Goal: Task Accomplishment & Management: Manage account settings

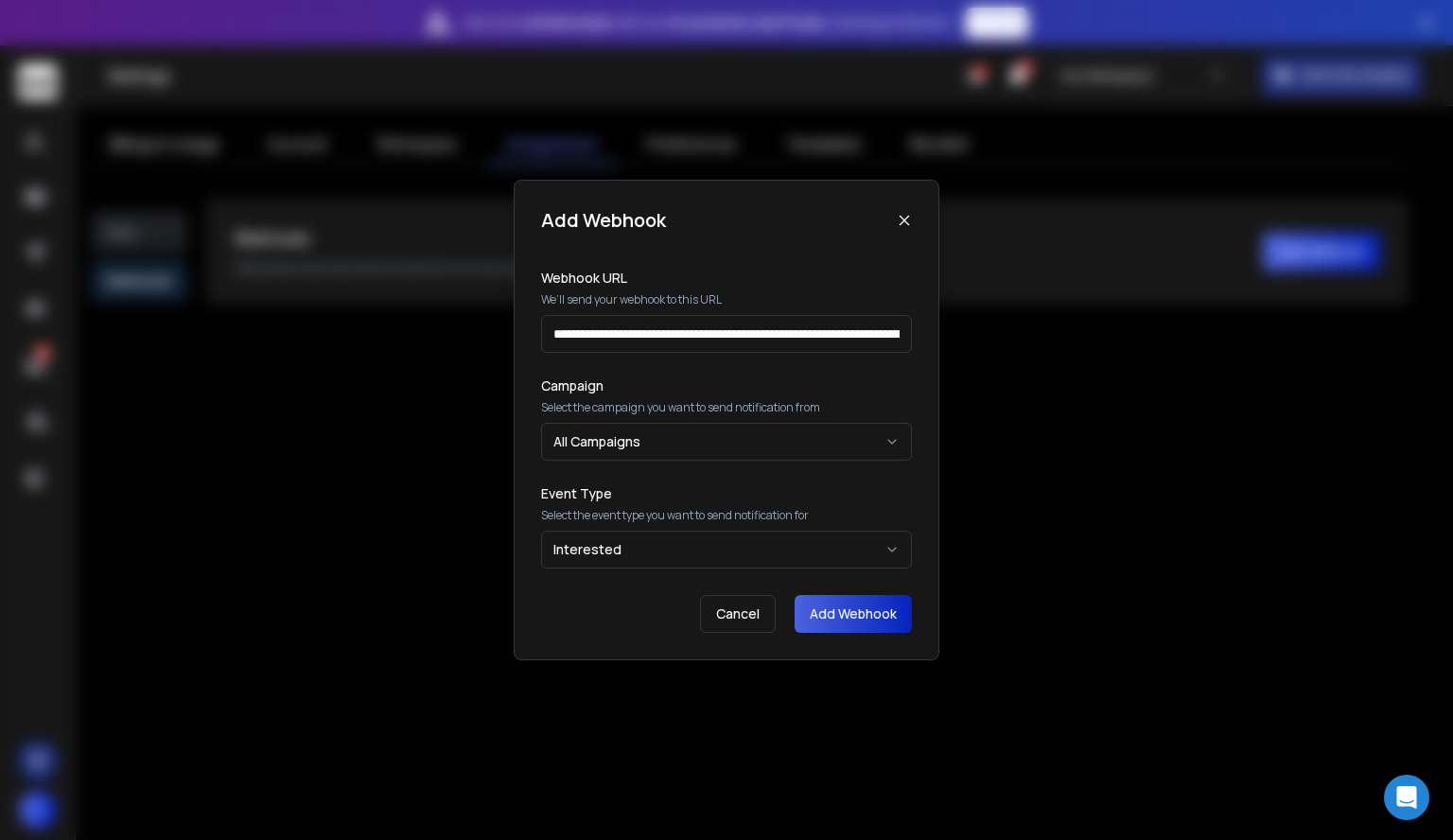
select select "**********"
click at [905, 213] on icon at bounding box center [905, 220] width 15 height 15
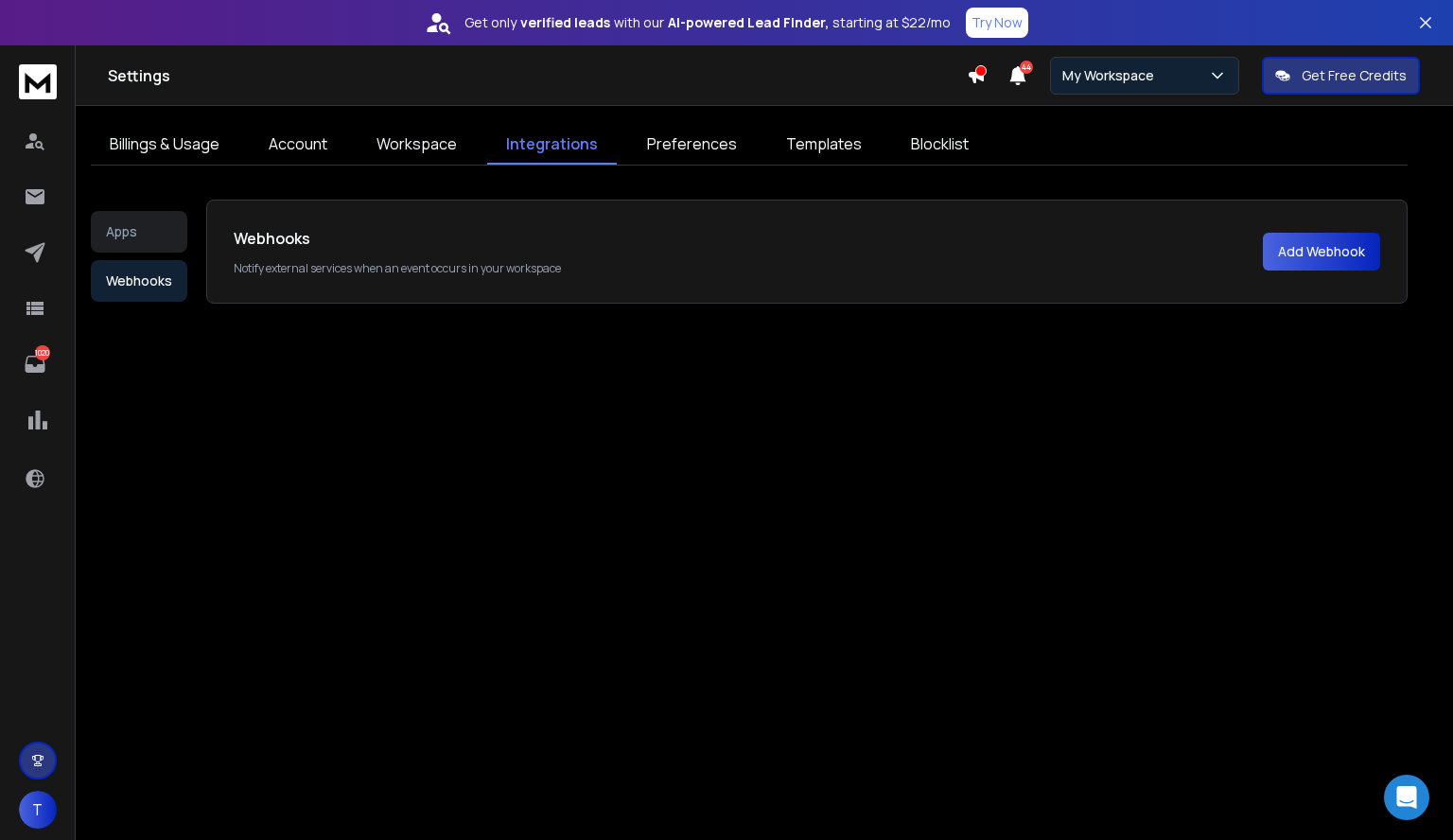
click at [1100, 76] on p "My Workspace" at bounding box center [1112, 76] width 100 height 19
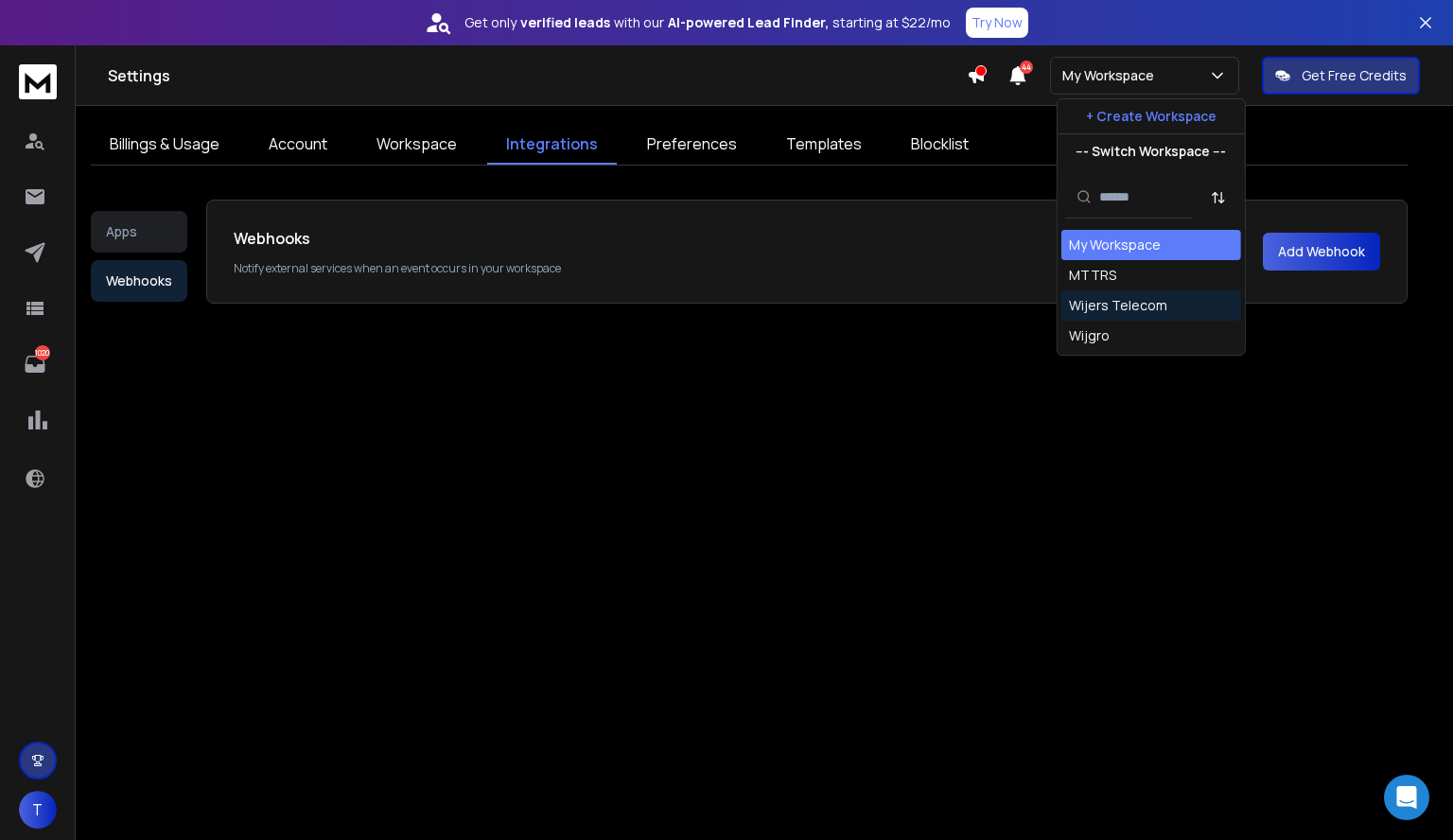
click at [1108, 305] on div "Wijers Telecom" at bounding box center [1118, 305] width 99 height 19
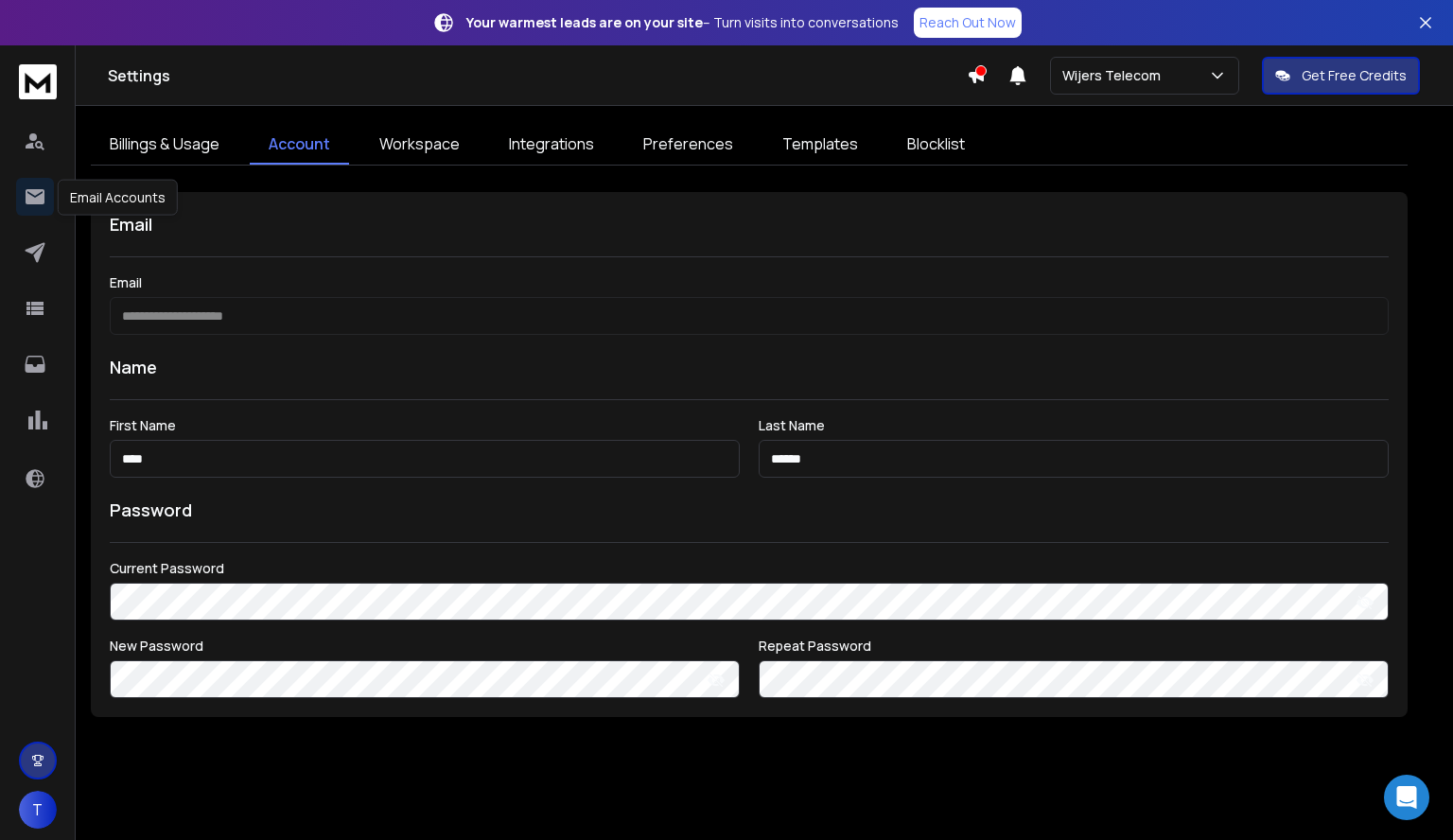
click at [33, 194] on icon at bounding box center [35, 197] width 19 height 15
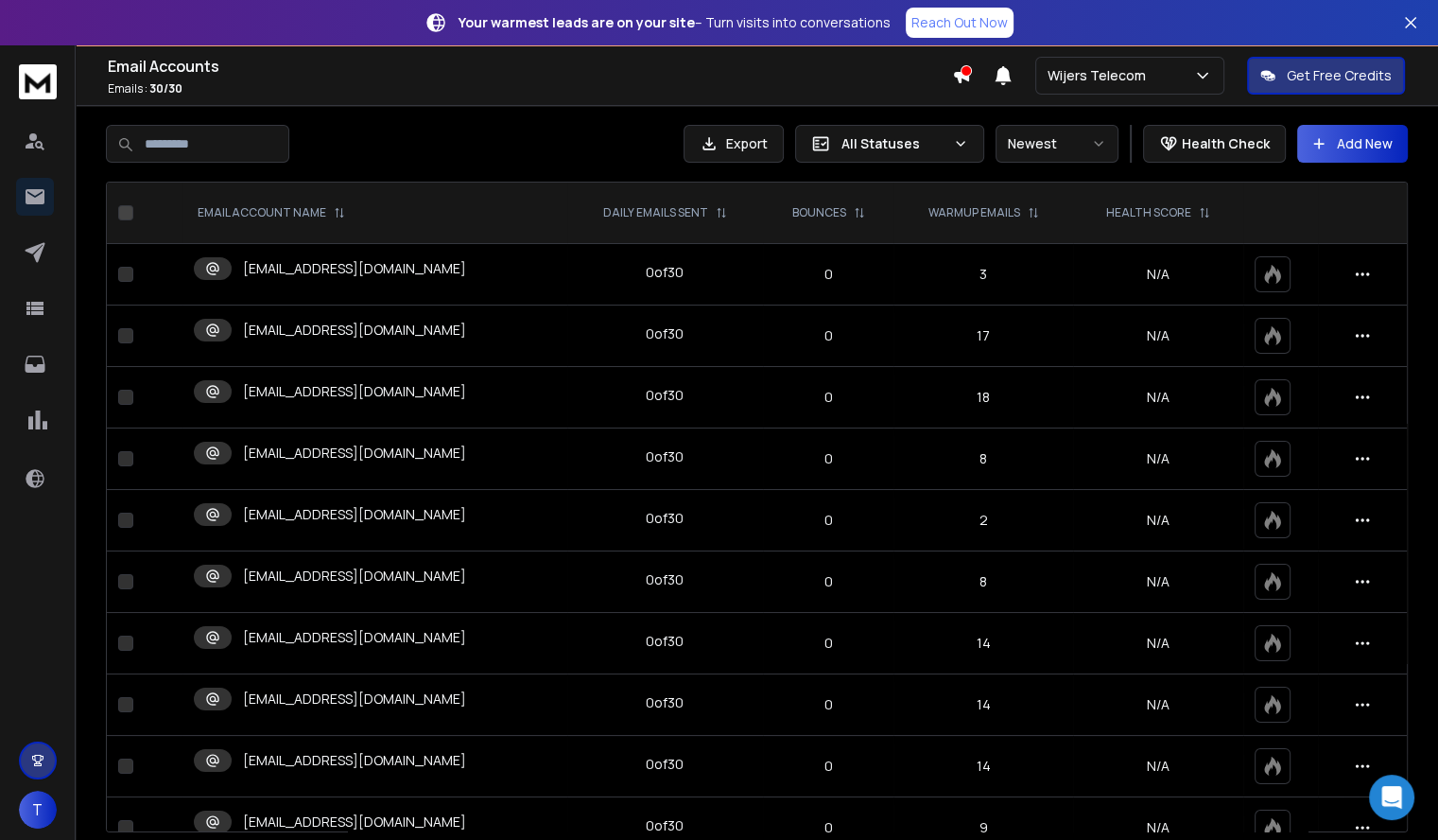
click at [335, 268] on p "[EMAIL_ADDRESS][DOMAIN_NAME]" at bounding box center [354, 269] width 223 height 19
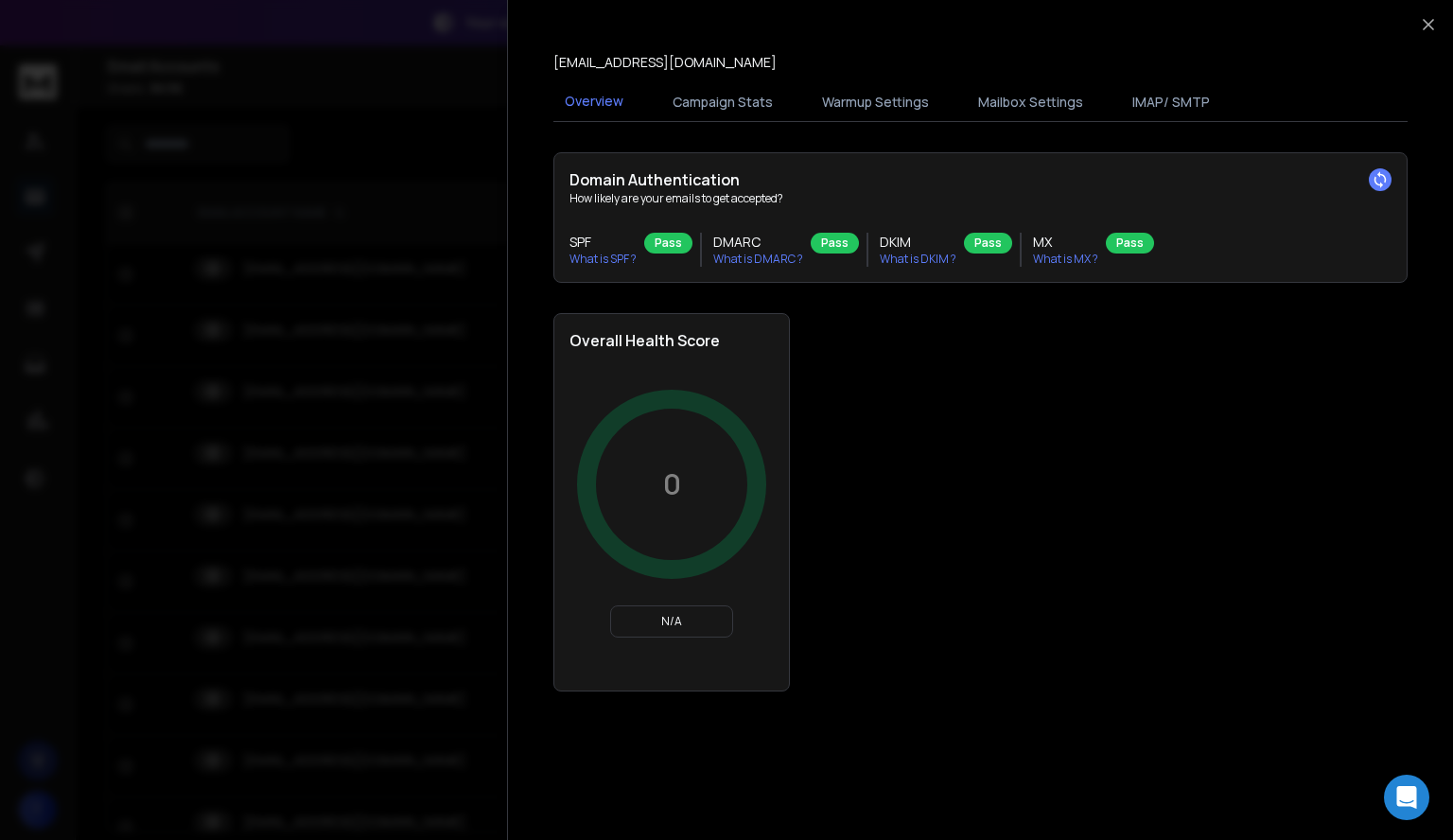
click at [1050, 98] on button "Mailbox Settings" at bounding box center [1030, 101] width 127 height 41
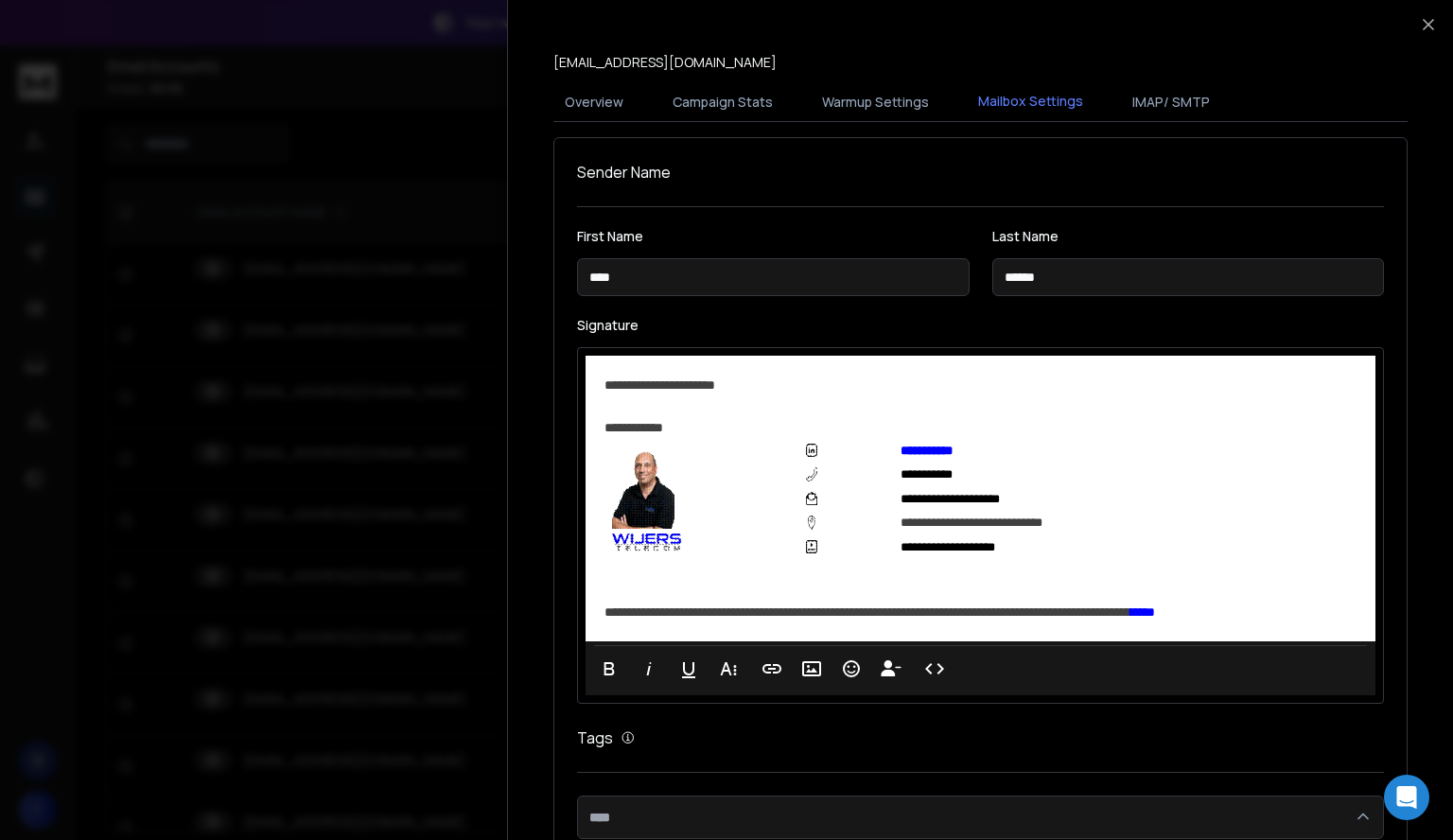
click at [1161, 93] on button "IMAP/ SMTP" at bounding box center [1171, 101] width 101 height 41
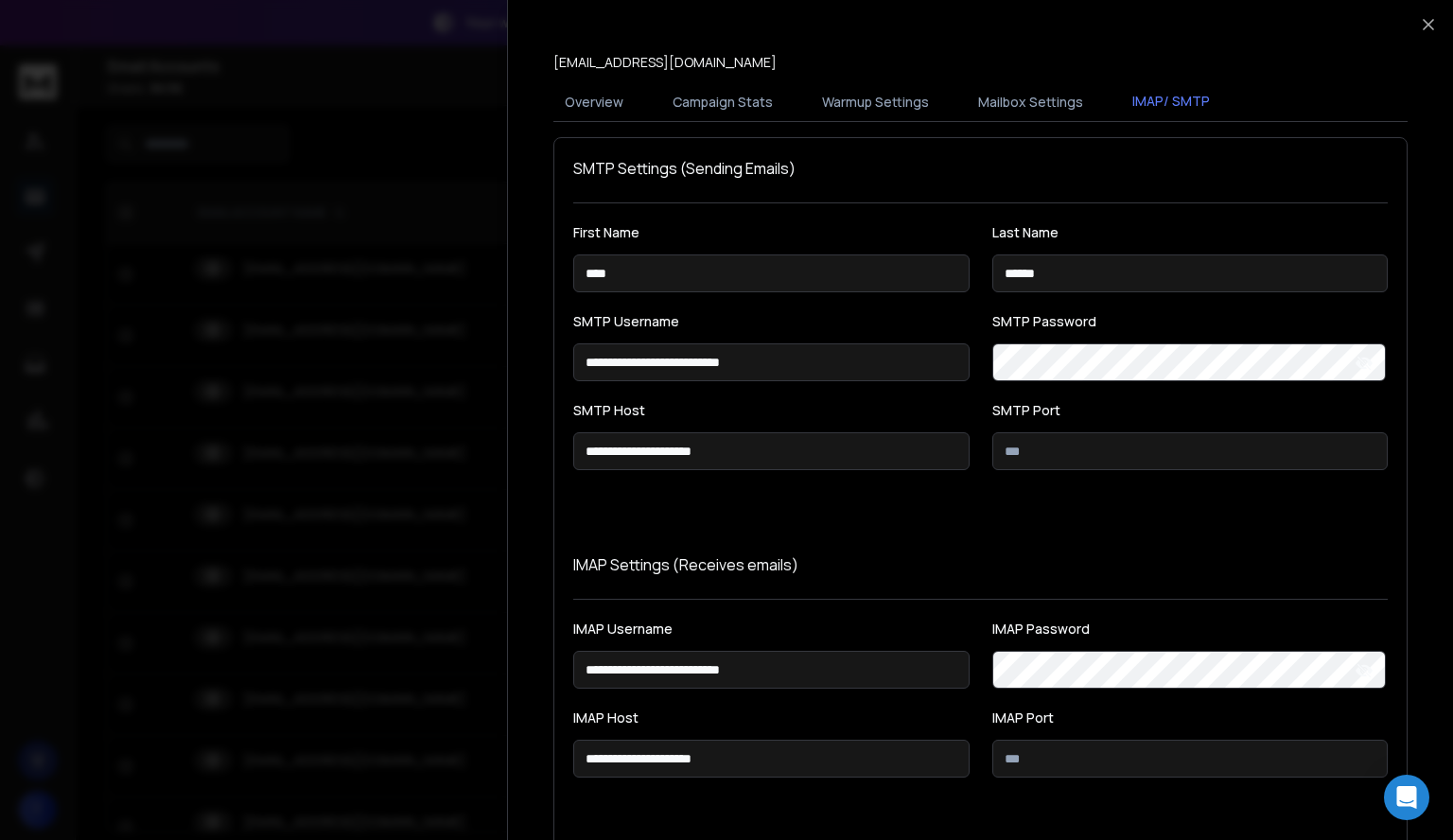
click at [872, 350] on div "**********" at bounding box center [980, 347] width 815 height 66
click at [876, 660] on div "**********" at bounding box center [980, 654] width 815 height 66
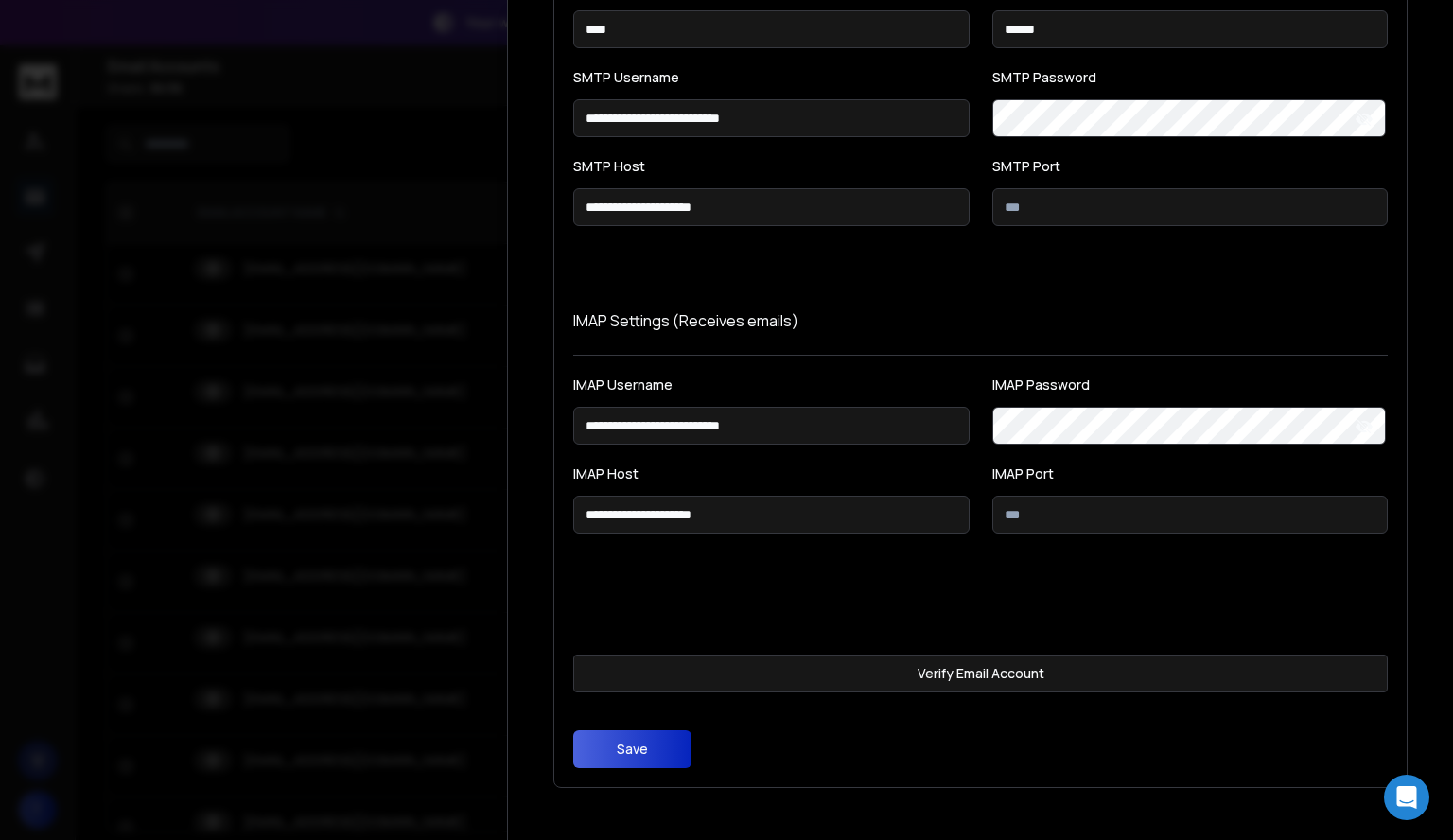
click at [668, 743] on button "Save" at bounding box center [633, 749] width 119 height 38
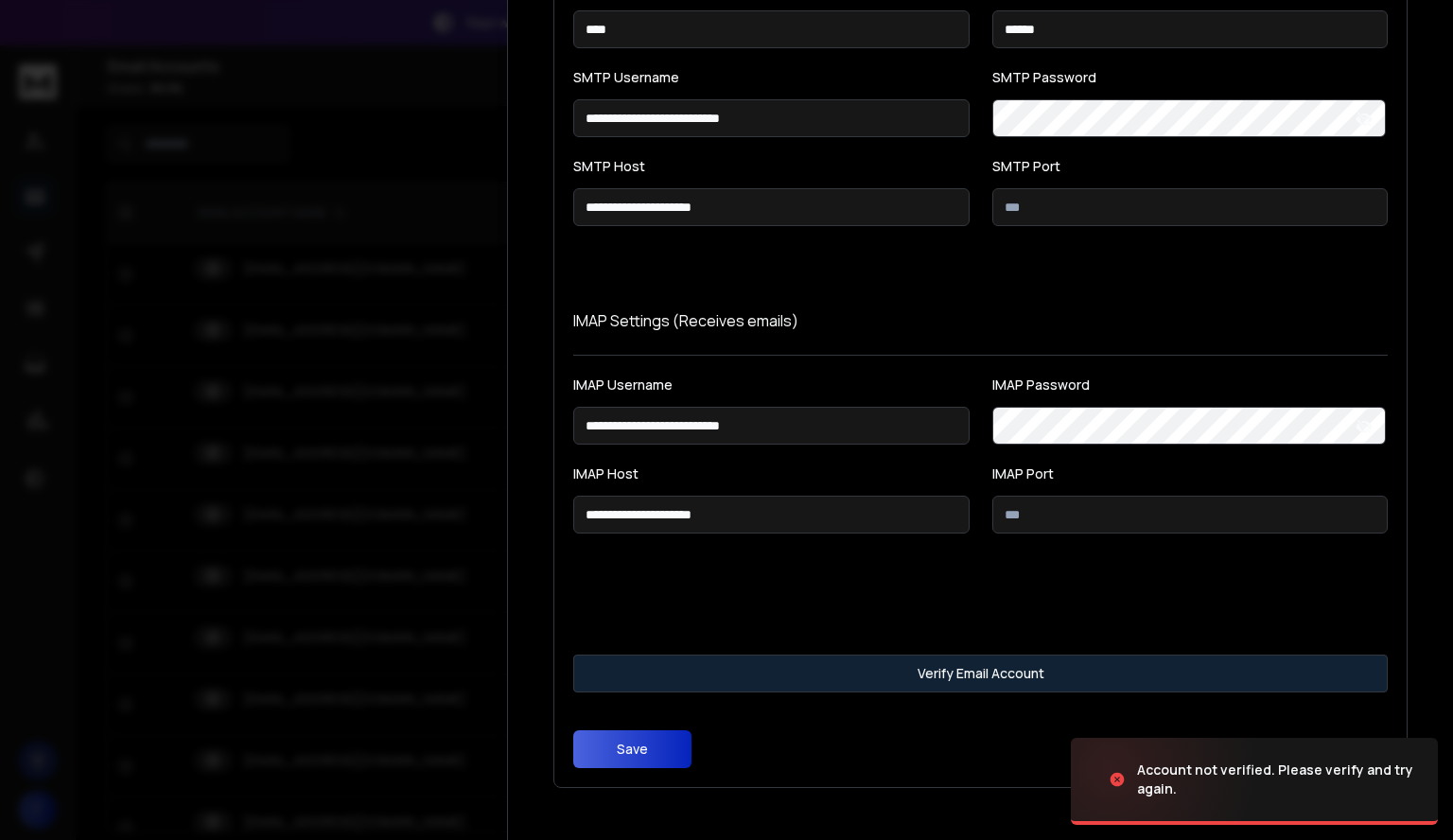
click at [892, 679] on button "Verify Email Account" at bounding box center [980, 674] width 815 height 38
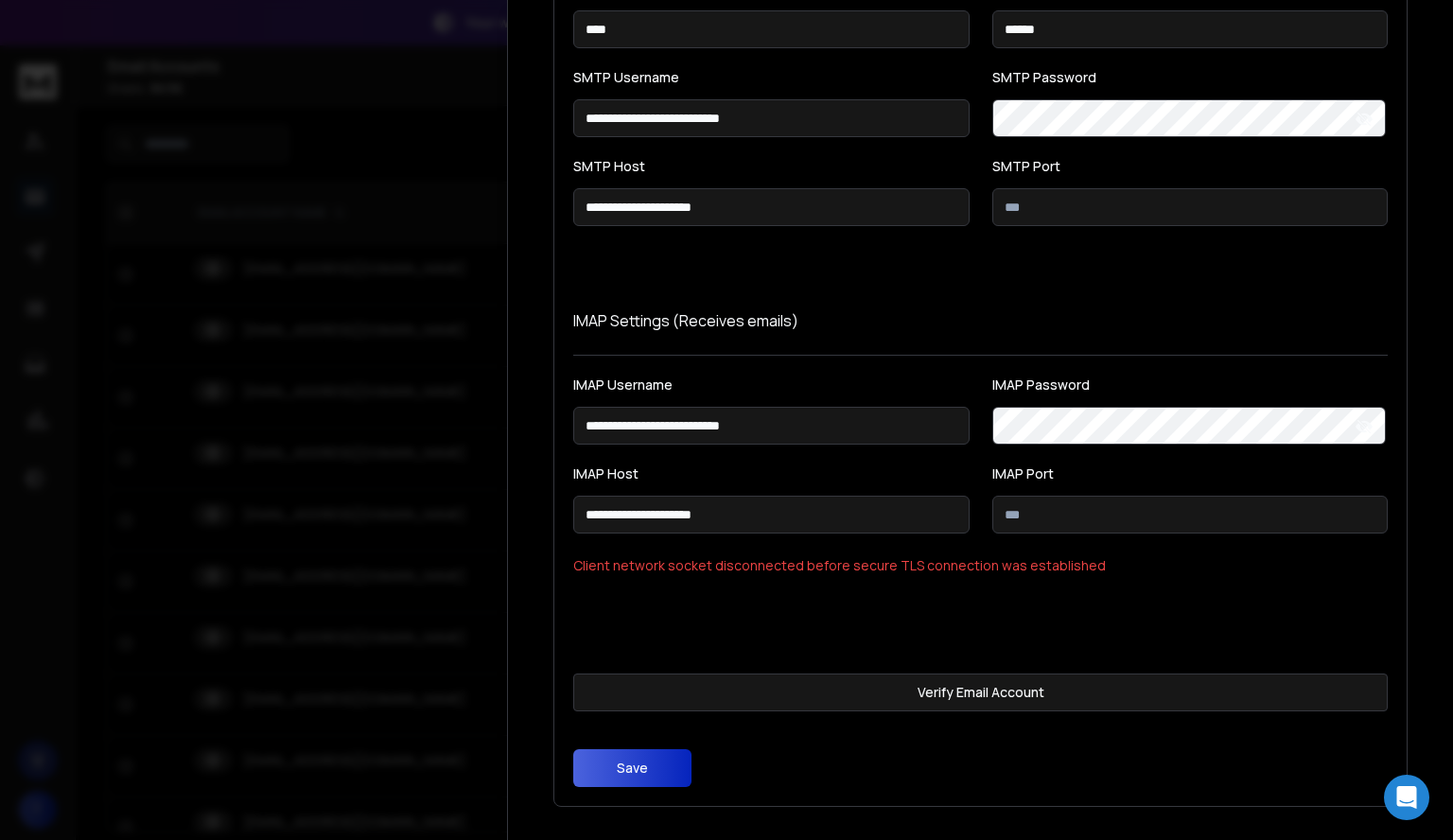
scroll to position [55, 0]
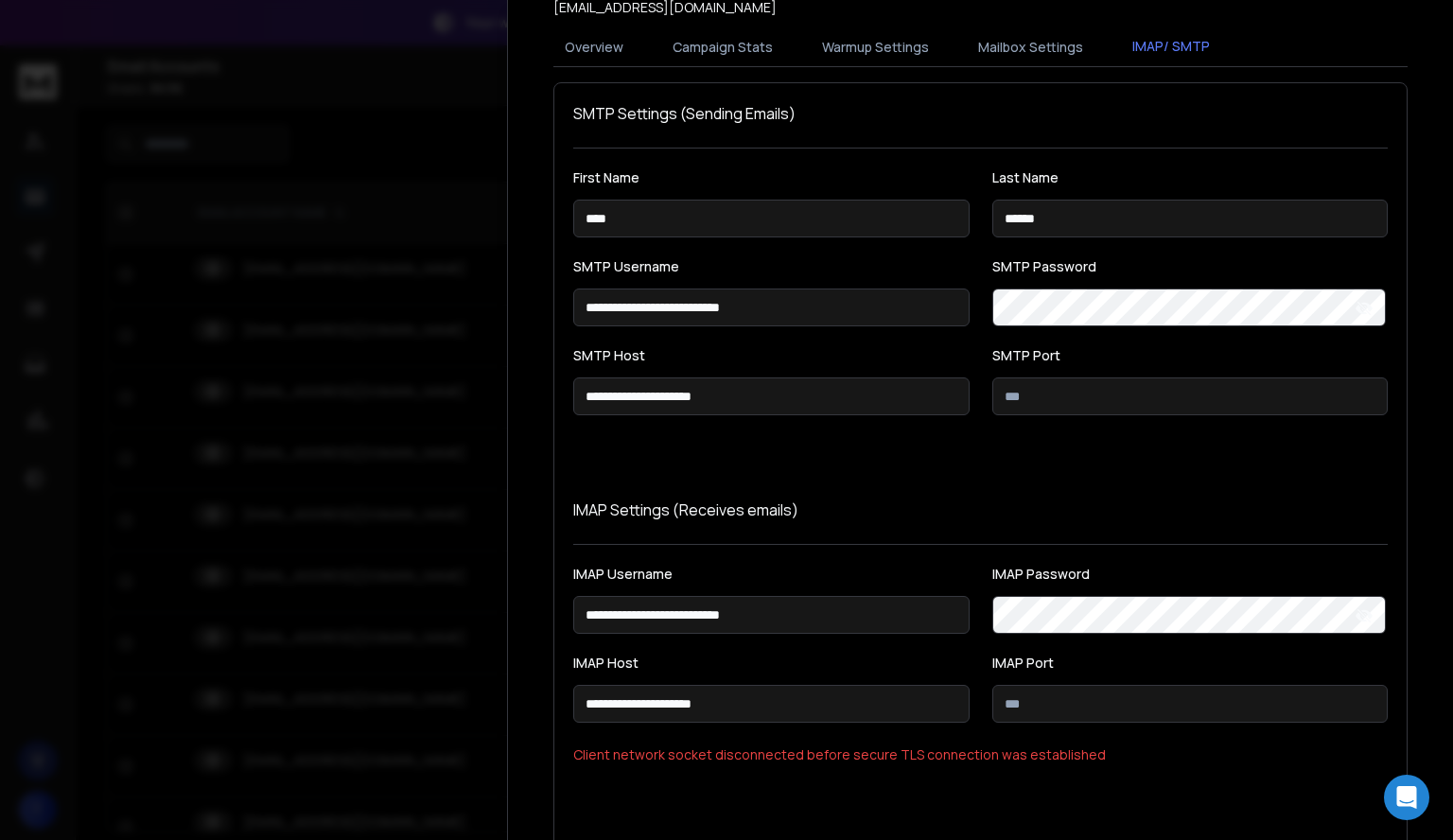
drag, startPoint x: 753, startPoint y: 393, endPoint x: 583, endPoint y: 401, distance: 170.2
click at [583, 401] on input "SMTP Host" at bounding box center [771, 396] width 396 height 38
click at [1356, 306] on icon at bounding box center [1364, 308] width 17 height 17
click at [1364, 613] on icon at bounding box center [1364, 616] width 17 height 11
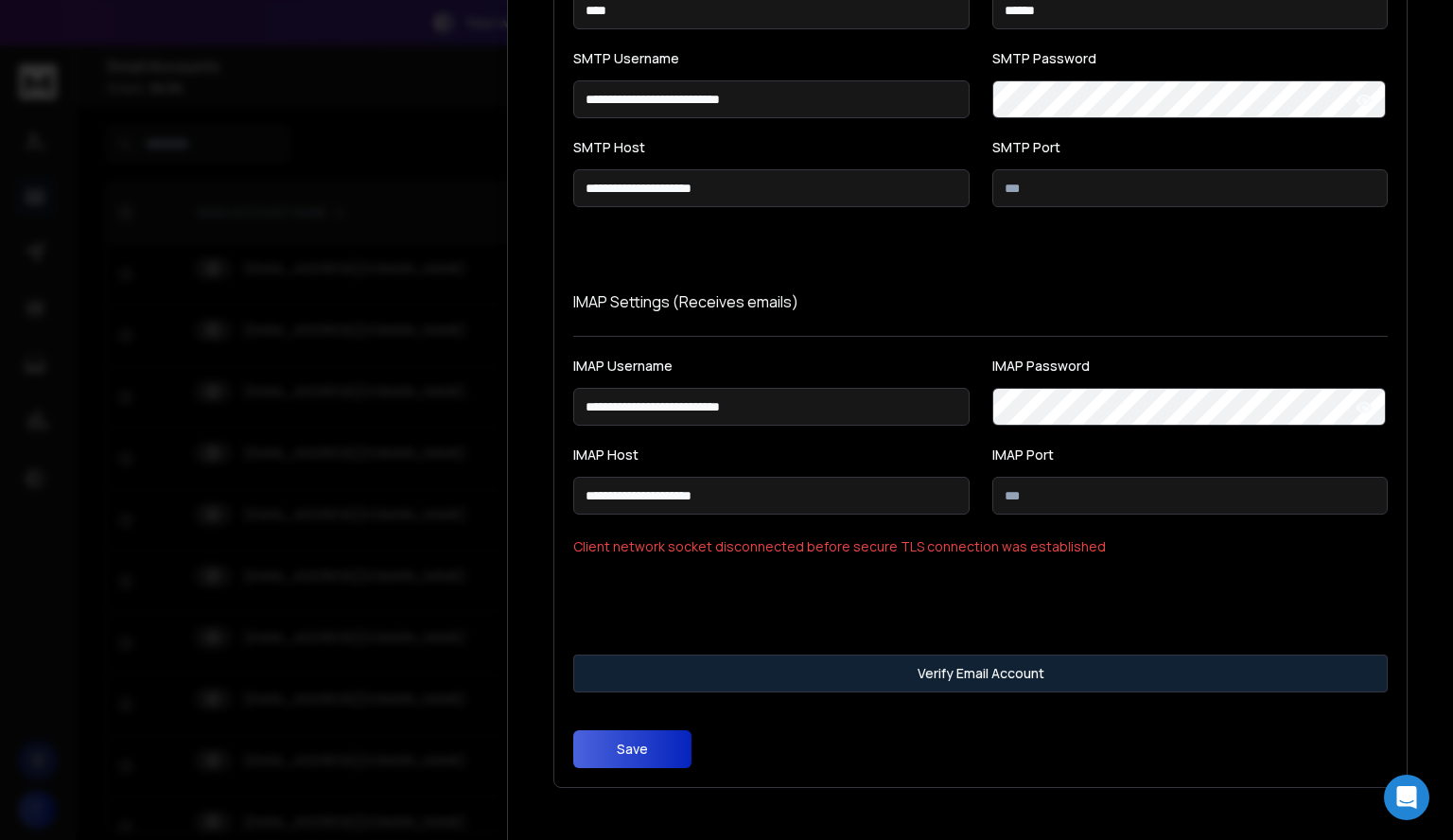
click at [745, 679] on button "Verify Email Account" at bounding box center [980, 674] width 815 height 38
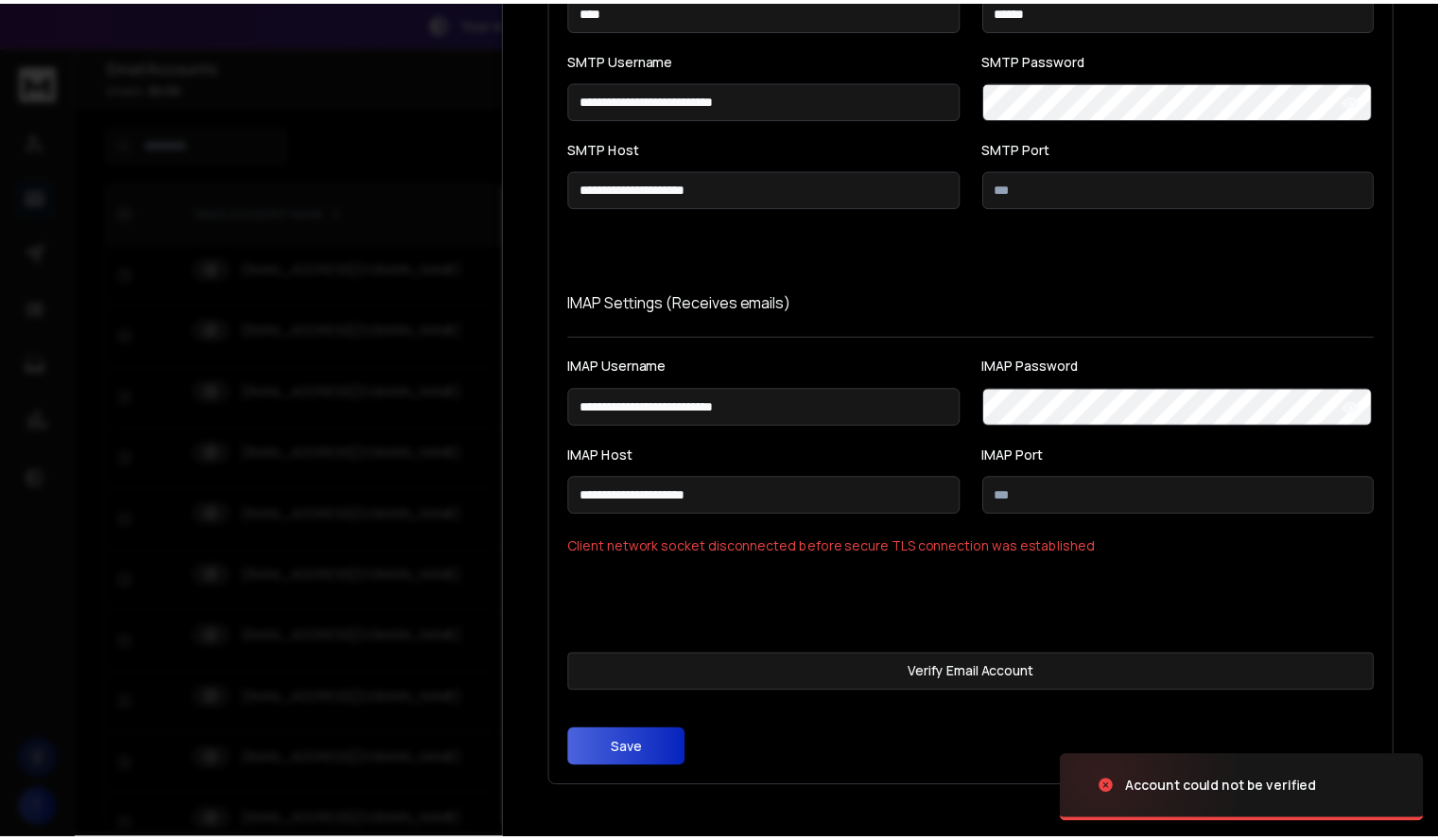
scroll to position [0, 0]
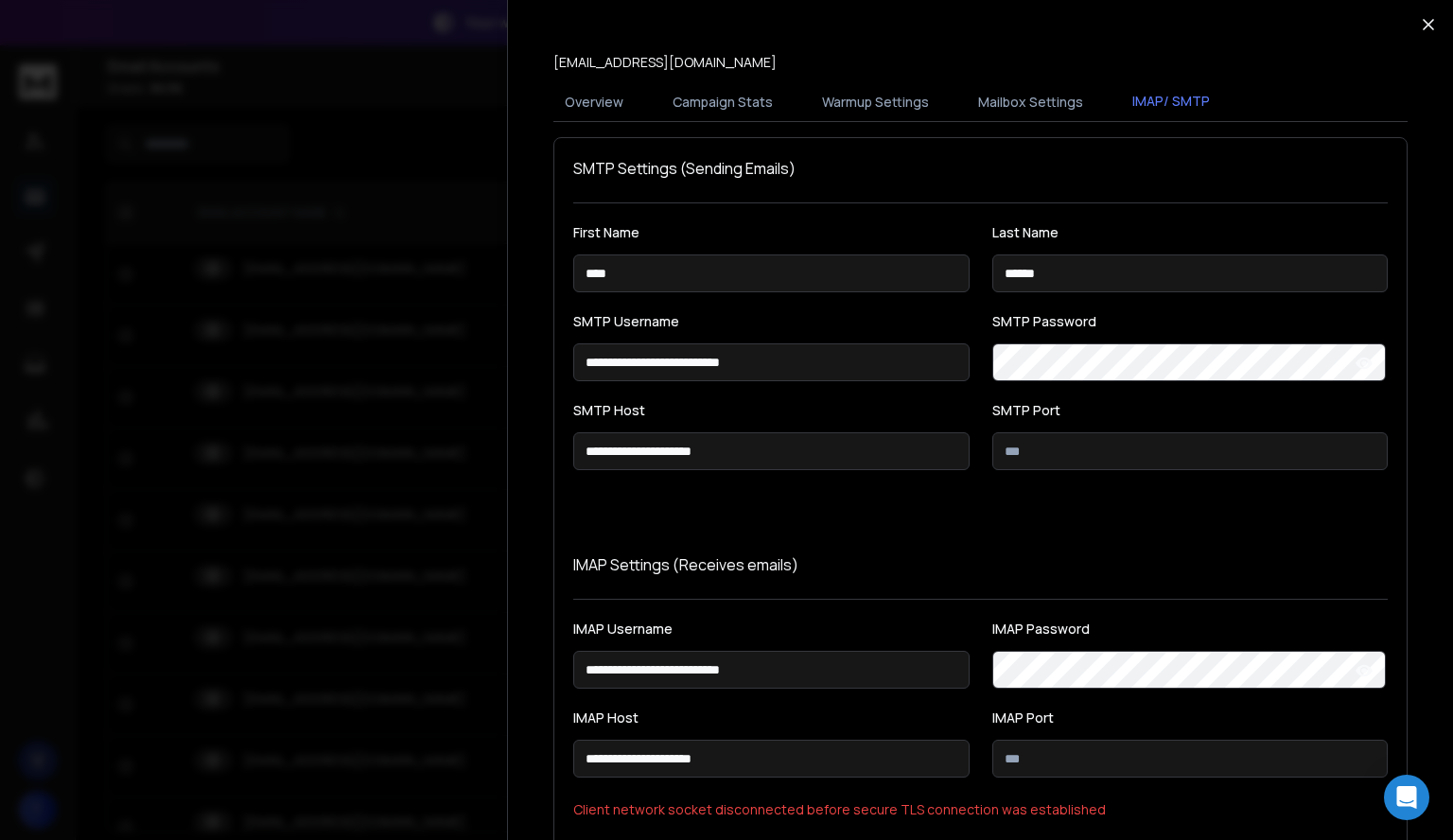
click at [1424, 26] on icon "button" at bounding box center [1429, 25] width 10 height 10
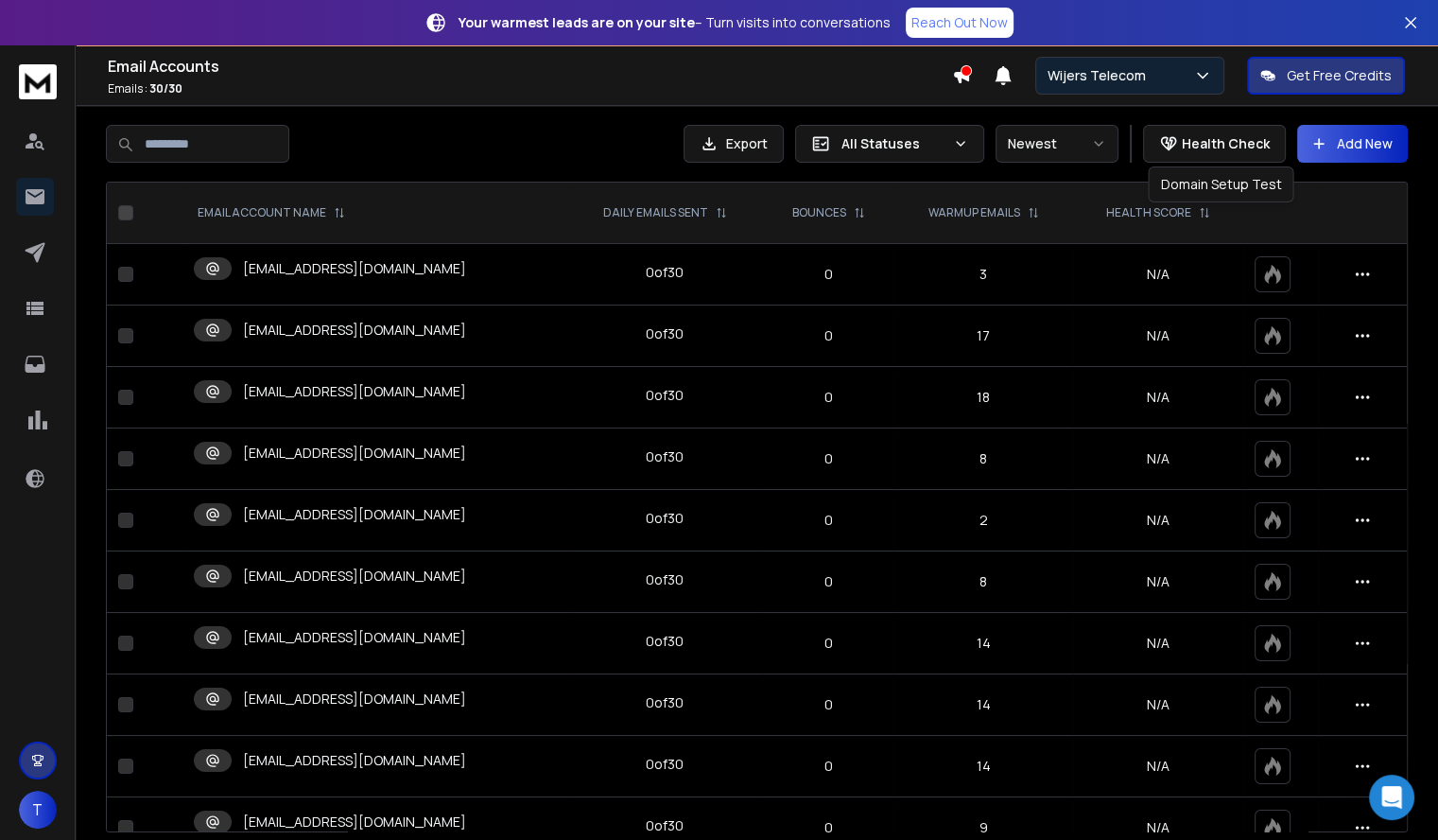
click at [1185, 77] on div "Wijers Telecom" at bounding box center [1130, 76] width 165 height 19
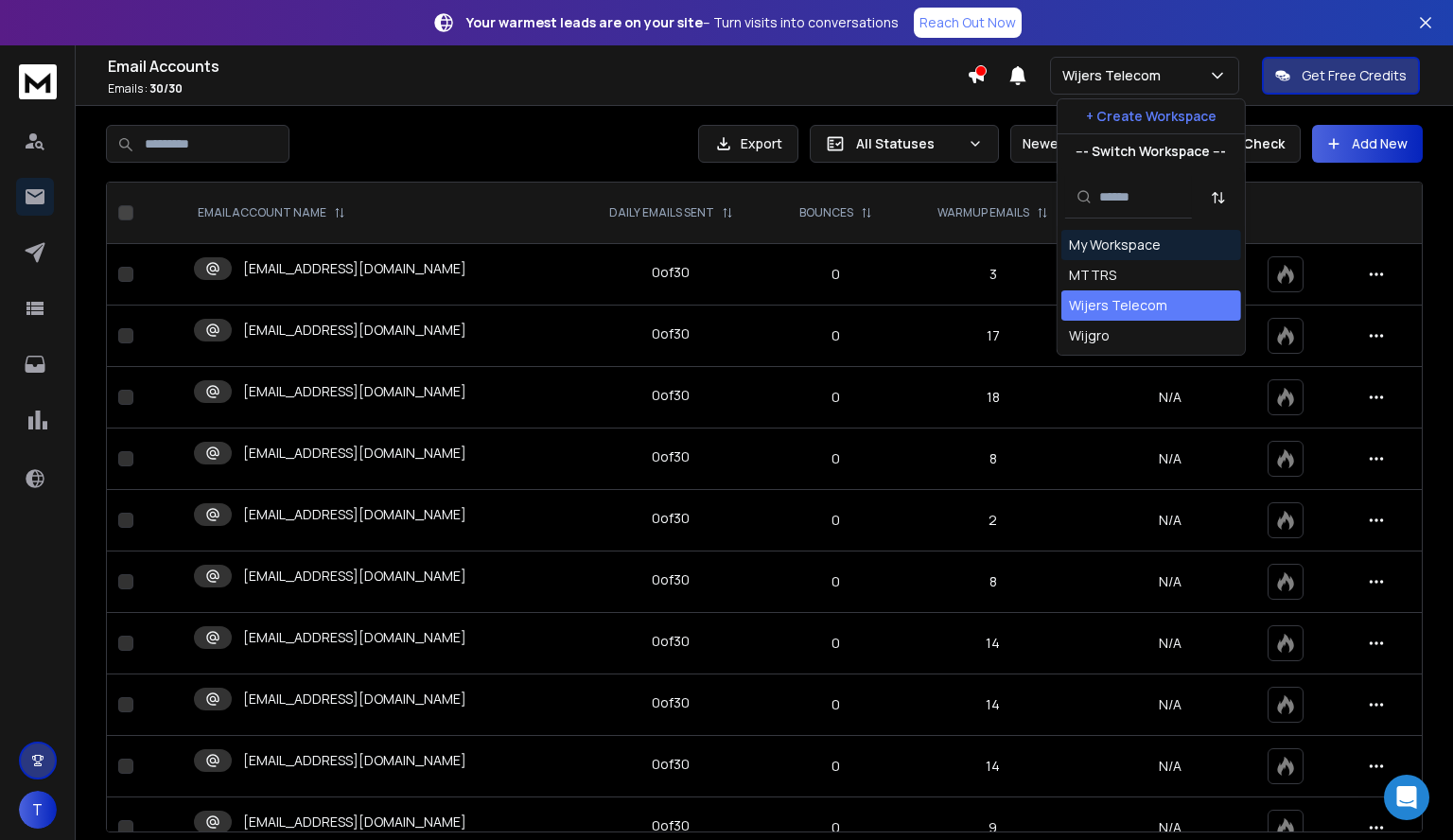
click at [1107, 250] on div "My Workspace" at bounding box center [1115, 245] width 92 height 19
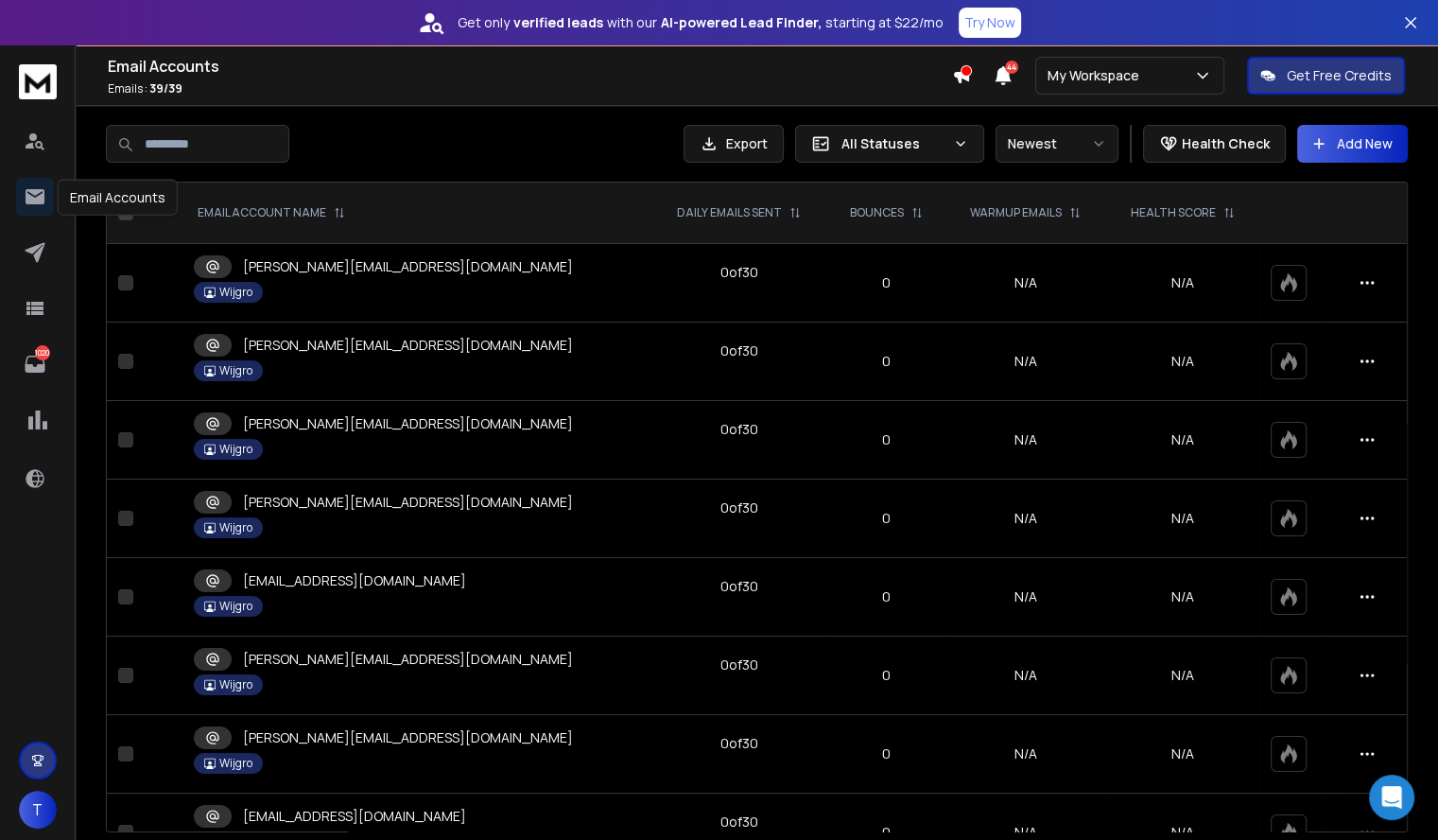
click at [32, 201] on icon at bounding box center [35, 197] width 19 height 15
click at [287, 261] on p "[PERSON_NAME][EMAIL_ADDRESS][DOMAIN_NAME]" at bounding box center [408, 267] width 330 height 19
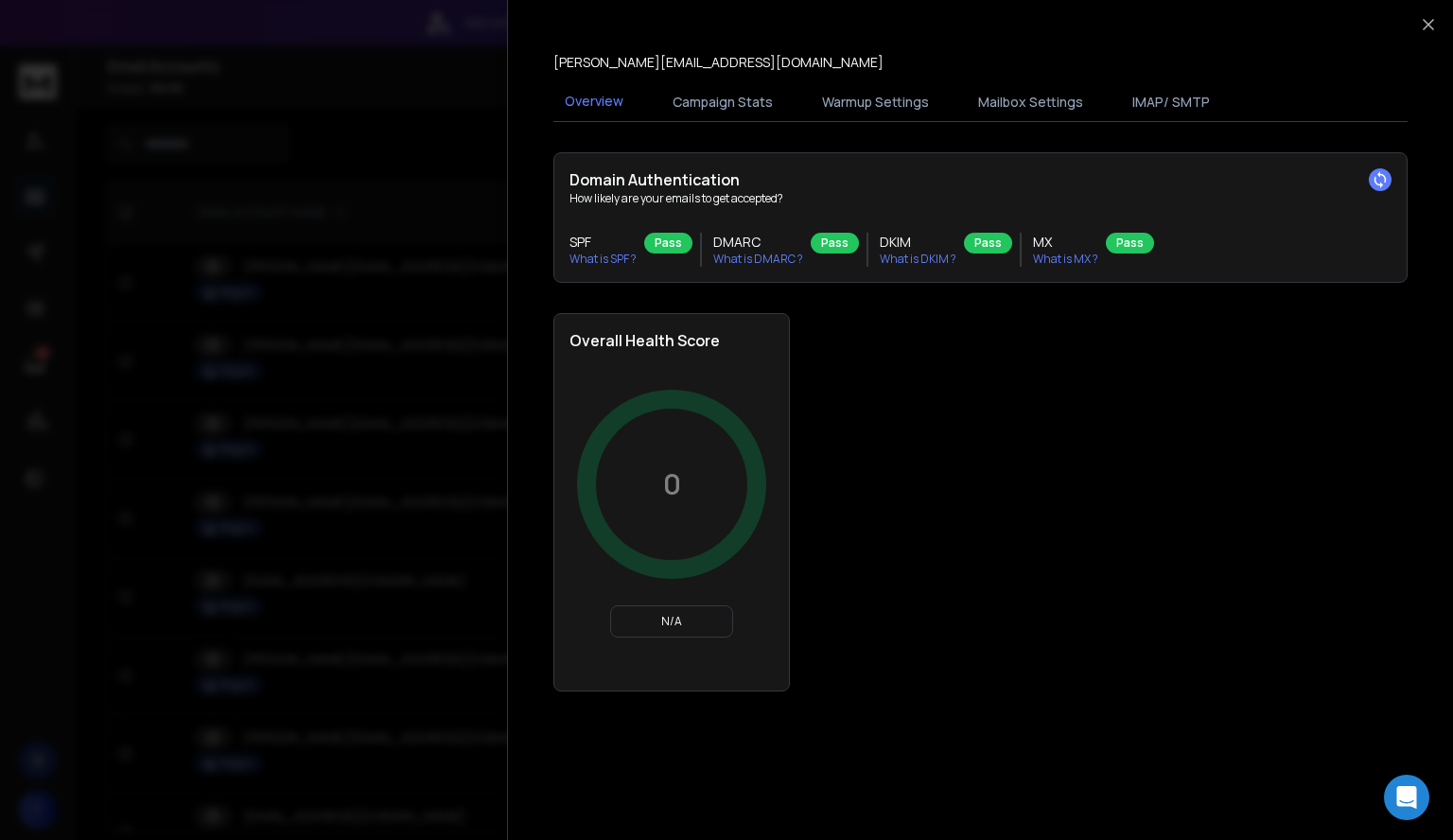
click at [1165, 95] on button "IMAP/ SMTP" at bounding box center [1171, 101] width 101 height 41
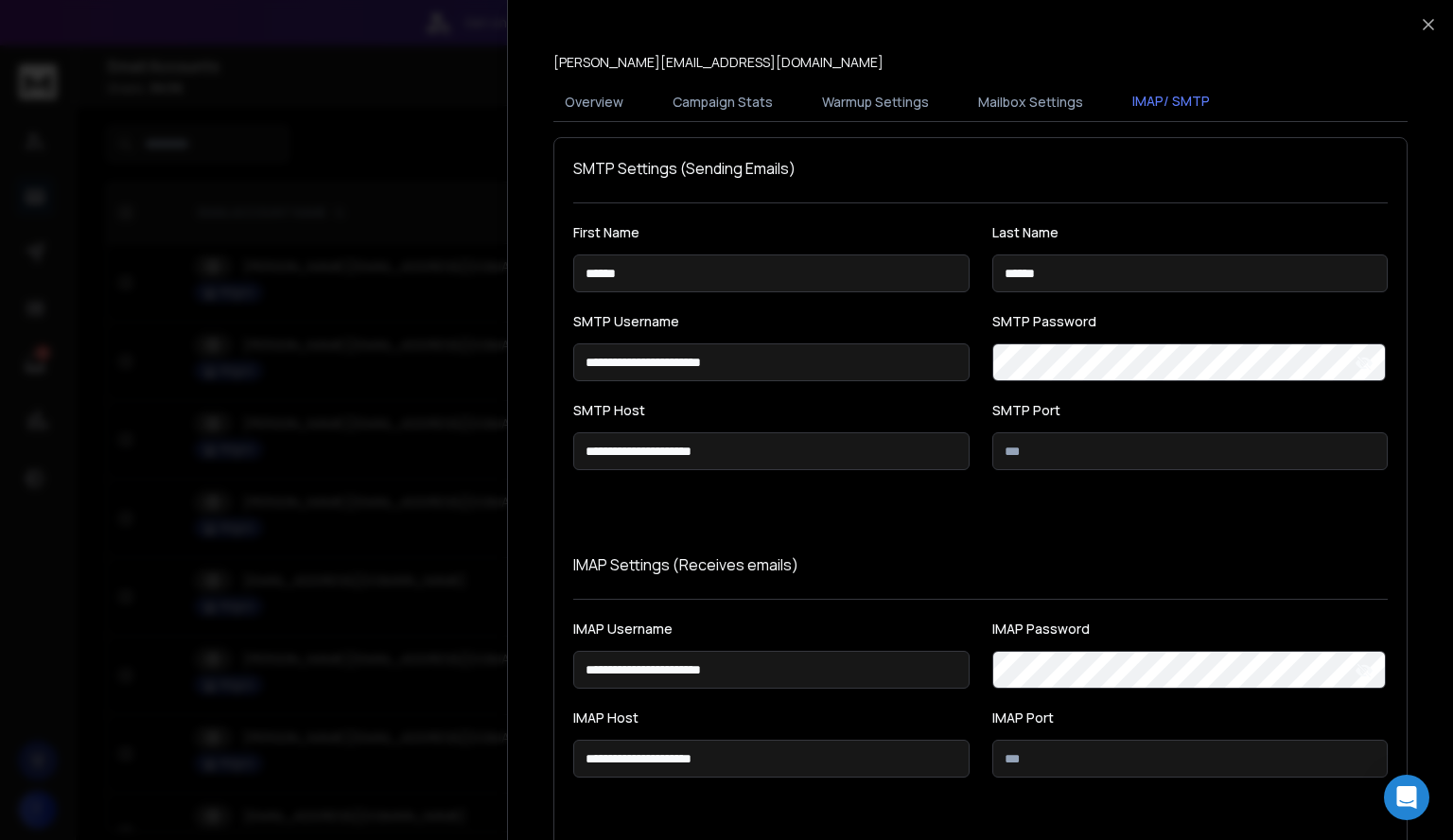
click at [799, 361] on div "**********" at bounding box center [980, 347] width 815 height 66
click at [907, 663] on div "**********" at bounding box center [980, 654] width 815 height 66
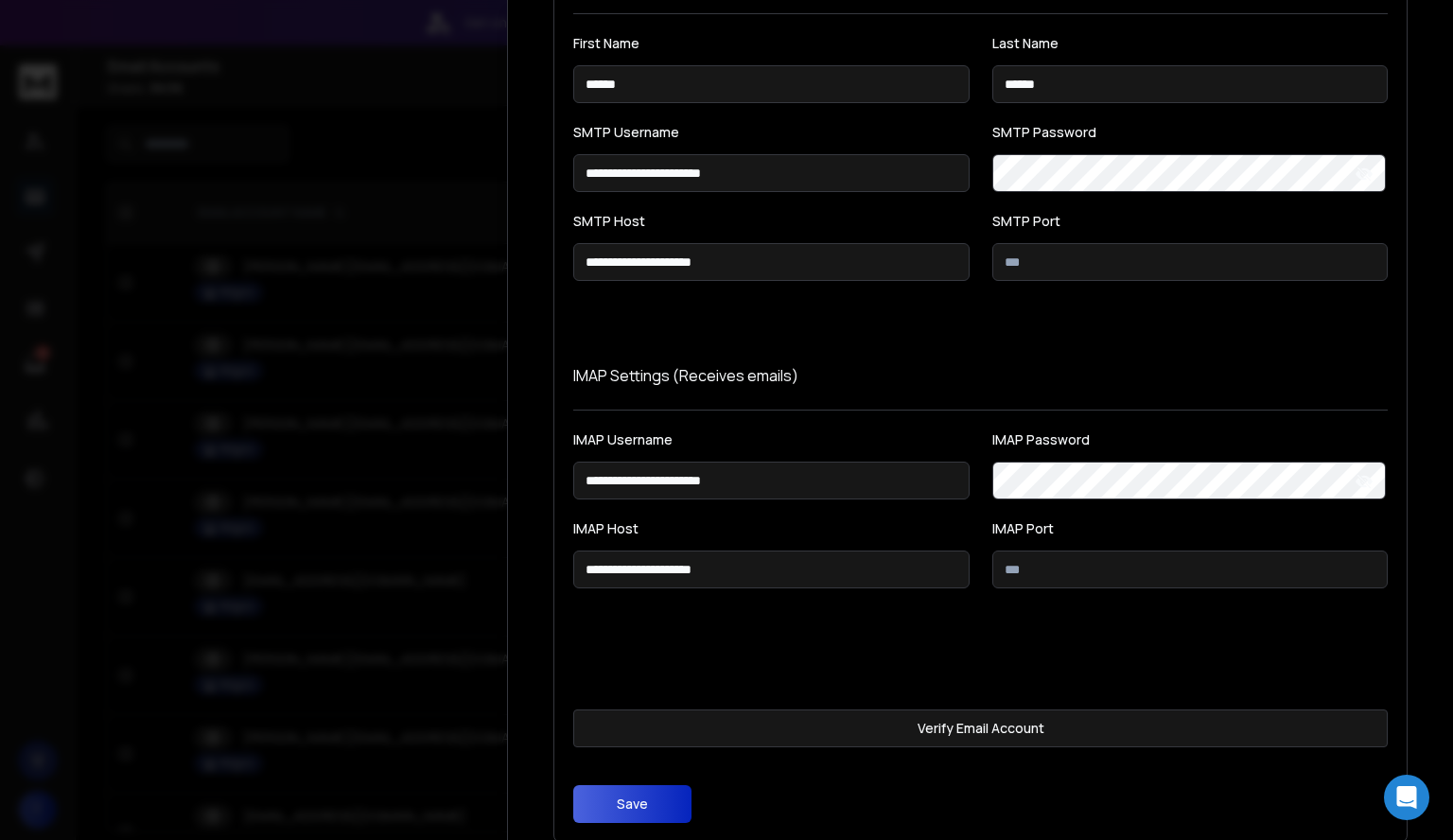
click at [927, 685] on form "**********" at bounding box center [980, 418] width 815 height 808
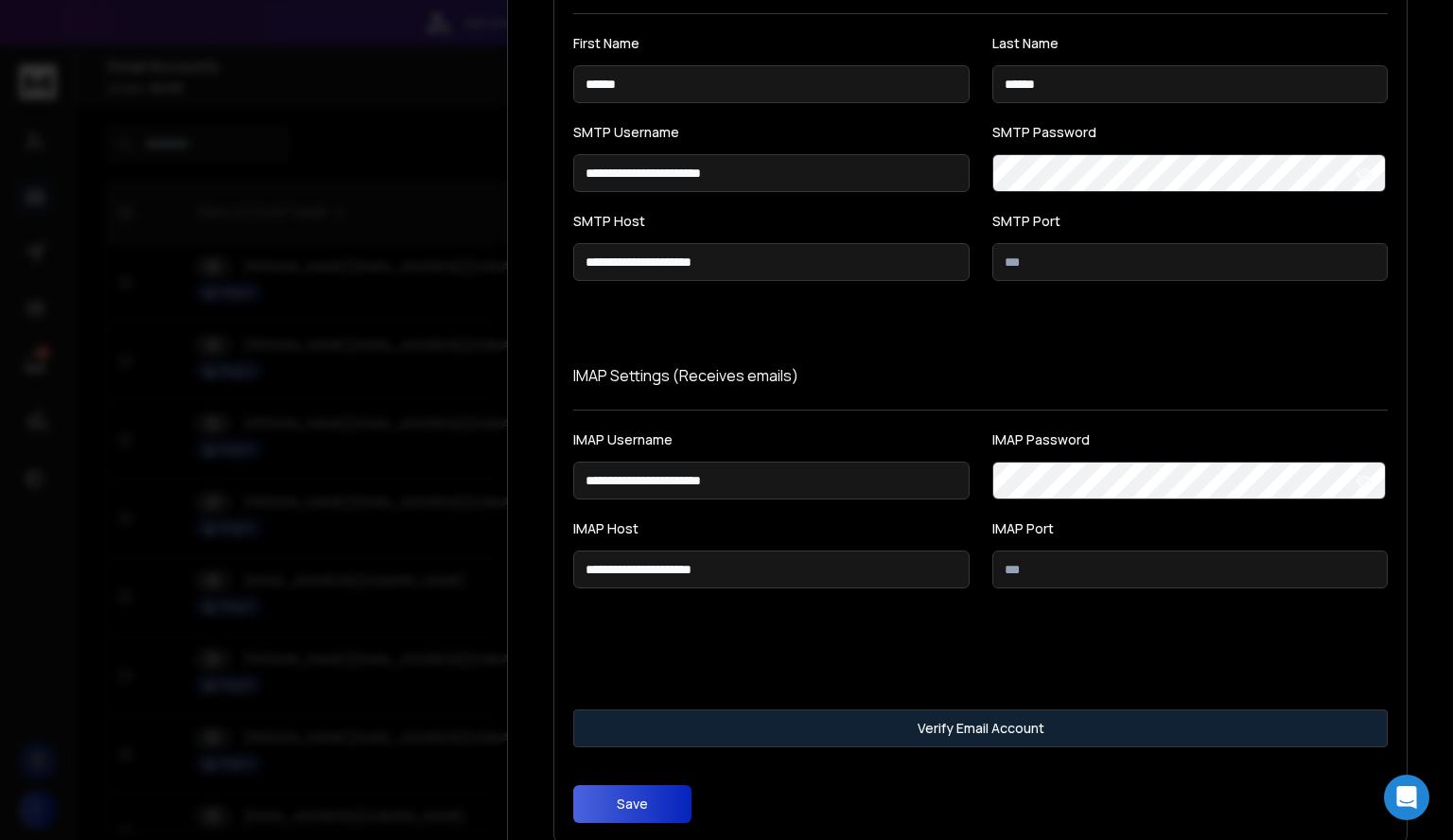
click at [925, 727] on button "Verify Email Account" at bounding box center [980, 728] width 815 height 38
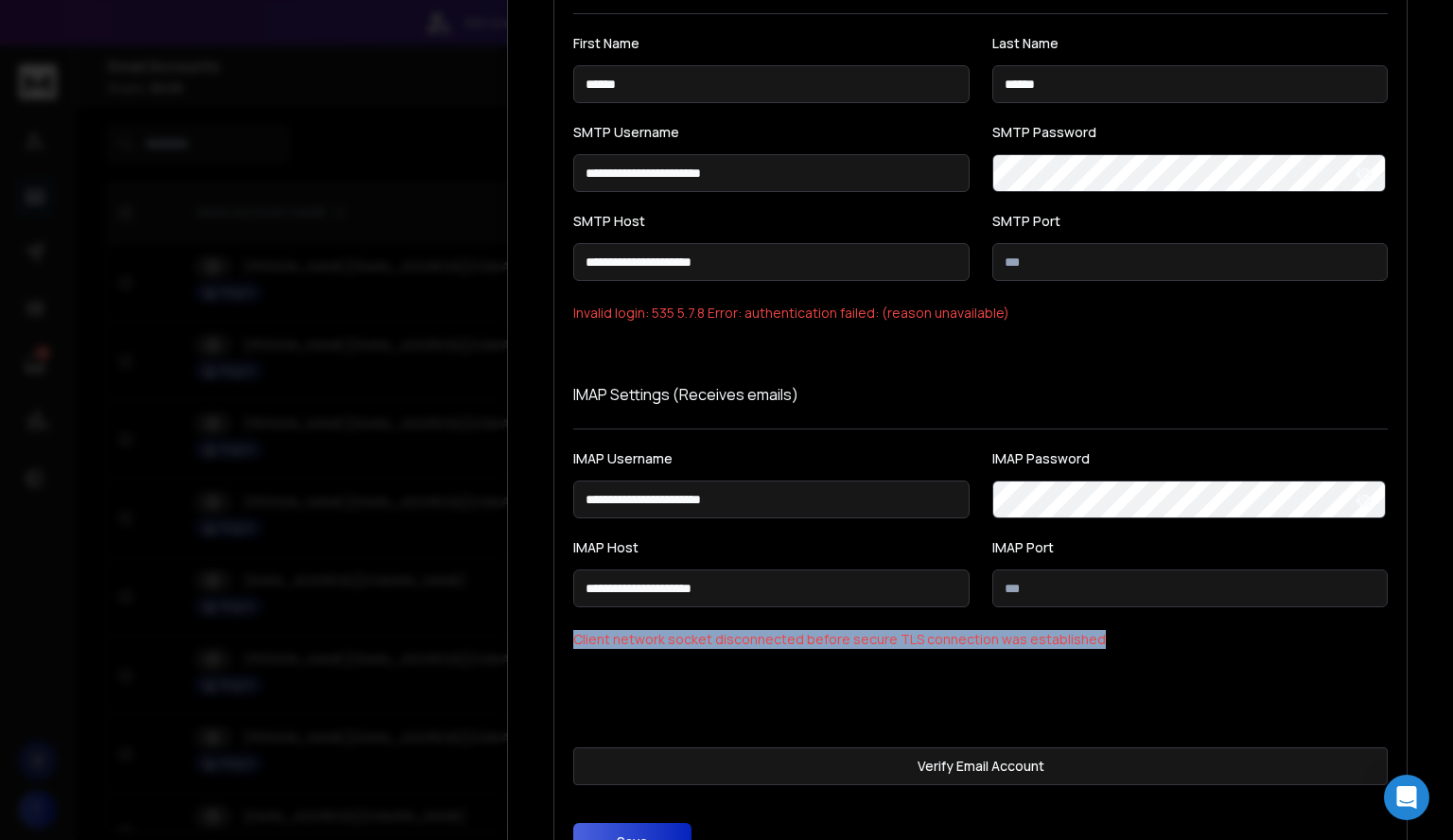
drag, startPoint x: 1104, startPoint y: 640, endPoint x: 574, endPoint y: 642, distance: 530.0
click at [574, 642] on span "Client network socket disconnected before secure TLS connection was established" at bounding box center [980, 639] width 815 height 19
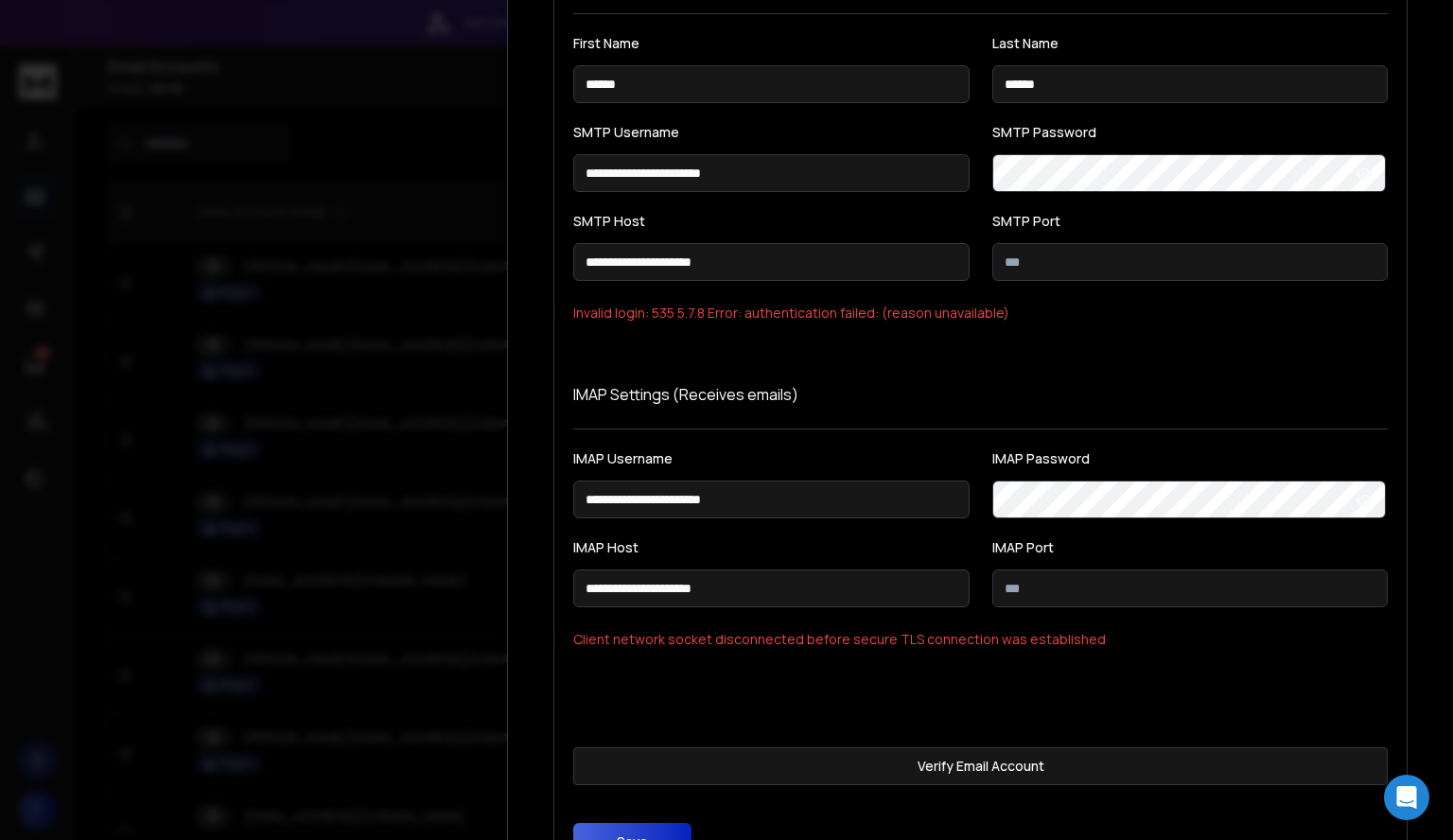
click at [1047, 310] on span "Invalid login: 535 5.7.8 Error: authentication failed: (reason unavailable)" at bounding box center [980, 313] width 815 height 19
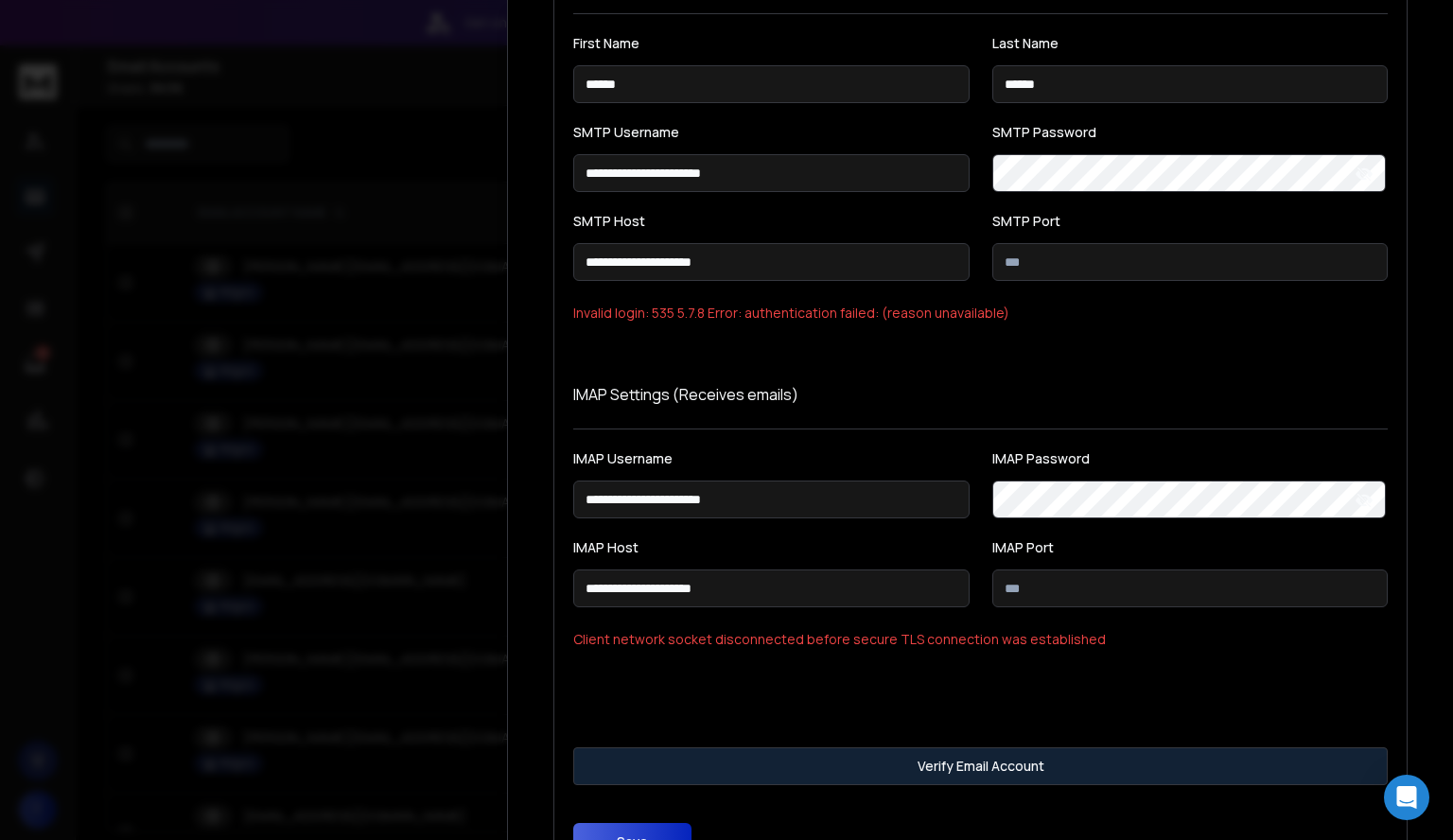
scroll to position [282, 0]
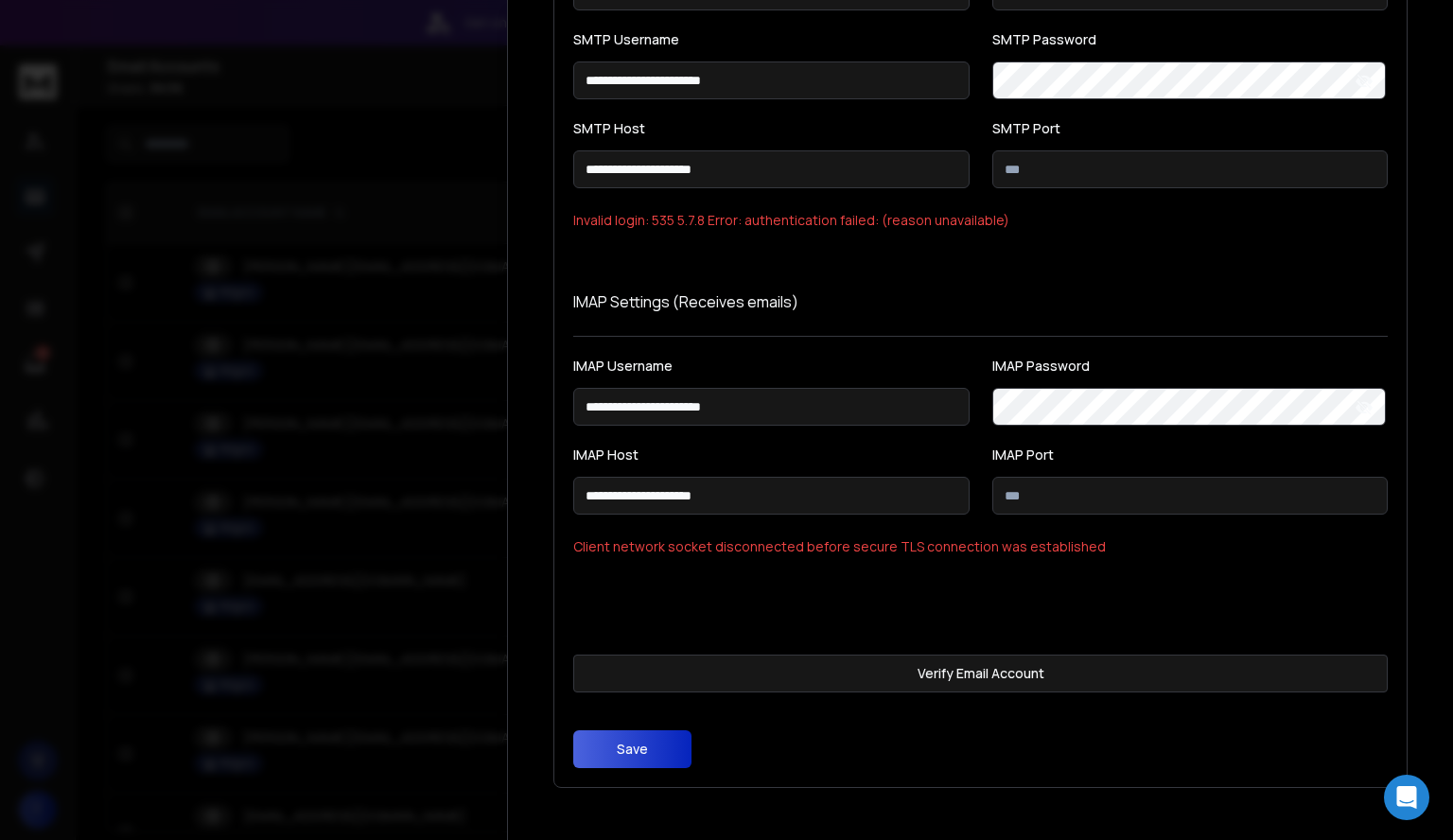
click at [624, 747] on button "Save" at bounding box center [633, 749] width 119 height 38
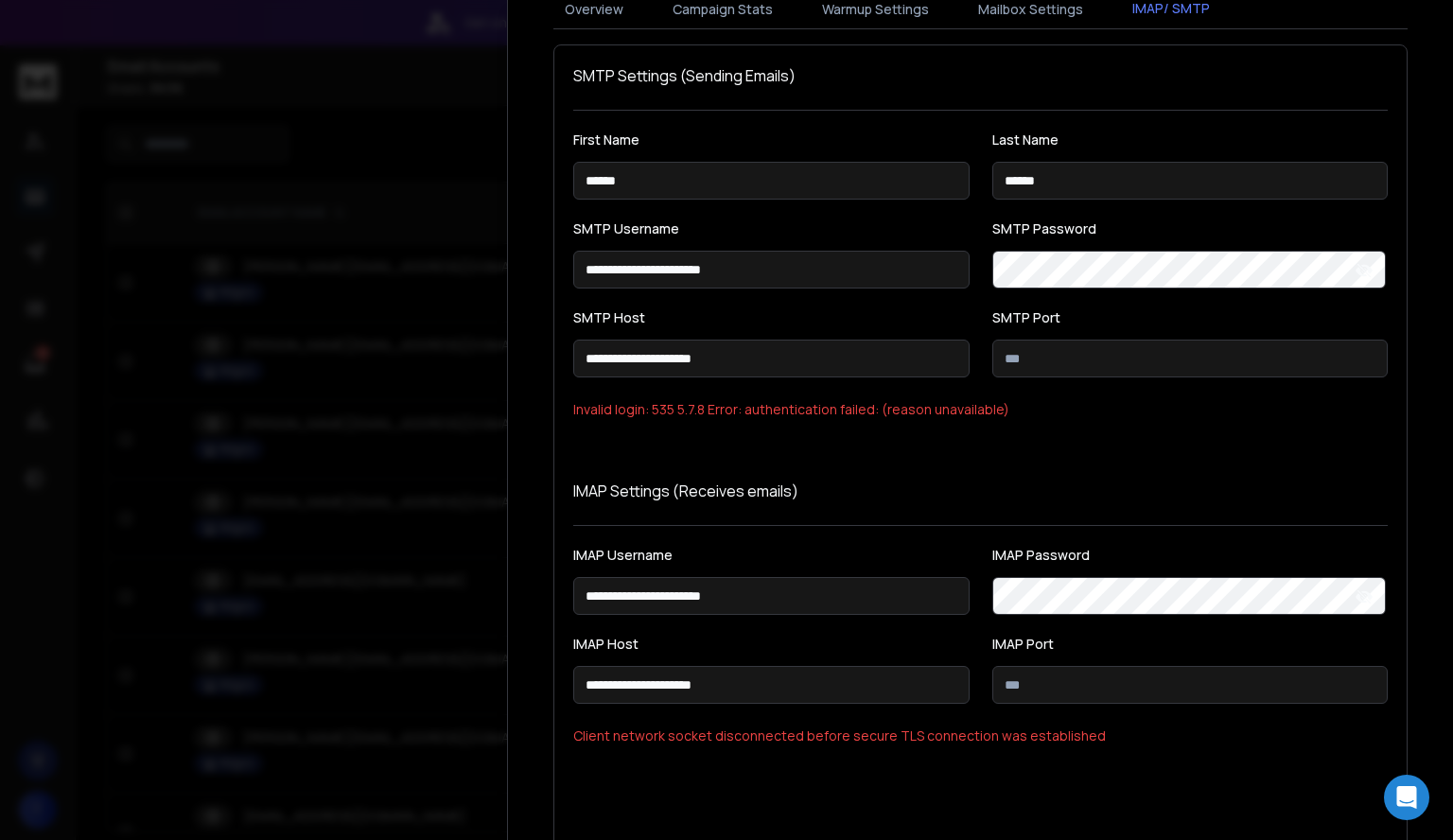
scroll to position [0, 0]
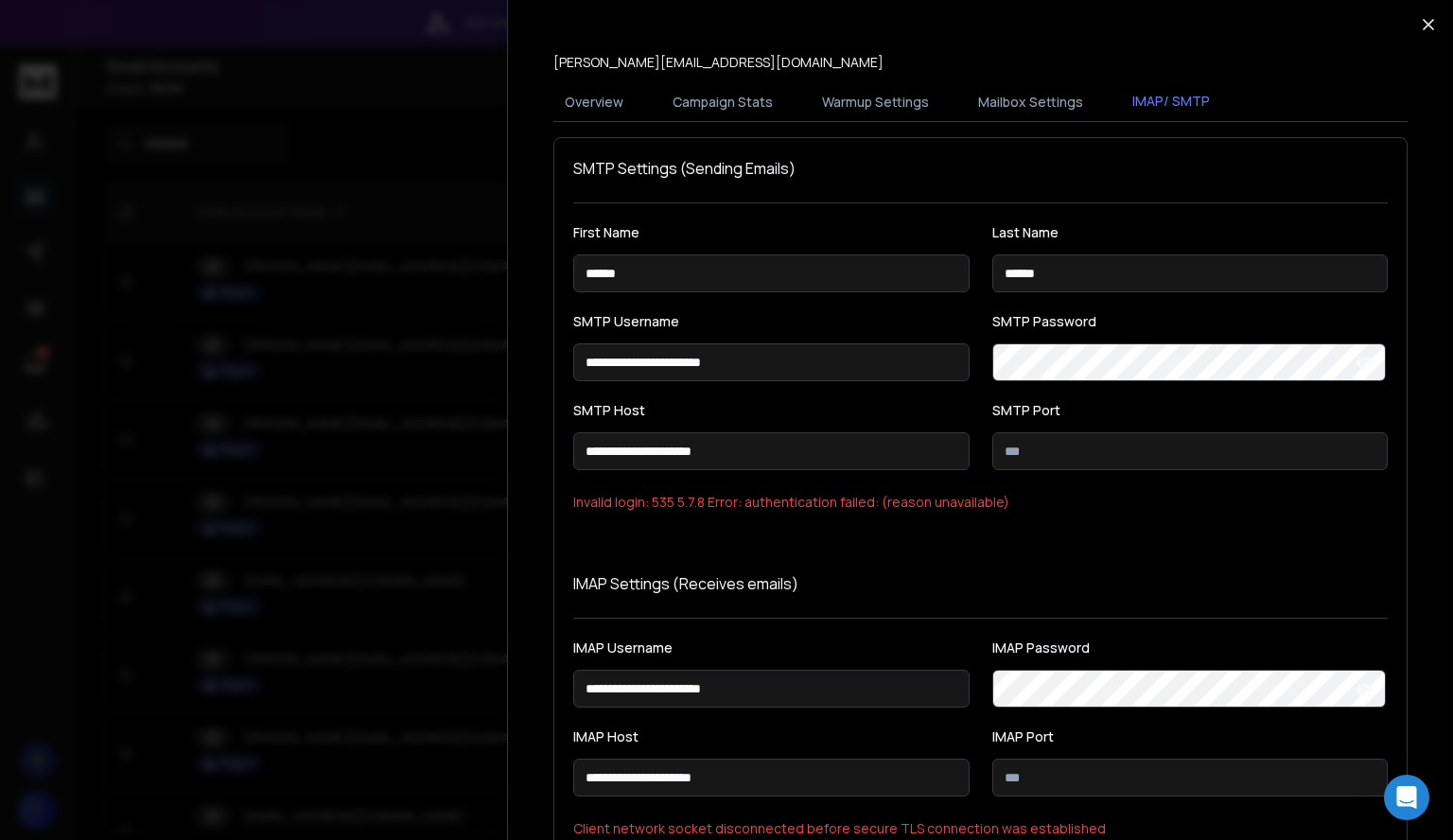
click at [1429, 24] on icon "button" at bounding box center [1429, 25] width 19 height 19
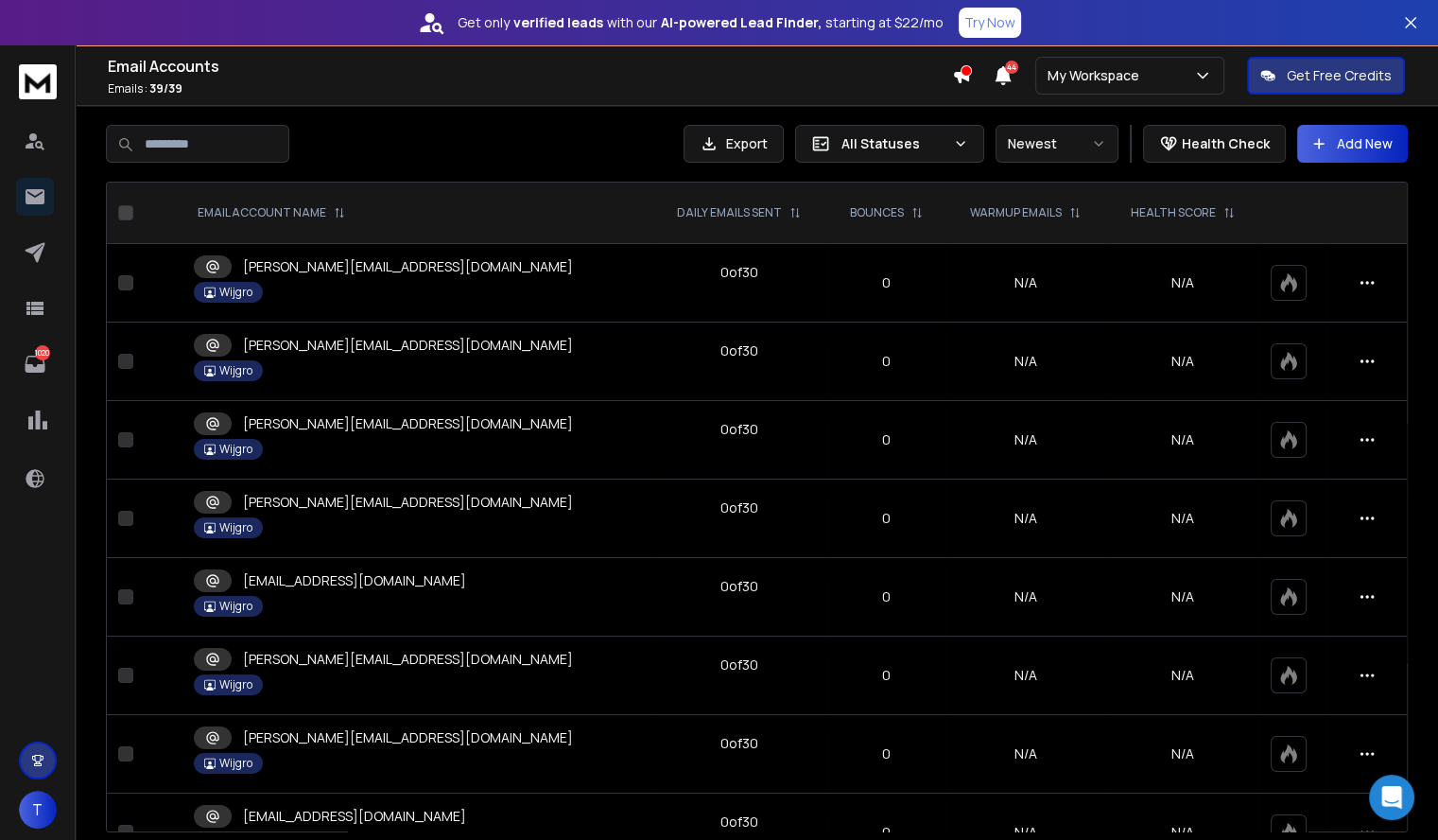
click at [314, 652] on p "[PERSON_NAME][EMAIL_ADDRESS][DOMAIN_NAME]" at bounding box center [408, 659] width 330 height 19
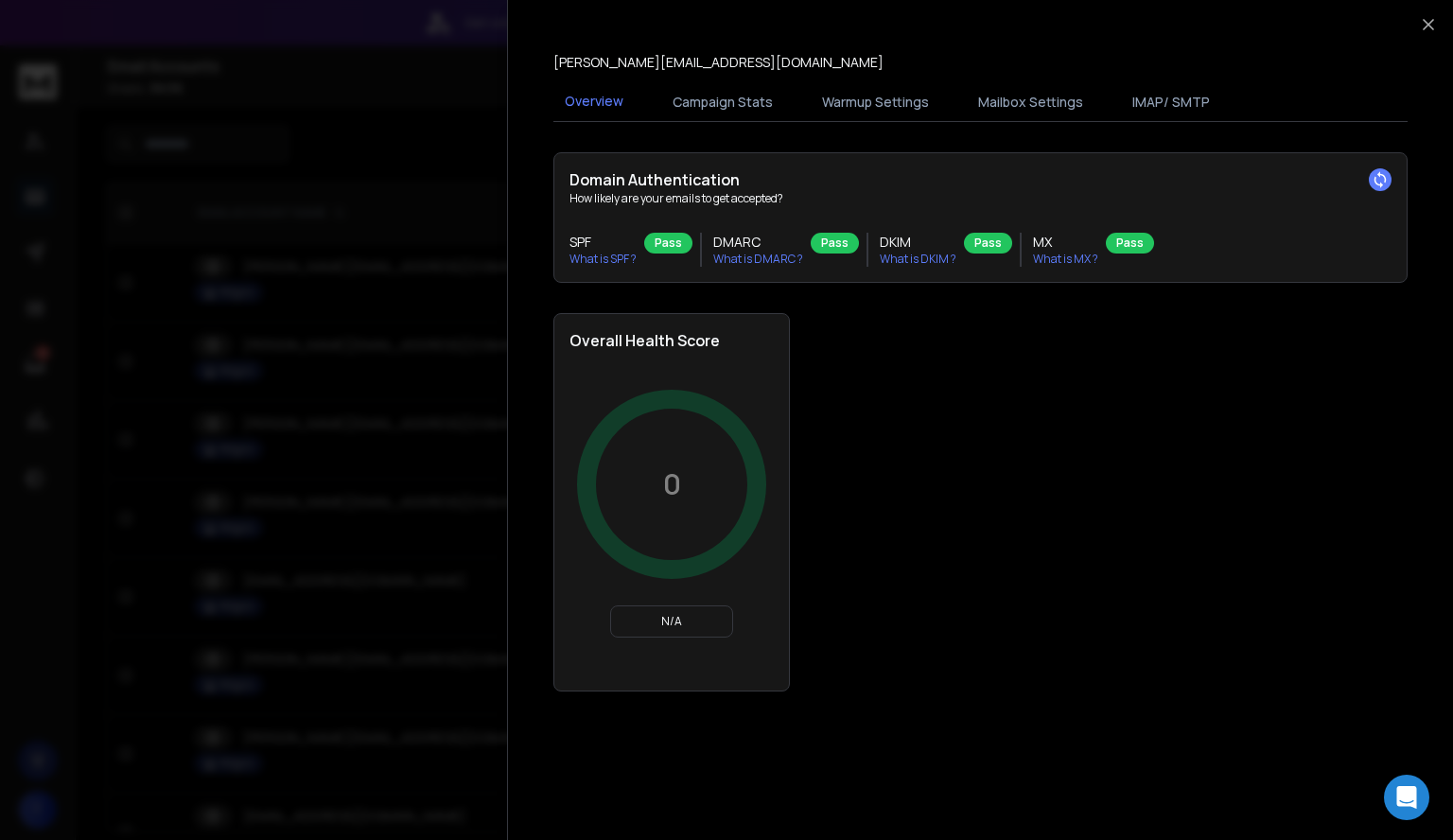
click at [1189, 94] on button "IMAP/ SMTP" at bounding box center [1171, 101] width 101 height 41
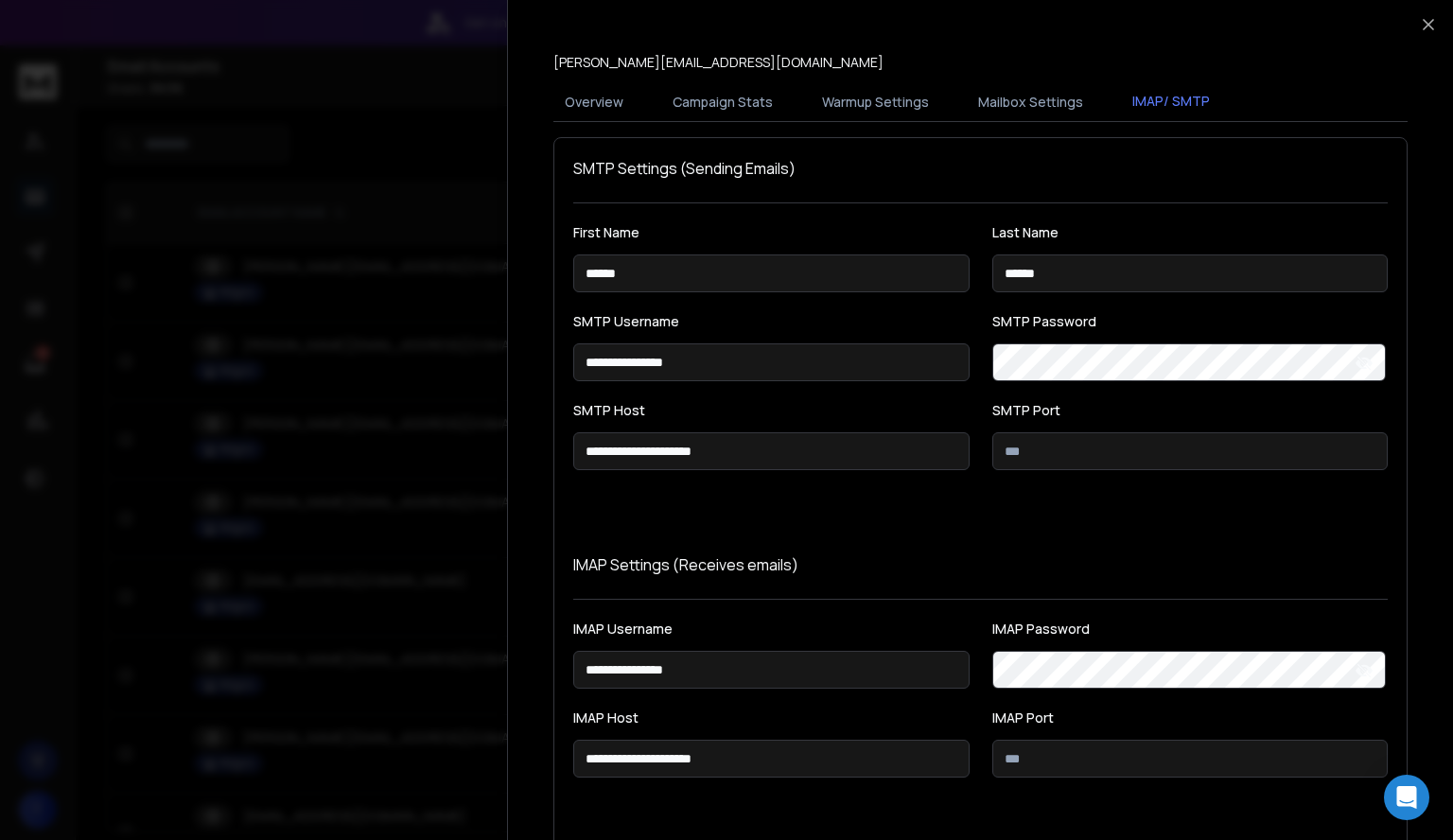
click at [794, 342] on div "**********" at bounding box center [980, 347] width 815 height 66
click at [1362, 364] on icon at bounding box center [1364, 364] width 17 height 11
click at [935, 351] on div "**********" at bounding box center [980, 347] width 815 height 66
click at [931, 670] on div "**********" at bounding box center [980, 654] width 815 height 66
drag, startPoint x: 1190, startPoint y: 570, endPoint x: 1179, endPoint y: 572, distance: 11.2
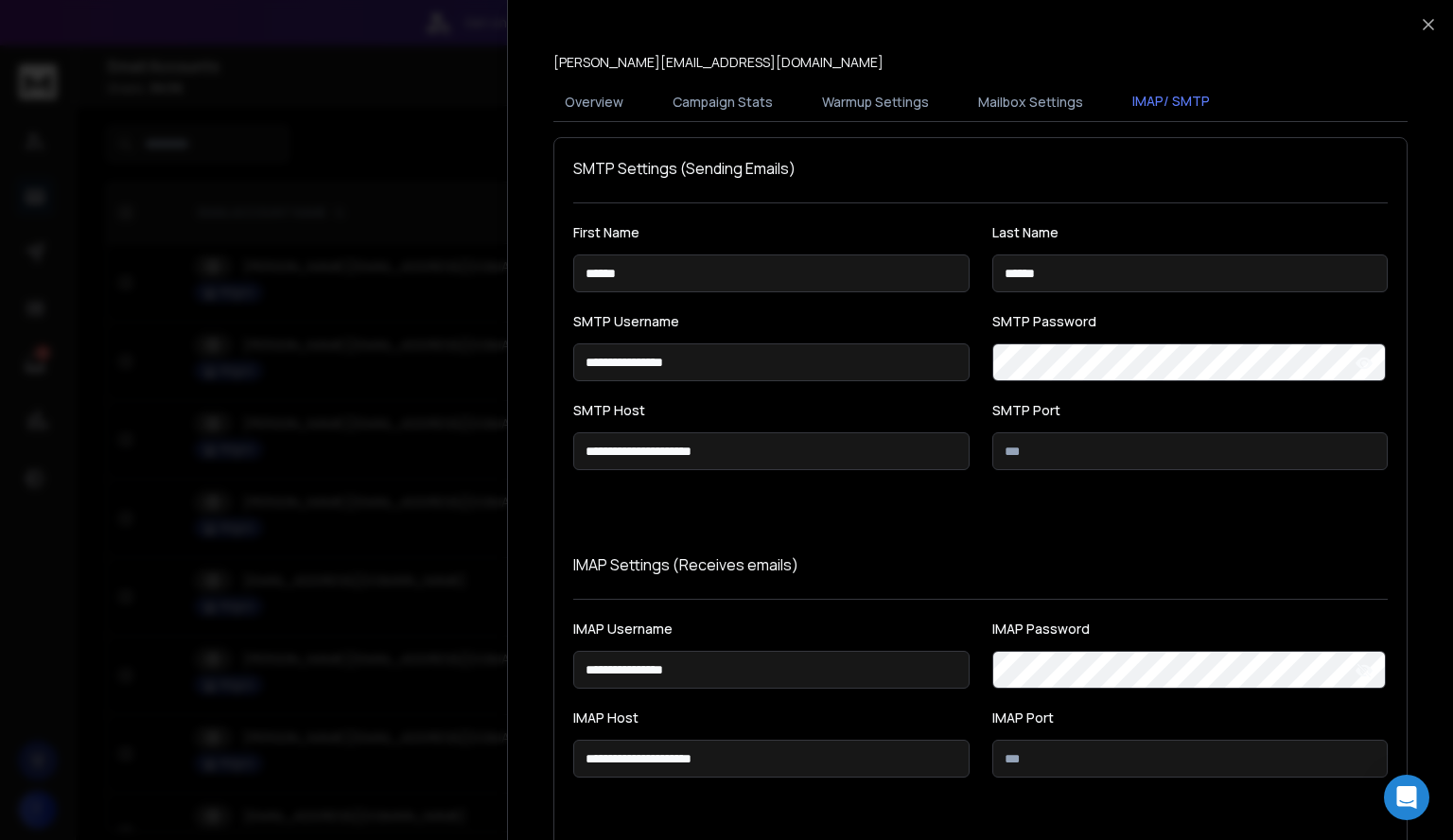
click at [1190, 570] on p "IMAP Settings (Receives emails)" at bounding box center [980, 564] width 815 height 23
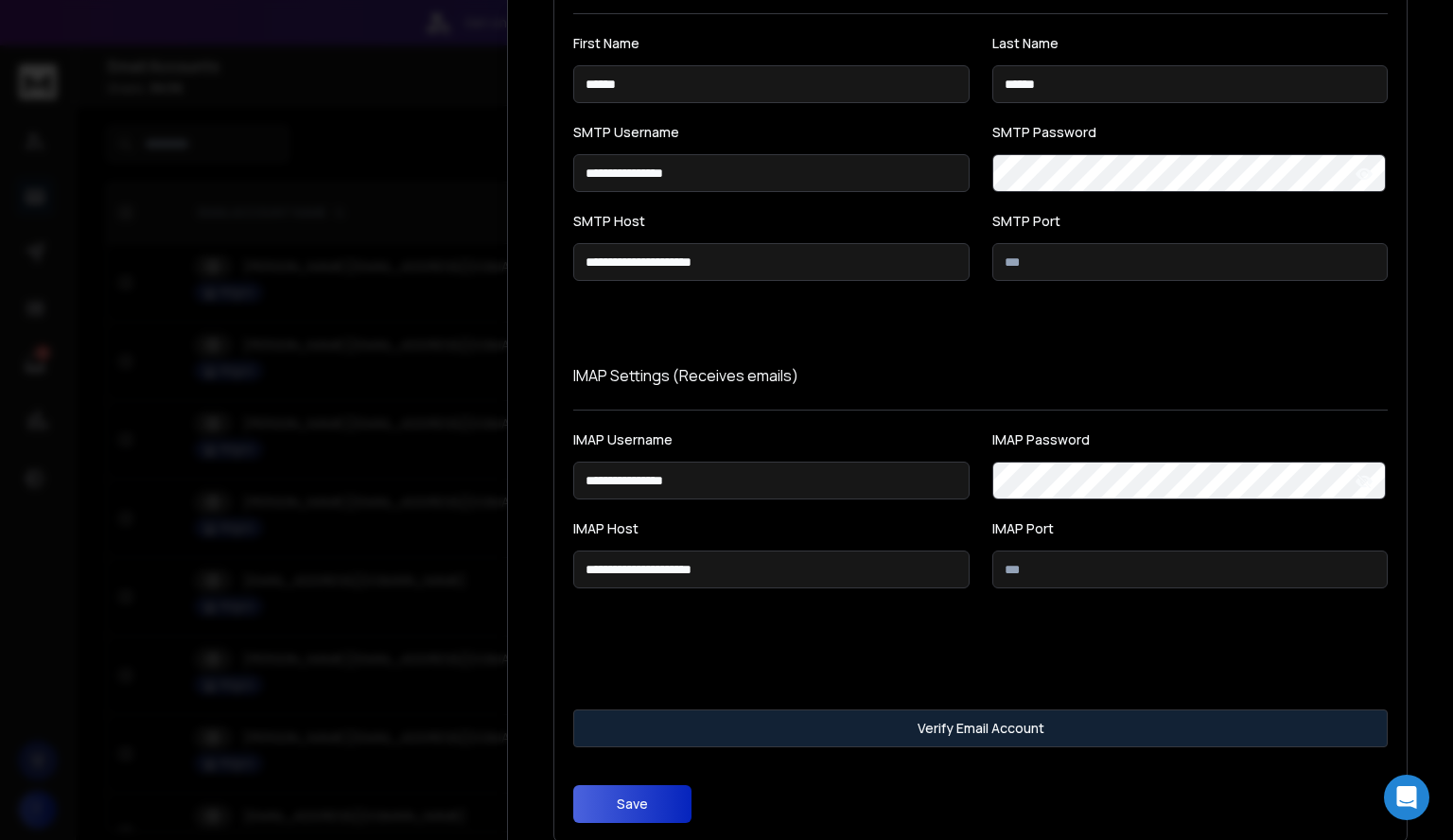
click at [819, 726] on button "Verify Email Account" at bounding box center [980, 728] width 815 height 38
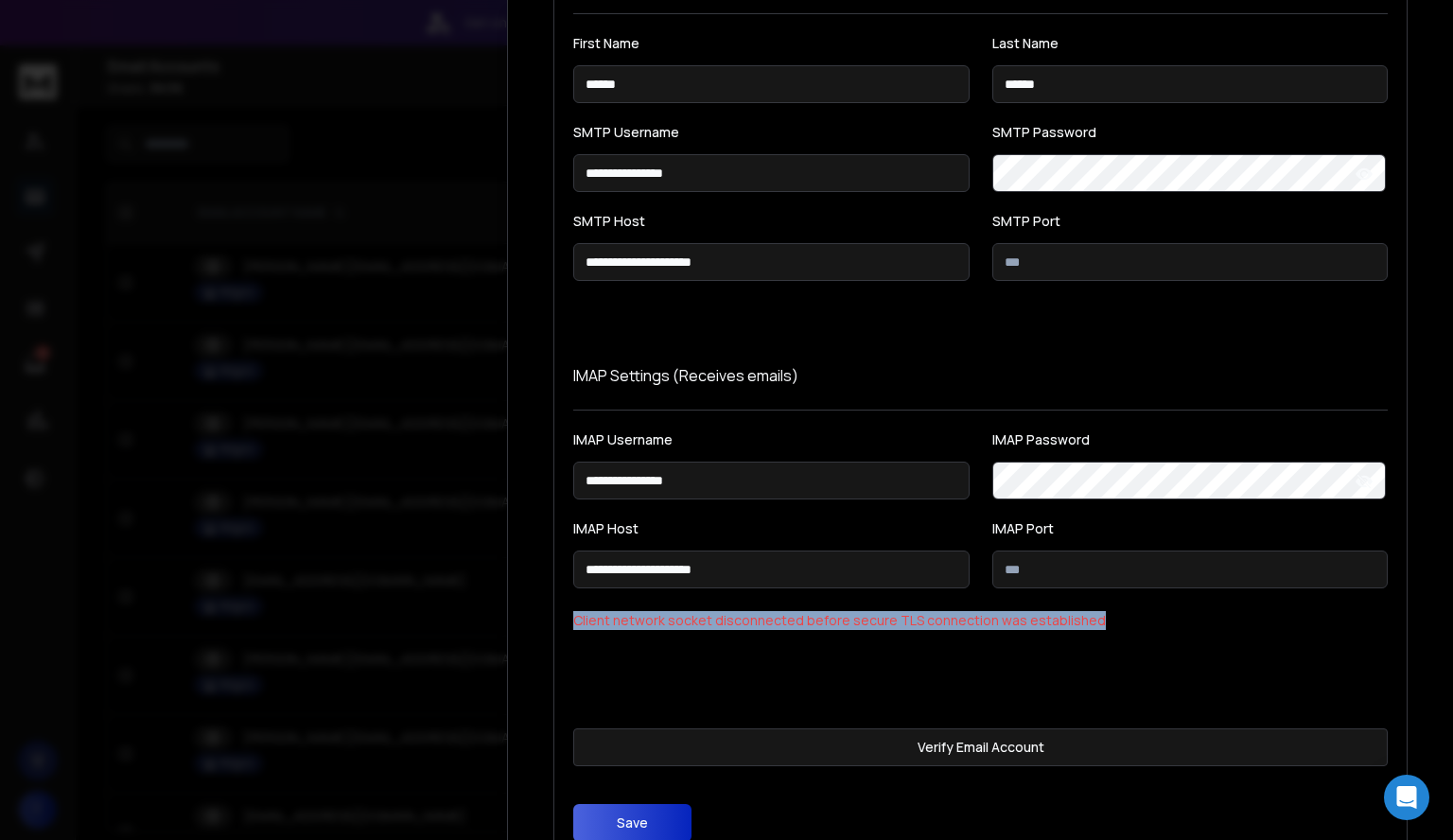
drag, startPoint x: 1091, startPoint y: 618, endPoint x: 570, endPoint y: 620, distance: 521.0
click at [570, 620] on div "**********" at bounding box center [980, 405] width 855 height 914
drag, startPoint x: 570, startPoint y: 620, endPoint x: 614, endPoint y: 613, distance: 44.6
copy span "Client network socket disconnected before secure TLS connection was established"
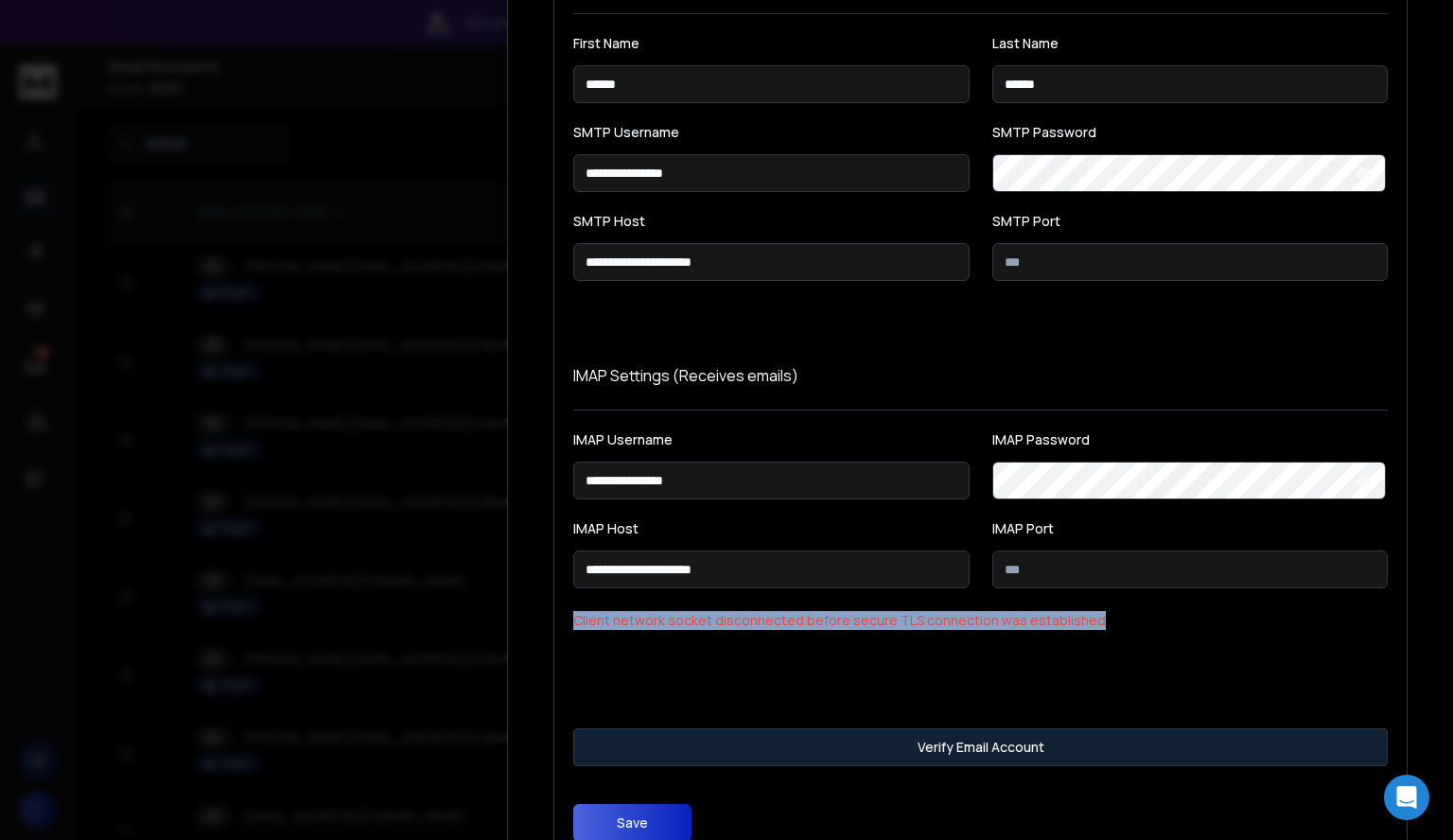
click at [988, 745] on button "Verify Email Account" at bounding box center [980, 747] width 815 height 38
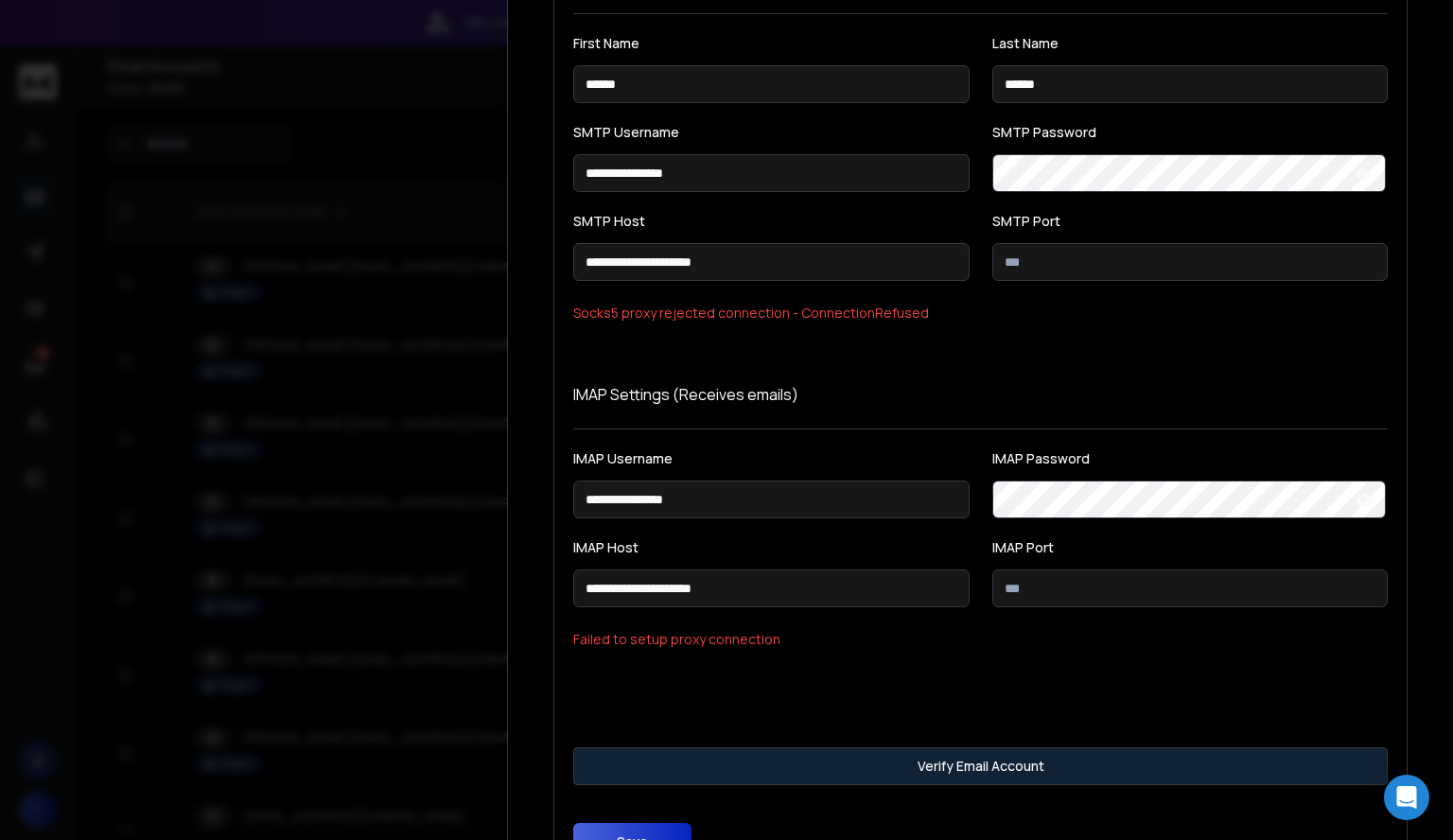
click at [894, 769] on button "Verify Email Account" at bounding box center [980, 766] width 815 height 38
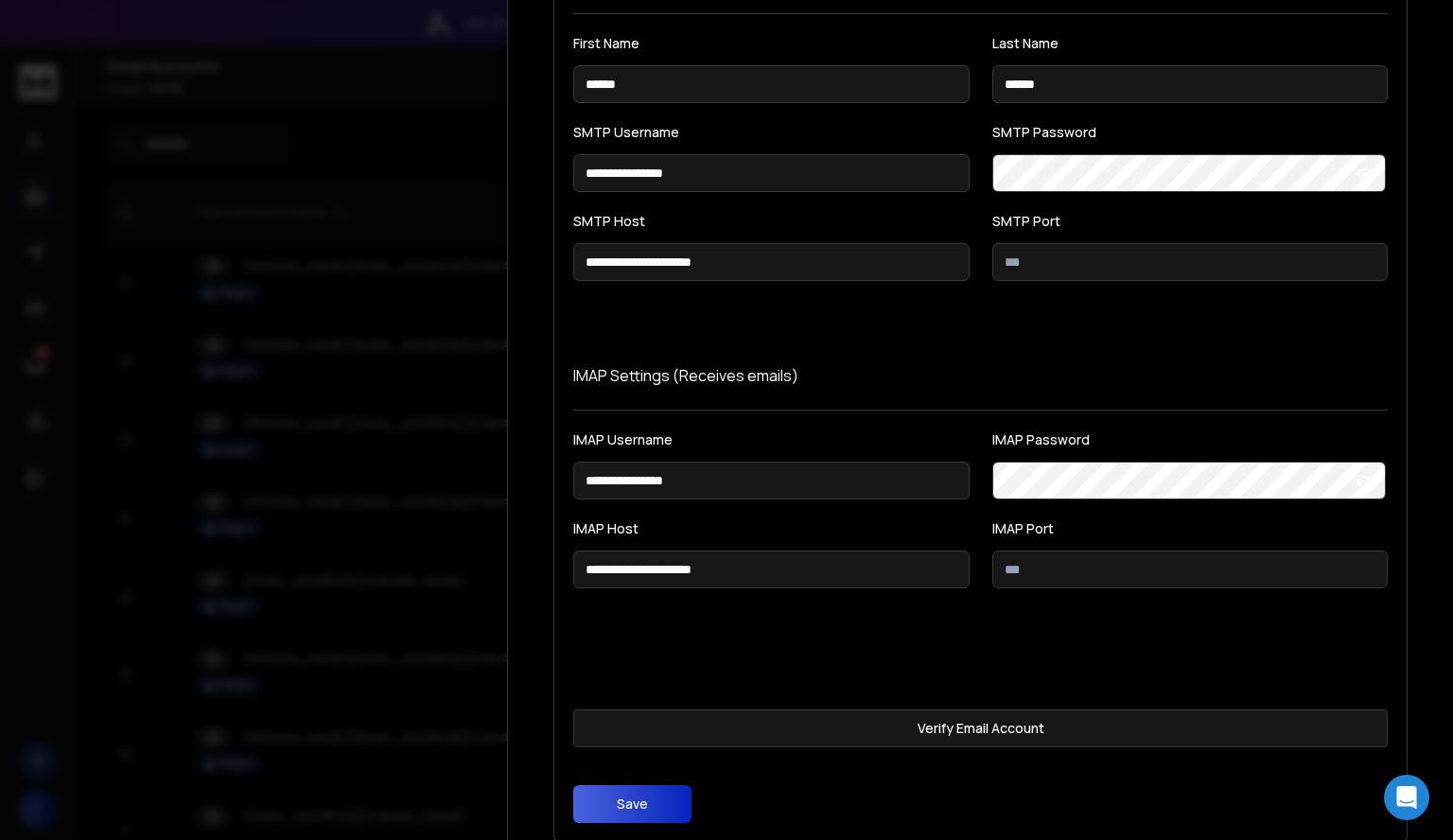
click at [612, 812] on button "Save" at bounding box center [633, 804] width 119 height 38
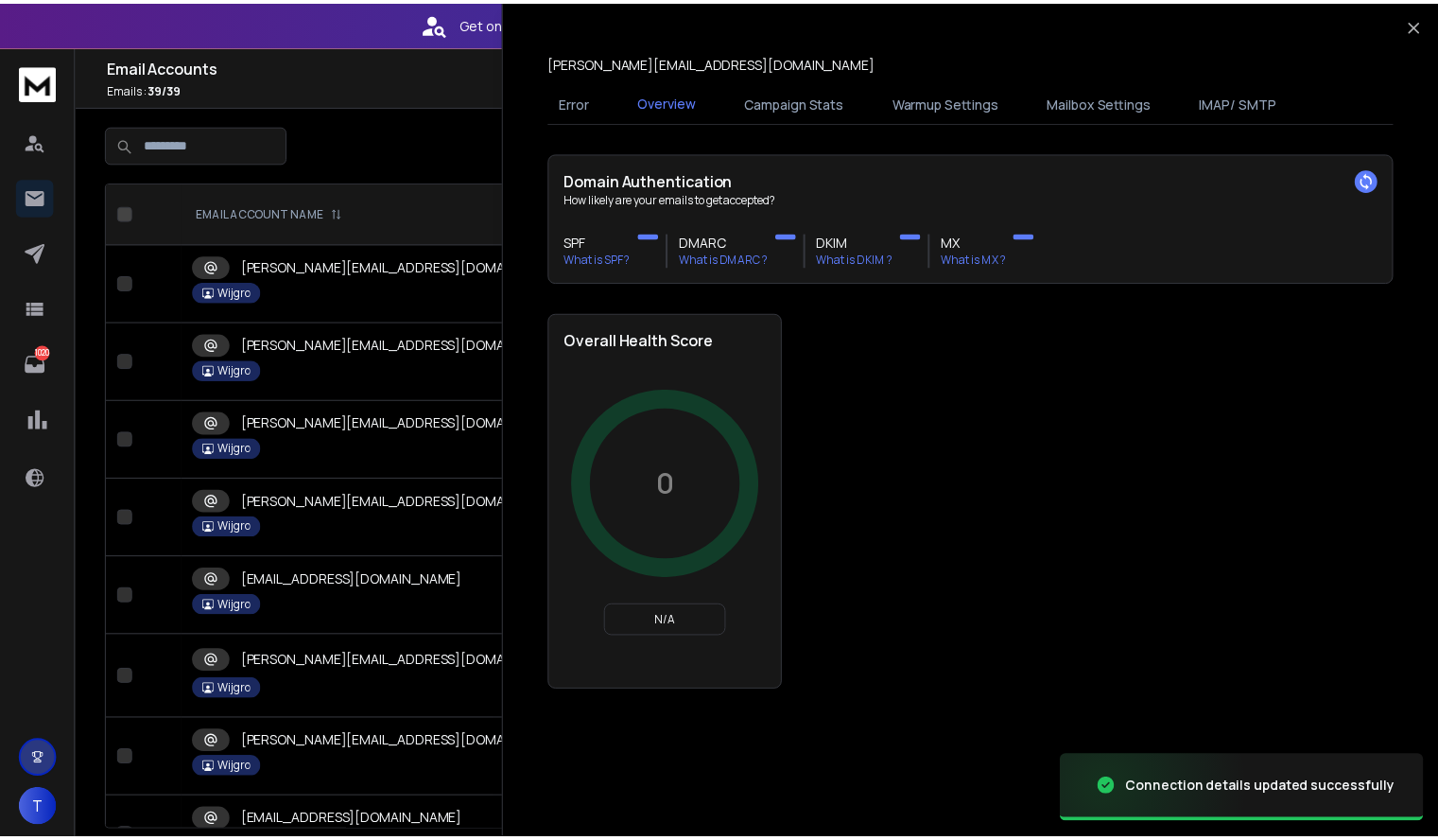
scroll to position [0, 0]
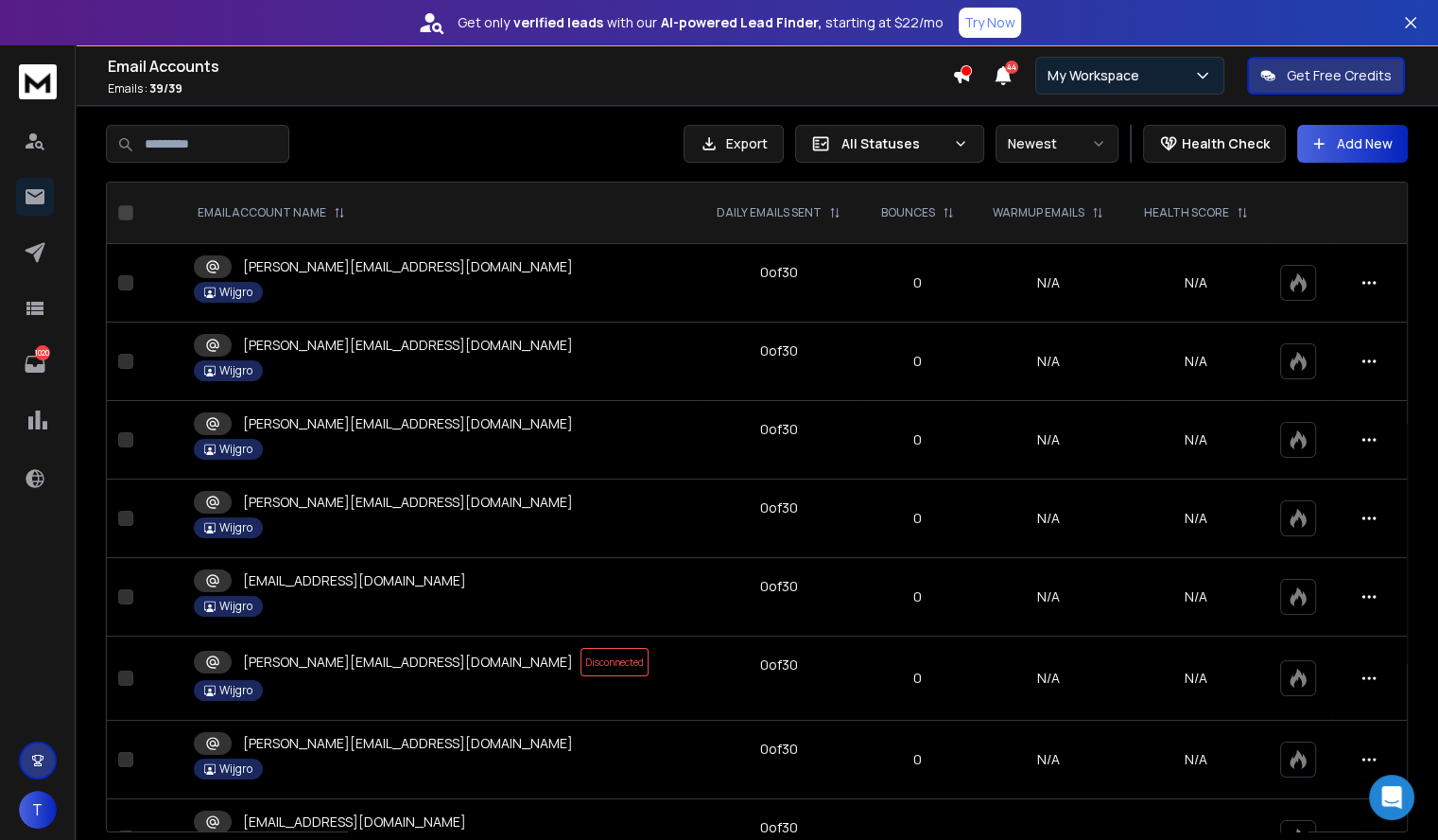
click at [1147, 76] on p "My Workspace" at bounding box center [1097, 76] width 100 height 19
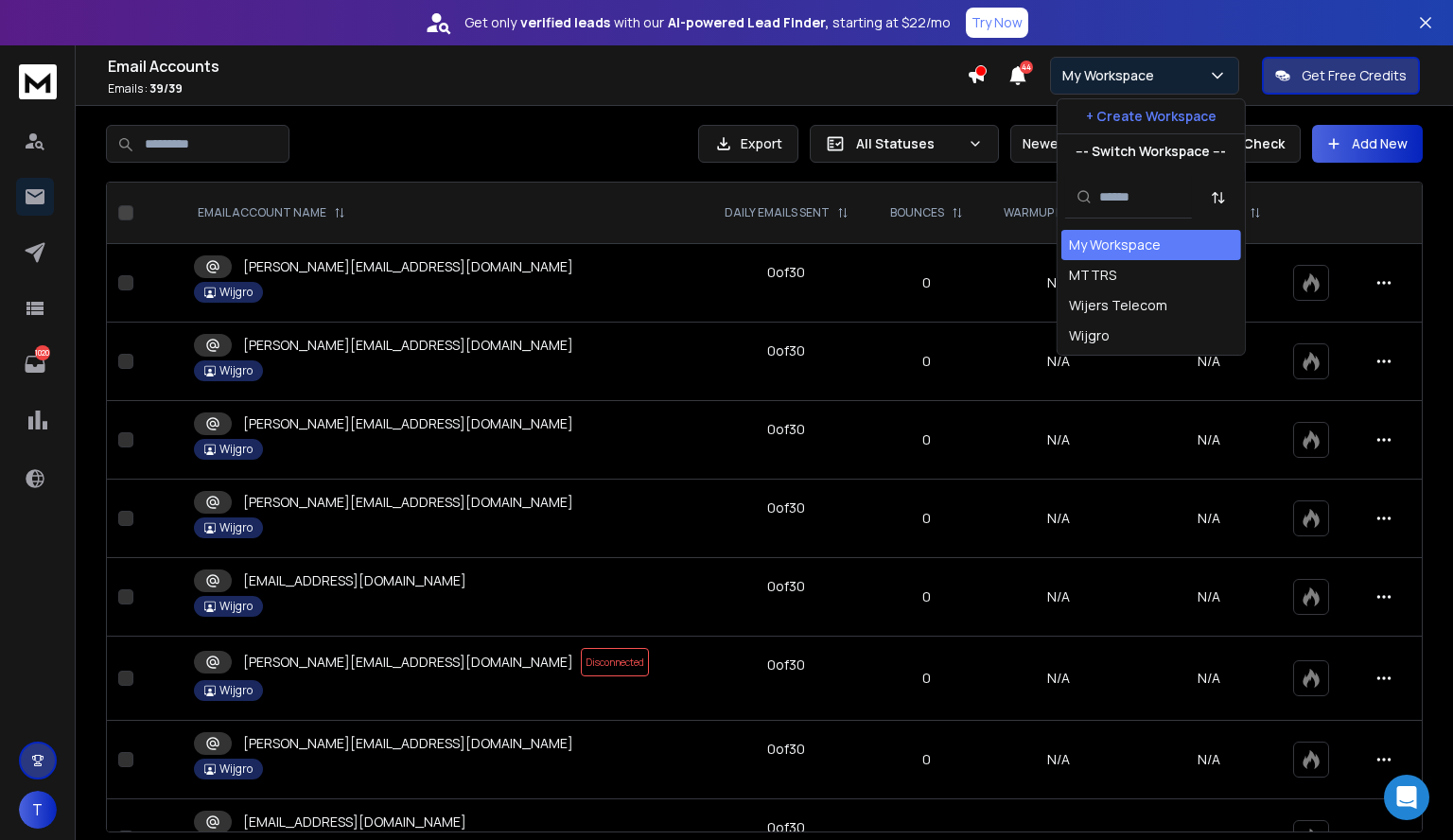
click at [1150, 76] on p "My Workspace" at bounding box center [1112, 76] width 100 height 19
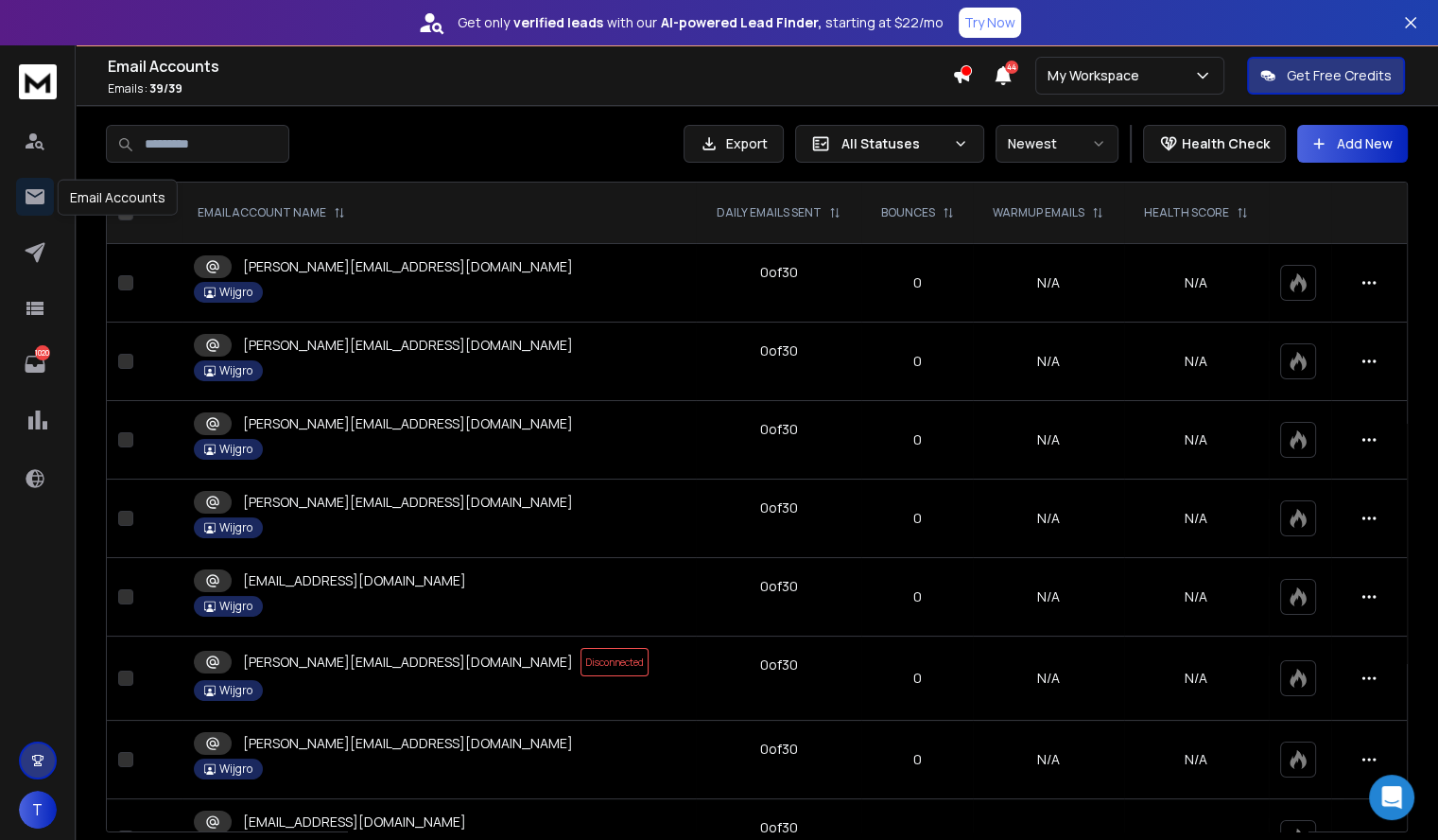
click at [37, 203] on icon at bounding box center [35, 197] width 19 height 15
click at [344, 266] on p "[PERSON_NAME][EMAIL_ADDRESS][DOMAIN_NAME]" at bounding box center [408, 267] width 330 height 19
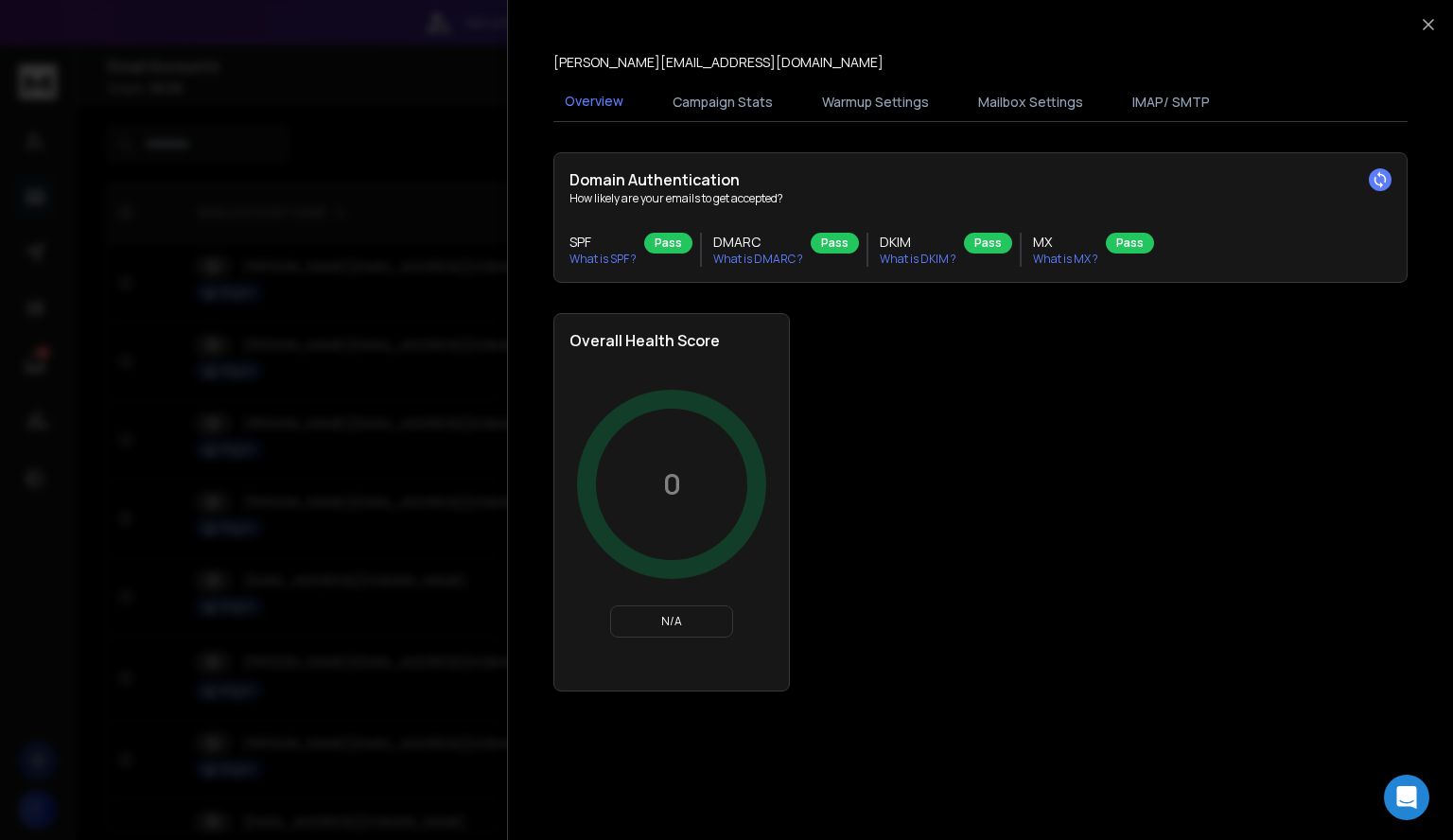
click at [1154, 91] on button "IMAP/ SMTP" at bounding box center [1171, 101] width 101 height 41
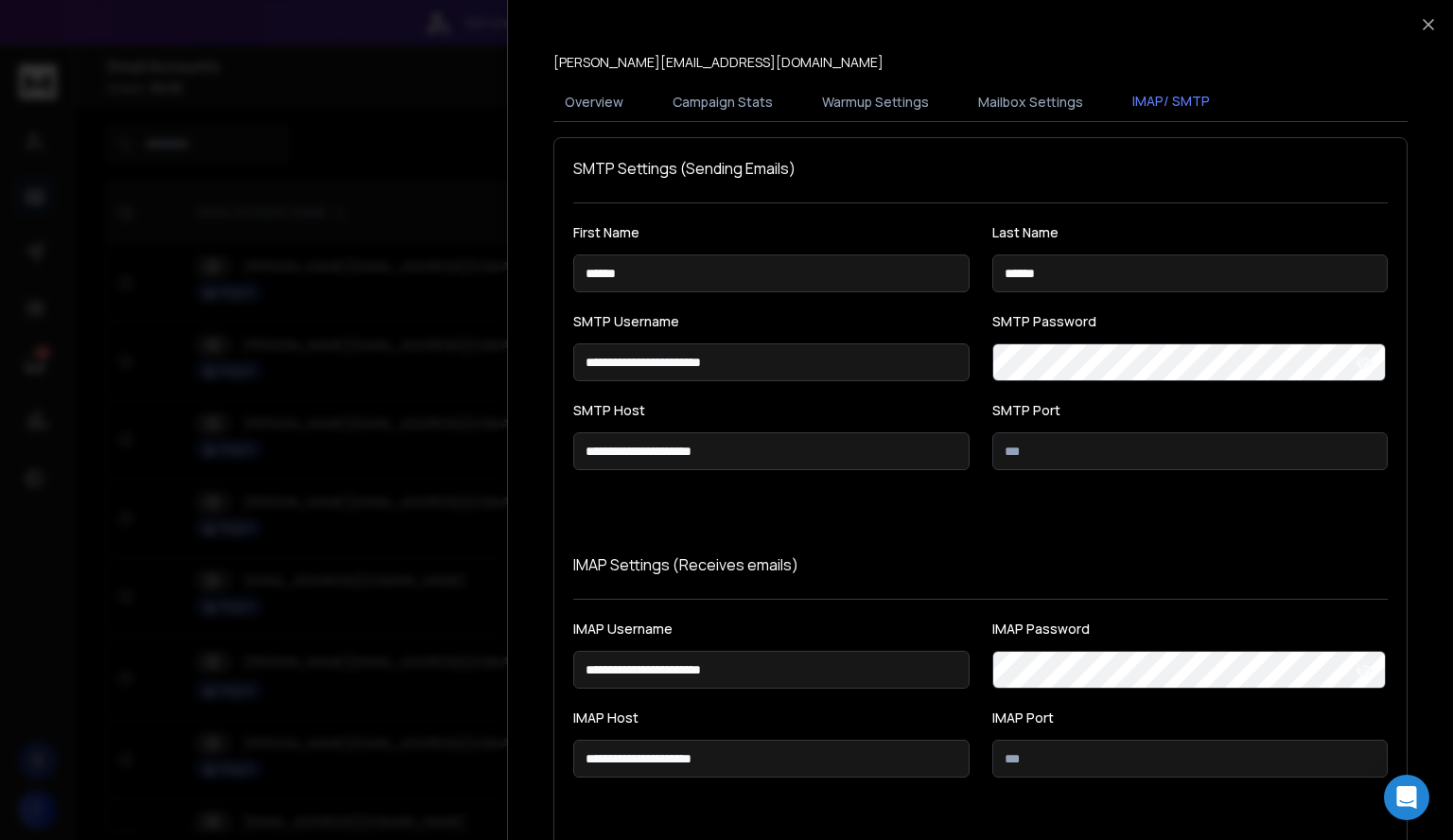
click at [856, 341] on div "**********" at bounding box center [980, 347] width 815 height 66
click at [794, 666] on div "**********" at bounding box center [980, 654] width 815 height 66
click at [636, 622] on div "**********" at bounding box center [980, 654] width 815 height 66
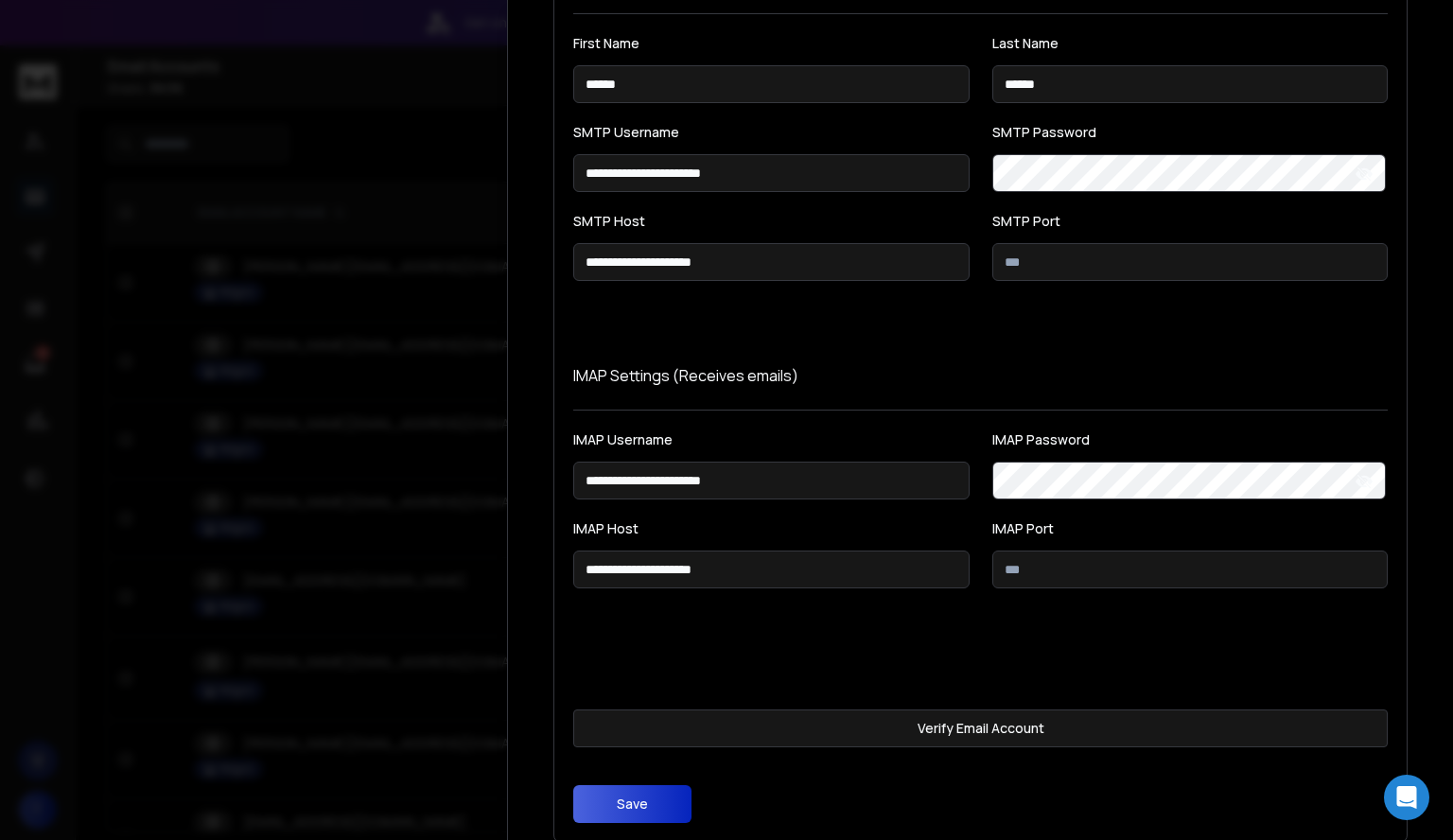
scroll to position [244, 0]
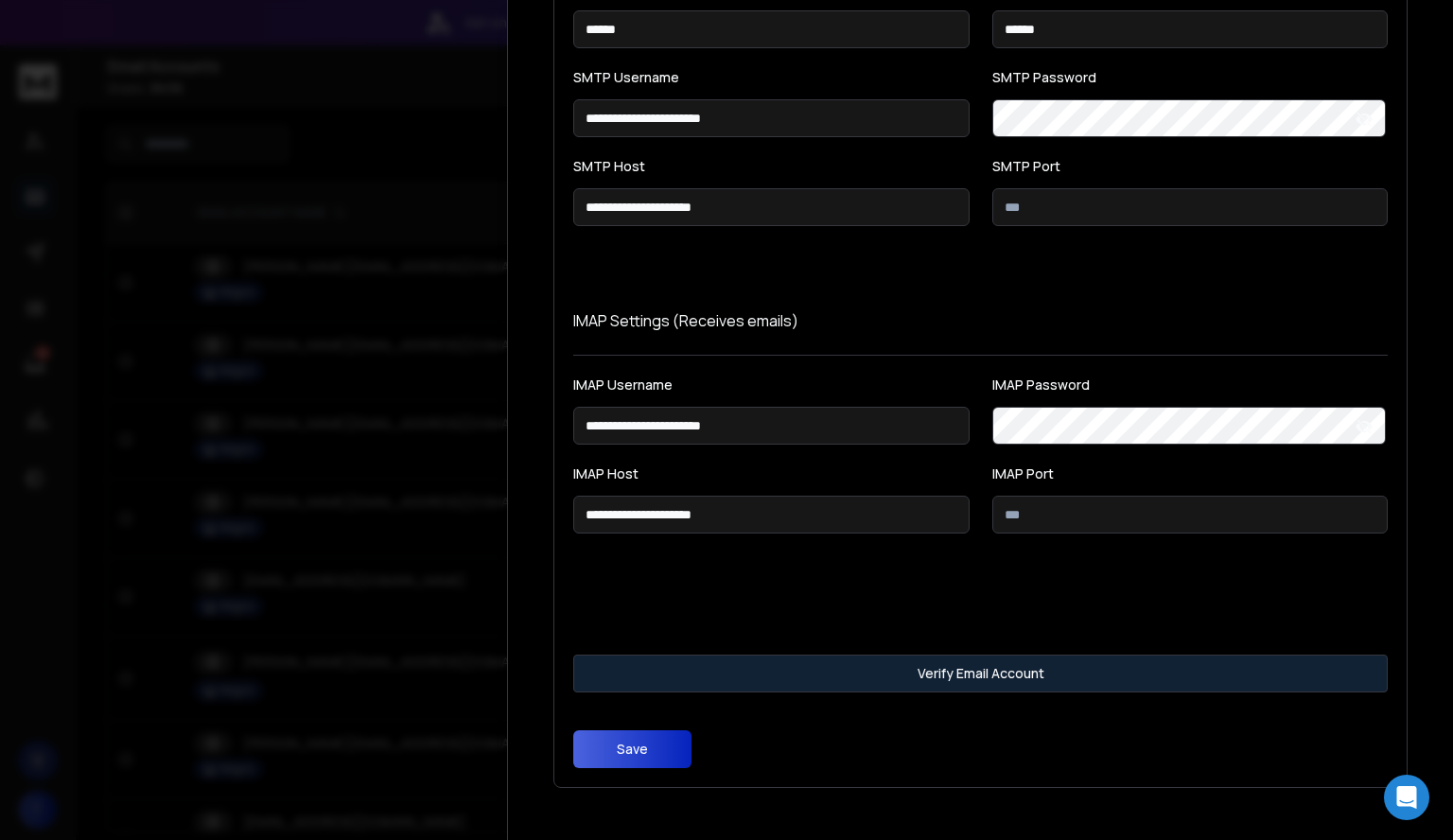
click at [860, 675] on button "Verify Email Account" at bounding box center [980, 674] width 815 height 38
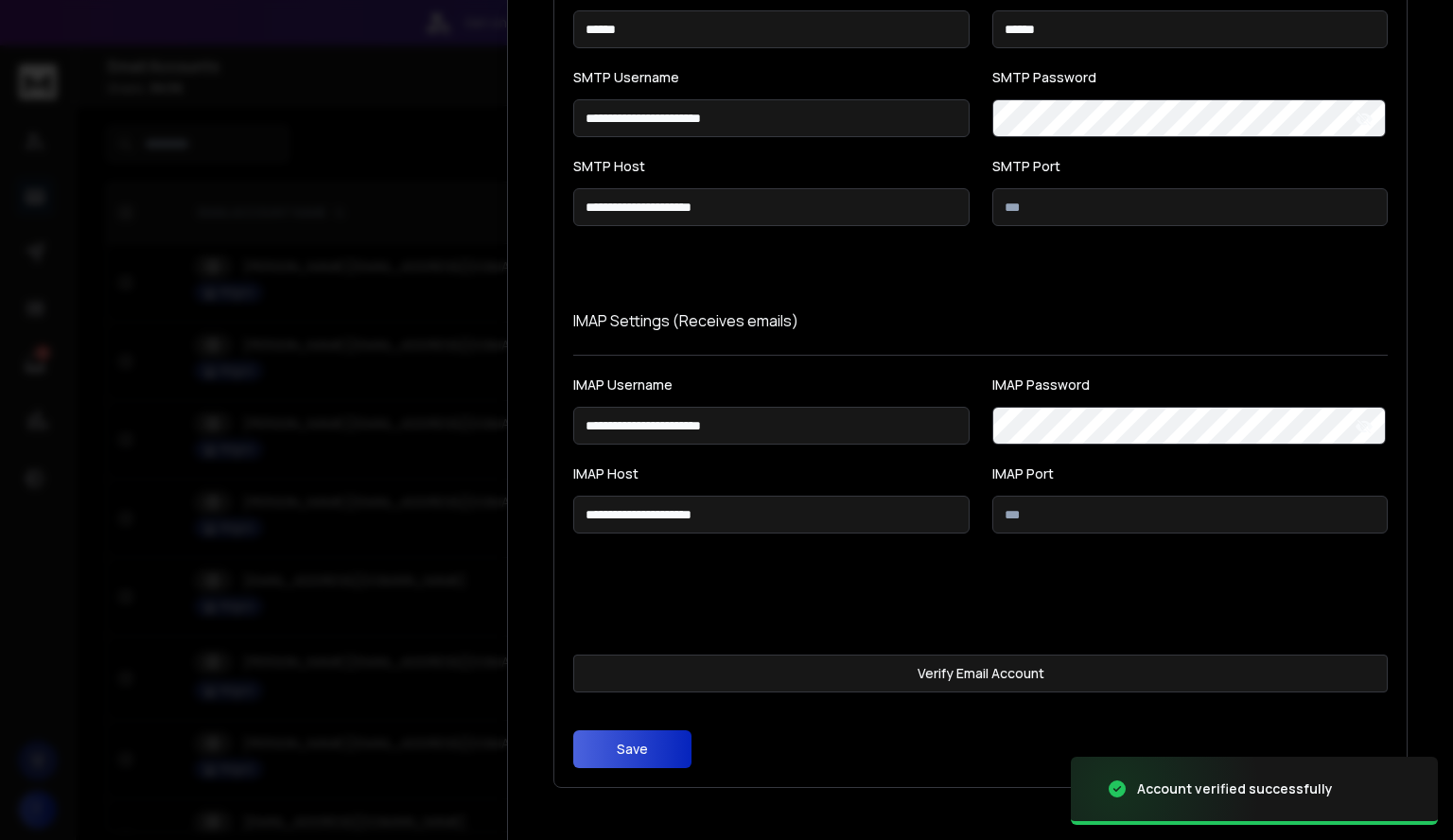
click at [646, 742] on button "Save" at bounding box center [633, 749] width 119 height 38
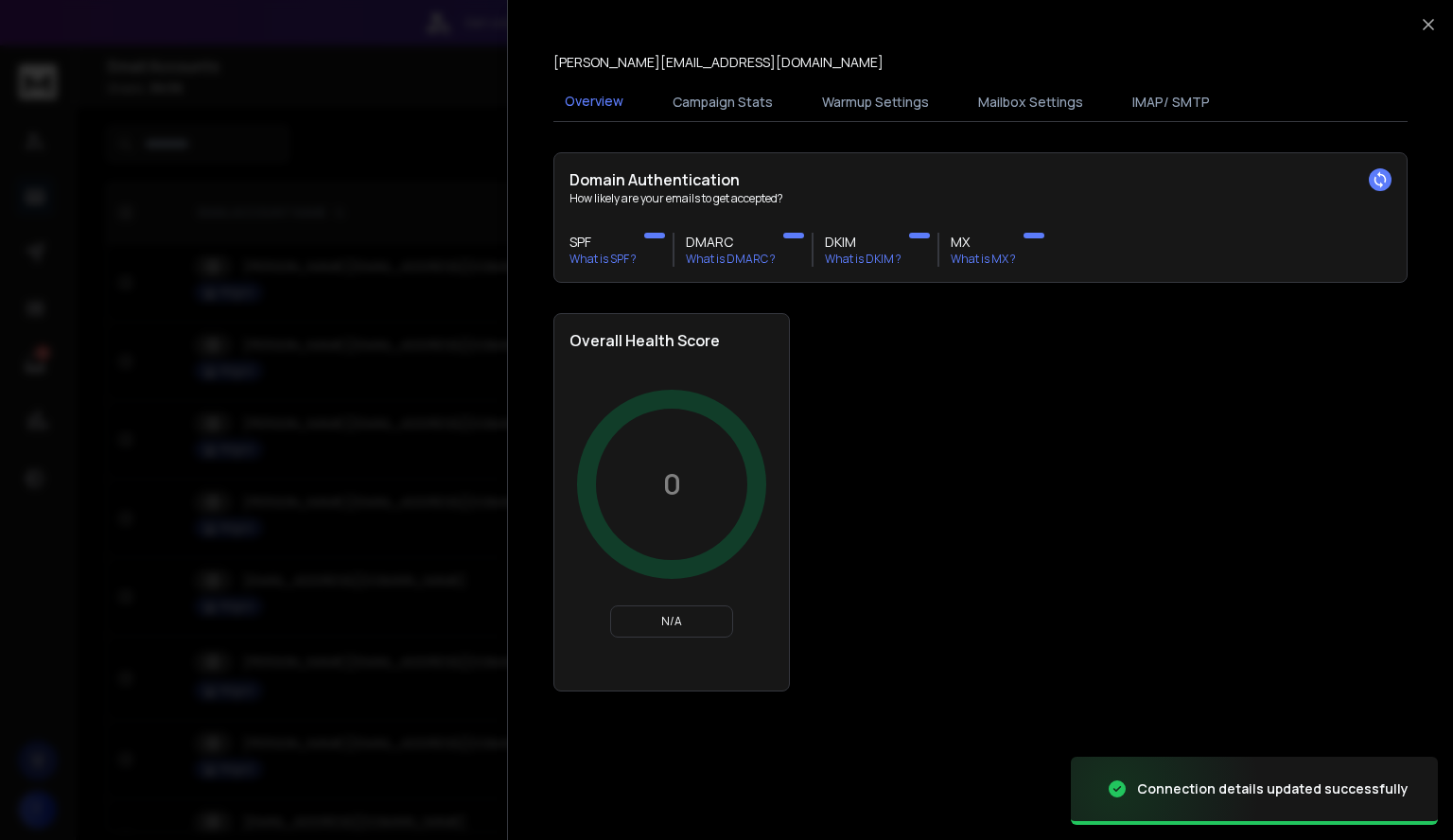
scroll to position [0, 0]
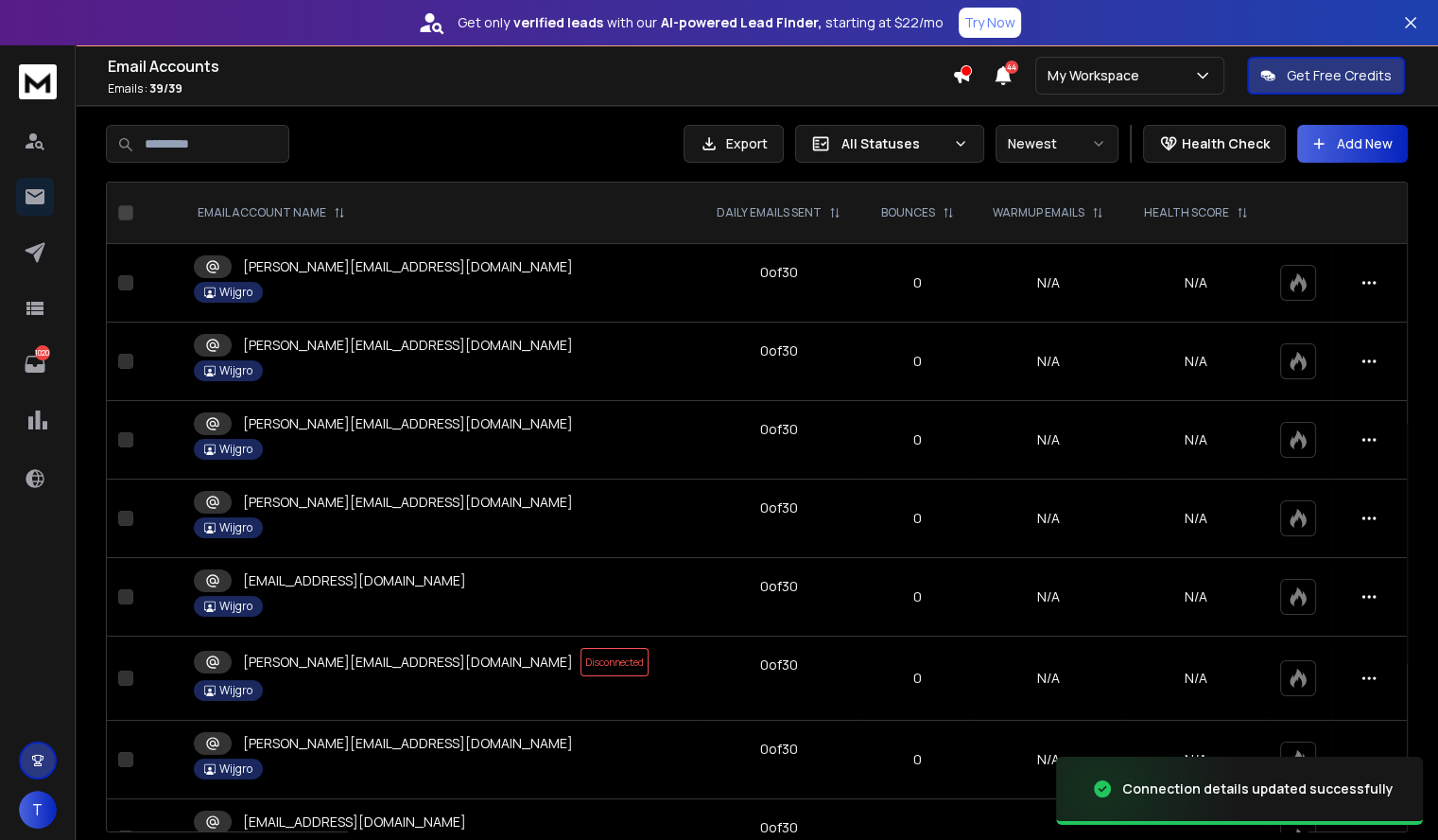
click at [355, 338] on p "[PERSON_NAME][EMAIL_ADDRESS][DOMAIN_NAME]" at bounding box center [408, 345] width 330 height 19
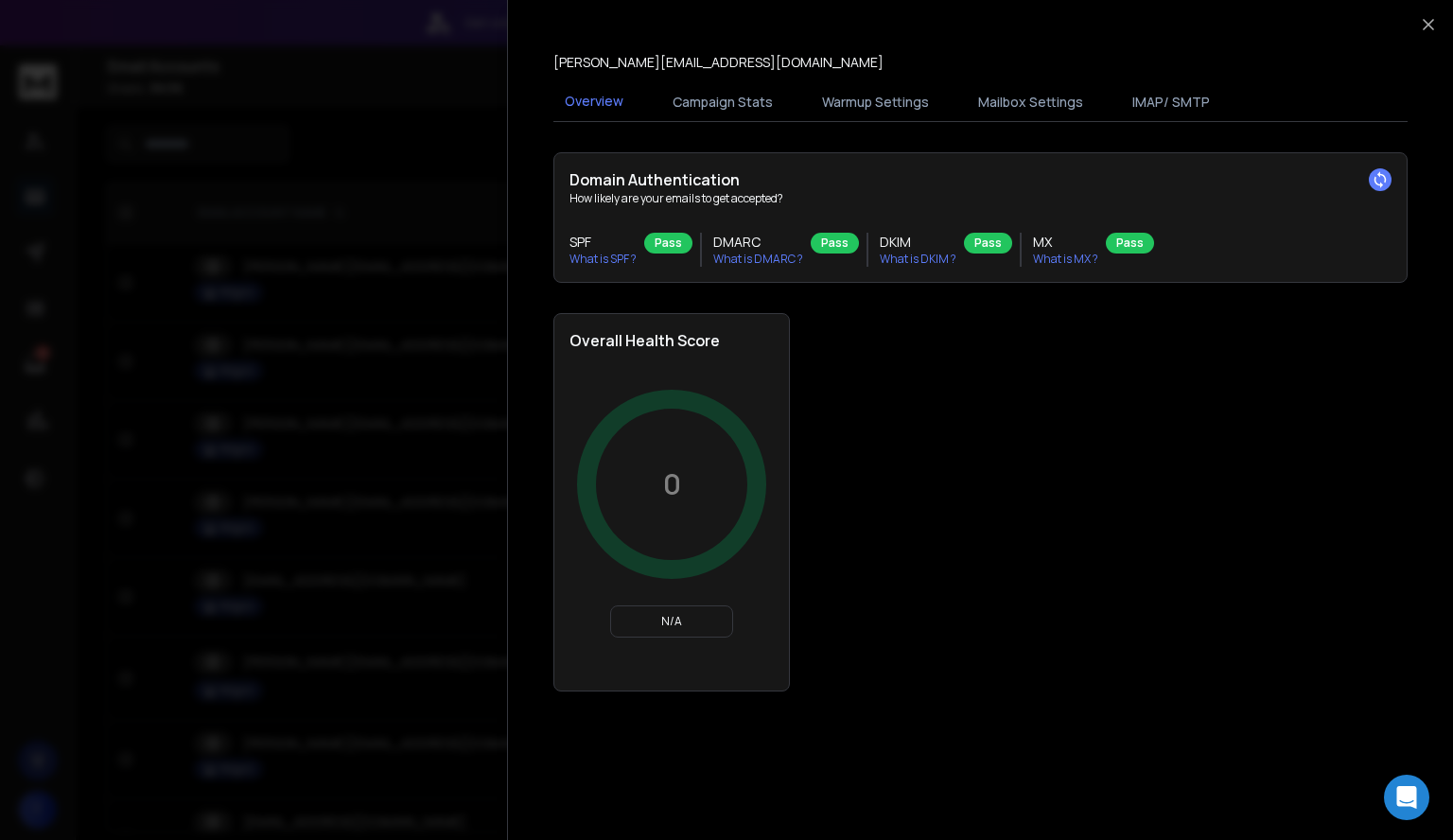
click at [1167, 87] on button "IMAP/ SMTP" at bounding box center [1171, 101] width 101 height 41
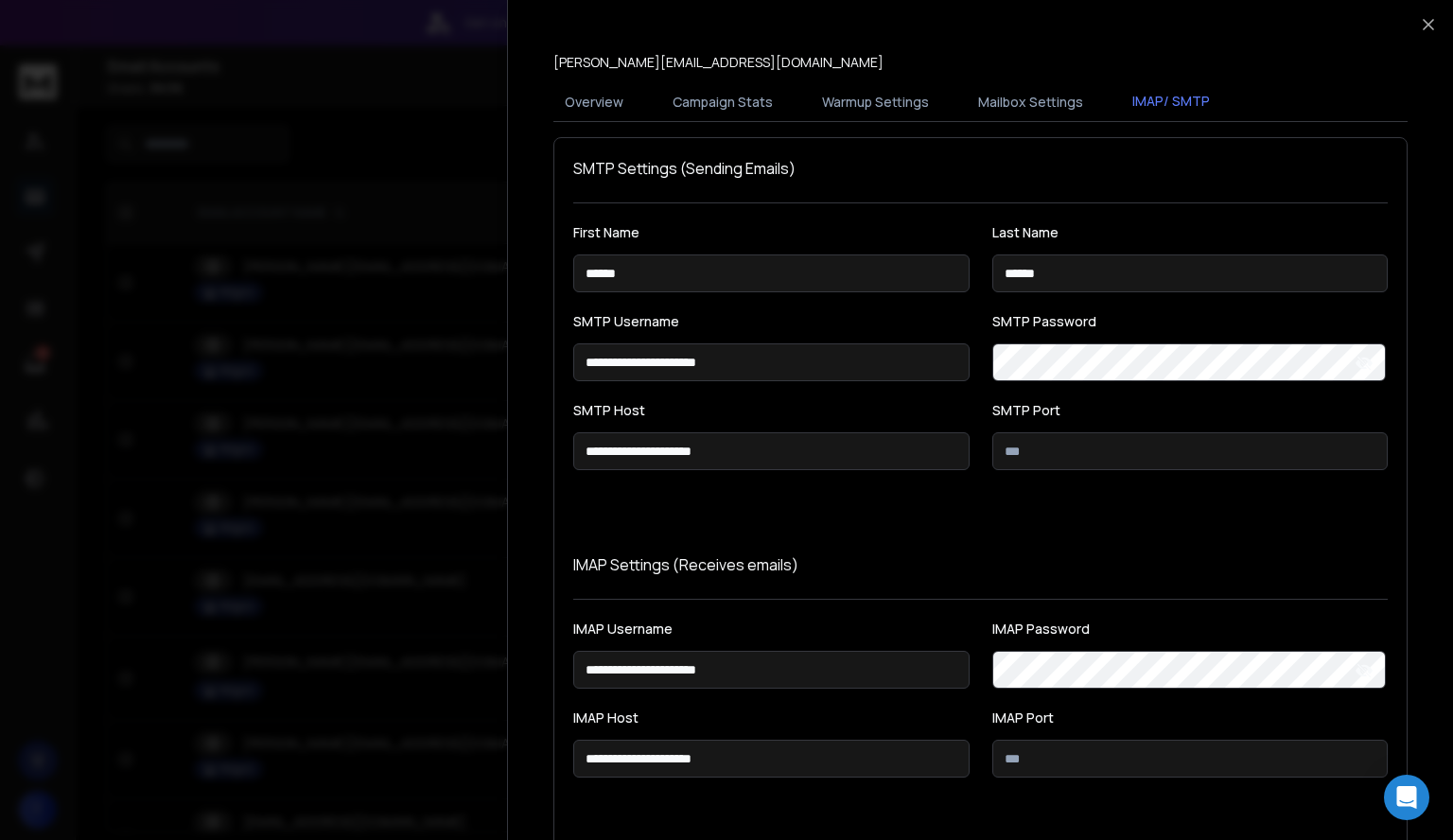
click at [782, 335] on div "**********" at bounding box center [980, 347] width 815 height 66
click at [915, 654] on div "**********" at bounding box center [980, 654] width 815 height 66
click at [1106, 556] on p "IMAP Settings (Receives emails)" at bounding box center [980, 564] width 815 height 23
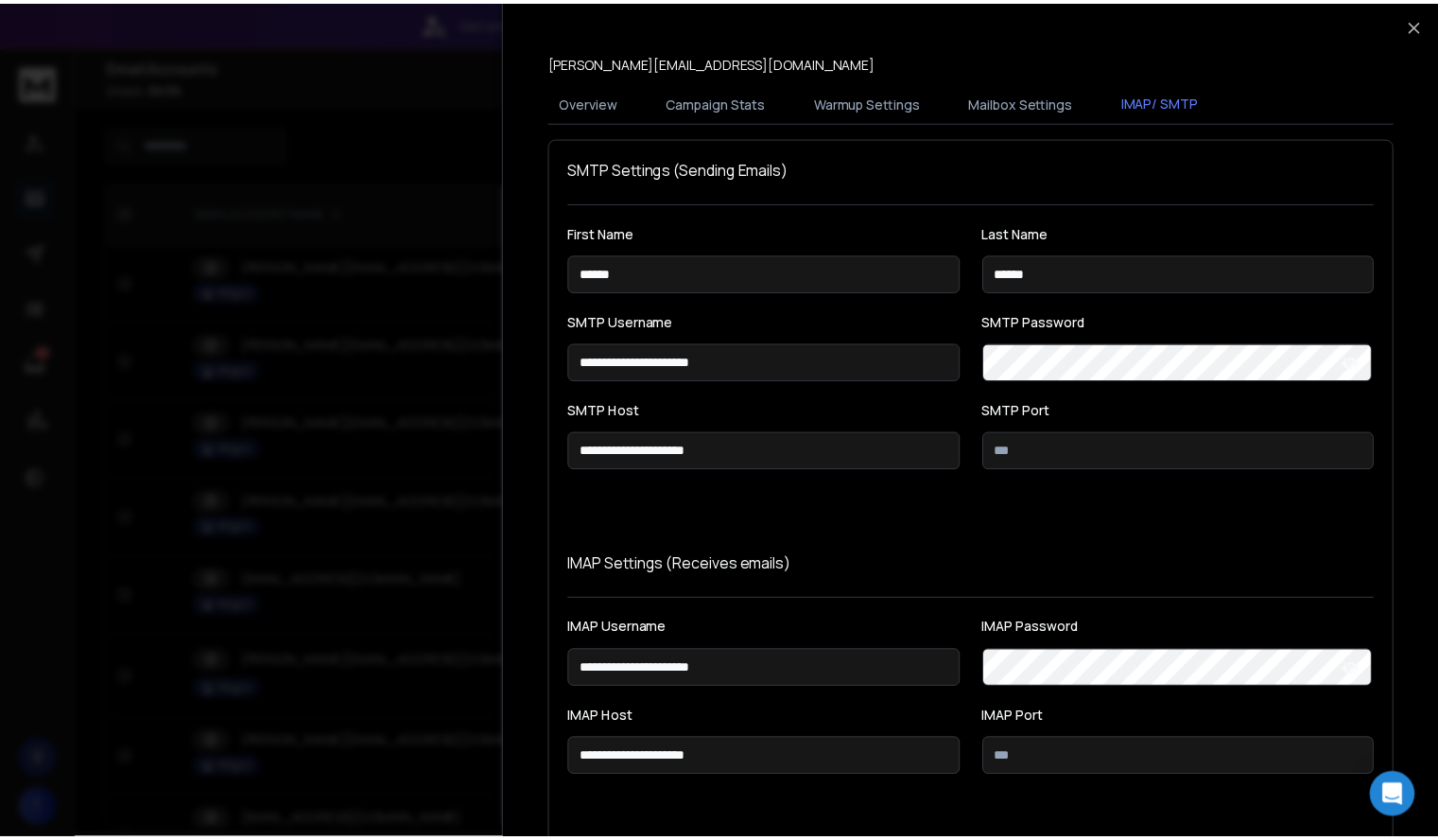
scroll to position [189, 0]
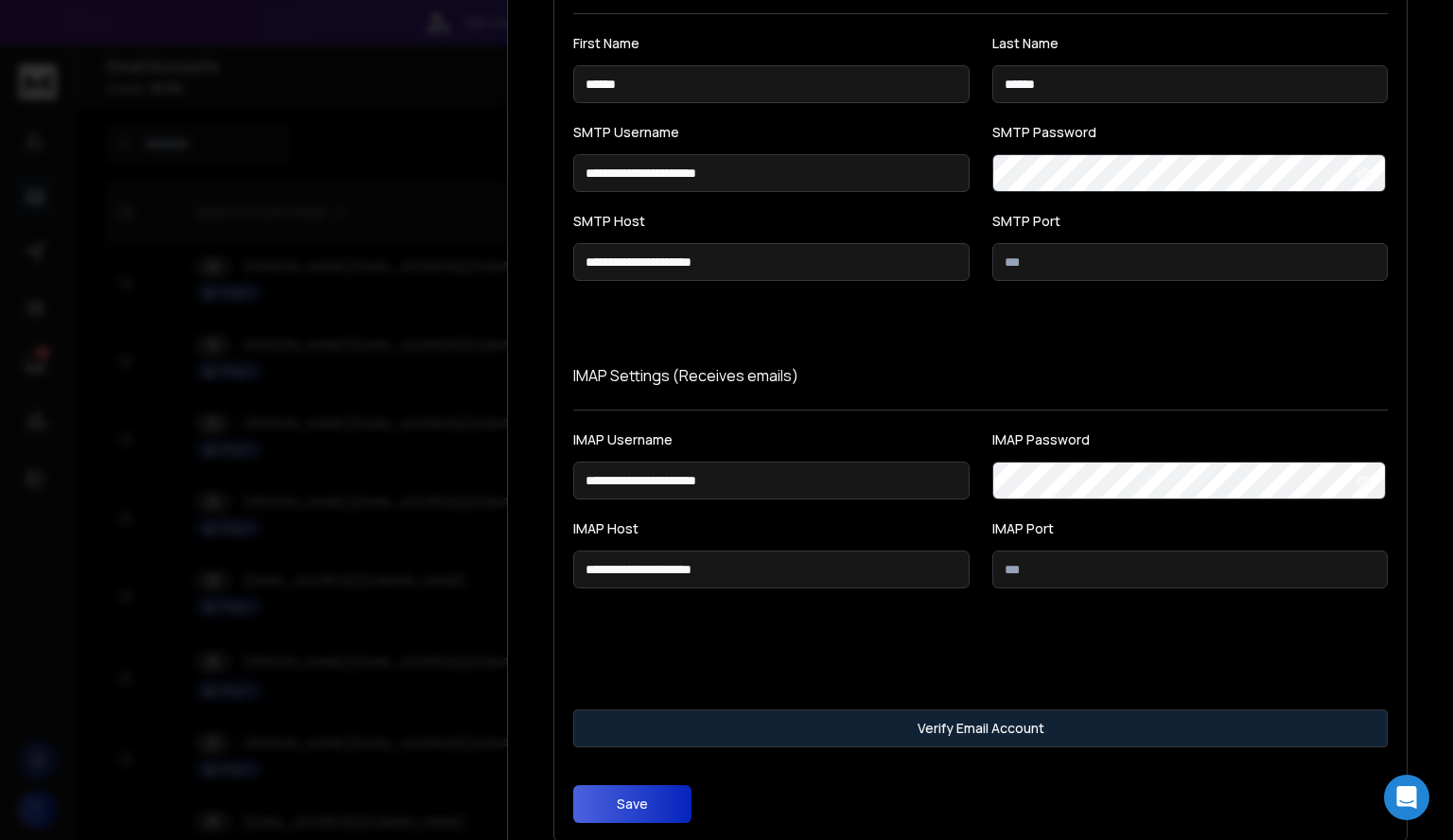
click at [758, 724] on button "Verify Email Account" at bounding box center [980, 728] width 815 height 38
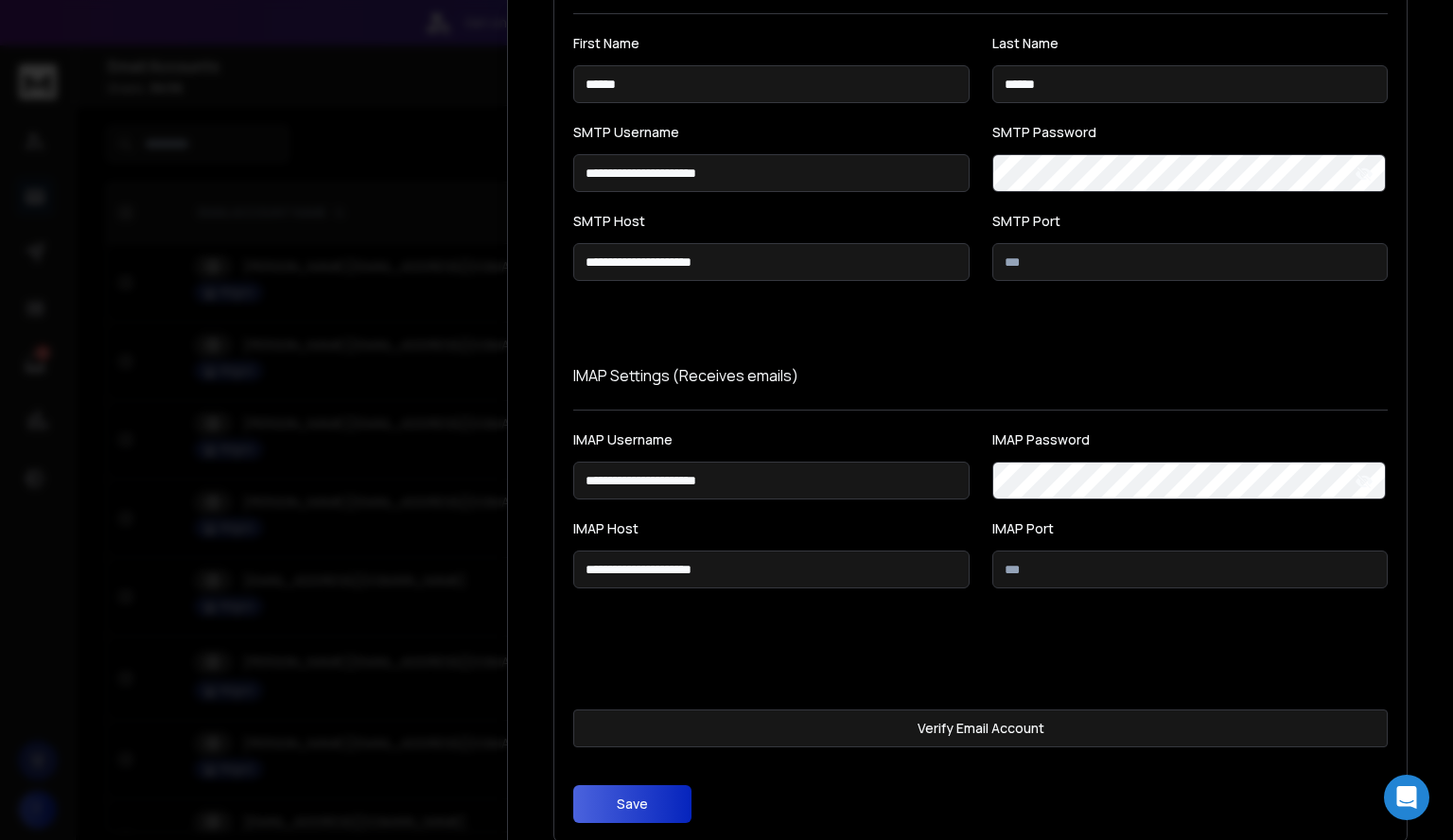
click at [674, 798] on button "Save" at bounding box center [633, 804] width 119 height 38
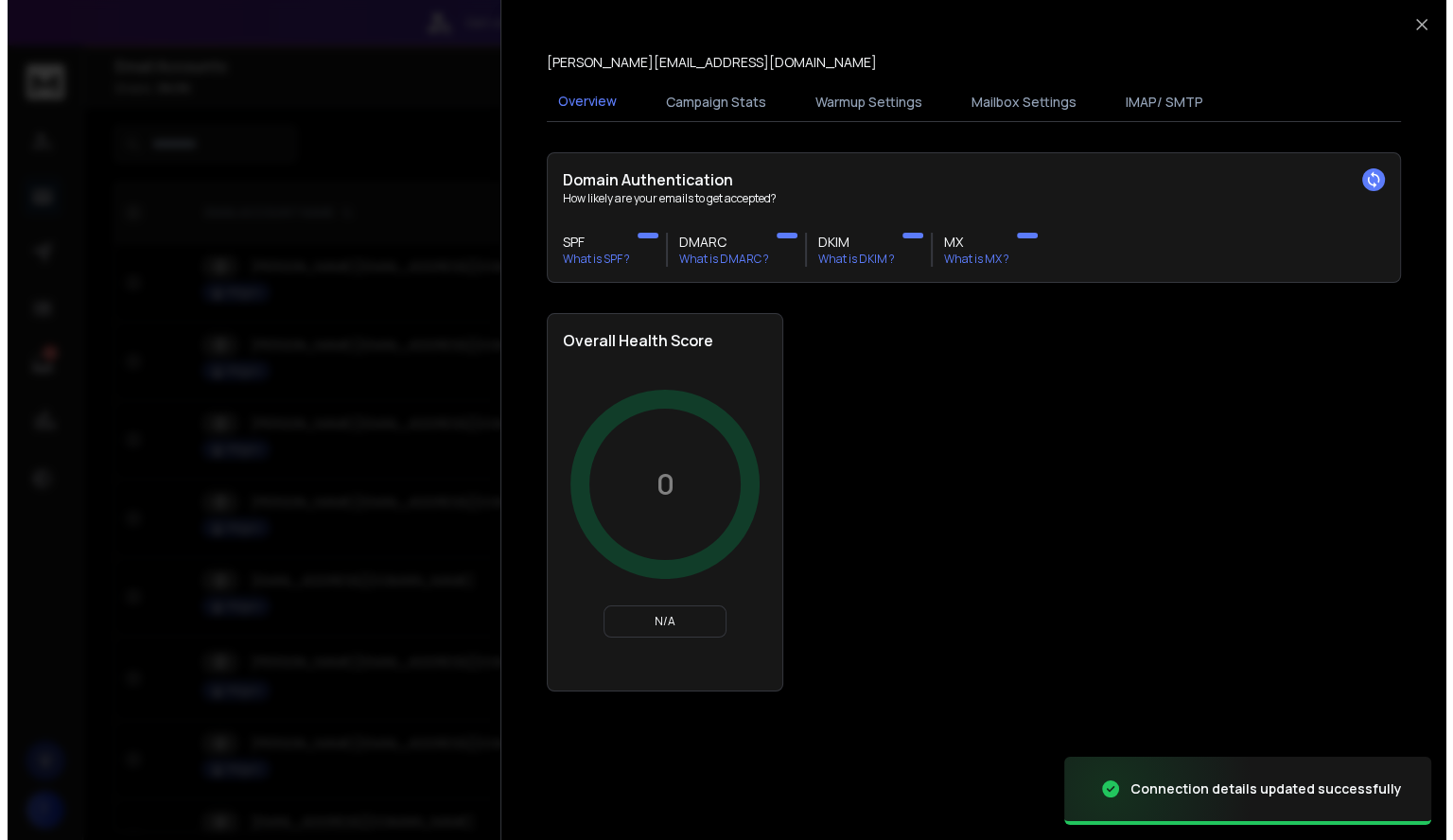
scroll to position [0, 0]
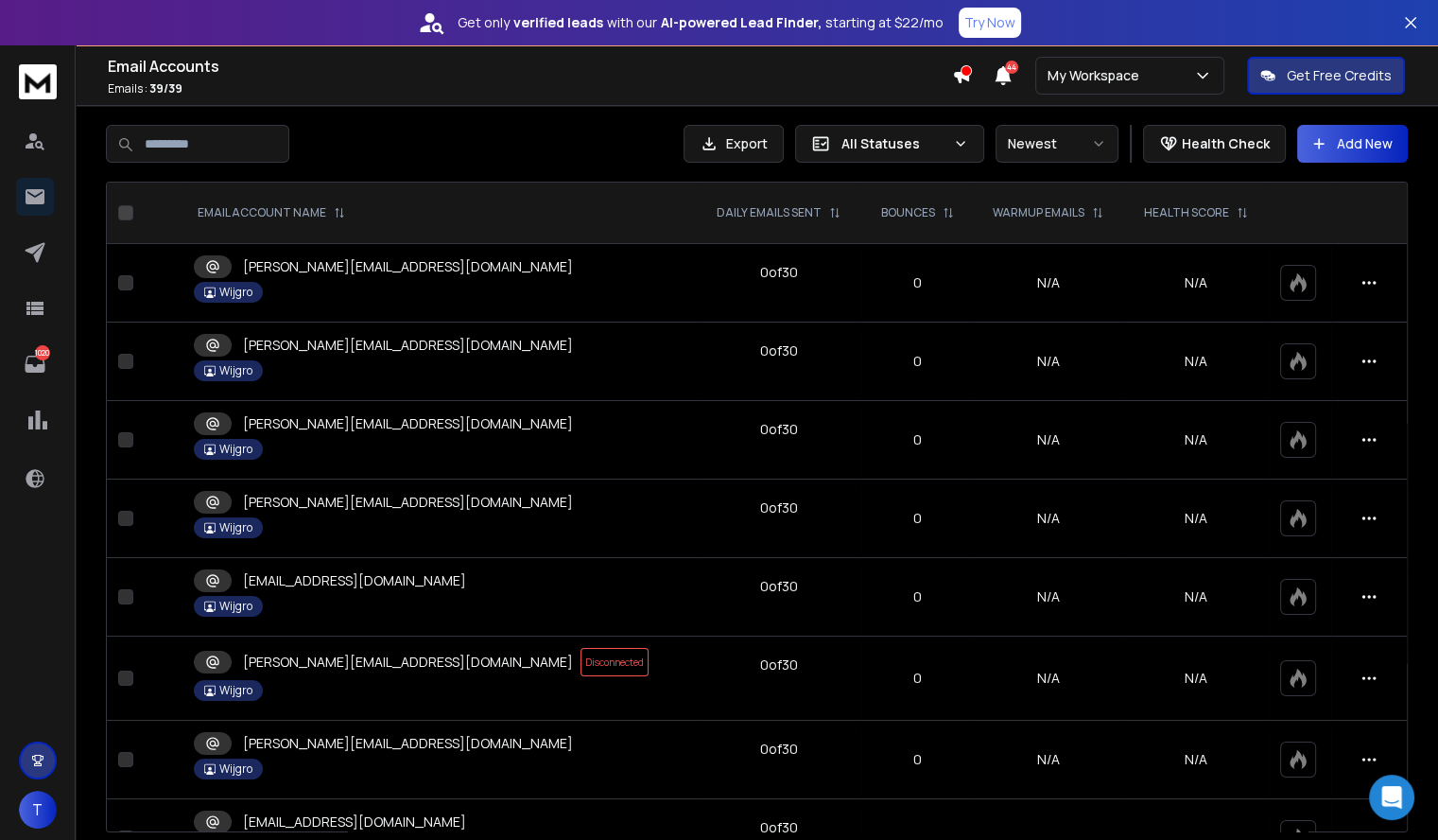
click at [319, 421] on p "[PERSON_NAME][EMAIL_ADDRESS][DOMAIN_NAME]" at bounding box center [408, 424] width 330 height 19
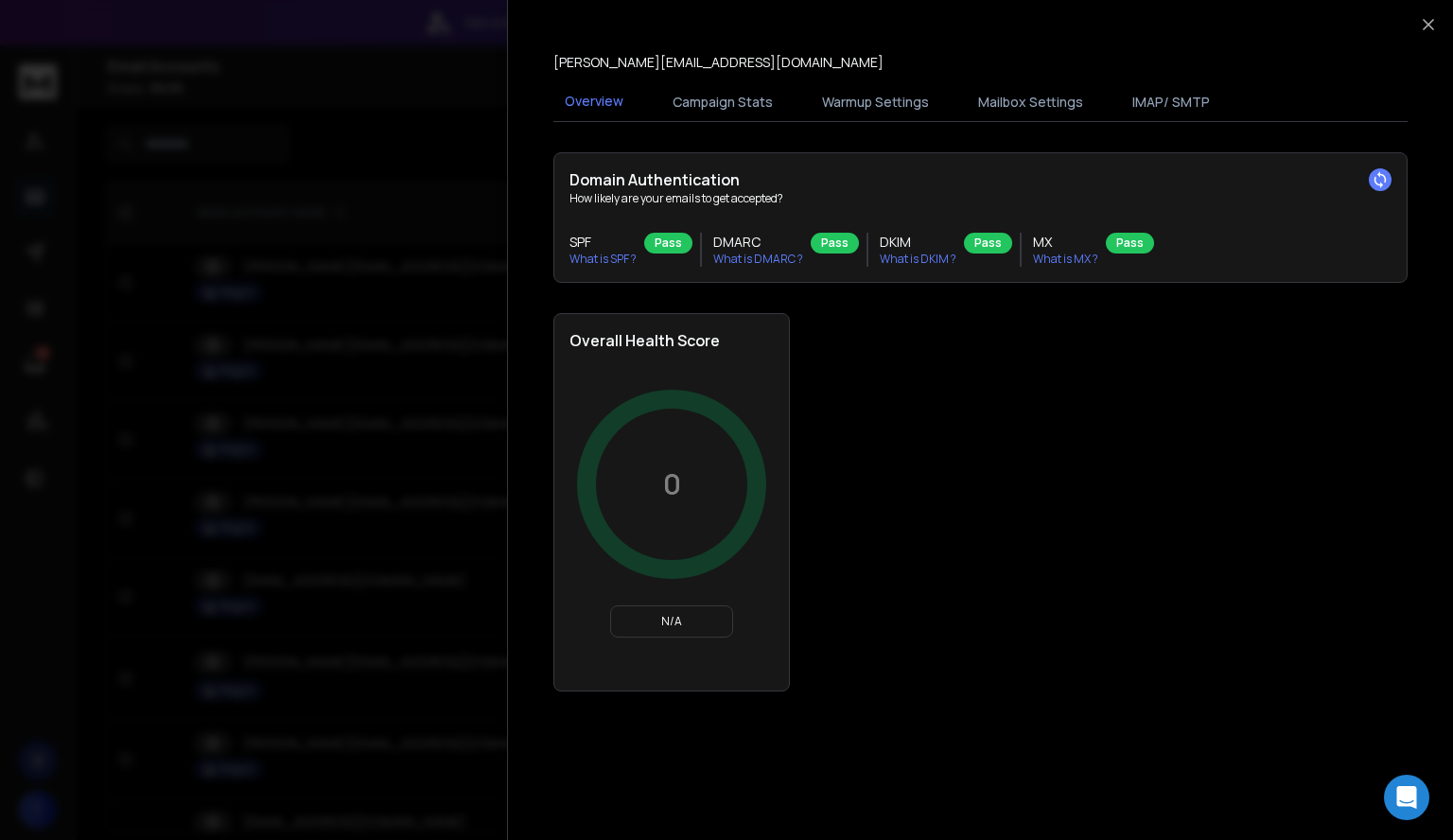
click at [1165, 95] on button "IMAP/ SMTP" at bounding box center [1171, 101] width 101 height 41
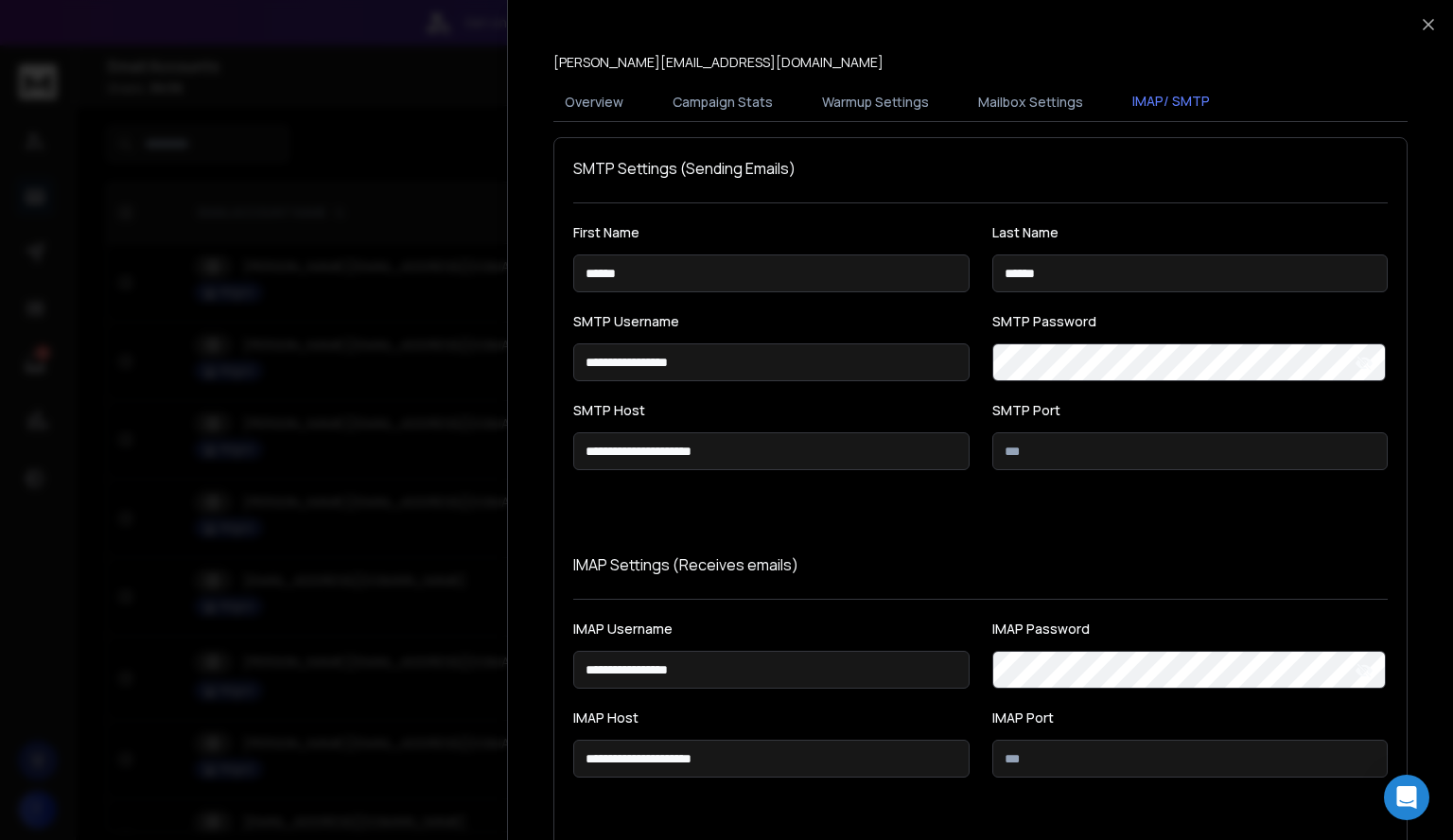
click at [881, 367] on div "**********" at bounding box center [980, 347] width 815 height 66
click at [911, 674] on div "**********" at bounding box center [980, 654] width 815 height 66
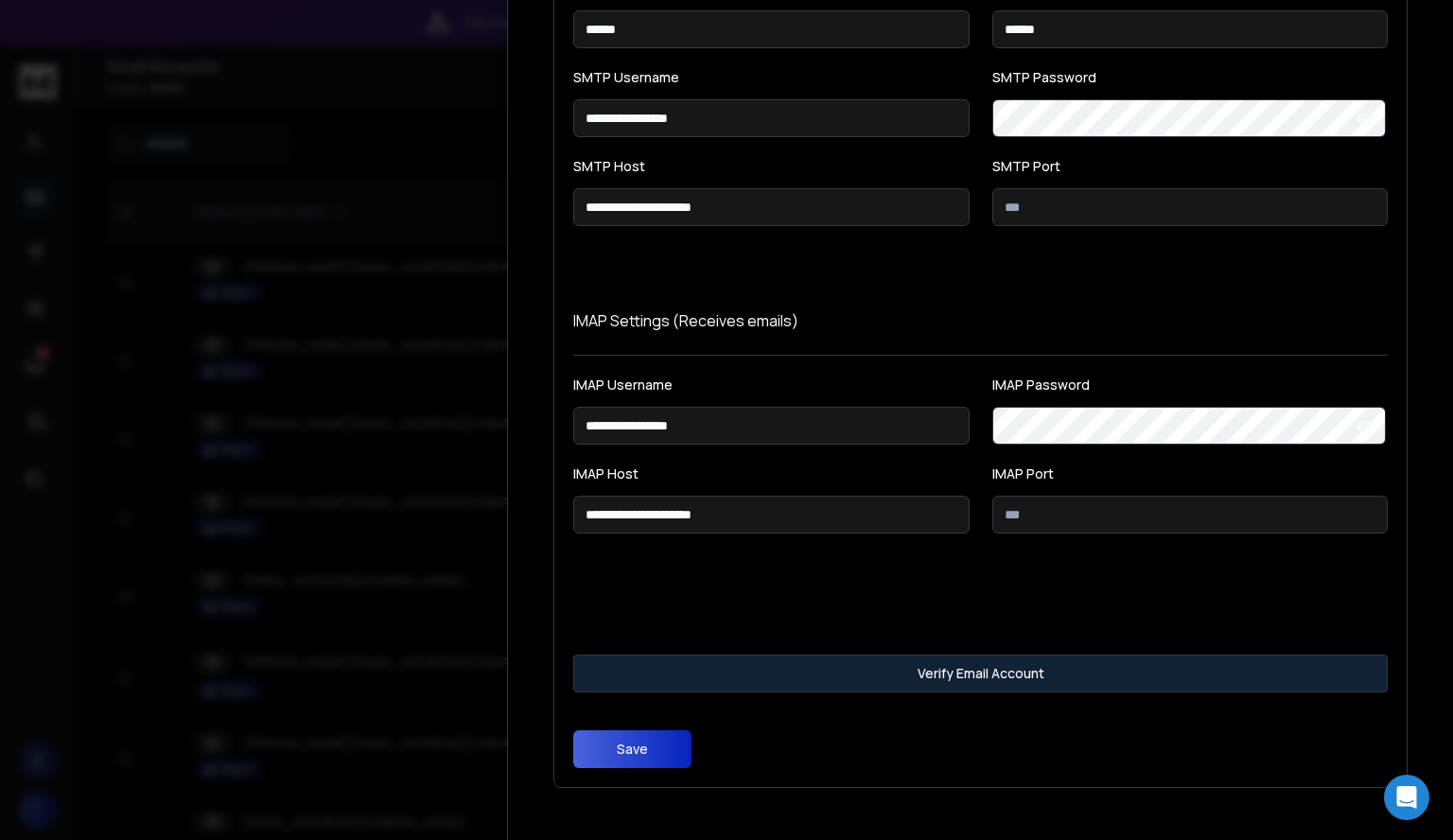
click at [753, 679] on button "Verify Email Account" at bounding box center [980, 674] width 815 height 38
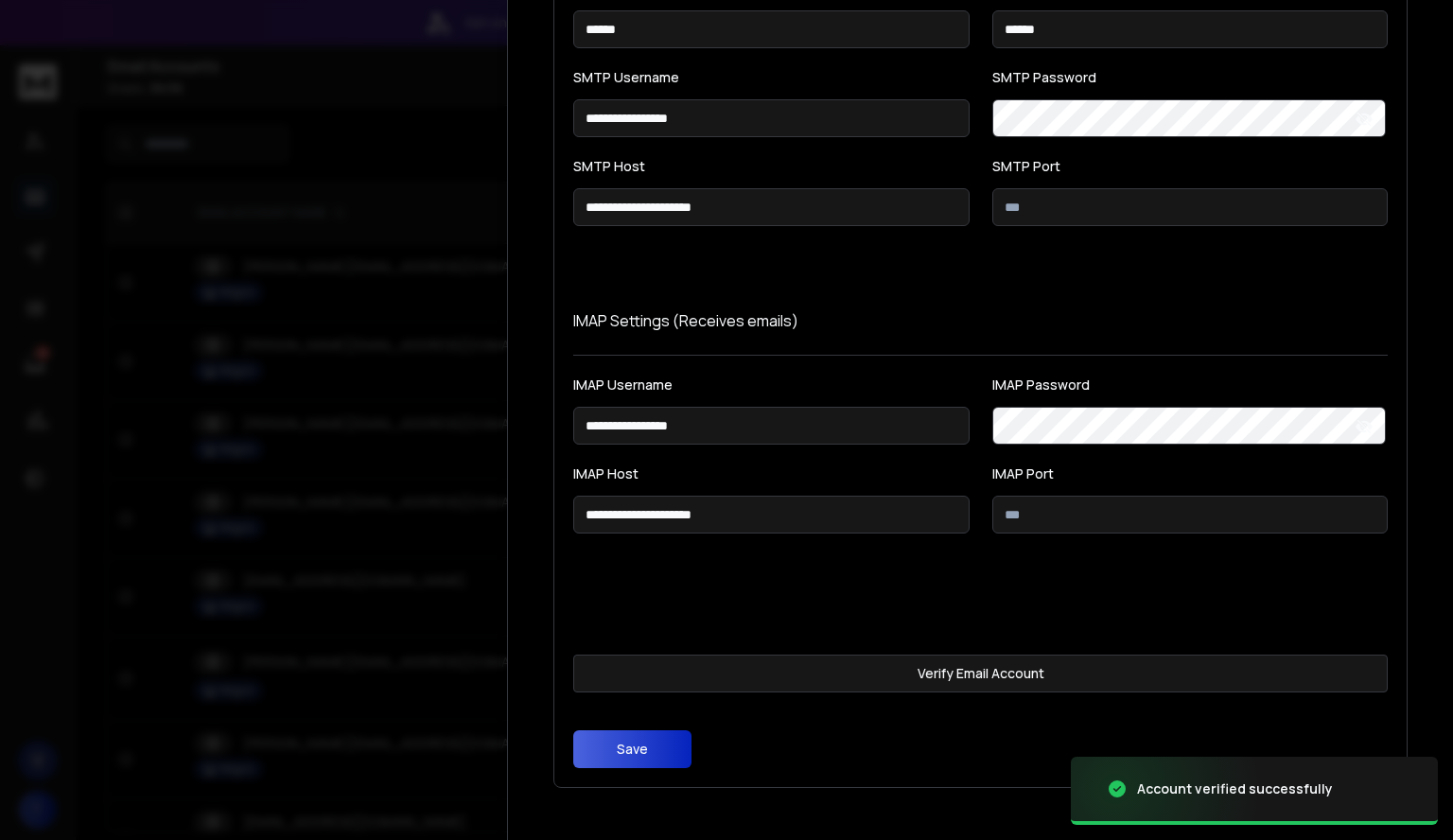
click at [655, 746] on button "Save" at bounding box center [633, 749] width 119 height 38
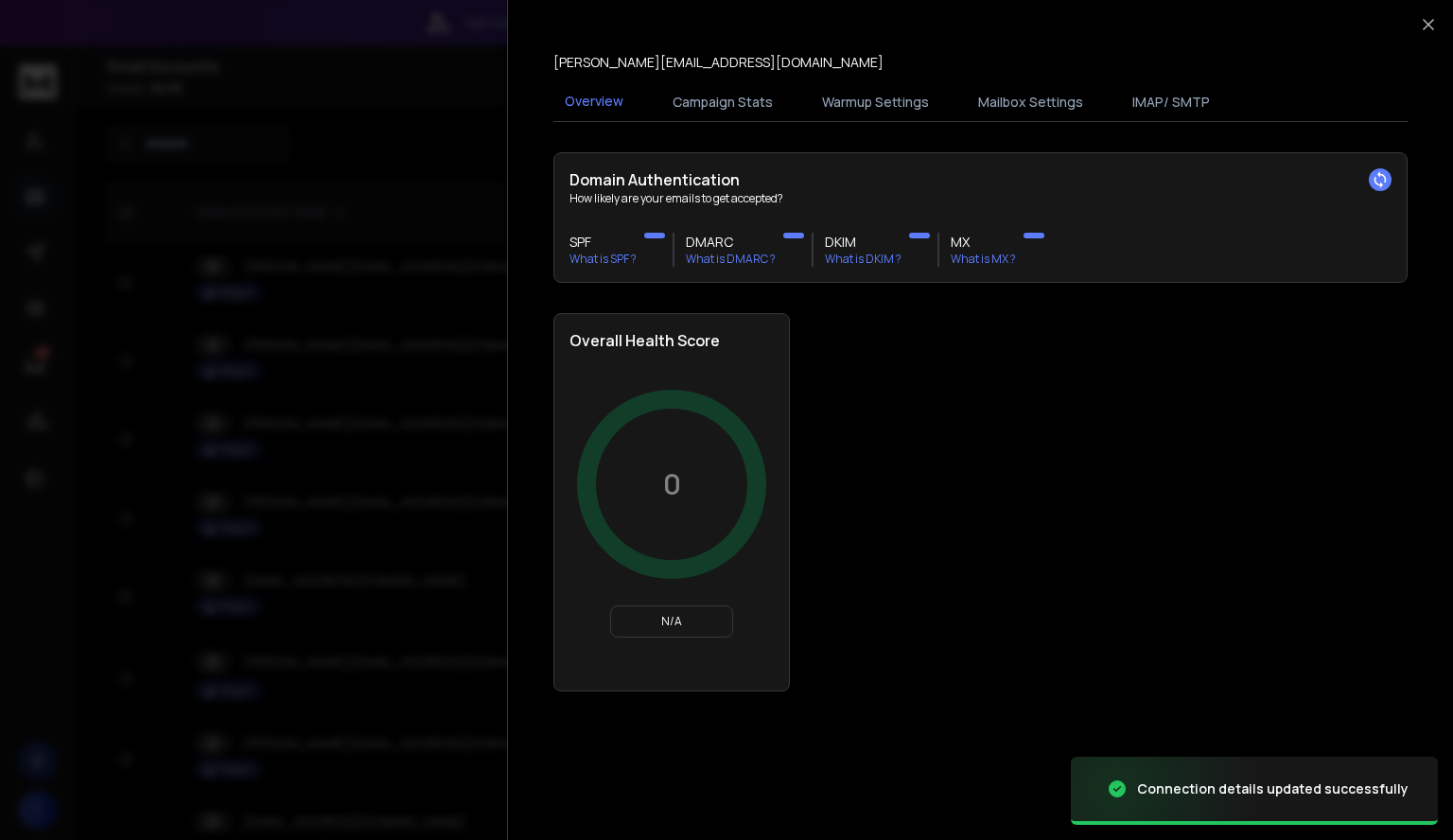
scroll to position [0, 0]
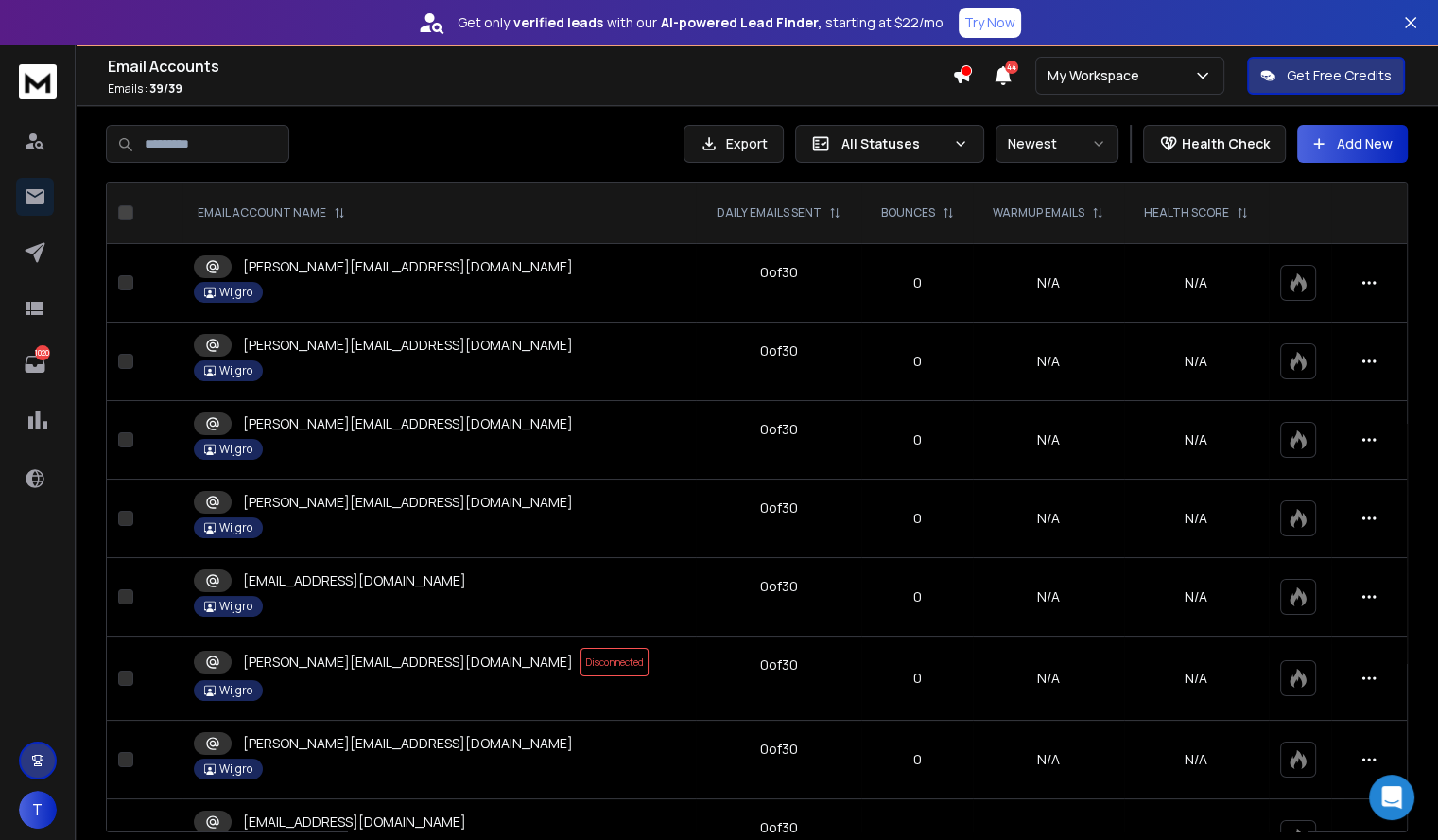
click at [339, 502] on p "[PERSON_NAME][EMAIL_ADDRESS][DOMAIN_NAME]" at bounding box center [408, 502] width 330 height 19
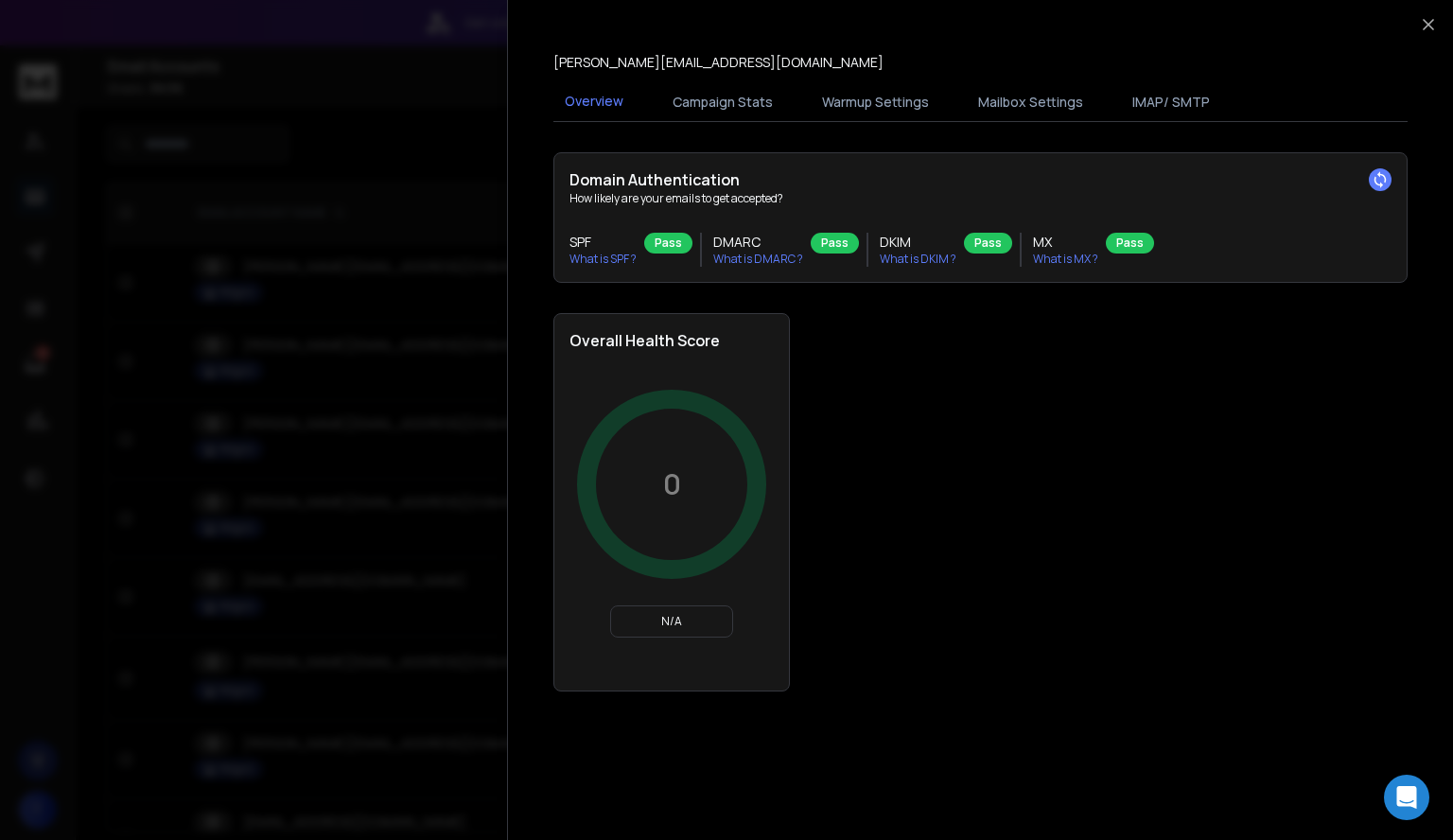
click at [1167, 83] on button "IMAP/ SMTP" at bounding box center [1171, 101] width 101 height 41
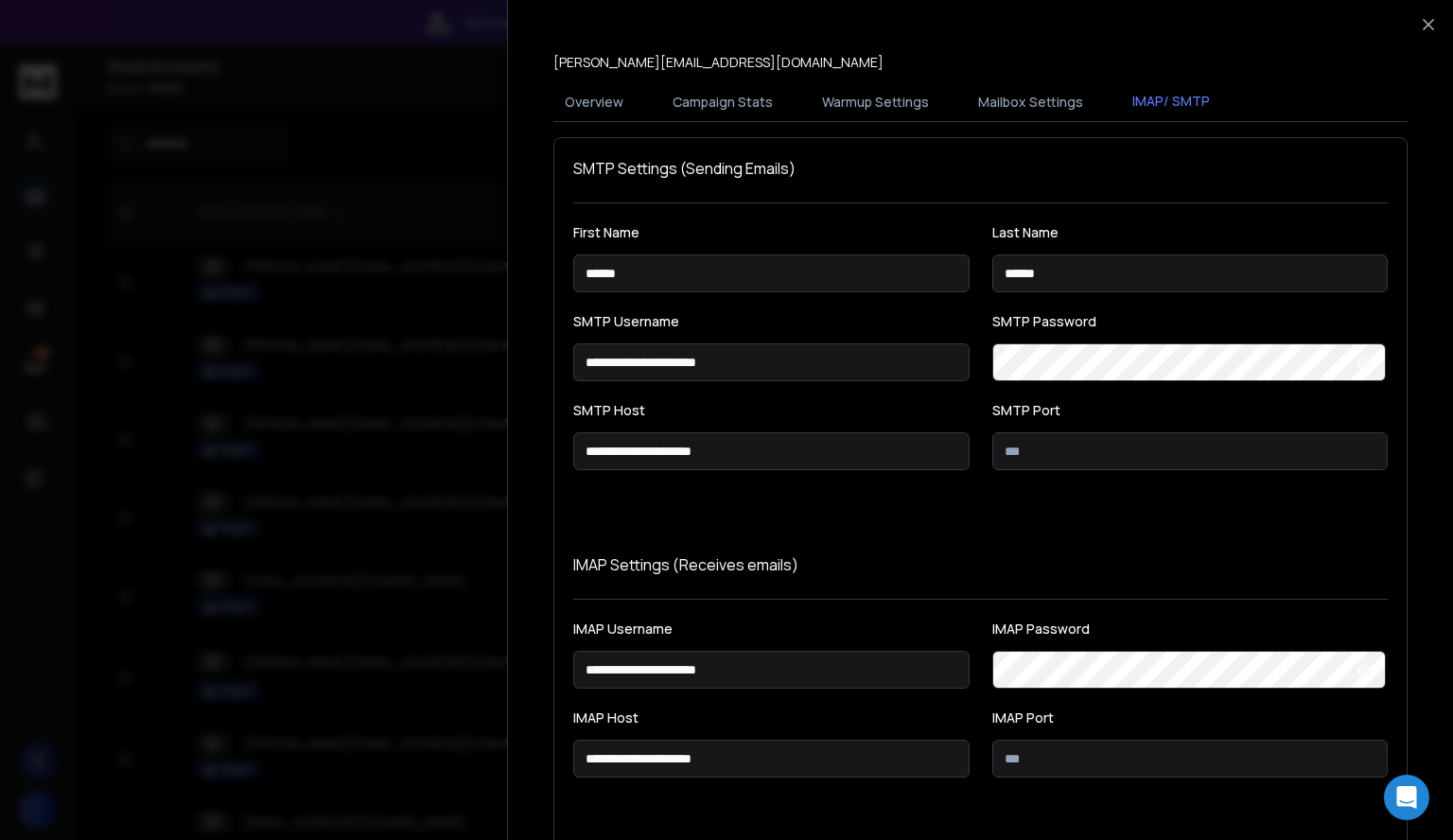
click at [740, 352] on div "**********" at bounding box center [980, 347] width 815 height 66
click at [920, 672] on div "**********" at bounding box center [980, 654] width 815 height 66
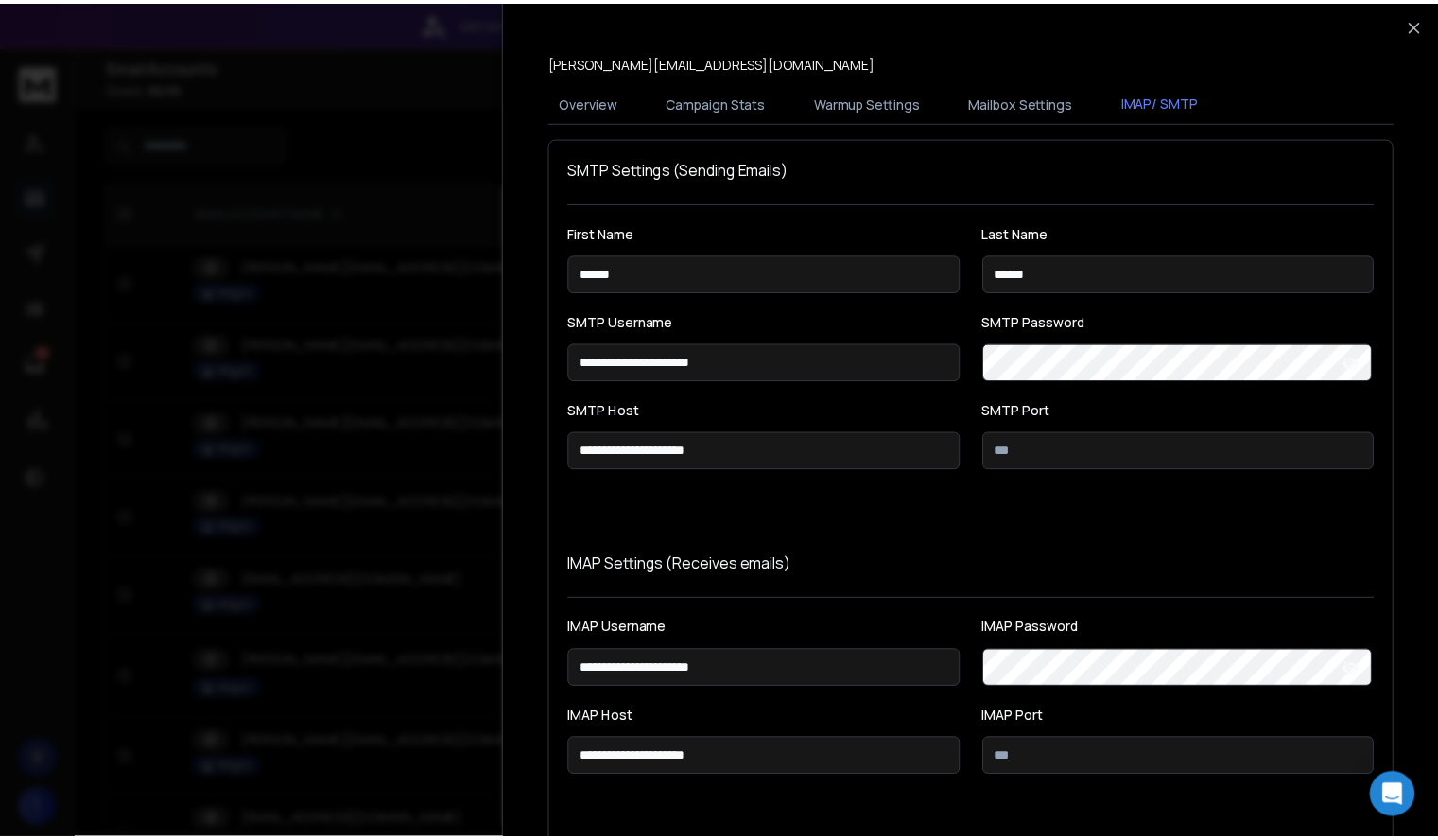
scroll to position [244, 0]
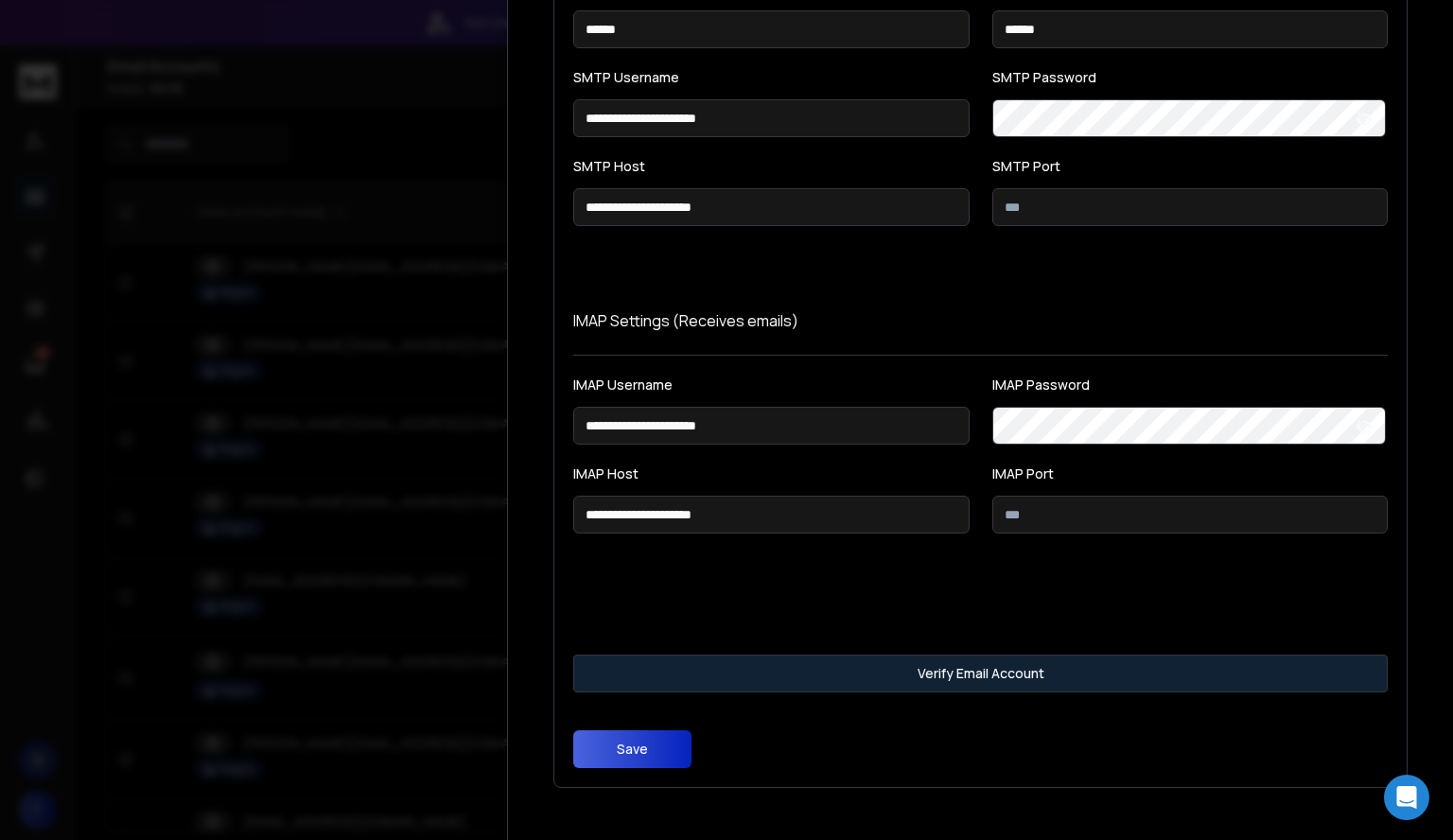
click at [933, 677] on button "Verify Email Account" at bounding box center [980, 674] width 815 height 38
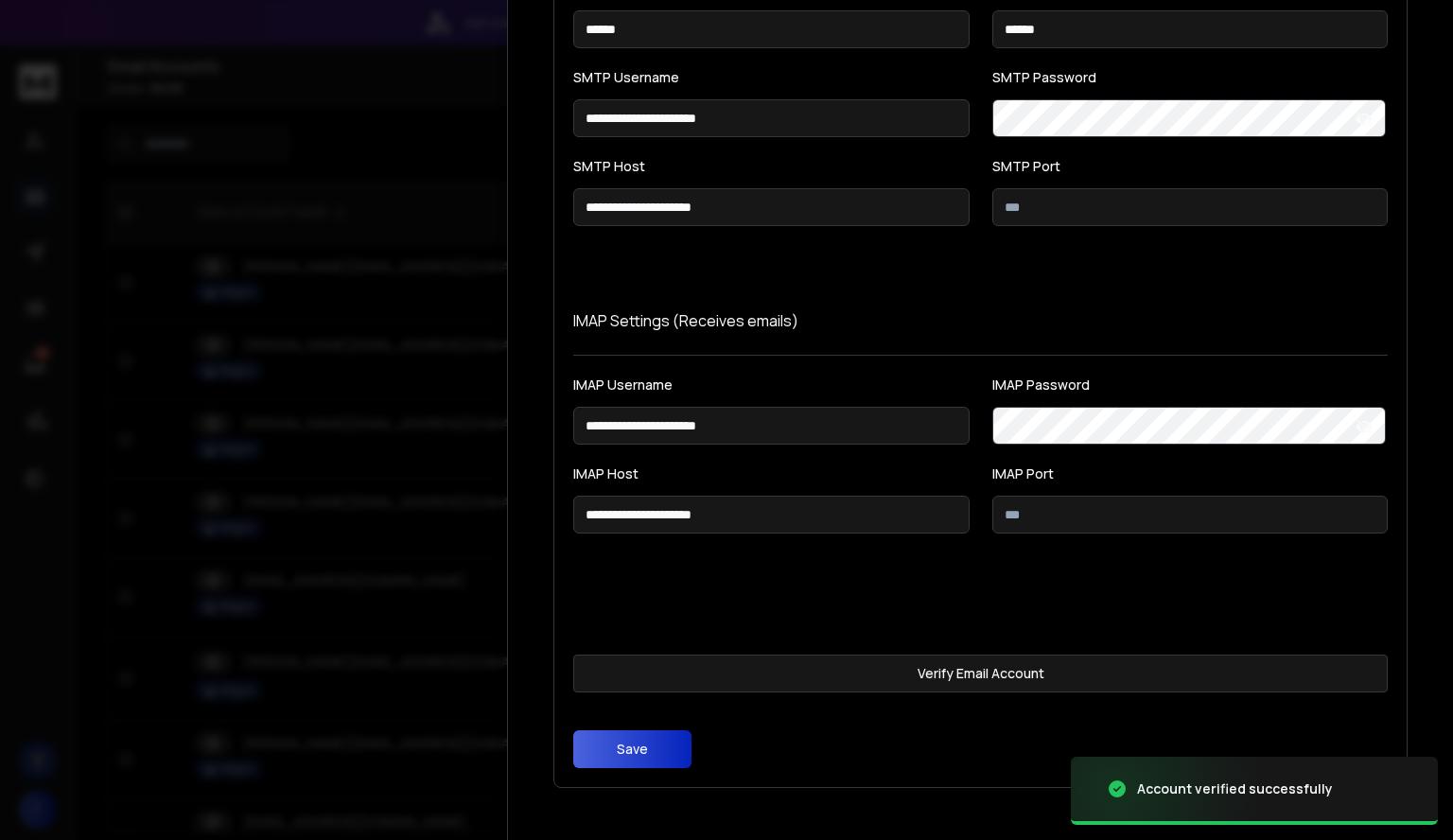
click at [655, 743] on button "Save" at bounding box center [633, 749] width 119 height 38
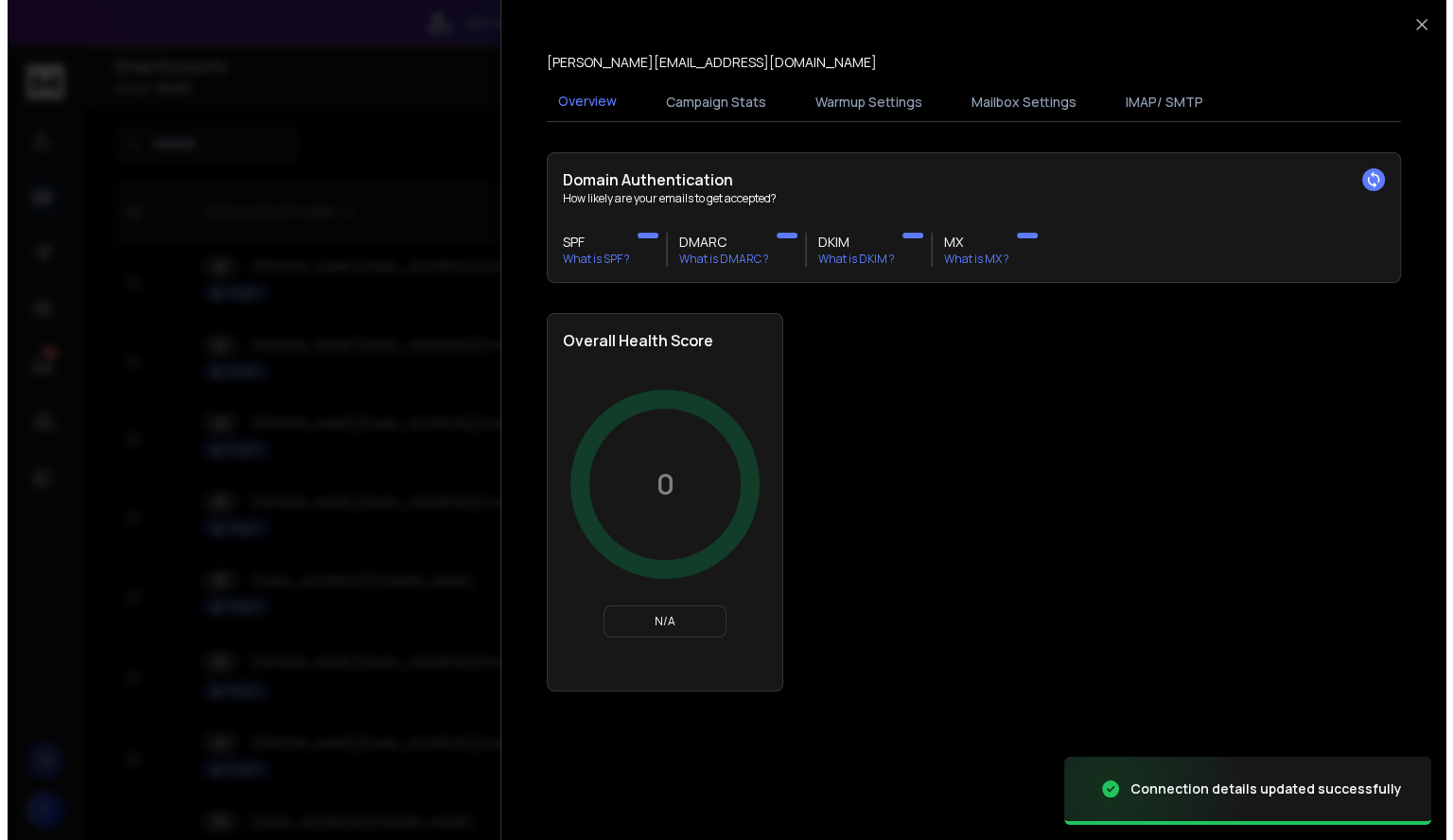
scroll to position [0, 0]
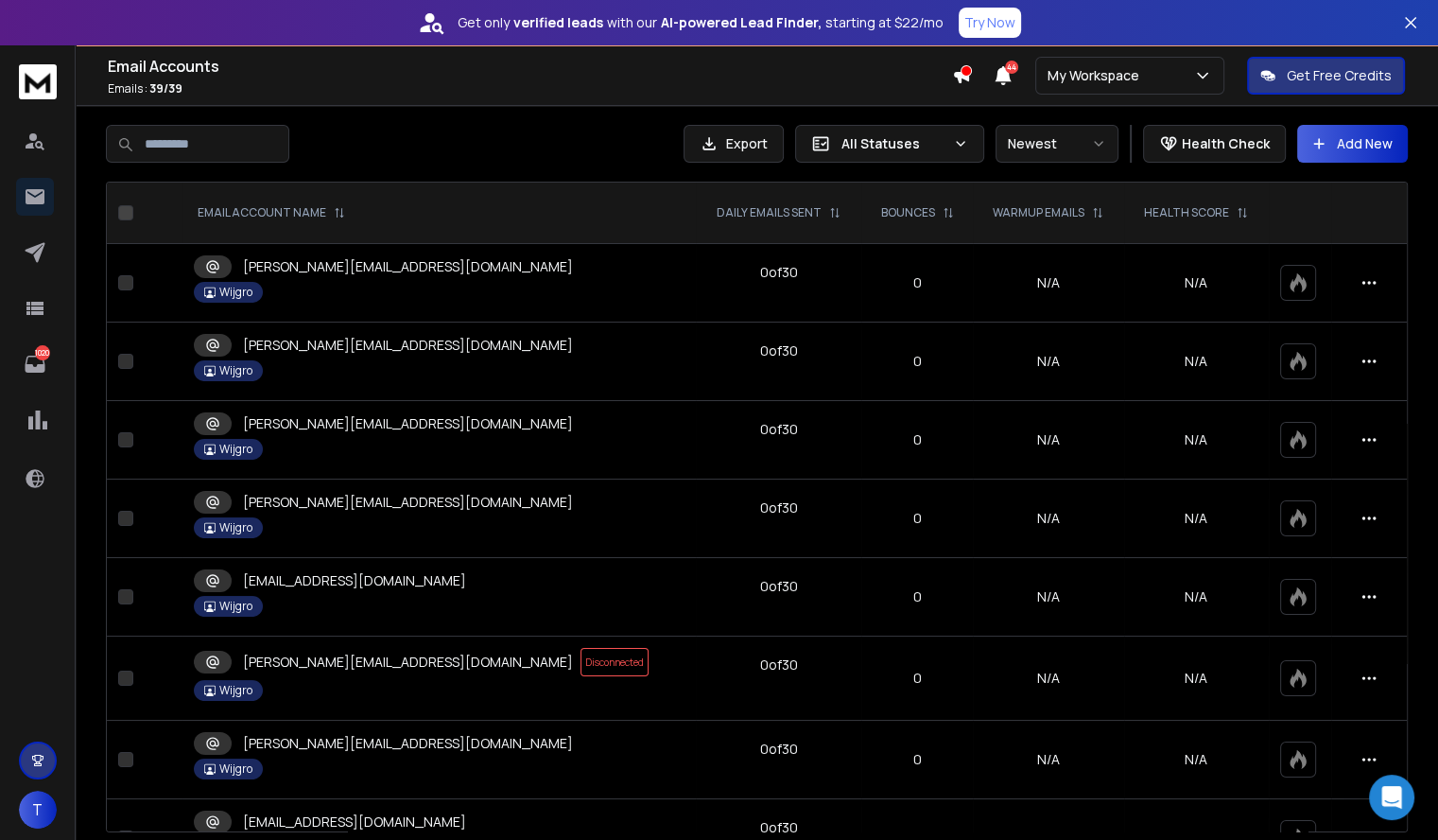
click at [368, 502] on p "[PERSON_NAME][EMAIL_ADDRESS][DOMAIN_NAME]" at bounding box center [408, 502] width 330 height 19
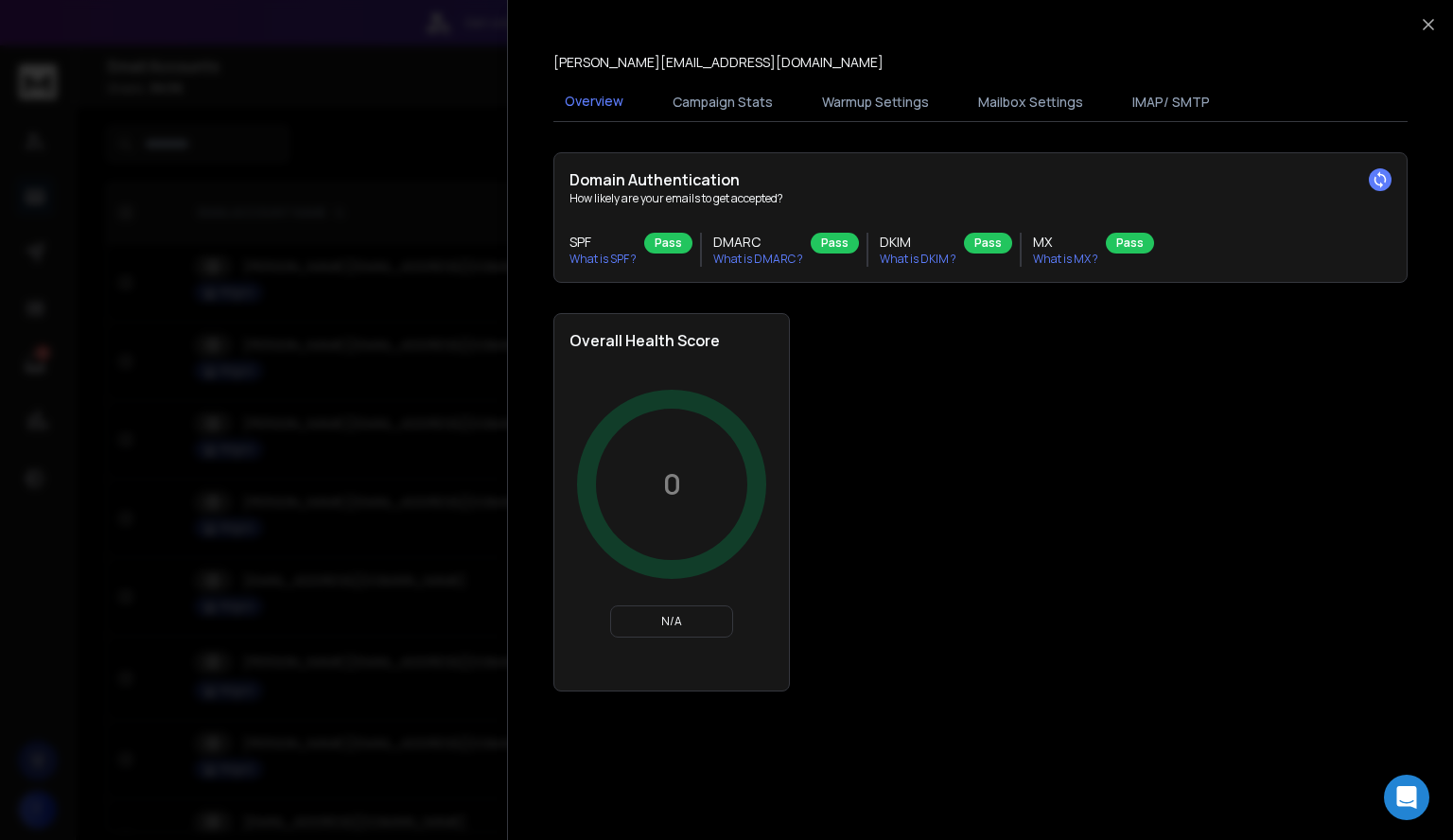
click at [1144, 97] on button "IMAP/ SMTP" at bounding box center [1171, 101] width 101 height 41
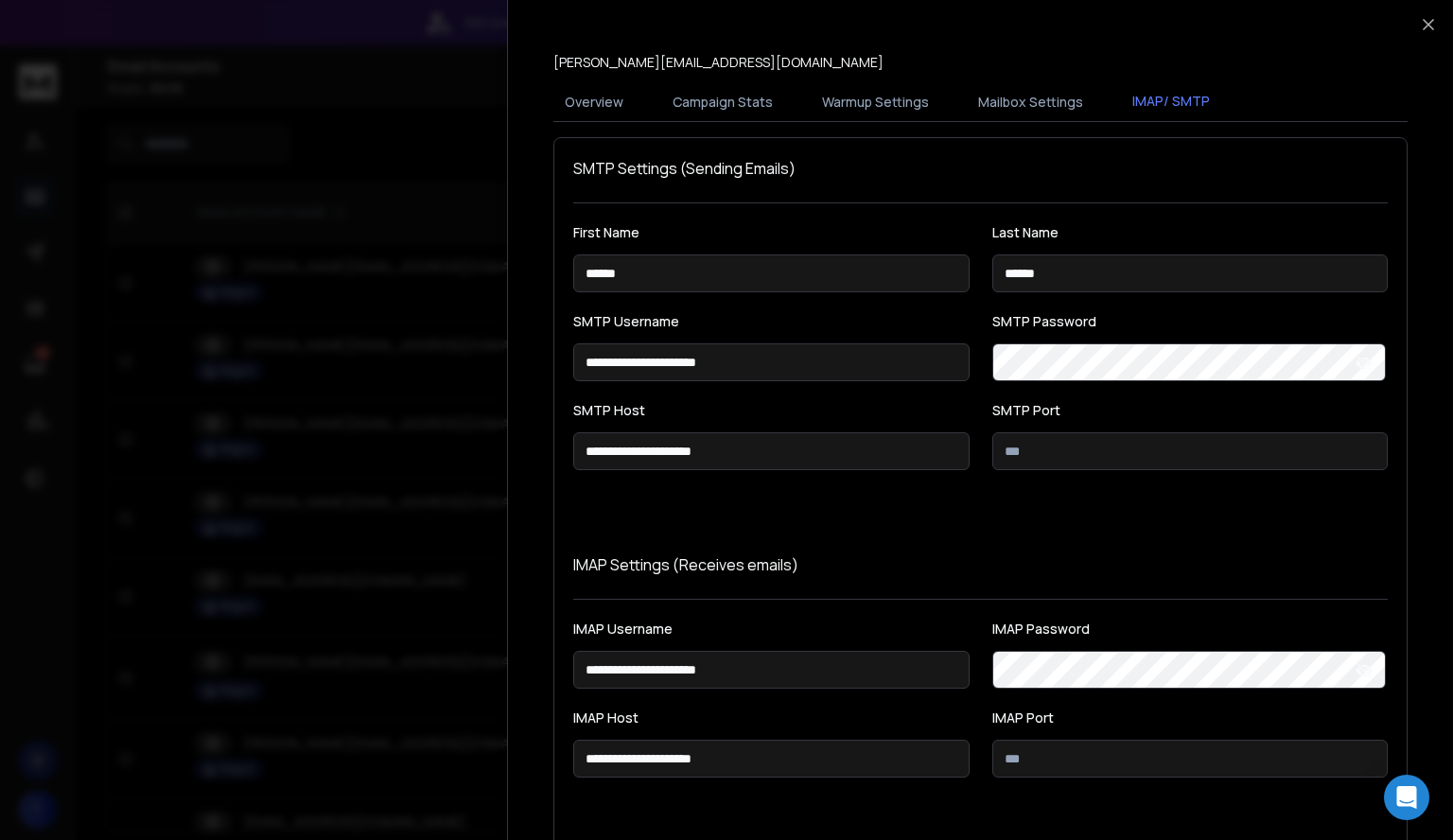
scroll to position [244, 0]
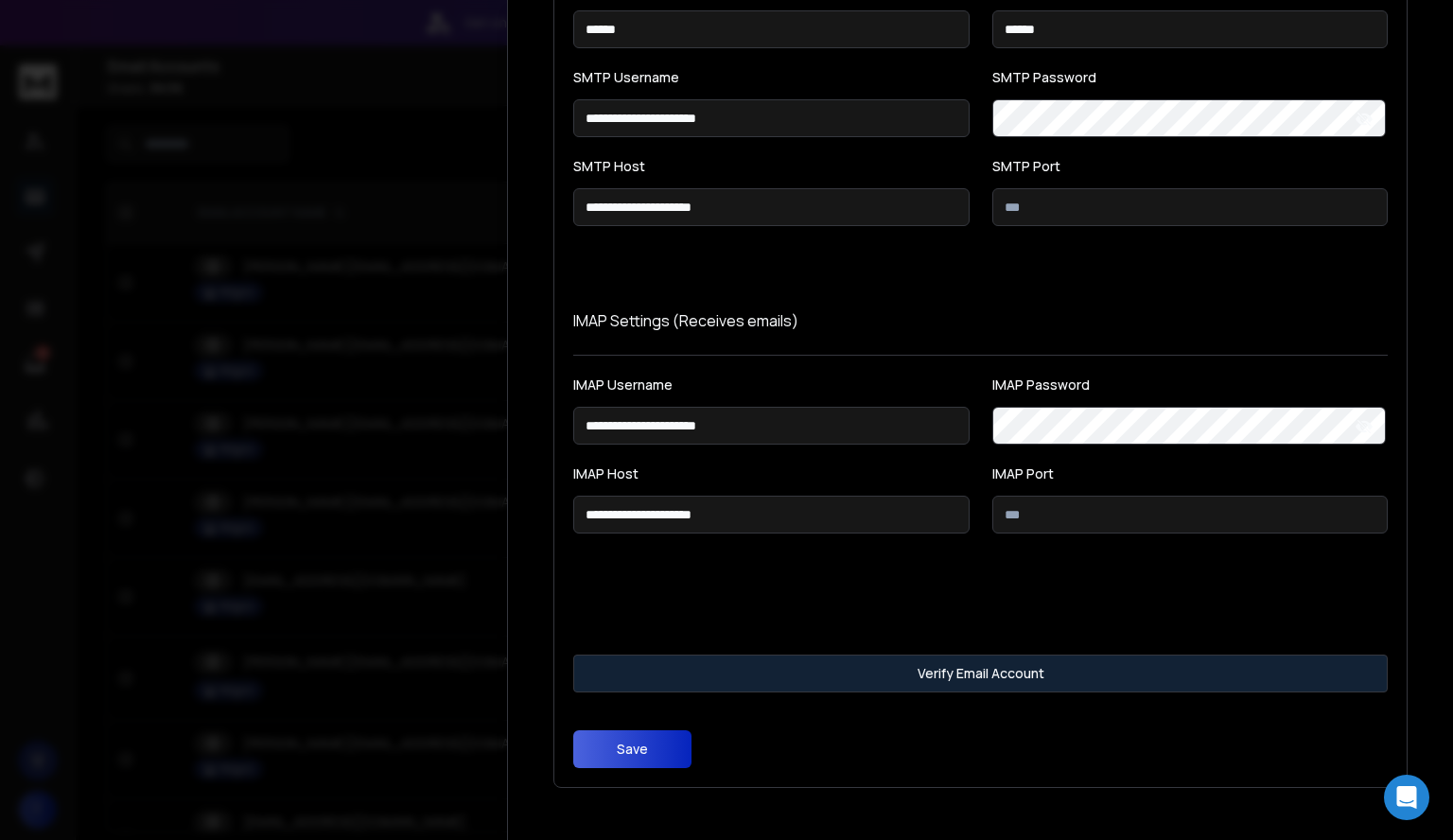
click at [939, 672] on button "Verify Email Account" at bounding box center [980, 674] width 815 height 38
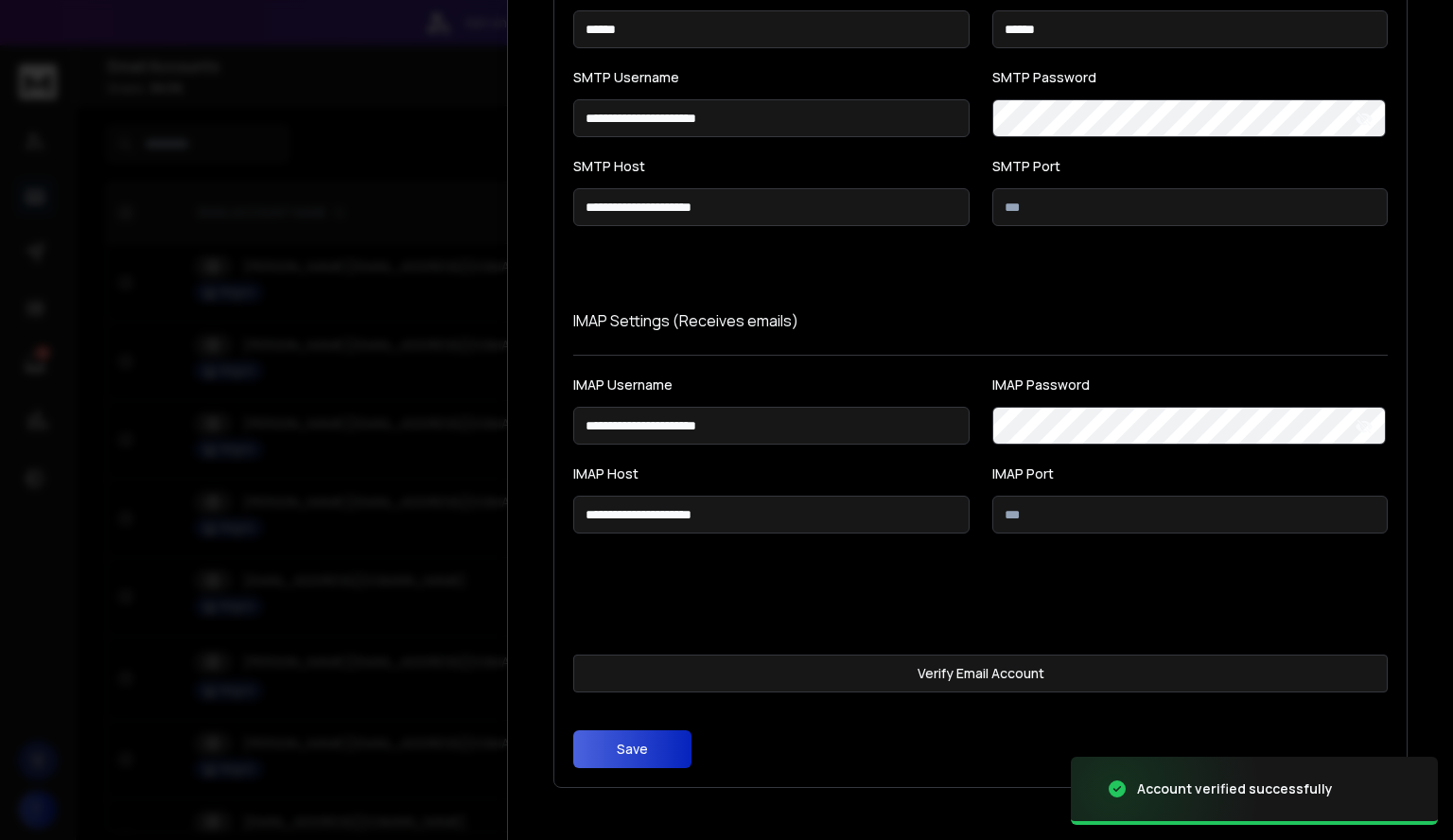
click at [659, 762] on button "Save" at bounding box center [633, 749] width 119 height 38
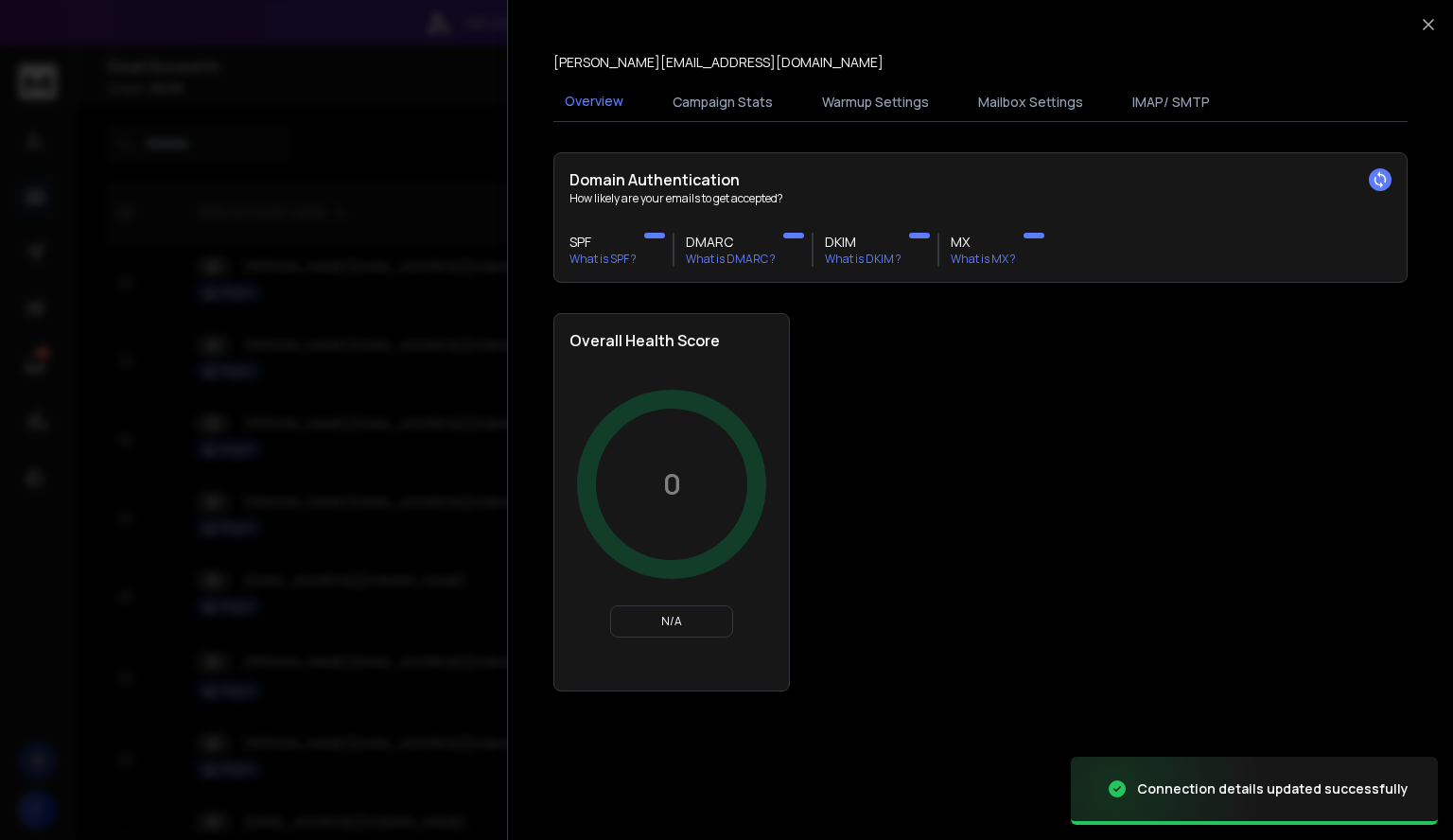
scroll to position [0, 0]
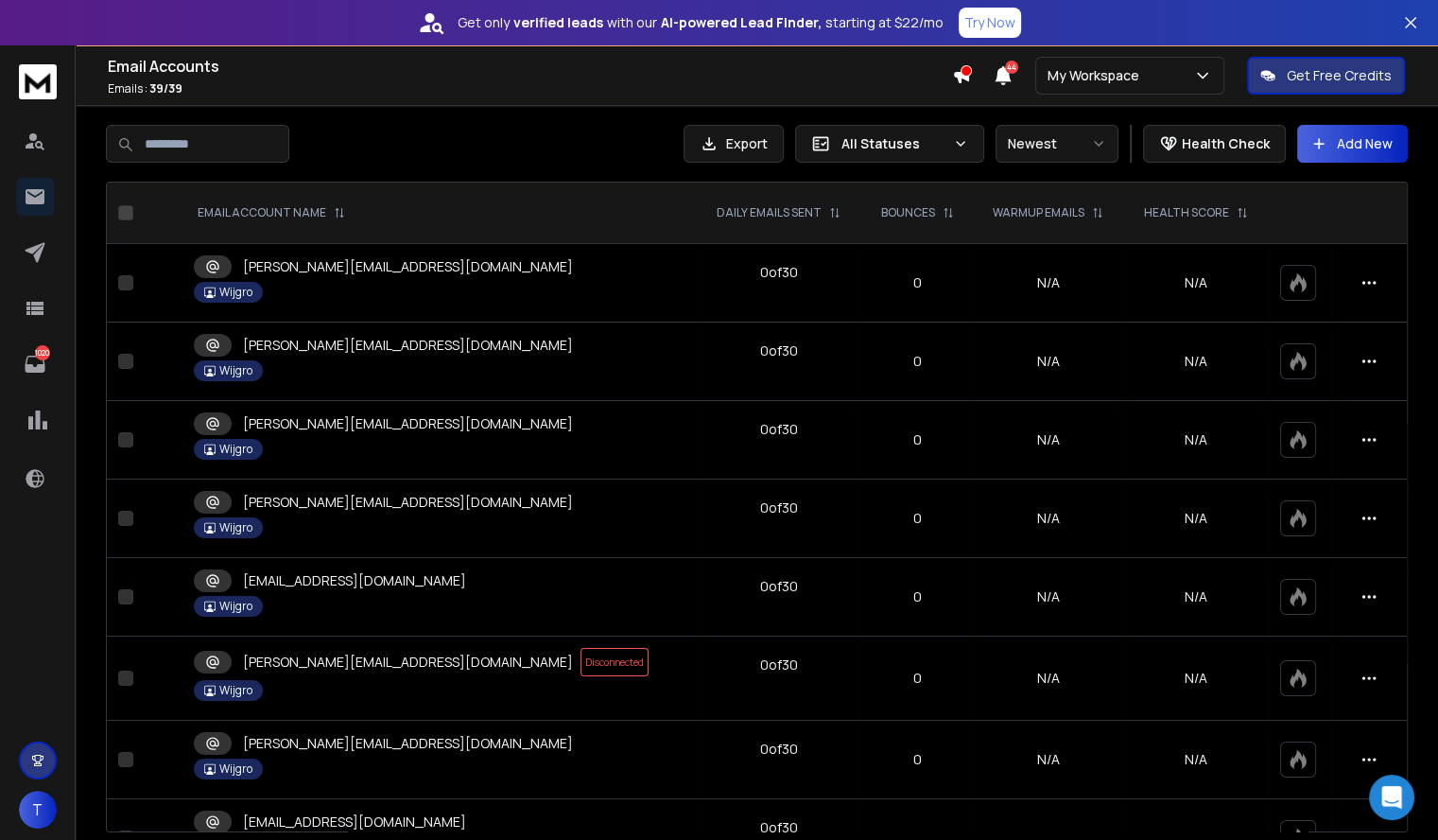
click at [308, 579] on p "[EMAIL_ADDRESS][DOMAIN_NAME]" at bounding box center [354, 581] width 223 height 19
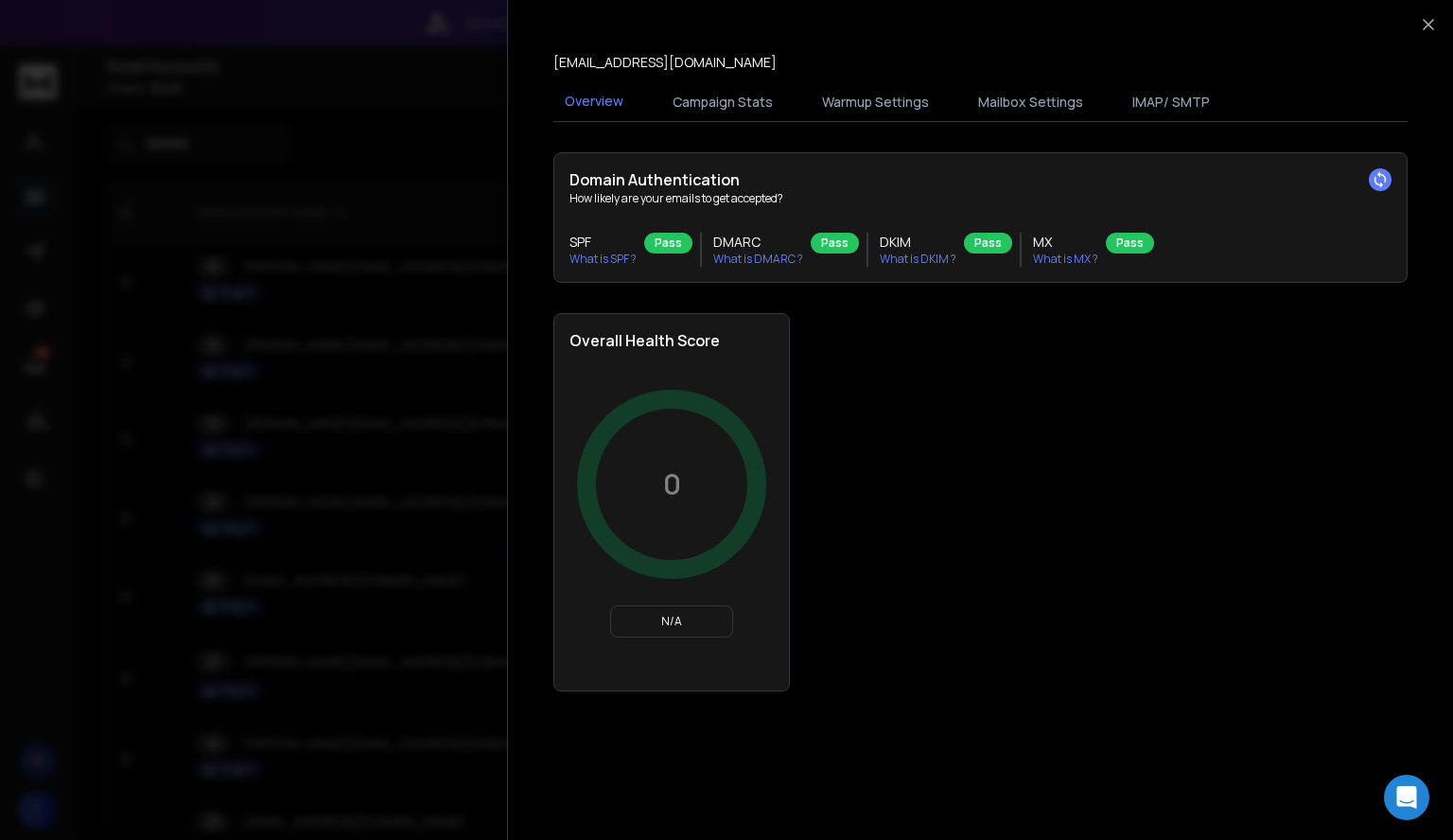
click at [1155, 90] on button "IMAP/ SMTP" at bounding box center [1171, 101] width 101 height 41
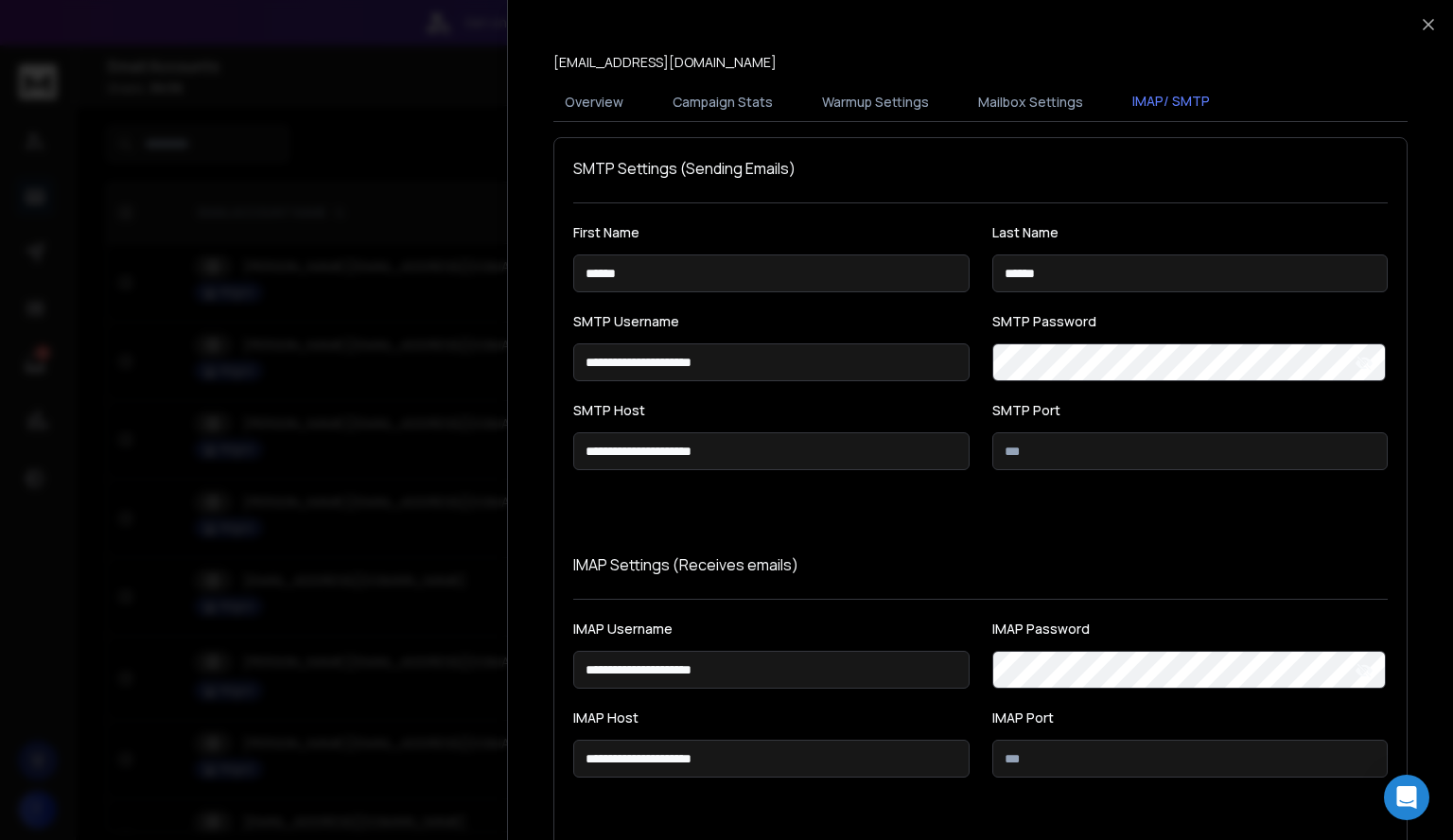
click at [803, 357] on div "**********" at bounding box center [980, 347] width 815 height 66
click at [850, 662] on div "**********" at bounding box center [980, 654] width 815 height 66
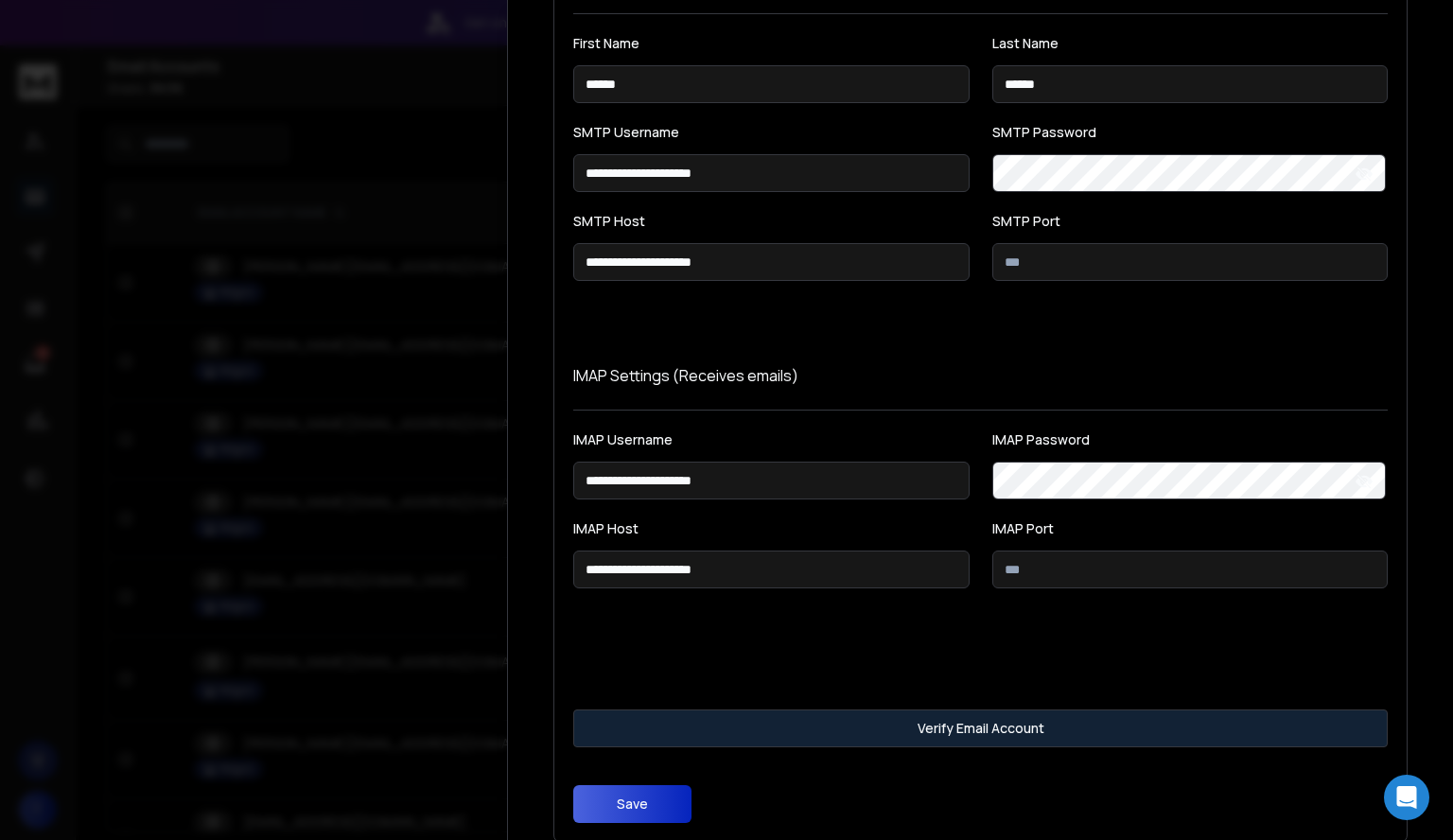
click at [858, 716] on button "Verify Email Account" at bounding box center [980, 728] width 815 height 38
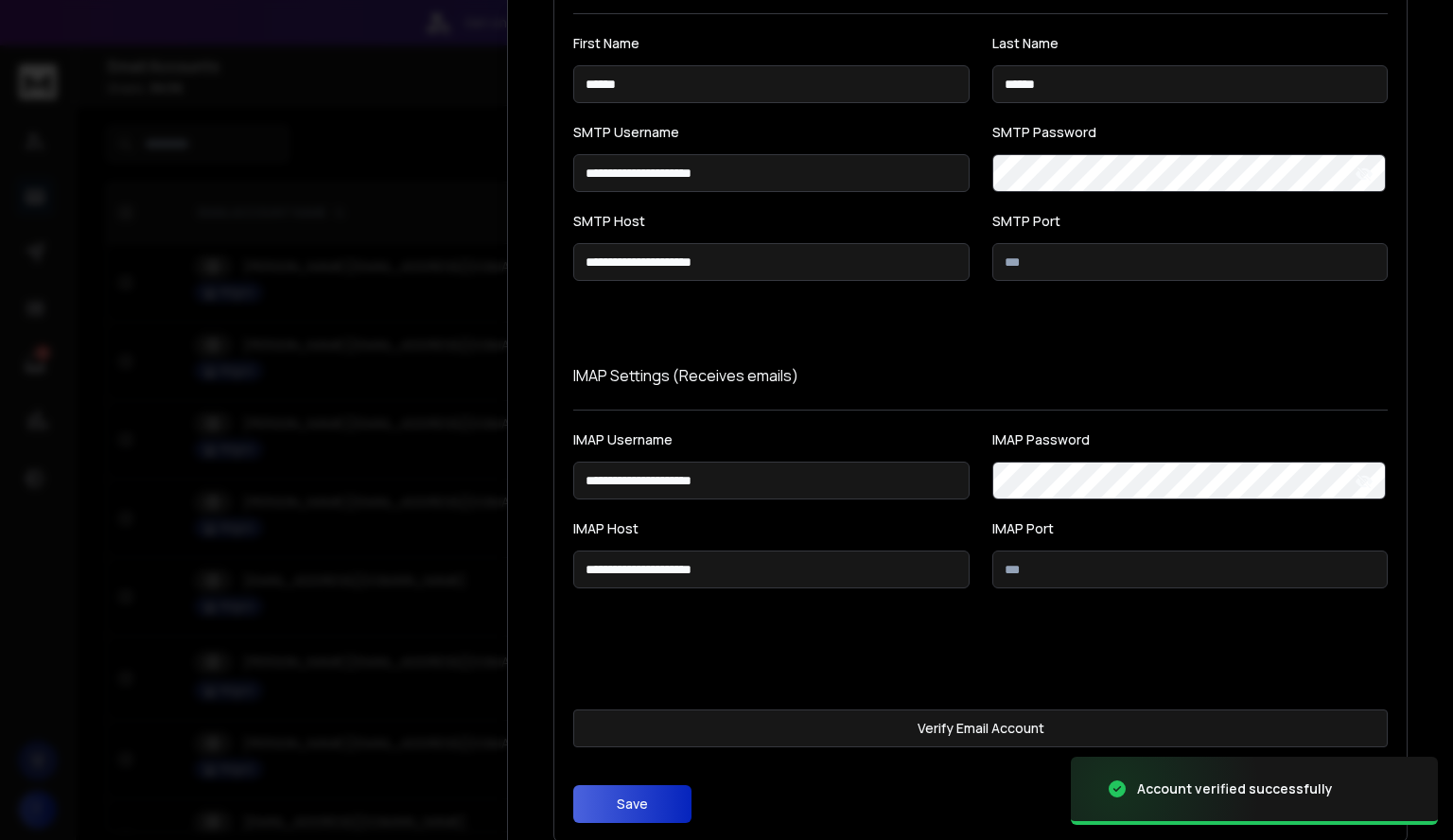
click at [666, 811] on button "Save" at bounding box center [633, 804] width 119 height 38
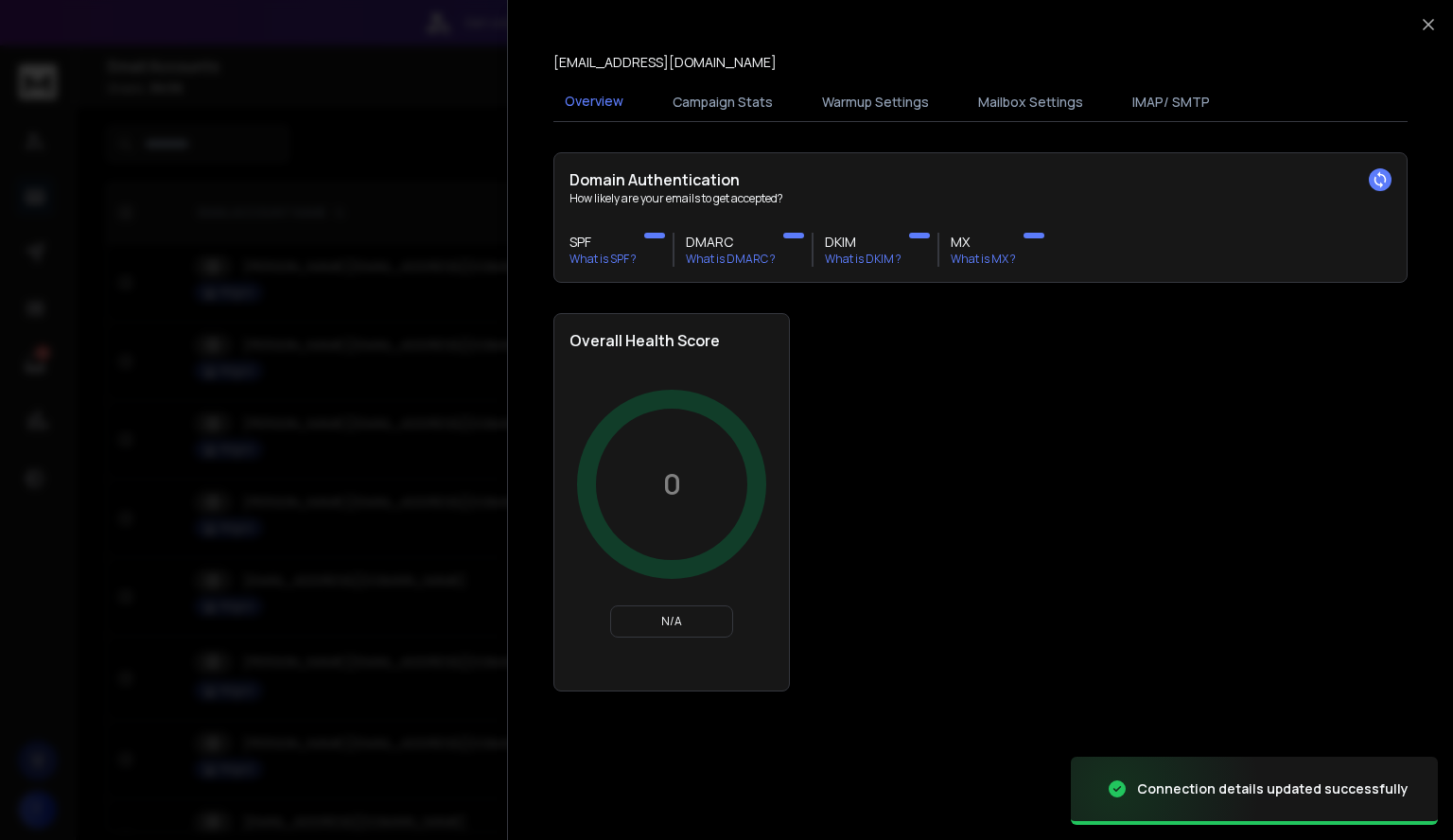
scroll to position [0, 0]
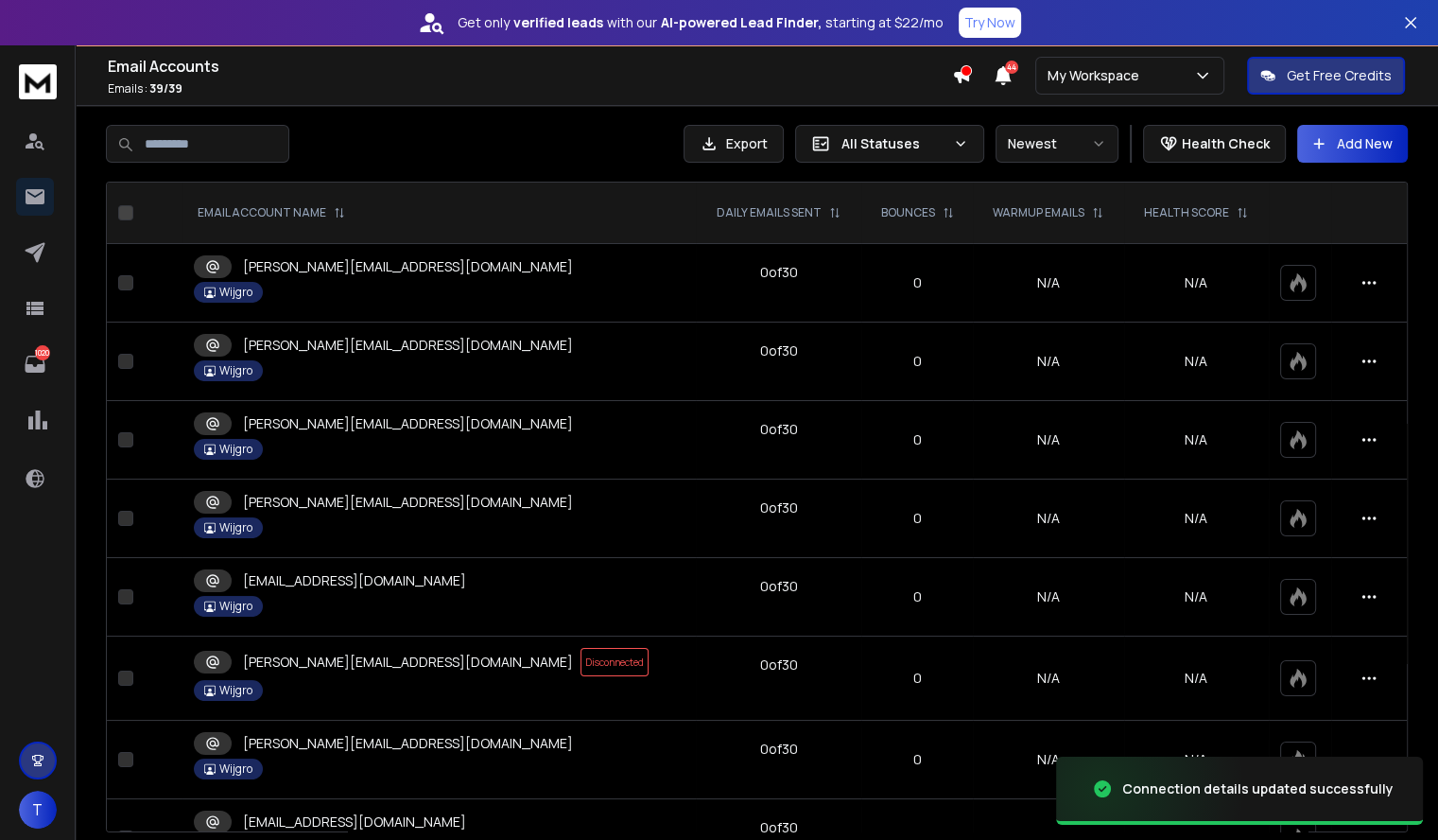
click at [311, 665] on p "[PERSON_NAME][EMAIL_ADDRESS][DOMAIN_NAME]" at bounding box center [408, 662] width 330 height 19
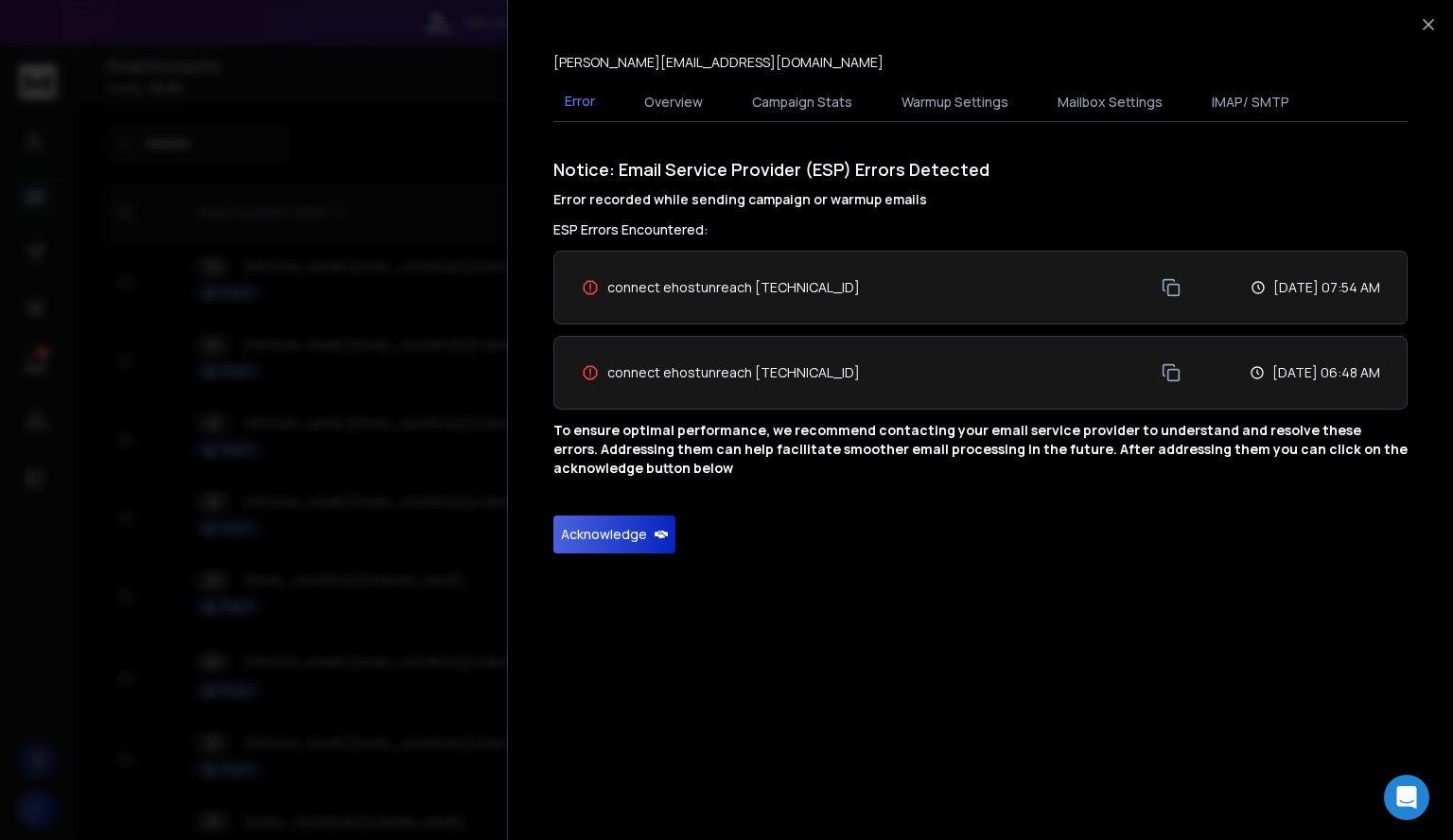
click at [1241, 91] on button "IMAP/ SMTP" at bounding box center [1250, 101] width 101 height 41
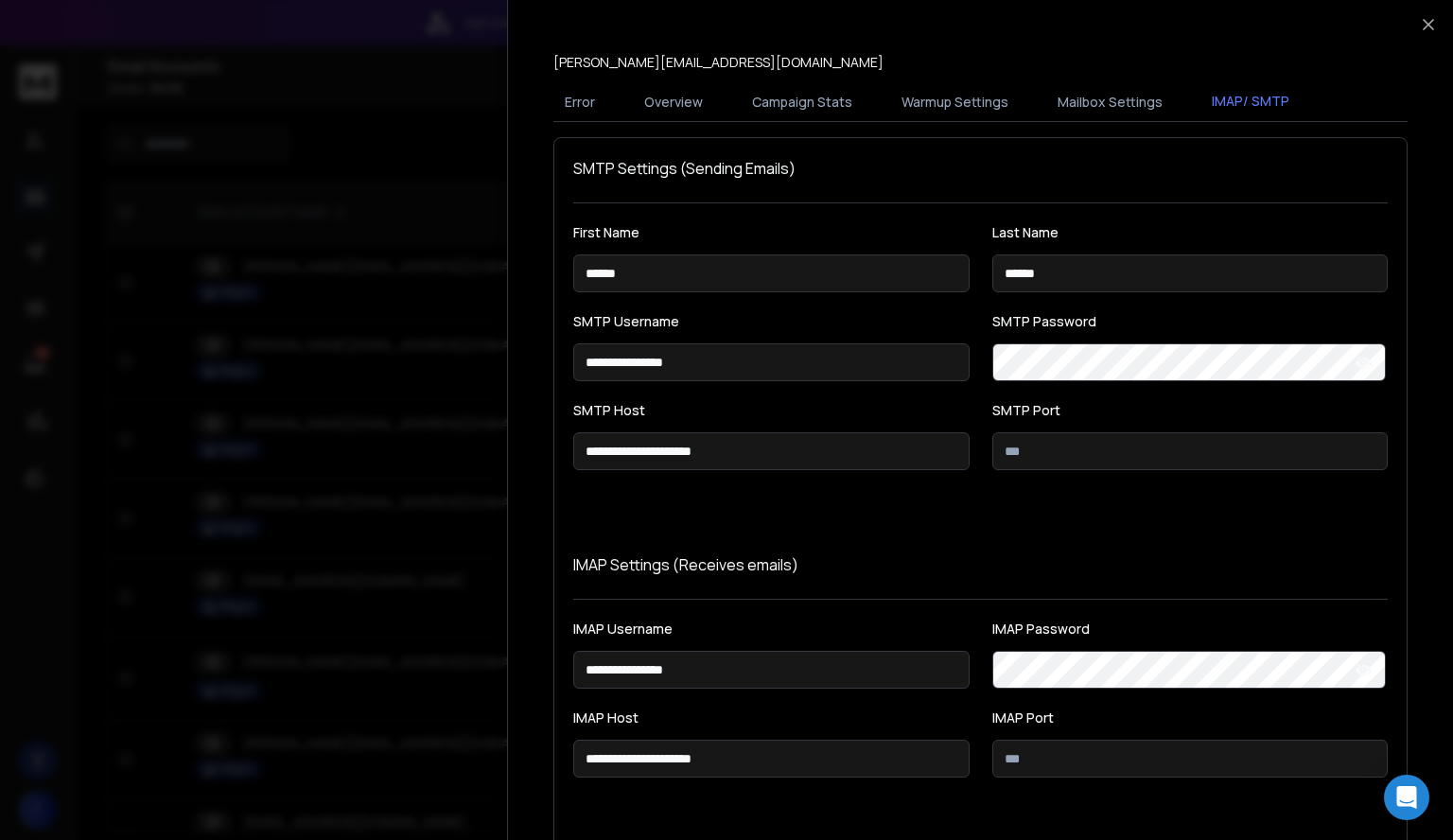
click at [841, 358] on div "**********" at bounding box center [980, 347] width 815 height 66
click at [772, 650] on div "**********" at bounding box center [980, 654] width 815 height 66
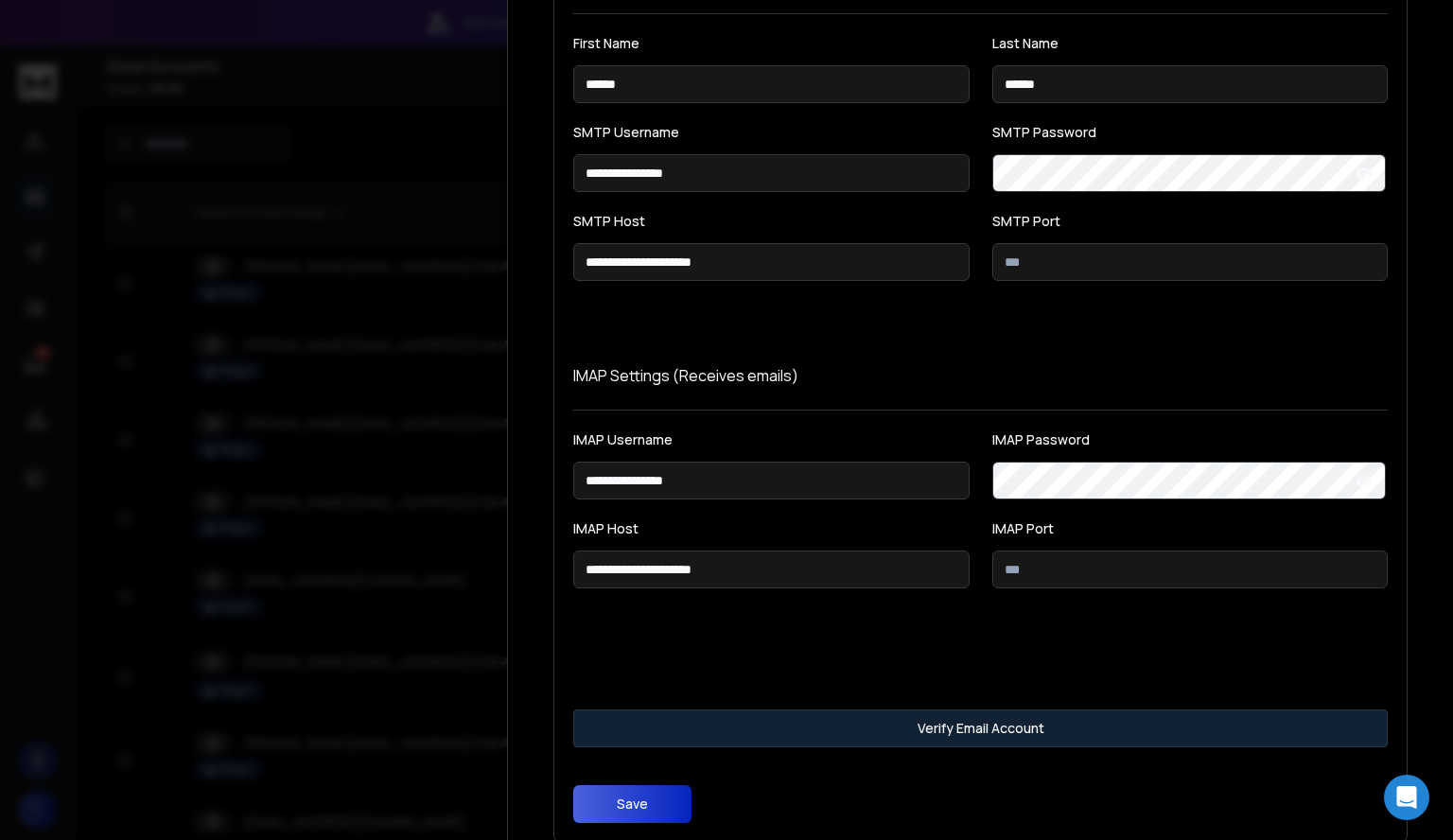
click at [793, 726] on button "Verify Email Account" at bounding box center [980, 728] width 815 height 38
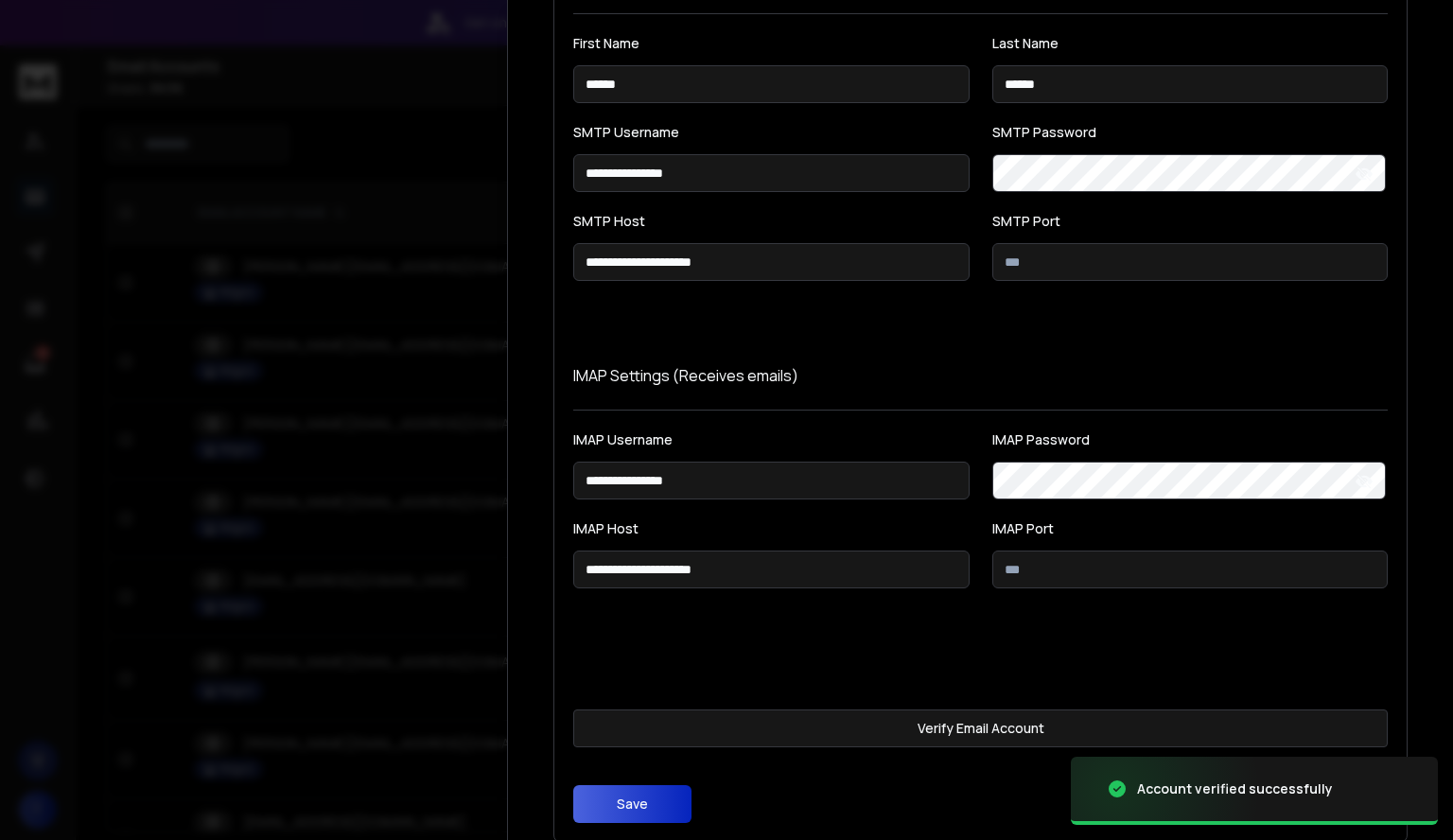
click at [675, 802] on button "Save" at bounding box center [633, 804] width 119 height 38
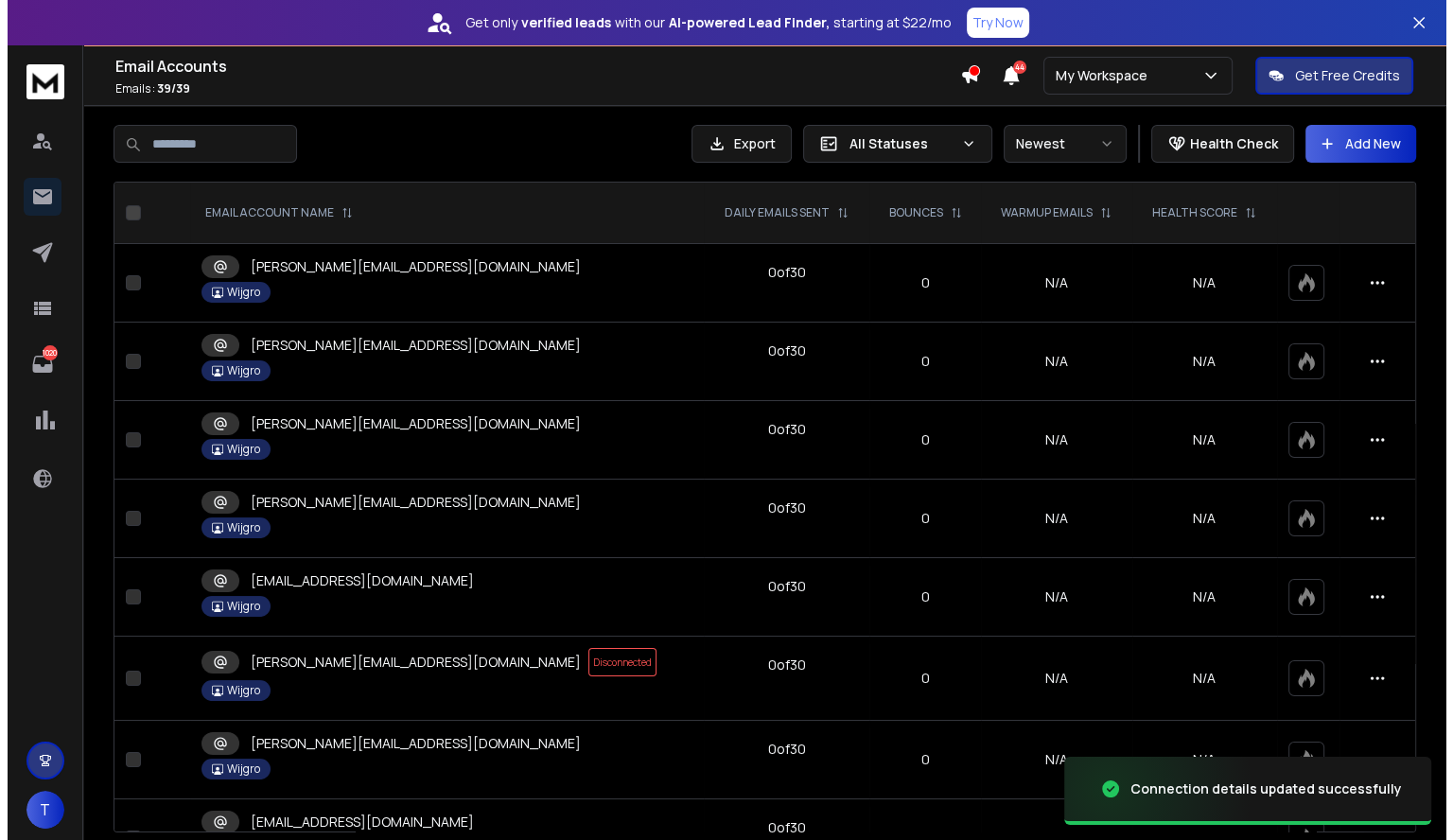
scroll to position [95, 0]
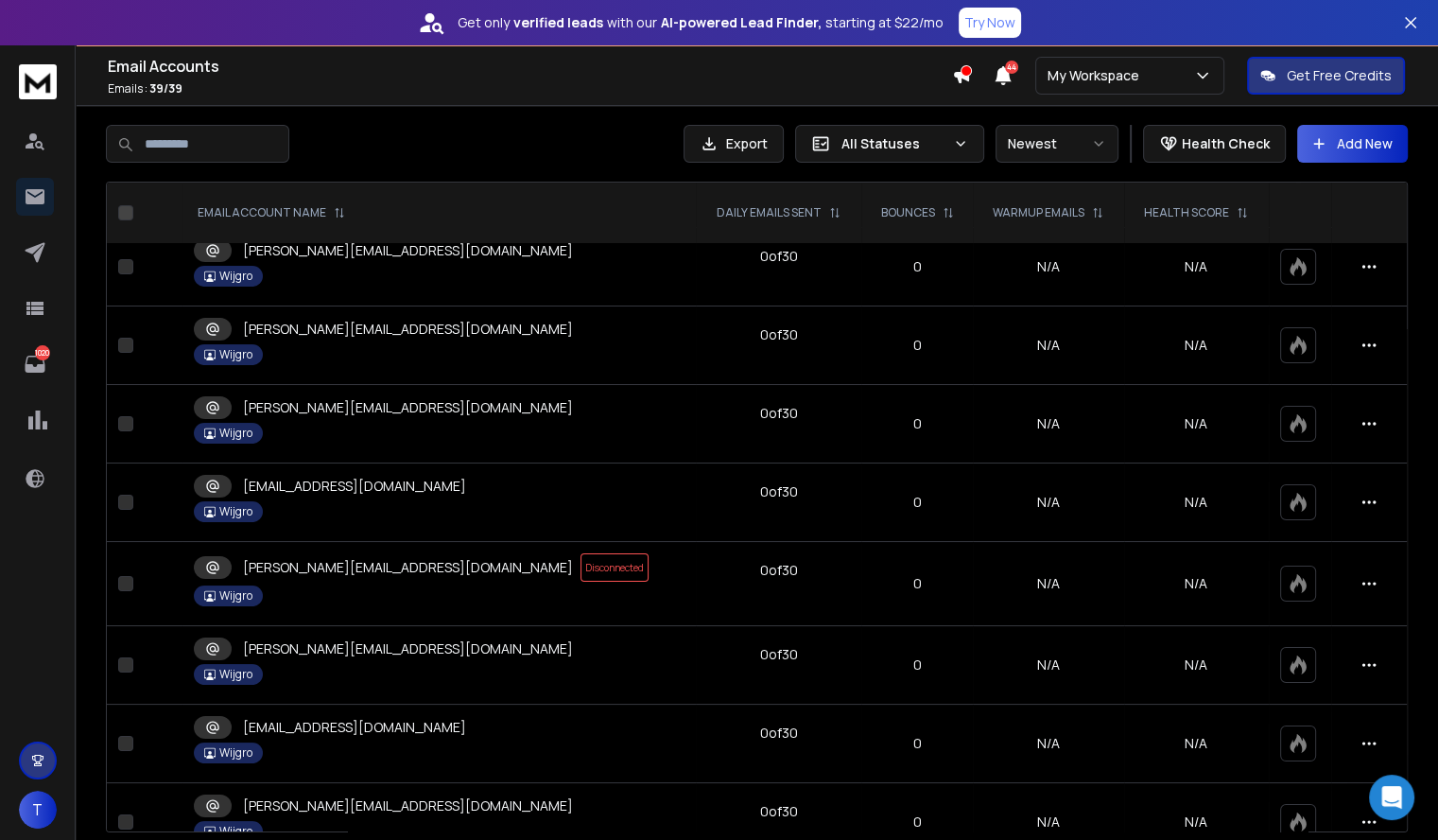
click at [335, 566] on p "[PERSON_NAME][EMAIL_ADDRESS][DOMAIN_NAME]" at bounding box center [408, 567] width 330 height 19
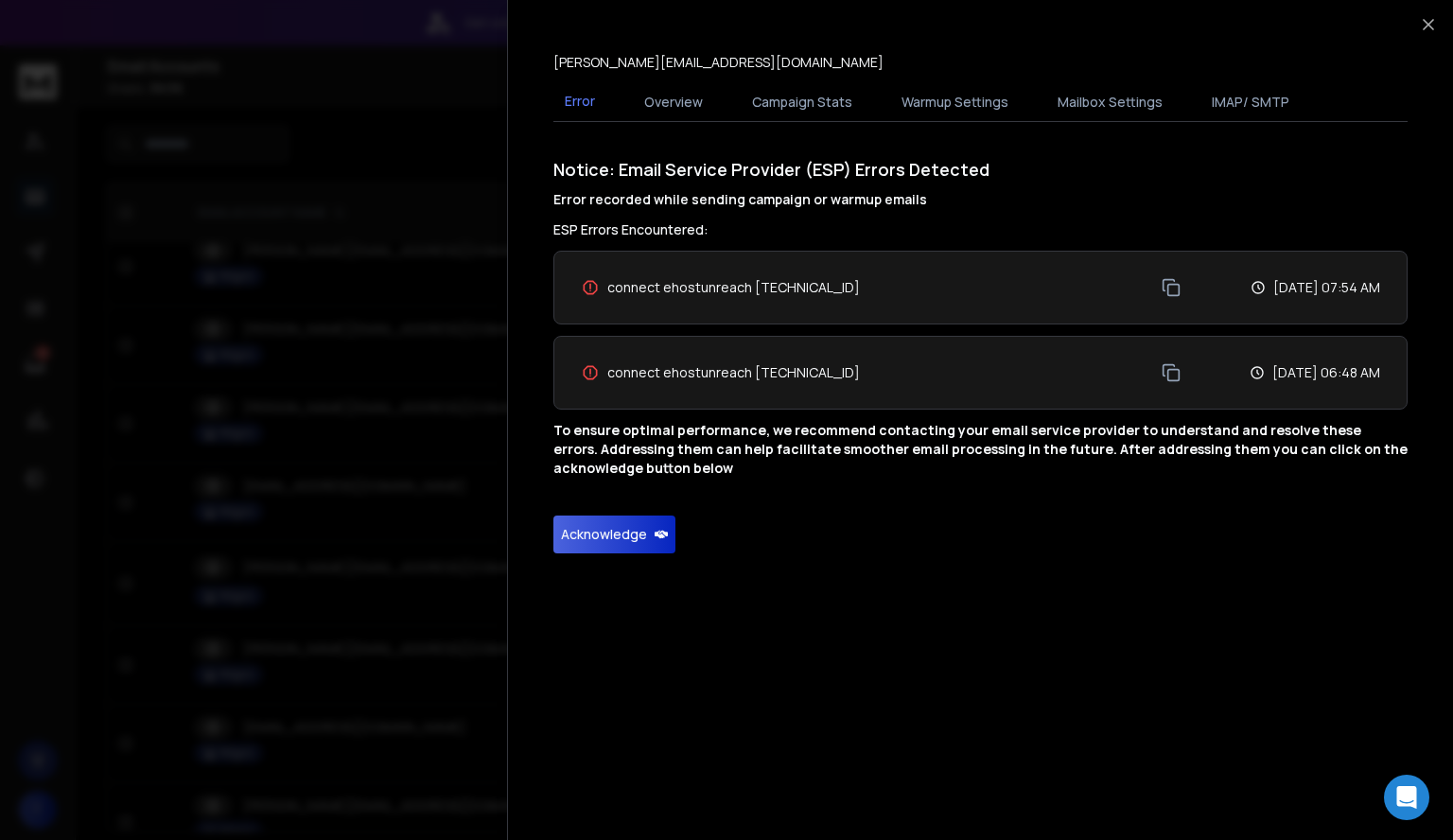
click at [1123, 87] on button "Mailbox Settings" at bounding box center [1109, 101] width 127 height 41
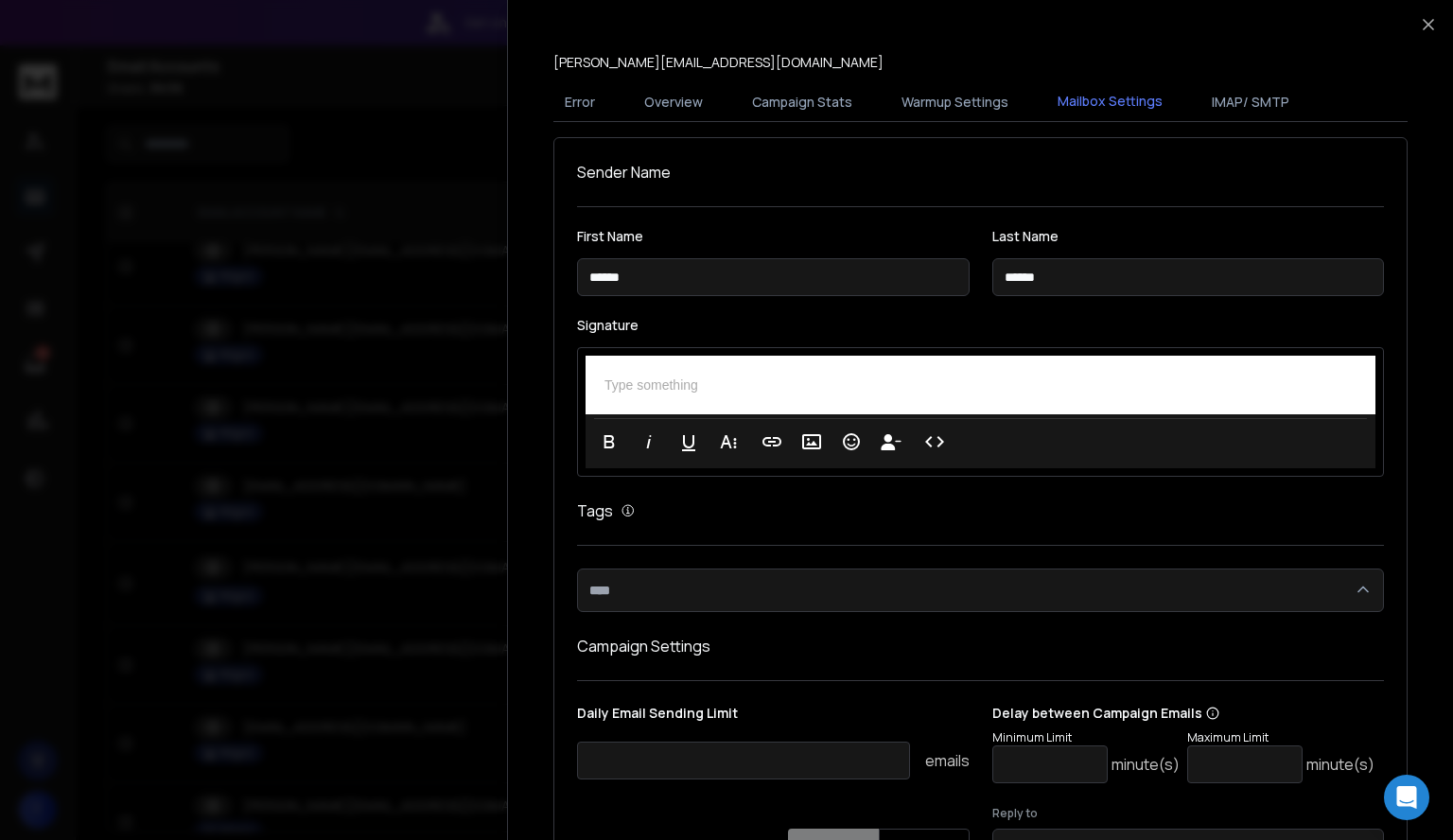
click at [1238, 98] on button "IMAP/ SMTP" at bounding box center [1250, 101] width 101 height 41
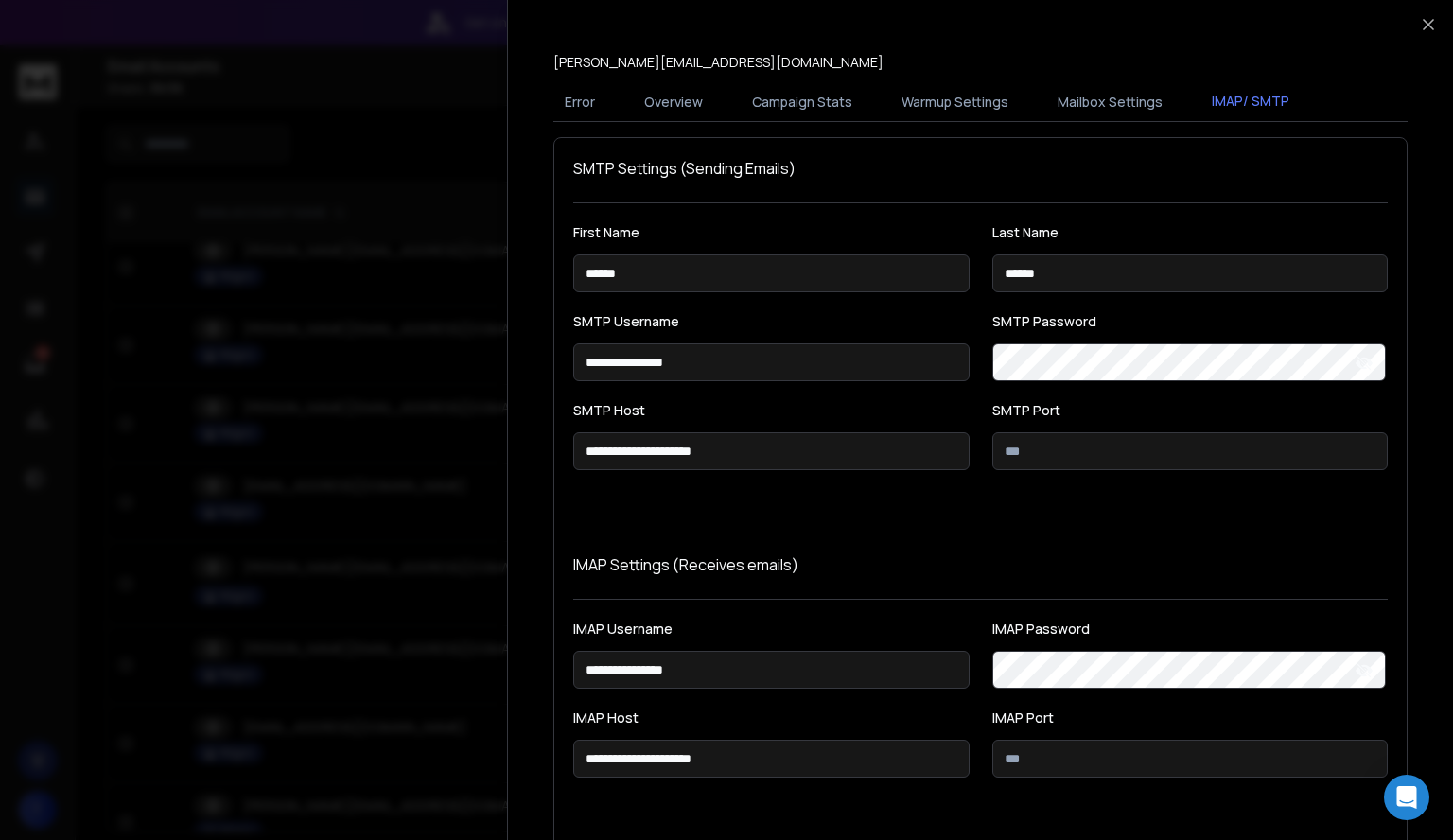
click at [863, 360] on div "**********" at bounding box center [980, 347] width 815 height 66
click at [846, 673] on div "**********" at bounding box center [980, 654] width 815 height 66
click at [977, 556] on p "IMAP Settings (Receives emails)" at bounding box center [980, 564] width 815 height 23
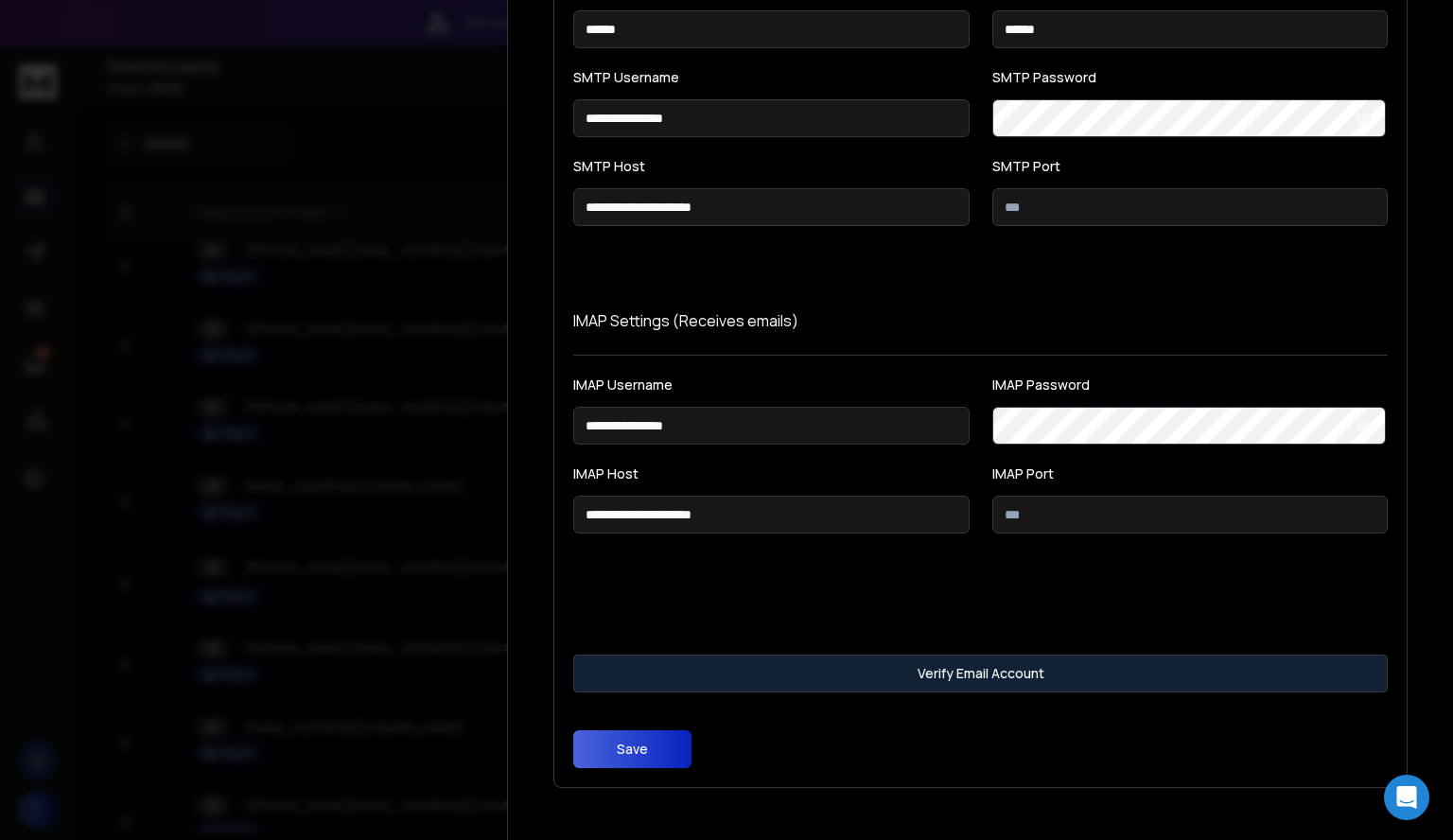
click at [772, 677] on button "Verify Email Account" at bounding box center [980, 674] width 815 height 38
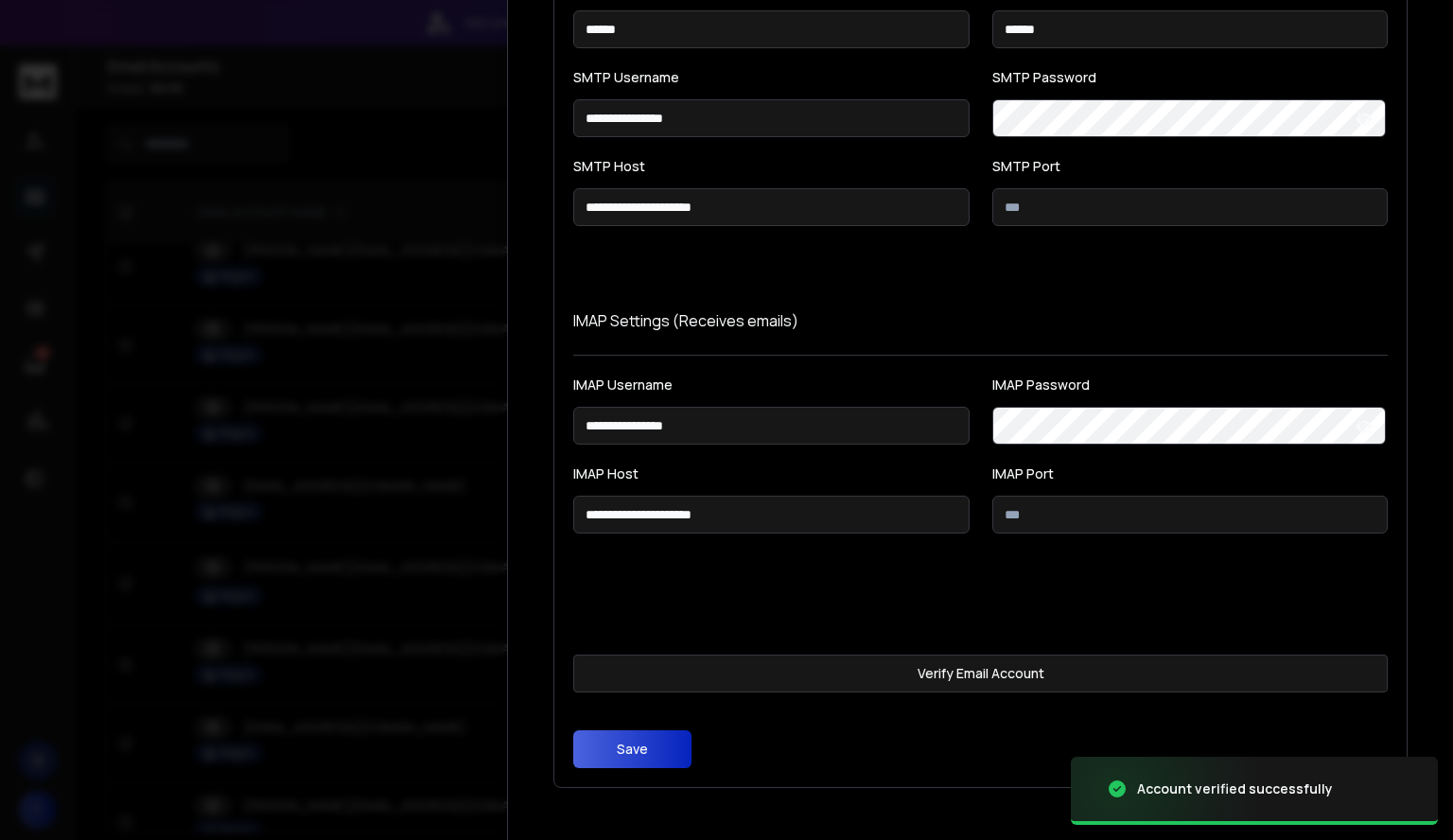
click at [643, 741] on button "Save" at bounding box center [633, 749] width 119 height 38
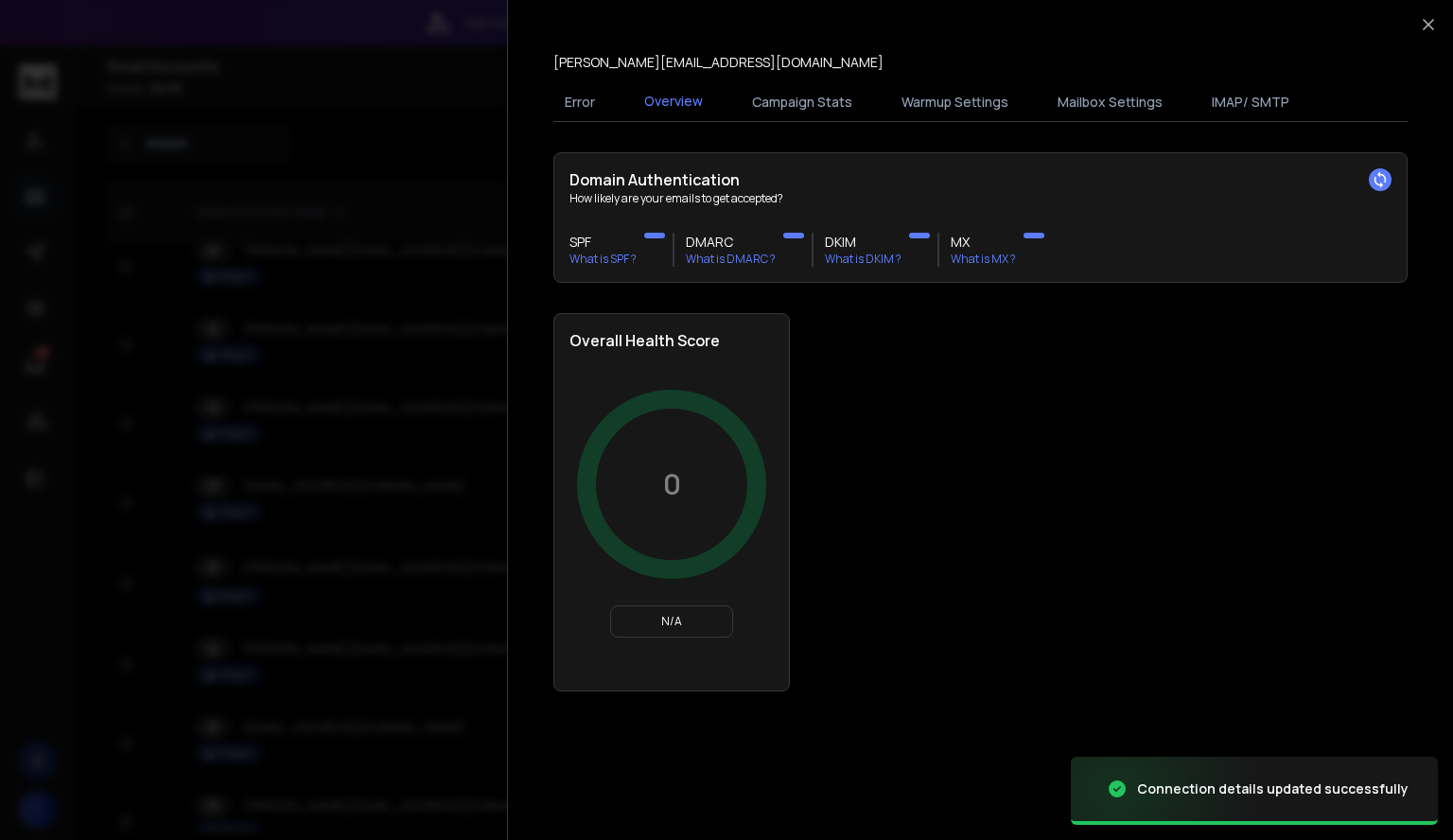
scroll to position [0, 0]
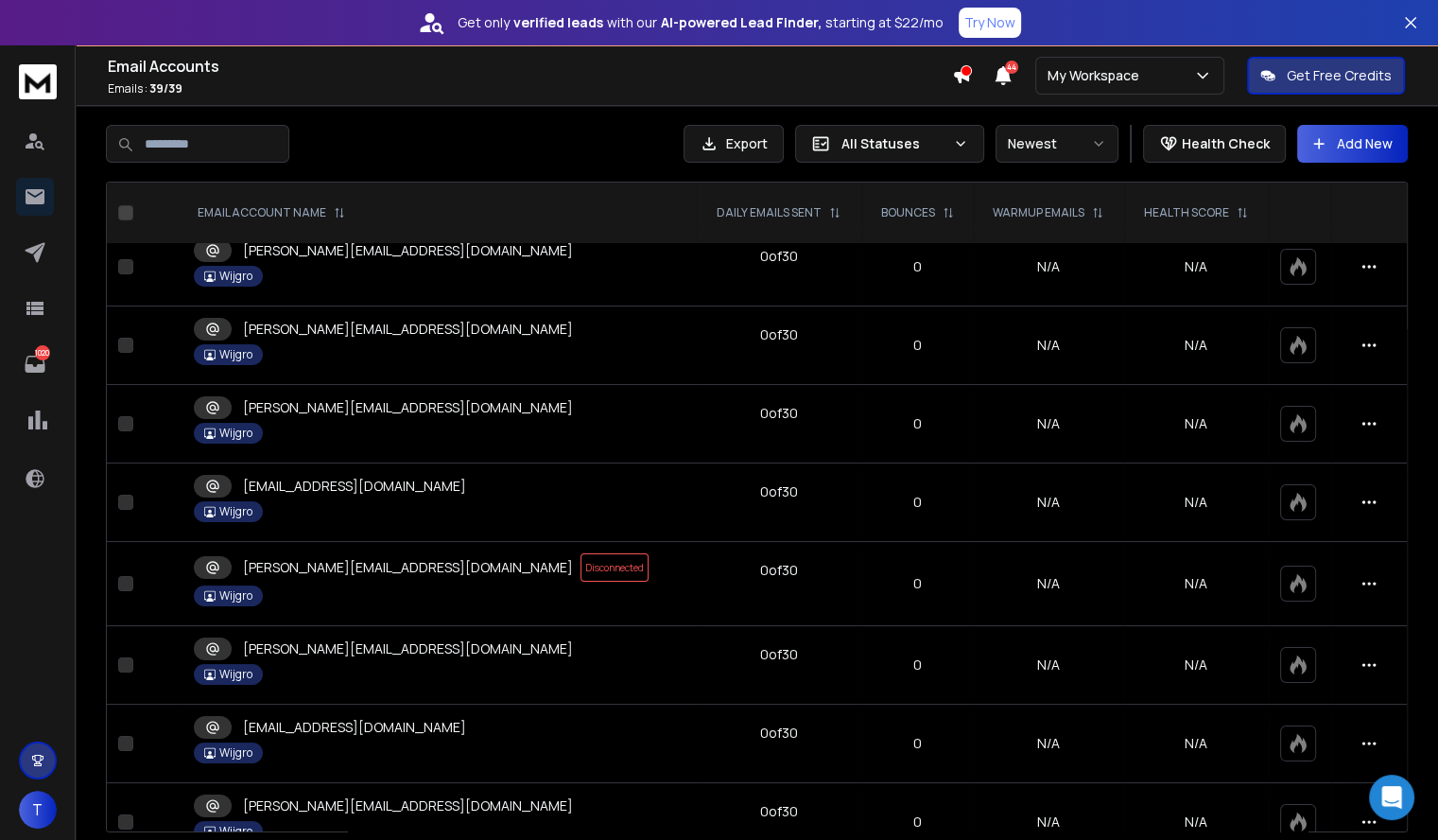
click at [1361, 585] on icon at bounding box center [1369, 584] width 17 height 17
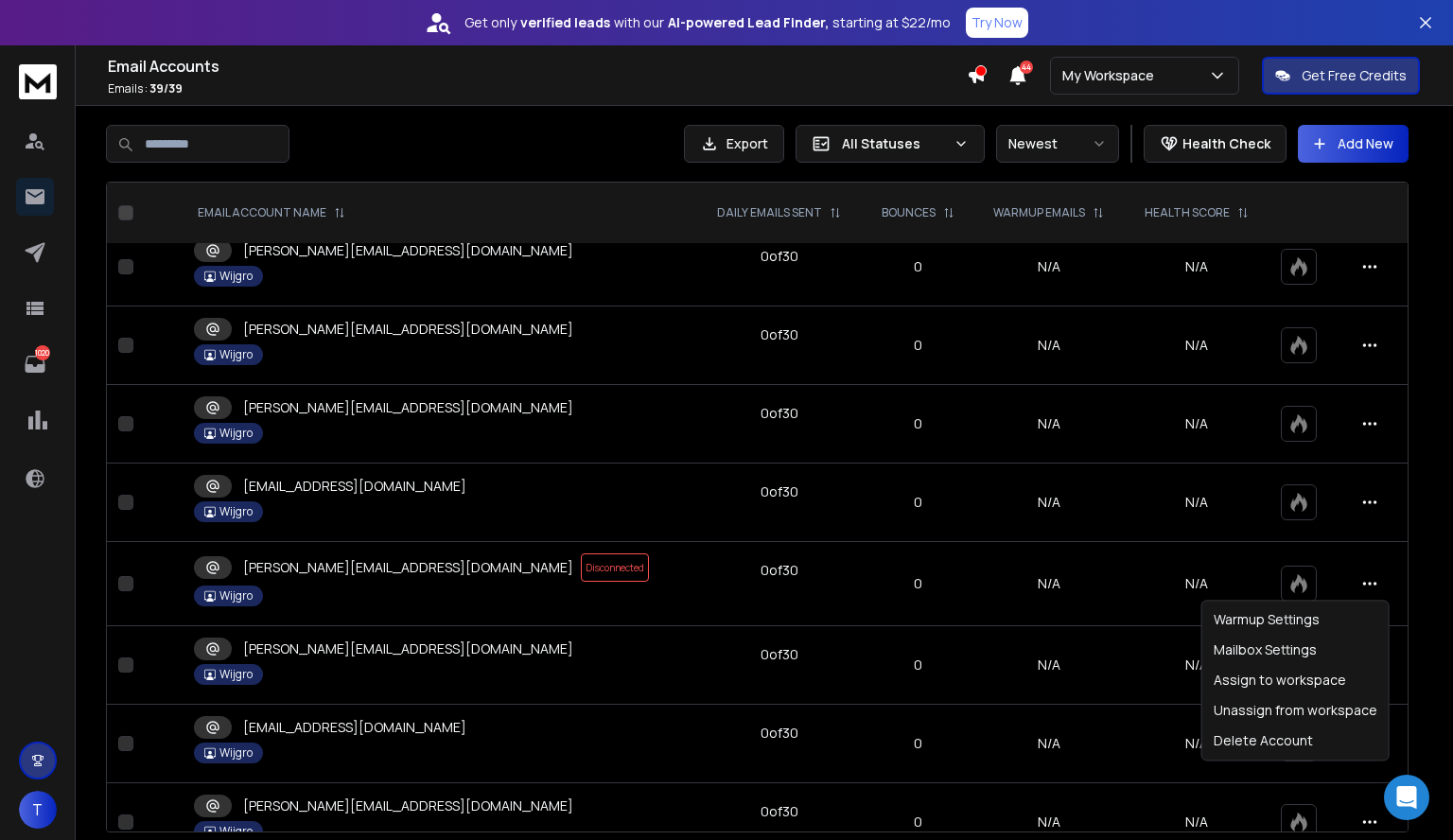
click at [132, 582] on button "button" at bounding box center [126, 584] width 15 height 15
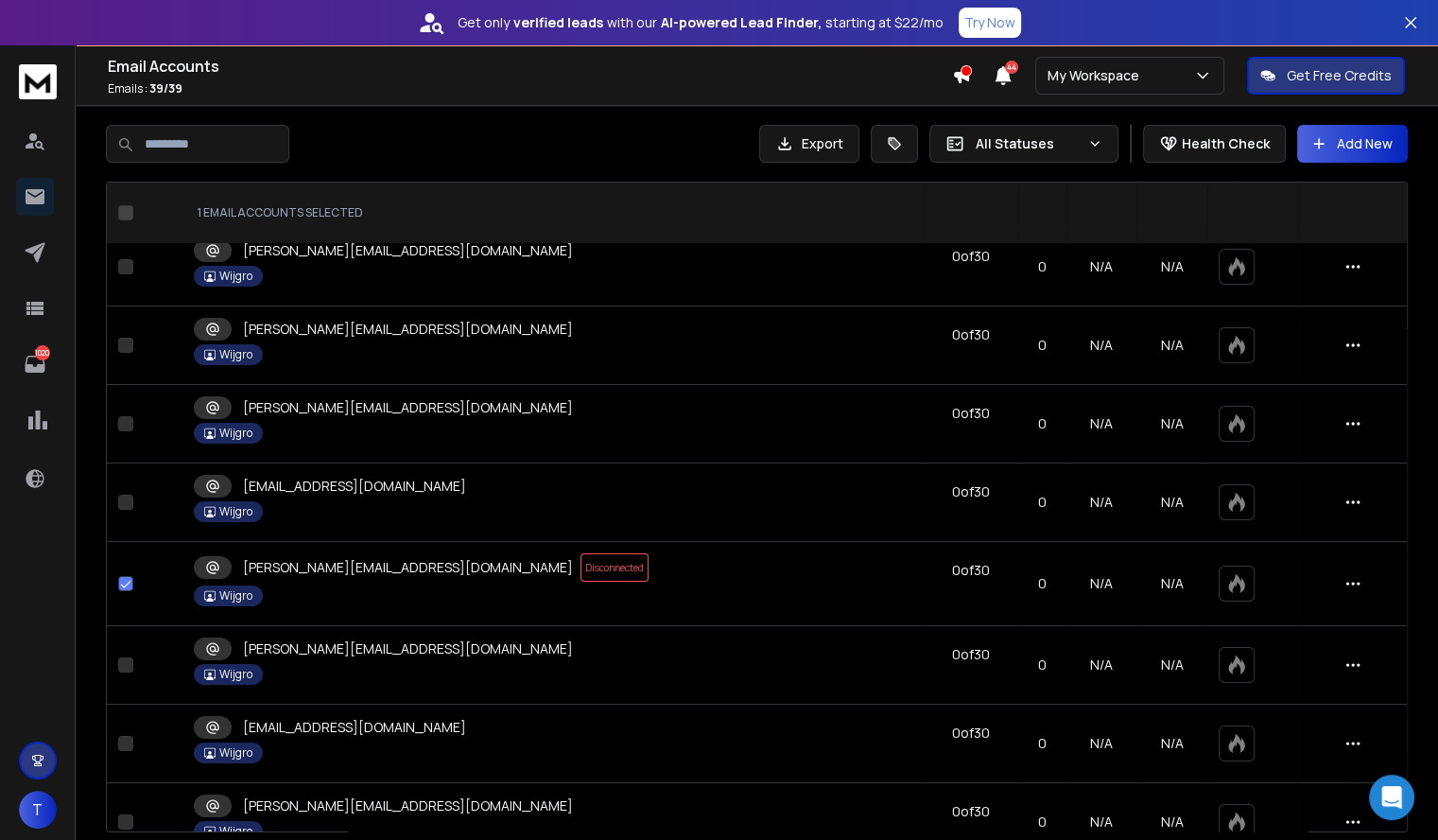
click at [128, 580] on button "button" at bounding box center [126, 584] width 15 height 15
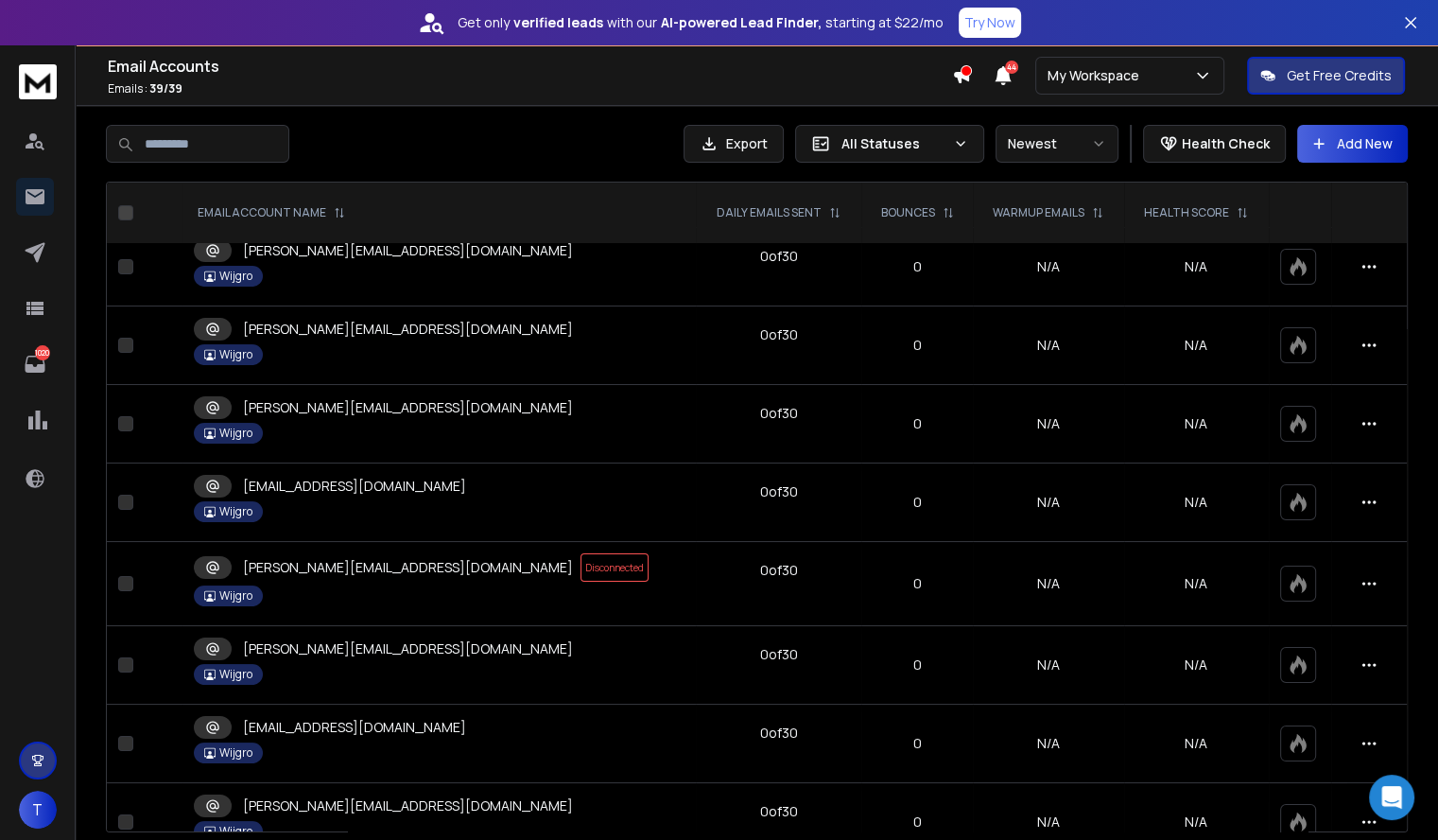
click at [128, 580] on button "button" at bounding box center [126, 584] width 15 height 15
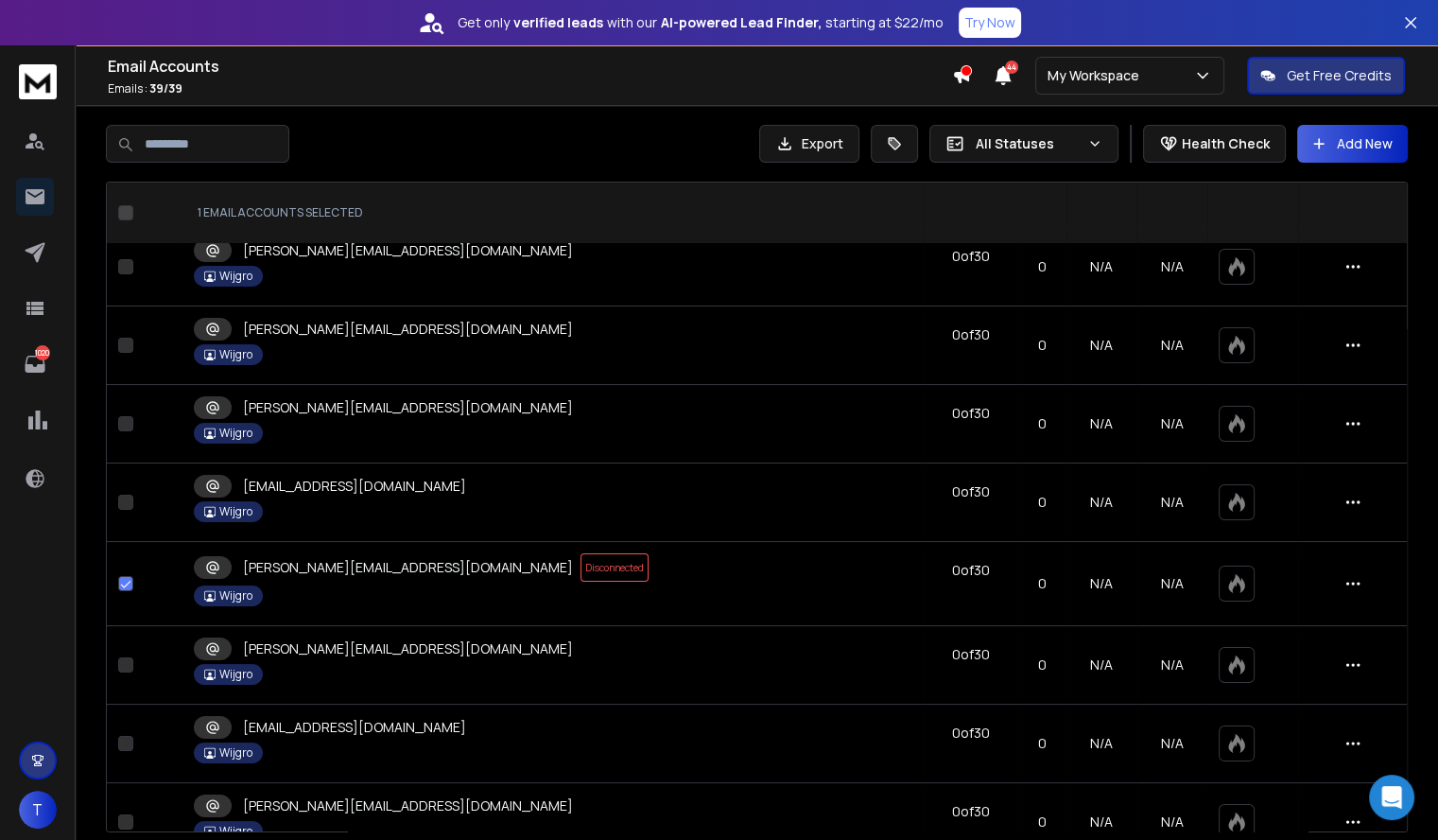
click at [128, 580] on button "button" at bounding box center [126, 584] width 15 height 15
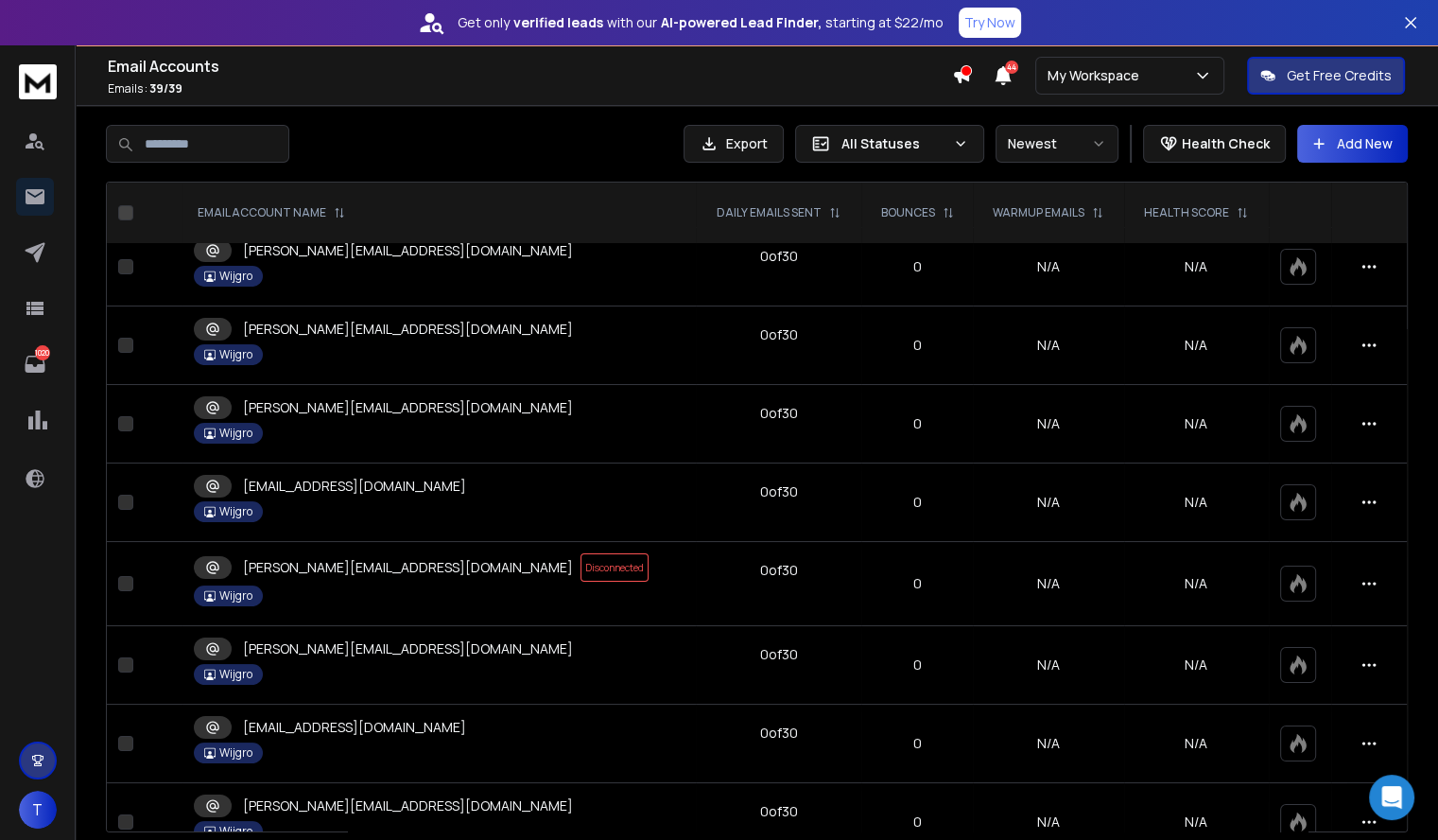
click at [128, 580] on button "button" at bounding box center [126, 584] width 15 height 15
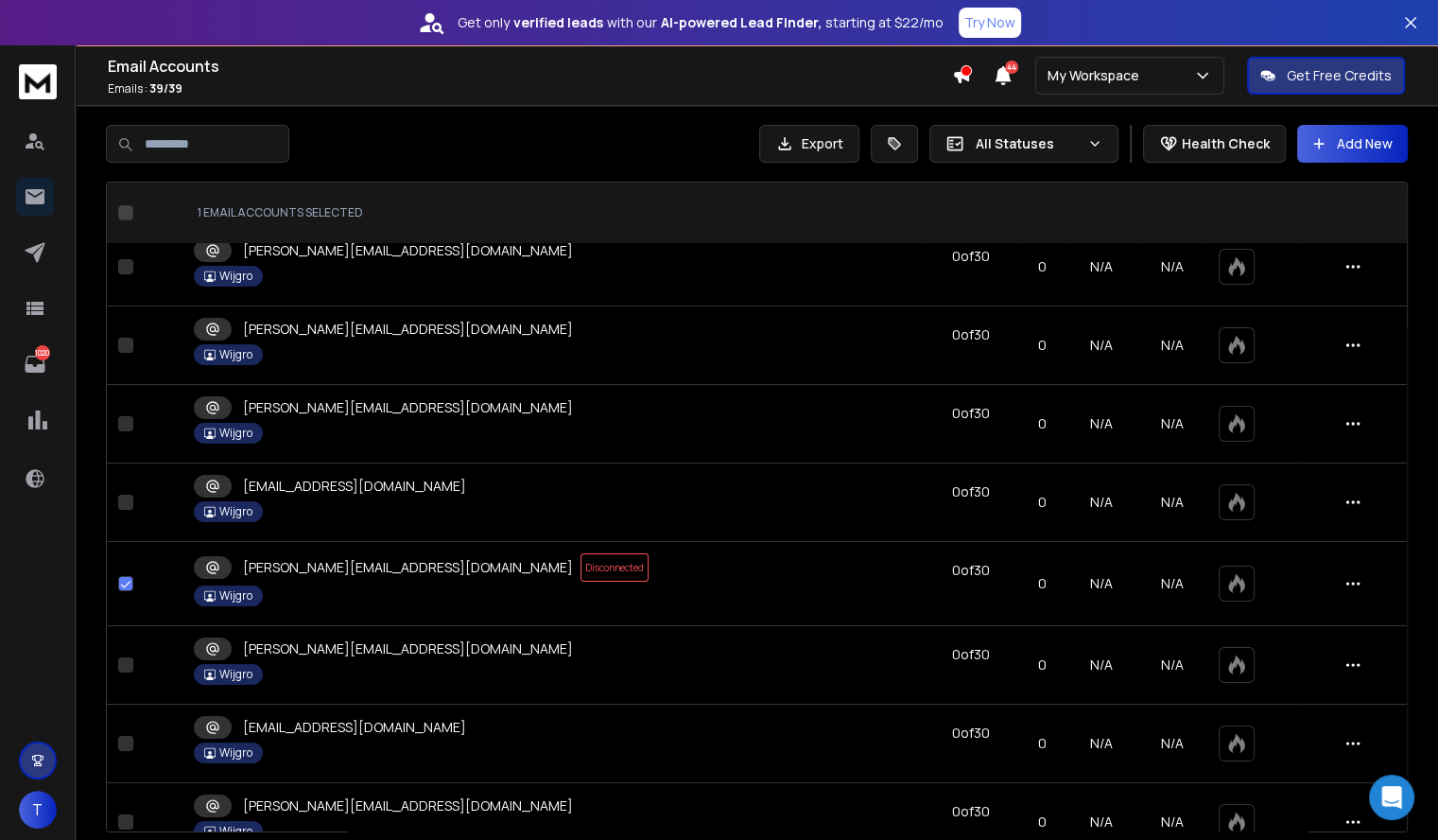
click at [128, 580] on button "button" at bounding box center [126, 584] width 15 height 15
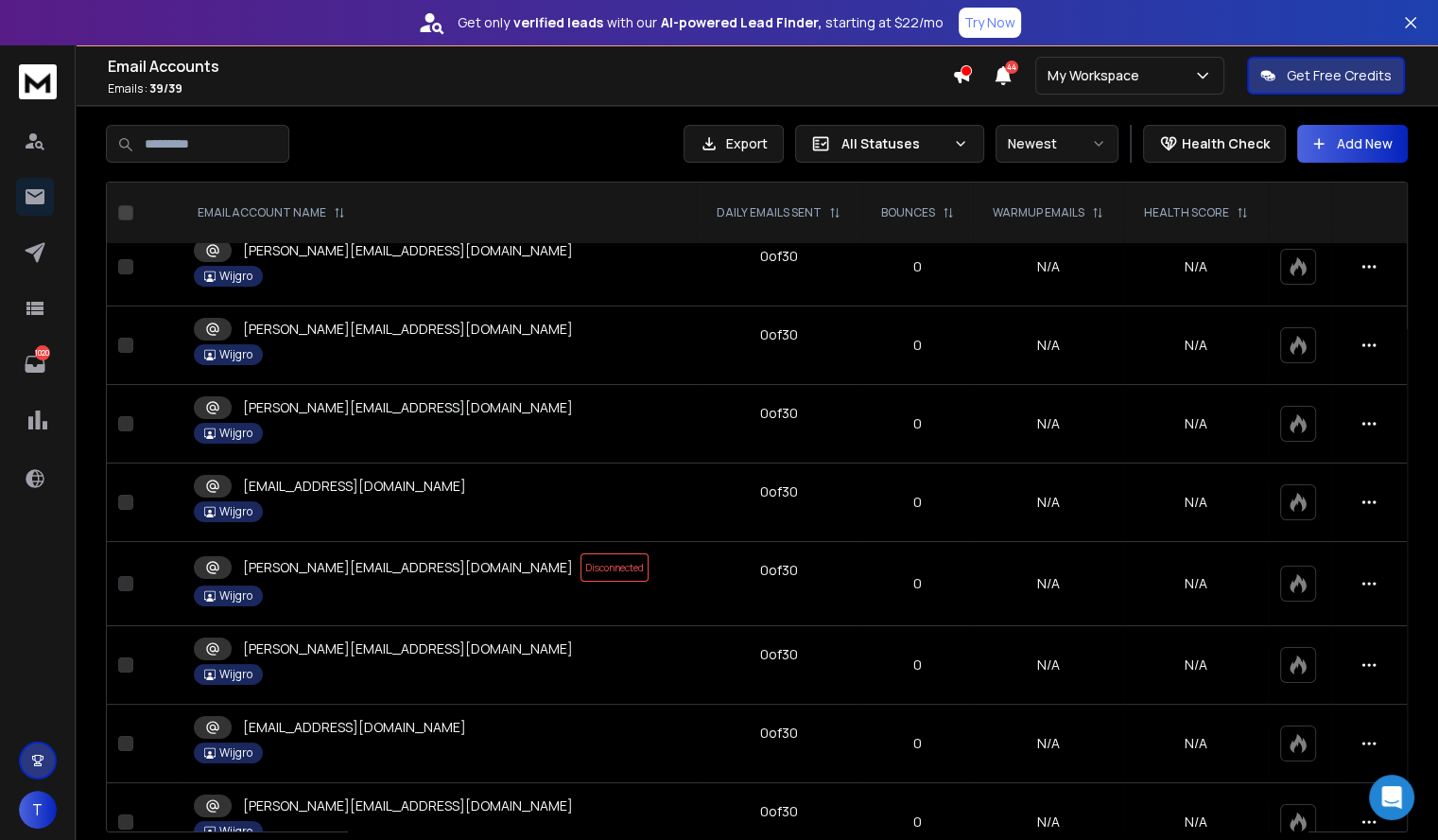
click at [1361, 579] on icon at bounding box center [1369, 584] width 17 height 17
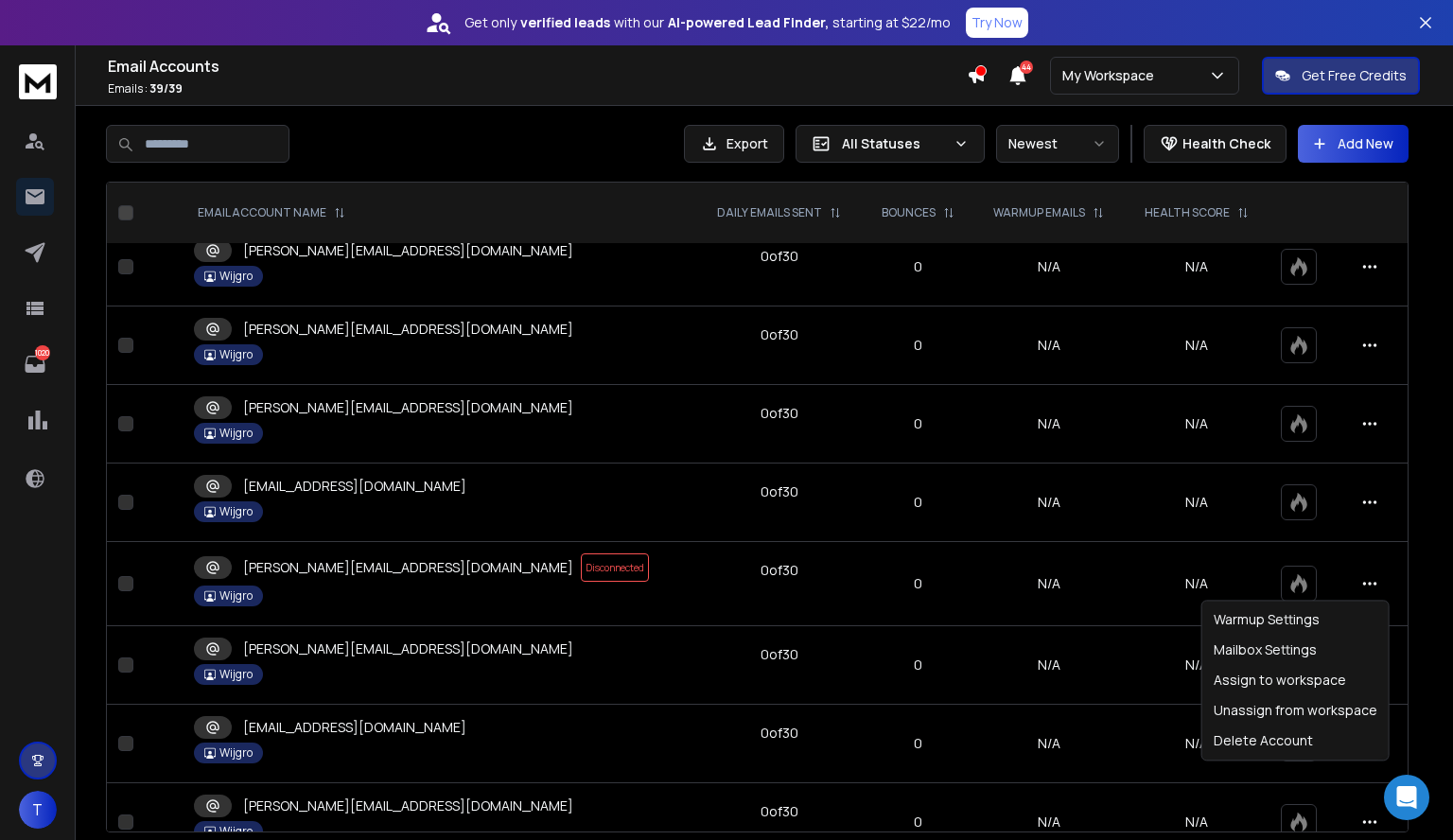
click at [295, 567] on p "[PERSON_NAME][EMAIL_ADDRESS][DOMAIN_NAME]" at bounding box center [408, 567] width 330 height 19
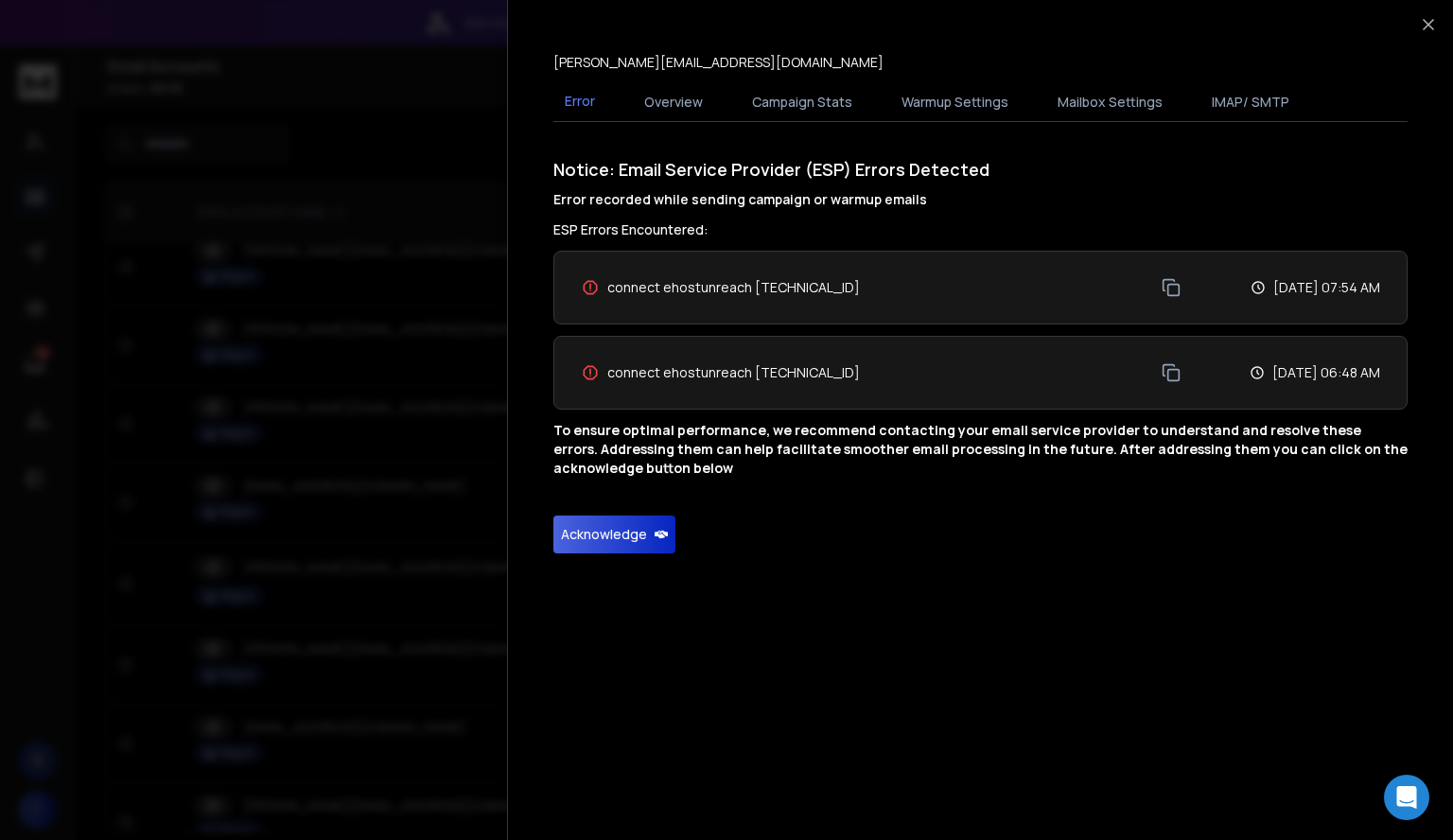
click at [598, 536] on button "Acknowledge" at bounding box center [615, 535] width 123 height 38
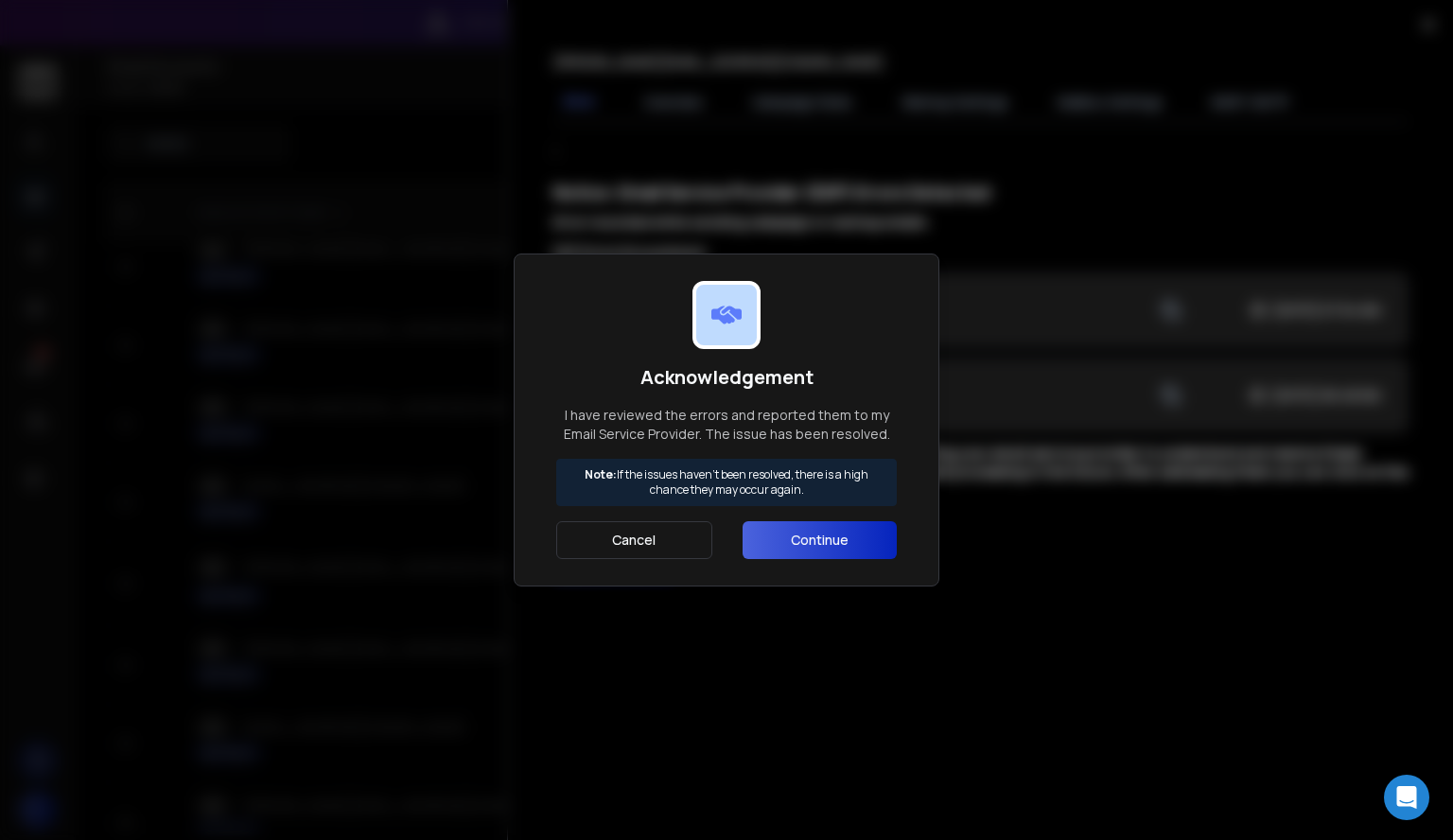
click at [844, 543] on button "Continue" at bounding box center [819, 541] width 154 height 38
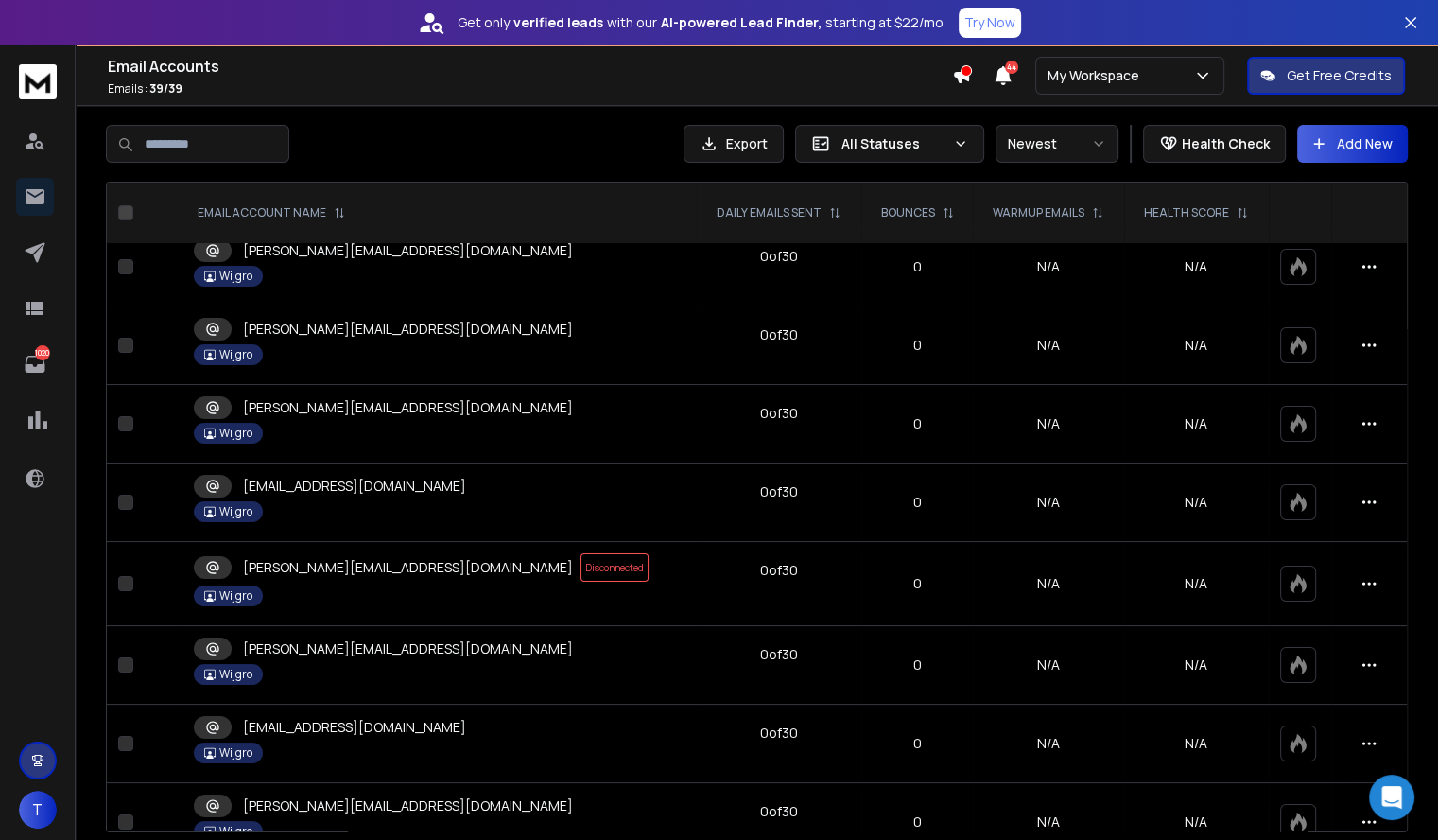
click at [325, 641] on p "[PERSON_NAME][EMAIL_ADDRESS][DOMAIN_NAME]" at bounding box center [408, 649] width 330 height 19
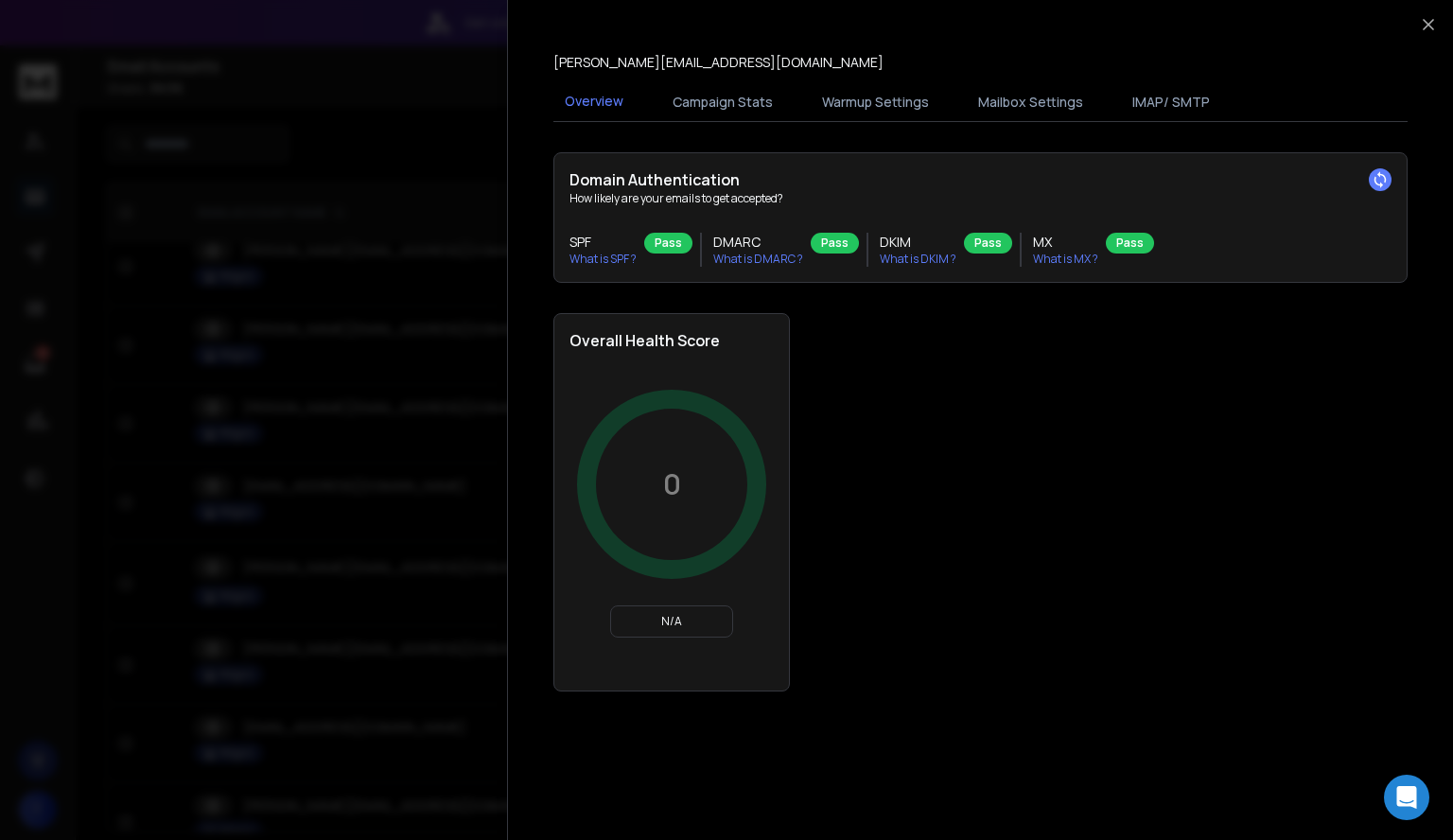
click at [1175, 83] on button "IMAP/ SMTP" at bounding box center [1171, 101] width 101 height 41
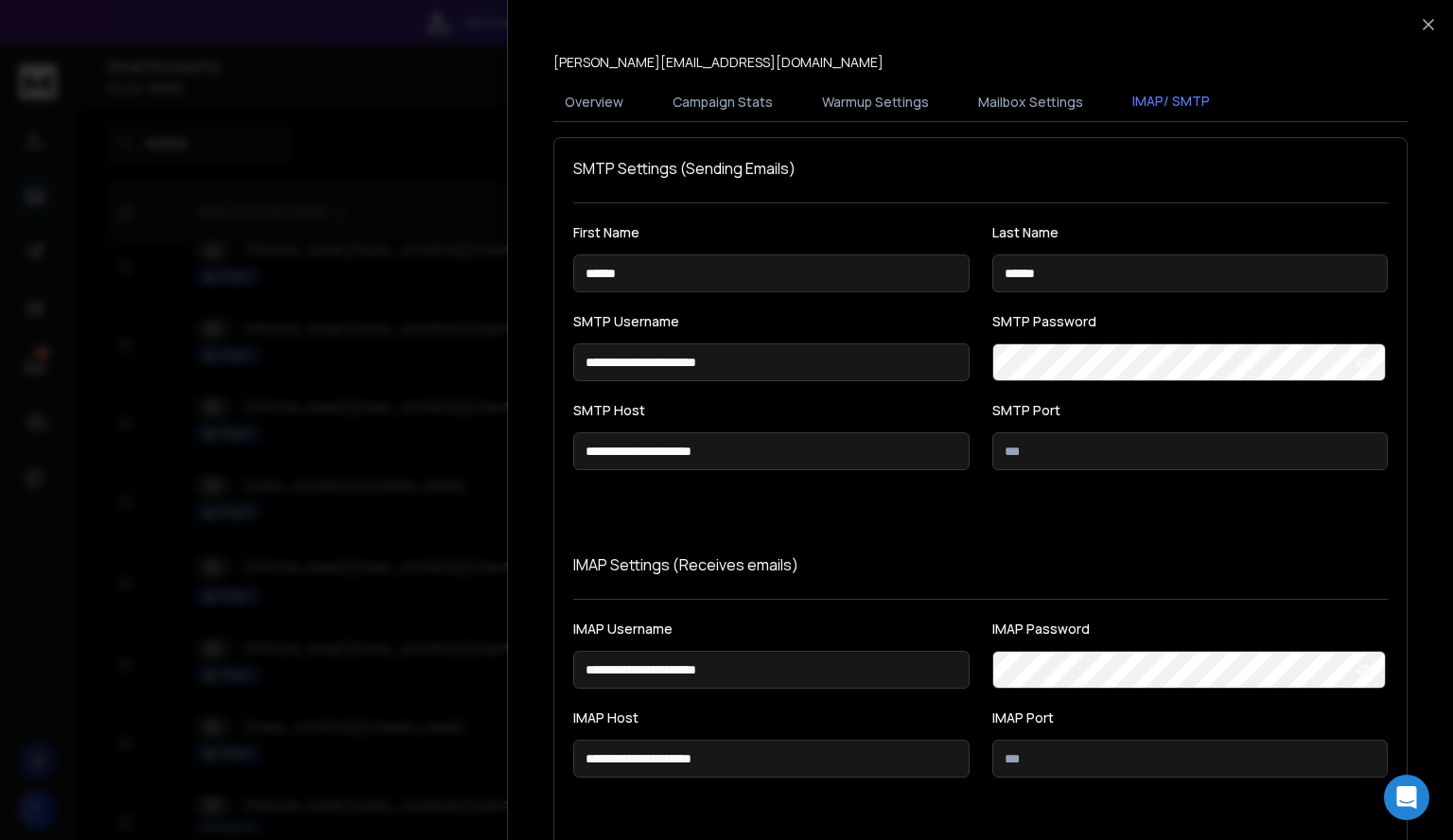
click at [754, 379] on div "**********" at bounding box center [980, 347] width 815 height 66
click at [782, 370] on div "**********" at bounding box center [980, 347] width 815 height 66
click at [817, 667] on div "**********" at bounding box center [980, 654] width 815 height 66
click at [1233, 581] on form "**********" at bounding box center [980, 608] width 815 height 808
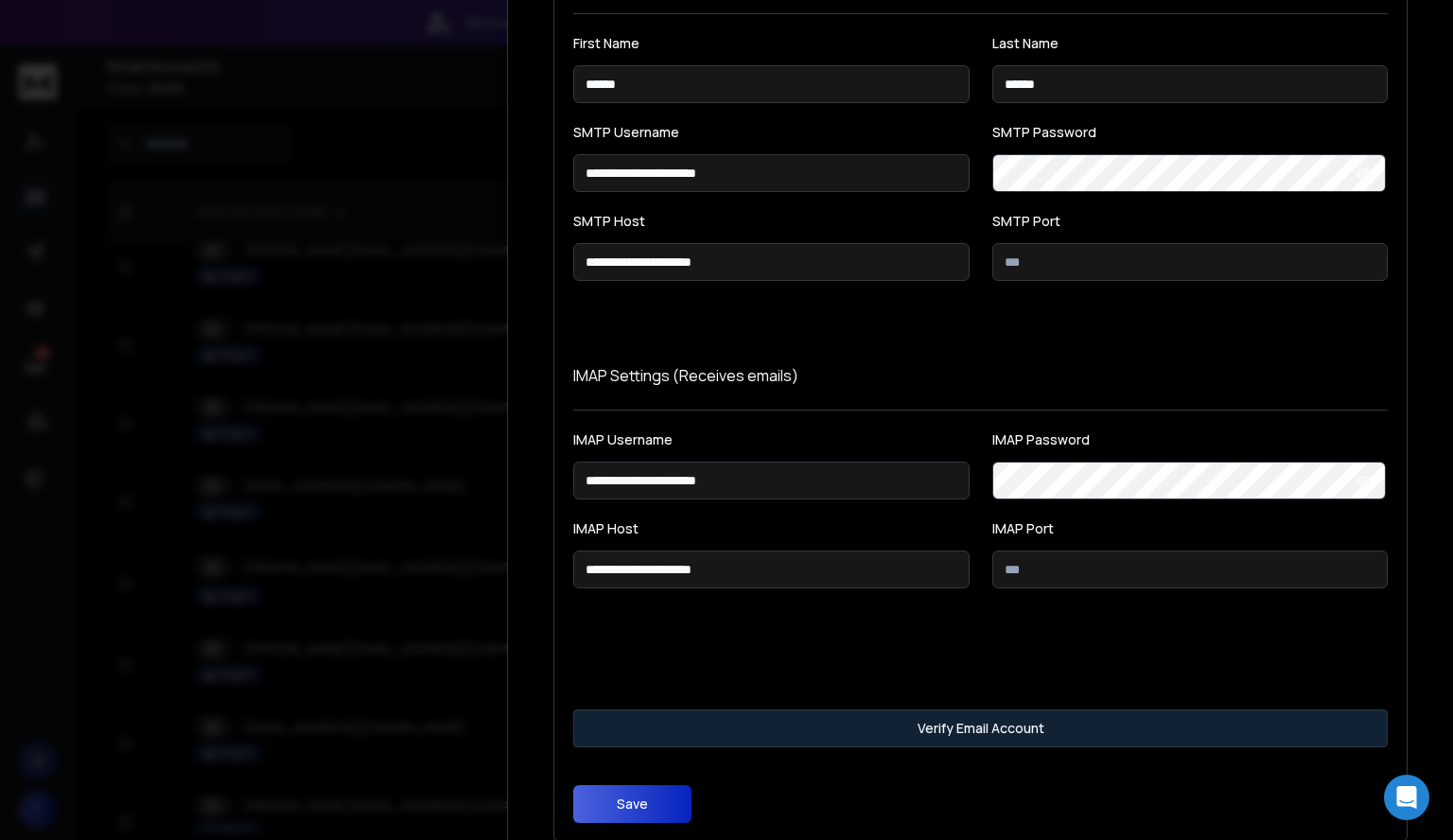
click at [944, 726] on button "Verify Email Account" at bounding box center [980, 728] width 815 height 38
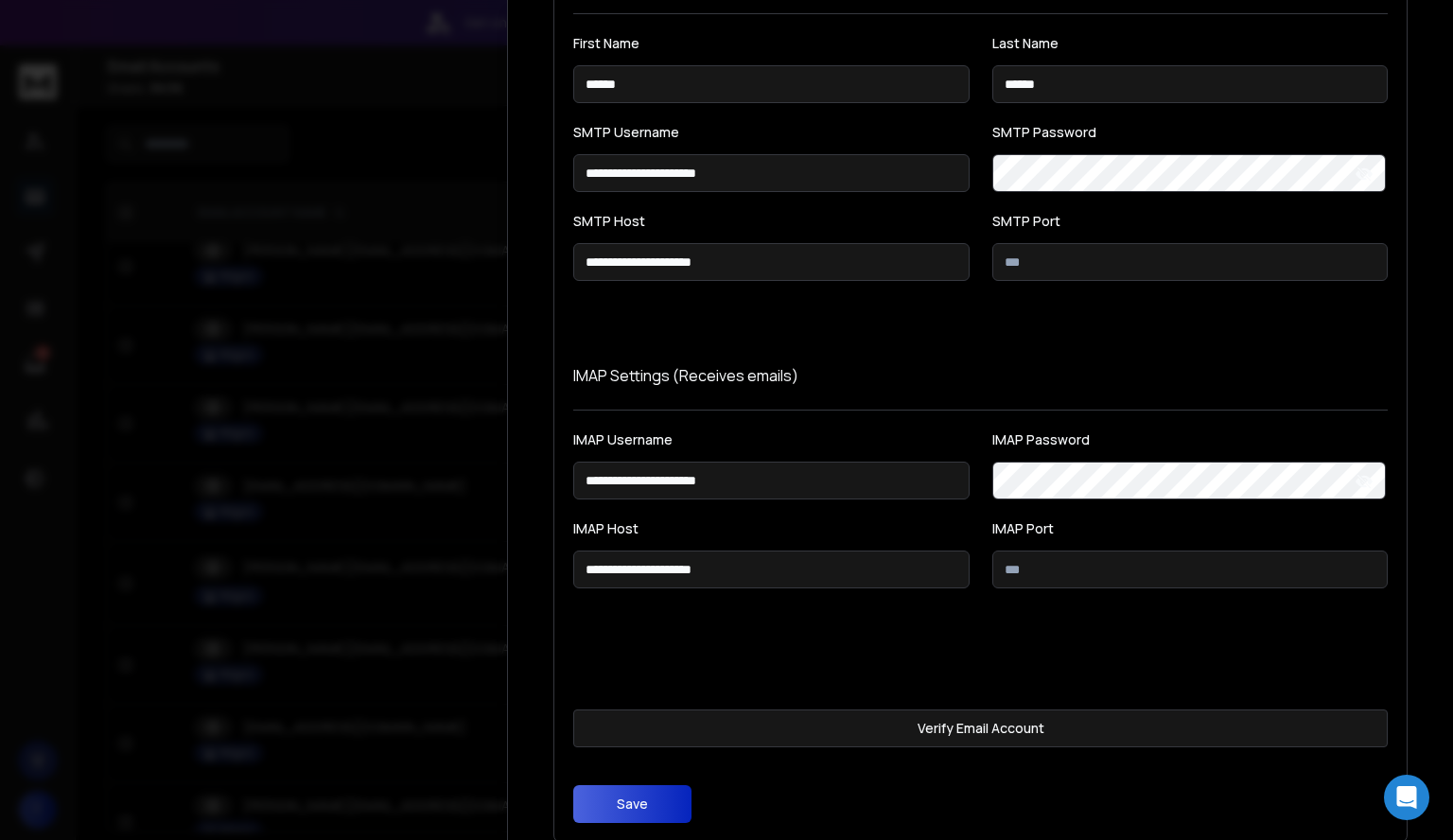
click at [660, 797] on button "Save" at bounding box center [633, 804] width 119 height 38
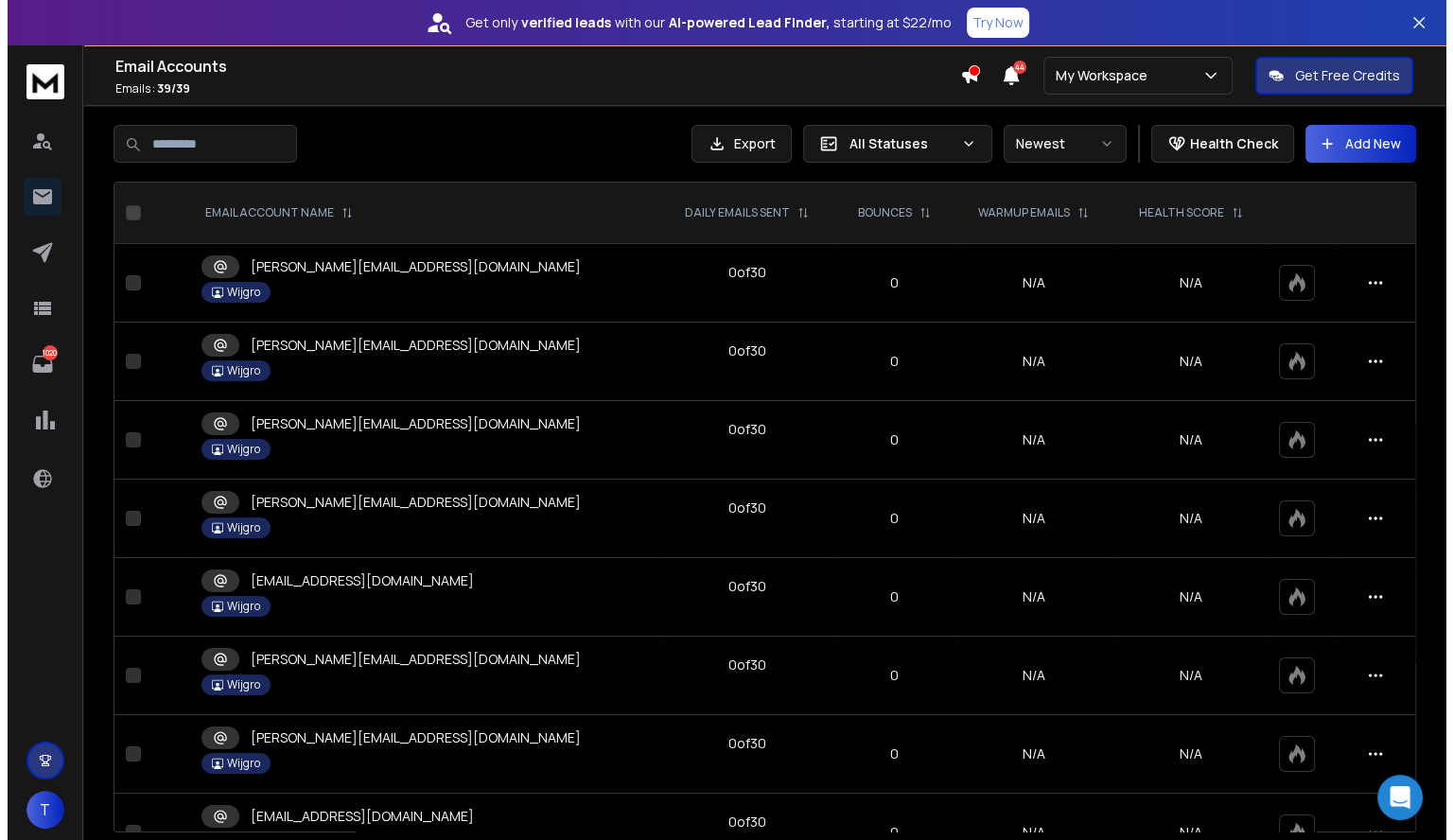
scroll to position [95, 0]
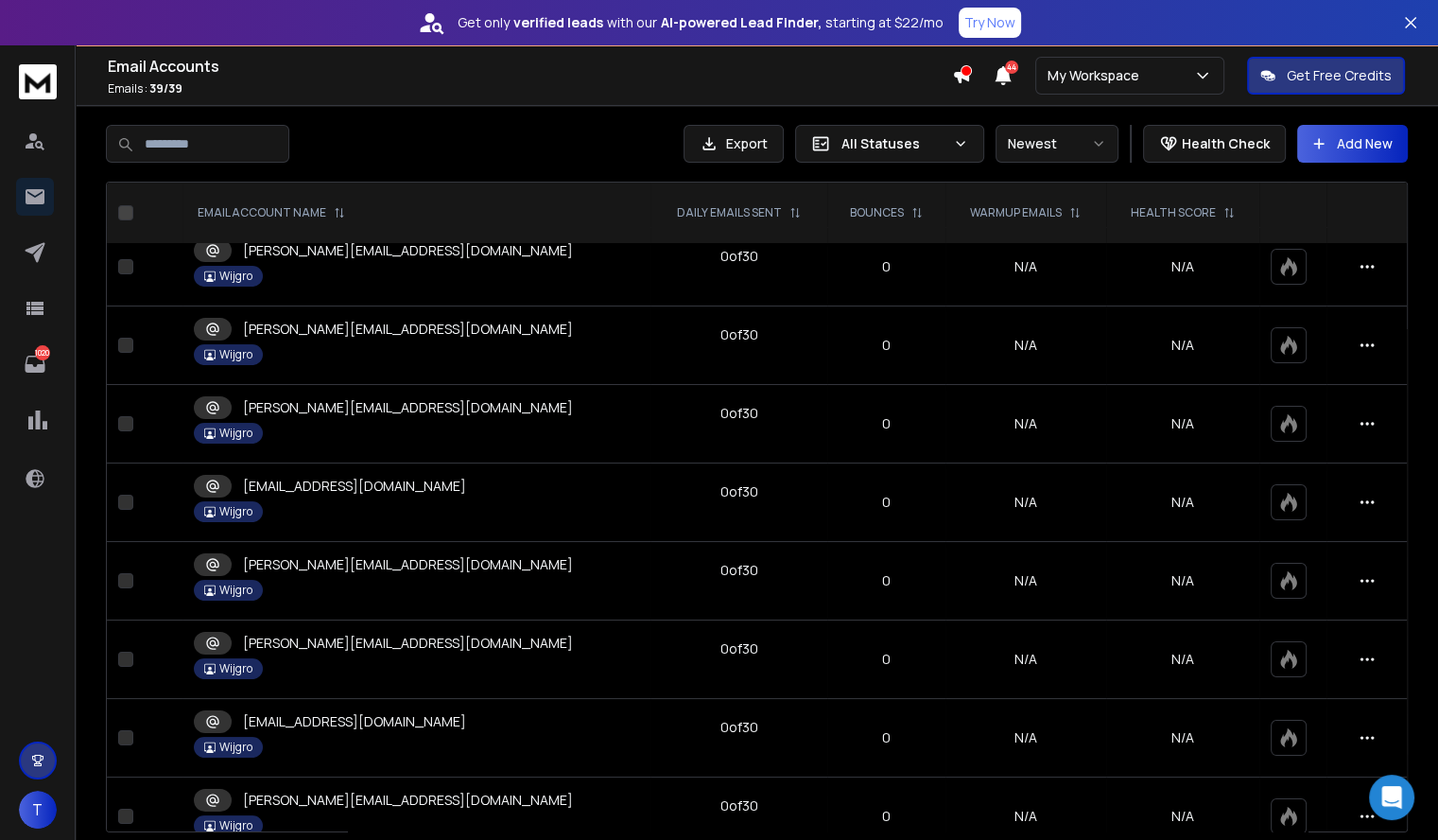
click at [340, 637] on p "[PERSON_NAME][EMAIL_ADDRESS][DOMAIN_NAME]" at bounding box center [408, 643] width 330 height 19
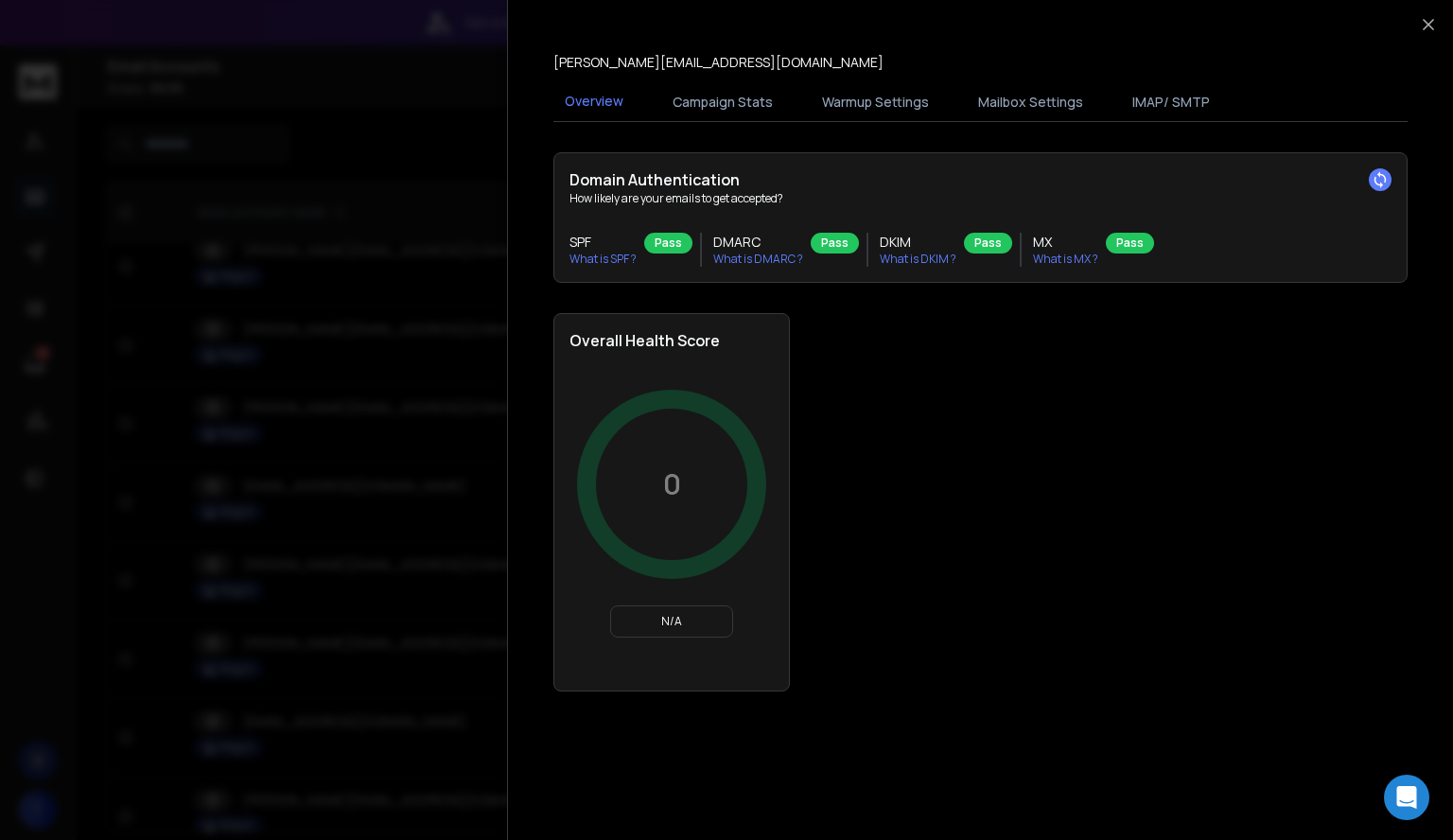
click at [1169, 89] on button "IMAP/ SMTP" at bounding box center [1171, 101] width 101 height 41
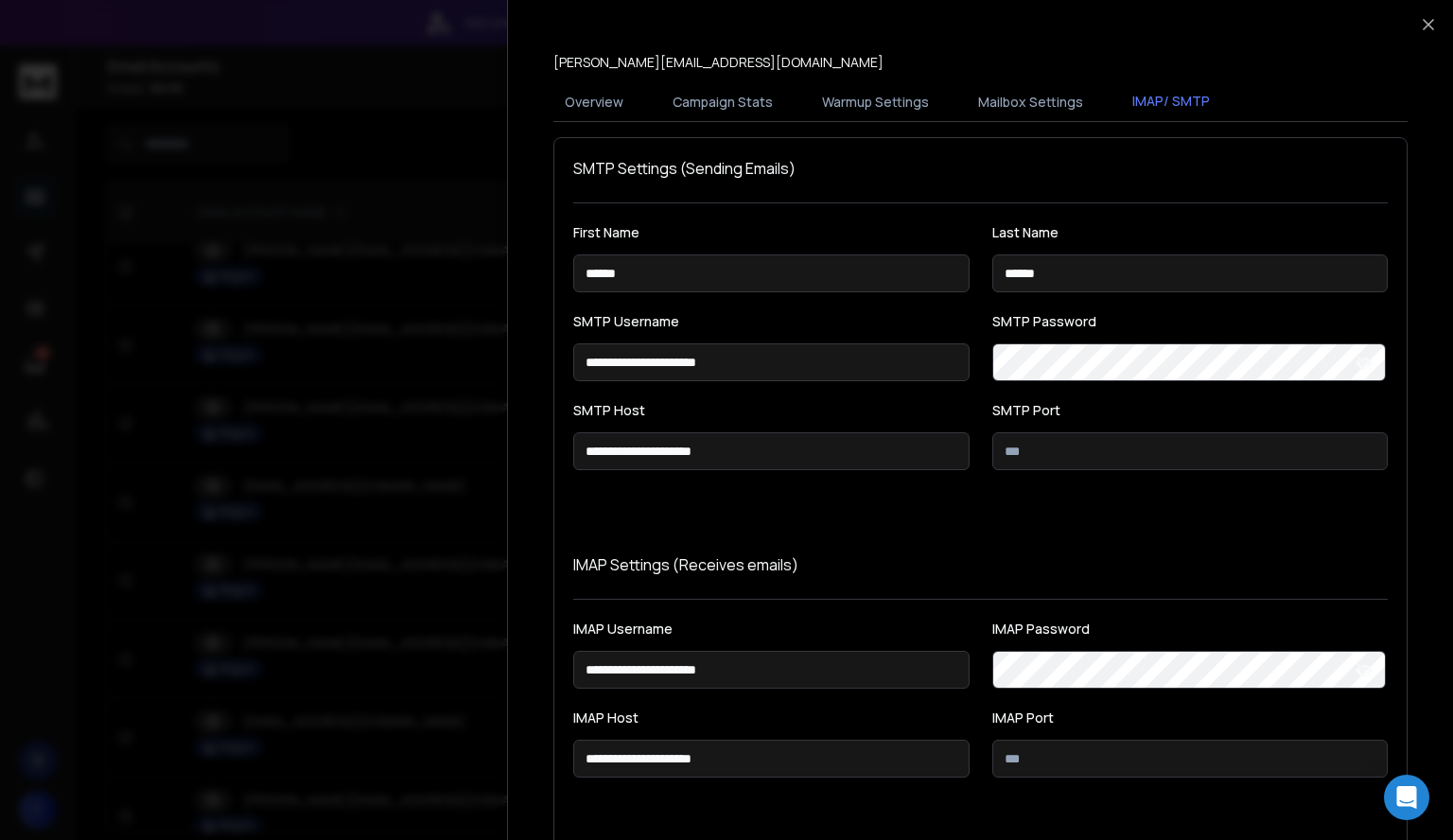
click at [728, 348] on div "**********" at bounding box center [980, 347] width 815 height 66
click at [767, 676] on div "**********" at bounding box center [980, 654] width 815 height 66
click at [1076, 551] on form "**********" at bounding box center [980, 608] width 815 height 808
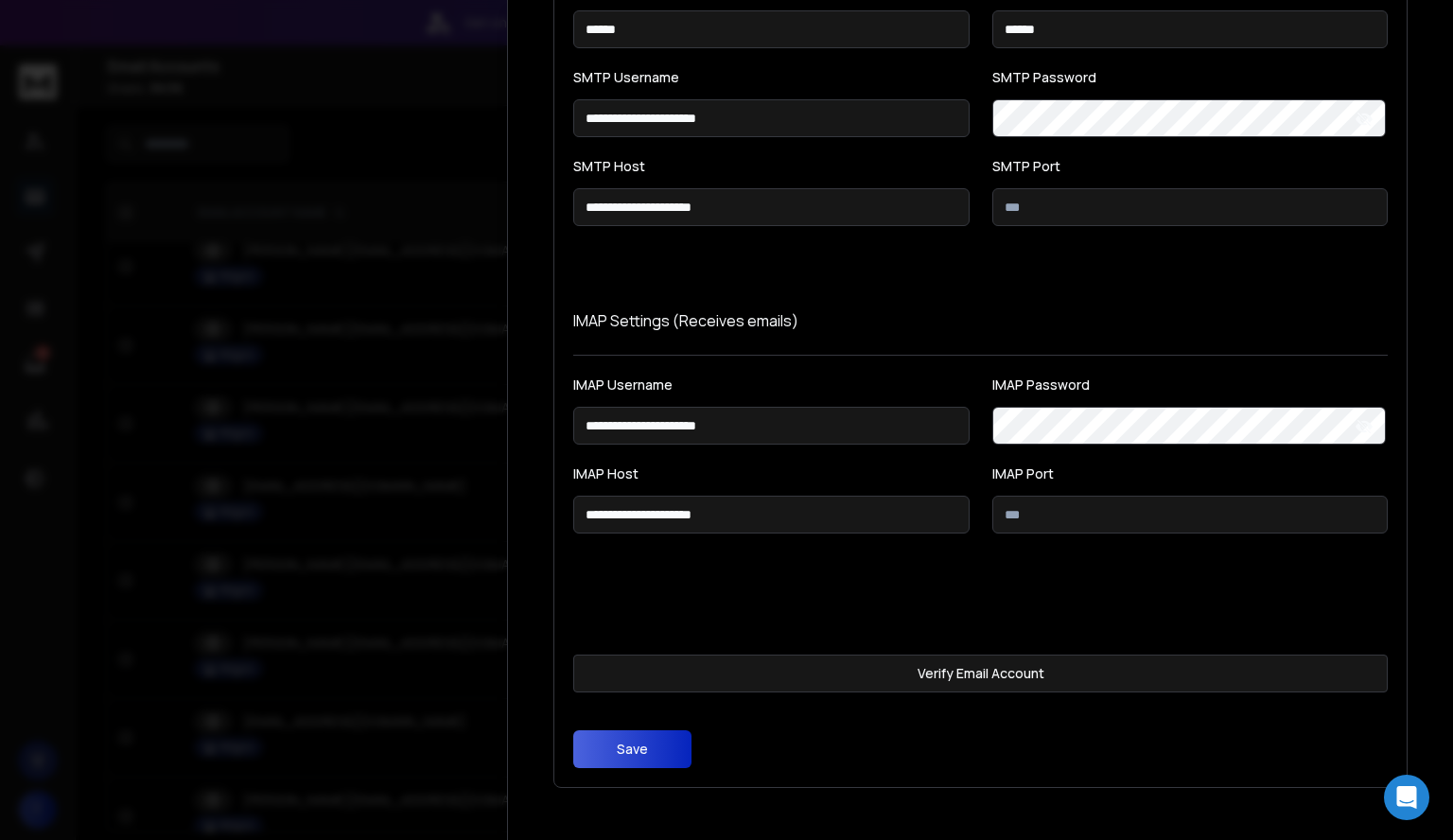
click at [607, 758] on button "Save" at bounding box center [633, 749] width 119 height 38
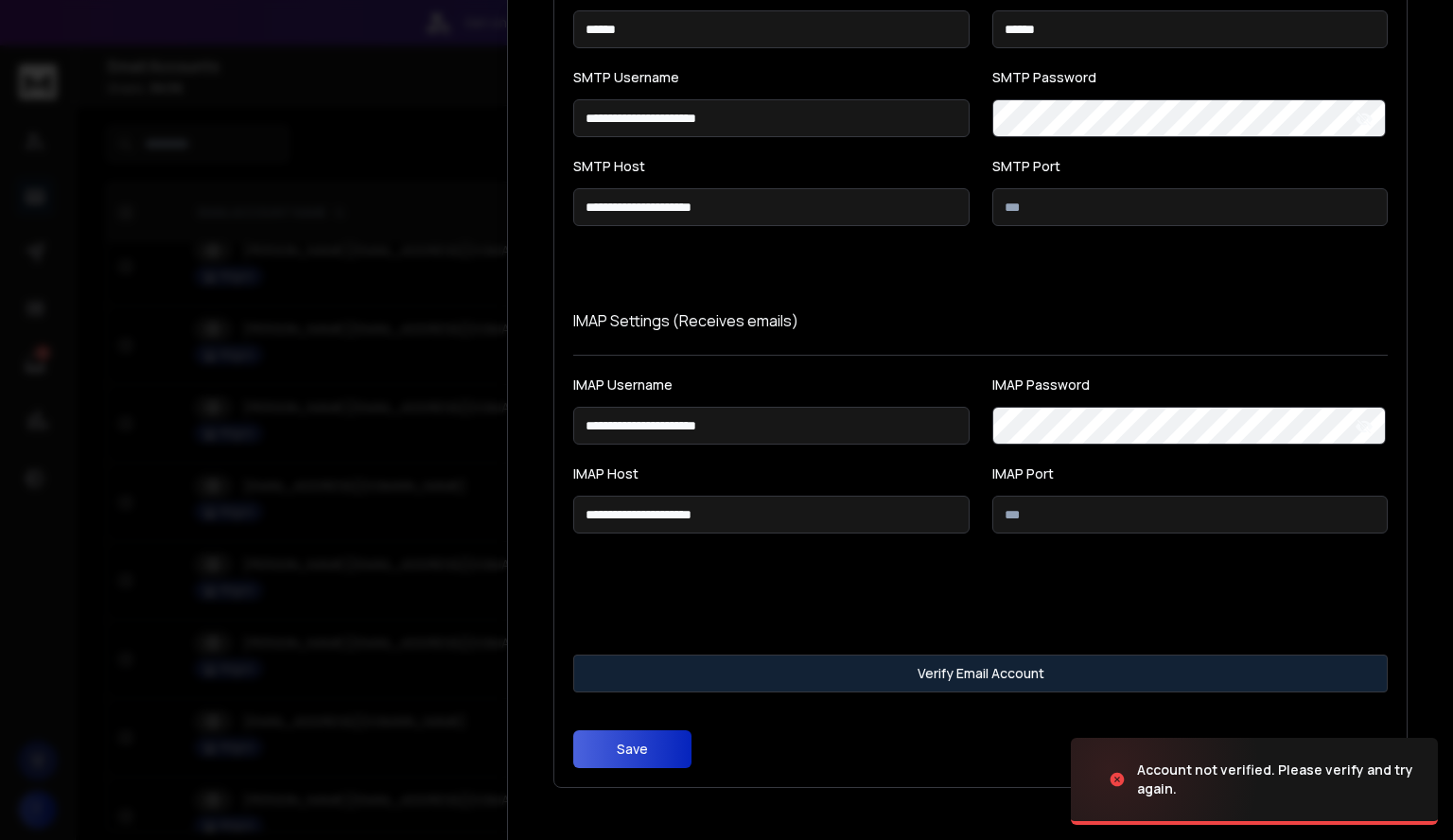
click at [838, 672] on button "Verify Email Account" at bounding box center [980, 674] width 815 height 38
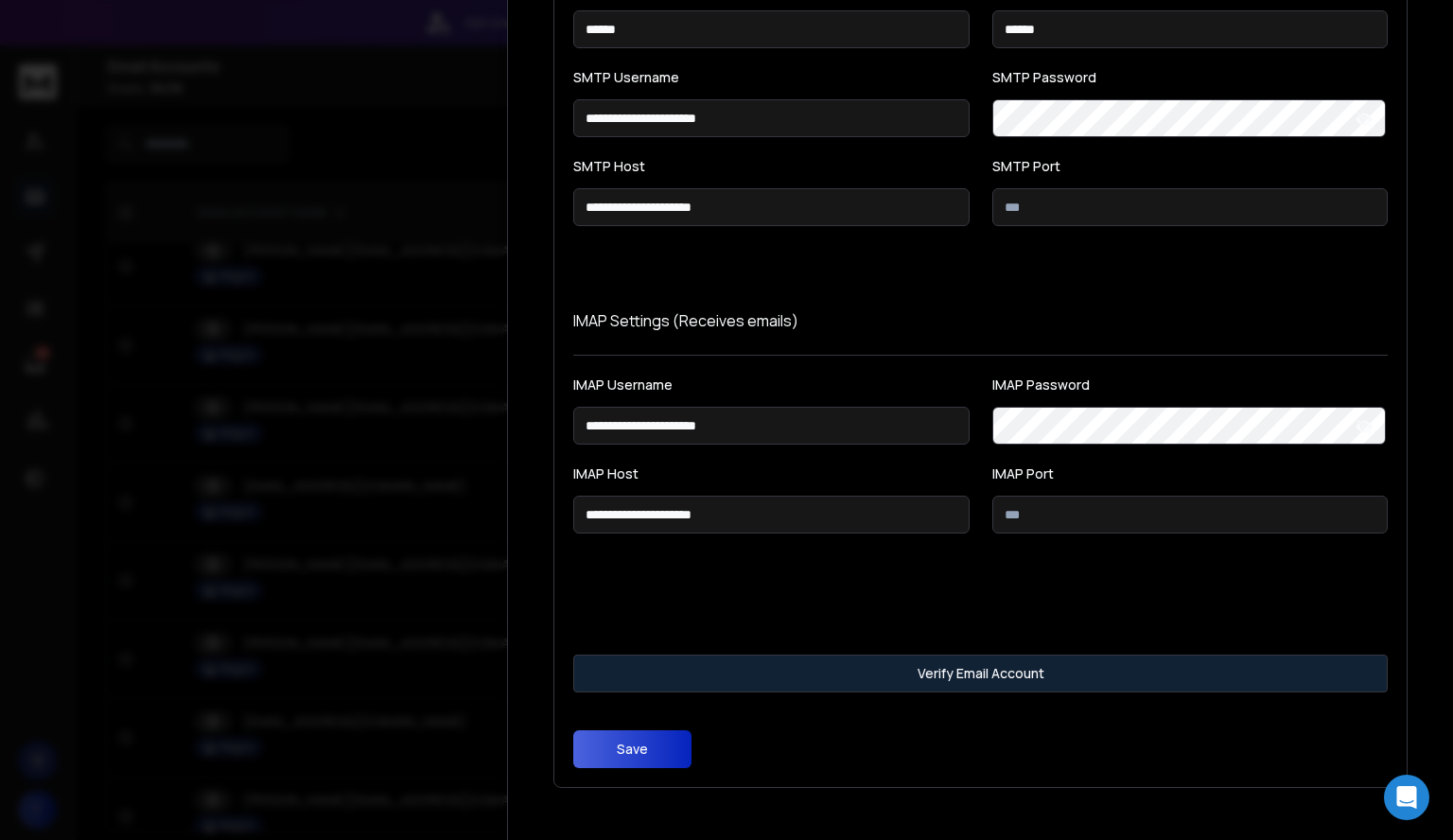
click at [762, 664] on button "Verify Email Account" at bounding box center [980, 674] width 815 height 38
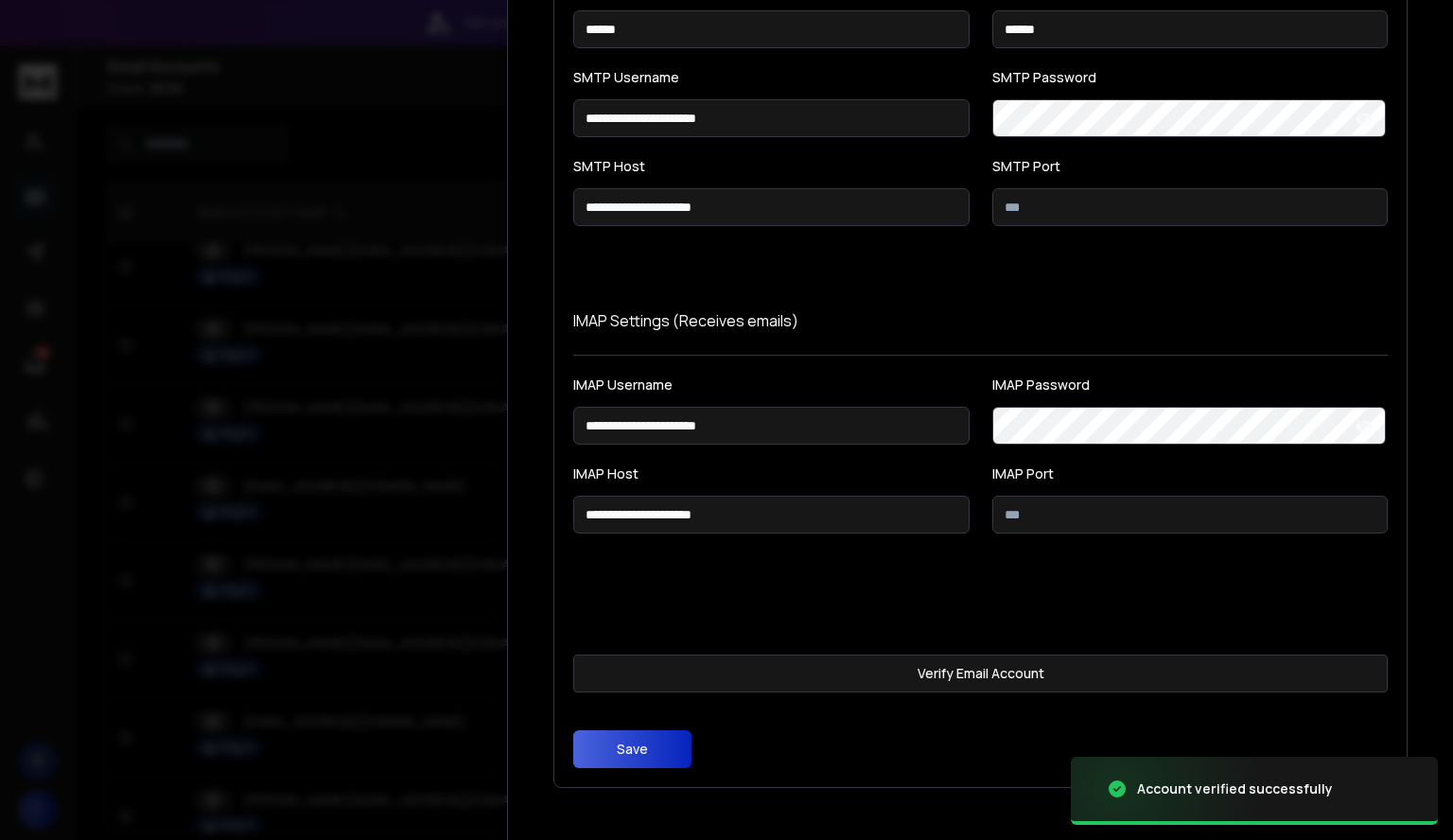
click at [668, 744] on button "Save" at bounding box center [633, 749] width 119 height 38
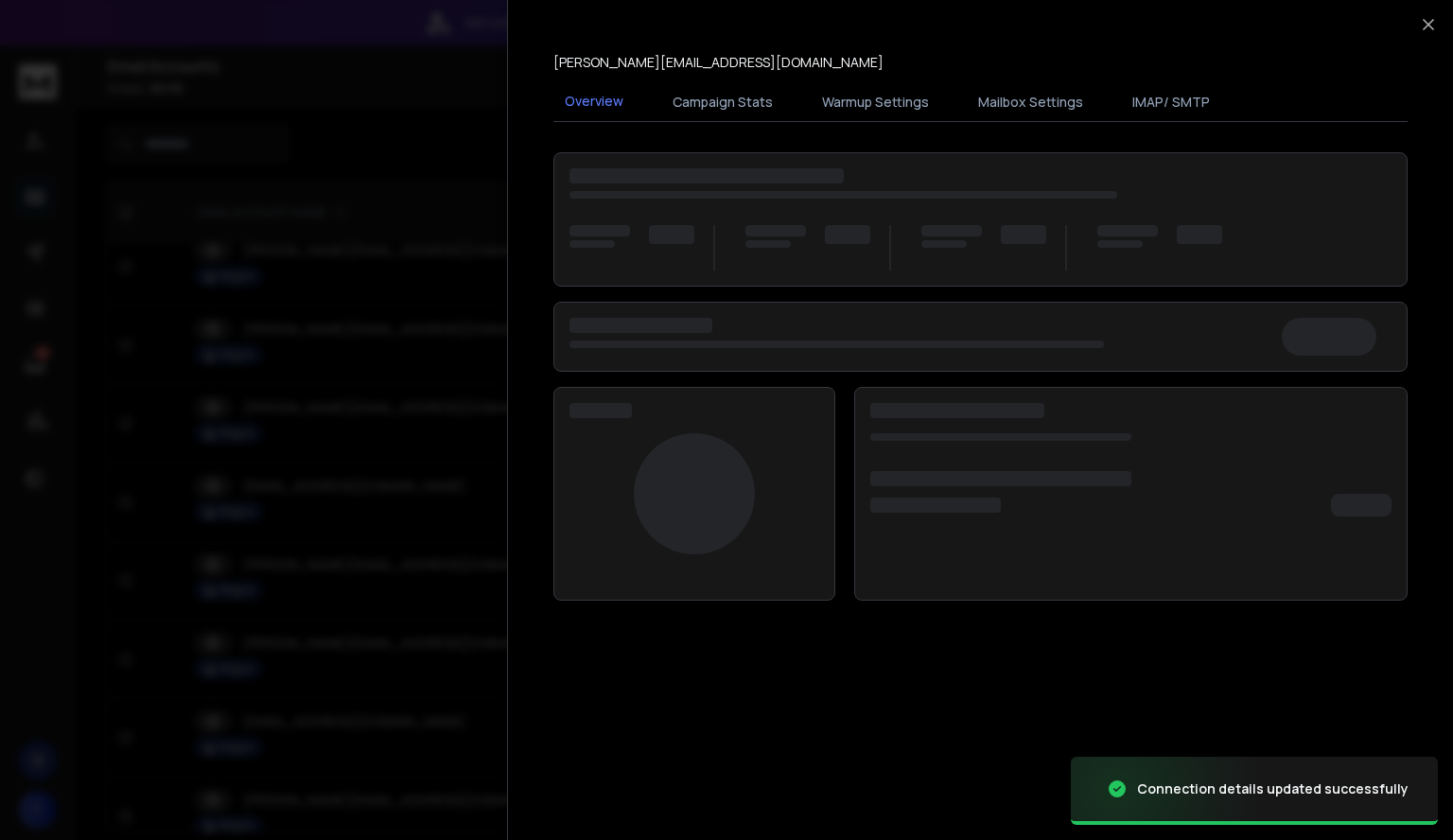
scroll to position [0, 0]
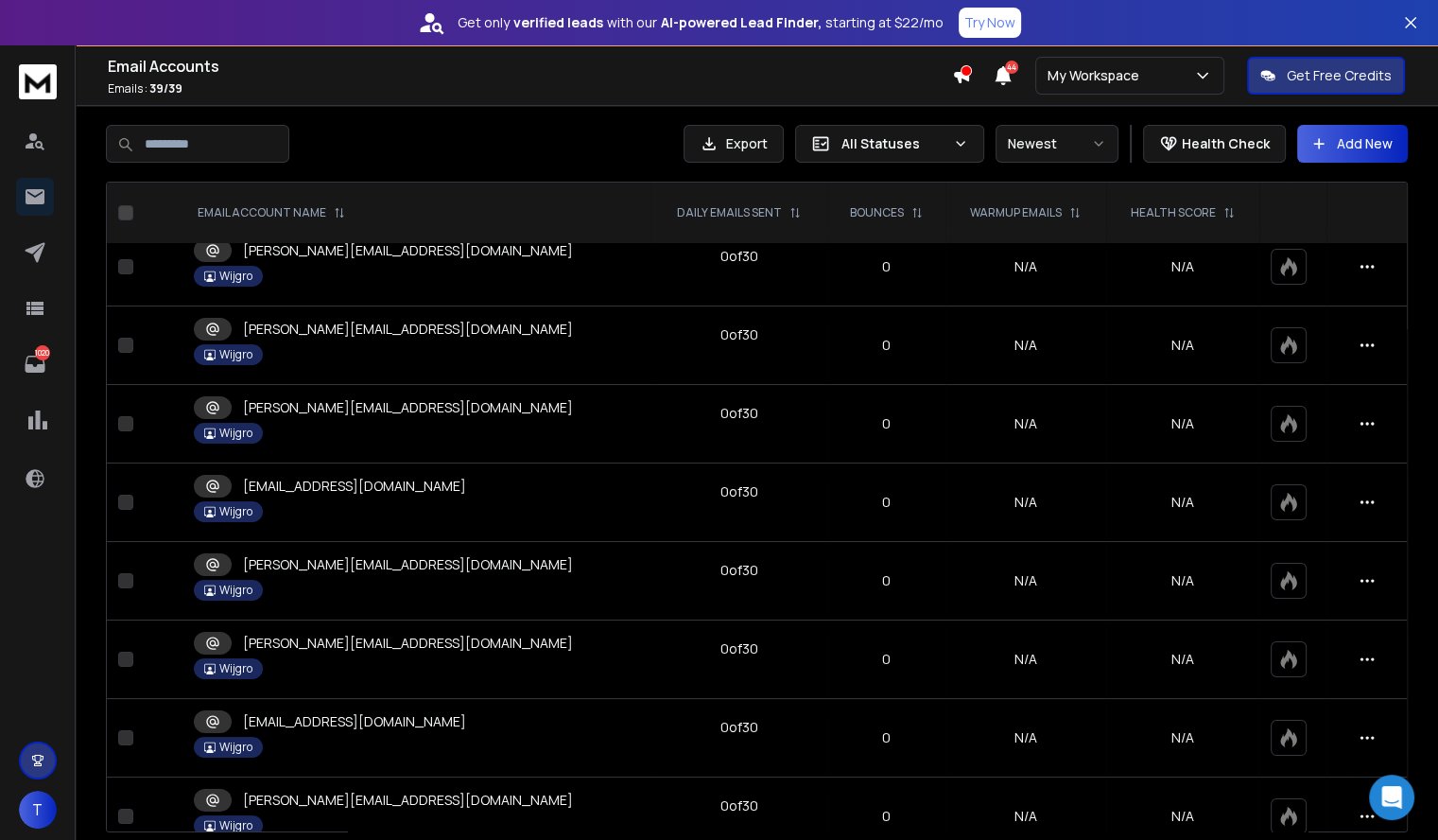
click at [348, 715] on p "[EMAIL_ADDRESS][DOMAIN_NAME]" at bounding box center [354, 721] width 223 height 19
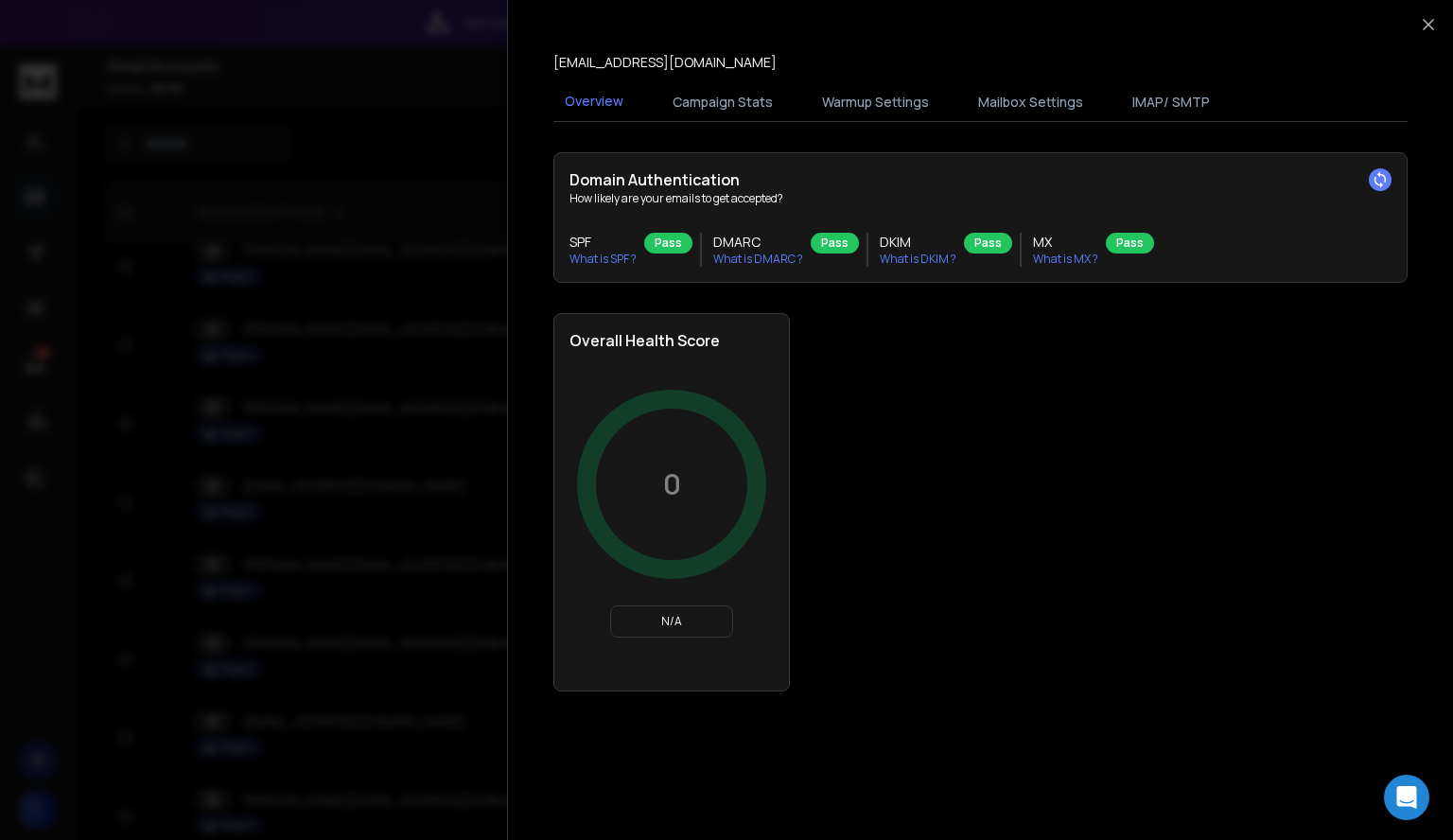
click at [1146, 92] on button "IMAP/ SMTP" at bounding box center [1171, 101] width 101 height 41
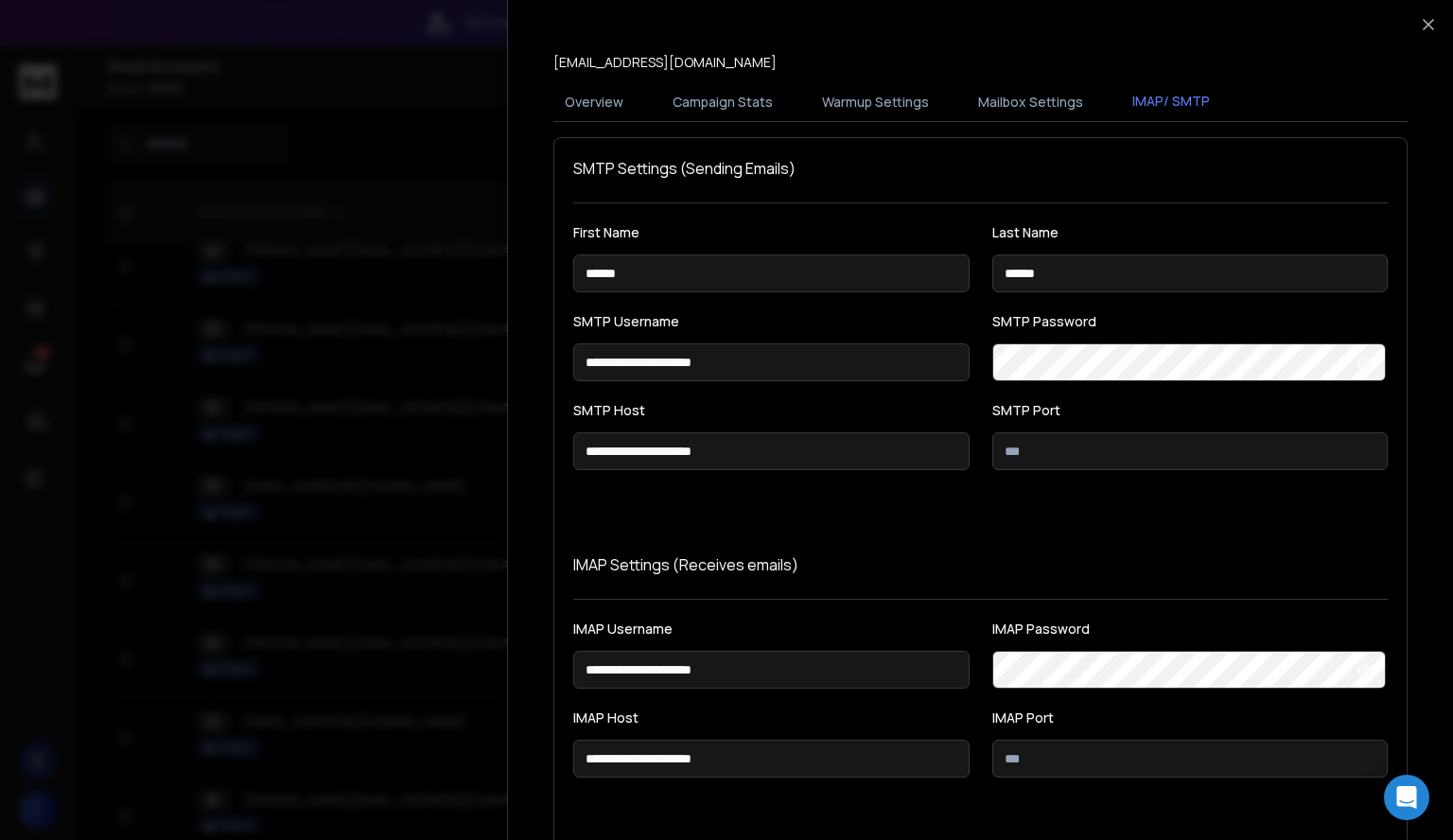
click at [799, 356] on div "**********" at bounding box center [980, 347] width 815 height 66
click at [923, 662] on div "**********" at bounding box center [980, 654] width 815 height 66
click at [1126, 534] on form "**********" at bounding box center [980, 608] width 815 height 808
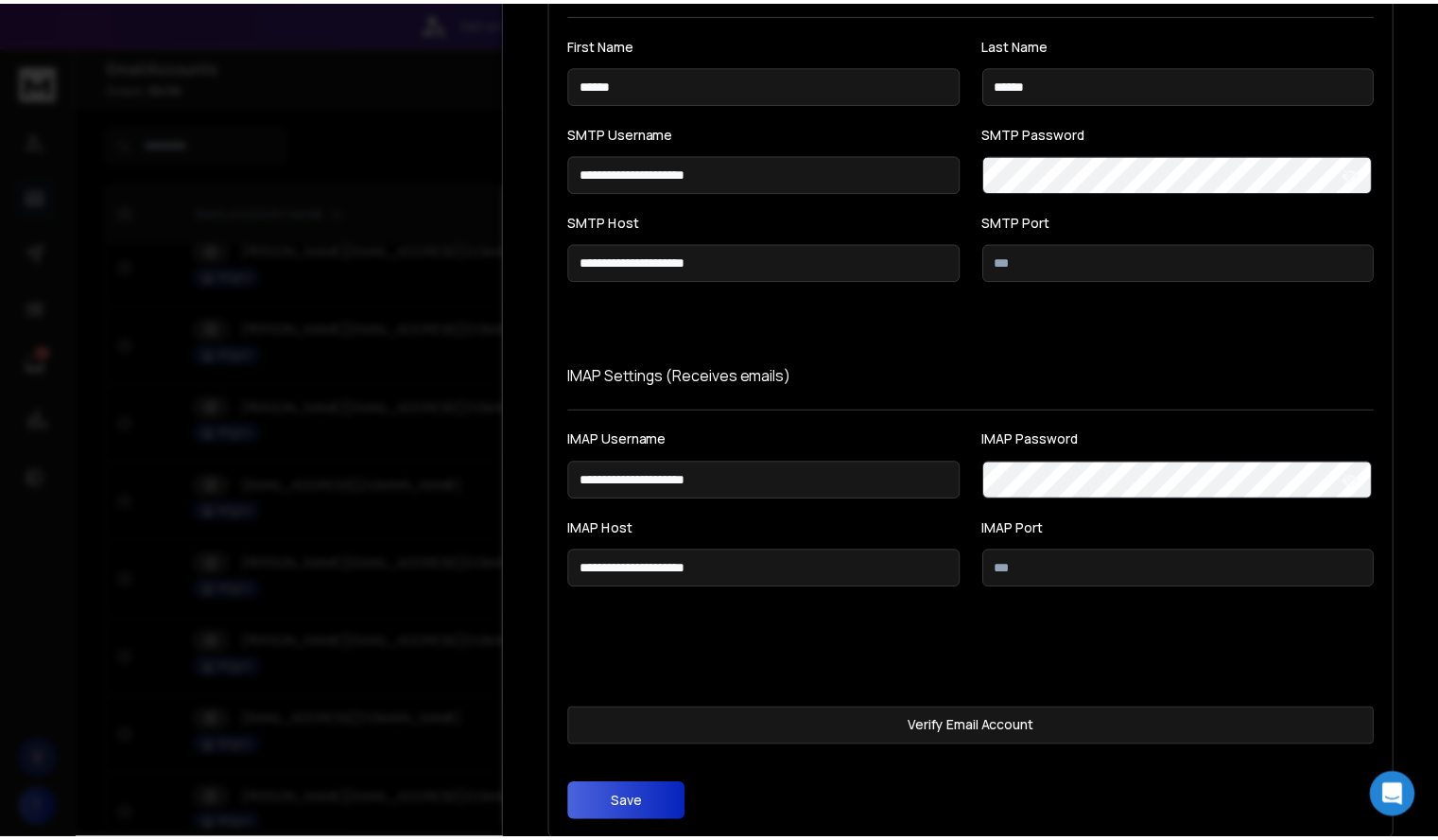
scroll to position [244, 0]
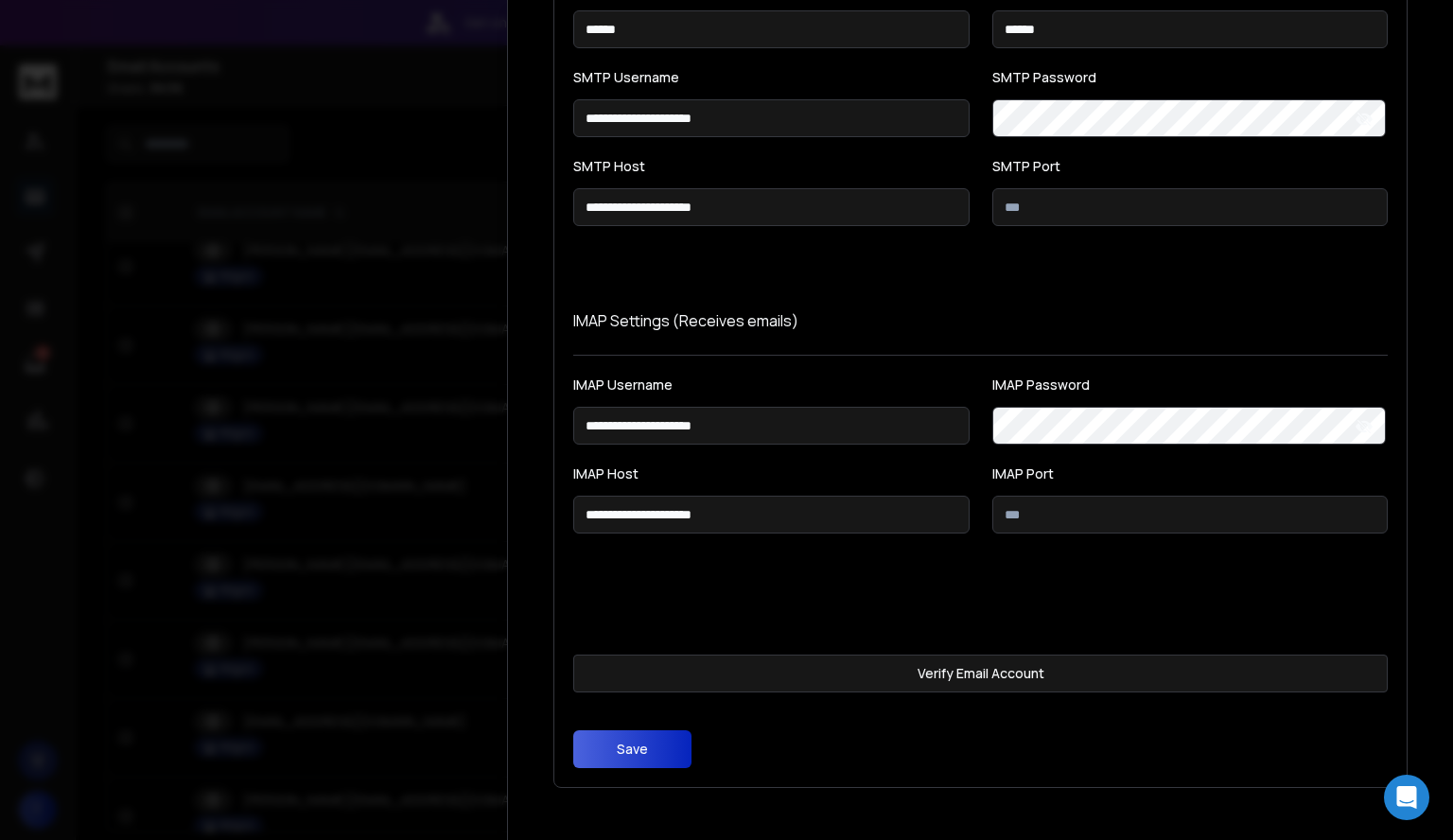
click at [652, 749] on button "Save" at bounding box center [633, 749] width 119 height 38
click at [1359, 424] on icon at bounding box center [1364, 427] width 13 height 13
click at [1359, 117] on icon at bounding box center [1364, 120] width 13 height 13
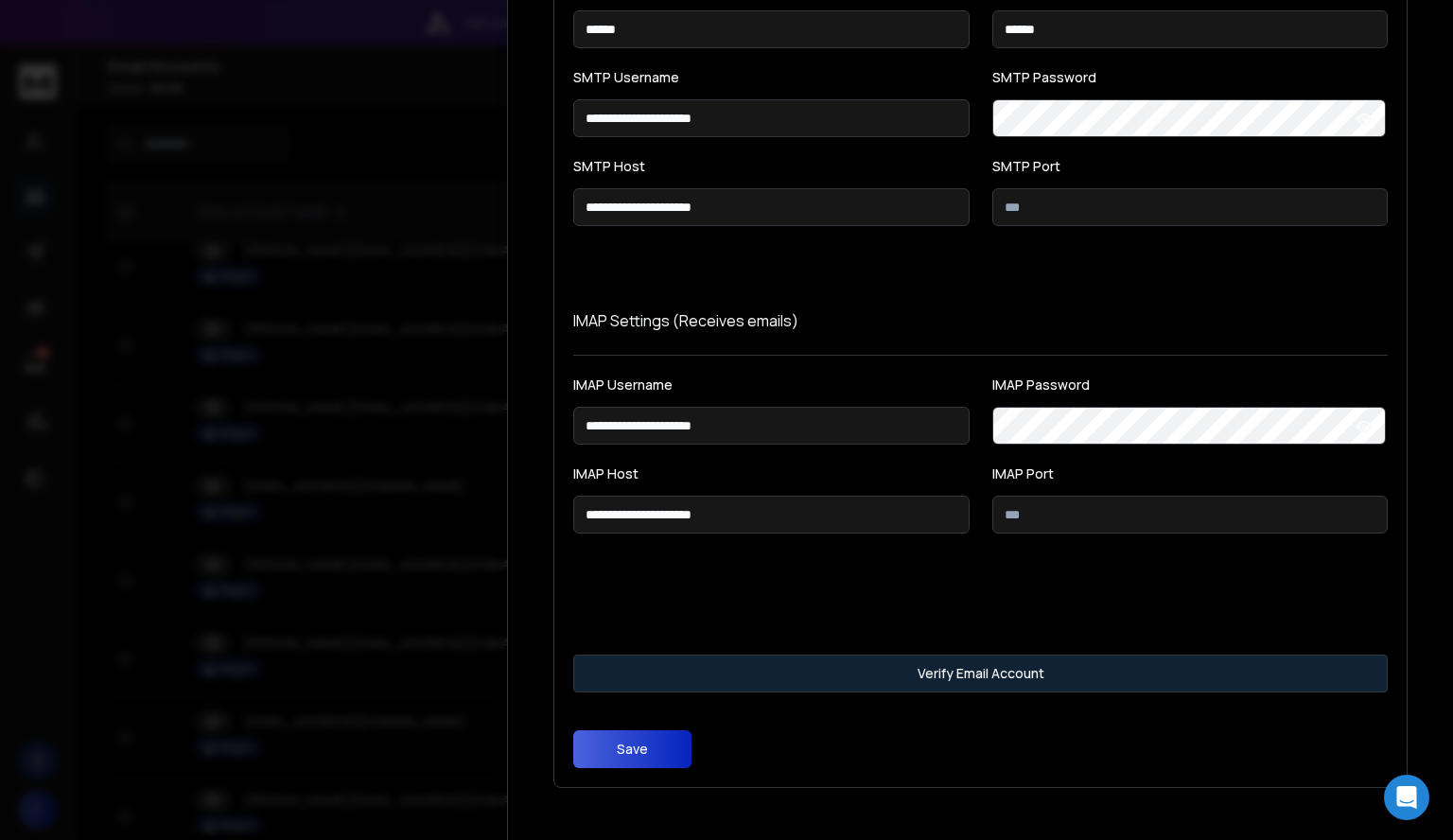
click at [702, 675] on button "Verify Email Account" at bounding box center [980, 674] width 815 height 38
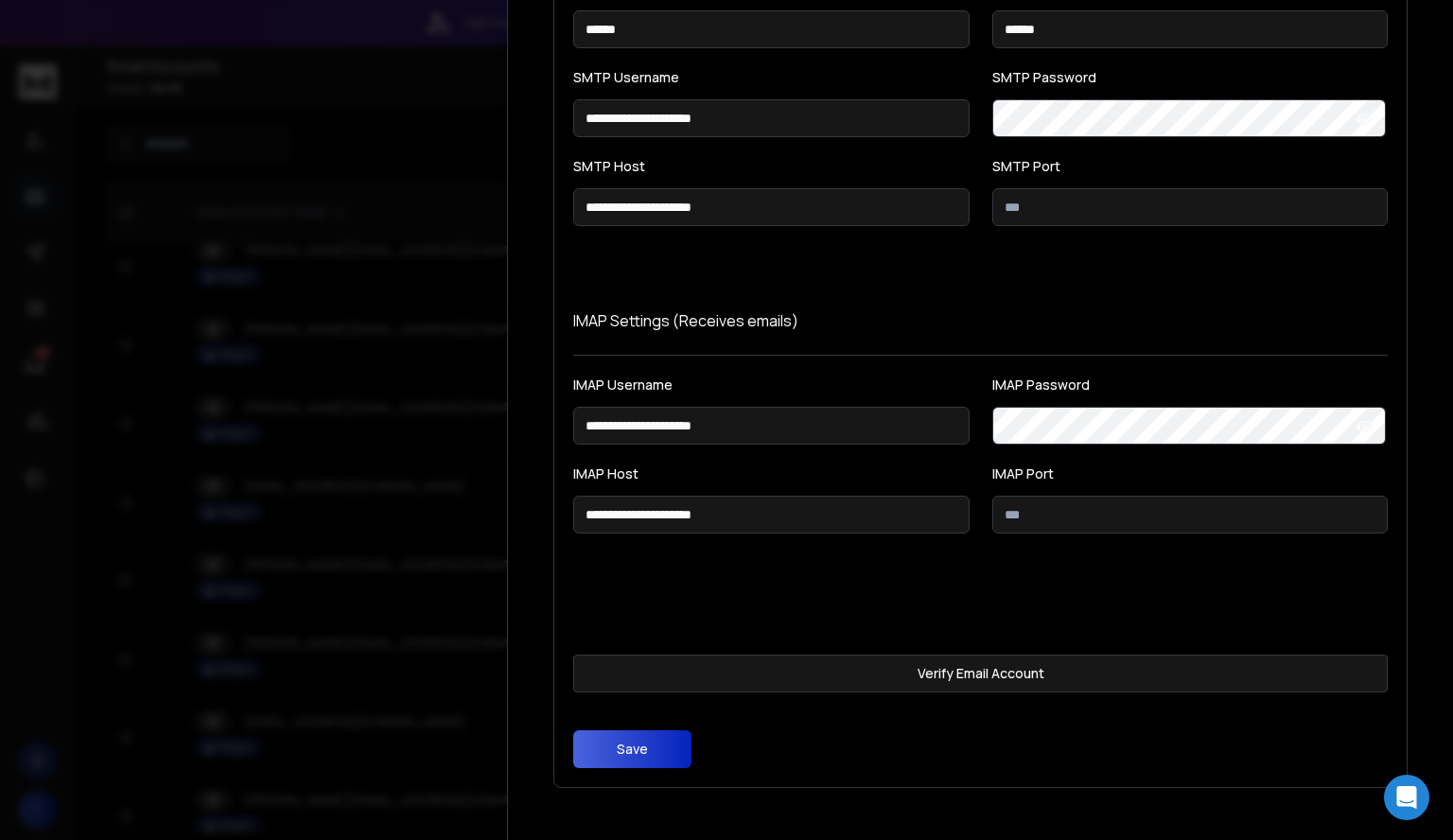
click at [898, 674] on button "Verify Email Account" at bounding box center [980, 674] width 815 height 38
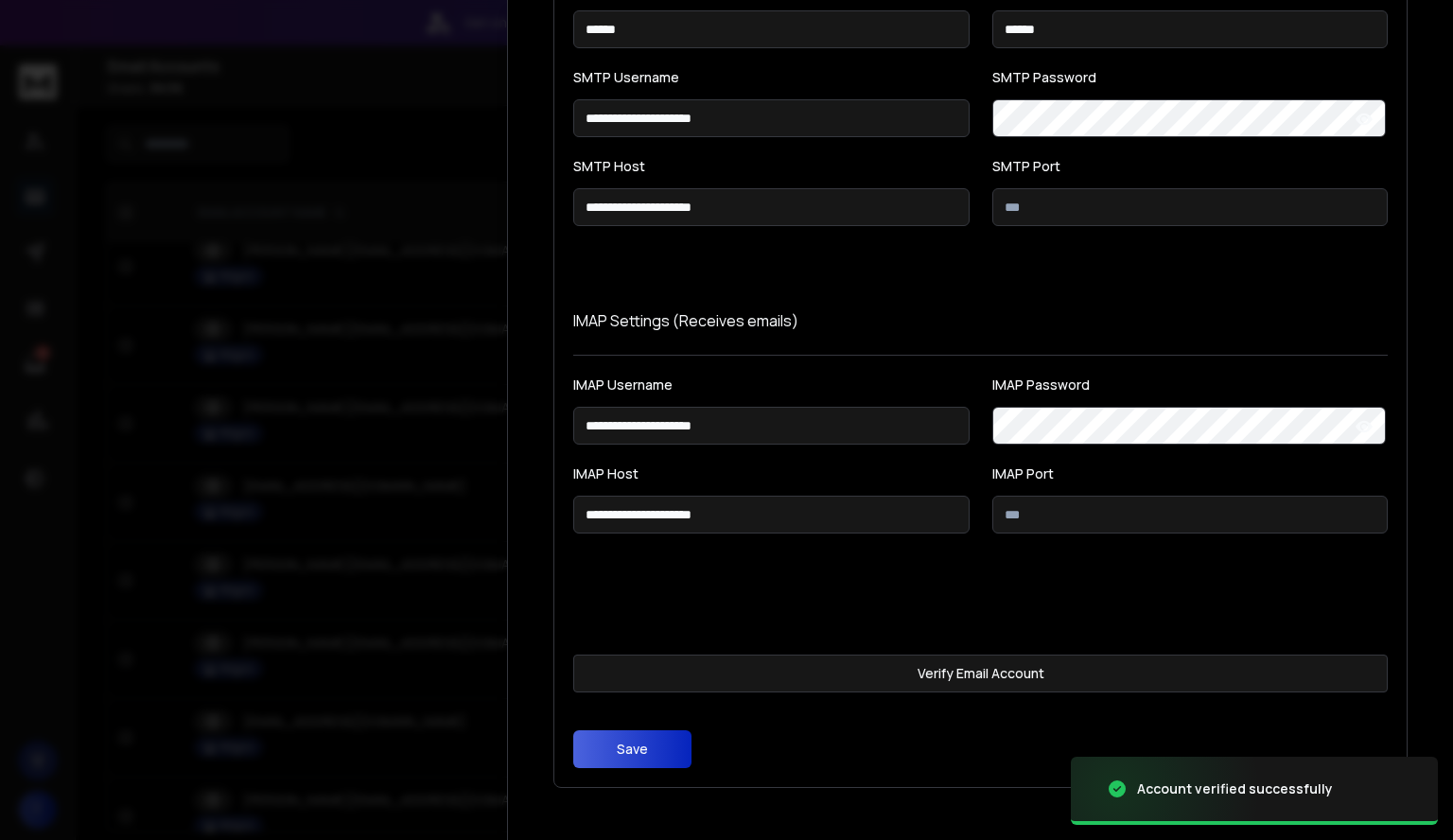
click at [627, 750] on button "Save" at bounding box center [633, 749] width 119 height 38
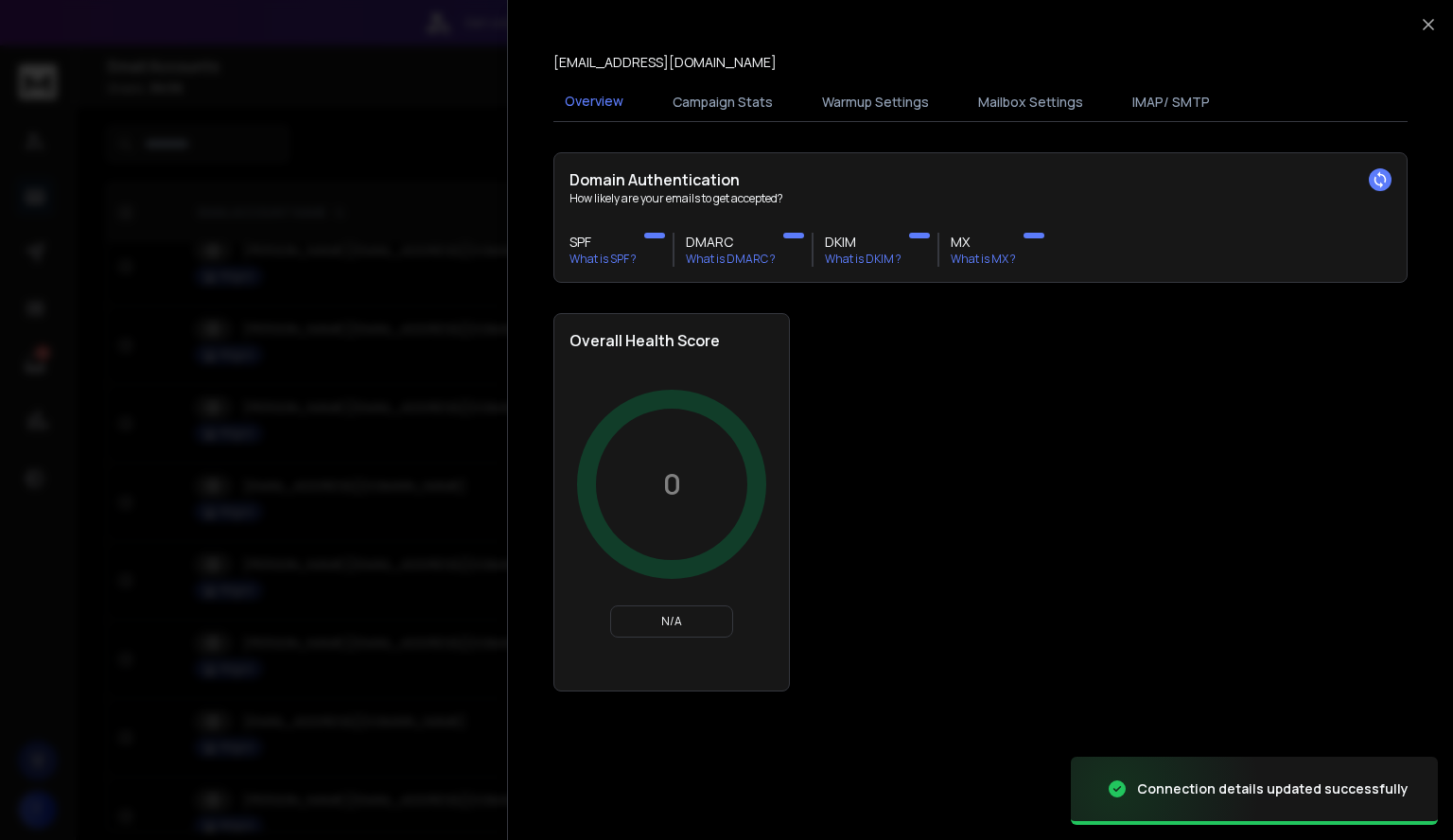
scroll to position [0, 0]
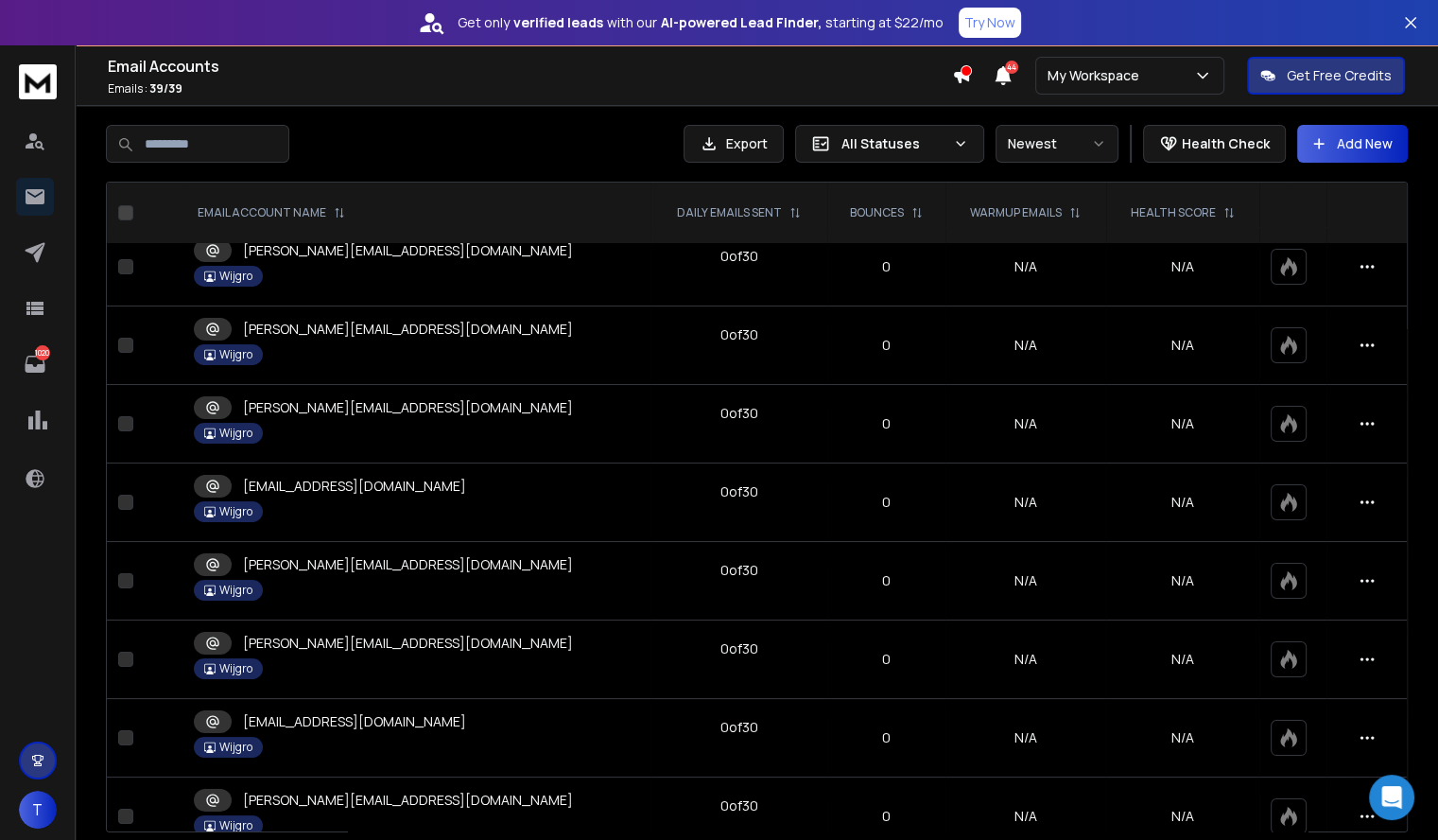
click at [310, 794] on p "[PERSON_NAME][EMAIL_ADDRESS][DOMAIN_NAME]" at bounding box center [408, 800] width 330 height 19
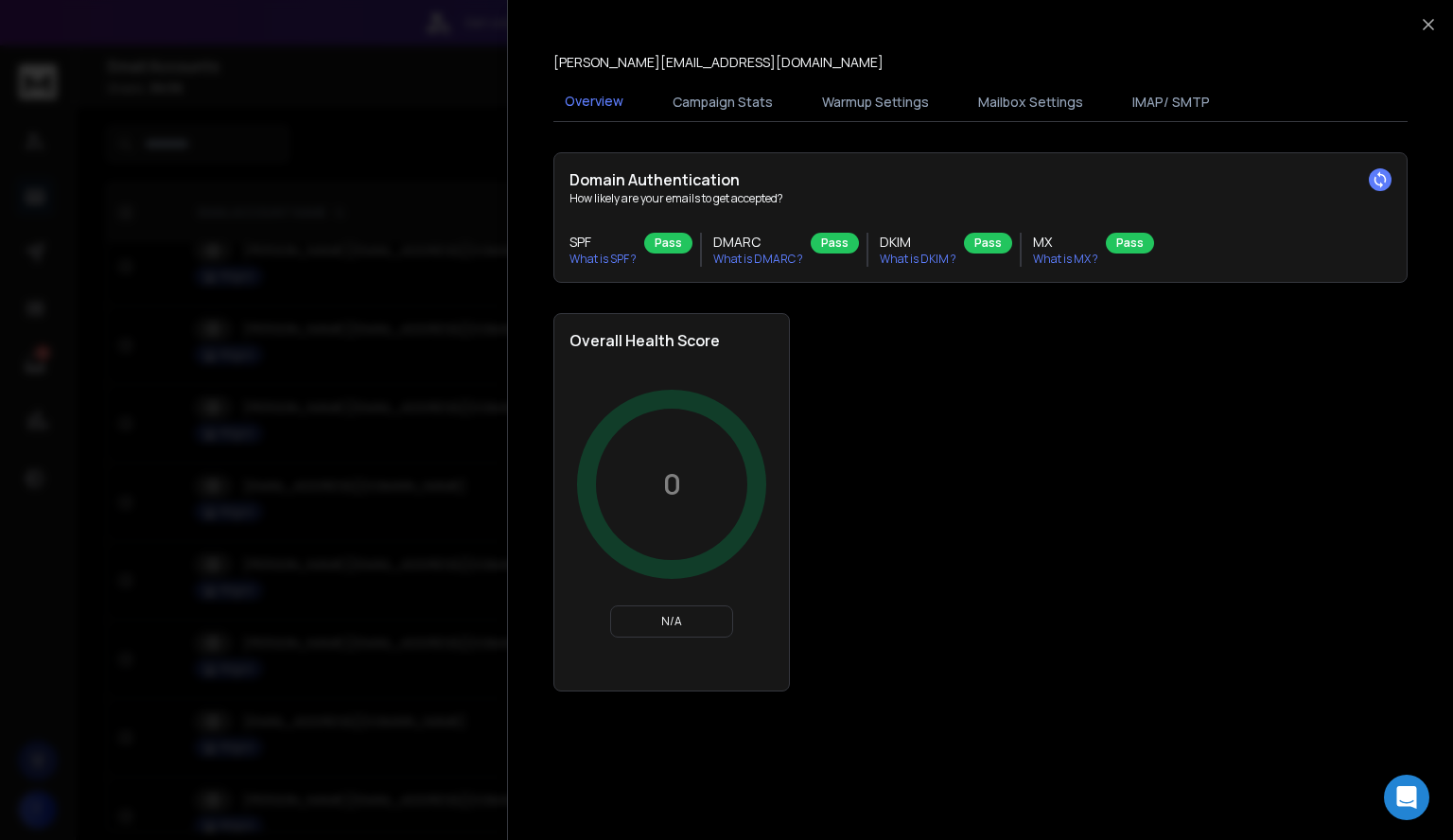
click at [1165, 93] on button "IMAP/ SMTP" at bounding box center [1171, 101] width 101 height 41
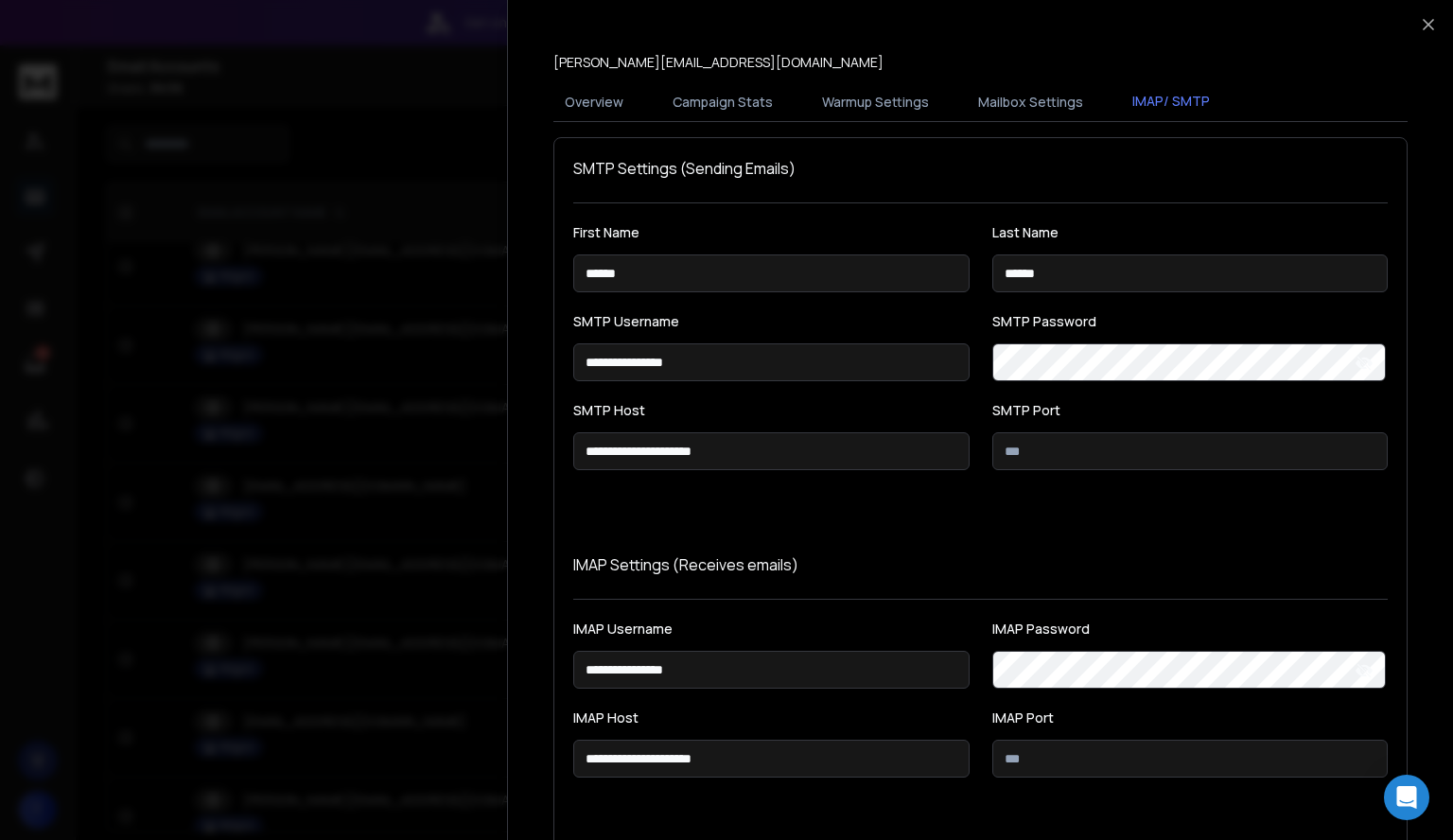
click at [888, 362] on div "**********" at bounding box center [980, 347] width 815 height 66
click at [967, 670] on div "**********" at bounding box center [980, 654] width 815 height 66
click at [1142, 560] on p "IMAP Settings (Receives emails)" at bounding box center [980, 564] width 815 height 23
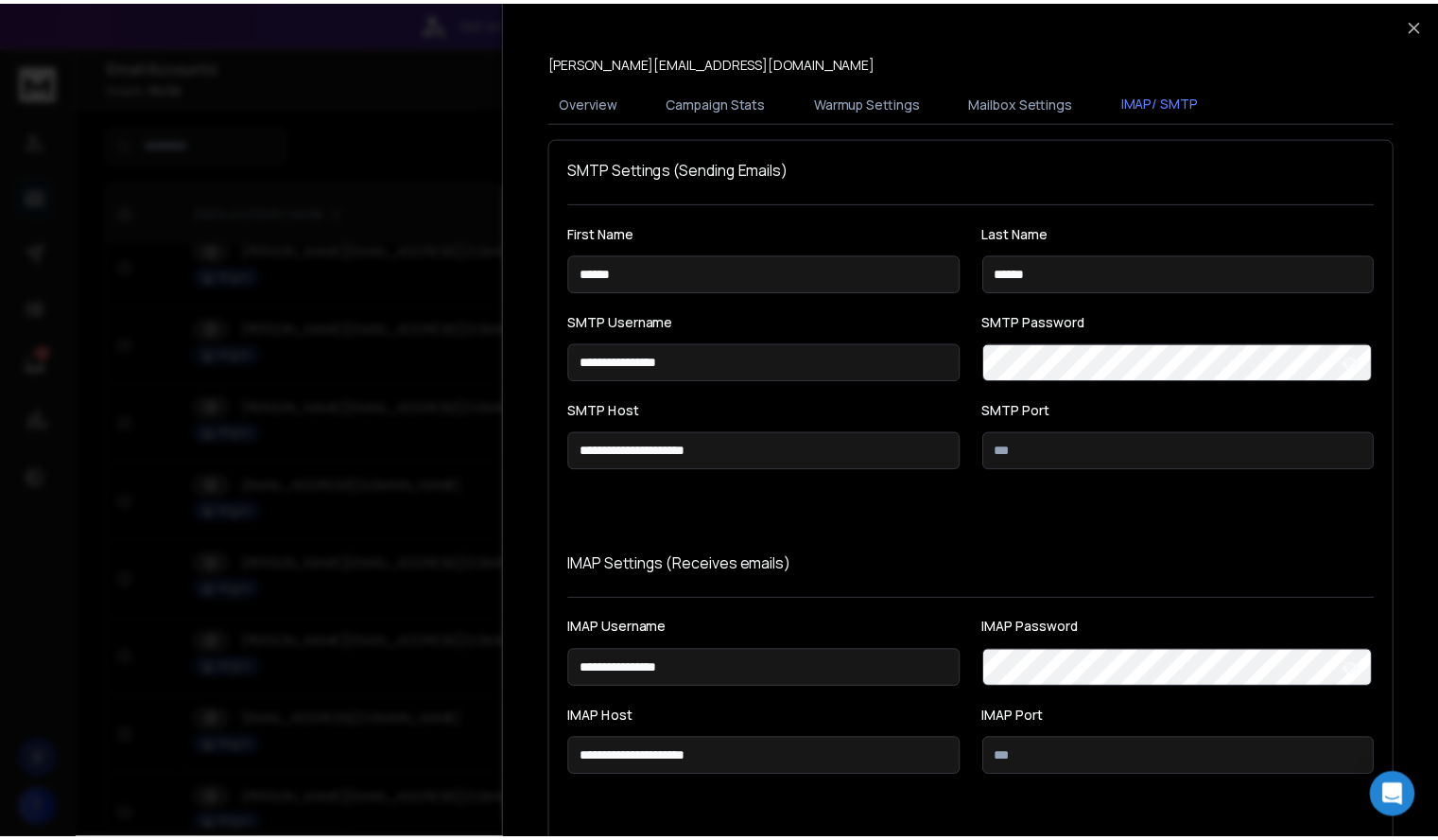
scroll to position [244, 0]
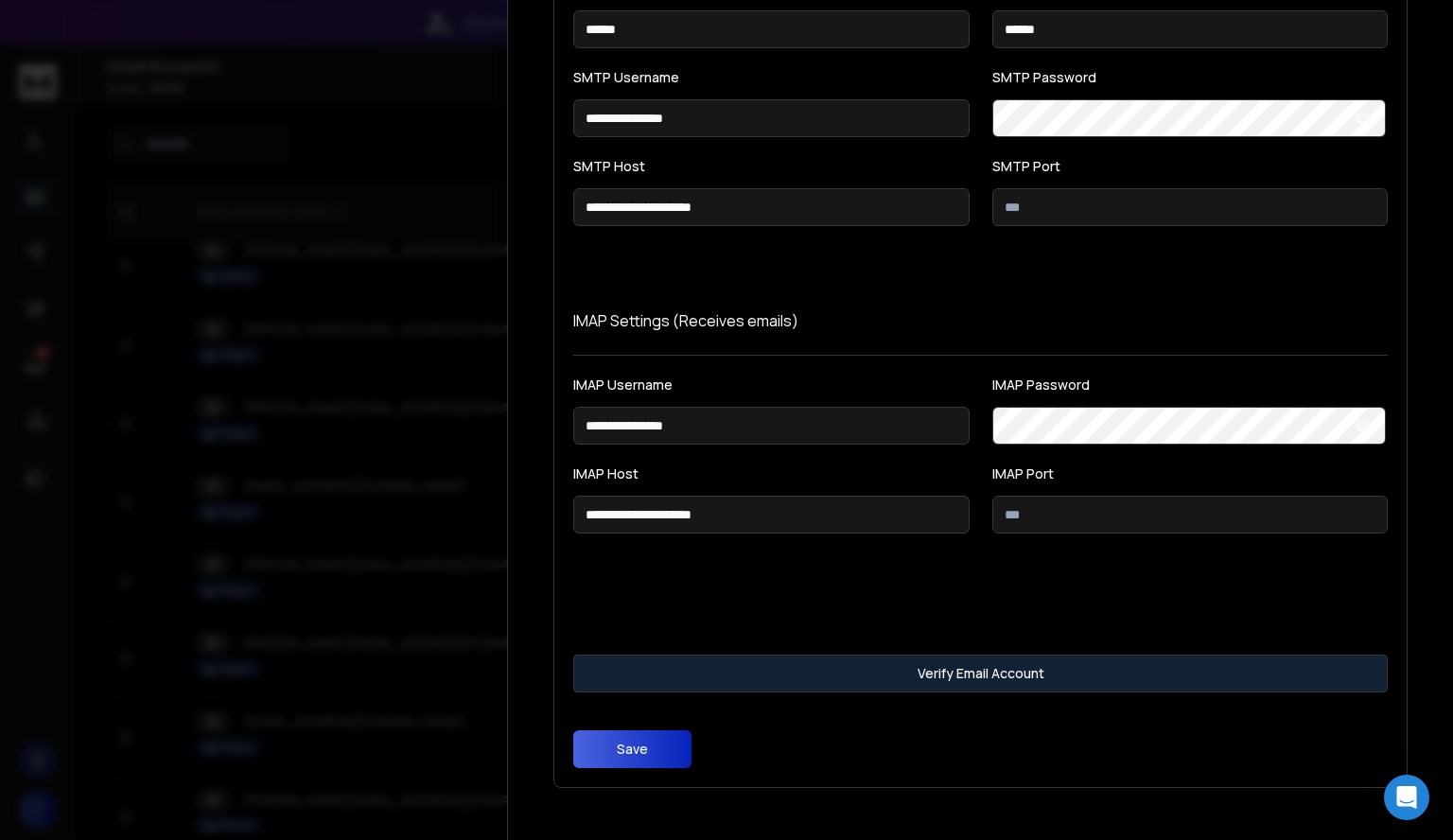
click at [820, 676] on button "Verify Email Account" at bounding box center [980, 674] width 815 height 38
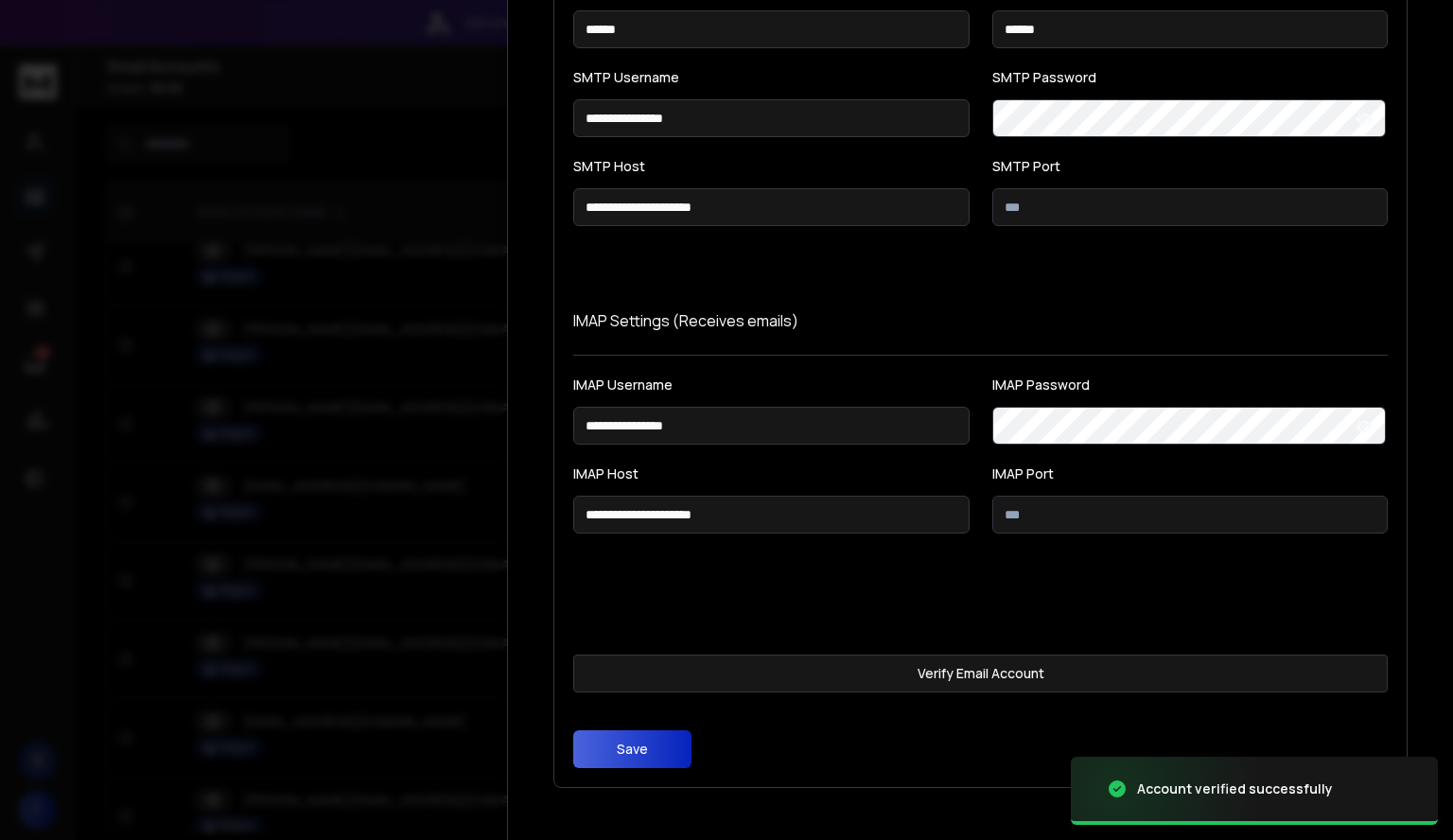
click at [656, 751] on button "Save" at bounding box center [633, 749] width 119 height 38
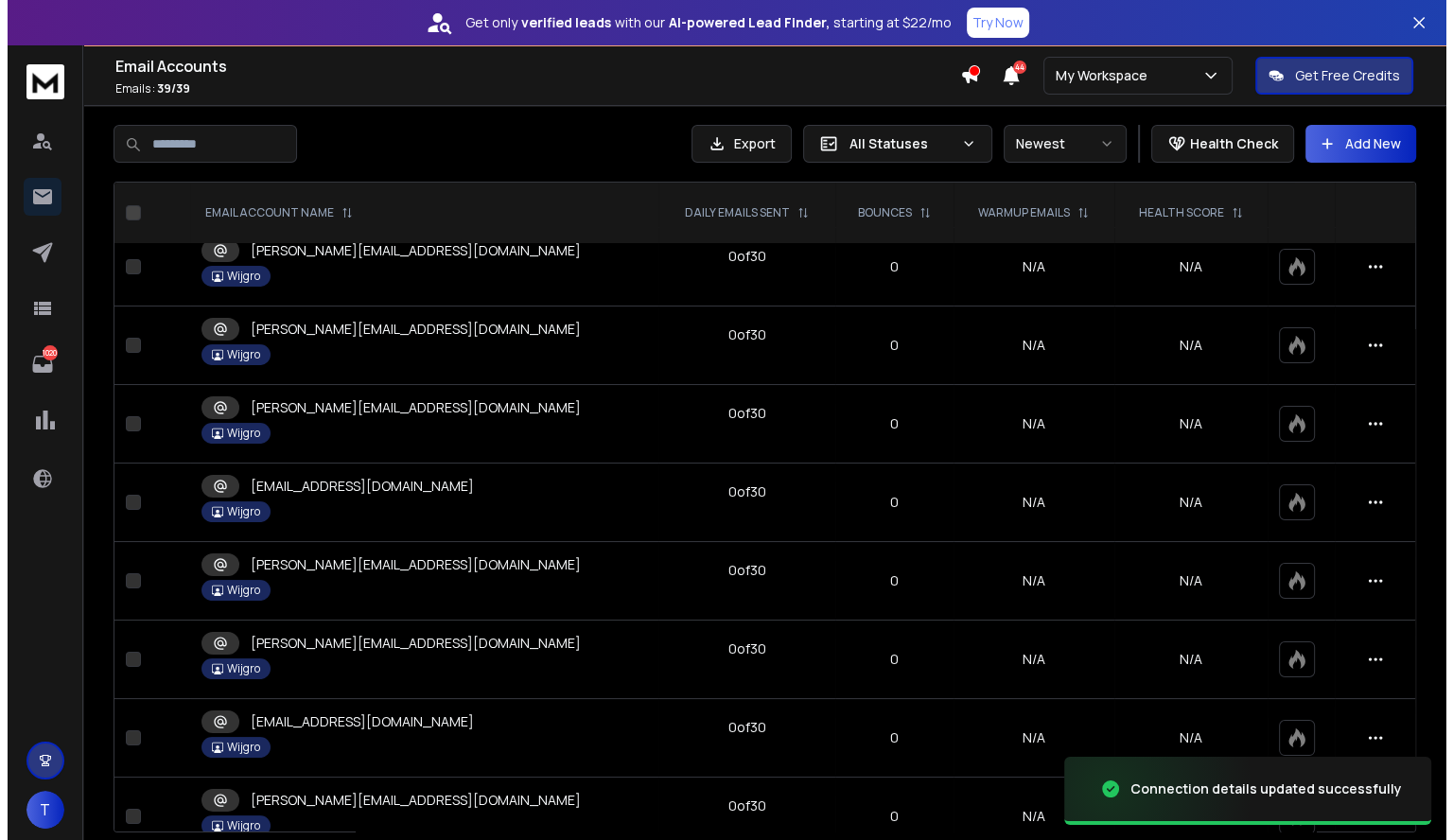
scroll to position [189, 0]
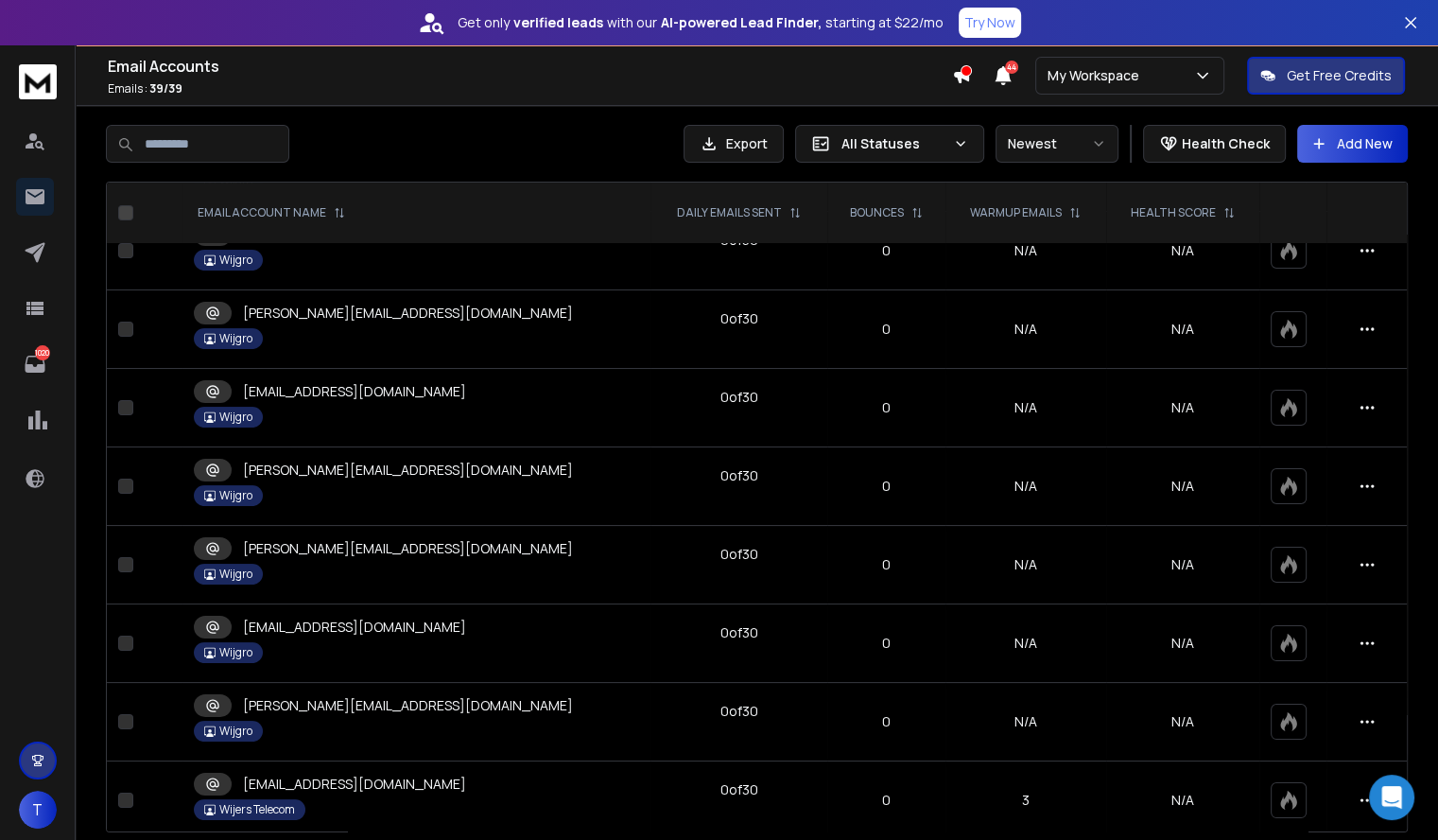
click at [376, 776] on p "[EMAIL_ADDRESS][DOMAIN_NAME]" at bounding box center [354, 785] width 223 height 19
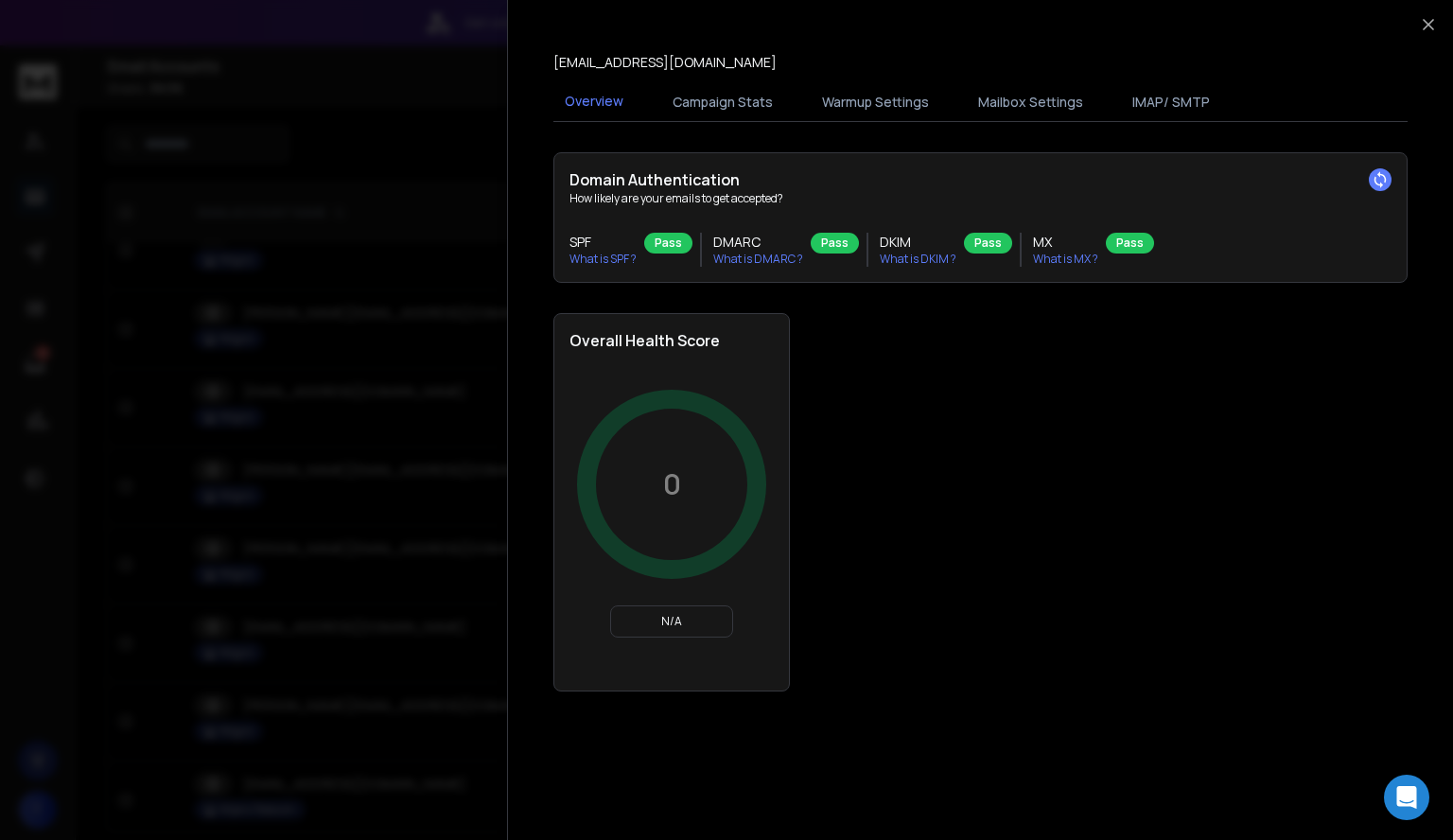
click at [1188, 93] on button "IMAP/ SMTP" at bounding box center [1171, 101] width 101 height 41
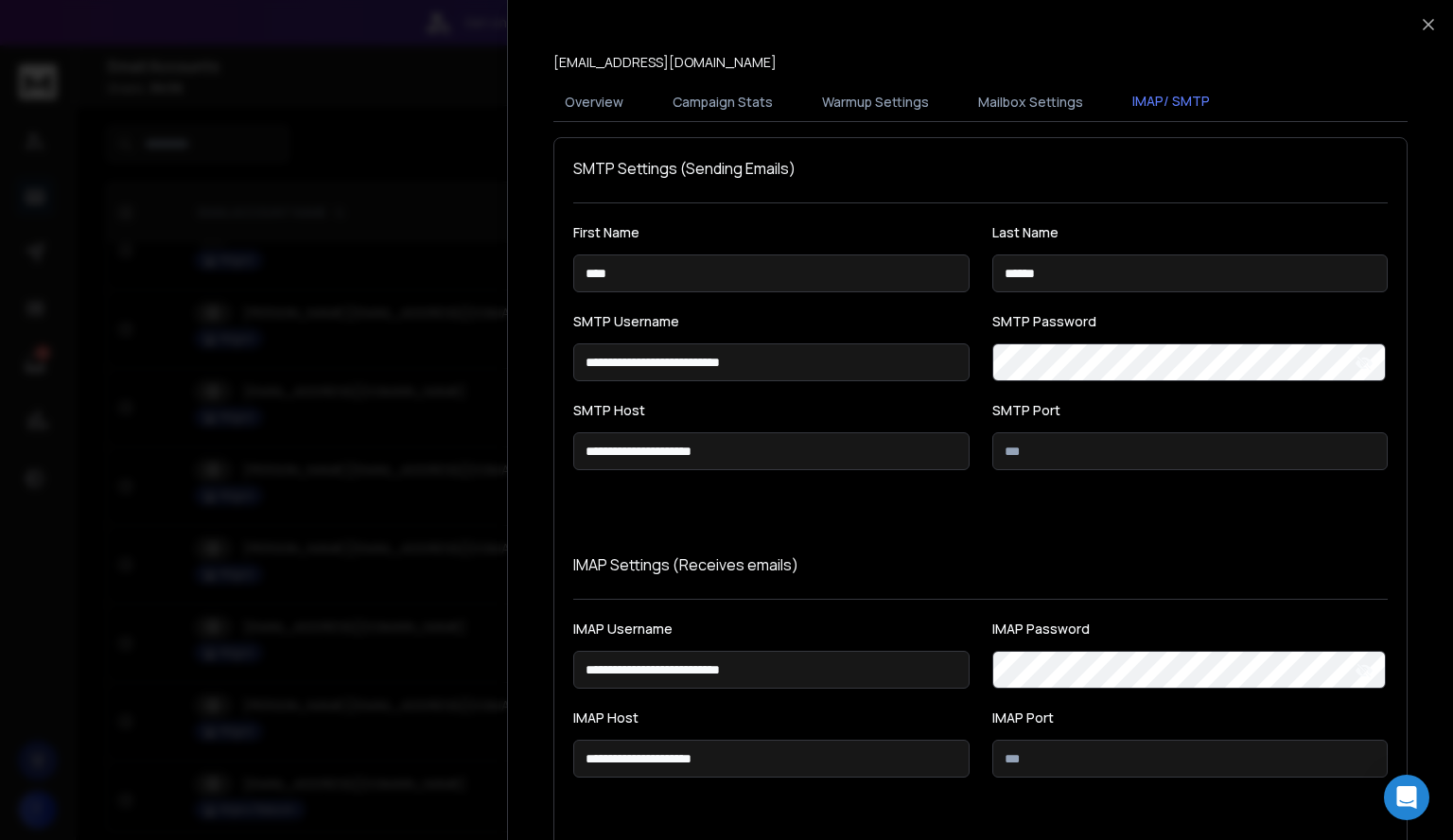
click at [866, 360] on div "**********" at bounding box center [980, 347] width 815 height 66
click at [973, 675] on div "**********" at bounding box center [980, 654] width 815 height 66
click at [1142, 556] on p "IMAP Settings (Receives emails)" at bounding box center [980, 564] width 815 height 23
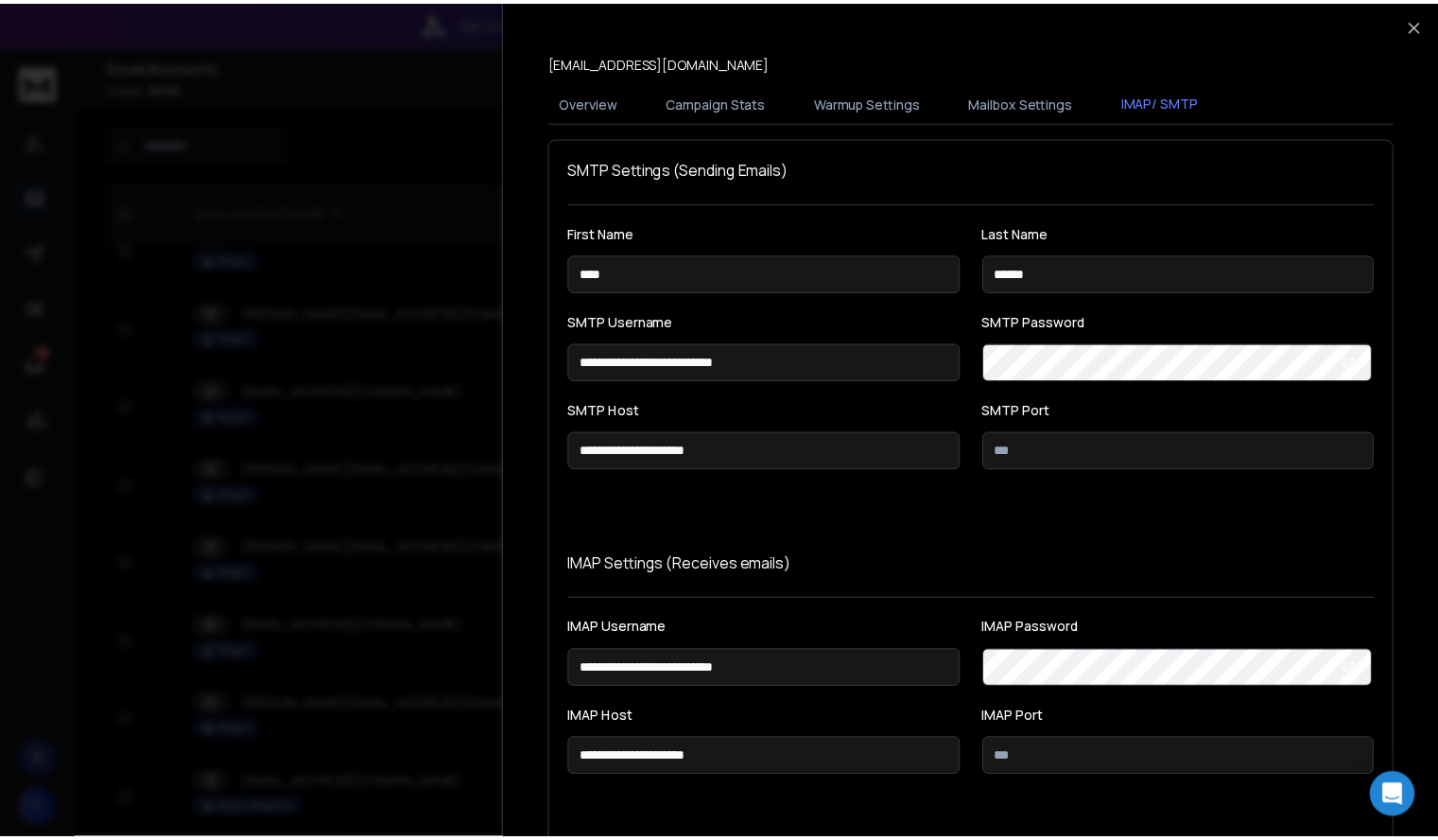
scroll to position [244, 0]
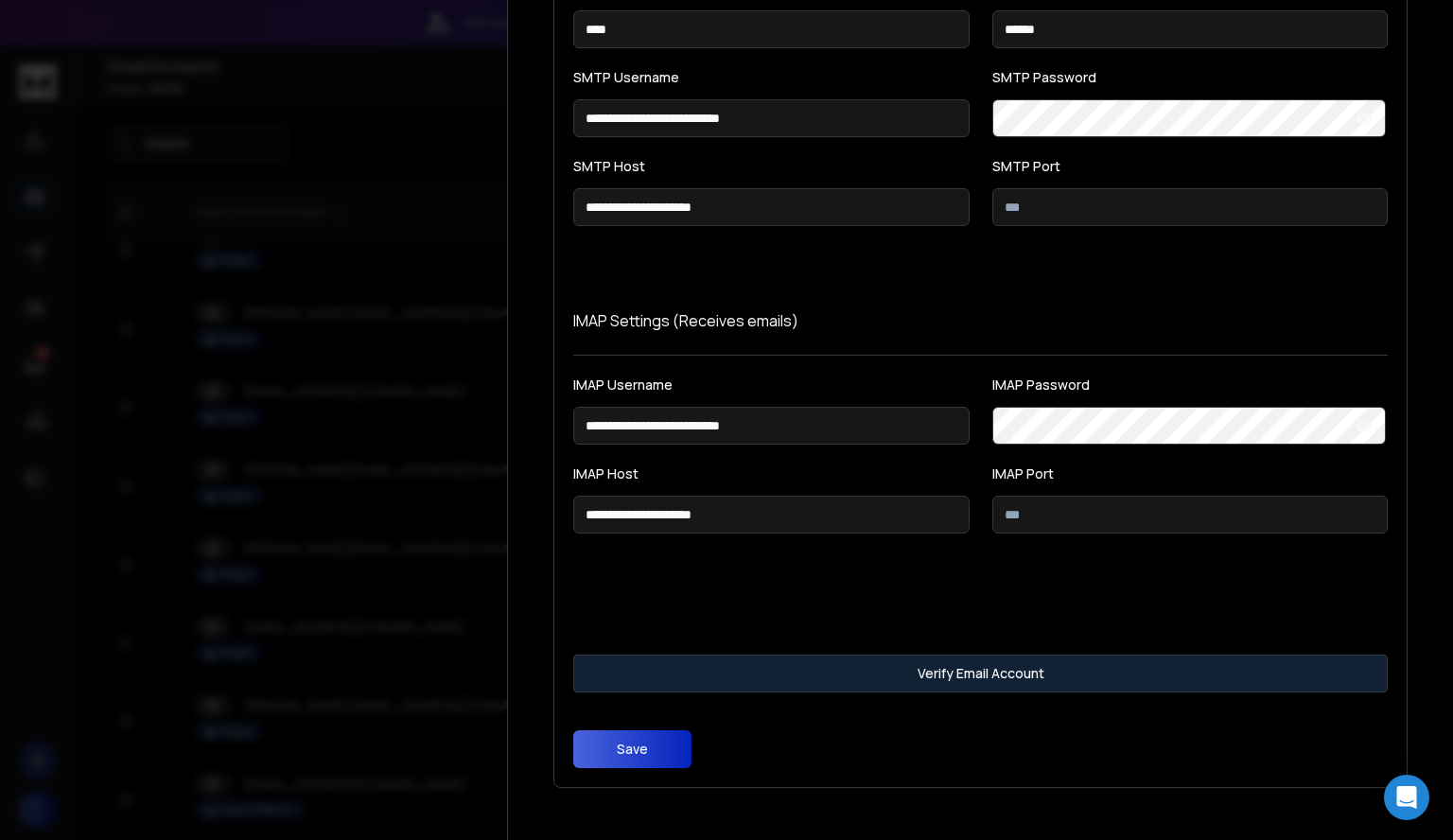
click at [862, 673] on button "Verify Email Account" at bounding box center [980, 674] width 815 height 38
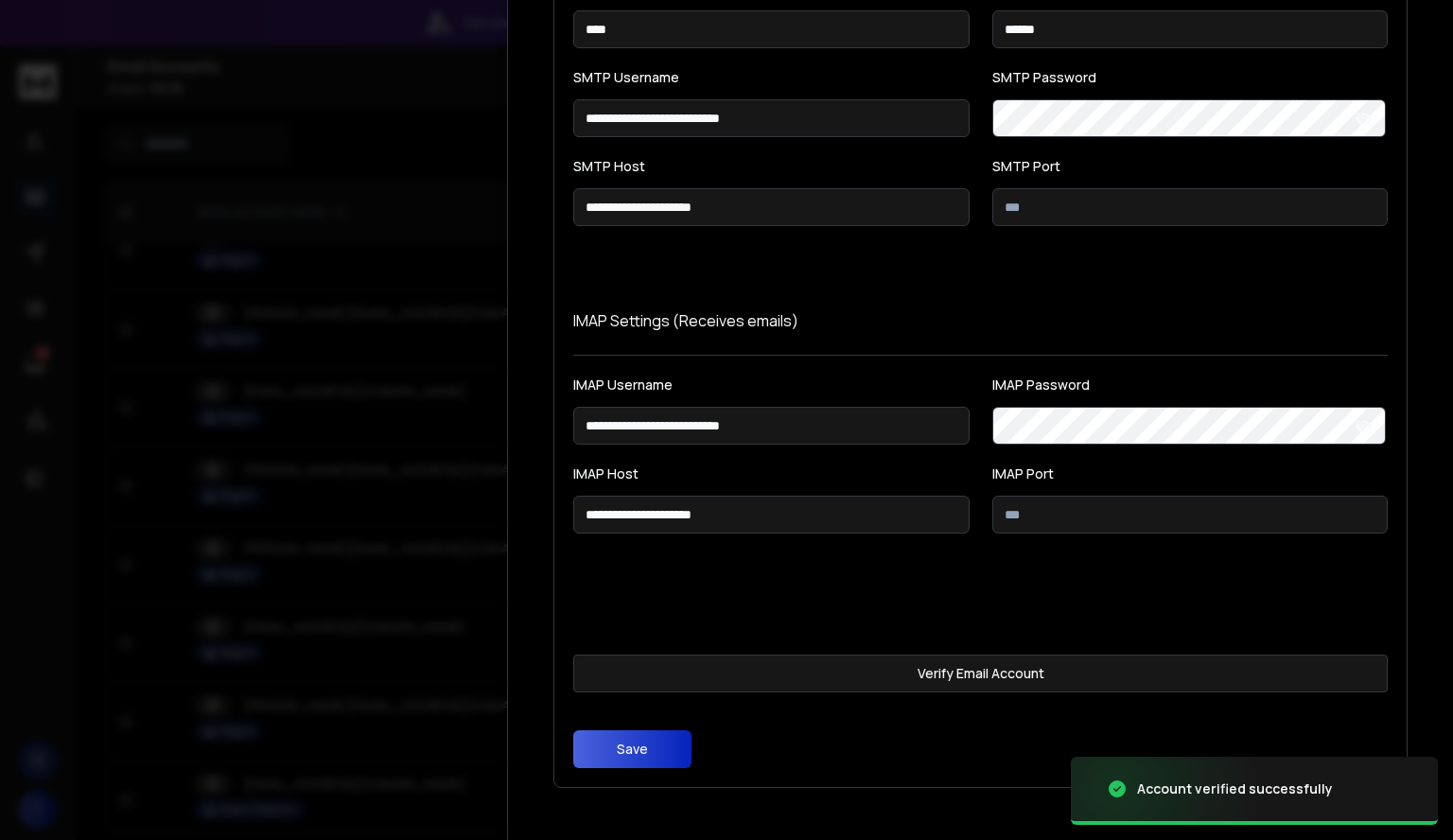
click at [656, 749] on button "Save" at bounding box center [633, 749] width 119 height 38
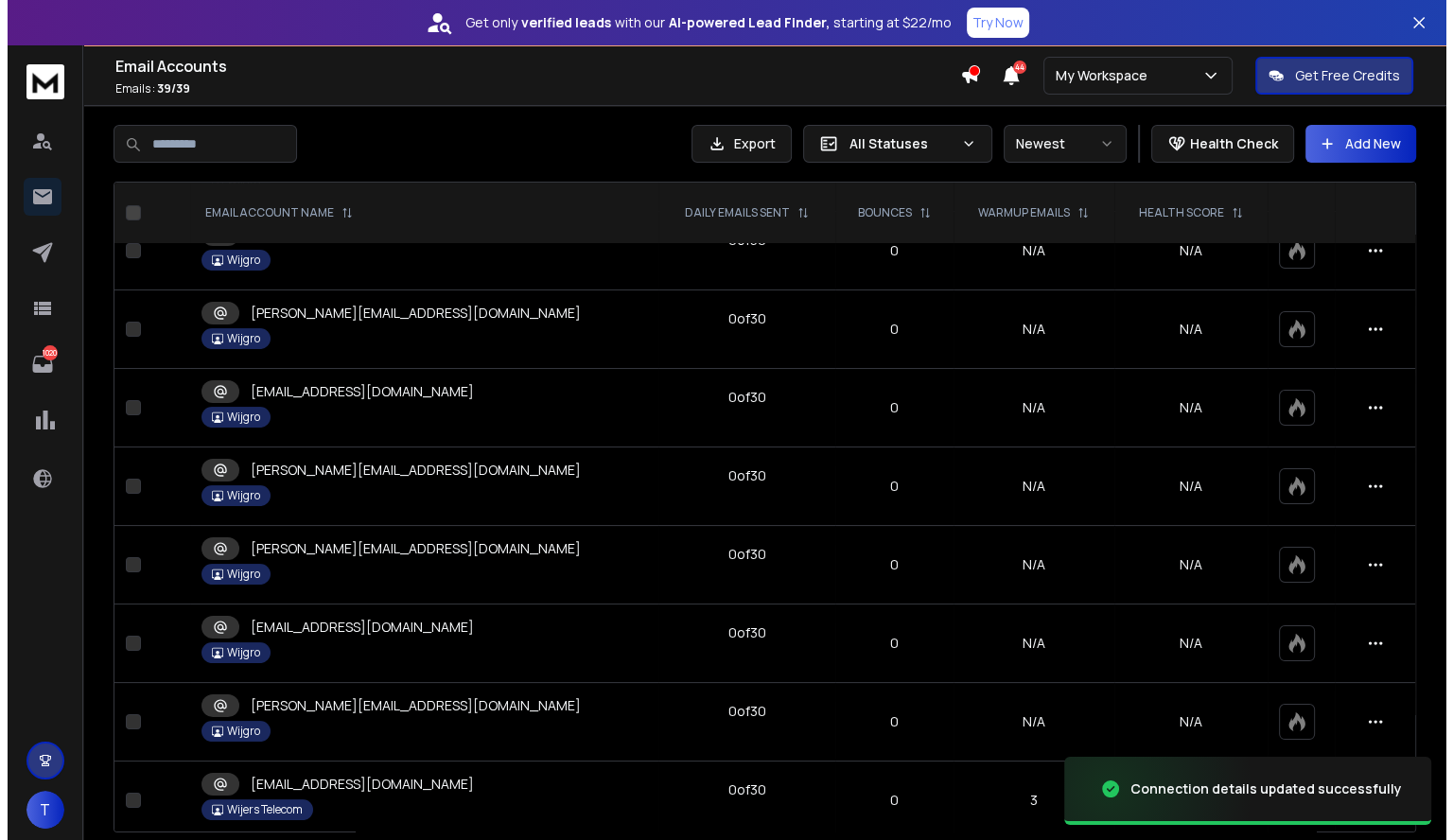
scroll to position [284, 0]
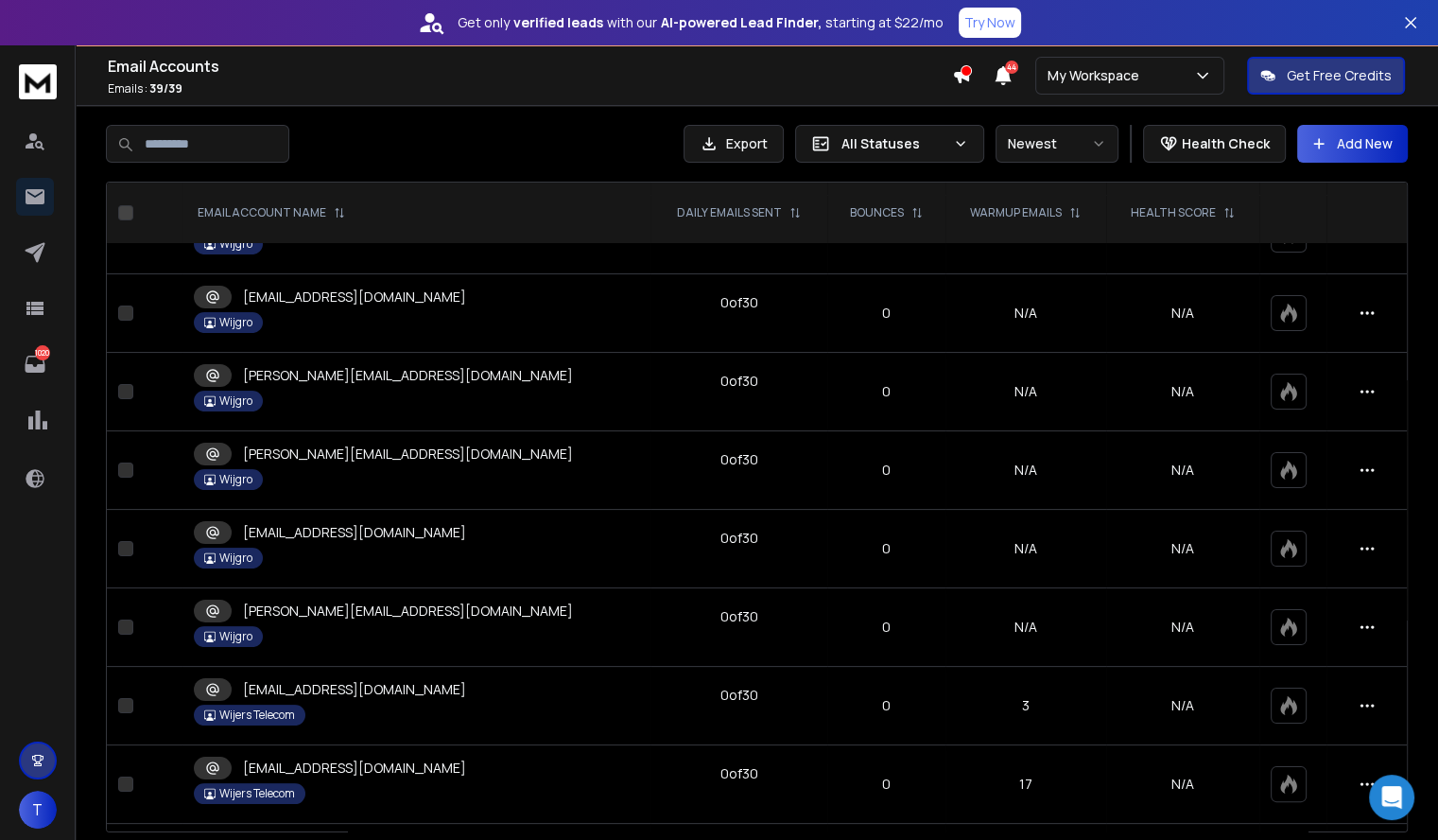
click at [386, 762] on p "[EMAIL_ADDRESS][DOMAIN_NAME]" at bounding box center [354, 768] width 223 height 19
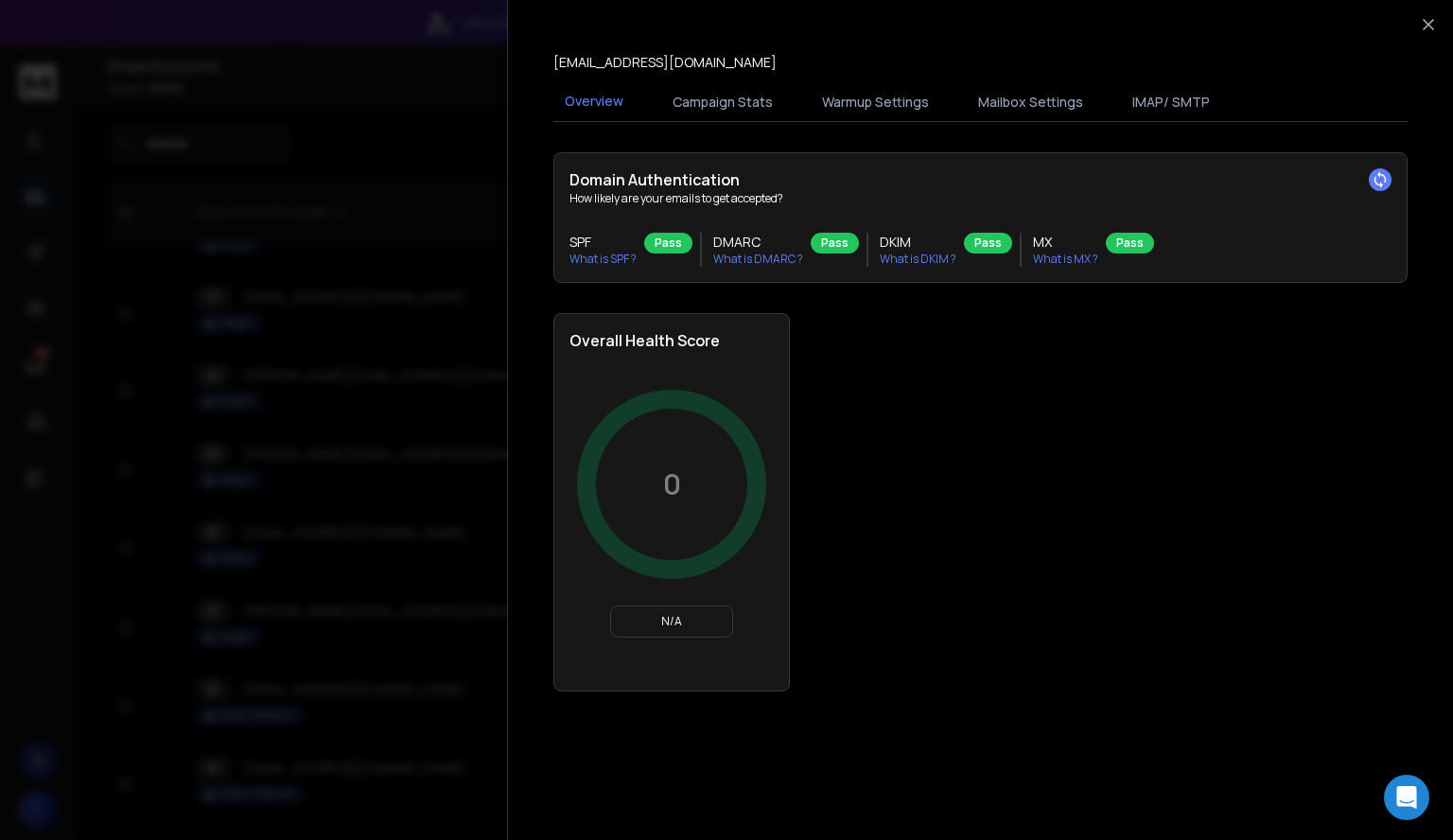
click at [1048, 96] on button "Mailbox Settings" at bounding box center [1030, 101] width 127 height 41
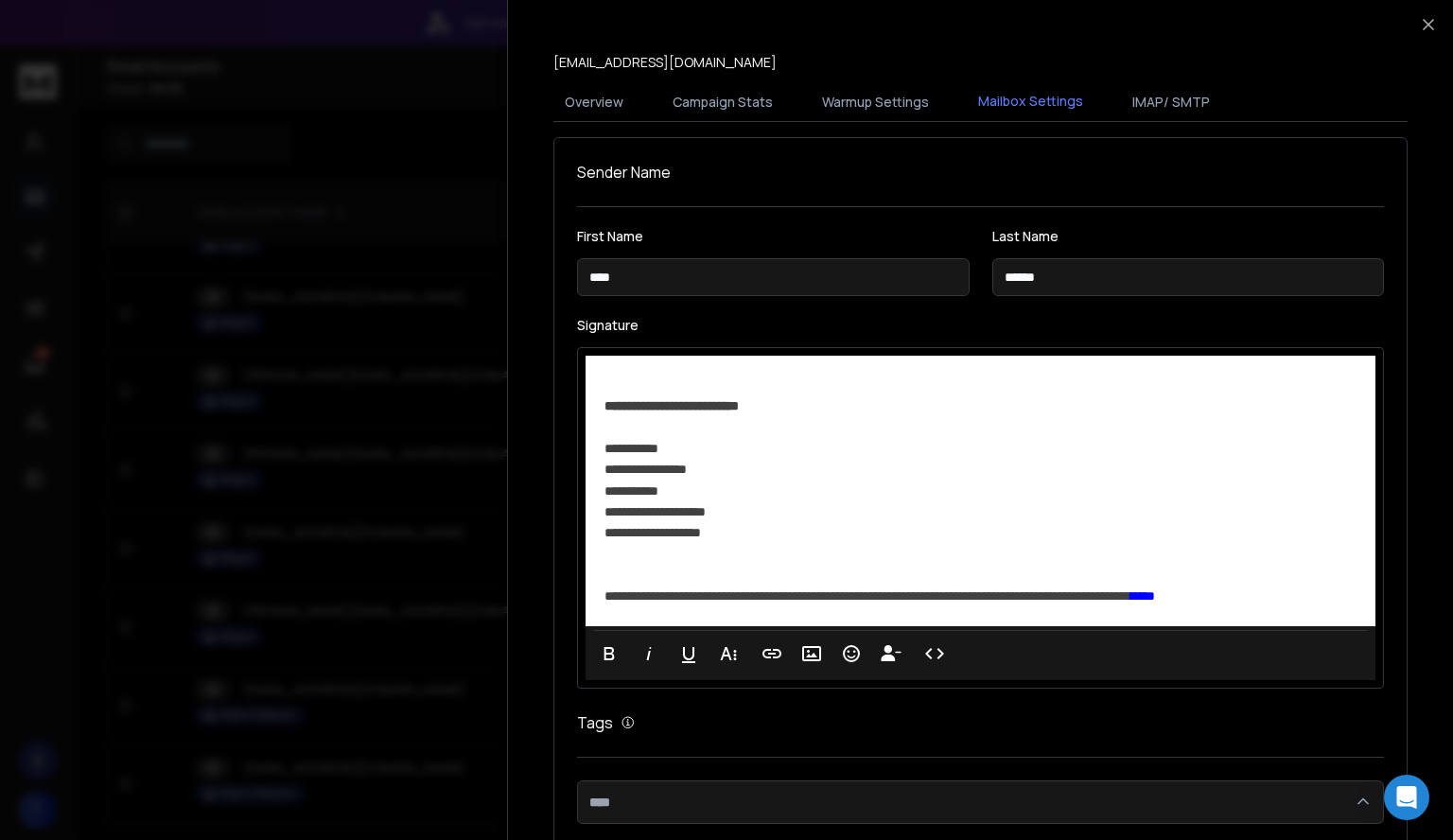
click at [1187, 80] on div "**********" at bounding box center [981, 826] width 900 height 1605
click at [1176, 93] on button "IMAP/ SMTP" at bounding box center [1171, 101] width 101 height 41
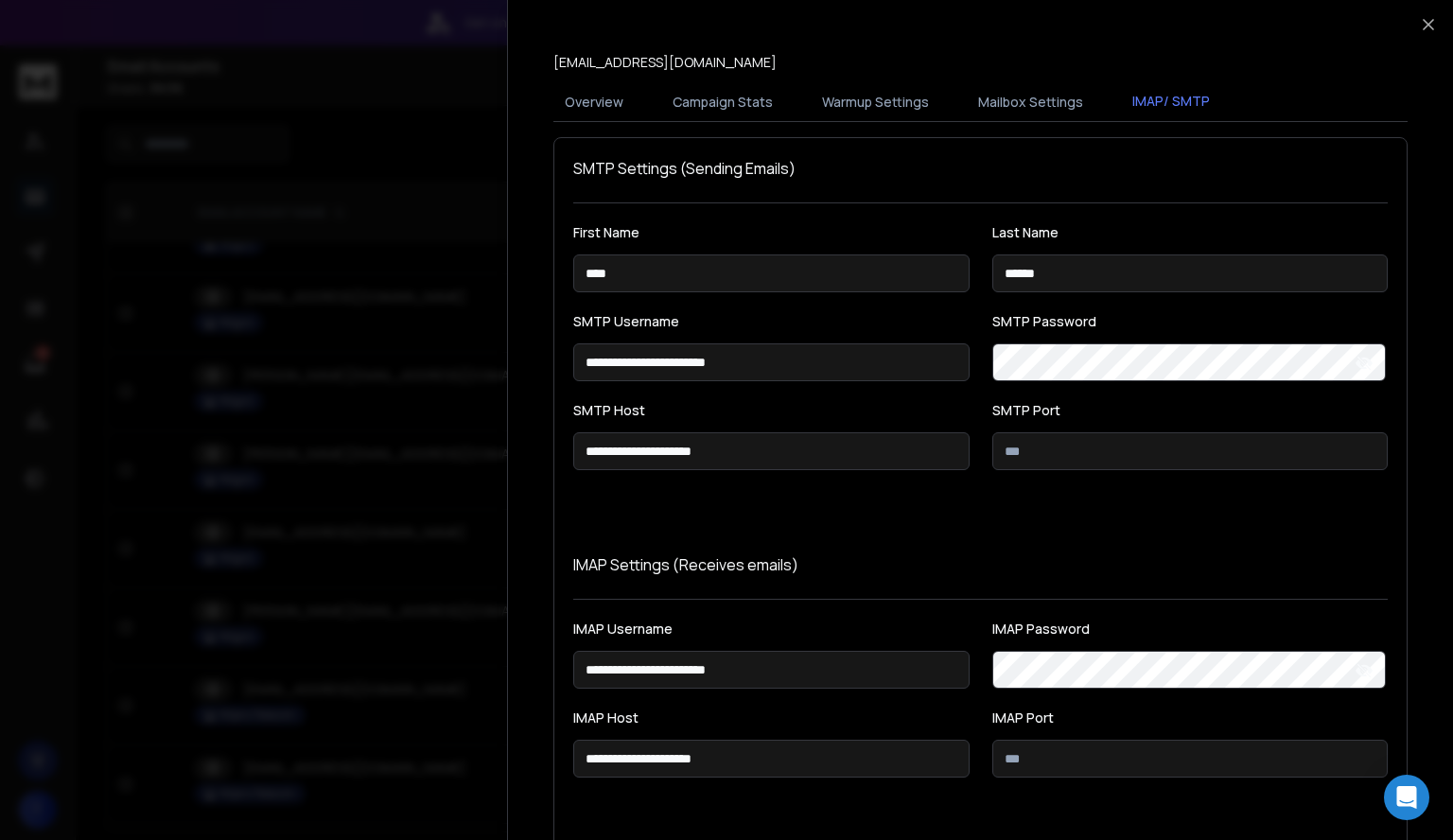
click at [942, 356] on div "**********" at bounding box center [980, 347] width 815 height 66
click at [927, 662] on div "**********" at bounding box center [980, 654] width 815 height 66
click at [1187, 543] on form "**********" at bounding box center [980, 608] width 815 height 808
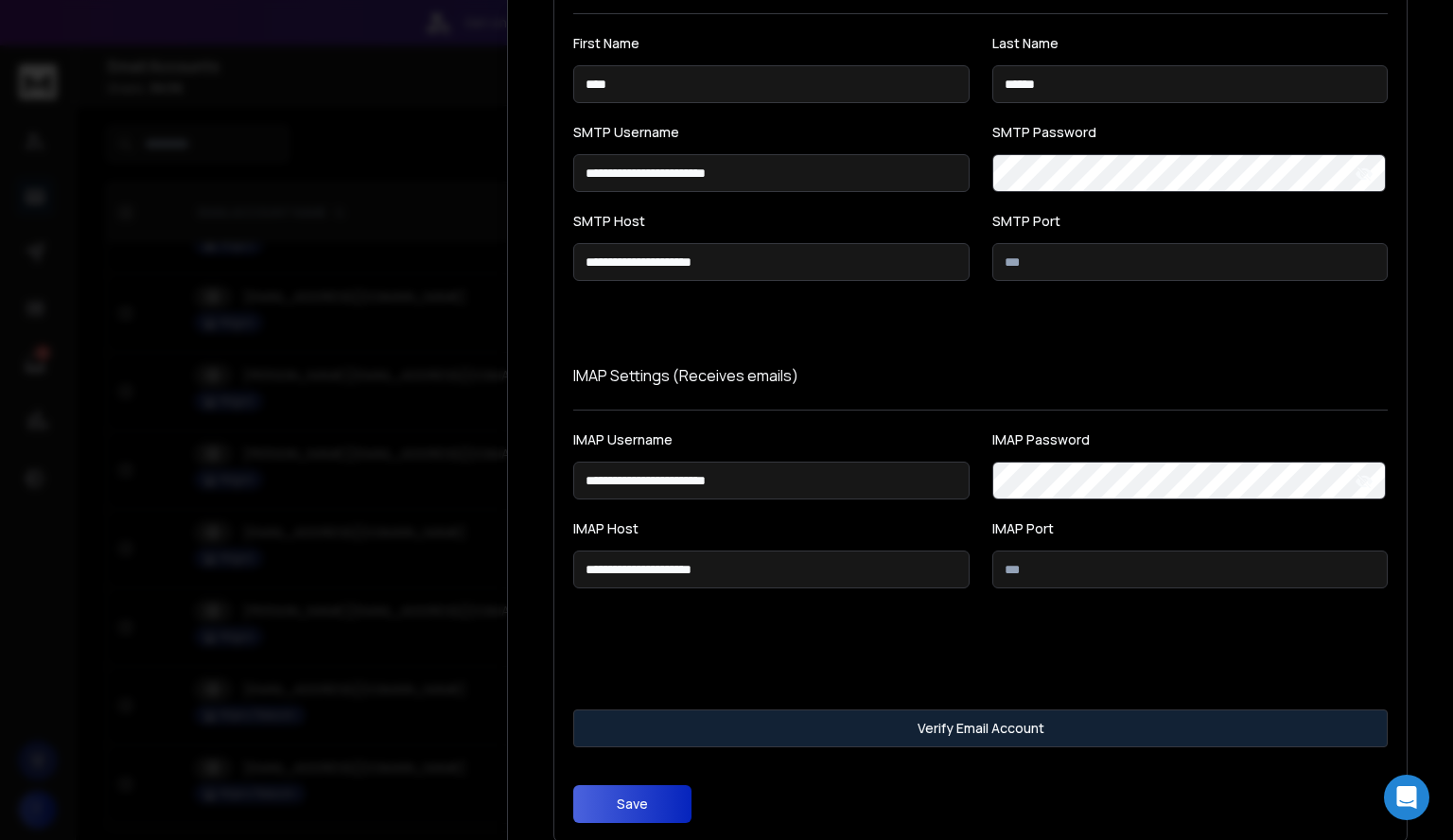
click at [967, 726] on button "Verify Email Account" at bounding box center [980, 728] width 815 height 38
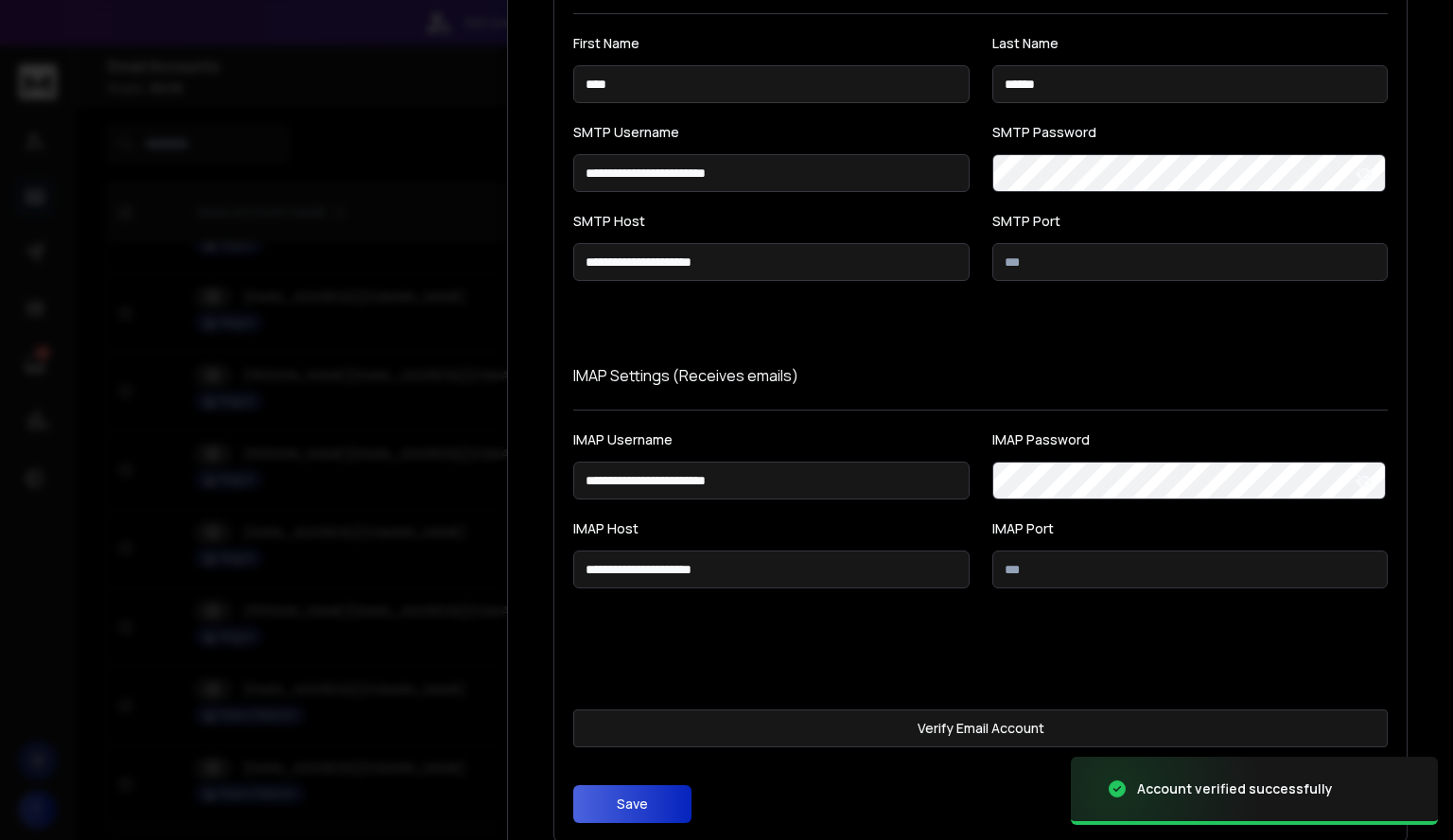
click at [660, 794] on button "Save" at bounding box center [633, 804] width 119 height 38
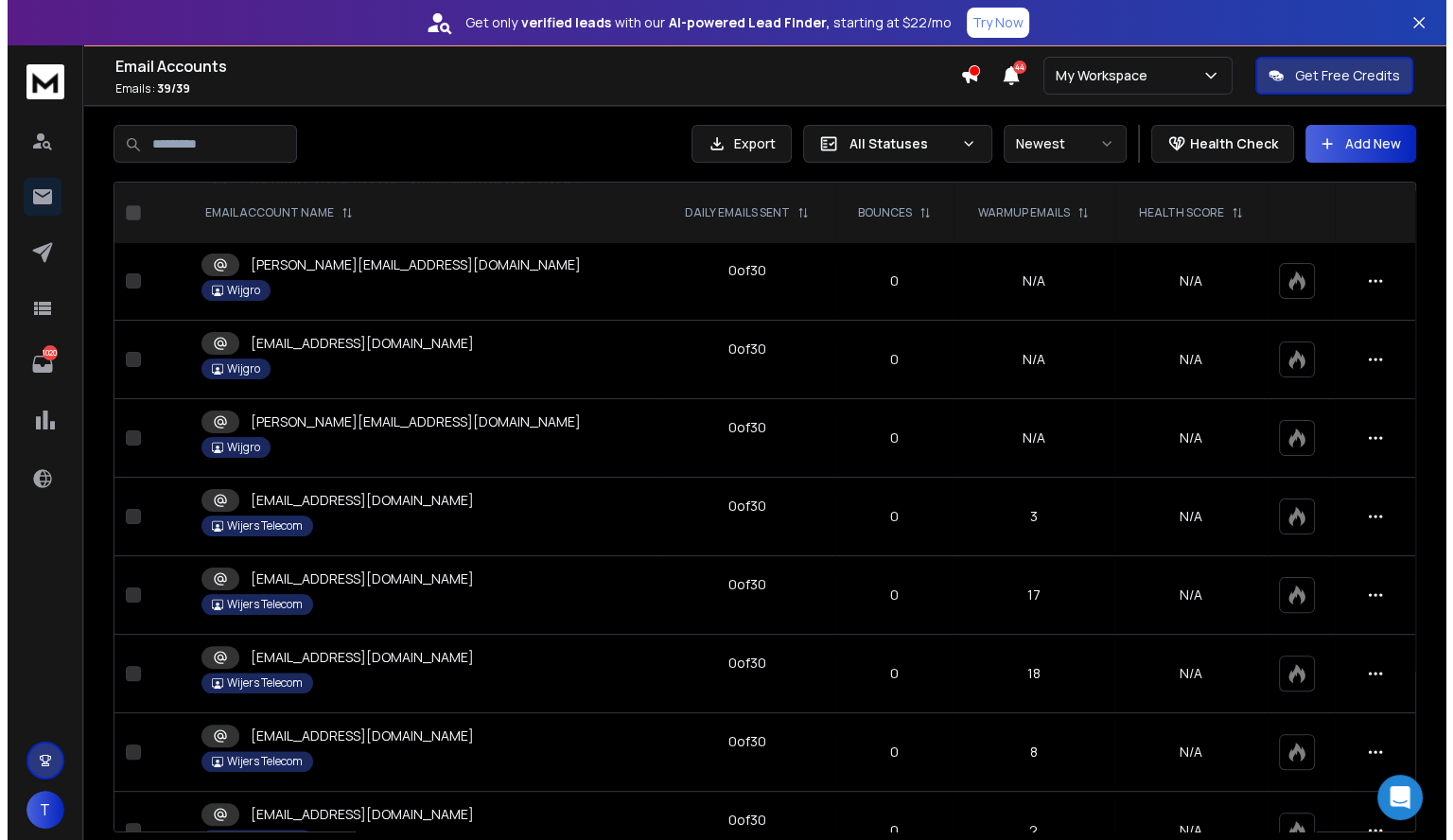
scroll to position [567, 0]
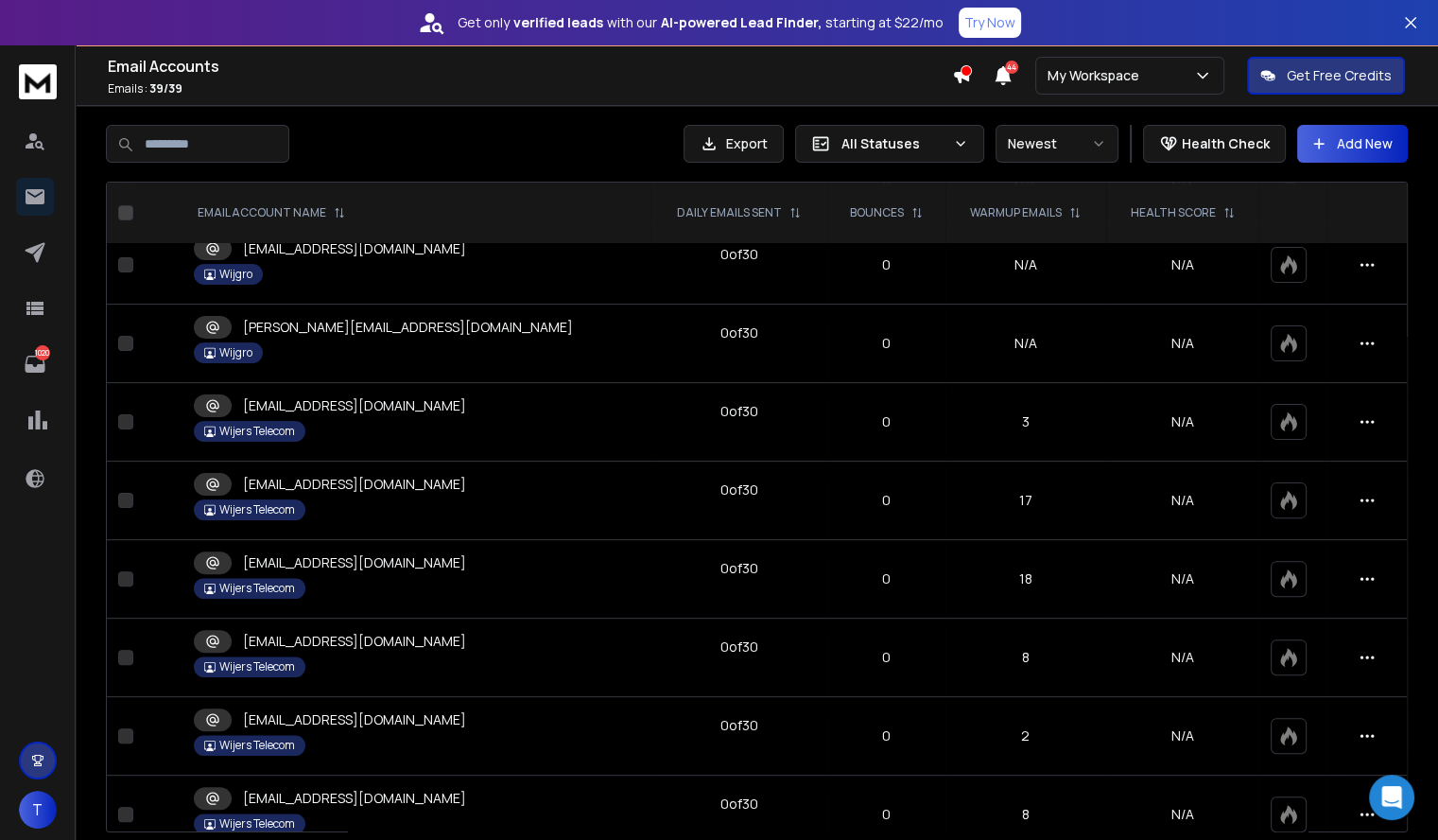
click at [337, 556] on p "[EMAIL_ADDRESS][DOMAIN_NAME]" at bounding box center [354, 563] width 223 height 19
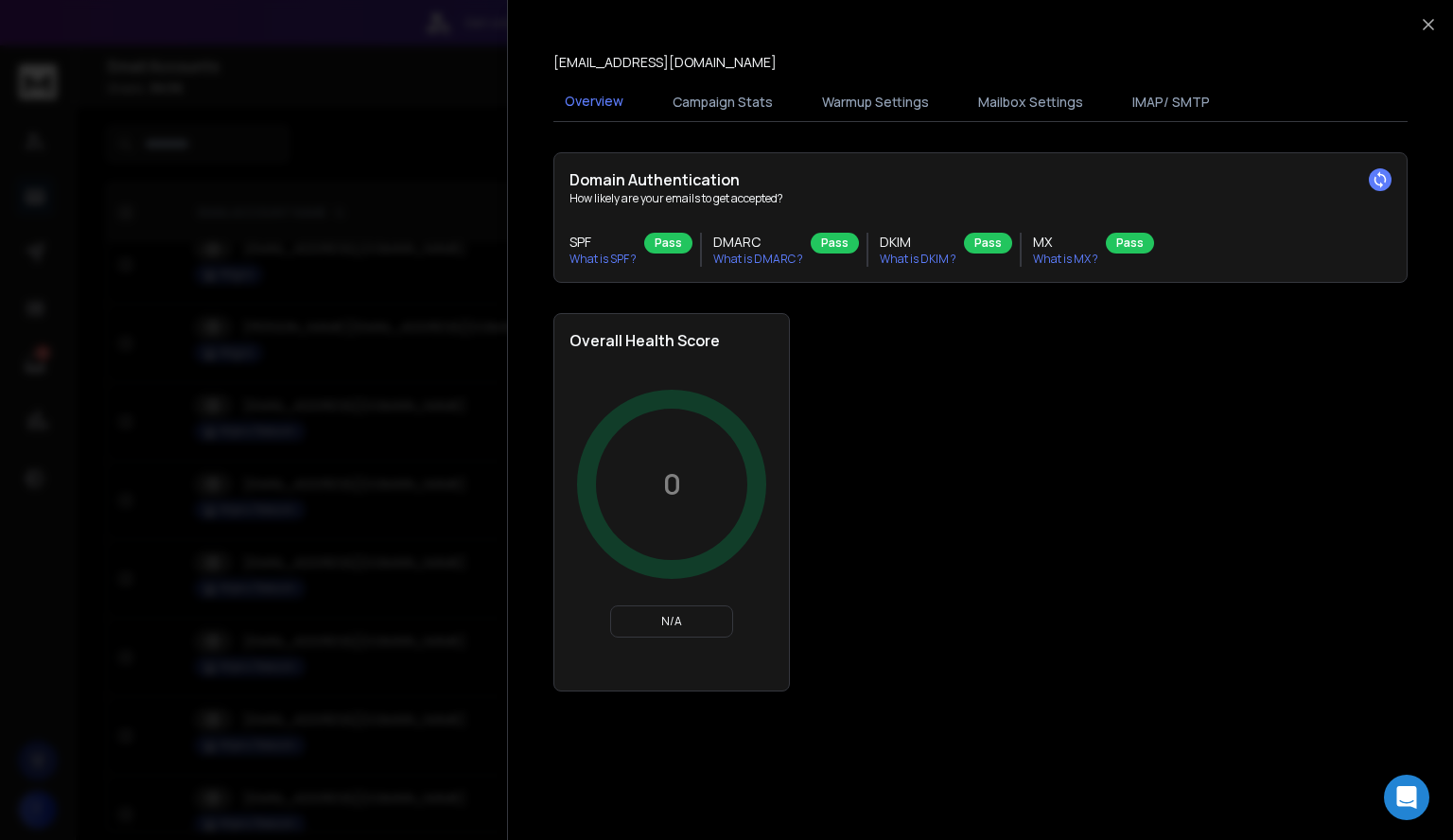
click at [1154, 94] on button "IMAP/ SMTP" at bounding box center [1171, 101] width 101 height 41
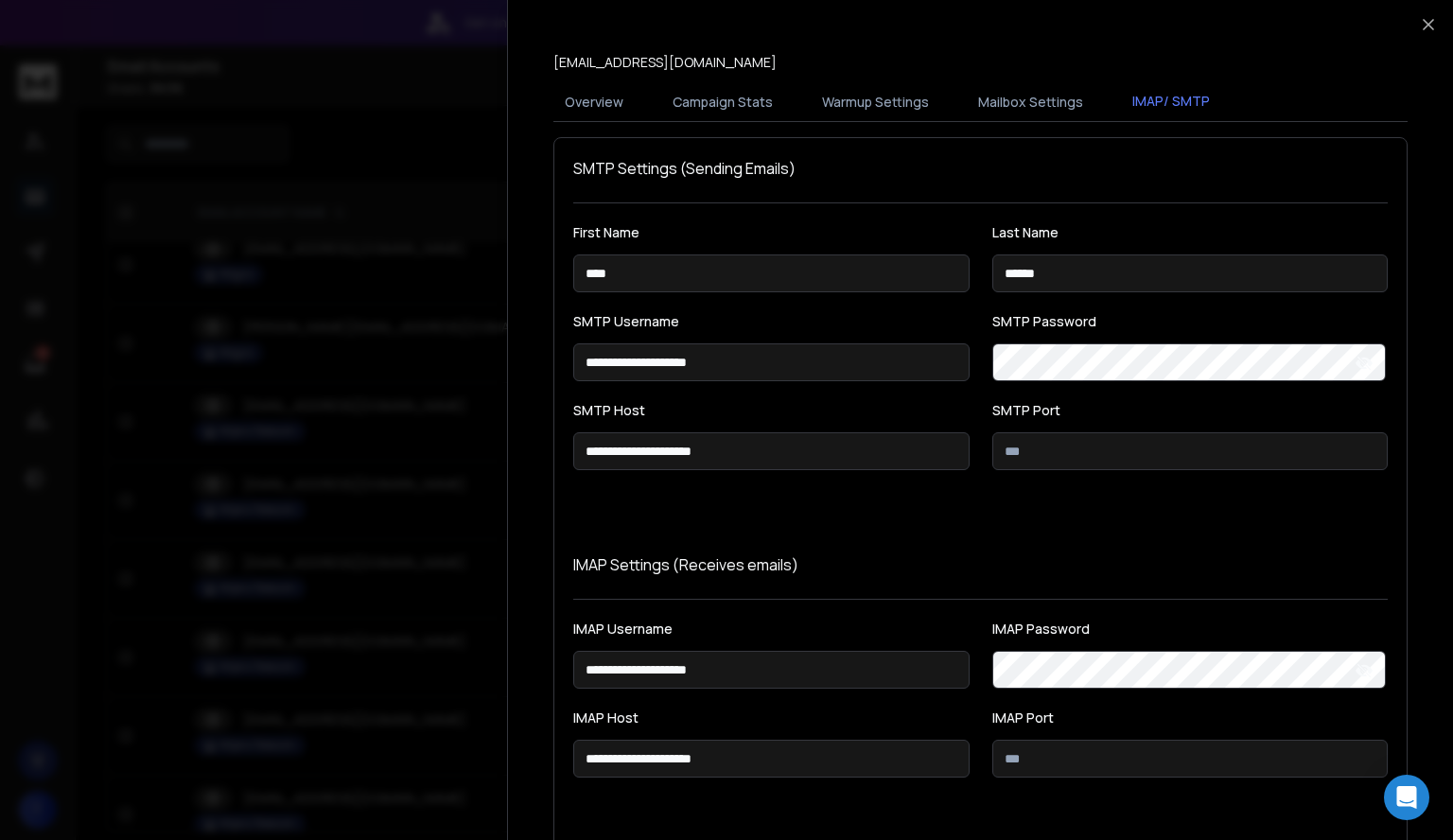
click at [778, 341] on div "**********" at bounding box center [980, 347] width 815 height 66
click at [923, 660] on div "**********" at bounding box center [980, 654] width 815 height 66
click at [1188, 524] on form "**********" at bounding box center [980, 608] width 815 height 808
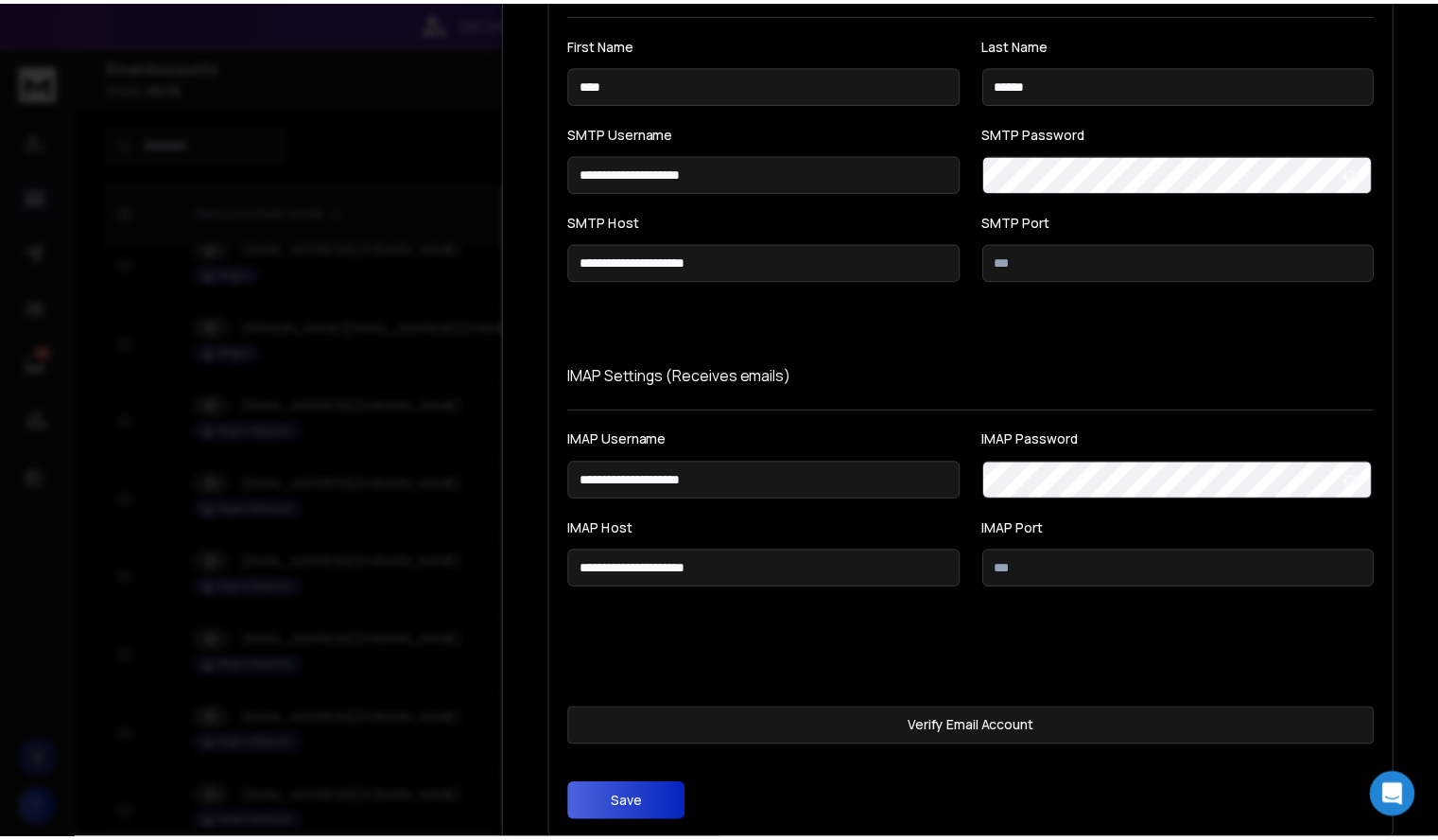
scroll to position [244, 0]
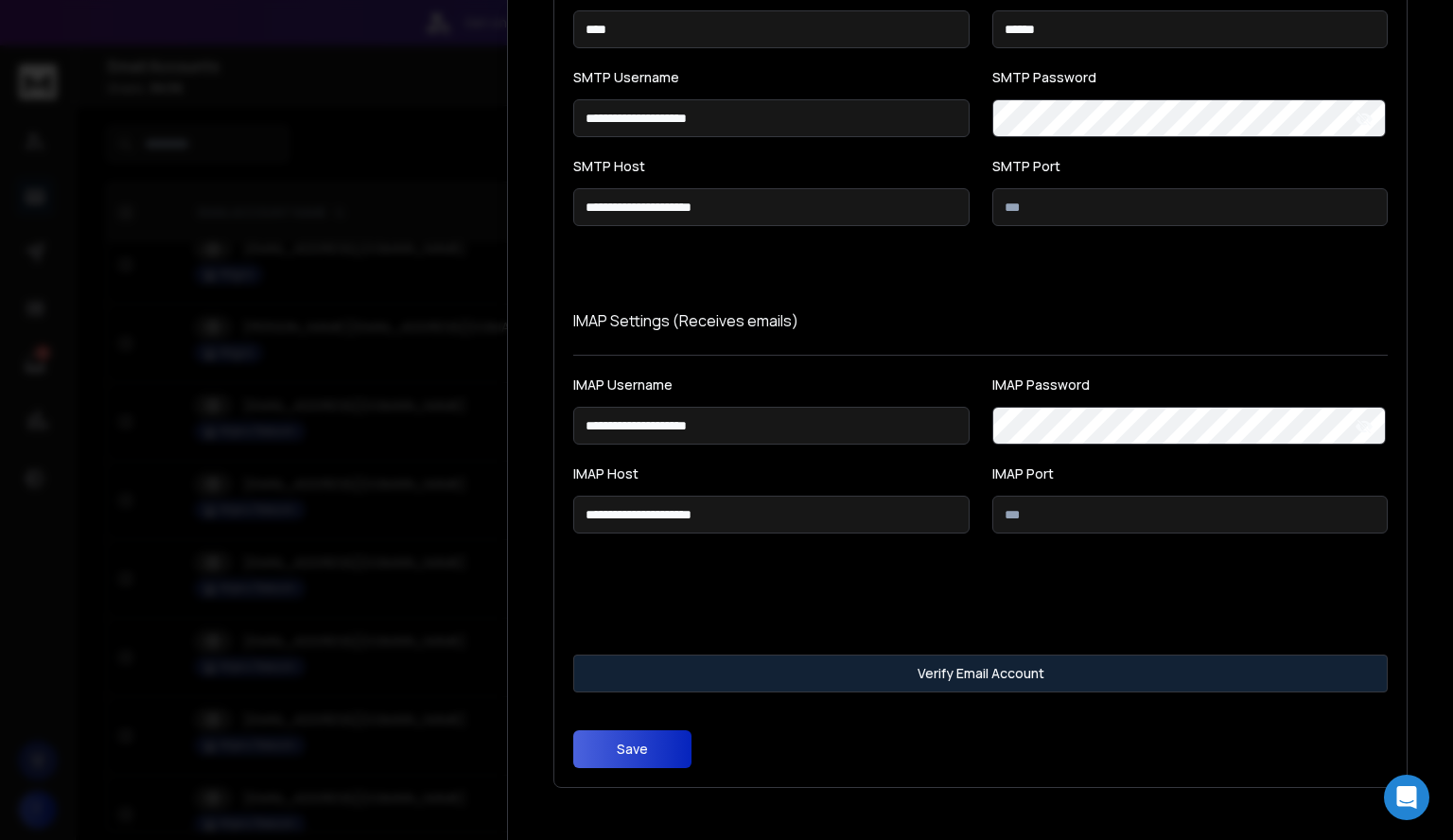
click at [860, 670] on button "Verify Email Account" at bounding box center [980, 674] width 815 height 38
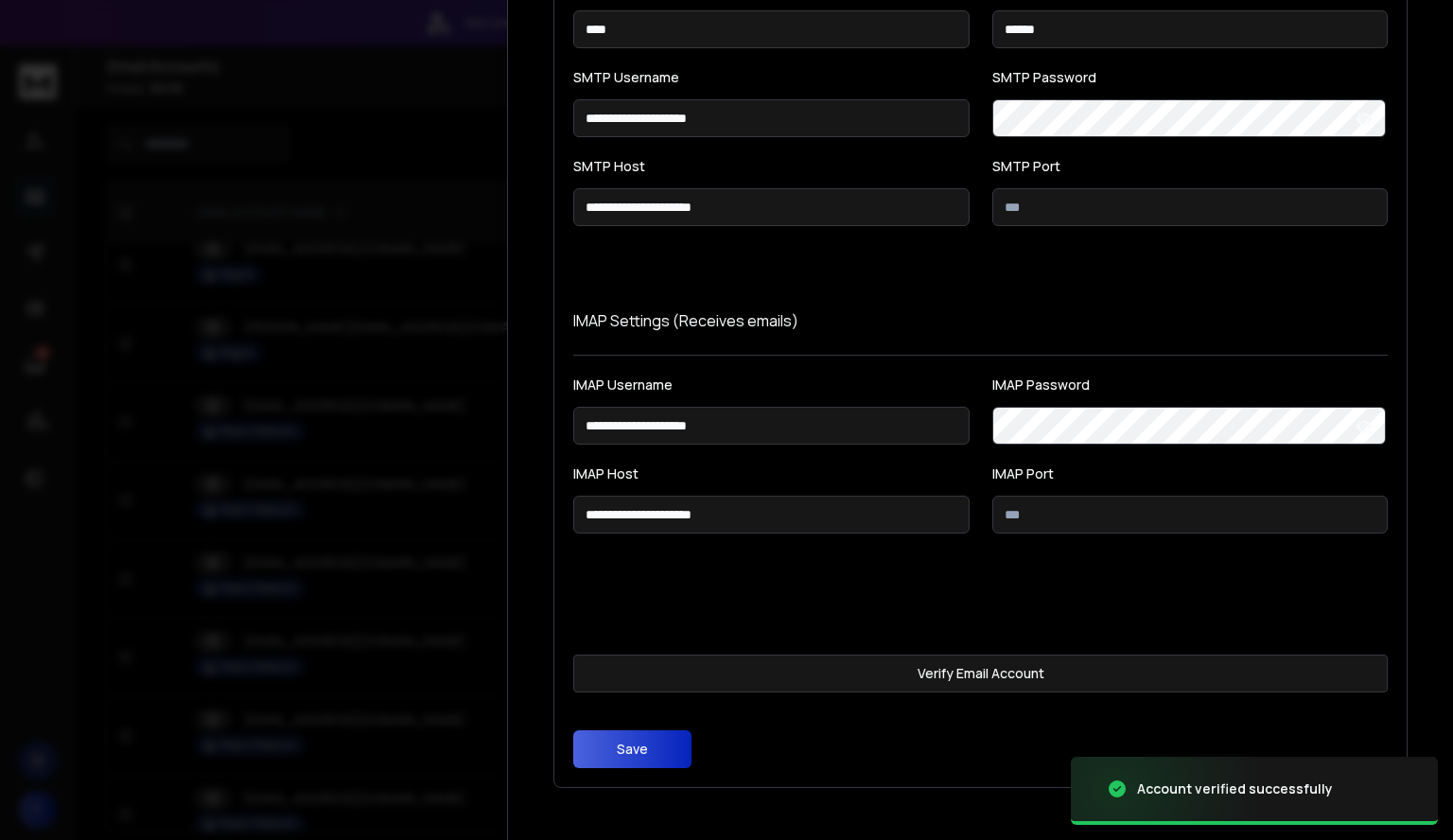
click at [644, 741] on button "Save" at bounding box center [633, 749] width 119 height 38
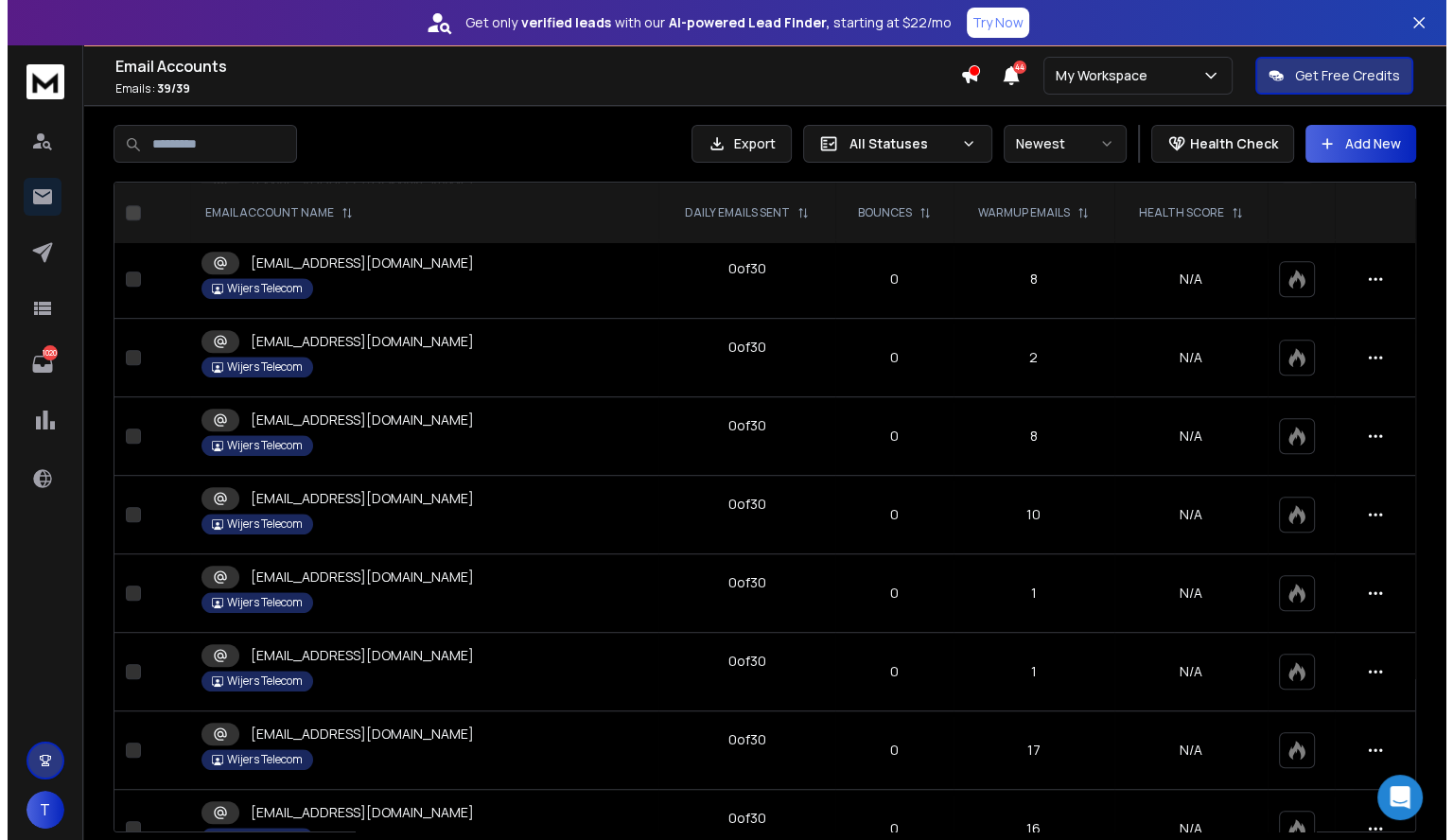
scroll to position [757, 0]
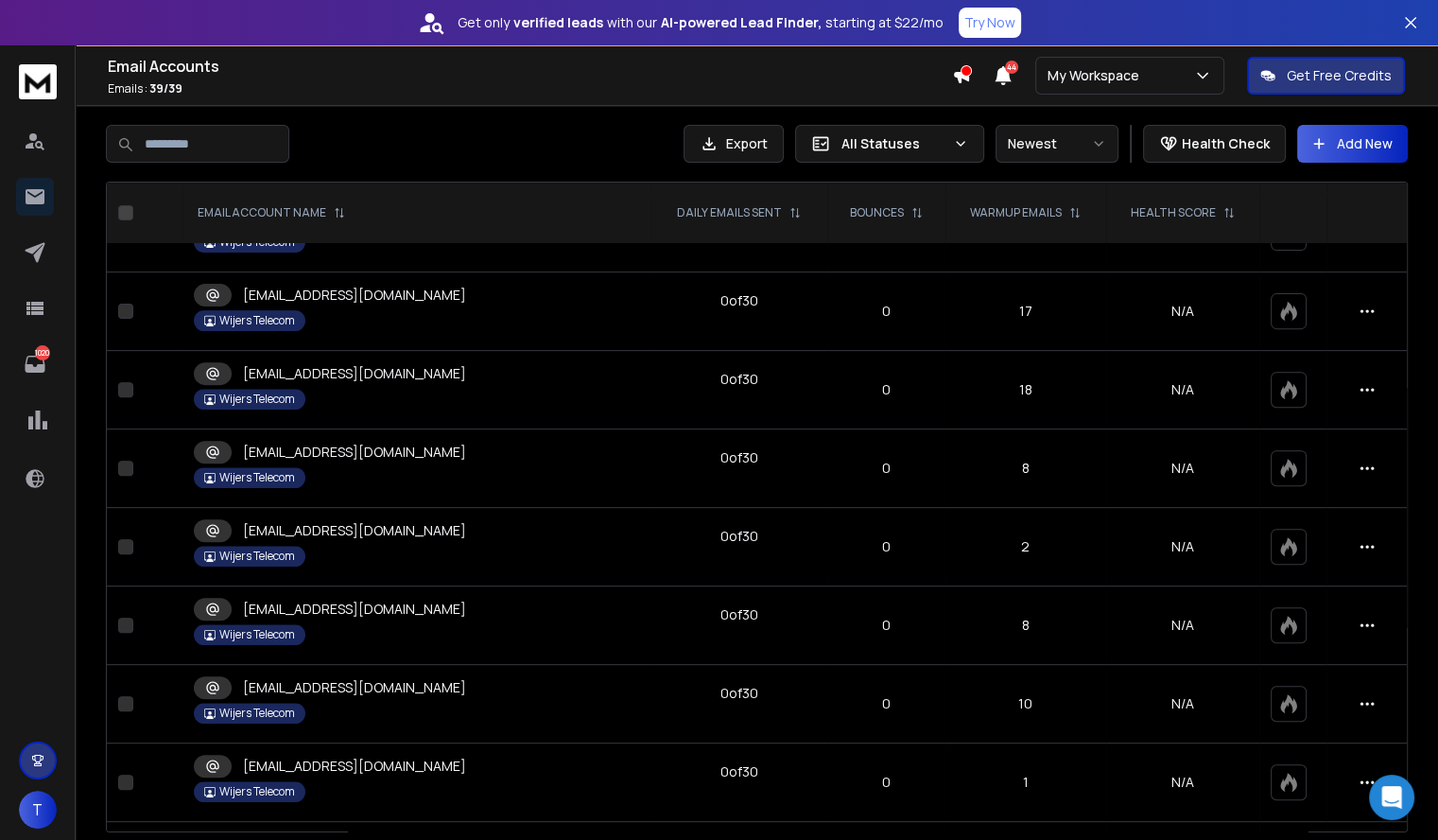
click at [400, 444] on p "[EMAIL_ADDRESS][DOMAIN_NAME]" at bounding box center [354, 453] width 223 height 19
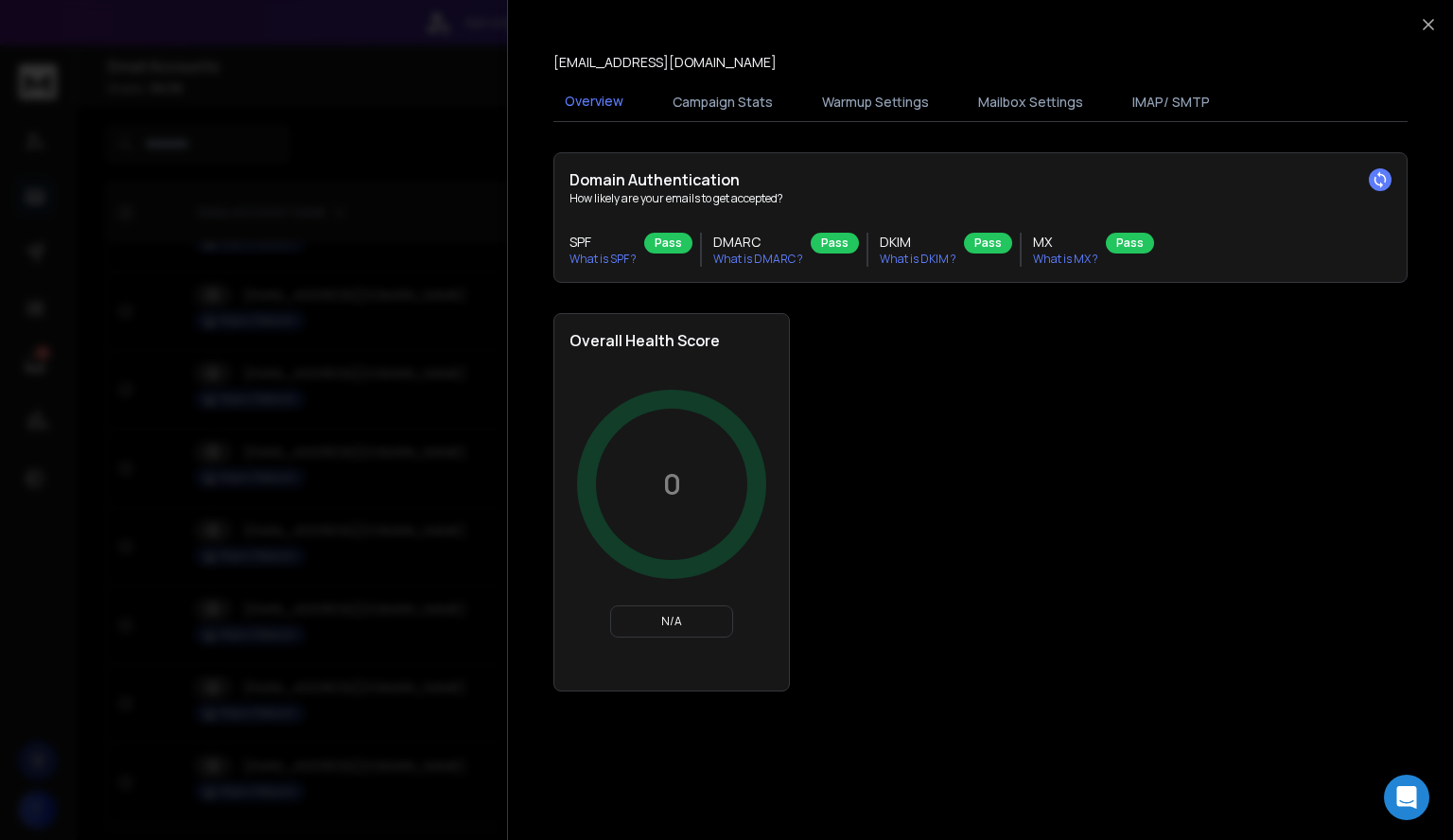
click at [1188, 93] on button "IMAP/ SMTP" at bounding box center [1171, 101] width 101 height 41
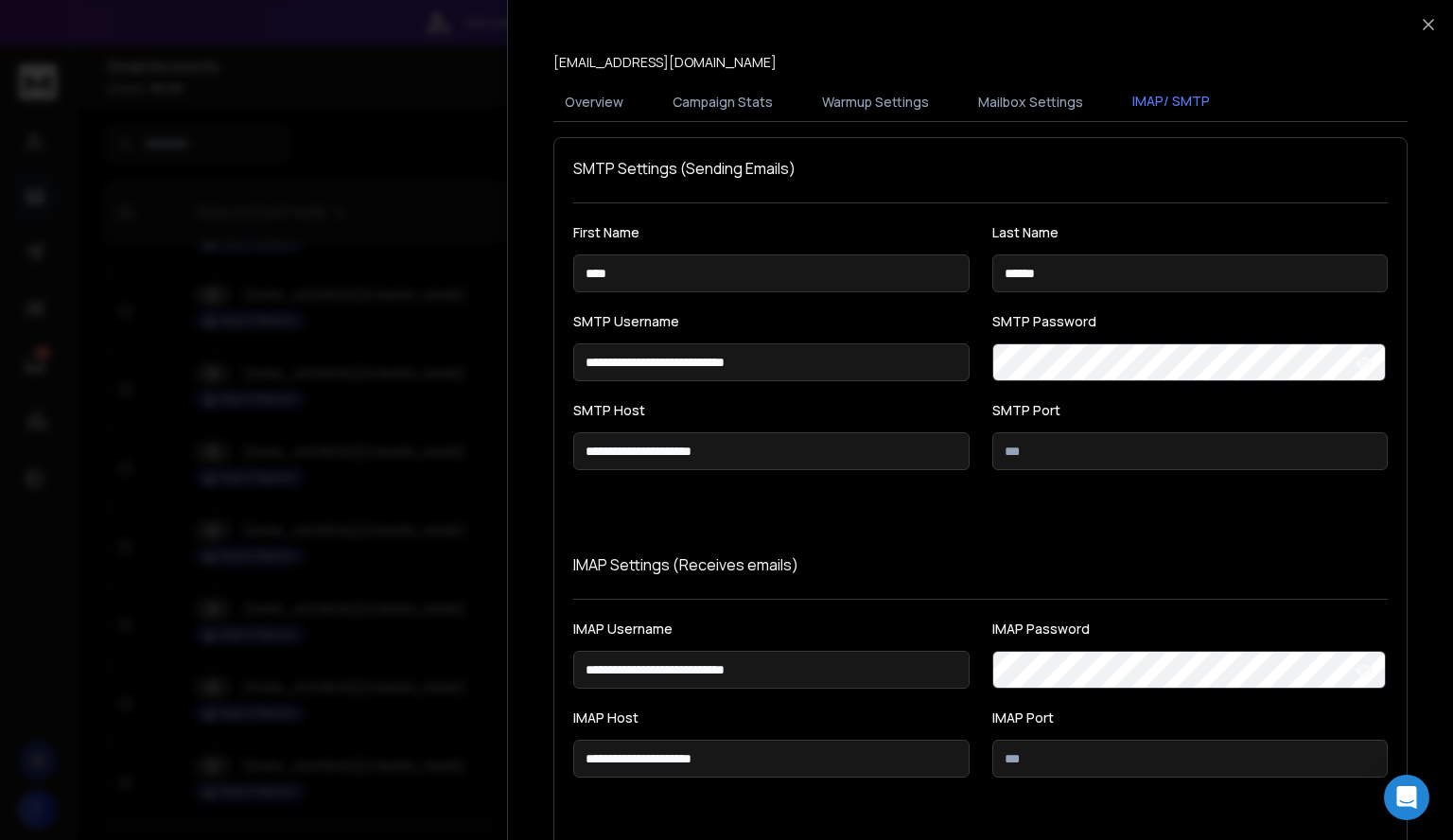
click at [863, 343] on div "**********" at bounding box center [980, 347] width 815 height 66
click at [883, 671] on div "**********" at bounding box center [980, 654] width 815 height 66
click at [1098, 558] on p "IMAP Settings (Receives emails)" at bounding box center [980, 564] width 815 height 23
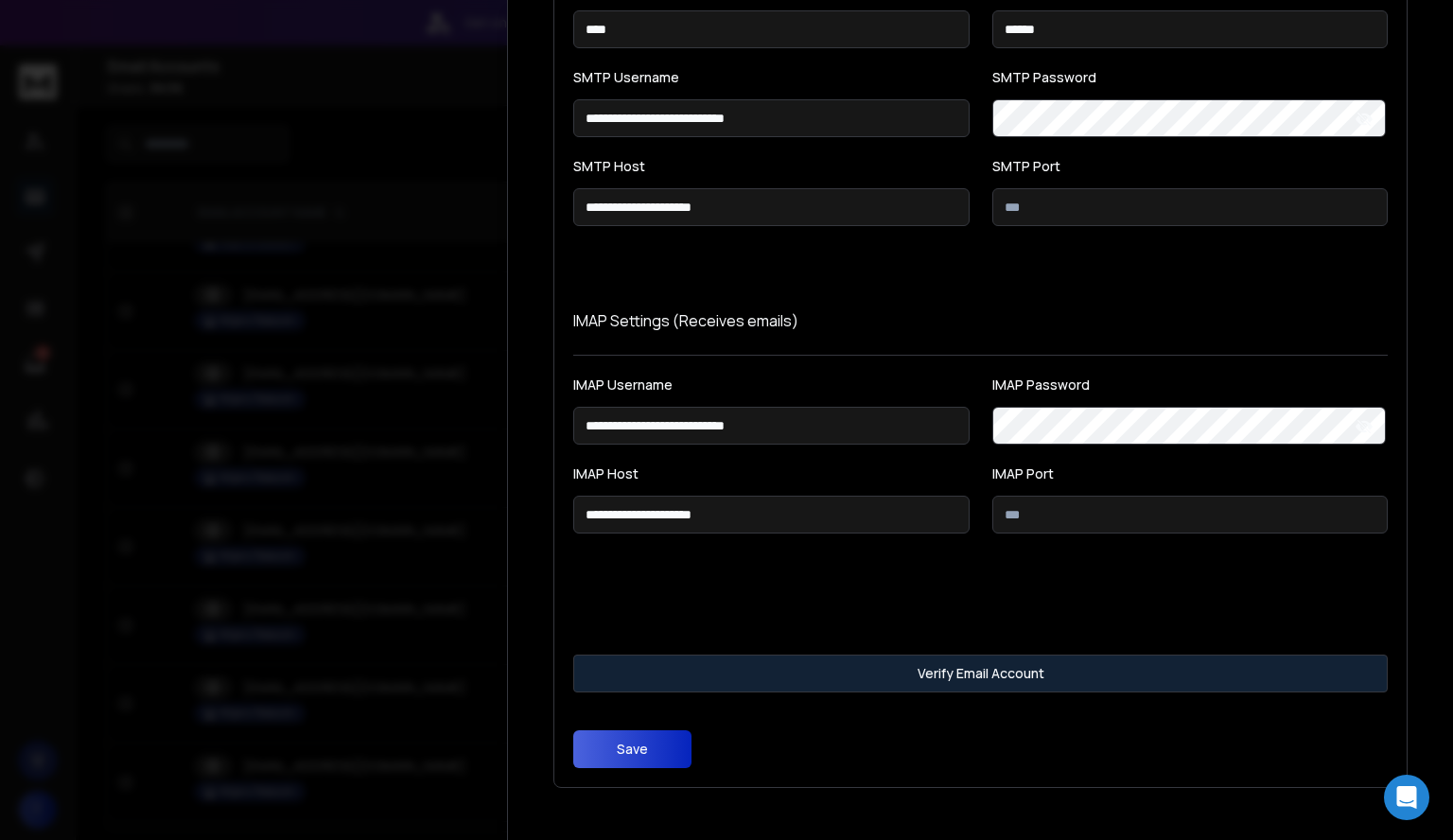
click at [826, 663] on button "Verify Email Account" at bounding box center [980, 674] width 815 height 38
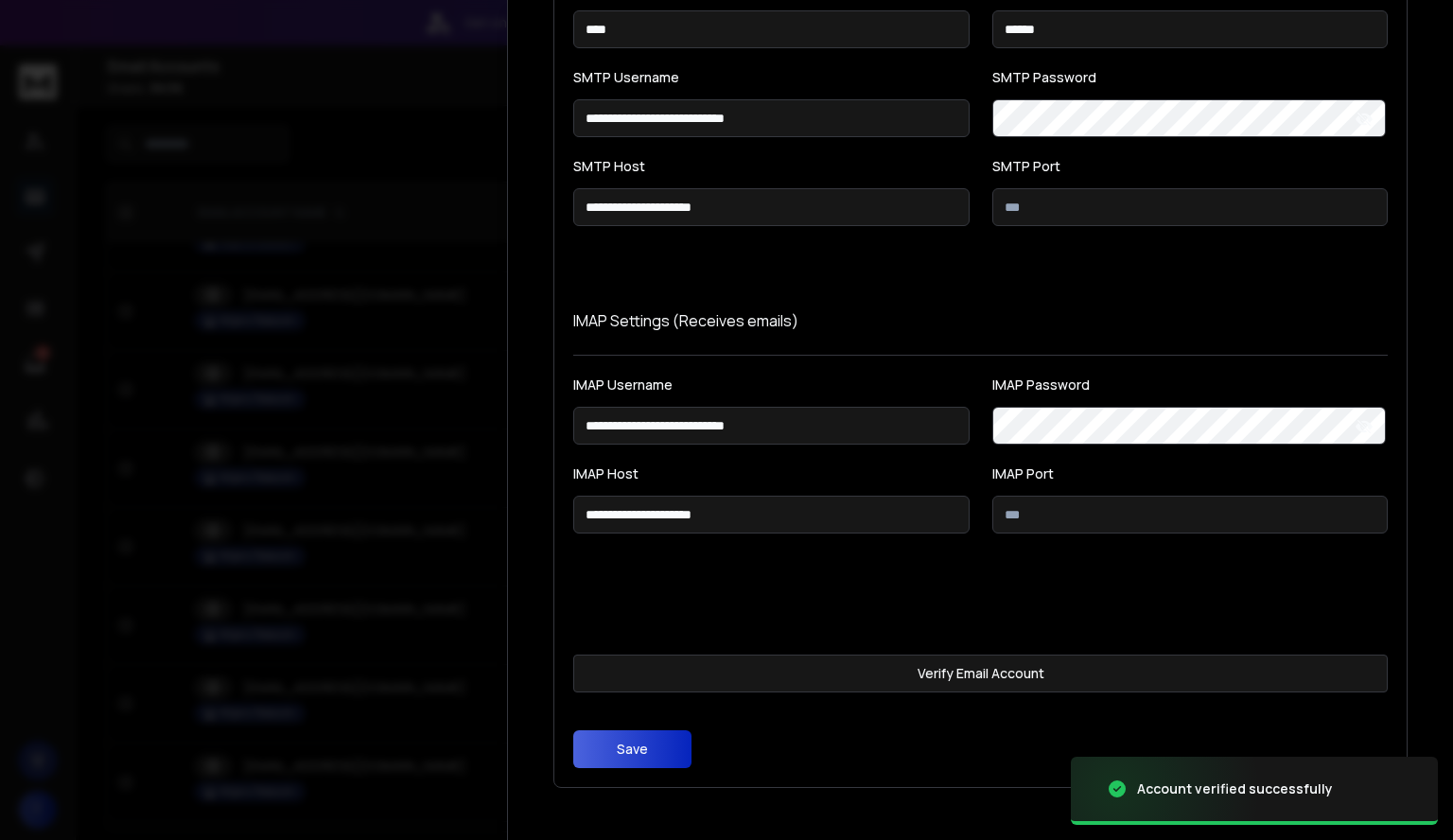
click at [655, 742] on button "Save" at bounding box center [633, 749] width 119 height 38
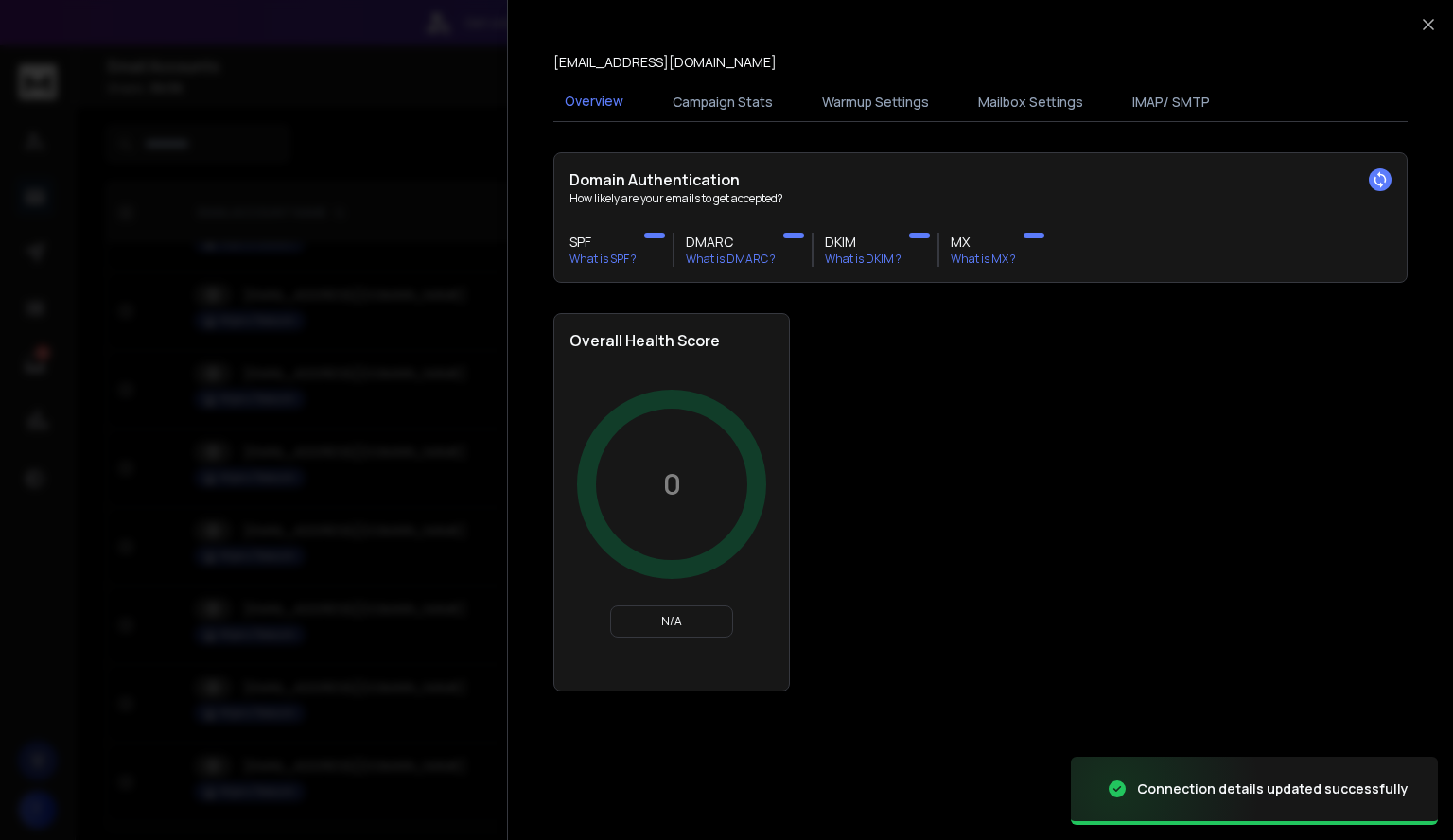
scroll to position [0, 0]
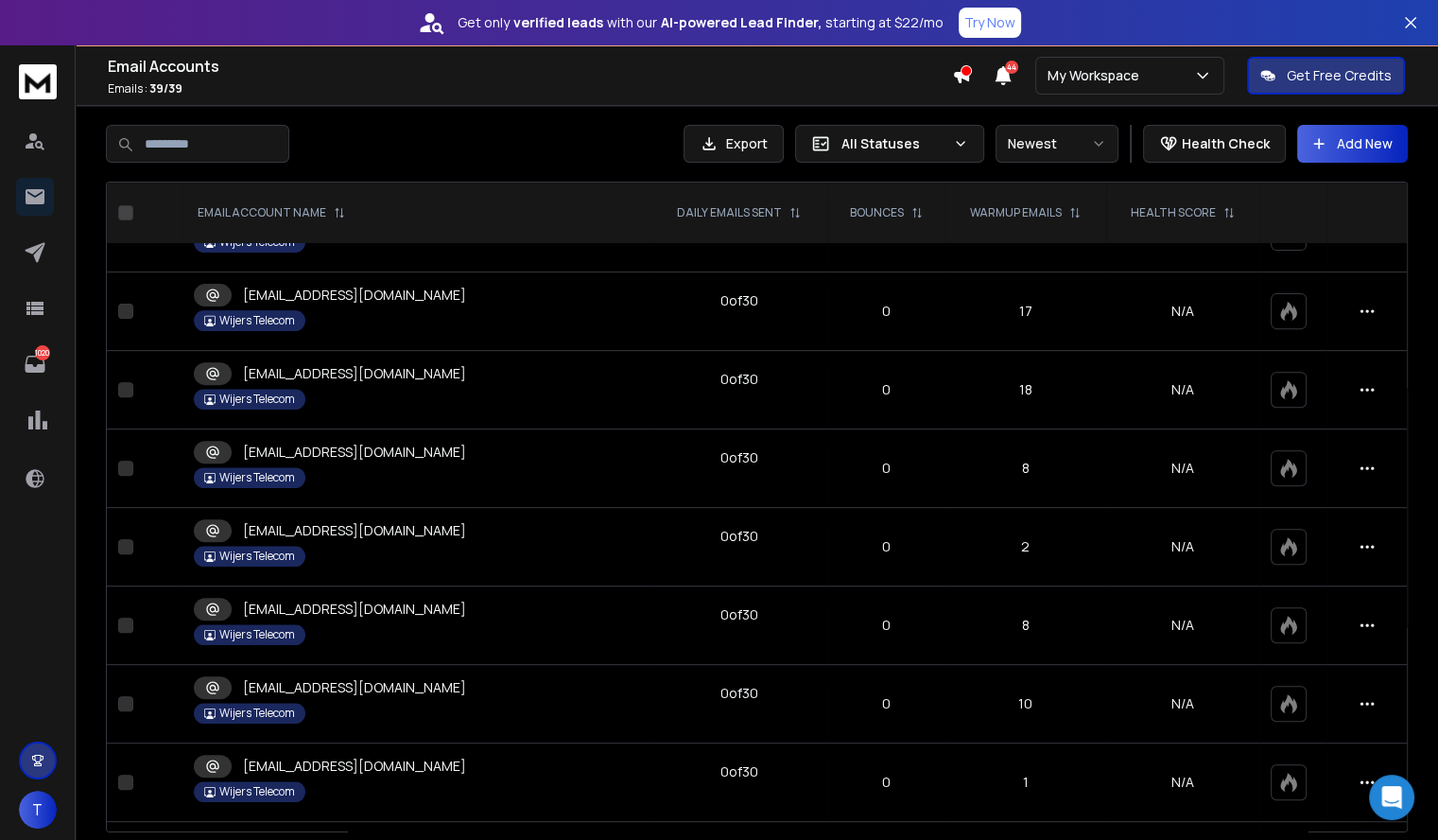
click at [365, 524] on p "[EMAIL_ADDRESS][DOMAIN_NAME]" at bounding box center [354, 531] width 223 height 19
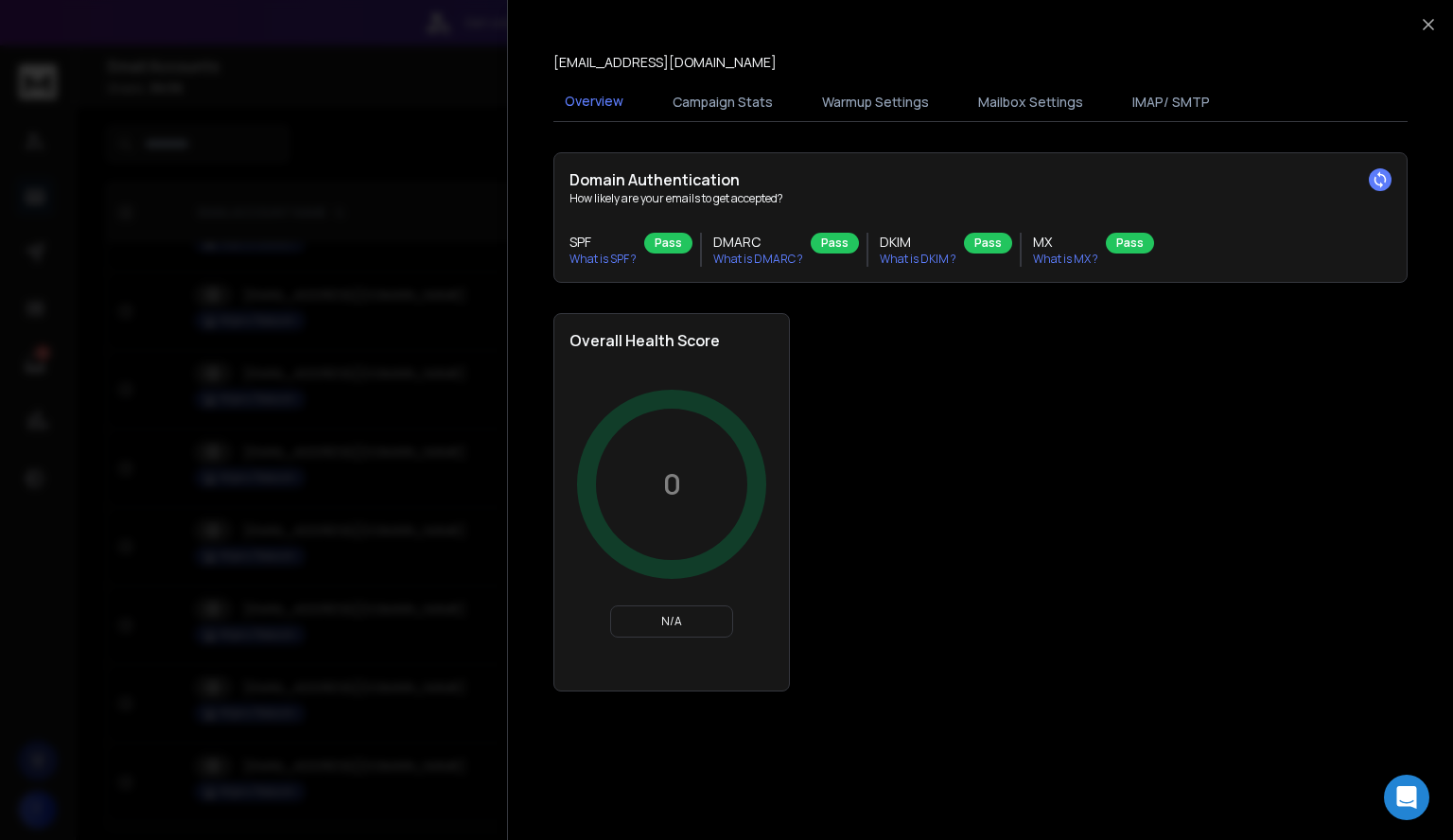
click at [1169, 99] on button "IMAP/ SMTP" at bounding box center [1171, 101] width 101 height 41
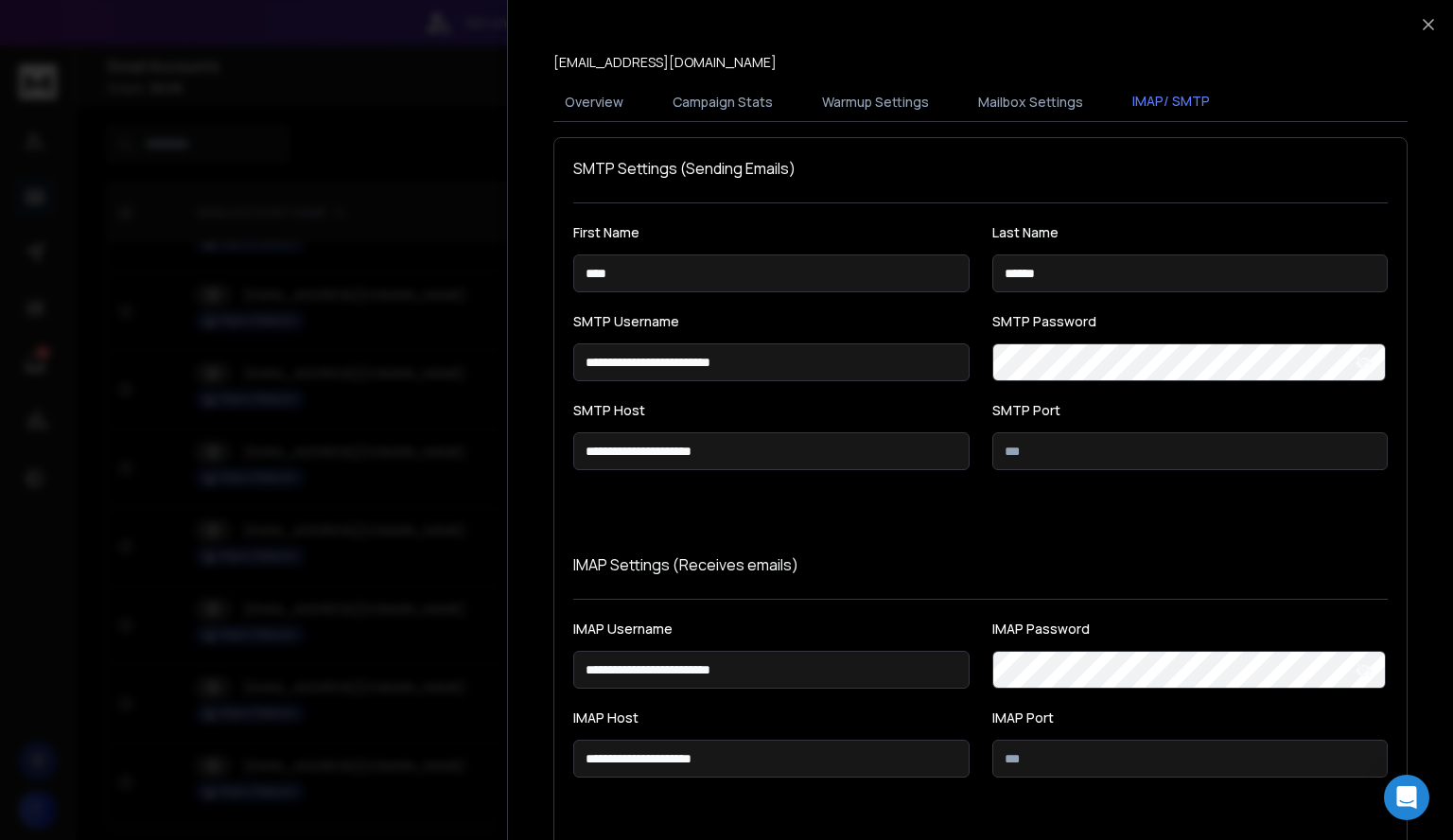
click at [889, 361] on div "**********" at bounding box center [980, 347] width 815 height 66
click at [939, 661] on div "**********" at bounding box center [980, 654] width 815 height 66
click at [1117, 558] on p "IMAP Settings (Receives emails)" at bounding box center [980, 564] width 815 height 23
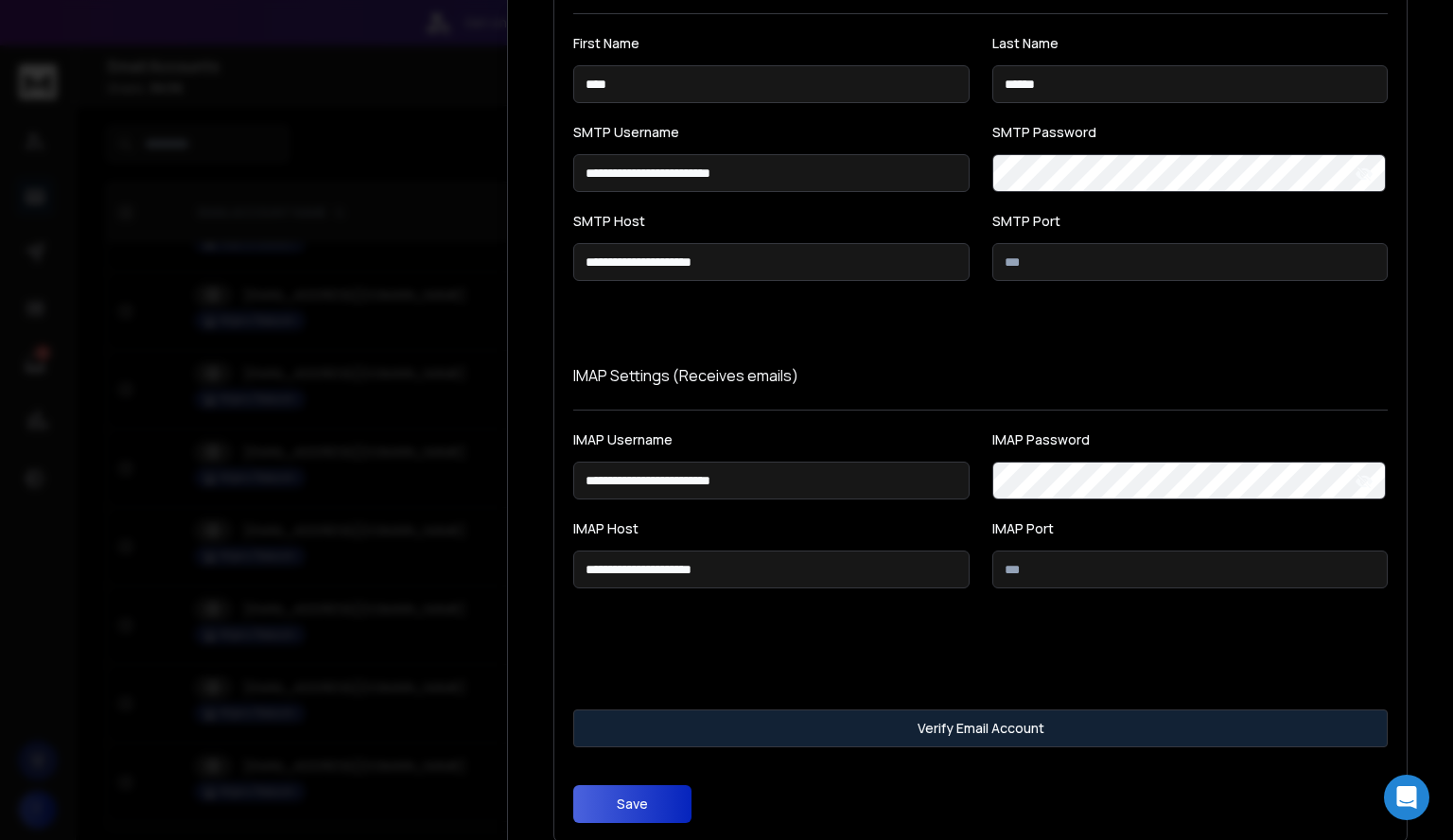
click at [925, 728] on button "Verify Email Account" at bounding box center [980, 728] width 815 height 38
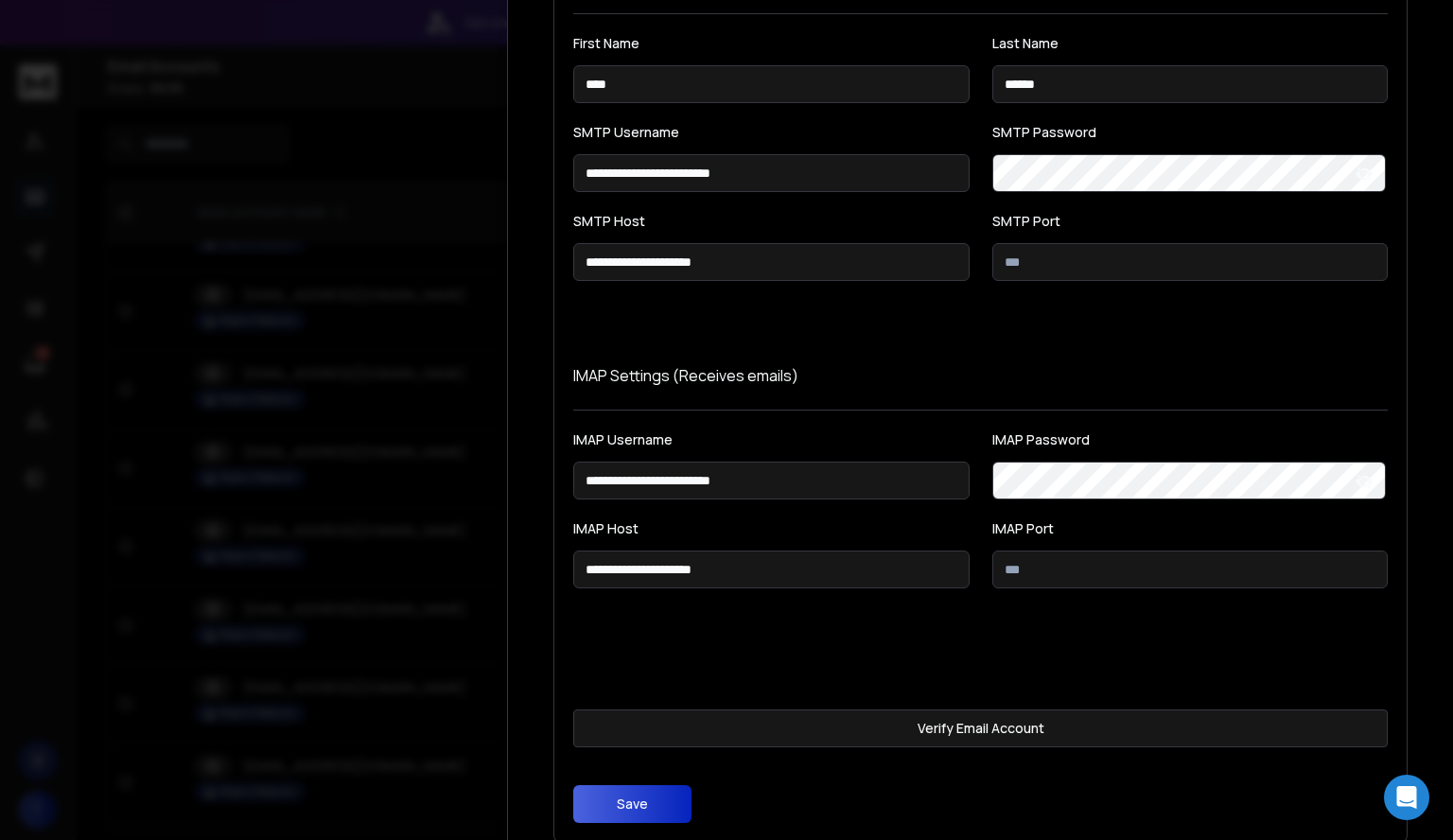
click at [623, 794] on button "Save" at bounding box center [633, 804] width 119 height 38
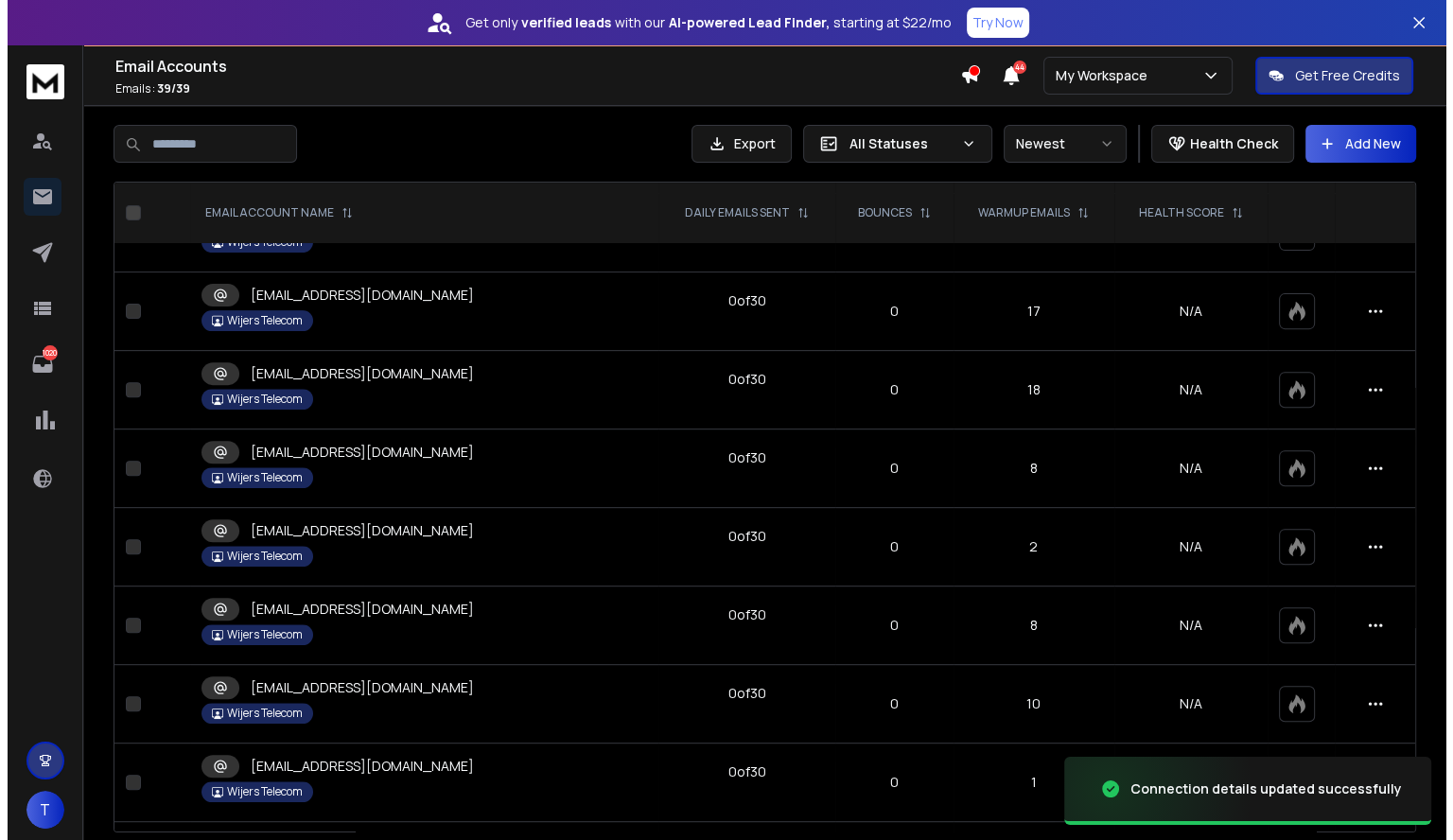
scroll to position [851, 0]
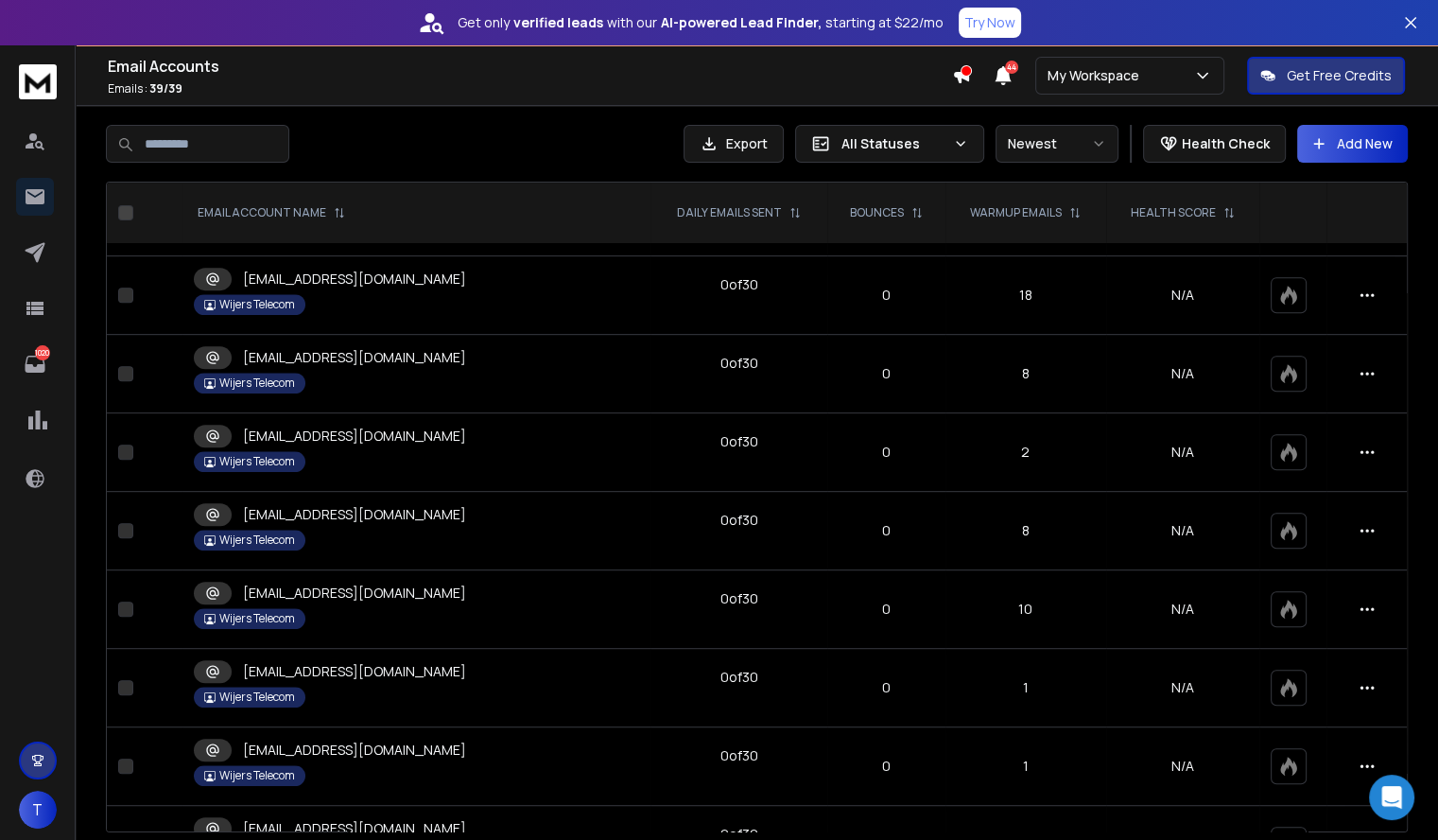
click at [369, 508] on p "[EMAIL_ADDRESS][DOMAIN_NAME]" at bounding box center [354, 515] width 223 height 19
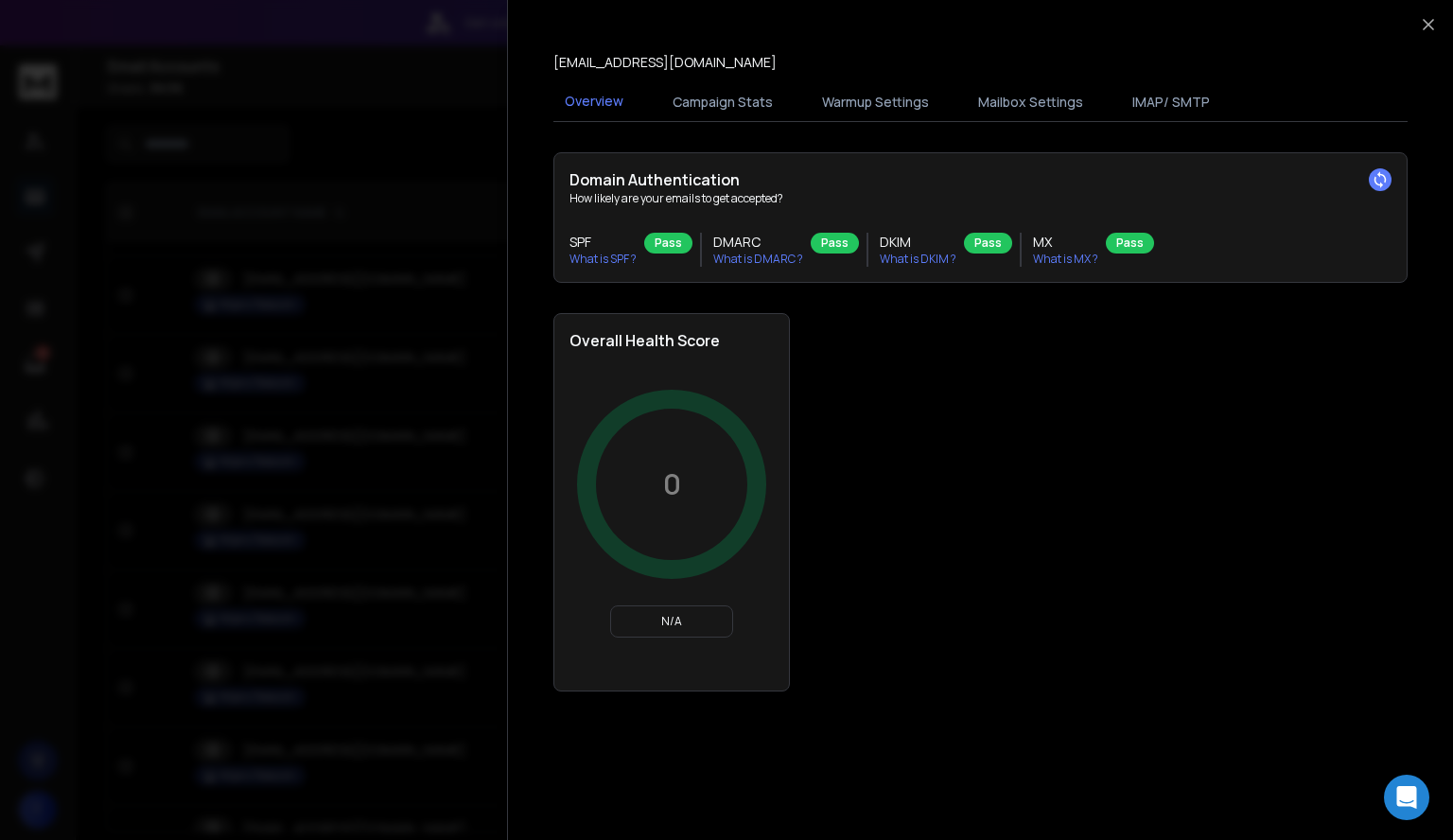
click at [1175, 89] on button "IMAP/ SMTP" at bounding box center [1171, 101] width 101 height 41
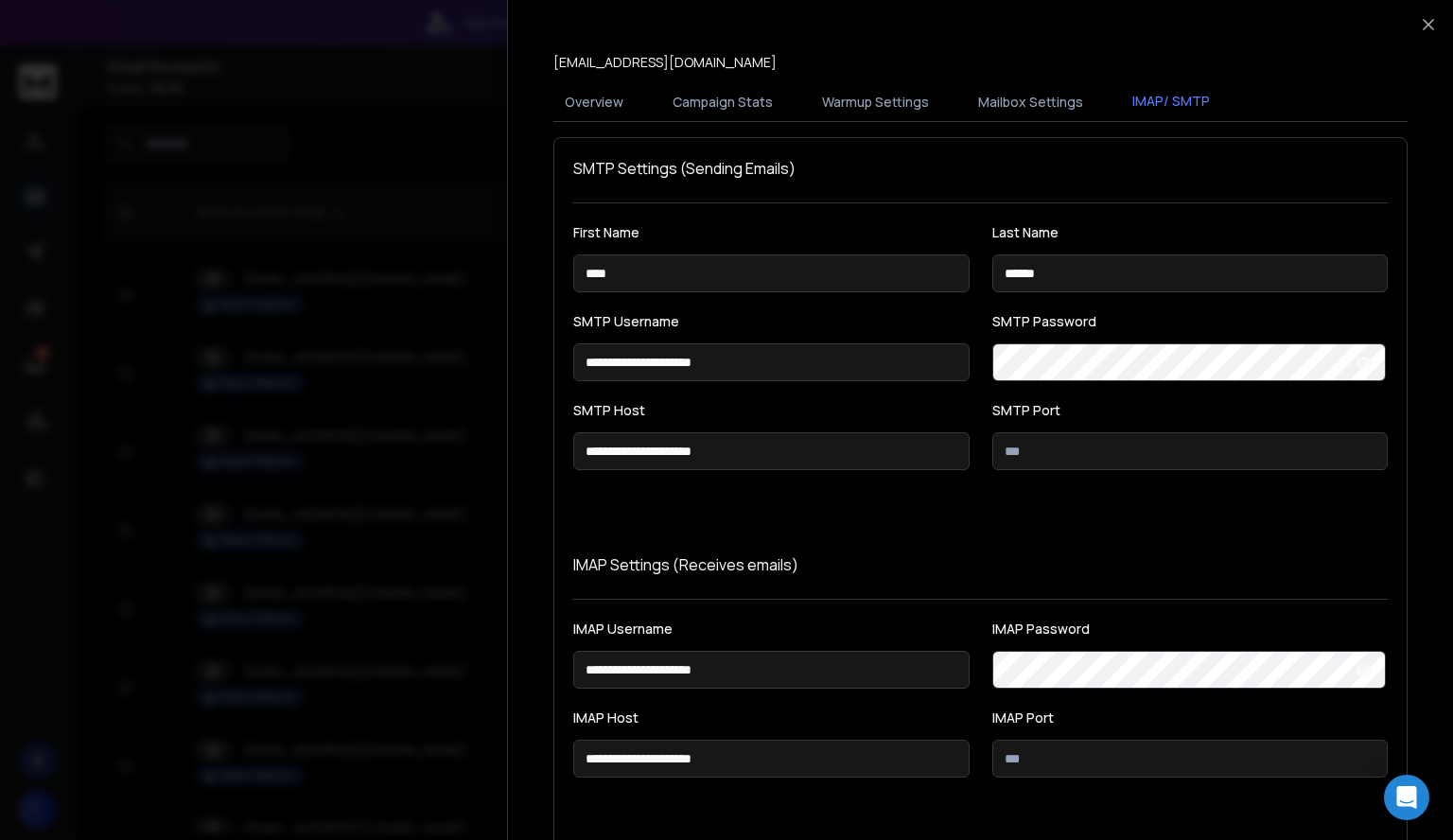
click at [894, 348] on div "**********" at bounding box center [980, 347] width 815 height 66
click at [942, 663] on div "**********" at bounding box center [980, 654] width 815 height 66
click at [1362, 668] on icon at bounding box center [1364, 671] width 17 height 11
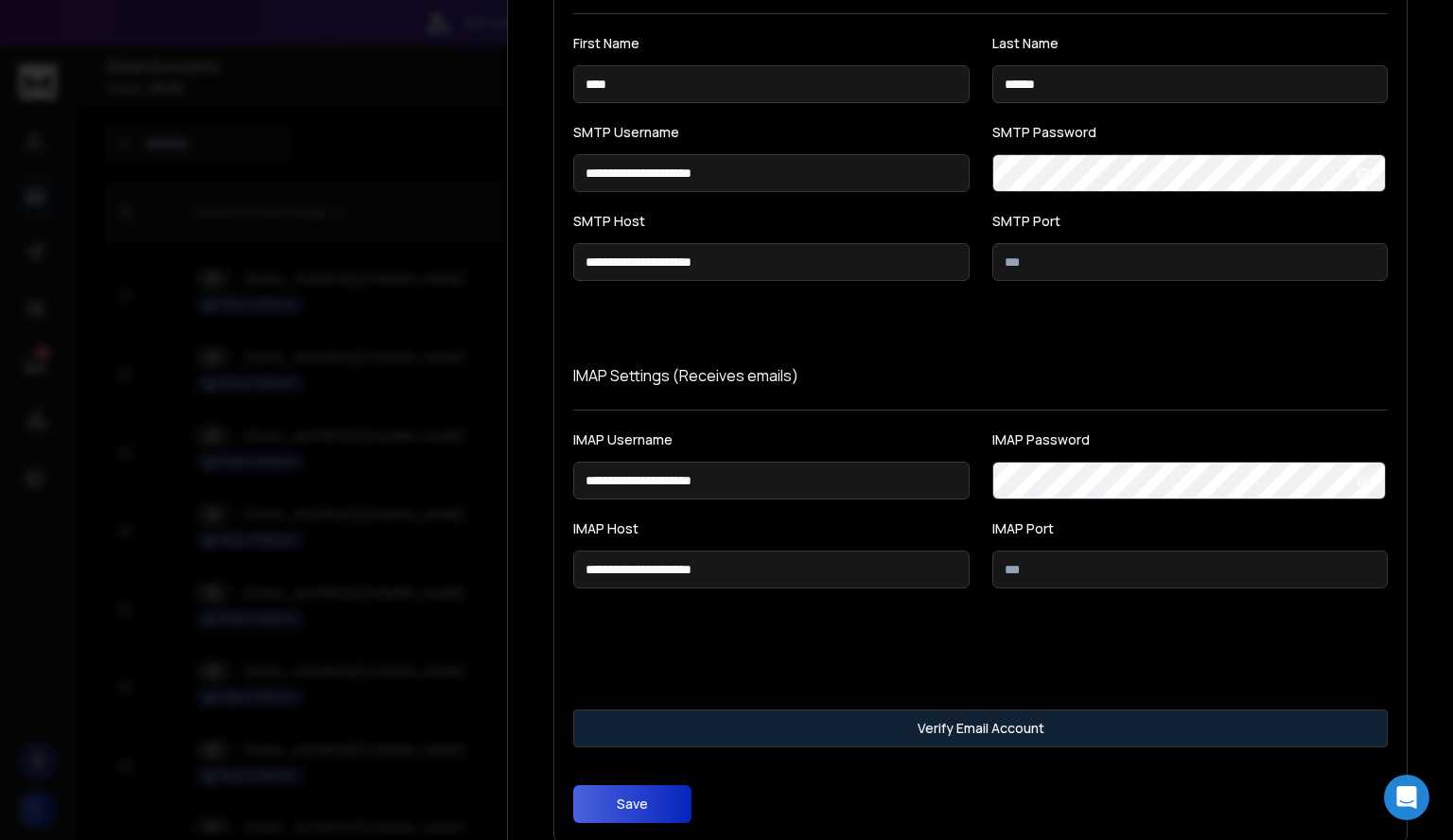
click at [933, 733] on button "Verify Email Account" at bounding box center [980, 728] width 815 height 38
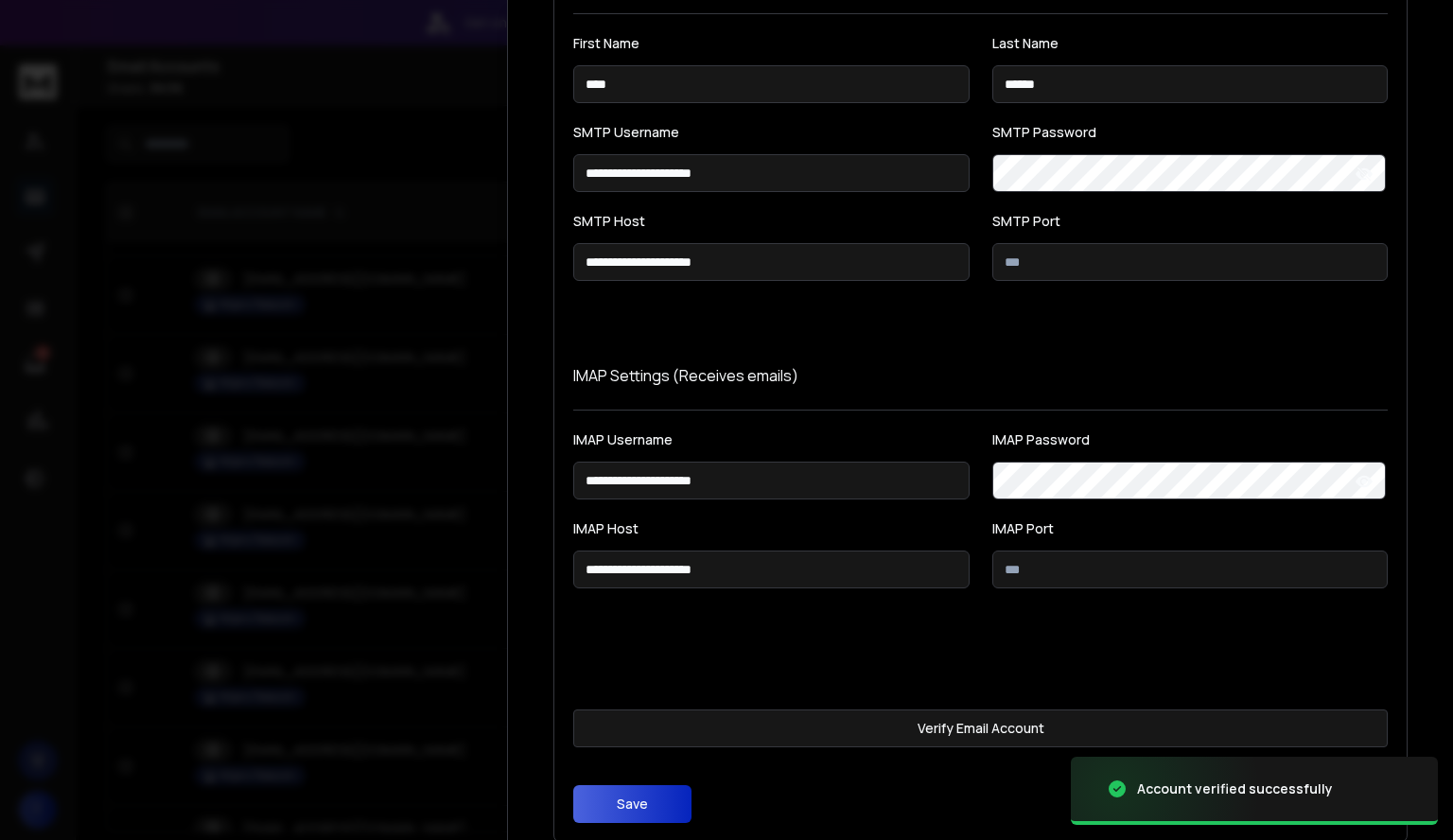
click at [643, 806] on button "Save" at bounding box center [633, 804] width 119 height 38
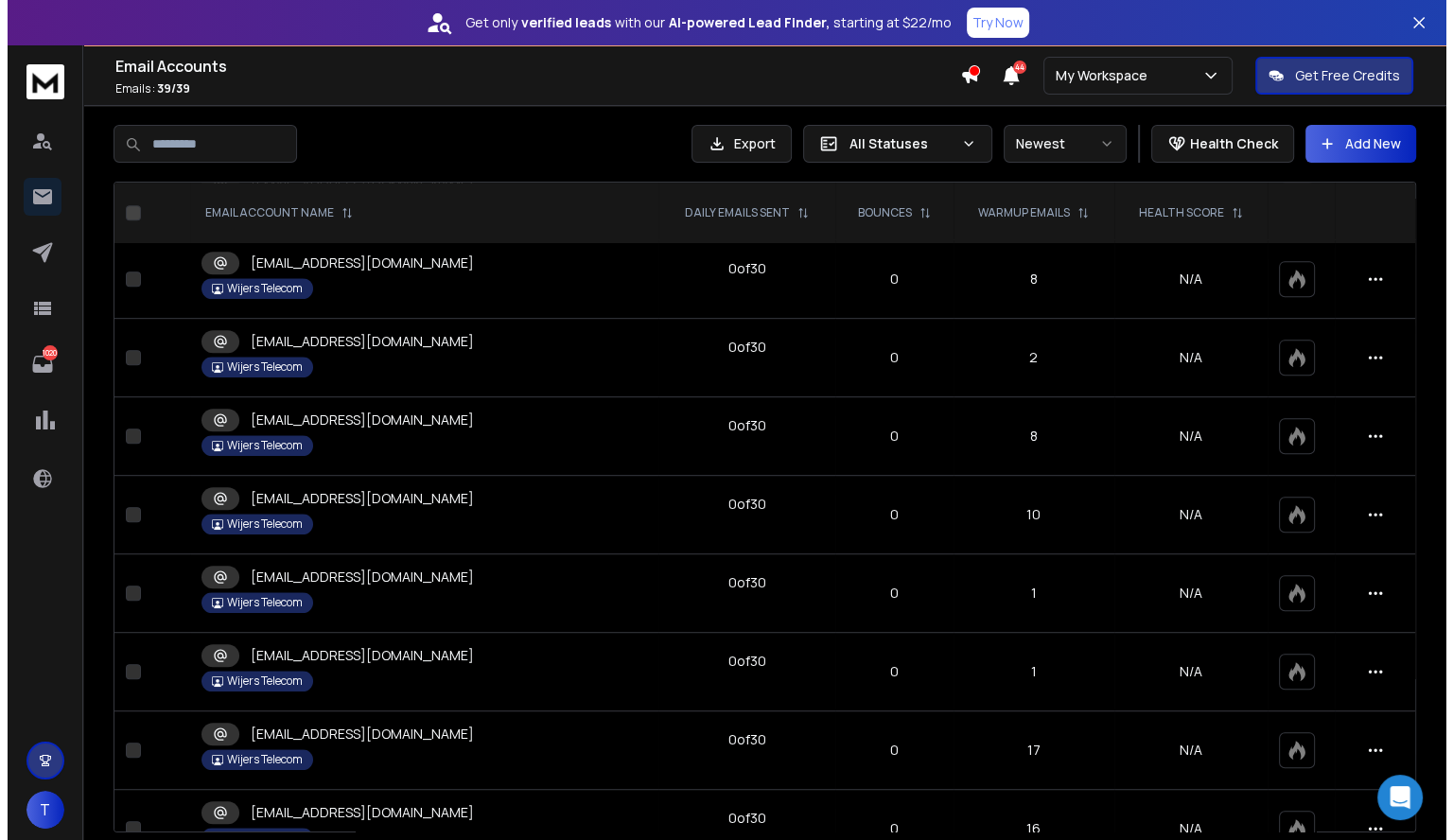
scroll to position [1040, 0]
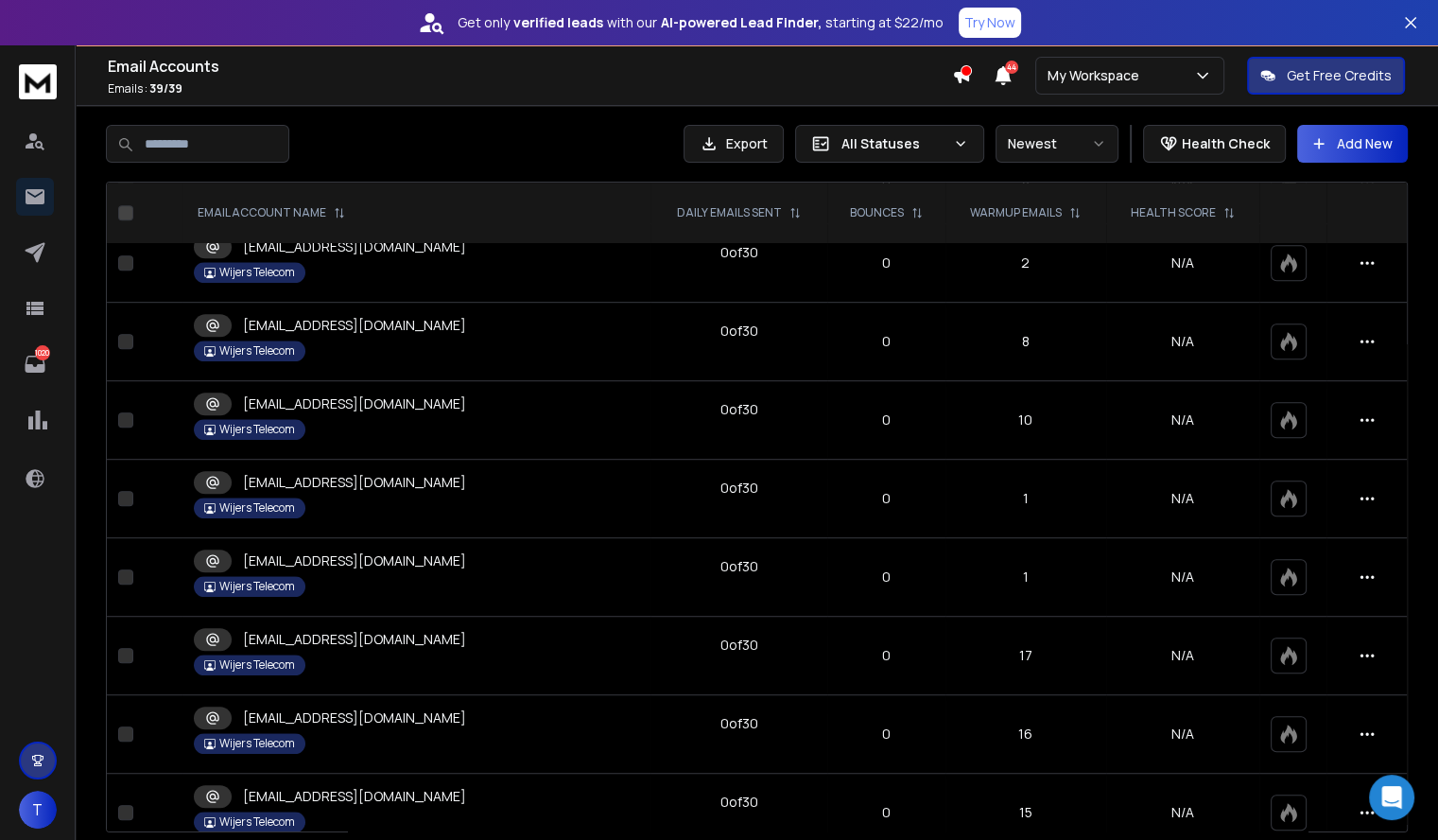
click at [377, 394] on p "[EMAIL_ADDRESS][DOMAIN_NAME]" at bounding box center [354, 404] width 223 height 19
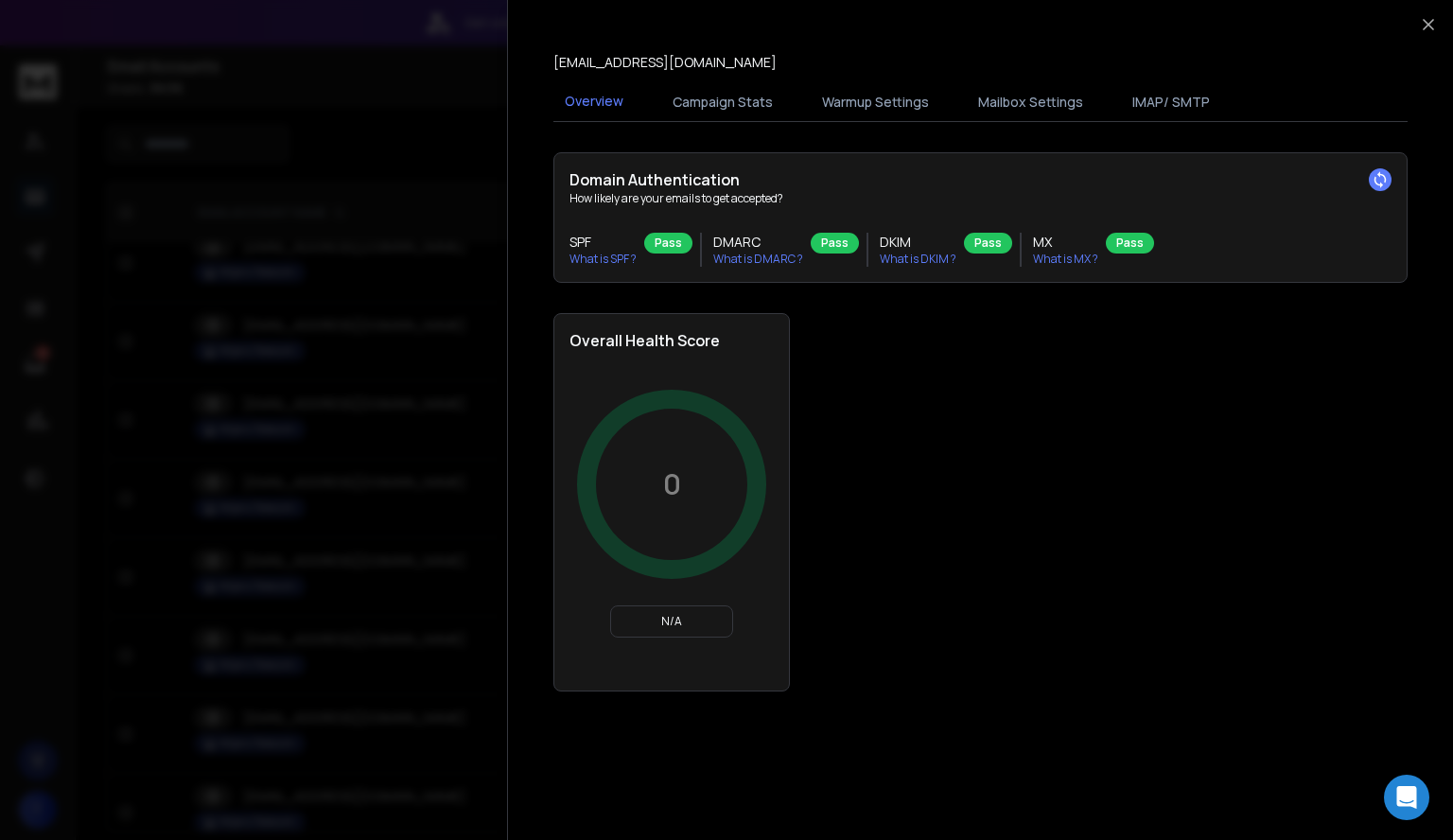
click at [1179, 95] on button "IMAP/ SMTP" at bounding box center [1171, 101] width 101 height 41
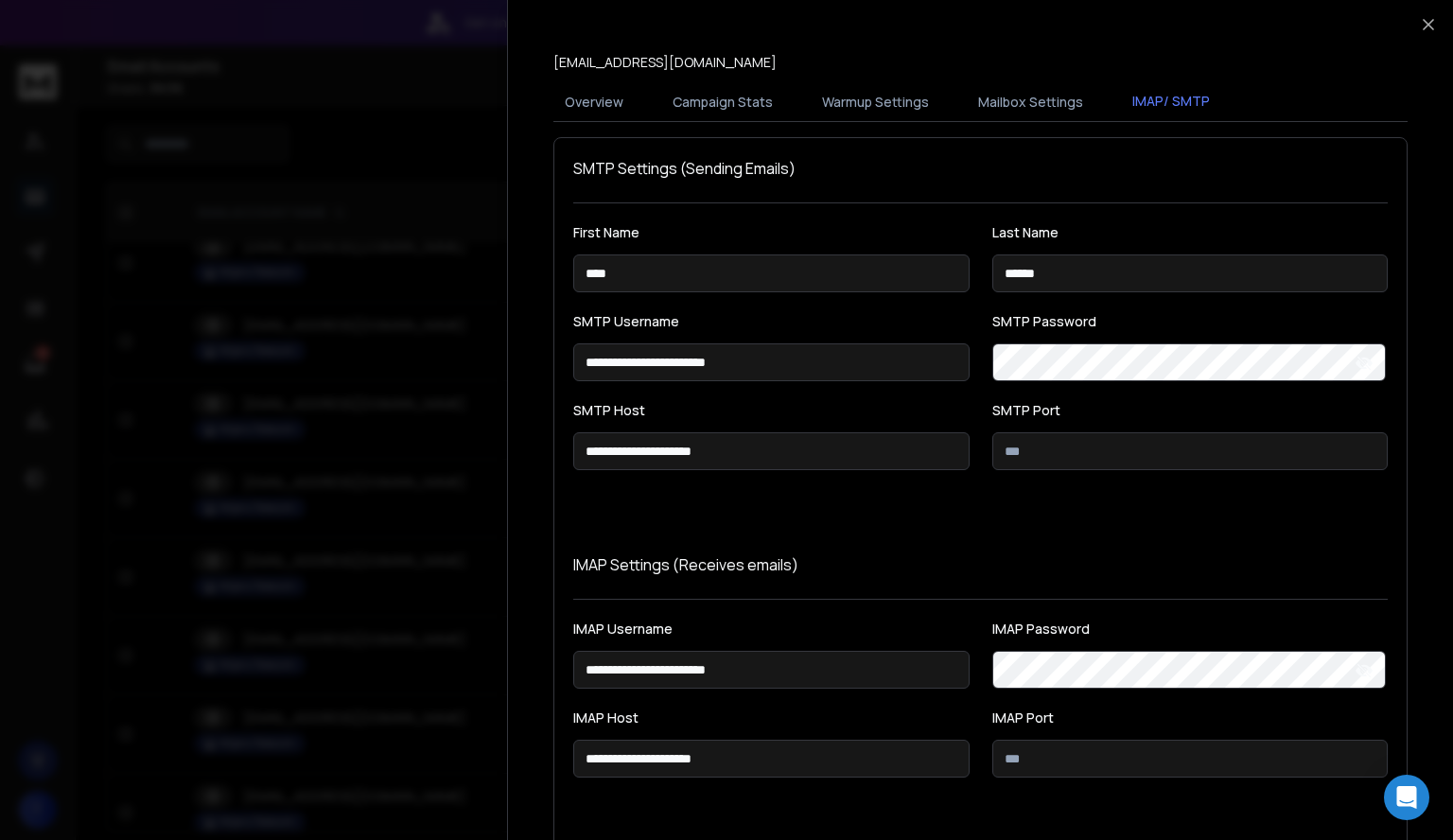
click at [854, 364] on div "**********" at bounding box center [980, 347] width 815 height 66
click at [852, 654] on div "**********" at bounding box center [980, 654] width 815 height 66
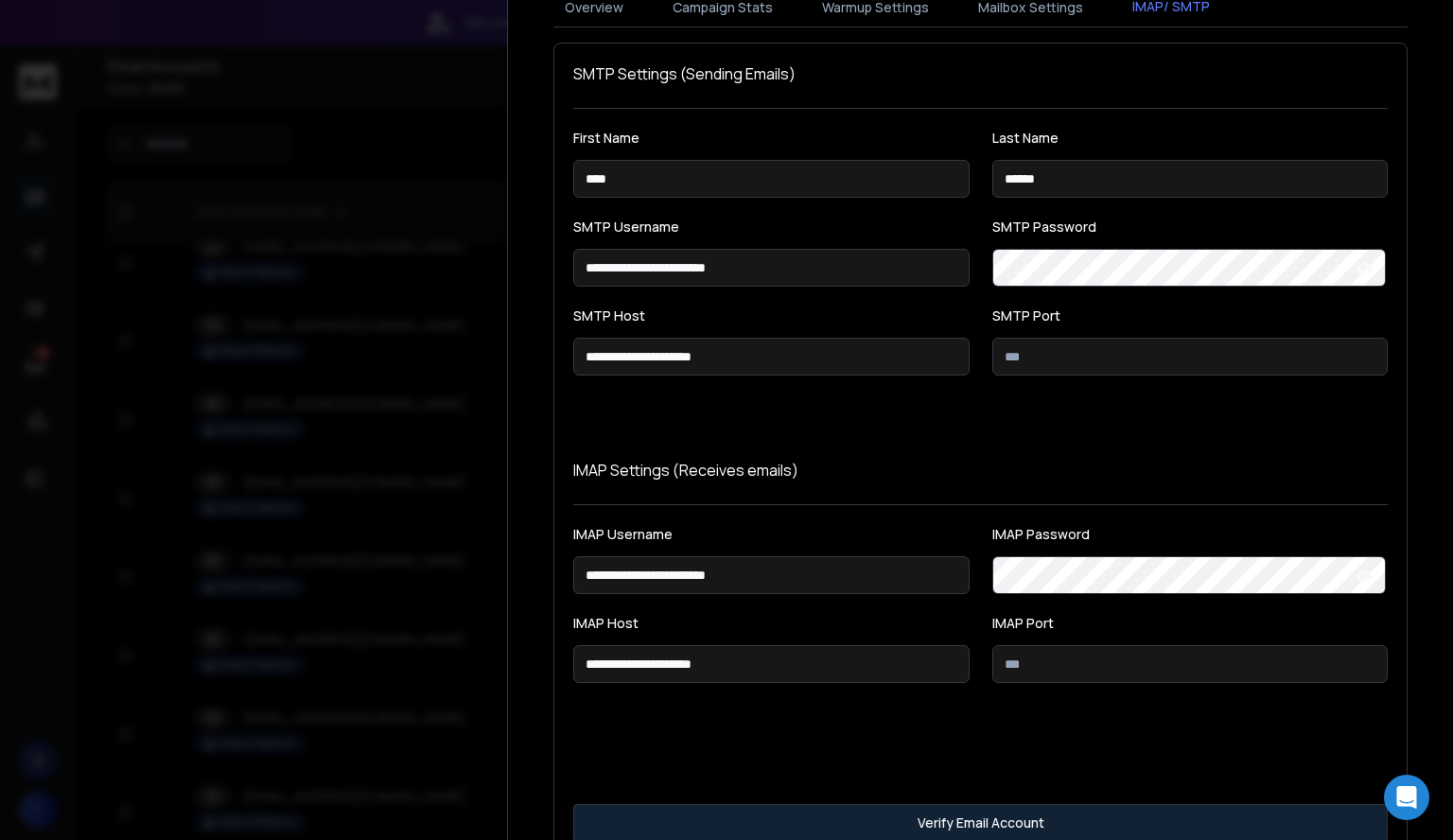
click at [911, 823] on button "Verify Email Account" at bounding box center [980, 823] width 815 height 38
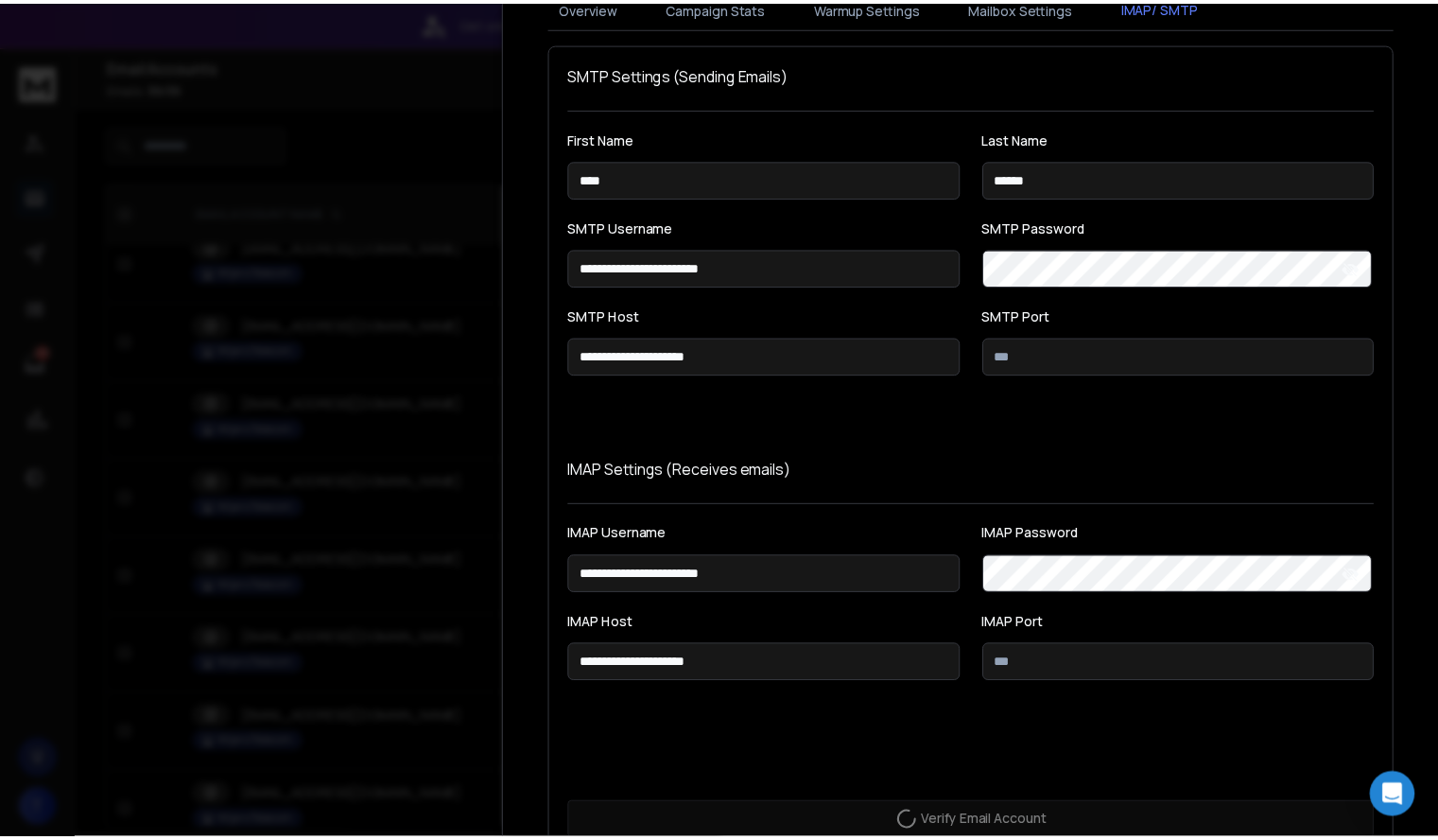
scroll to position [244, 0]
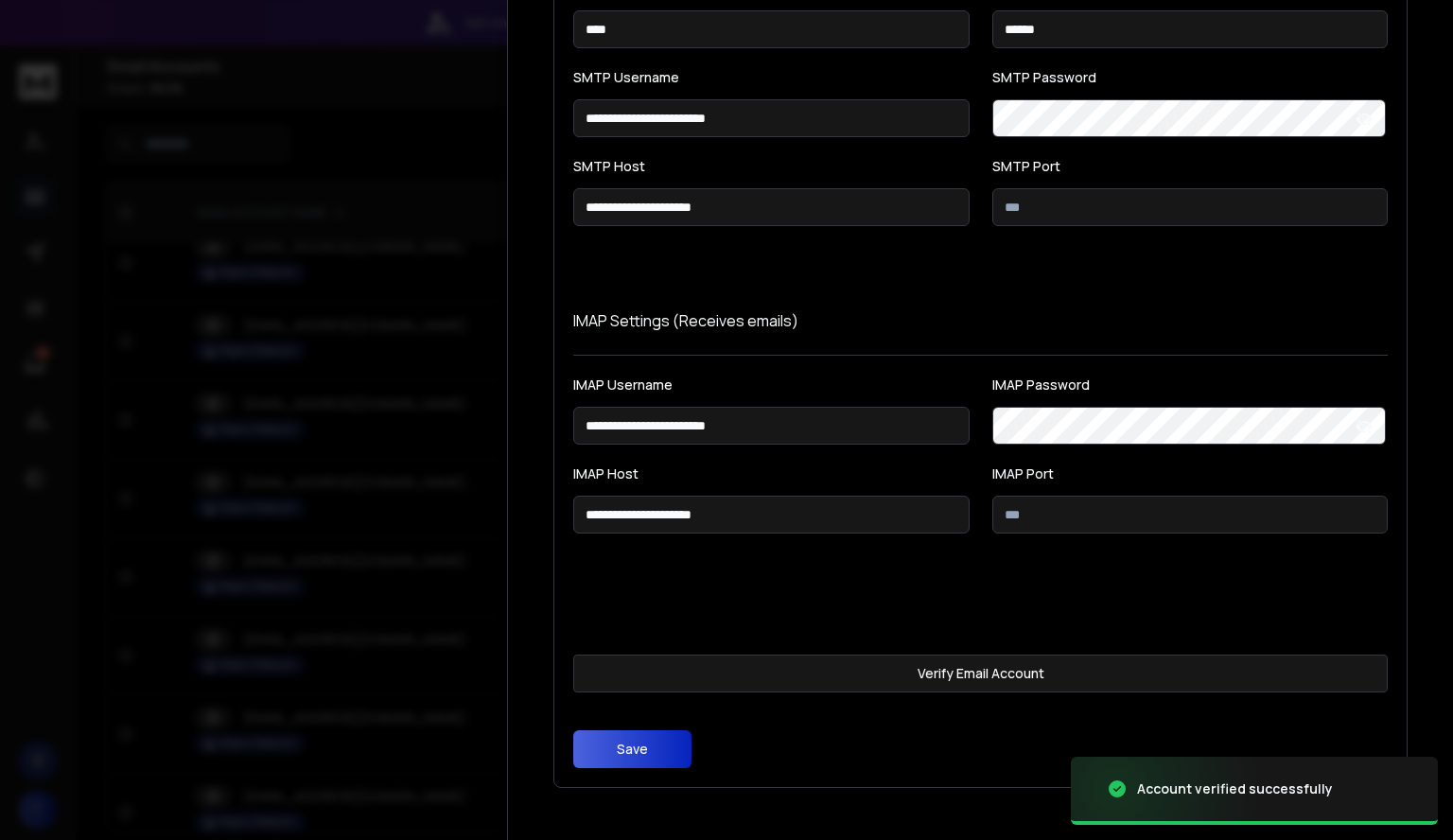
click at [670, 738] on button "Save" at bounding box center [633, 749] width 119 height 38
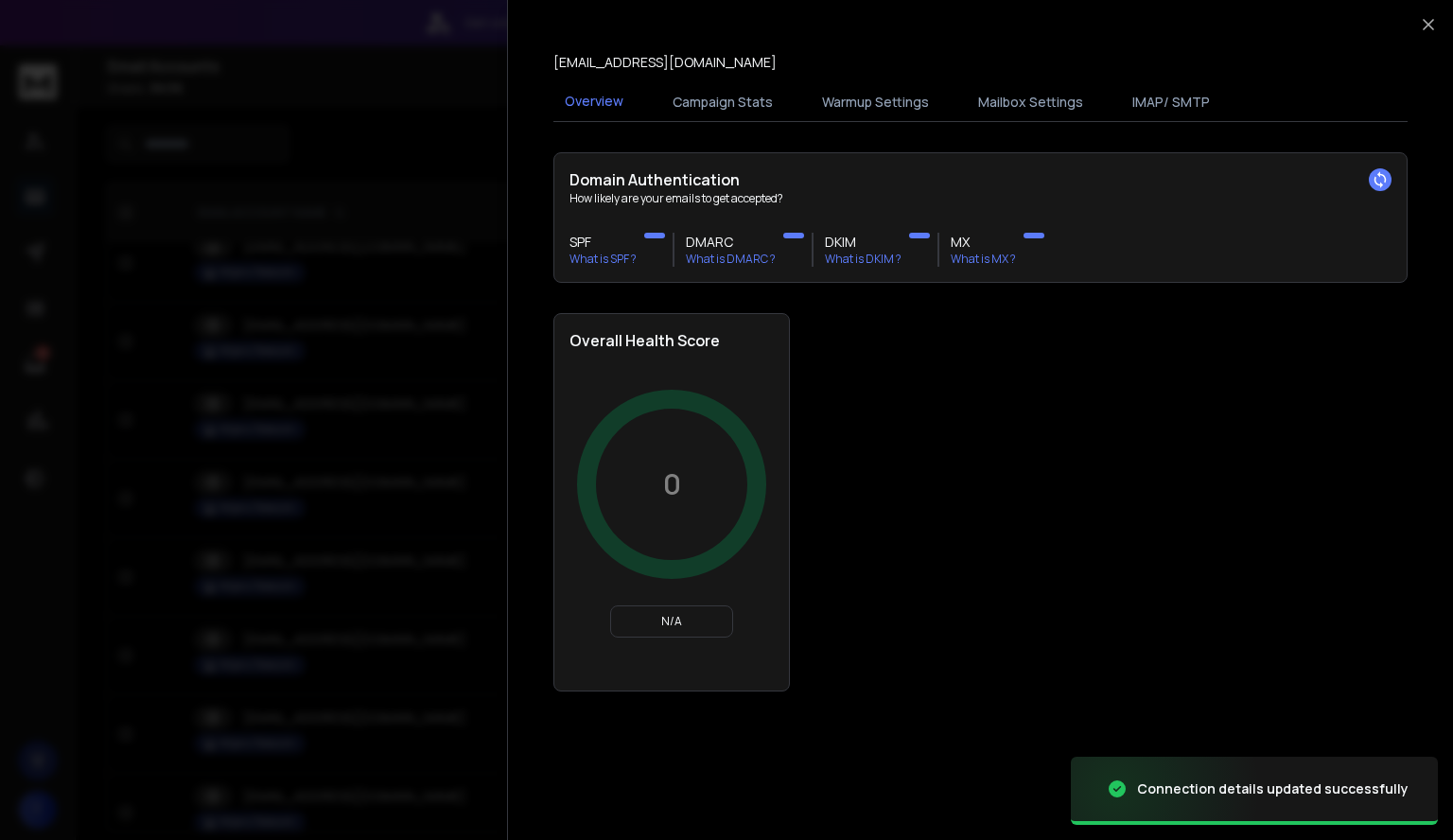
scroll to position [0, 0]
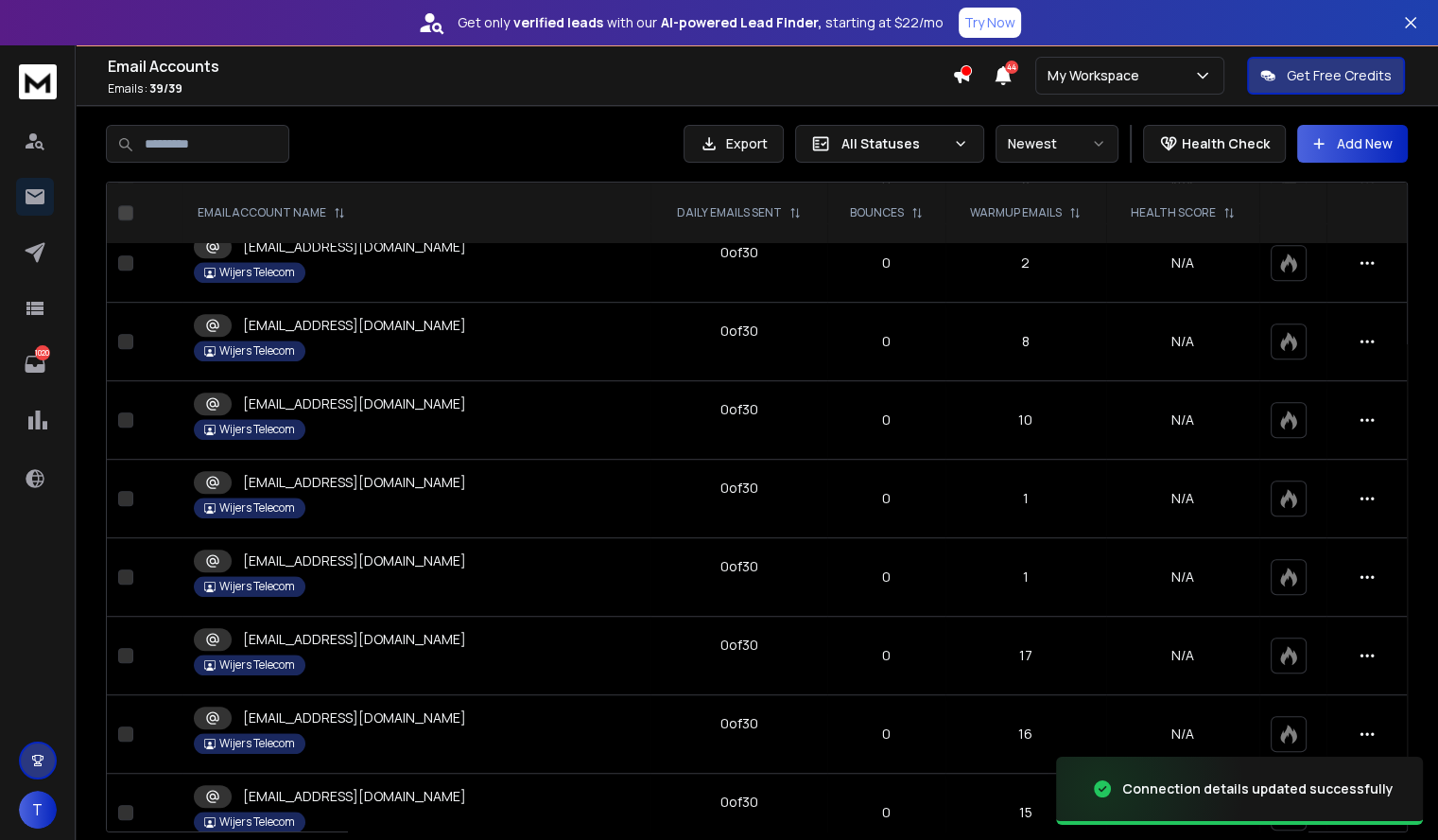
click at [409, 473] on p "[EMAIL_ADDRESS][DOMAIN_NAME]" at bounding box center [354, 482] width 223 height 19
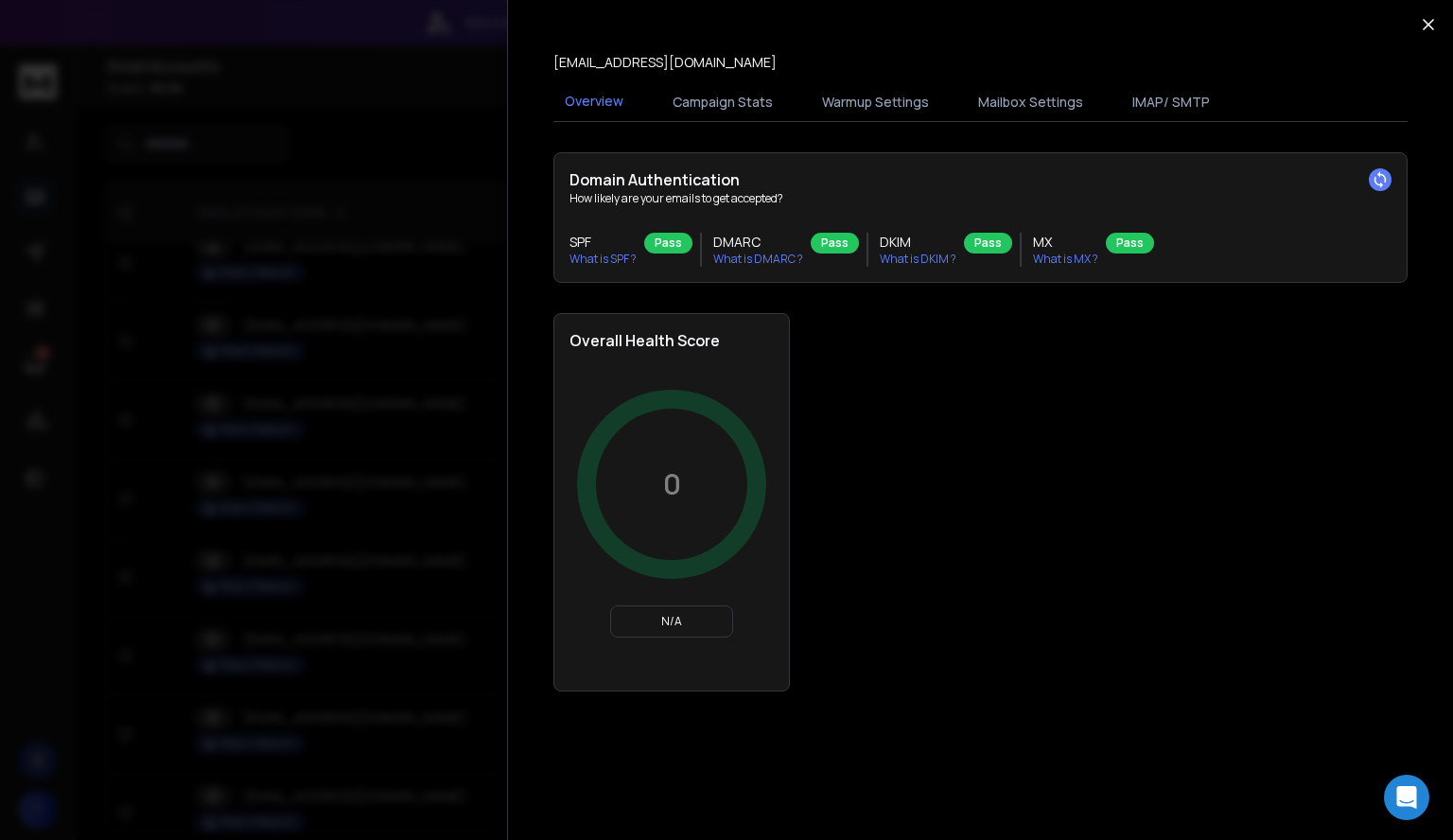
click at [1421, 21] on icon "button" at bounding box center [1429, 25] width 19 height 19
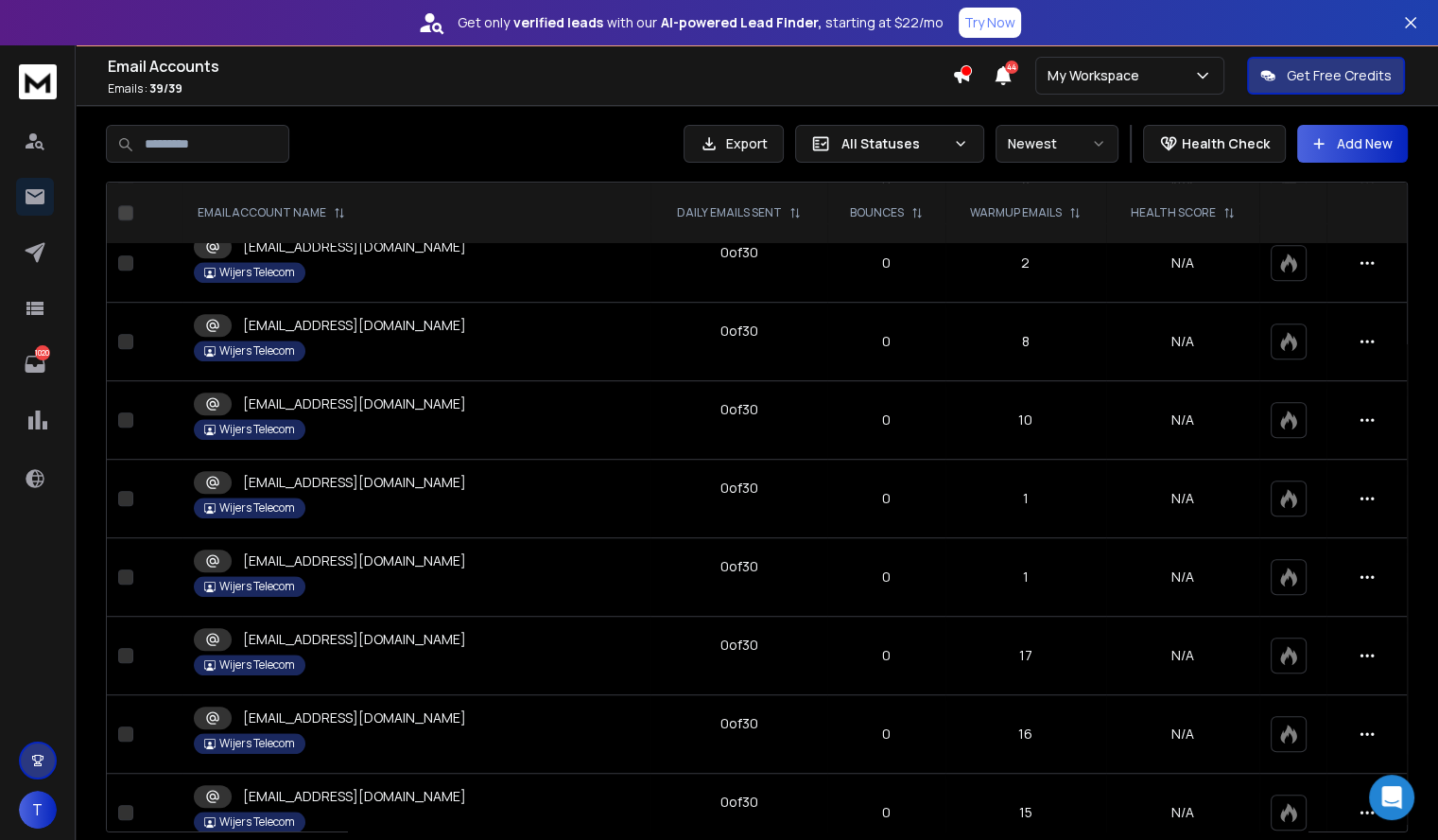
click at [382, 473] on p "[EMAIL_ADDRESS][DOMAIN_NAME]" at bounding box center [354, 482] width 223 height 19
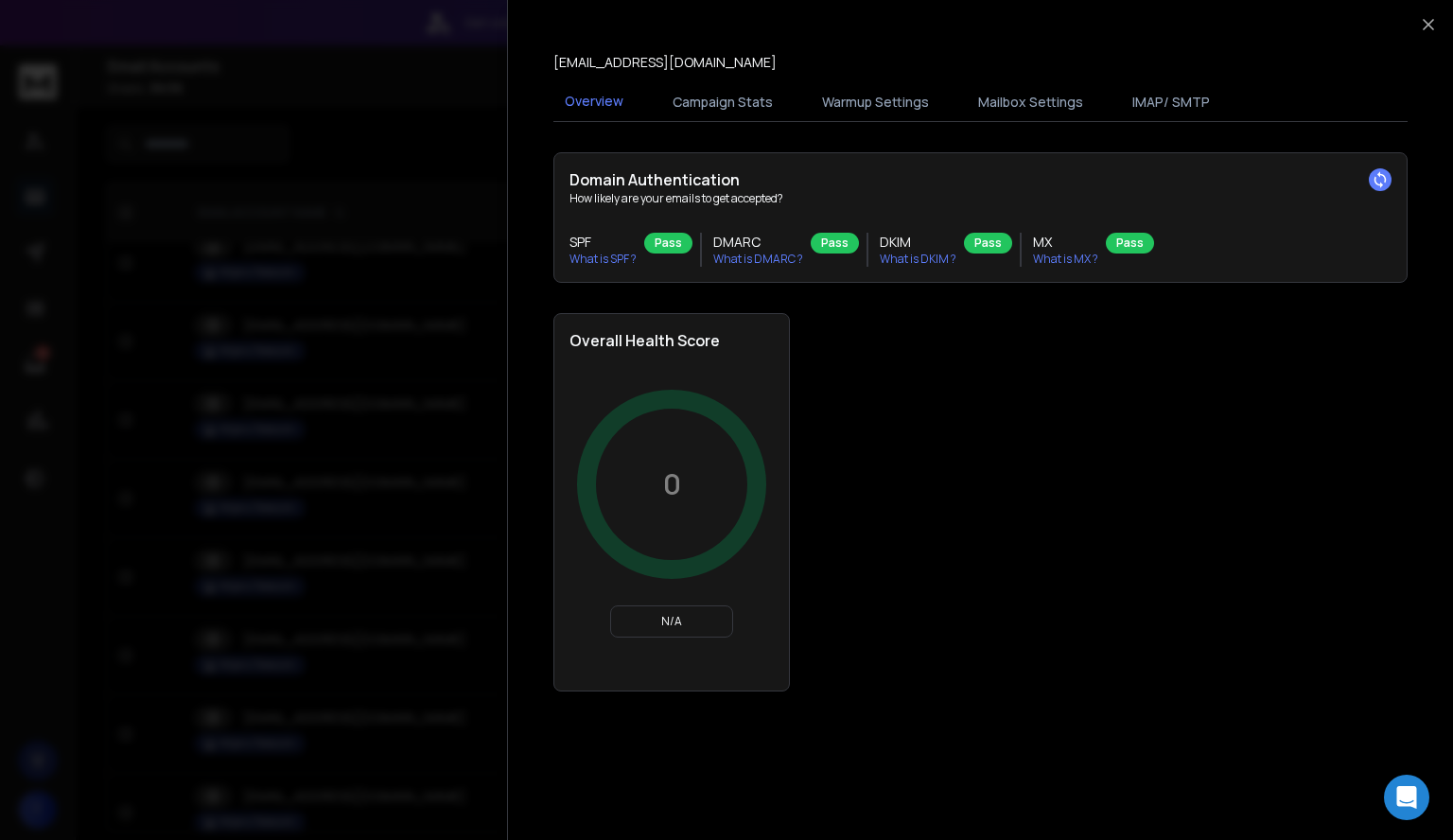
click at [1162, 88] on button "IMAP/ SMTP" at bounding box center [1171, 101] width 101 height 41
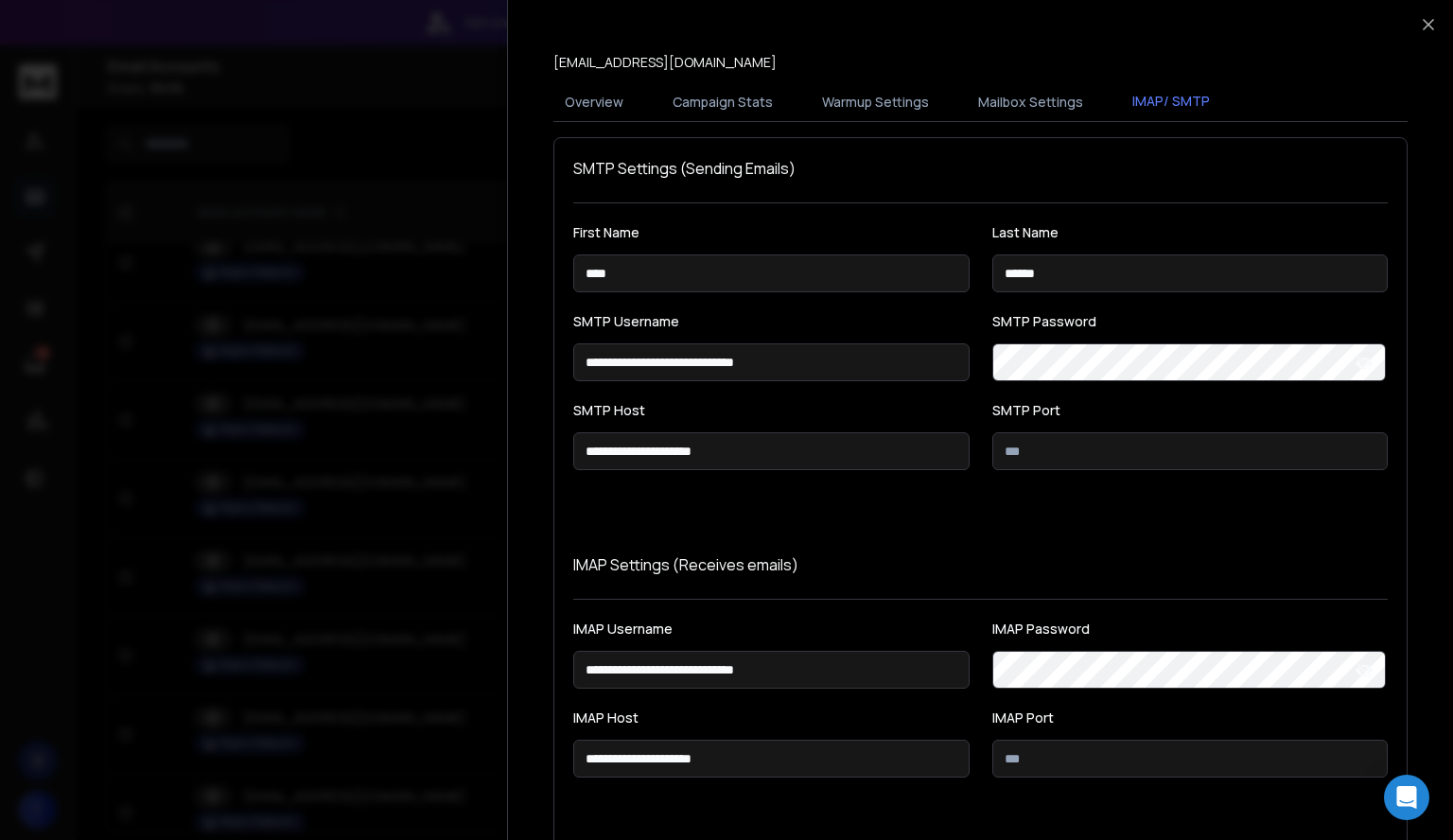
click at [792, 318] on div "**********" at bounding box center [980, 347] width 815 height 66
click at [966, 647] on div "**********" at bounding box center [980, 654] width 815 height 66
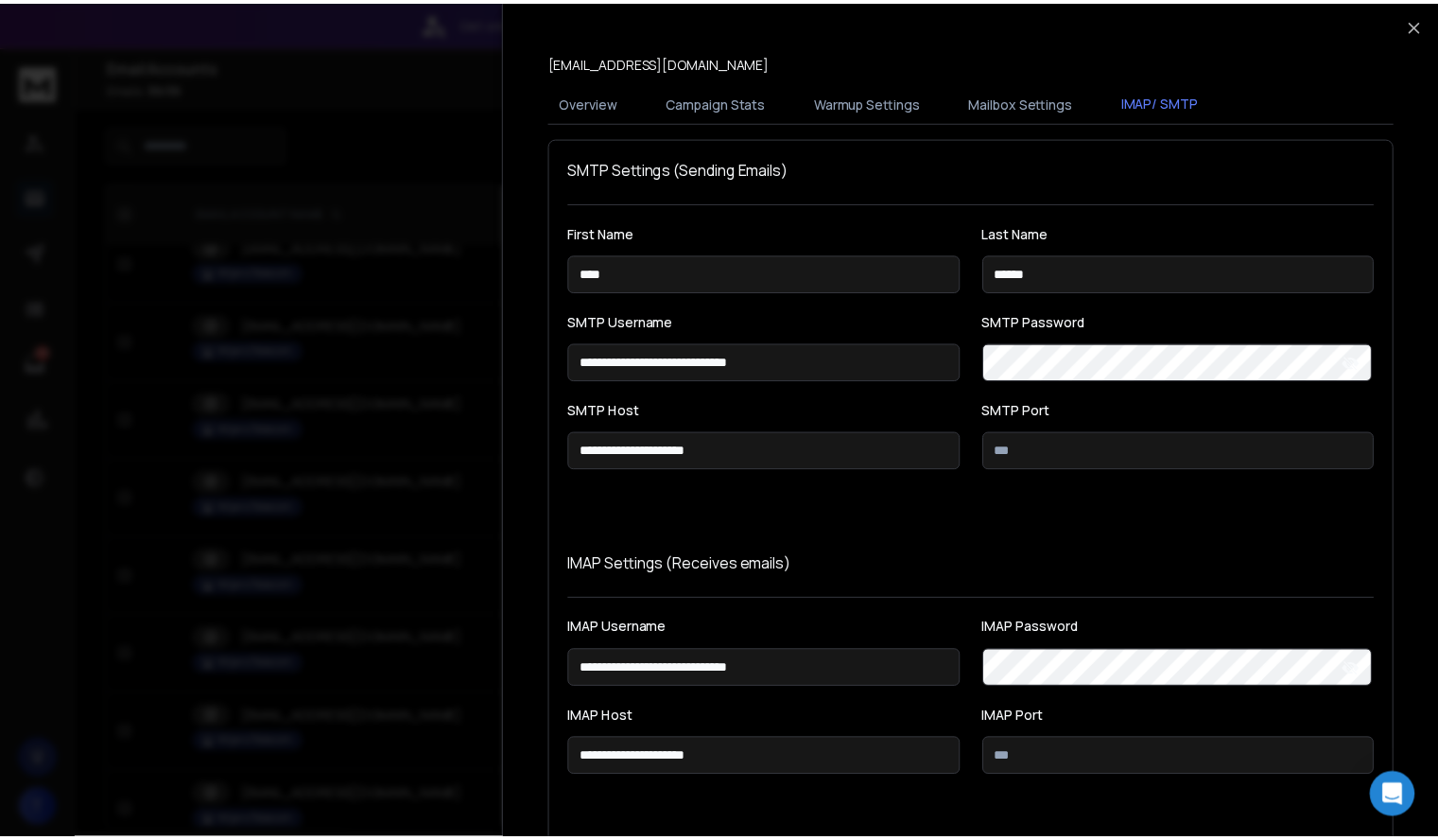
scroll to position [244, 0]
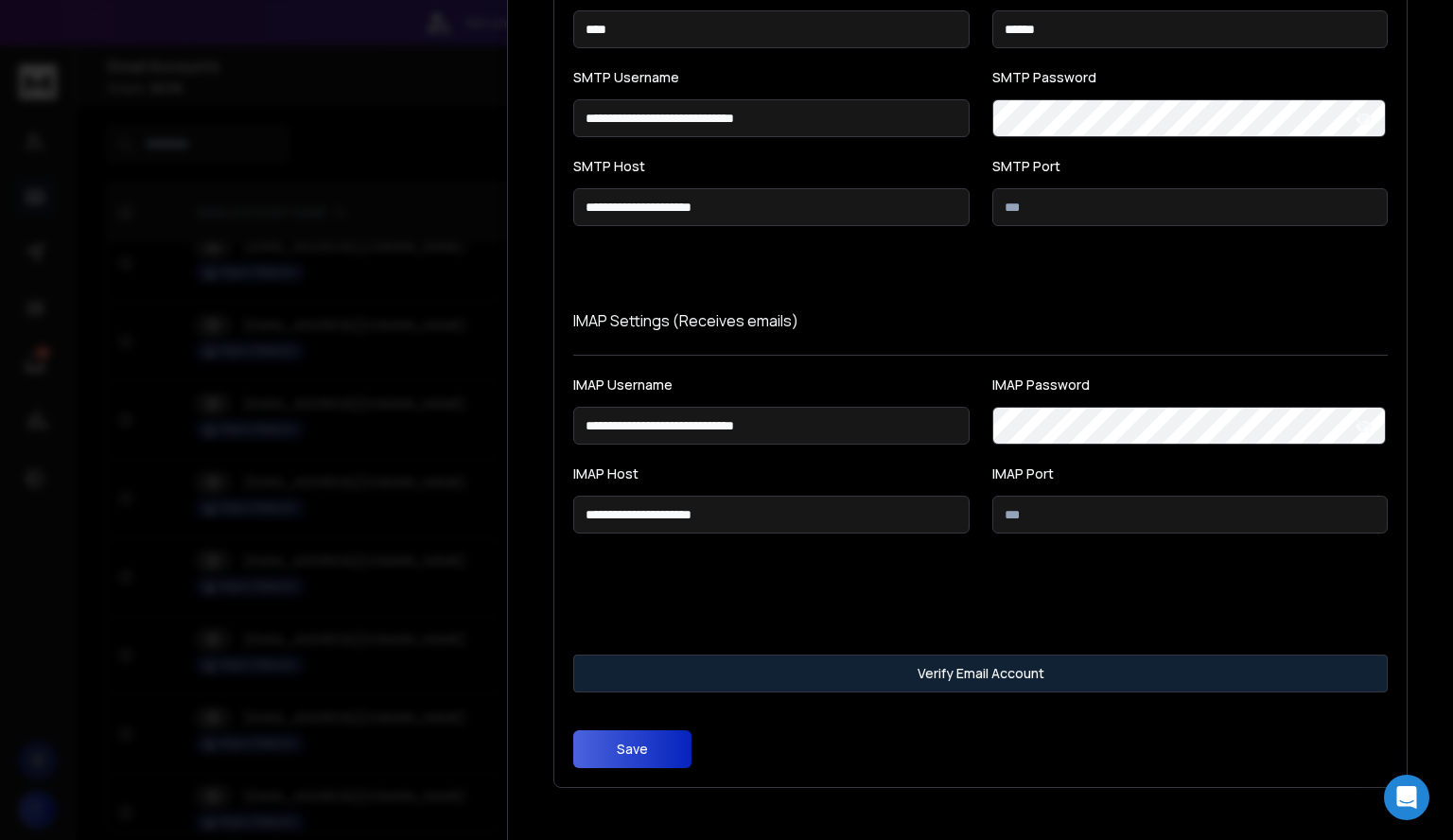
click at [770, 659] on button "Verify Email Account" at bounding box center [980, 674] width 815 height 38
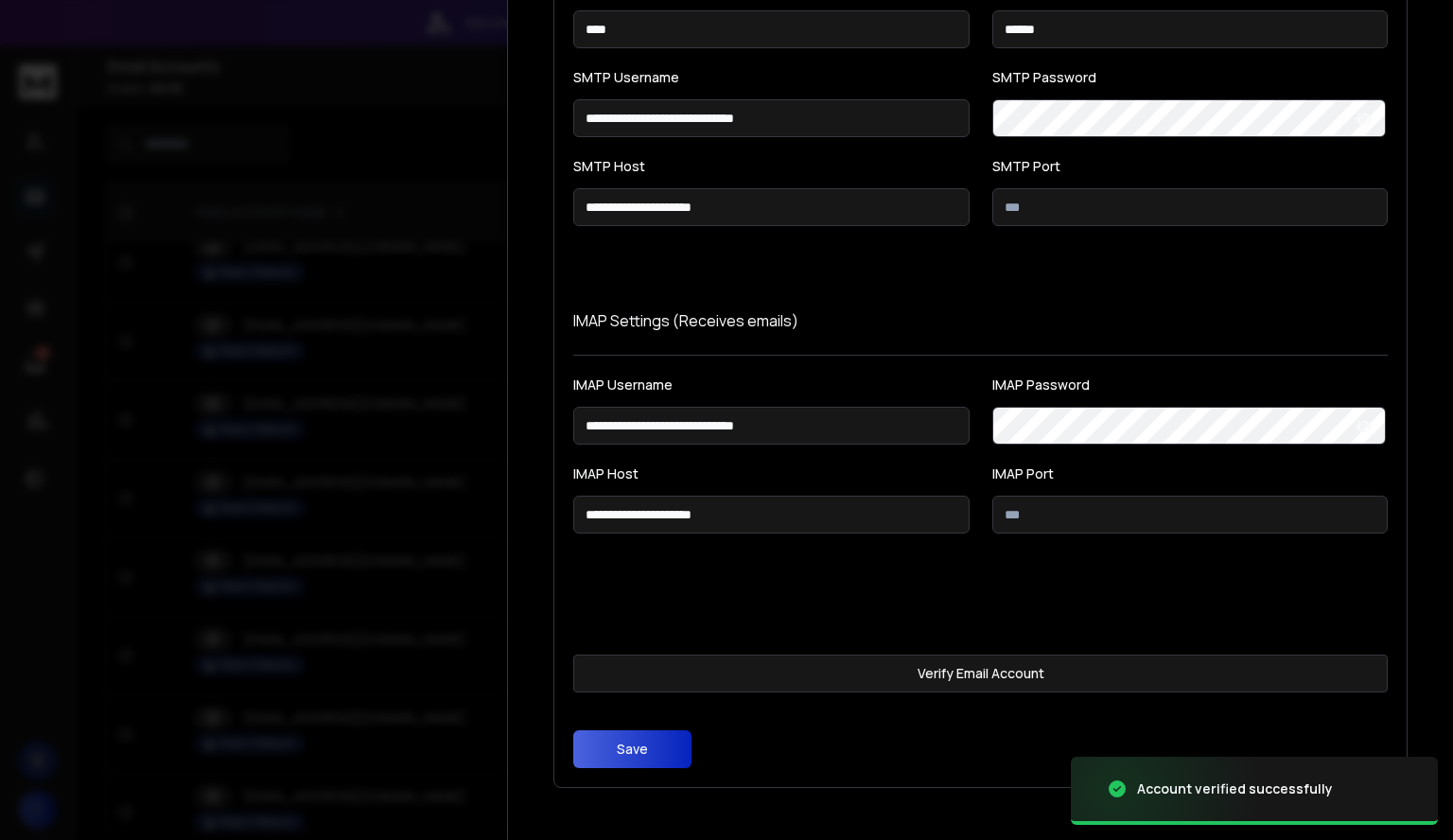
click at [635, 752] on button "Save" at bounding box center [633, 749] width 119 height 38
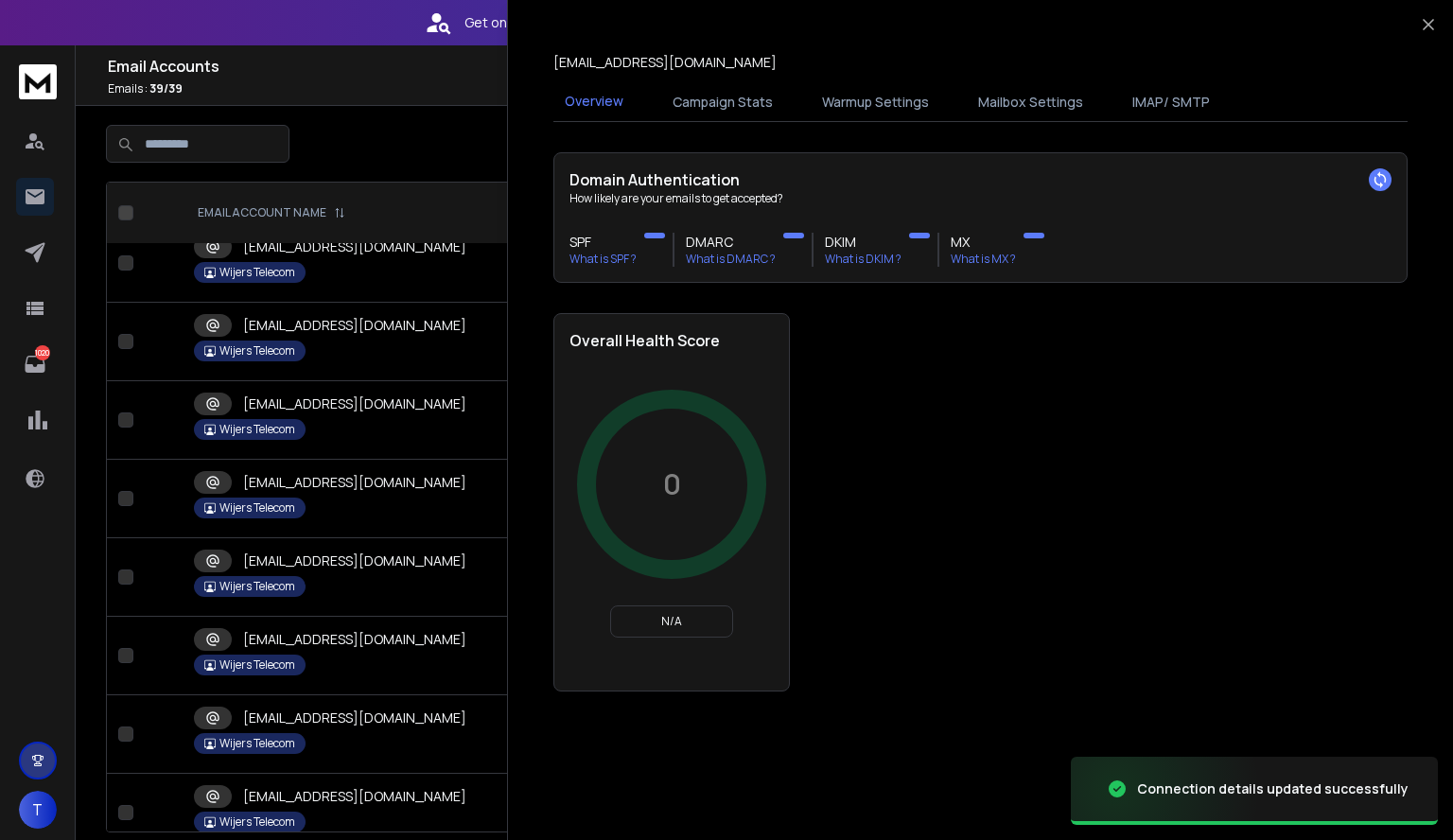
scroll to position [0, 0]
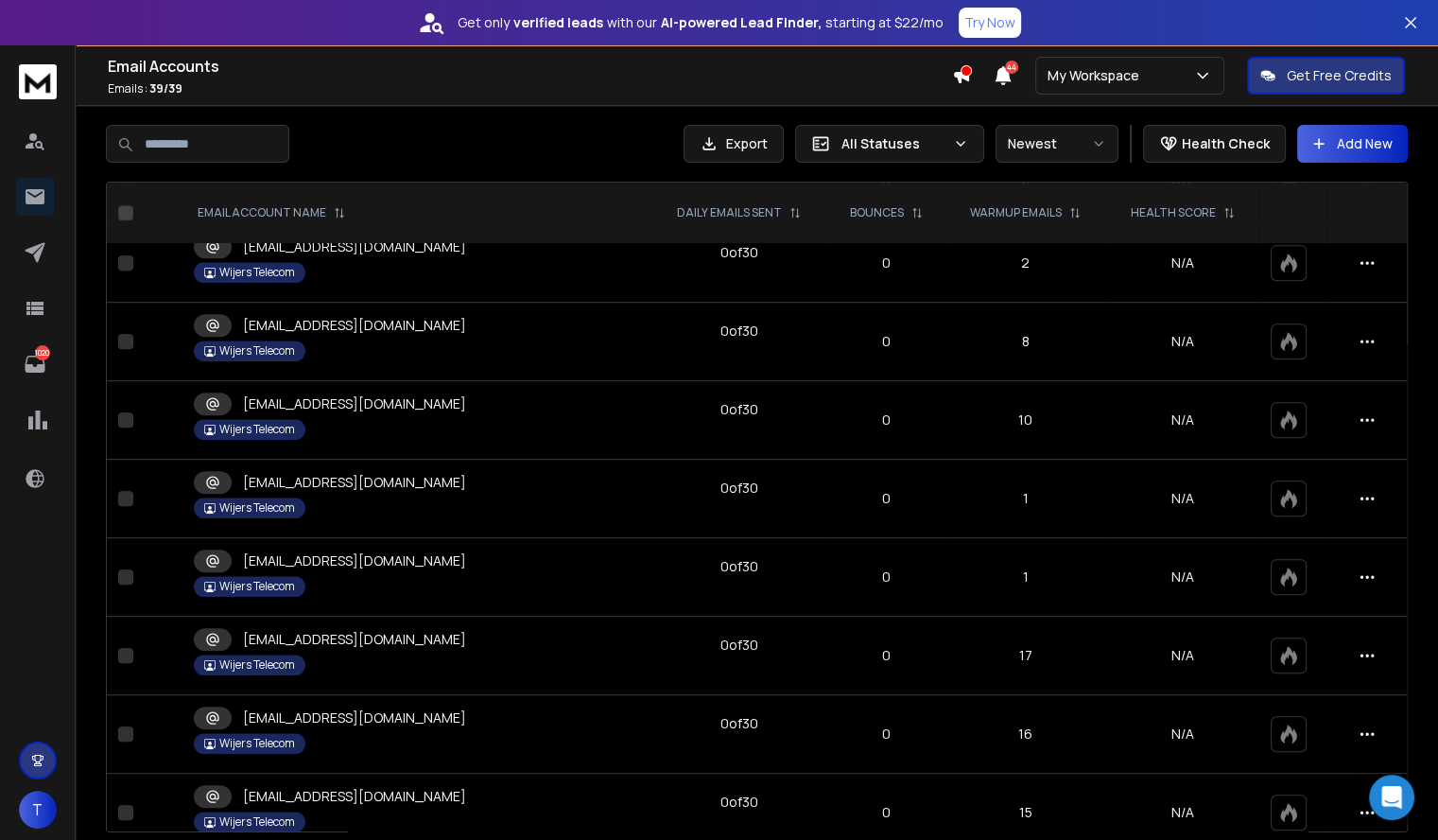
click at [377, 551] on p "[EMAIL_ADDRESS][DOMAIN_NAME]" at bounding box center [354, 561] width 223 height 19
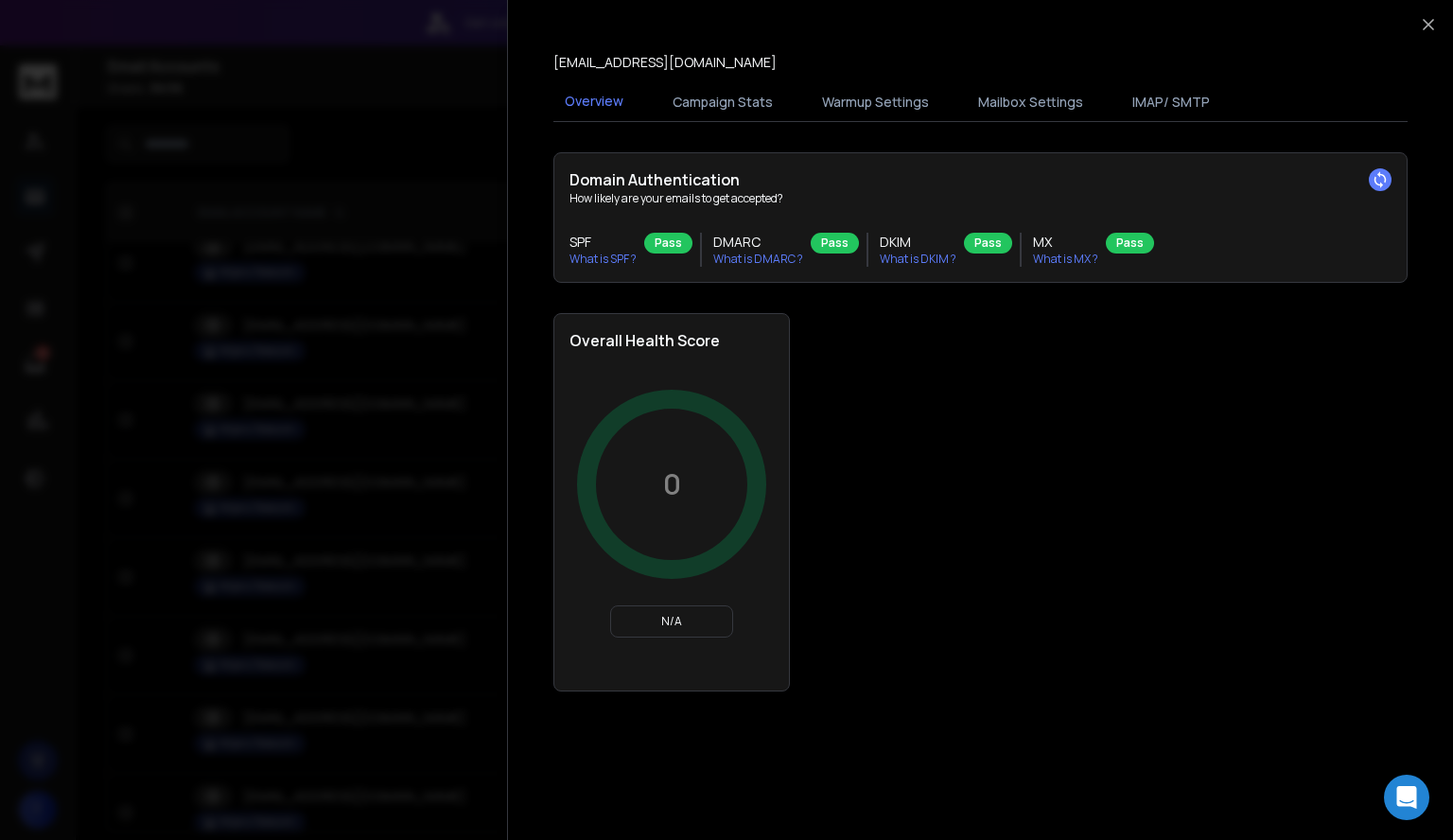
click at [1163, 99] on button "IMAP/ SMTP" at bounding box center [1171, 101] width 101 height 41
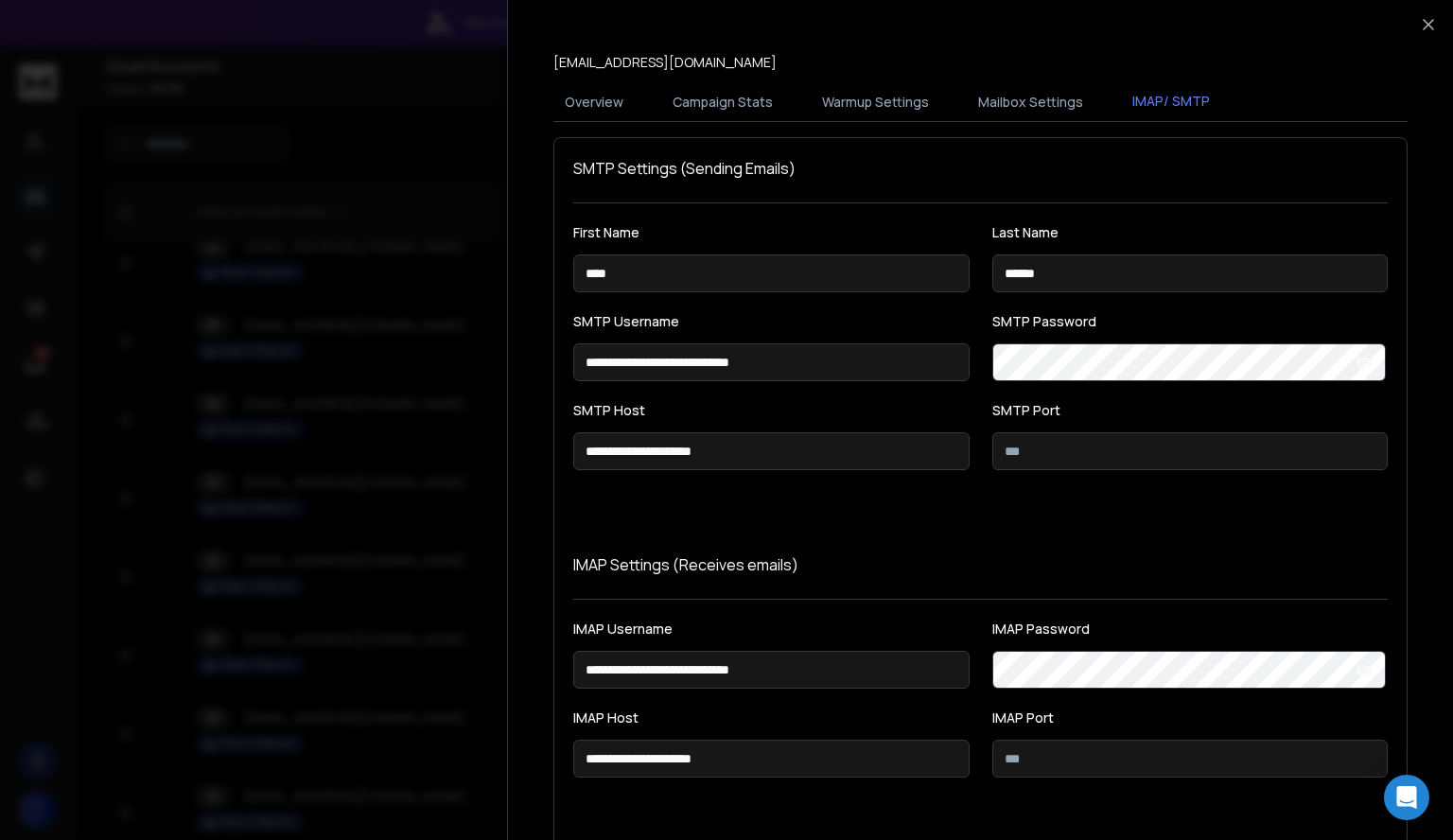
click at [934, 370] on div "**********" at bounding box center [980, 347] width 815 height 66
click at [947, 671] on div "**********" at bounding box center [980, 654] width 815 height 66
click at [1092, 564] on p "IMAP Settings (Receives emails)" at bounding box center [980, 564] width 815 height 23
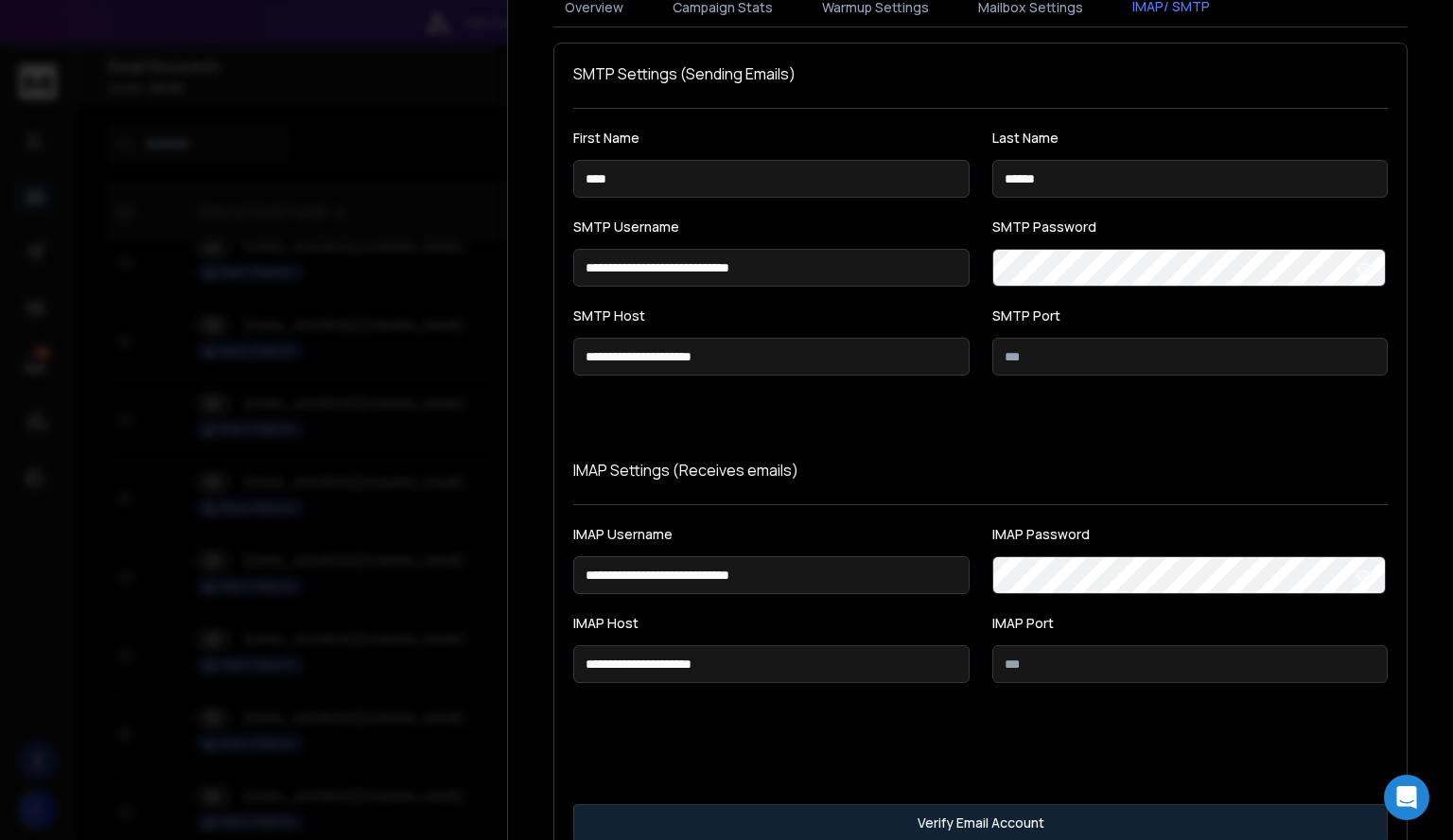
click at [1022, 823] on button "Verify Email Account" at bounding box center [980, 823] width 815 height 38
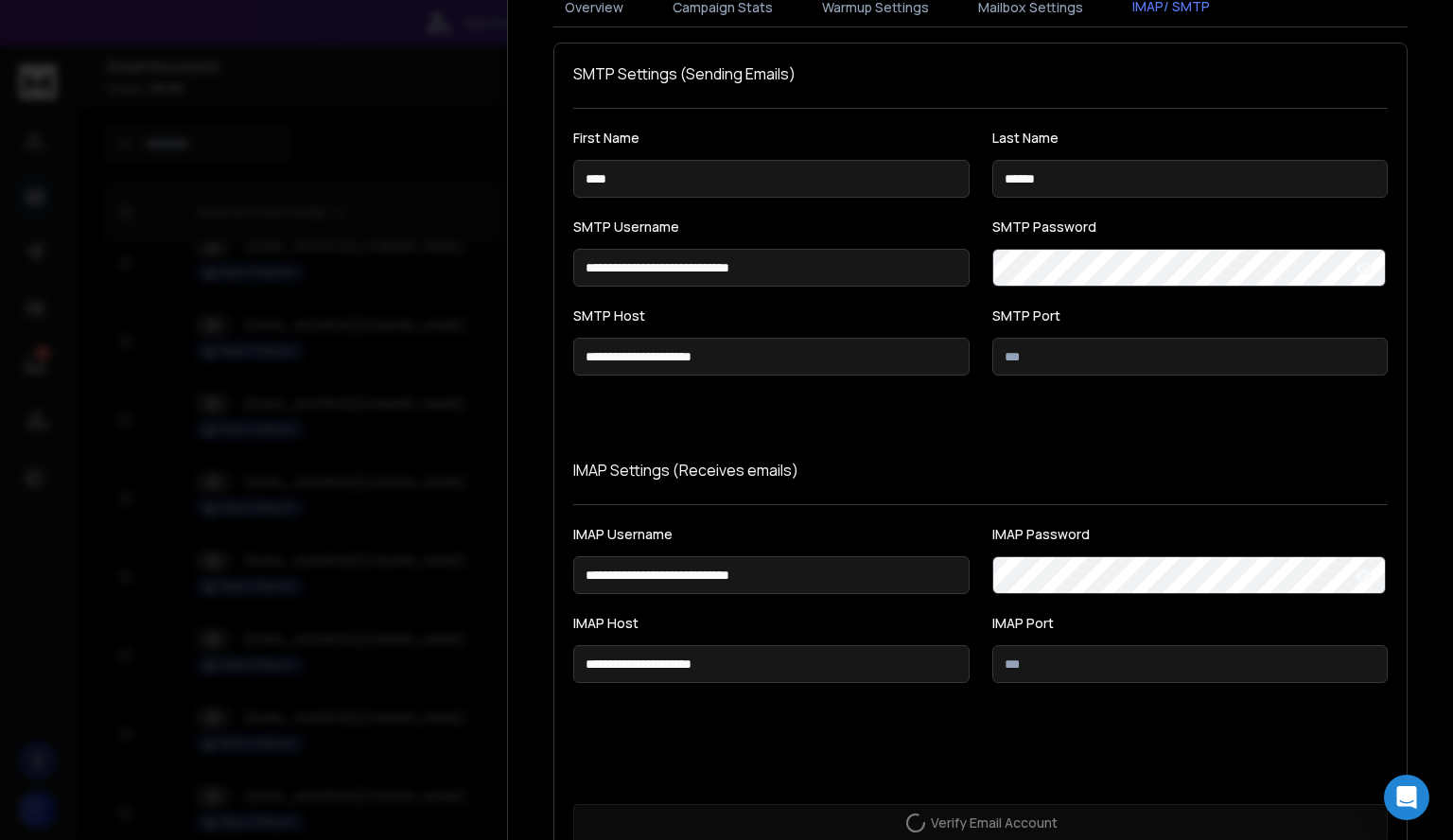
scroll to position [189, 0]
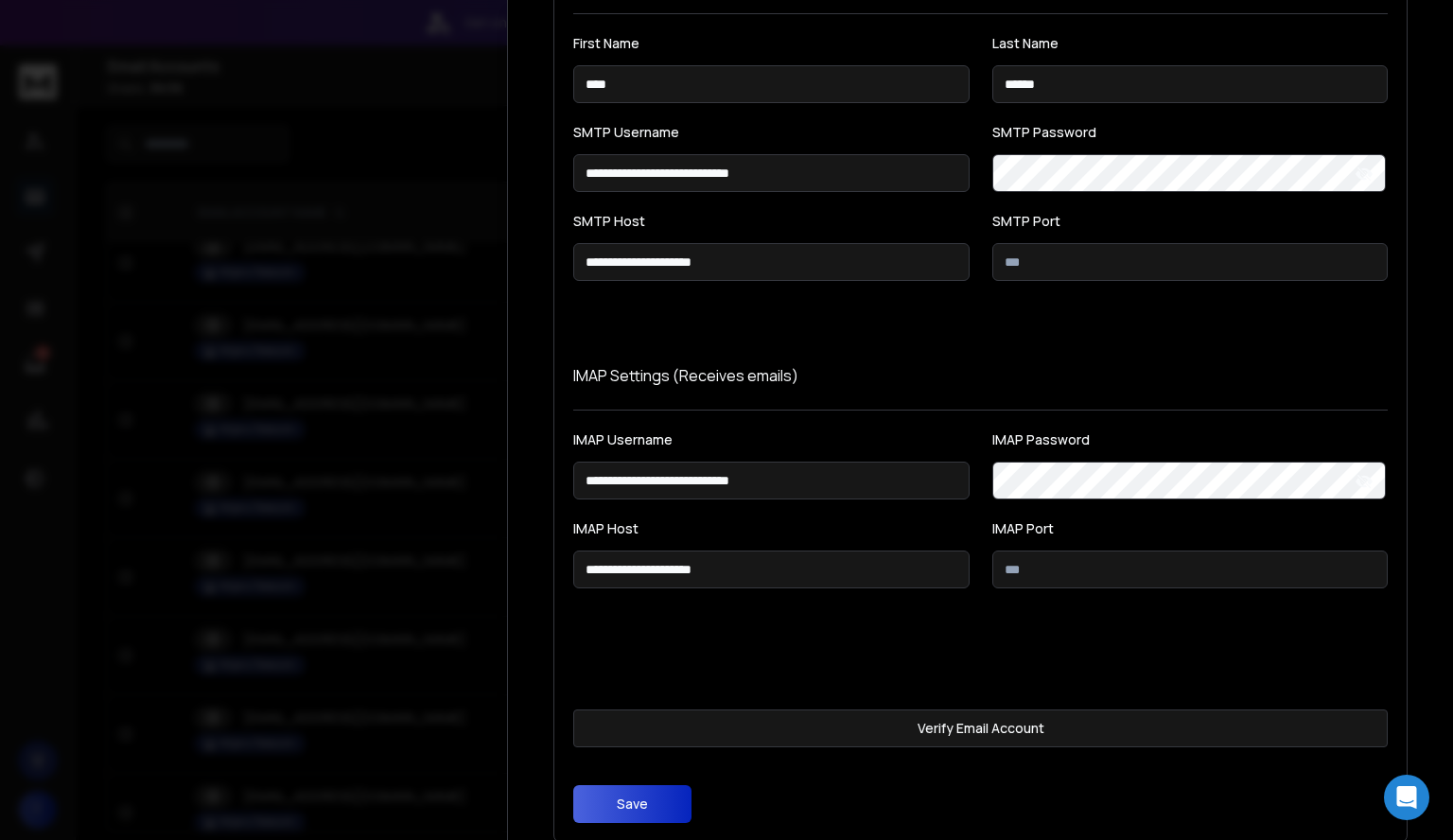
click at [624, 798] on button "Save" at bounding box center [633, 804] width 119 height 38
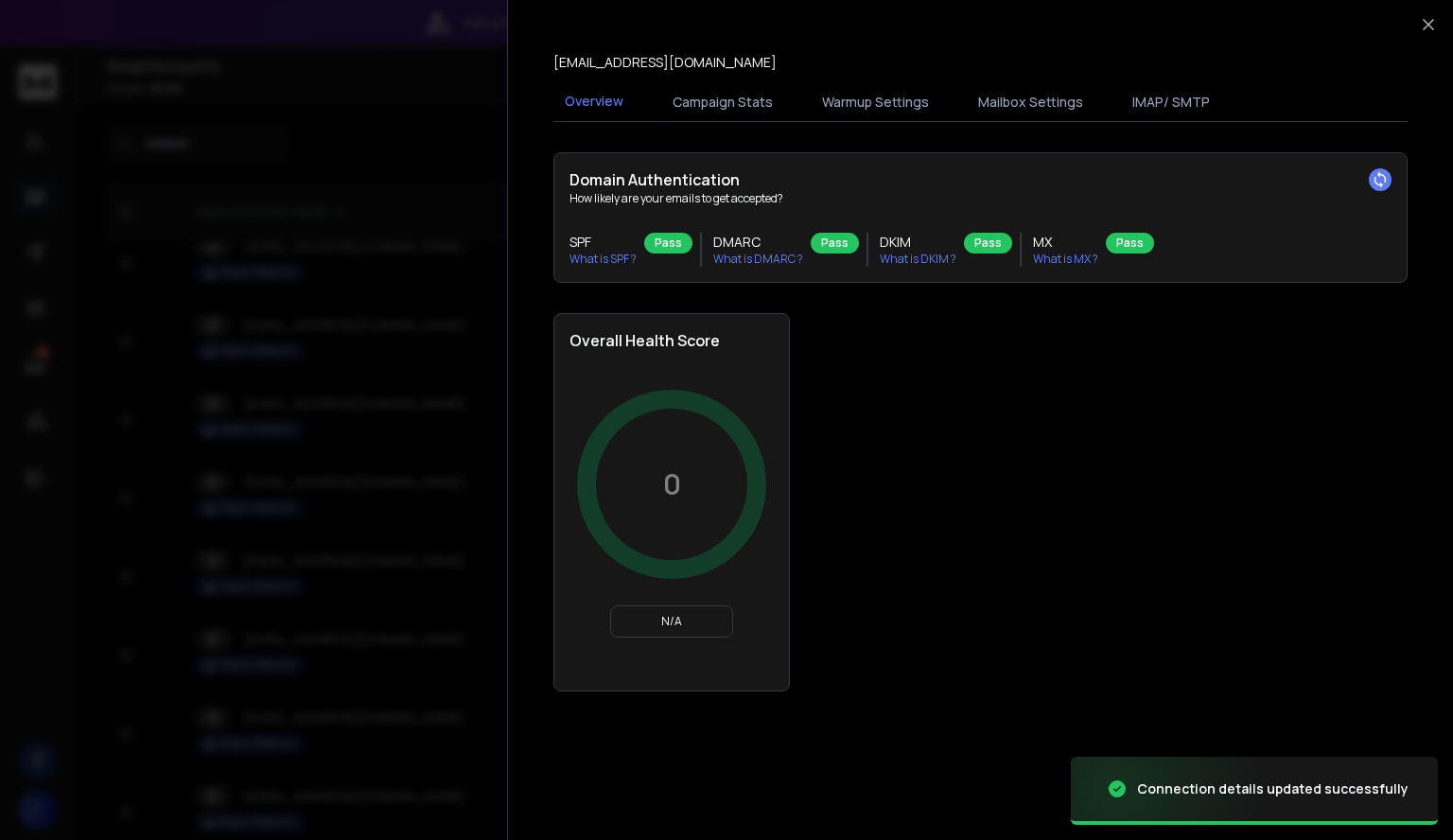
scroll to position [0, 0]
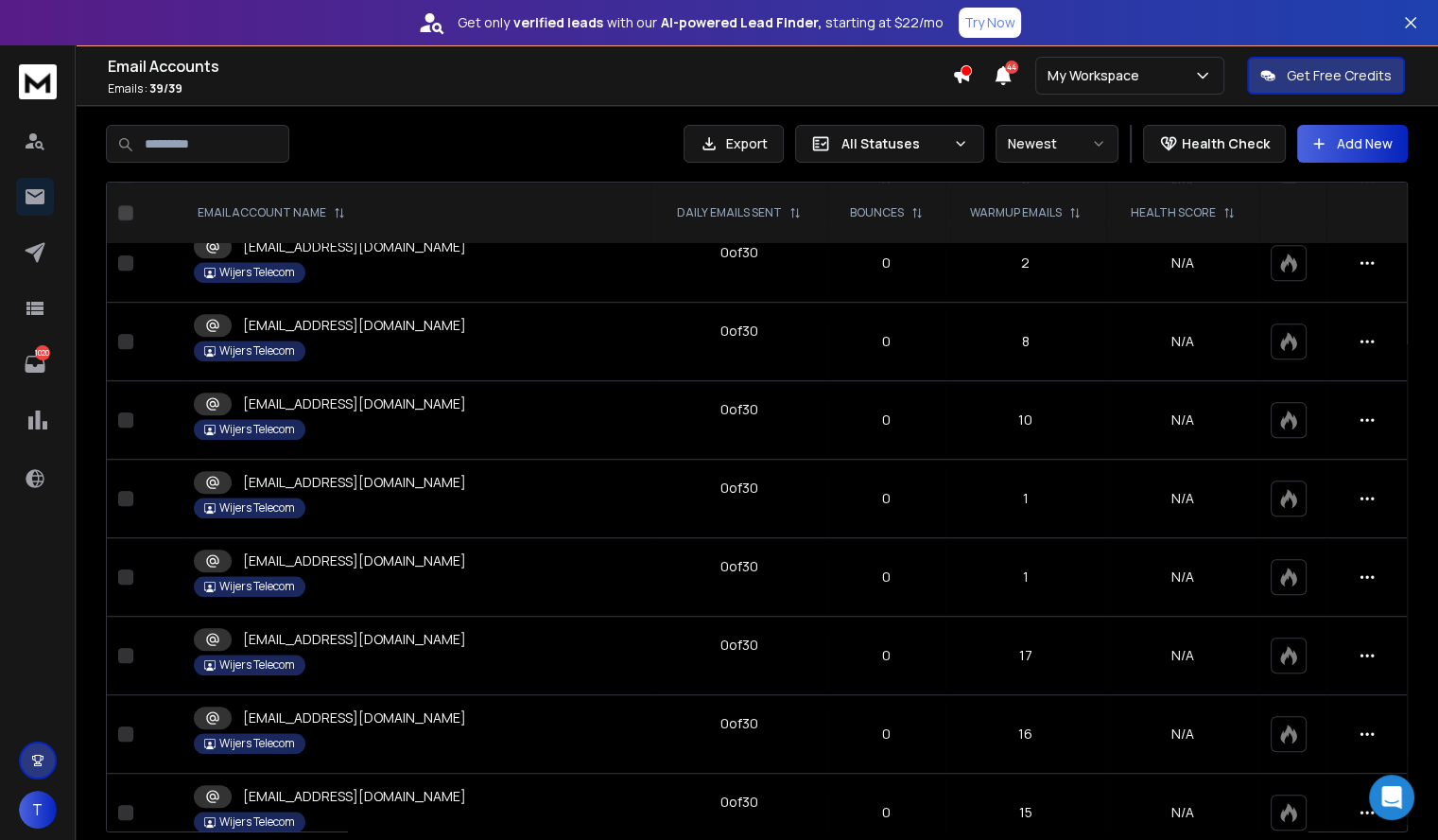
click at [344, 630] on p "[EMAIL_ADDRESS][DOMAIN_NAME]" at bounding box center [354, 639] width 223 height 19
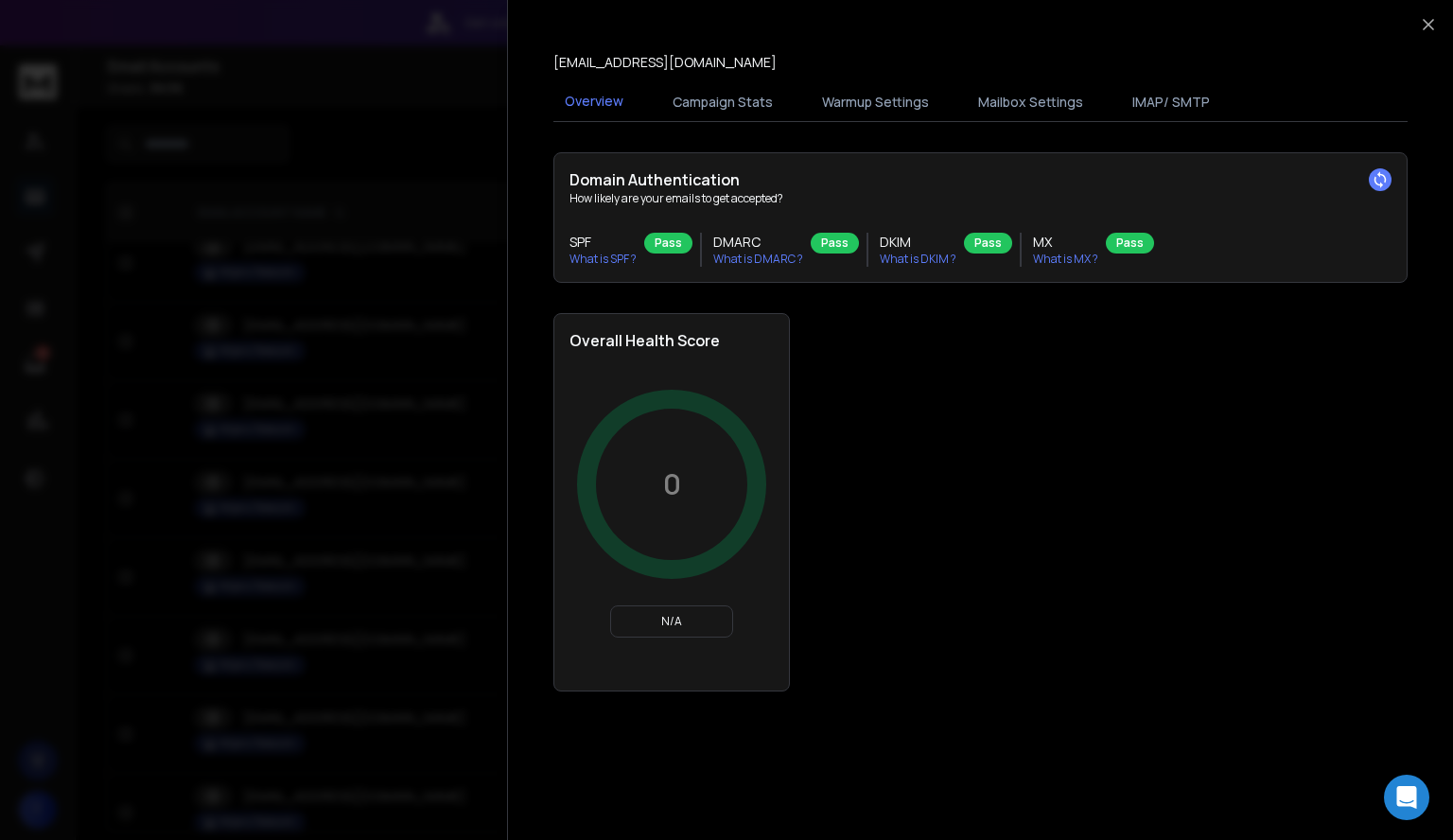
click at [1185, 93] on button "IMAP/ SMTP" at bounding box center [1171, 101] width 101 height 41
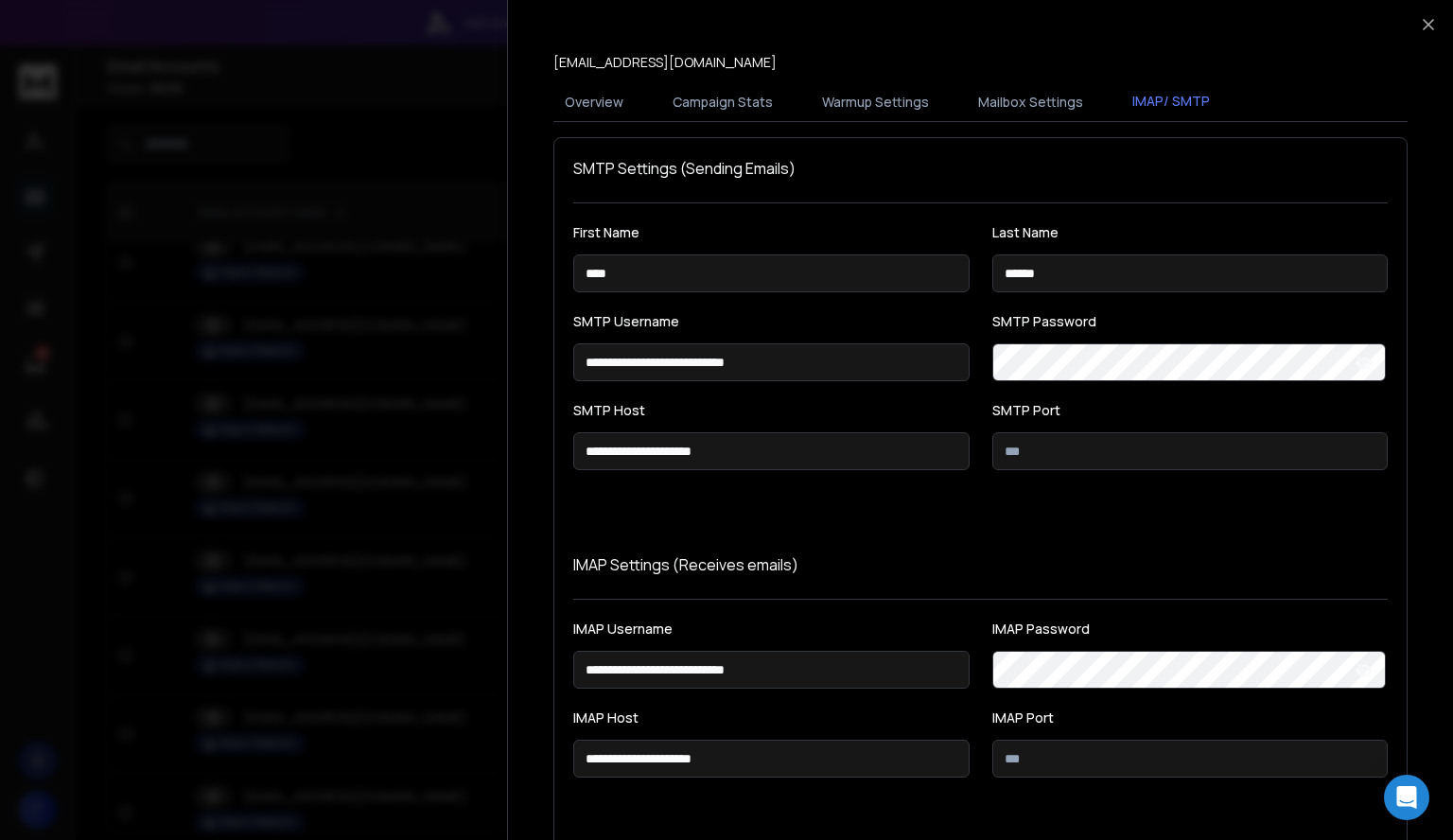
click at [739, 354] on div "**********" at bounding box center [980, 347] width 815 height 66
click at [778, 654] on div "**********" at bounding box center [980, 654] width 815 height 66
click at [1092, 554] on p "IMAP Settings (Receives emails)" at bounding box center [980, 564] width 815 height 23
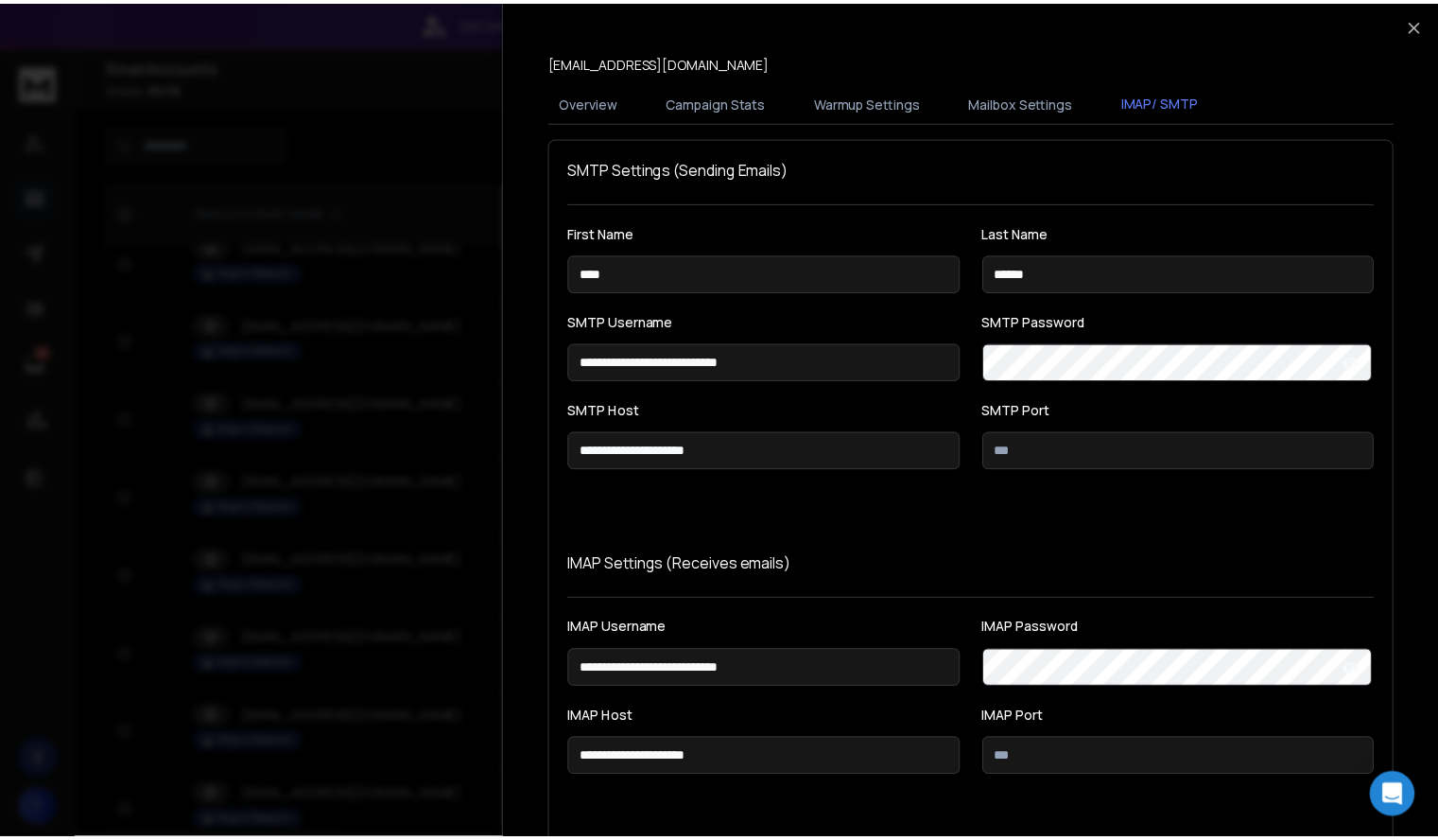
scroll to position [244, 0]
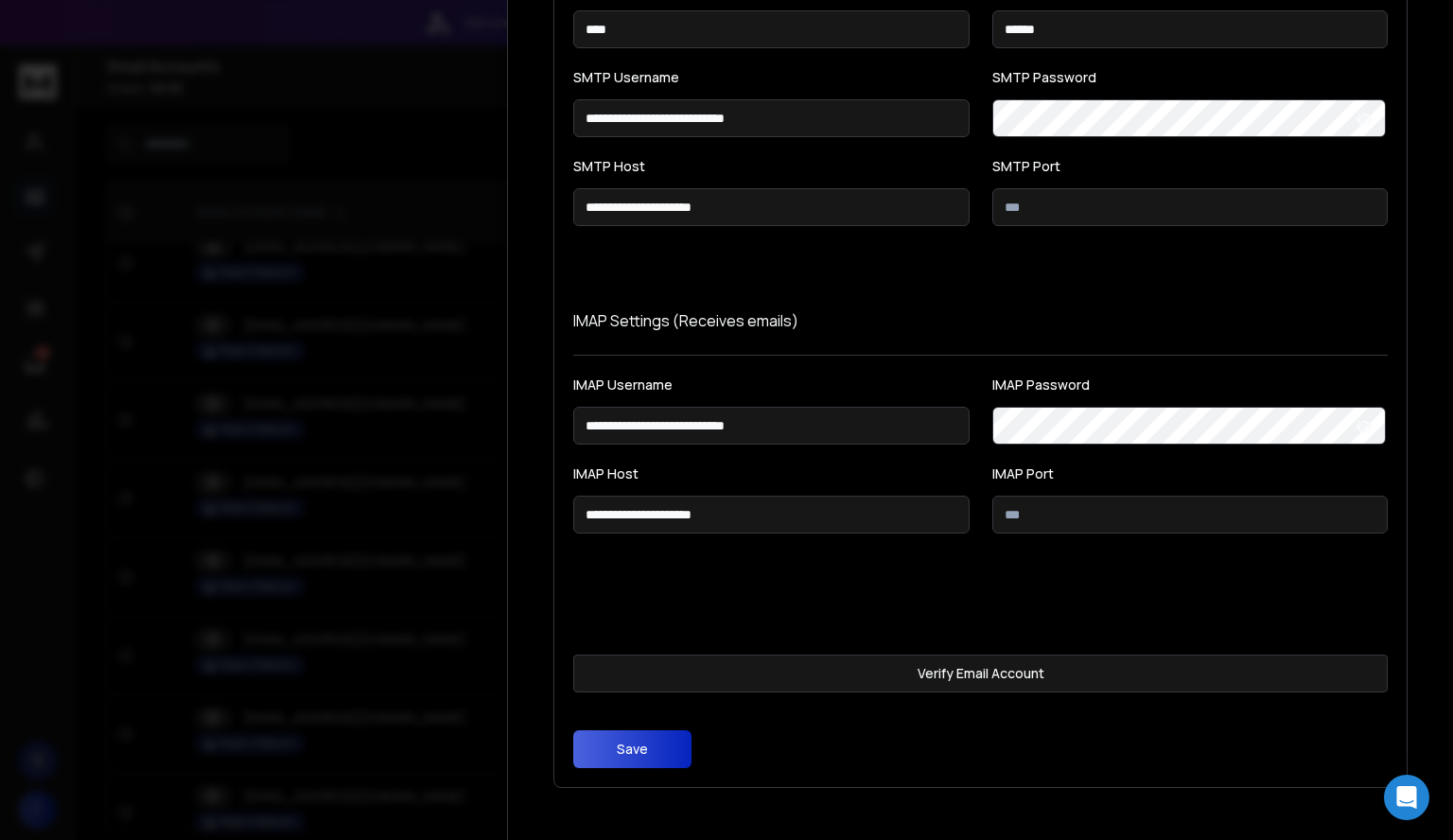
click at [638, 744] on button "Save" at bounding box center [633, 749] width 119 height 38
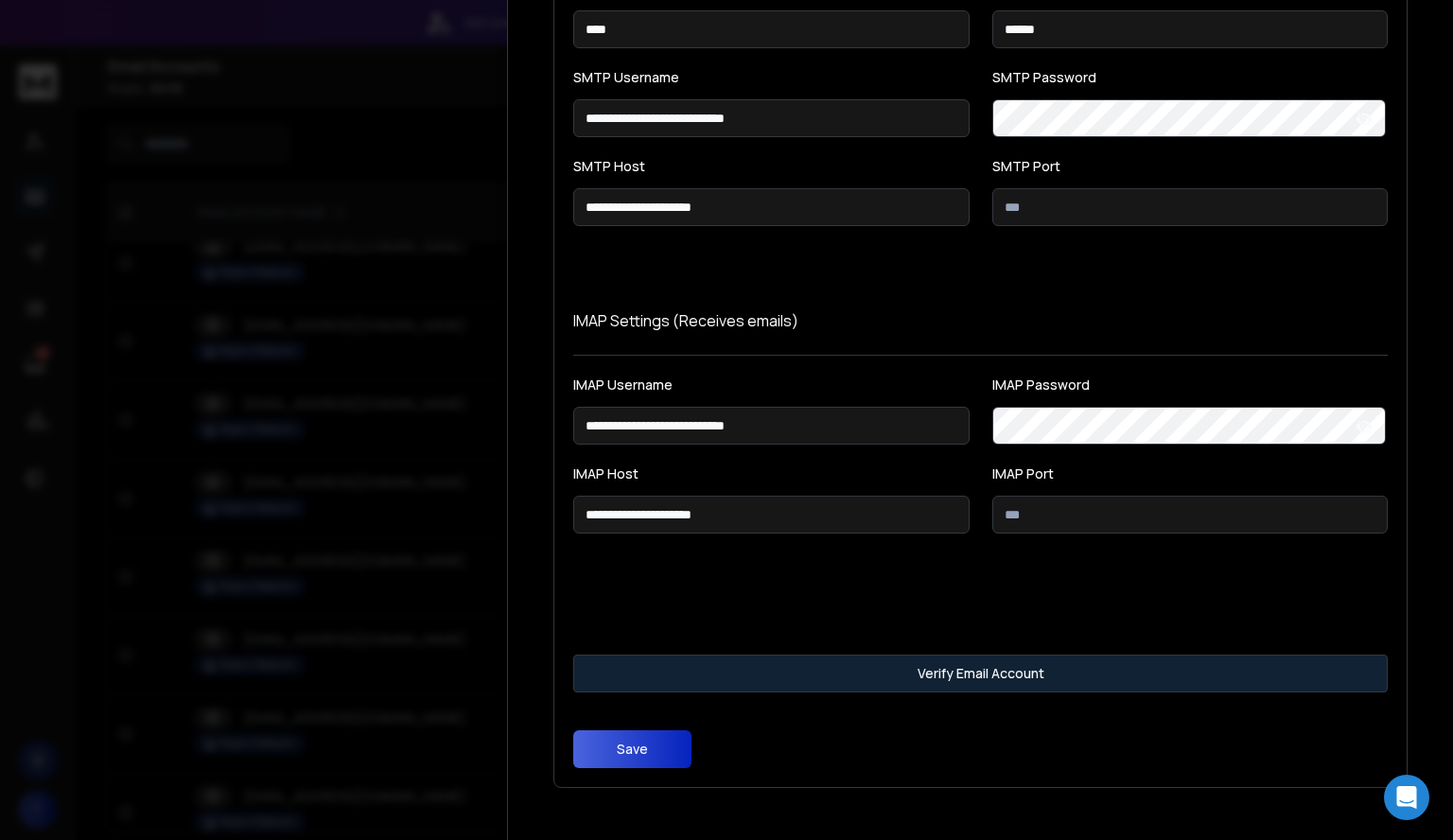
click at [928, 668] on button "Verify Email Account" at bounding box center [980, 674] width 815 height 38
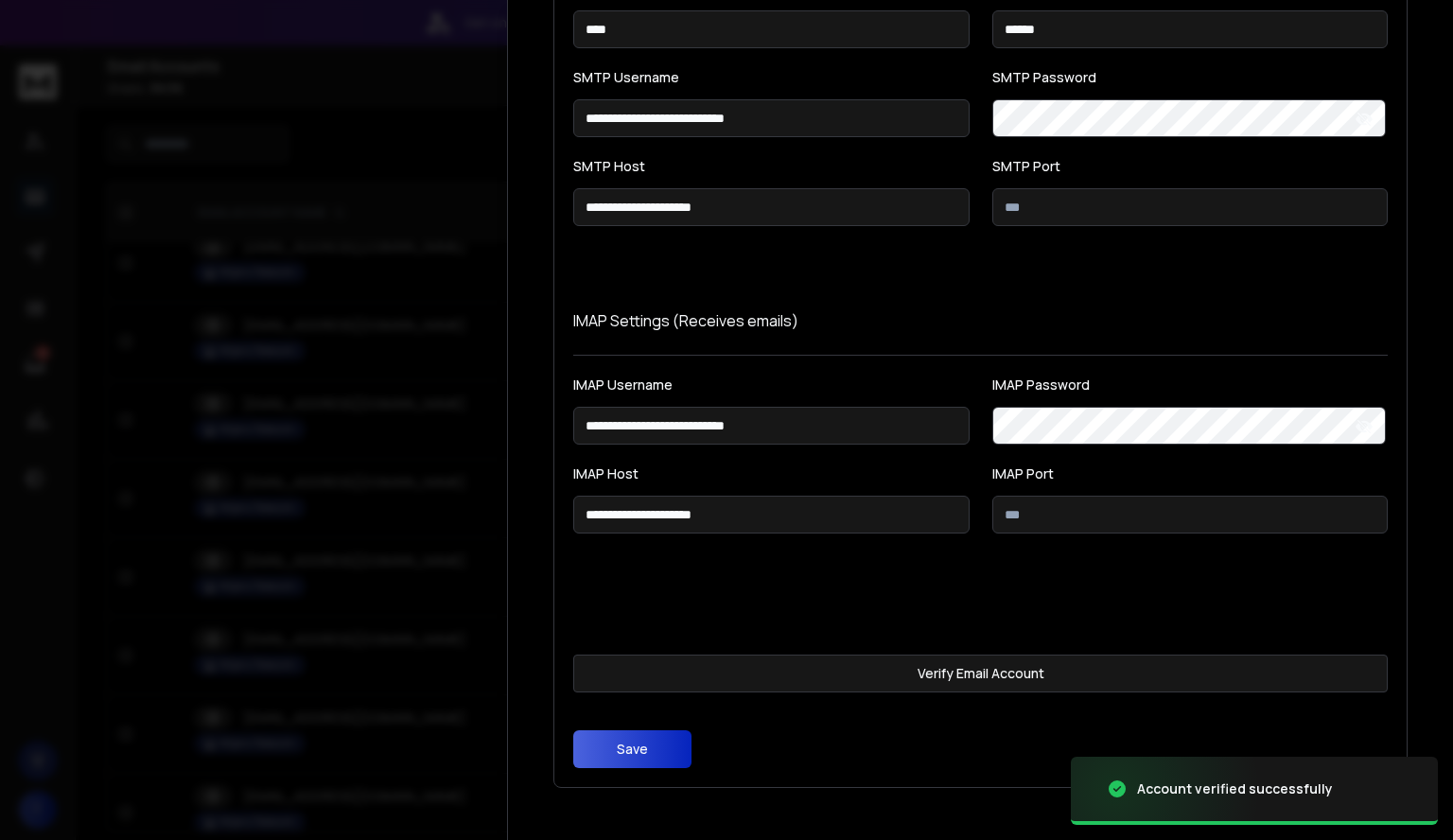
click at [637, 750] on button "Save" at bounding box center [633, 749] width 119 height 38
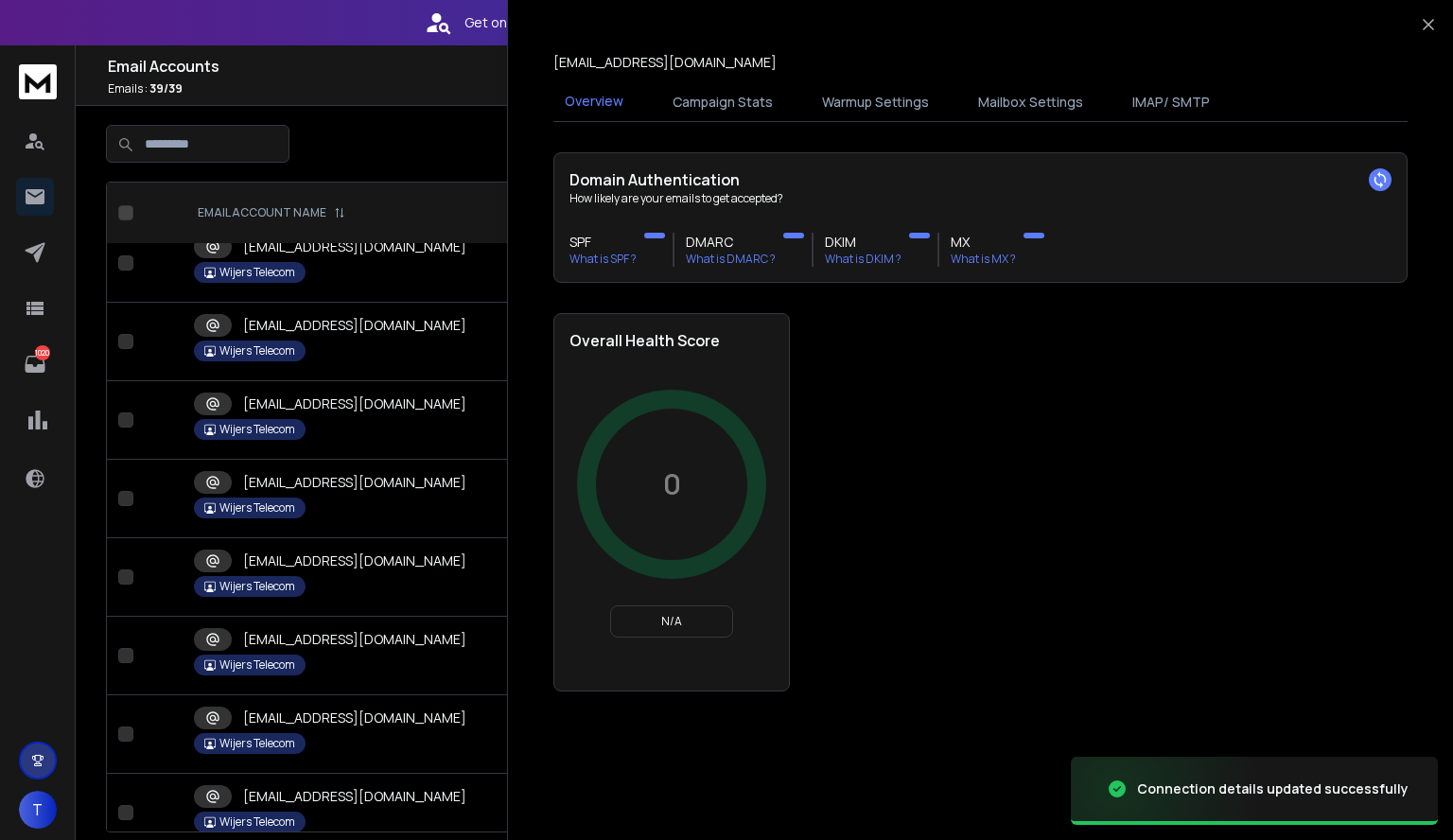
scroll to position [0, 0]
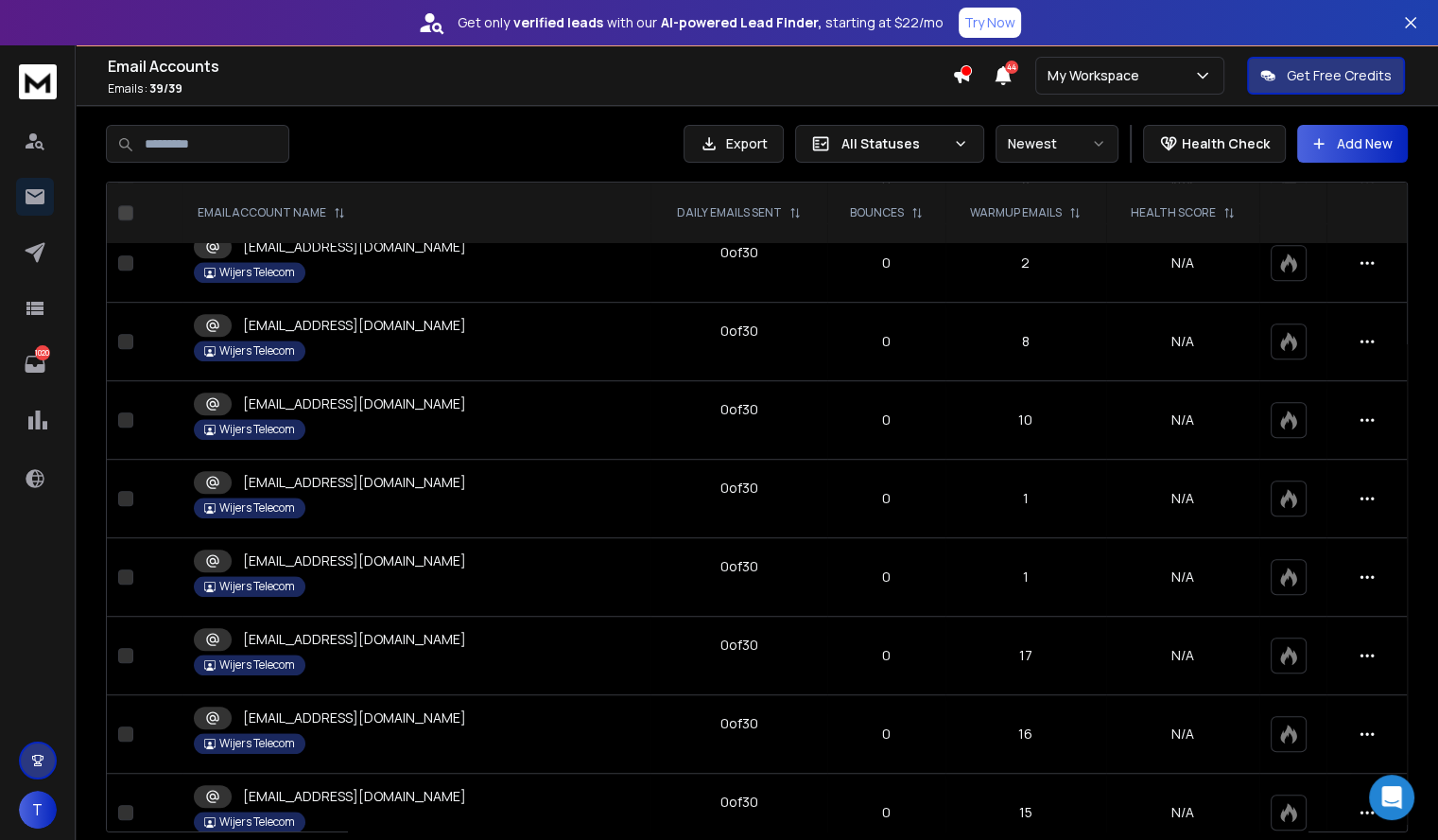
click at [348, 708] on p "[EMAIL_ADDRESS][DOMAIN_NAME]" at bounding box center [354, 718] width 223 height 19
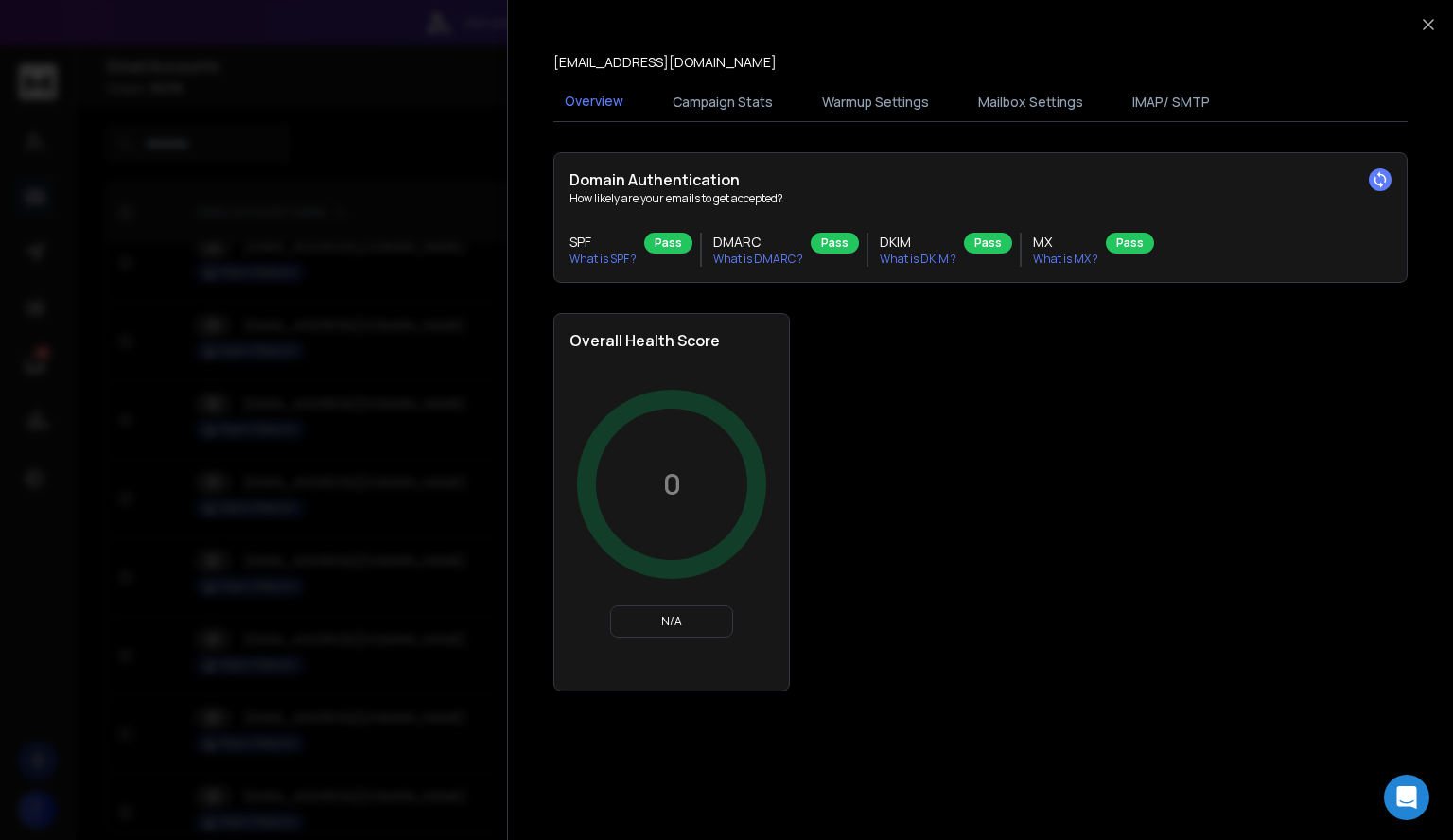
click at [1177, 90] on button "IMAP/ SMTP" at bounding box center [1171, 101] width 101 height 41
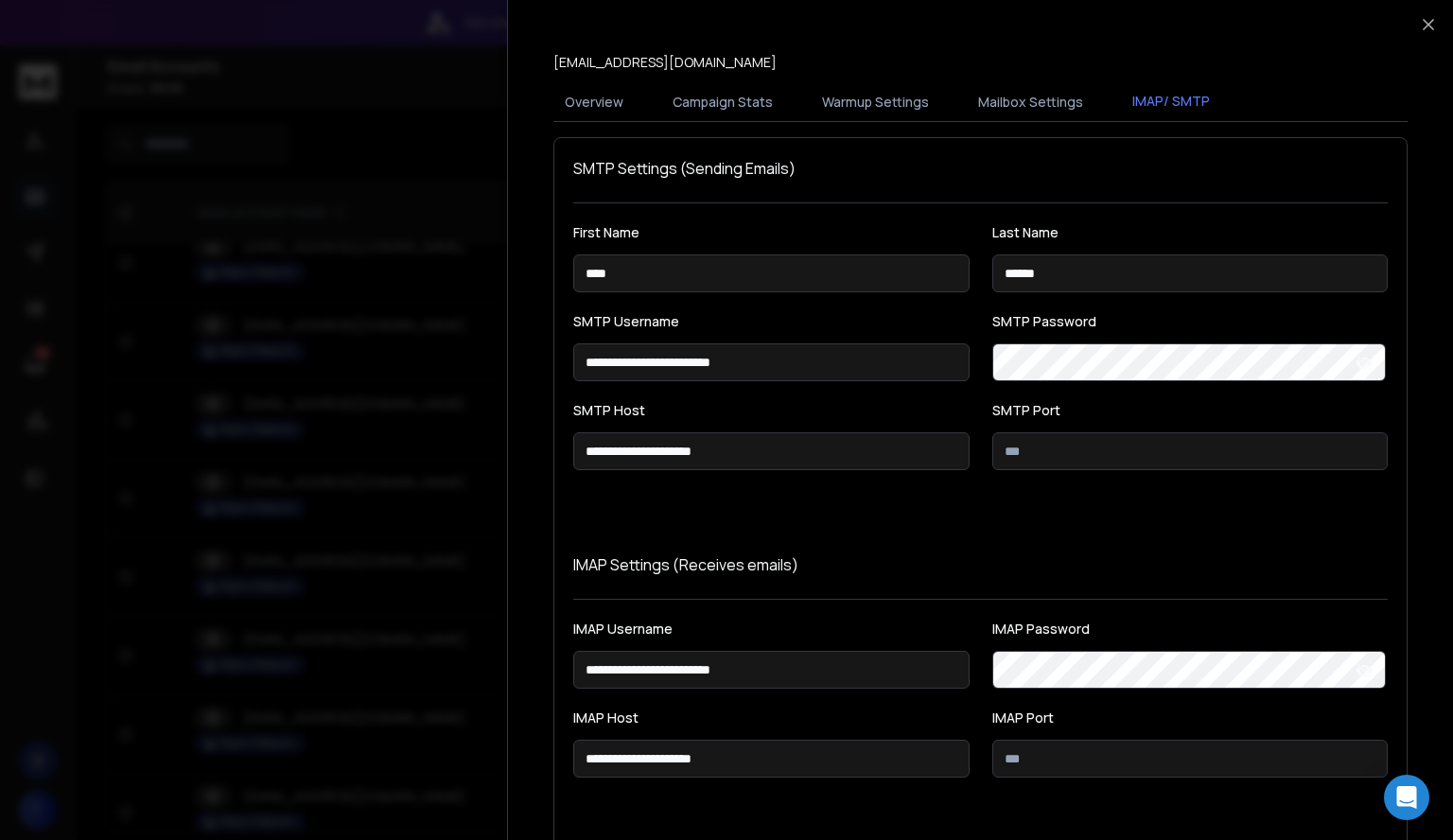
click at [868, 341] on div "**********" at bounding box center [980, 347] width 815 height 66
click at [874, 669] on div "**********" at bounding box center [980, 654] width 815 height 66
click at [1072, 567] on p "IMAP Settings (Receives emails)" at bounding box center [980, 564] width 815 height 23
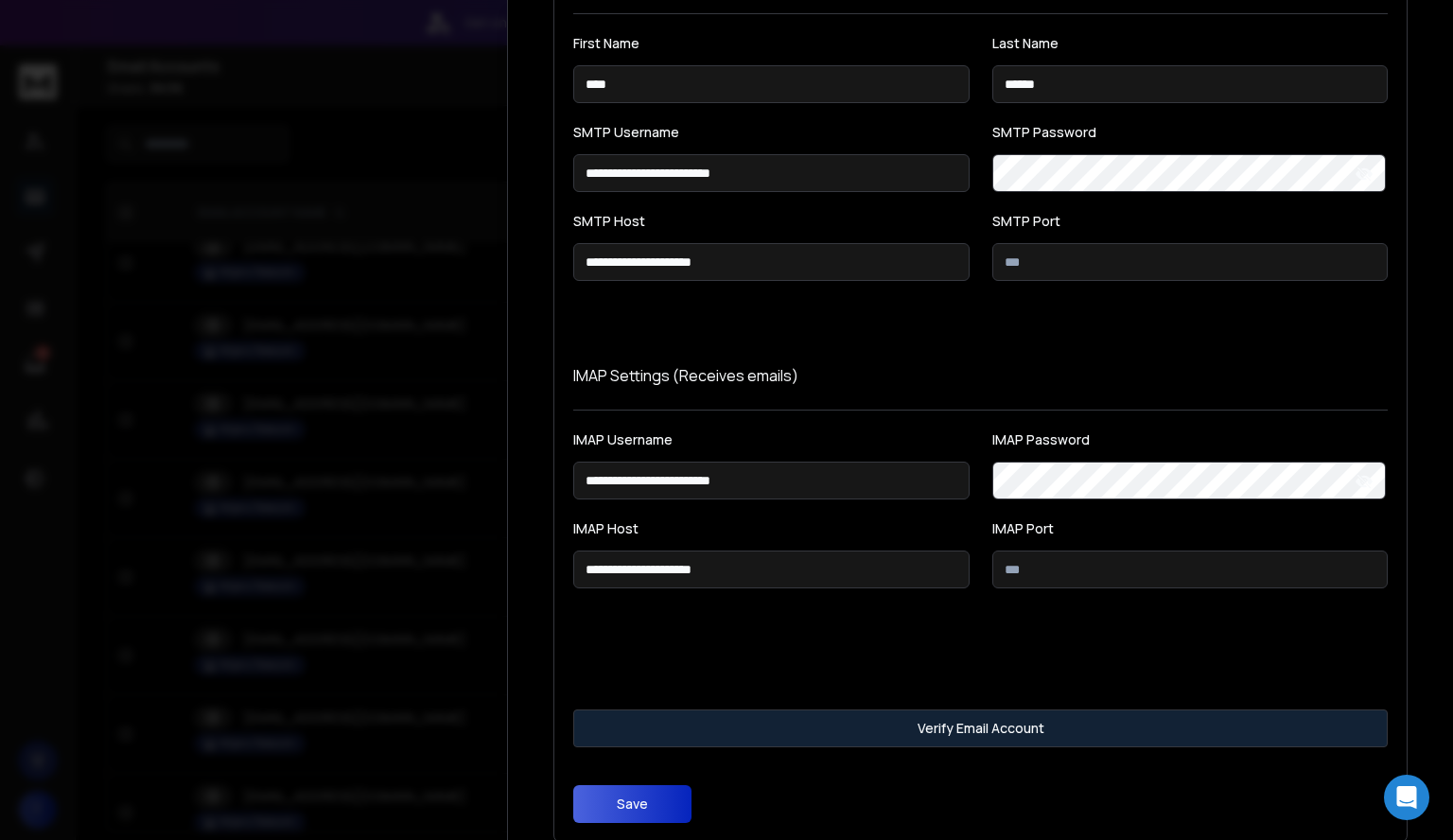
click at [890, 734] on button "Verify Email Account" at bounding box center [980, 728] width 815 height 38
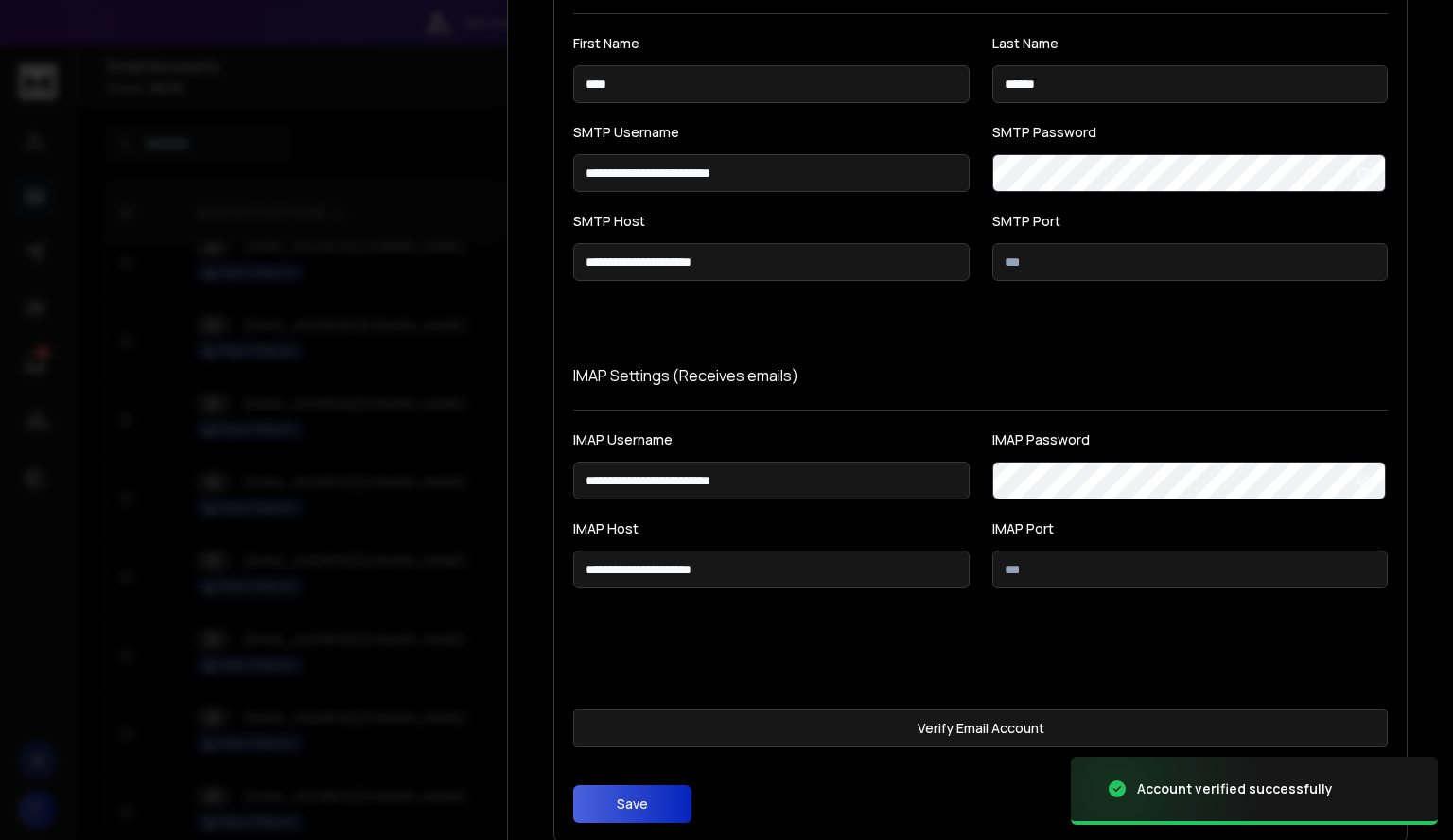
click at [645, 802] on button "Save" at bounding box center [633, 804] width 119 height 38
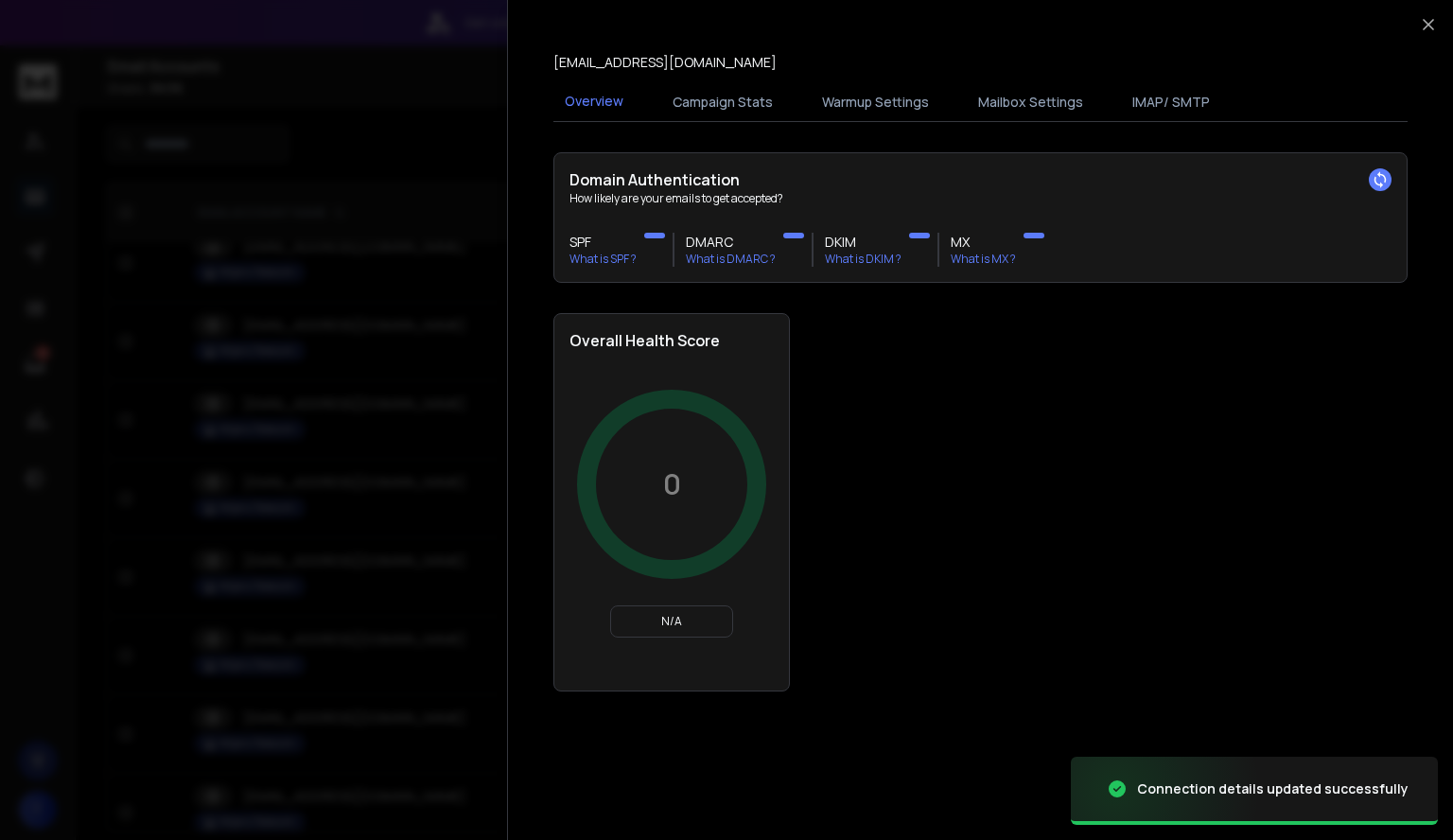
scroll to position [0, 0]
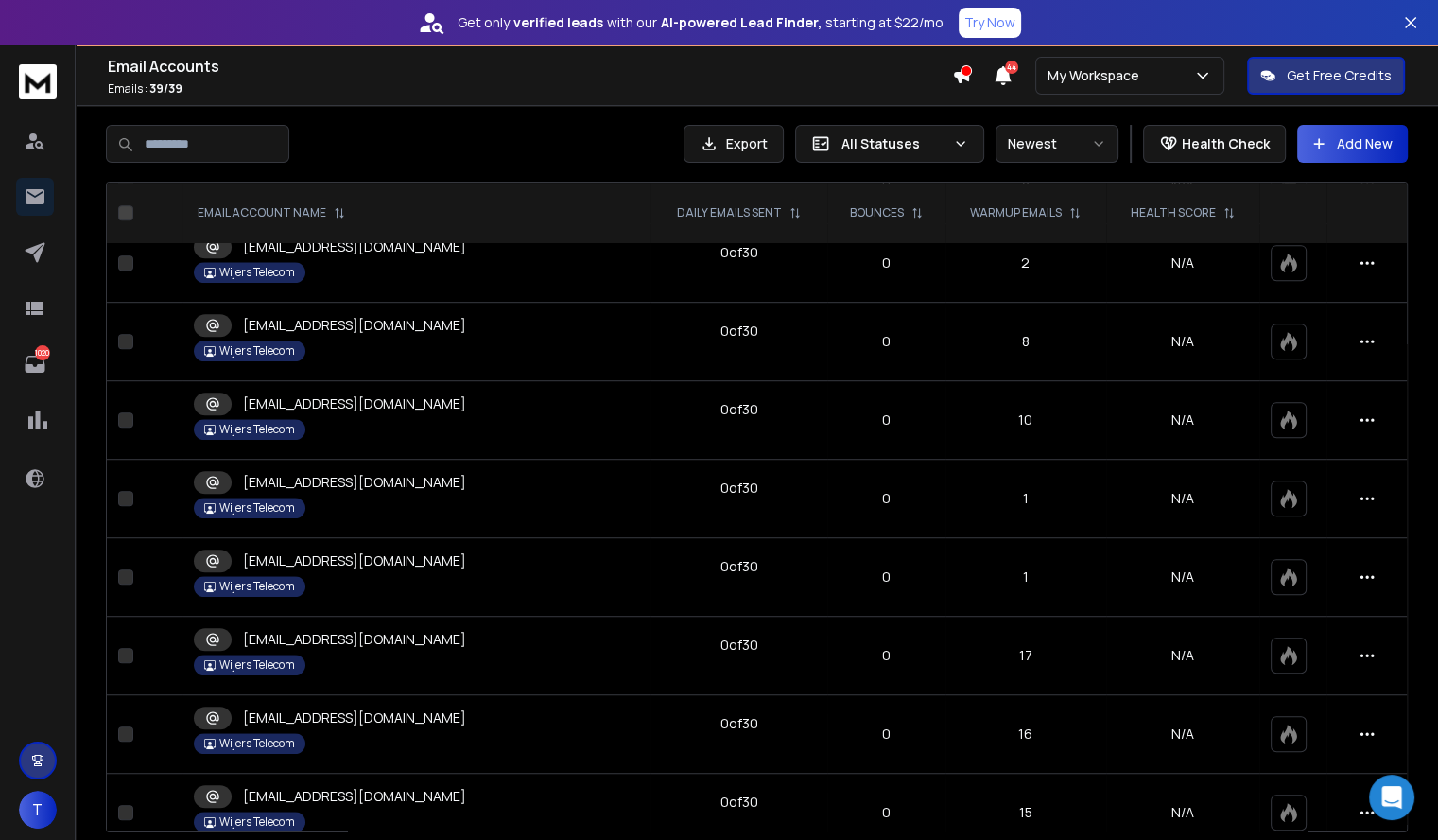
click at [348, 786] on p "[EMAIL_ADDRESS][DOMAIN_NAME]" at bounding box center [354, 796] width 223 height 19
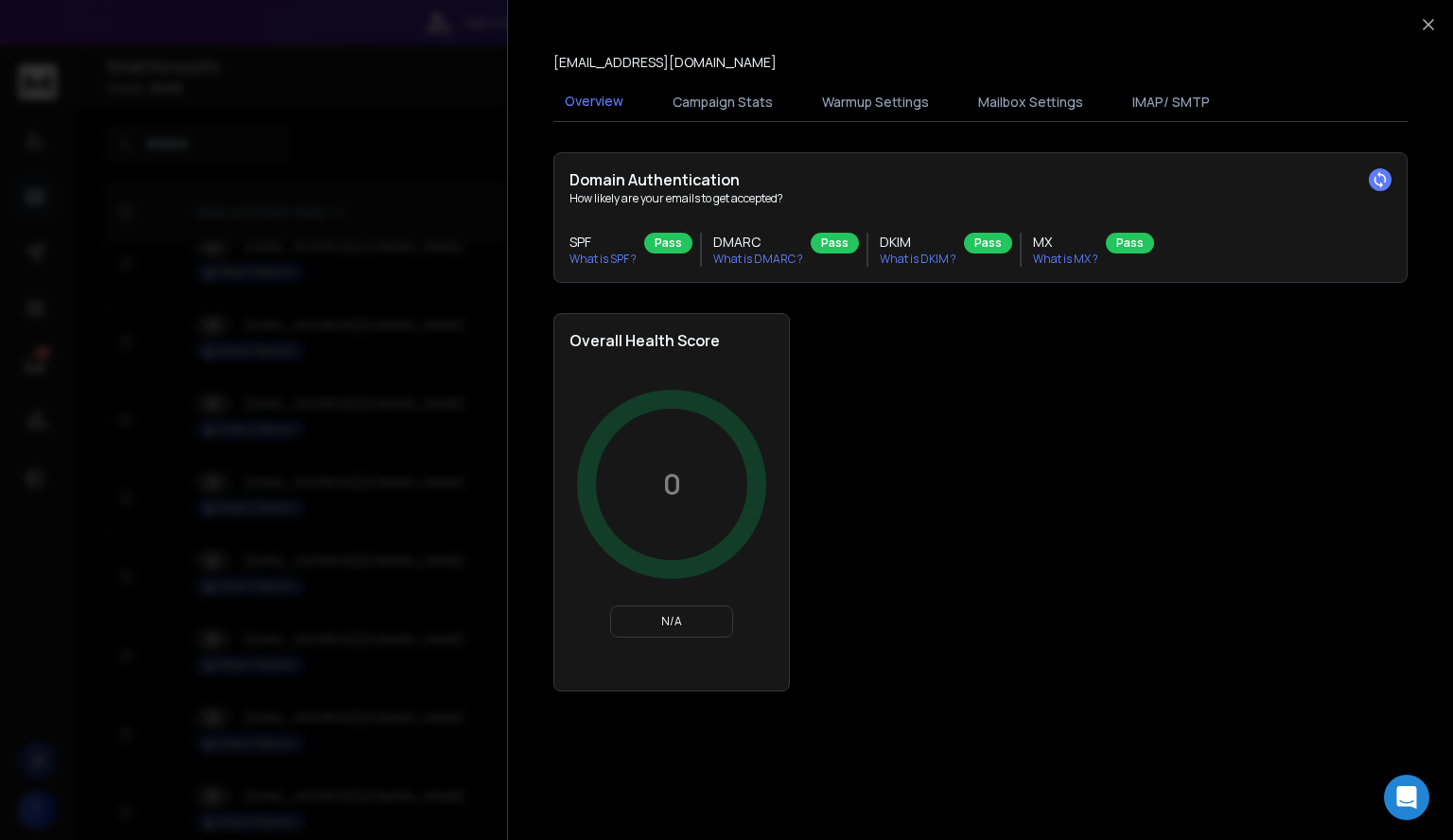
click at [1162, 95] on button "IMAP/ SMTP" at bounding box center [1171, 101] width 101 height 41
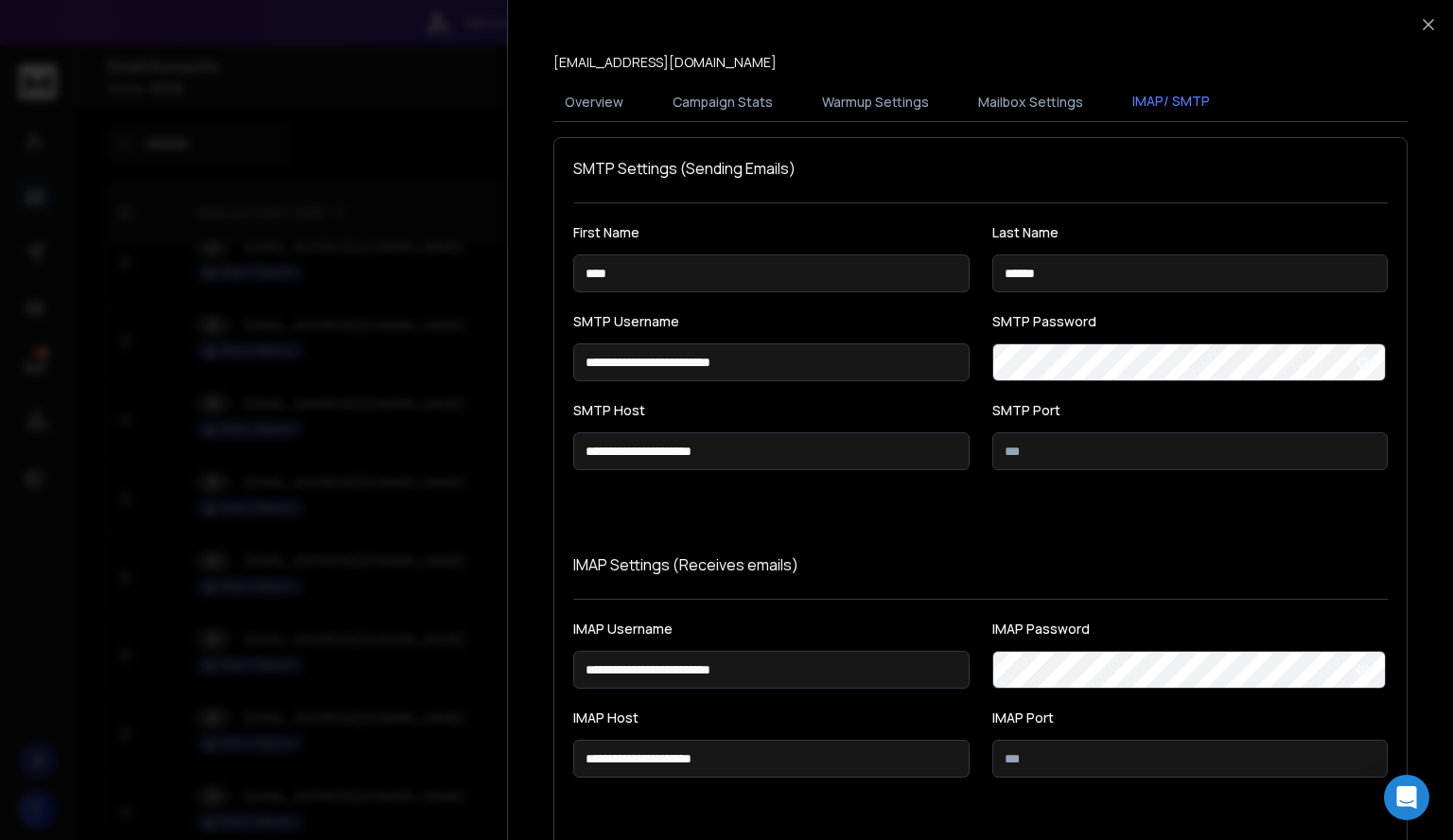
click at [845, 361] on div "**********" at bounding box center [980, 347] width 815 height 66
click at [800, 666] on div "**********" at bounding box center [980, 654] width 815 height 66
drag, startPoint x: 1088, startPoint y: 564, endPoint x: 1083, endPoint y: 574, distance: 11.2
click at [1088, 564] on p "IMAP Settings (Receives emails)" at bounding box center [980, 564] width 815 height 23
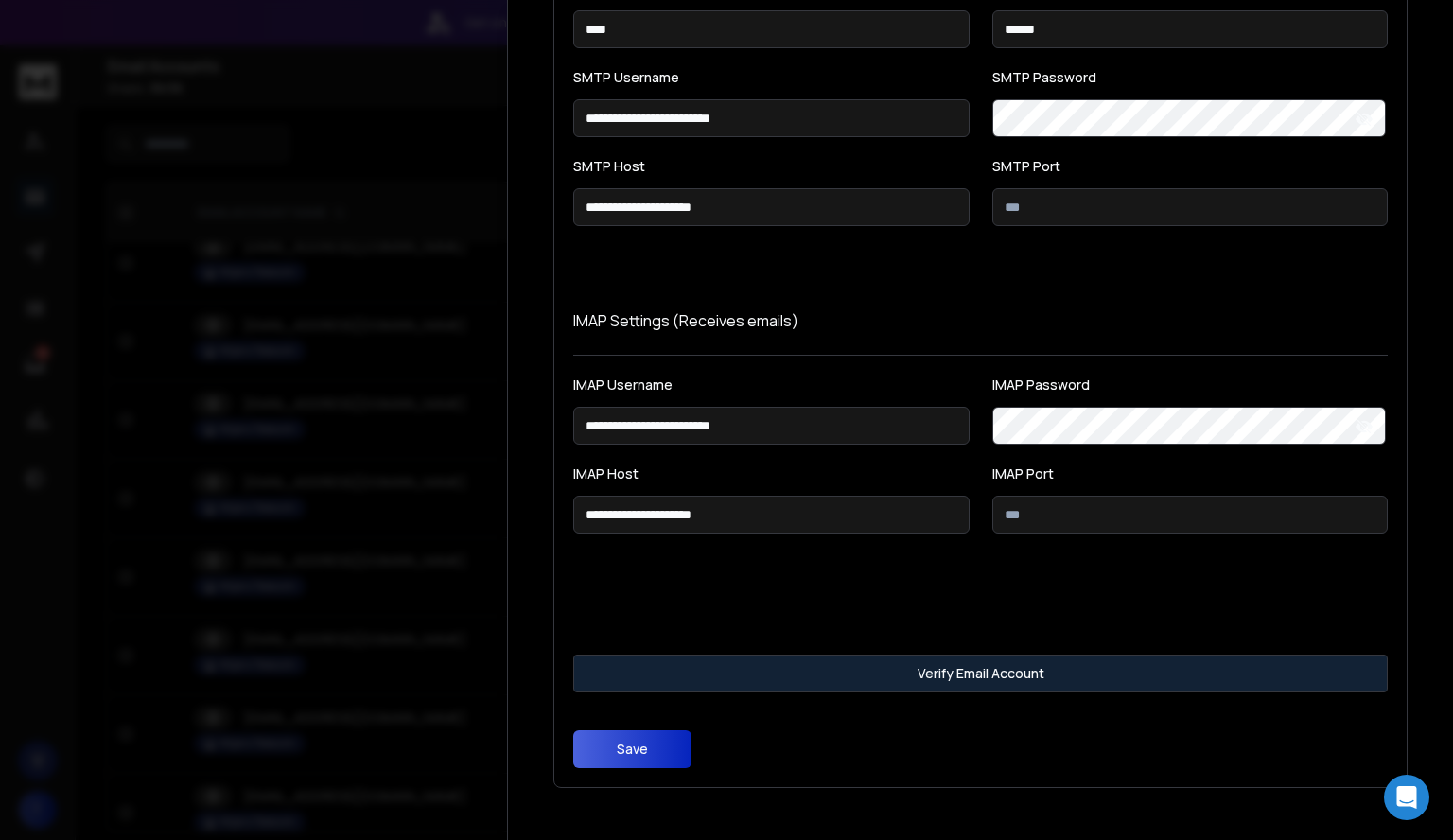
click at [942, 670] on button "Verify Email Account" at bounding box center [980, 674] width 815 height 38
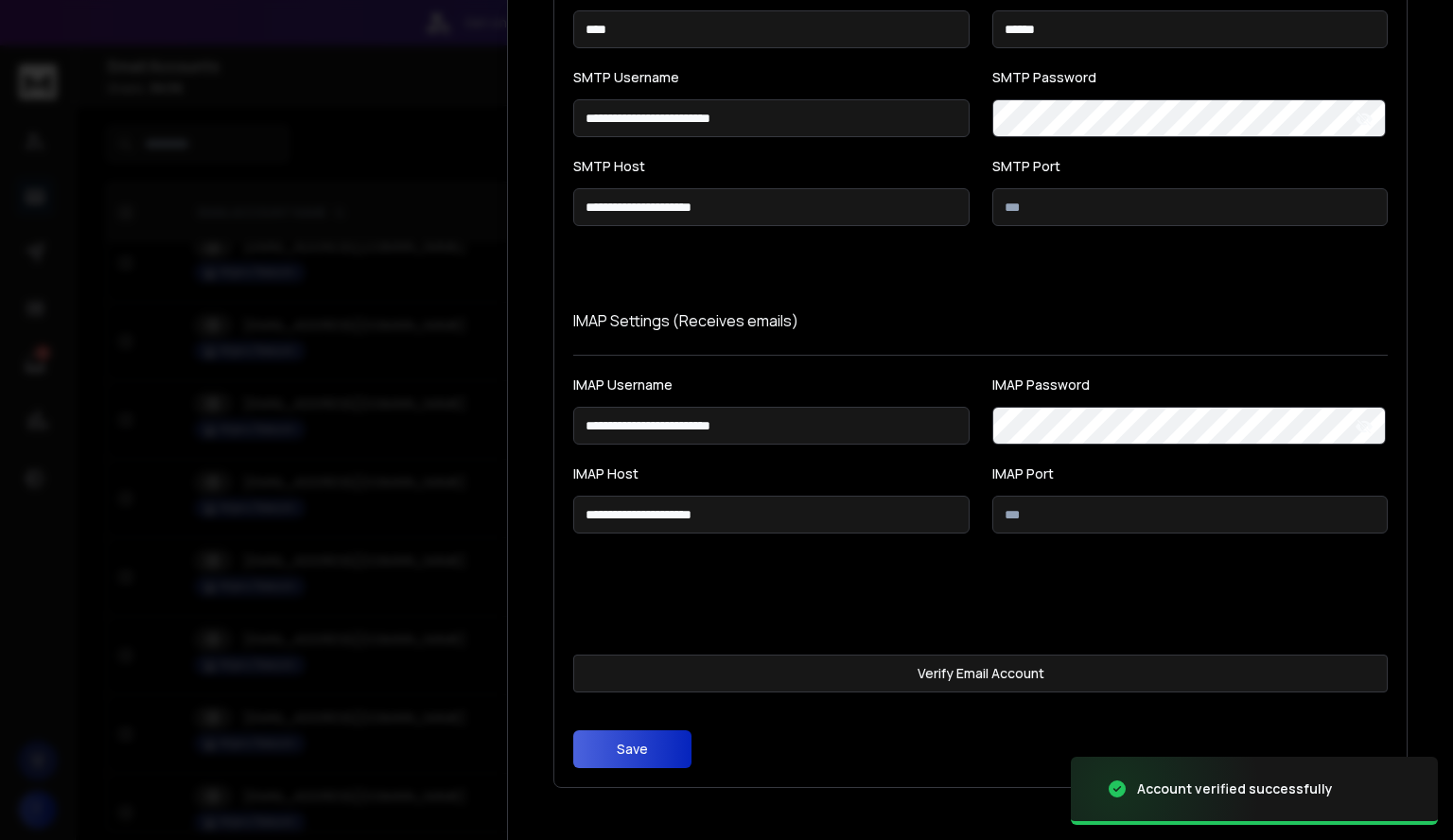
click at [632, 744] on button "Save" at bounding box center [633, 749] width 119 height 38
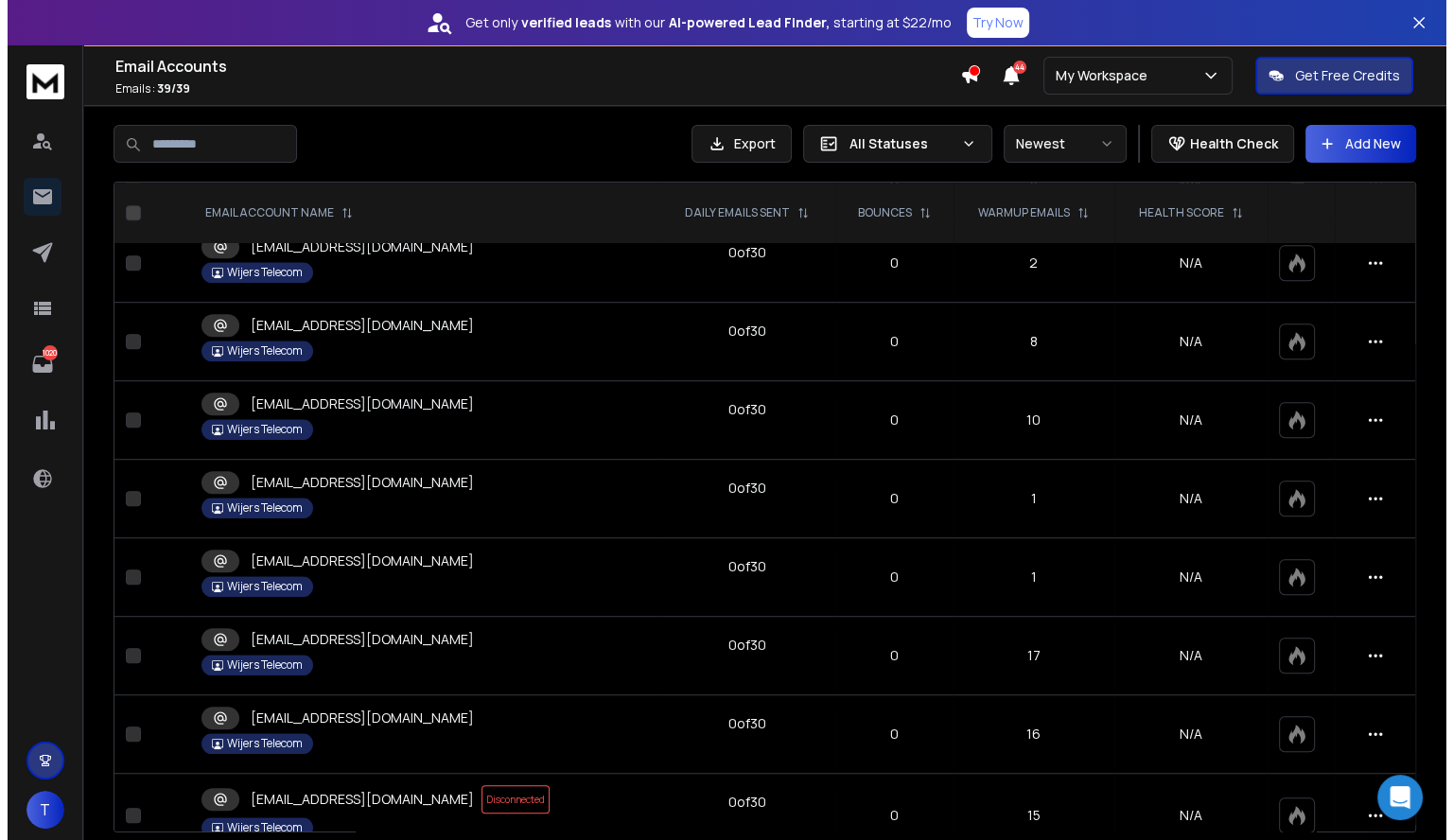
scroll to position [1135, 0]
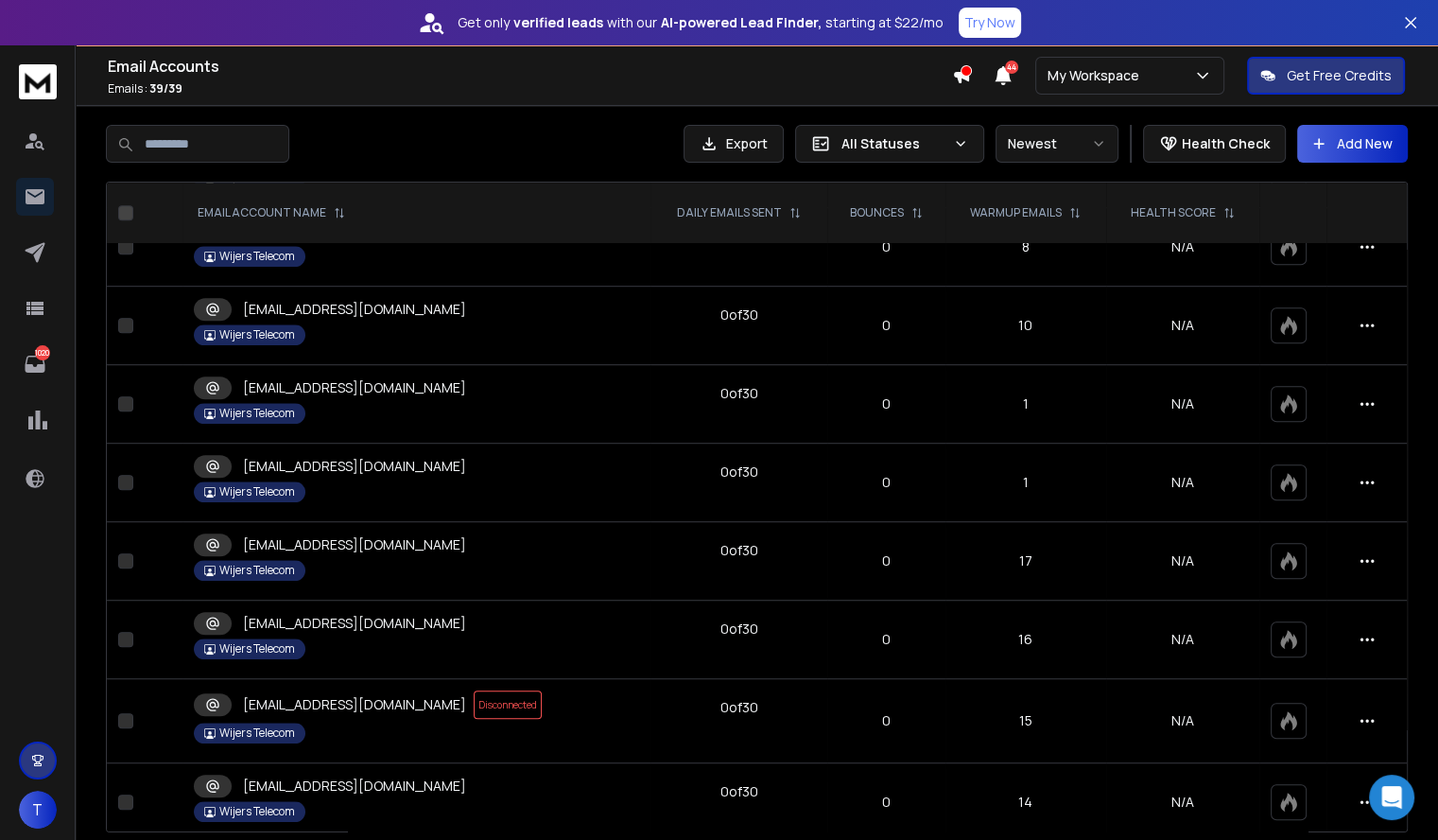
click at [356, 696] on p "[EMAIL_ADDRESS][DOMAIN_NAME]" at bounding box center [354, 705] width 223 height 19
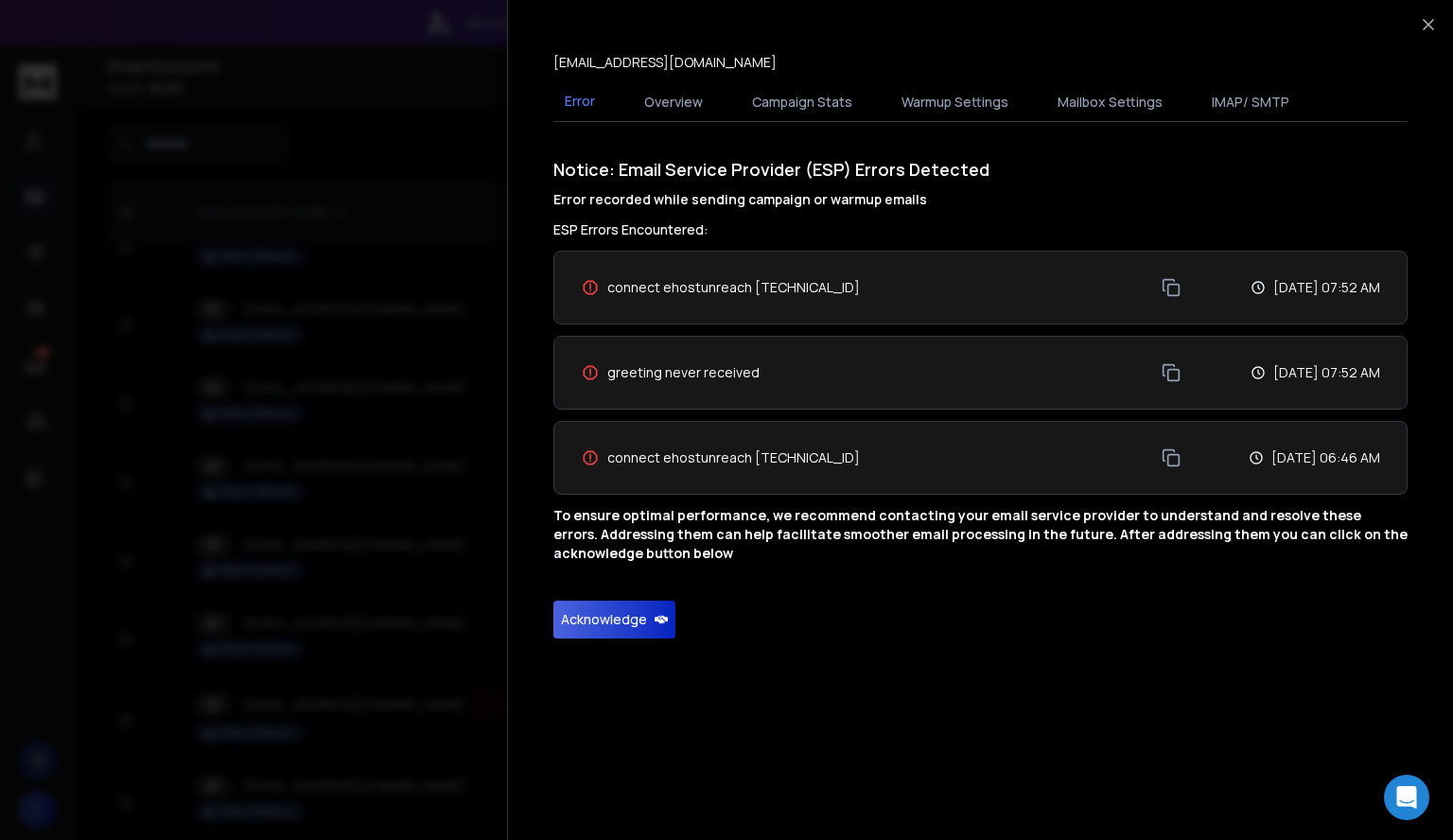
click at [1142, 94] on button "Mailbox Settings" at bounding box center [1109, 101] width 127 height 41
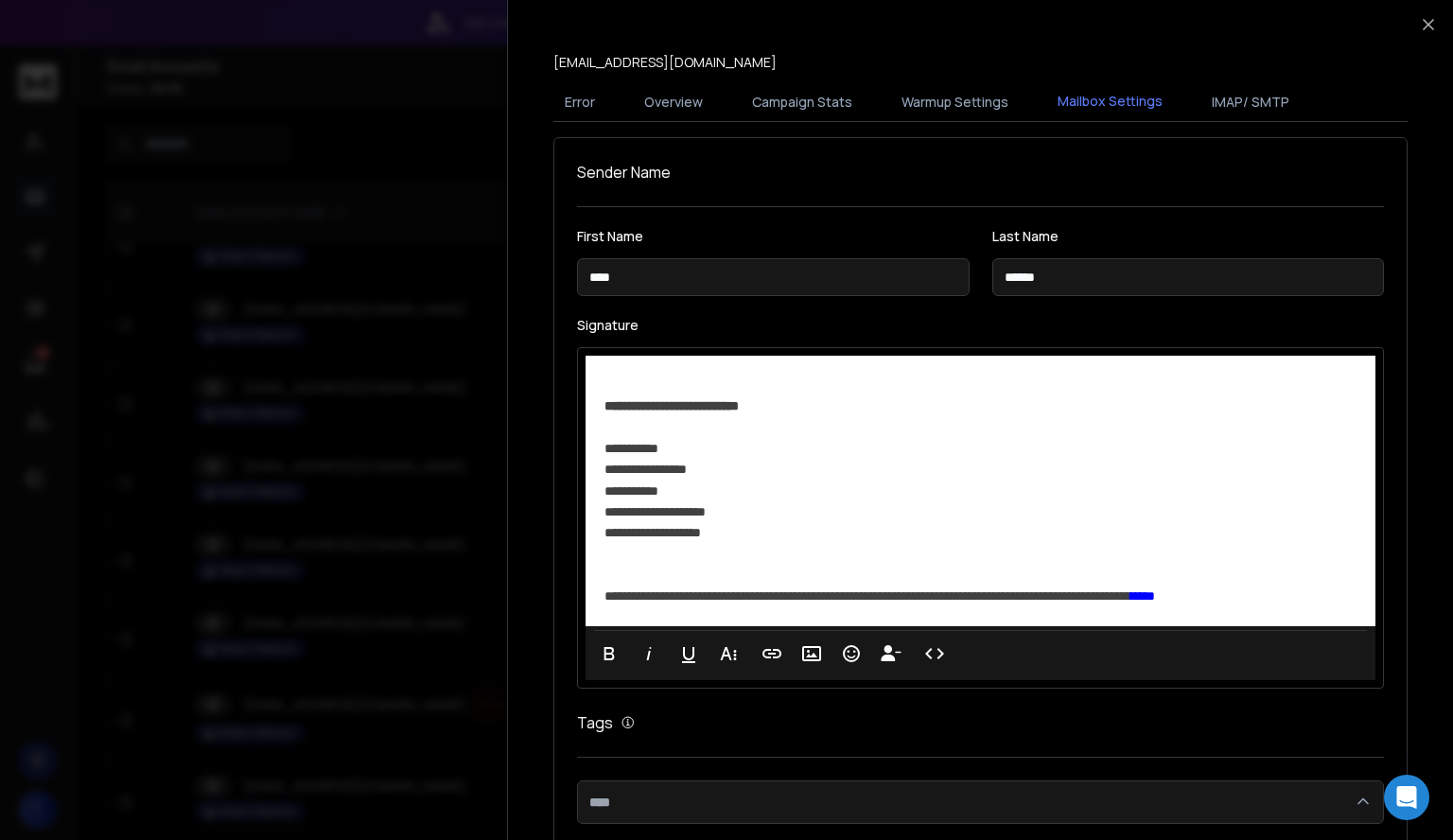
click at [1255, 99] on button "IMAP/ SMTP" at bounding box center [1250, 101] width 101 height 41
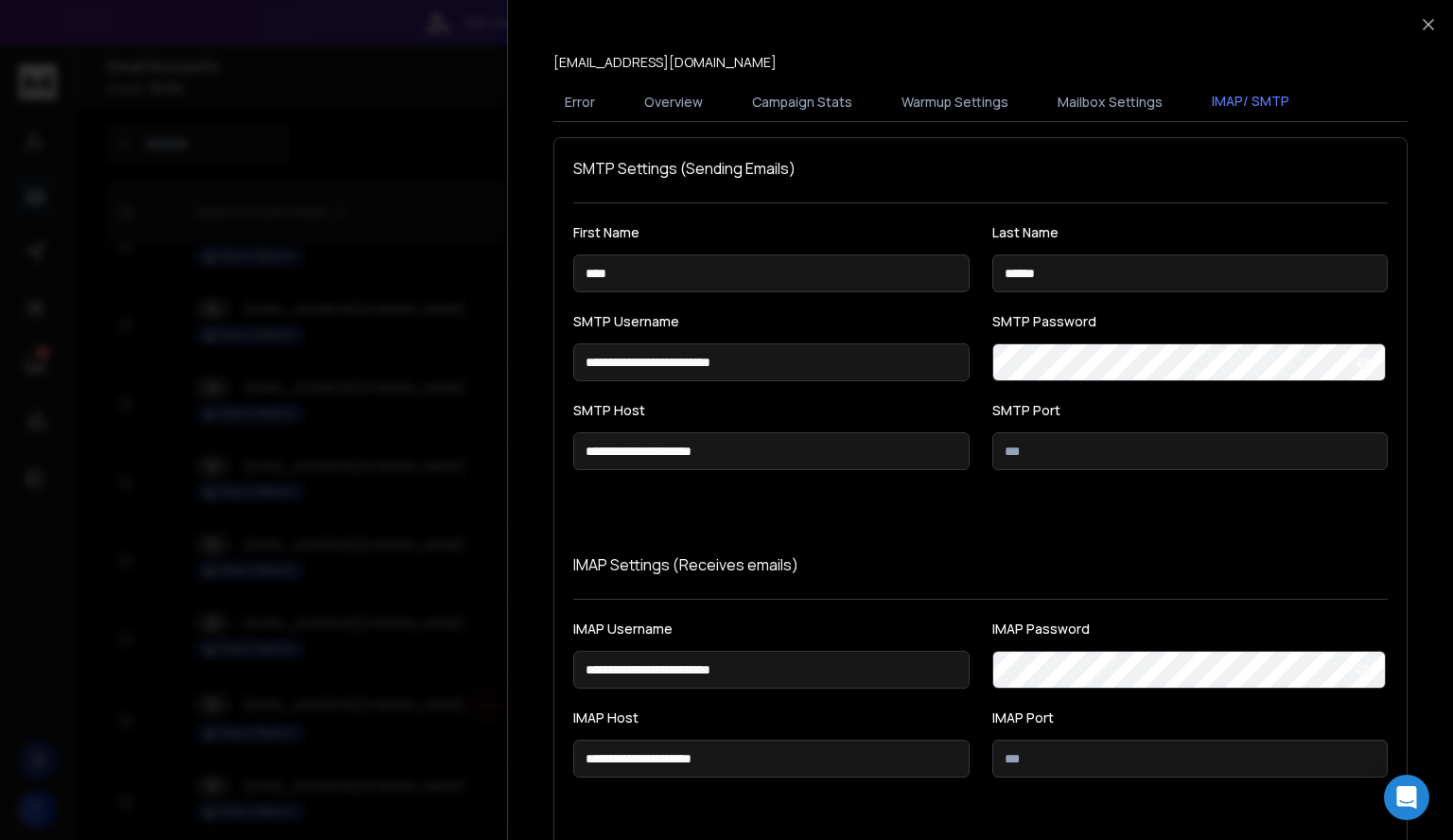
scroll to position [244, 0]
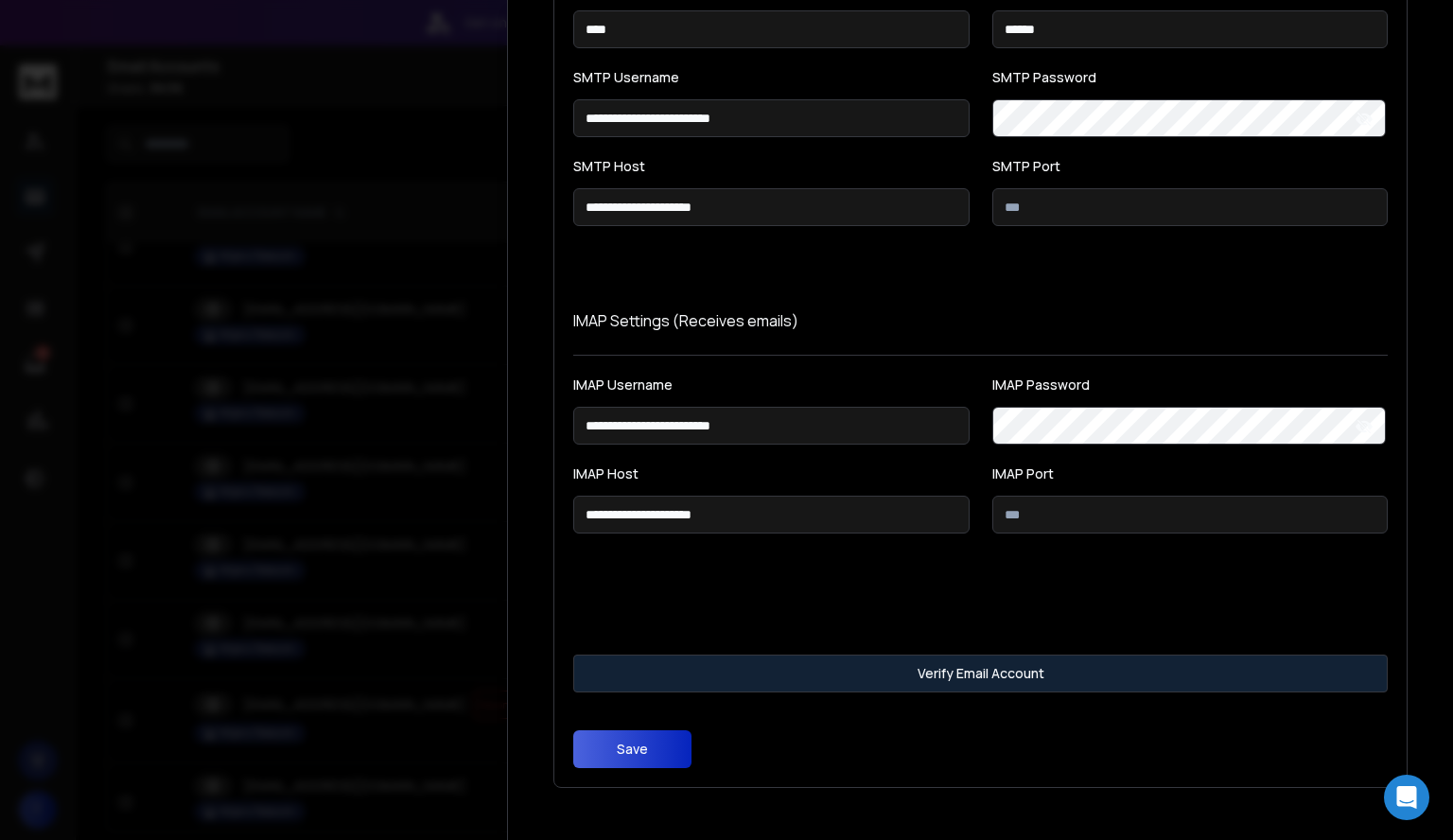
click at [899, 666] on button "Verify Email Account" at bounding box center [980, 674] width 815 height 38
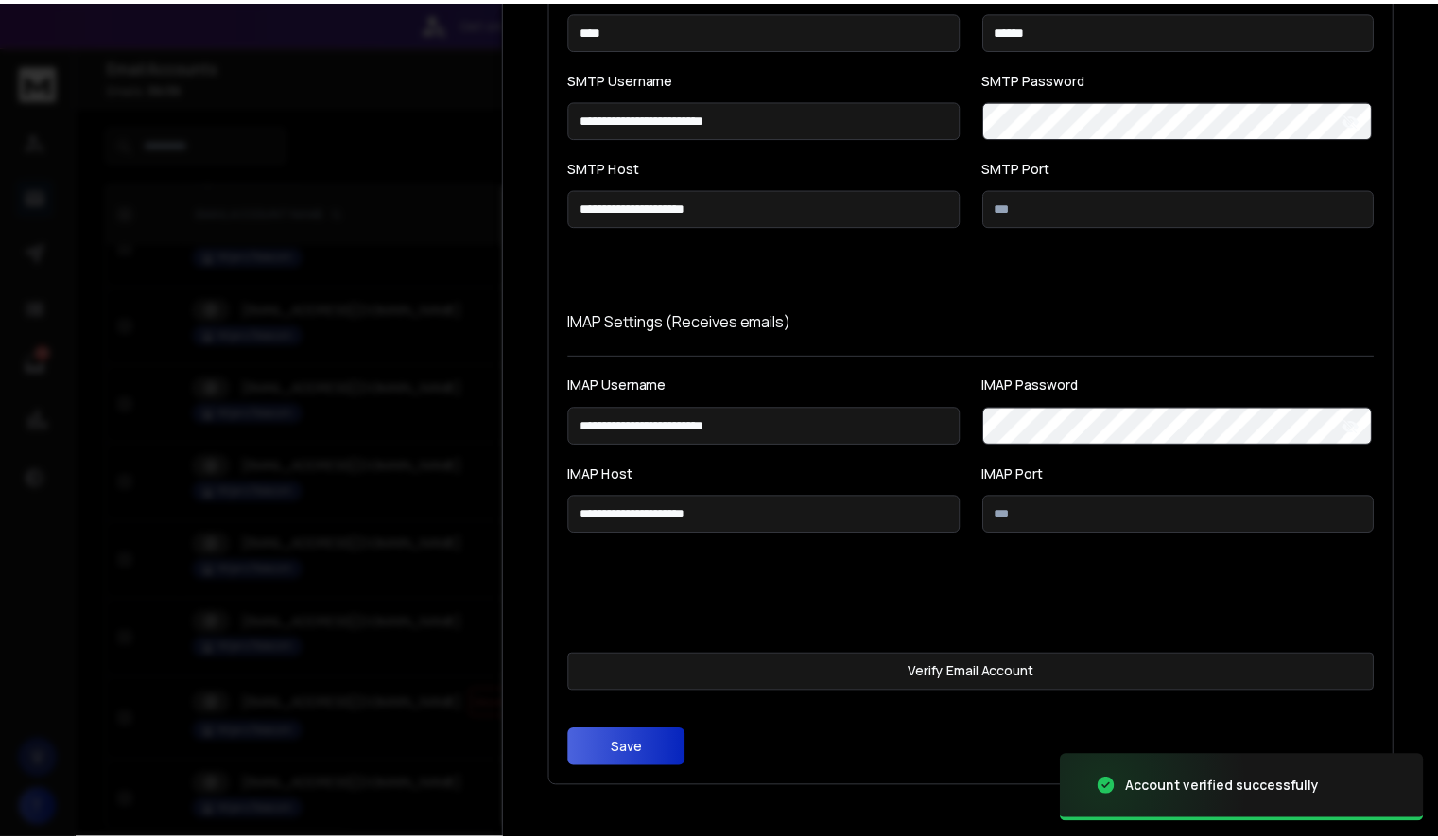
scroll to position [0, 0]
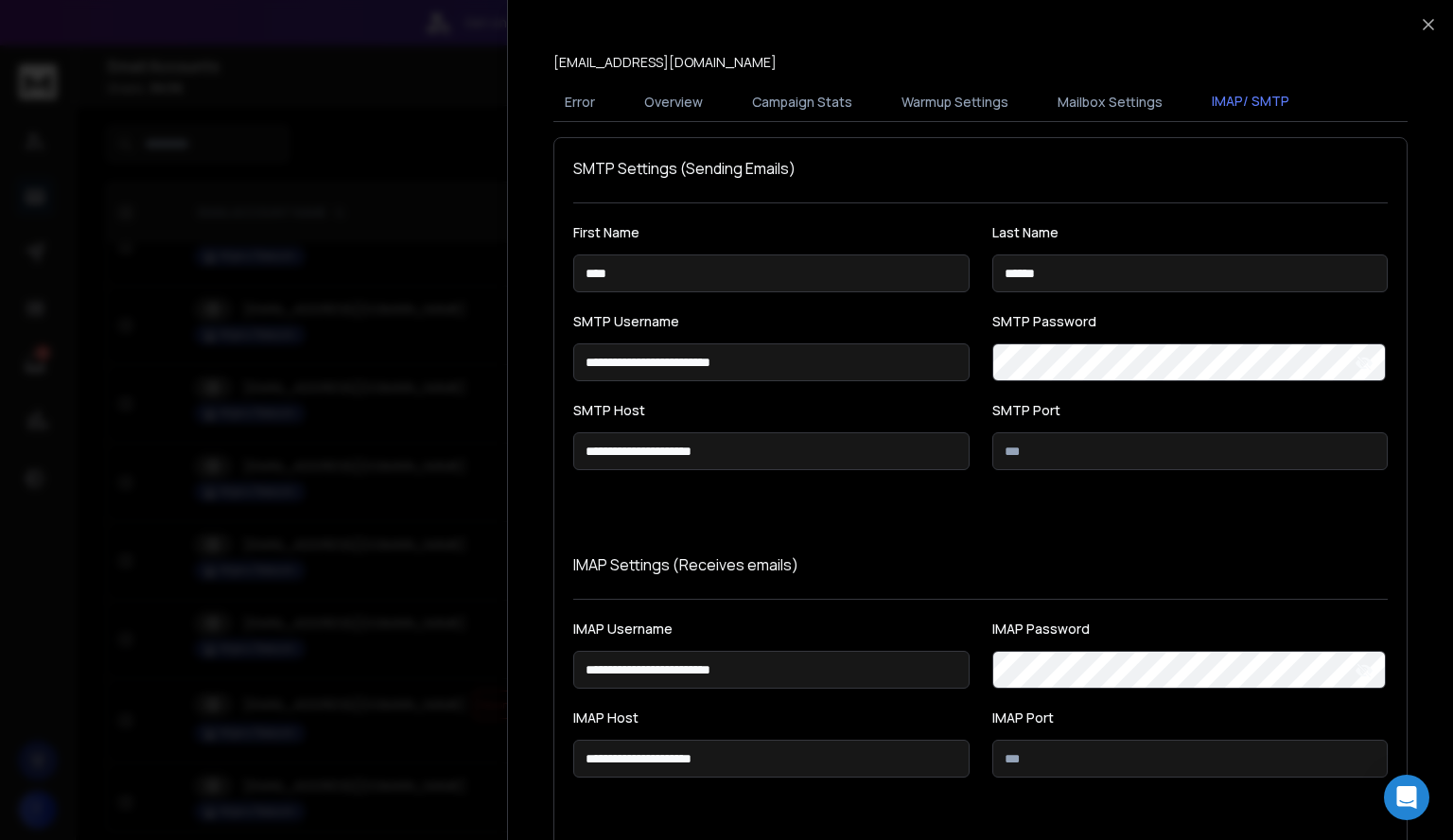
drag, startPoint x: 795, startPoint y: 105, endPoint x: 678, endPoint y: 113, distance: 117.3
click at [678, 113] on div "Error Overview Campaign Stats Warmup Settings Mailbox Settings IMAP/ SMTP" at bounding box center [980, 102] width 855 height 38
click at [589, 99] on button "Error" at bounding box center [579, 101] width 53 height 41
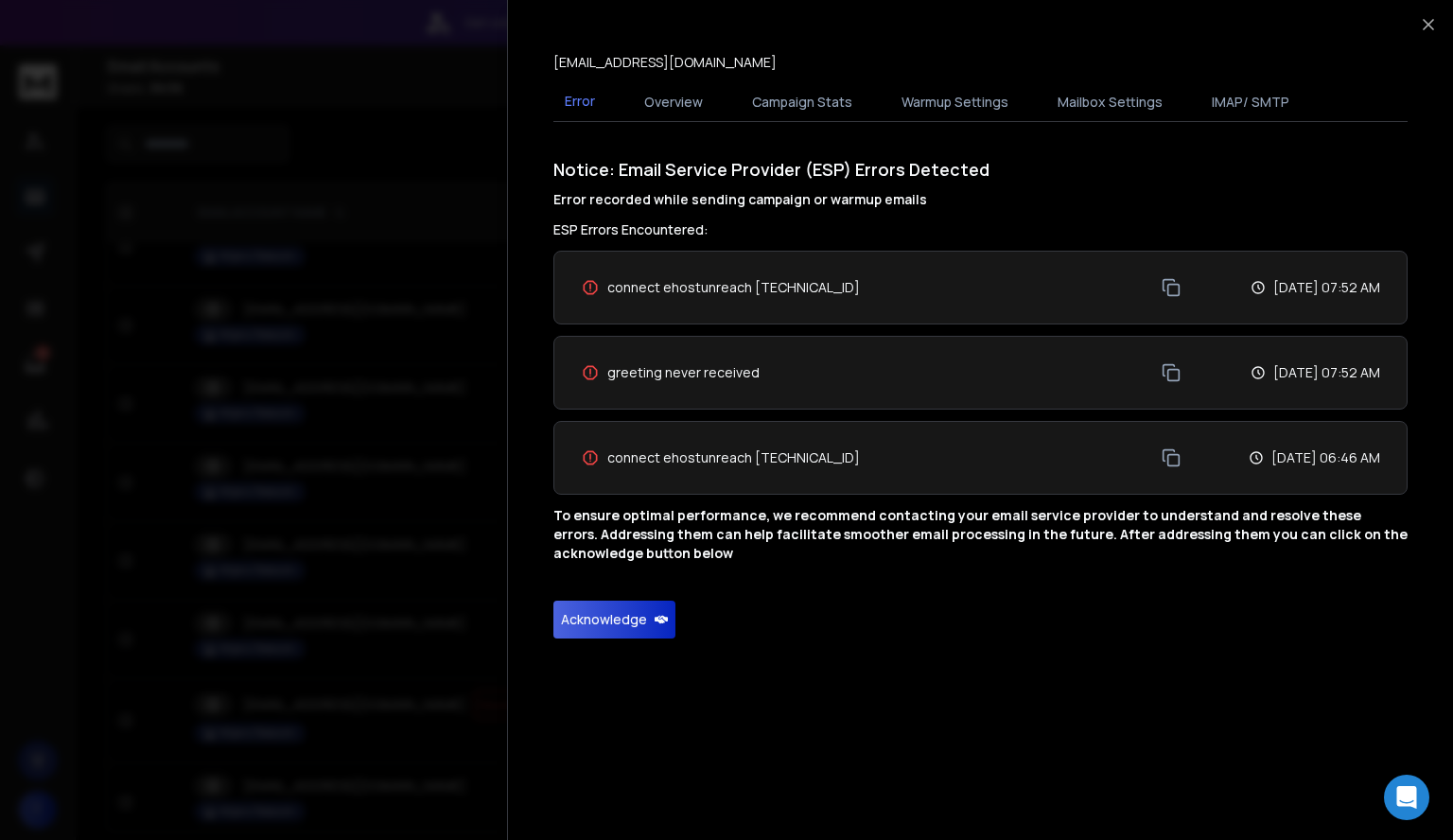
click at [613, 608] on button "Acknowledge" at bounding box center [615, 620] width 123 height 38
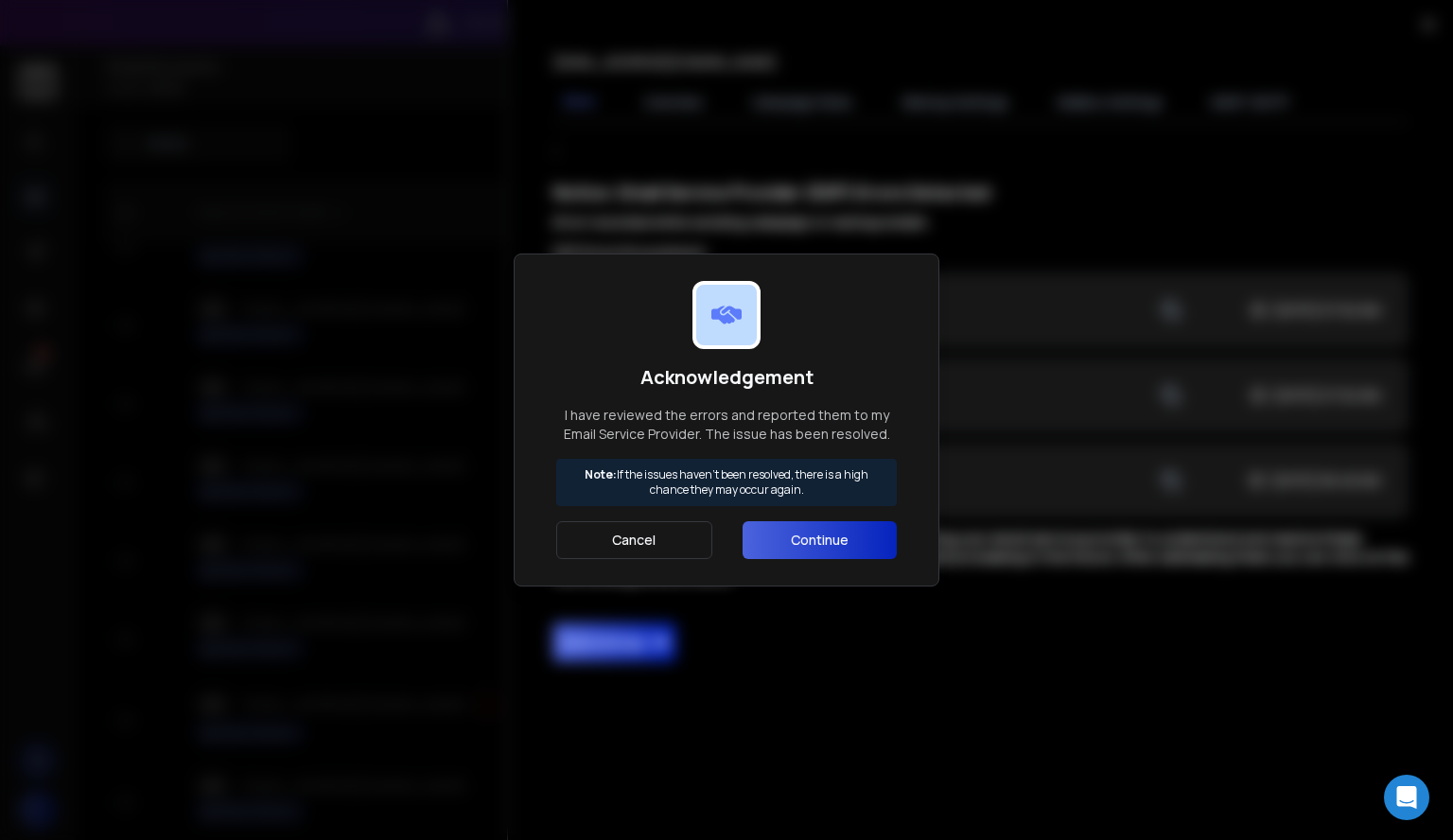
click at [830, 541] on button "Continue" at bounding box center [819, 541] width 154 height 38
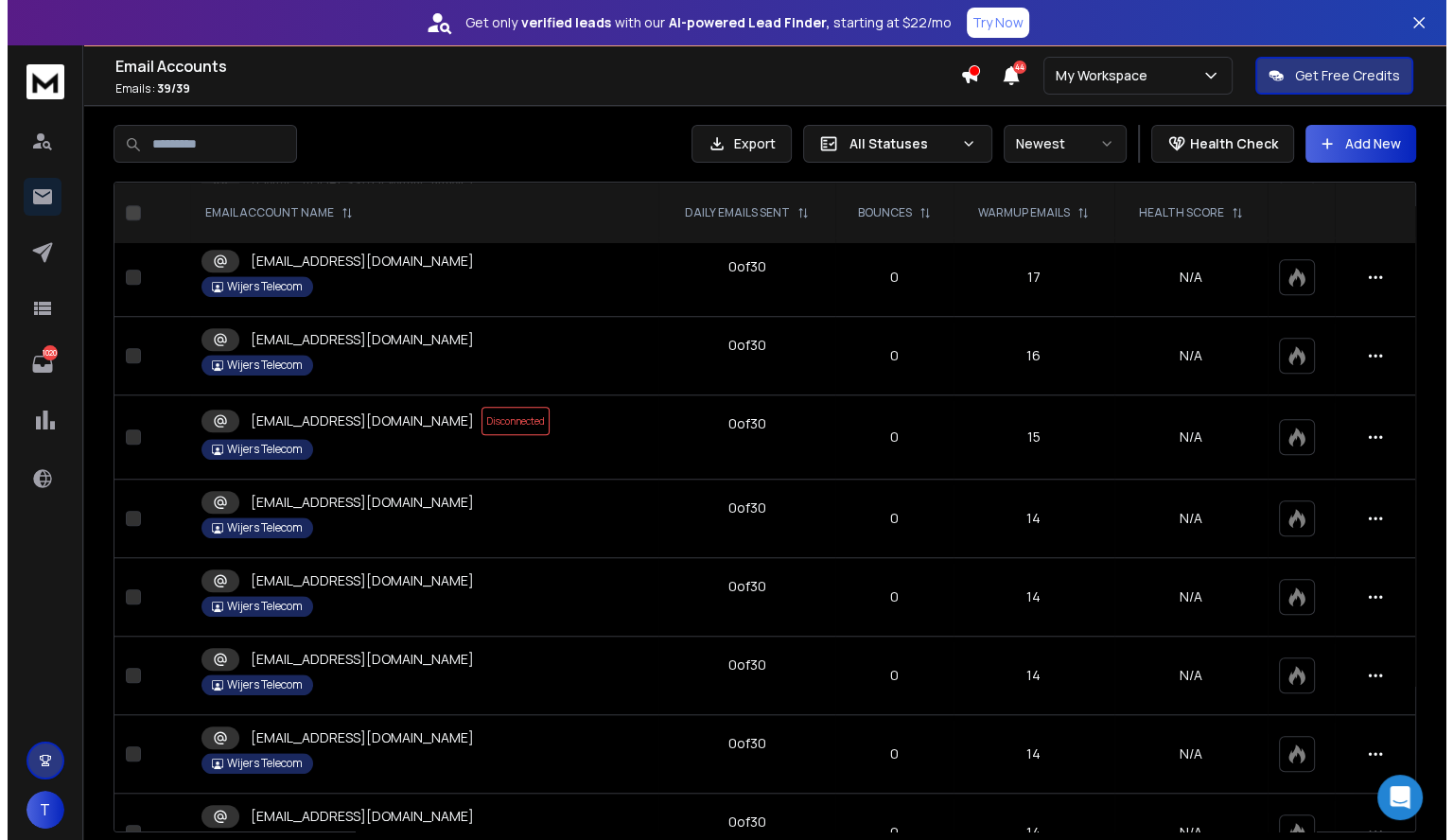
scroll to position [1514, 0]
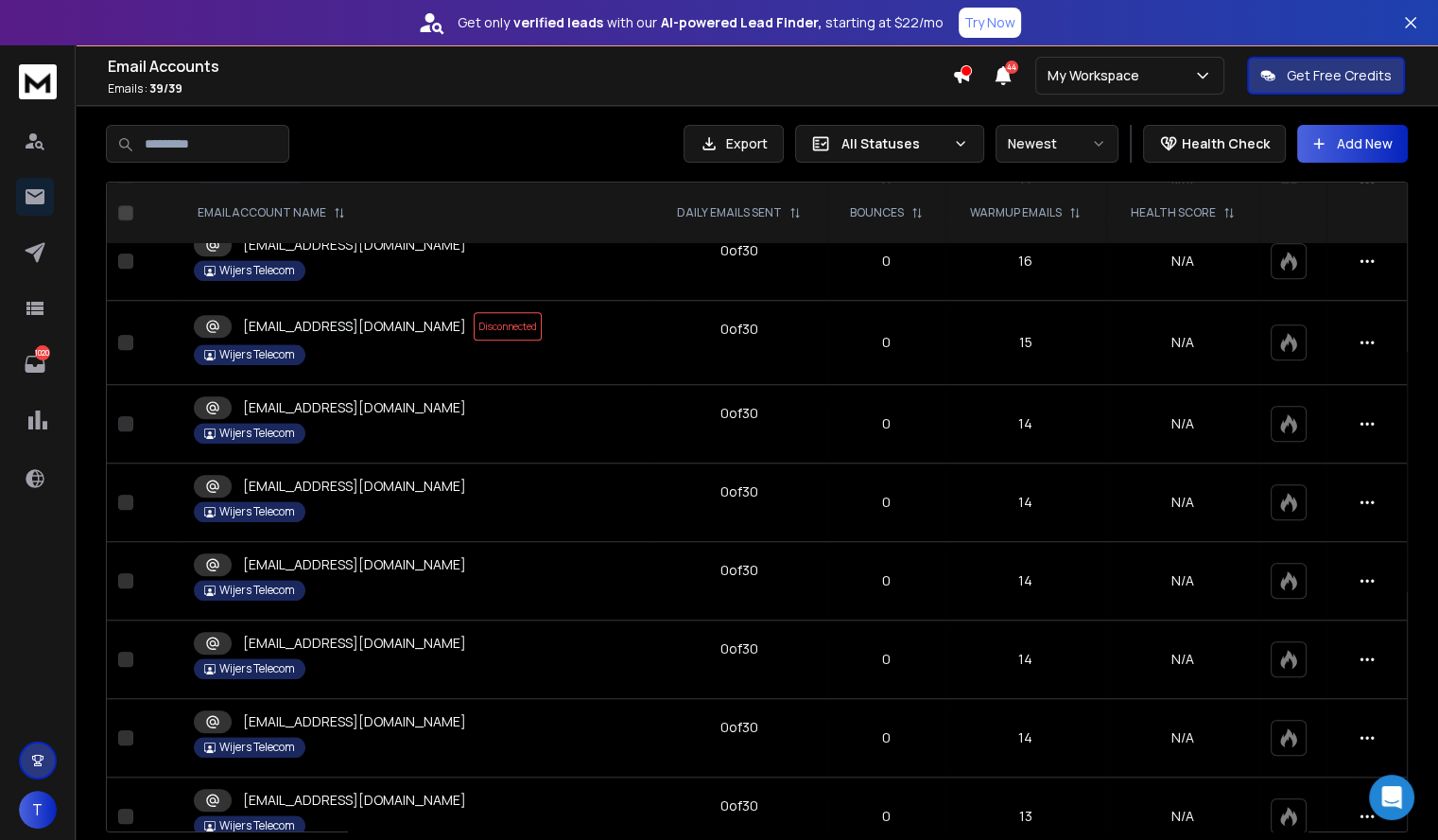
click at [363, 317] on p "[EMAIL_ADDRESS][DOMAIN_NAME]" at bounding box center [354, 326] width 223 height 19
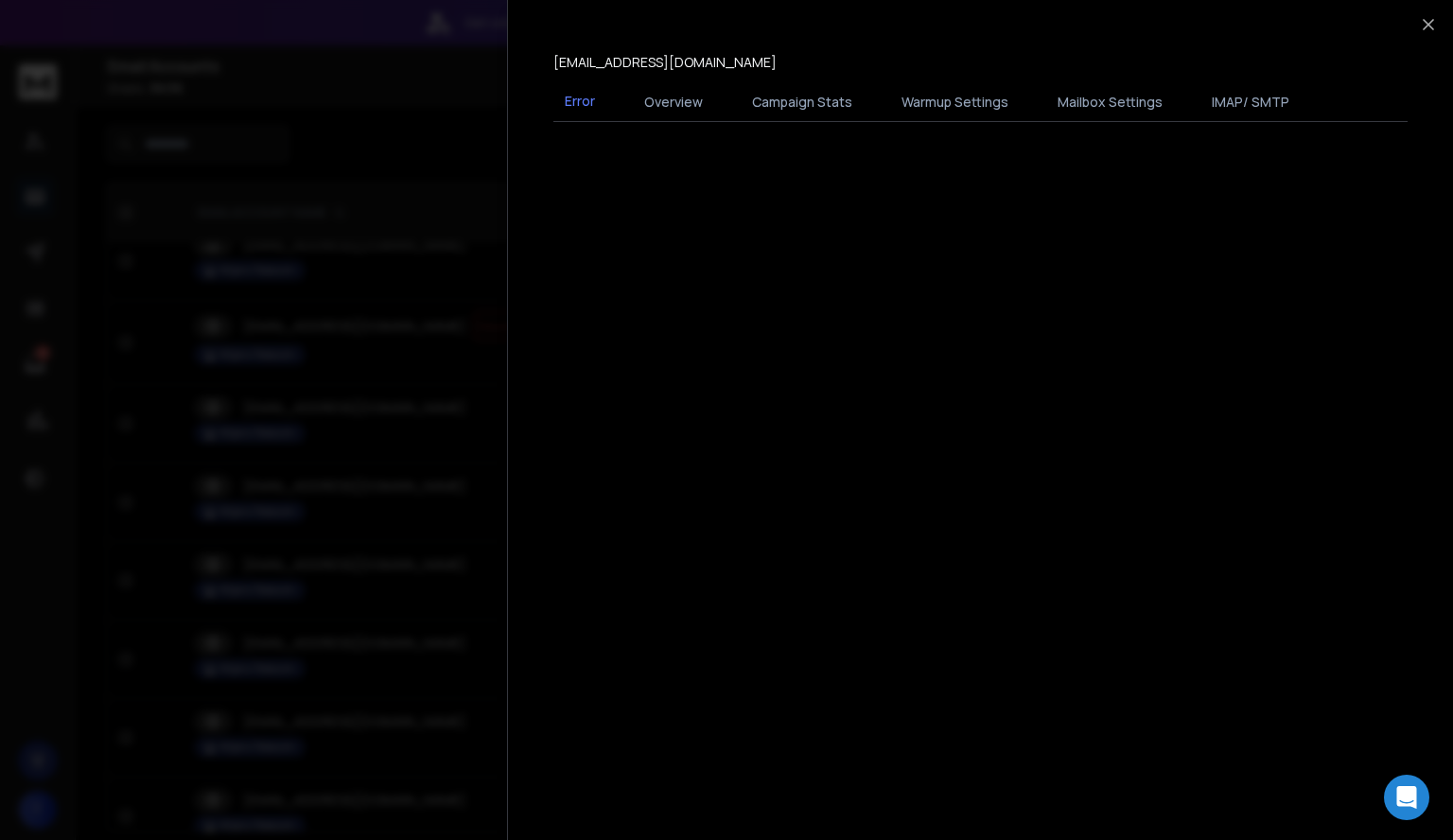
click at [575, 91] on button "Error" at bounding box center [579, 101] width 53 height 43
click at [1427, 23] on icon "button" at bounding box center [1429, 25] width 19 height 19
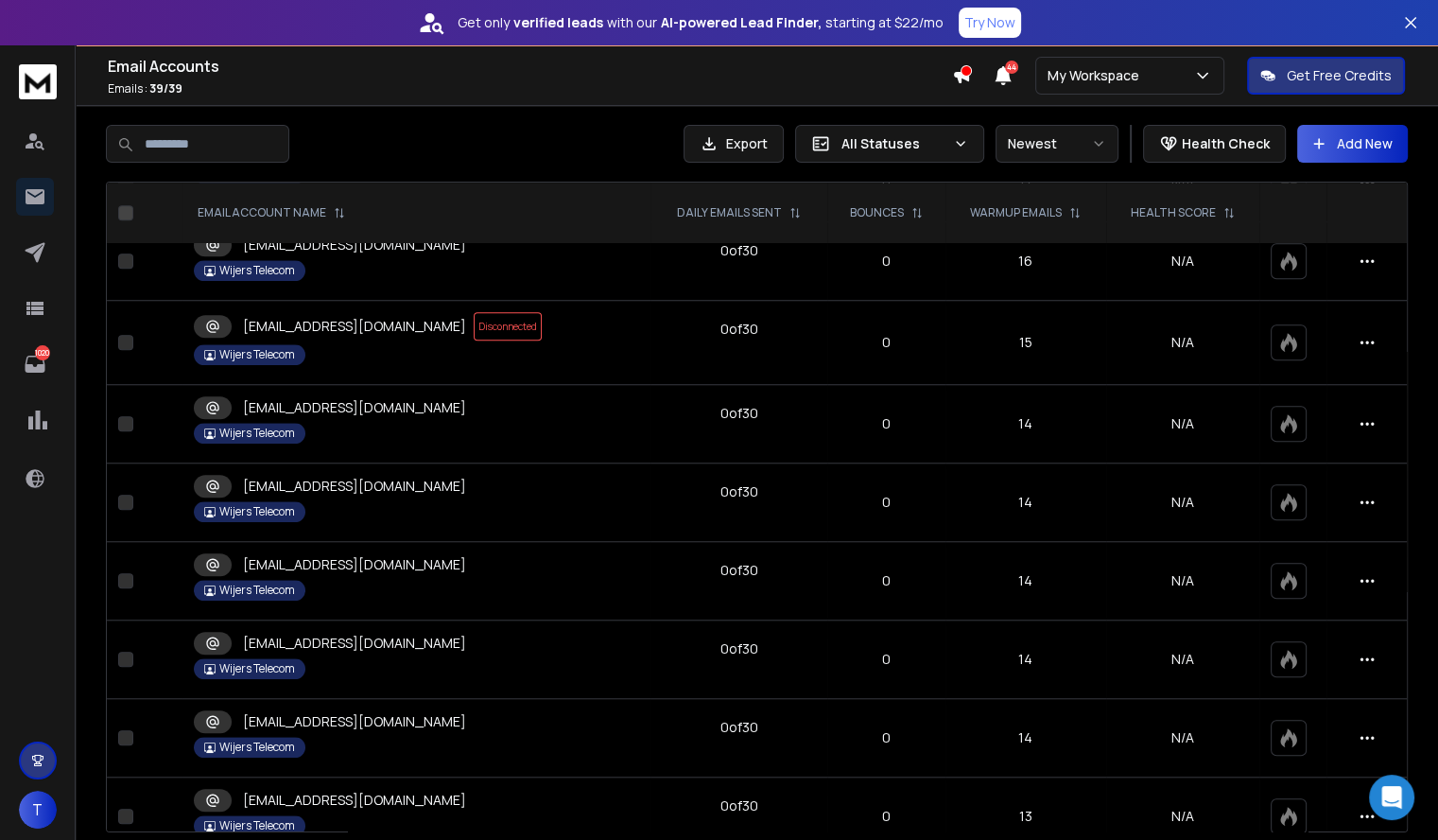
click at [397, 317] on p "[EMAIL_ADDRESS][DOMAIN_NAME]" at bounding box center [354, 326] width 223 height 19
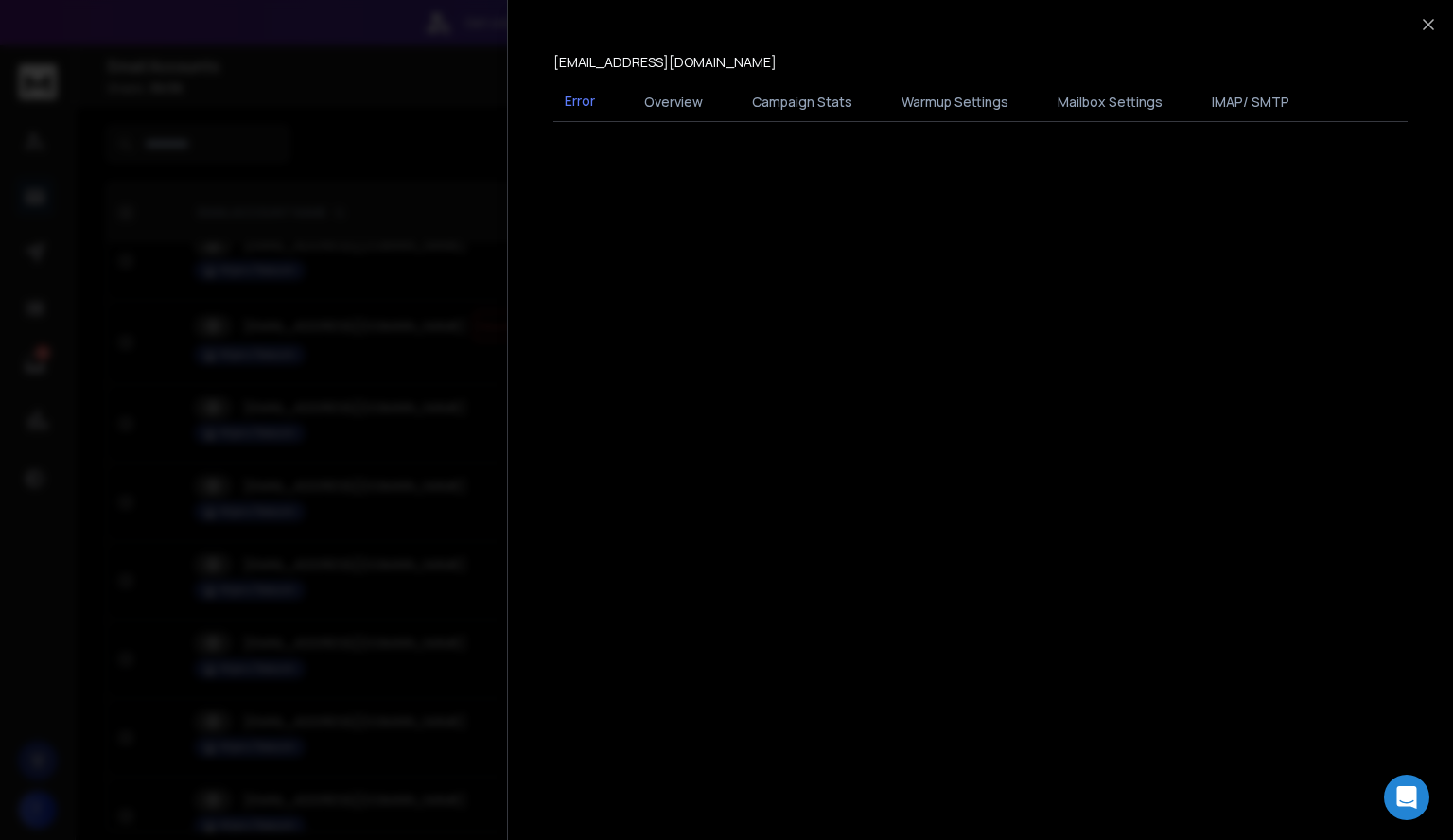
click at [674, 93] on button "Overview" at bounding box center [673, 101] width 81 height 41
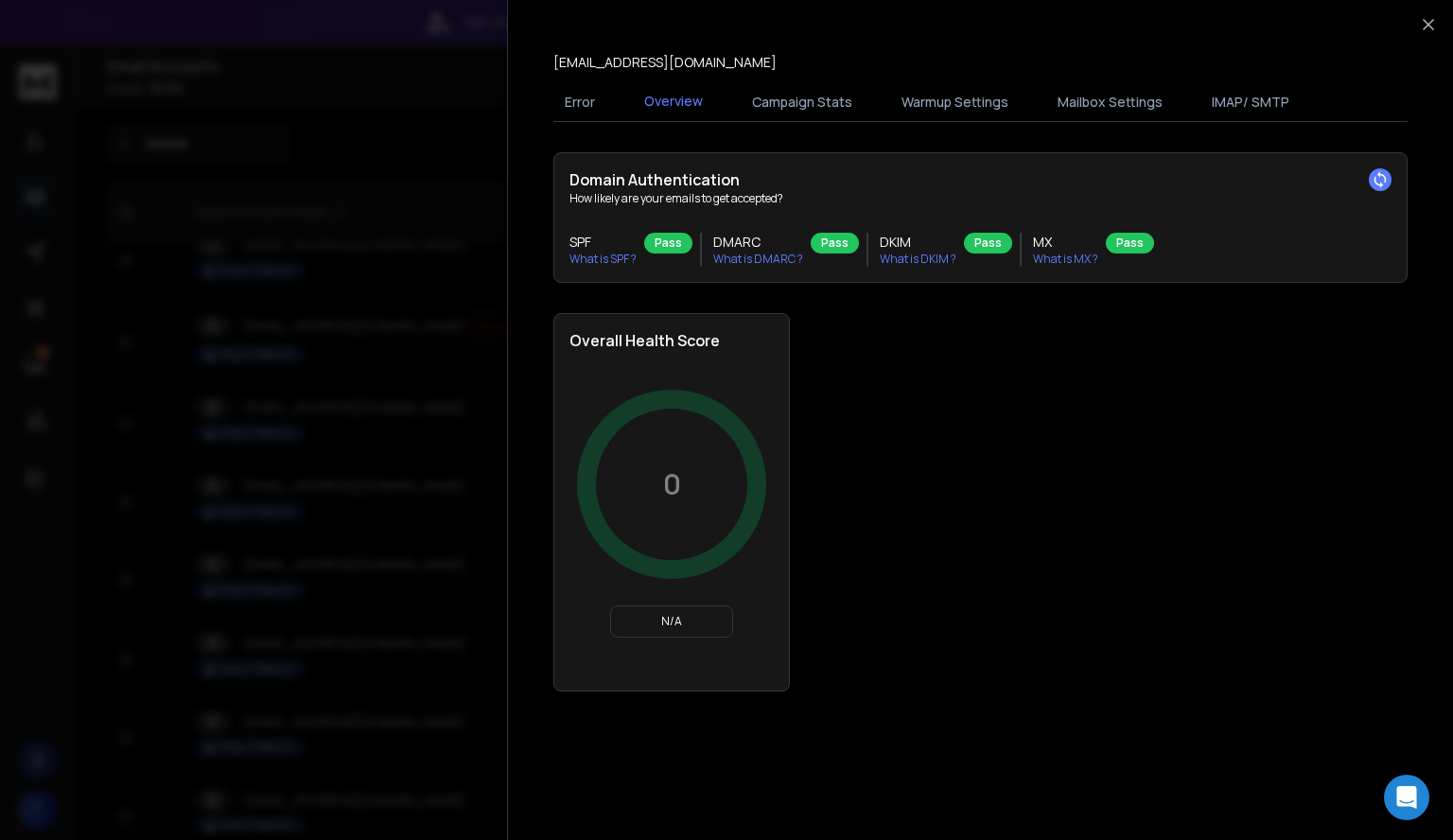
click at [585, 96] on button "Error" at bounding box center [579, 101] width 53 height 41
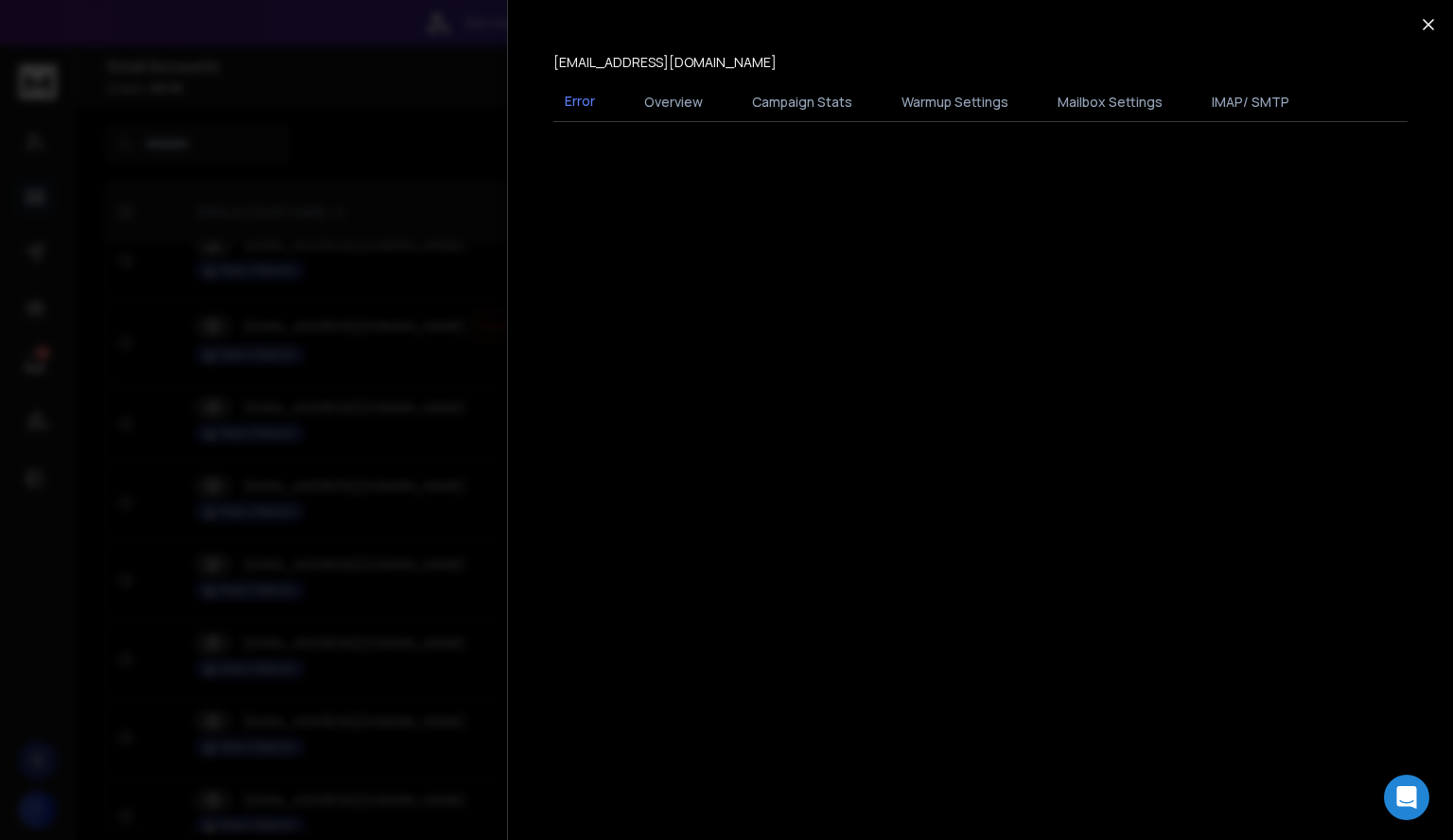
click at [1424, 23] on icon "button" at bounding box center [1429, 25] width 10 height 10
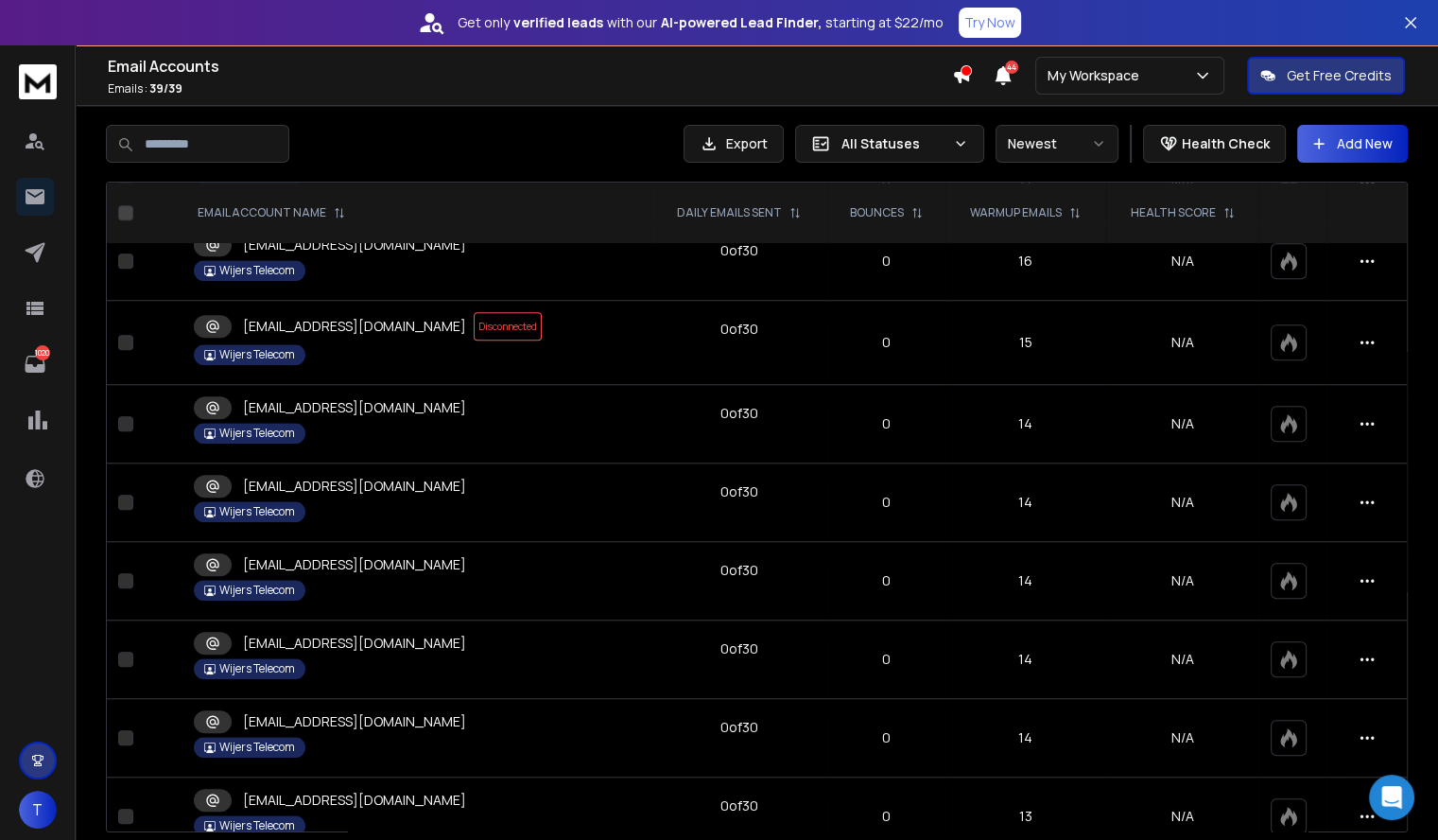
click at [368, 398] on p "[EMAIL_ADDRESS][DOMAIN_NAME]" at bounding box center [354, 408] width 223 height 19
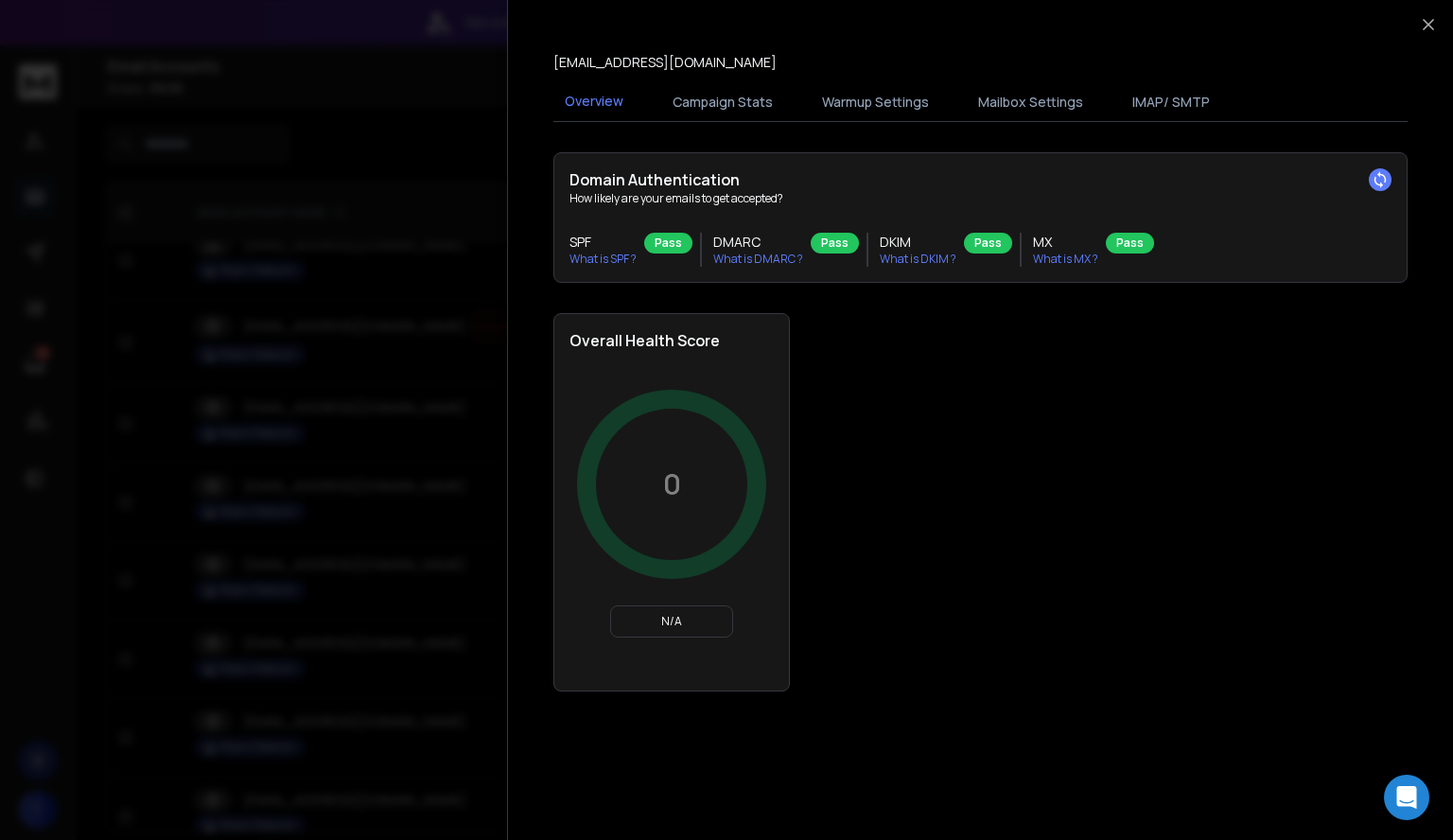
click at [1180, 87] on button "IMAP/ SMTP" at bounding box center [1171, 101] width 101 height 41
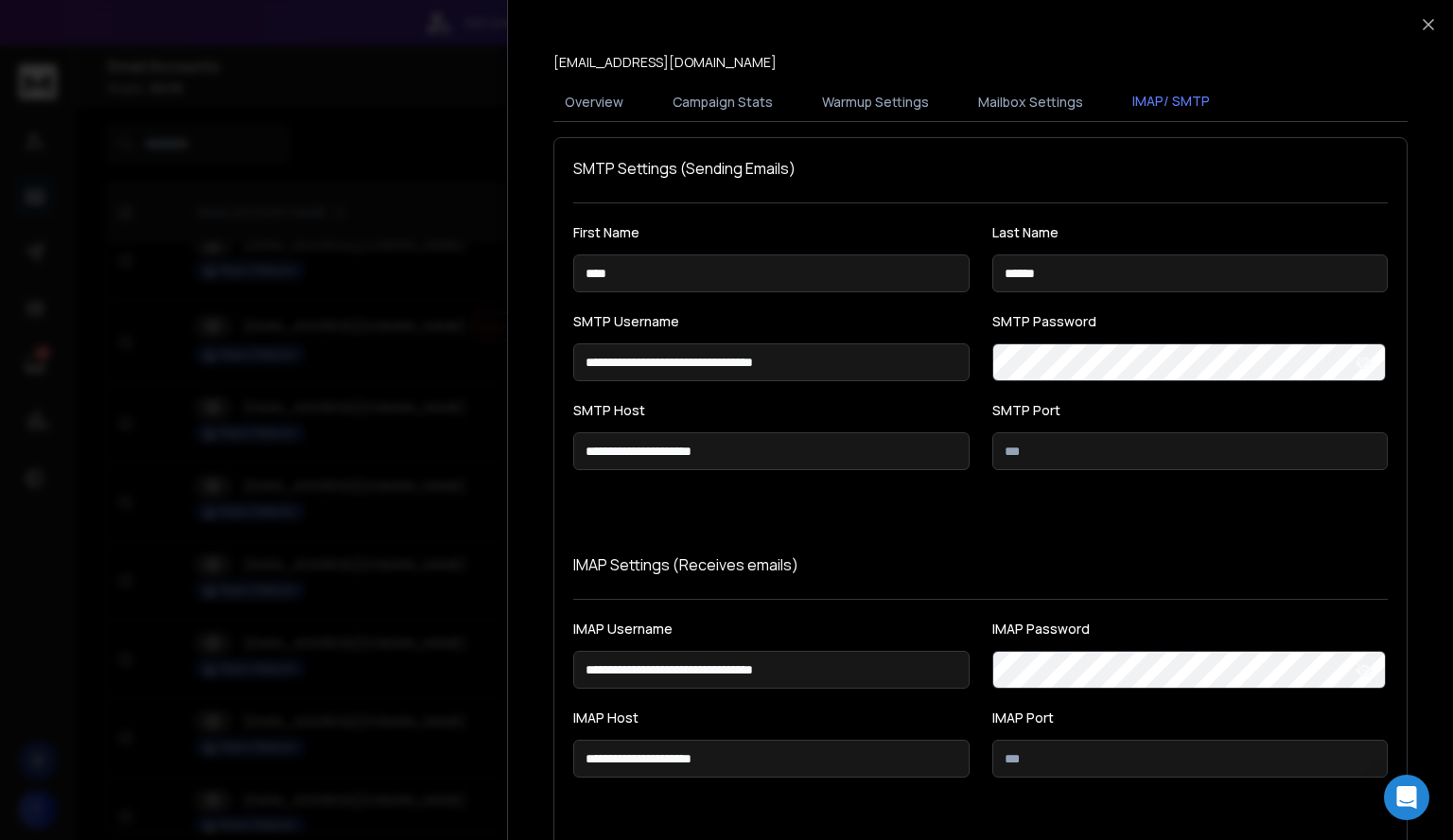
click at [864, 359] on div "**********" at bounding box center [980, 347] width 815 height 66
click at [800, 356] on div "**********" at bounding box center [980, 347] width 815 height 66
click at [877, 654] on div "**********" at bounding box center [980, 654] width 815 height 66
click at [1162, 613] on form "**********" at bounding box center [980, 608] width 815 height 808
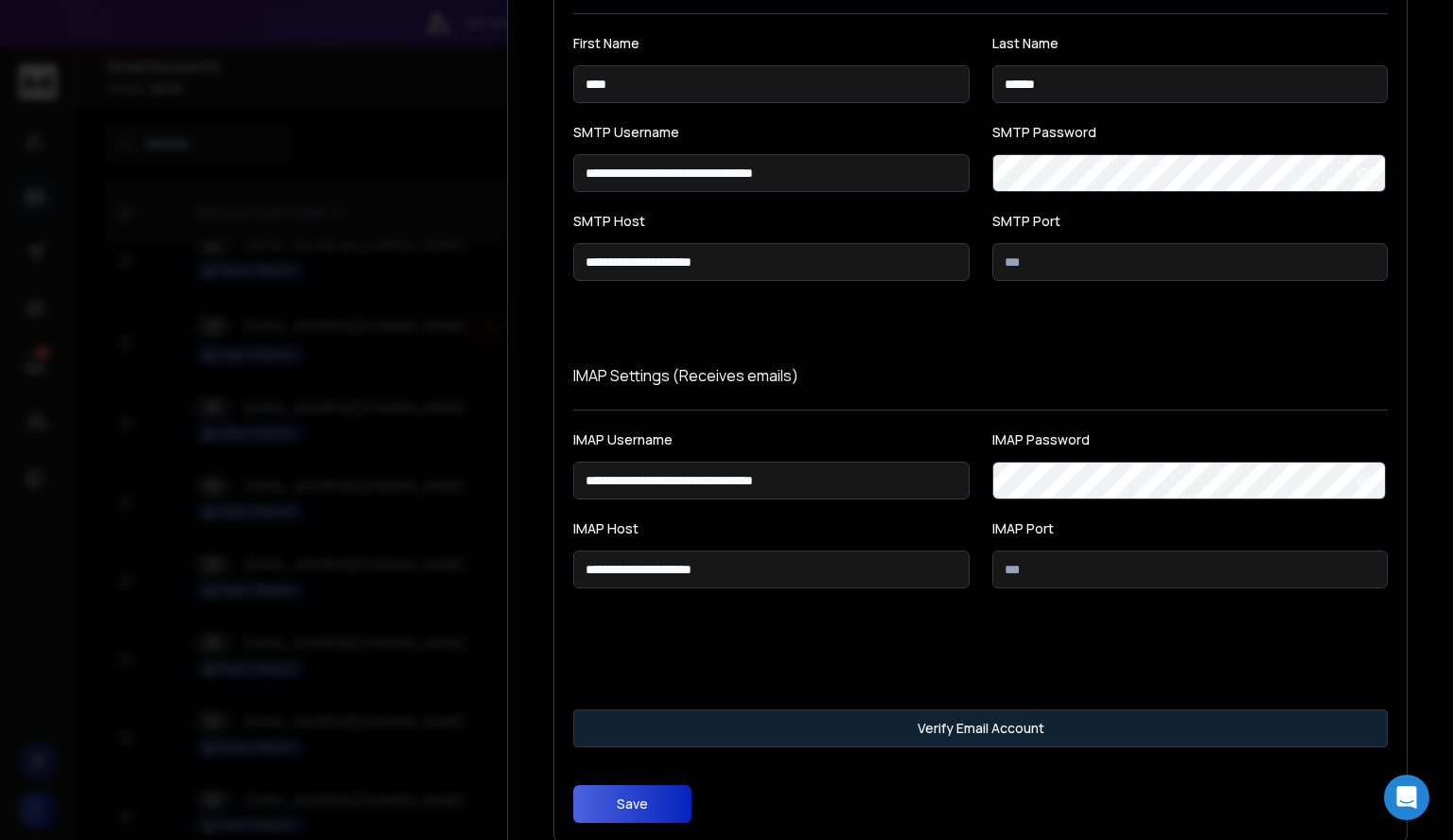
click at [858, 723] on button "Verify Email Account" at bounding box center [980, 728] width 815 height 38
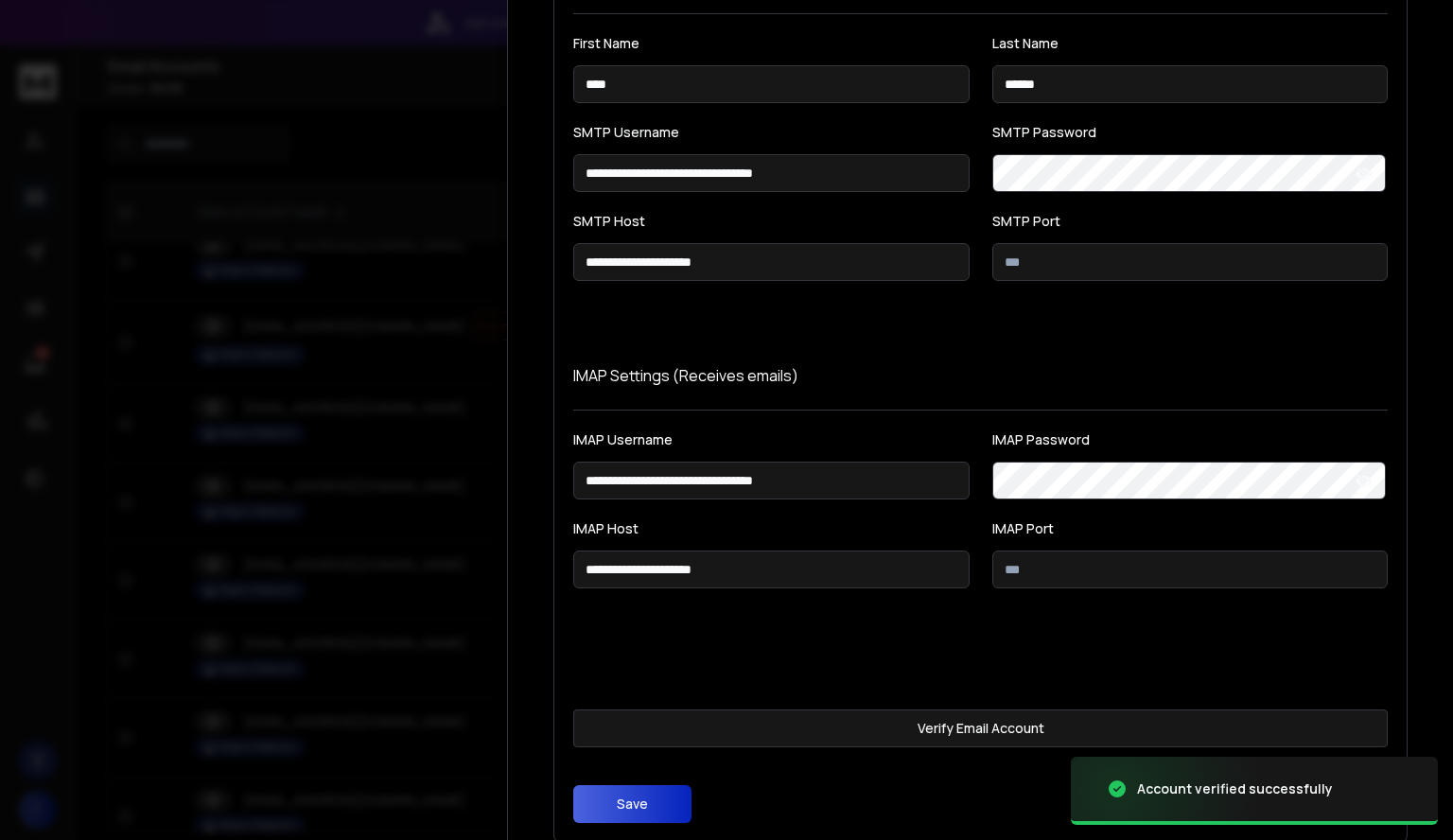
click at [682, 800] on button "Save" at bounding box center [633, 804] width 119 height 38
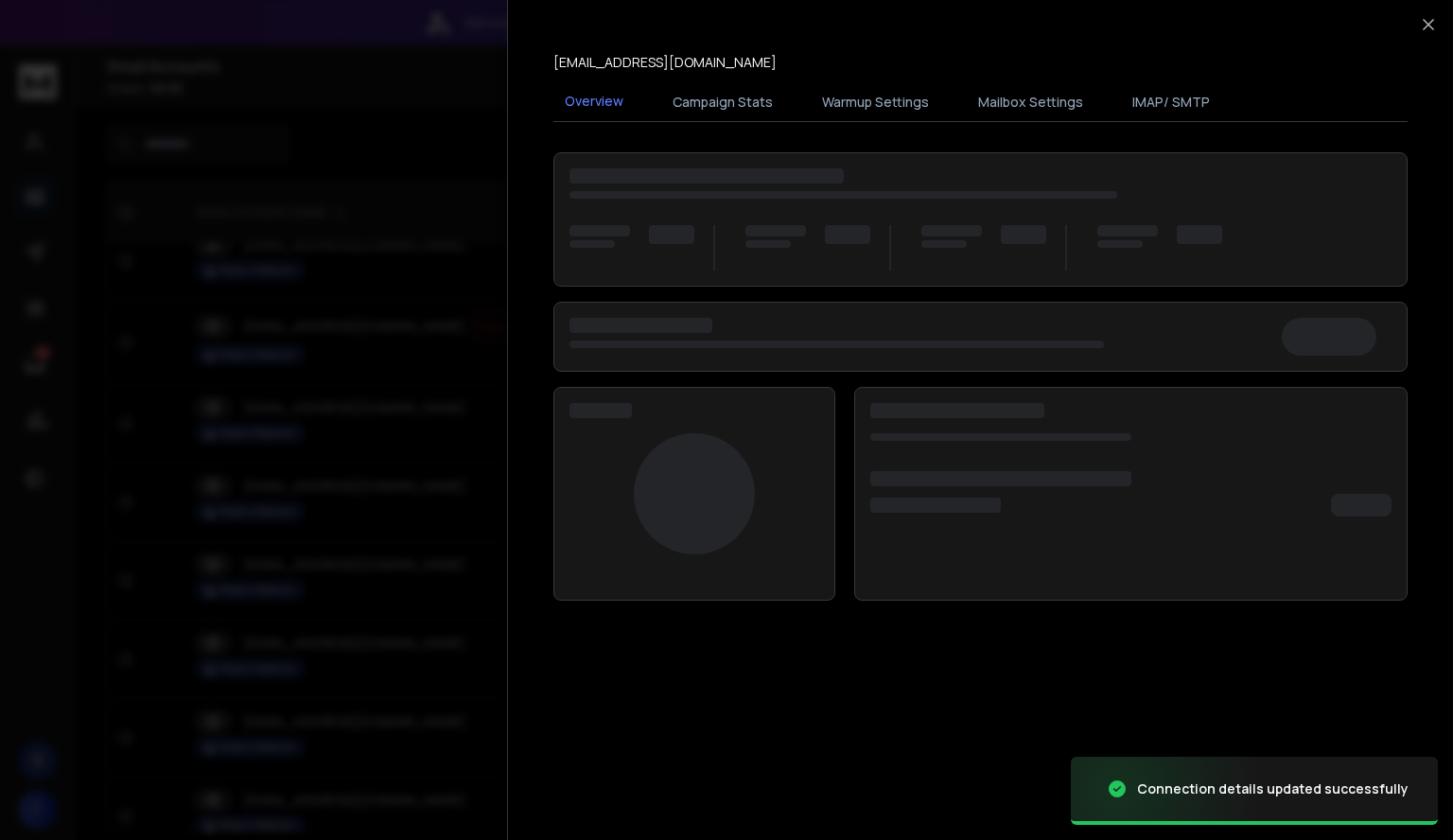
scroll to position [0, 0]
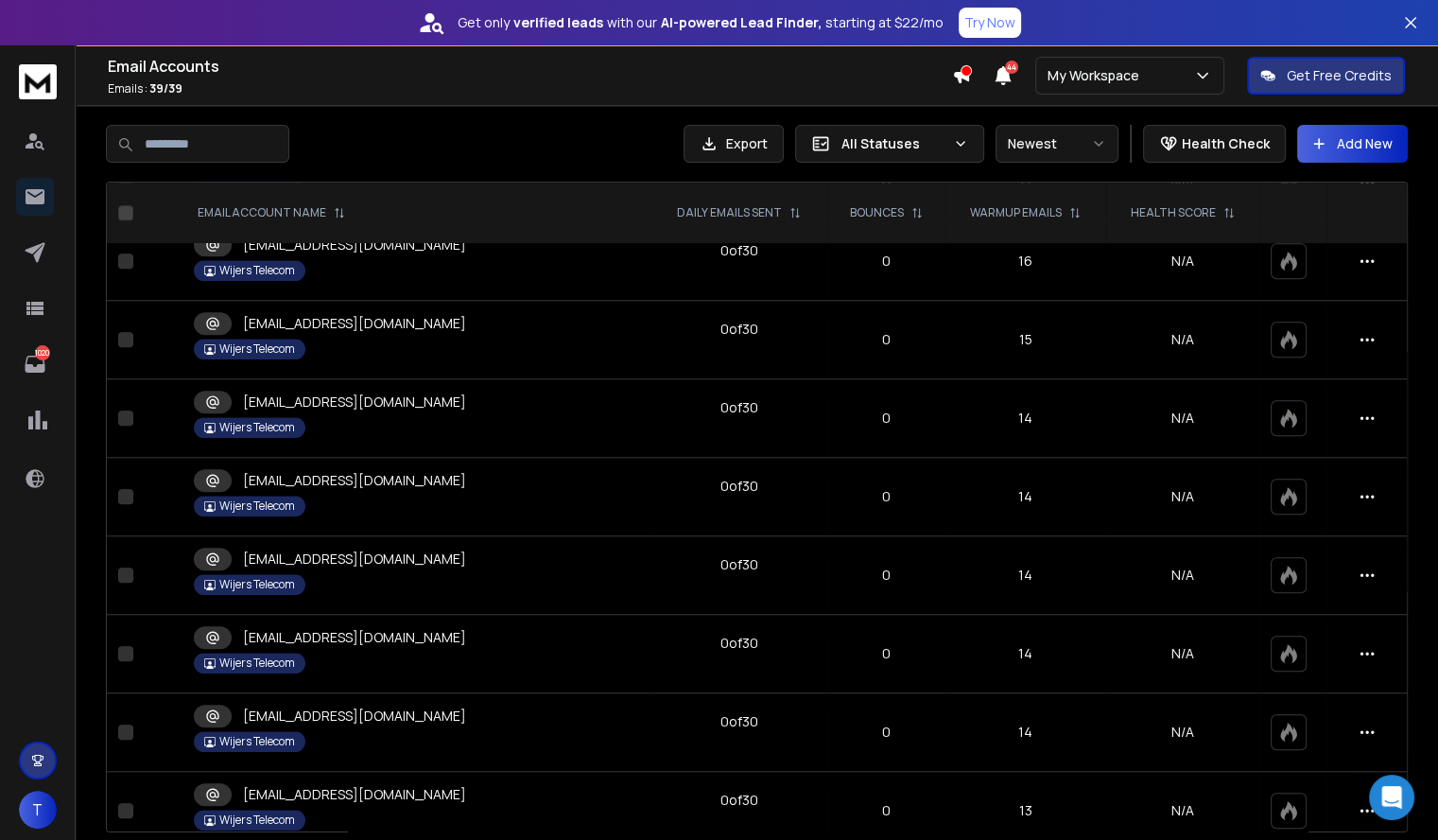
click at [386, 471] on p "[EMAIL_ADDRESS][DOMAIN_NAME]" at bounding box center [354, 480] width 223 height 19
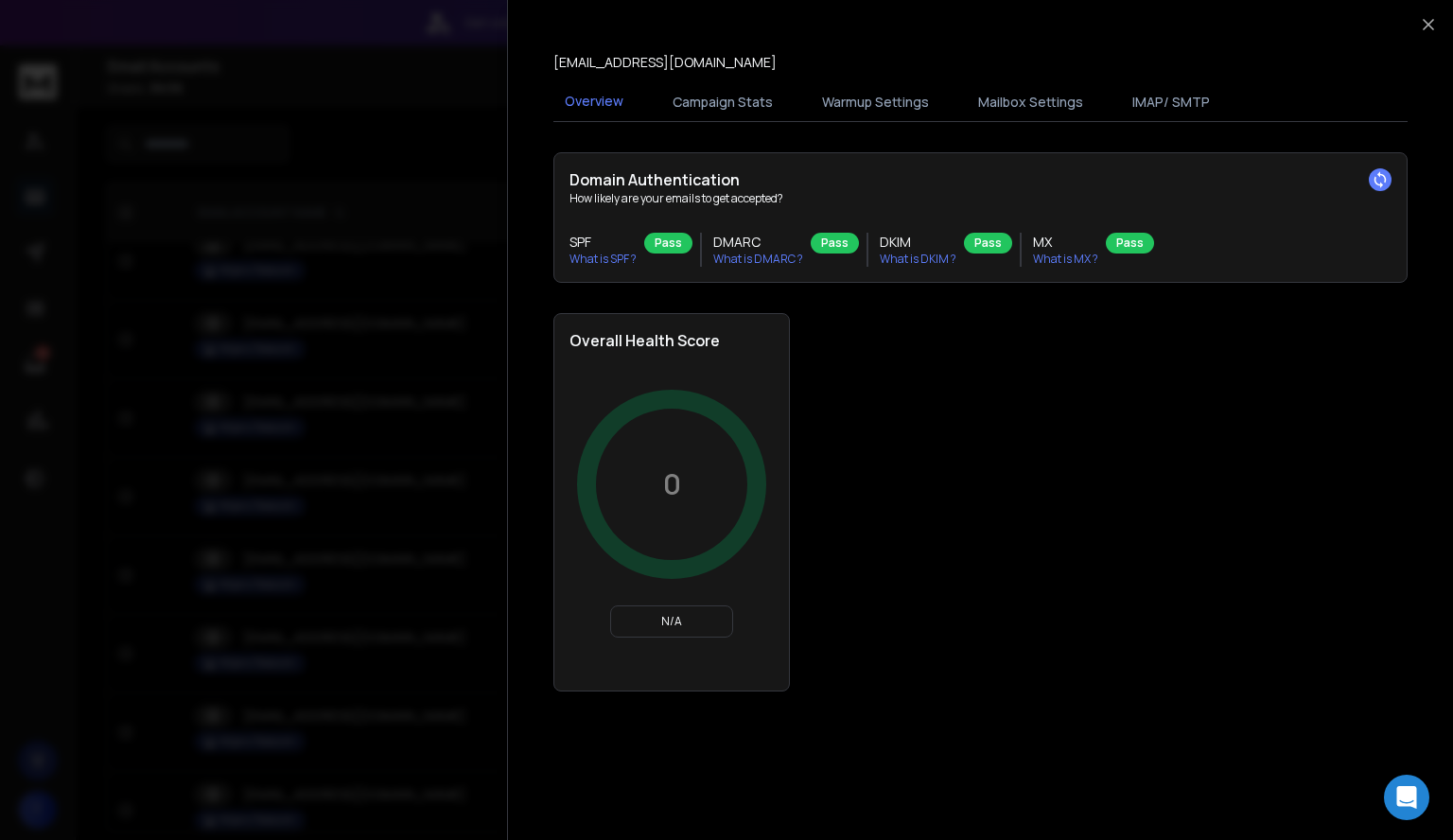
click at [1163, 87] on button "IMAP/ SMTP" at bounding box center [1171, 101] width 101 height 41
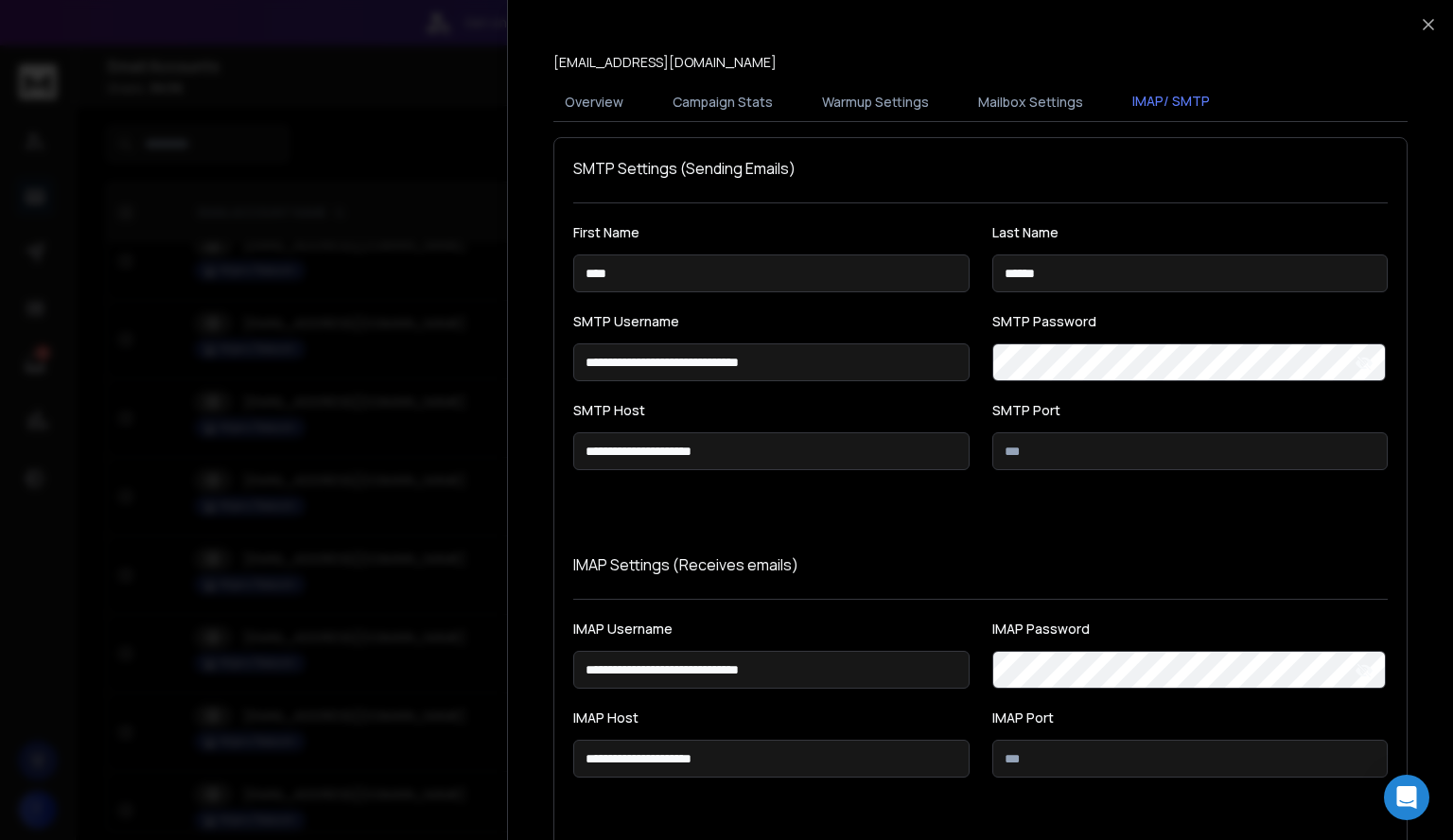
click at [878, 362] on div "**********" at bounding box center [980, 347] width 815 height 66
click at [882, 654] on div "**********" at bounding box center [980, 654] width 815 height 66
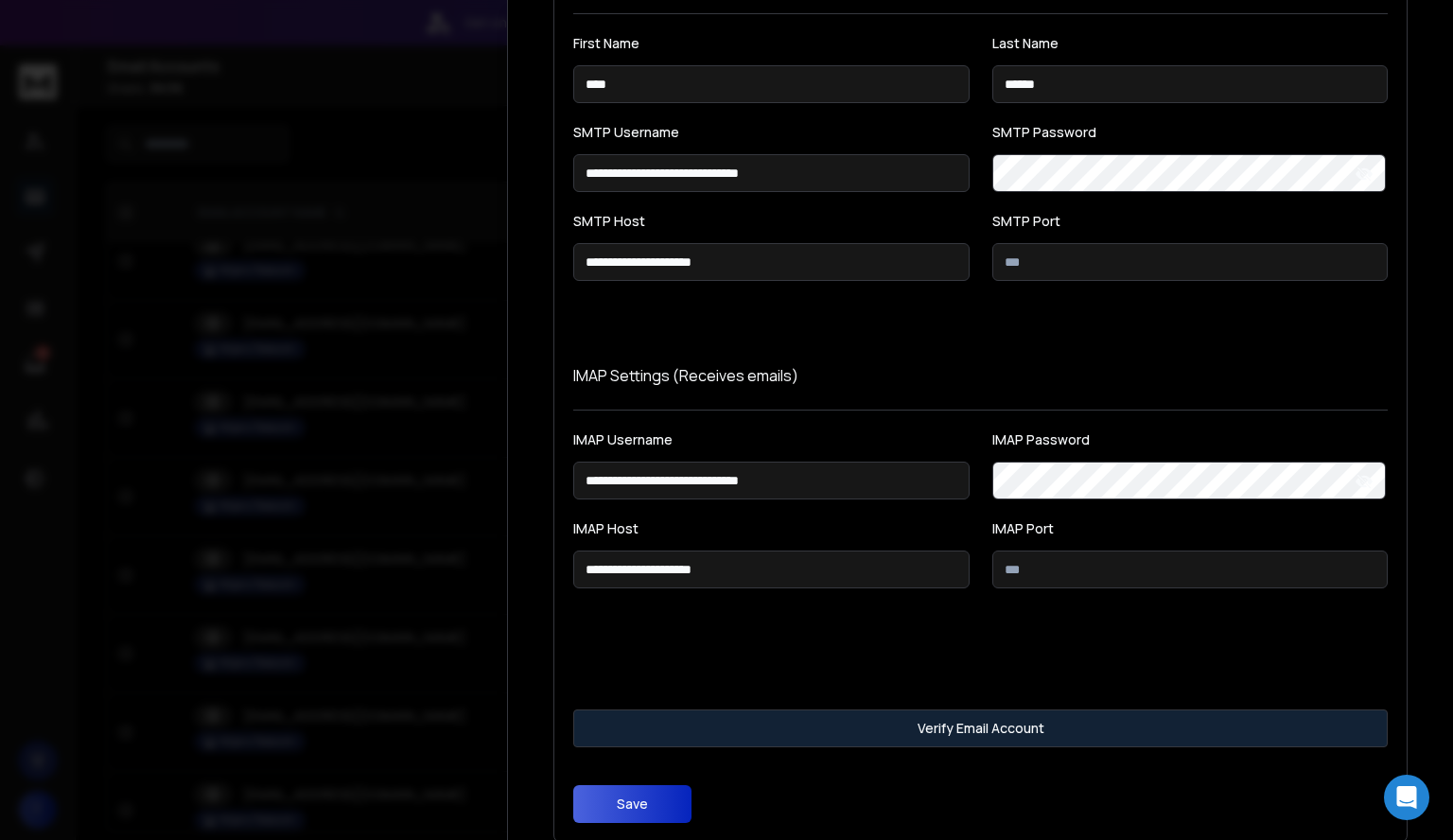
click at [834, 732] on button "Verify Email Account" at bounding box center [980, 728] width 815 height 38
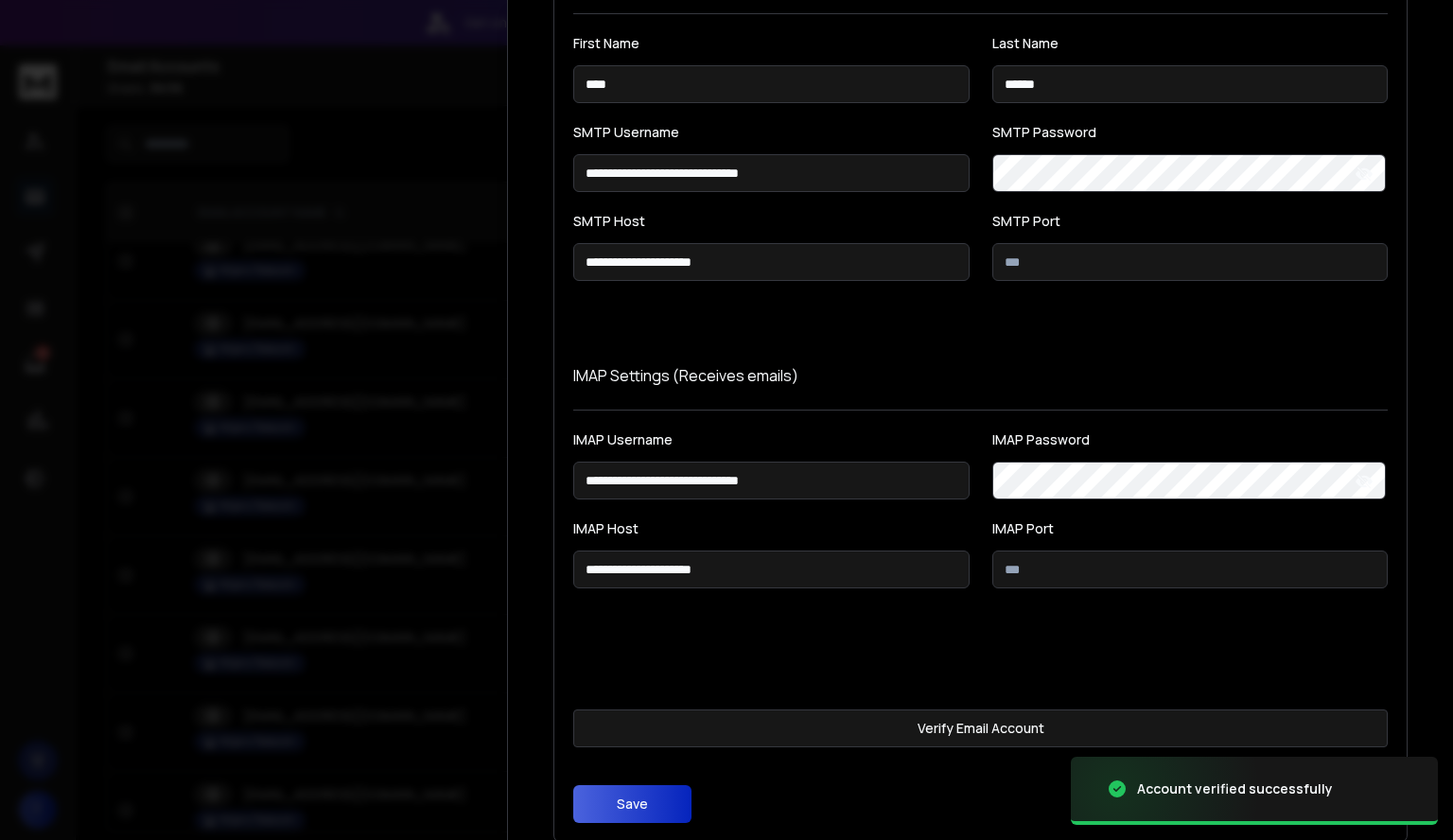
click at [657, 798] on button "Save" at bounding box center [633, 804] width 119 height 38
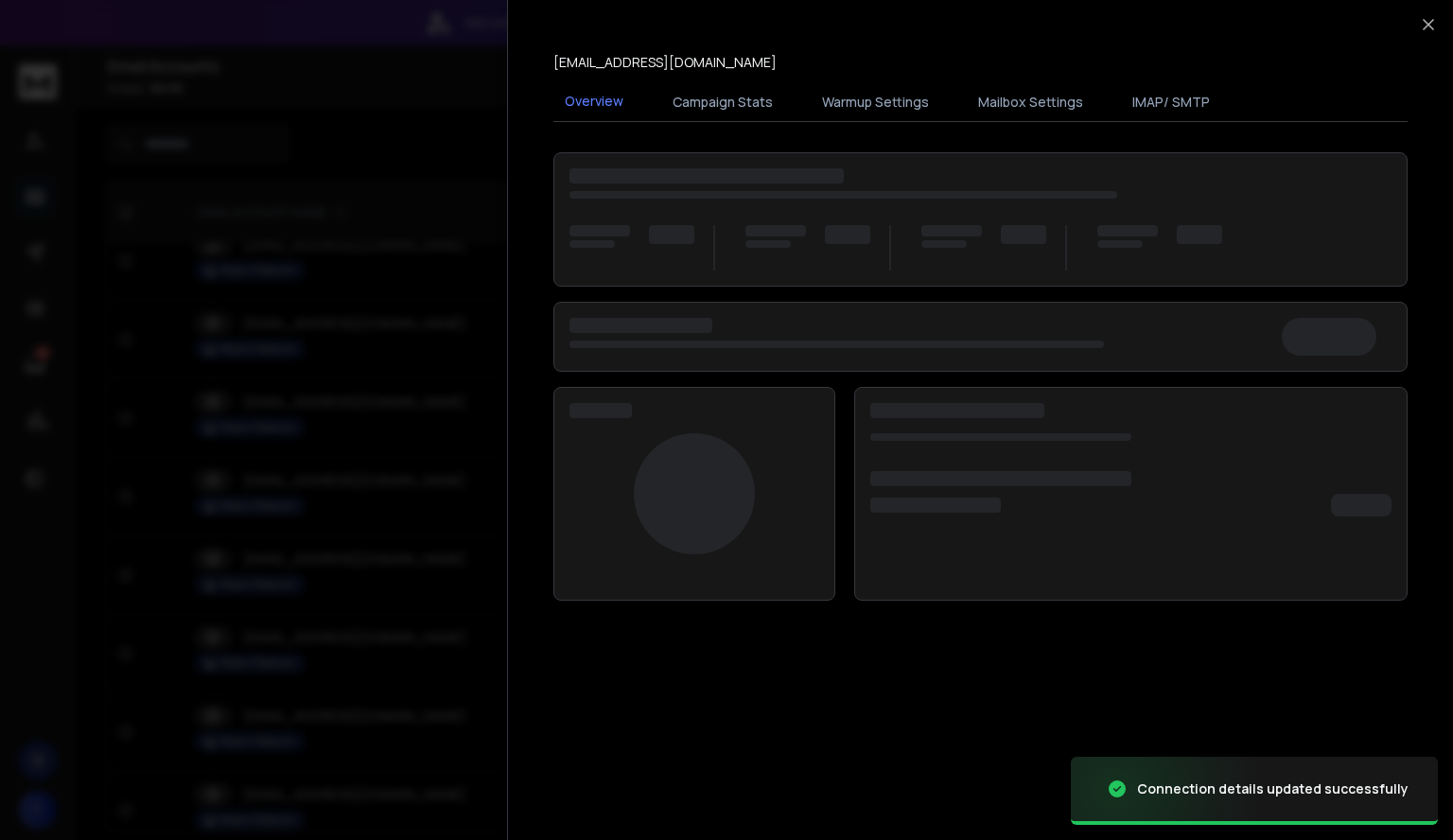
scroll to position [0, 0]
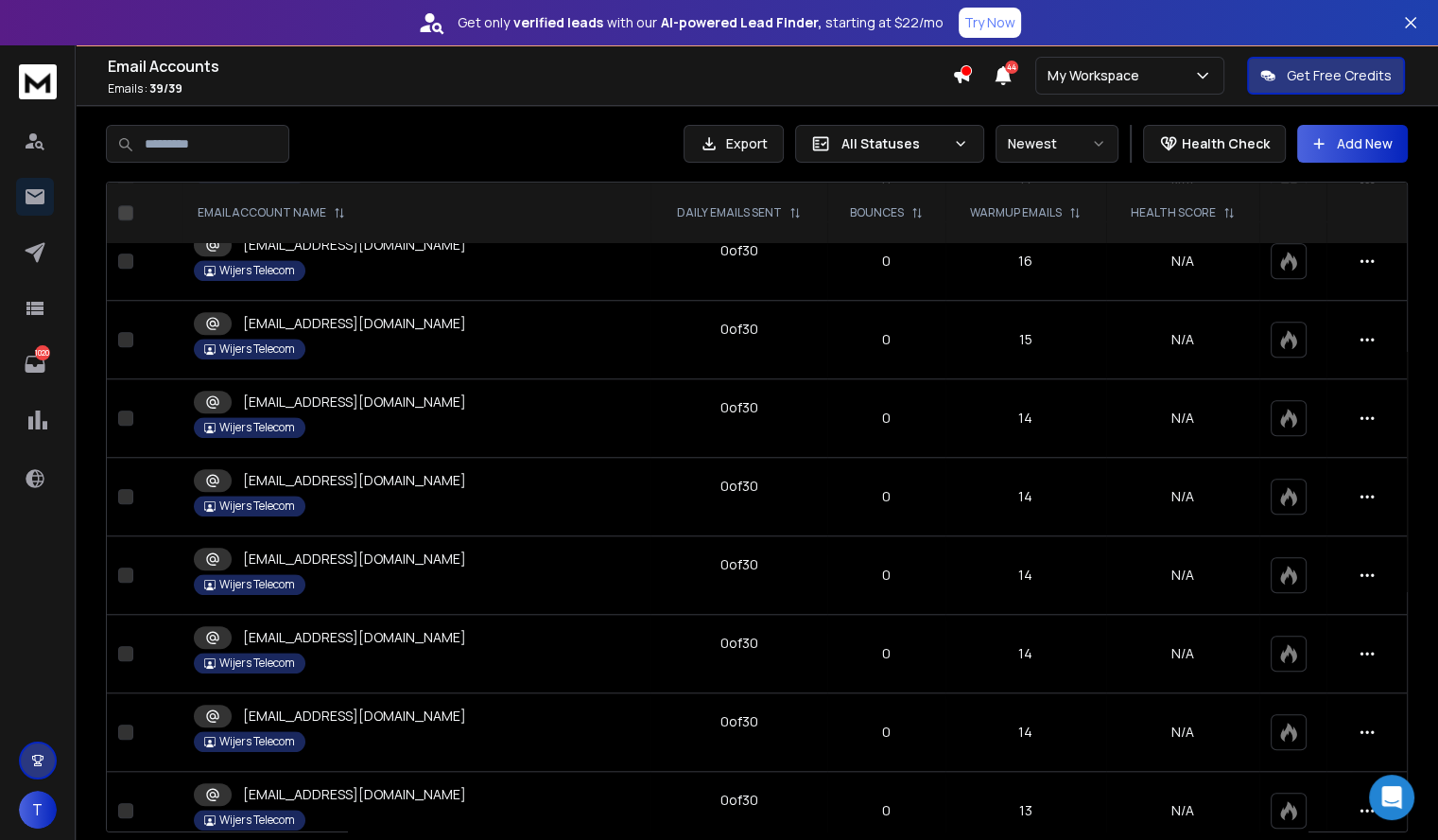
click at [389, 549] on p "[EMAIL_ADDRESS][DOMAIN_NAME]" at bounding box center [354, 559] width 223 height 19
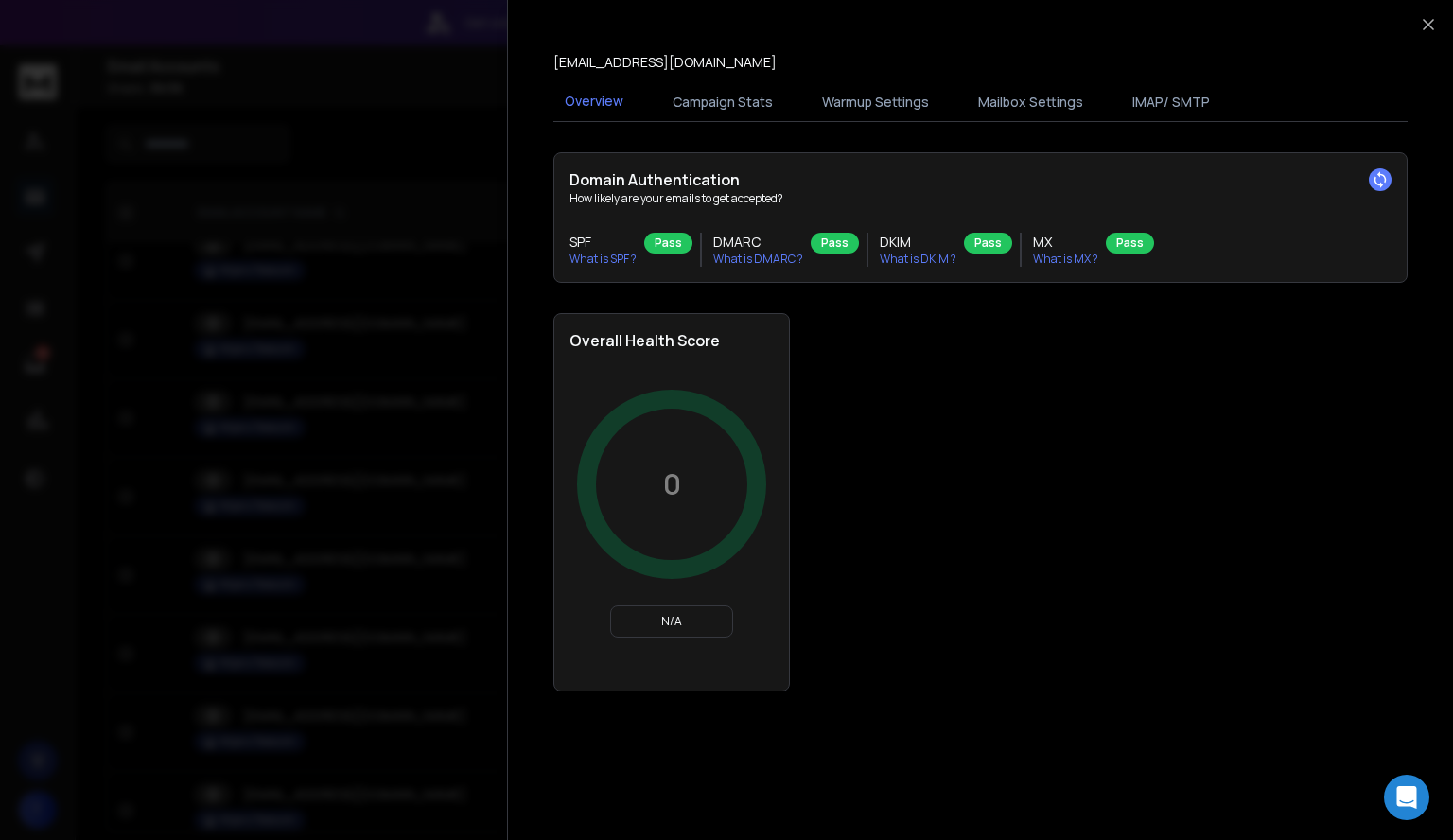
click at [1190, 90] on button "IMAP/ SMTP" at bounding box center [1171, 101] width 101 height 41
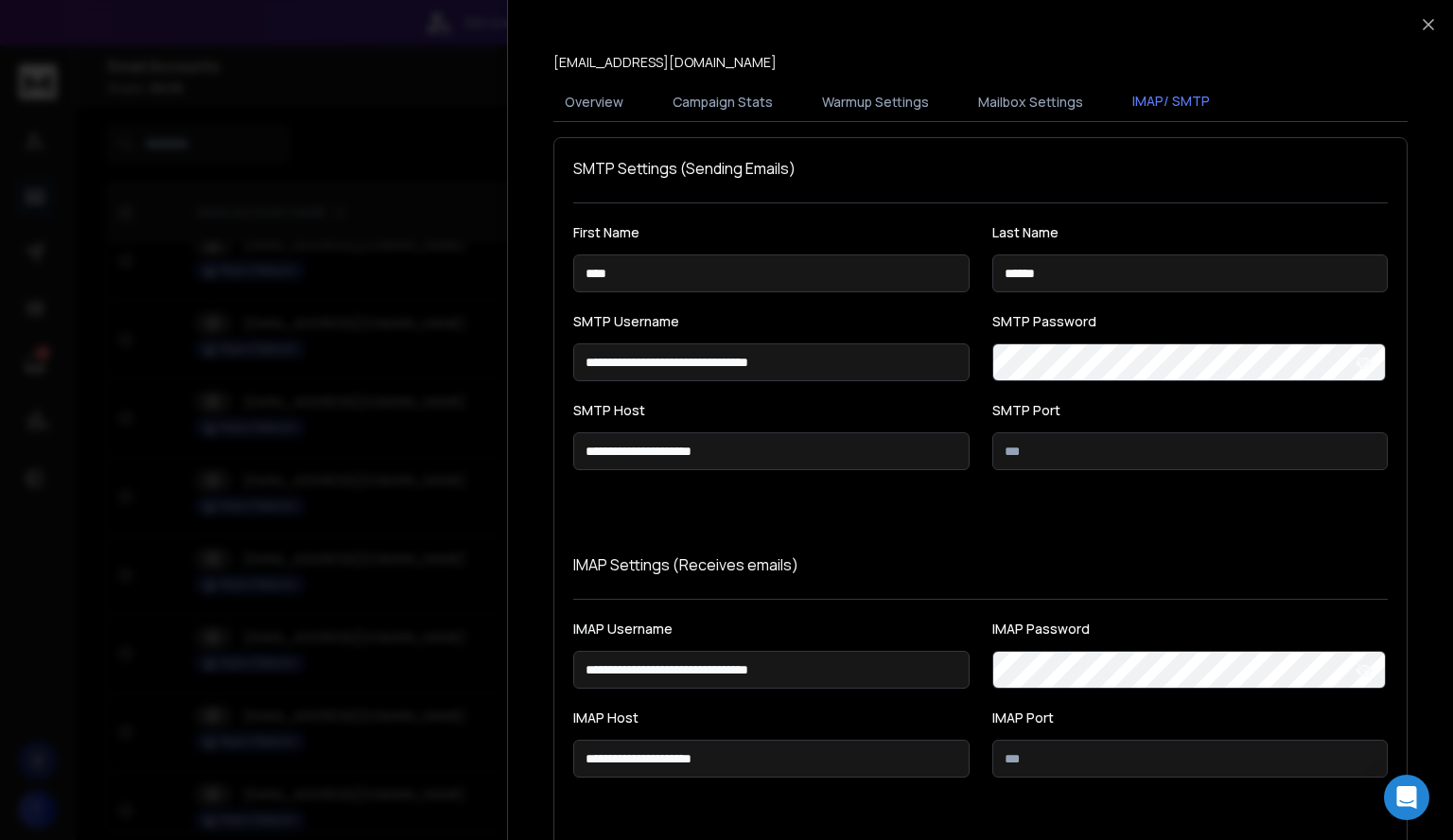
click at [889, 365] on div "**********" at bounding box center [980, 347] width 815 height 66
click at [821, 626] on div "**********" at bounding box center [980, 654] width 815 height 66
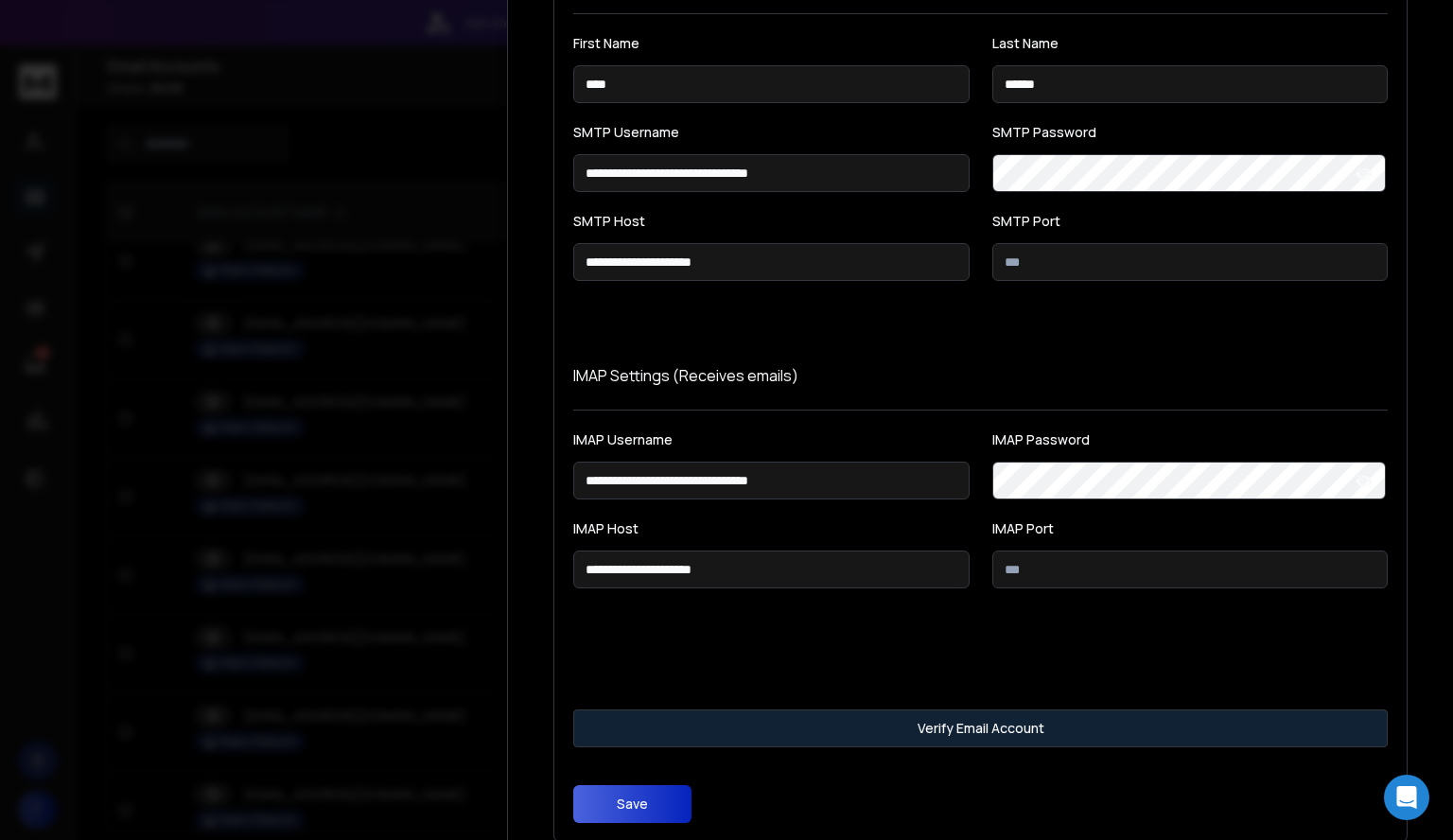
click at [908, 722] on button "Verify Email Account" at bounding box center [980, 728] width 815 height 38
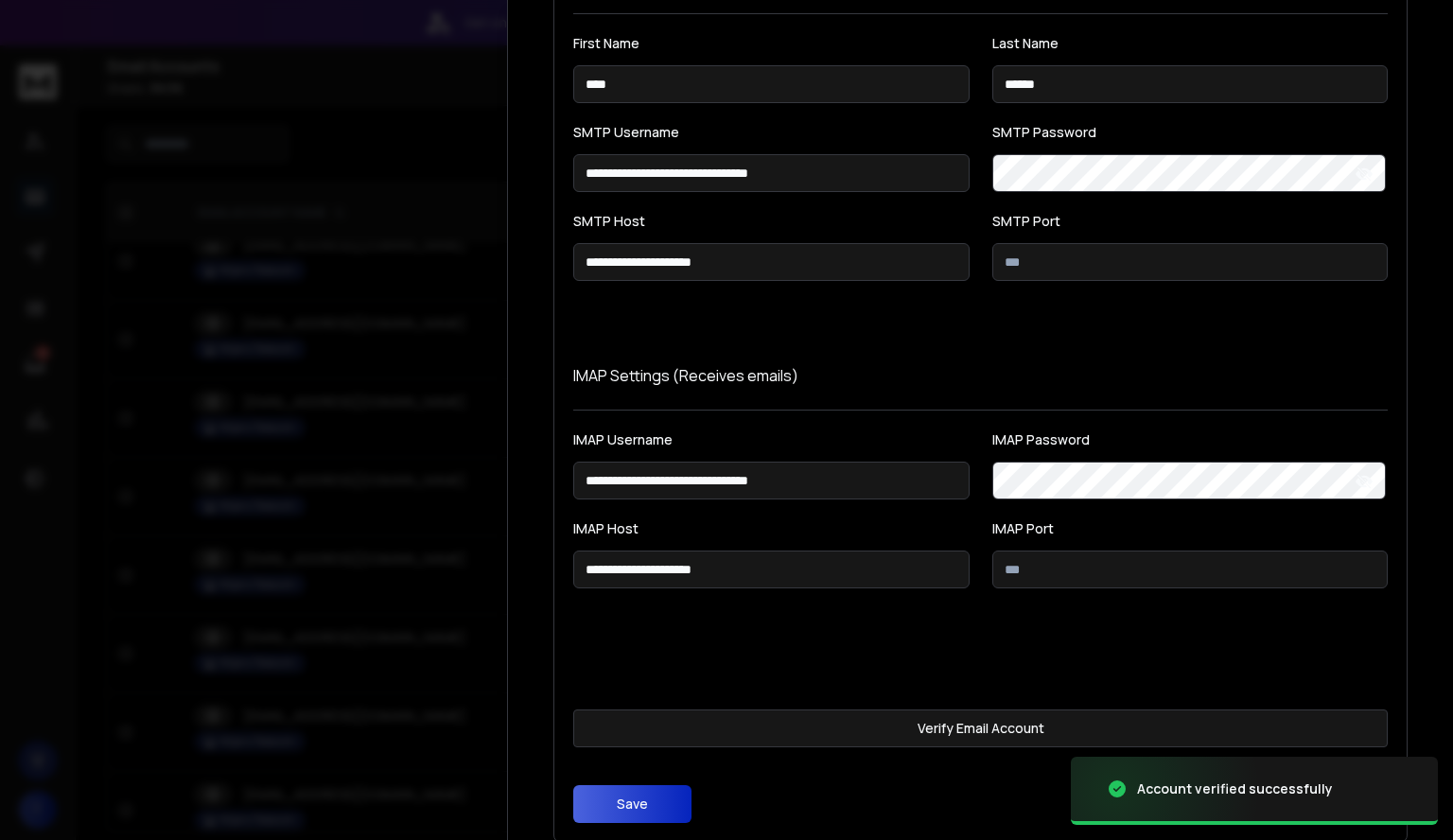
click at [677, 792] on button "Save" at bounding box center [633, 804] width 119 height 38
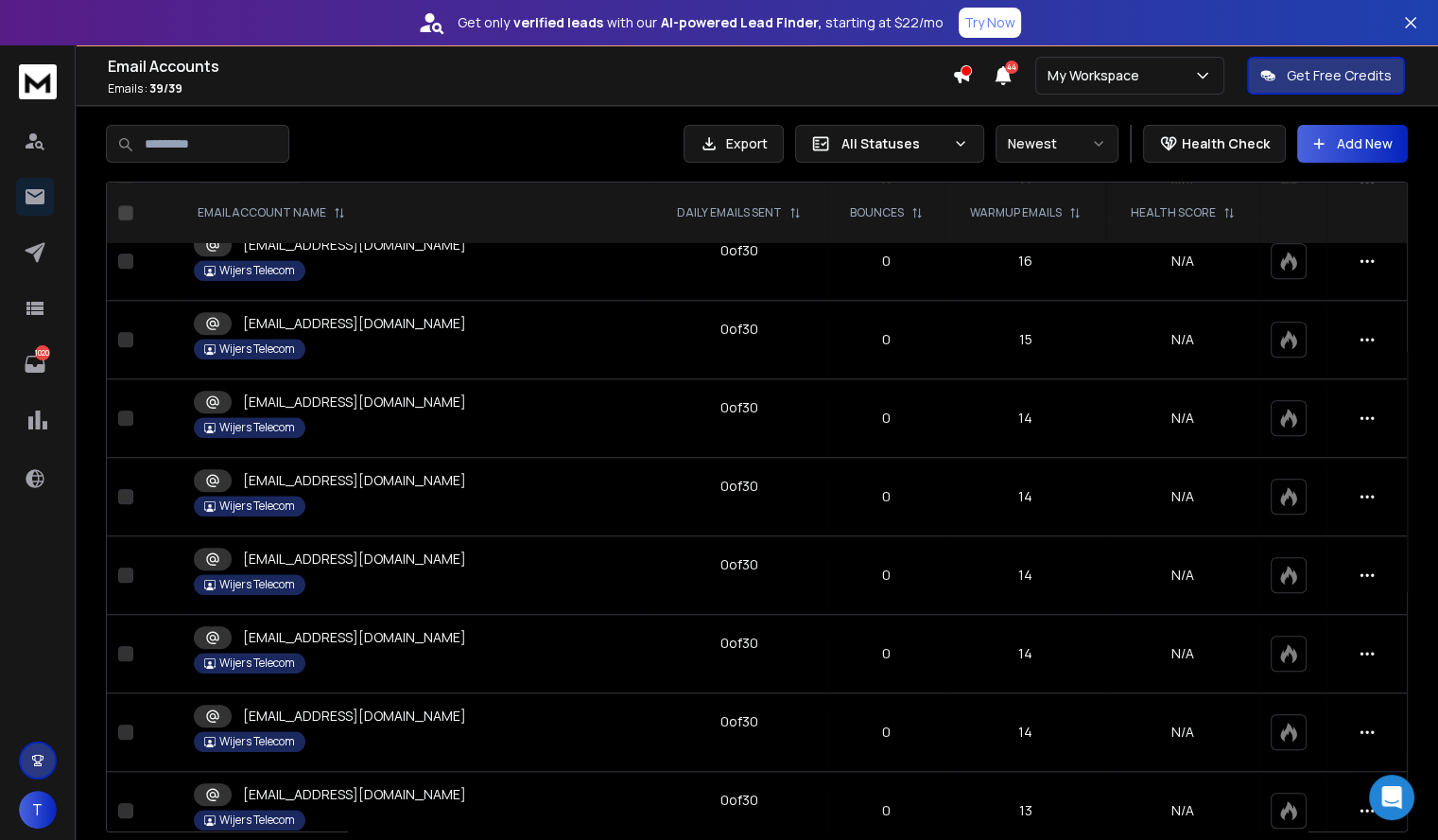
click at [343, 628] on p "[EMAIL_ADDRESS][DOMAIN_NAME]" at bounding box center [354, 637] width 223 height 19
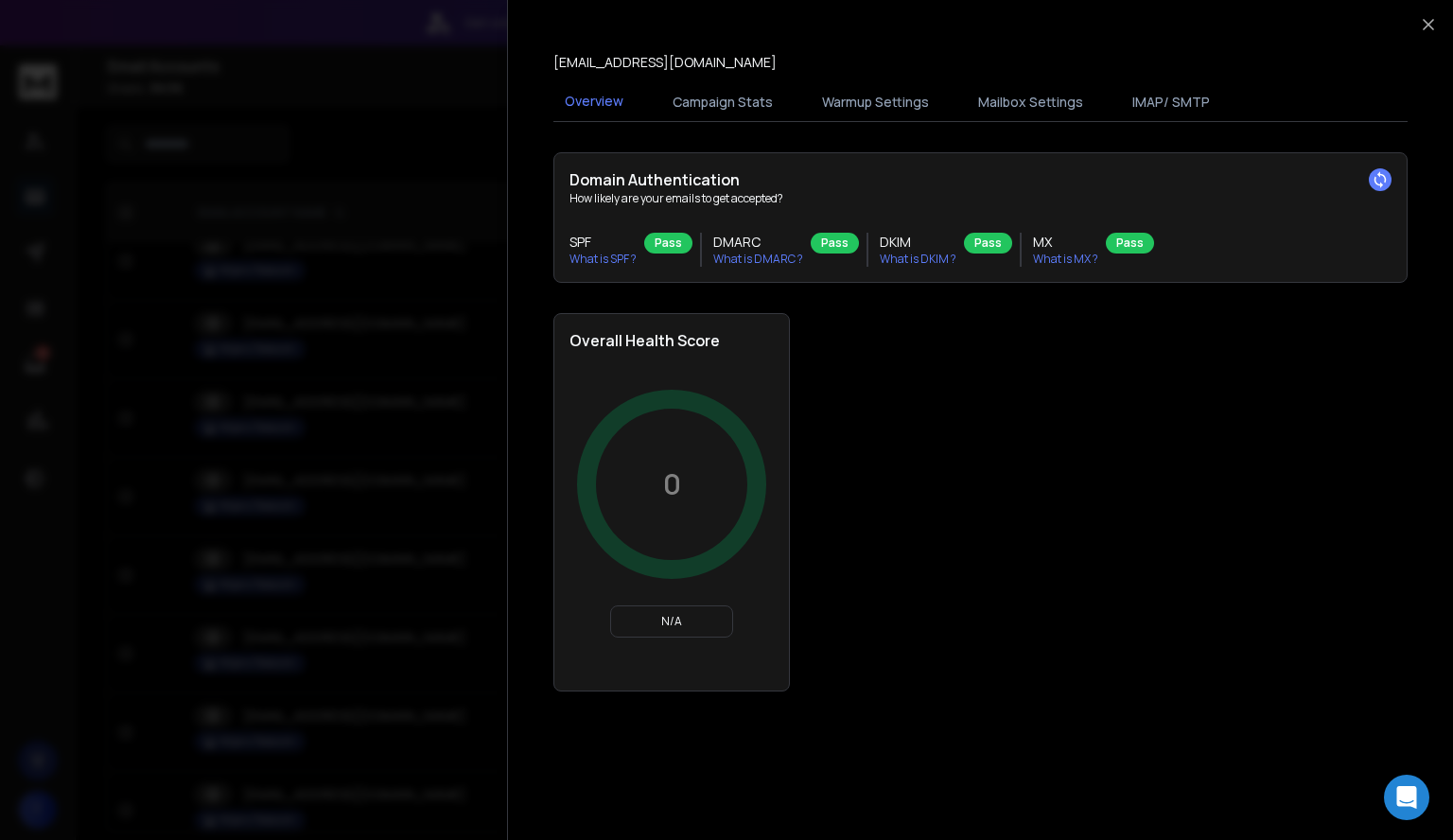
click at [1178, 90] on button "IMAP/ SMTP" at bounding box center [1171, 101] width 101 height 41
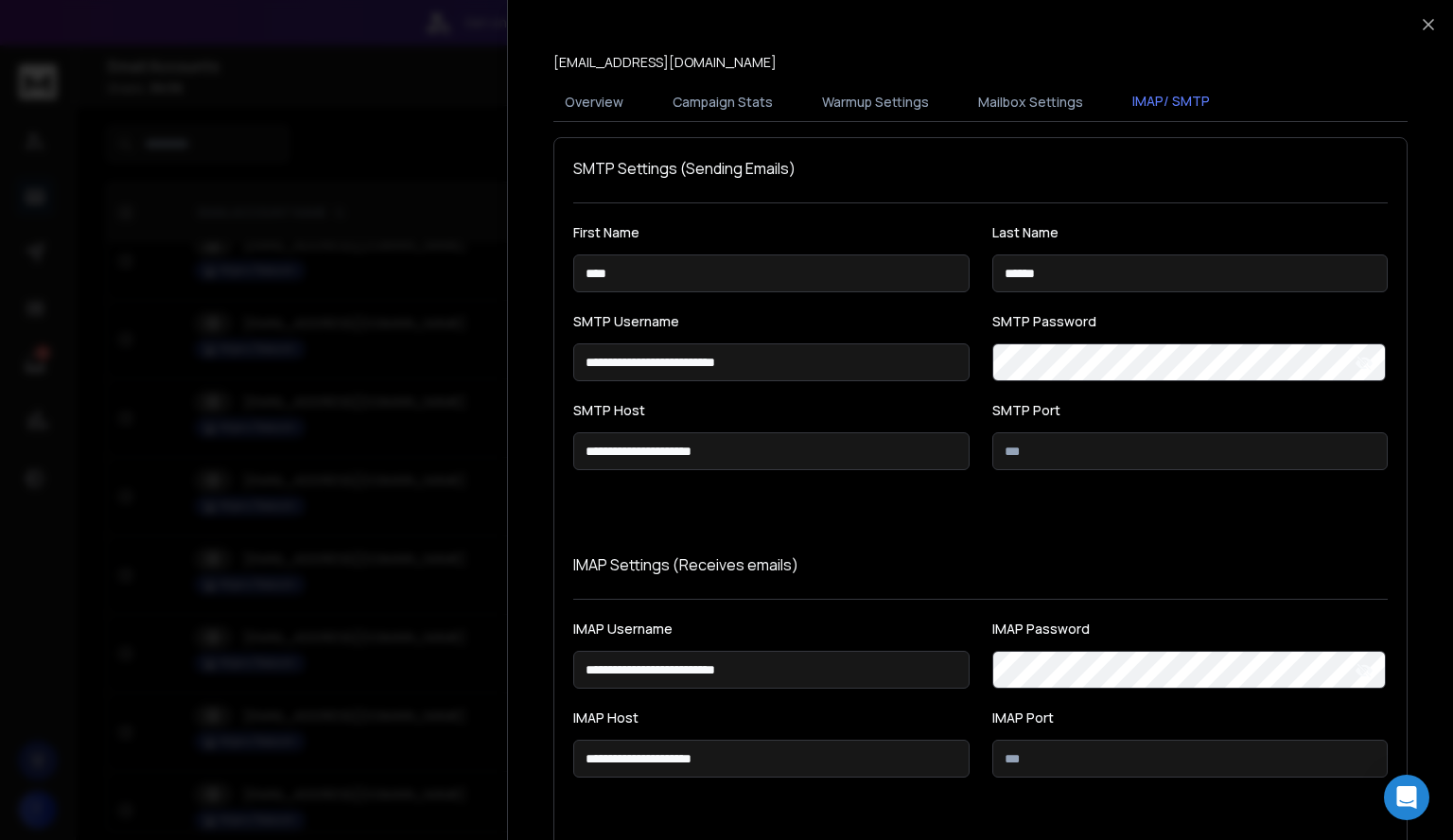
click at [764, 362] on div "**********" at bounding box center [980, 347] width 815 height 66
click at [760, 364] on div "**********" at bounding box center [980, 347] width 815 height 66
click at [866, 670] on div "**********" at bounding box center [980, 654] width 815 height 66
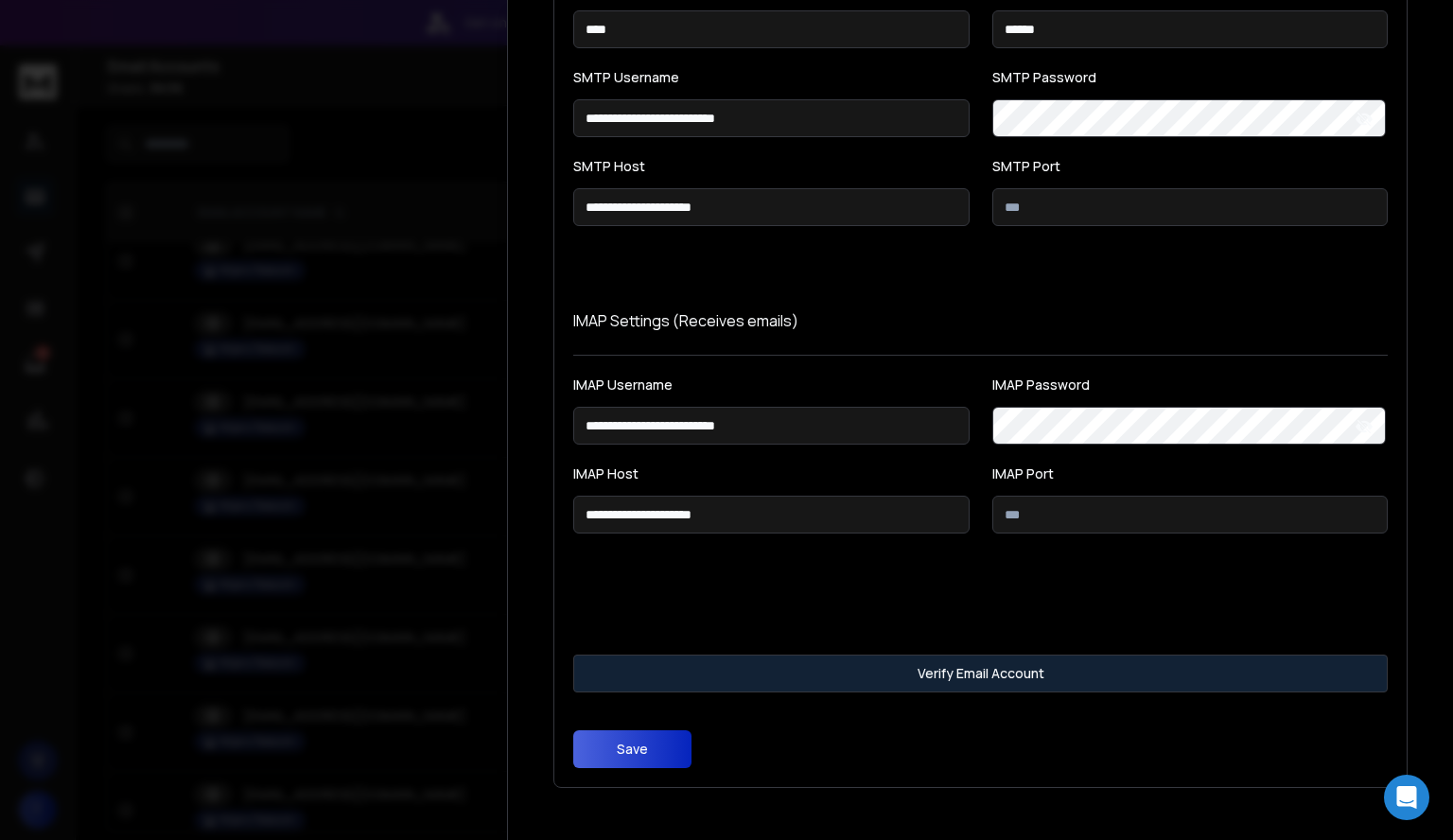
click at [889, 668] on button "Verify Email Account" at bounding box center [980, 674] width 815 height 38
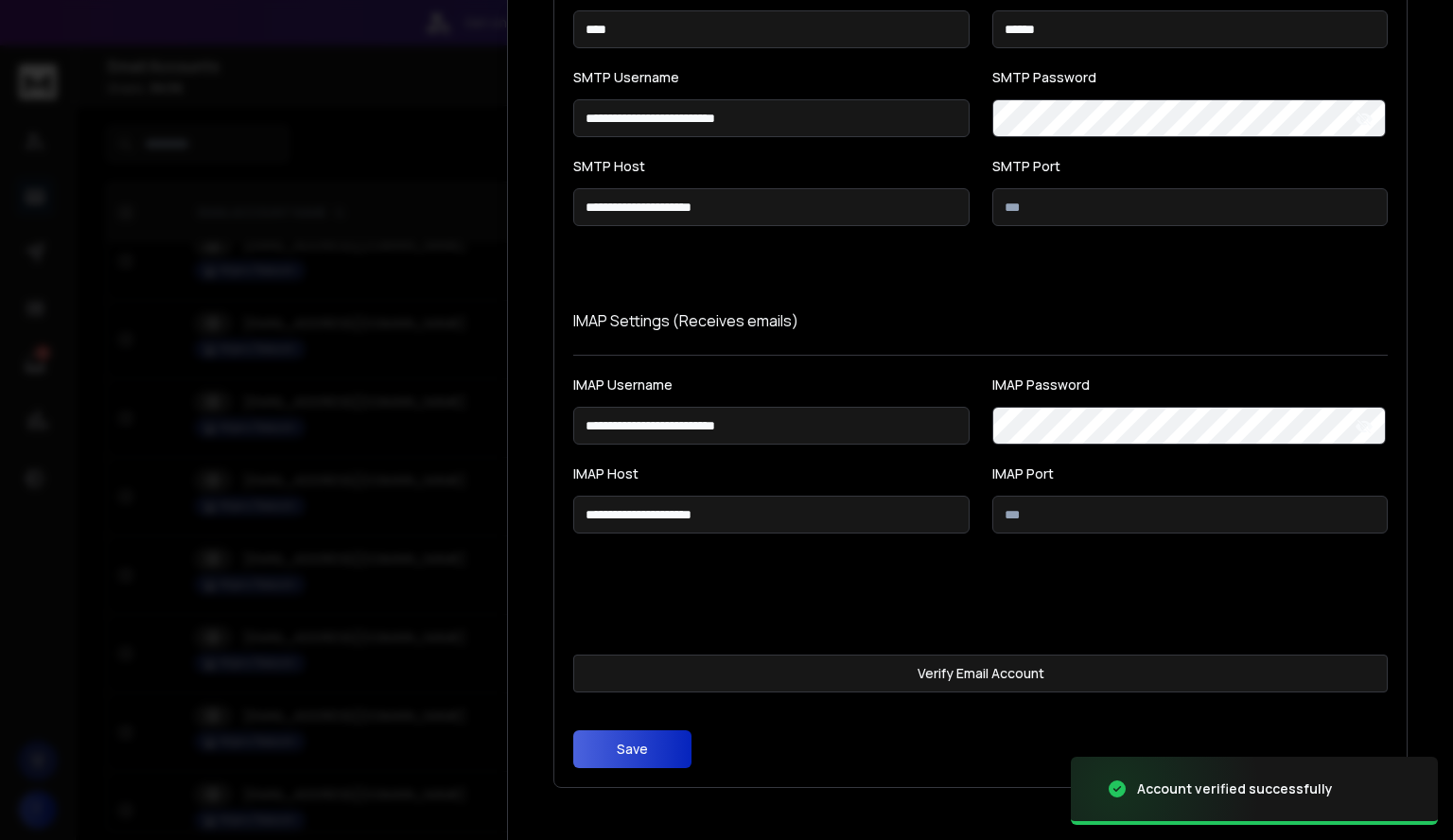
click at [679, 753] on button "Save" at bounding box center [633, 749] width 119 height 38
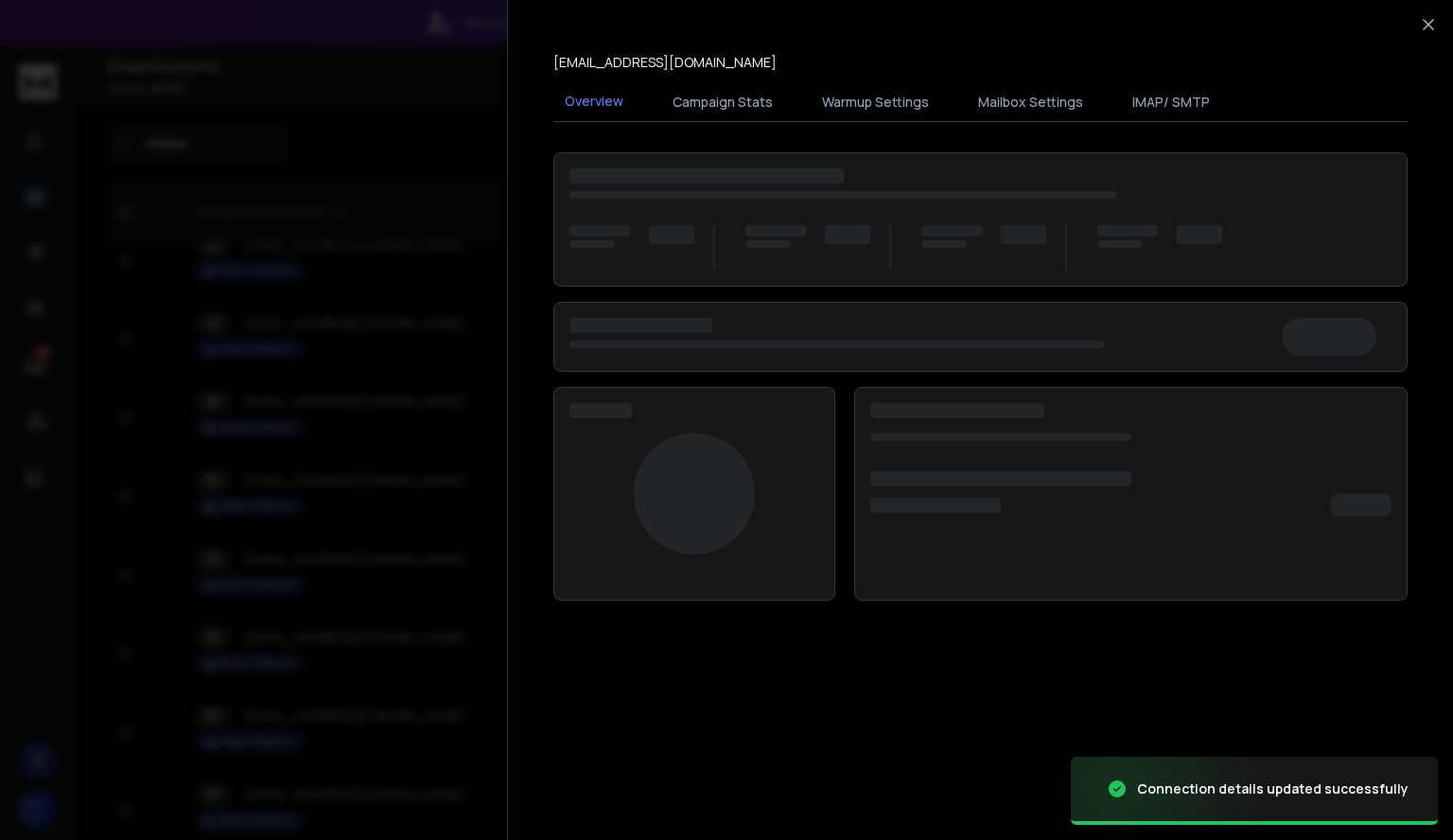
scroll to position [0, 0]
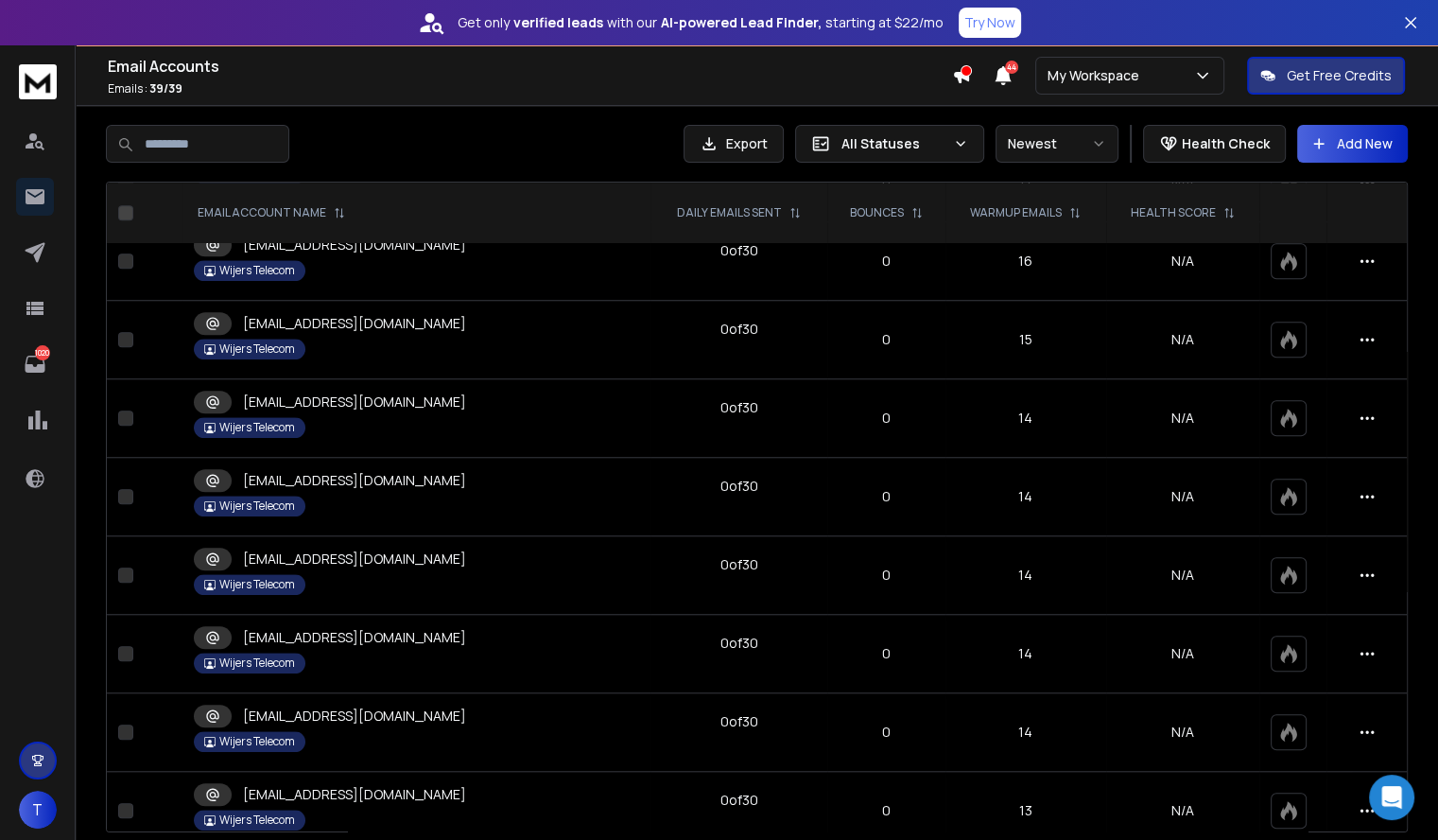
click at [353, 706] on p "[EMAIL_ADDRESS][DOMAIN_NAME]" at bounding box center [354, 716] width 223 height 19
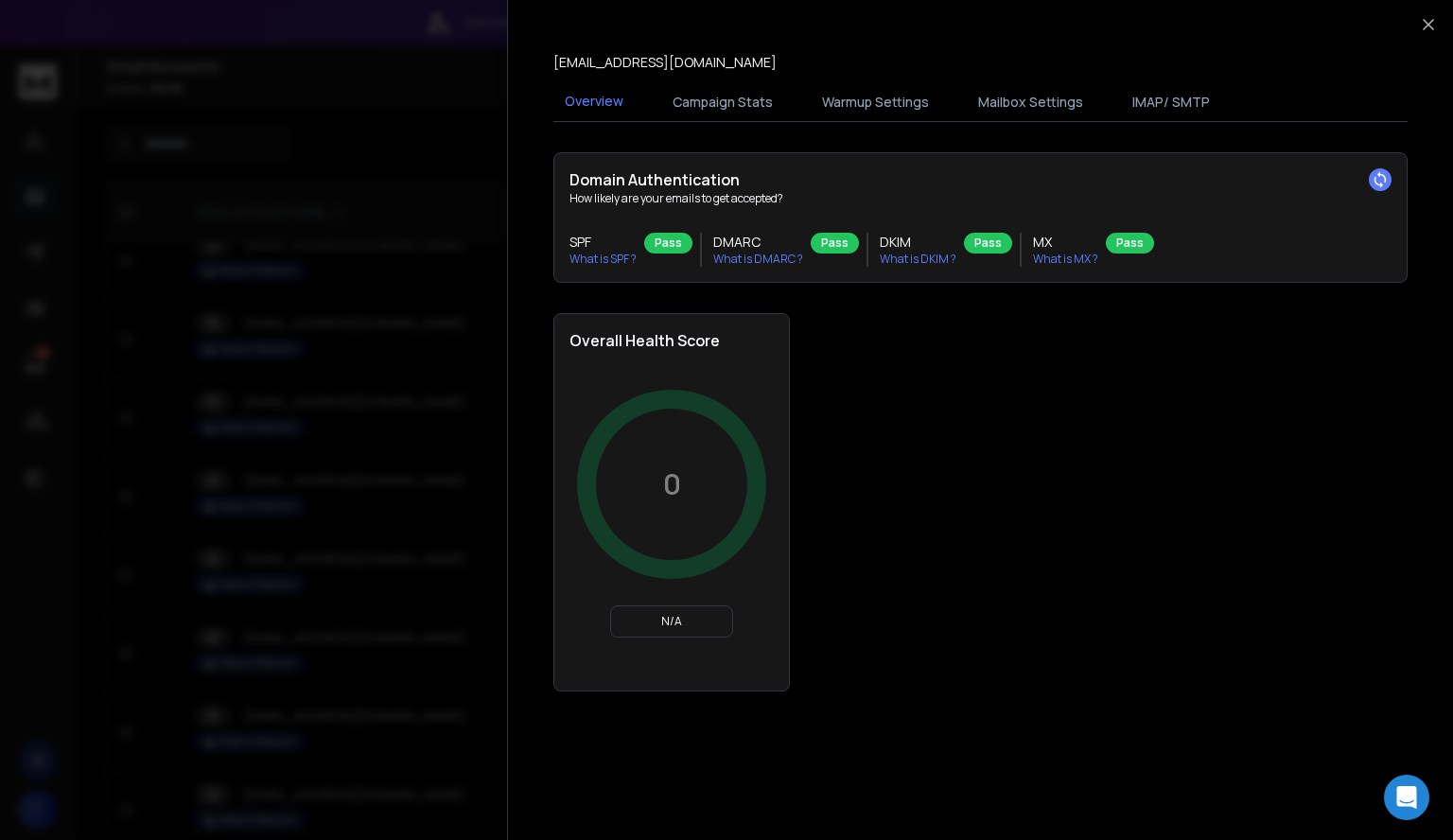
click at [1180, 95] on button "IMAP/ SMTP" at bounding box center [1171, 101] width 101 height 41
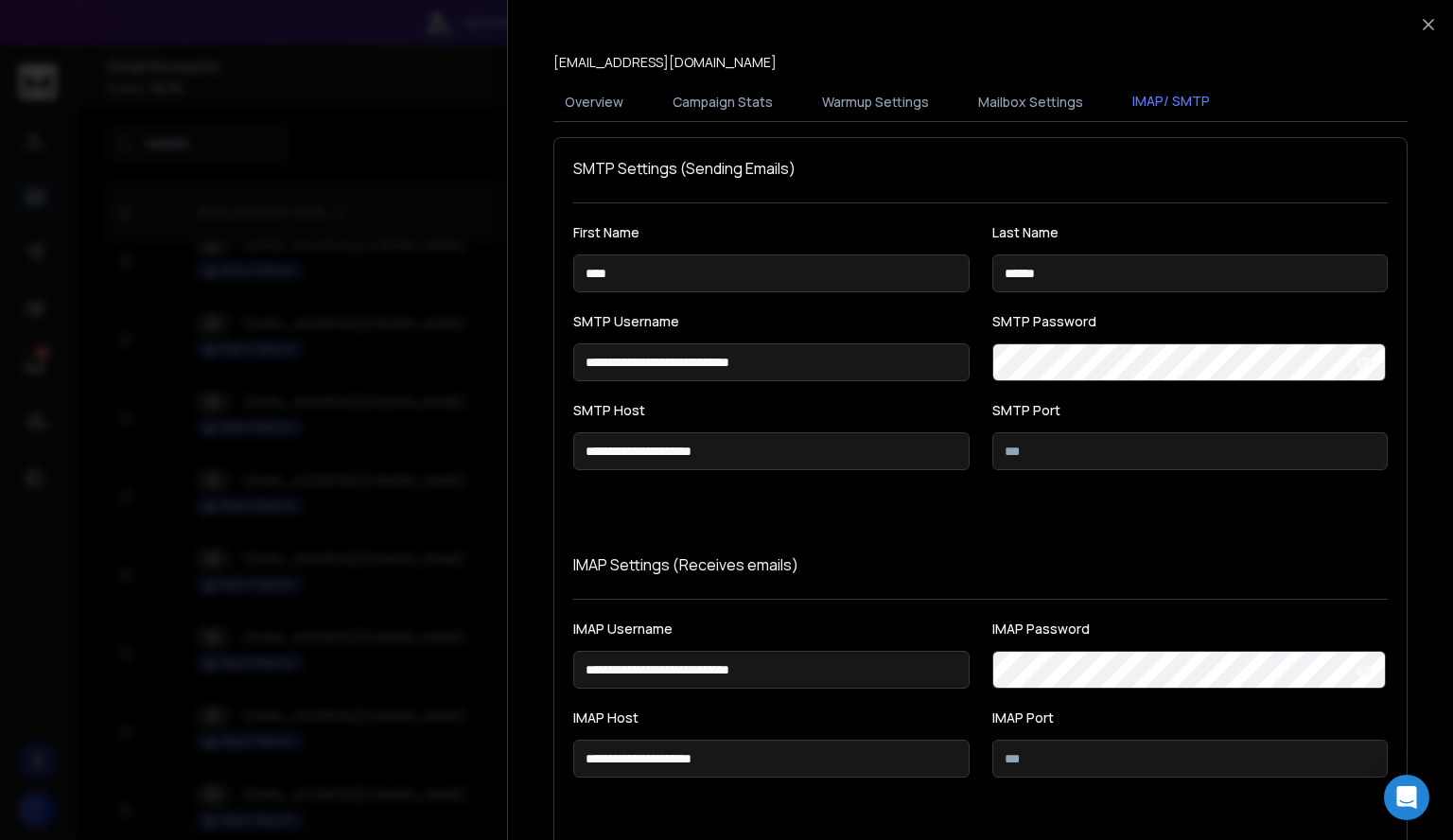
click at [825, 354] on div "**********" at bounding box center [980, 347] width 815 height 66
click at [833, 348] on div "**********" at bounding box center [980, 347] width 815 height 66
click at [853, 674] on div "**********" at bounding box center [980, 654] width 815 height 66
click at [1049, 567] on p "IMAP Settings (Receives emails)" at bounding box center [980, 564] width 815 height 23
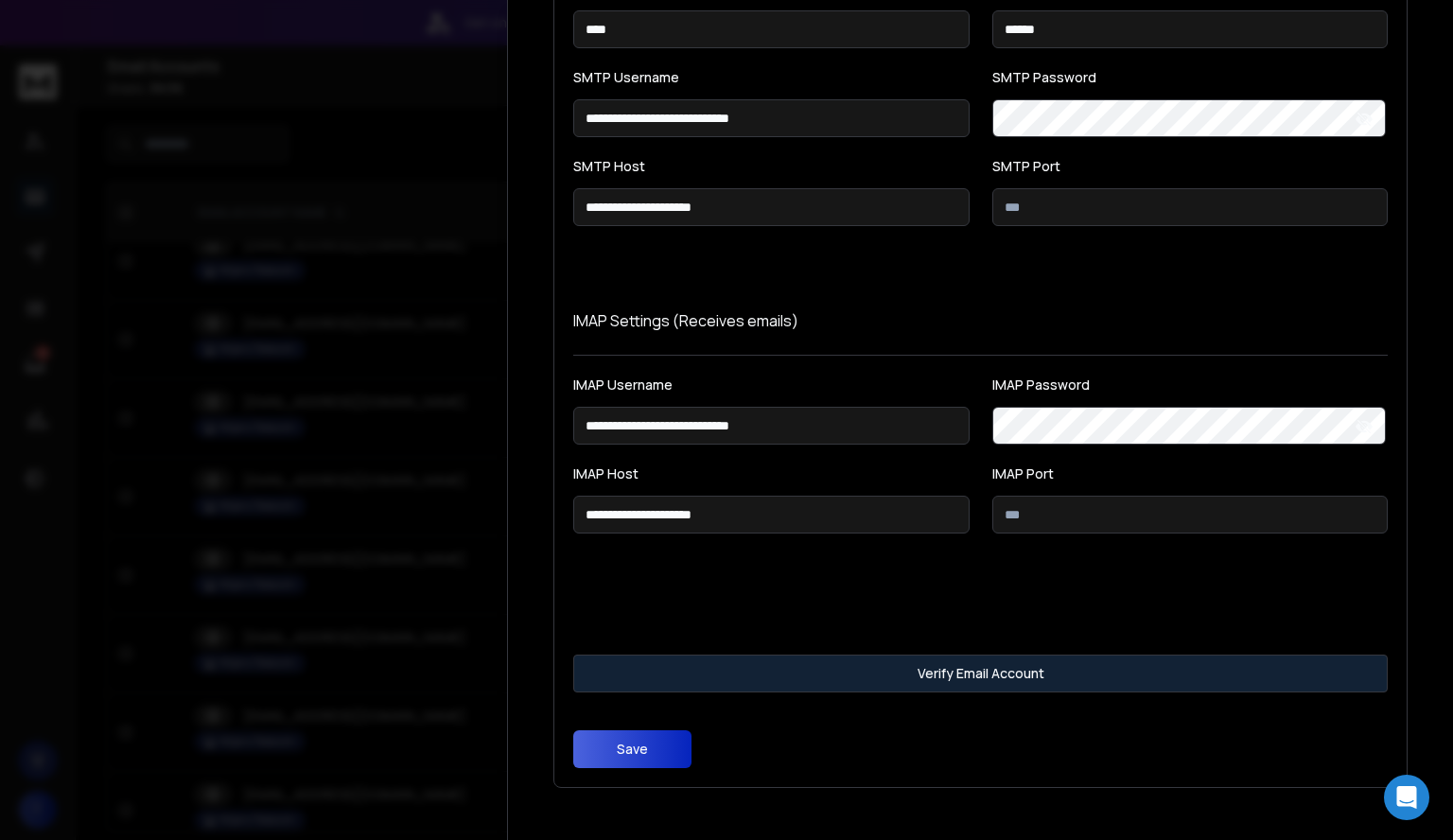
click at [741, 672] on button "Verify Email Account" at bounding box center [980, 674] width 815 height 38
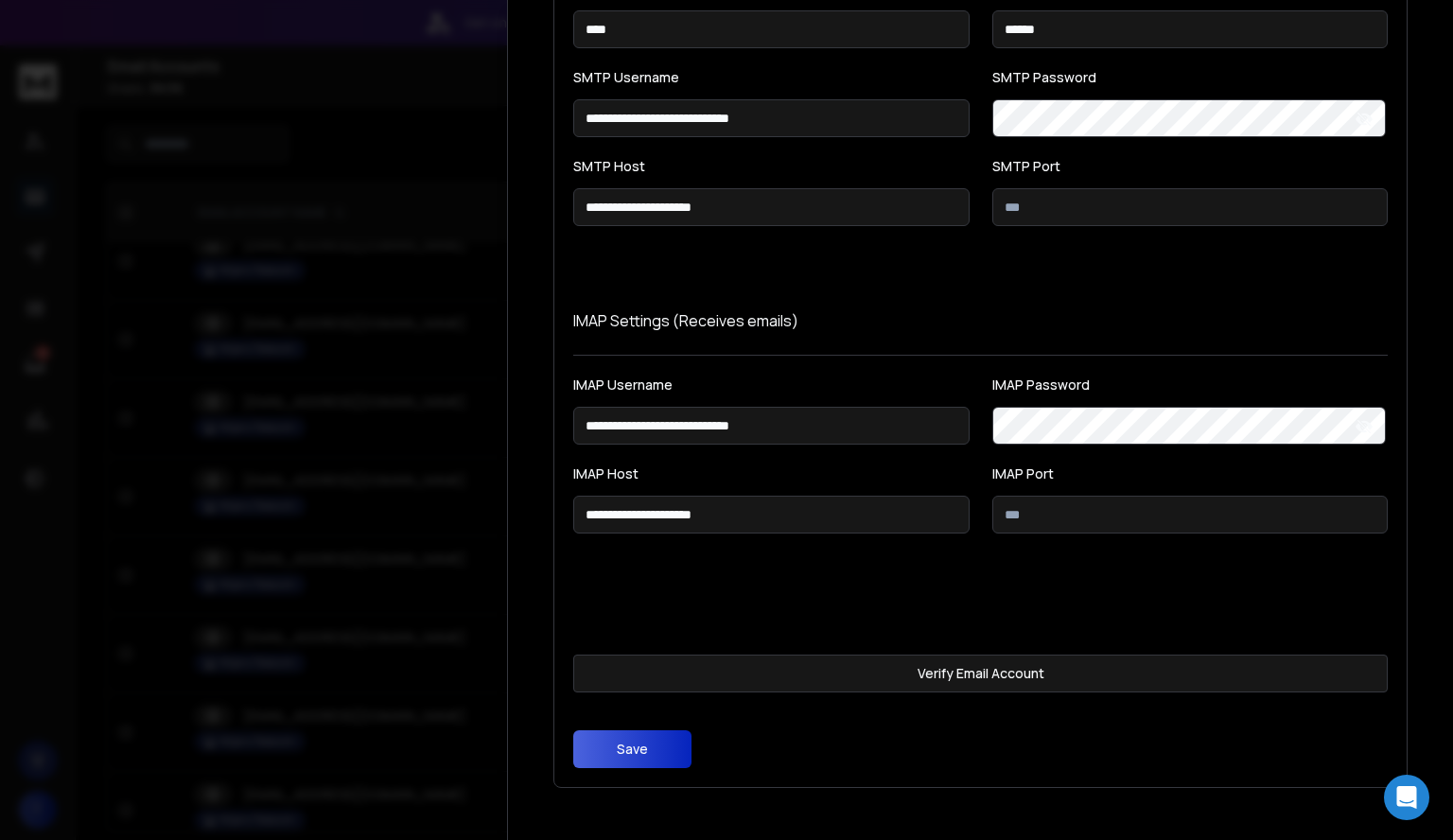
click at [660, 753] on button "Save" at bounding box center [633, 749] width 119 height 38
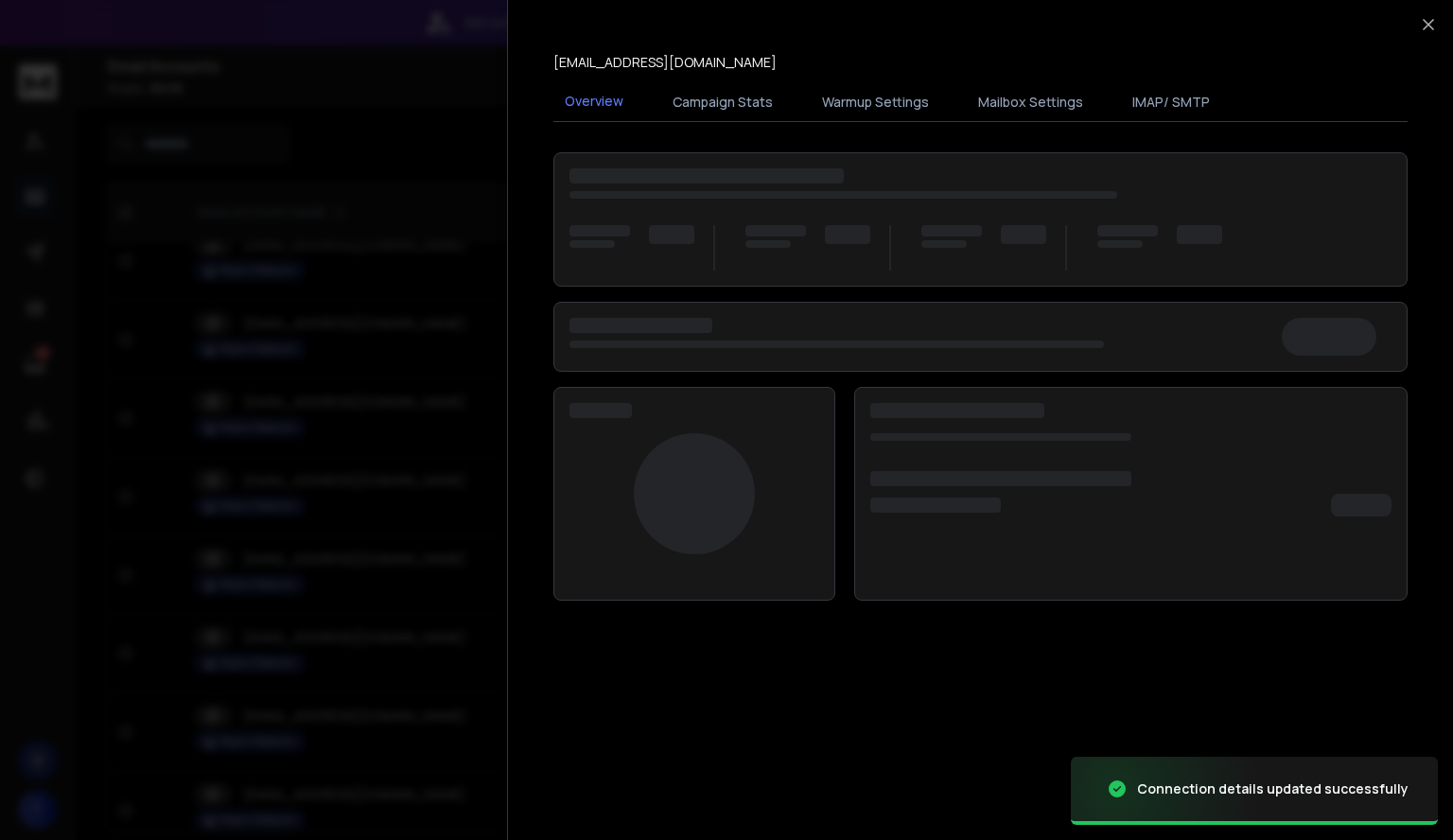
scroll to position [0, 0]
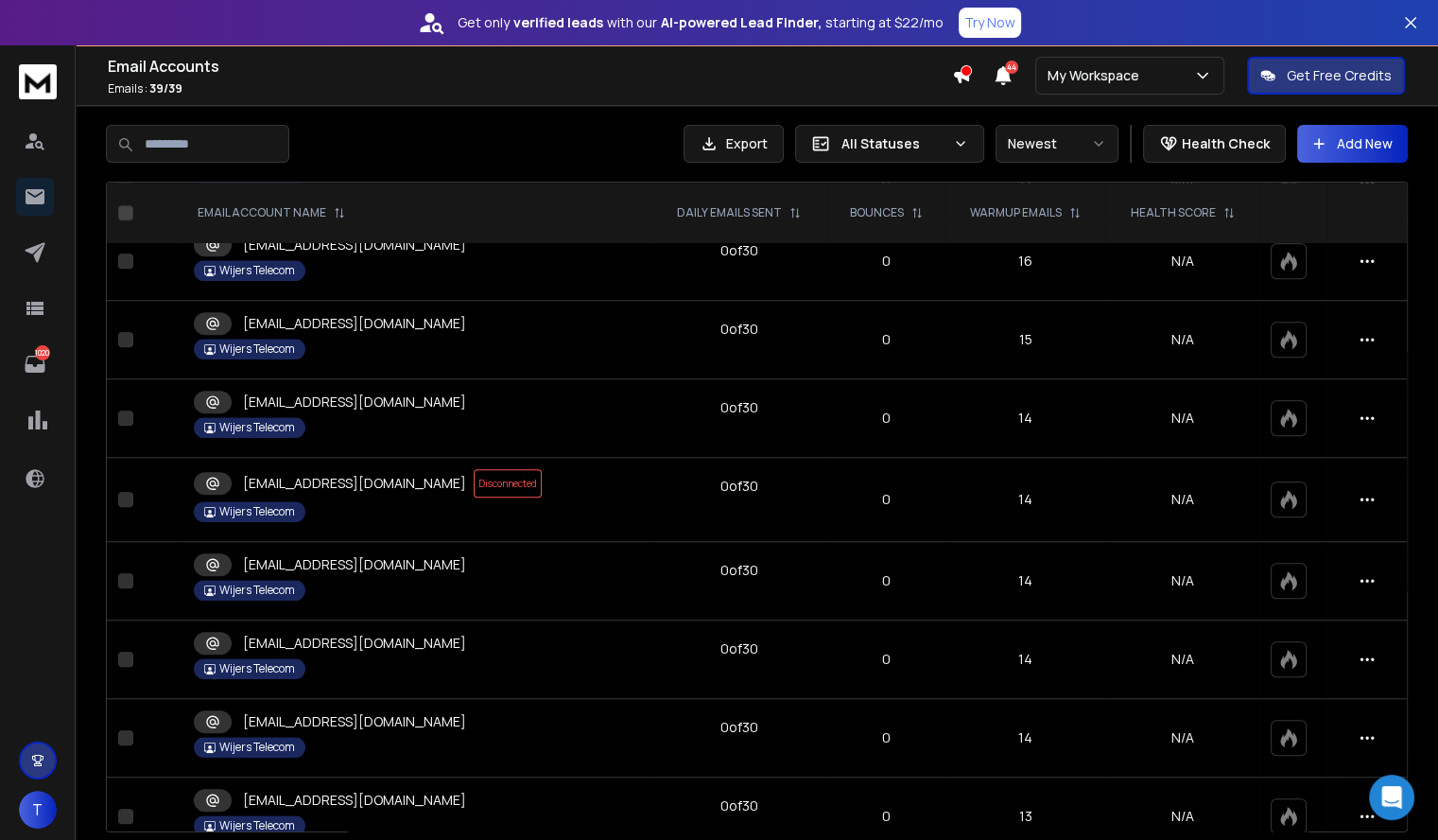
click at [426, 712] on p "[EMAIL_ADDRESS][DOMAIN_NAME]" at bounding box center [354, 721] width 223 height 19
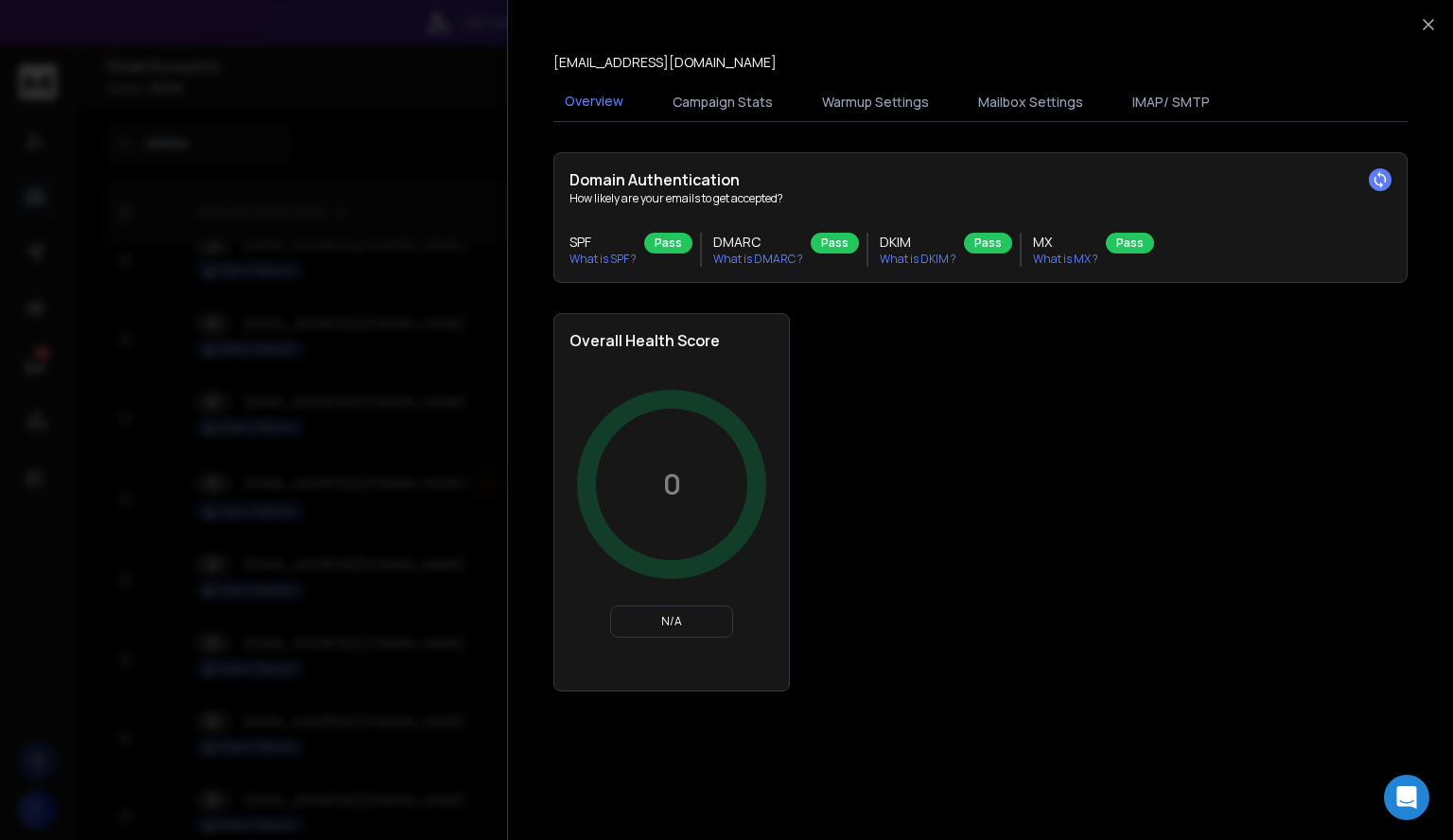
click at [1180, 92] on button "IMAP/ SMTP" at bounding box center [1171, 101] width 101 height 41
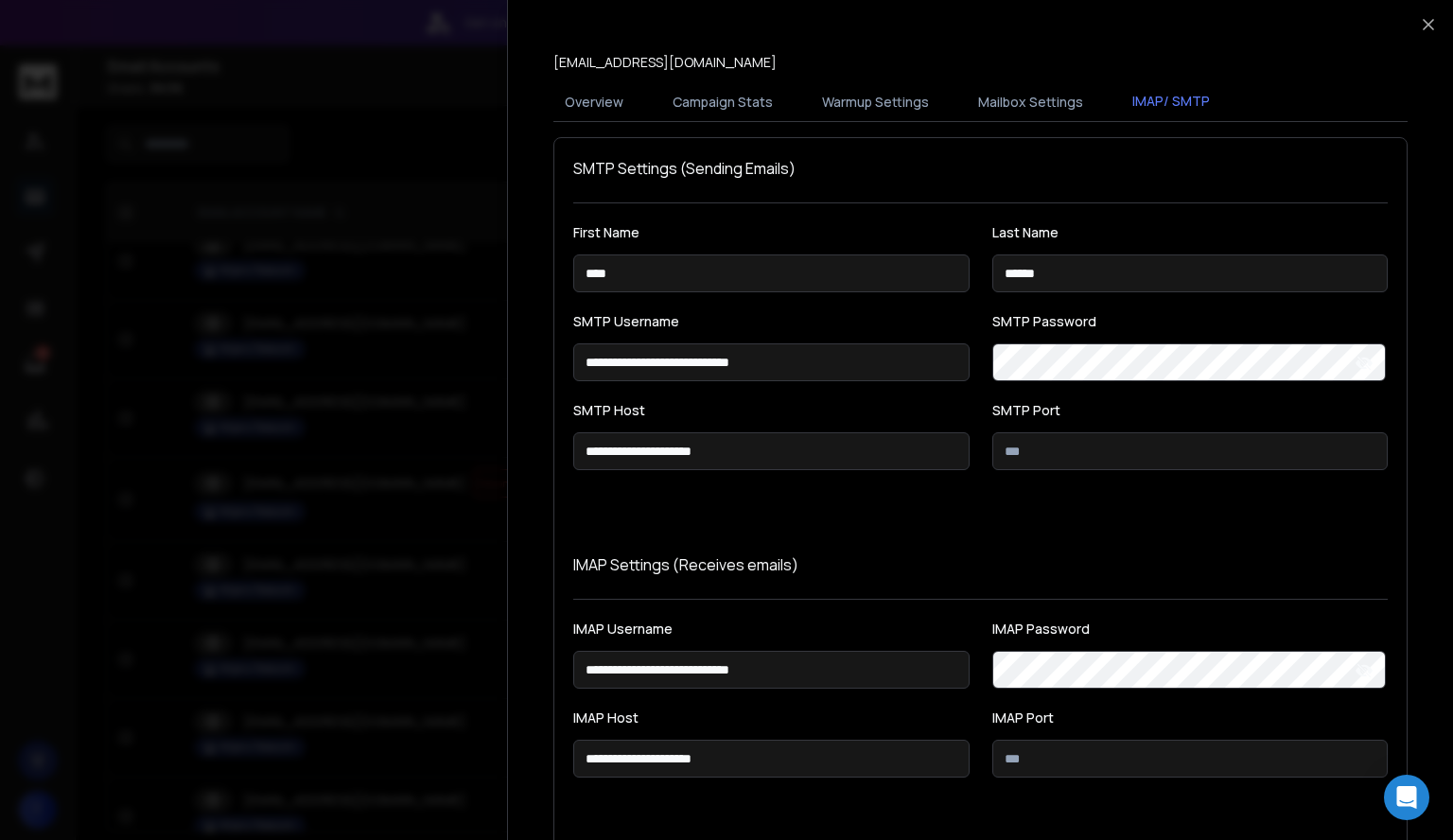
click at [1356, 355] on icon at bounding box center [1364, 364] width 17 height 17
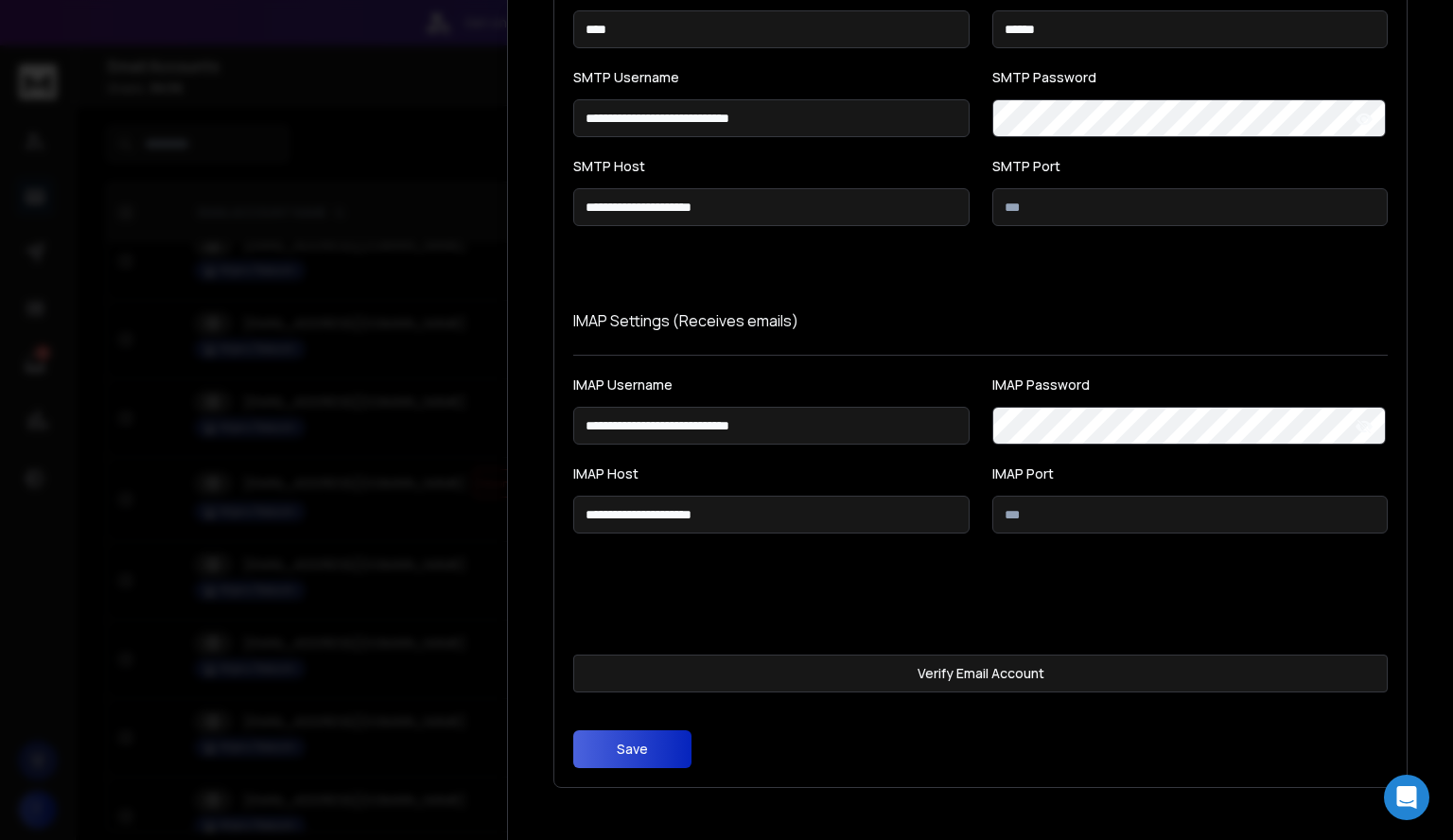
click at [608, 744] on button "Save" at bounding box center [633, 749] width 119 height 38
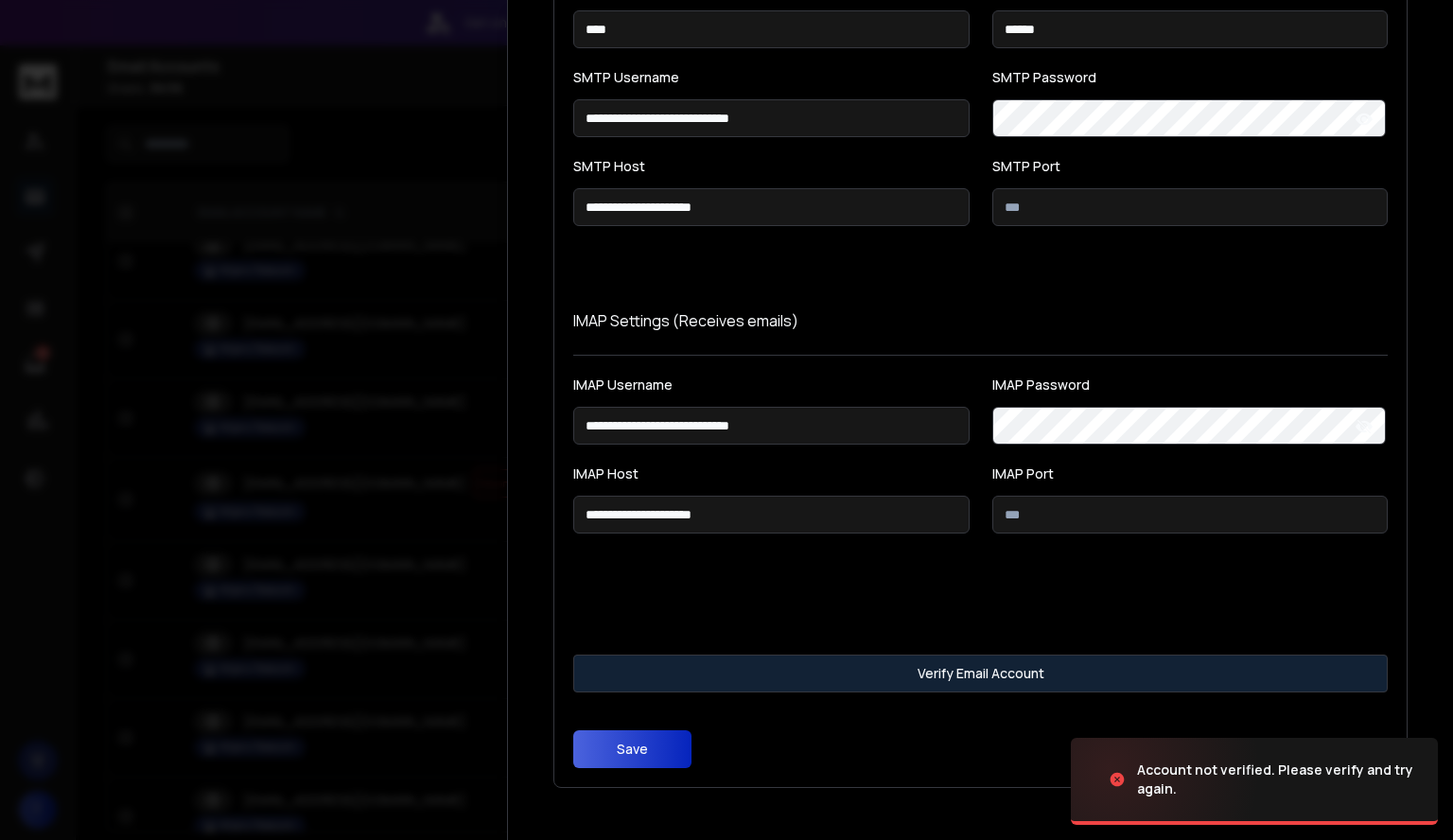
click at [834, 678] on button "Verify Email Account" at bounding box center [980, 674] width 815 height 38
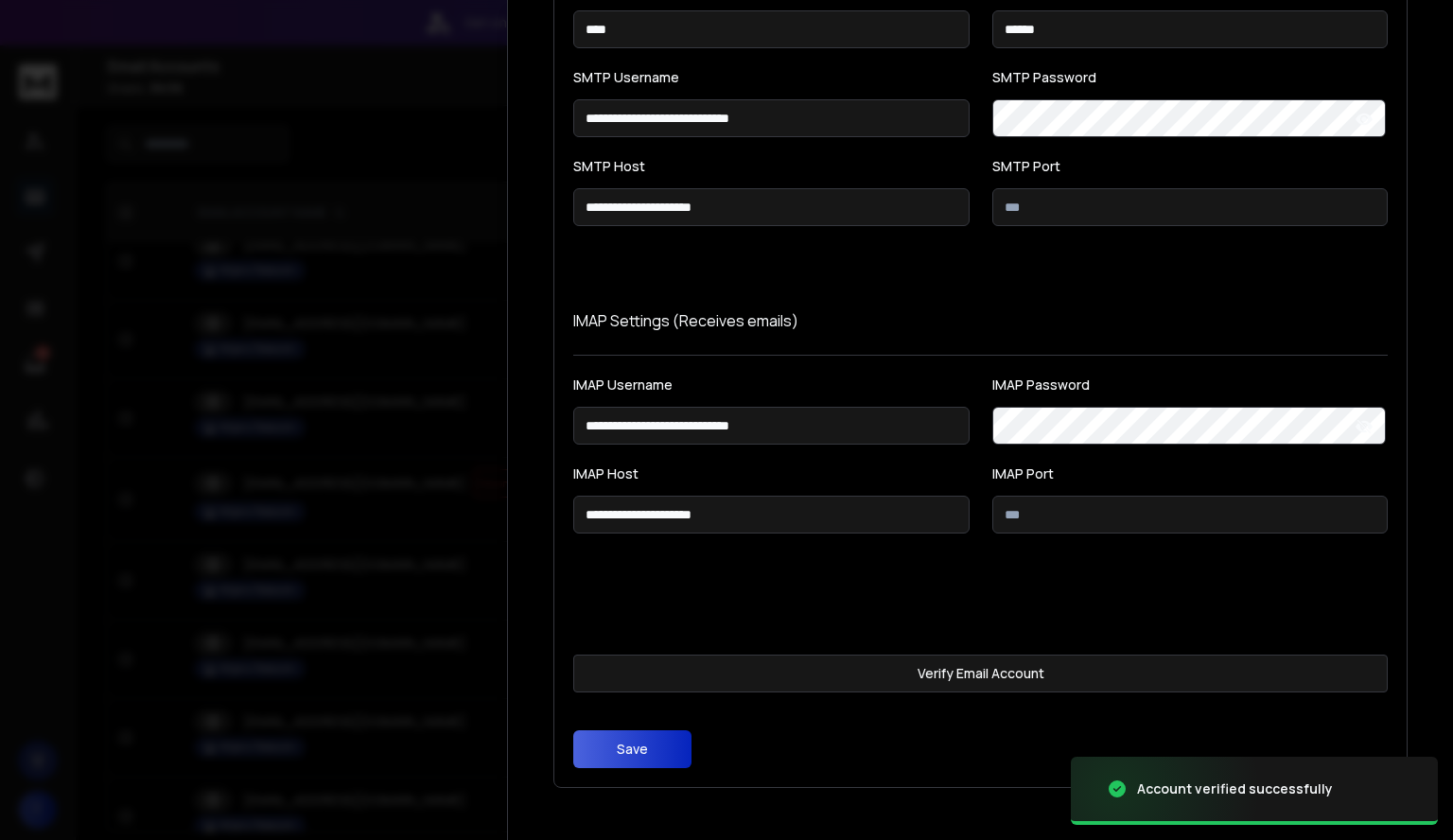
click at [636, 748] on button "Save" at bounding box center [633, 749] width 119 height 38
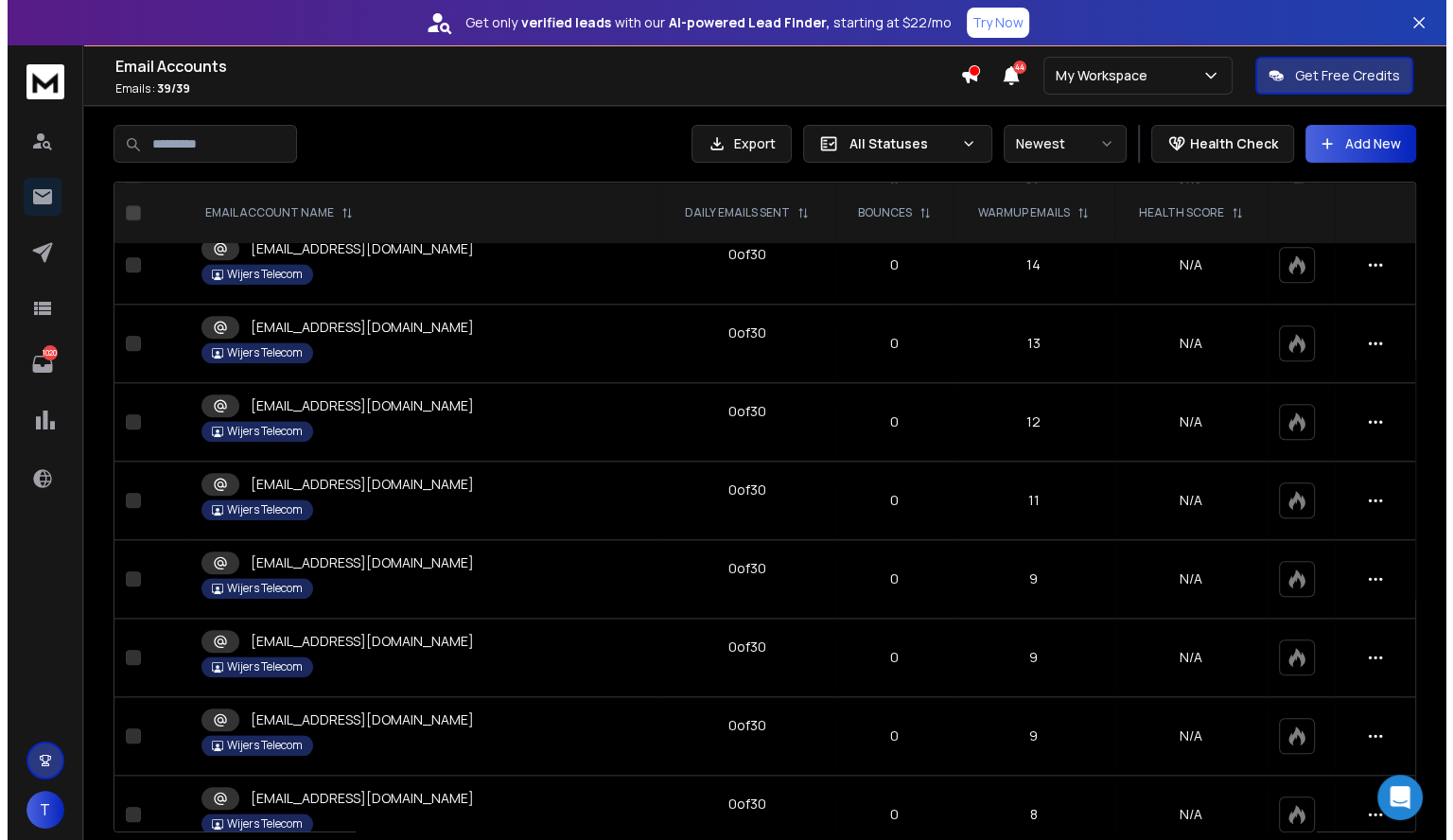
scroll to position [1891, 0]
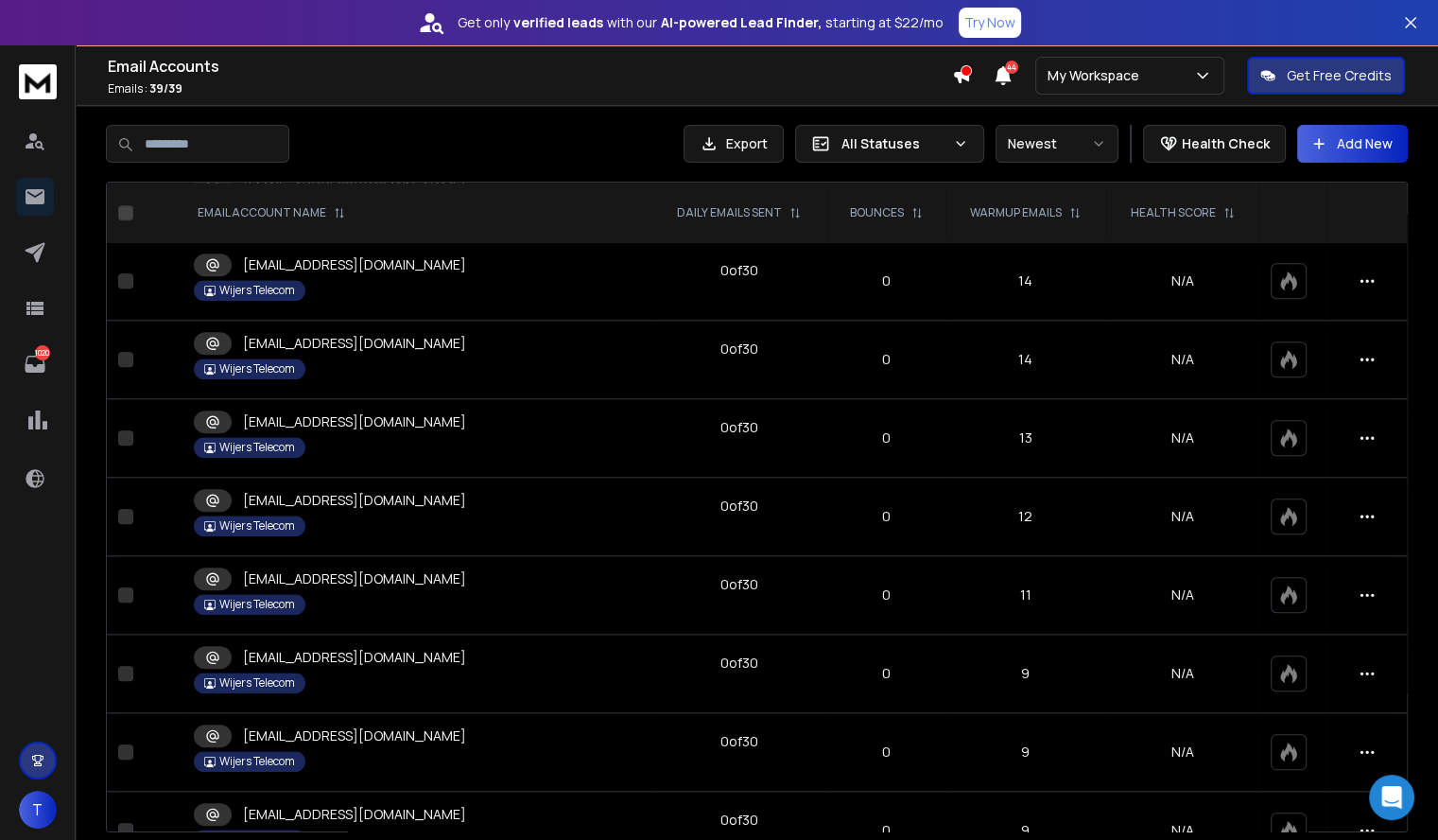
click at [369, 412] on p "[EMAIL_ADDRESS][DOMAIN_NAME]" at bounding box center [354, 422] width 223 height 19
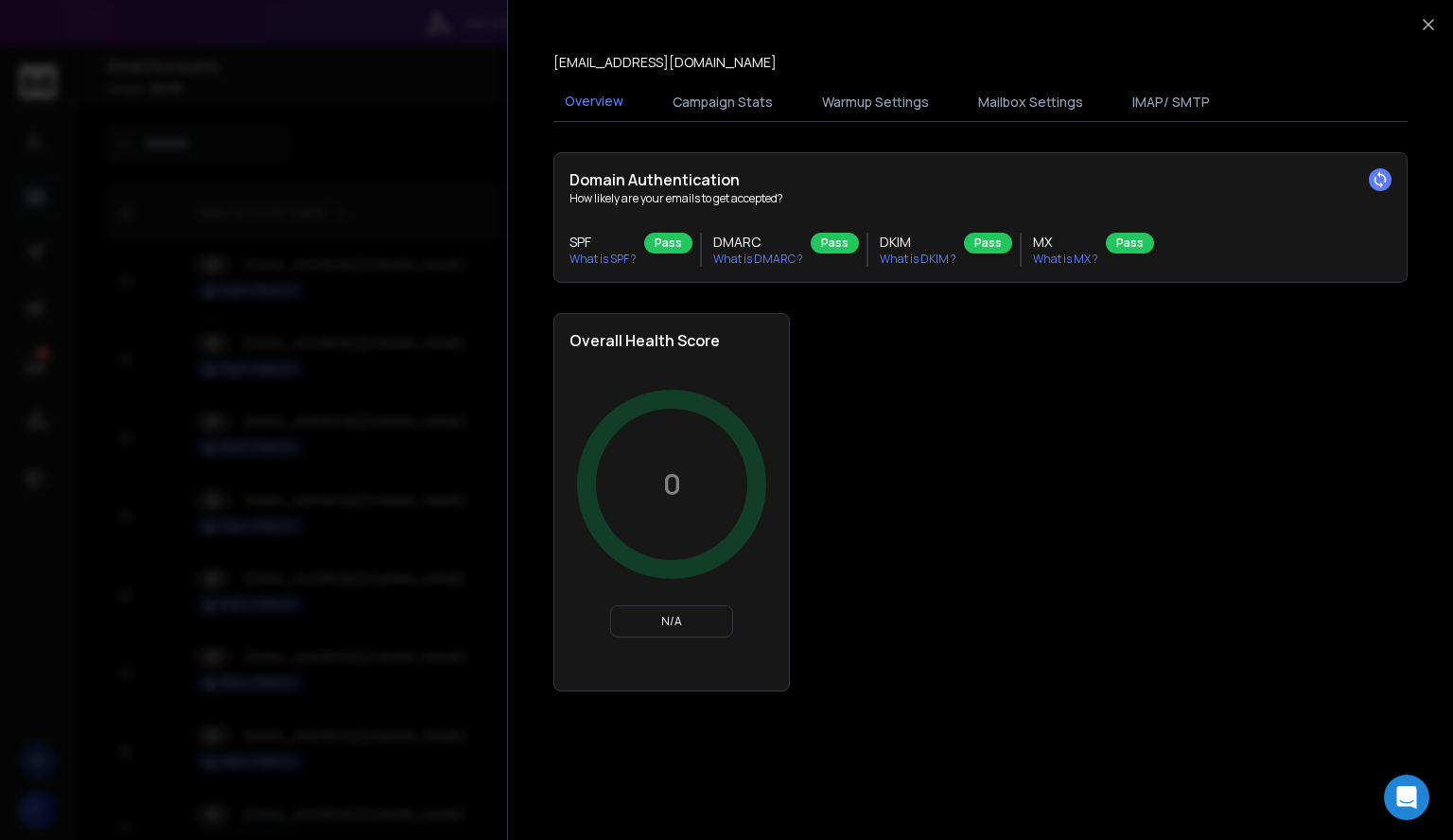
click at [1178, 84] on button "IMAP/ SMTP" at bounding box center [1171, 101] width 101 height 41
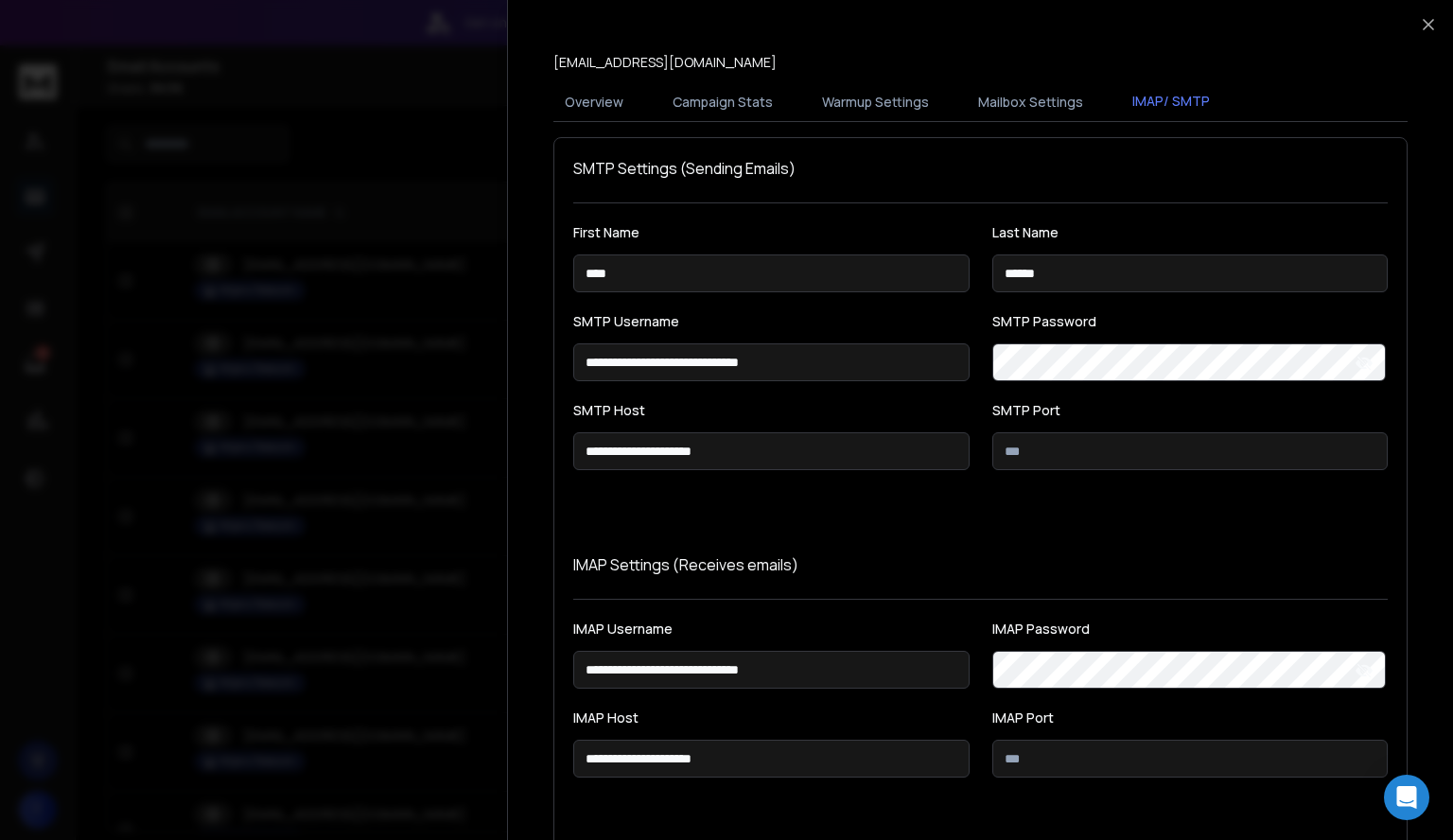
click at [726, 348] on div "**********" at bounding box center [980, 347] width 815 height 66
click at [856, 654] on div "**********" at bounding box center [980, 654] width 815 height 66
click at [972, 522] on form "**********" at bounding box center [980, 608] width 815 height 808
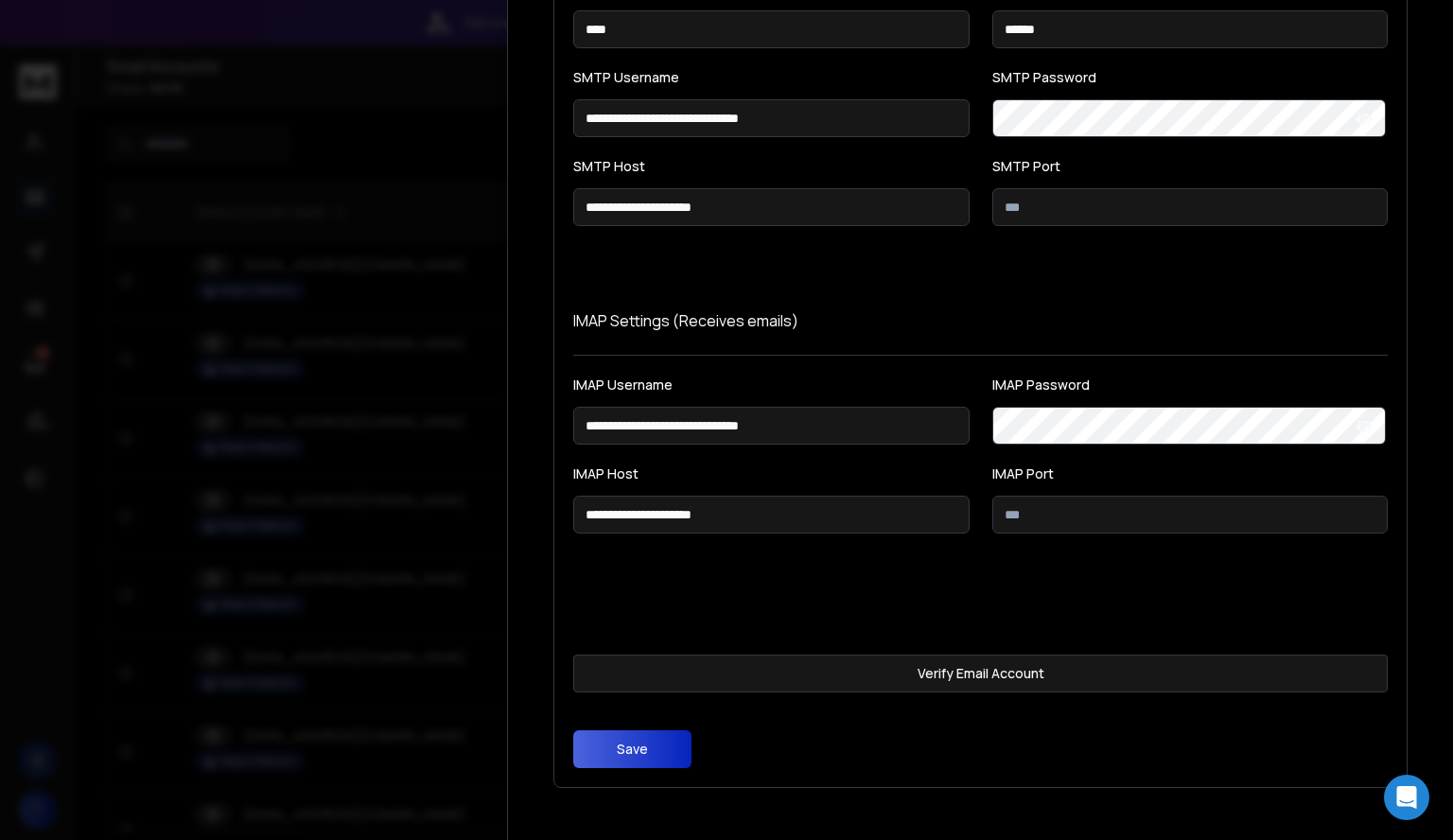
click at [642, 752] on button "Save" at bounding box center [633, 749] width 119 height 38
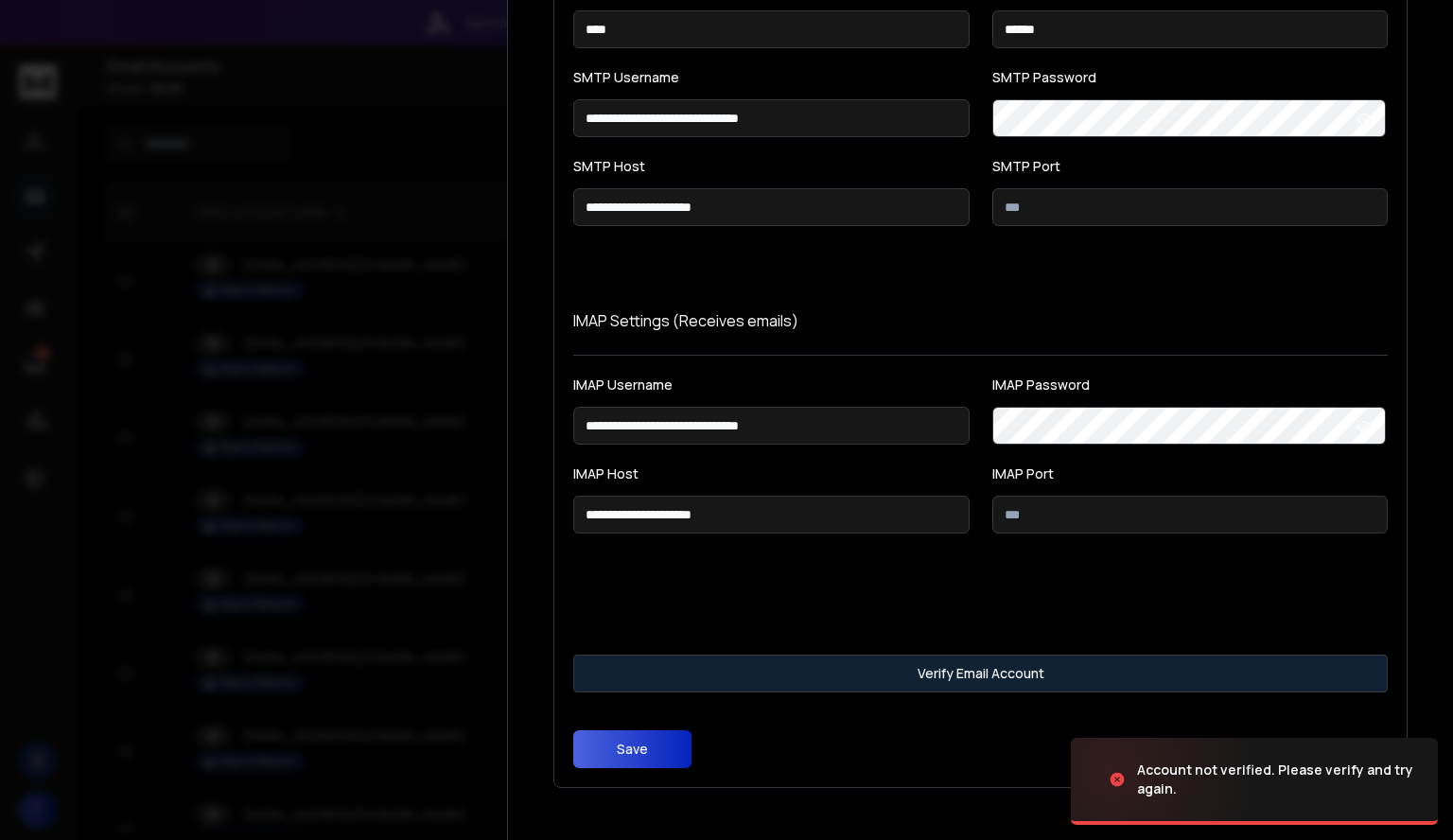
click at [930, 673] on button "Verify Email Account" at bounding box center [980, 674] width 815 height 38
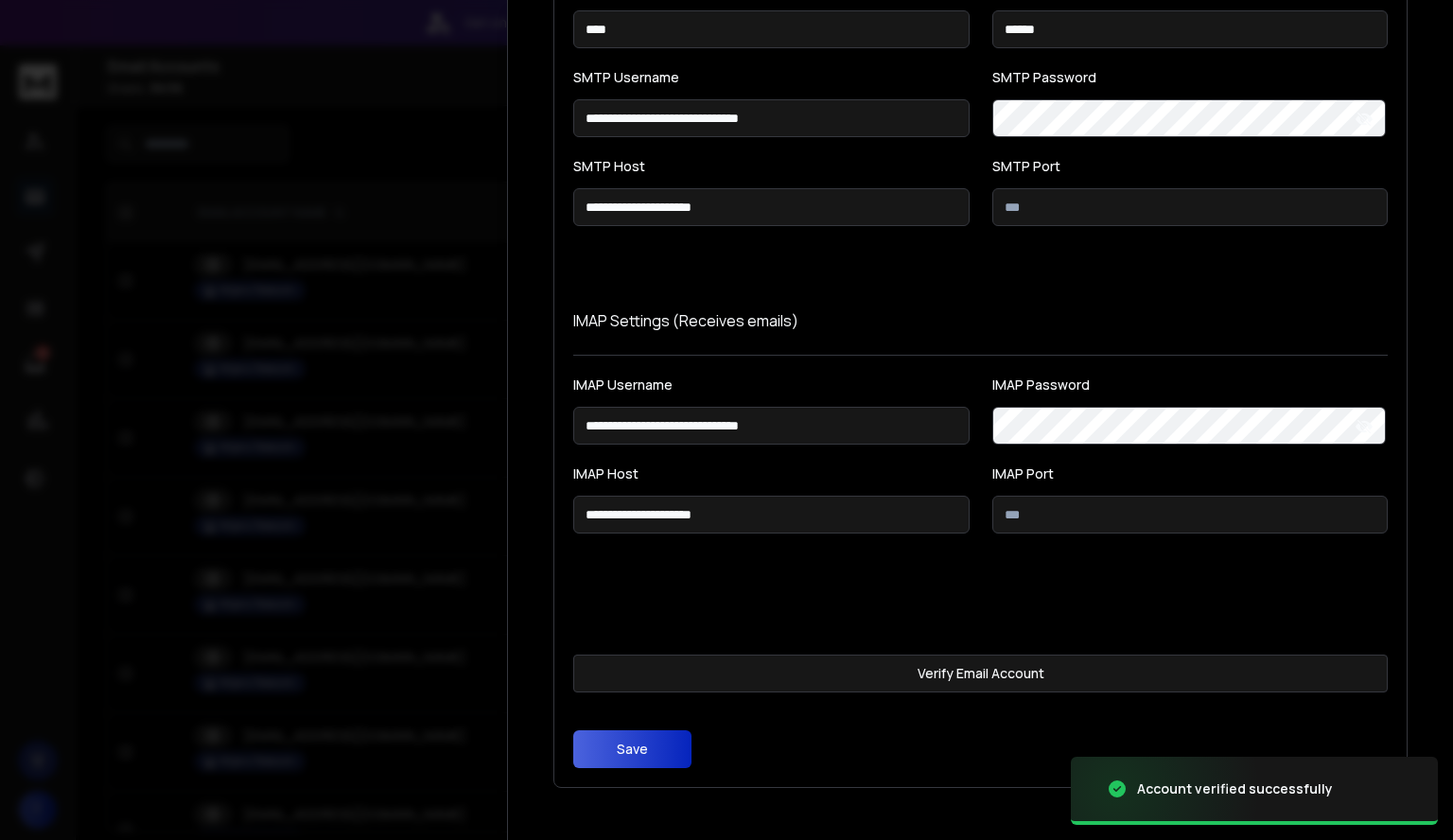
click at [664, 749] on button "Save" at bounding box center [633, 749] width 119 height 38
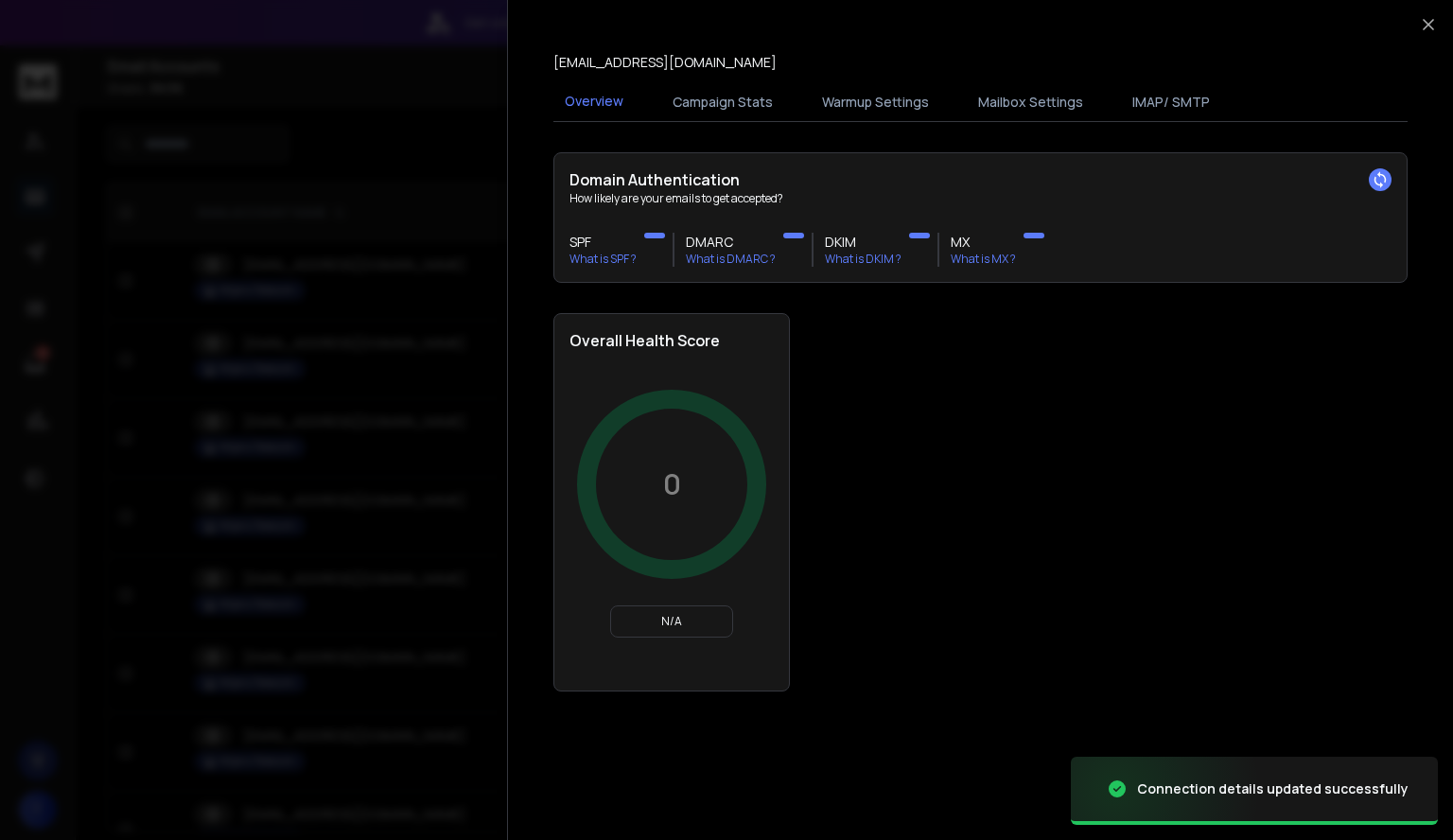
scroll to position [0, 0]
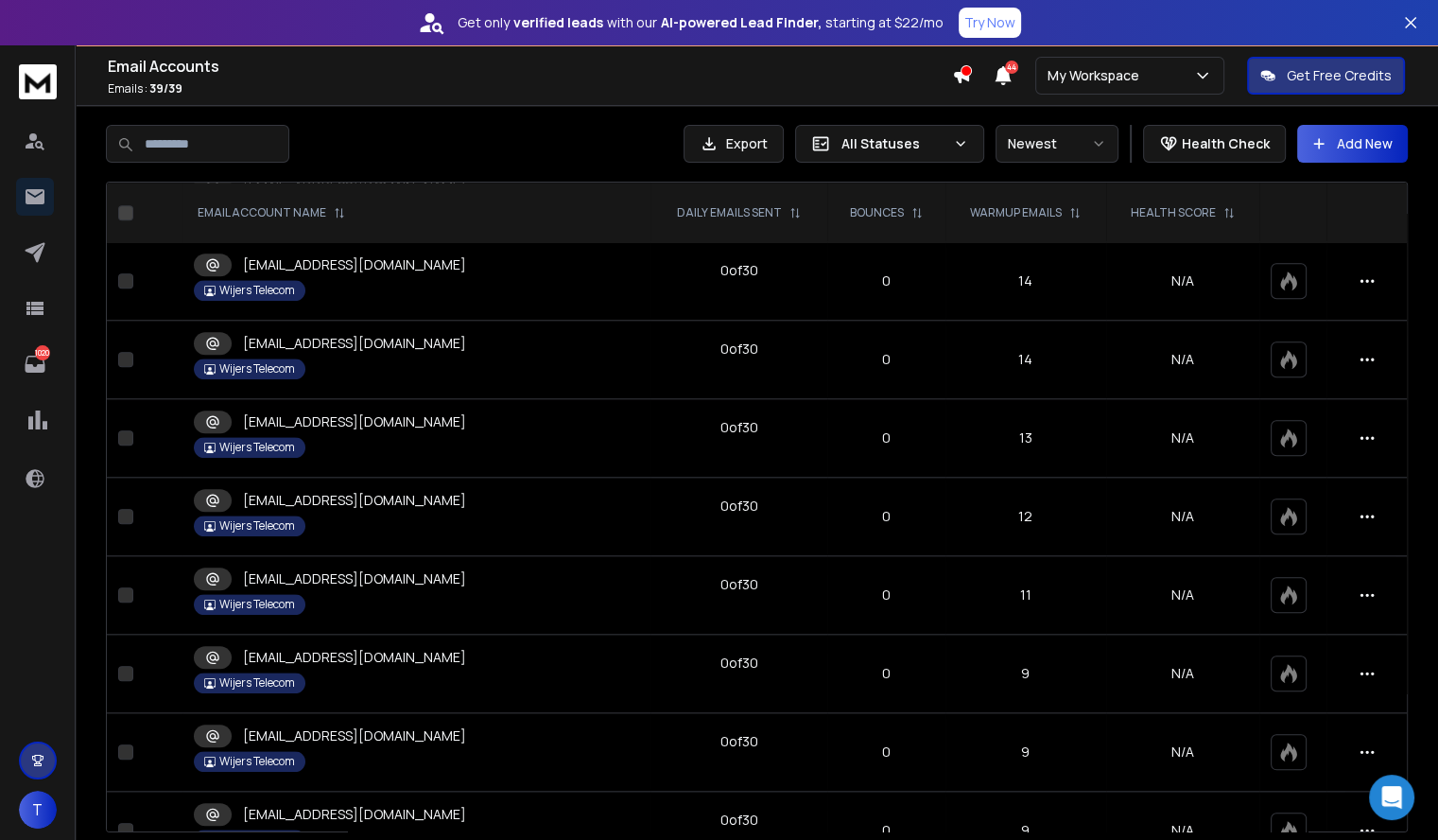
click at [376, 491] on p "[EMAIL_ADDRESS][DOMAIN_NAME]" at bounding box center [354, 500] width 223 height 19
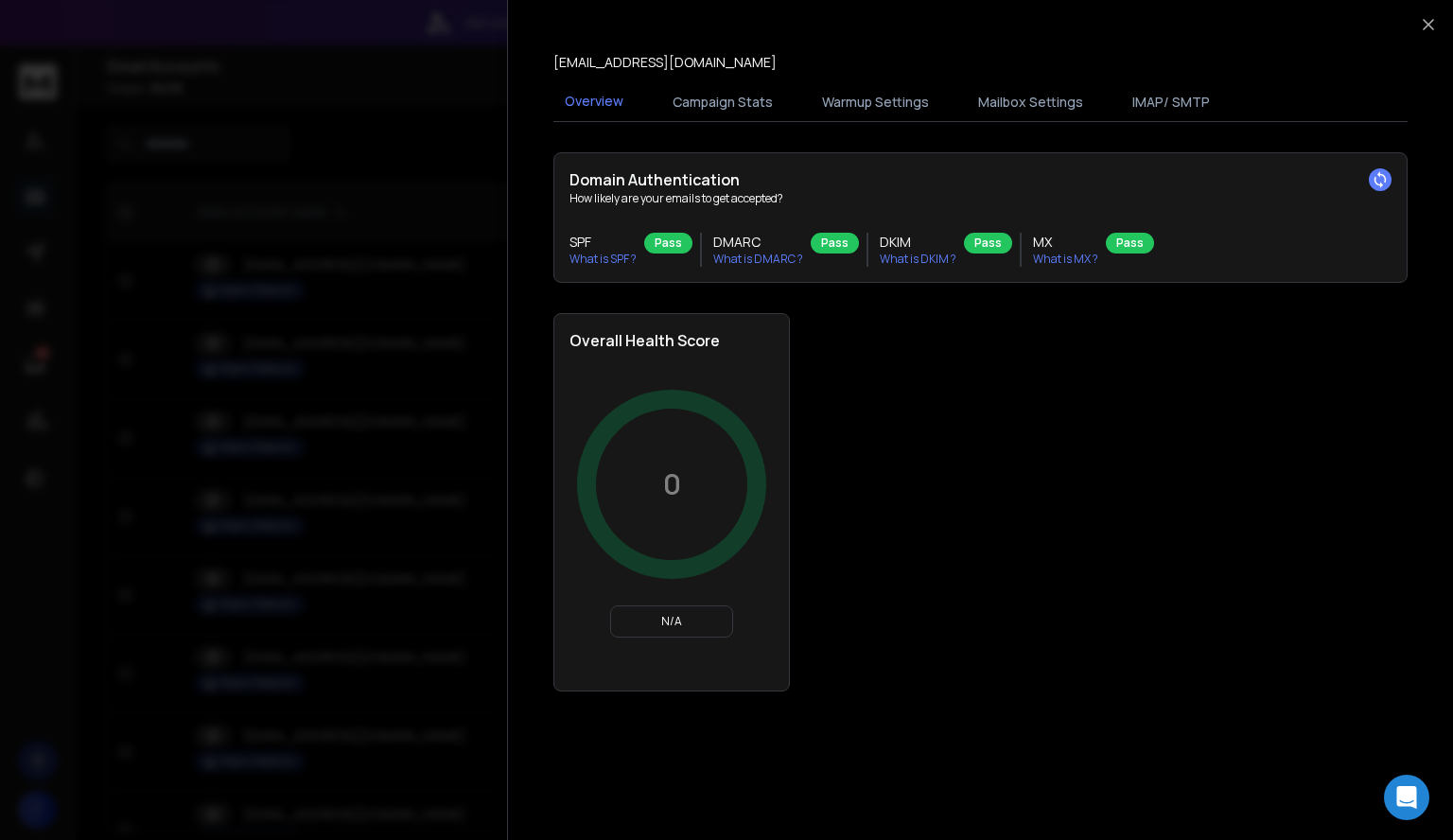
click at [1174, 94] on button "IMAP/ SMTP" at bounding box center [1171, 101] width 101 height 41
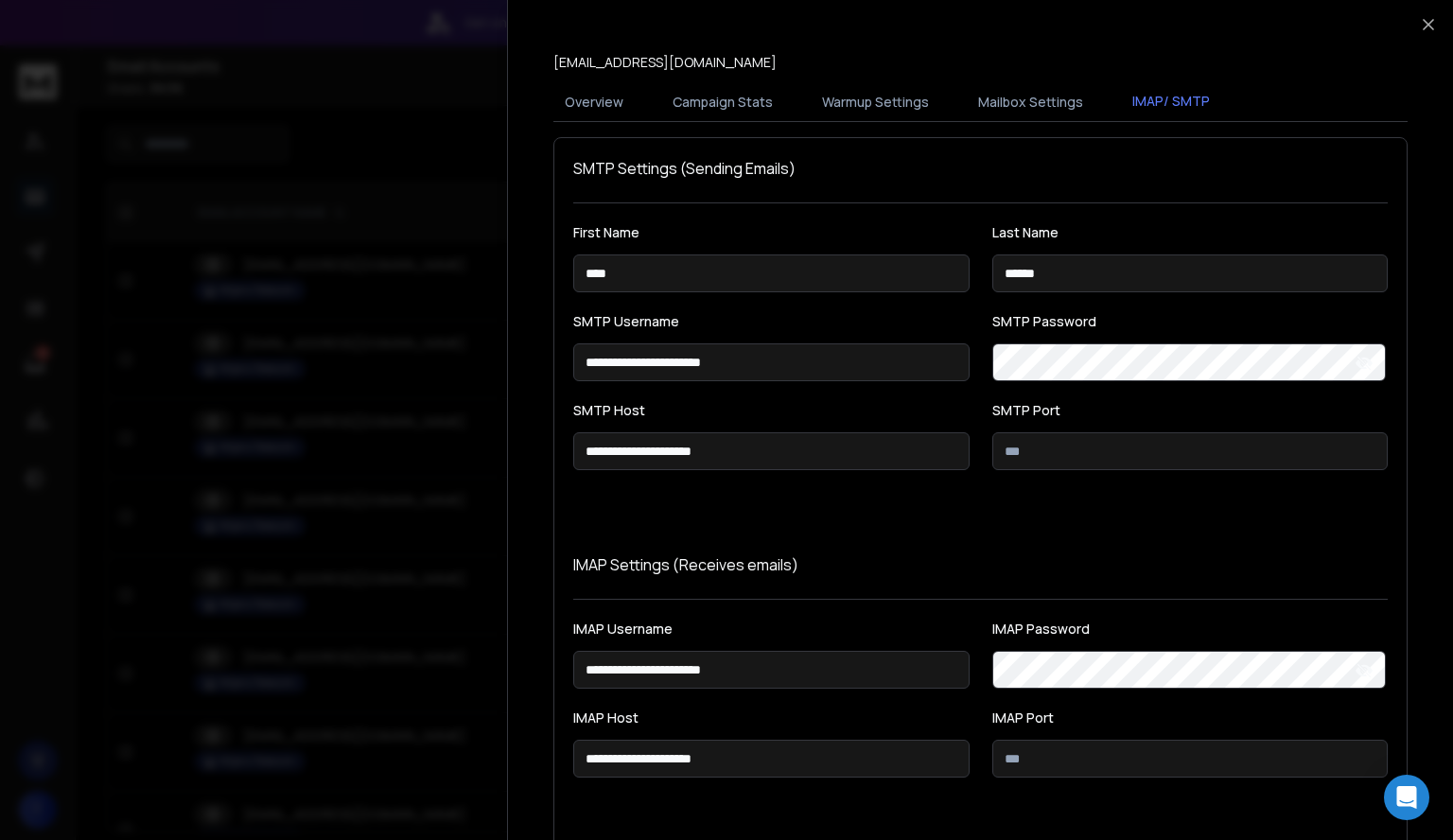
click at [891, 352] on div "**********" at bounding box center [980, 347] width 815 height 66
click at [865, 662] on div "**********" at bounding box center [980, 654] width 815 height 66
click at [978, 551] on form "**********" at bounding box center [980, 608] width 815 height 808
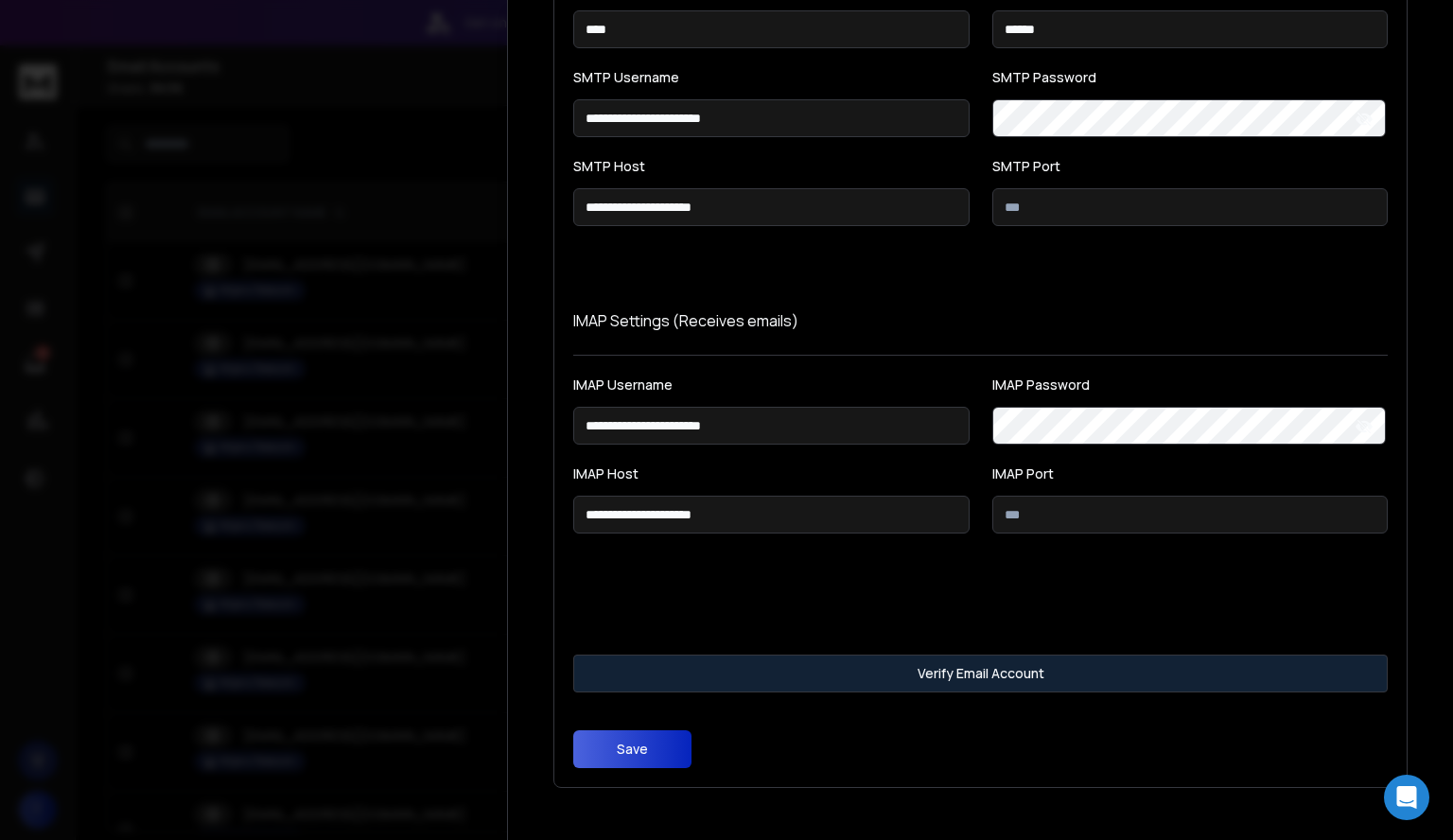
click at [884, 670] on button "Verify Email Account" at bounding box center [980, 674] width 815 height 38
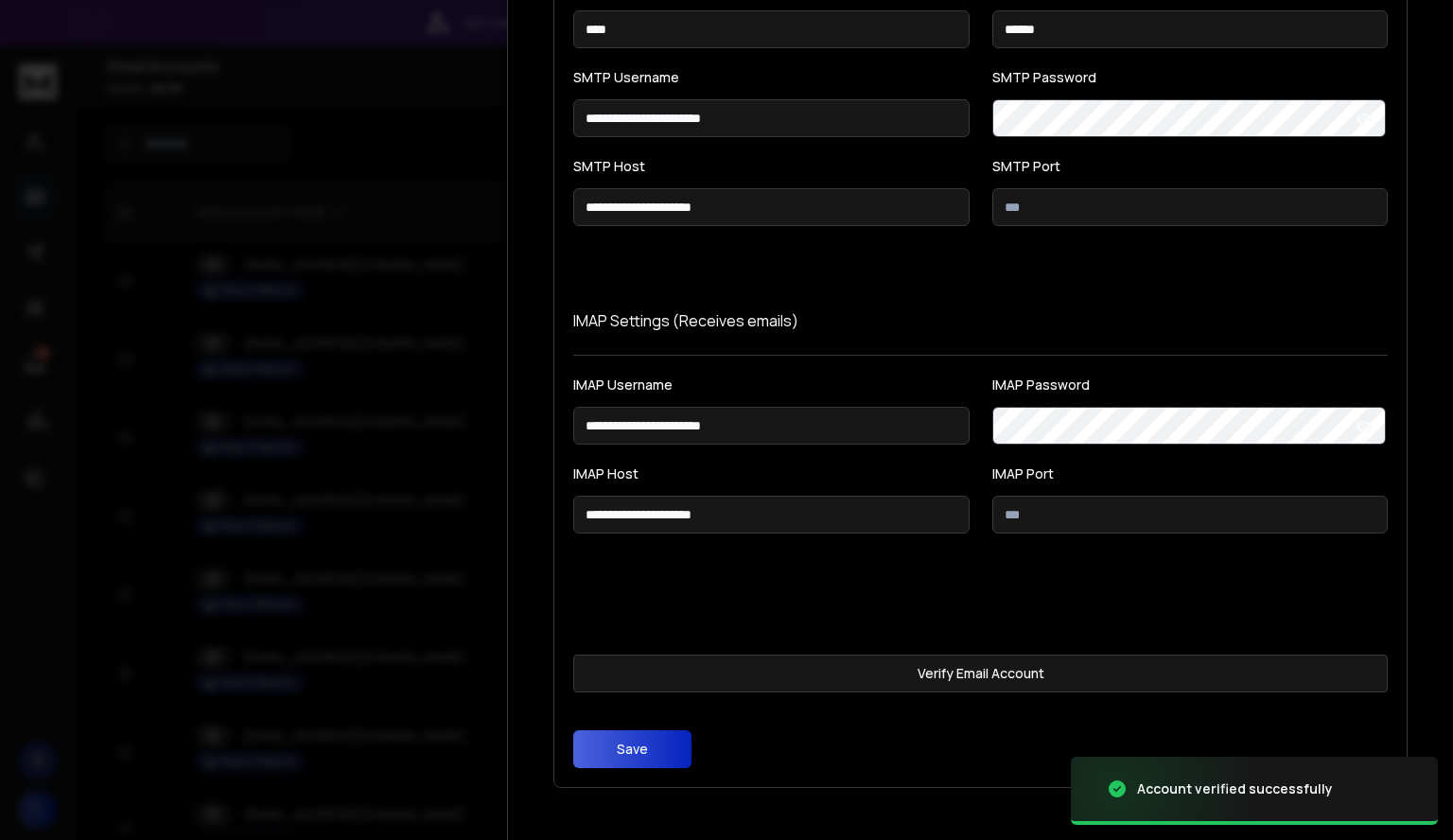
click at [678, 745] on button "Save" at bounding box center [633, 749] width 119 height 38
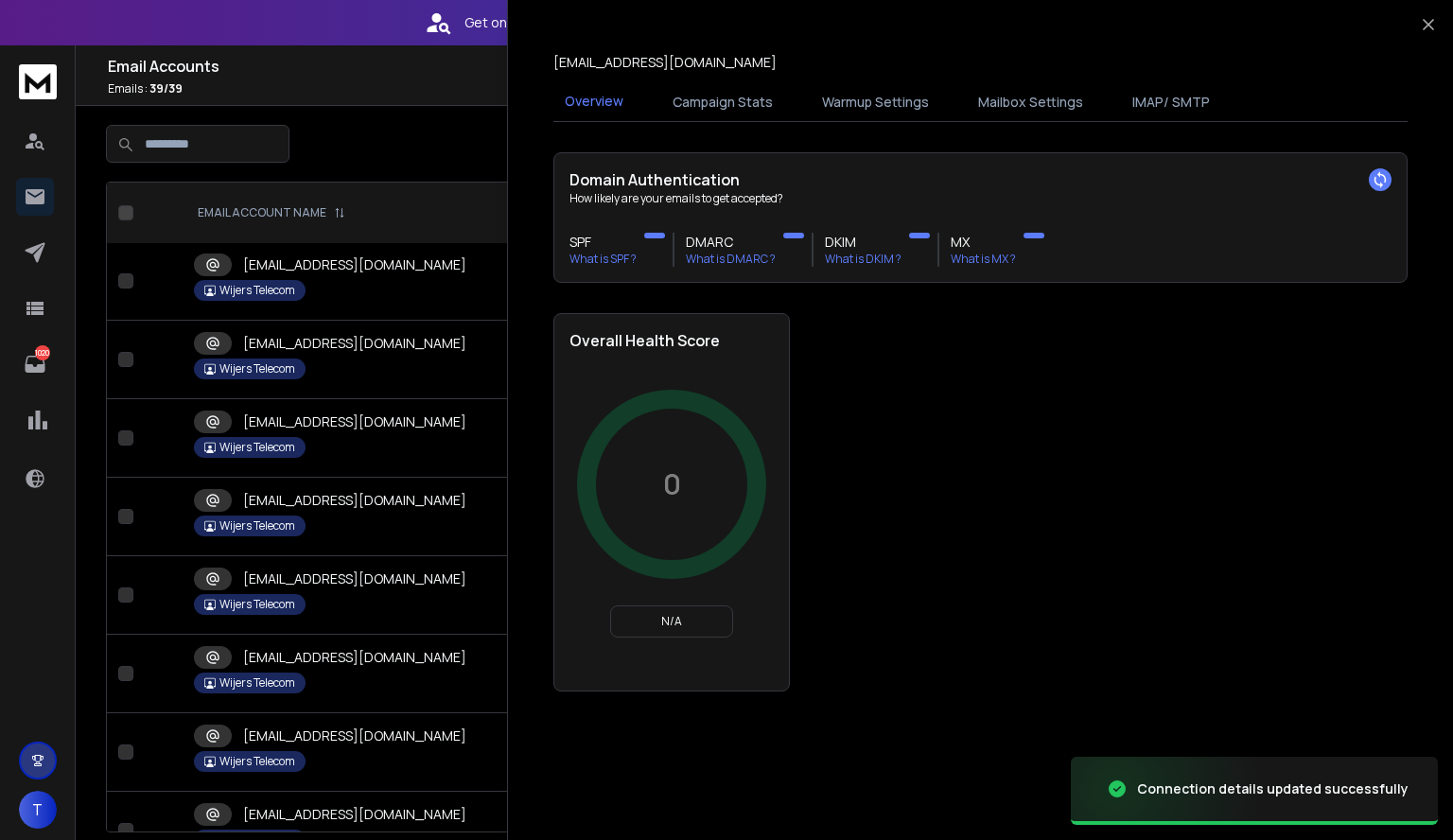
scroll to position [0, 0]
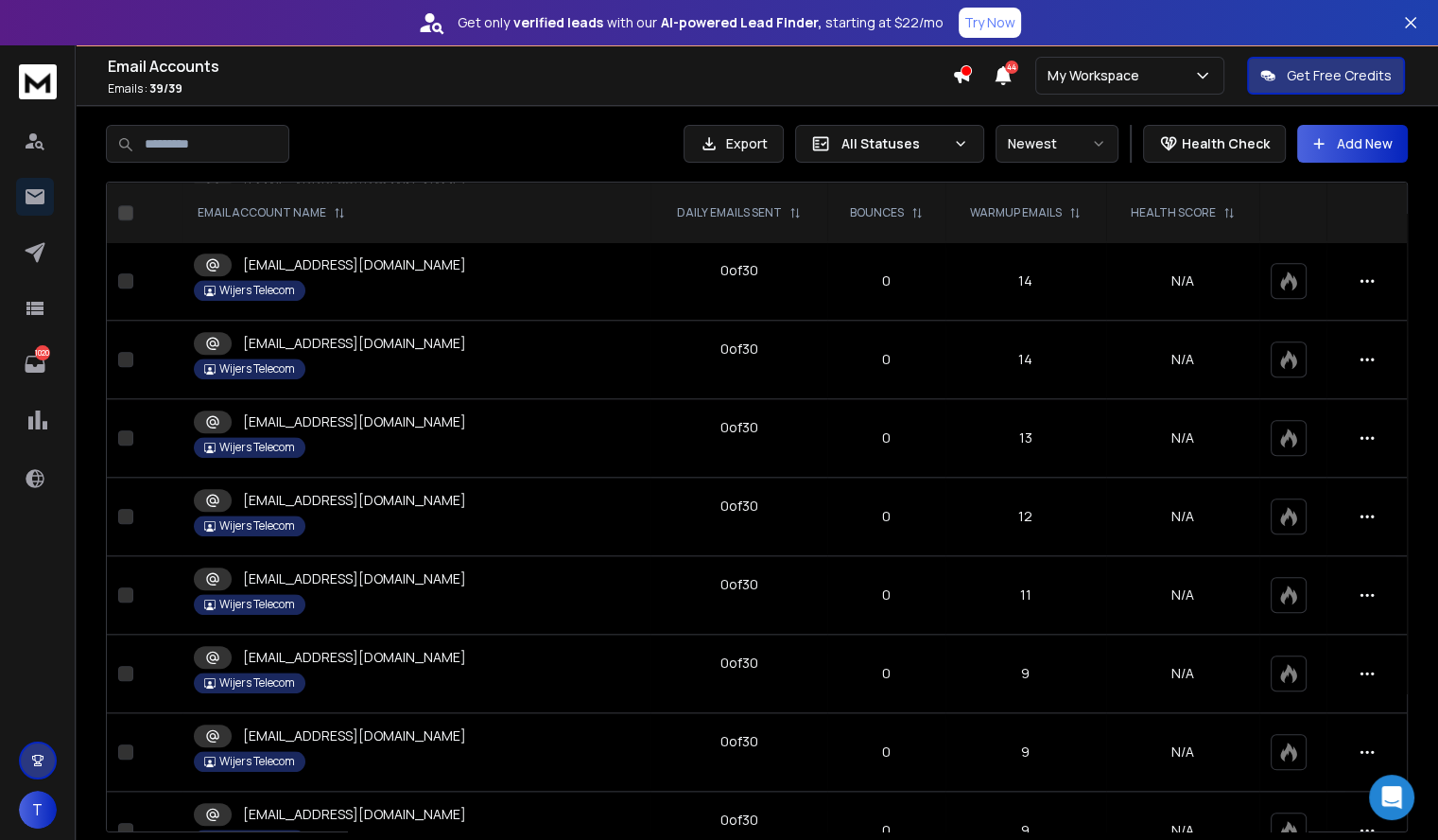
click at [365, 569] on p "[EMAIL_ADDRESS][DOMAIN_NAME]" at bounding box center [354, 579] width 223 height 19
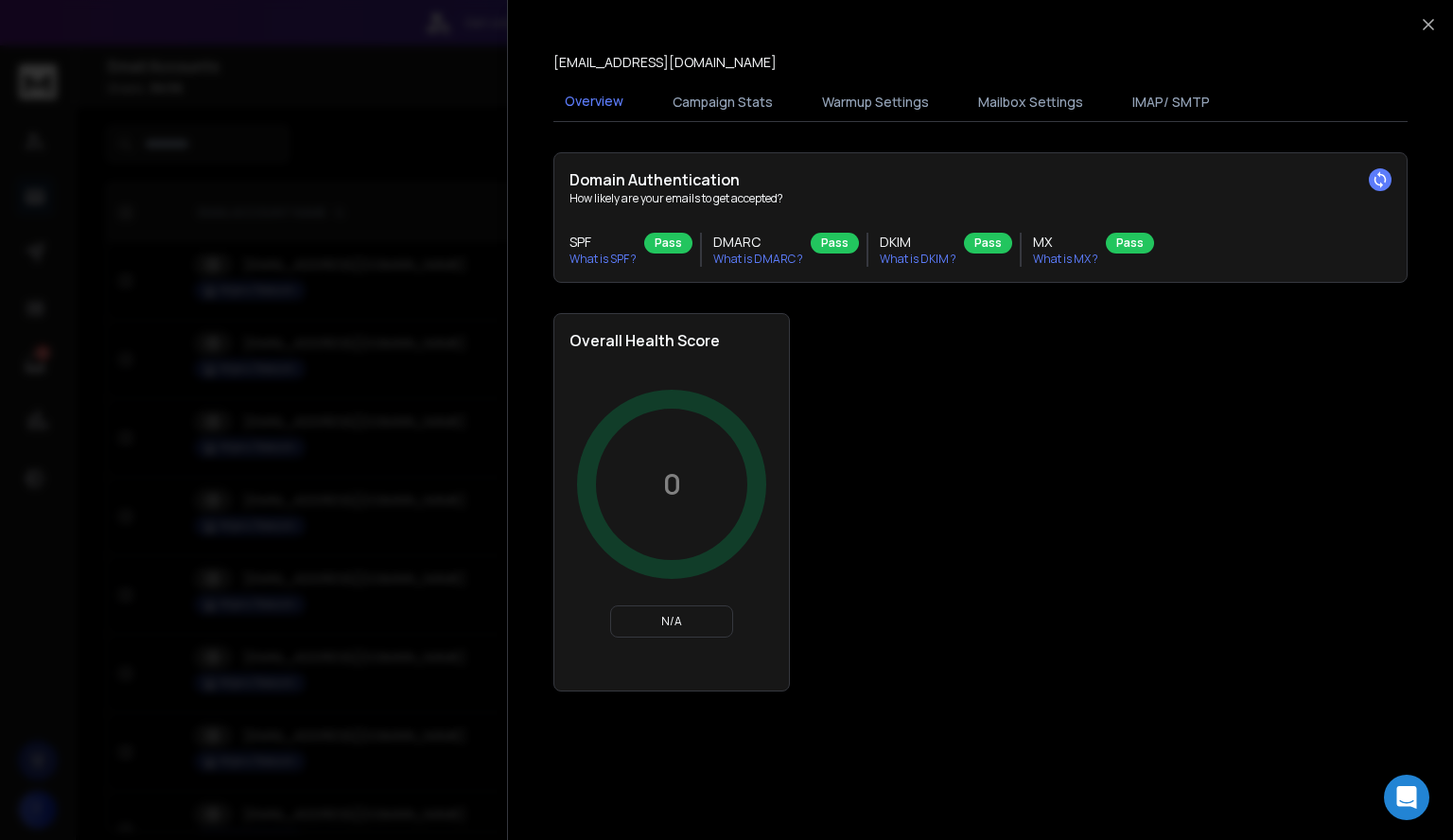
click at [1170, 94] on button "IMAP/ SMTP" at bounding box center [1171, 101] width 101 height 41
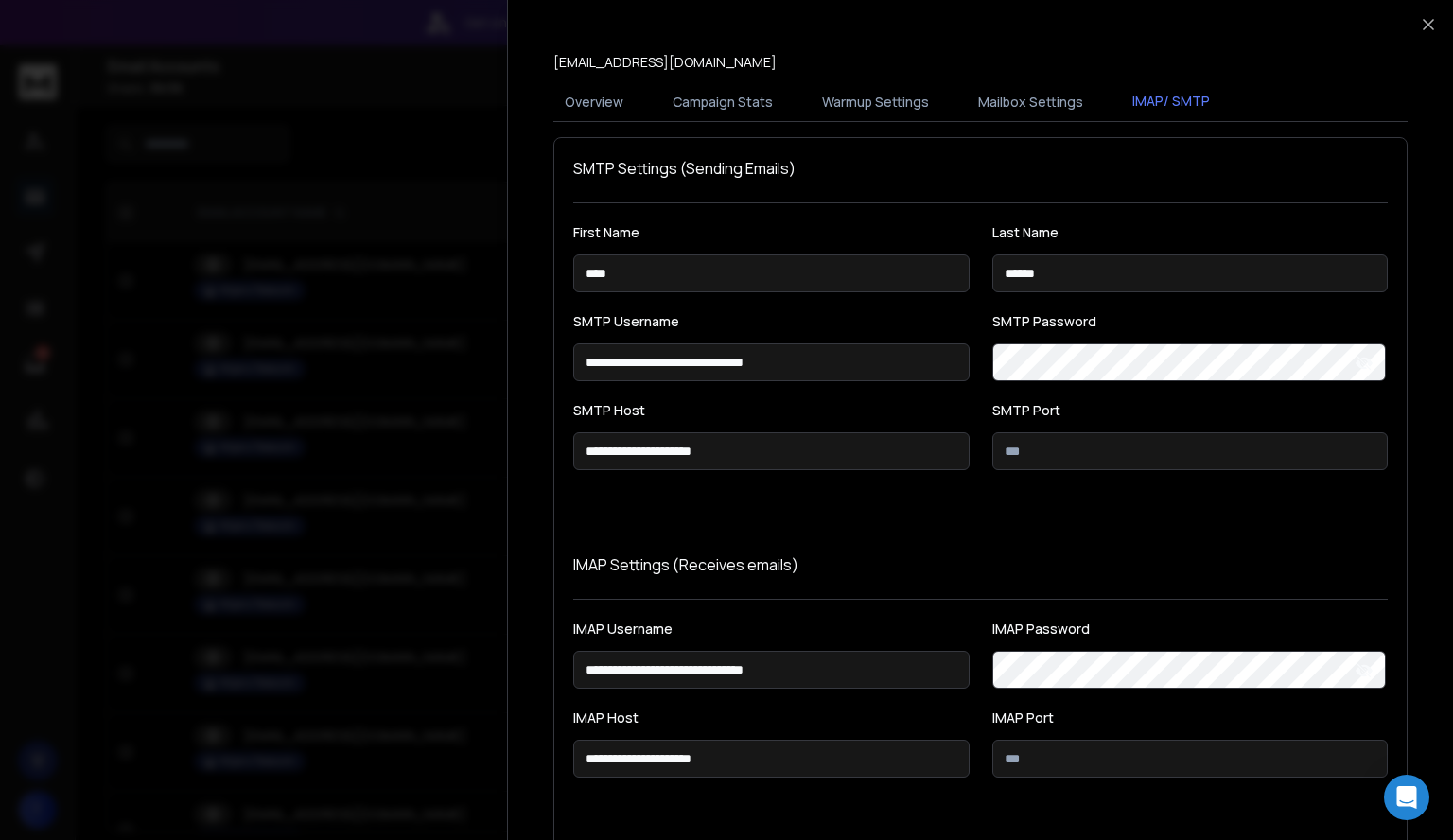
click at [833, 360] on div "**********" at bounding box center [980, 347] width 815 height 66
click at [847, 659] on div "**********" at bounding box center [980, 654] width 815 height 66
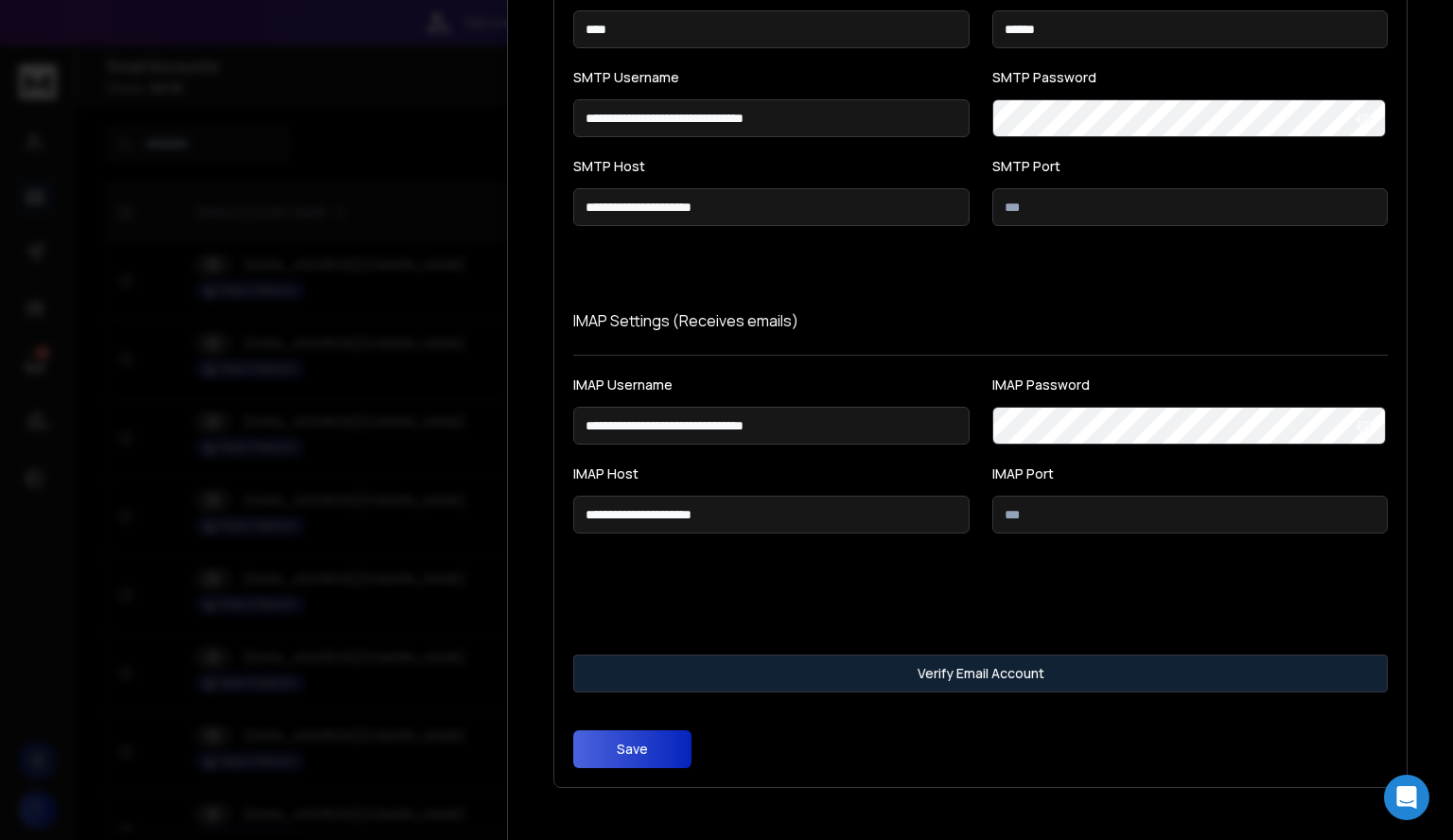
click at [935, 673] on button "Verify Email Account" at bounding box center [980, 674] width 815 height 38
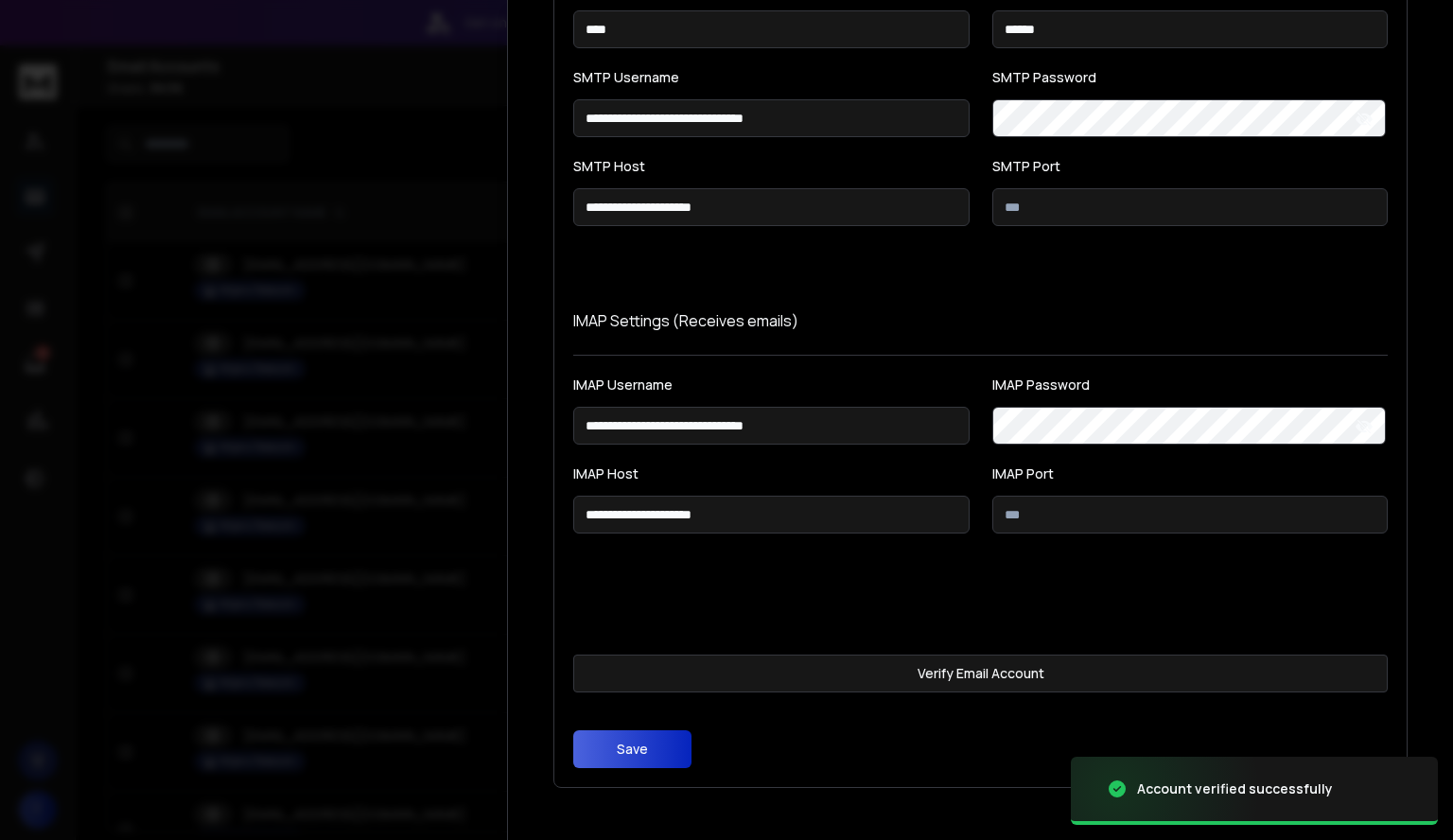
click at [639, 752] on button "Save" at bounding box center [633, 749] width 119 height 38
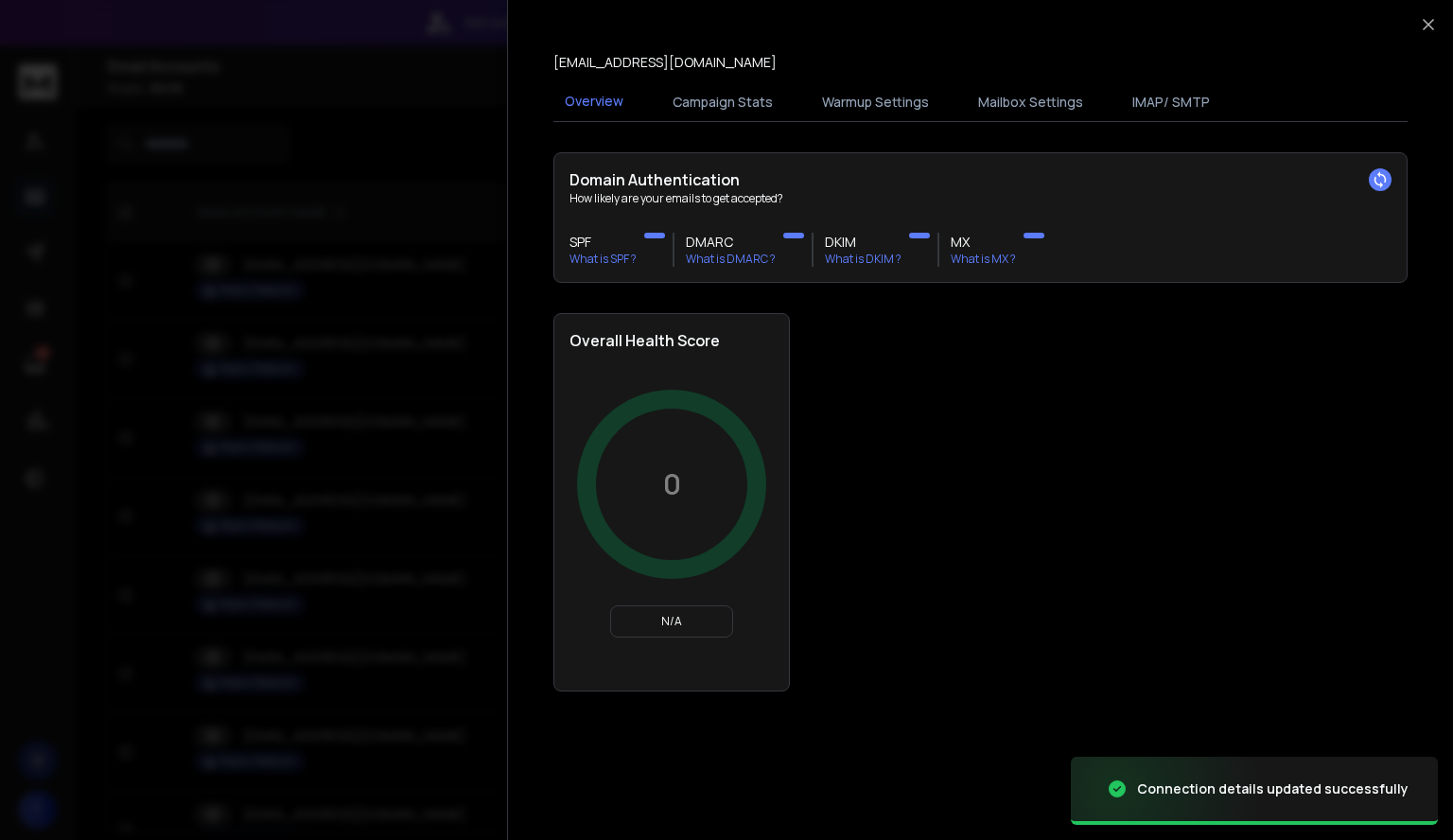
scroll to position [0, 0]
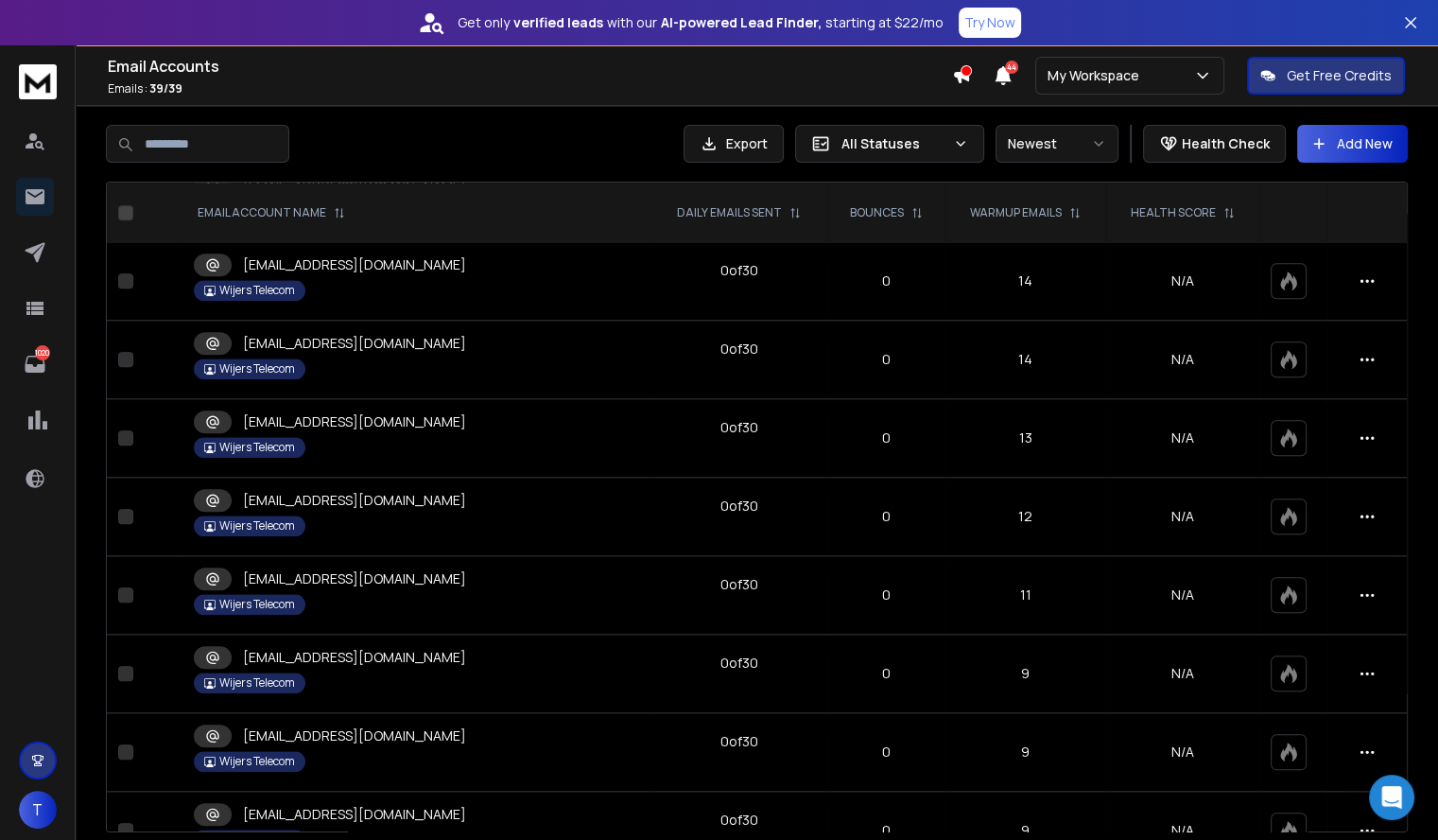
click at [416, 648] on p "[EMAIL_ADDRESS][DOMAIN_NAME]" at bounding box center [354, 657] width 223 height 19
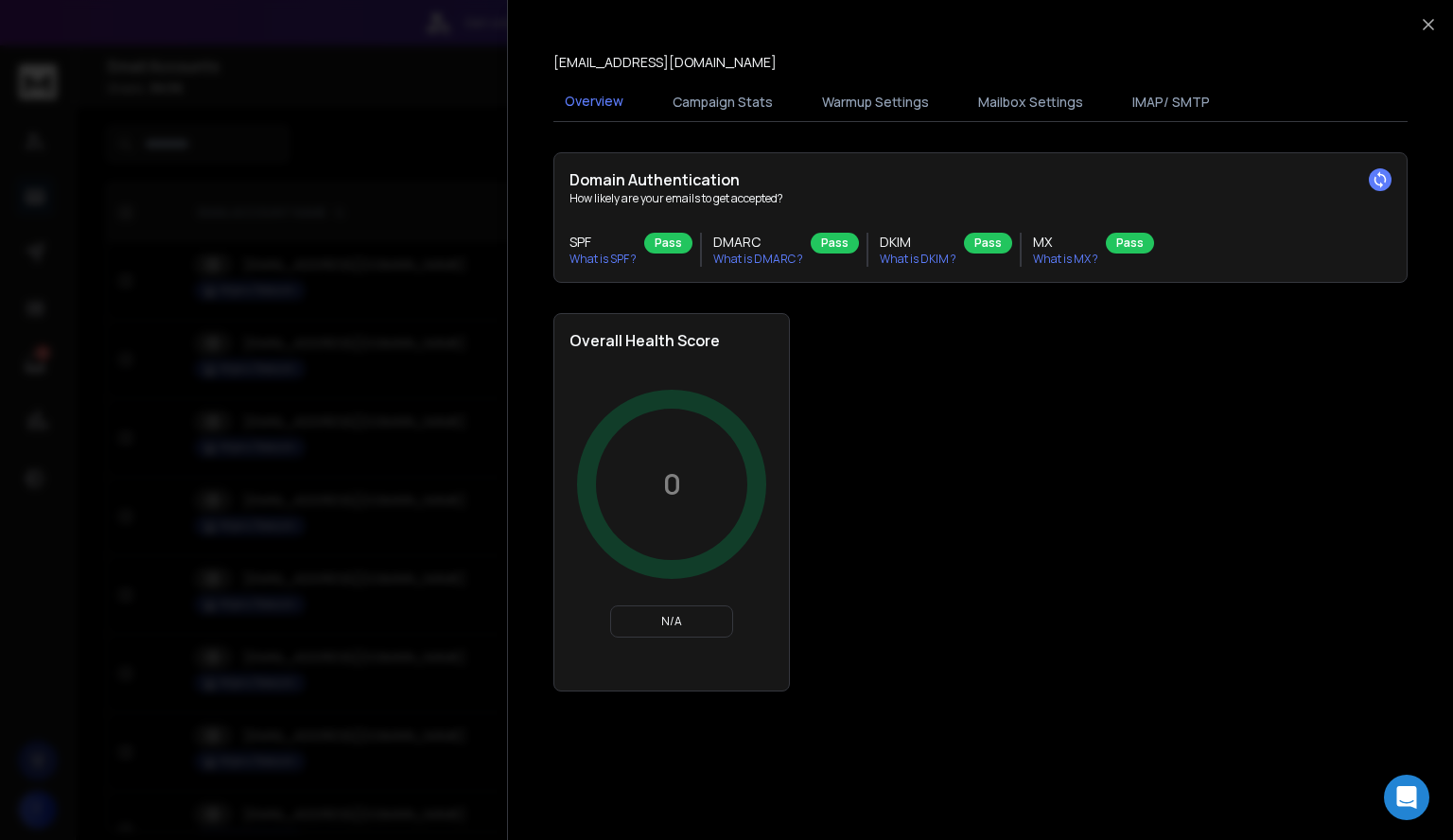
click at [1158, 83] on button "IMAP/ SMTP" at bounding box center [1171, 101] width 101 height 41
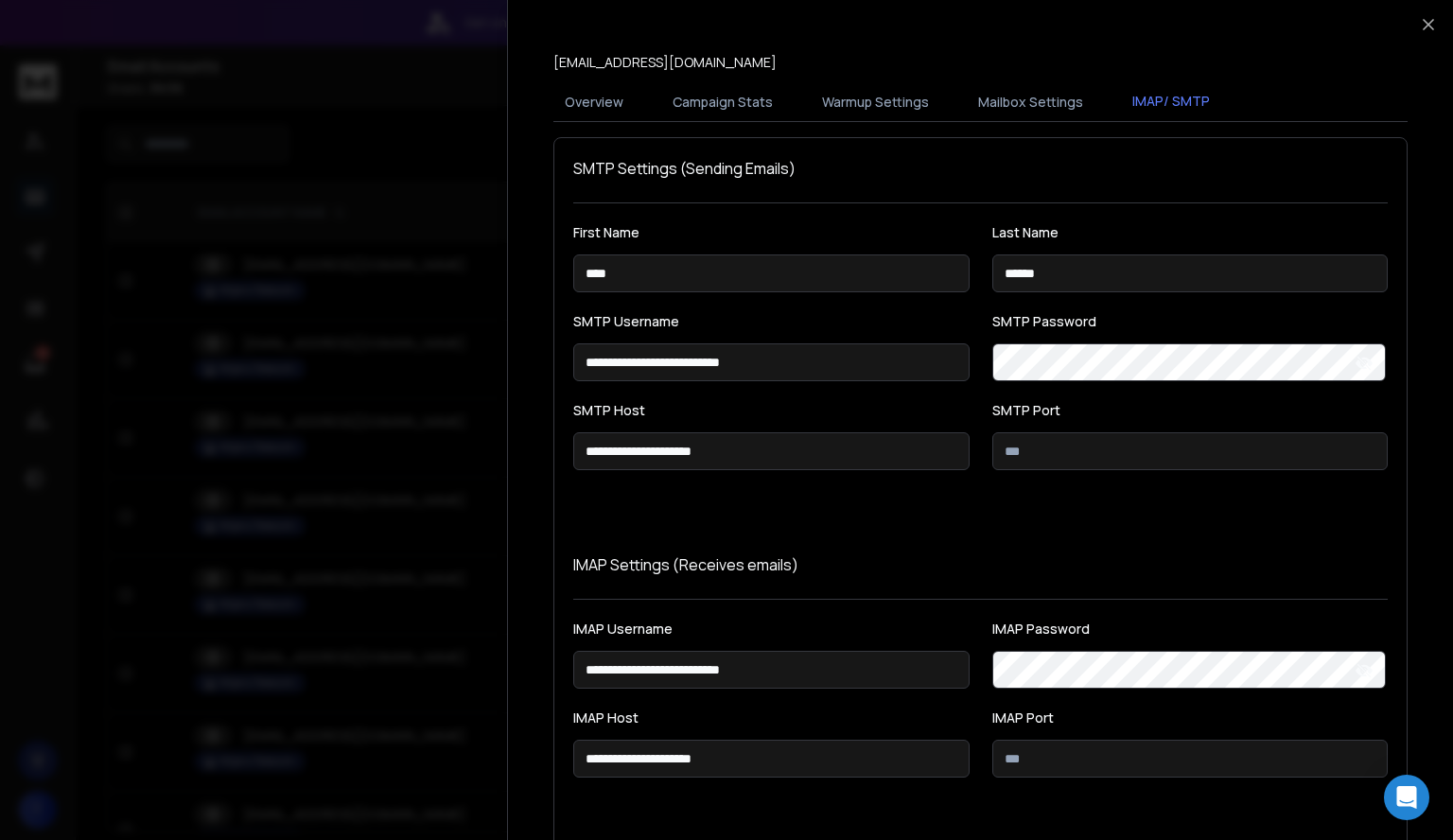
click at [700, 345] on div "**********" at bounding box center [980, 347] width 815 height 66
click at [835, 645] on div "**********" at bounding box center [980, 654] width 815 height 66
click at [1132, 567] on p "IMAP Settings (Receives emails)" at bounding box center [980, 564] width 815 height 23
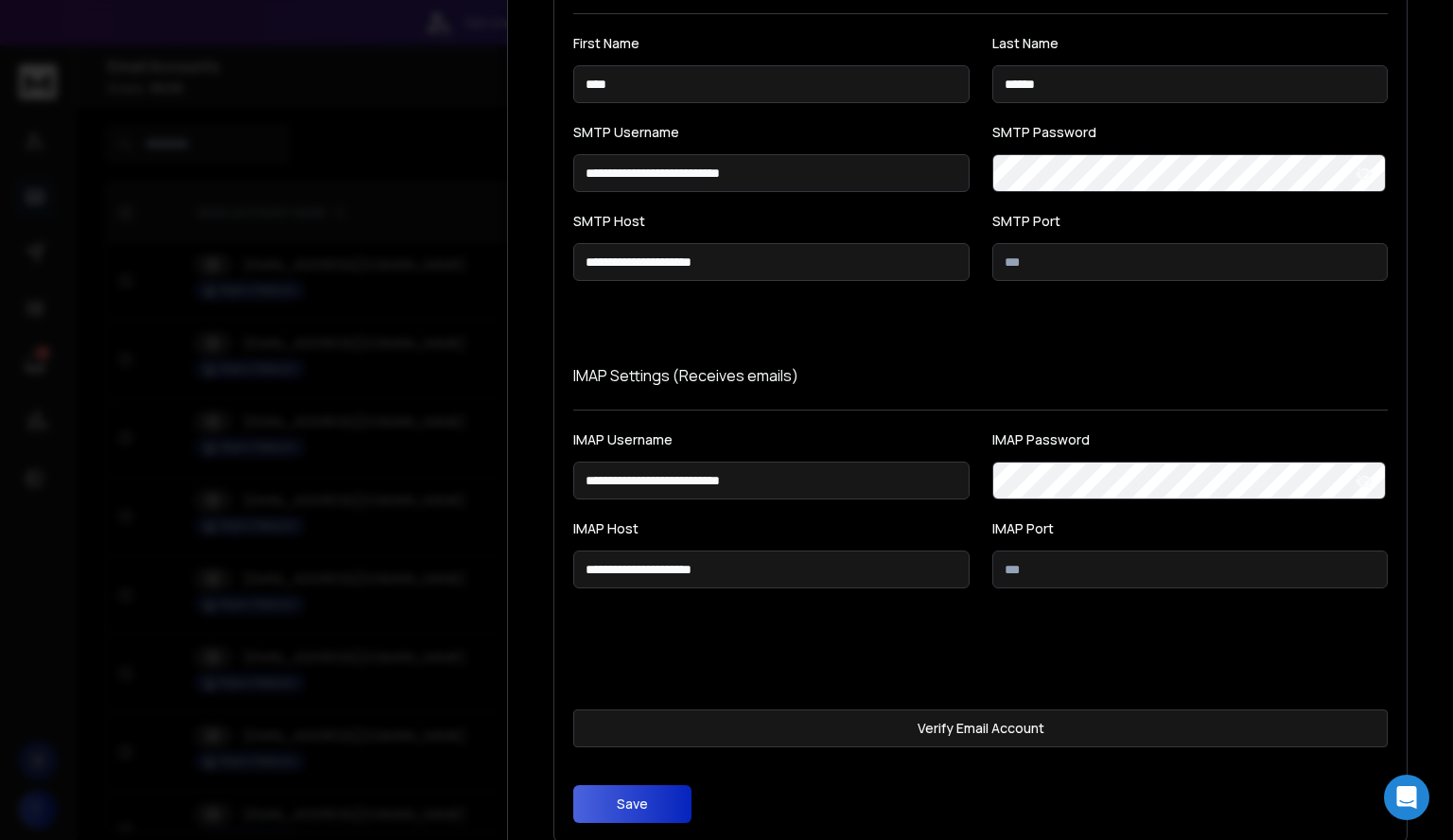
click at [883, 707] on form "**********" at bounding box center [980, 418] width 815 height 808
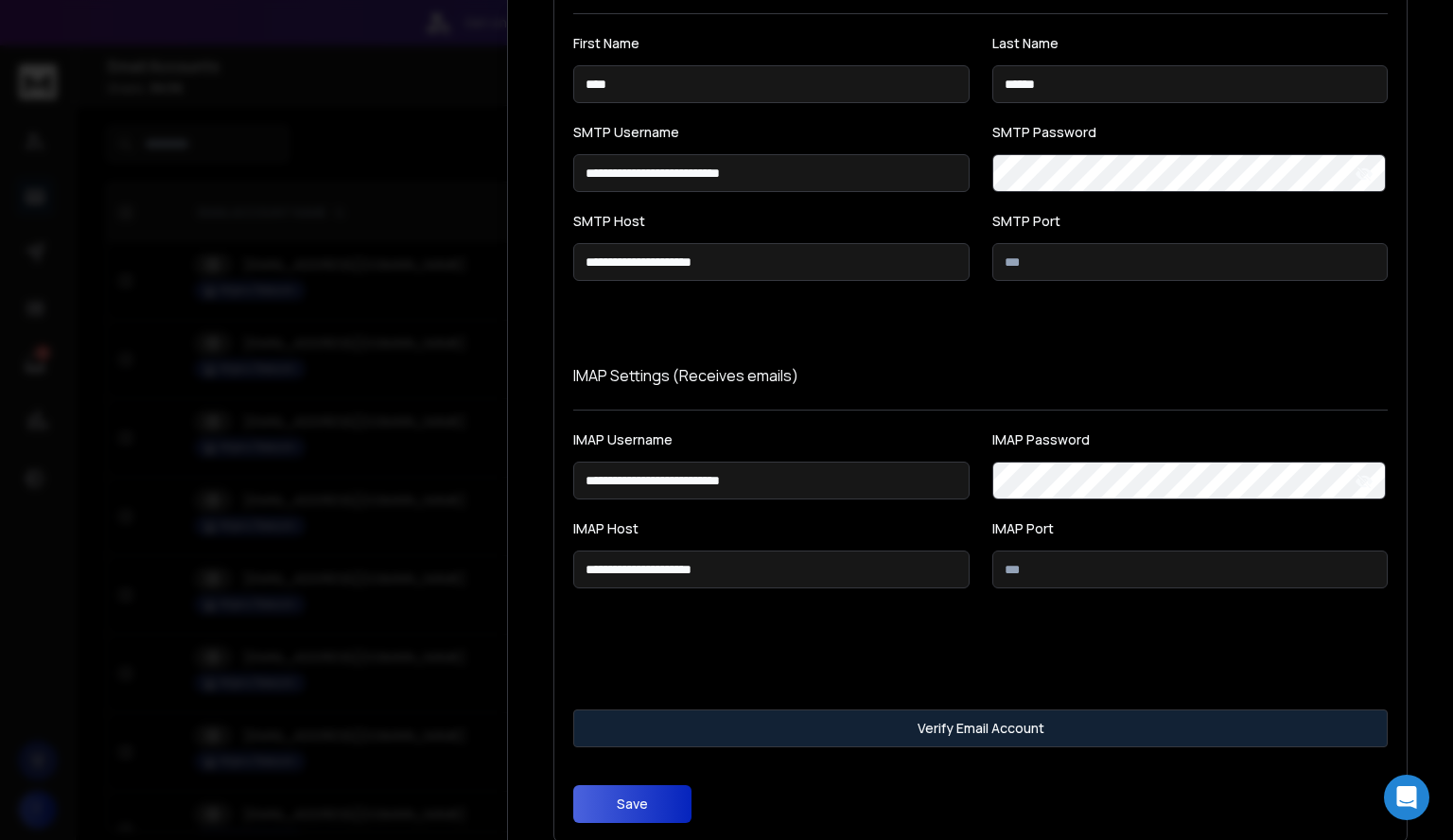
click at [882, 718] on button "Verify Email Account" at bounding box center [980, 728] width 815 height 38
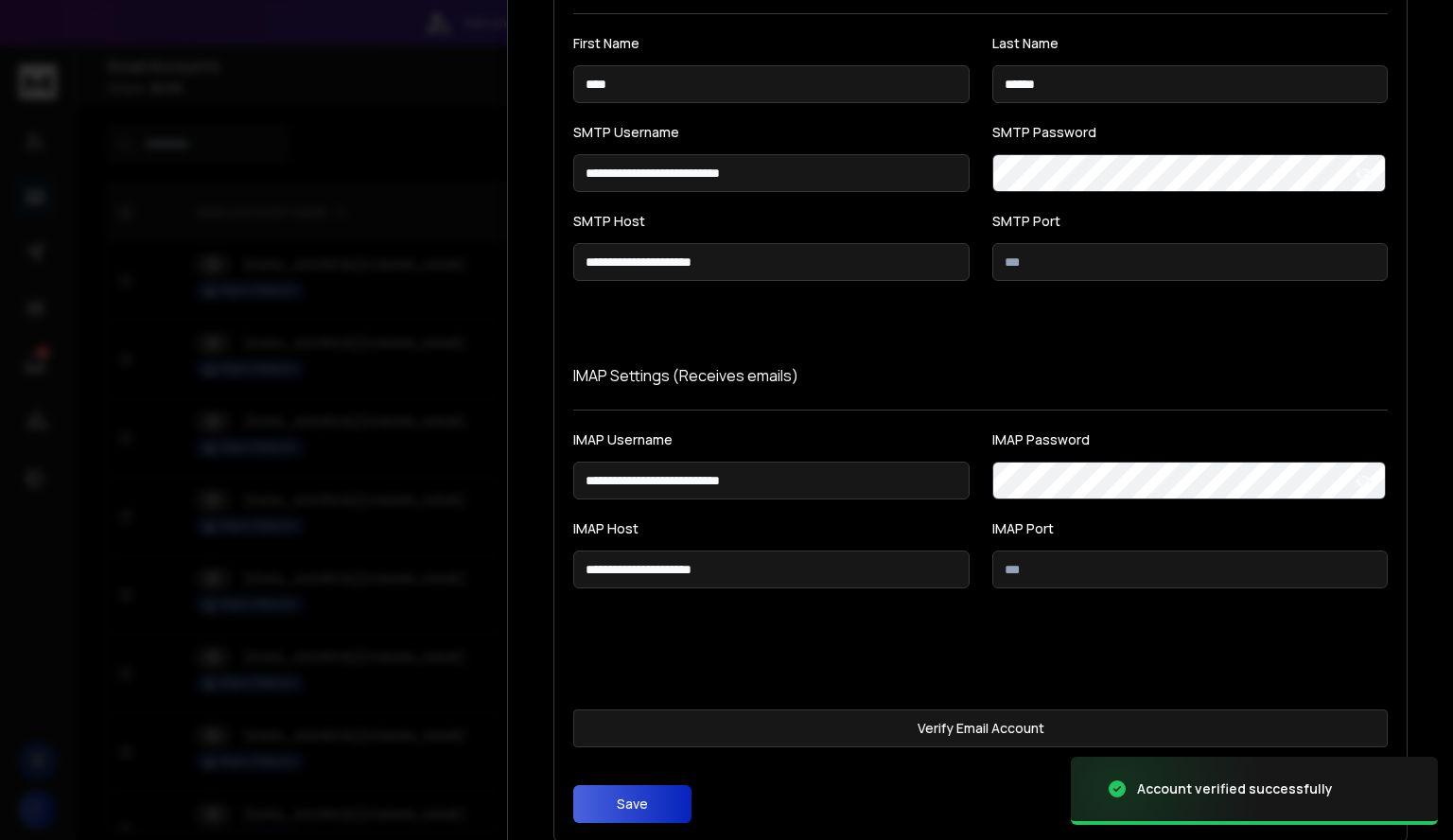
click at [629, 802] on button "Save" at bounding box center [633, 804] width 119 height 38
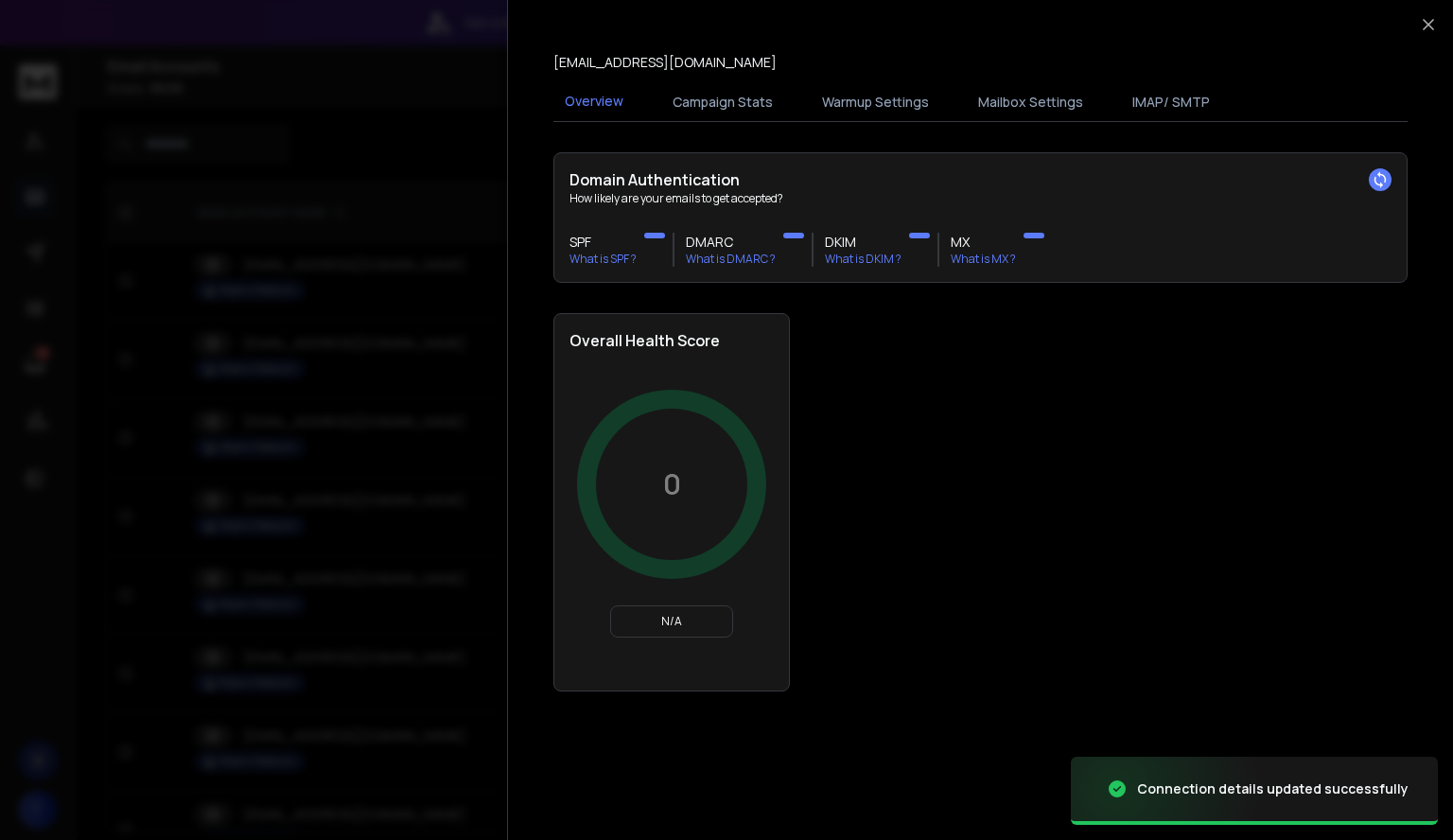
scroll to position [0, 0]
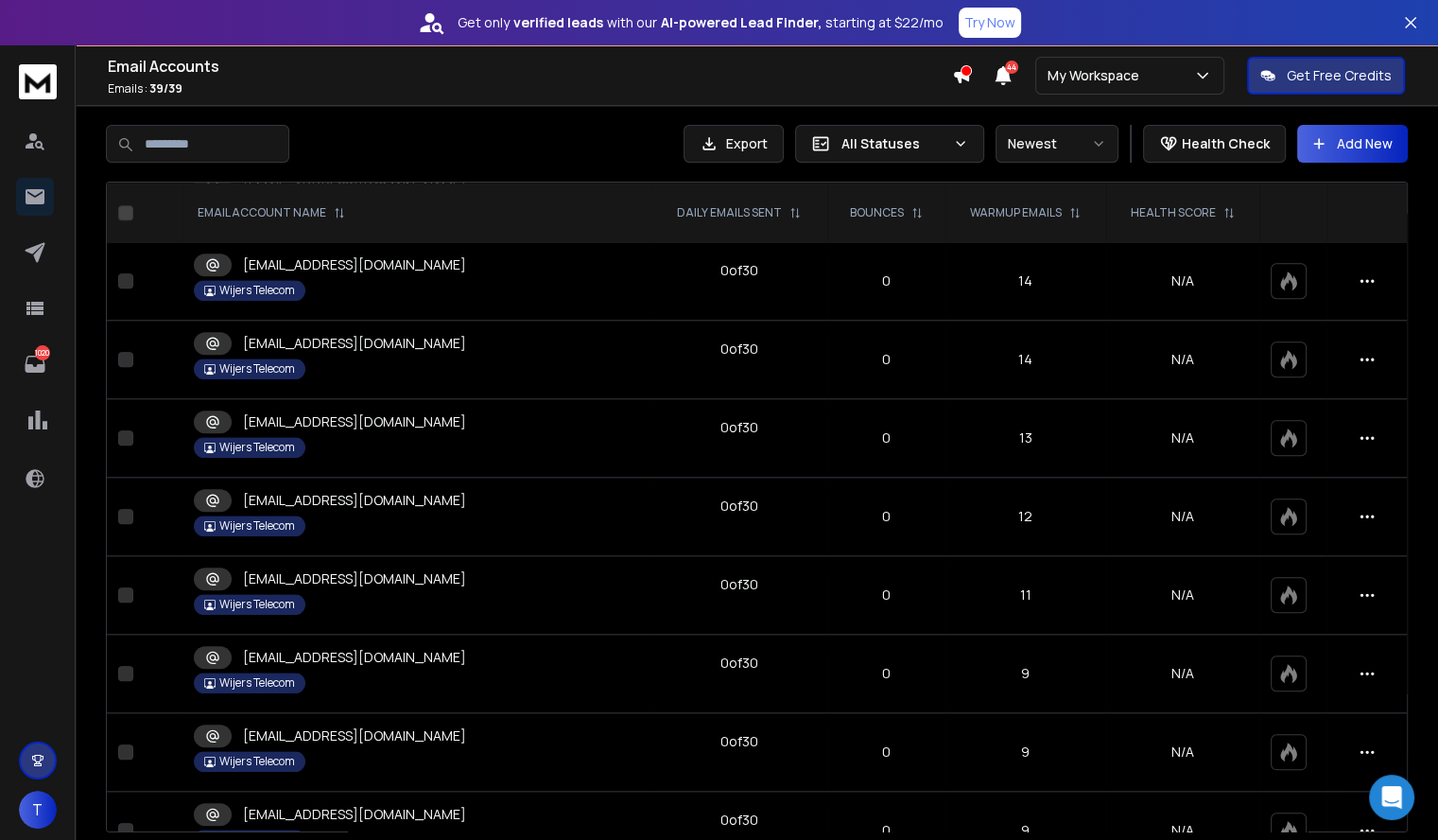
click at [389, 726] on p "[EMAIL_ADDRESS][DOMAIN_NAME]" at bounding box center [354, 736] width 223 height 19
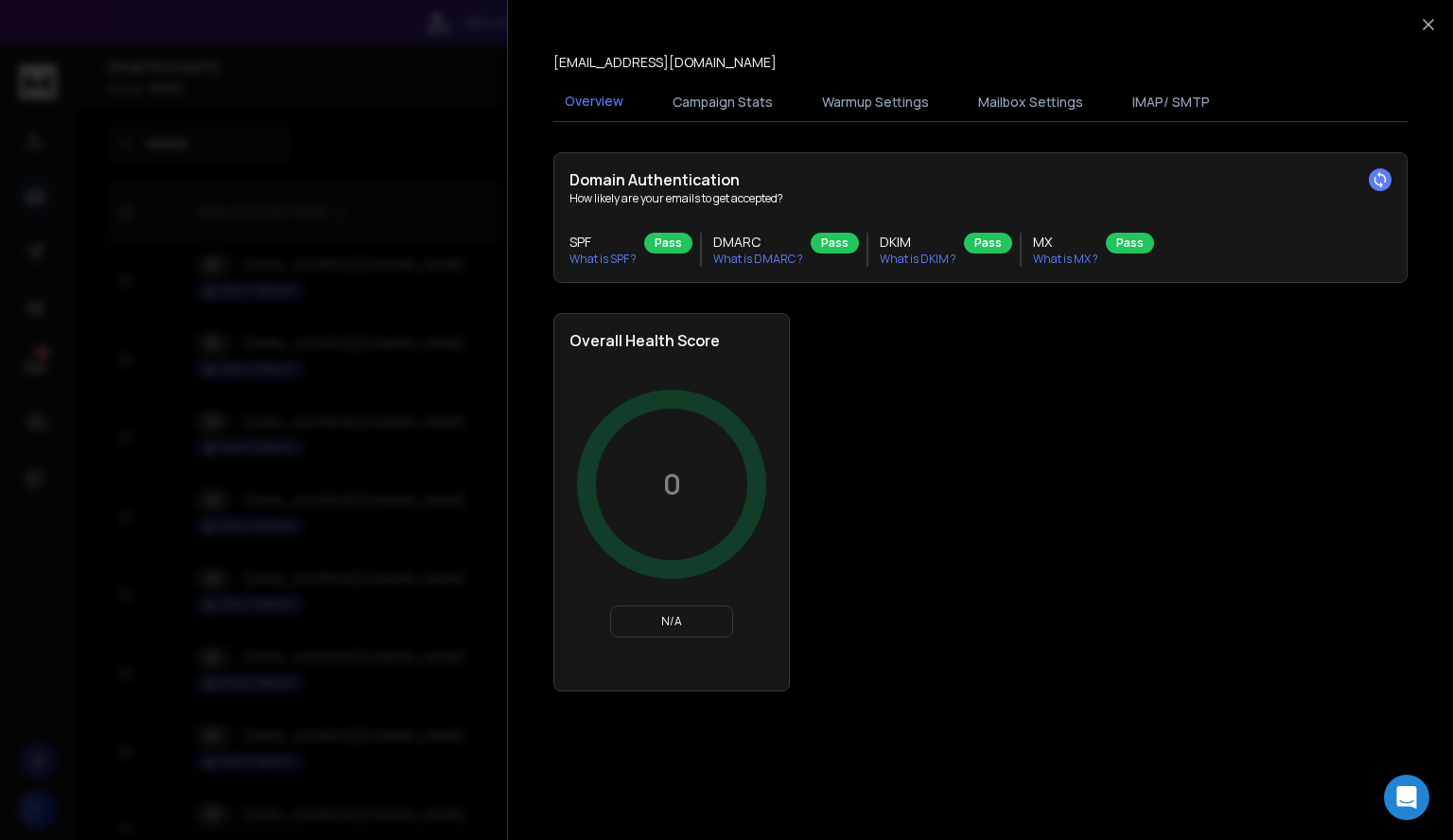
click at [1178, 101] on button "IMAP/ SMTP" at bounding box center [1171, 101] width 101 height 41
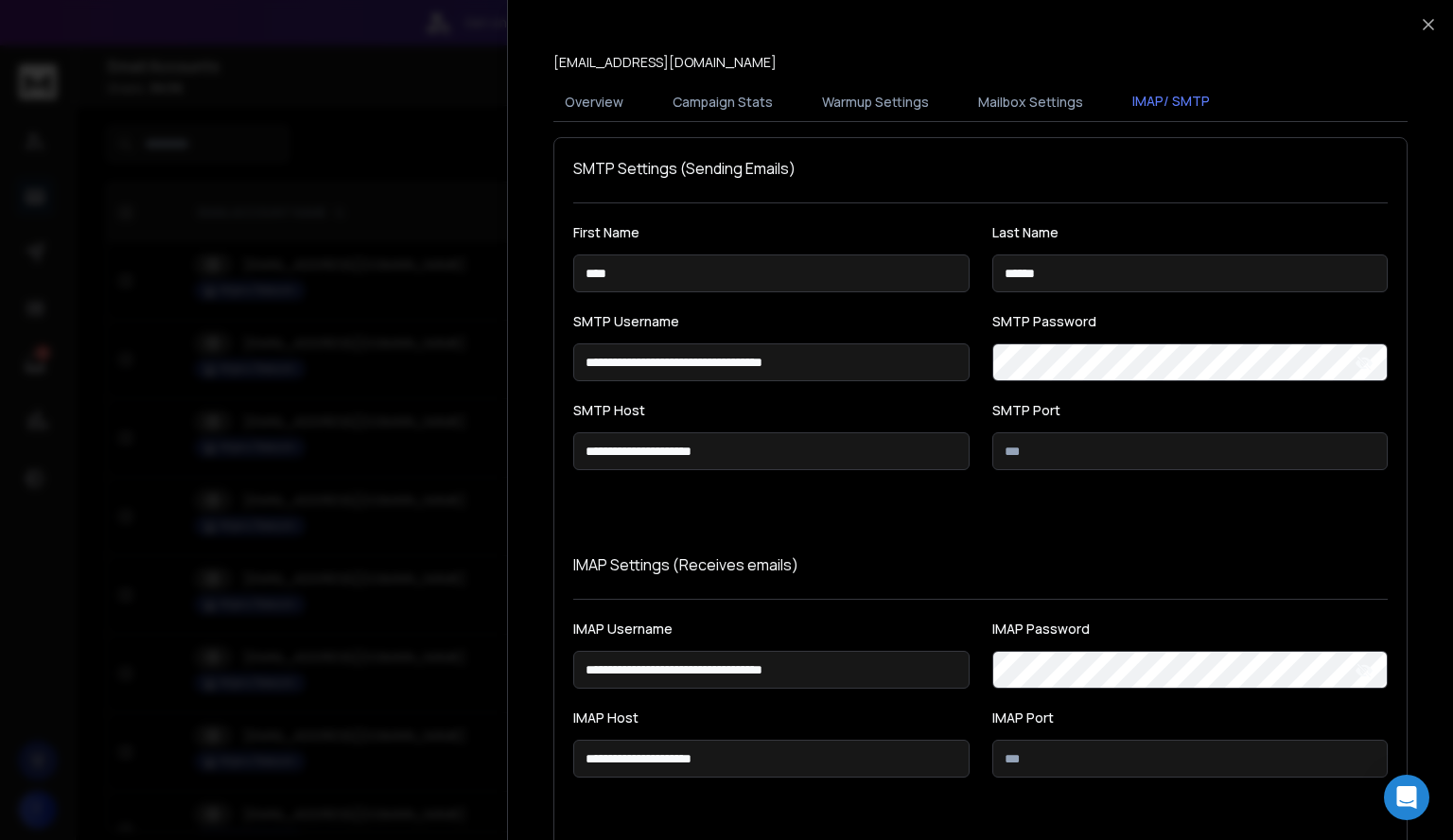
click at [1181, 88] on button "IMAP/ SMTP" at bounding box center [1171, 101] width 101 height 43
click at [813, 364] on div "**********" at bounding box center [980, 347] width 815 height 66
click at [896, 658] on div "**********" at bounding box center [980, 654] width 815 height 66
click at [1098, 546] on form "**********" at bounding box center [980, 608] width 815 height 808
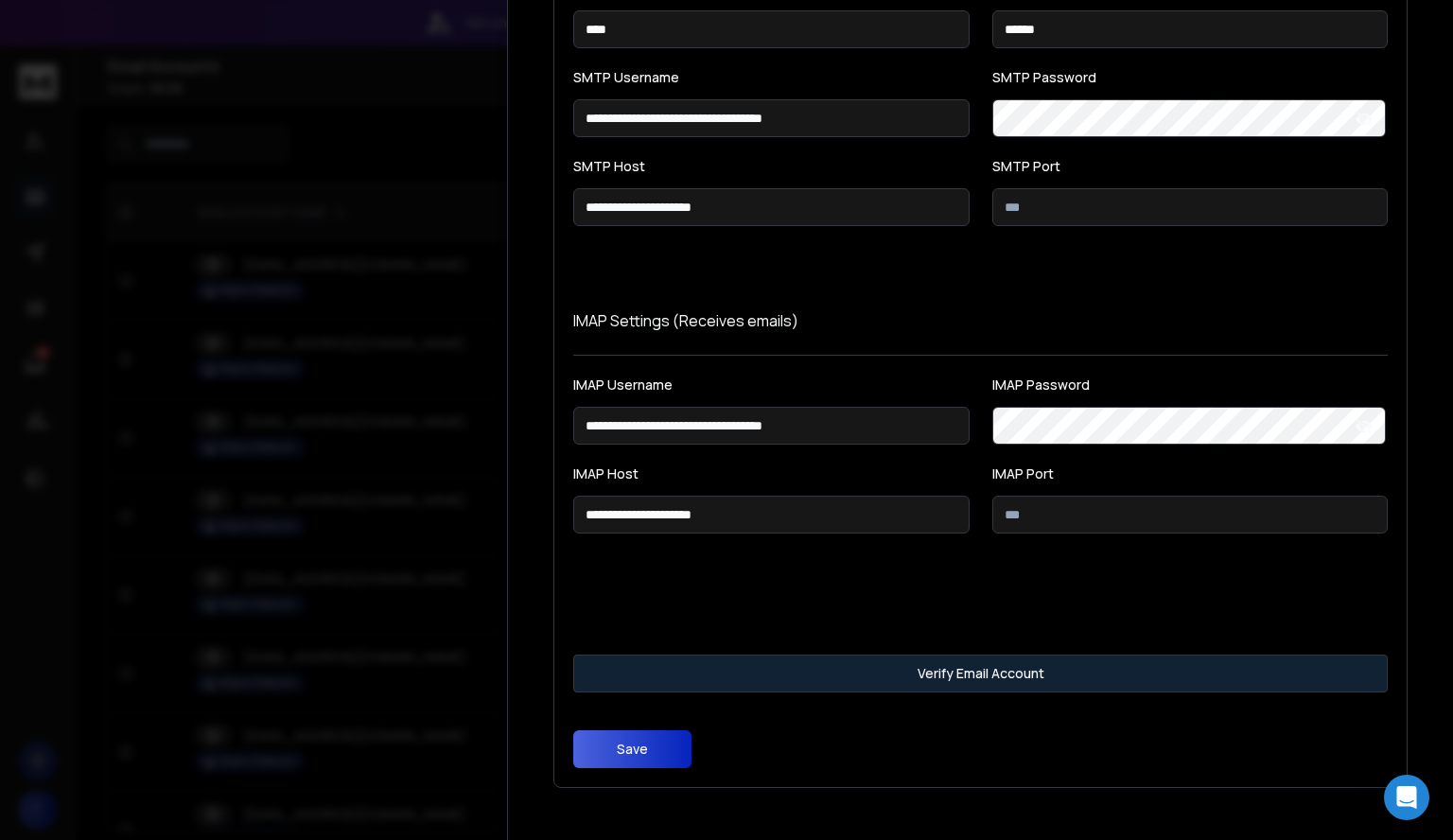
click at [912, 674] on button "Verify Email Account" at bounding box center [980, 674] width 815 height 38
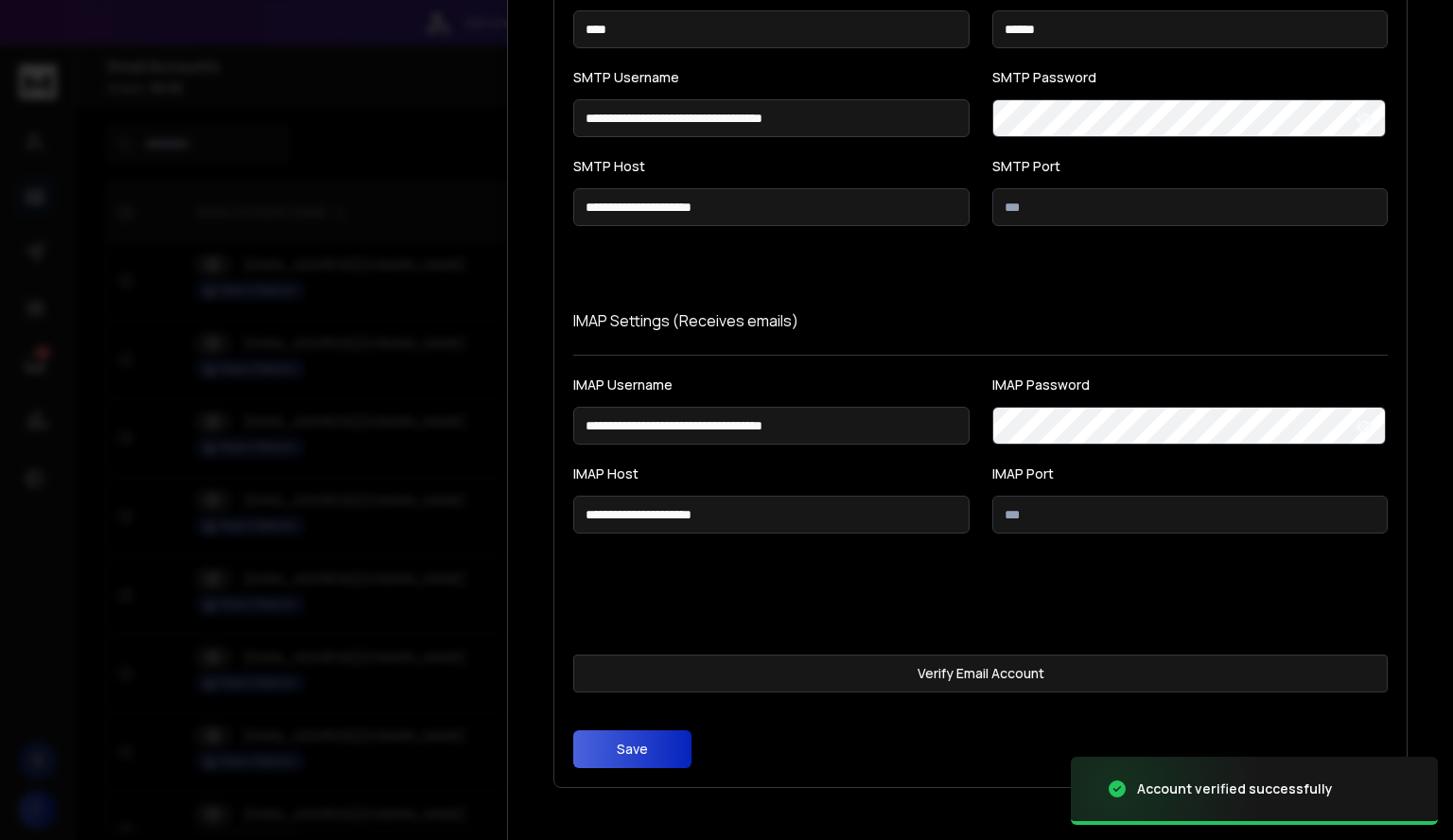
click at [639, 741] on button "Save" at bounding box center [633, 749] width 119 height 38
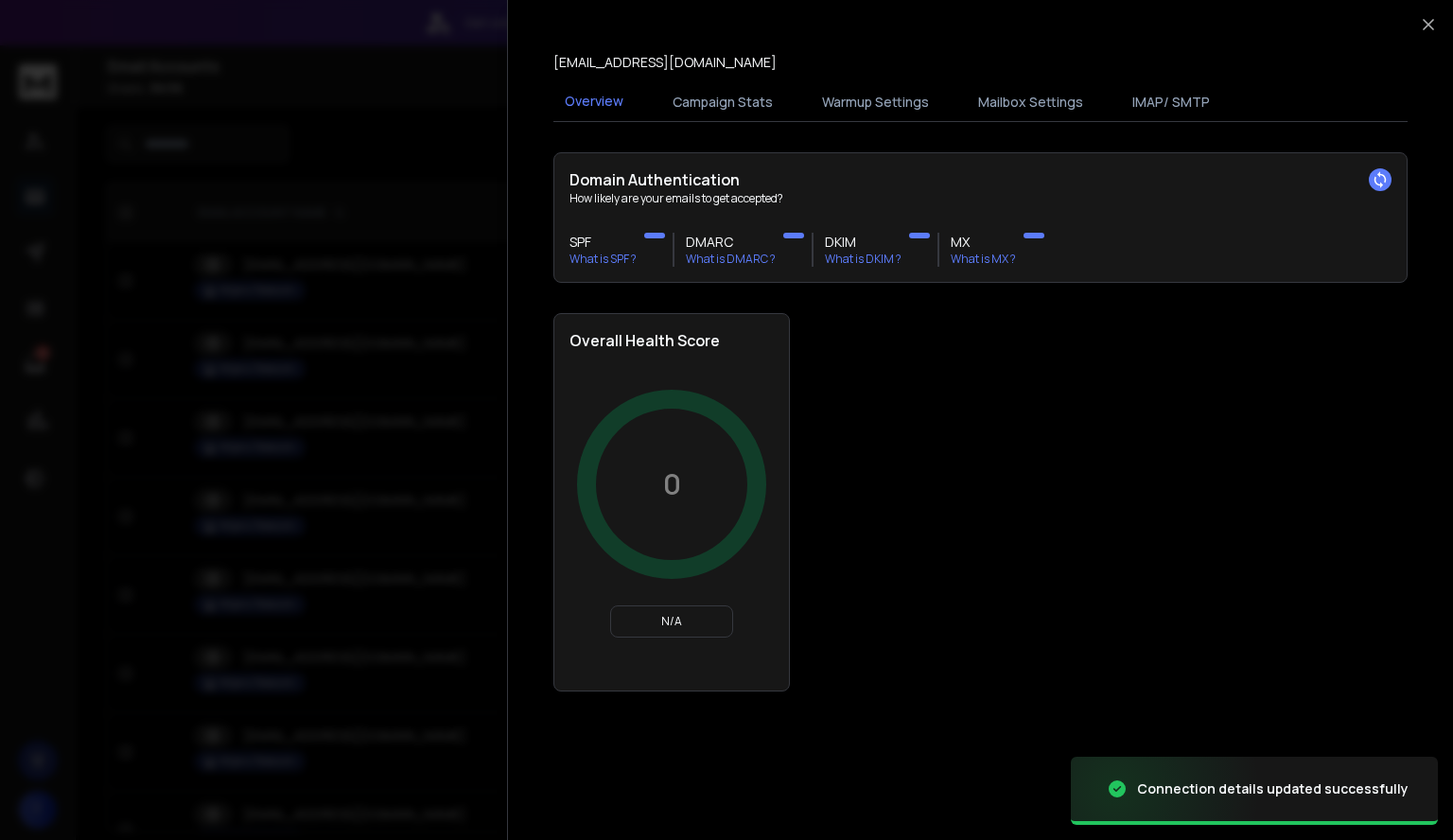
scroll to position [0, 0]
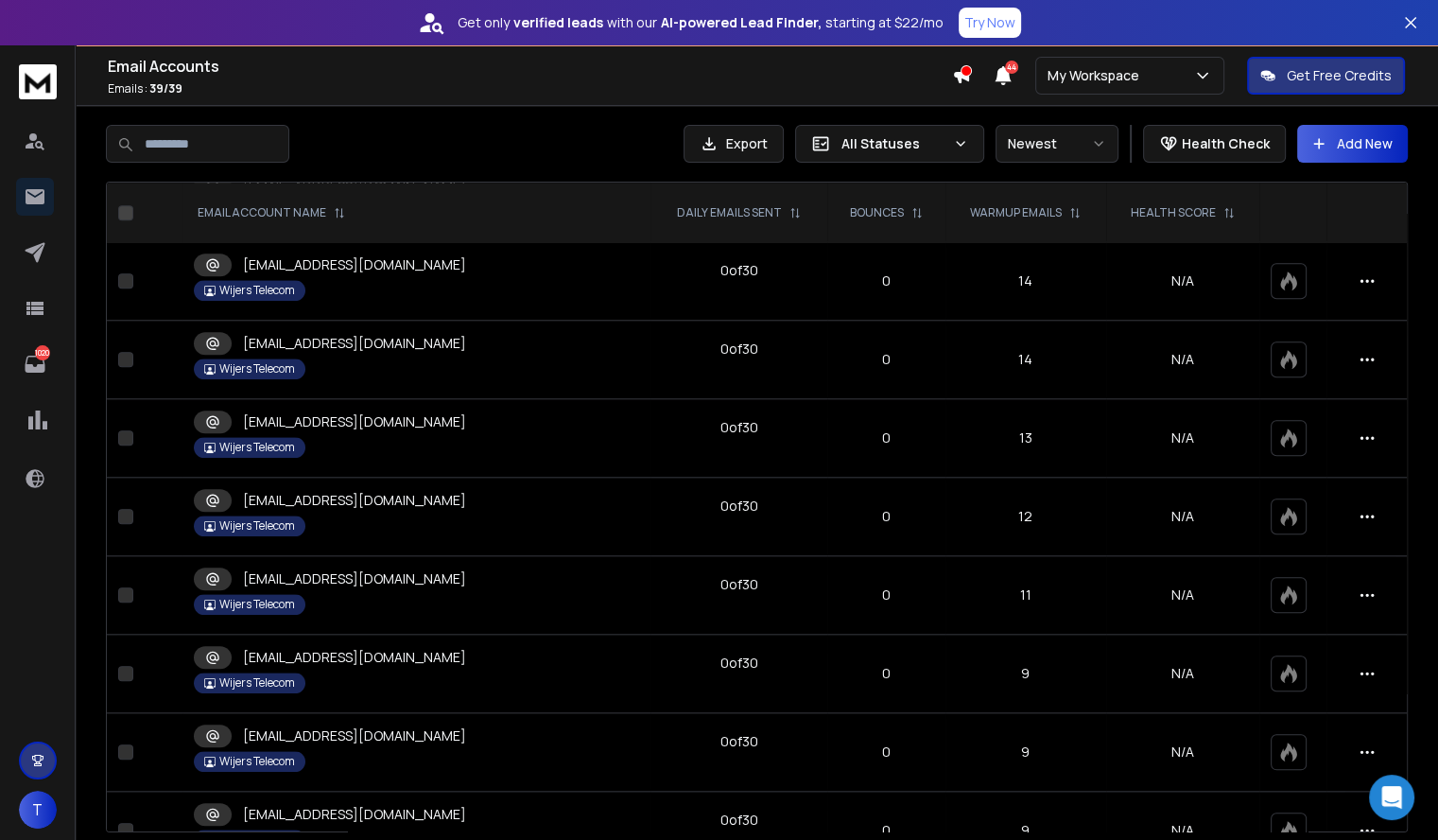
click at [362, 805] on p "[EMAIL_ADDRESS][DOMAIN_NAME]" at bounding box center [354, 814] width 223 height 19
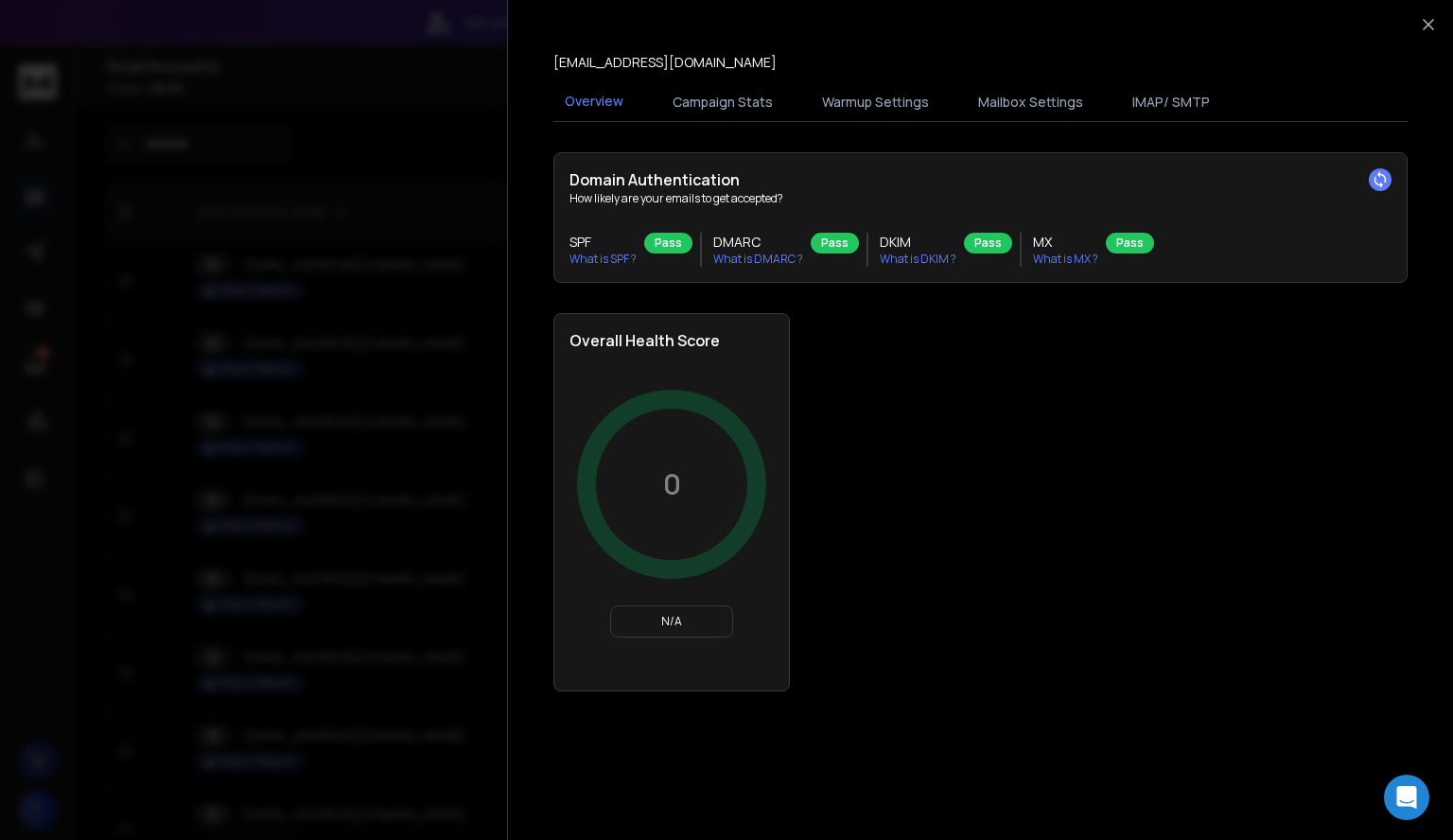
click at [1194, 87] on button "IMAP/ SMTP" at bounding box center [1171, 101] width 101 height 41
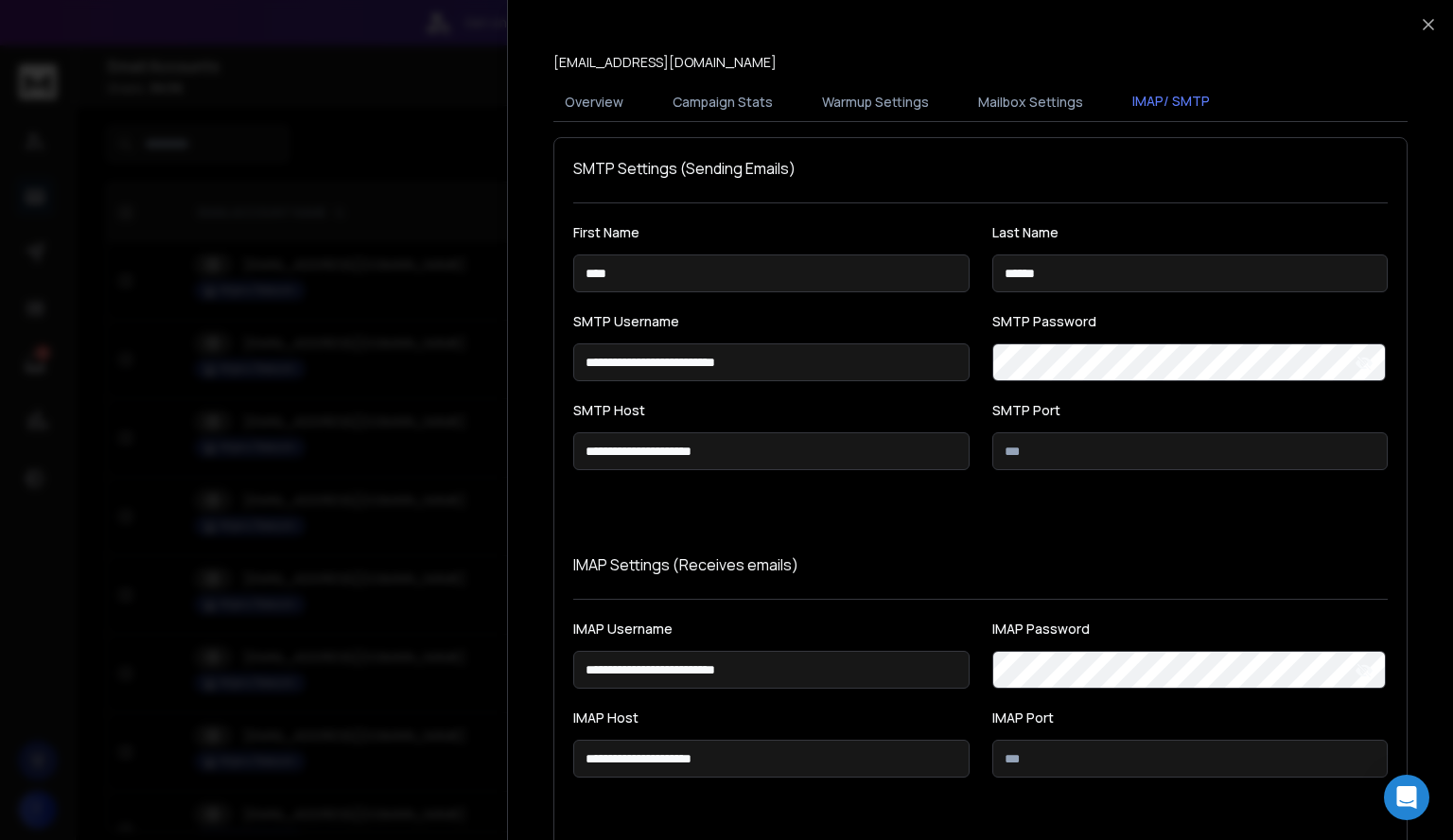
click at [822, 353] on div "**********" at bounding box center [980, 347] width 815 height 66
click at [884, 669] on div "**********" at bounding box center [980, 654] width 815 height 66
click at [988, 558] on p "IMAP Settings (Receives emails)" at bounding box center [980, 564] width 815 height 23
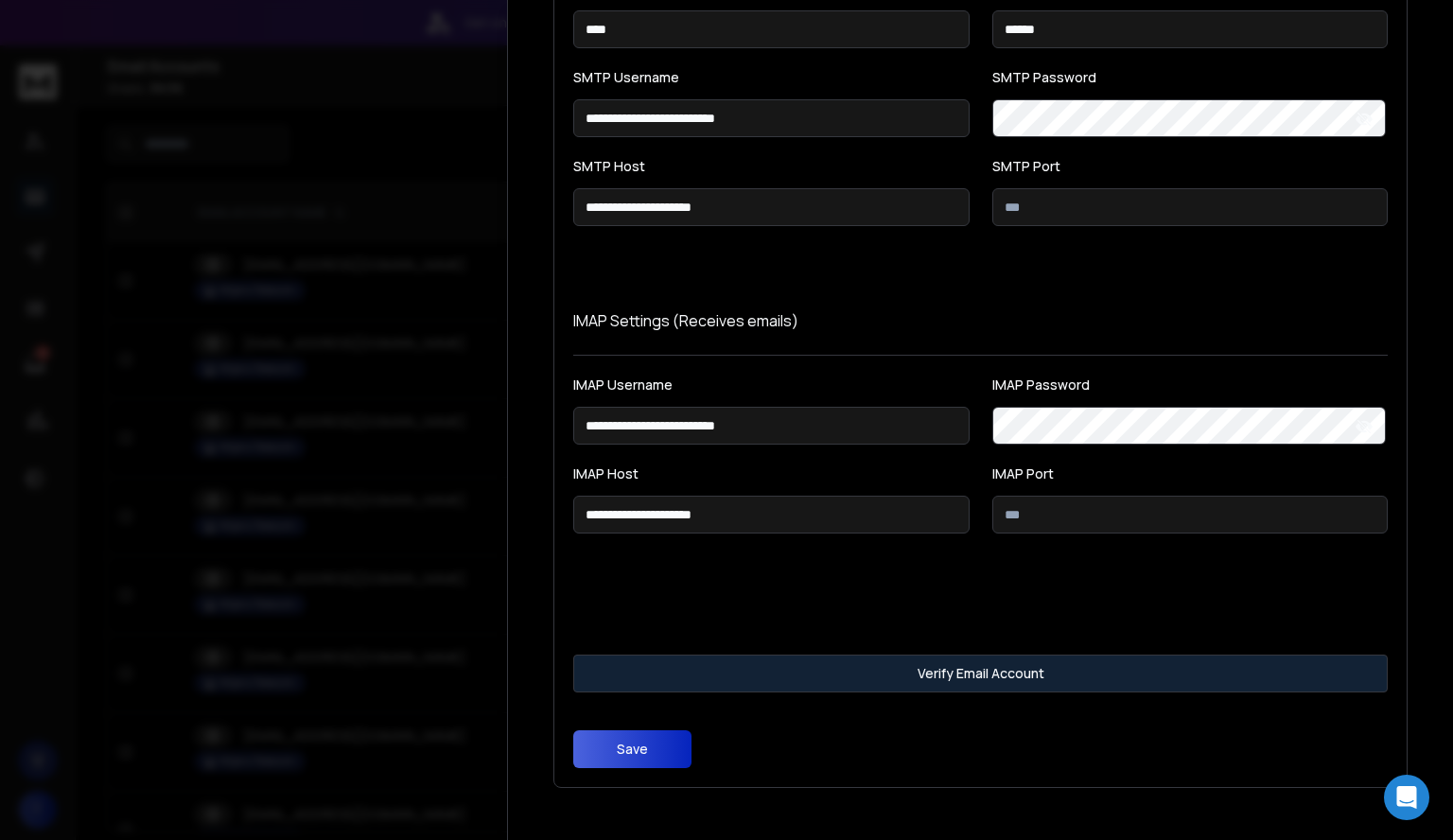
click at [905, 662] on button "Verify Email Account" at bounding box center [980, 674] width 815 height 38
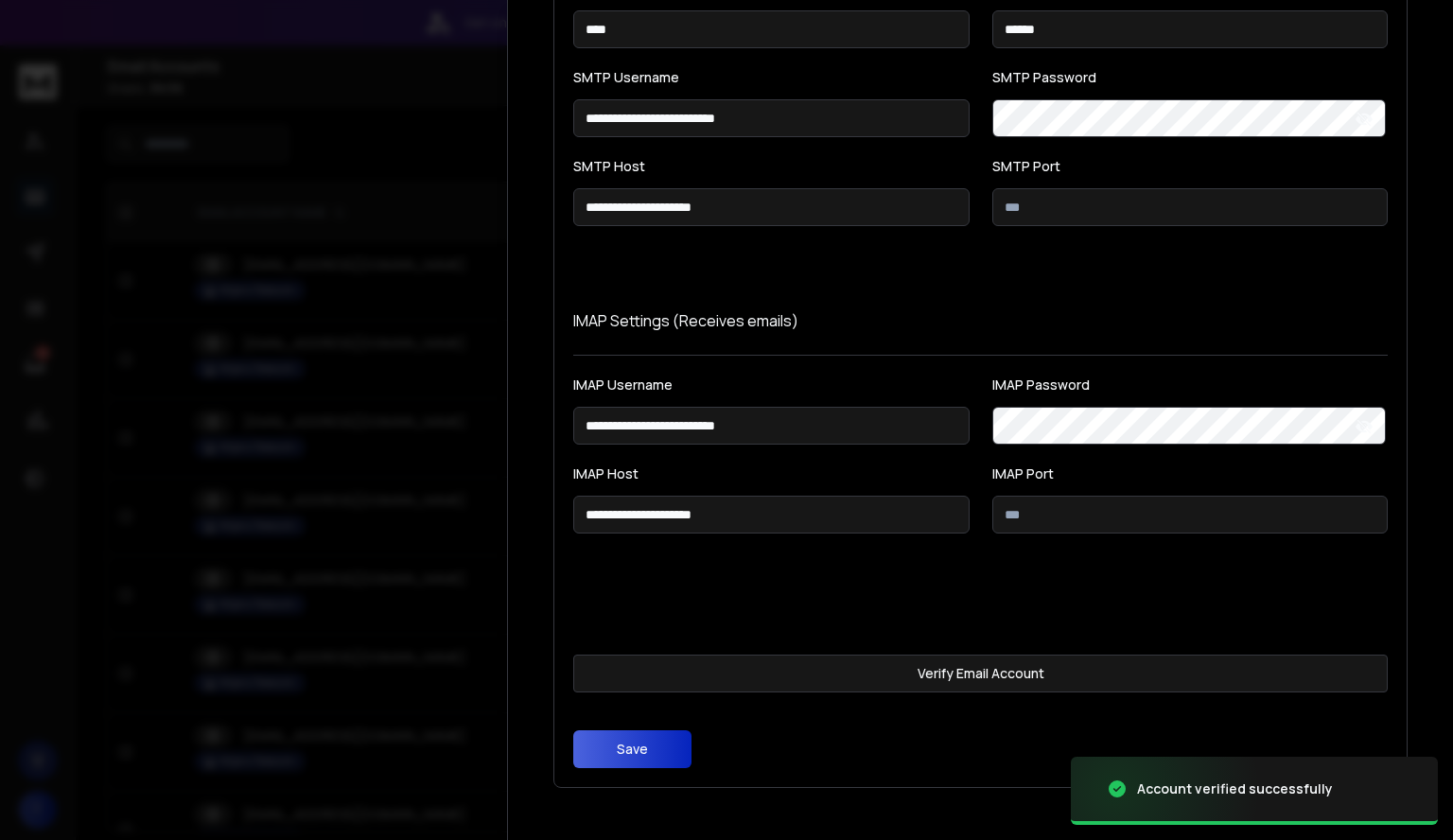
click at [655, 742] on button "Save" at bounding box center [633, 749] width 119 height 38
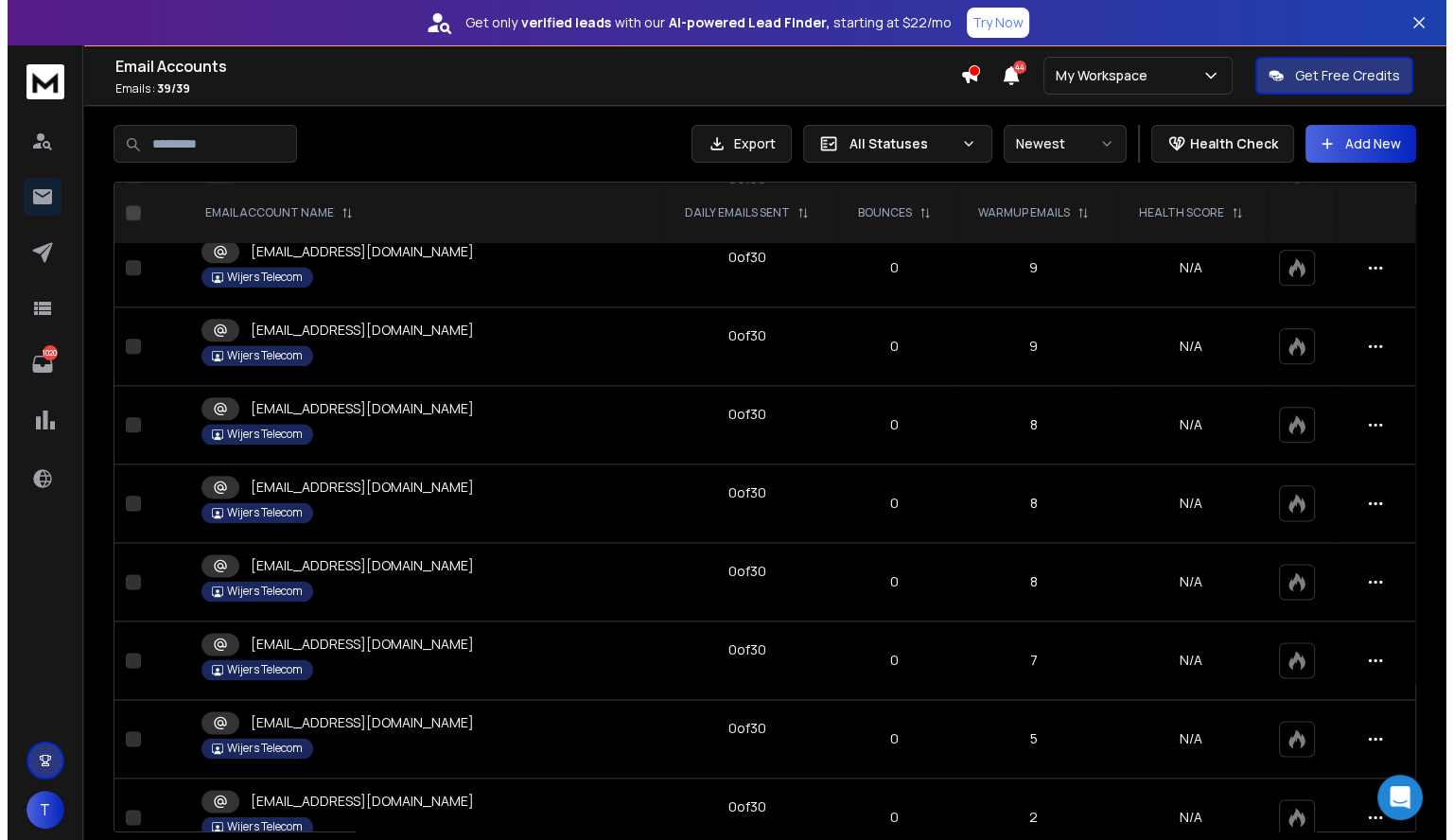
scroll to position [2287, 0]
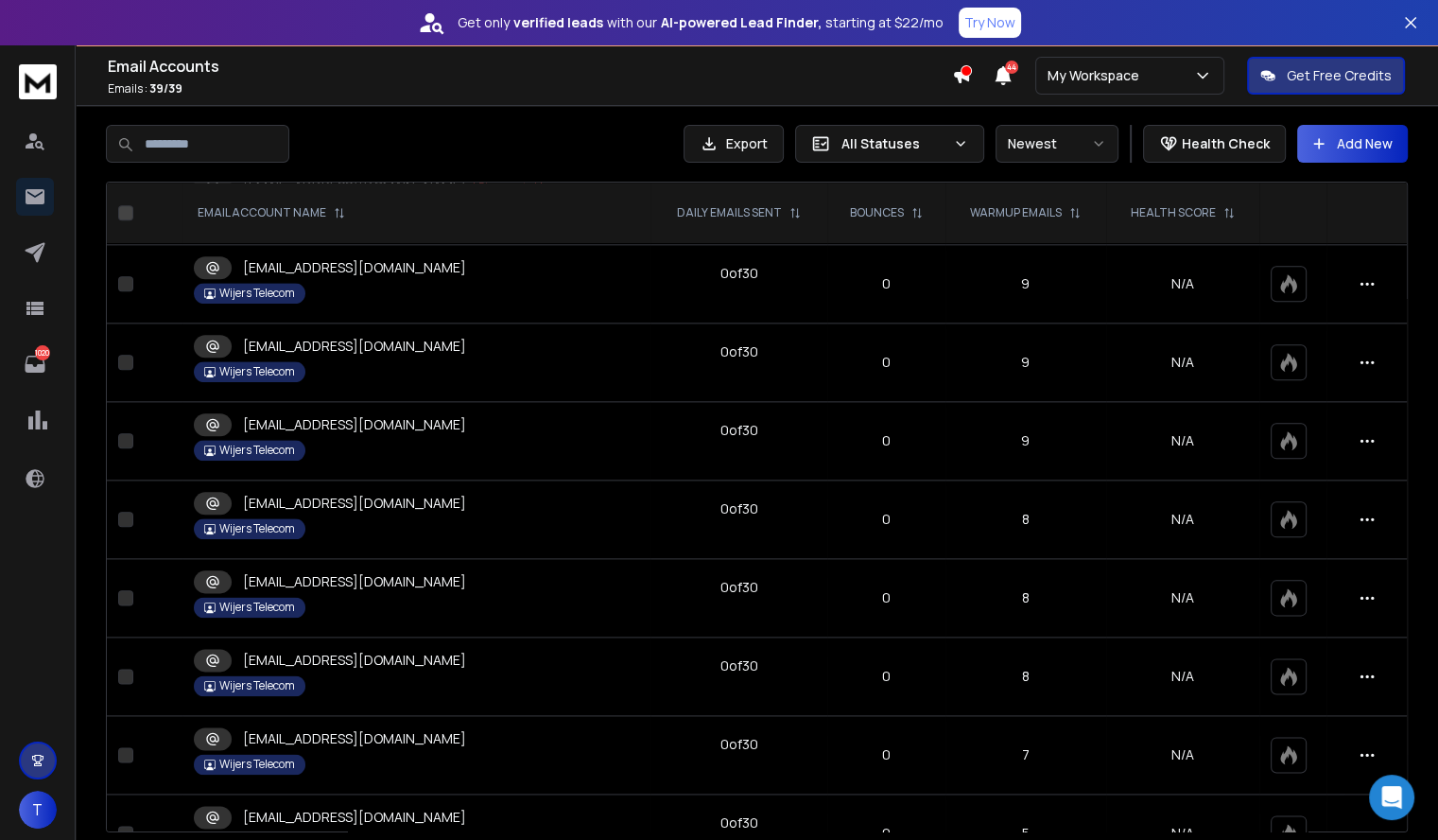
click at [358, 494] on p "[EMAIL_ADDRESS][DOMAIN_NAME]" at bounding box center [354, 503] width 223 height 19
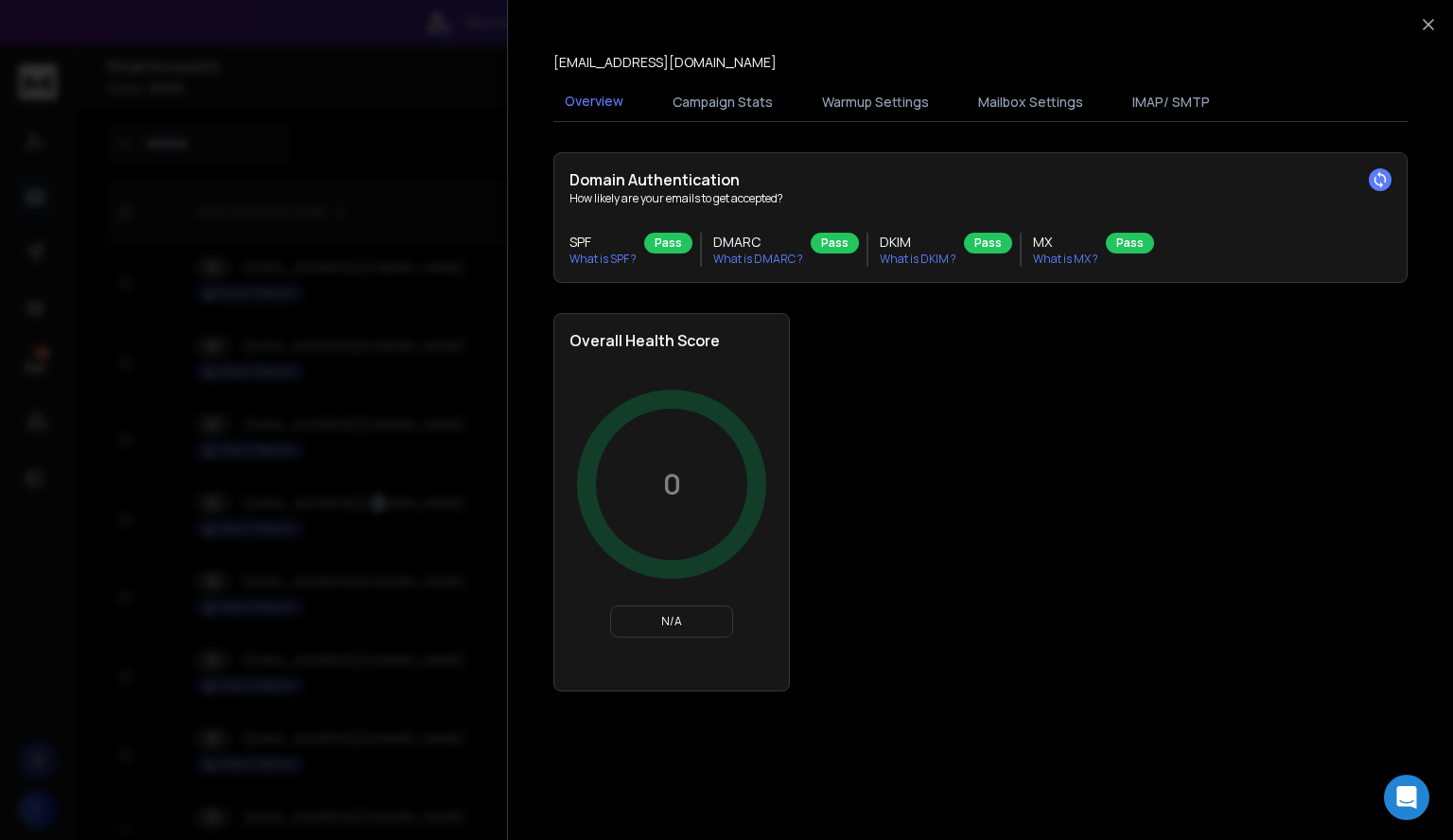
click at [1181, 87] on button "IMAP/ SMTP" at bounding box center [1171, 101] width 101 height 41
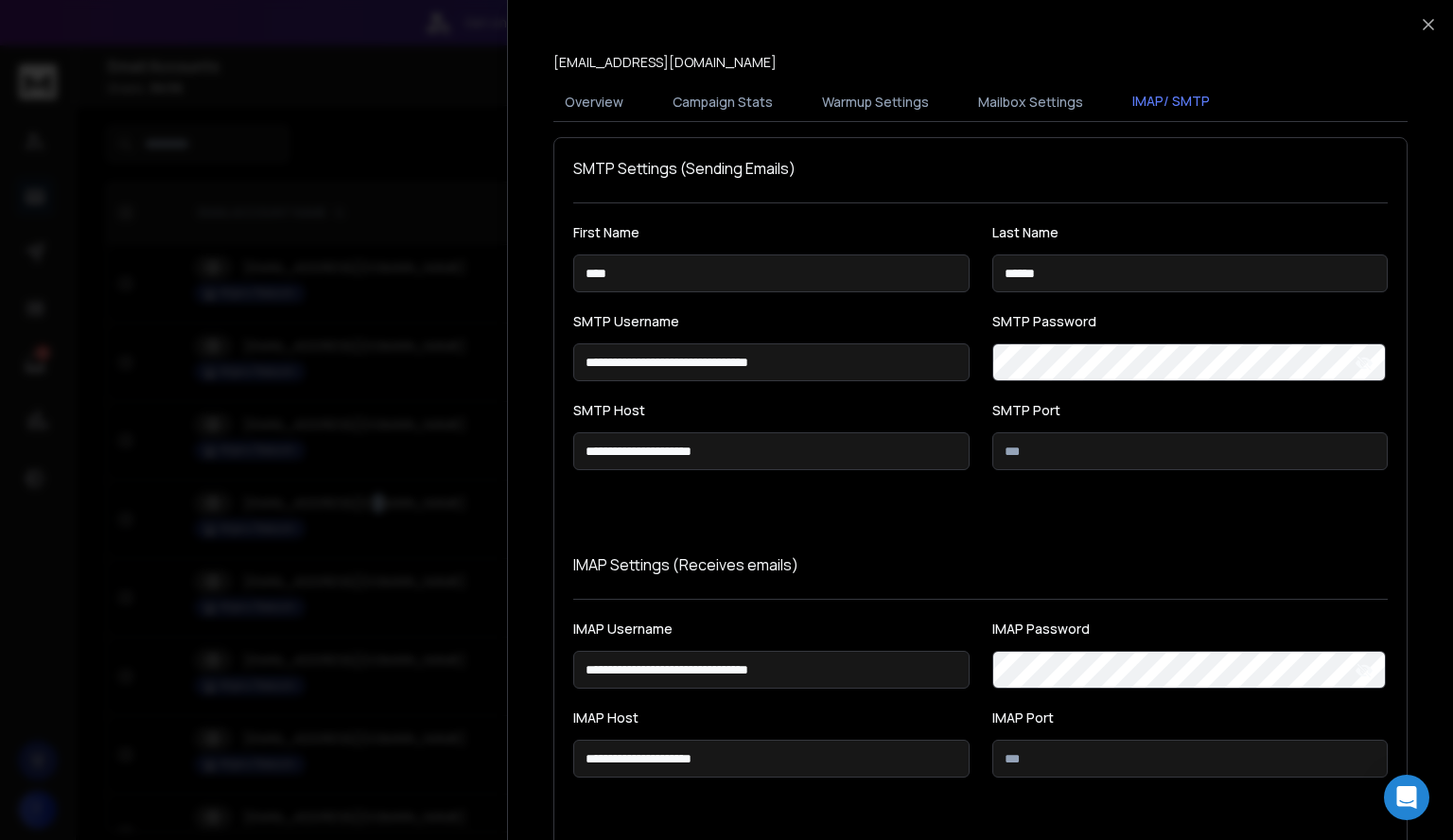
click at [860, 338] on div "**********" at bounding box center [980, 347] width 815 height 66
click at [924, 650] on div "**********" at bounding box center [980, 654] width 815 height 66
click at [833, 499] on form "**********" at bounding box center [980, 608] width 815 height 808
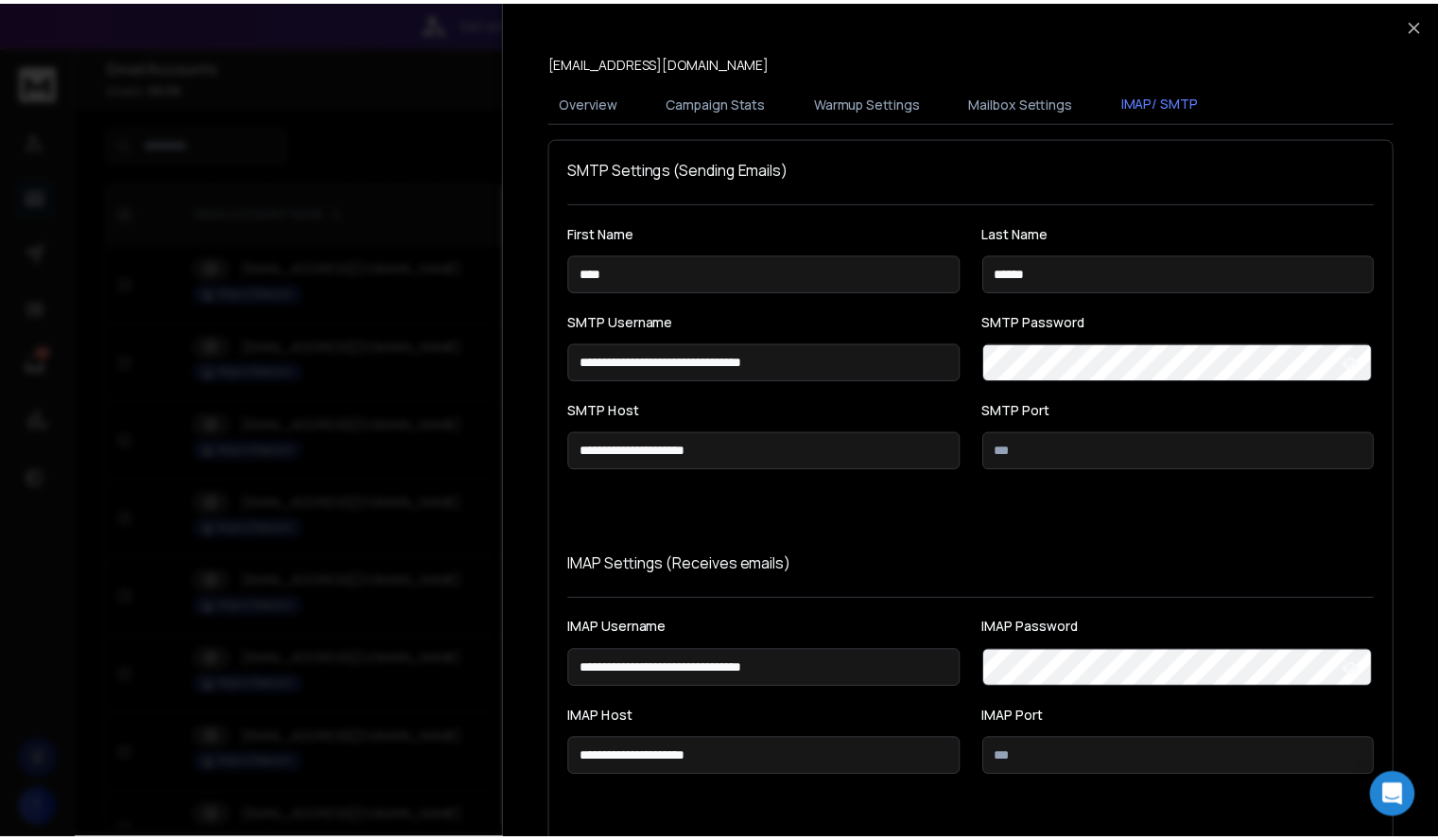
scroll to position [244, 0]
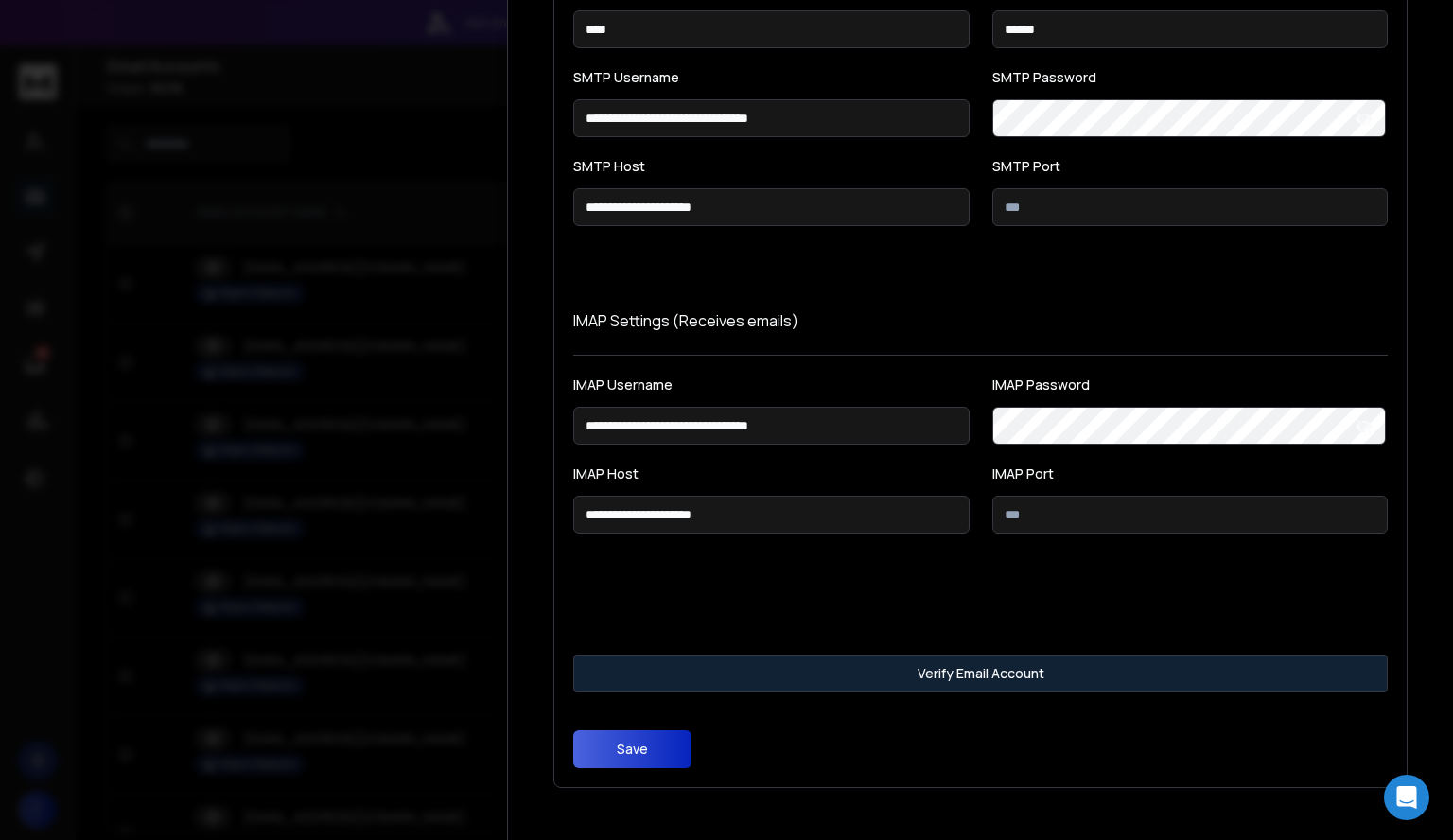
click at [895, 667] on button "Verify Email Account" at bounding box center [980, 674] width 815 height 38
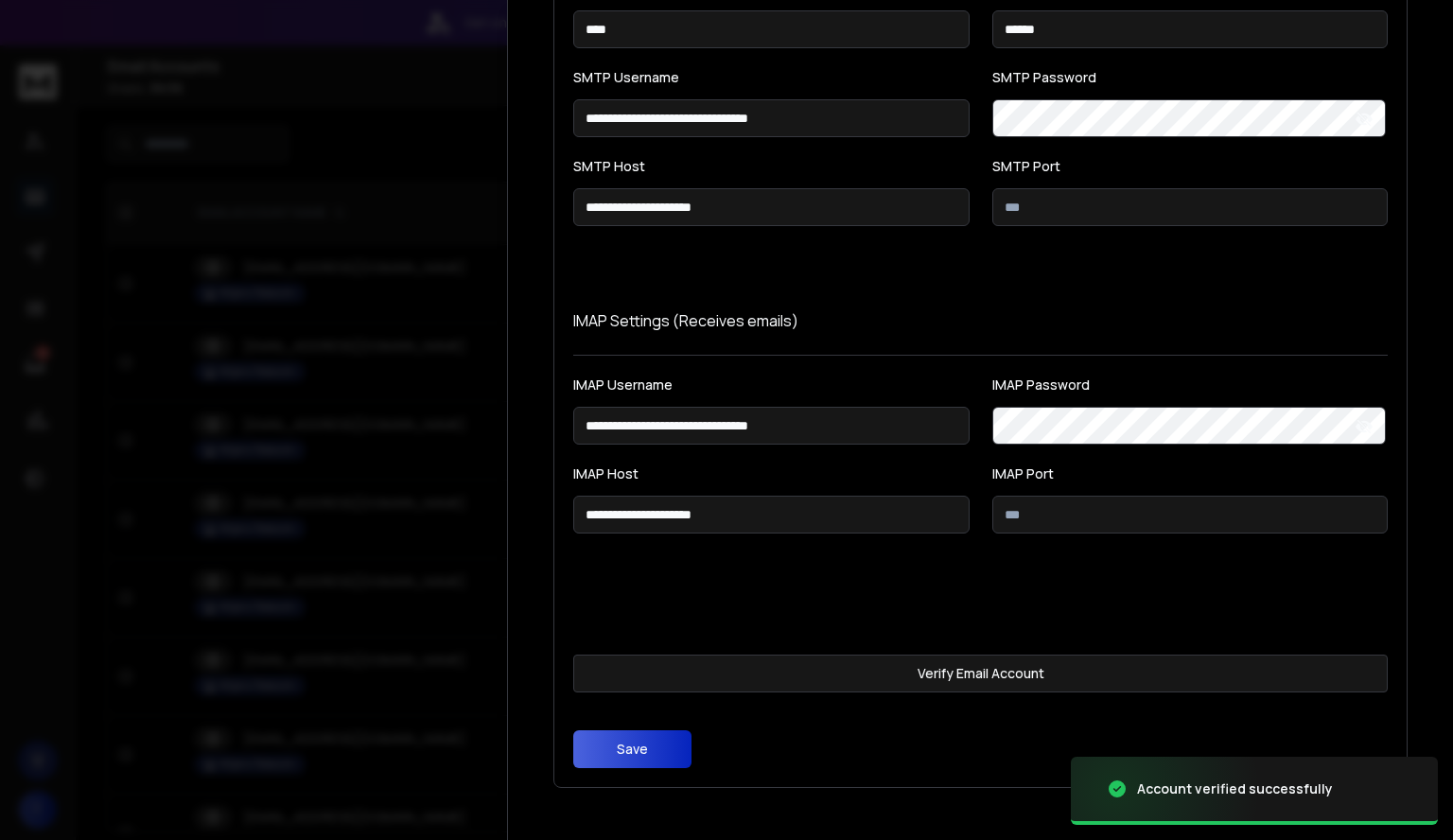
click at [657, 753] on button "Save" at bounding box center [633, 749] width 119 height 38
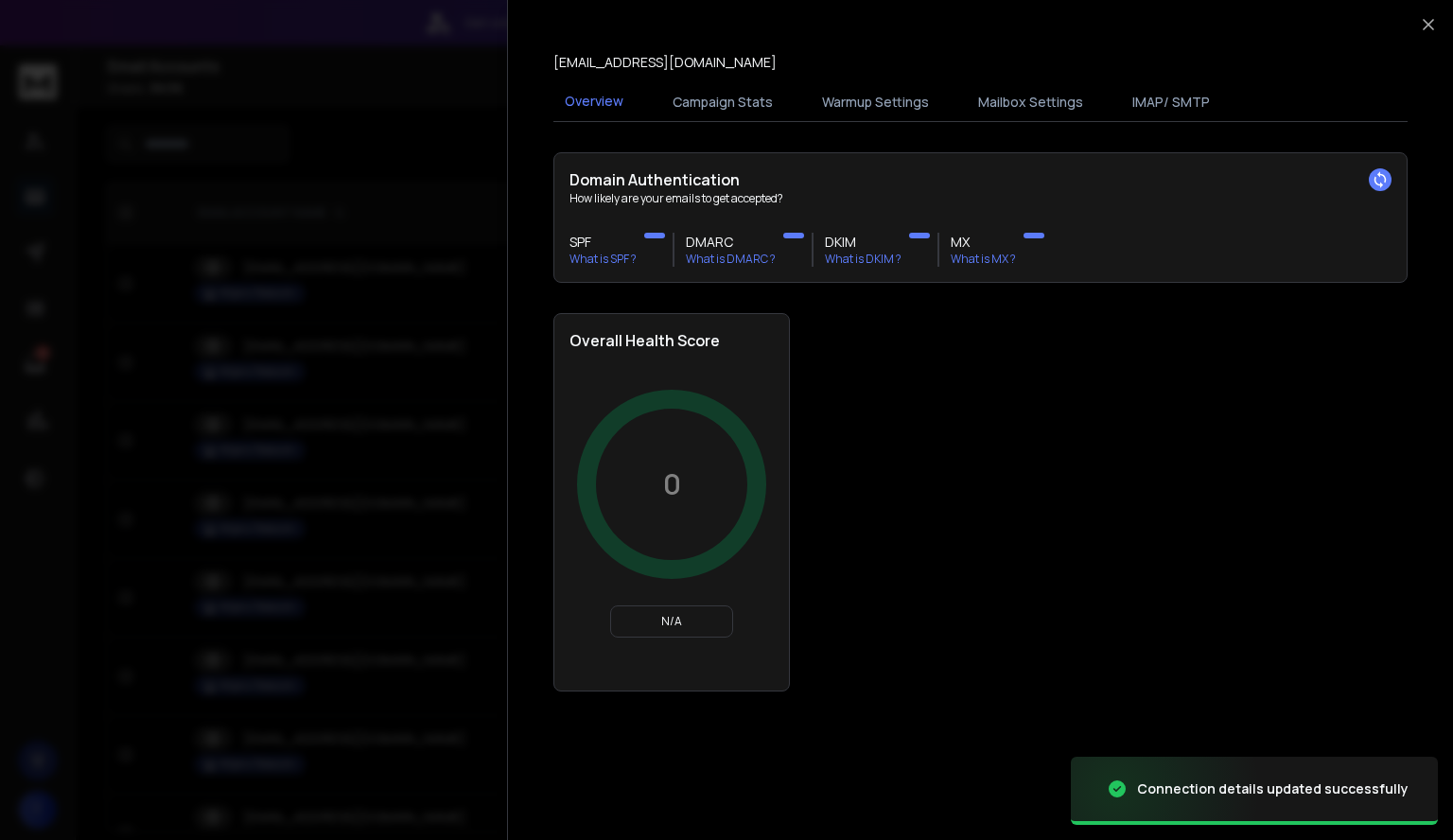
scroll to position [0, 0]
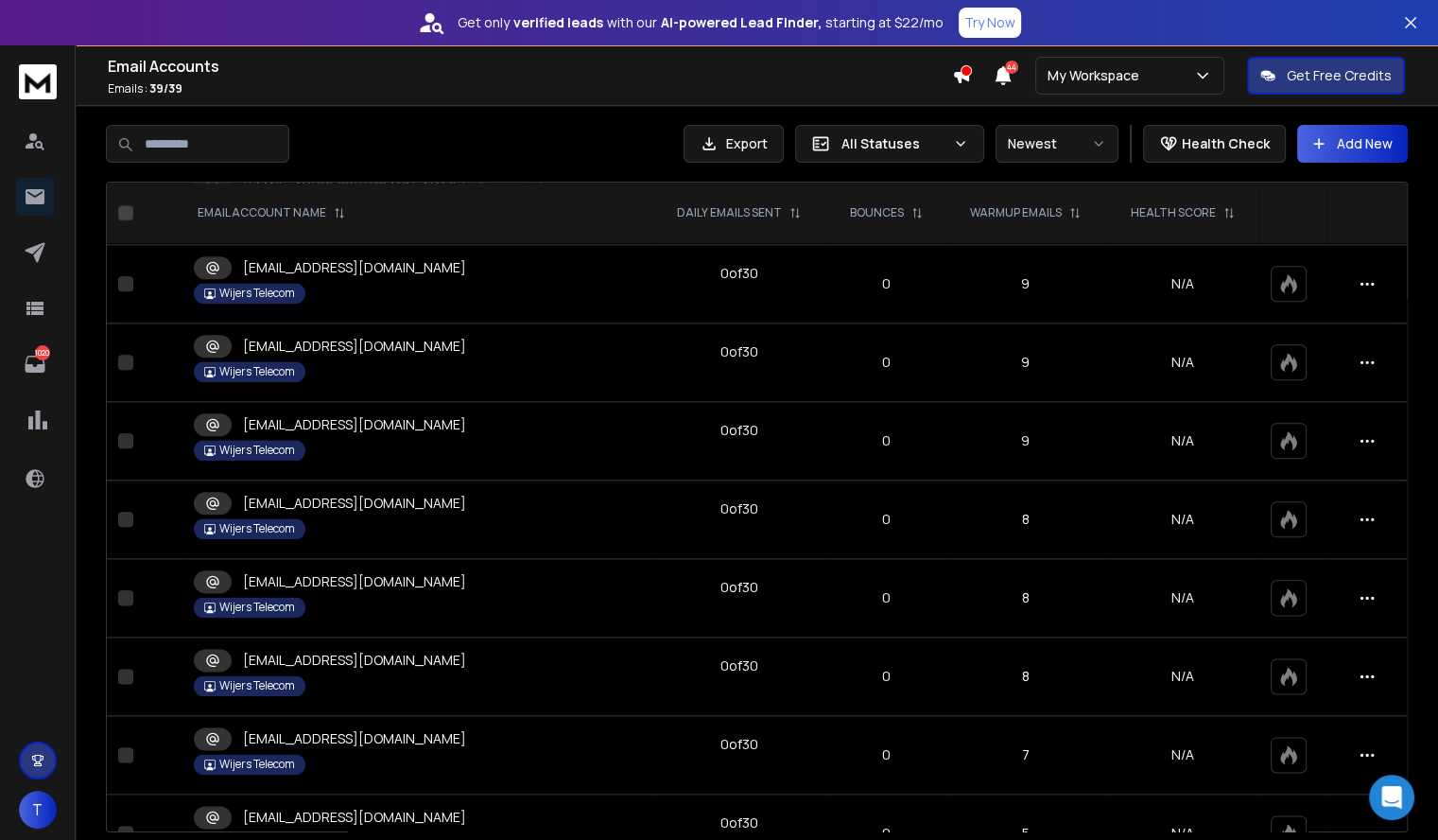
click at [400, 572] on p "[EMAIL_ADDRESS][DOMAIN_NAME]" at bounding box center [354, 582] width 223 height 19
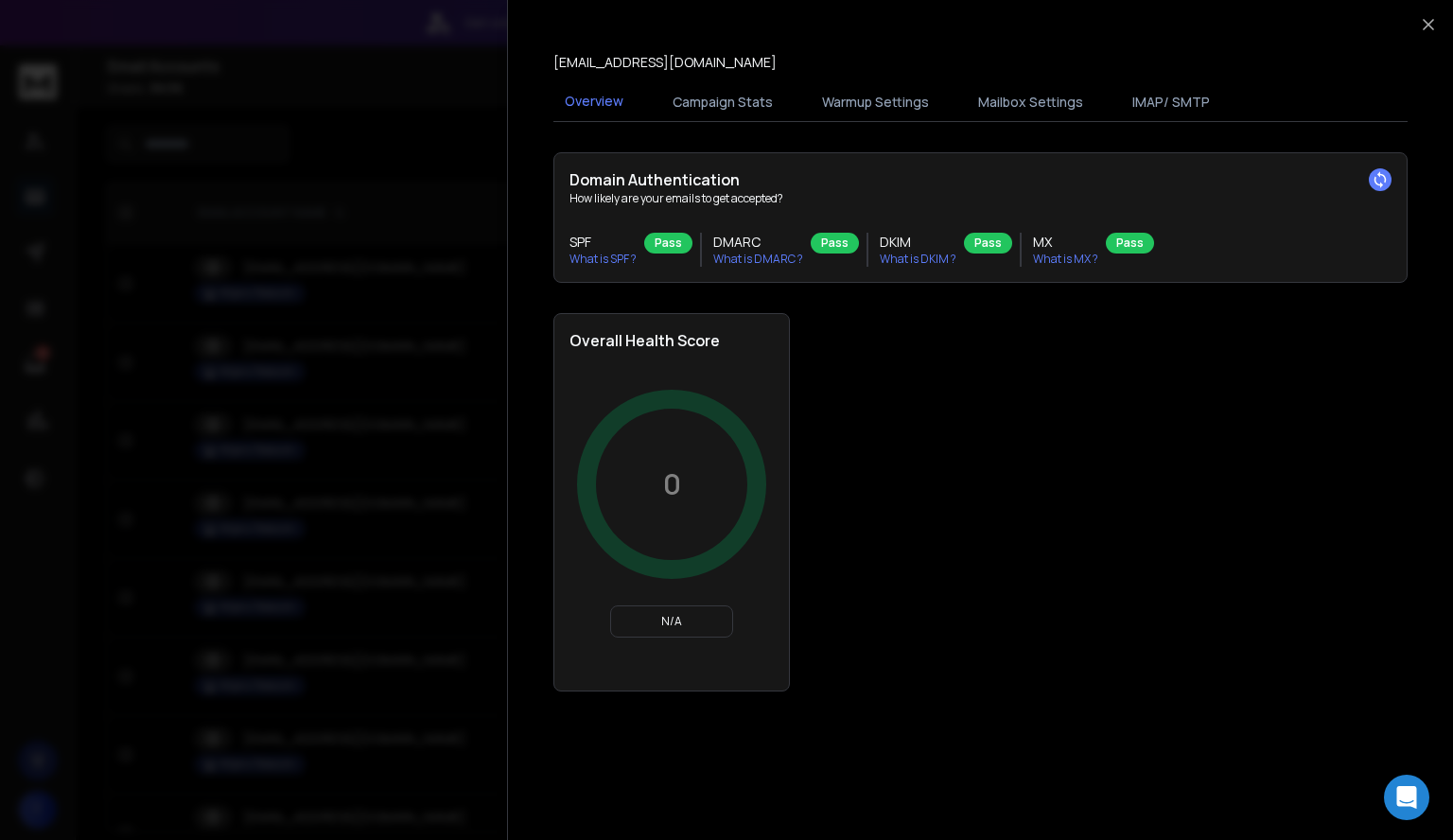
click at [1191, 94] on button "IMAP/ SMTP" at bounding box center [1171, 101] width 101 height 41
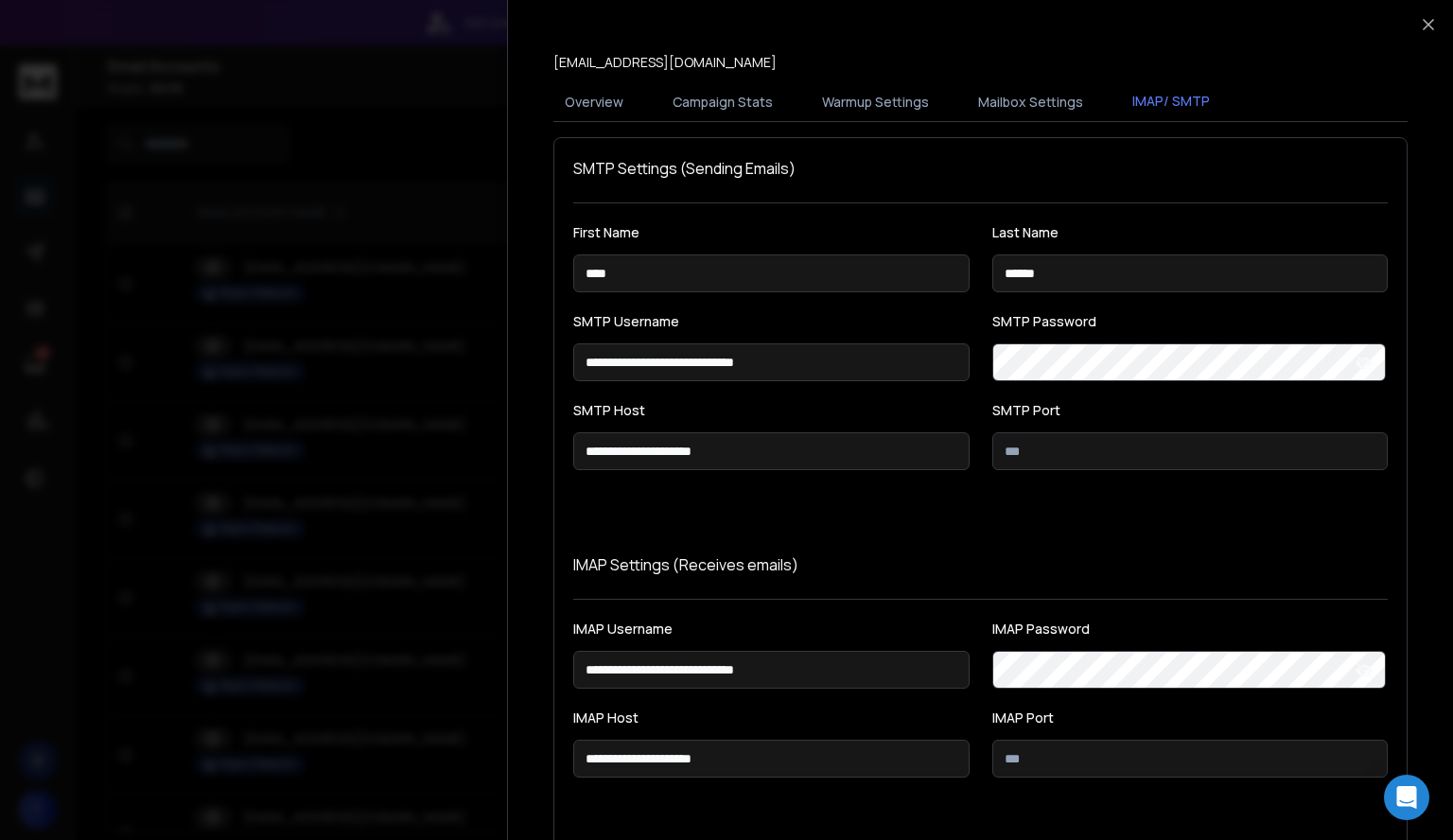
click at [879, 365] on div "**********" at bounding box center [980, 347] width 815 height 66
click at [833, 659] on div "**********" at bounding box center [980, 654] width 815 height 66
click at [1091, 529] on form "**********" at bounding box center [980, 608] width 815 height 808
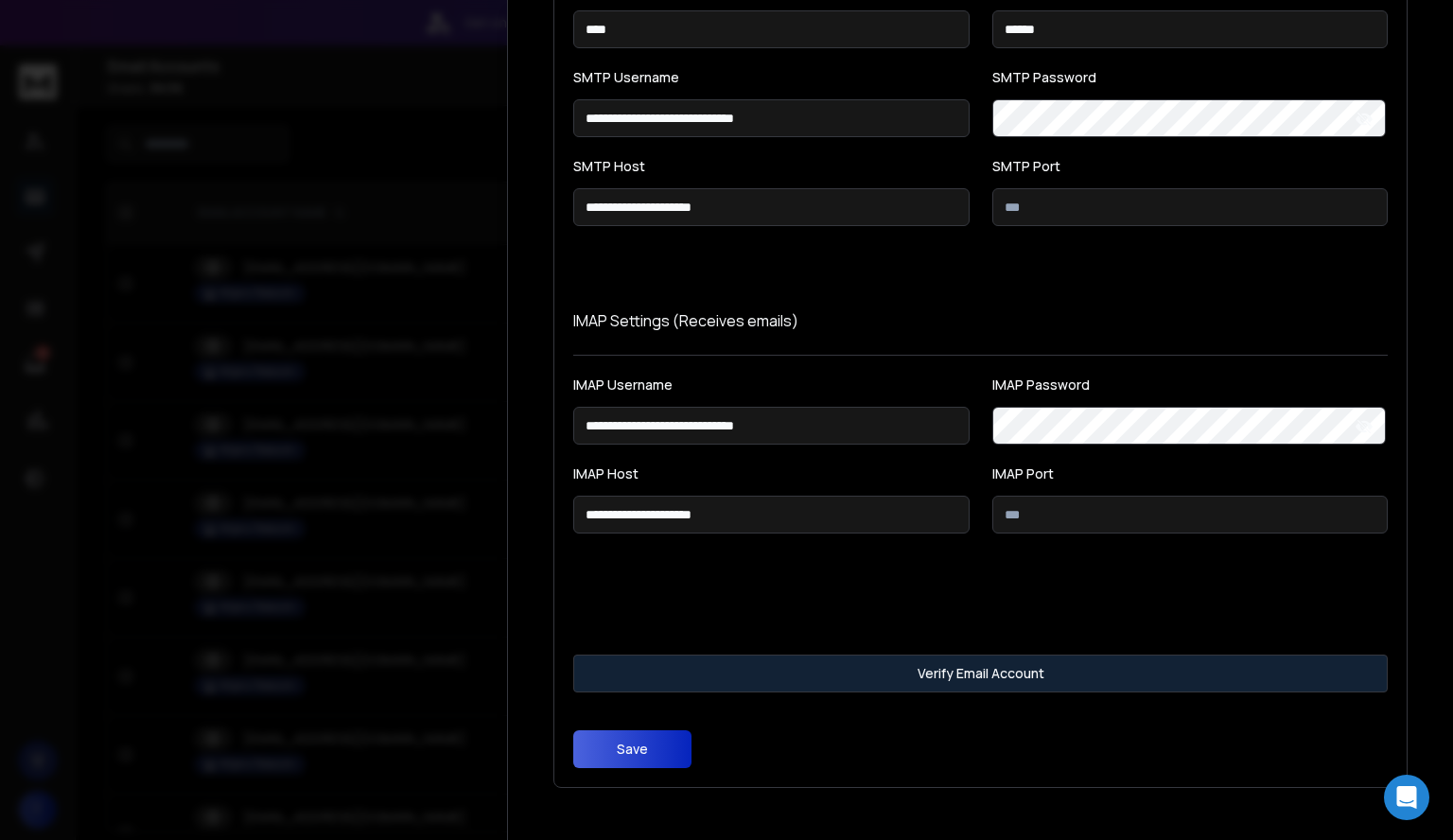
click at [928, 667] on button "Verify Email Account" at bounding box center [980, 674] width 815 height 38
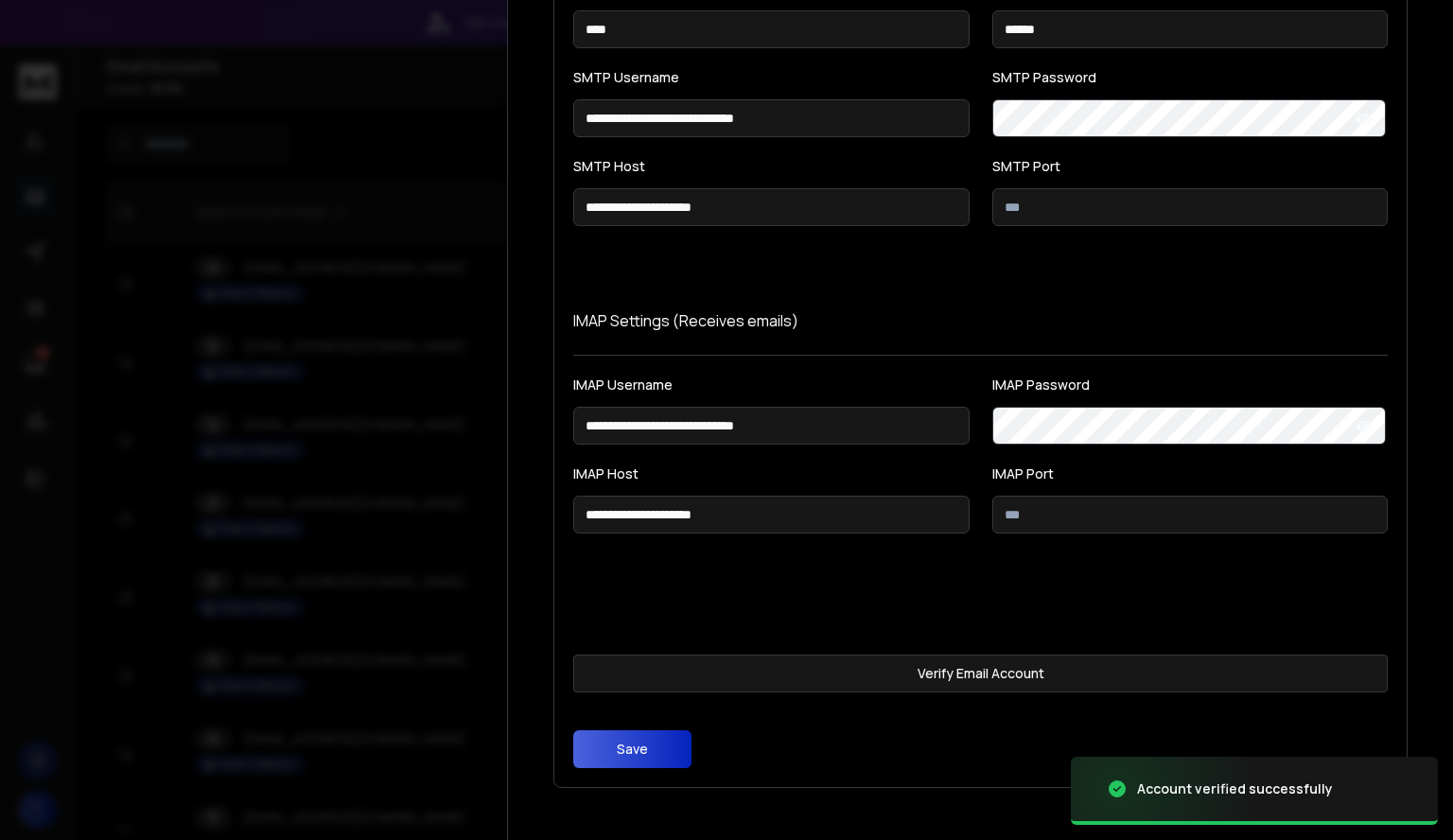
click at [669, 760] on button "Save" at bounding box center [633, 749] width 119 height 38
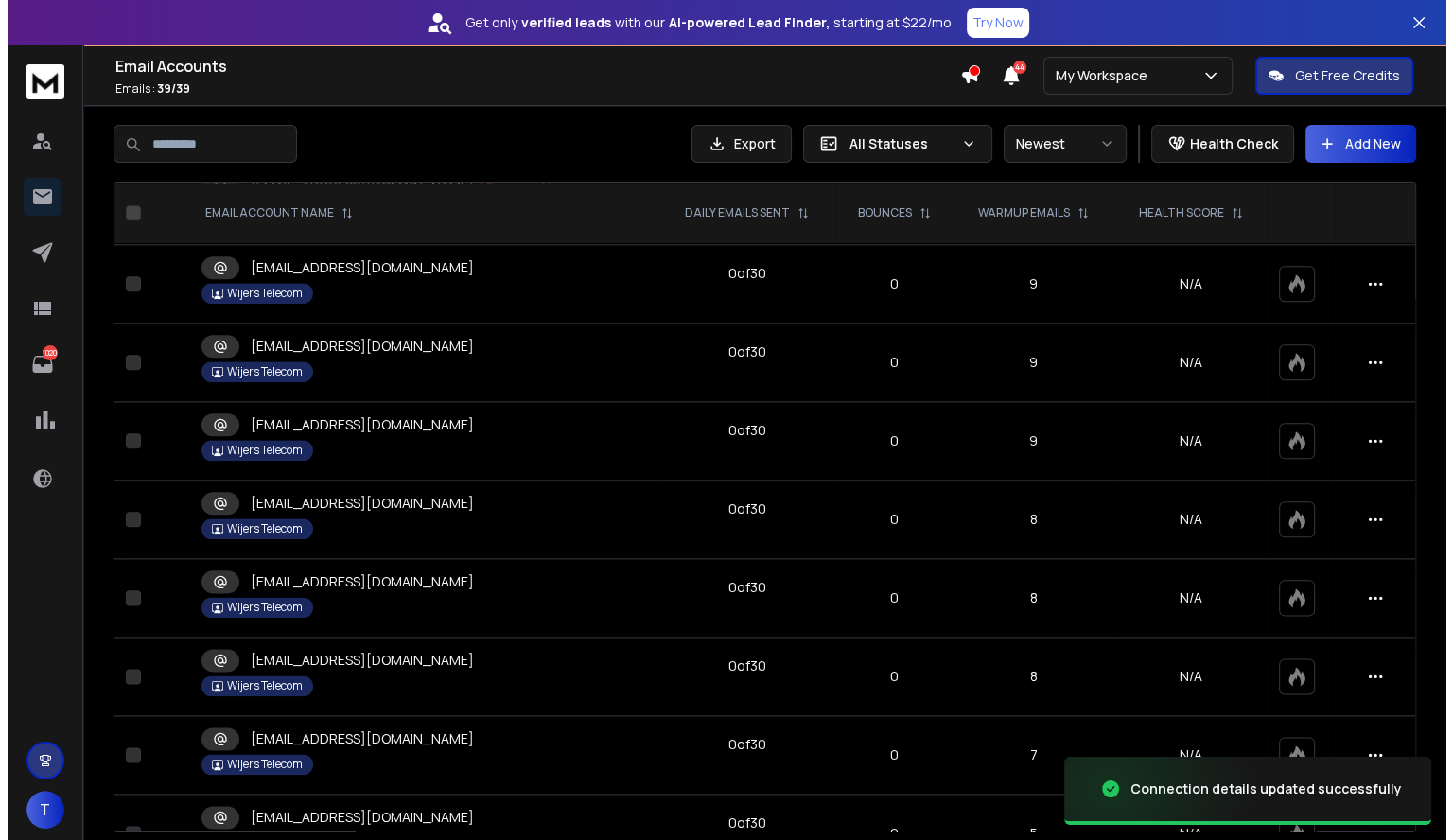
scroll to position [2476, 0]
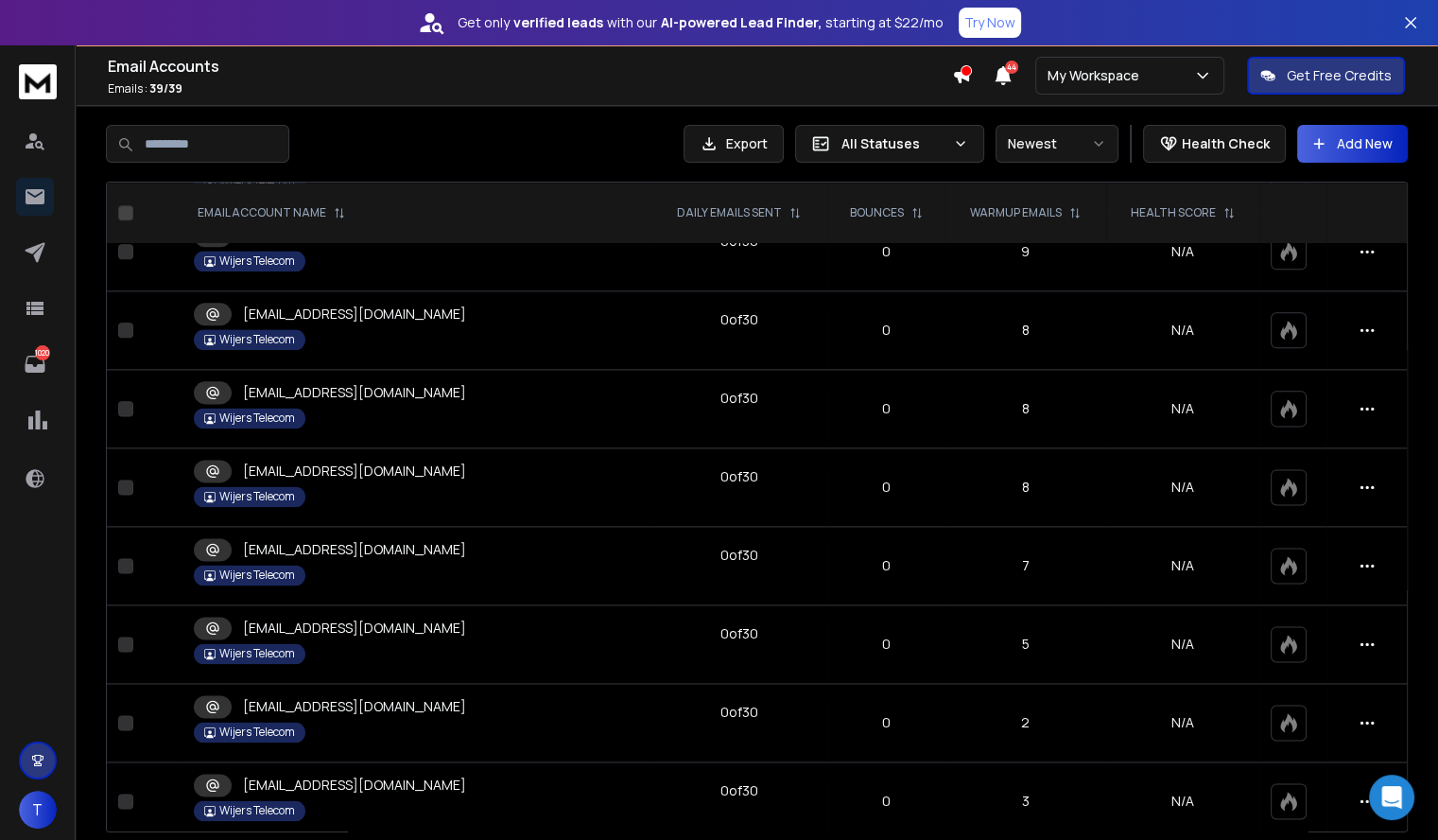
click at [368, 461] on p "[EMAIL_ADDRESS][DOMAIN_NAME]" at bounding box center [354, 471] width 223 height 19
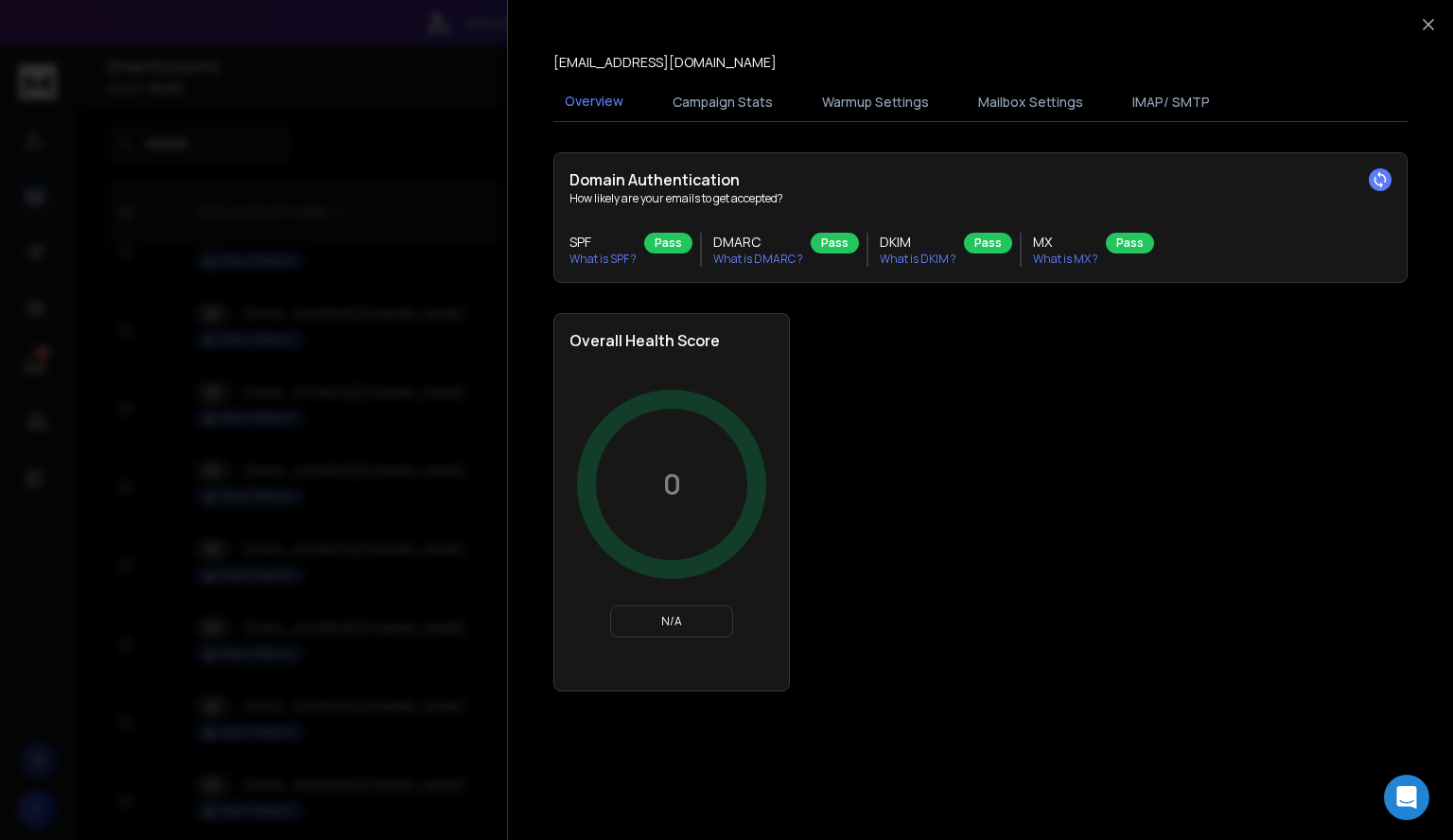
click at [1157, 95] on button "IMAP/ SMTP" at bounding box center [1171, 101] width 101 height 41
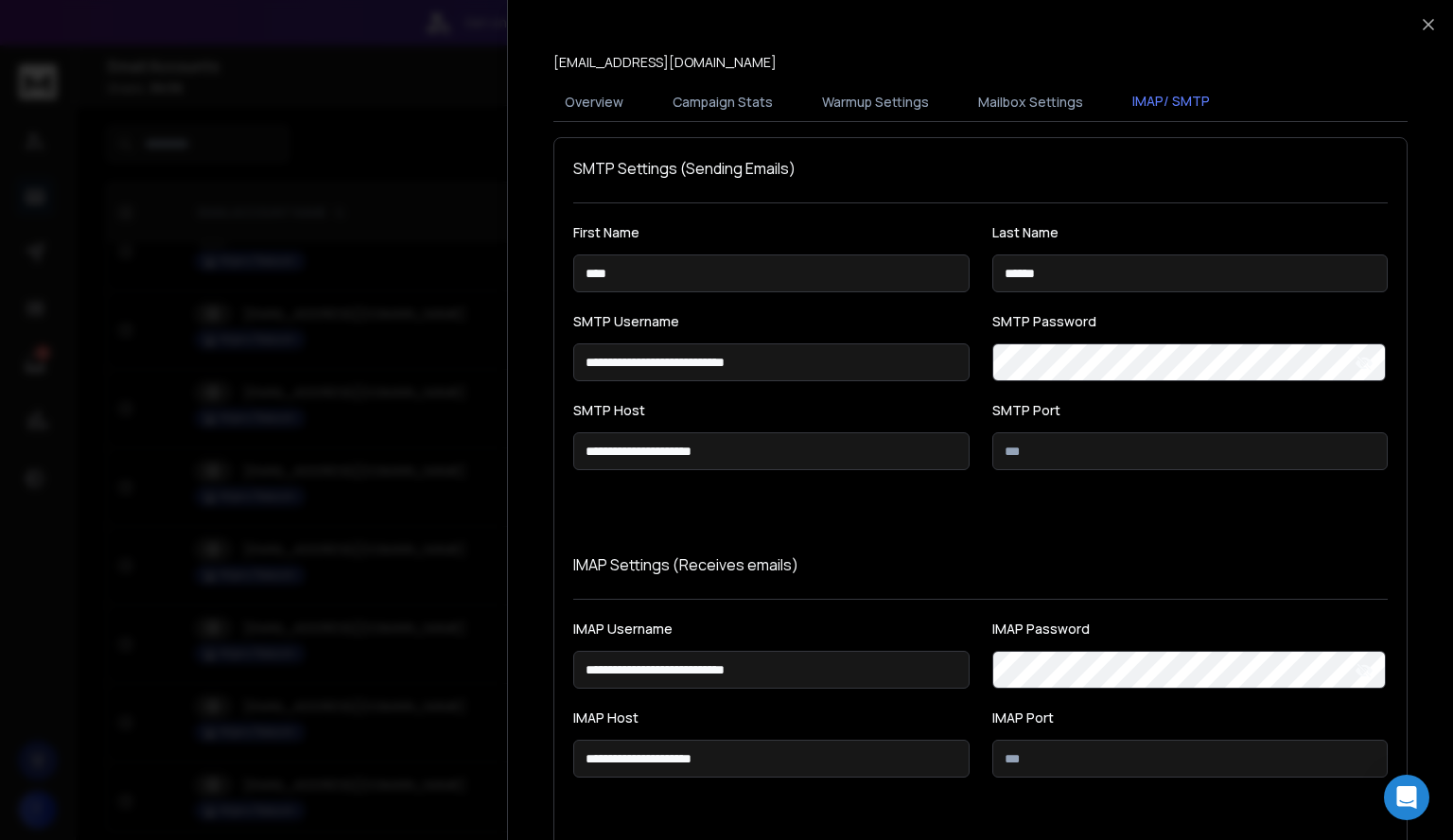
click at [738, 352] on div "**********" at bounding box center [980, 347] width 815 height 66
click at [912, 662] on div "**********" at bounding box center [980, 654] width 815 height 66
click at [1012, 556] on p "IMAP Settings (Receives emails)" at bounding box center [980, 564] width 815 height 23
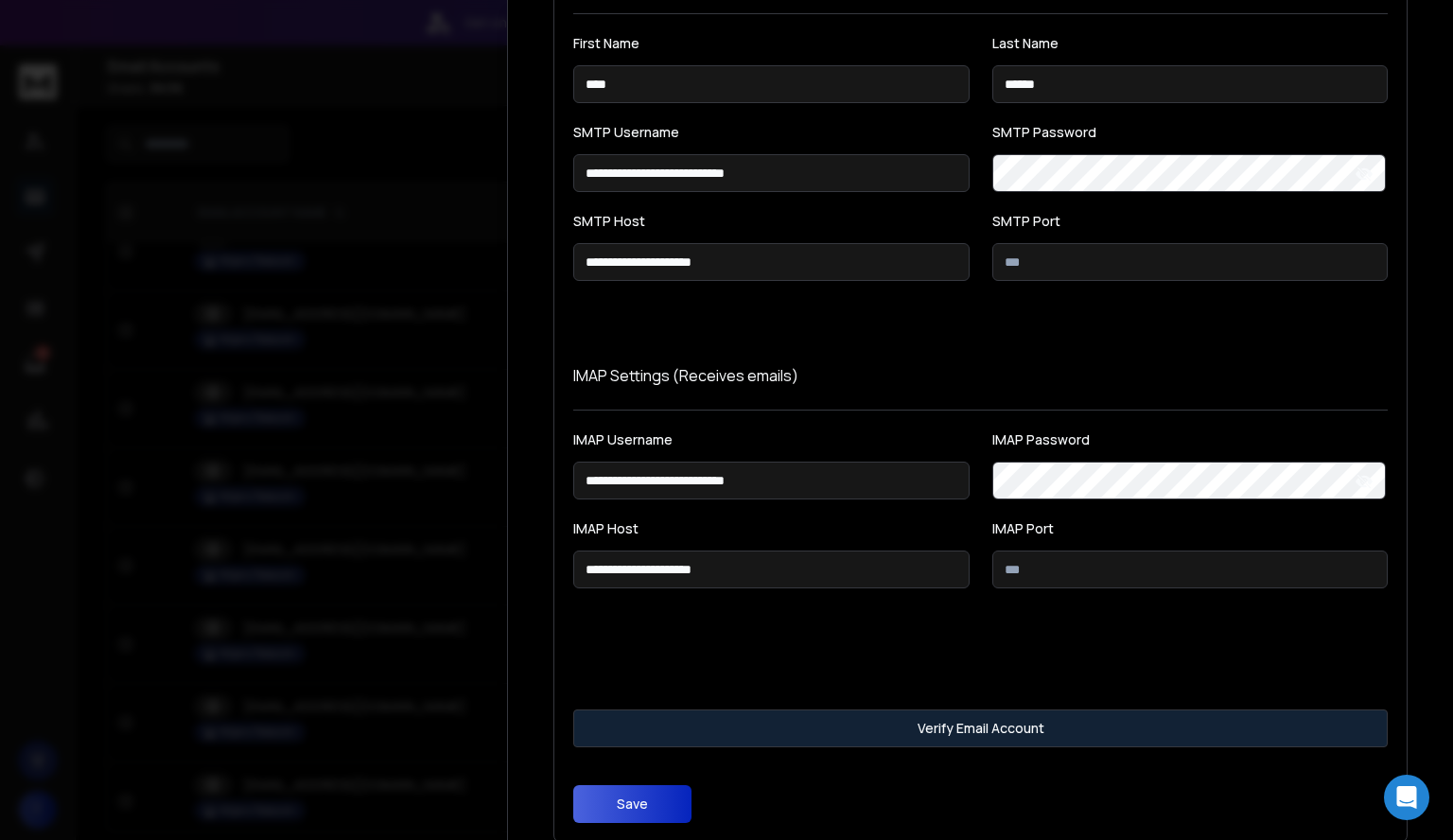
click at [975, 718] on button "Verify Email Account" at bounding box center [980, 728] width 815 height 38
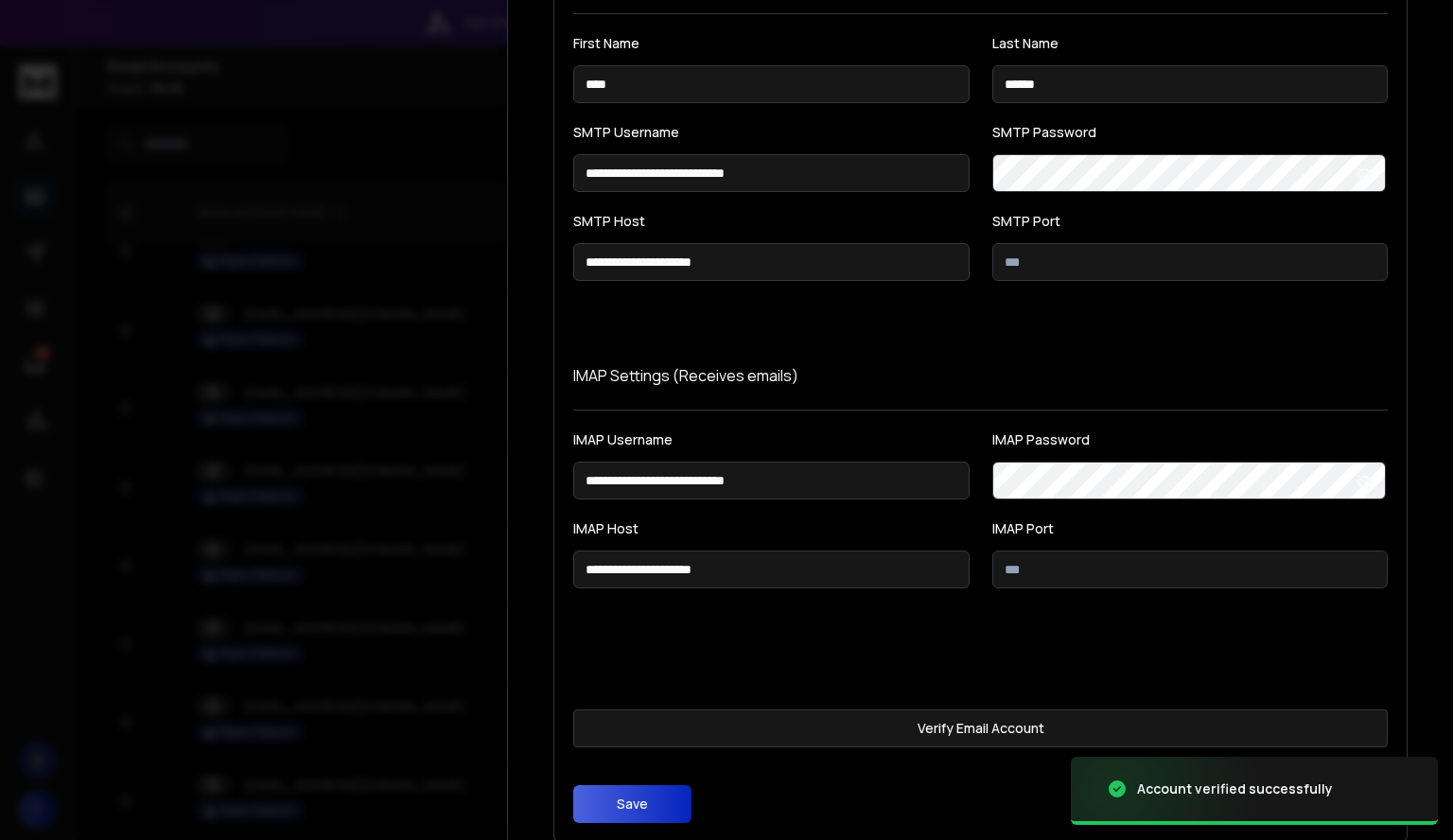
click at [675, 799] on button "Save" at bounding box center [633, 804] width 119 height 38
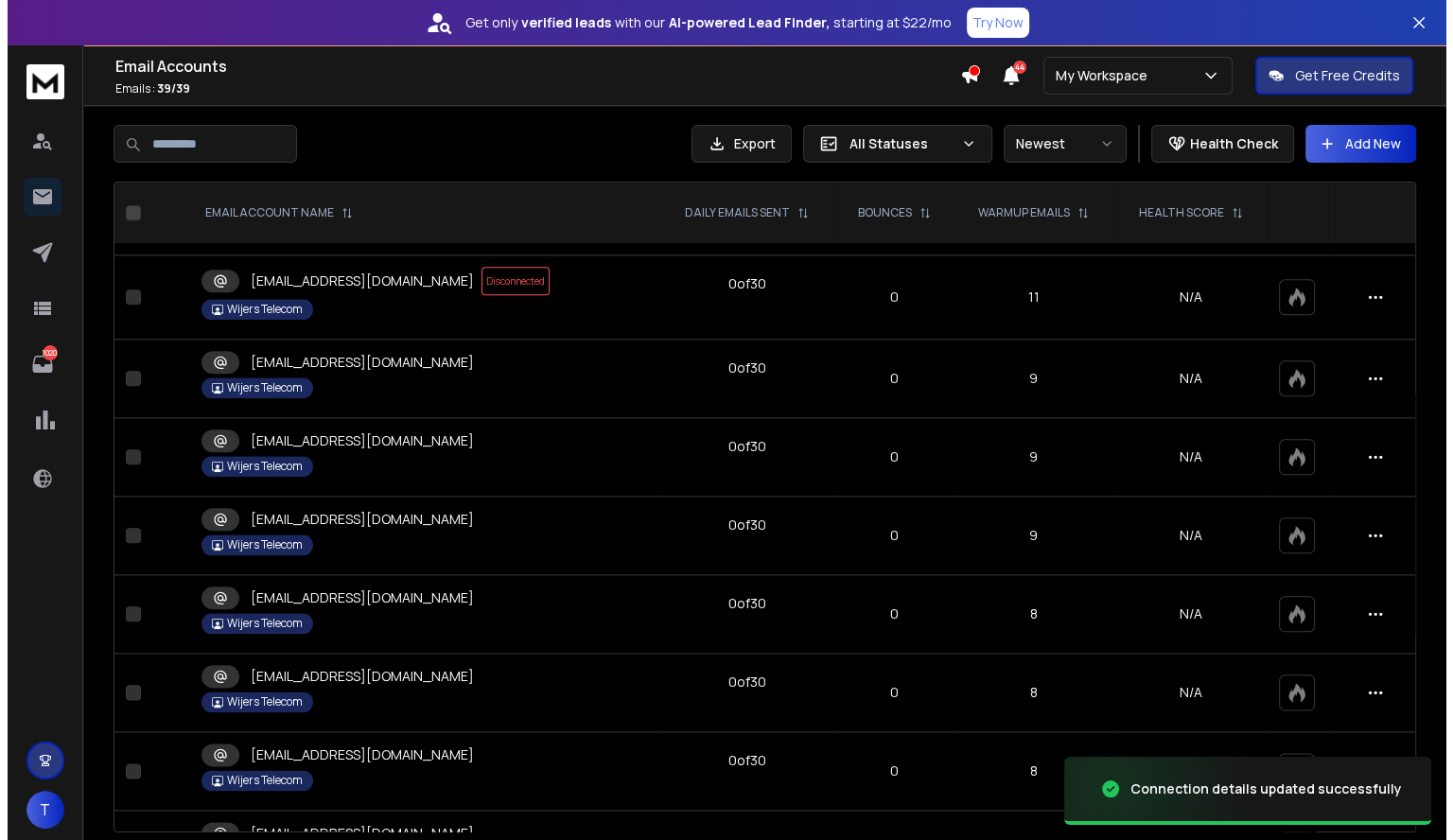
scroll to position [2476, 0]
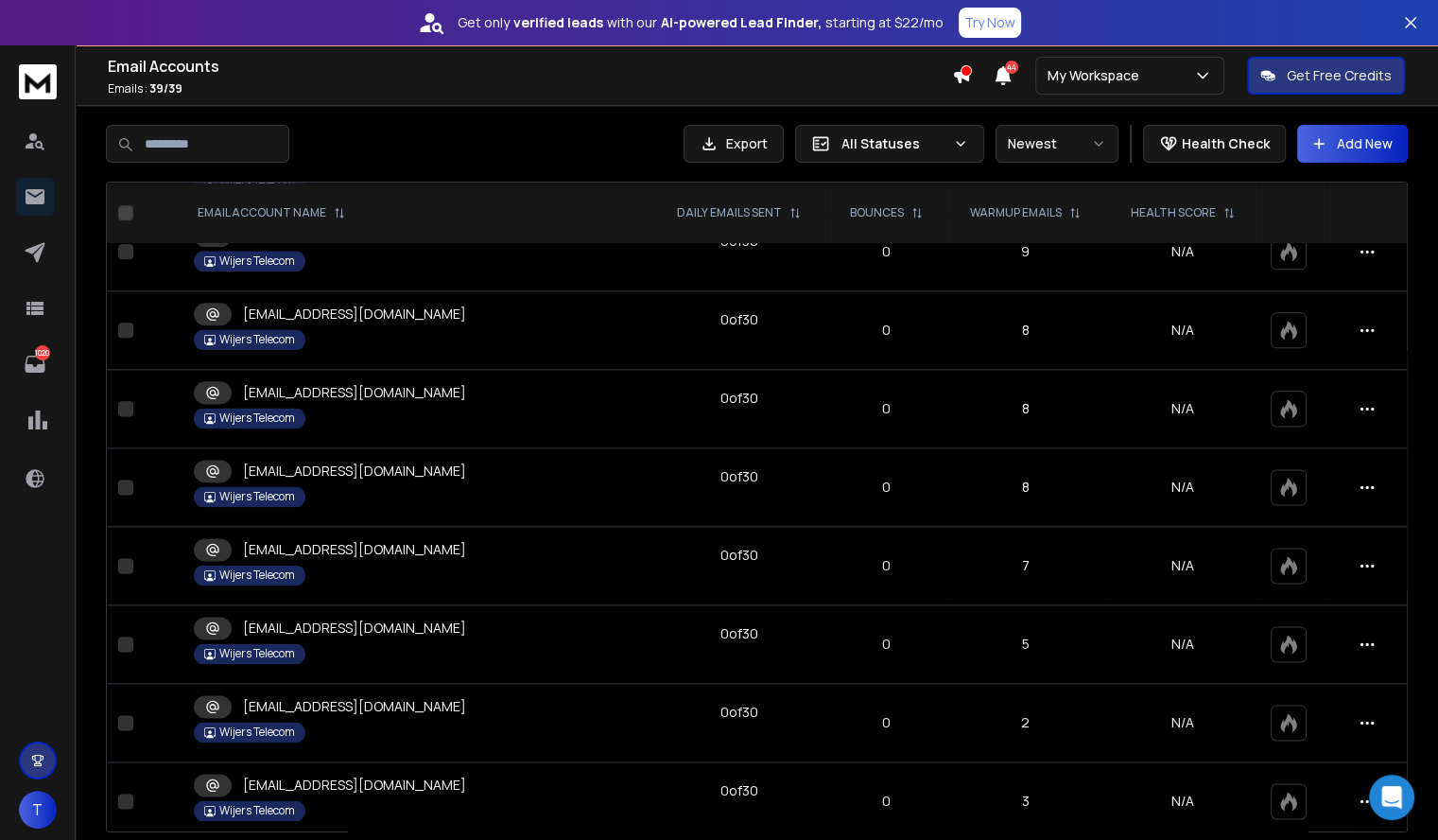
click at [340, 540] on p "[EMAIL_ADDRESS][DOMAIN_NAME]" at bounding box center [354, 549] width 223 height 19
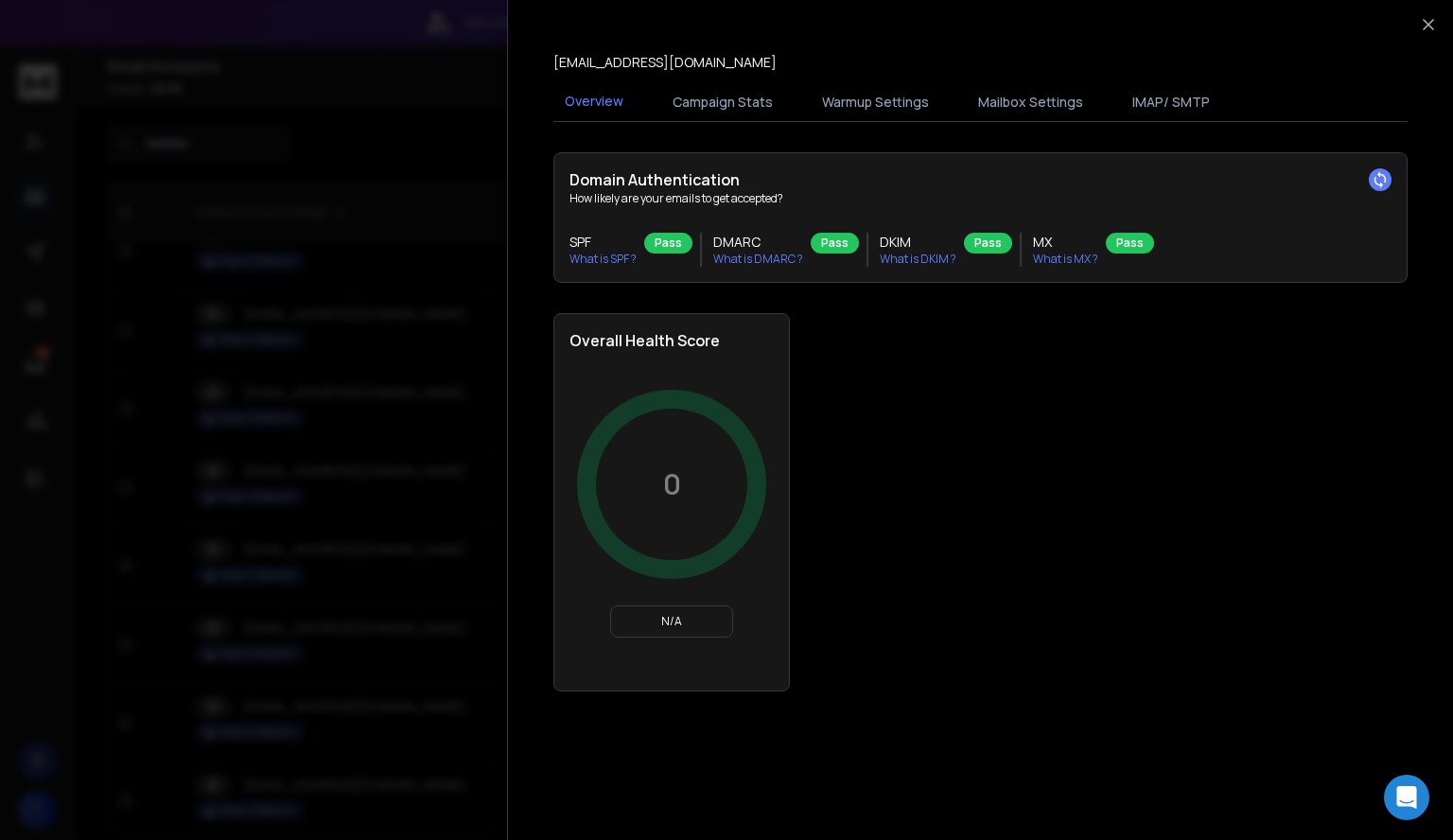
click at [1155, 91] on button "IMAP/ SMTP" at bounding box center [1171, 101] width 101 height 41
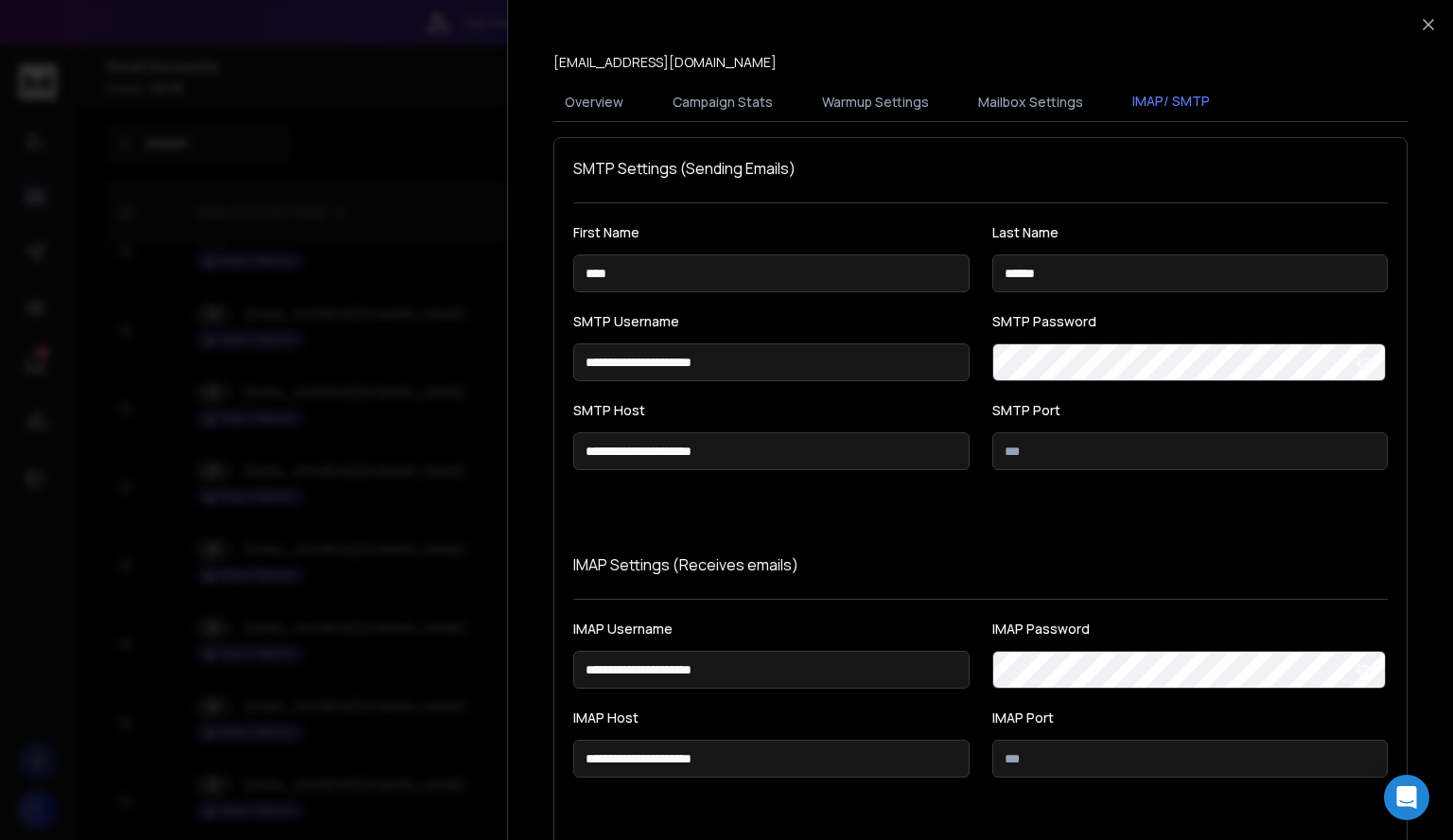
click at [831, 336] on div "**********" at bounding box center [980, 347] width 815 height 66
click at [827, 650] on div "**********" at bounding box center [980, 654] width 815 height 66
click at [981, 548] on form "**********" at bounding box center [980, 608] width 815 height 808
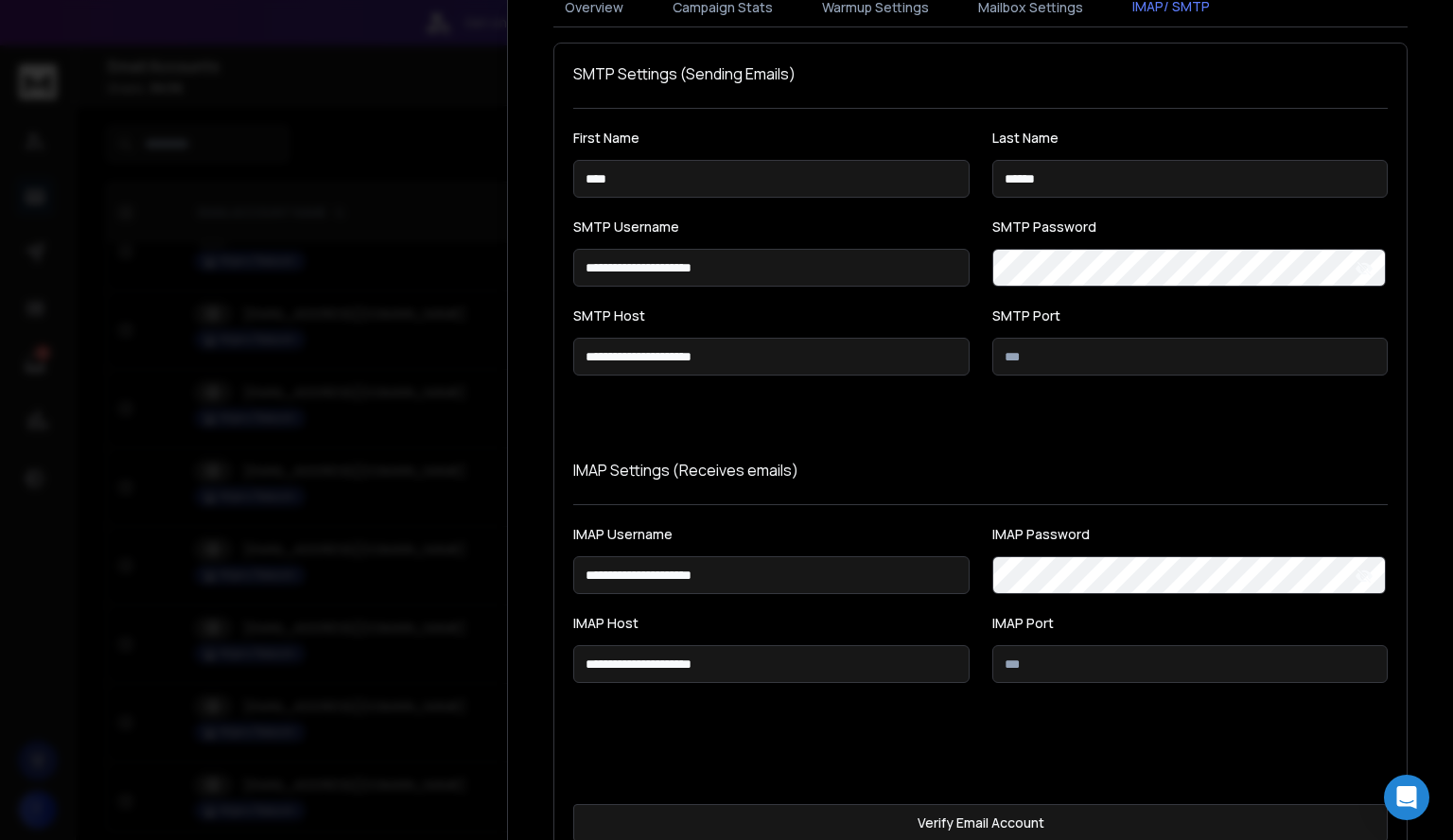
scroll to position [244, 0]
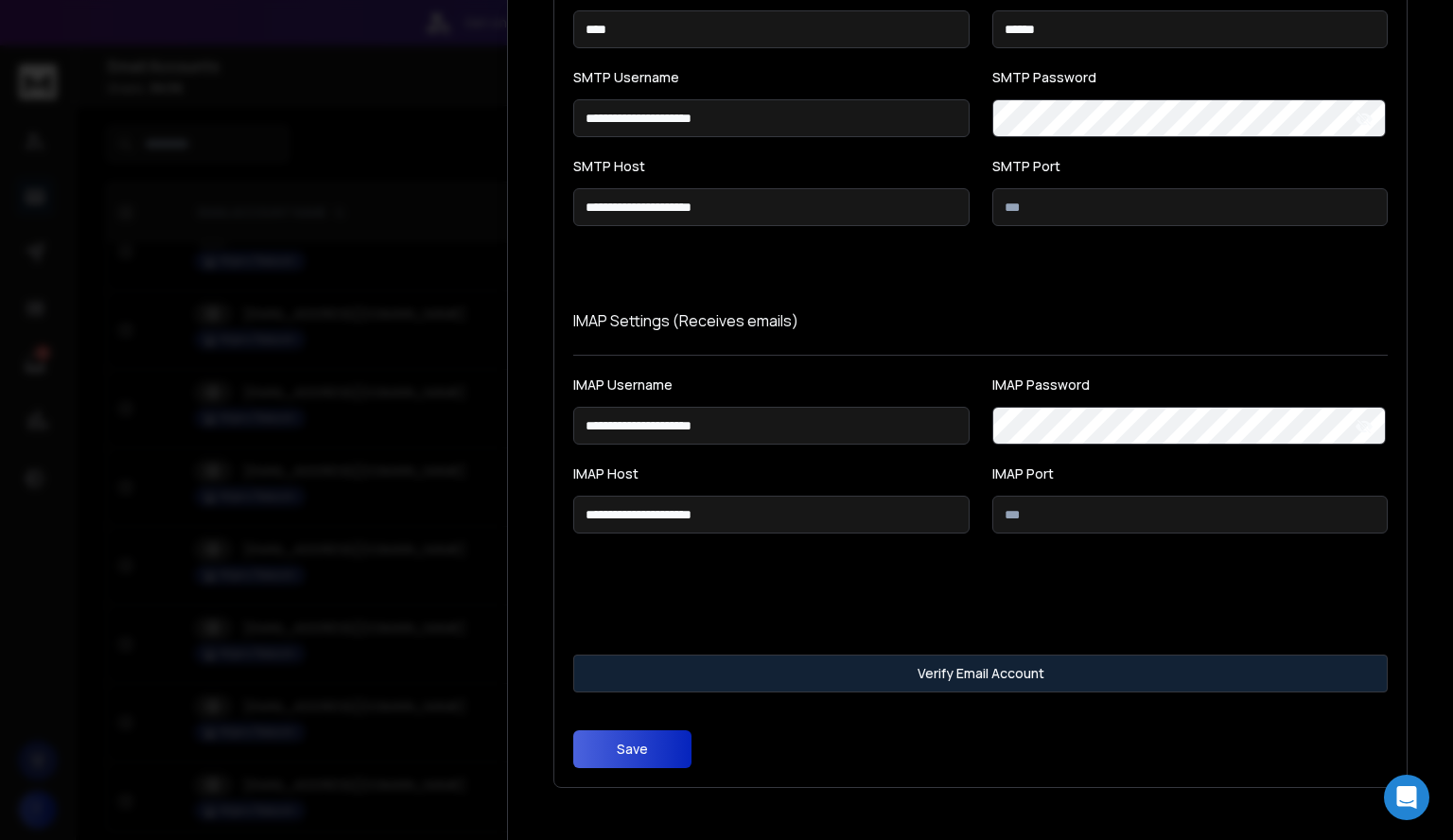
click at [967, 674] on button "Verify Email Account" at bounding box center [980, 674] width 815 height 38
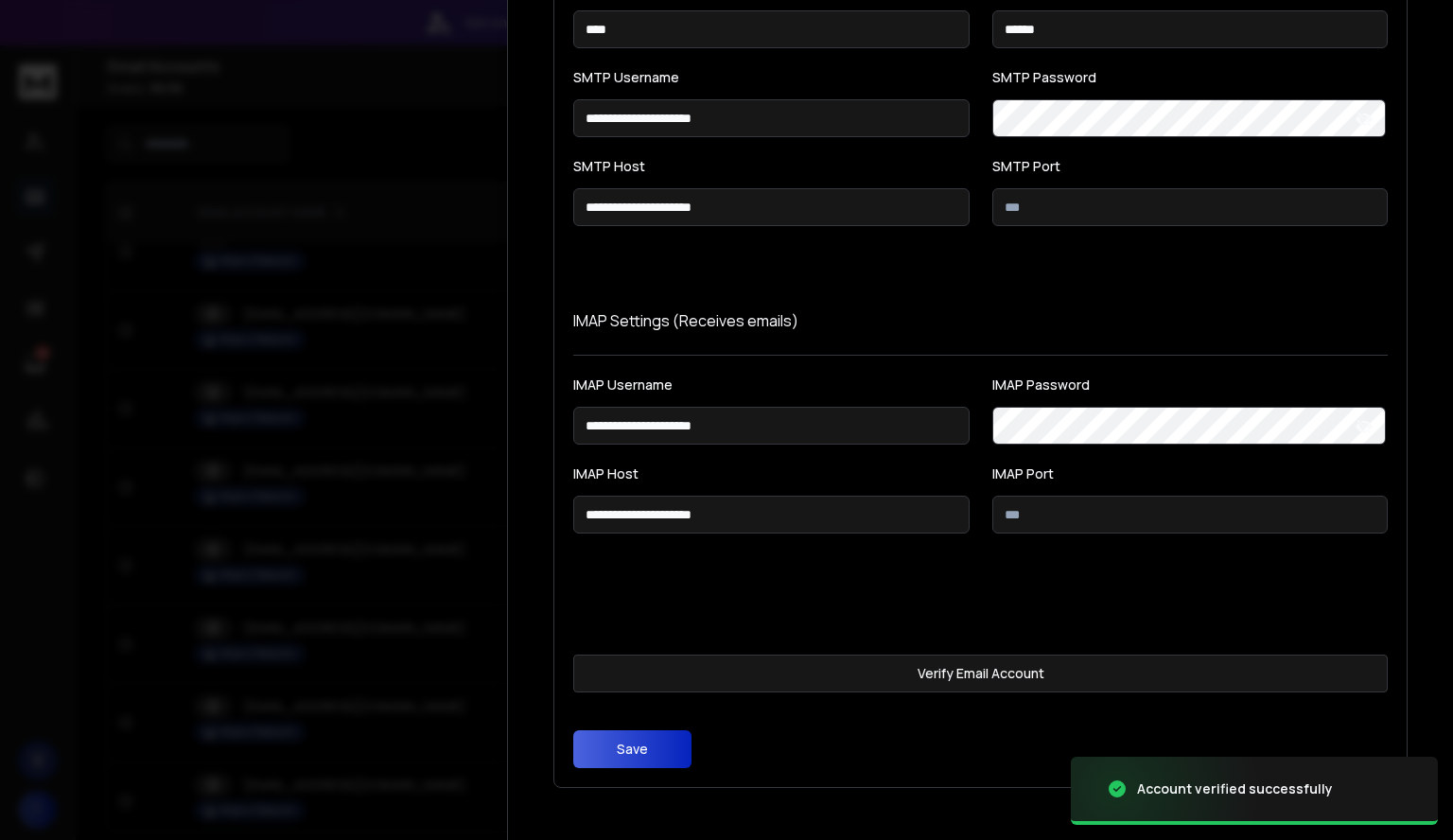
click at [651, 742] on button "Save" at bounding box center [633, 749] width 119 height 38
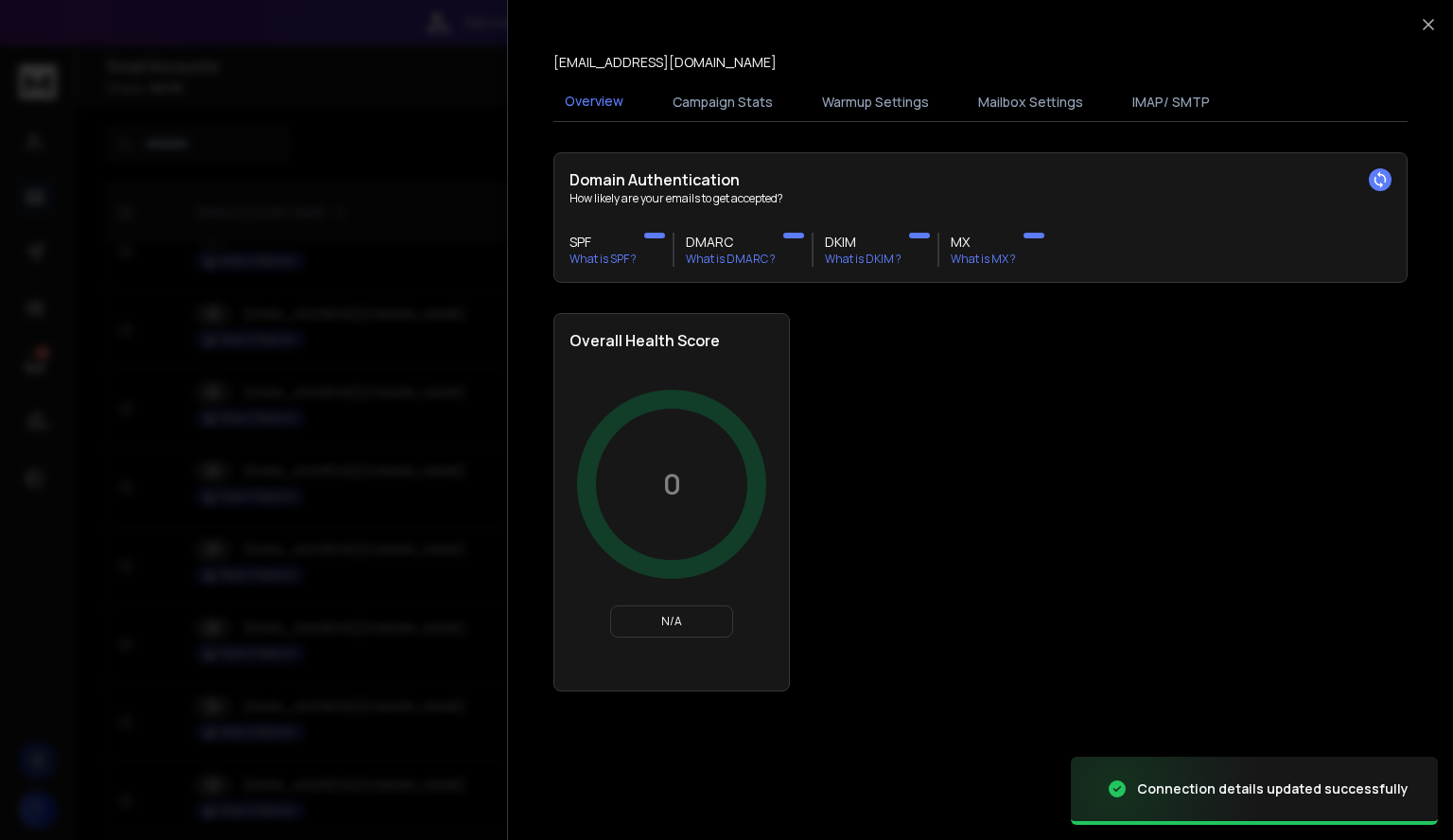
scroll to position [0, 0]
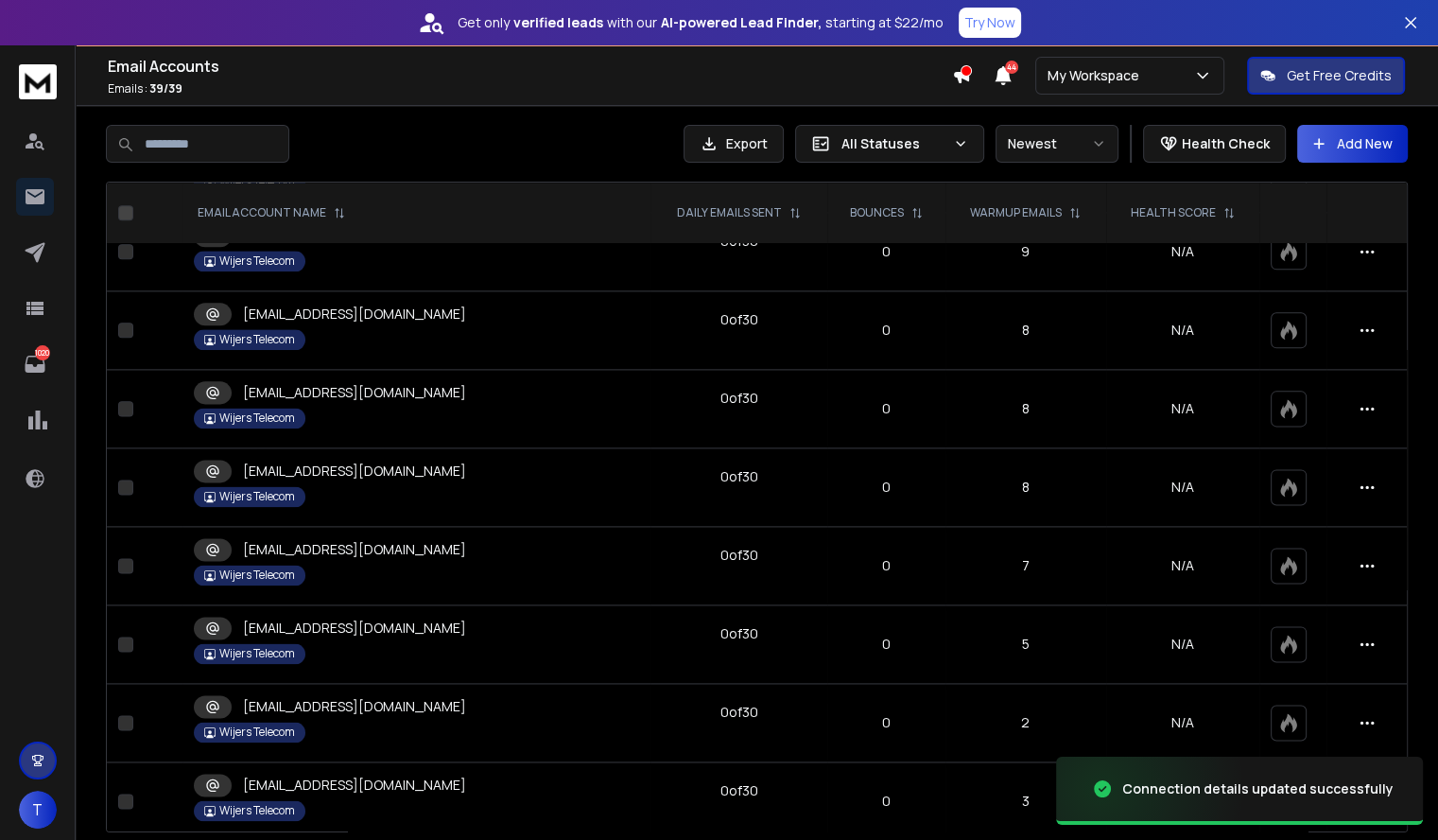
click at [388, 618] on p "[EMAIL_ADDRESS][DOMAIN_NAME]" at bounding box center [354, 628] width 223 height 19
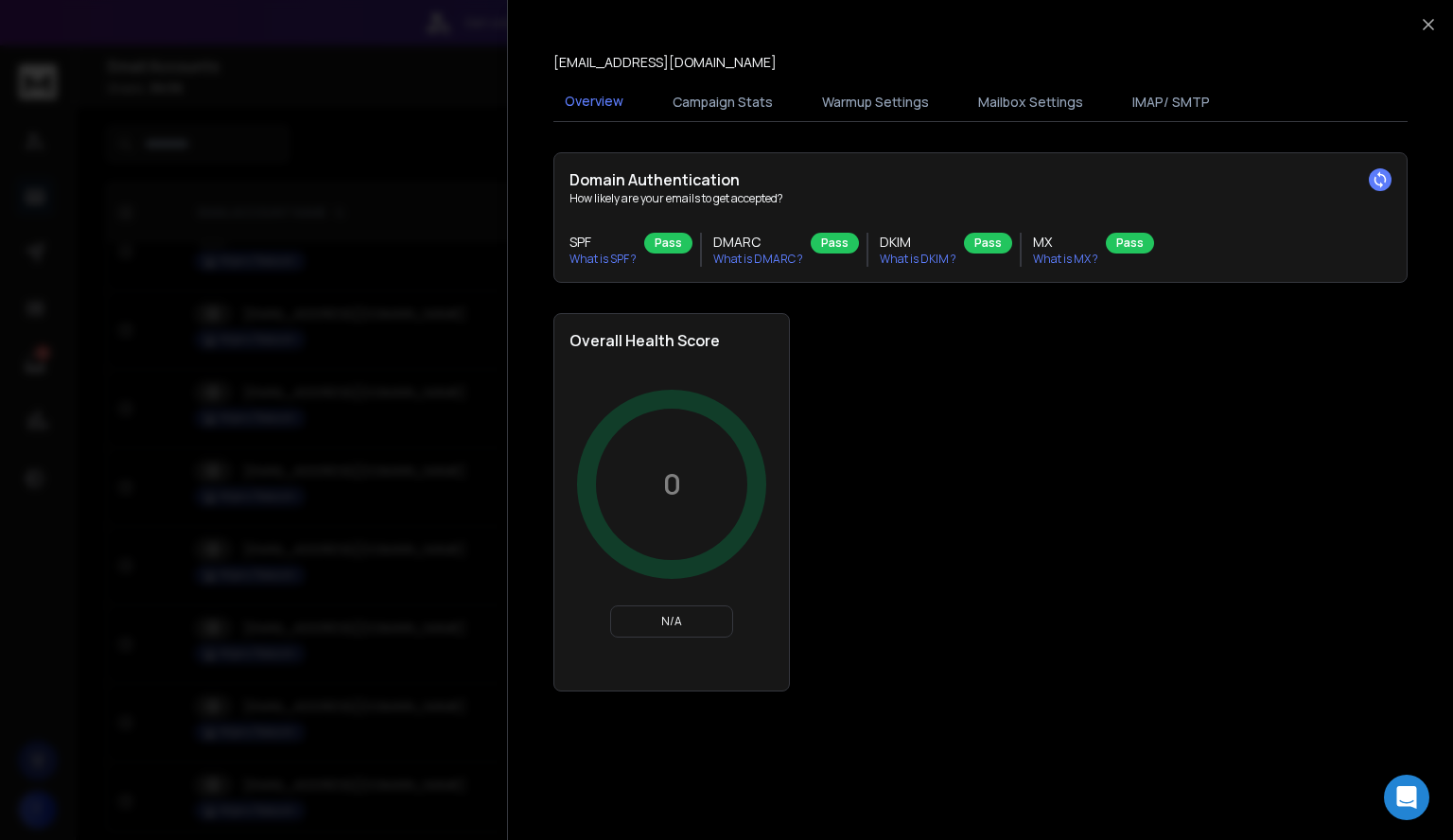
click at [1197, 97] on button "IMAP/ SMTP" at bounding box center [1171, 101] width 101 height 41
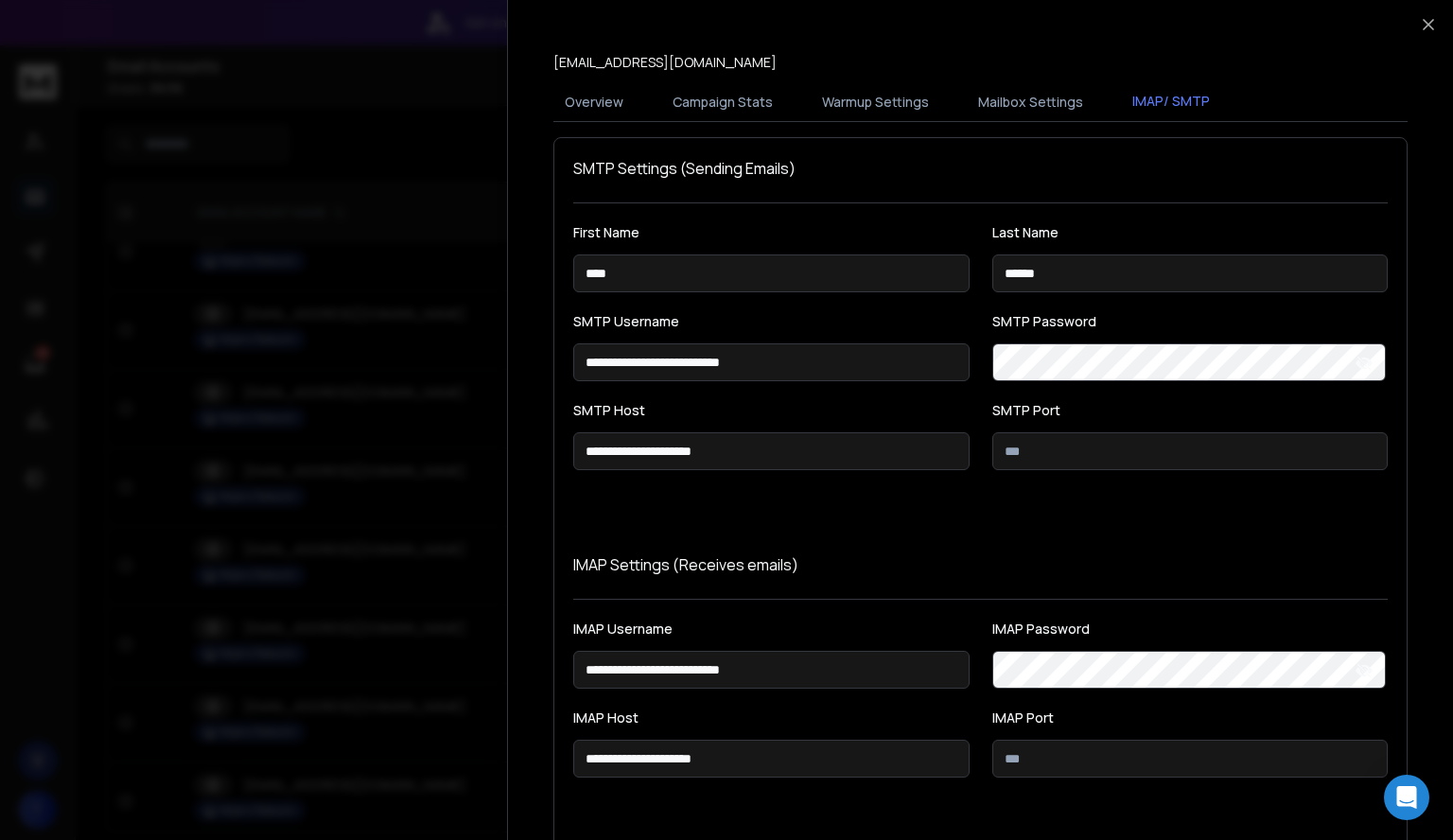
click at [825, 358] on div "**********" at bounding box center [980, 347] width 815 height 66
click at [803, 666] on div "**********" at bounding box center [980, 654] width 815 height 66
click at [773, 353] on div "**********" at bounding box center [980, 347] width 815 height 66
click at [973, 544] on form "**********" at bounding box center [980, 608] width 815 height 808
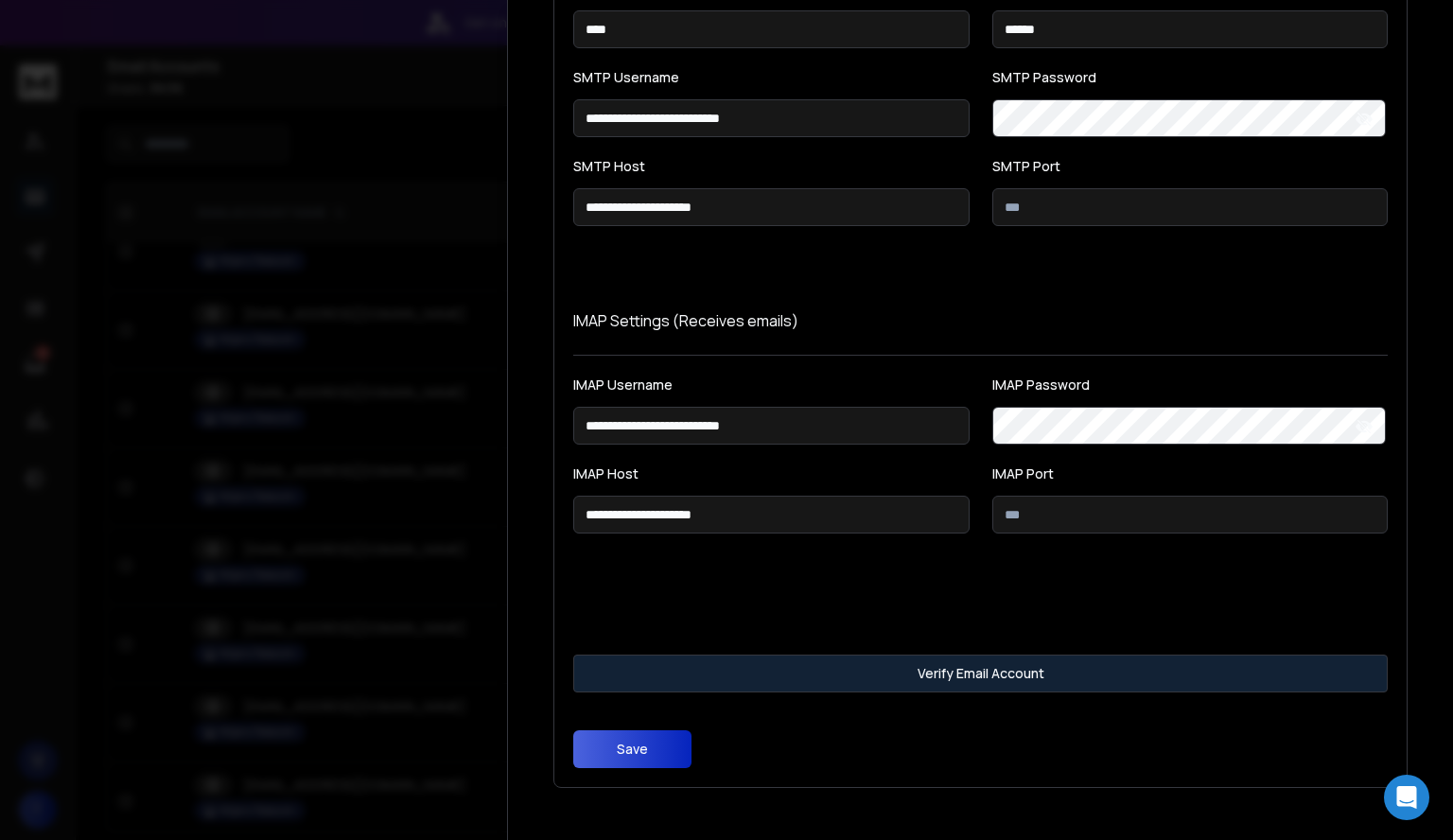
click at [912, 685] on button "Verify Email Account" at bounding box center [980, 674] width 815 height 38
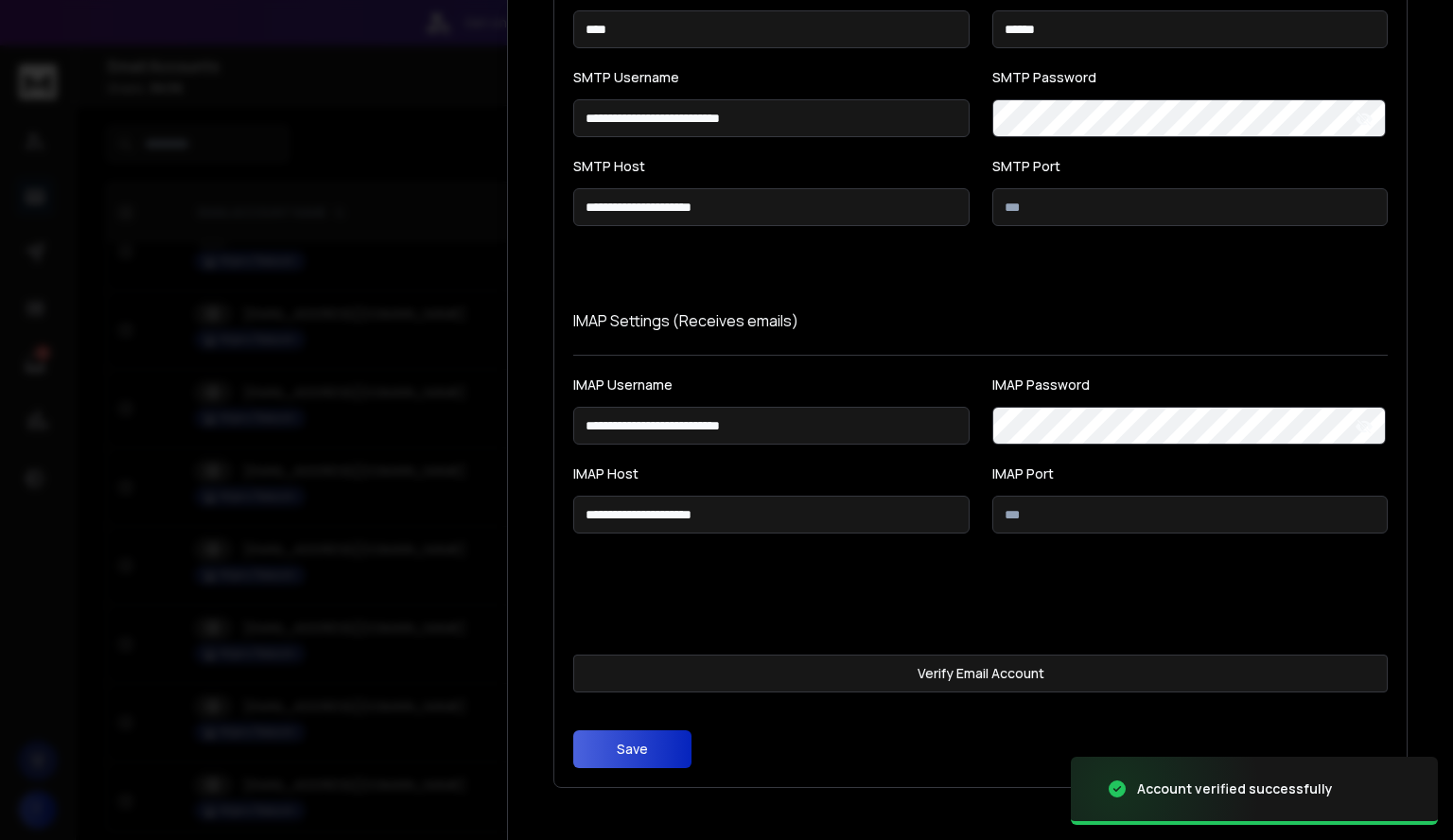
click at [658, 743] on button "Save" at bounding box center [633, 749] width 119 height 38
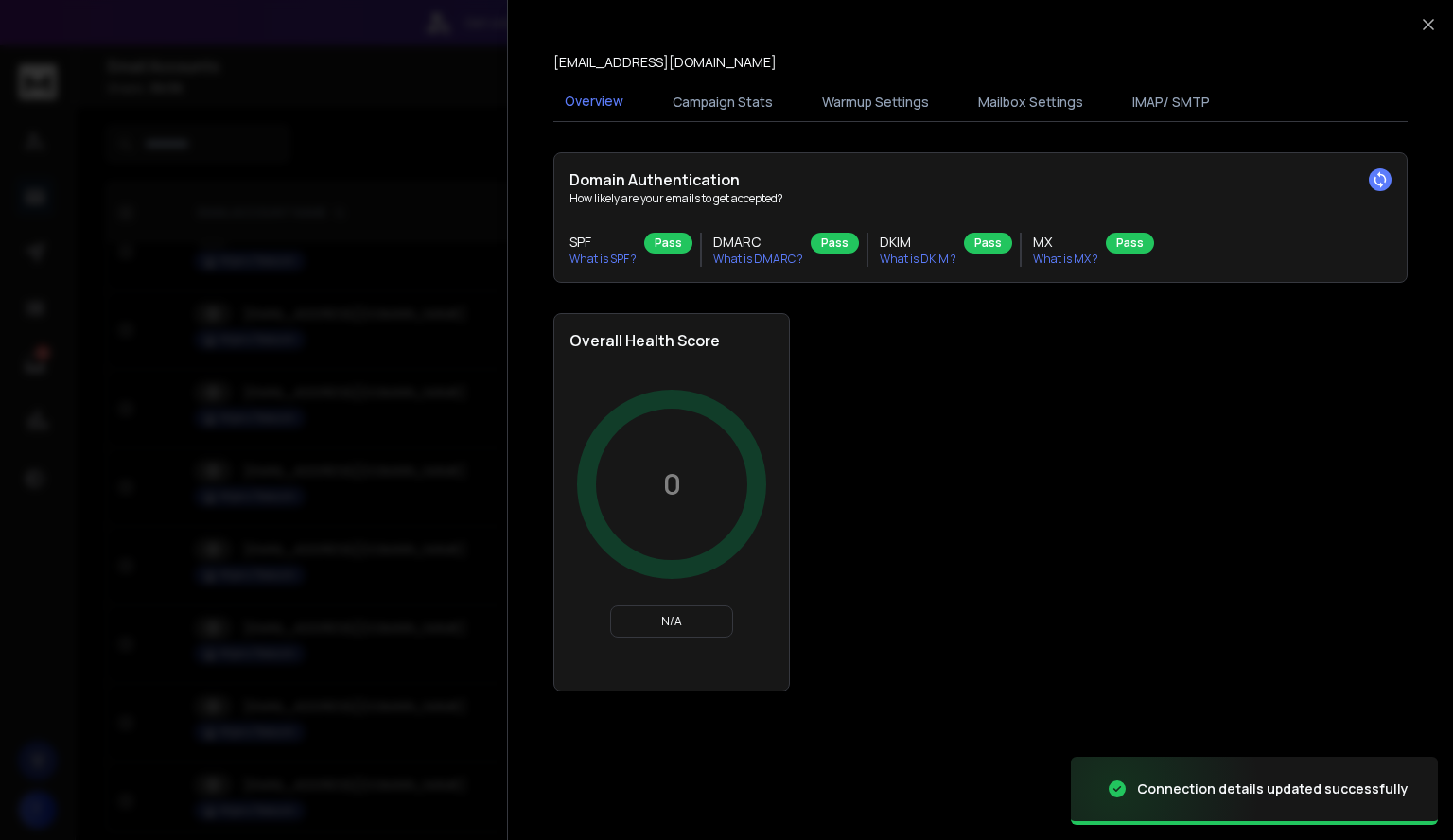
scroll to position [0, 0]
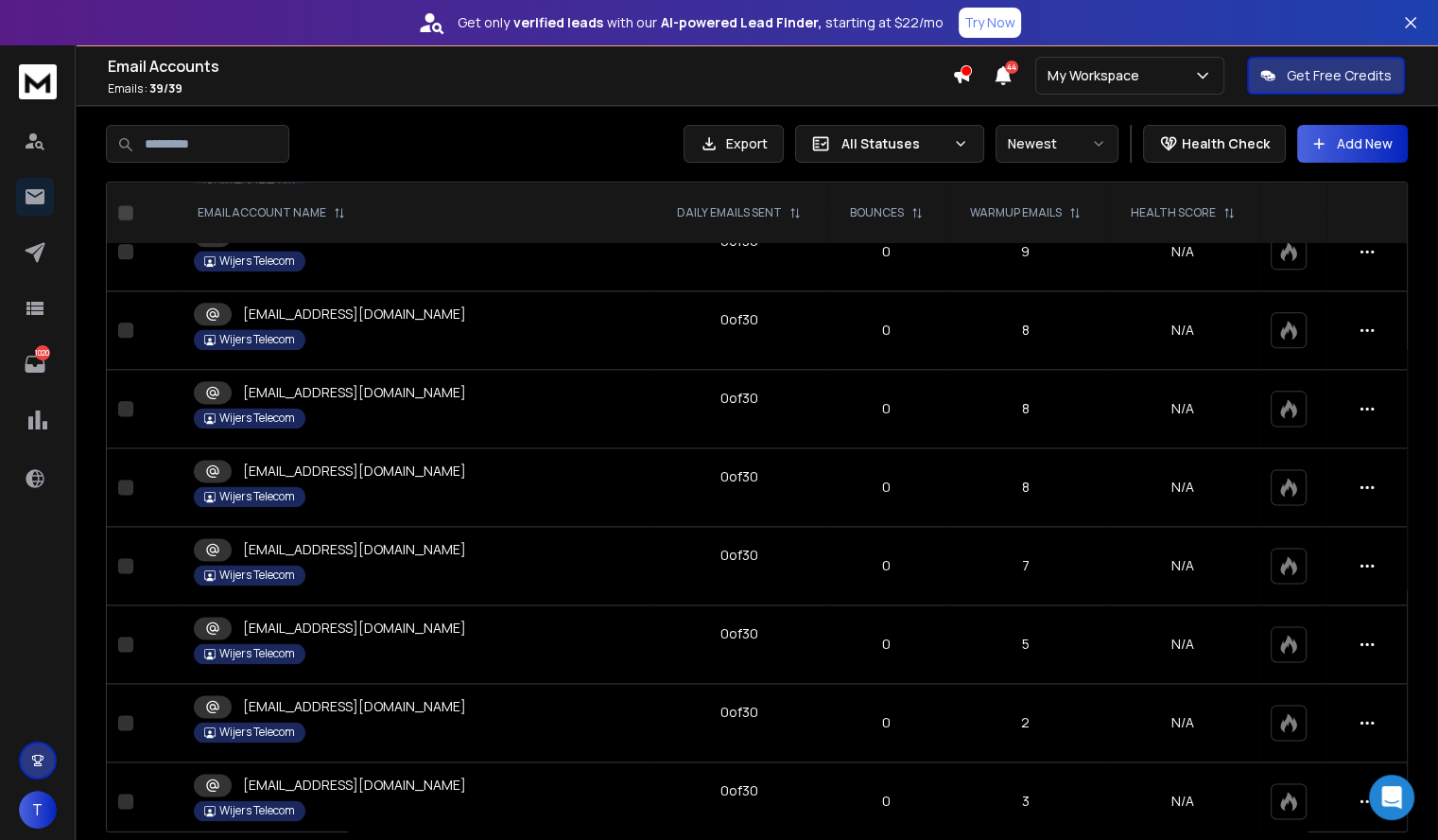
click at [389, 696] on p "[EMAIL_ADDRESS][DOMAIN_NAME]" at bounding box center [354, 706] width 223 height 19
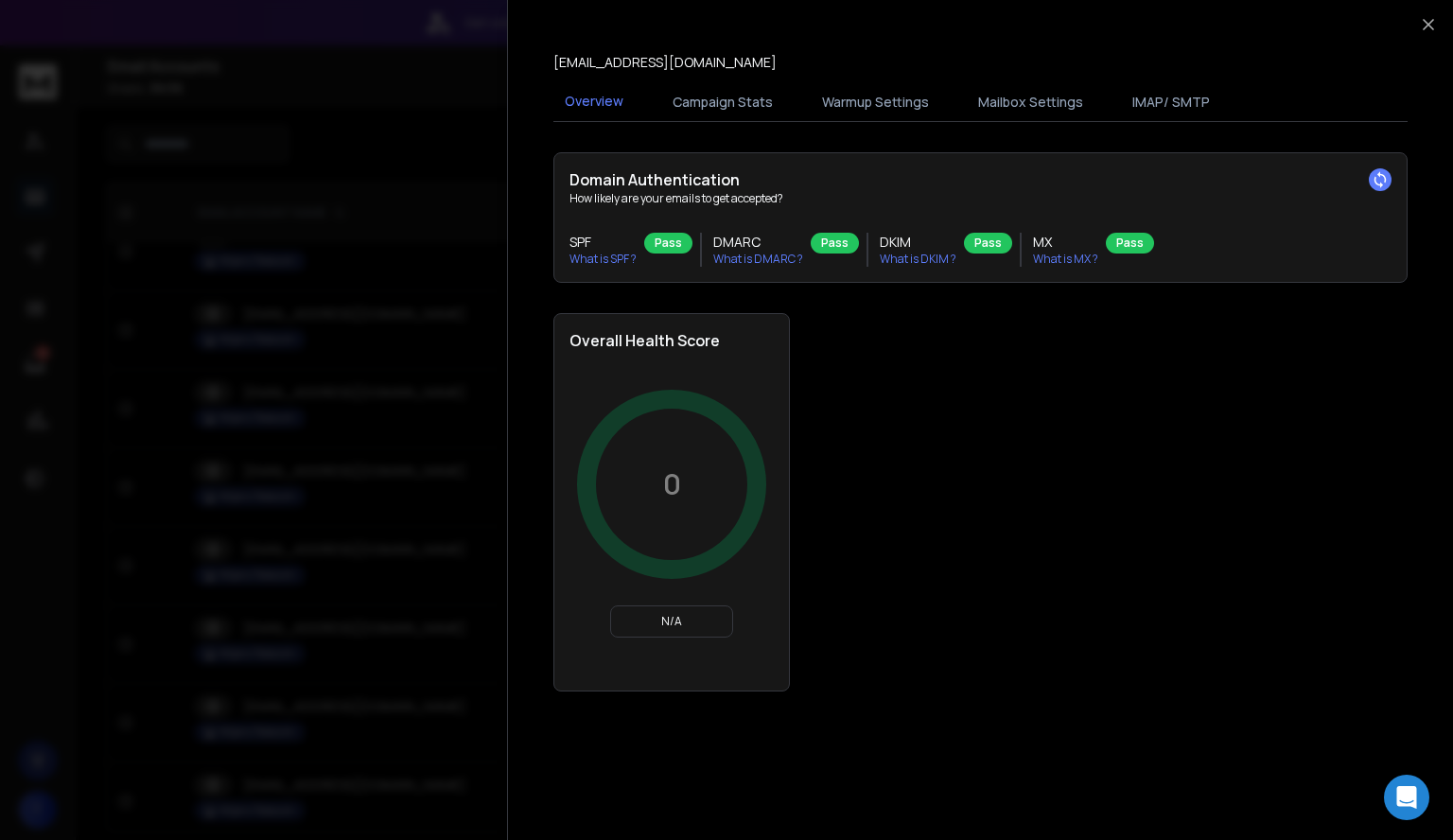
click at [1152, 90] on button "IMAP/ SMTP" at bounding box center [1171, 101] width 101 height 41
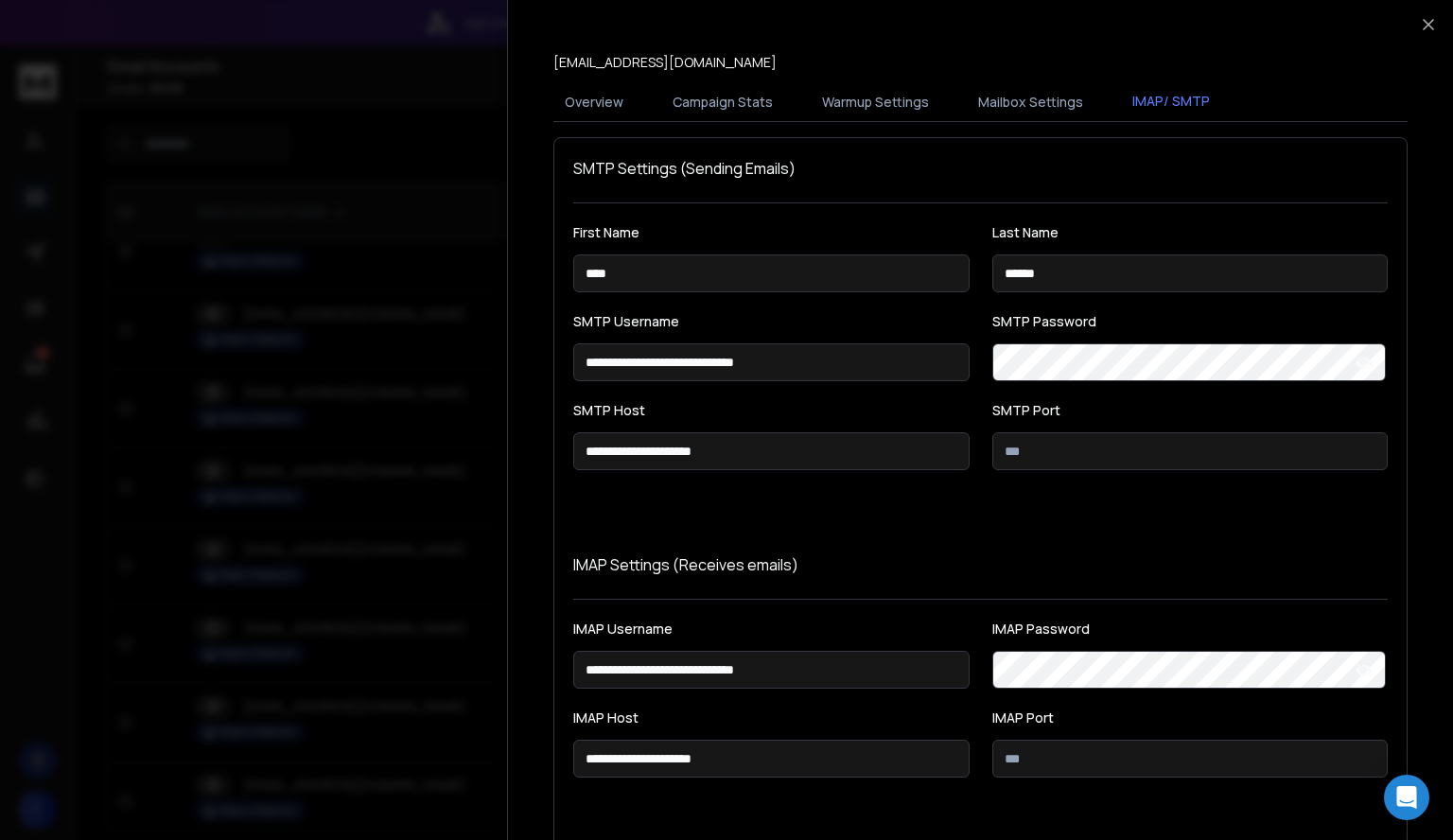
click at [826, 349] on div "**********" at bounding box center [980, 347] width 815 height 66
click at [883, 662] on div "**********" at bounding box center [980, 654] width 815 height 66
click at [1052, 560] on p "IMAP Settings (Receives emails)" at bounding box center [980, 564] width 815 height 23
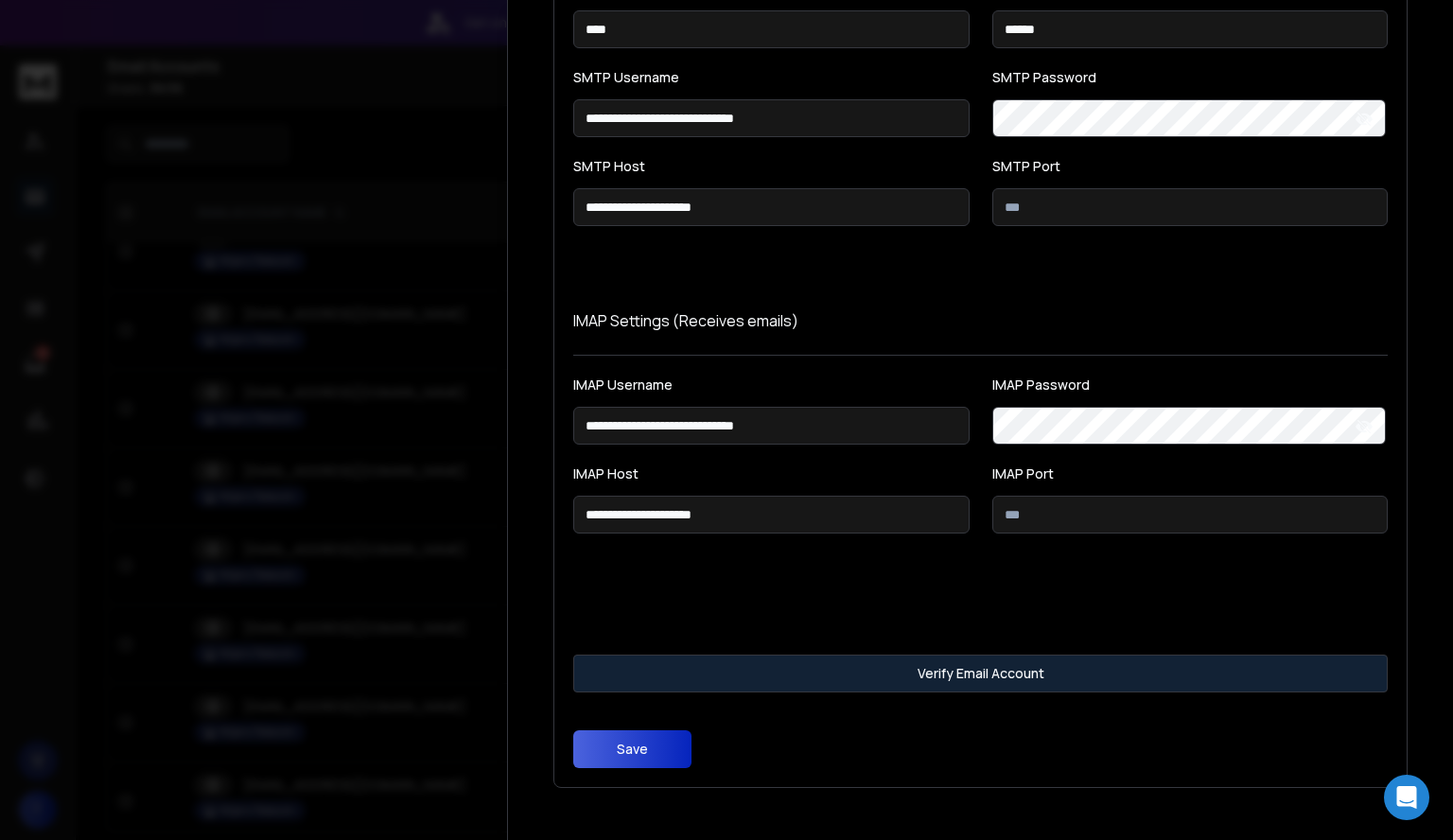
click at [895, 667] on button "Verify Email Account" at bounding box center [980, 674] width 815 height 38
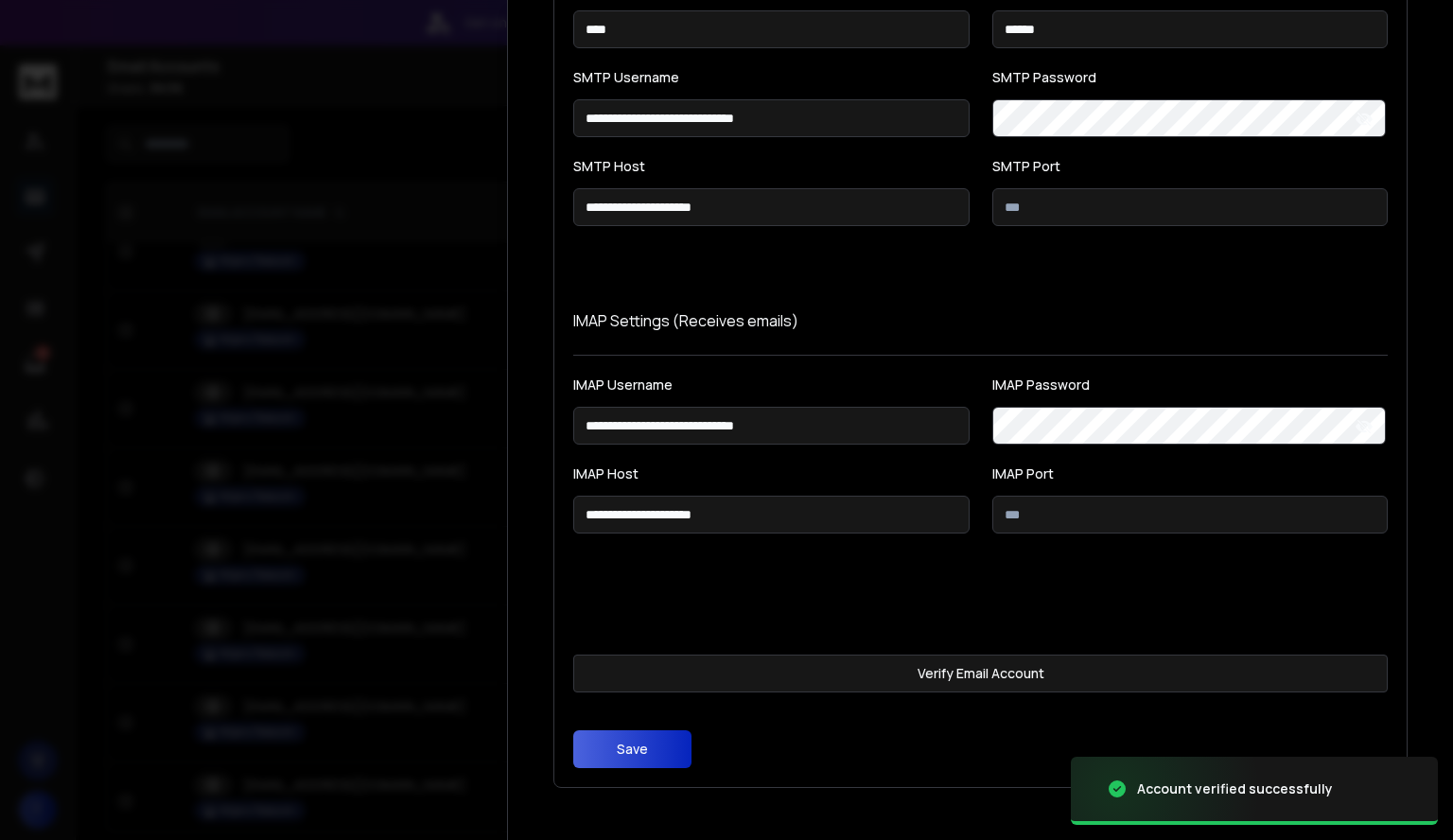
click at [646, 741] on button "Save" at bounding box center [633, 749] width 119 height 38
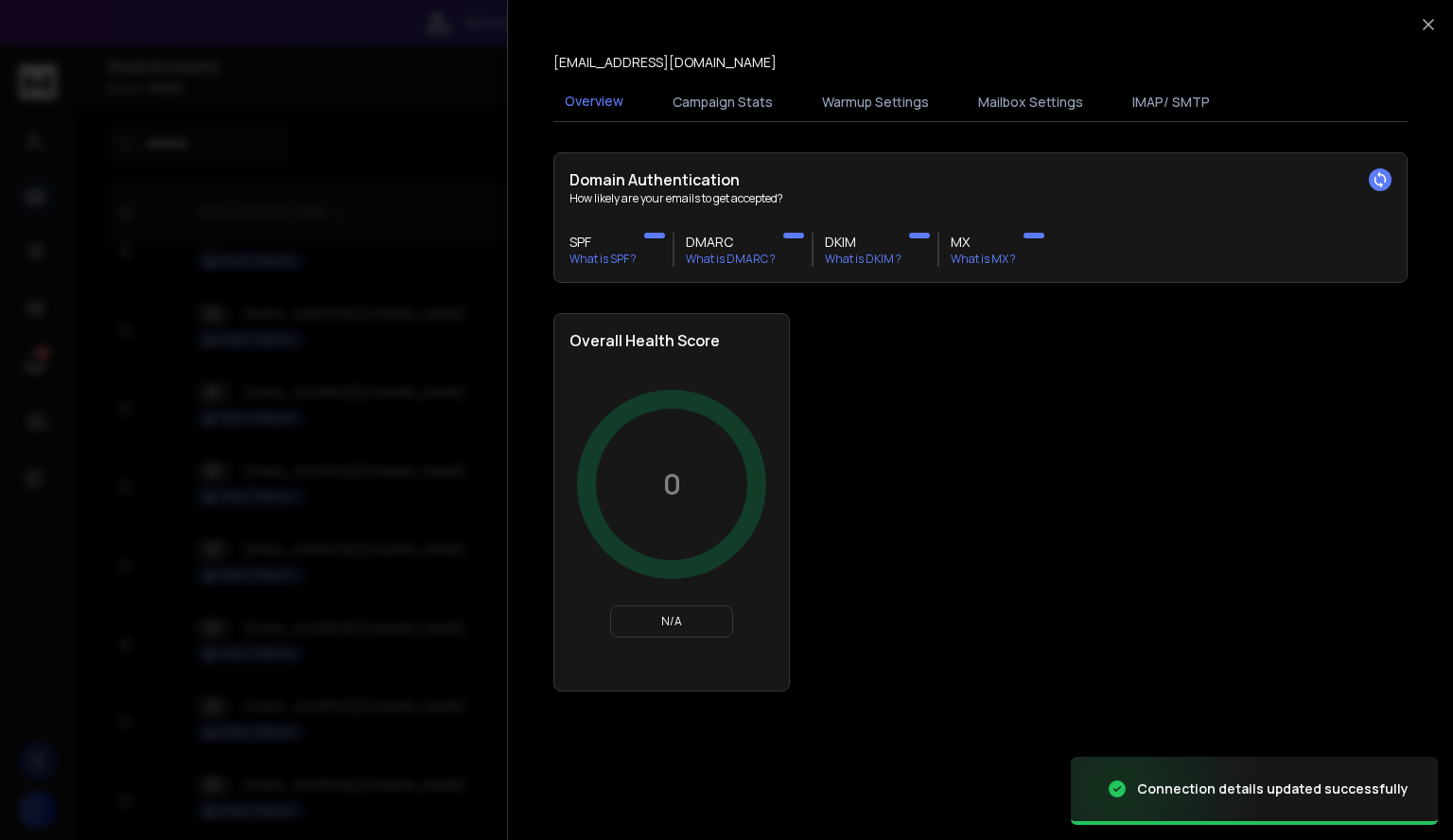
scroll to position [0, 0]
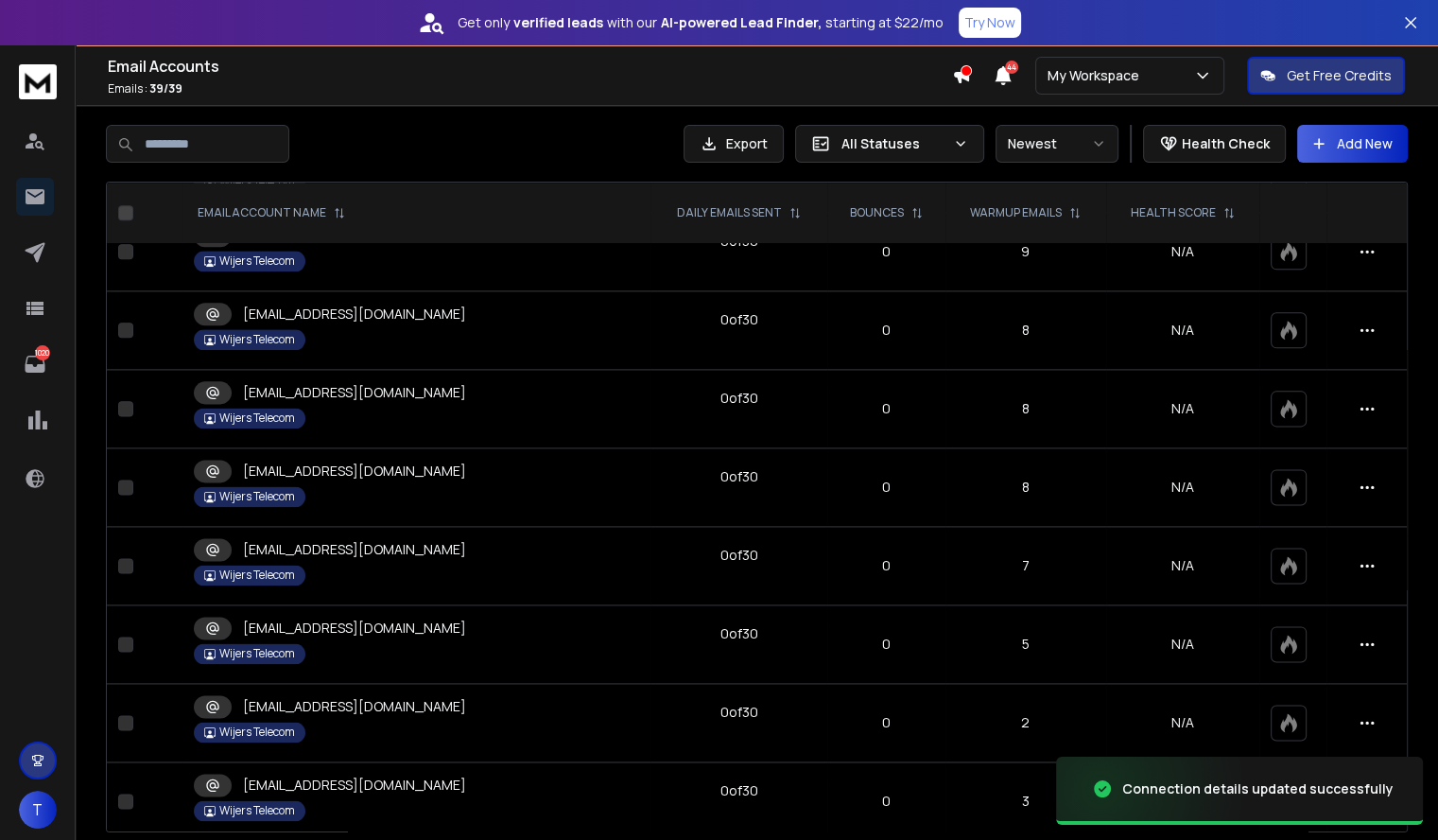
click at [429, 776] on p "[EMAIL_ADDRESS][DOMAIN_NAME]" at bounding box center [354, 785] width 223 height 19
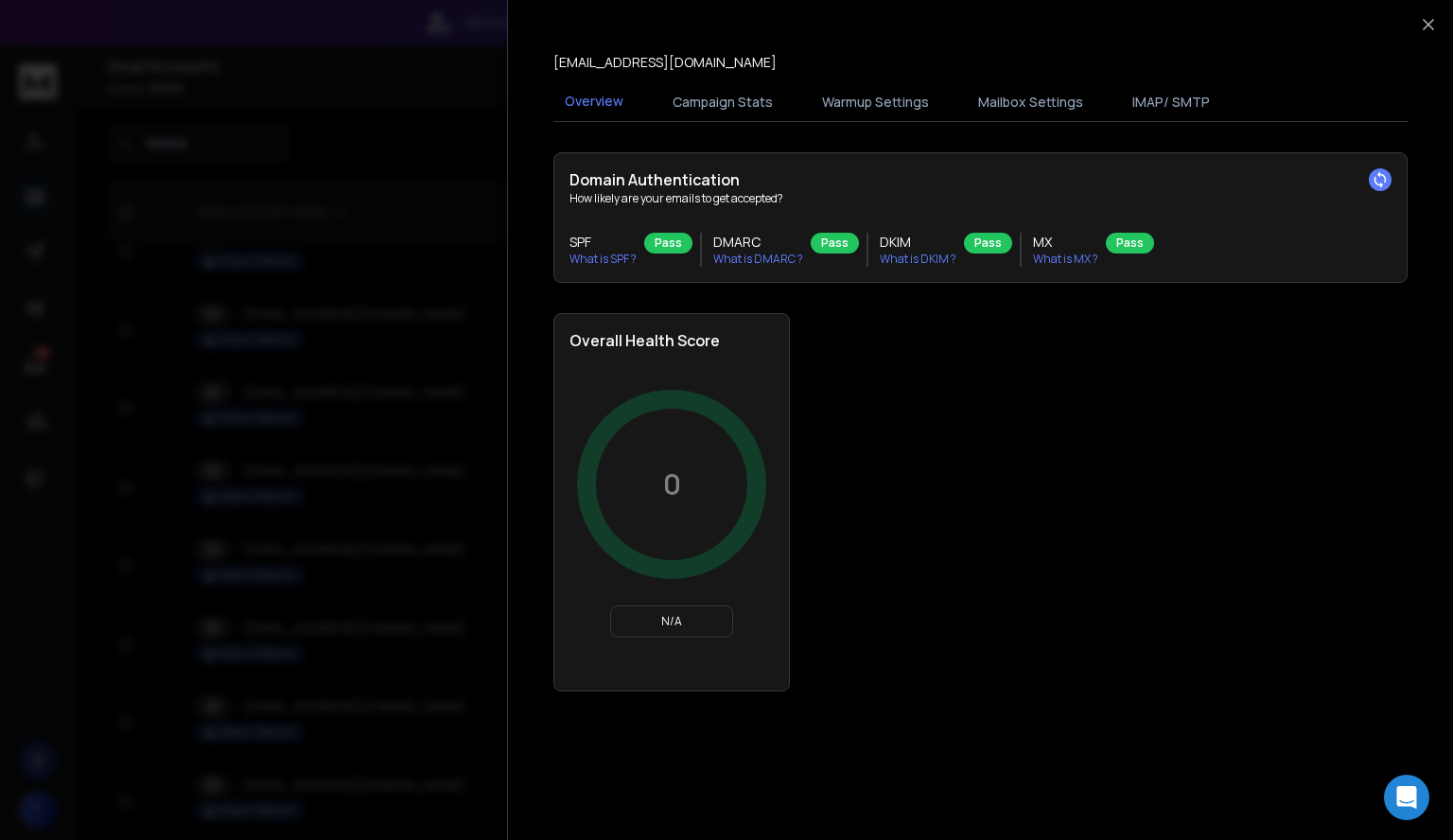
click at [1174, 90] on button "IMAP/ SMTP" at bounding box center [1171, 101] width 101 height 41
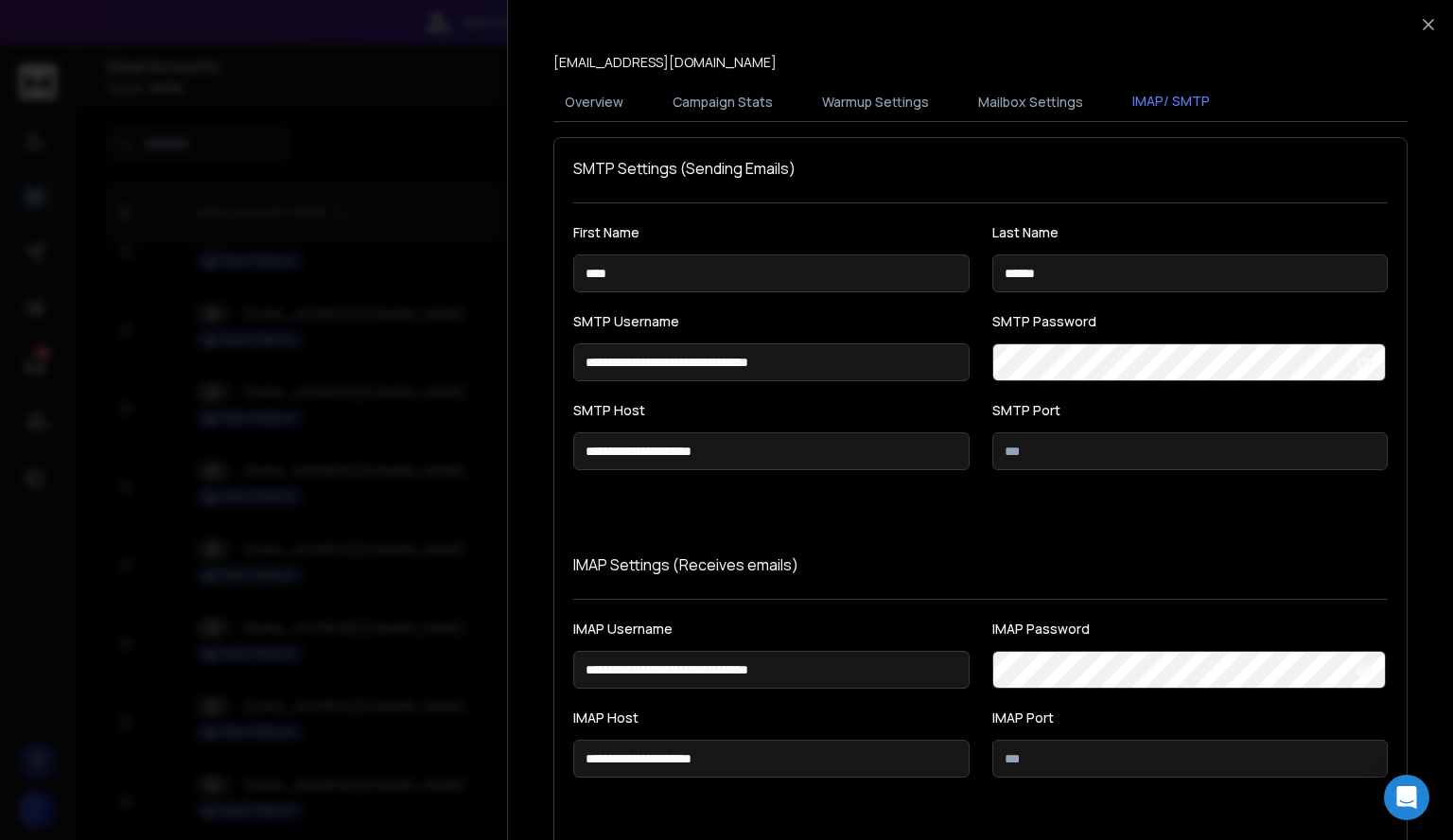
click at [787, 353] on div "**********" at bounding box center [980, 347] width 815 height 66
click at [732, 656] on div "**********" at bounding box center [980, 654] width 815 height 66
click at [1051, 586] on form "**********" at bounding box center [980, 608] width 815 height 808
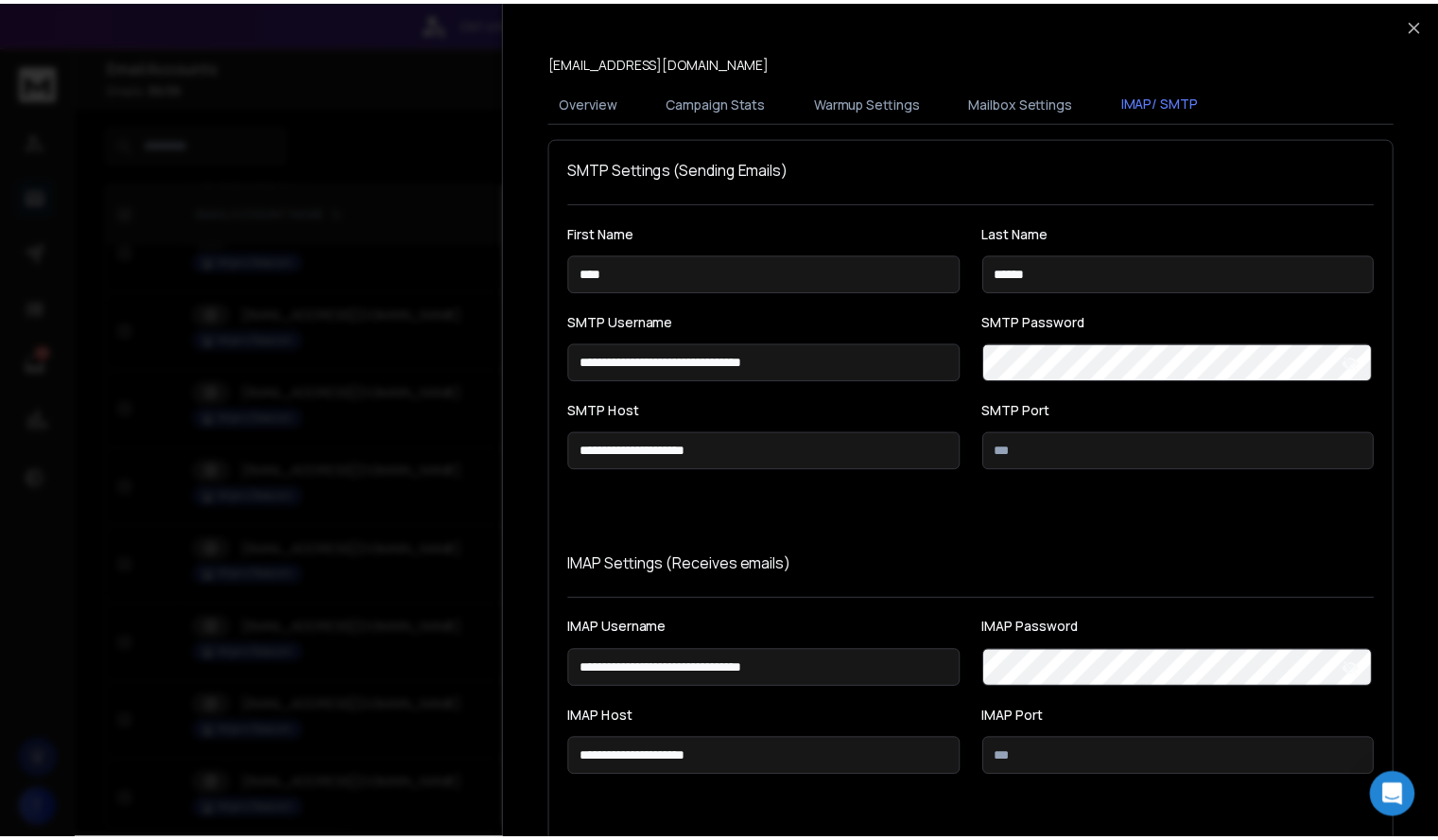
scroll to position [244, 0]
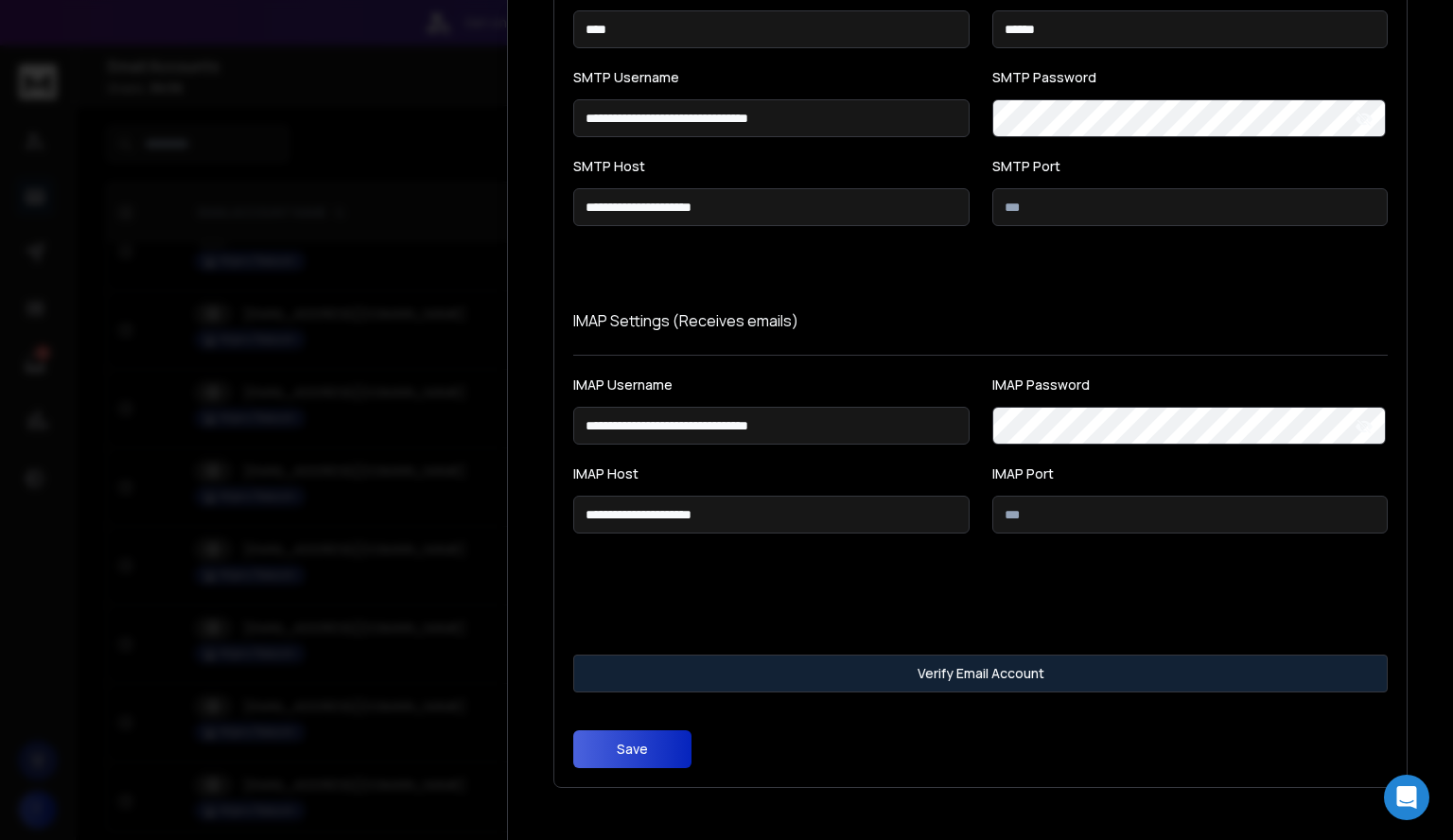
click at [1011, 664] on button "Verify Email Account" at bounding box center [980, 674] width 815 height 38
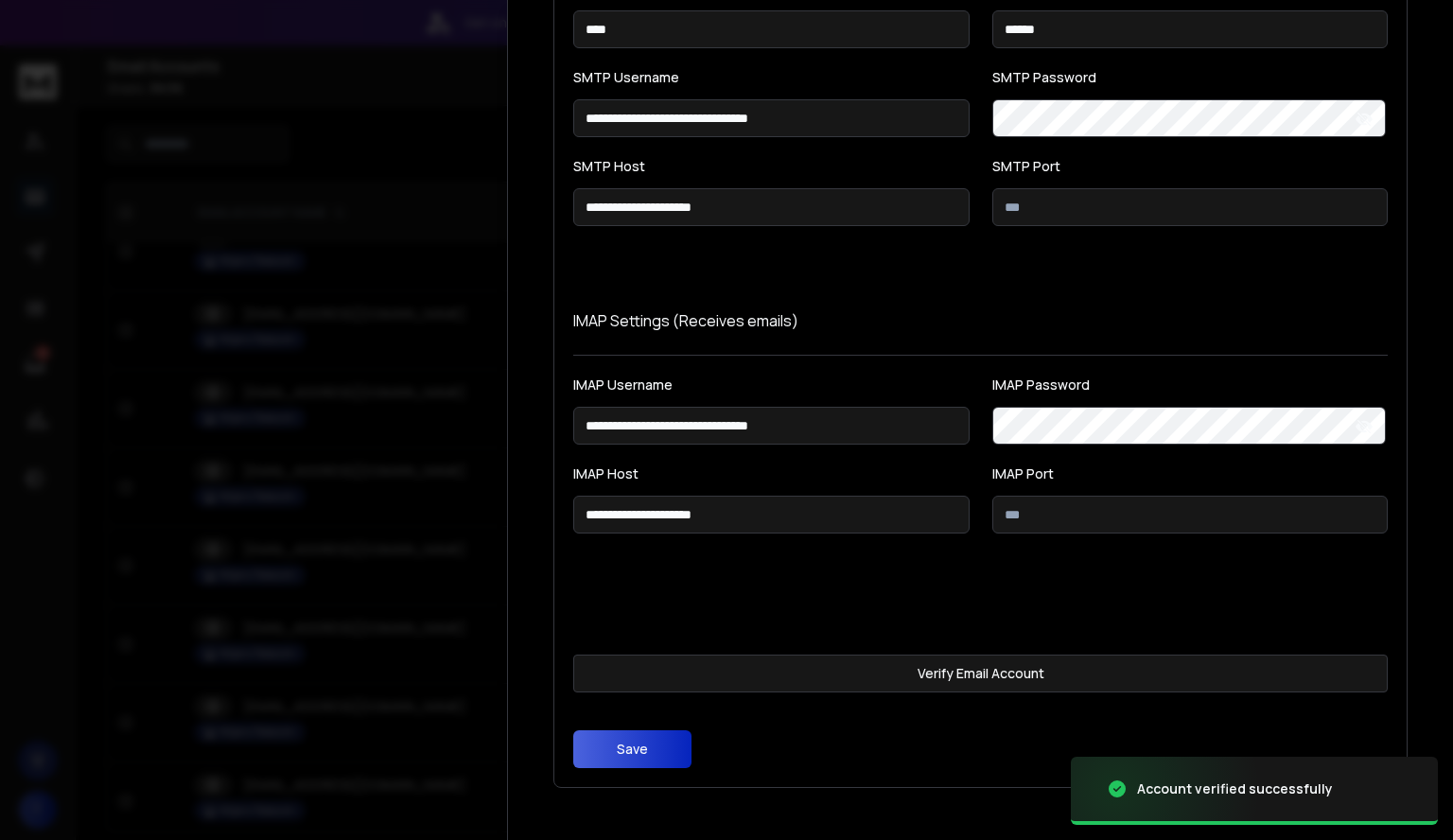
click at [663, 753] on button "Save" at bounding box center [633, 749] width 119 height 38
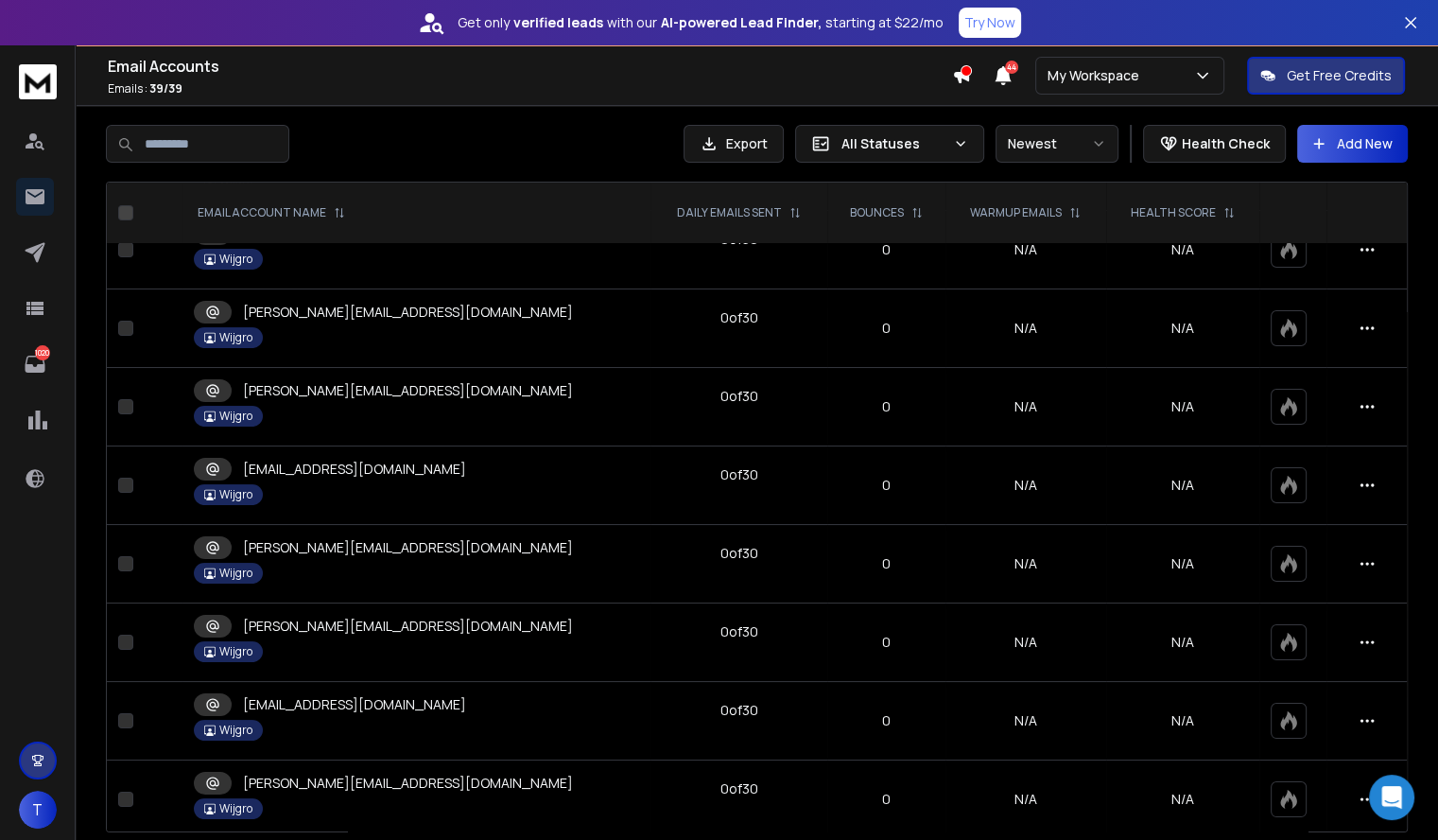
scroll to position [0, 0]
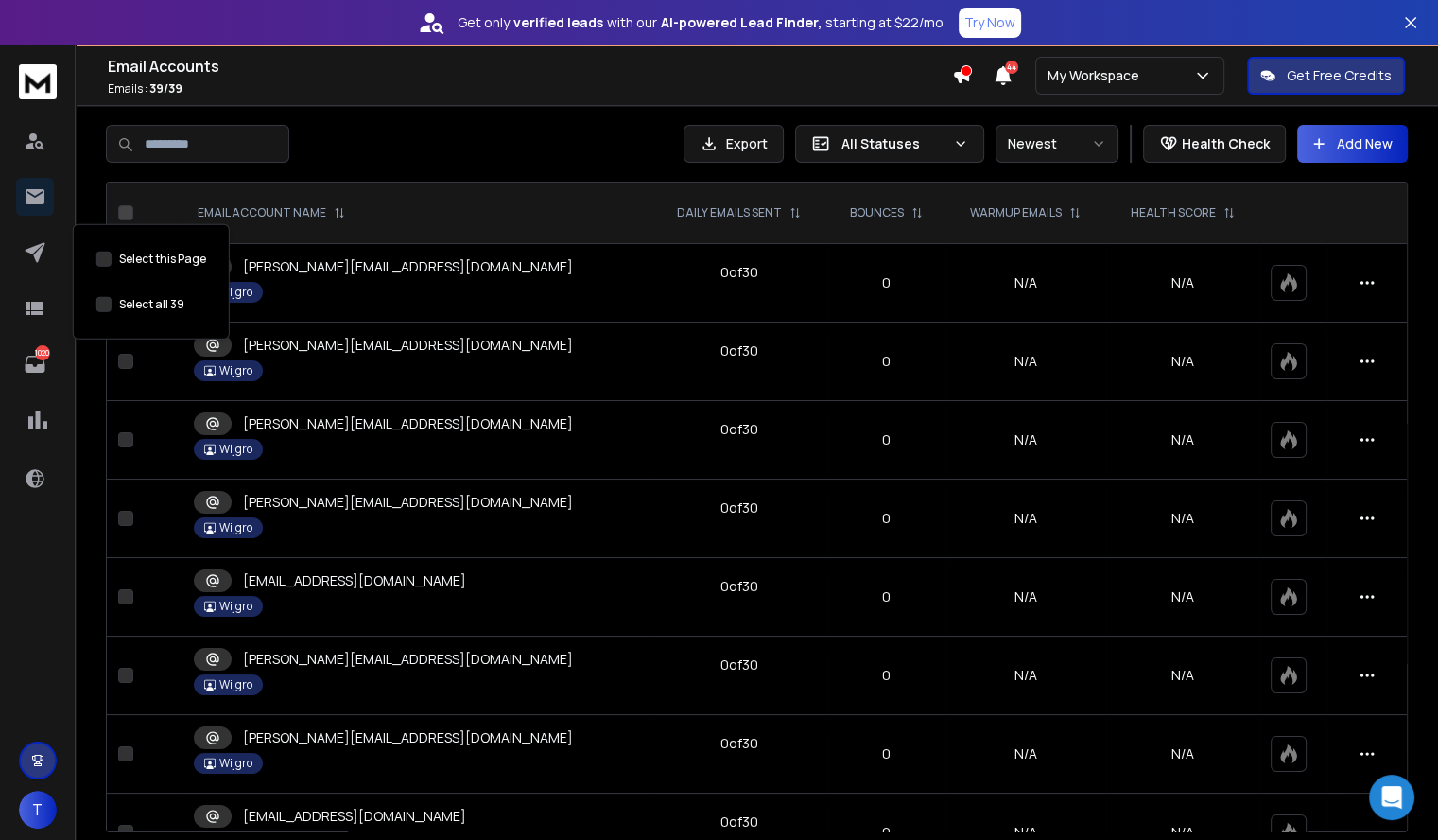
click at [109, 302] on button "Select this Page" at bounding box center [104, 304] width 15 height 15
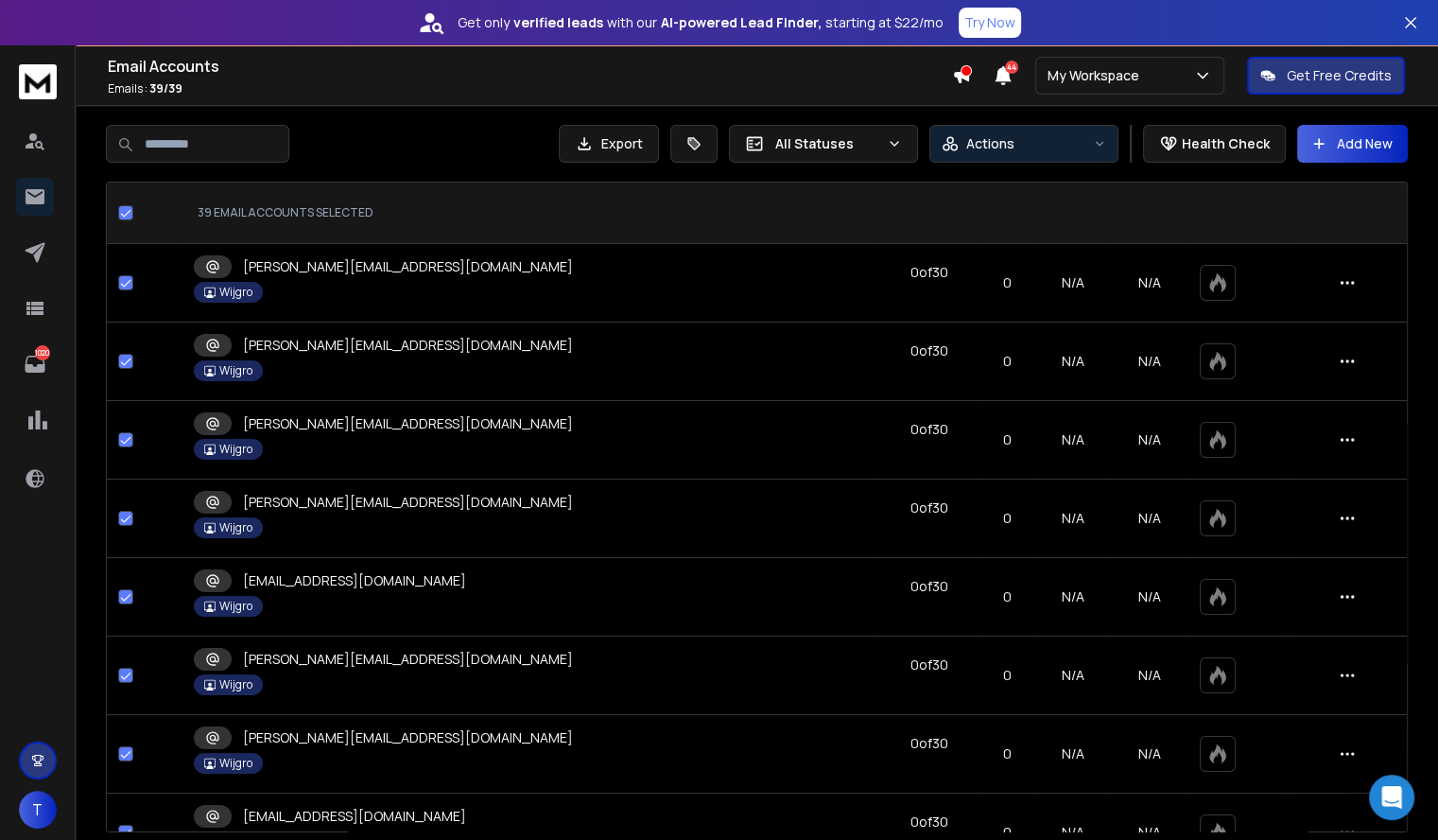
click at [1092, 144] on button "Actions" at bounding box center [1025, 144] width 189 height 38
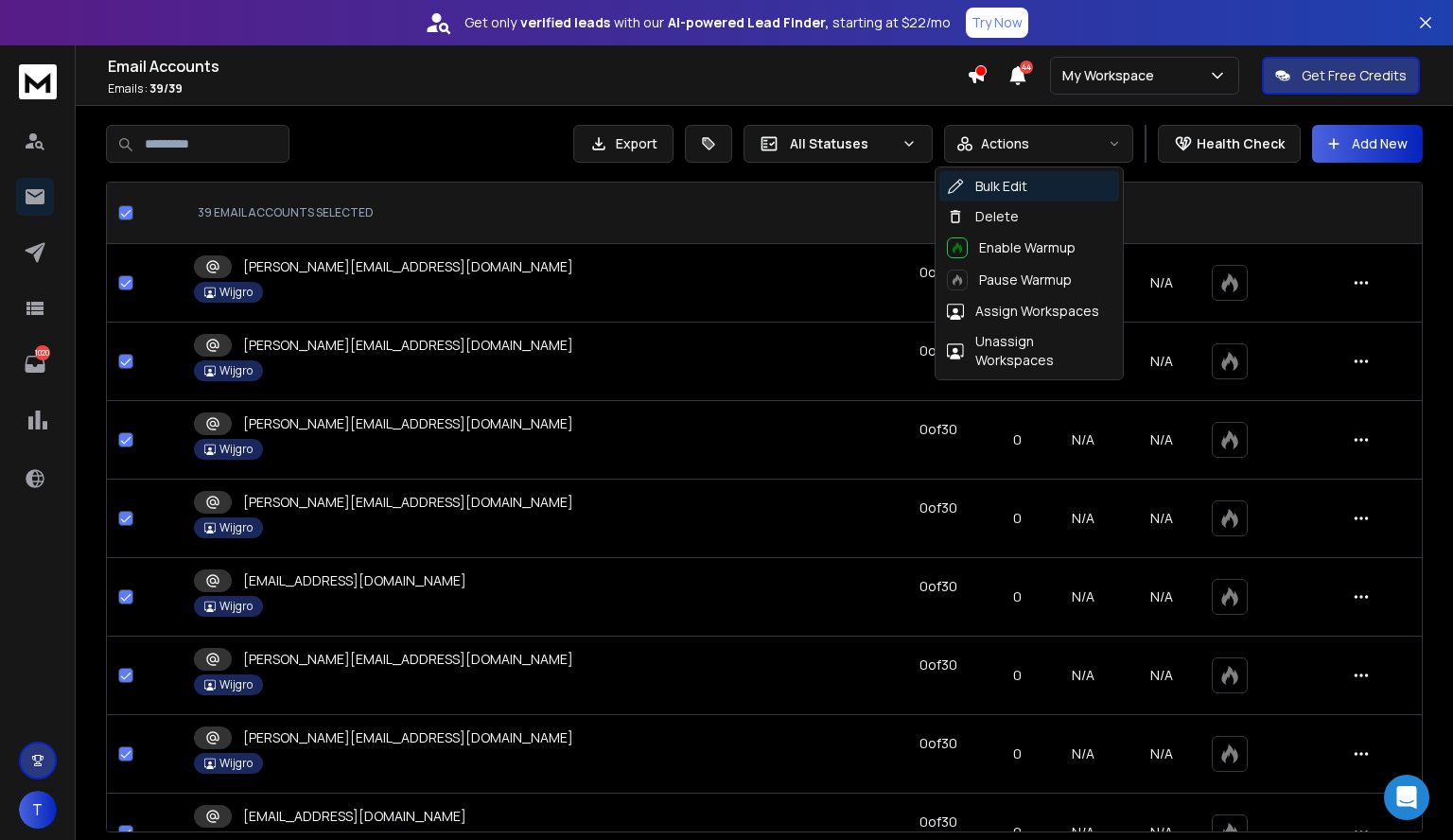
click at [453, 122] on div "Export All Statuses Actions Health Check Add New 39 EMAIL ACCOUNTS SELECTED ger…" at bounding box center [764, 478] width 1377 height 745
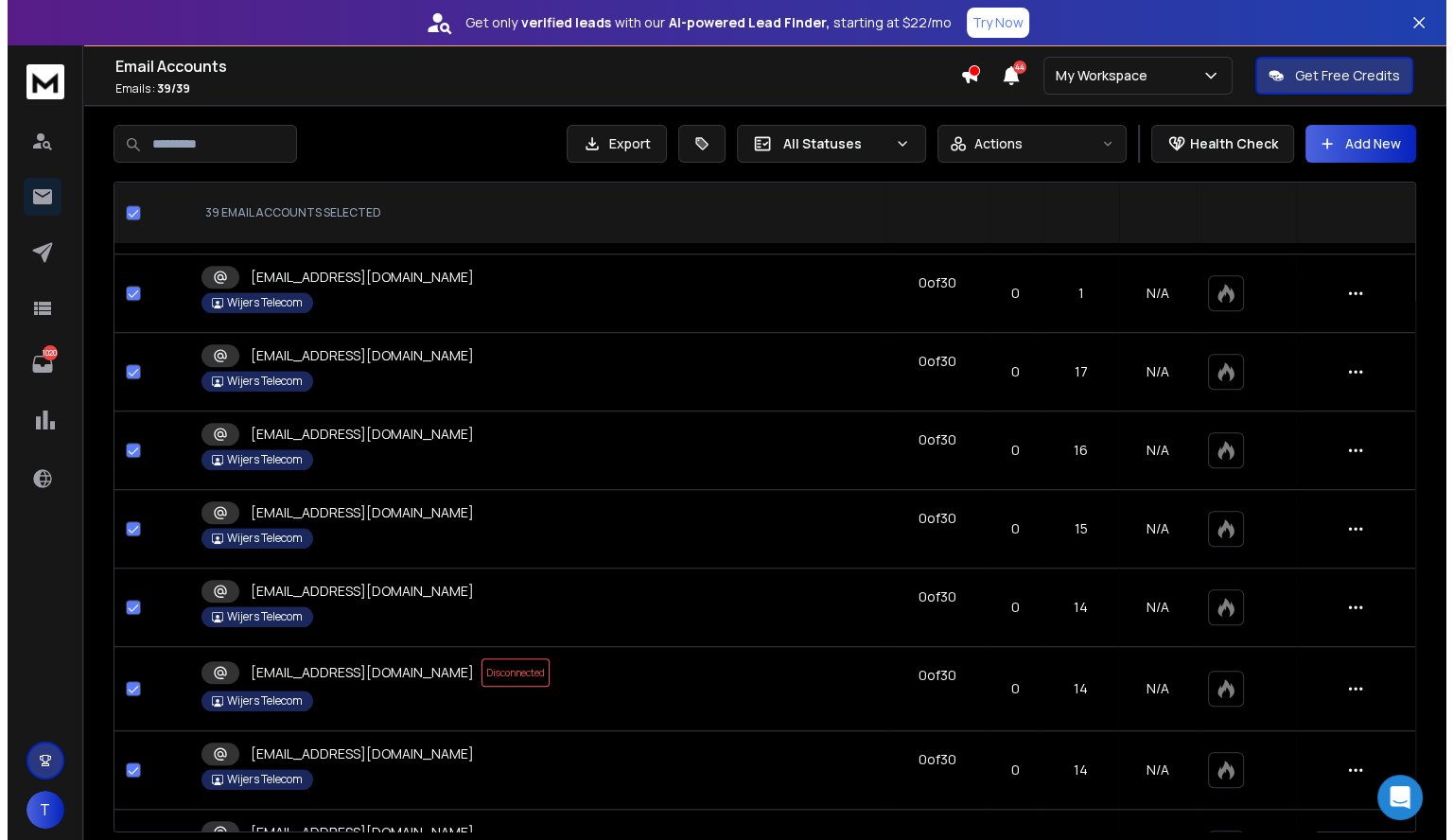
scroll to position [1607, 0]
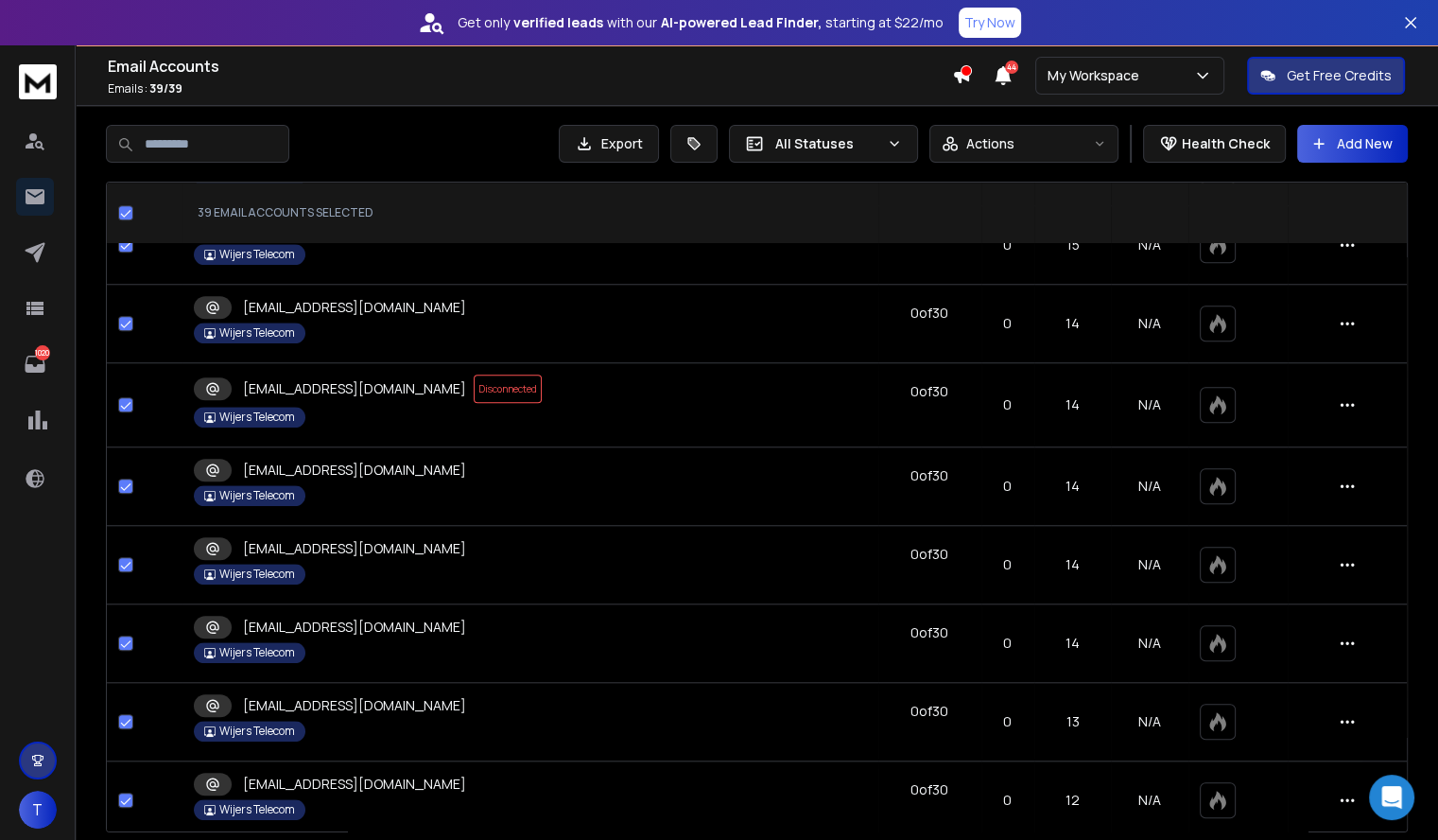
click at [400, 379] on p "[EMAIL_ADDRESS][DOMAIN_NAME]" at bounding box center [354, 388] width 223 height 19
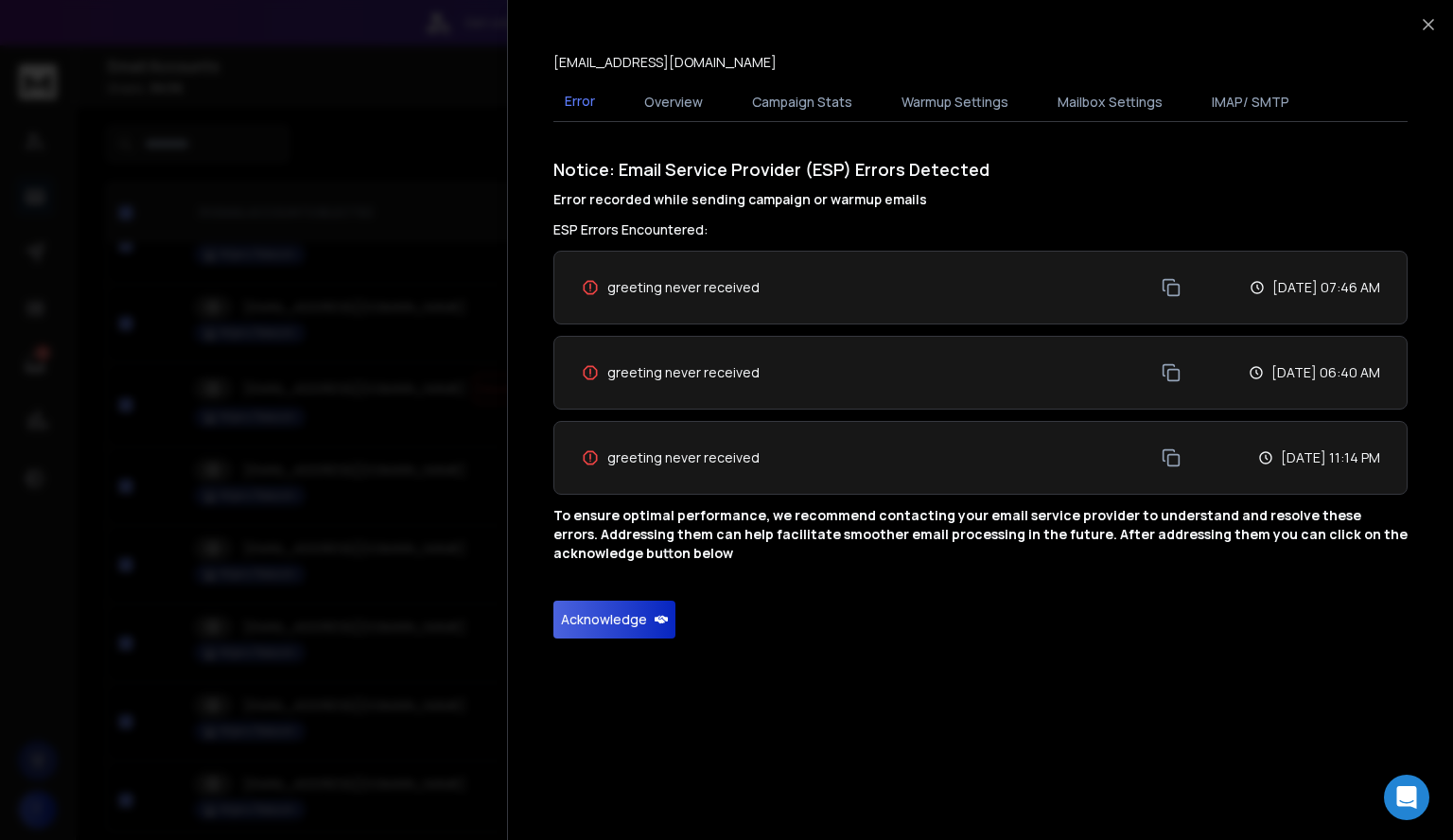
click at [618, 609] on button "Acknowledge" at bounding box center [615, 620] width 123 height 38
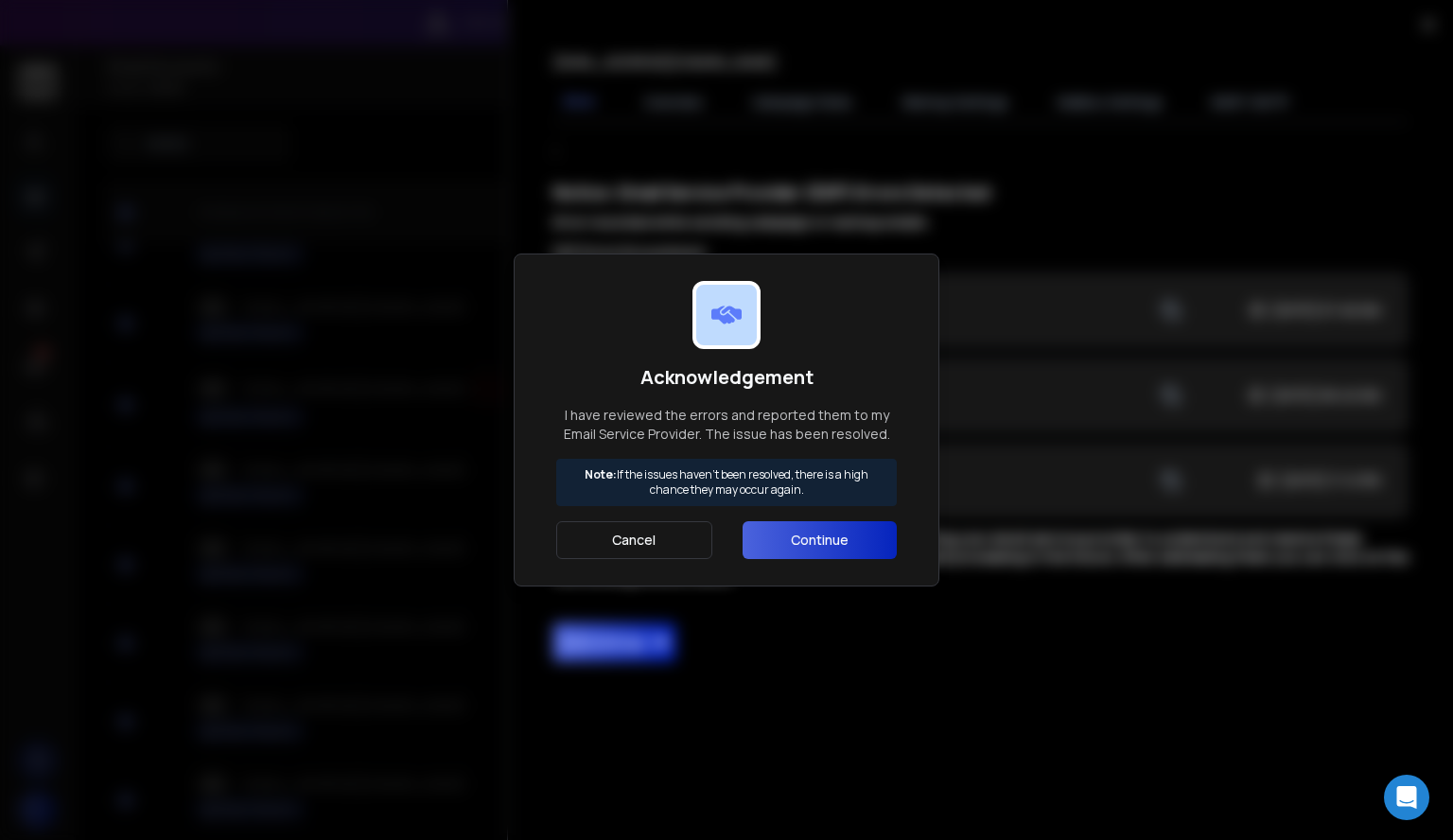
click at [784, 531] on button "Continue" at bounding box center [819, 541] width 154 height 38
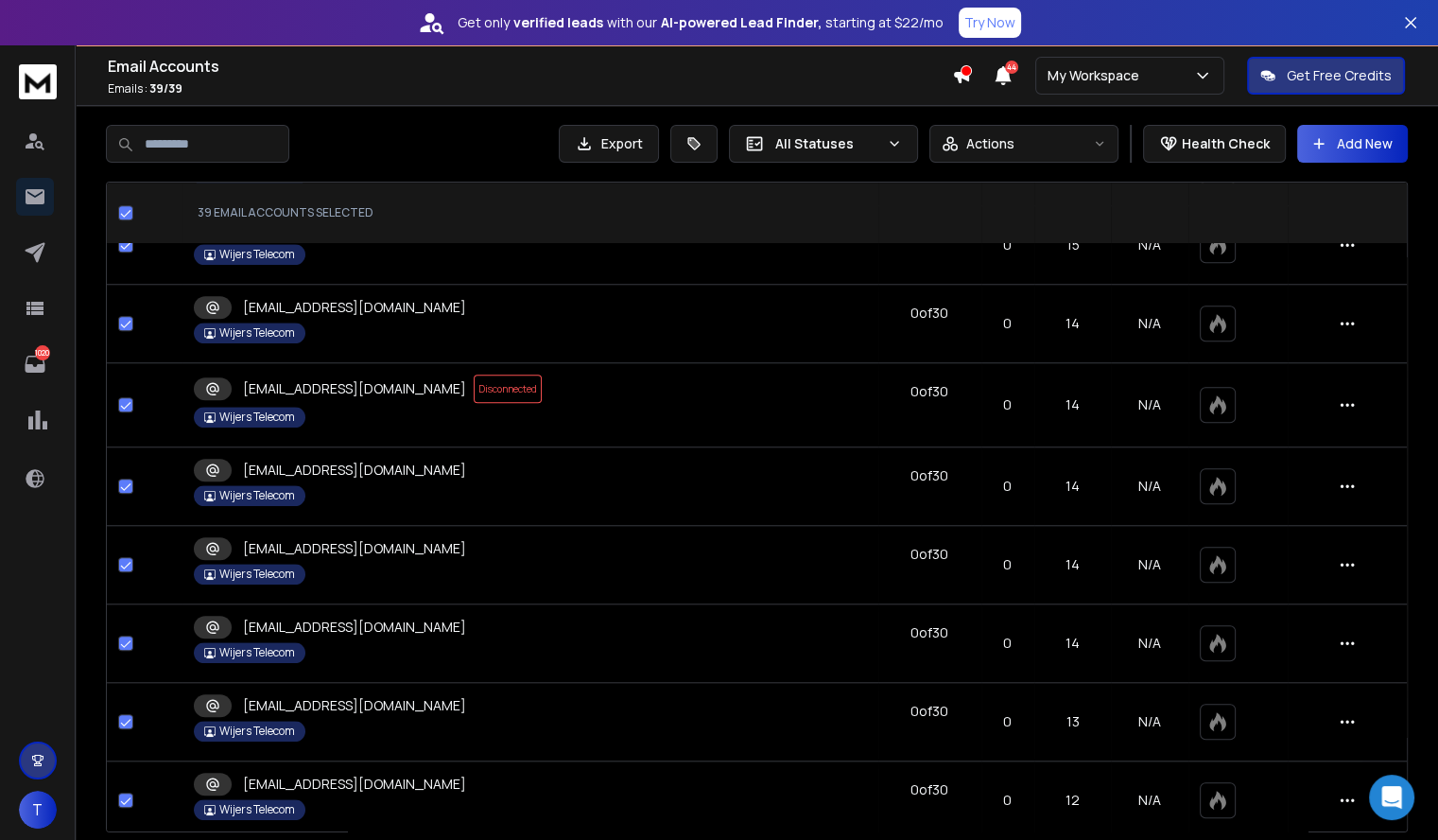
click at [393, 379] on p "[EMAIL_ADDRESS][DOMAIN_NAME]" at bounding box center [354, 388] width 223 height 19
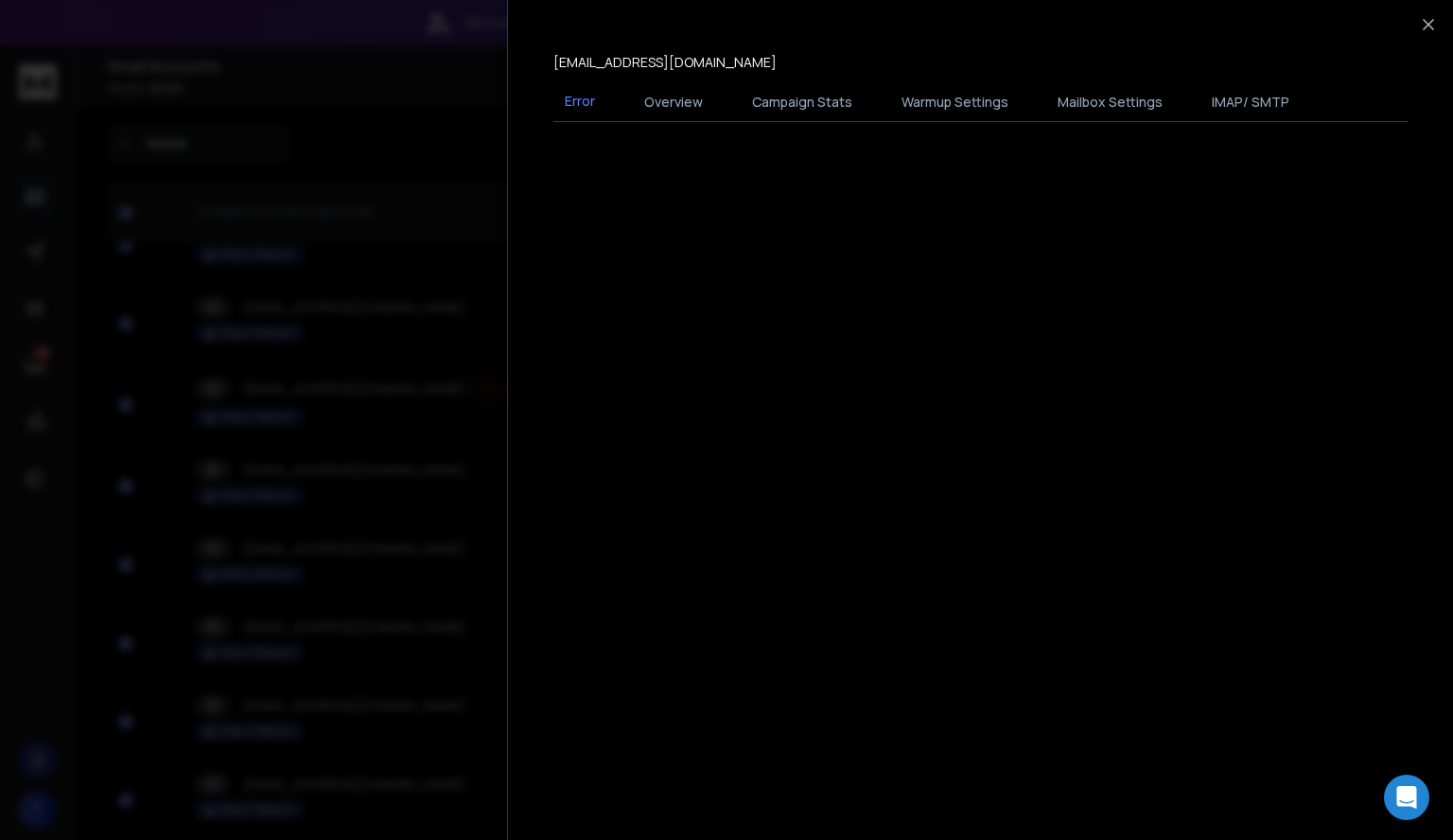
click at [1113, 92] on button "Mailbox Settings" at bounding box center [1109, 101] width 127 height 41
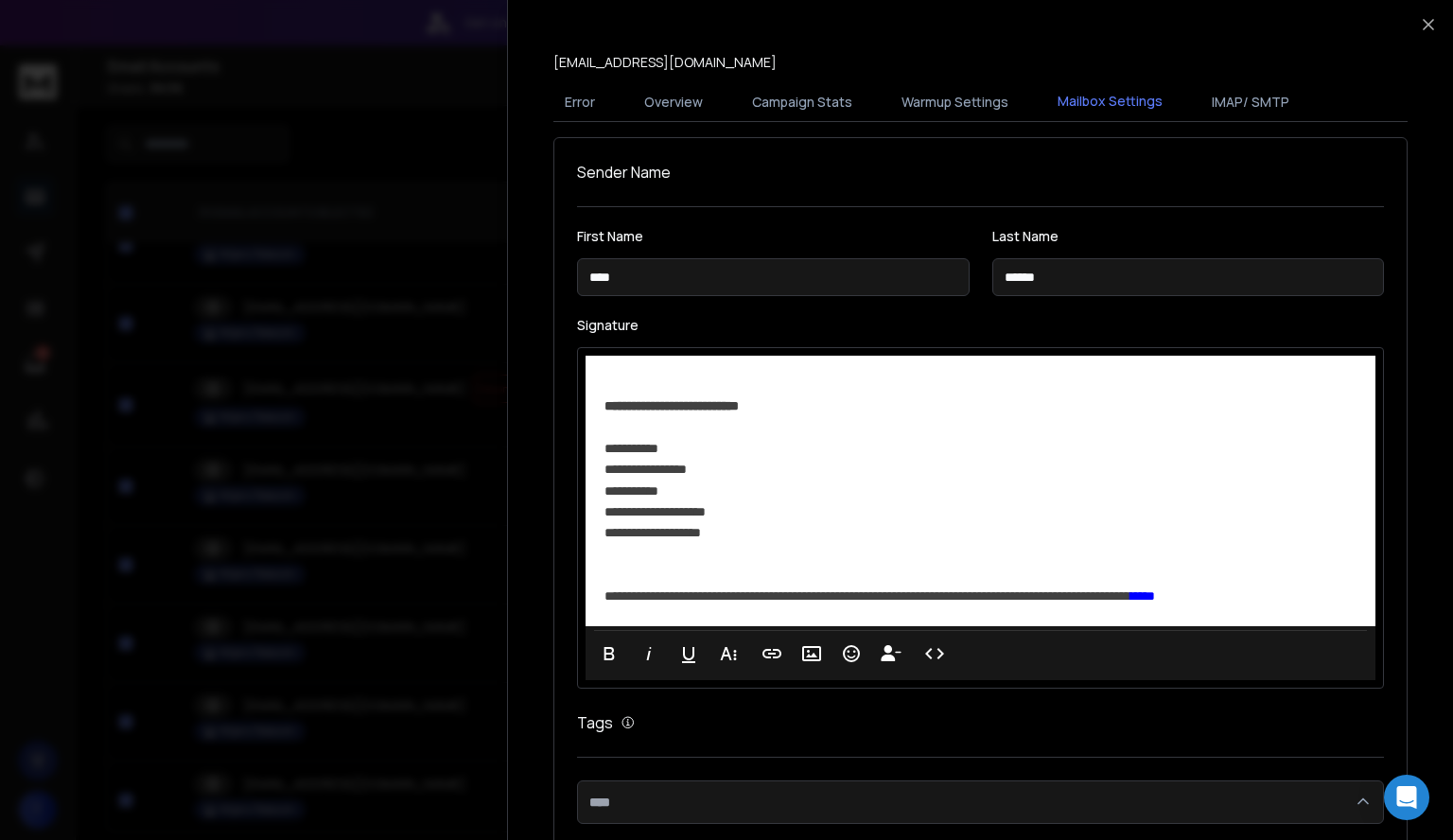
click at [1256, 91] on button "IMAP/ SMTP" at bounding box center [1250, 101] width 101 height 41
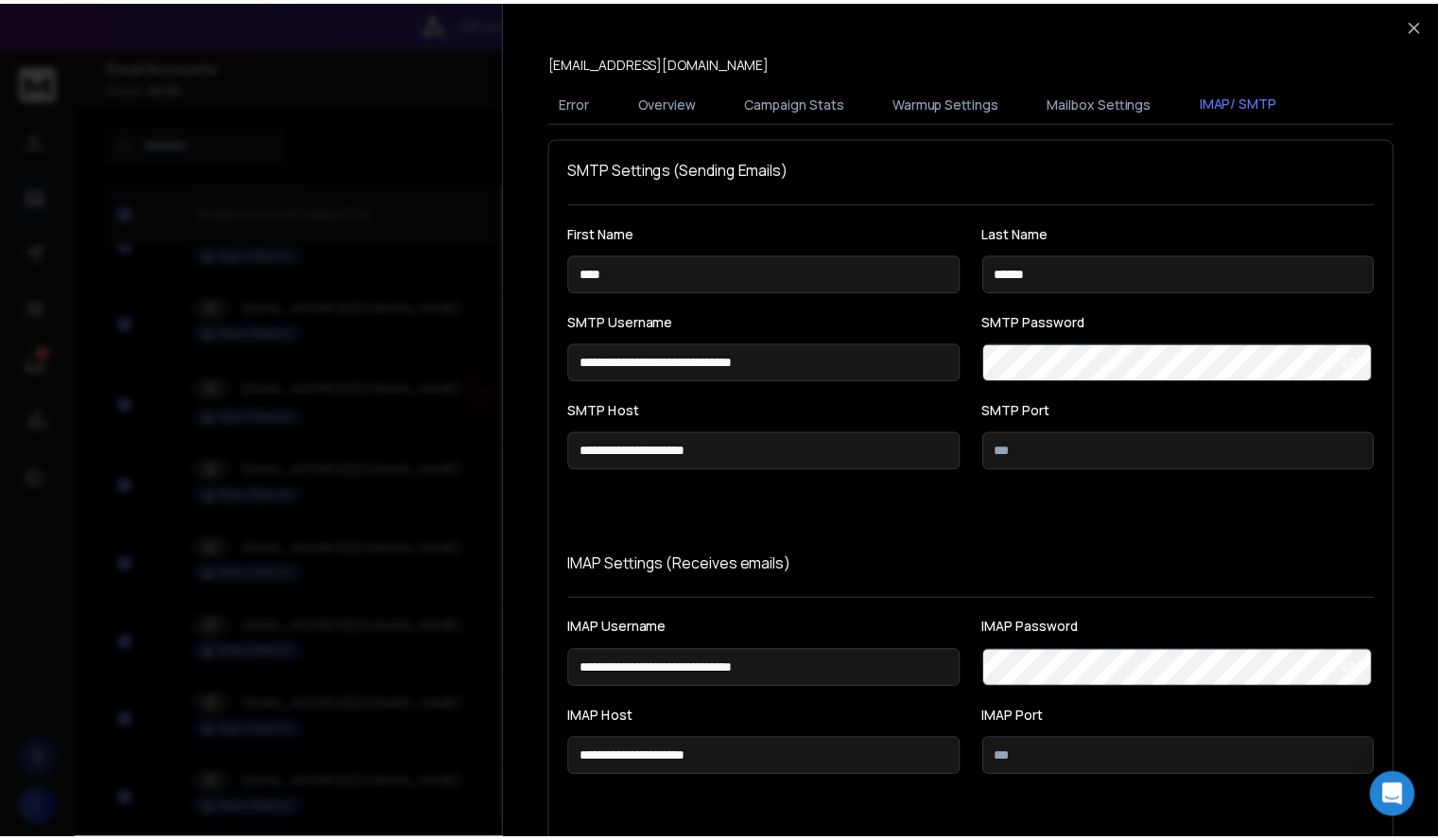
scroll to position [244, 0]
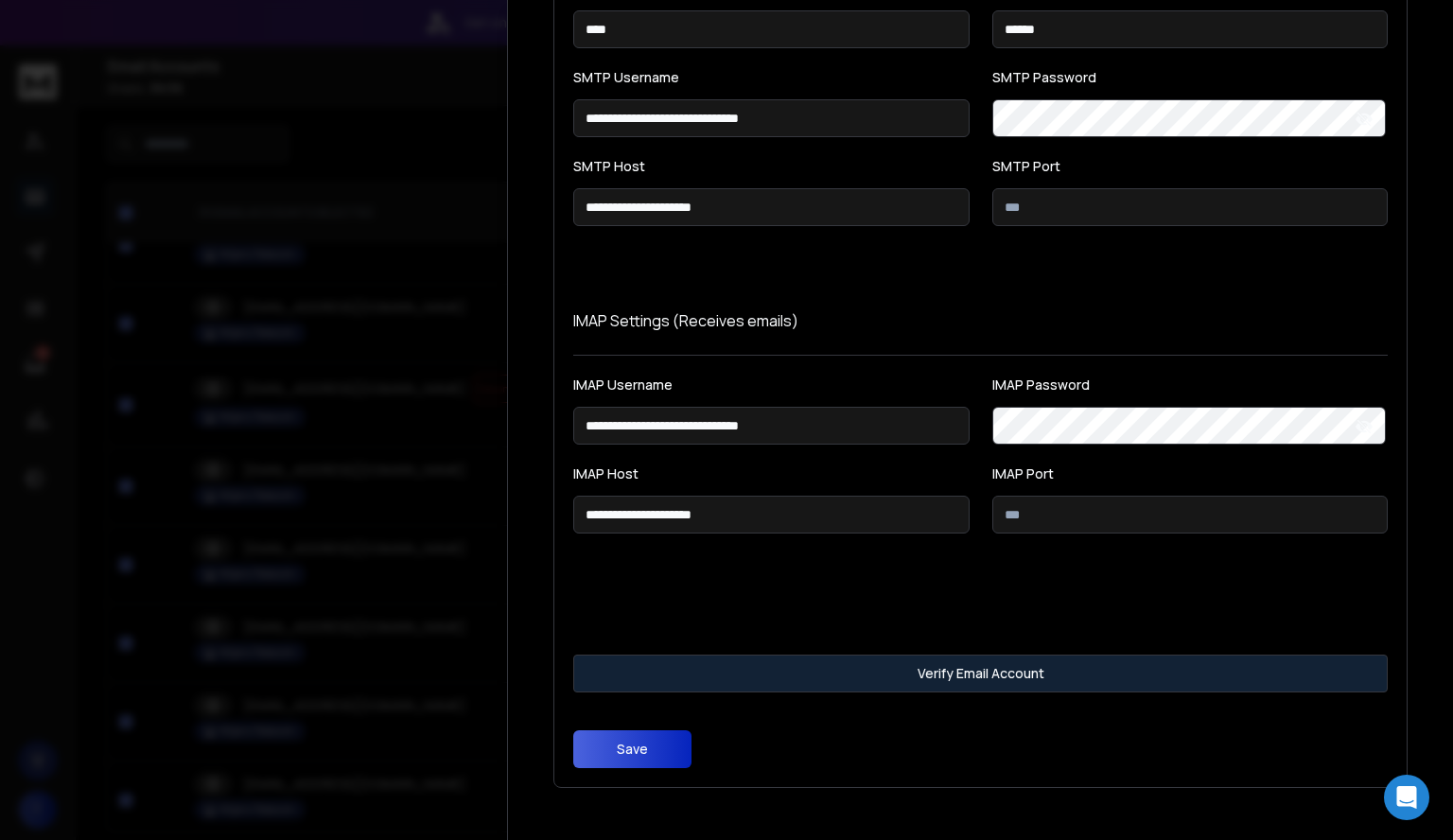
click at [970, 670] on button "Verify Email Account" at bounding box center [980, 674] width 815 height 38
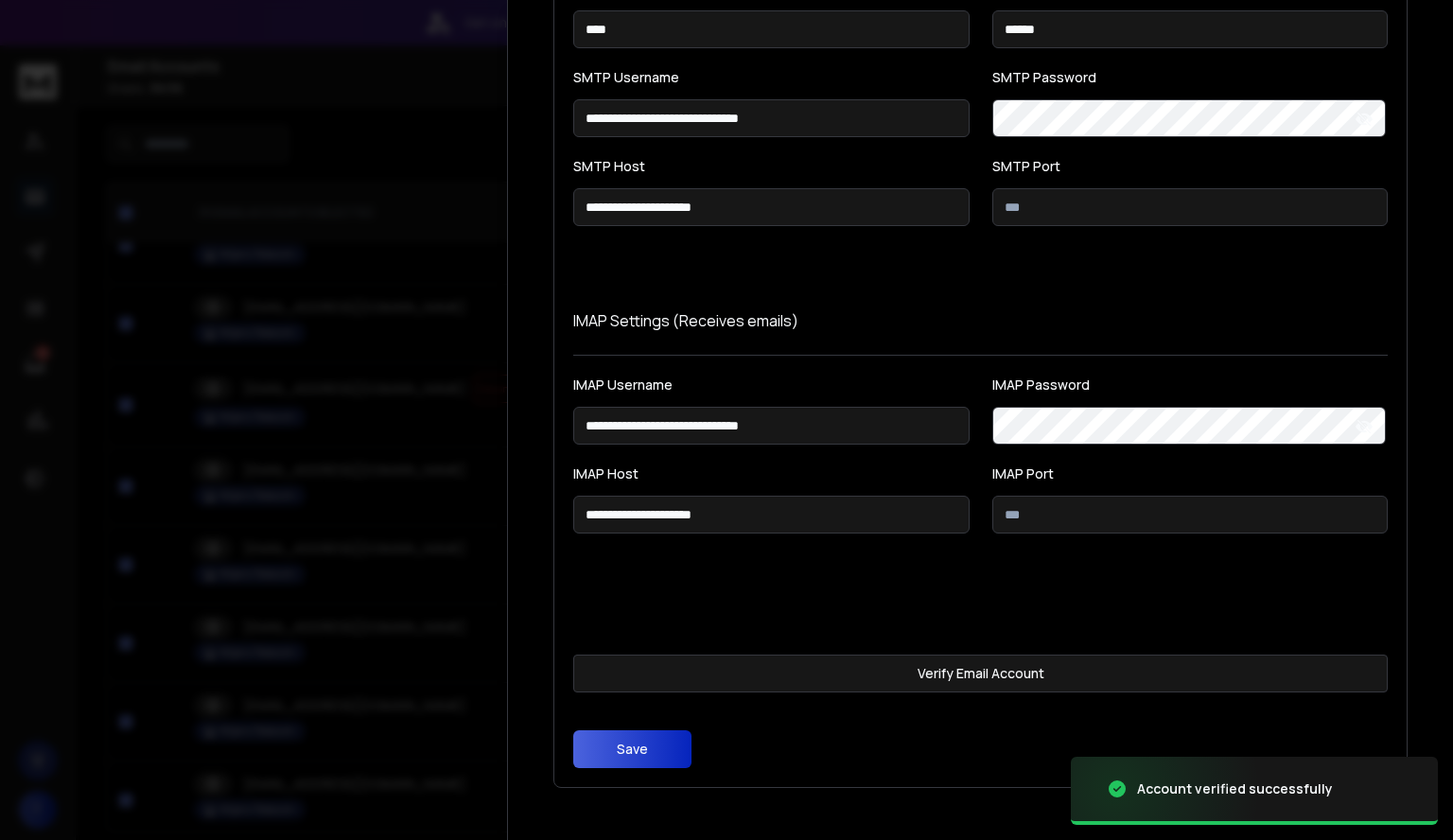
click at [659, 759] on button "Save" at bounding box center [633, 749] width 119 height 38
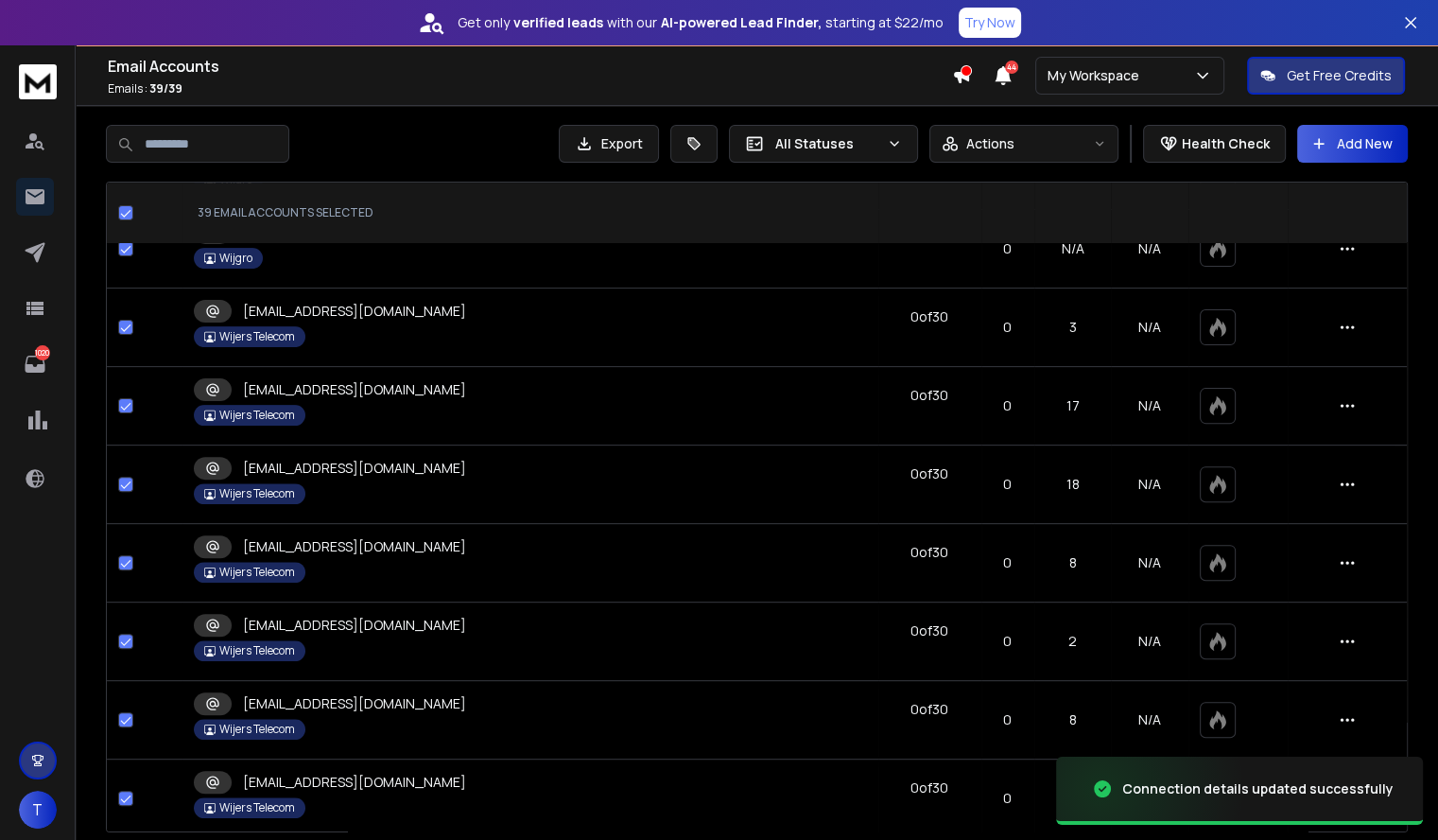
scroll to position [0, 0]
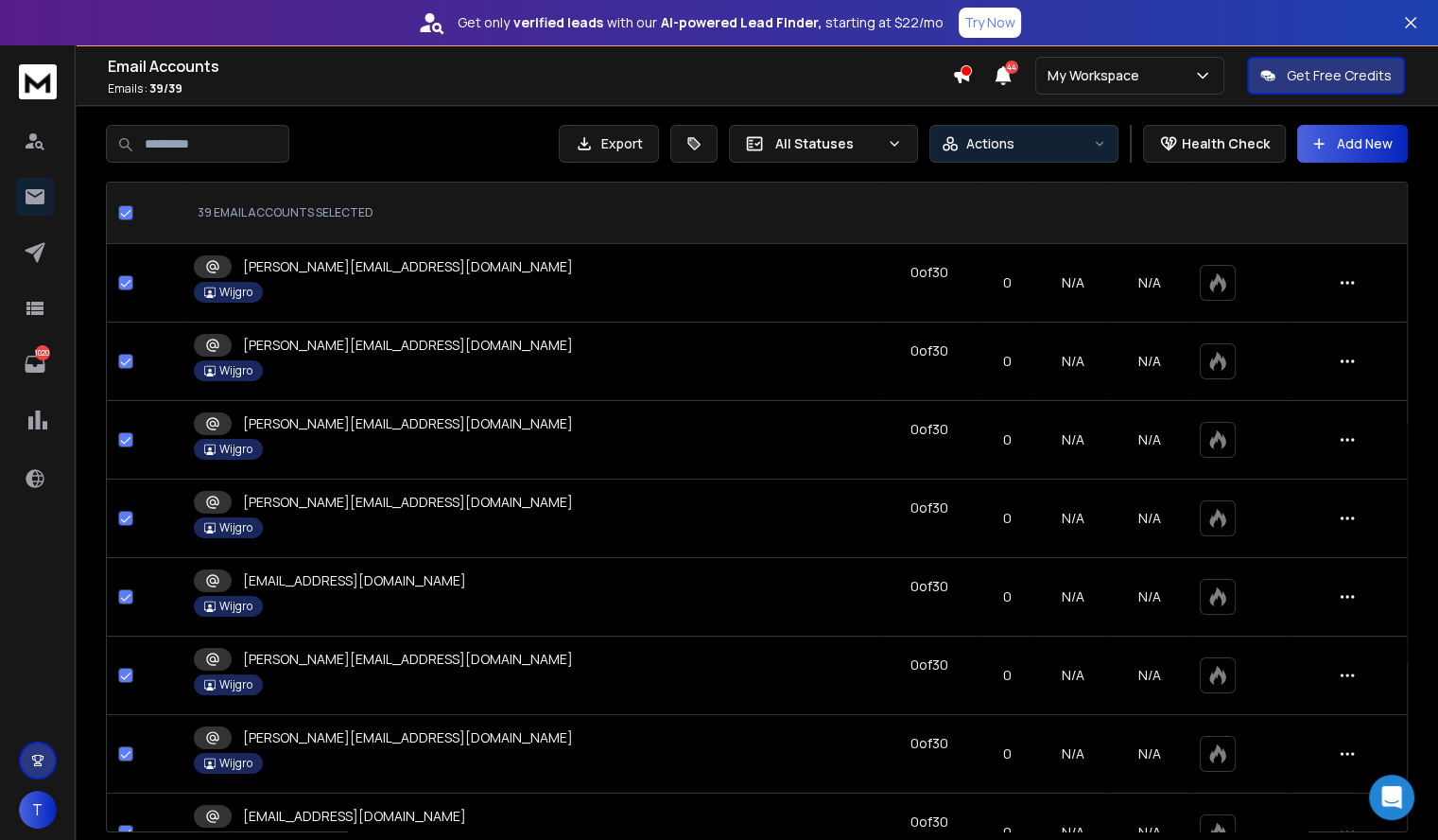
click at [1067, 143] on div "Actions" at bounding box center [1013, 144] width 144 height 19
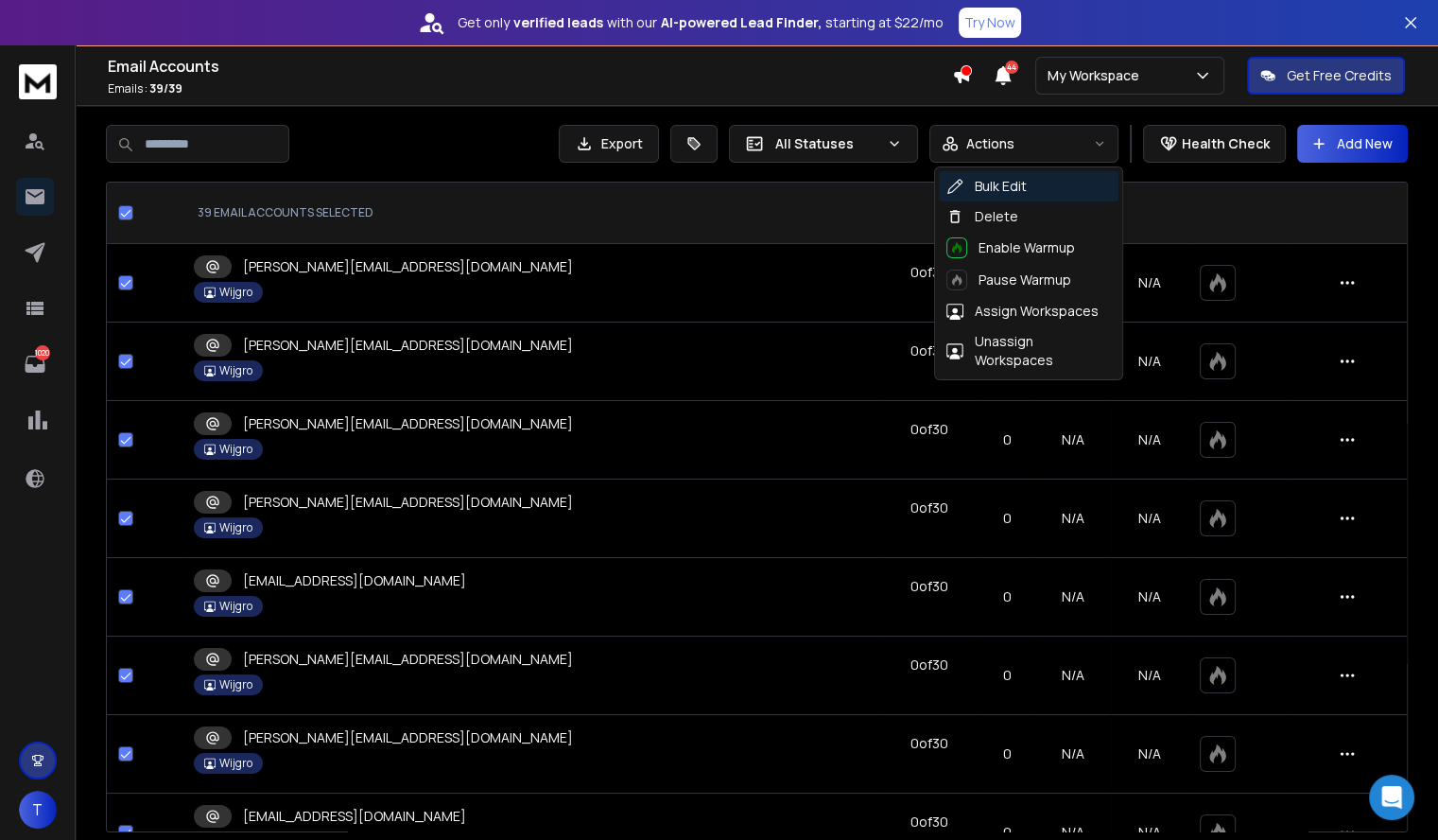
click at [544, 153] on div at bounding box center [327, 144] width 442 height 38
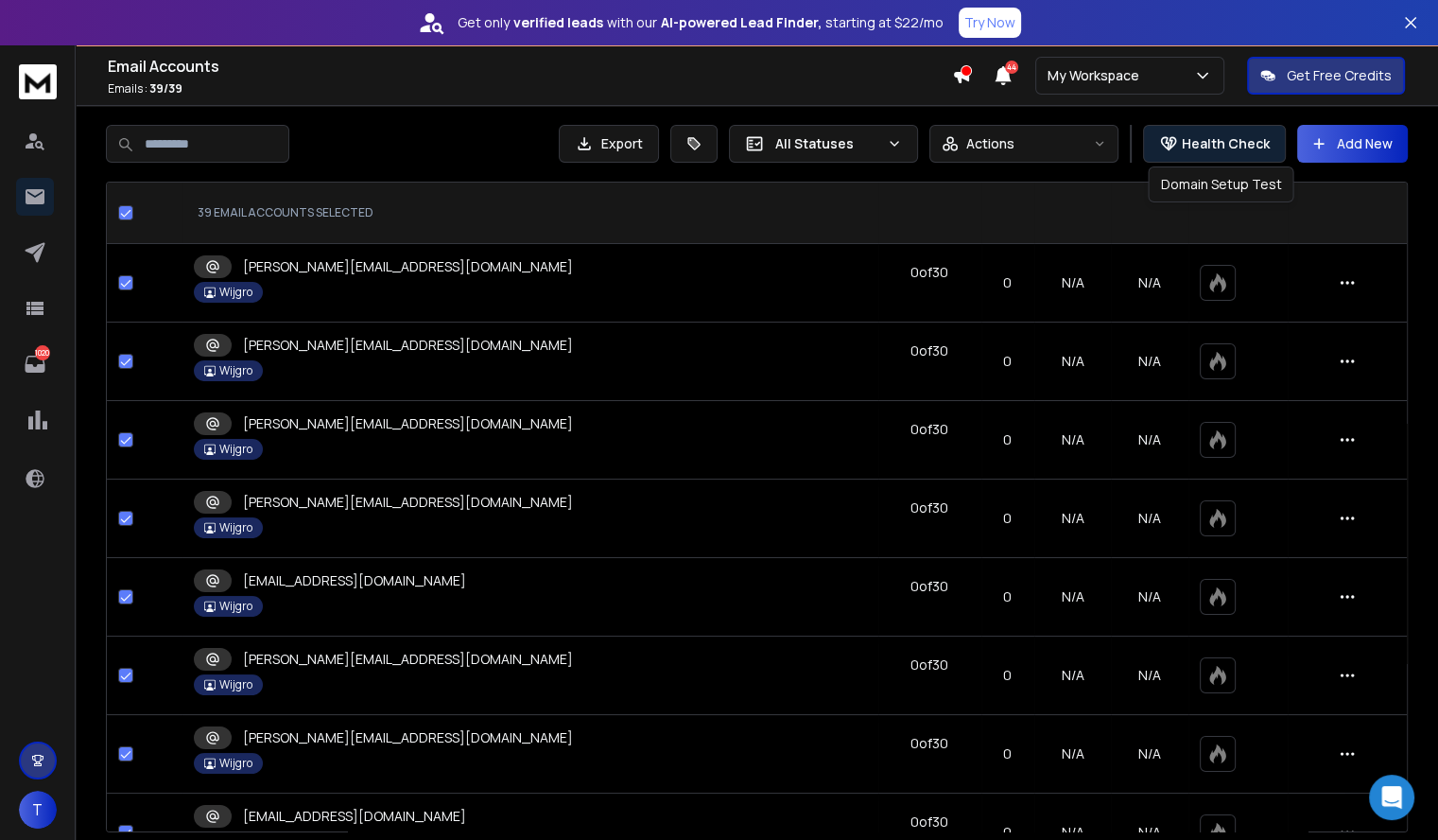
click at [1203, 144] on p "Health Check" at bounding box center [1227, 144] width 88 height 19
click at [403, 137] on div at bounding box center [327, 144] width 442 height 38
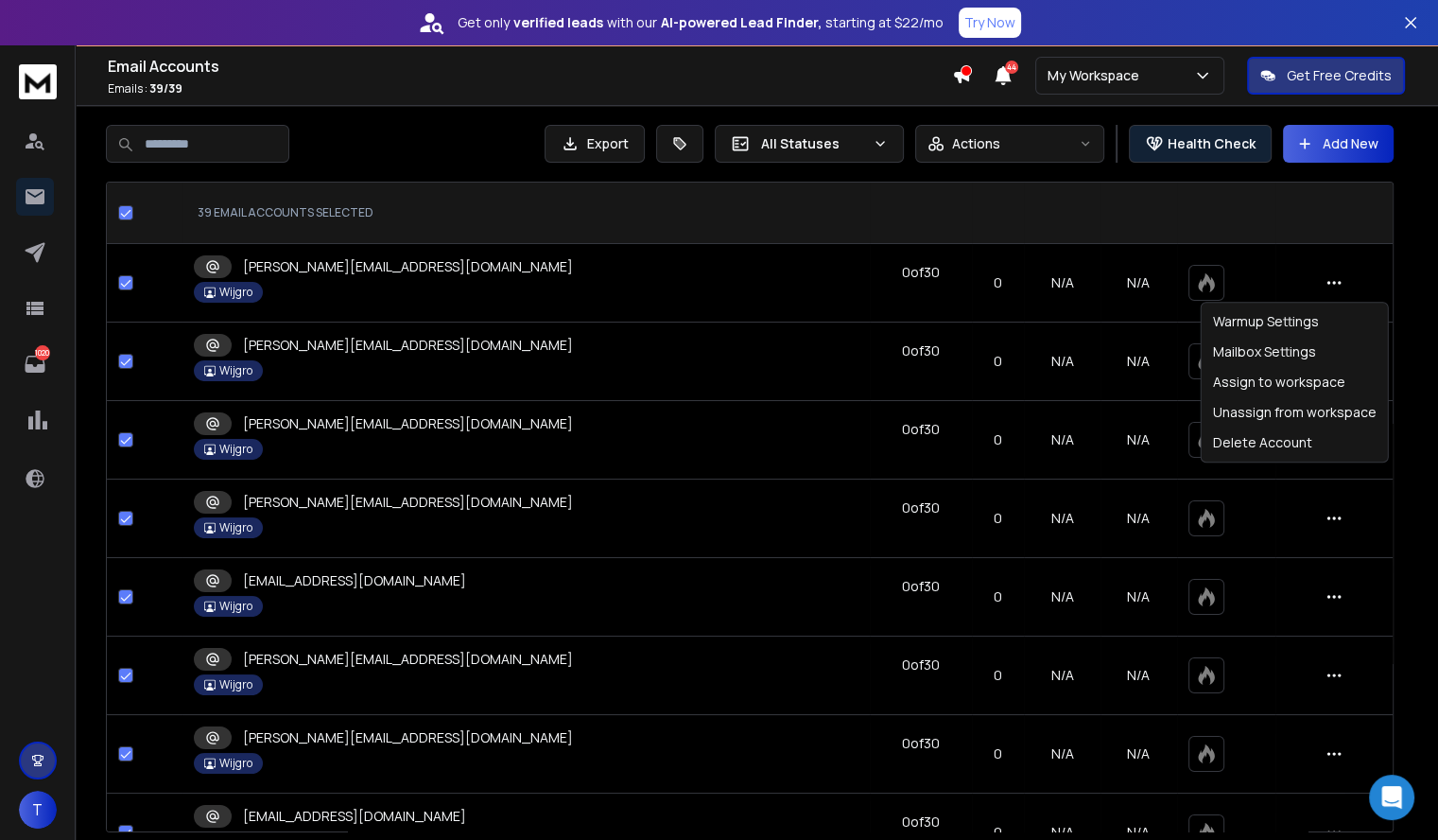
click at [1336, 280] on icon at bounding box center [1335, 283] width 17 height 17
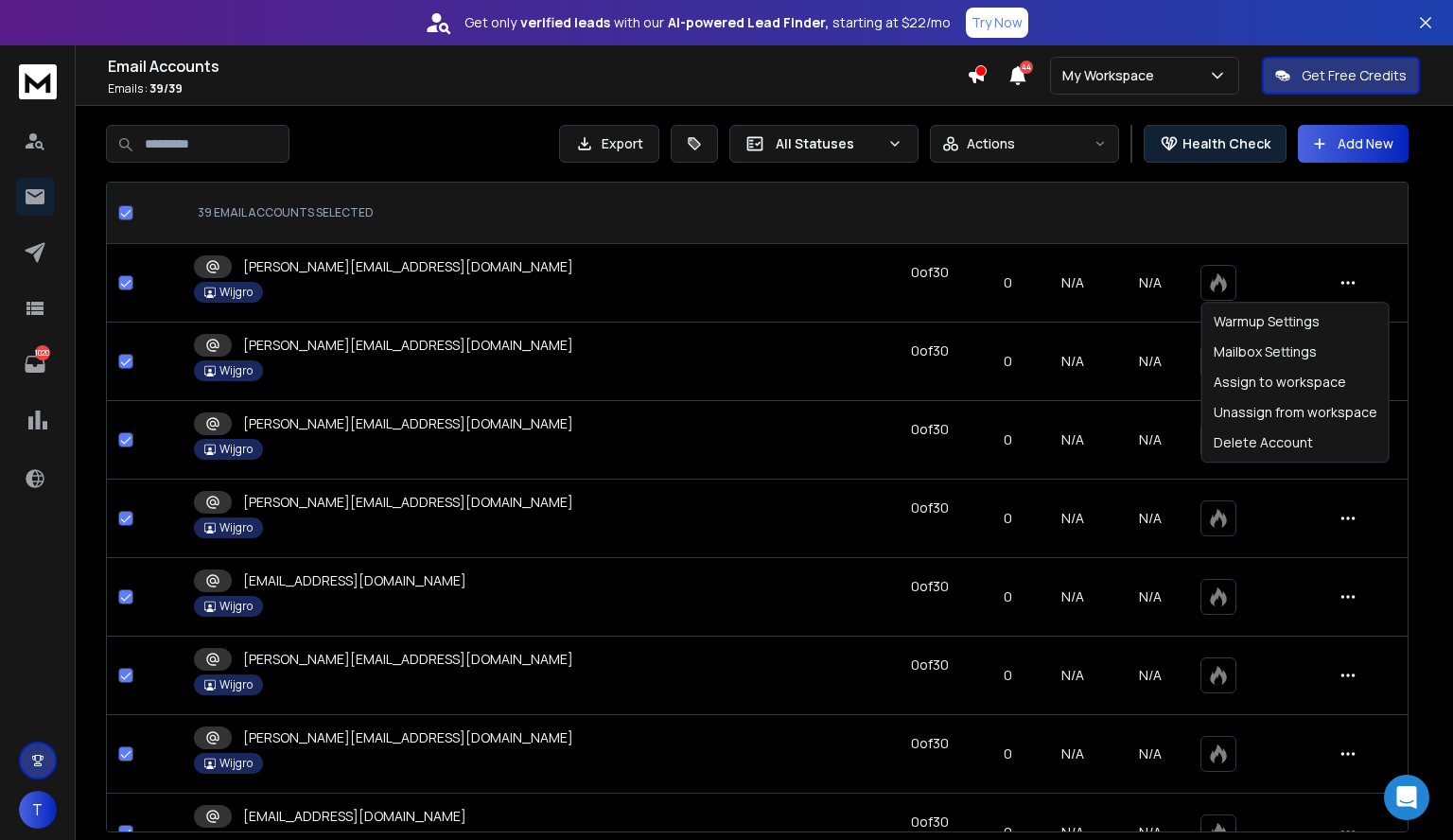
click at [1208, 208] on th at bounding box center [1239, 213] width 100 height 61
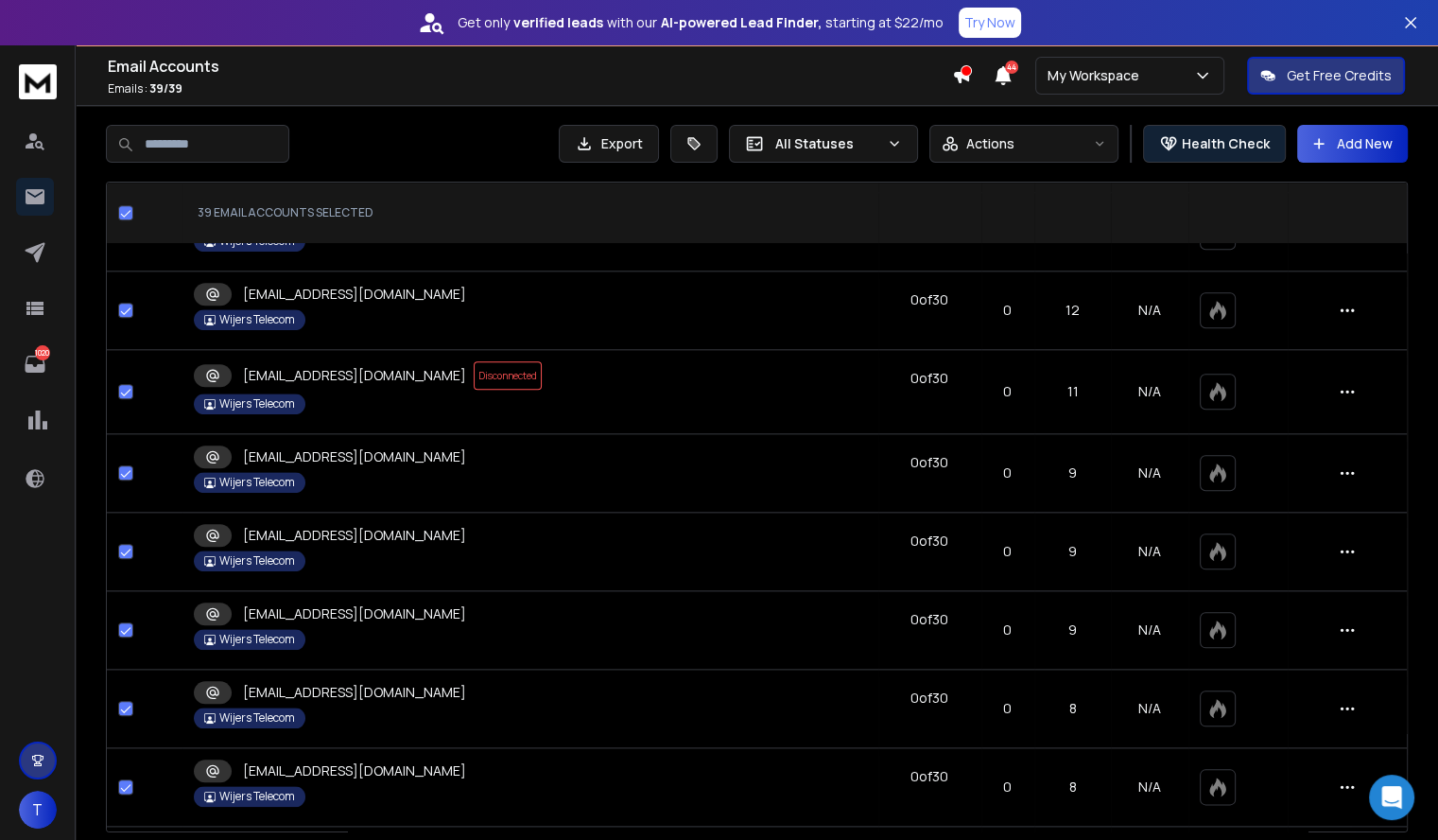
scroll to position [1998, 0]
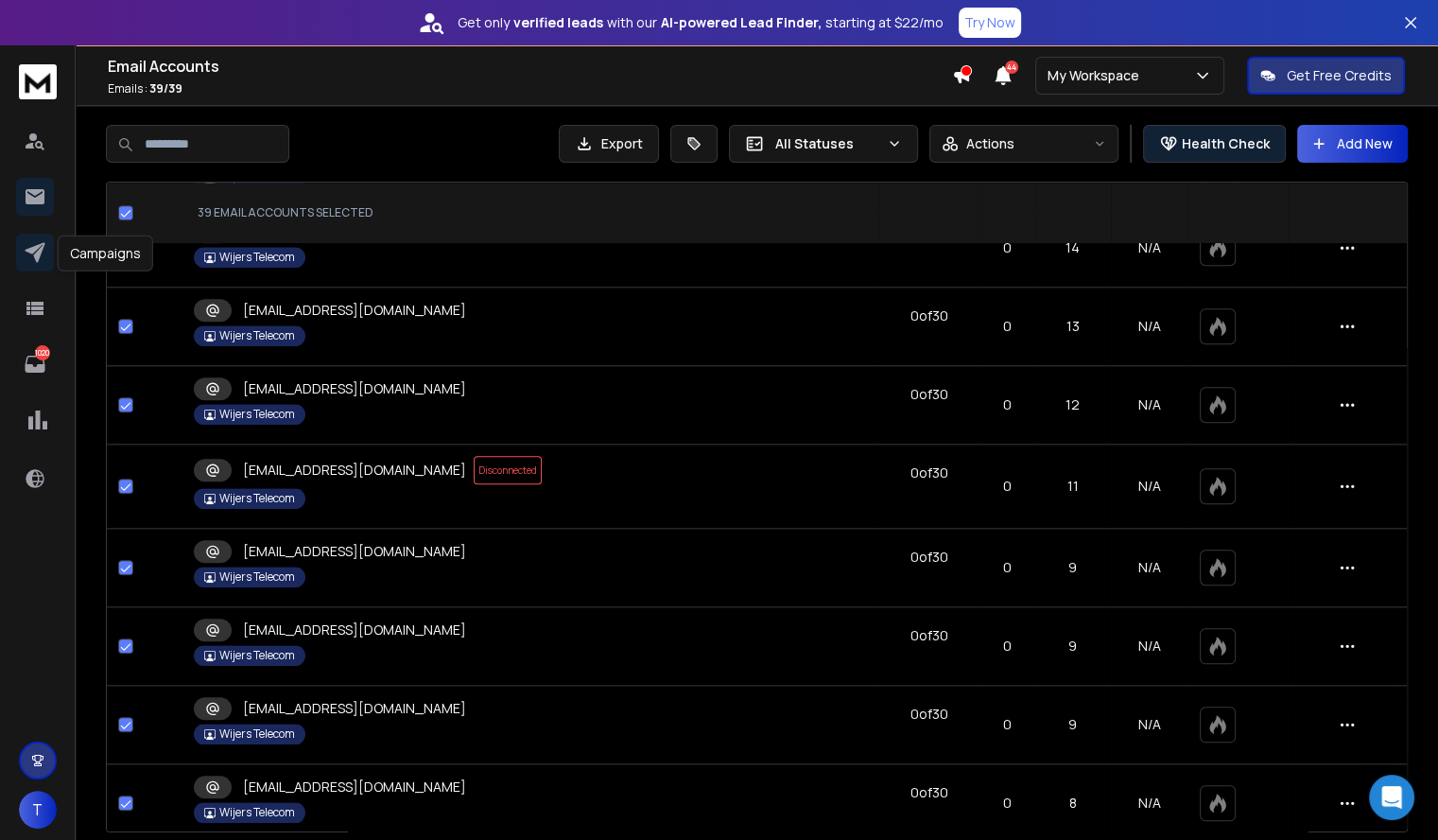
click at [38, 253] on icon at bounding box center [34, 252] width 20 height 20
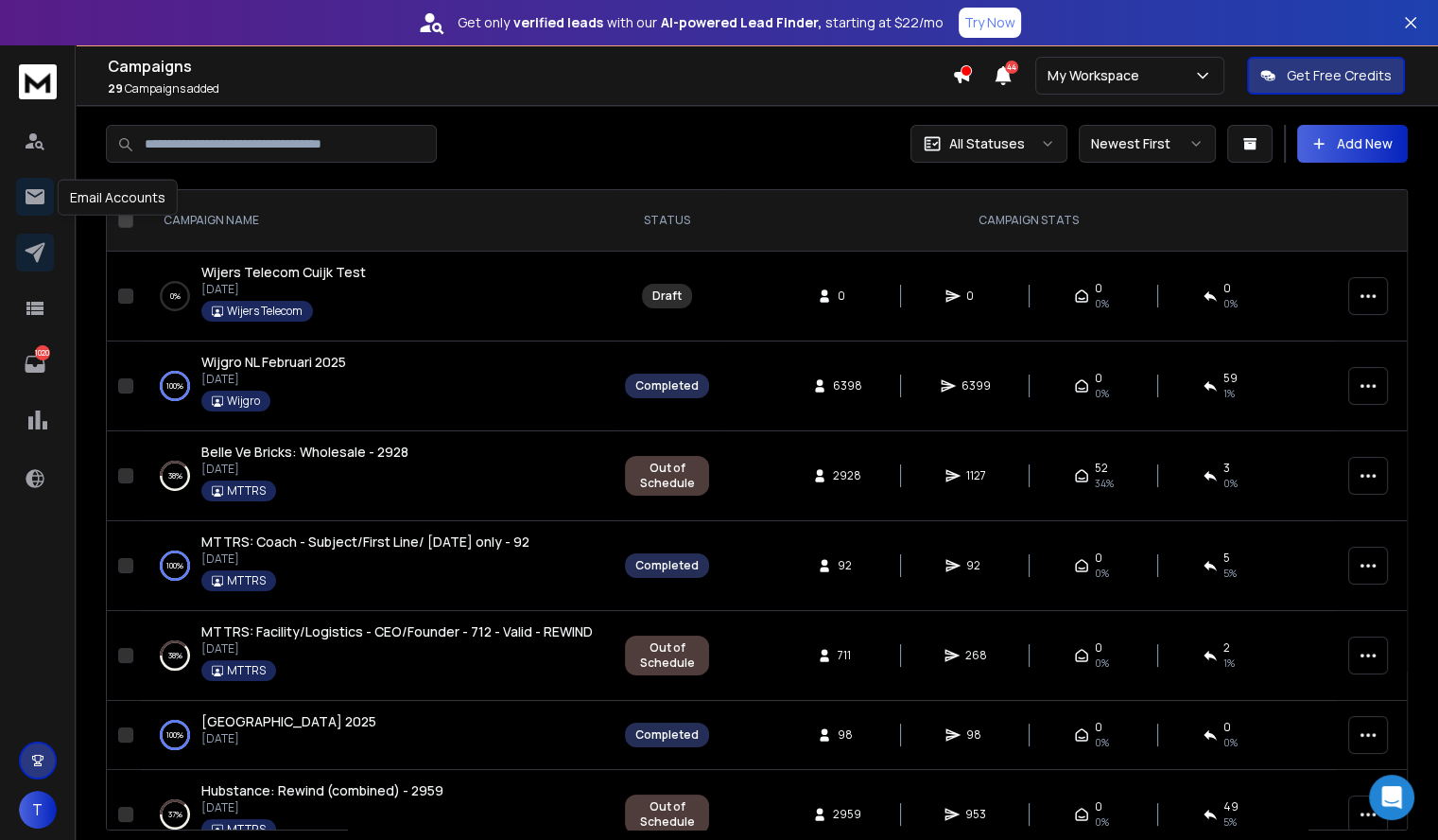
click at [34, 193] on icon at bounding box center [35, 197] width 19 height 15
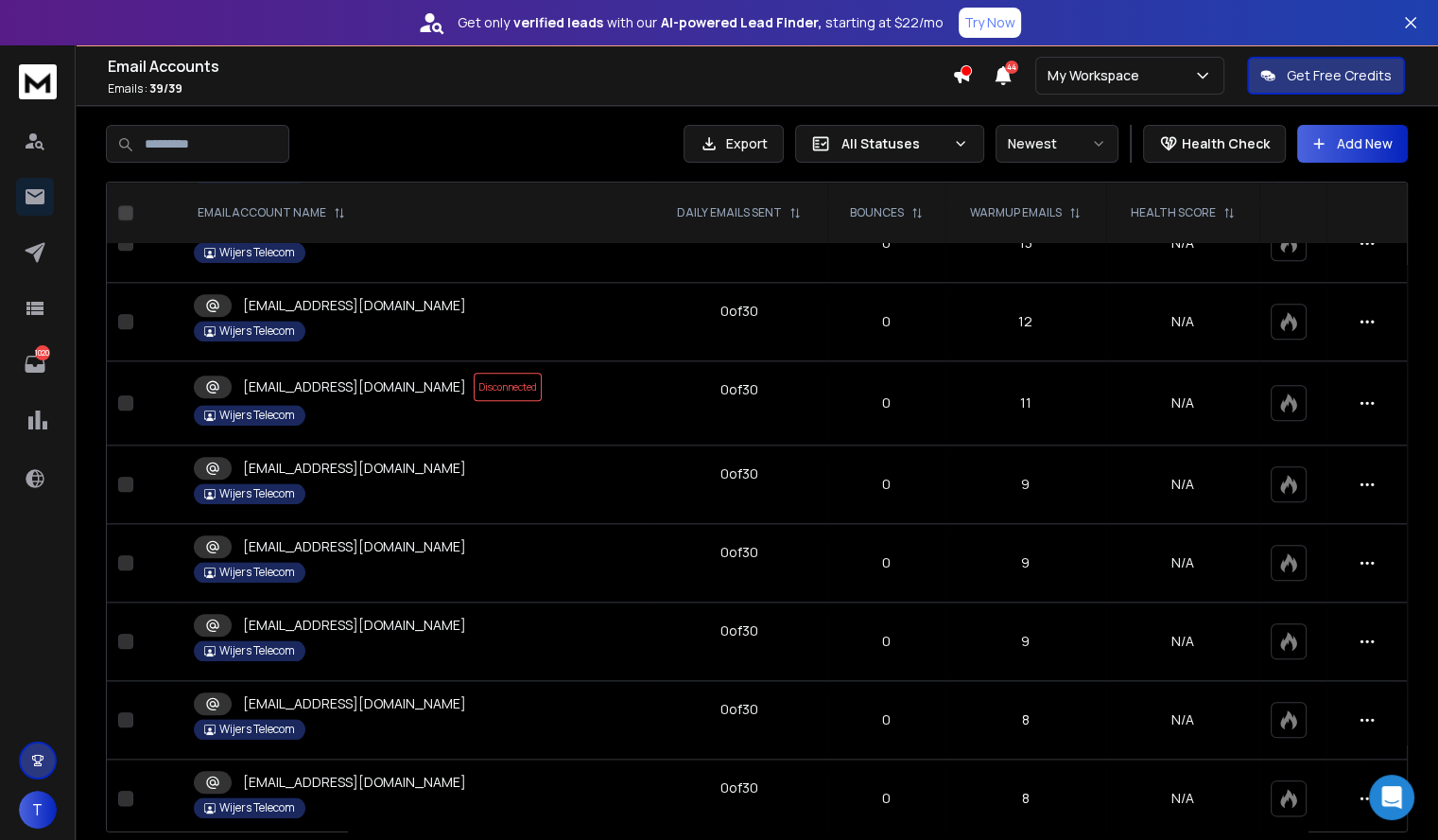
scroll to position [1986, 0]
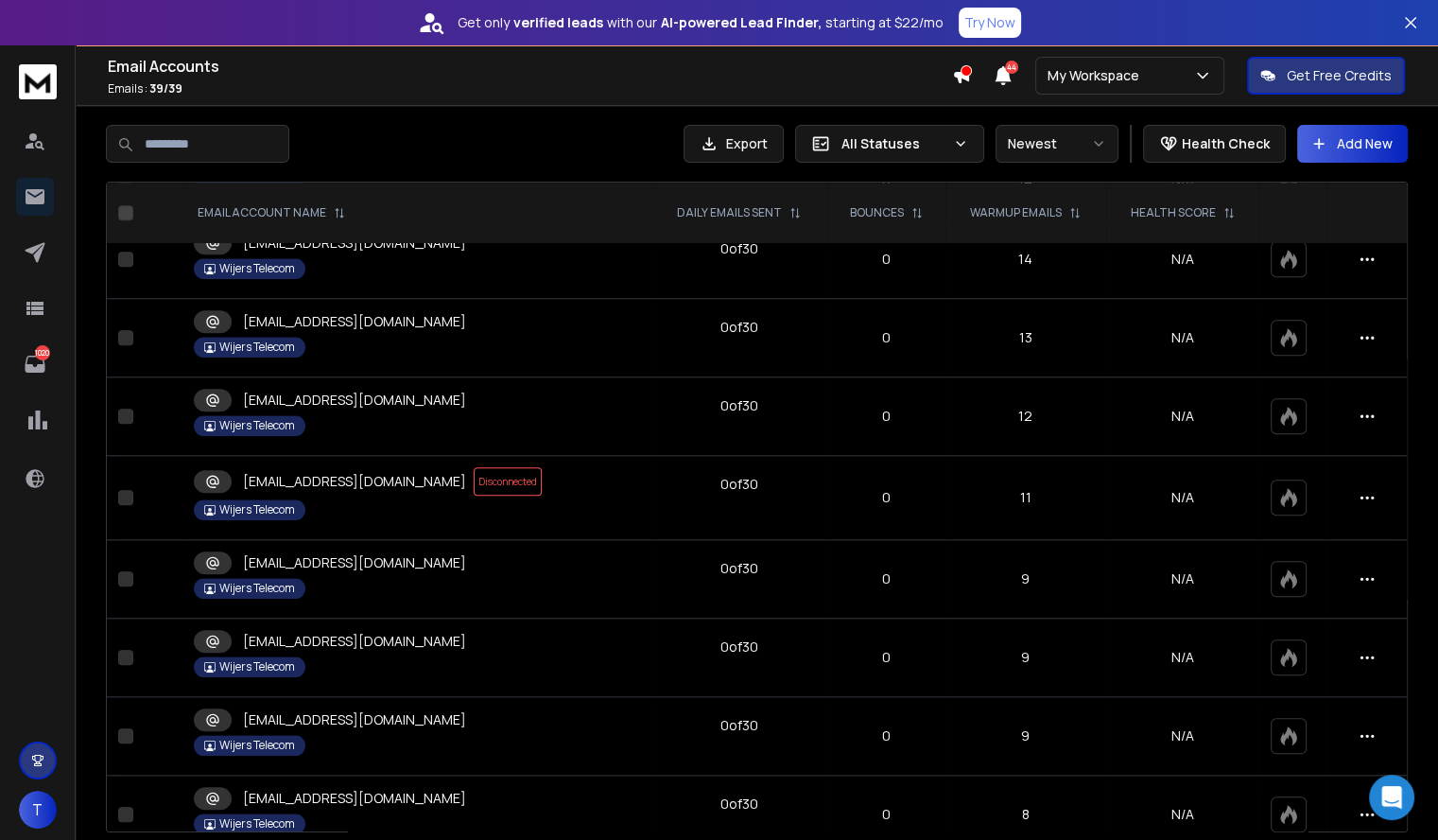
click at [503, 469] on span "Disconnected" at bounding box center [507, 481] width 68 height 29
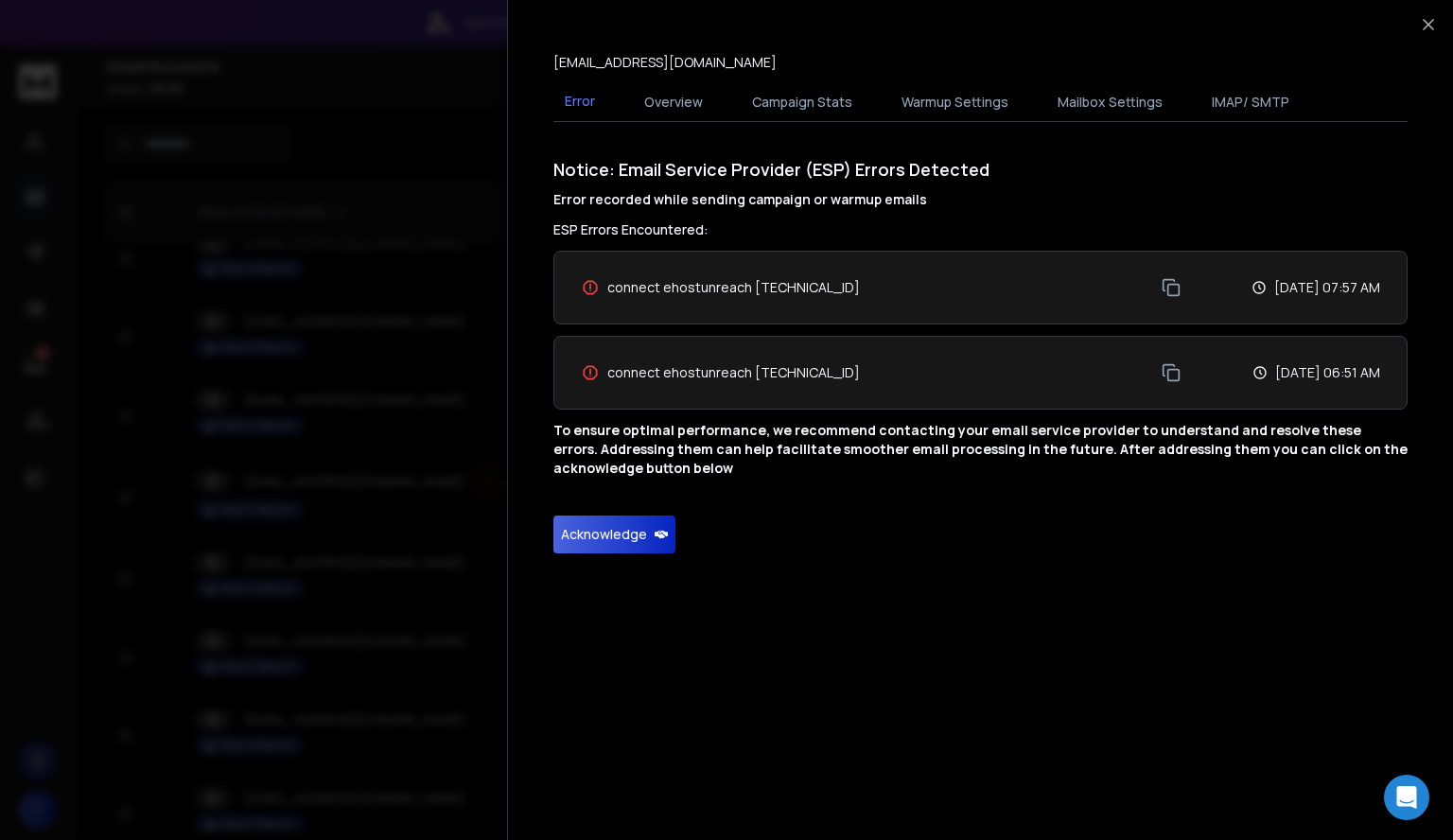
click at [594, 533] on button "Acknowledge" at bounding box center [615, 535] width 123 height 38
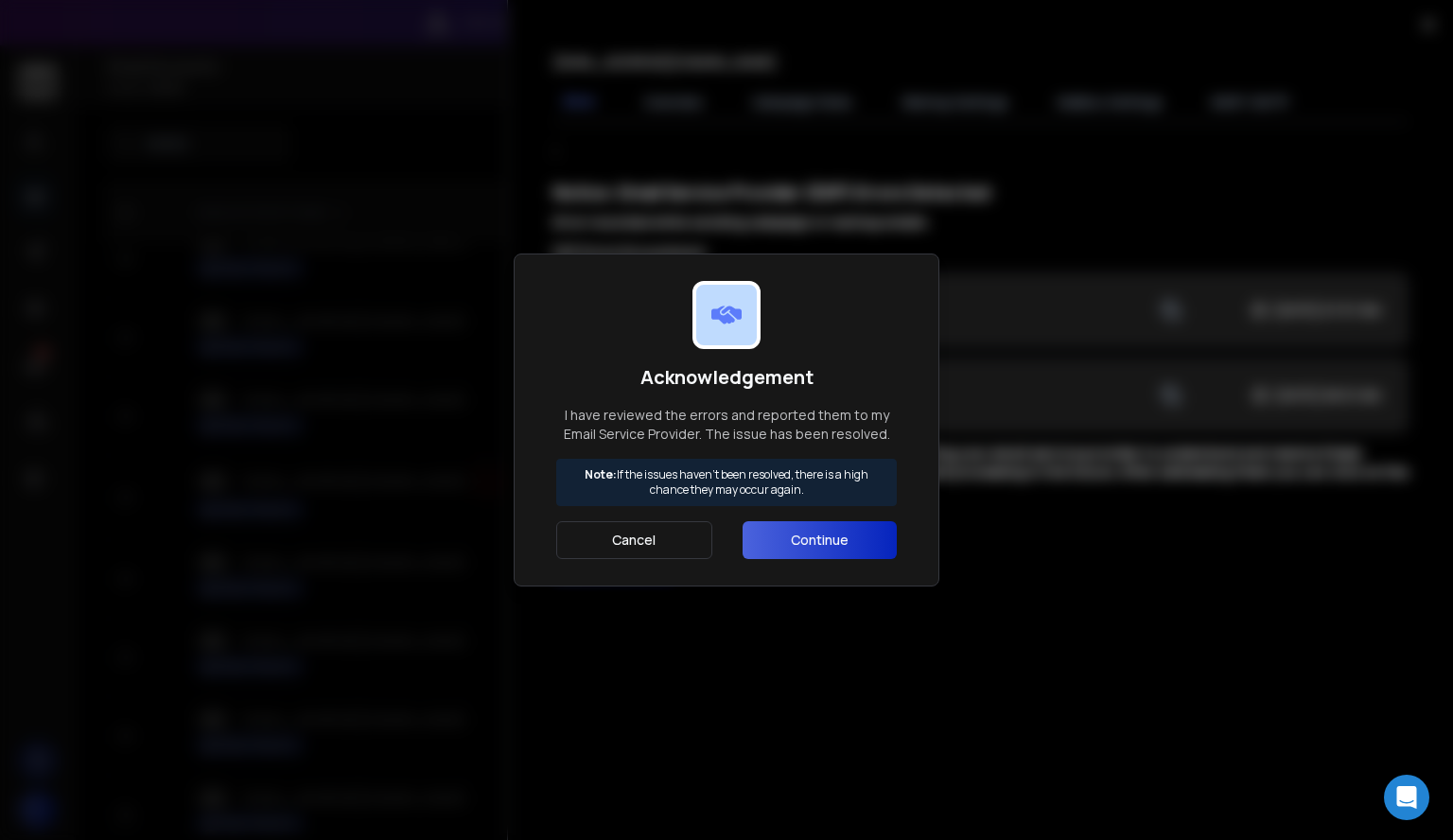
click at [804, 539] on button "Continue" at bounding box center [819, 541] width 154 height 38
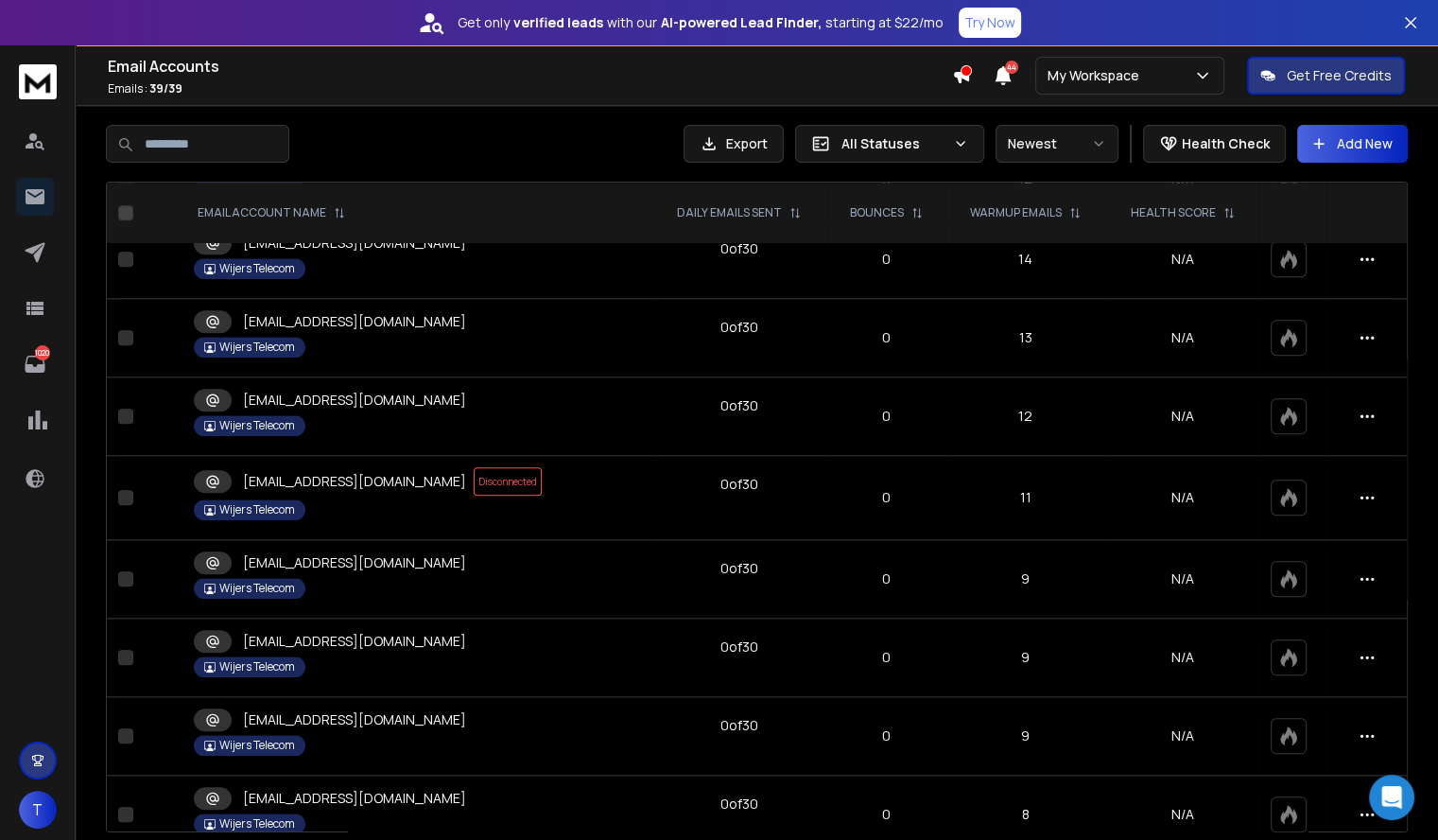
click at [415, 472] on p "[EMAIL_ADDRESS][DOMAIN_NAME]" at bounding box center [354, 481] width 223 height 19
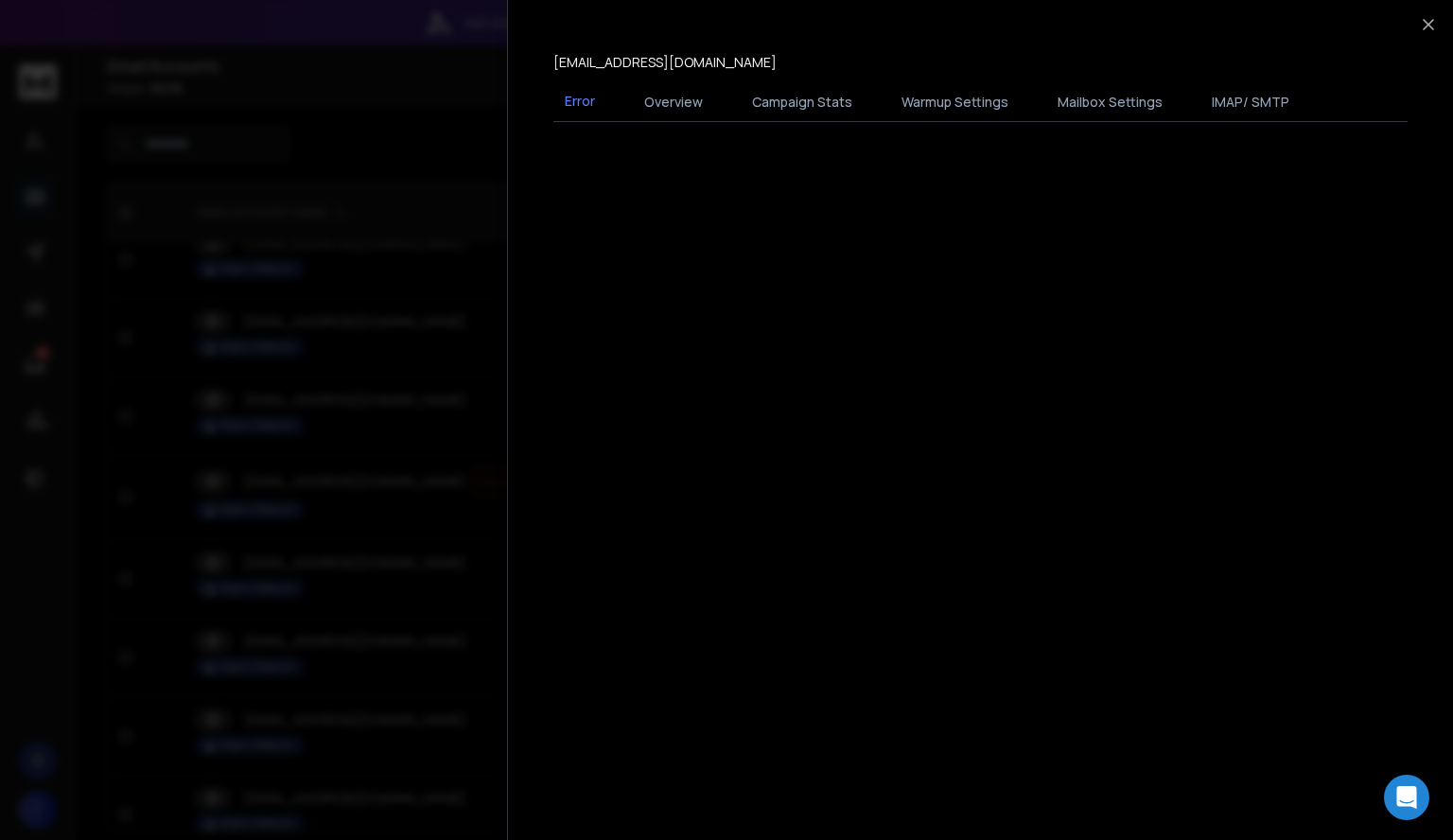
click at [1424, 24] on icon "button" at bounding box center [1429, 25] width 10 height 10
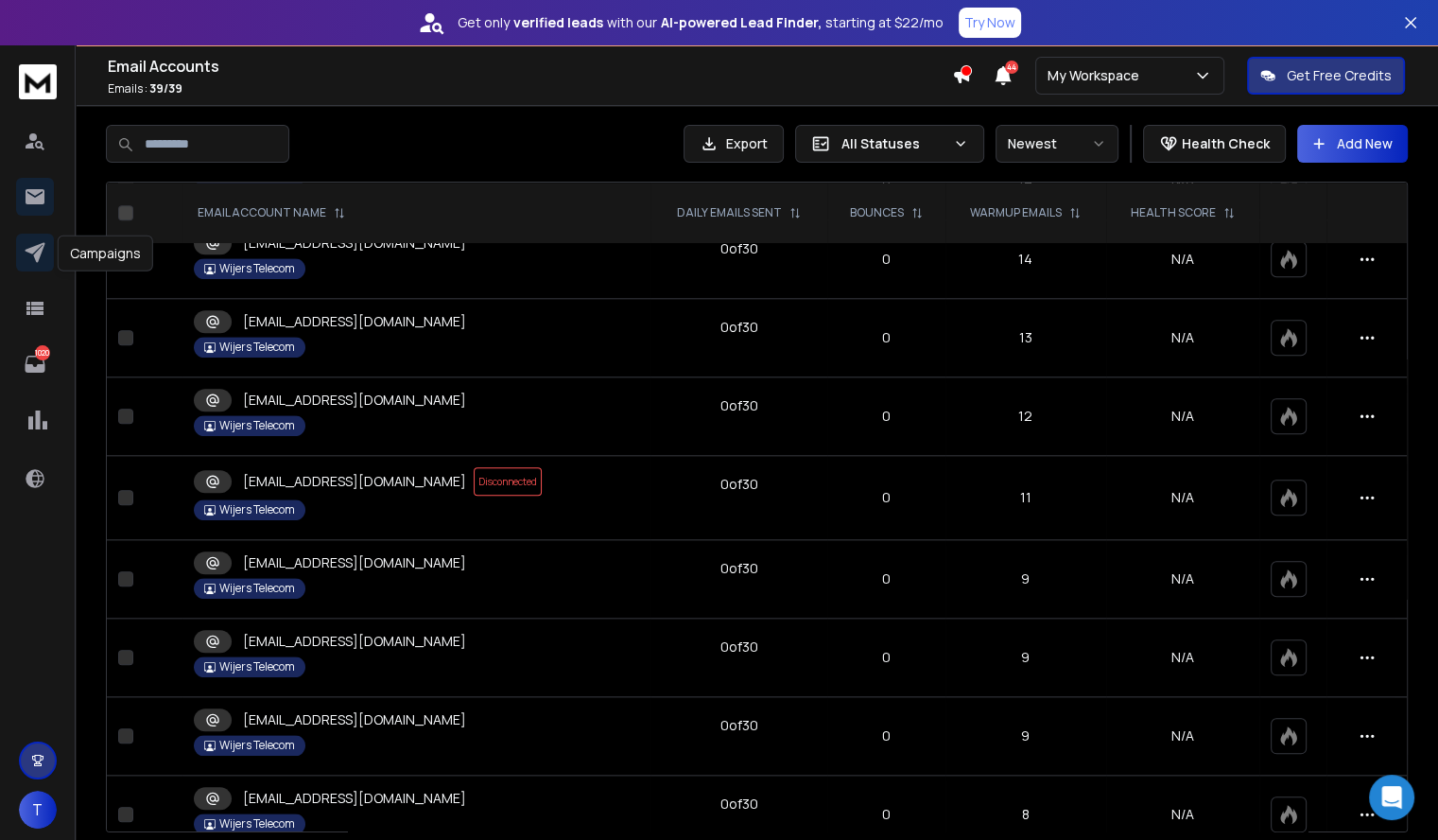
click at [33, 253] on icon at bounding box center [34, 252] width 20 height 20
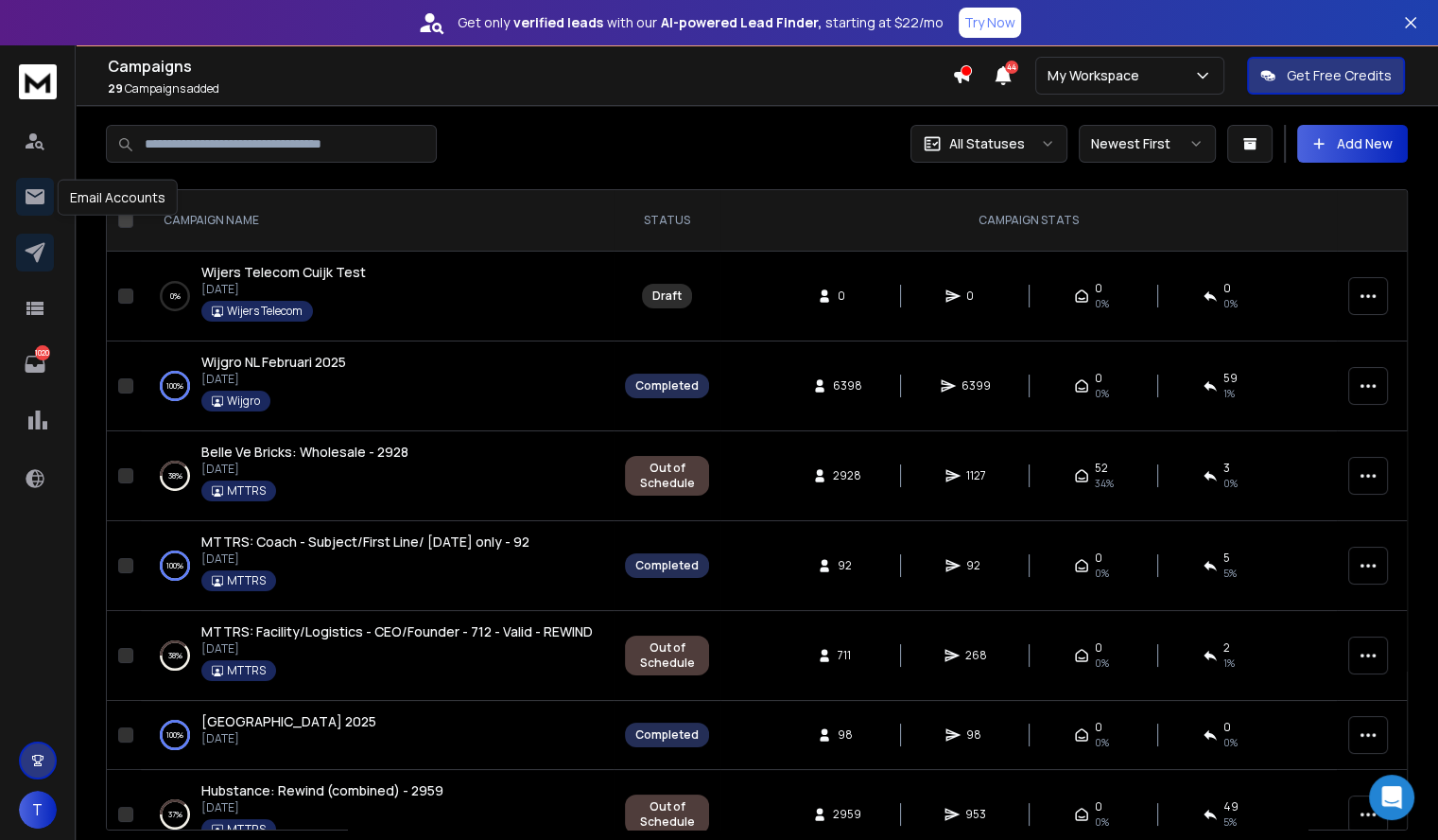
click at [37, 197] on icon at bounding box center [35, 197] width 19 height 15
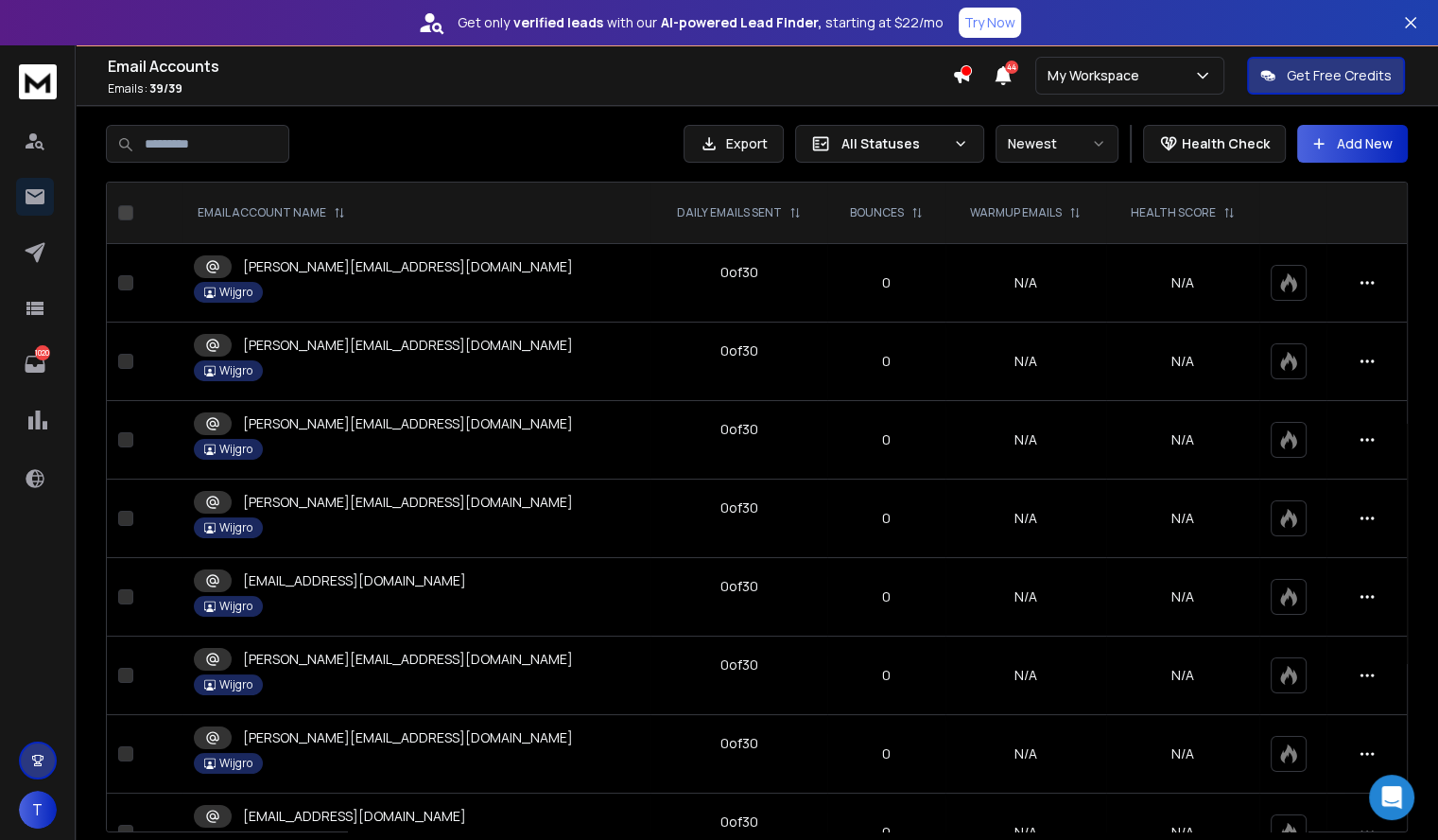
click at [353, 266] on p "[PERSON_NAME][EMAIL_ADDRESS][DOMAIN_NAME]" at bounding box center [408, 267] width 330 height 19
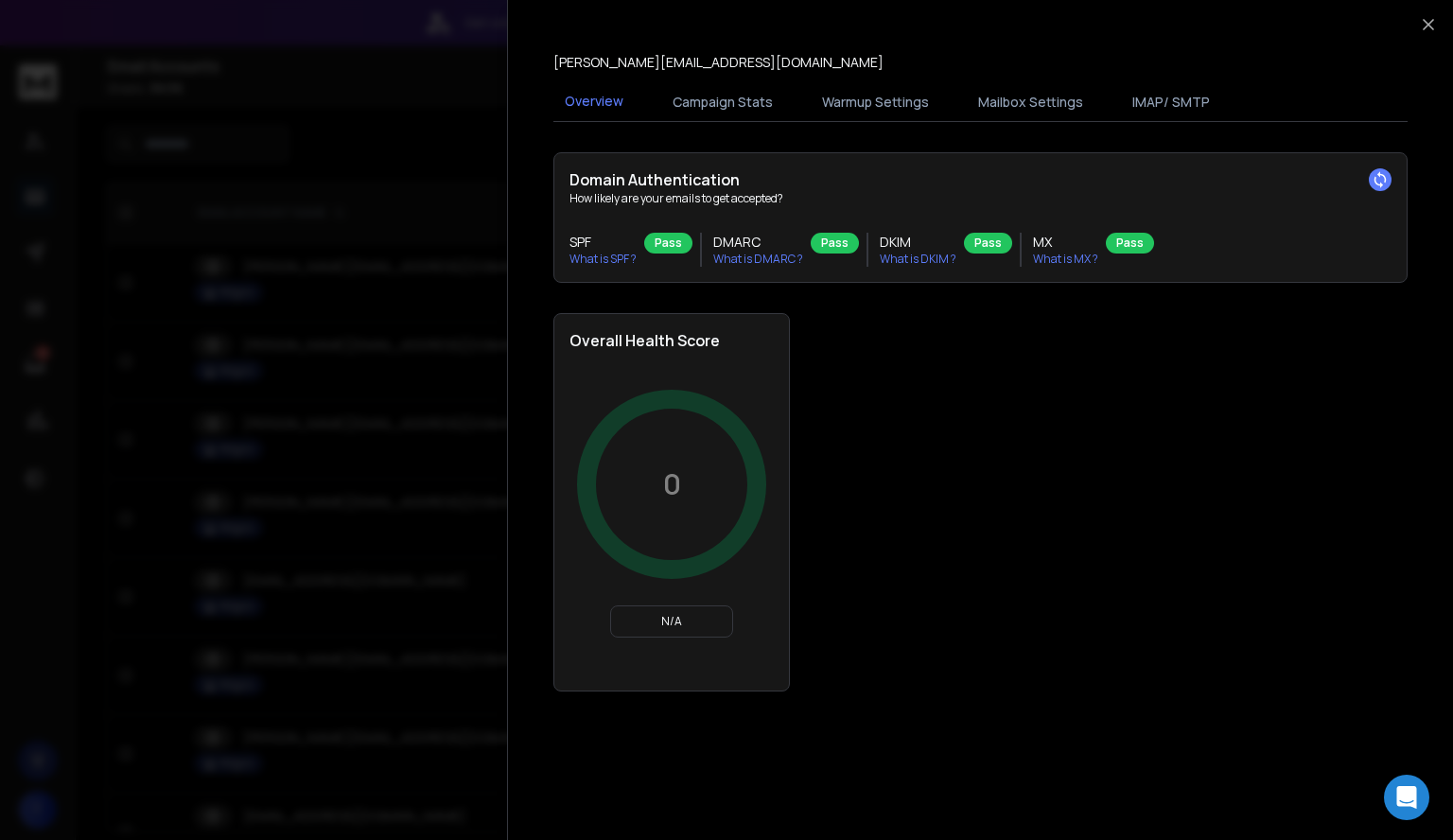
click at [1035, 90] on button "Mailbox Settings" at bounding box center [1030, 101] width 127 height 41
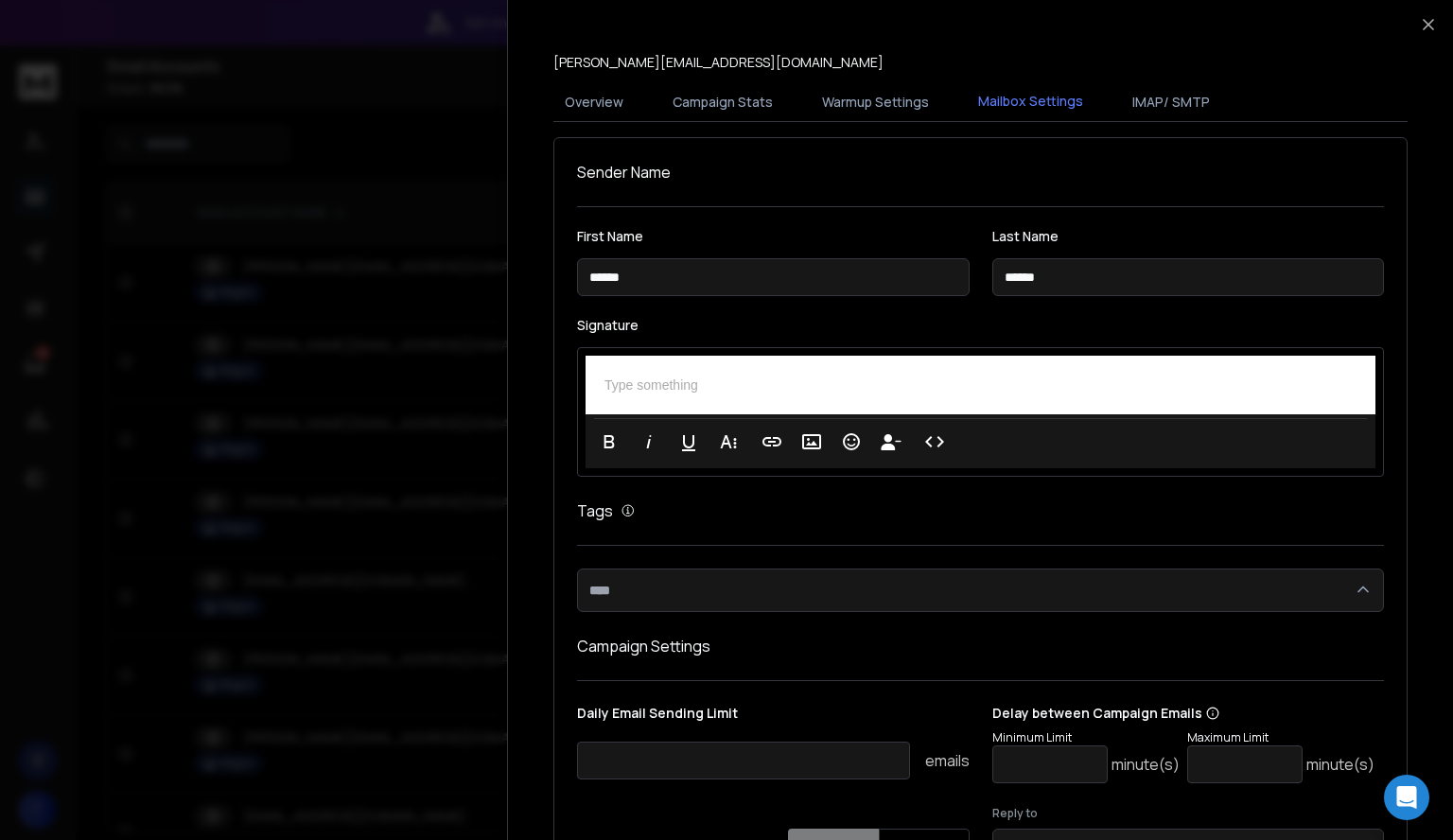
click at [618, 93] on button "Overview" at bounding box center [593, 101] width 81 height 41
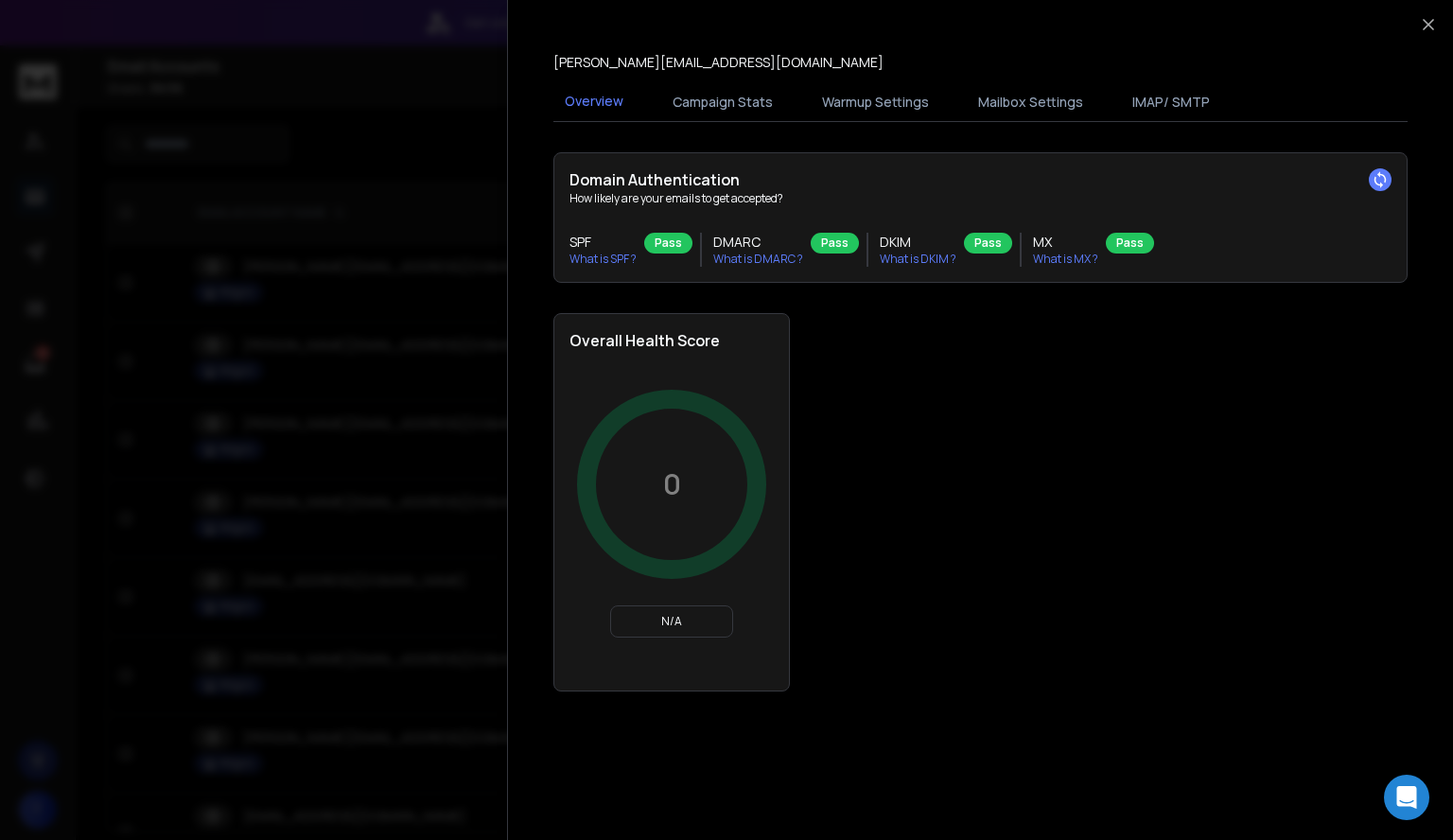
click at [716, 99] on button "Campaign Stats" at bounding box center [723, 101] width 123 height 41
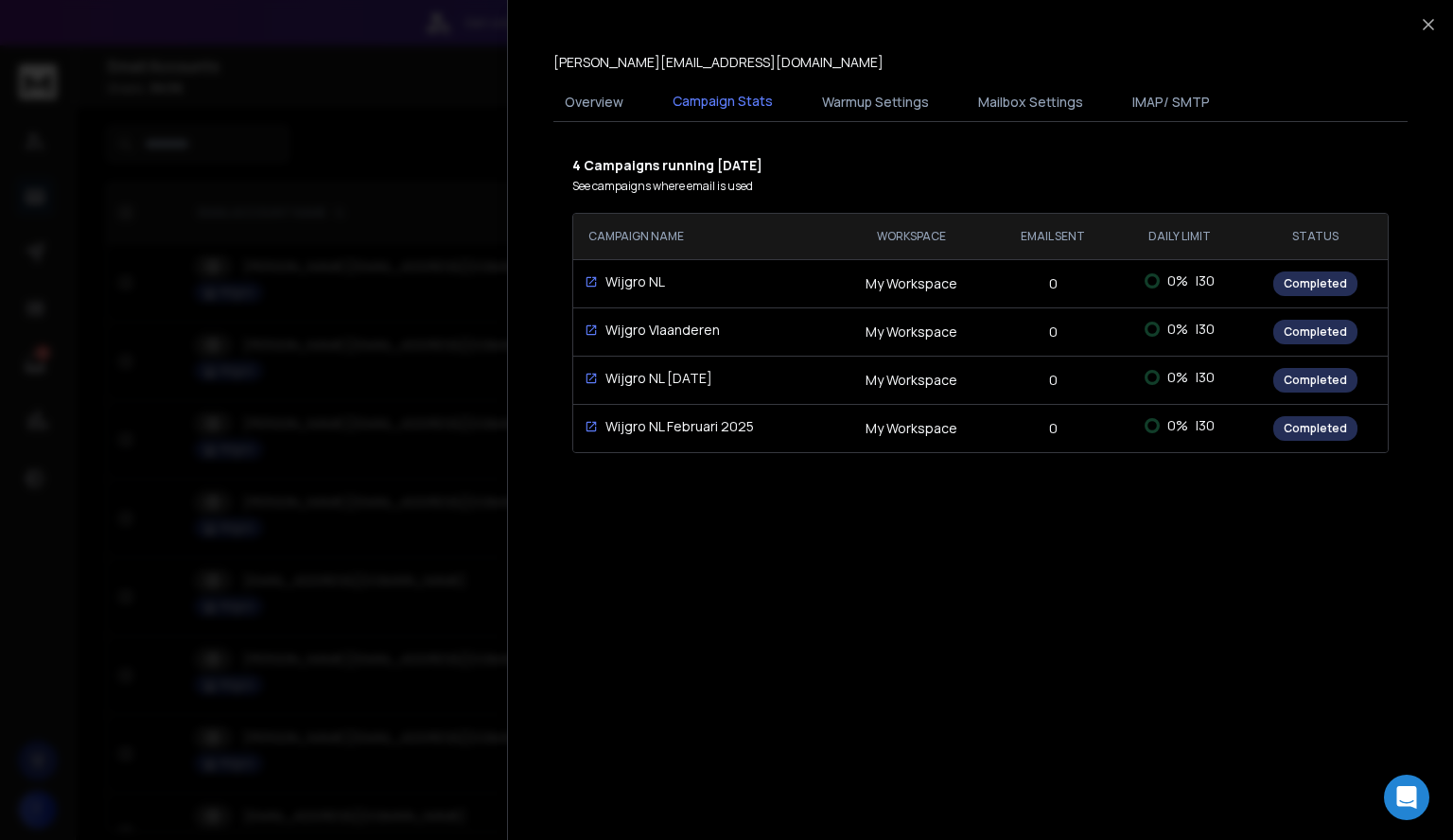
click at [848, 90] on button "Warmup Settings" at bounding box center [875, 101] width 129 height 41
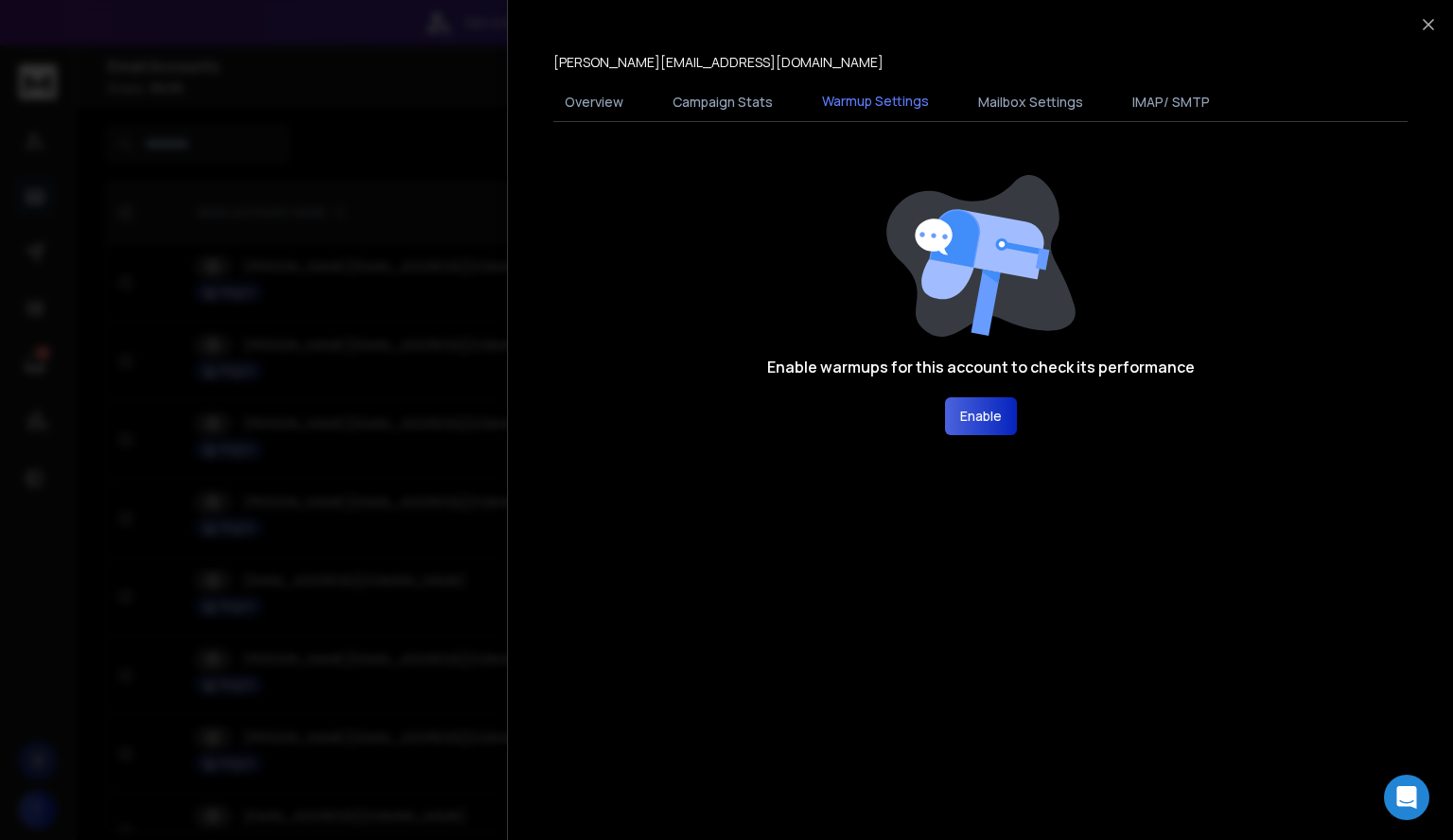
click at [1002, 91] on button "Mailbox Settings" at bounding box center [1030, 101] width 127 height 41
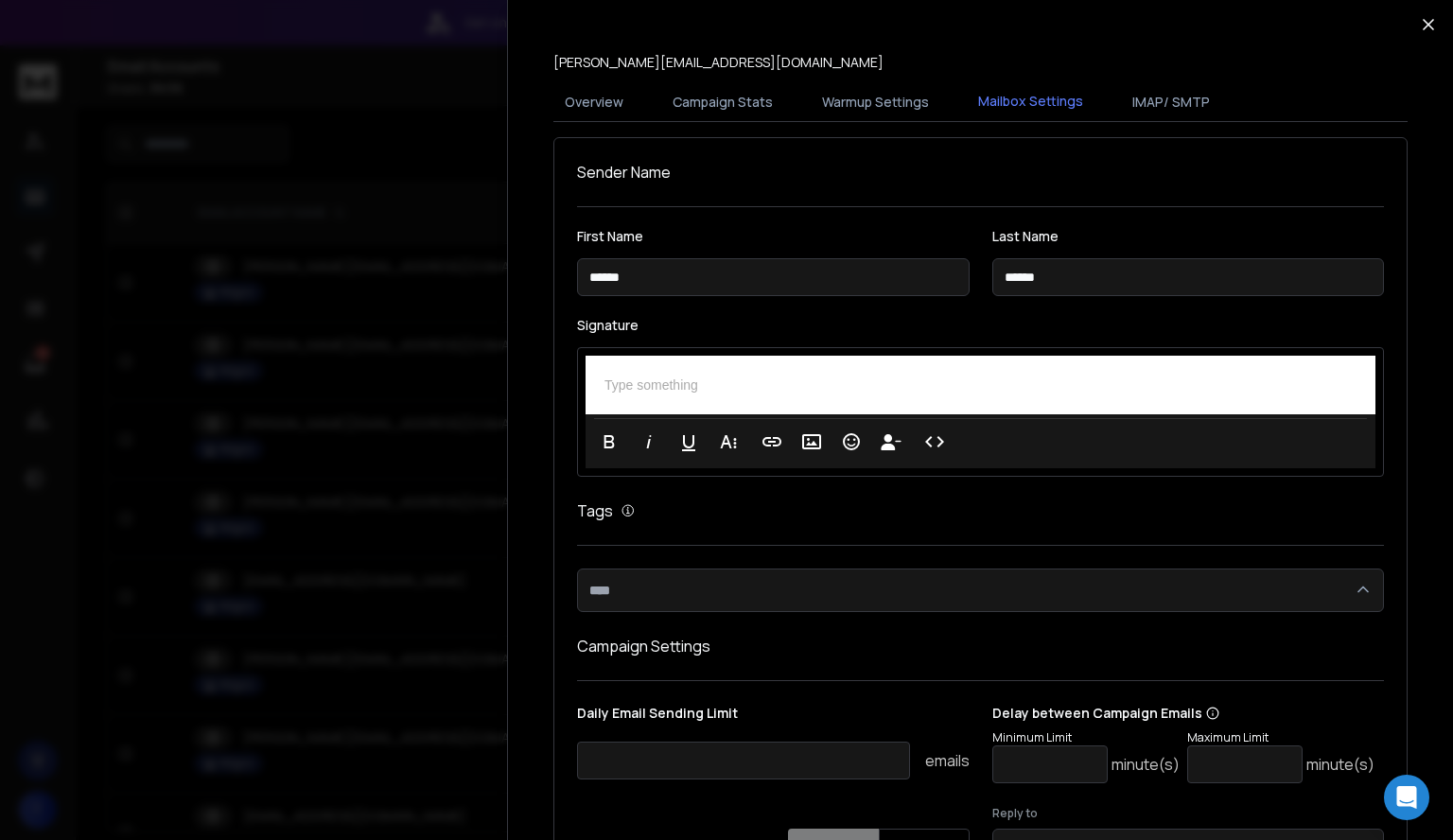
click at [1420, 24] on icon "button" at bounding box center [1429, 25] width 19 height 19
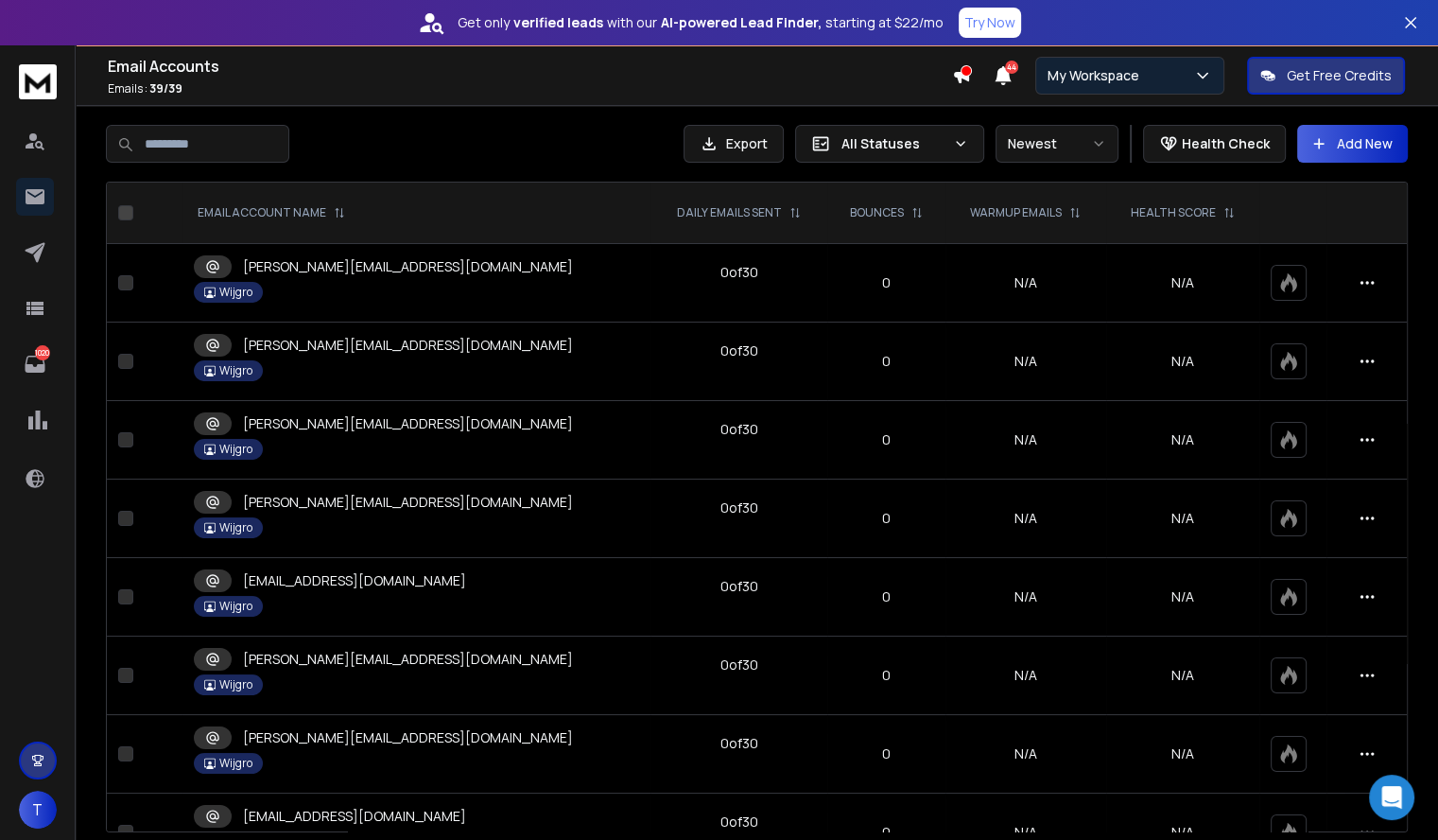
click at [1154, 80] on div "My Workspace" at bounding box center [1130, 76] width 165 height 19
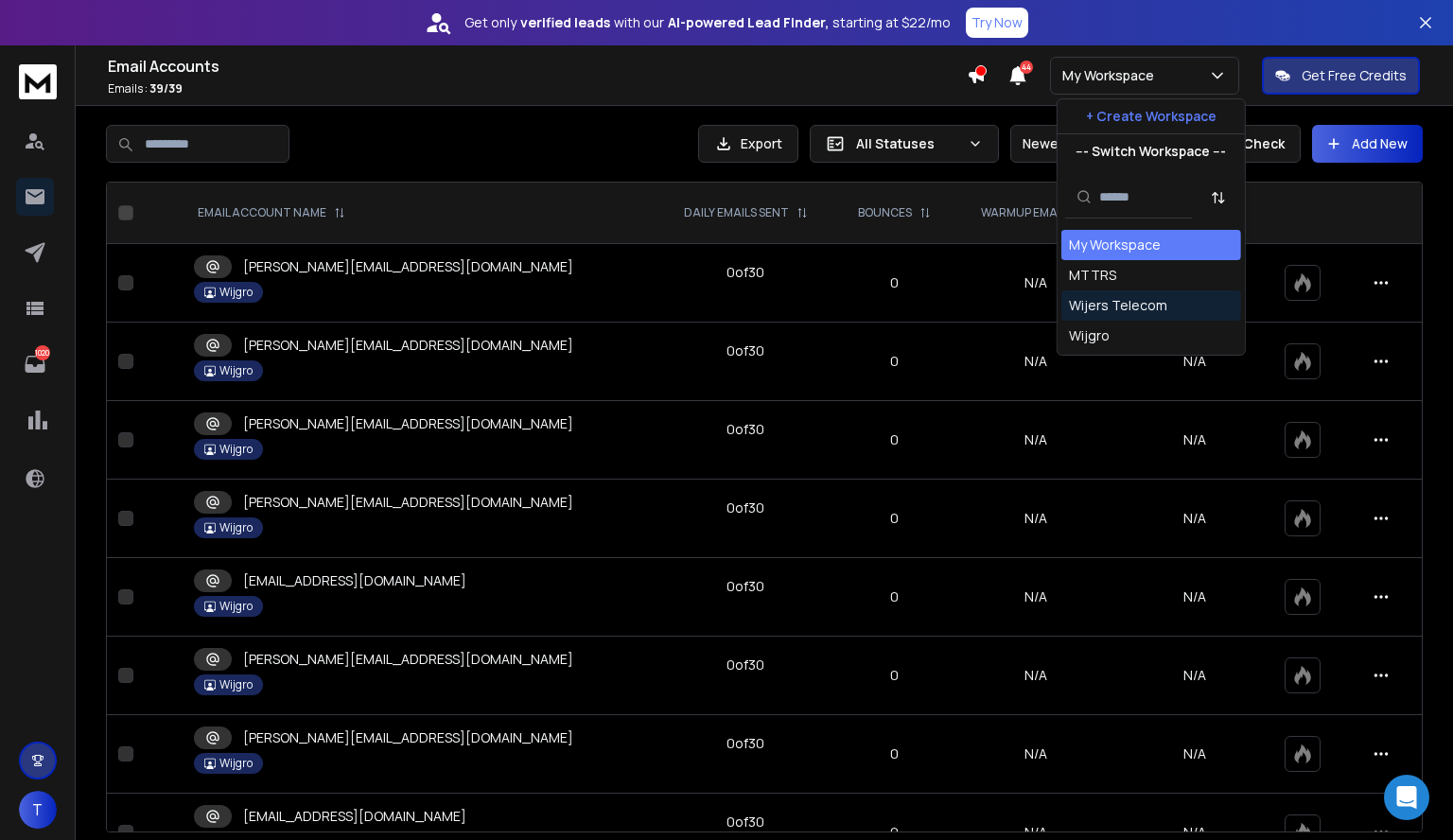
click at [1102, 297] on div "Wijers Telecom" at bounding box center [1118, 305] width 99 height 19
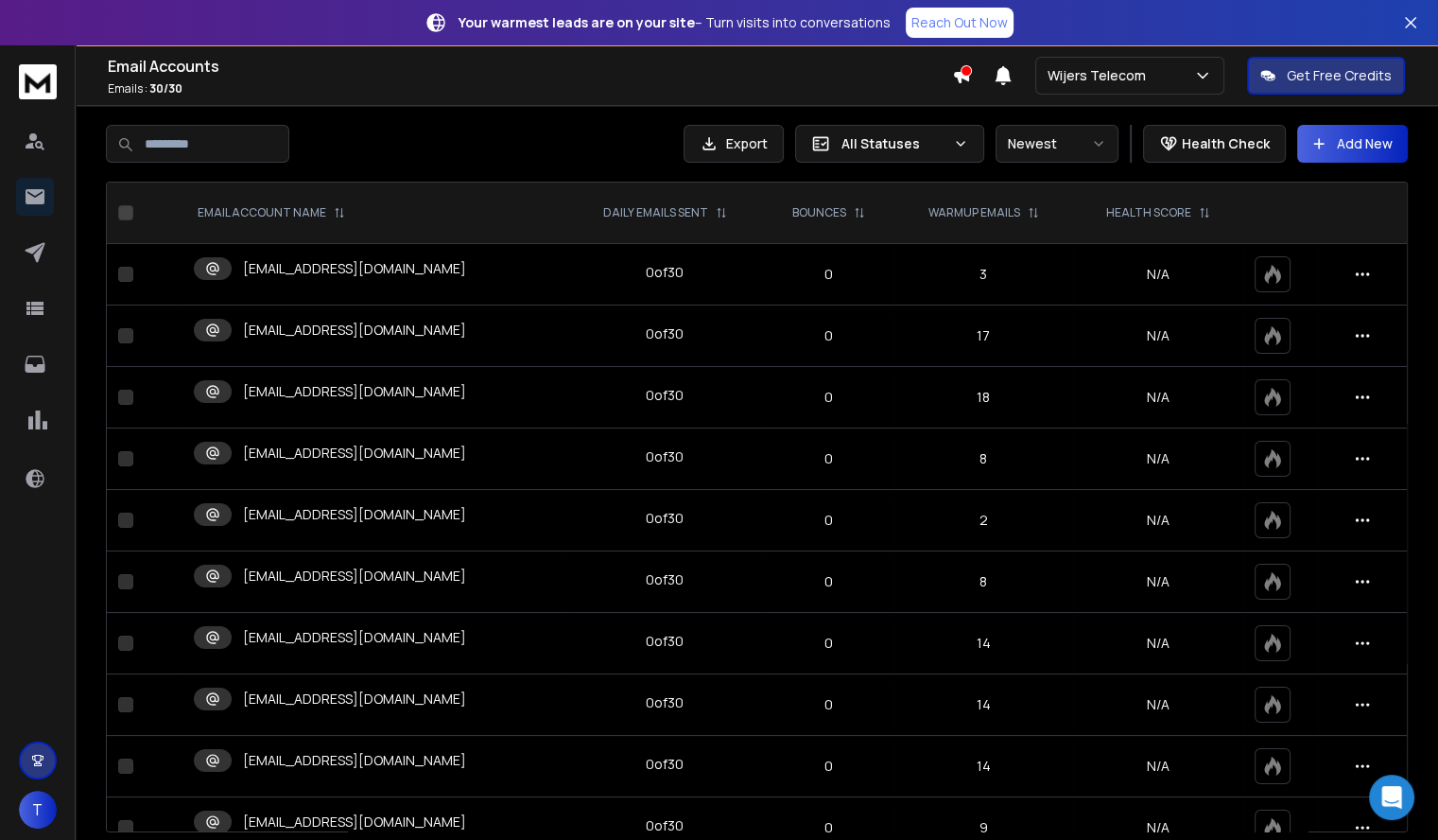
click at [395, 263] on p "[EMAIL_ADDRESS][DOMAIN_NAME]" at bounding box center [354, 269] width 223 height 19
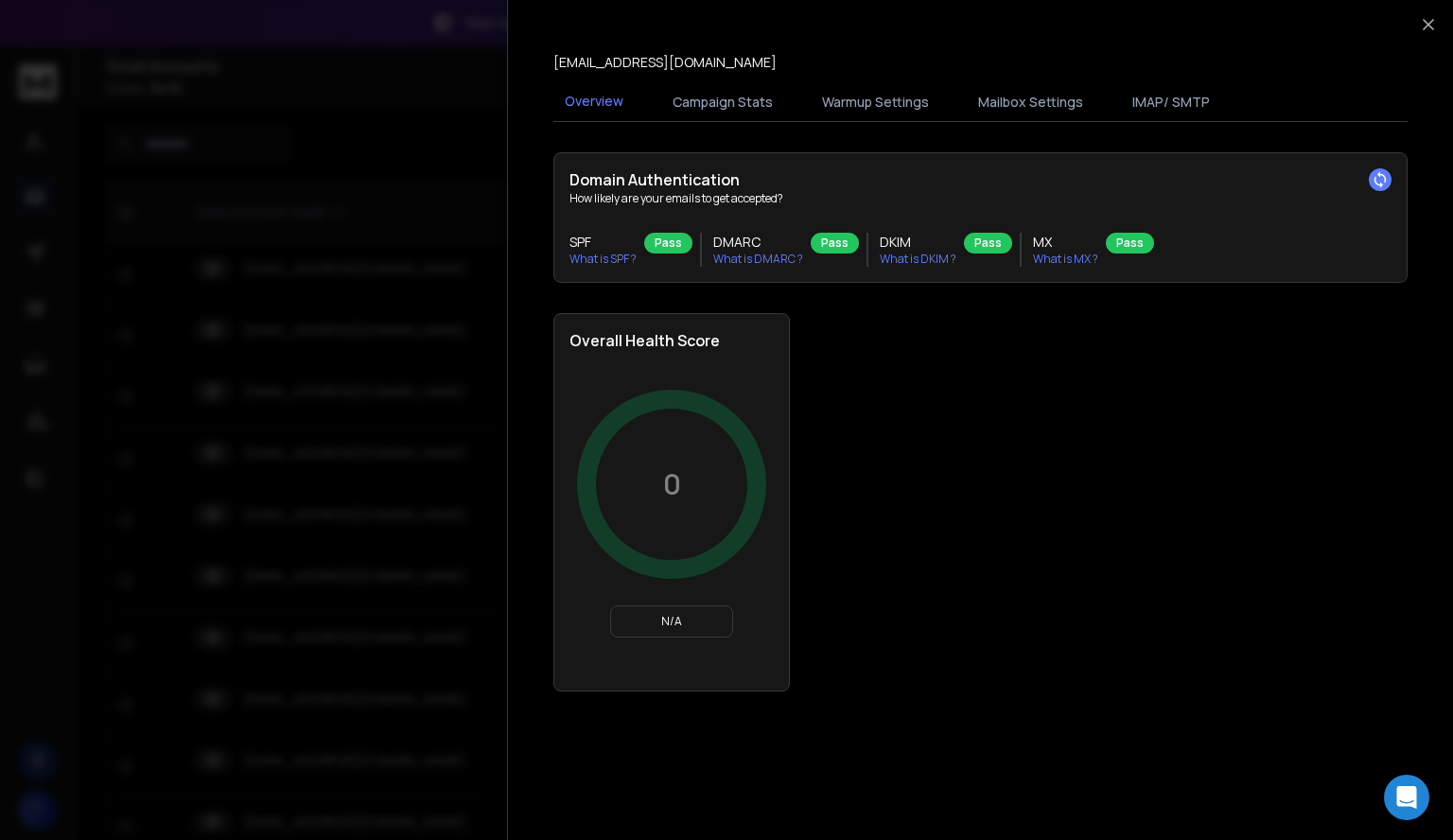
click at [1033, 91] on button "Mailbox Settings" at bounding box center [1030, 101] width 127 height 41
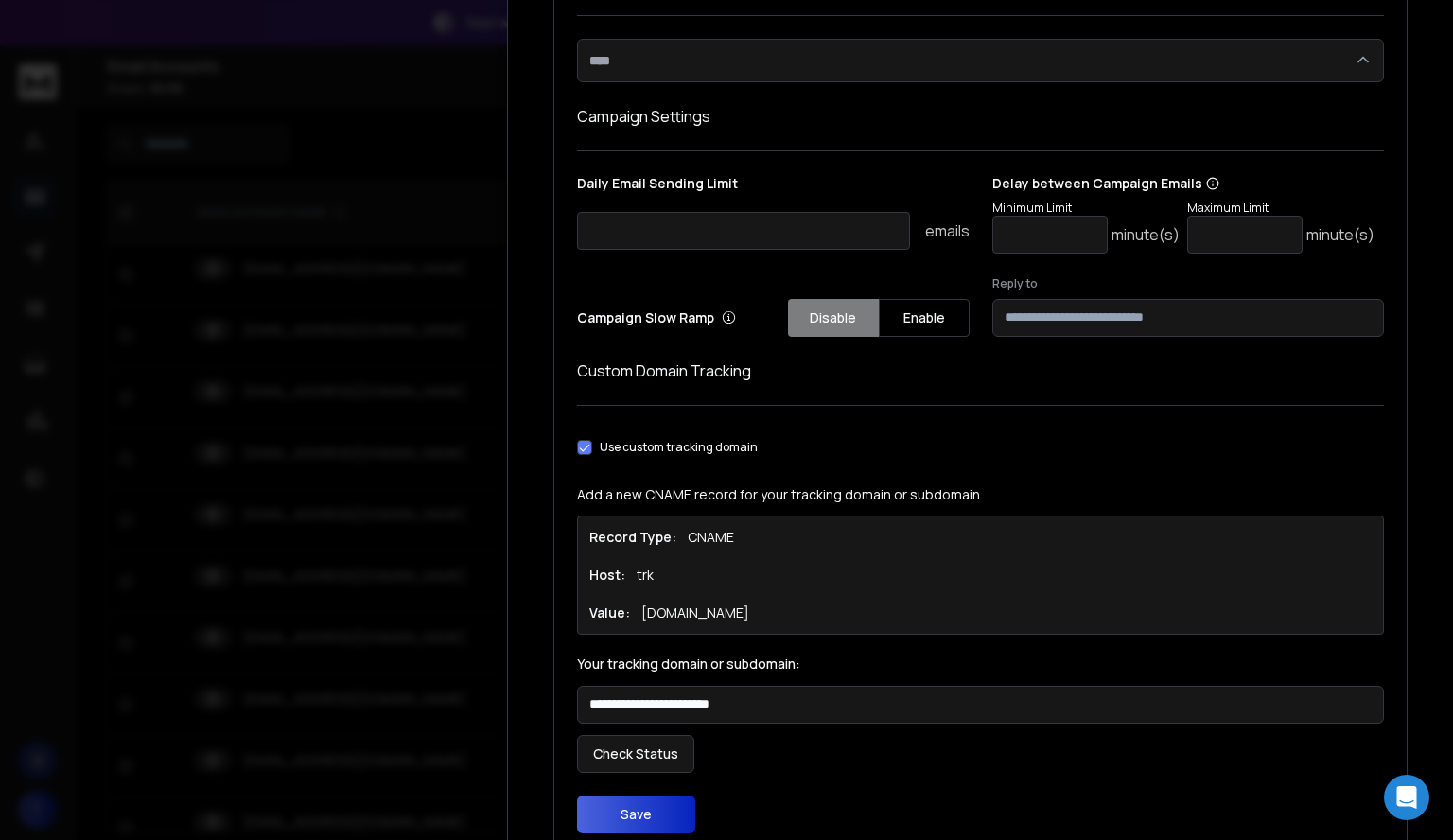
scroll to position [825, 0]
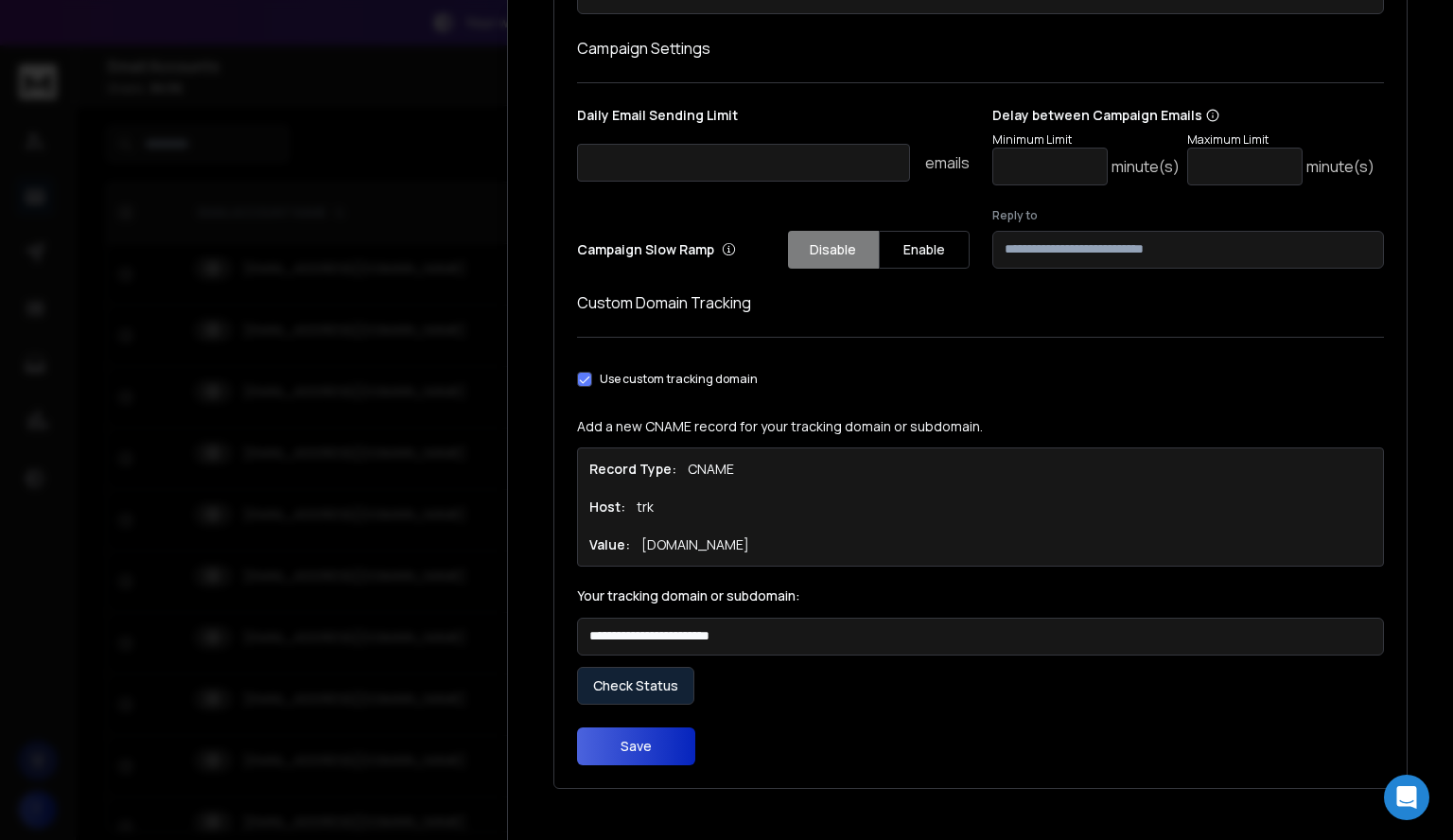
click at [627, 685] on button "Check Status" at bounding box center [636, 686] width 118 height 38
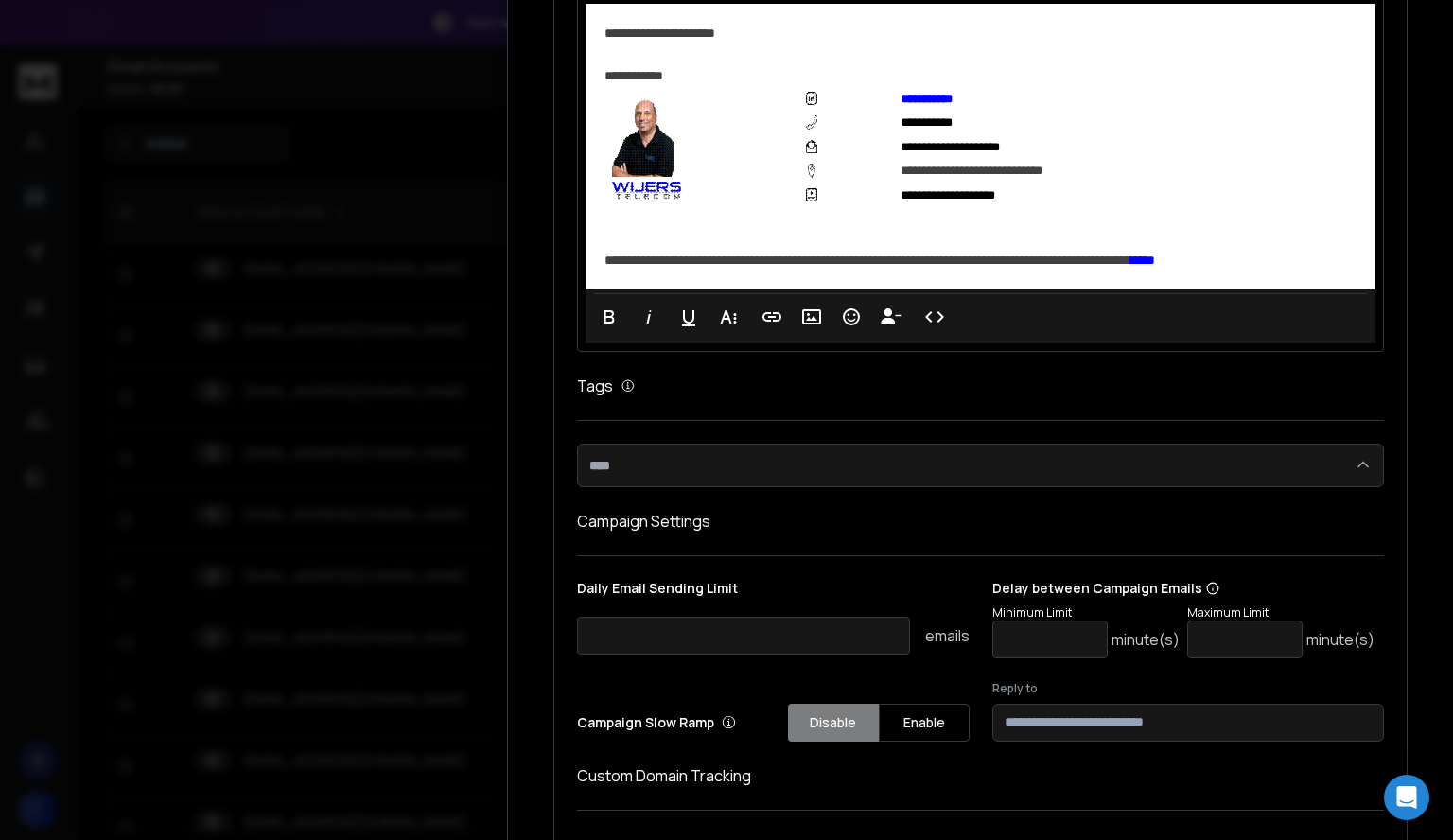
scroll to position [0, 0]
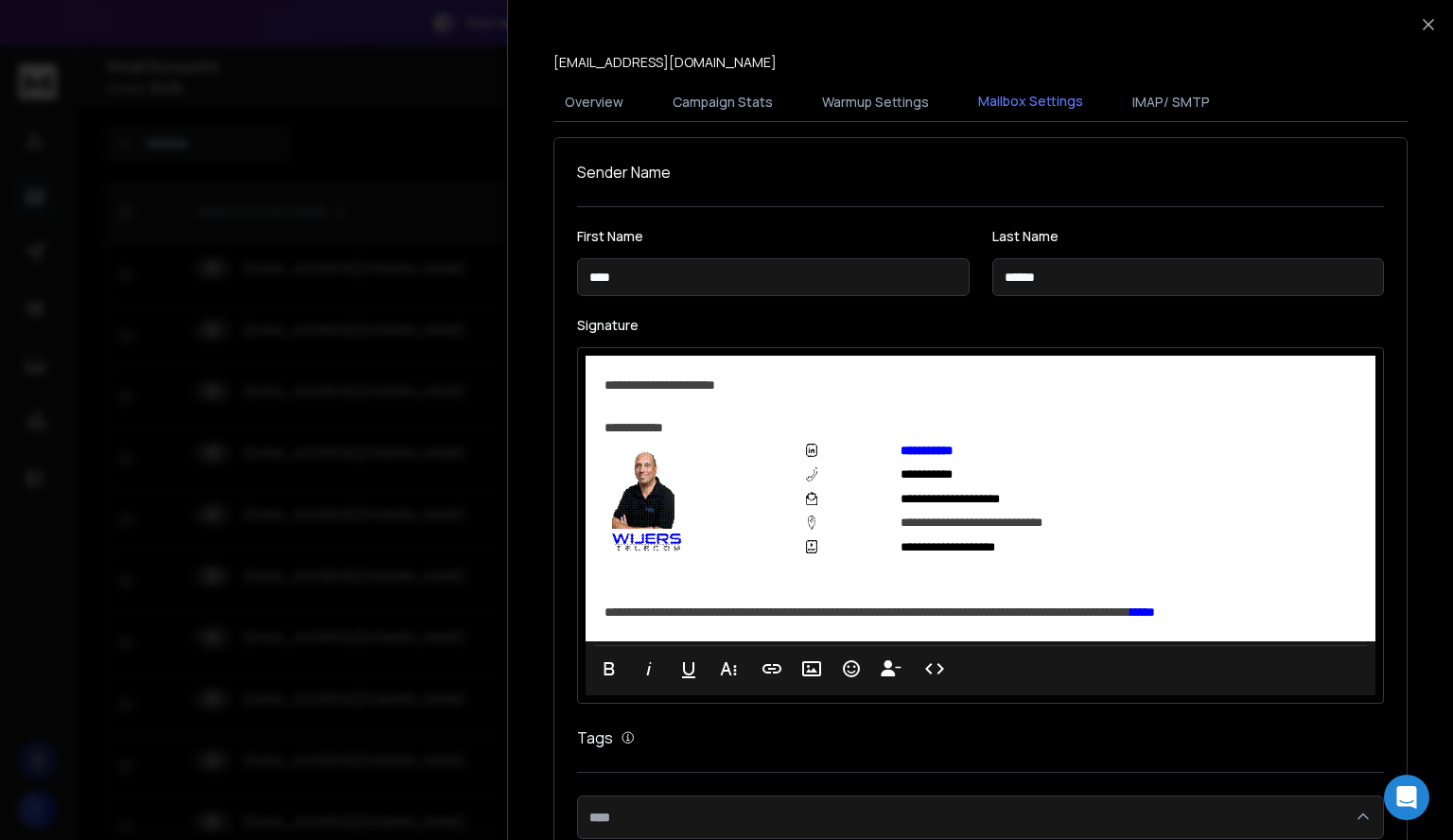
click at [594, 94] on button "Overview" at bounding box center [593, 101] width 81 height 41
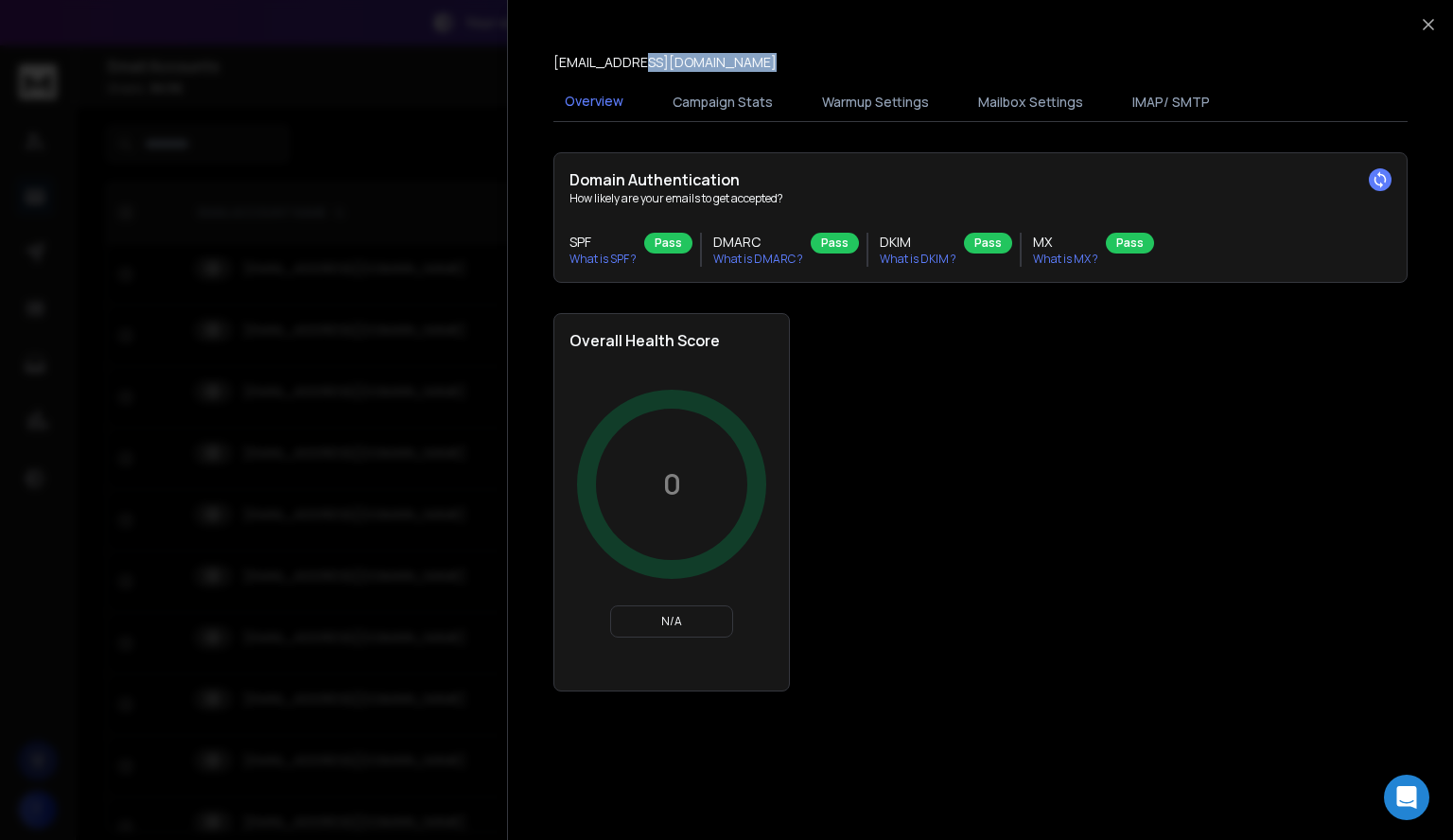
drag, startPoint x: 752, startPoint y: 66, endPoint x: 637, endPoint y: 62, distance: 115.1
click at [637, 62] on div "[EMAIL_ADDRESS][DOMAIN_NAME]" at bounding box center [980, 62] width 855 height 19
copy p "wijerstelecom.eu"
click at [1004, 89] on button "Mailbox Settings" at bounding box center [1030, 101] width 127 height 41
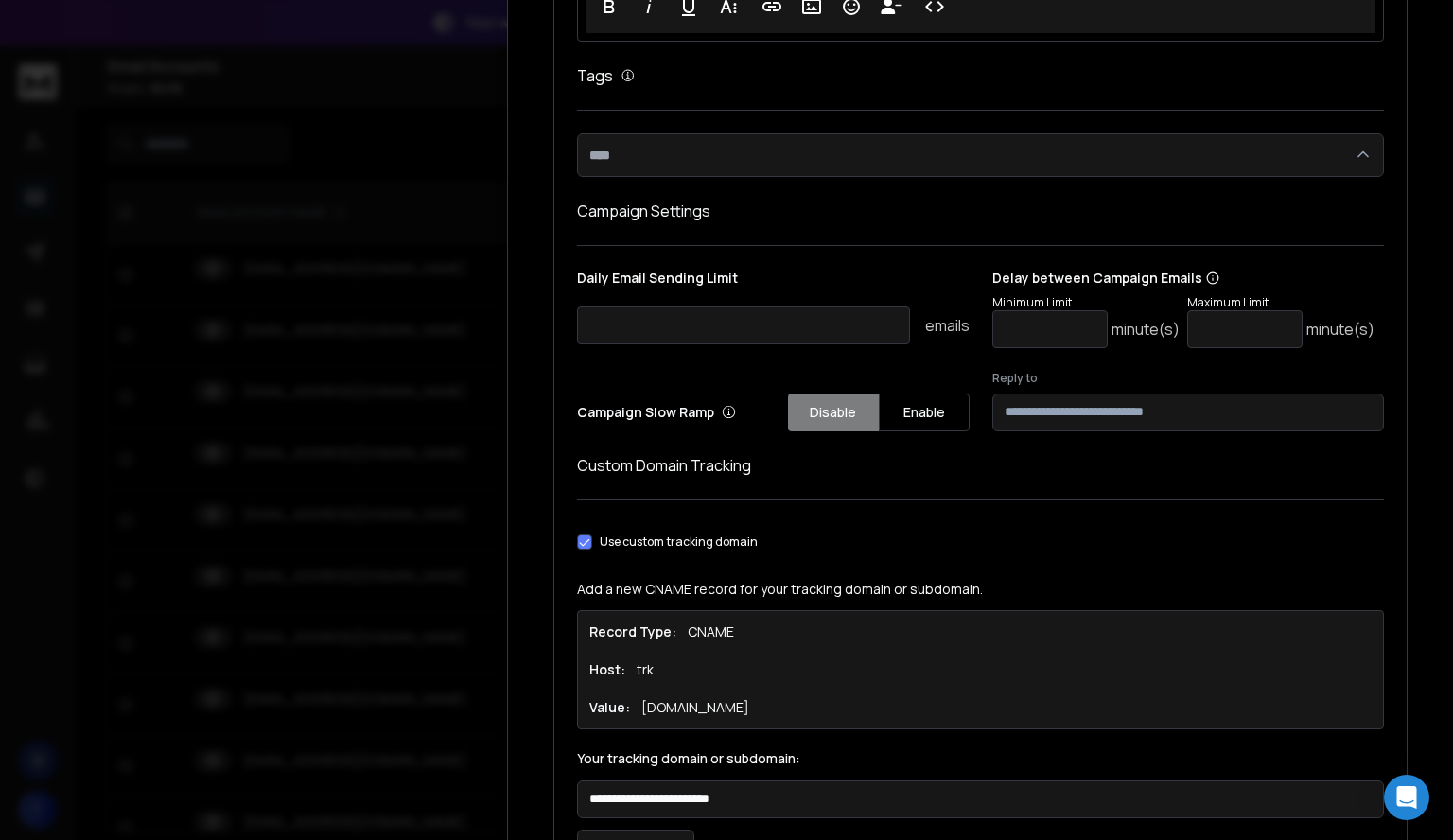
scroll to position [825, 0]
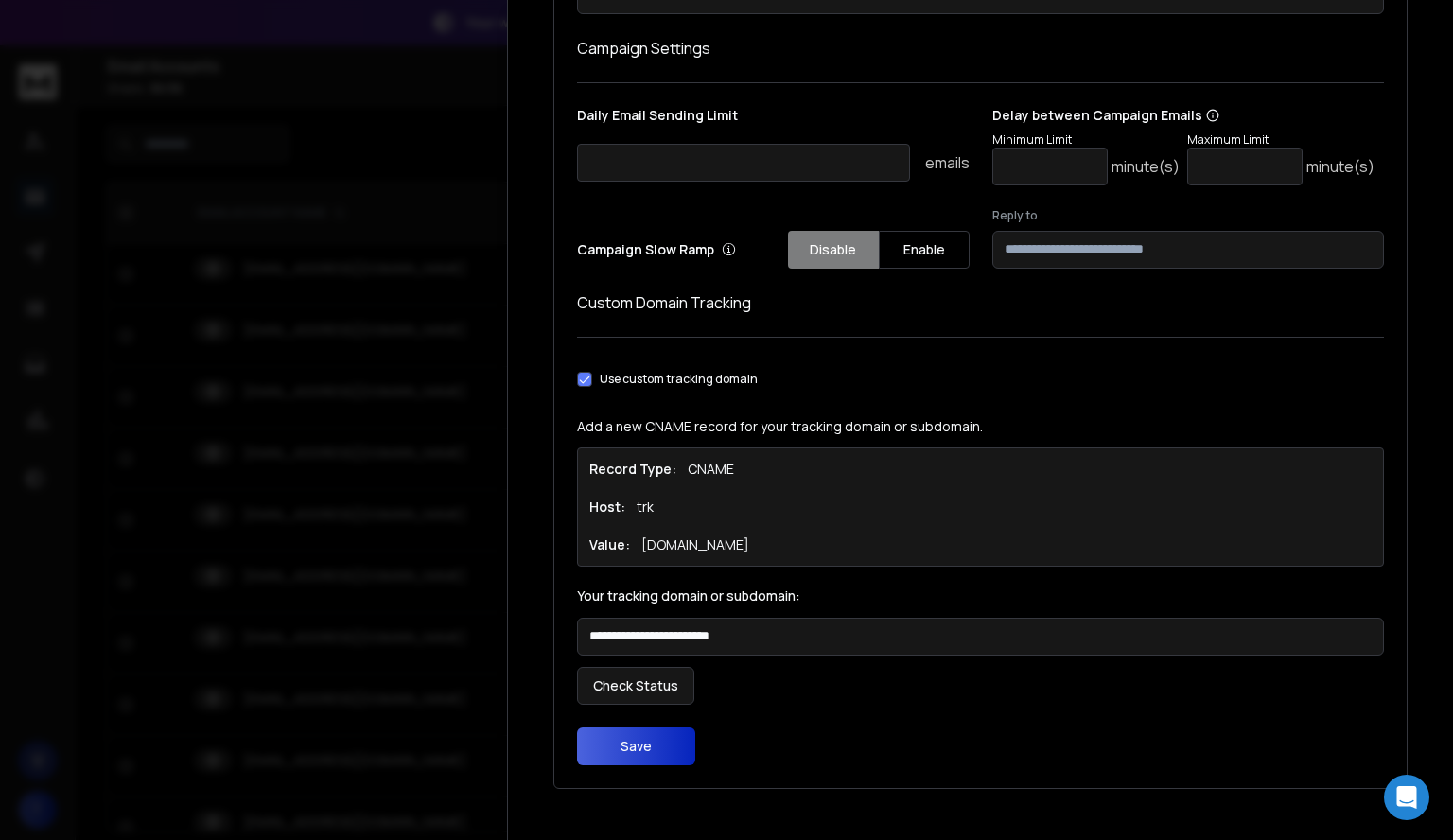
drag, startPoint x: 773, startPoint y: 635, endPoint x: 465, endPoint y: 630, distance: 308.0
click at [458, 631] on body "Your warmest leads are on your site – Turn visits into conversations Reach Out …" at bounding box center [719, 420] width 1439 height 840
paste input
type input "**********"
click at [650, 682] on button "Check Status" at bounding box center [636, 686] width 118 height 38
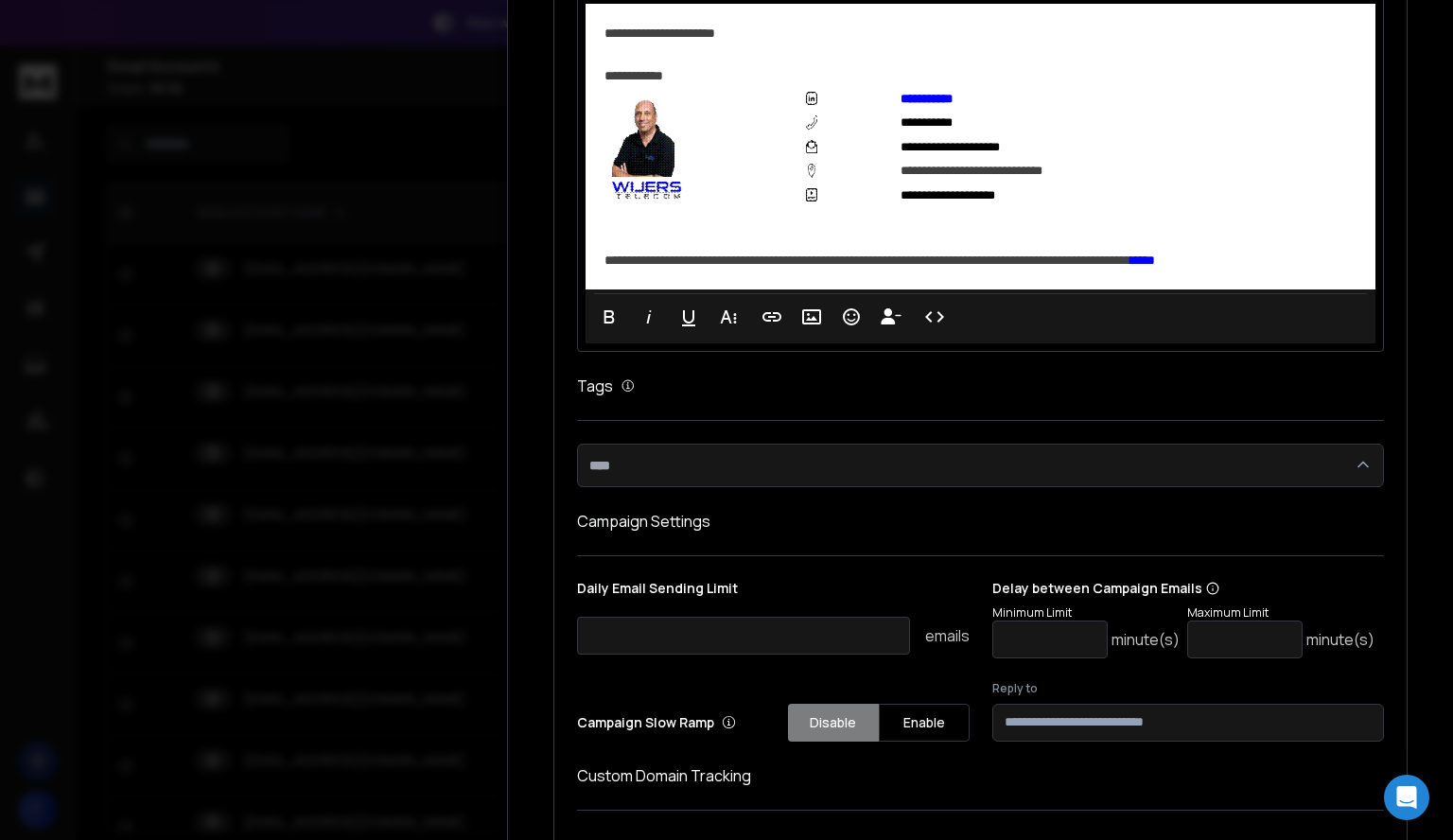
scroll to position [68, 0]
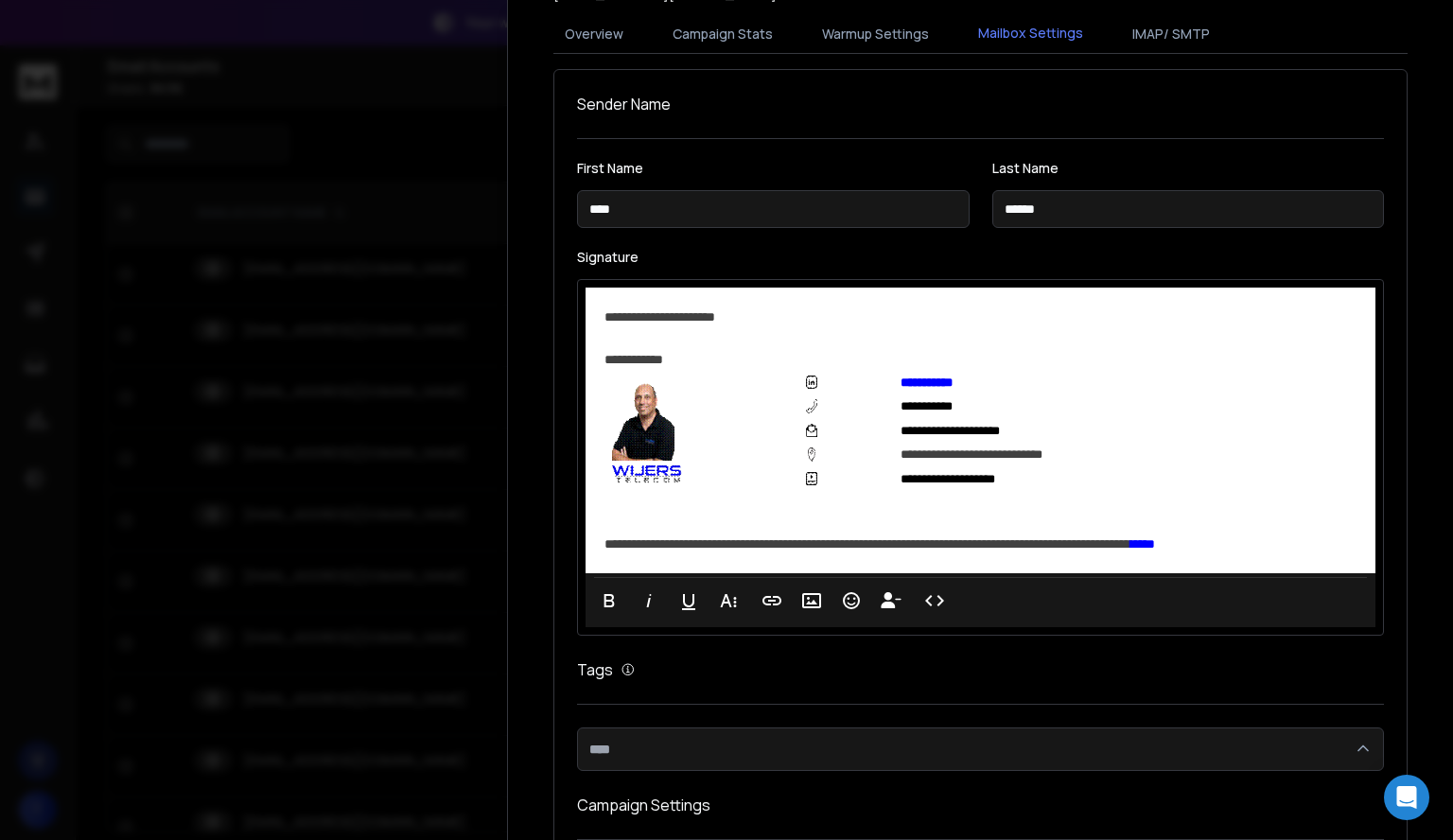
click at [1155, 541] on link "****" at bounding box center [1143, 543] width 25 height 13
drag, startPoint x: 1249, startPoint y: 516, endPoint x: 848, endPoint y: 365, distance: 428.5
click at [1249, 516] on div at bounding box center [981, 522] width 752 height 21
click at [922, 380] on span "**********" at bounding box center [927, 382] width 52 height 12
click at [1179, 542] on div "**********" at bounding box center [978, 543] width 748 height 21
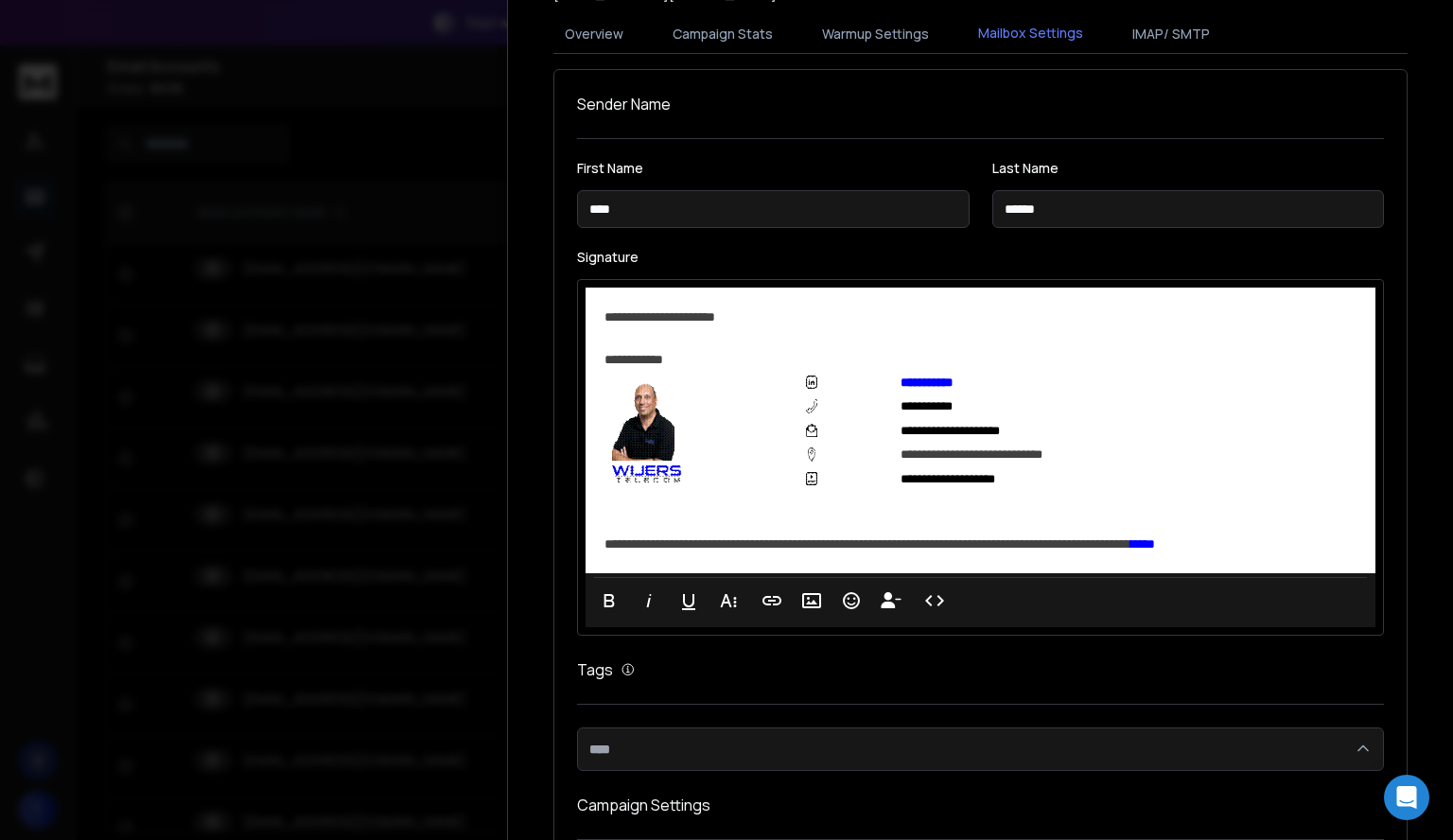
click at [1155, 542] on link "****" at bounding box center [1143, 543] width 25 height 13
click at [1209, 586] on icon "button" at bounding box center [1204, 588] width 23 height 23
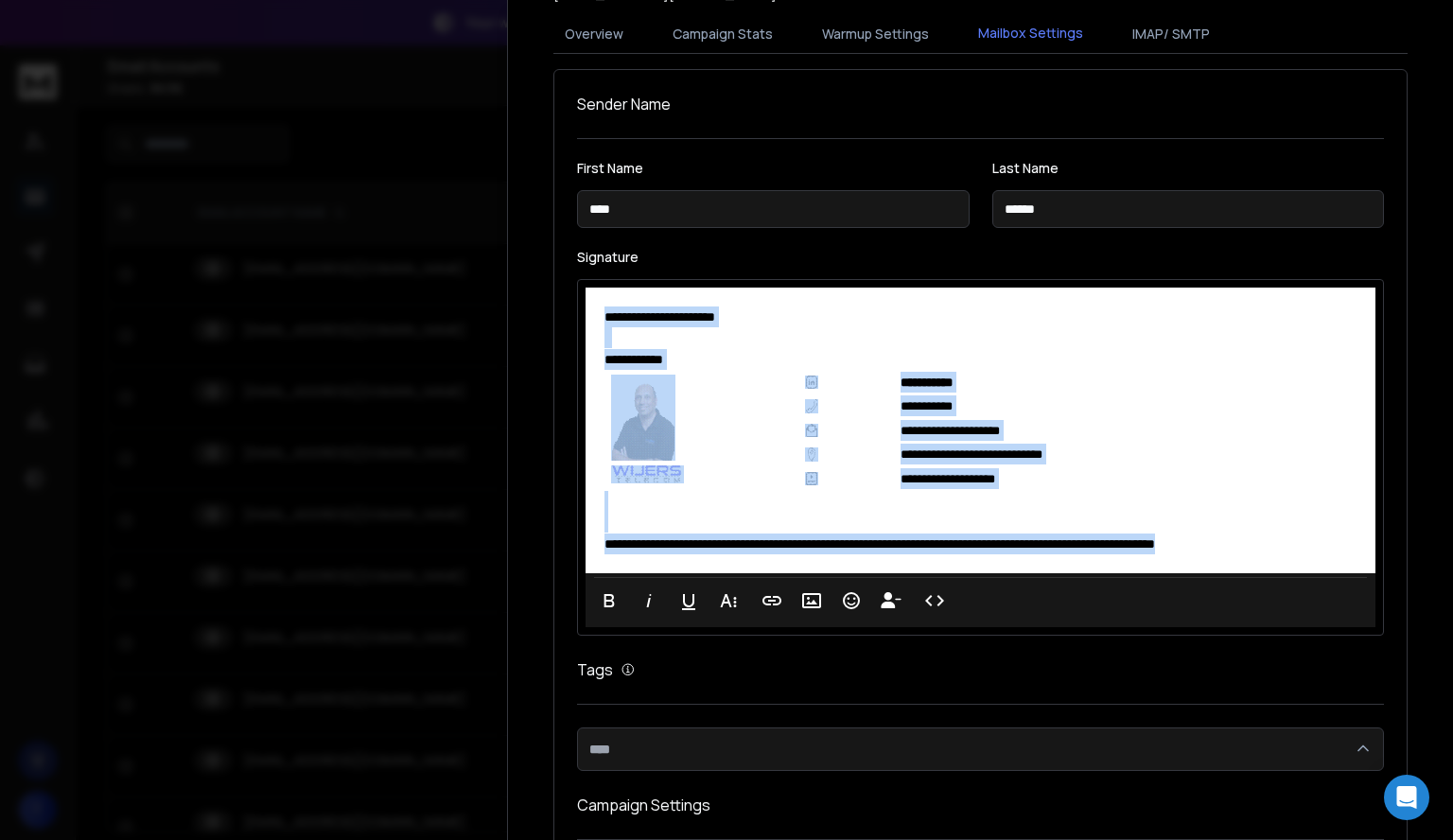
drag, startPoint x: 1343, startPoint y: 545, endPoint x: 503, endPoint y: 311, distance: 872.0
click at [503, 311] on body "Your warmest leads are on your site – Turn visits into conversations Reach Out …" at bounding box center [719, 420] width 1439 height 840
copy div "**********"
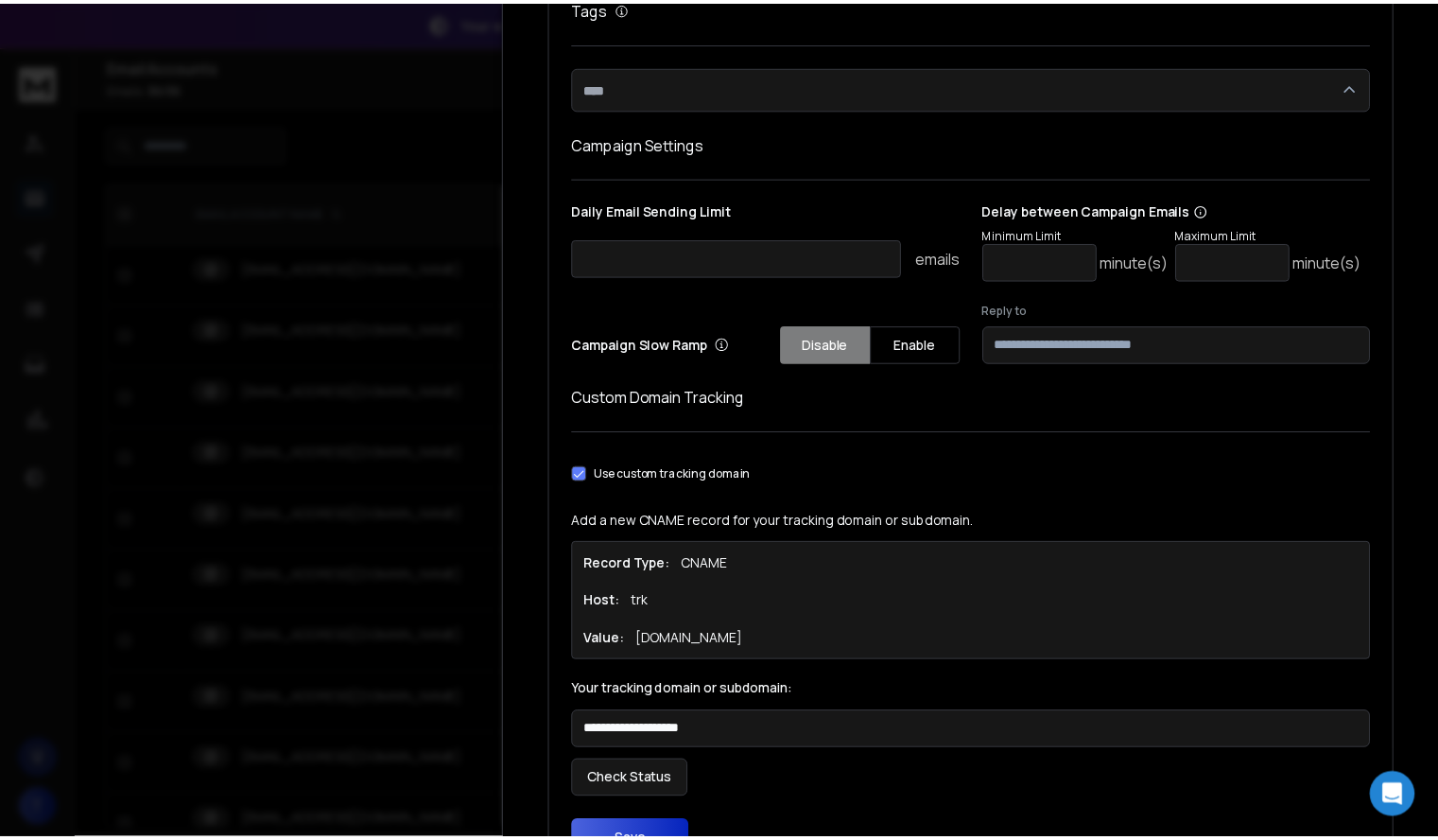
scroll to position [825, 0]
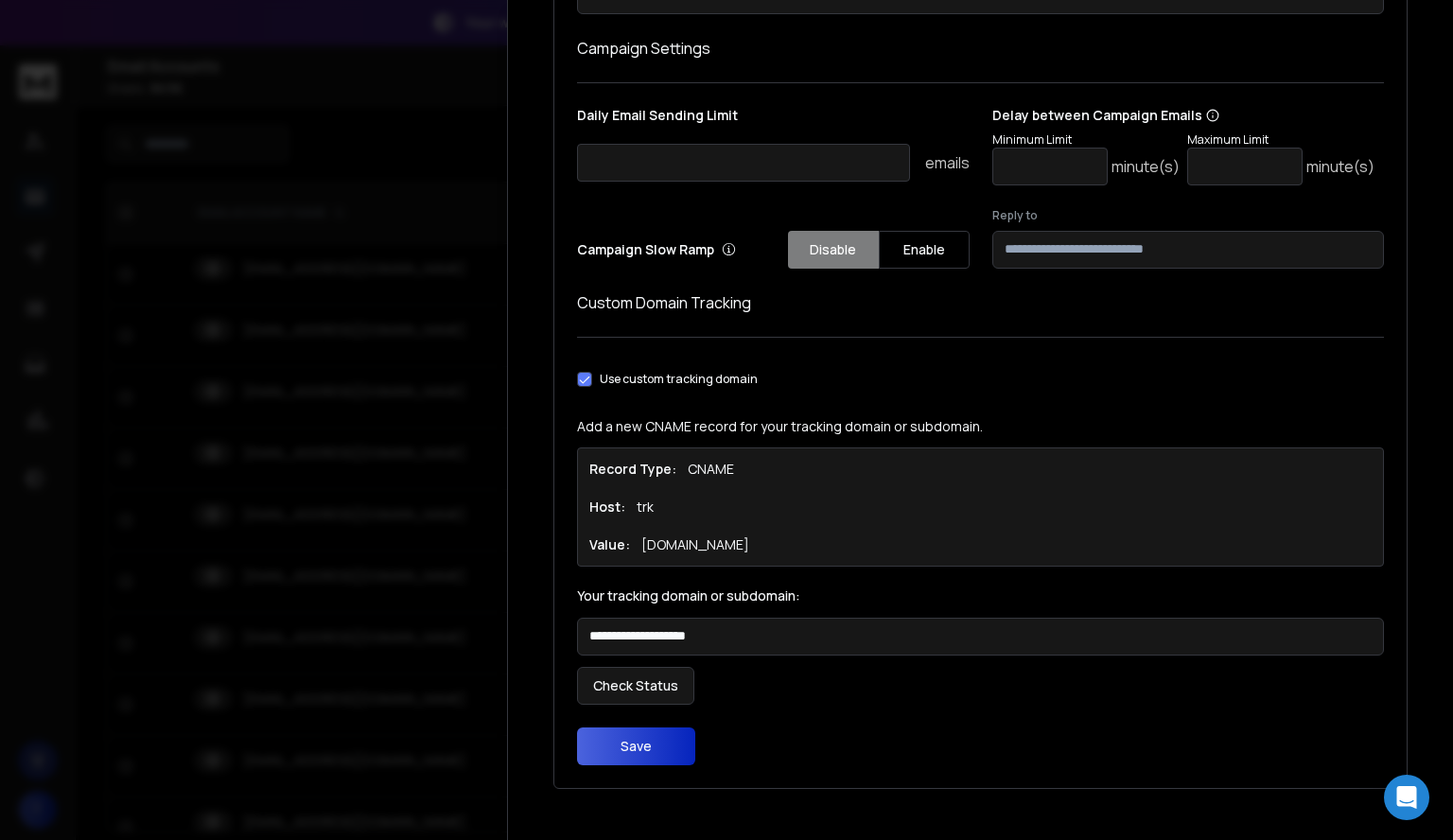
click at [614, 737] on button "Save" at bounding box center [637, 746] width 119 height 38
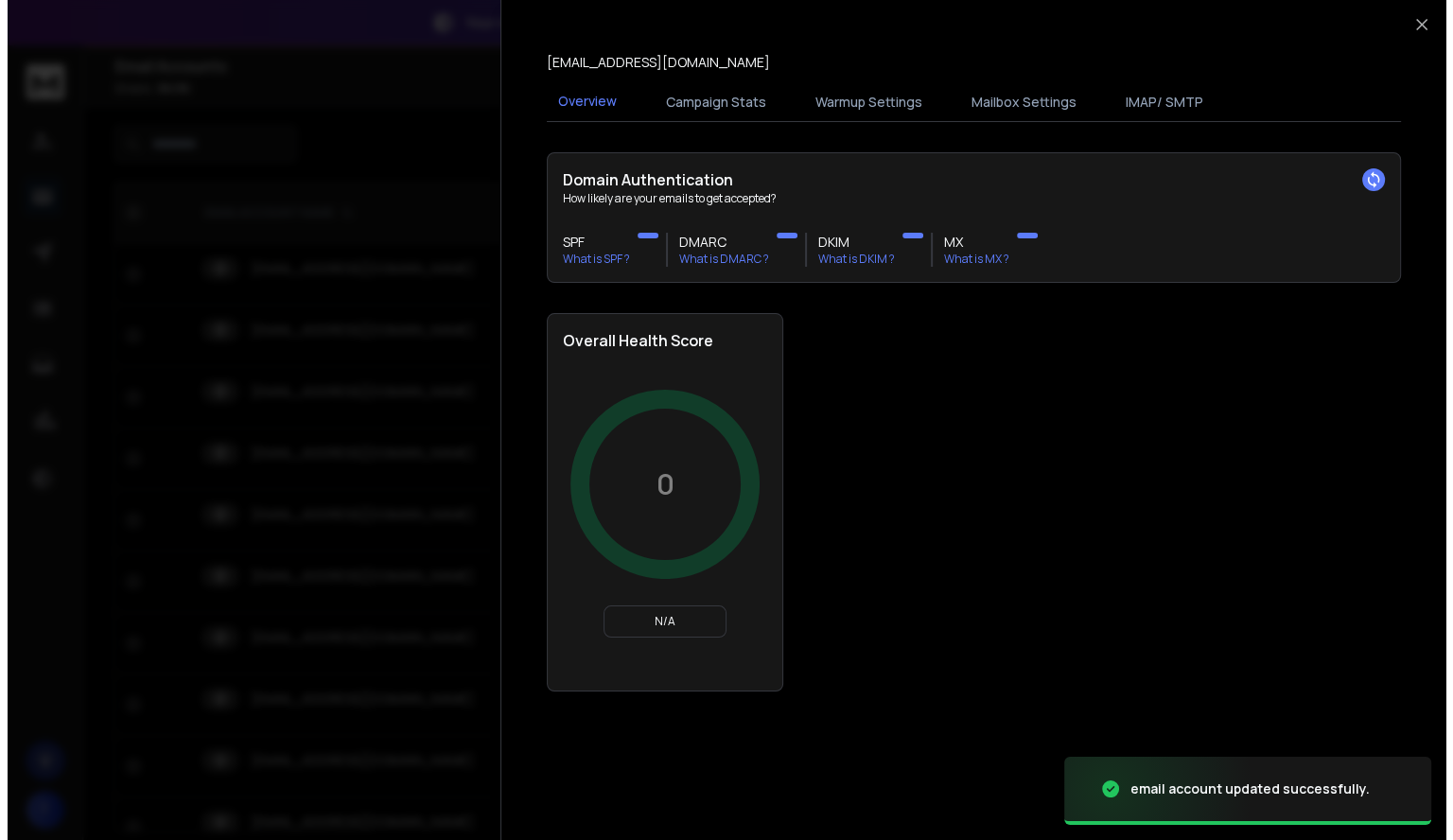
scroll to position [0, 0]
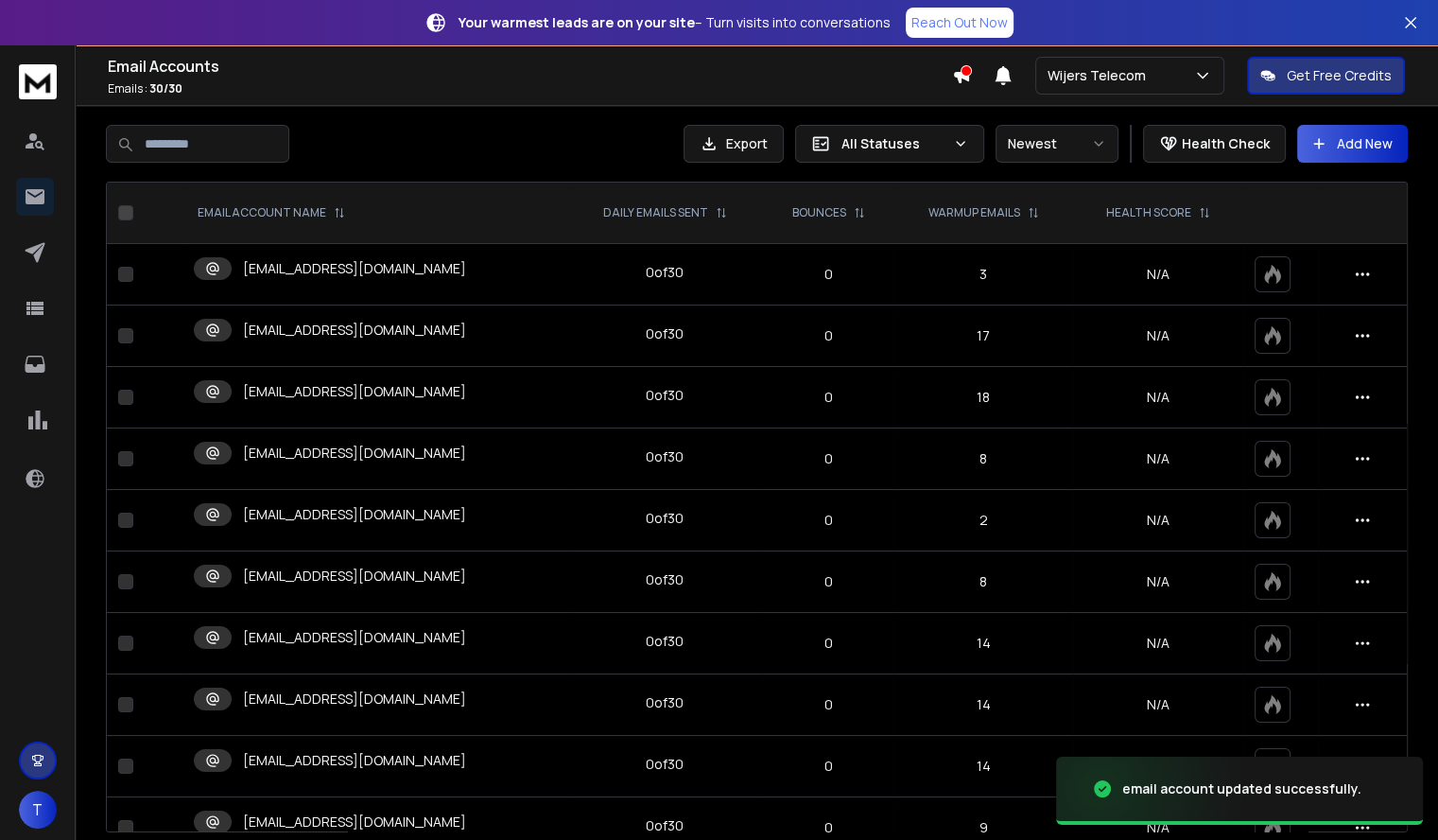
click at [336, 327] on p "[EMAIL_ADDRESS][DOMAIN_NAME]" at bounding box center [354, 330] width 223 height 19
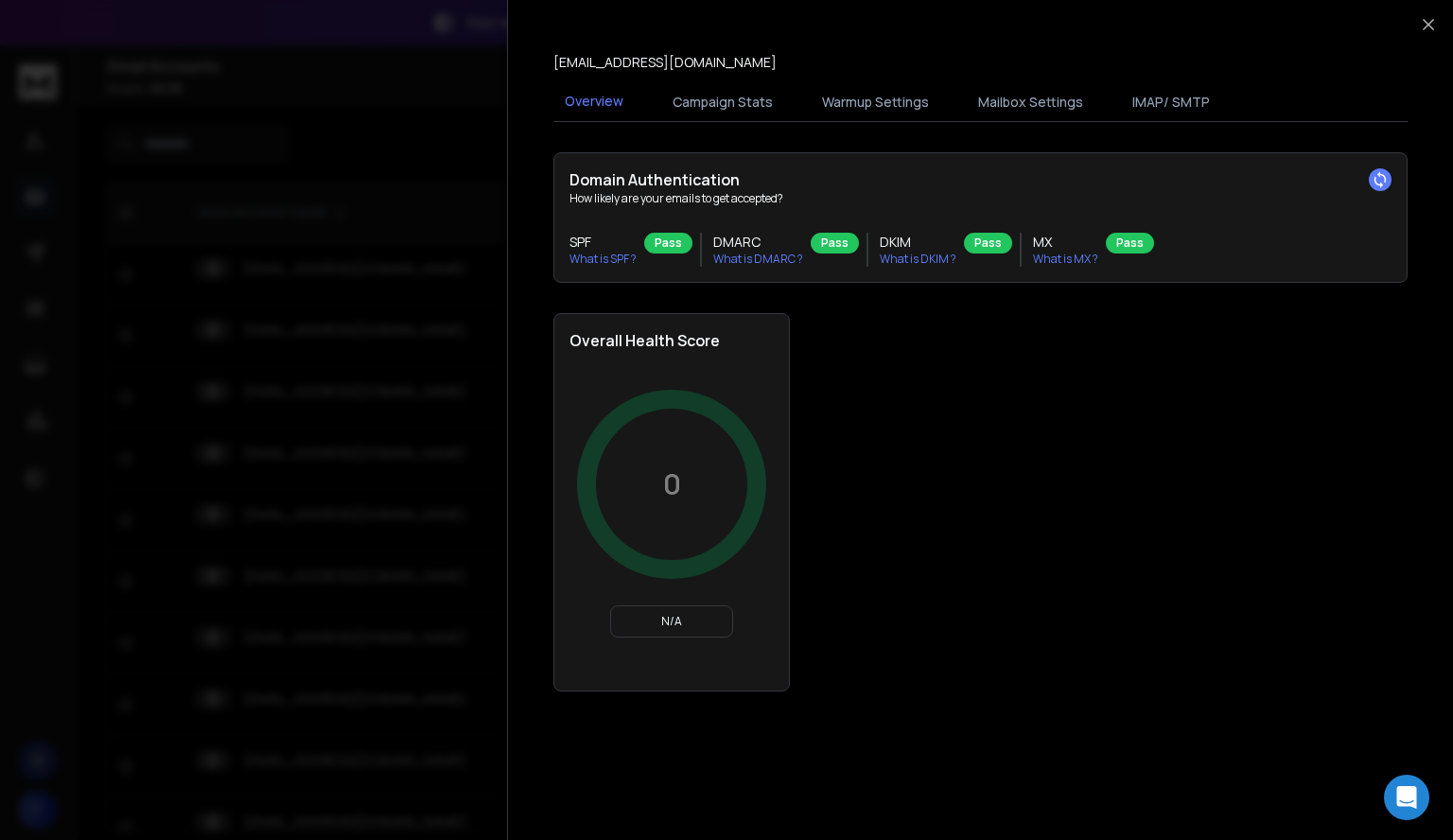
click at [1052, 93] on button "Mailbox Settings" at bounding box center [1030, 101] width 127 height 41
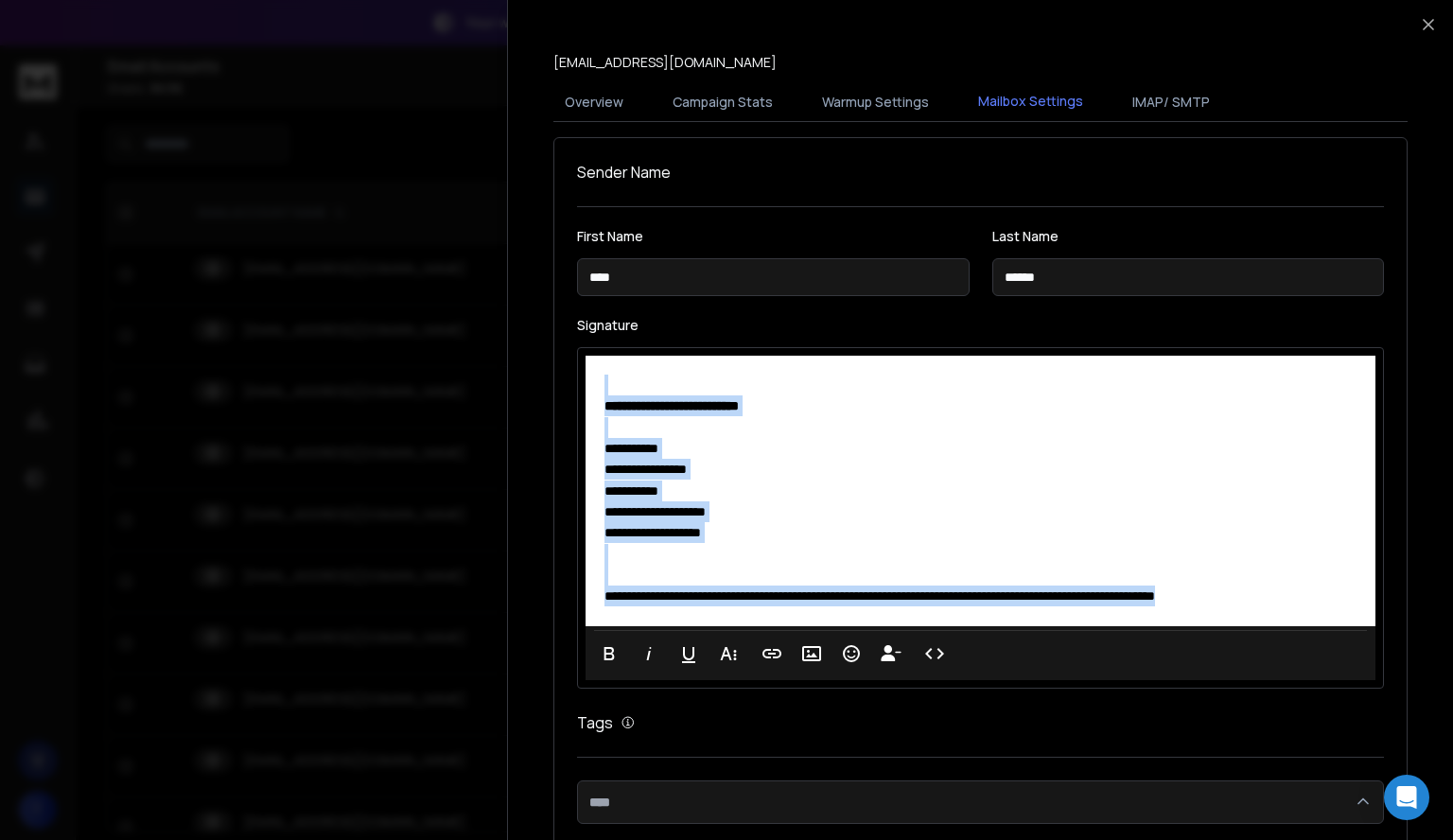
drag, startPoint x: 1318, startPoint y: 603, endPoint x: 290, endPoint y: 239, distance: 1090.5
click at [290, 239] on body "Your warmest leads are on your site – Turn visits into conversations Reach Out …" at bounding box center [719, 420] width 1439 height 840
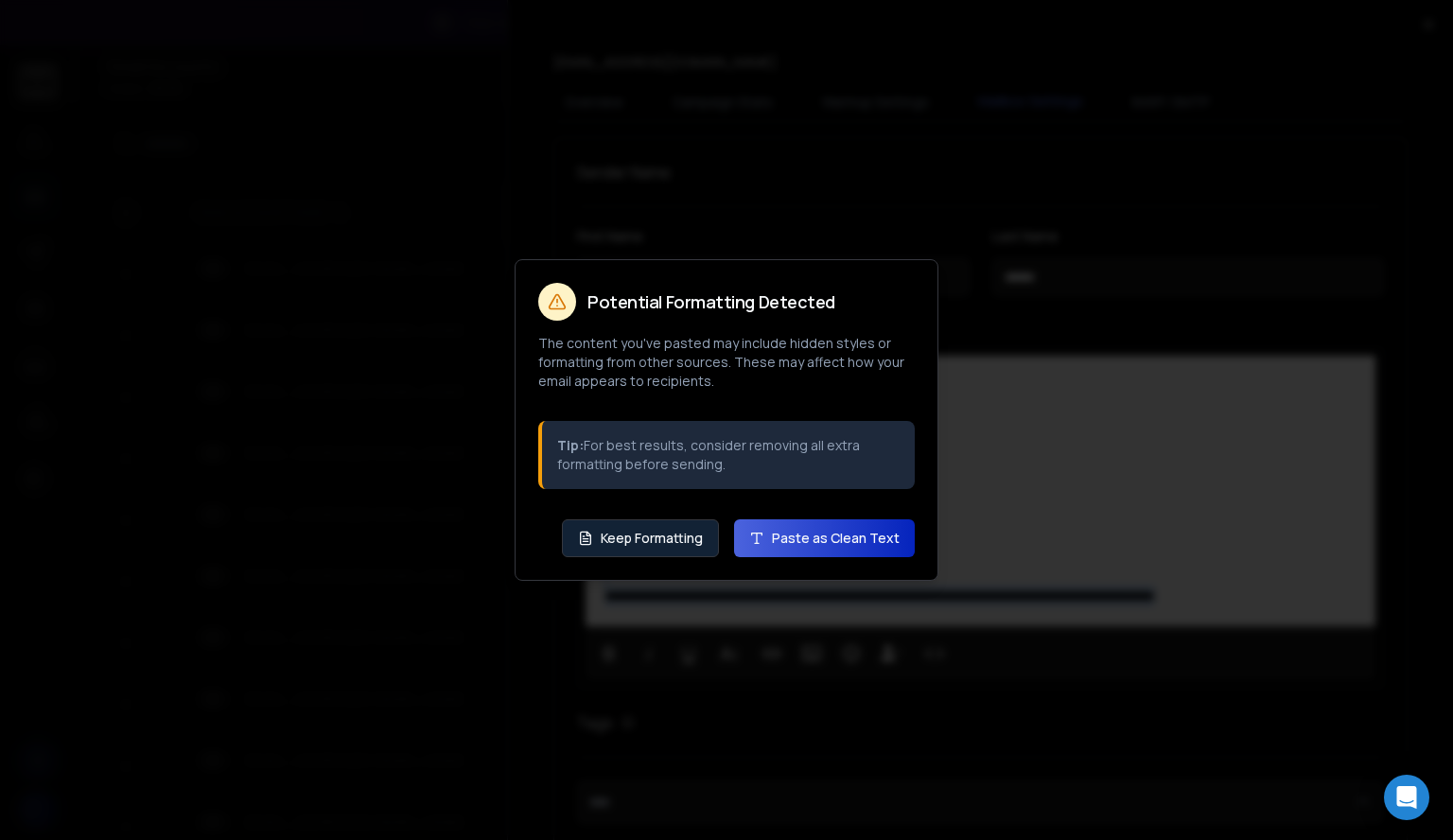
click at [678, 535] on button "Keep Formatting" at bounding box center [640, 539] width 157 height 38
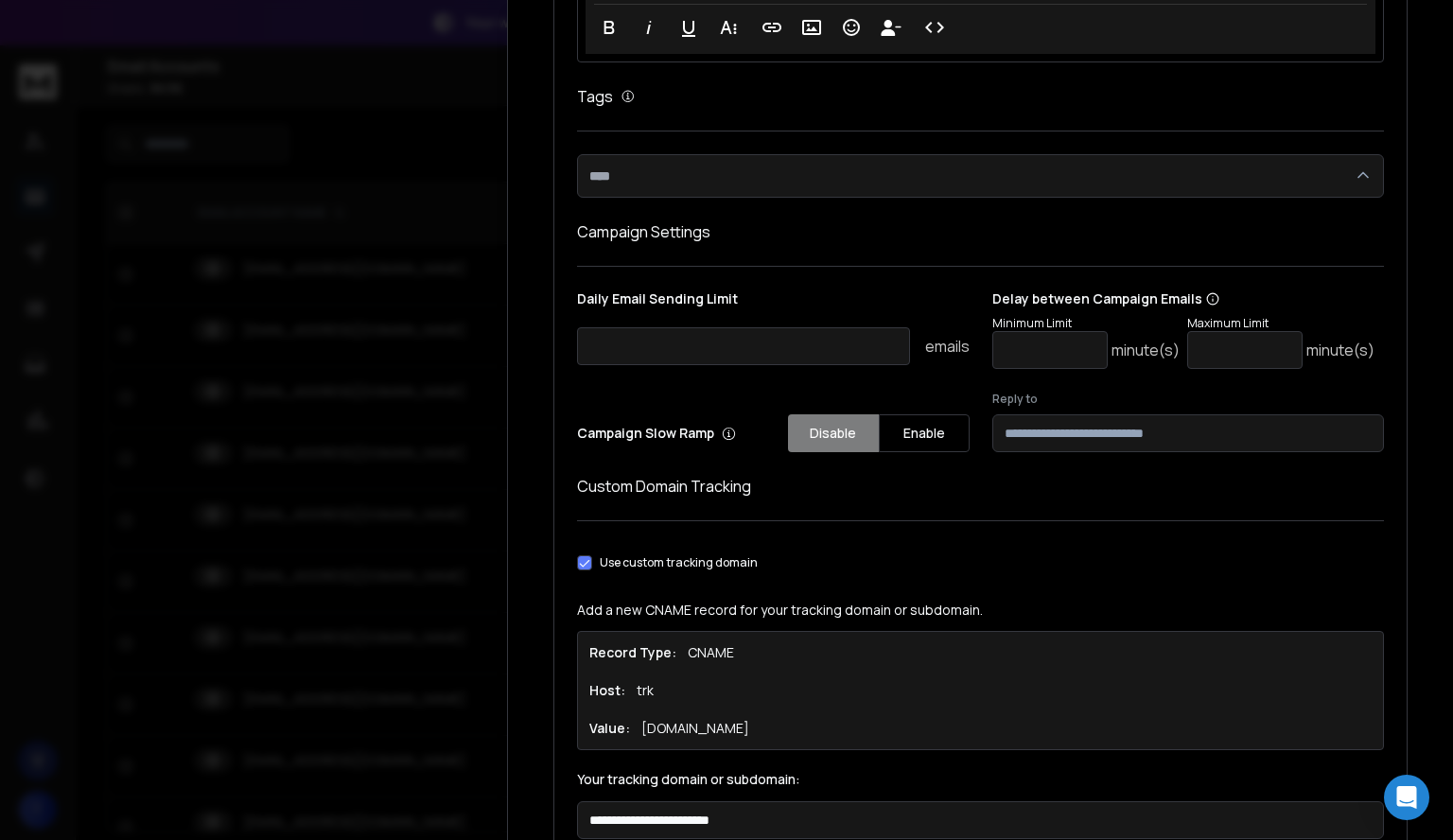
scroll to position [847, 0]
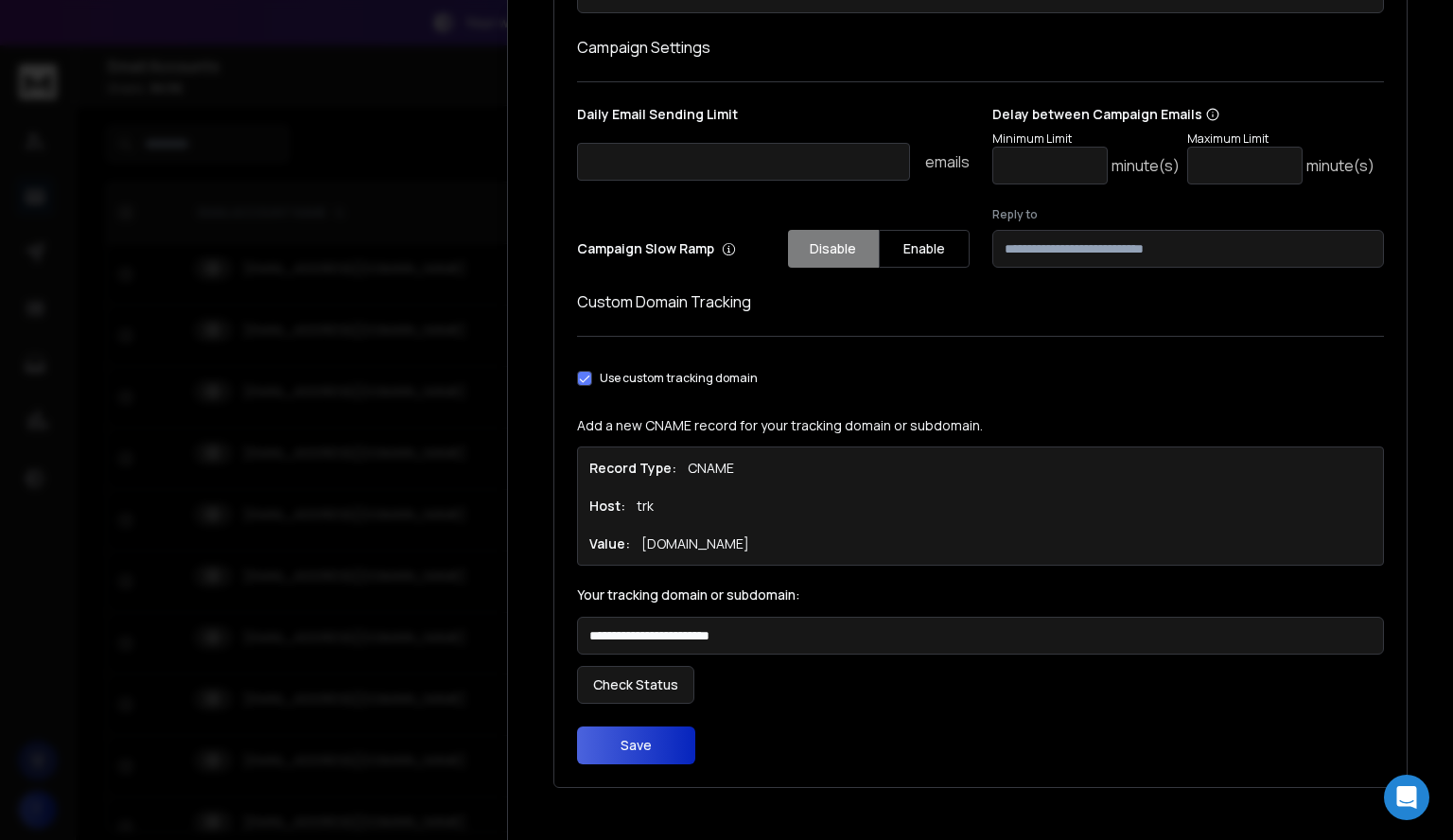
drag, startPoint x: 757, startPoint y: 629, endPoint x: 364, endPoint y: 598, distance: 394.2
click at [364, 598] on body "Your warmest leads are on your site – Turn visits into conversations Reach Out …" at bounding box center [719, 420] width 1439 height 840
type input "**********"
click at [659, 694] on button "Check Status" at bounding box center [636, 685] width 118 height 38
click at [668, 749] on button "Save" at bounding box center [637, 745] width 119 height 38
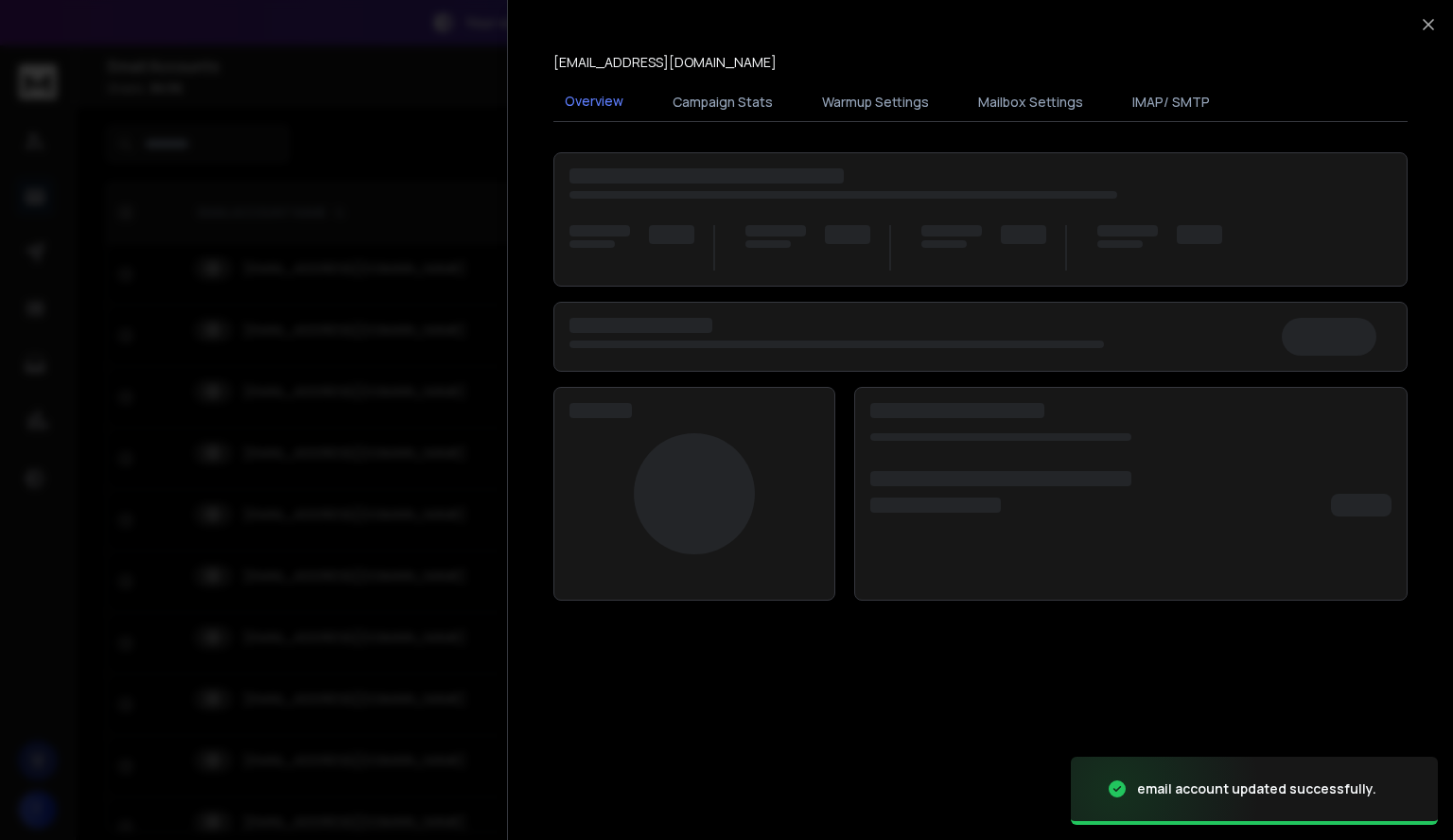
scroll to position [0, 0]
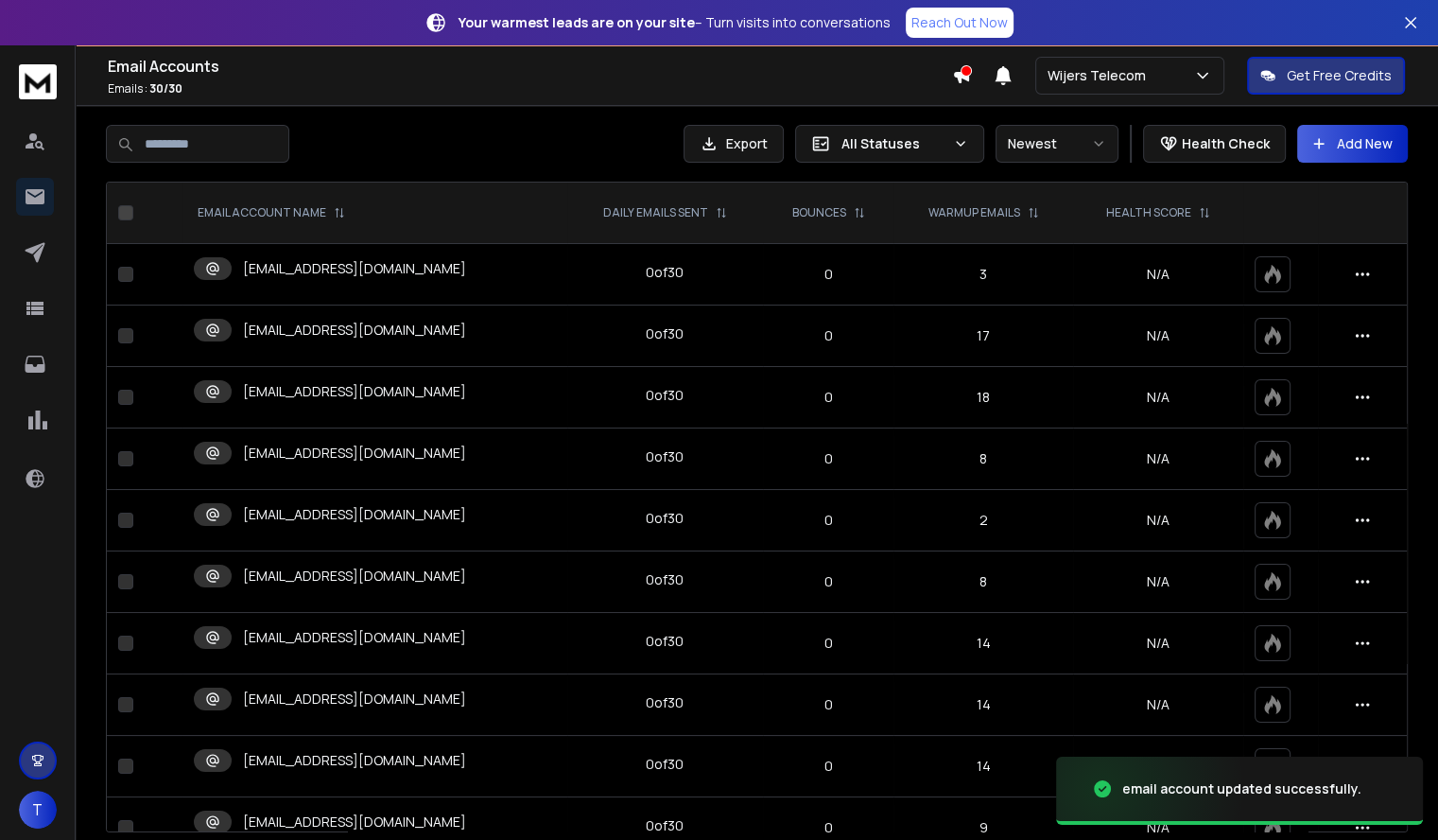
click at [343, 391] on p "twan@wijerstelecom.eu" at bounding box center [354, 391] width 223 height 19
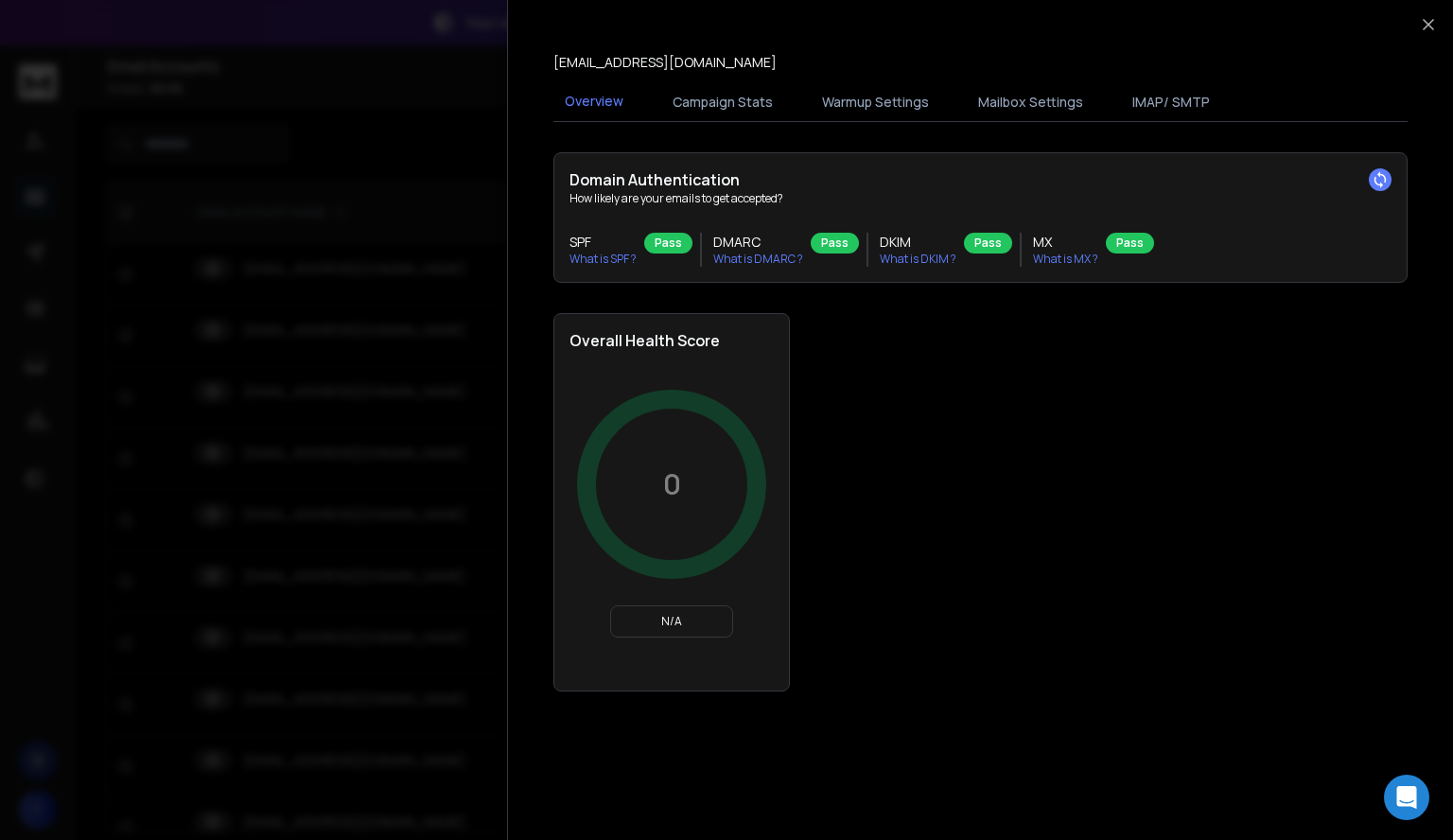
click at [1033, 93] on button "Mailbox Settings" at bounding box center [1030, 101] width 127 height 41
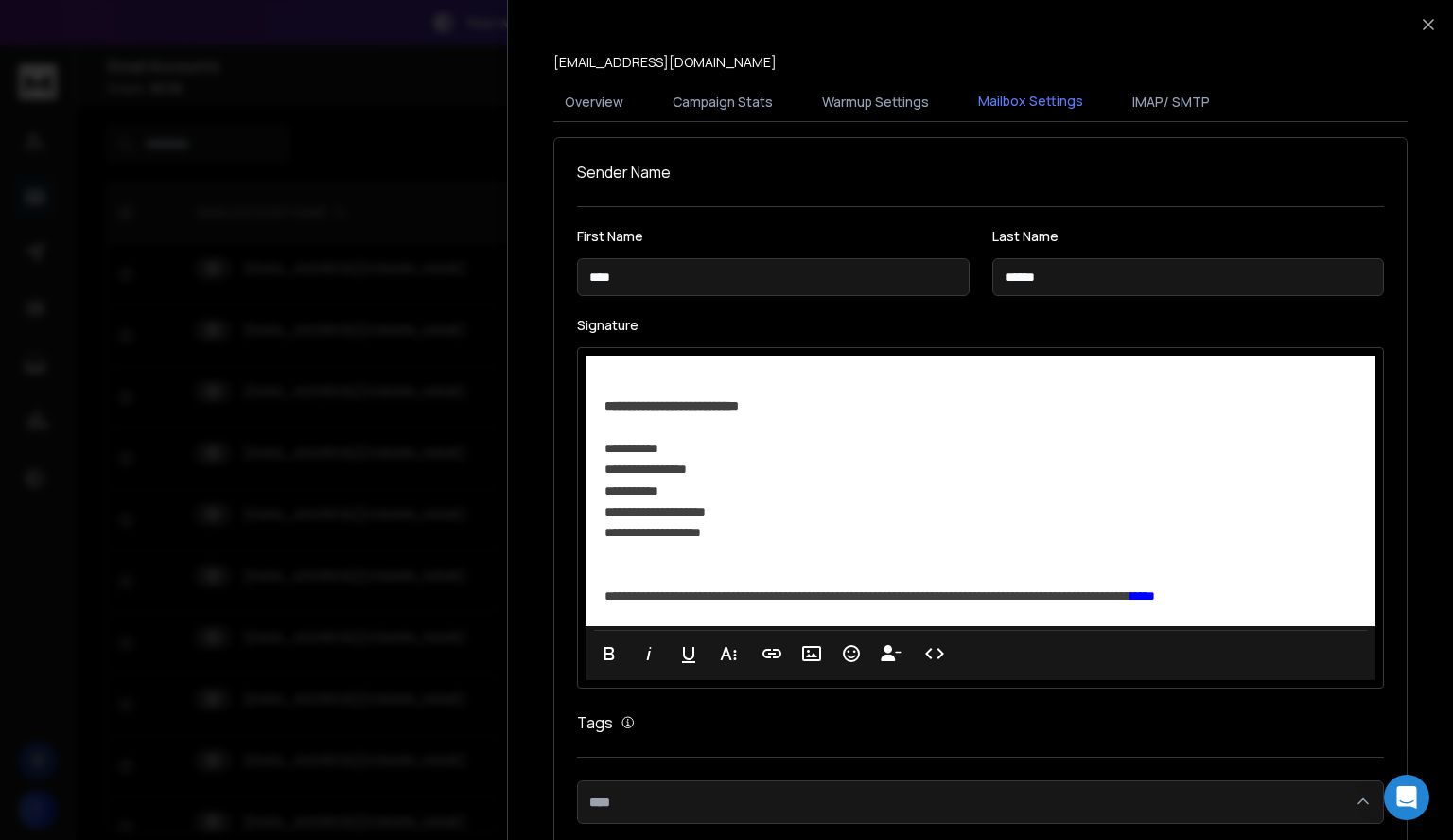
click at [874, 499] on div "**********" at bounding box center [978, 491] width 748 height 21
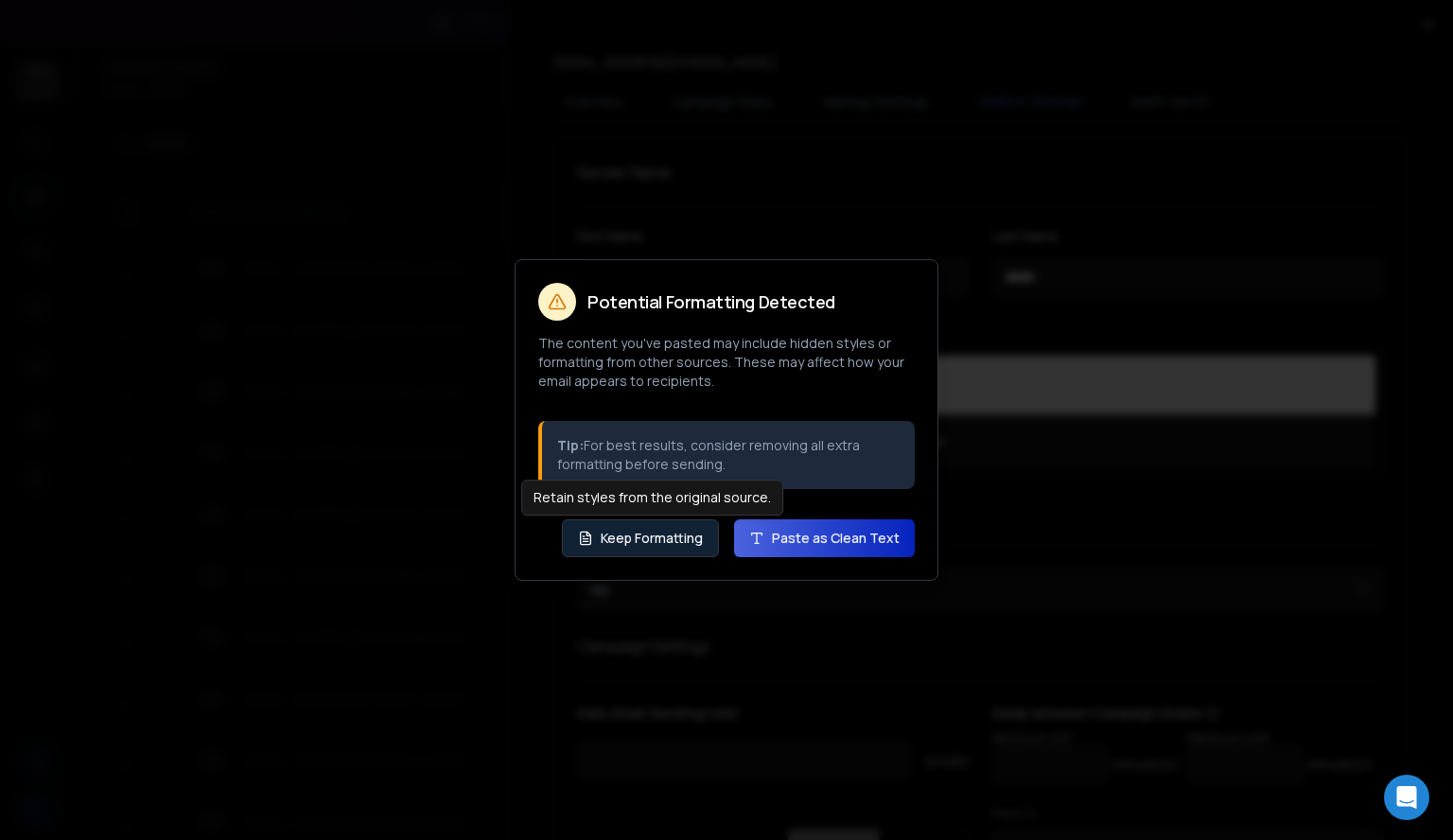
click at [633, 547] on button "Keep Formatting" at bounding box center [640, 539] width 157 height 38
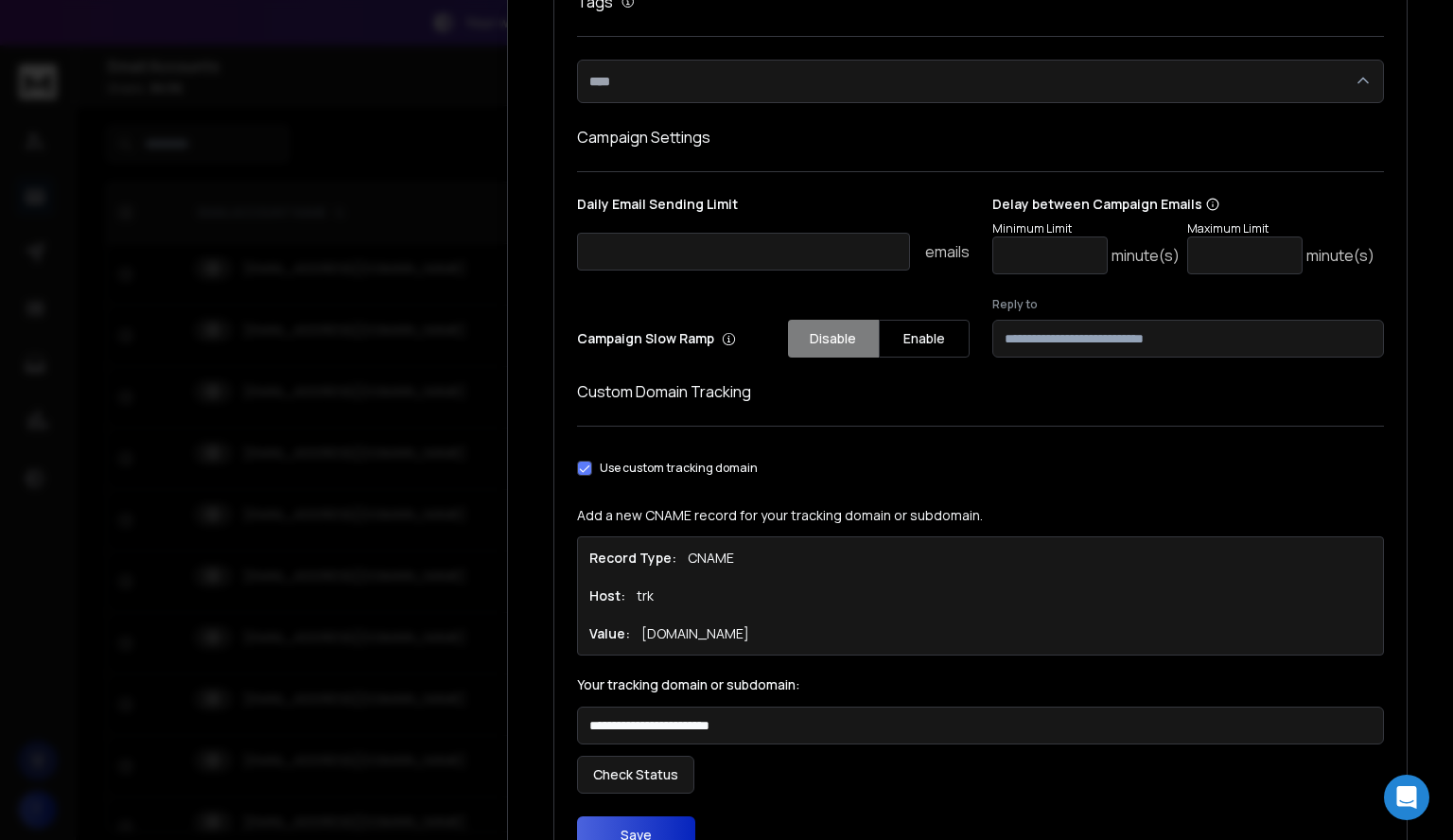
scroll to position [847, 0]
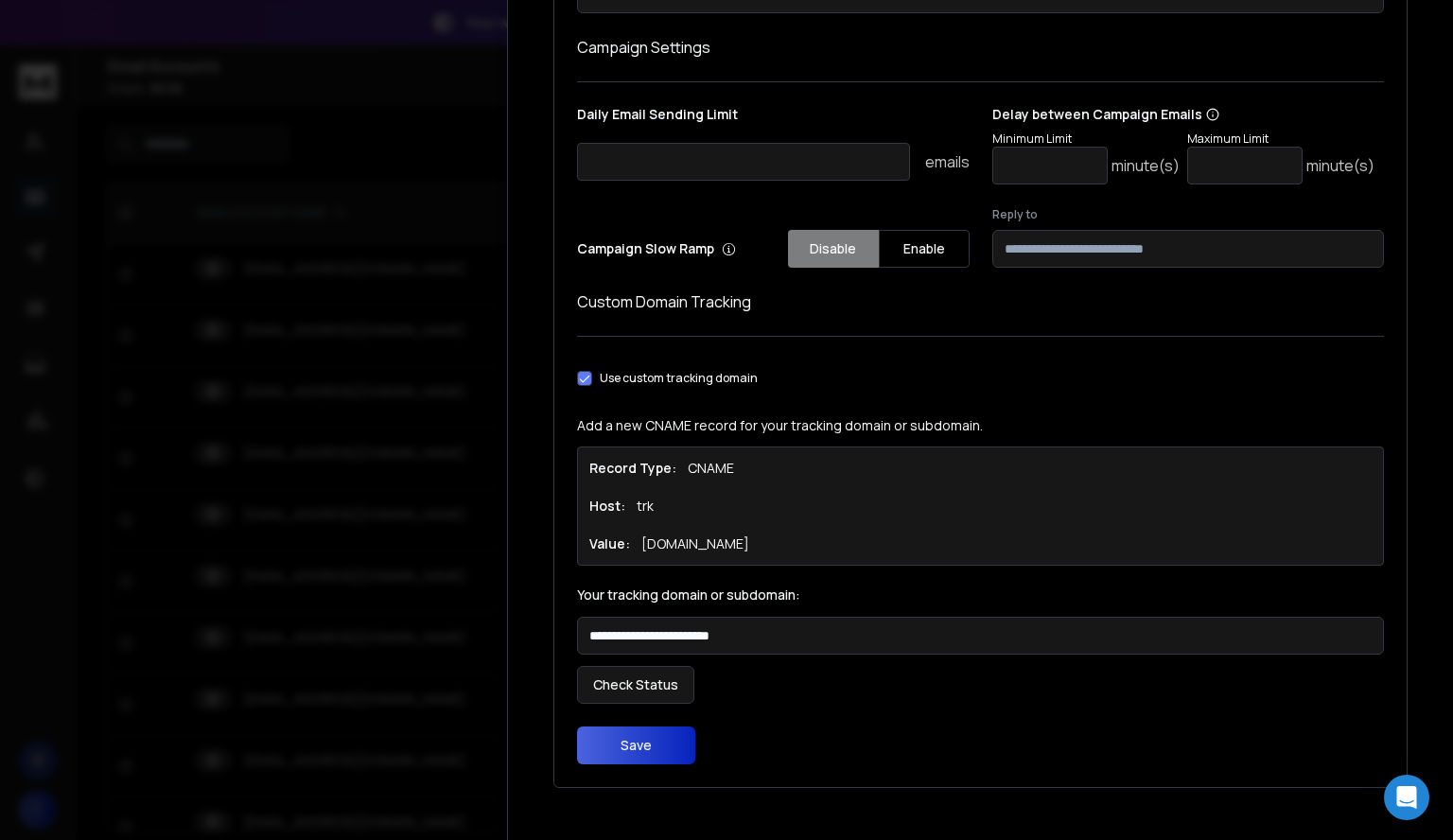
drag, startPoint x: 787, startPoint y: 630, endPoint x: 241, endPoint y: 644, distance: 546.2
click at [241, 645] on body "Your warmest leads are on your site – Turn visits into conversations Reach Out …" at bounding box center [719, 420] width 1439 height 840
type input "**********"
click at [638, 685] on button "Check Status" at bounding box center [636, 685] width 118 height 38
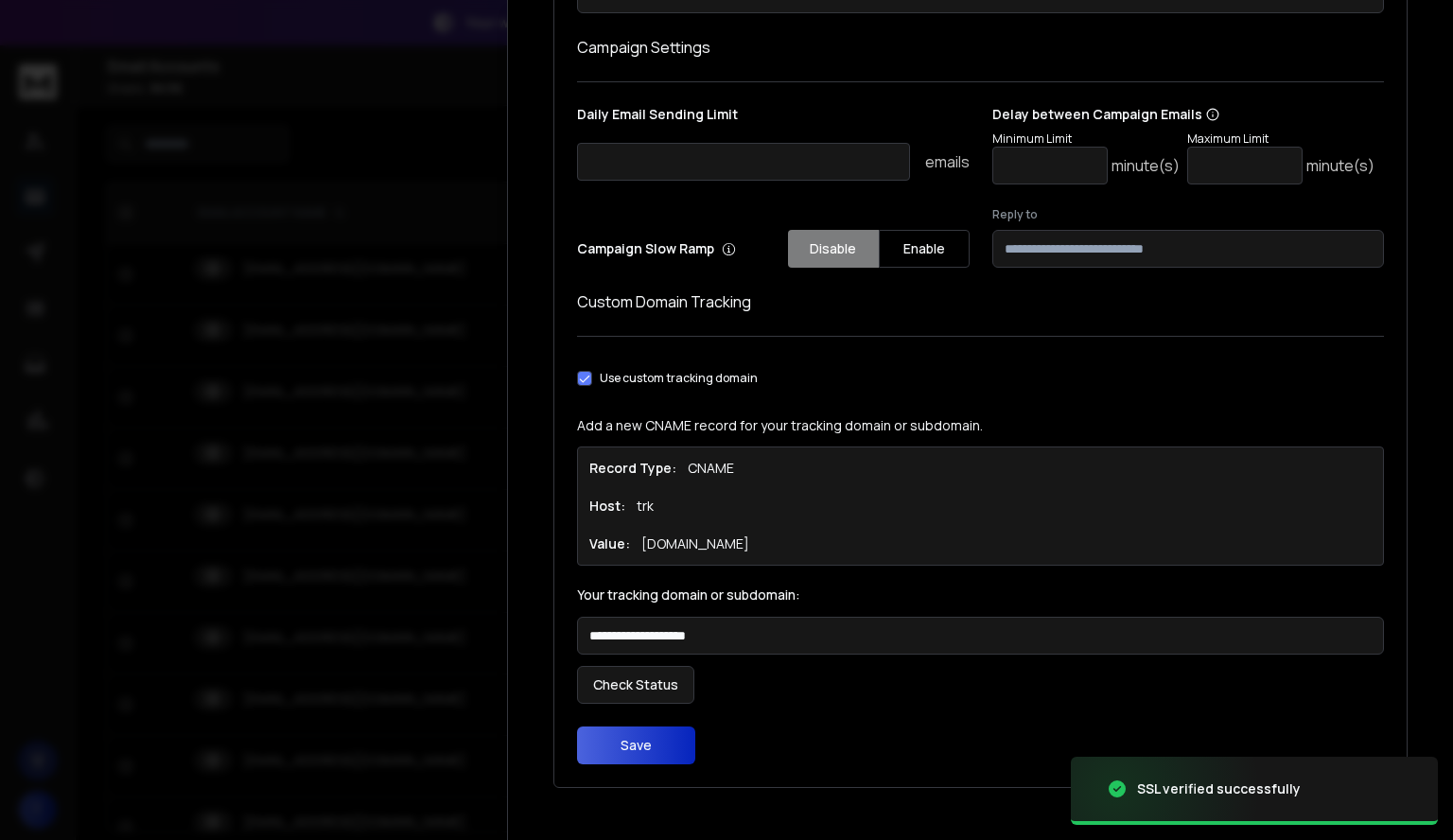
click at [637, 746] on button "Save" at bounding box center [637, 745] width 119 height 38
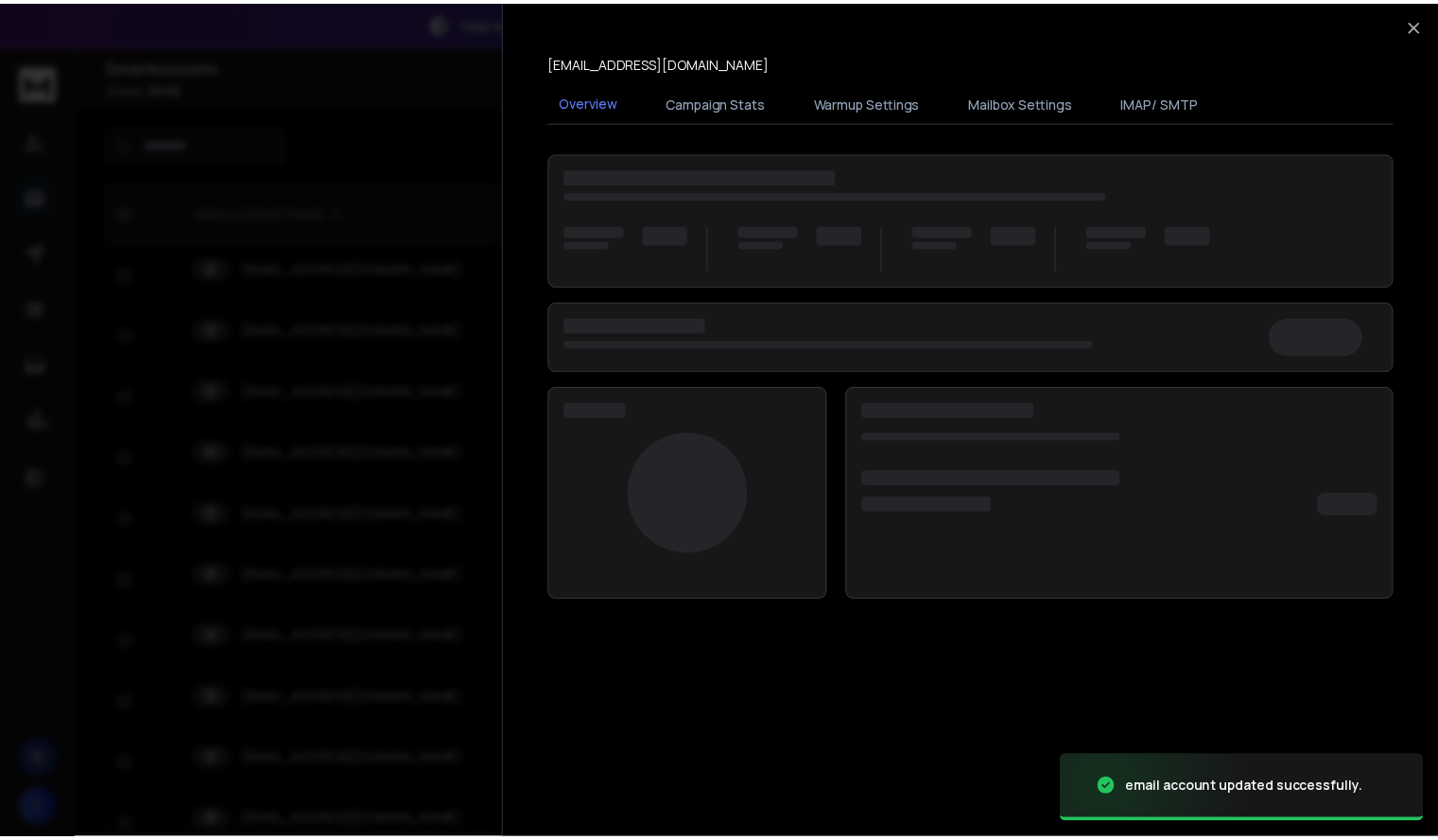
scroll to position [0, 0]
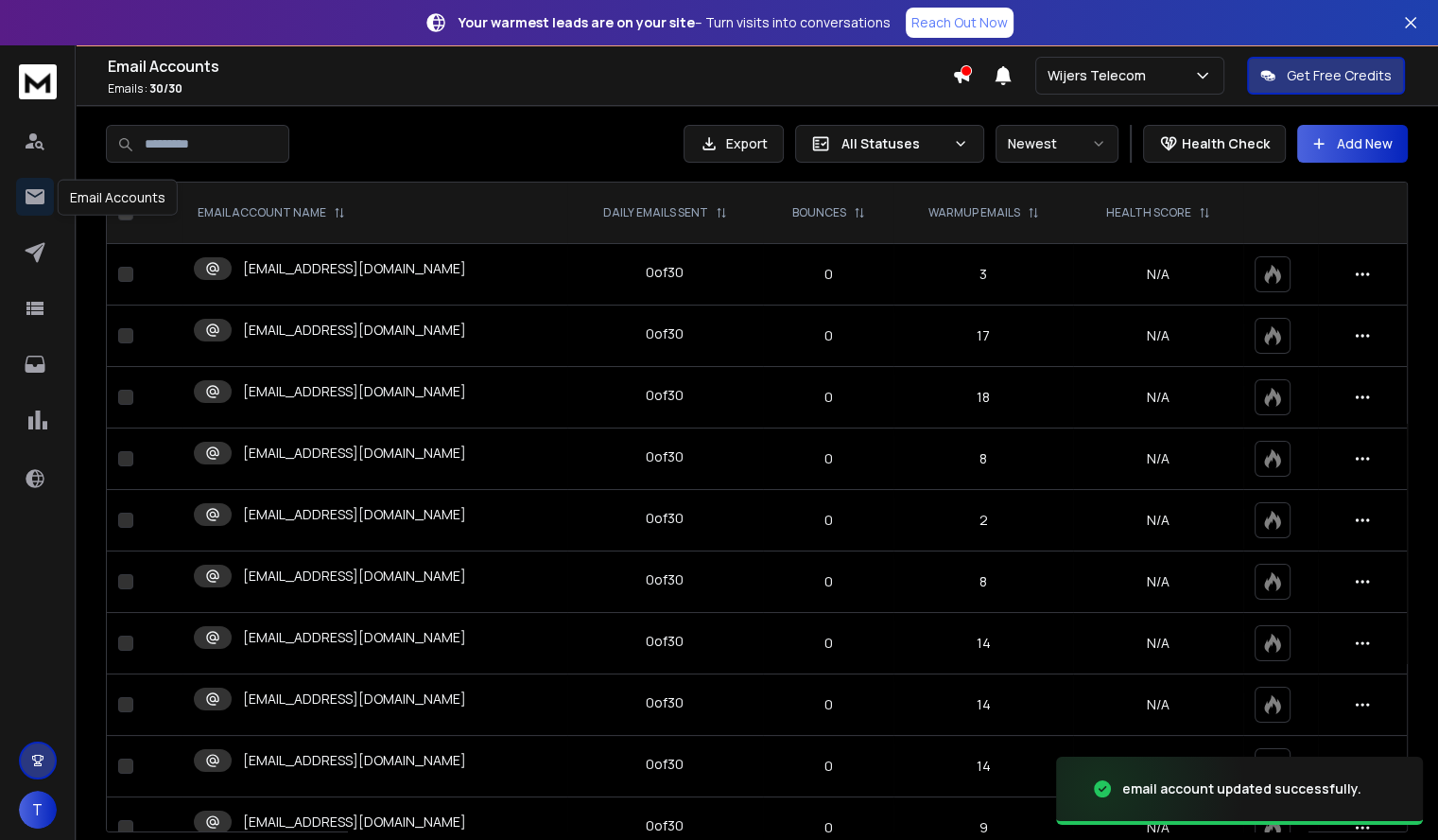
click at [41, 196] on icon at bounding box center [35, 197] width 19 height 15
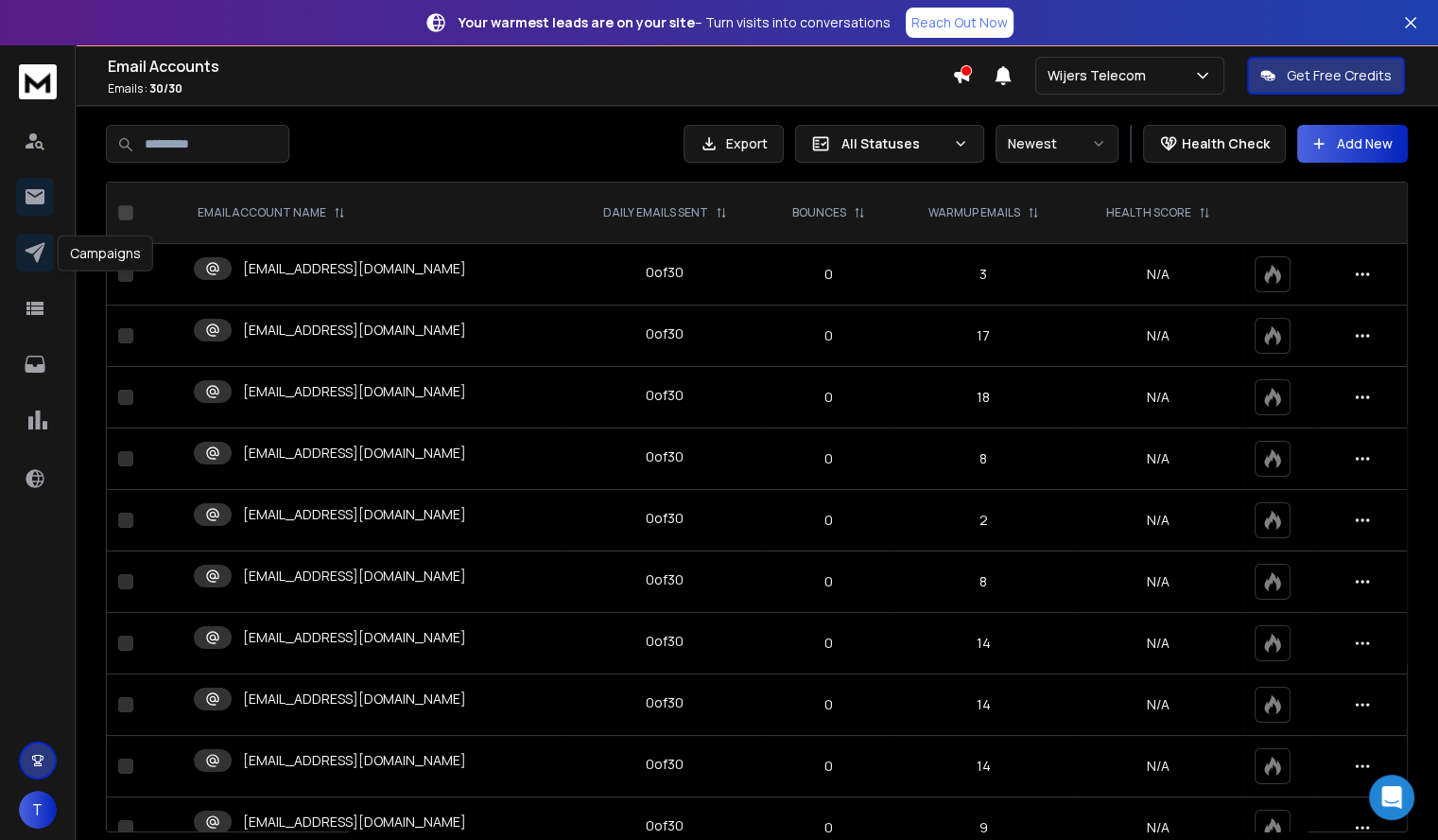
click at [30, 245] on icon at bounding box center [35, 253] width 23 height 23
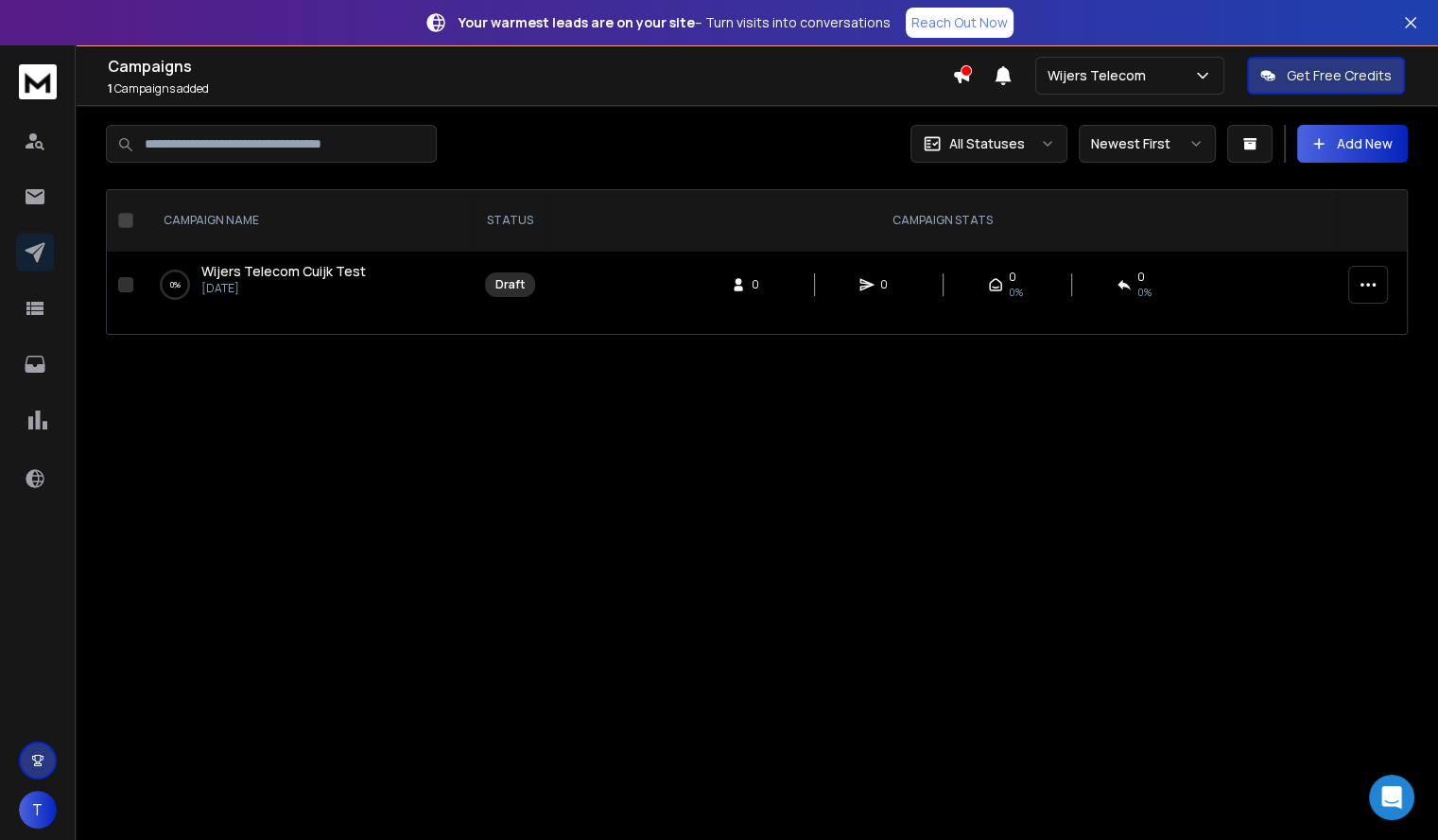
click at [300, 270] on span "Wijers Telecom Cuijk Test" at bounding box center [284, 271] width 165 height 18
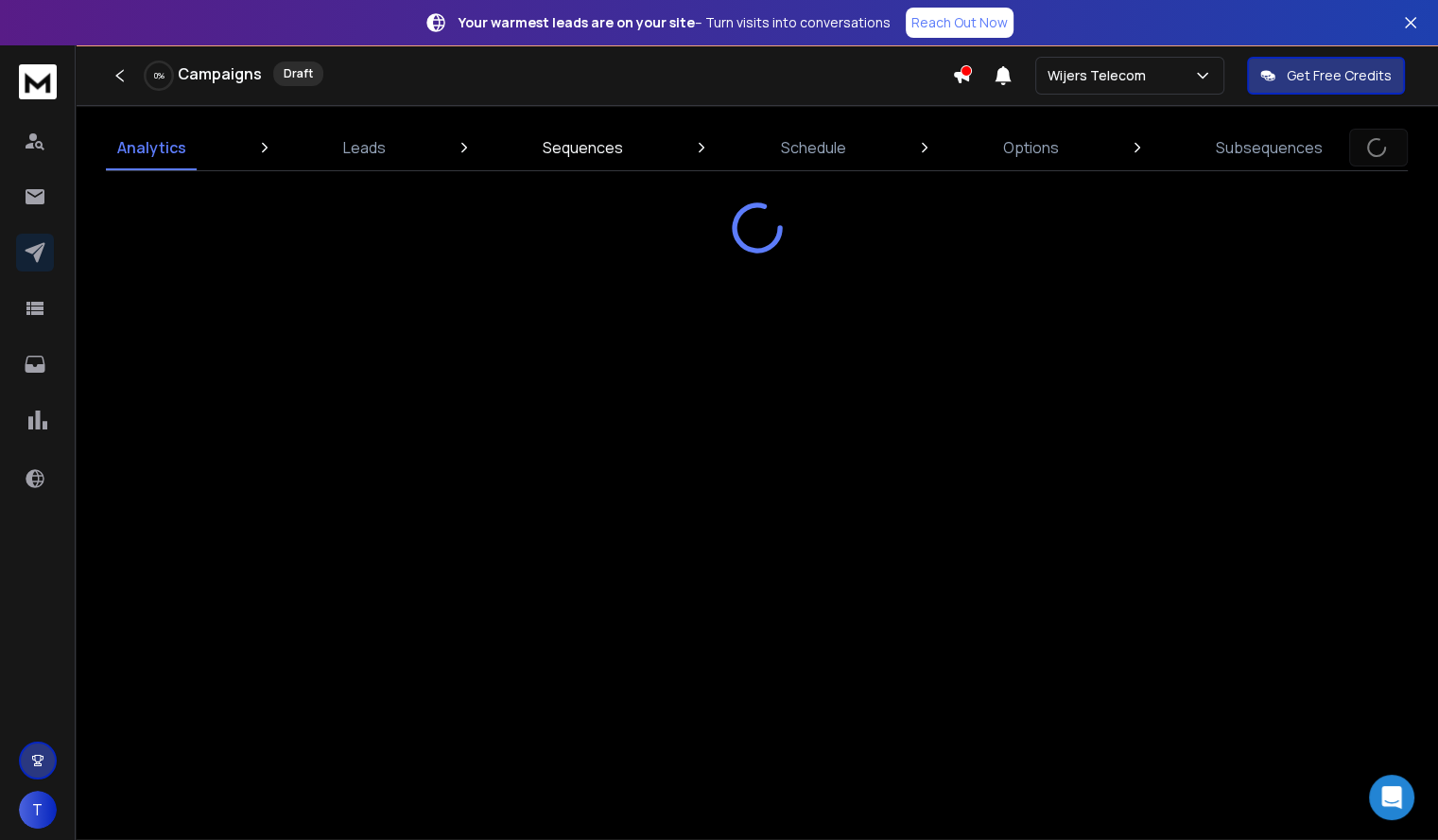
click at [573, 147] on div "Analytics Leads Sequences Schedule Options Subsequences" at bounding box center [757, 147] width 1302 height 46
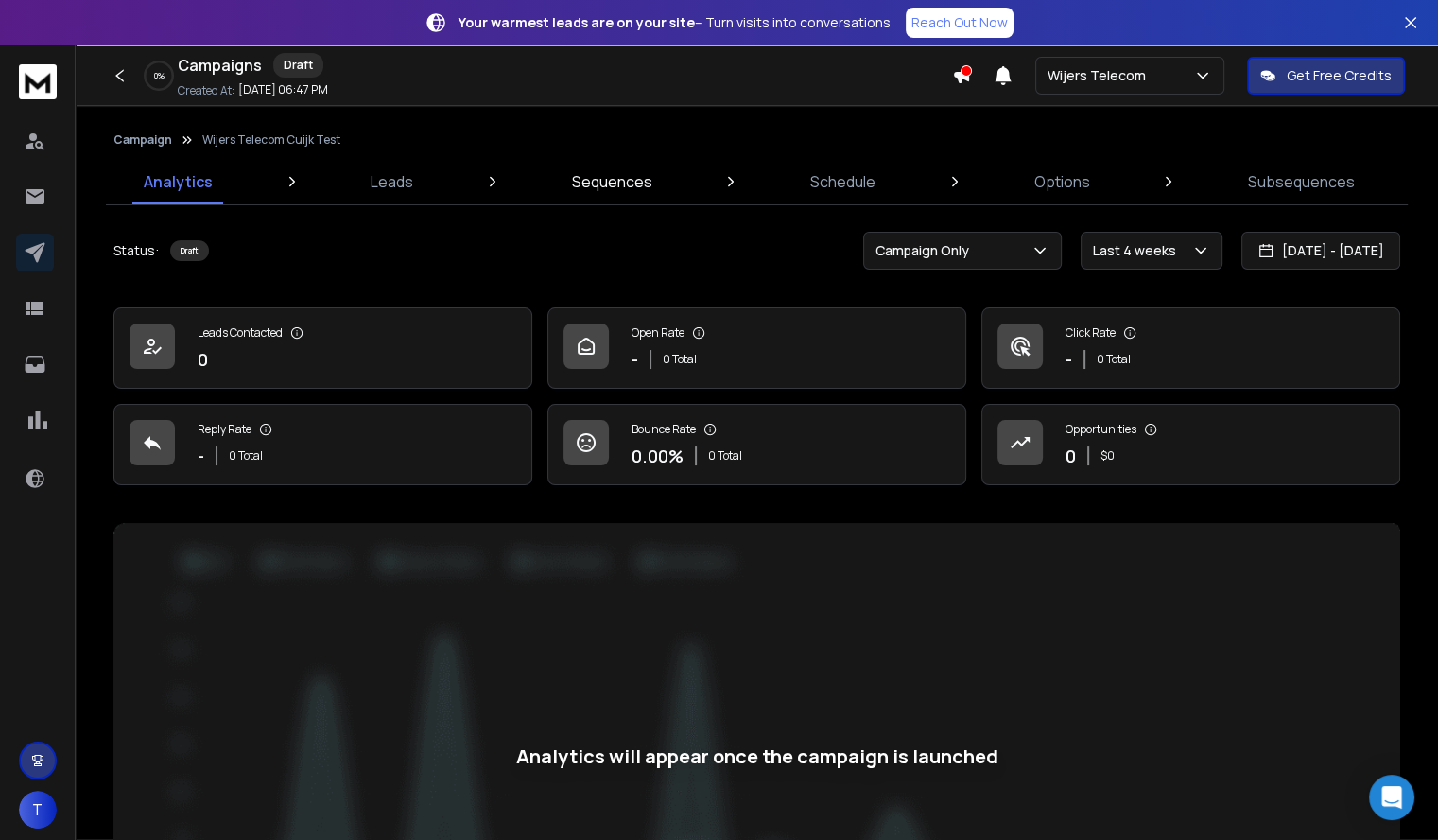
click at [621, 184] on p "Sequences" at bounding box center [612, 182] width 80 height 23
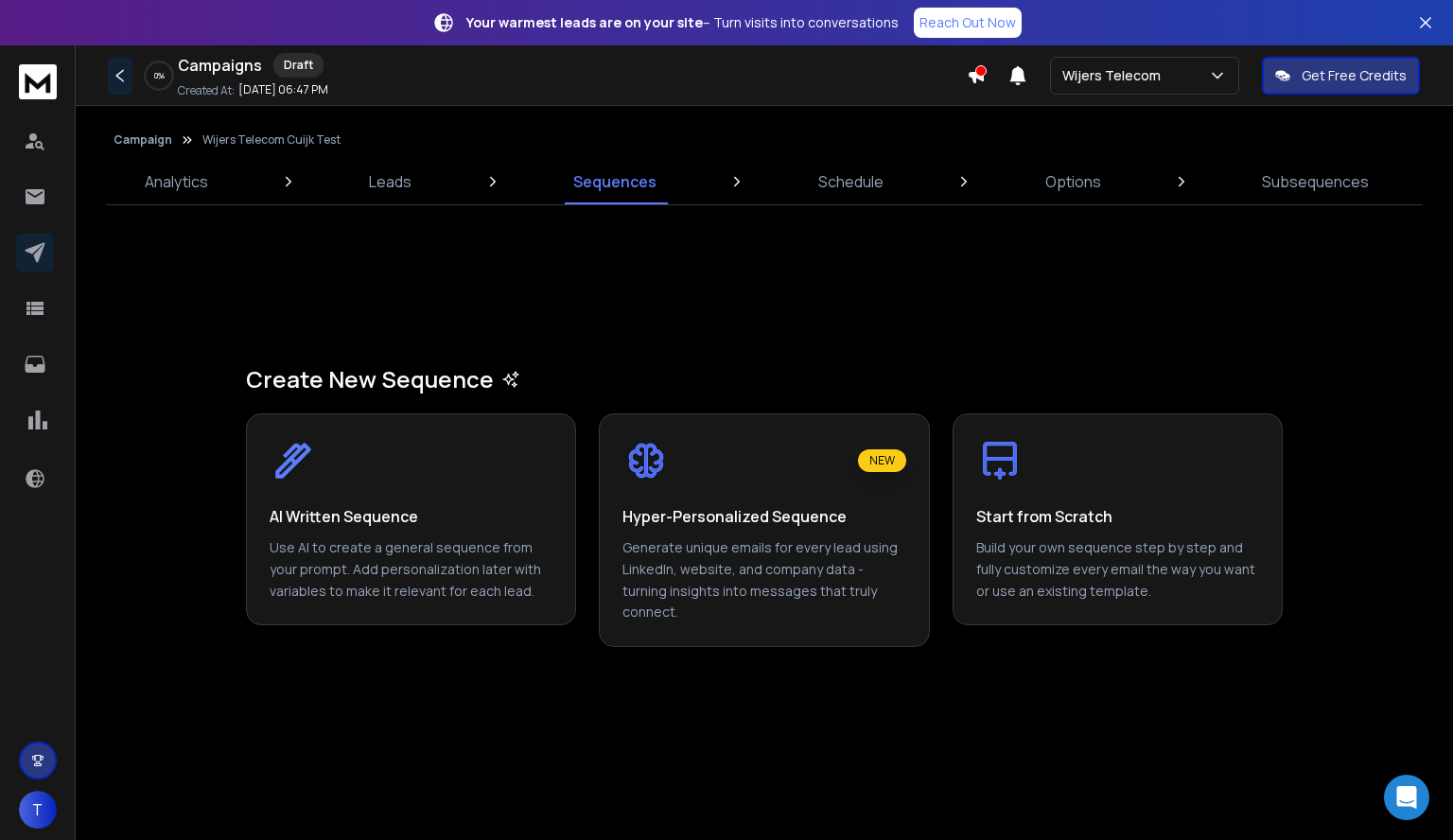
click at [127, 76] on icon at bounding box center [121, 76] width 17 height 17
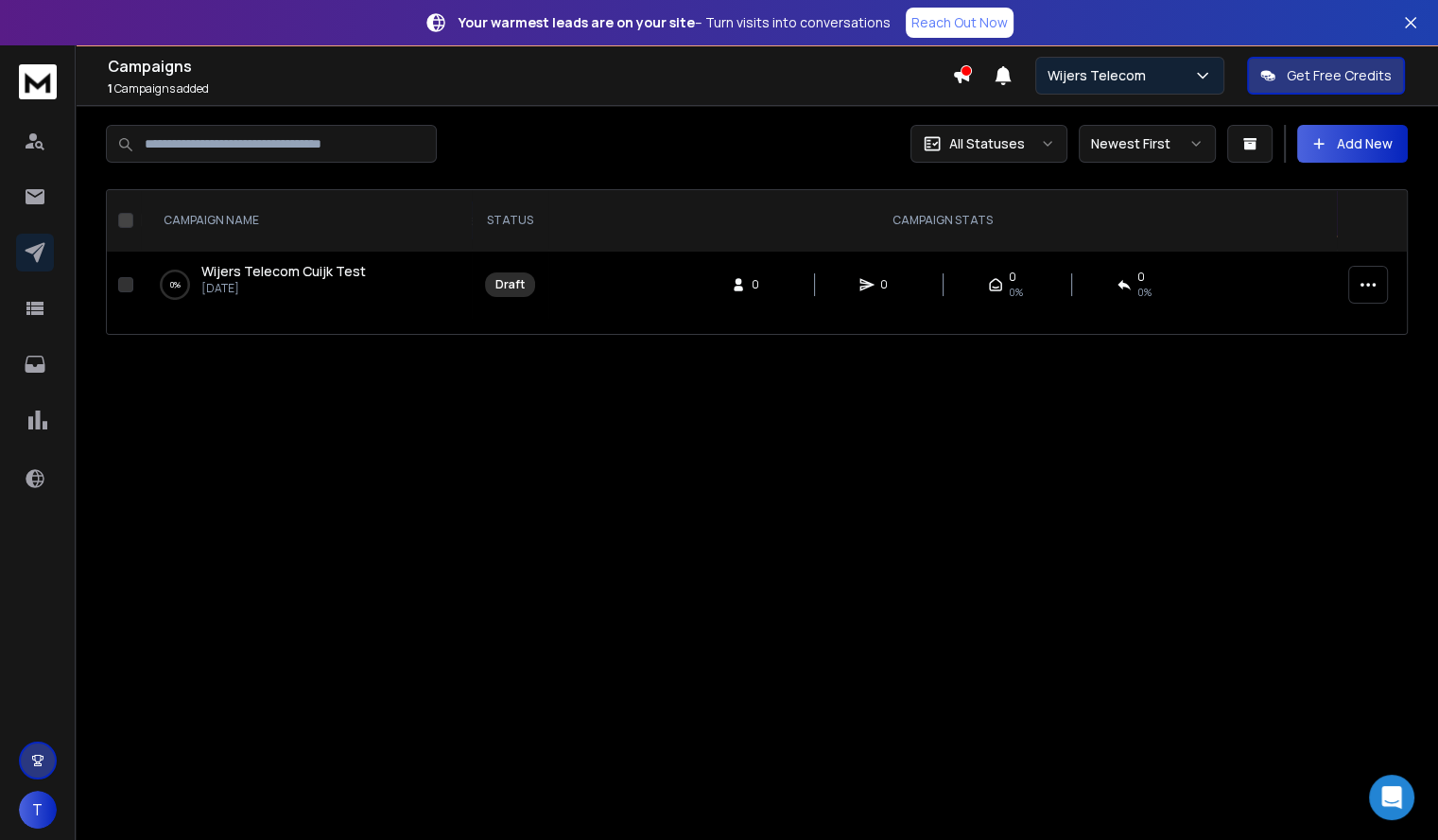
click at [1199, 75] on icon "button" at bounding box center [1203, 76] width 19 height 19
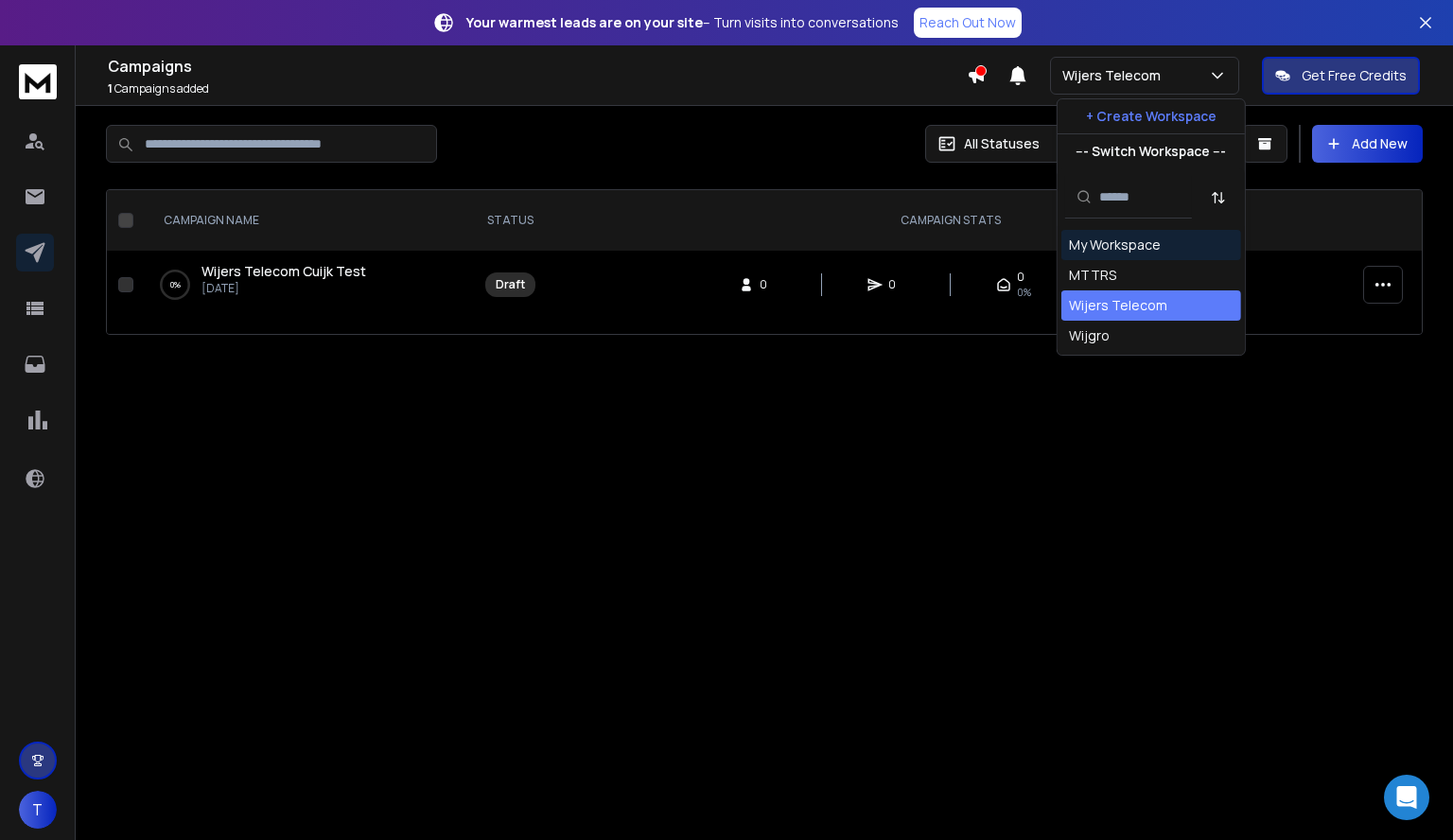
click at [1116, 243] on div "My Workspace" at bounding box center [1115, 245] width 92 height 19
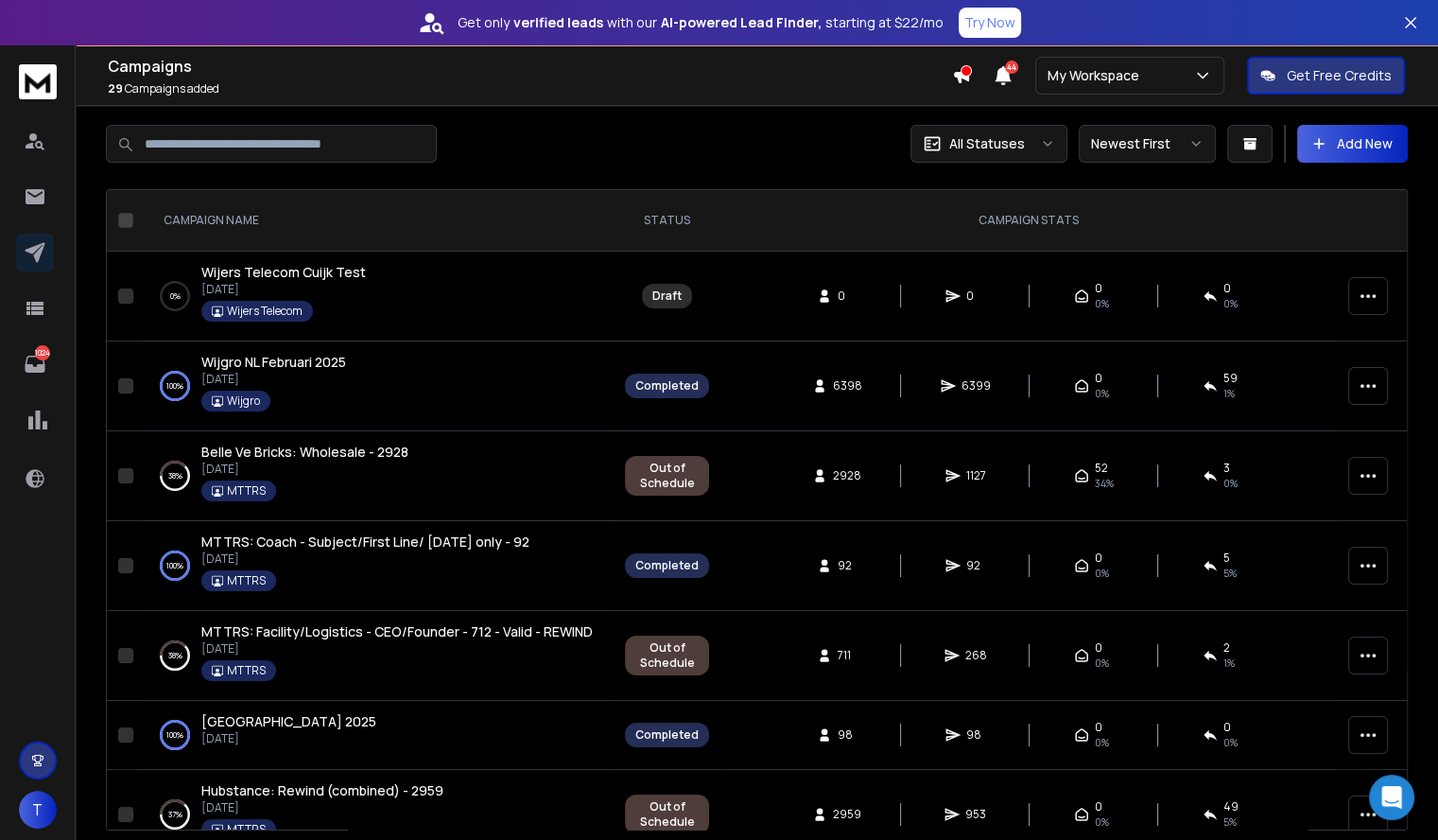
click at [1361, 386] on icon "button" at bounding box center [1368, 386] width 15 height 4
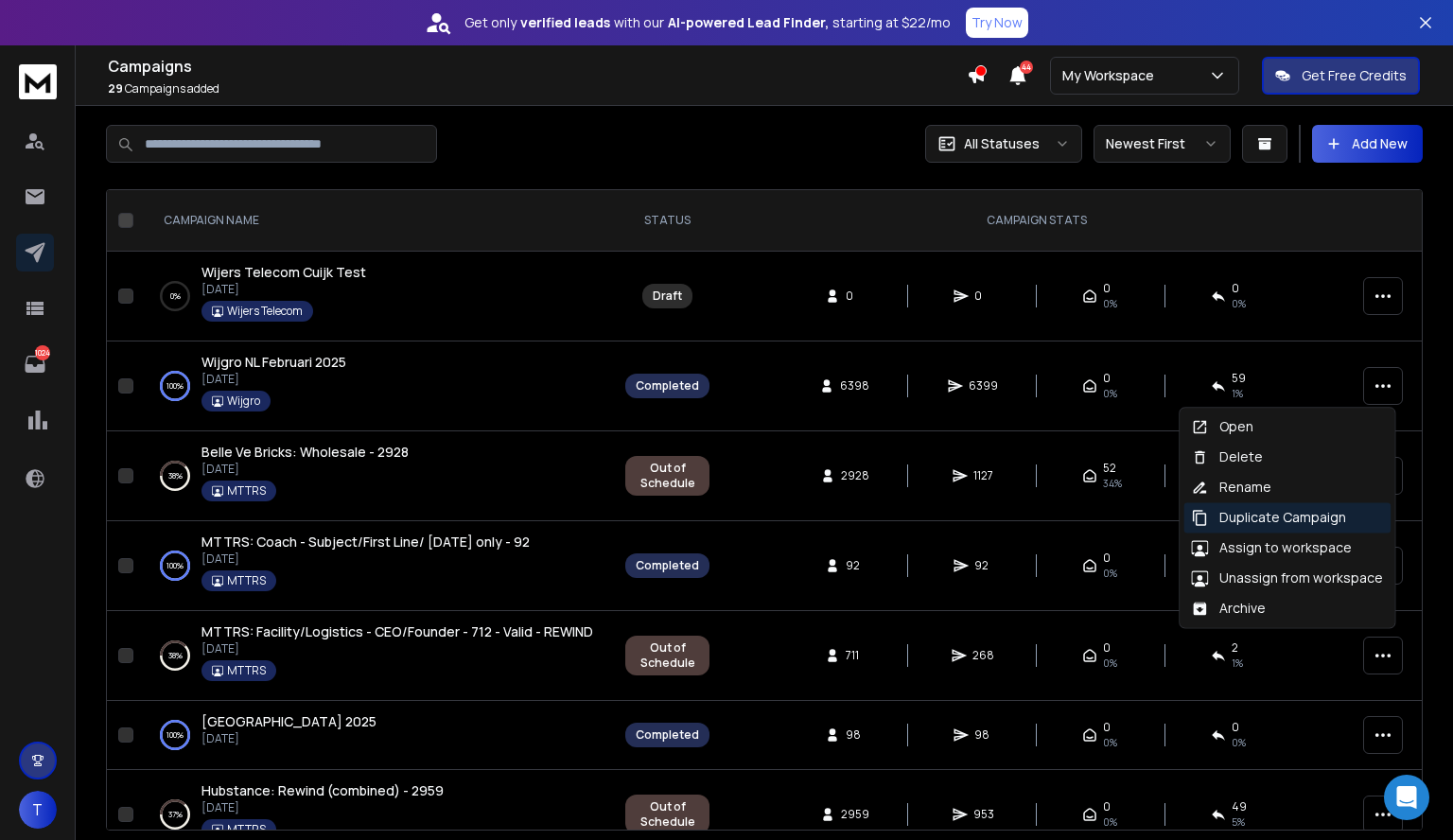
click at [1283, 513] on div "Duplicate Campaign" at bounding box center [1268, 518] width 155 height 19
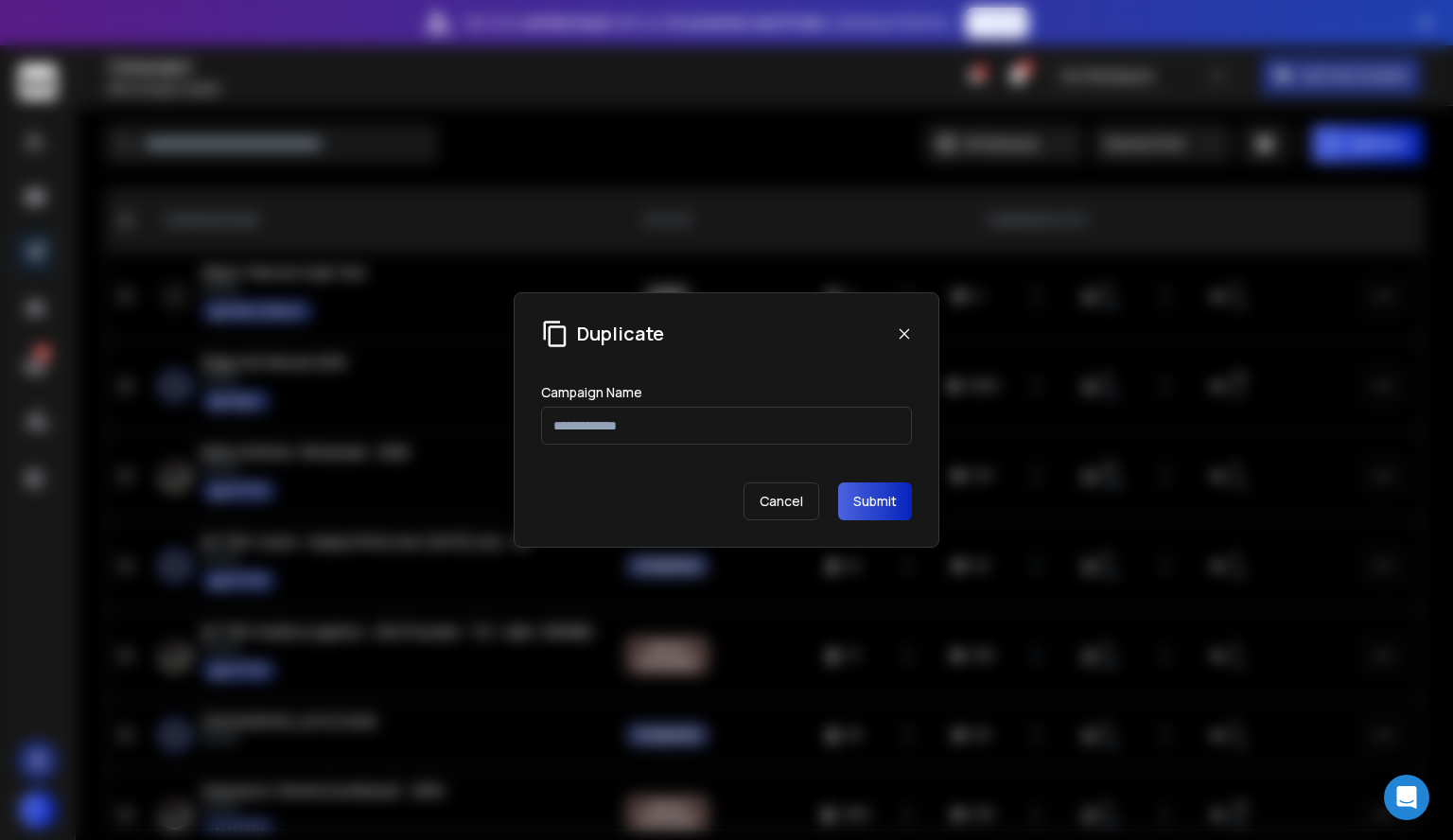
click at [724, 428] on input "text" at bounding box center [726, 426] width 370 height 38
type input "****"
click at [760, 369] on div "Duplicate" at bounding box center [726, 352] width 370 height 66
click at [883, 506] on button "Submit" at bounding box center [875, 501] width 74 height 38
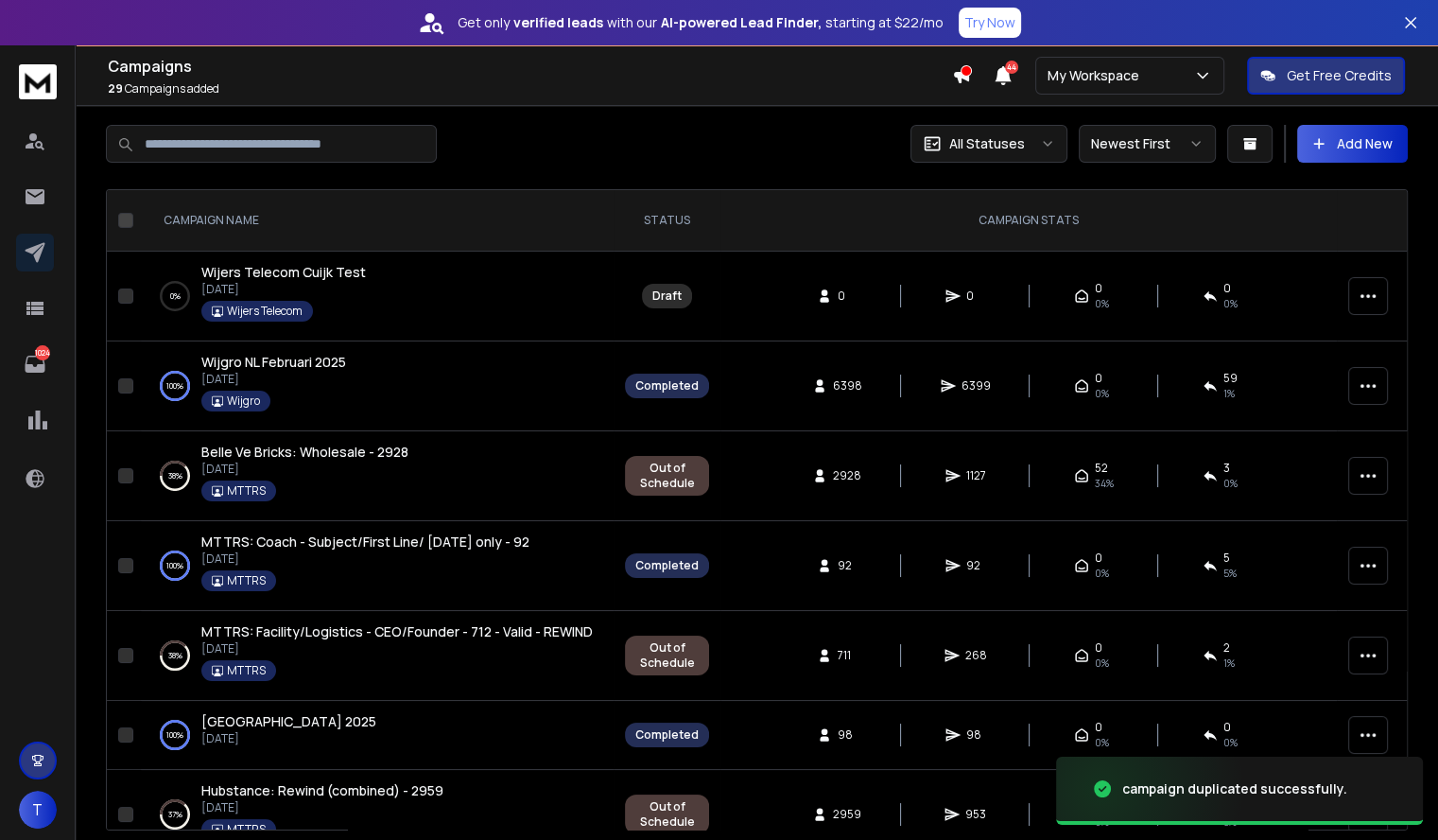
click at [1349, 377] on button "button" at bounding box center [1369, 387] width 40 height 38
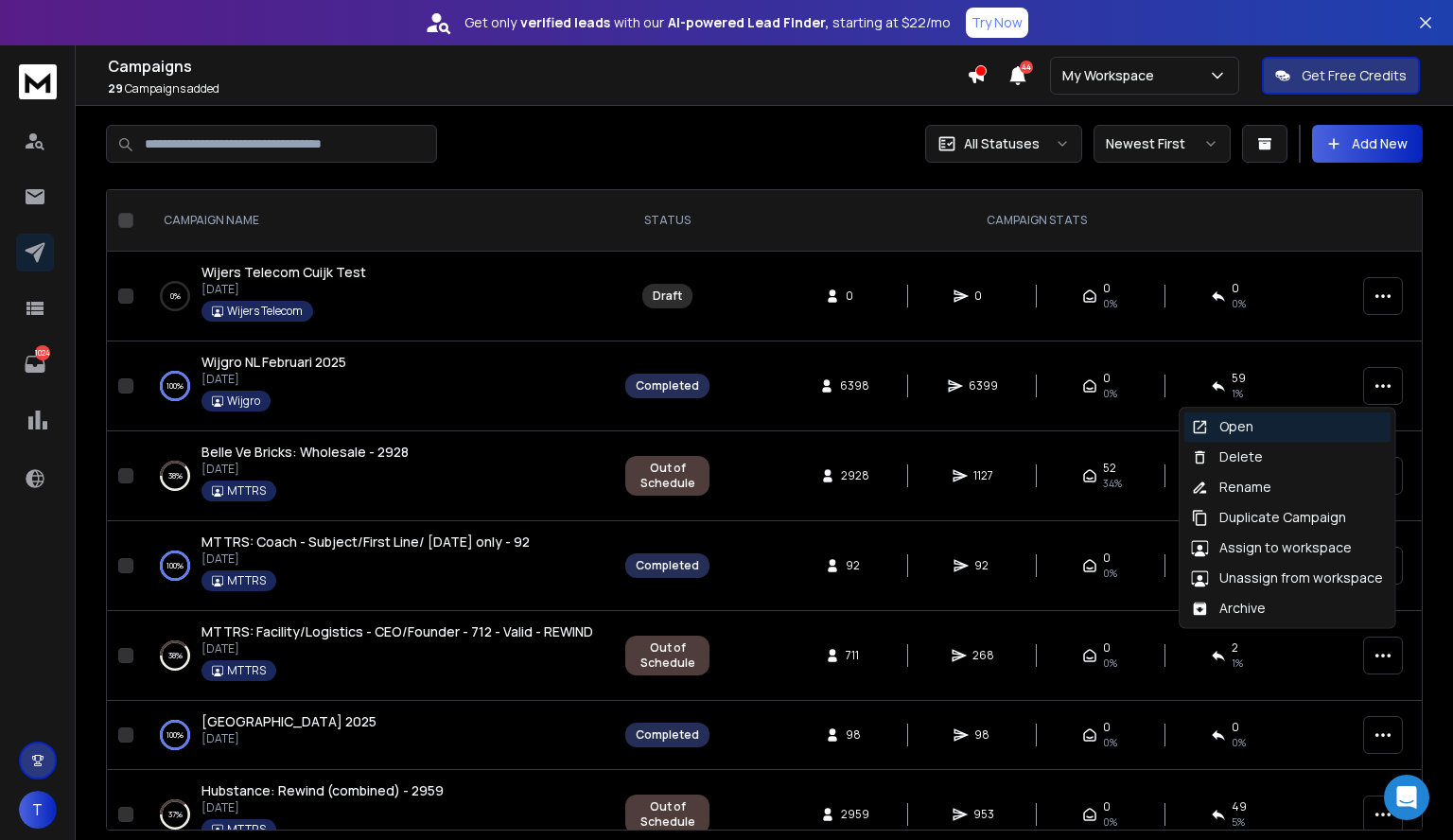
click at [1309, 313] on td "0 0 0 0% 0 0%" at bounding box center [1036, 297] width 631 height 90
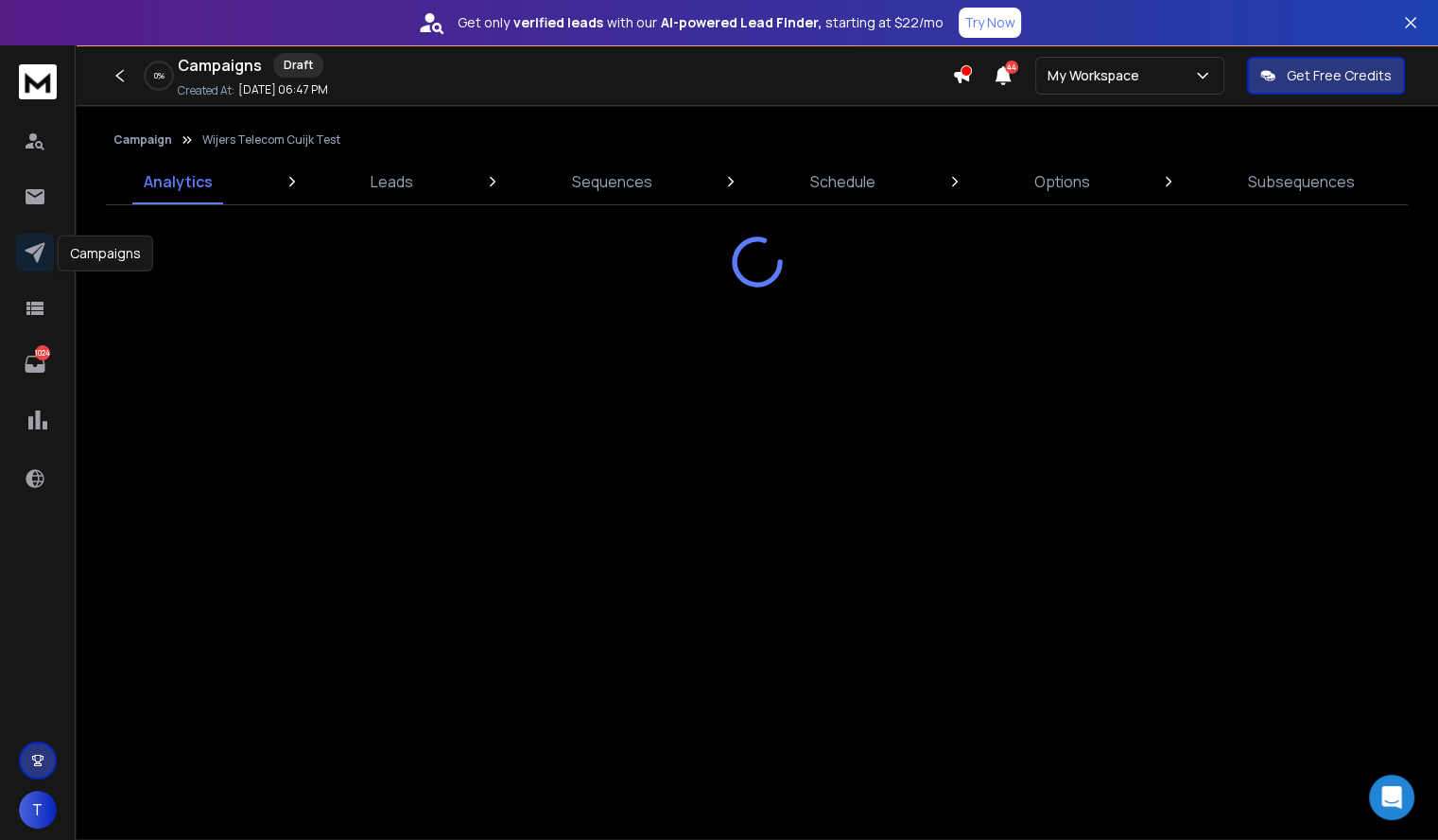
click at [36, 255] on icon at bounding box center [34, 252] width 20 height 20
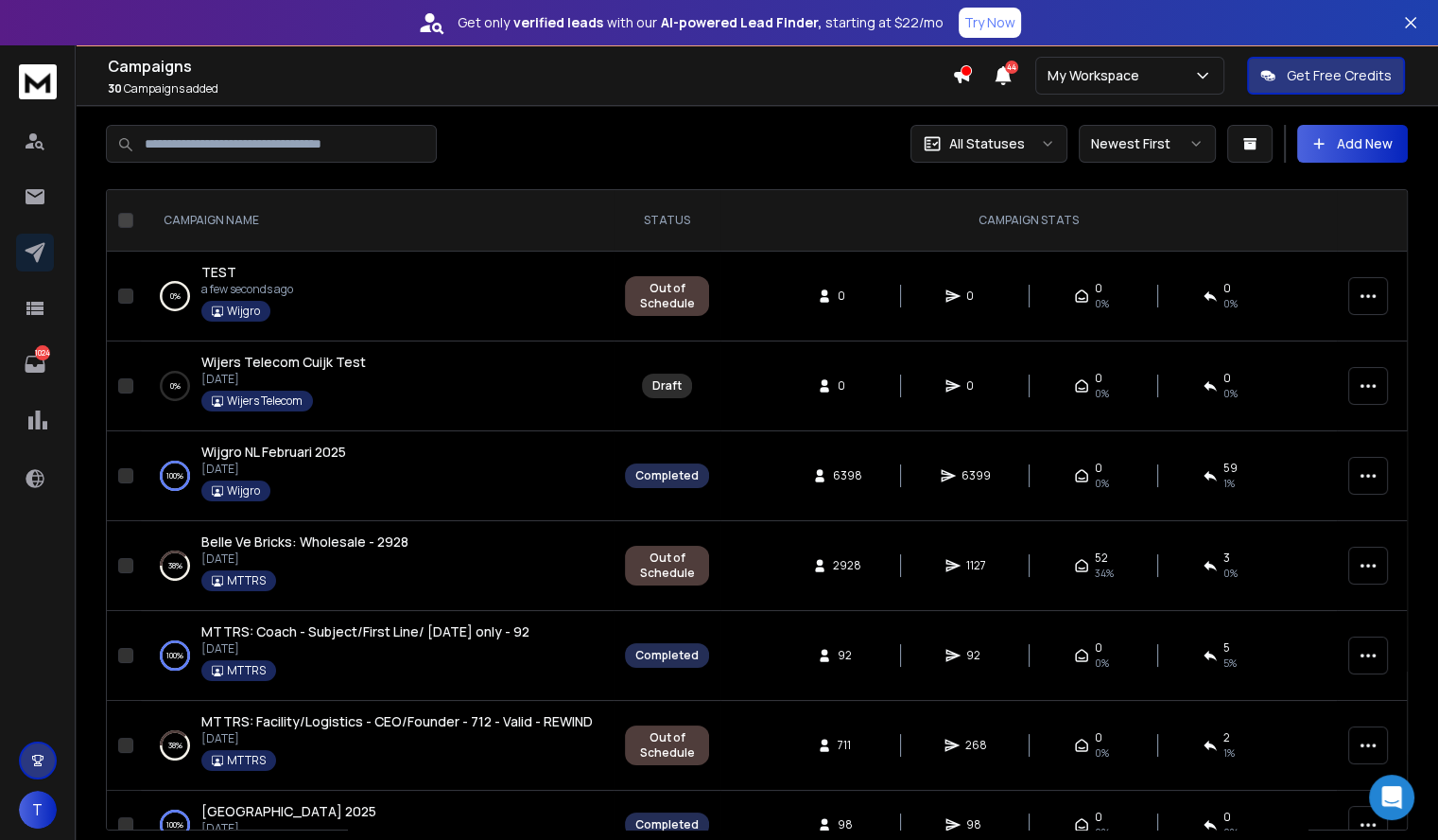
click at [223, 272] on span "TEST" at bounding box center [219, 272] width 35 height 18
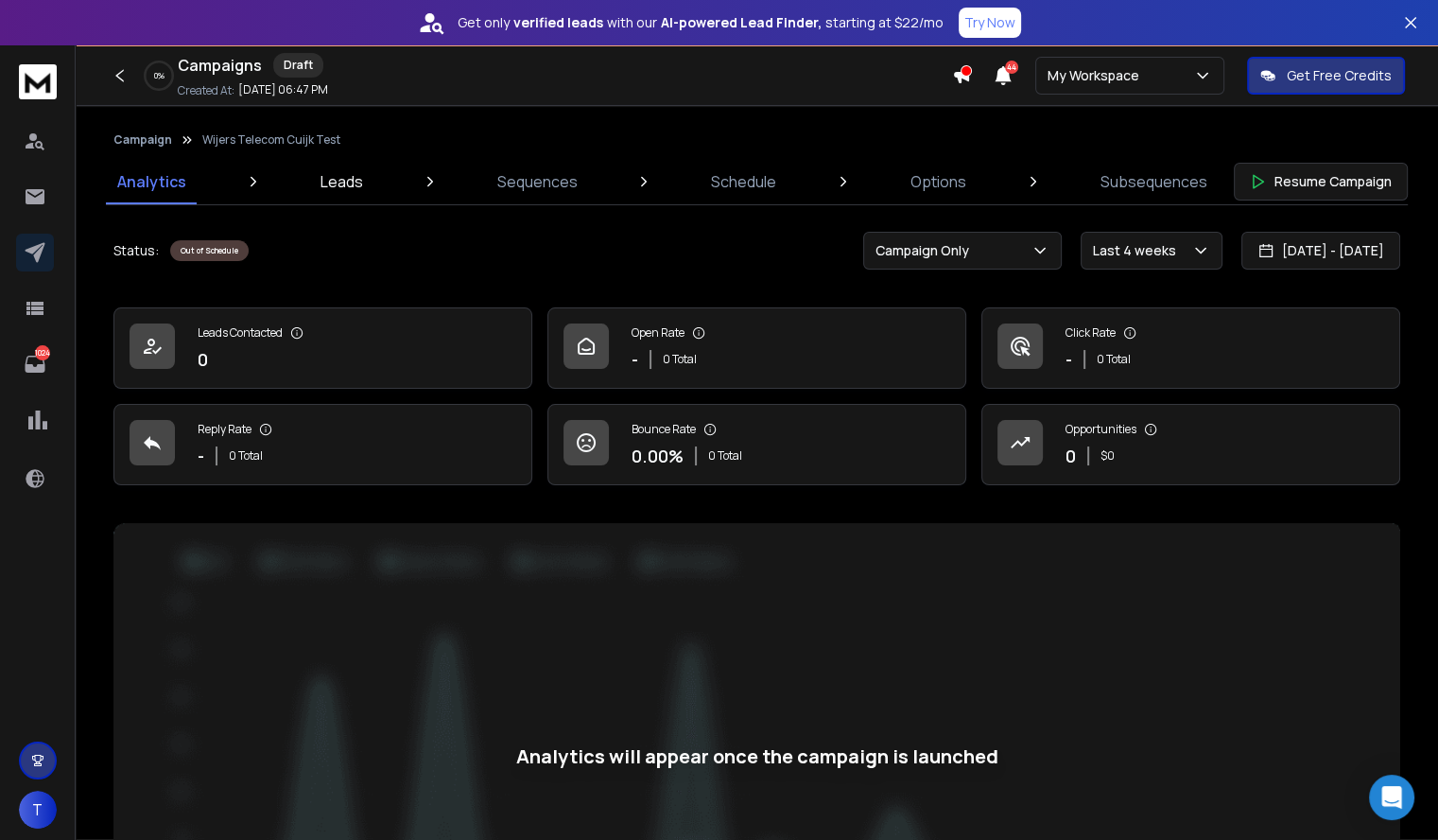
click at [351, 186] on p "Leads" at bounding box center [342, 182] width 42 height 23
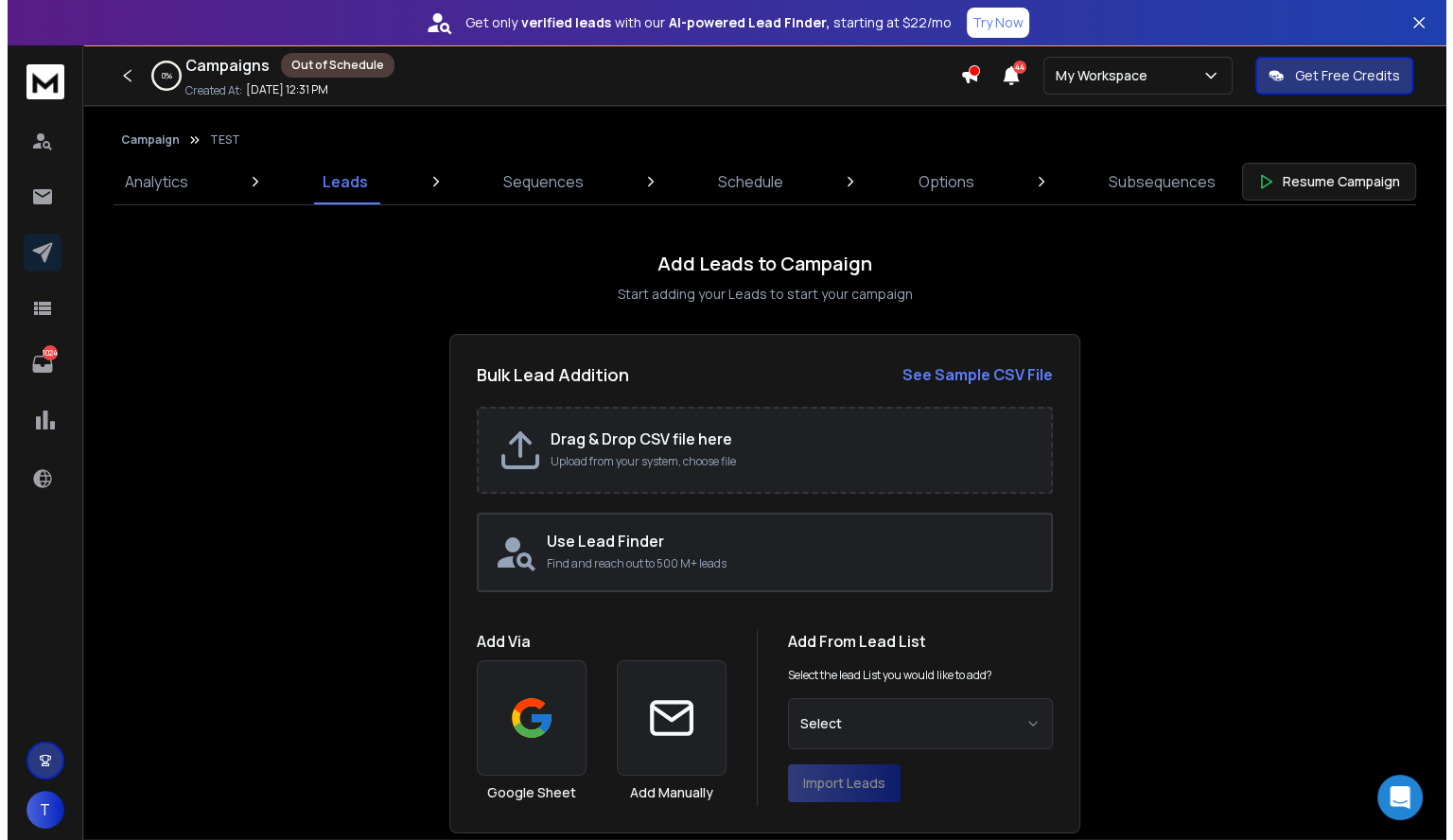
scroll to position [17, 0]
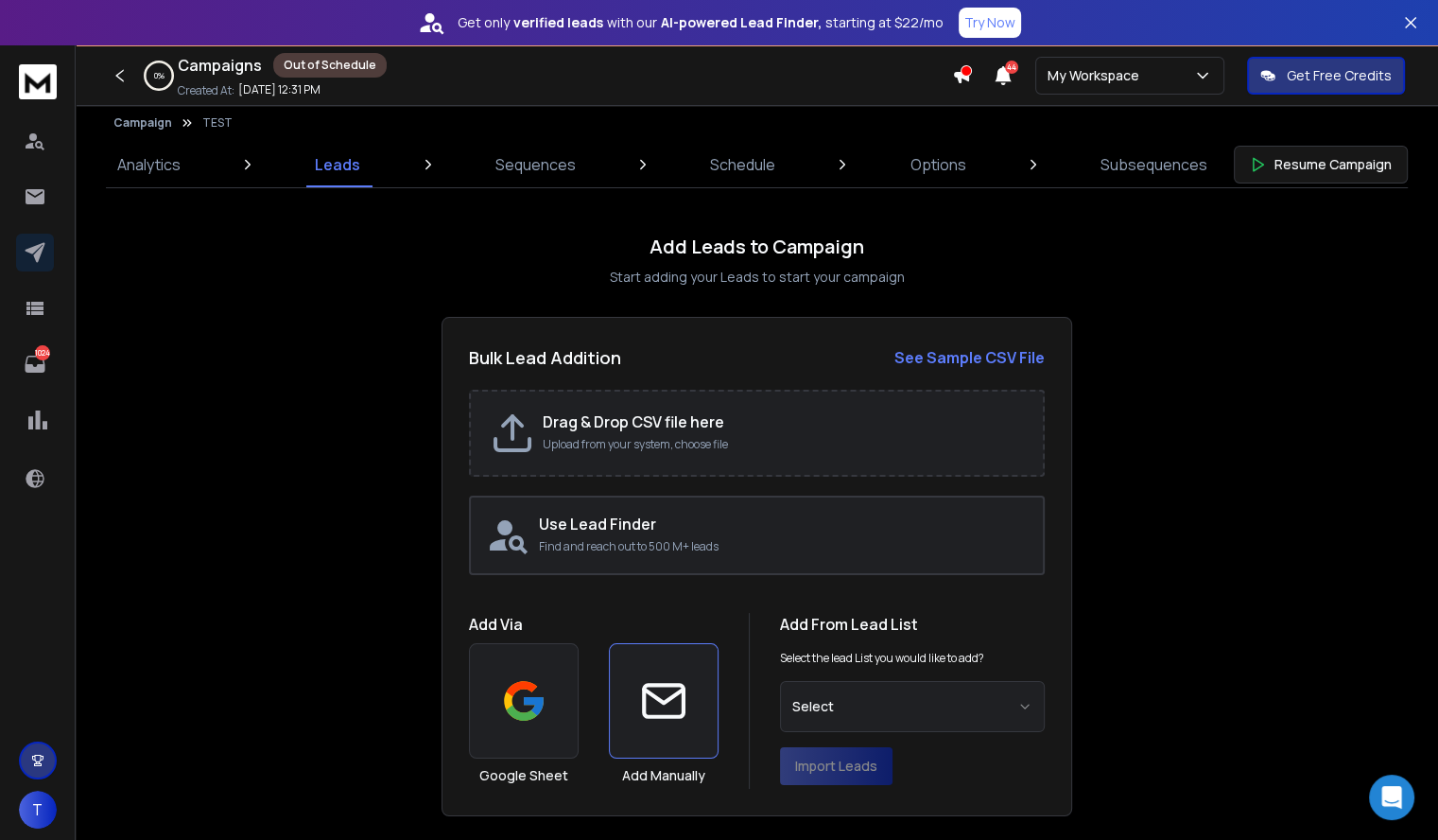
click at [677, 691] on polyline at bounding box center [664, 696] width 40 height 14
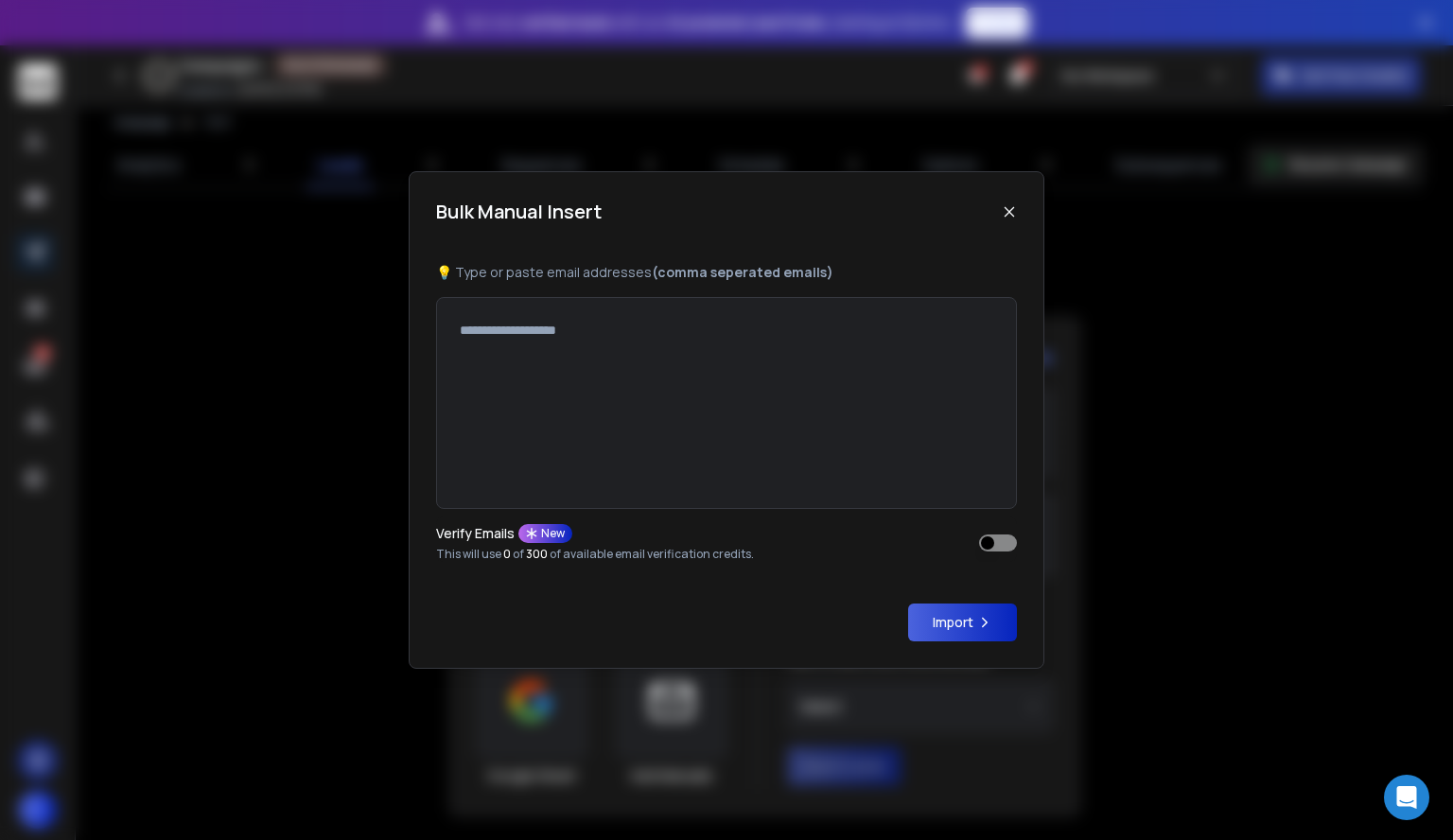
click at [682, 361] on textarea at bounding box center [726, 402] width 581 height 211
type textarea "*"
type textarea "**********"
click at [973, 620] on button "Import" at bounding box center [963, 623] width 109 height 38
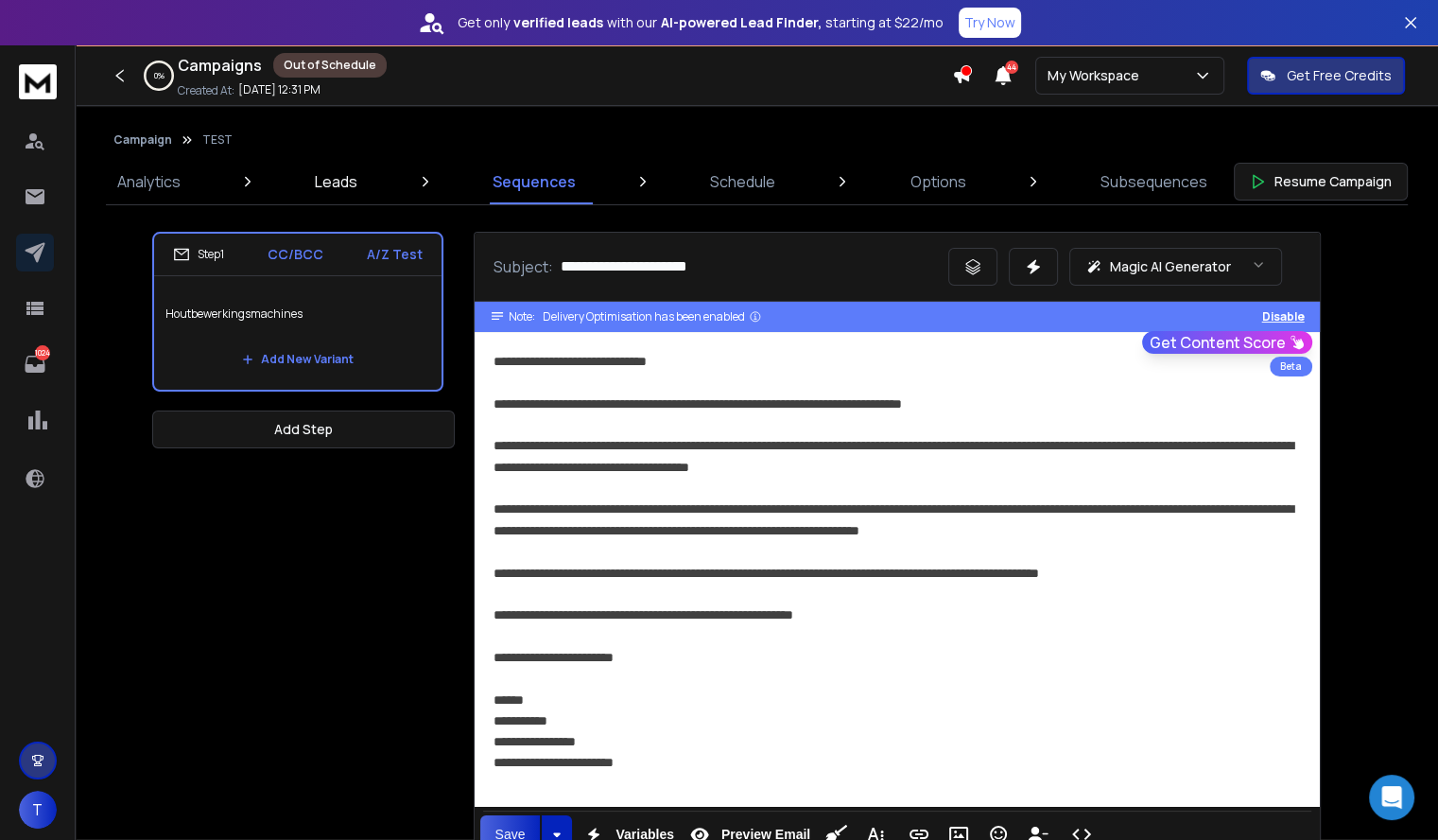
click at [343, 182] on p "Leads" at bounding box center [336, 182] width 42 height 23
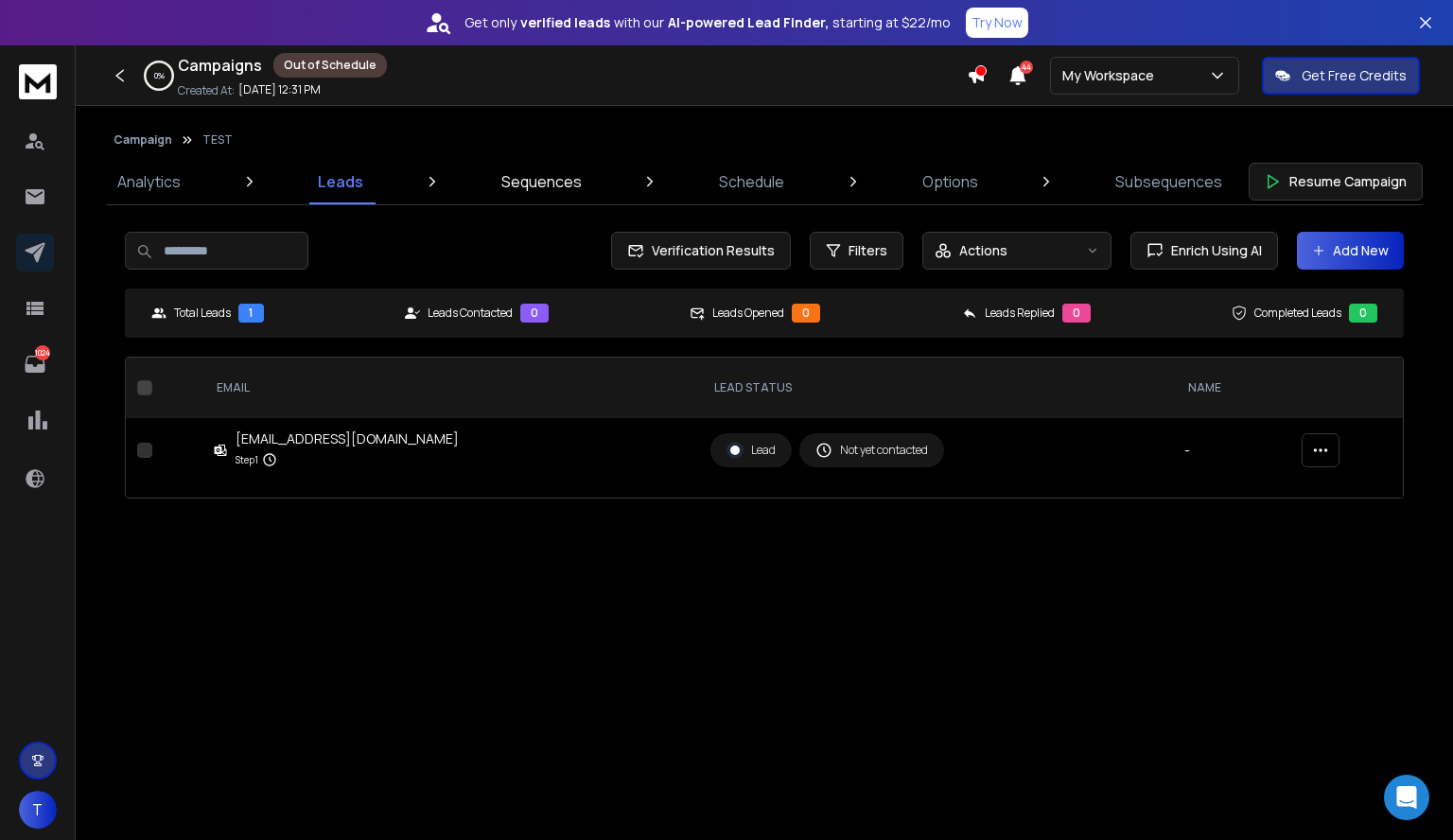
click at [546, 182] on p "Sequences" at bounding box center [542, 182] width 80 height 23
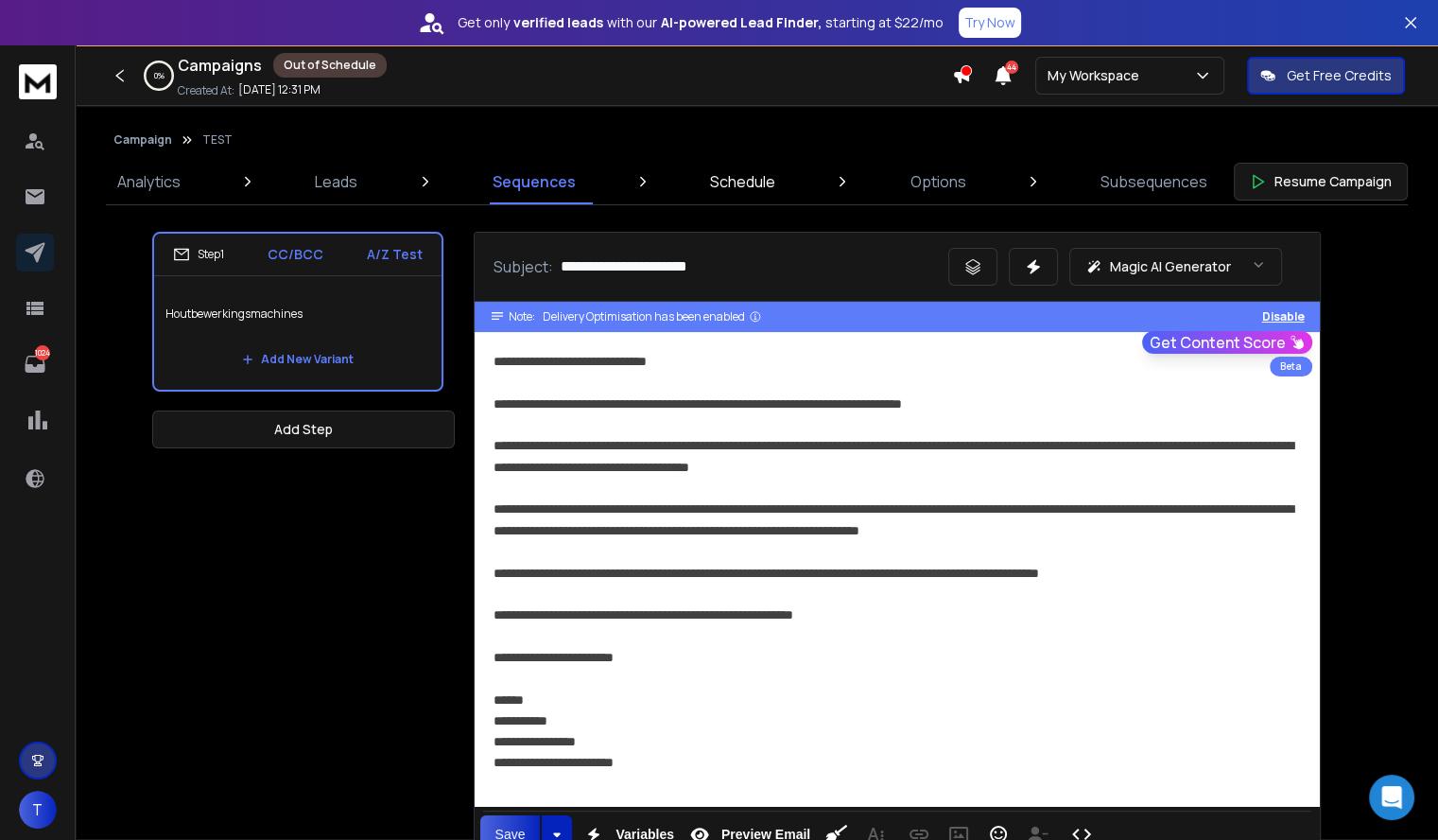
click at [757, 184] on p "Schedule" at bounding box center [742, 182] width 65 height 23
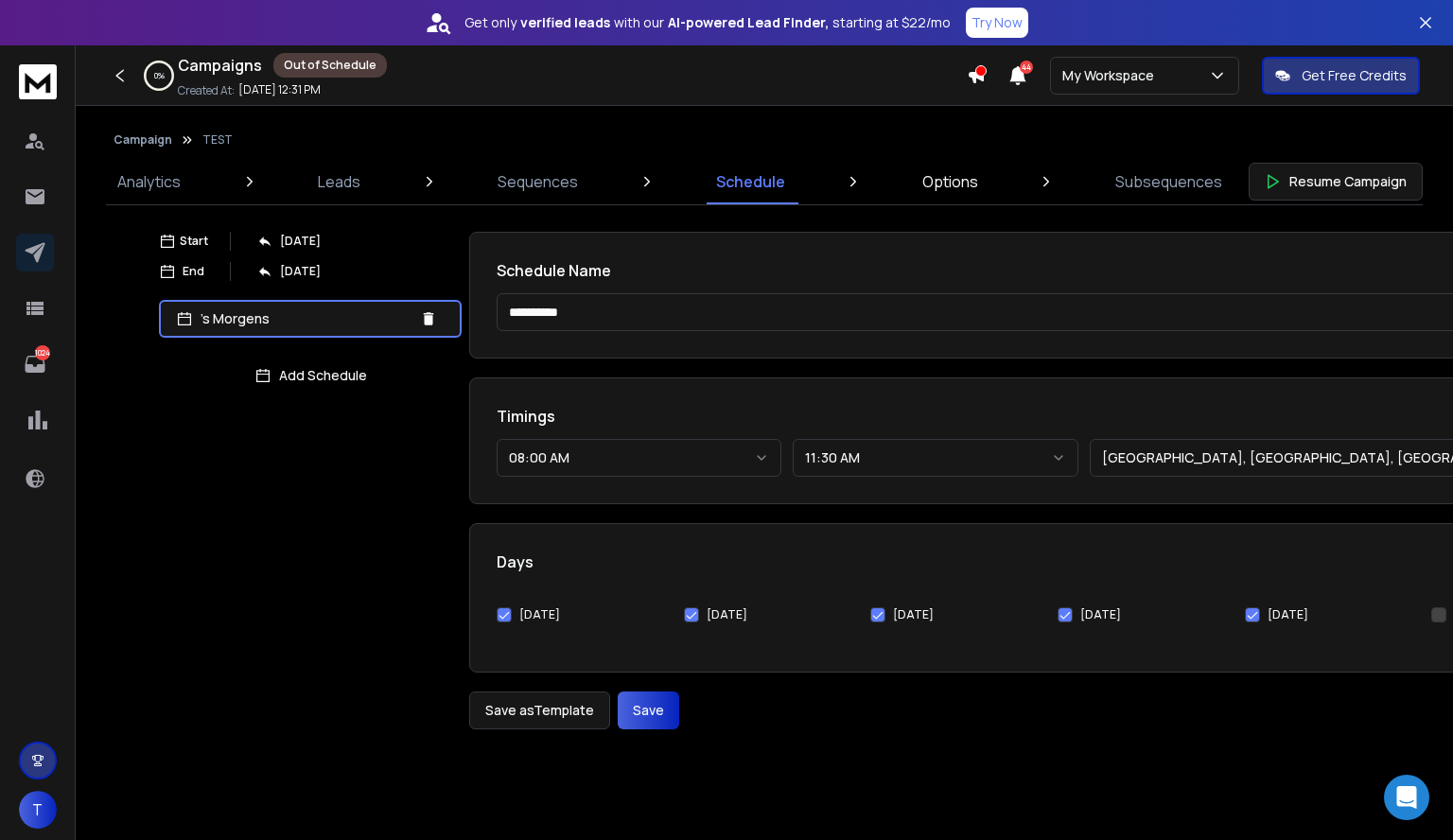
click at [946, 187] on p "Options" at bounding box center [950, 182] width 56 height 23
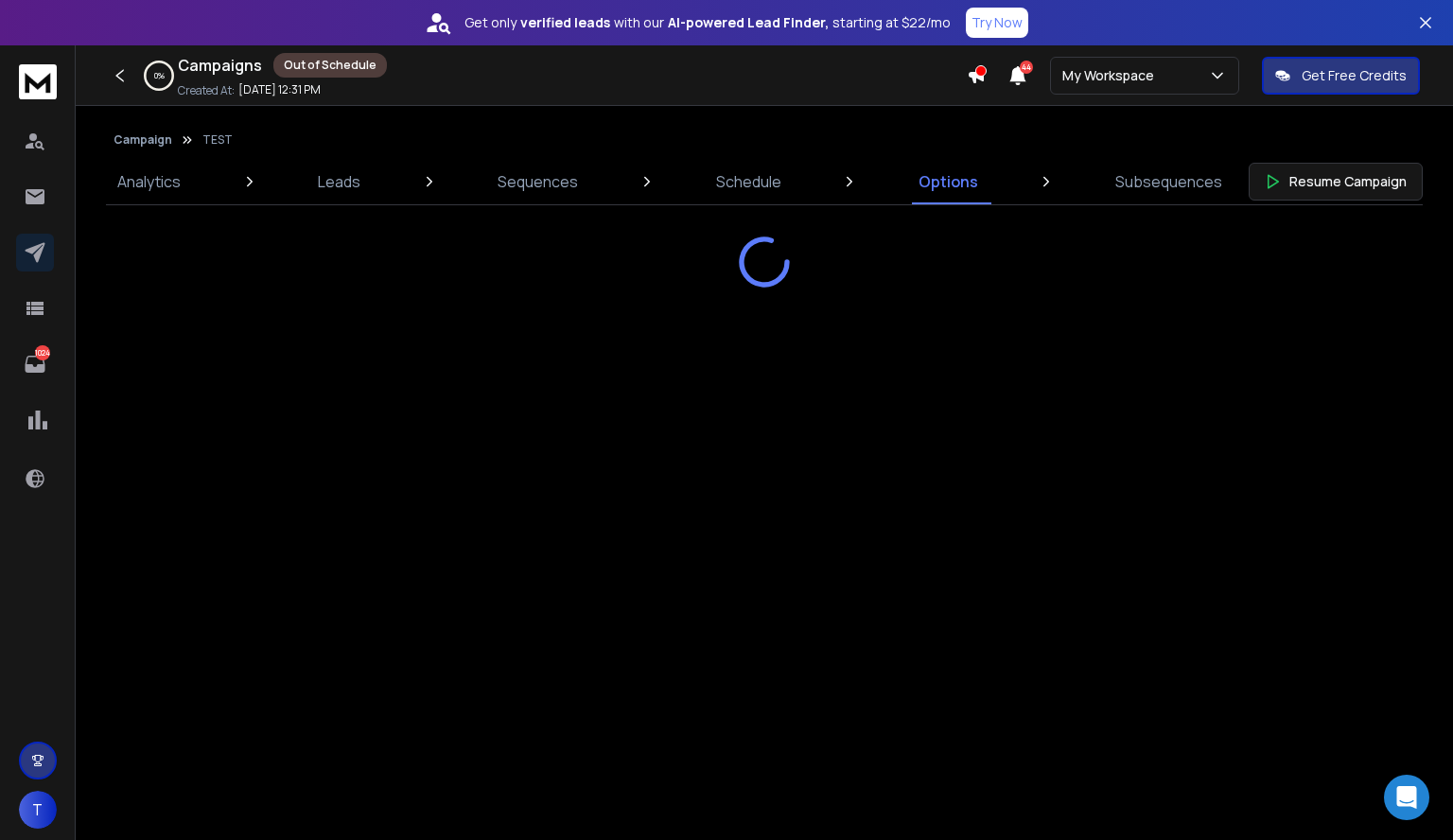
select select "*"
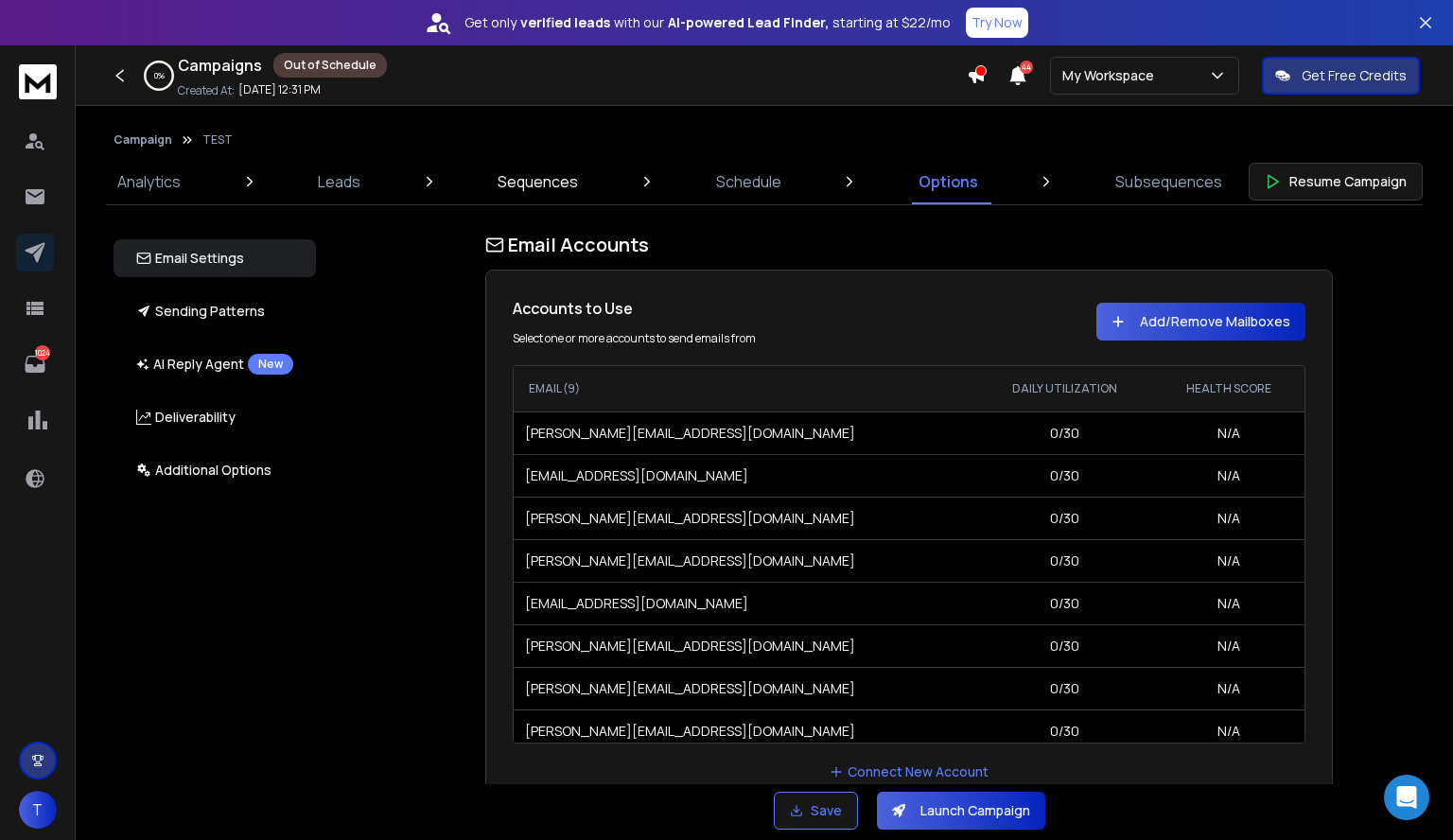
click at [543, 178] on p "Sequences" at bounding box center [538, 182] width 80 height 23
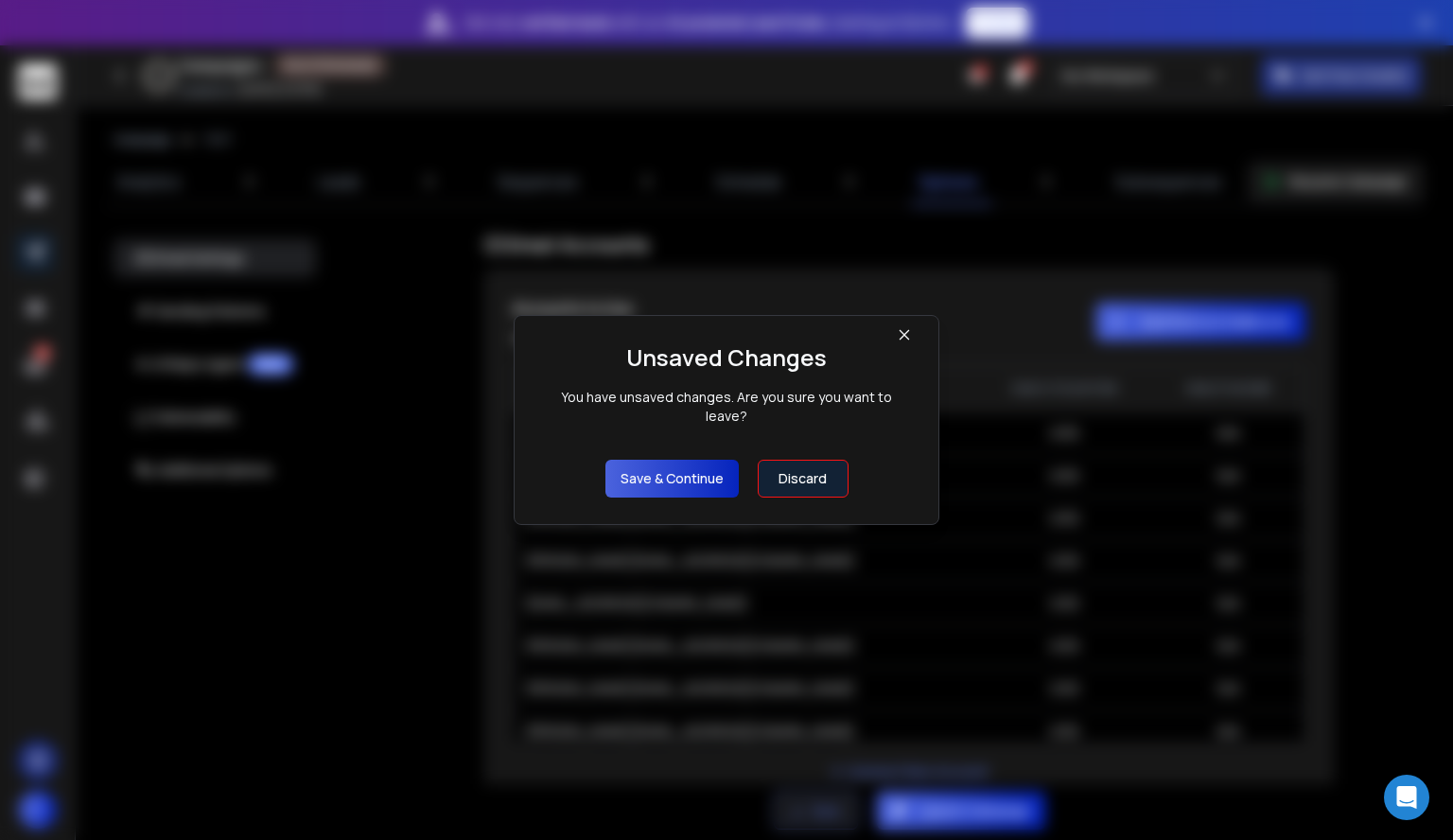
click at [677, 462] on button "Save & Continue" at bounding box center [672, 478] width 133 height 38
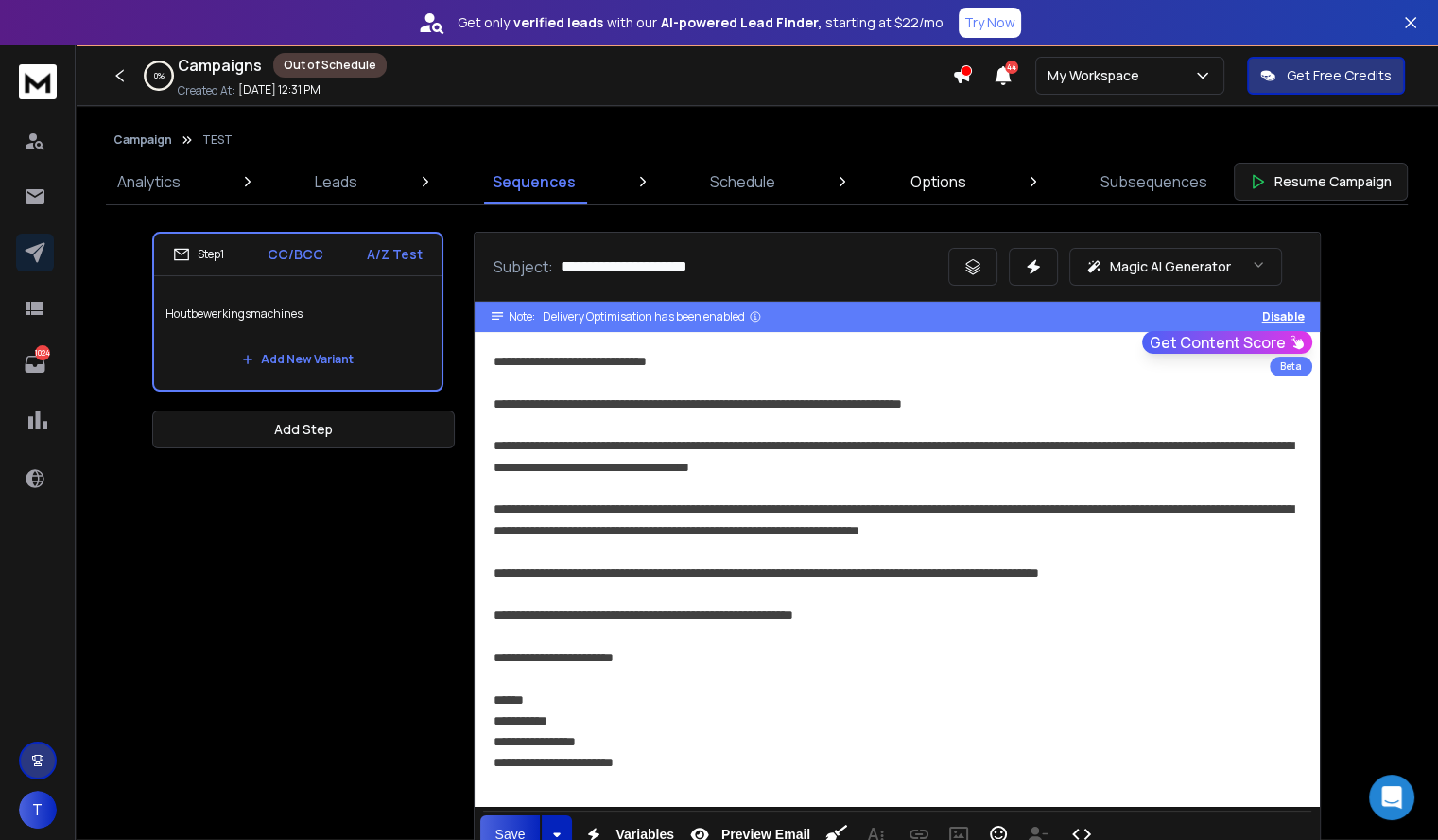
click at [902, 177] on link "Options" at bounding box center [939, 181] width 78 height 45
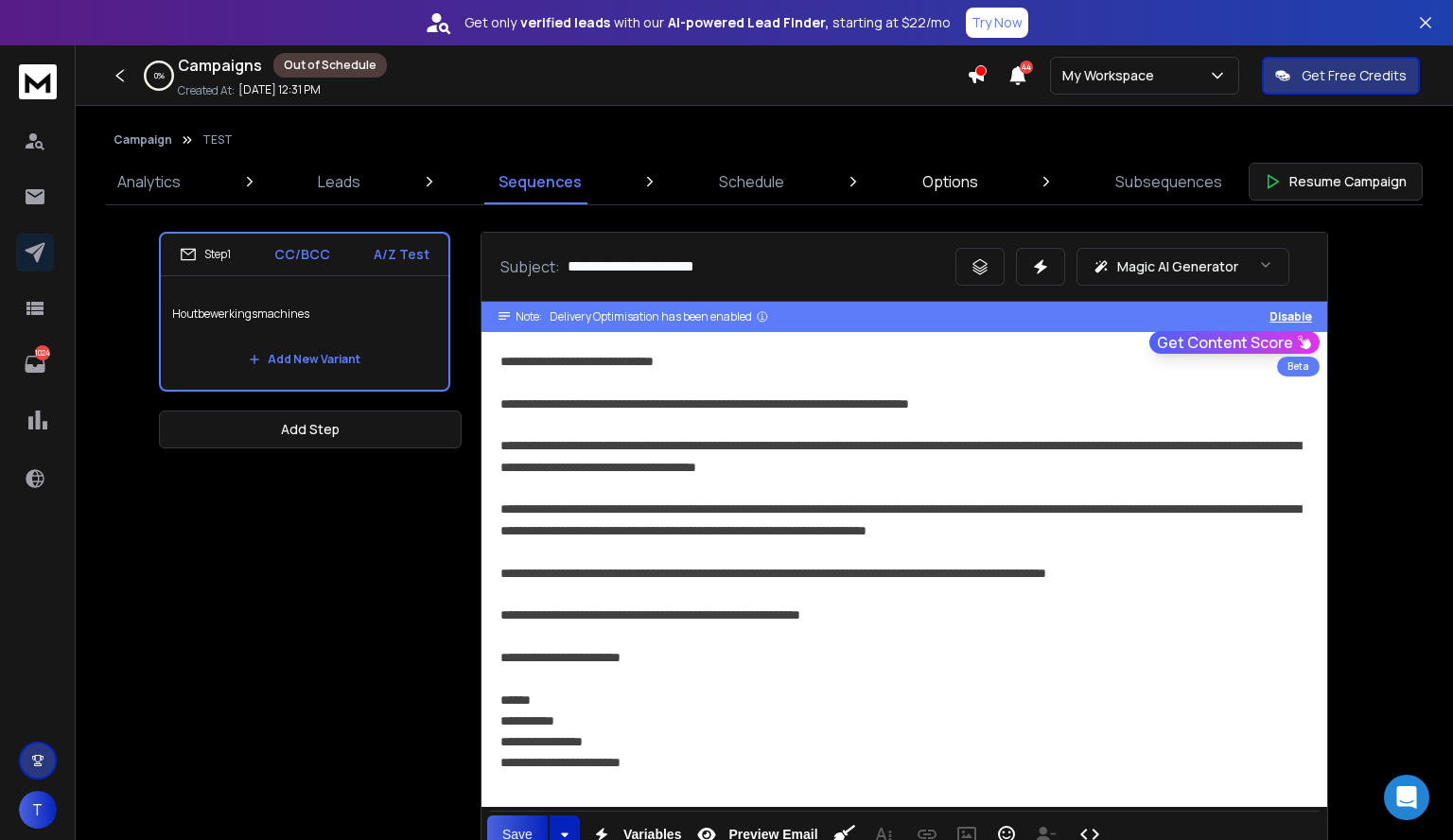
select select "*"
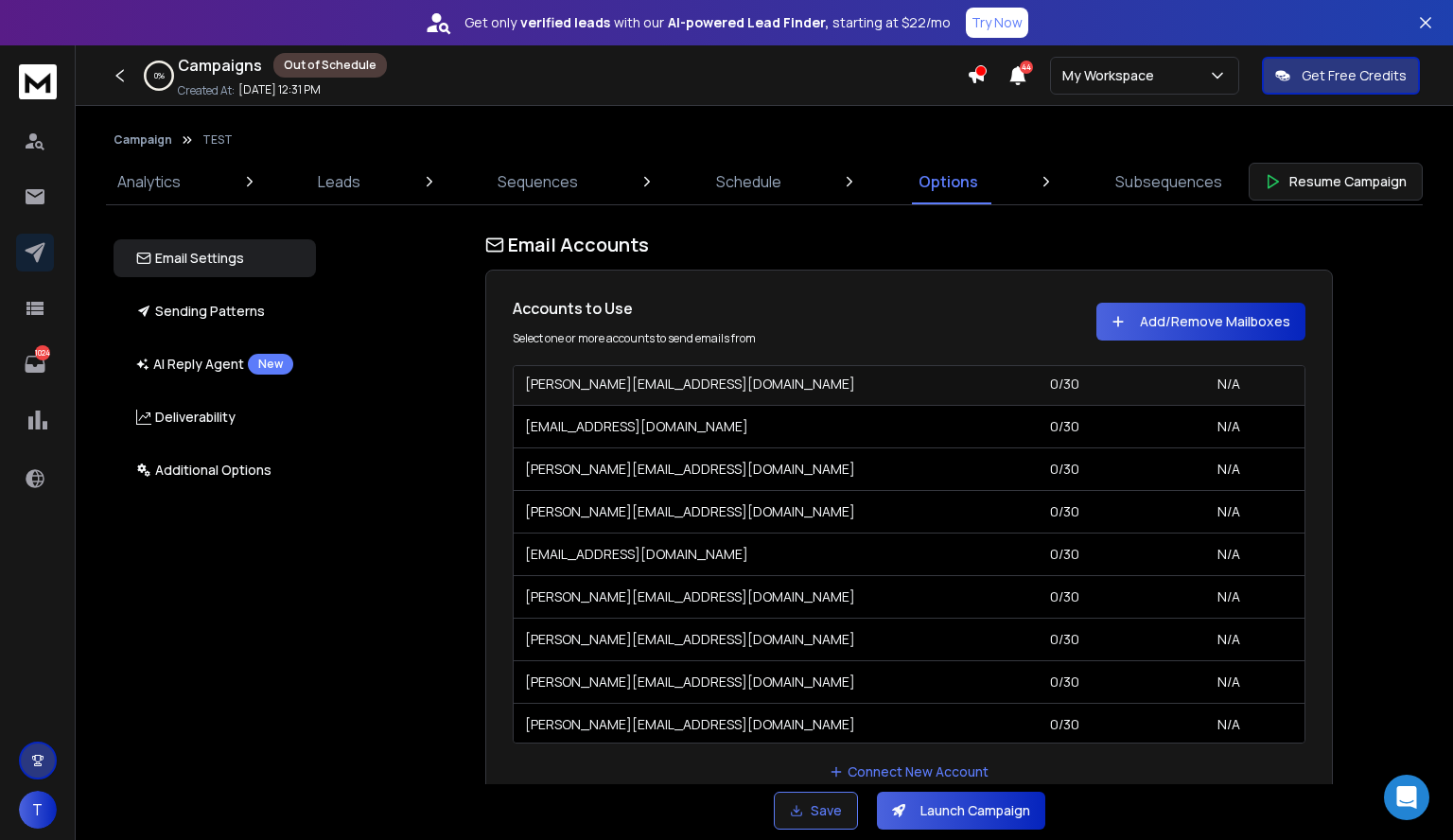
click at [715, 384] on div "[PERSON_NAME][EMAIL_ADDRESS][DOMAIN_NAME]" at bounding box center [746, 384] width 440 height 19
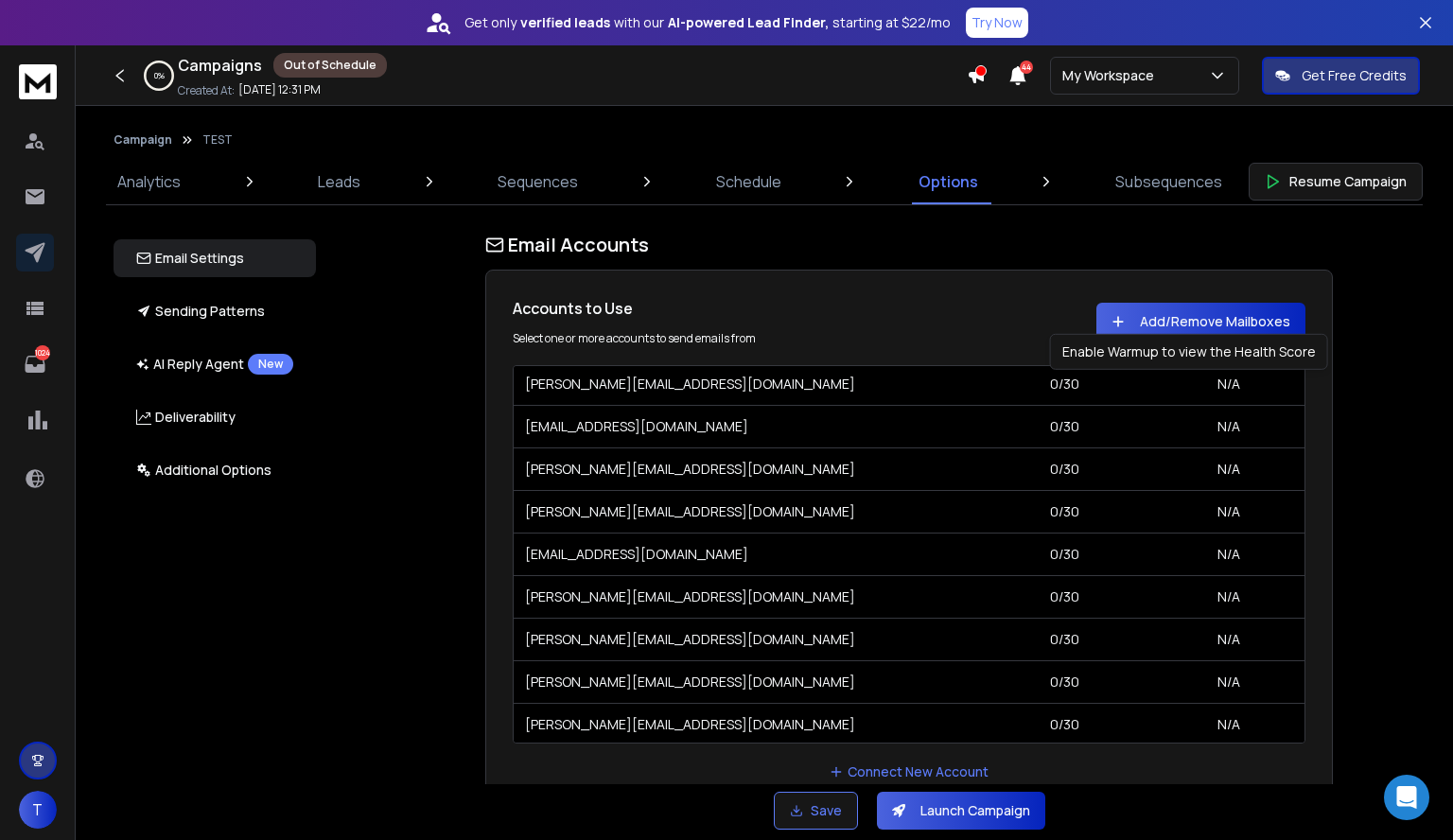
click at [1189, 335] on div "Enable Warmup to view the Health Score" at bounding box center [1189, 352] width 279 height 36
click at [1191, 314] on button "Add/Remove Mailboxes" at bounding box center [1201, 321] width 209 height 38
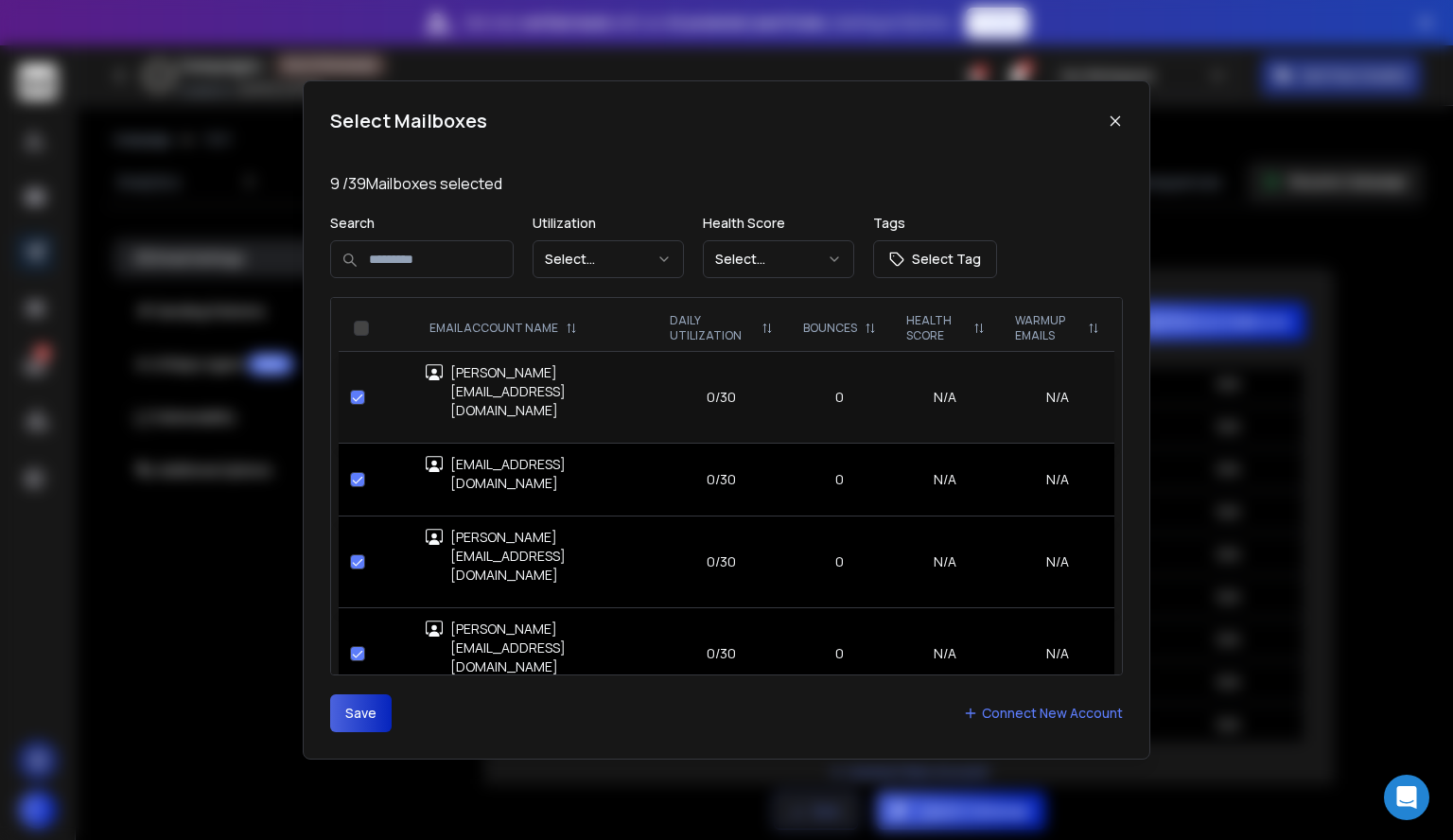
click at [363, 389] on button "button" at bounding box center [358, 397] width 15 height 15
click at [361, 389] on button "button" at bounding box center [358, 397] width 15 height 15
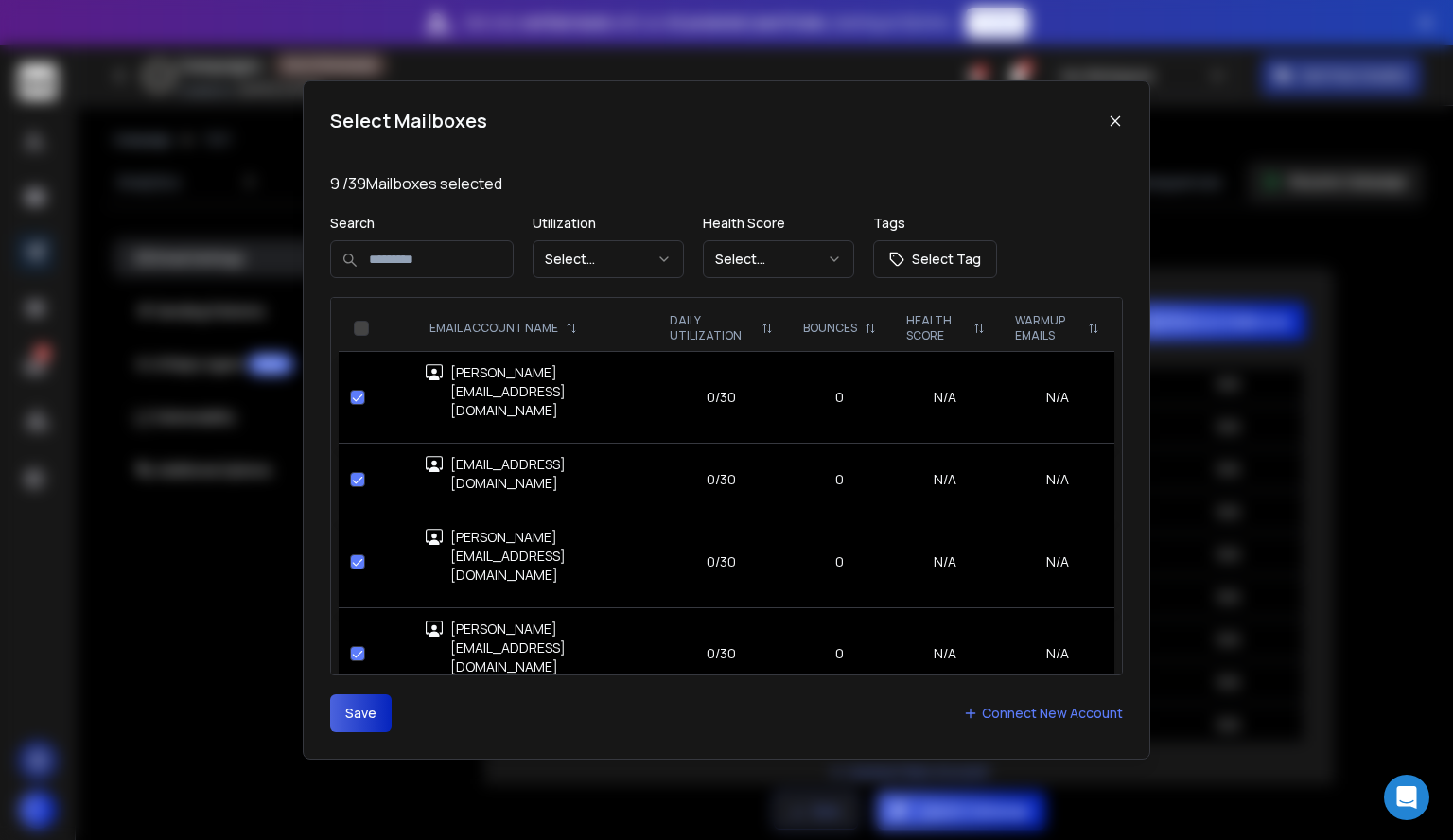
click at [646, 258] on button "Select..." at bounding box center [608, 259] width 151 height 38
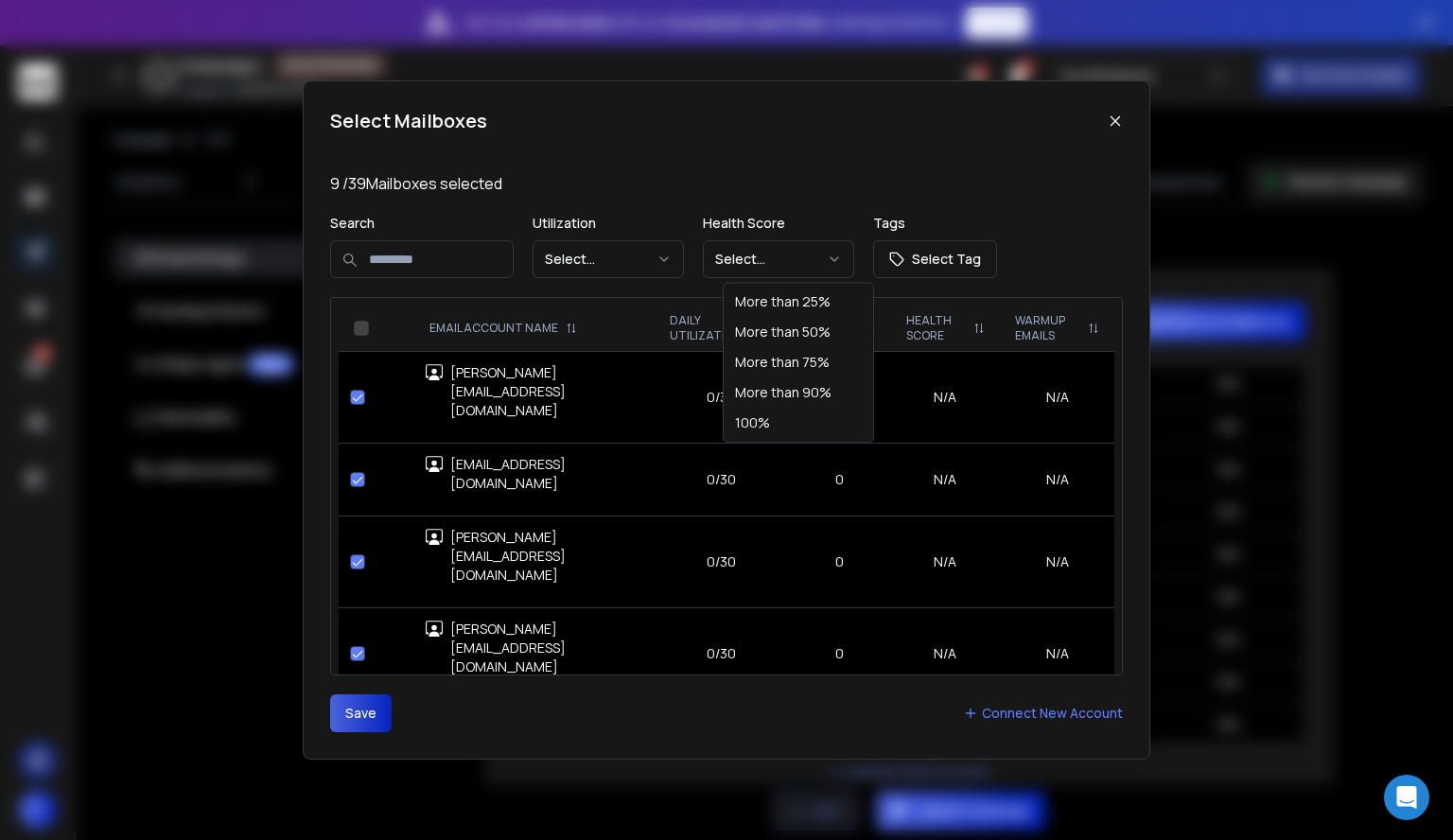
click at [802, 259] on button "Select..." at bounding box center [778, 259] width 151 height 38
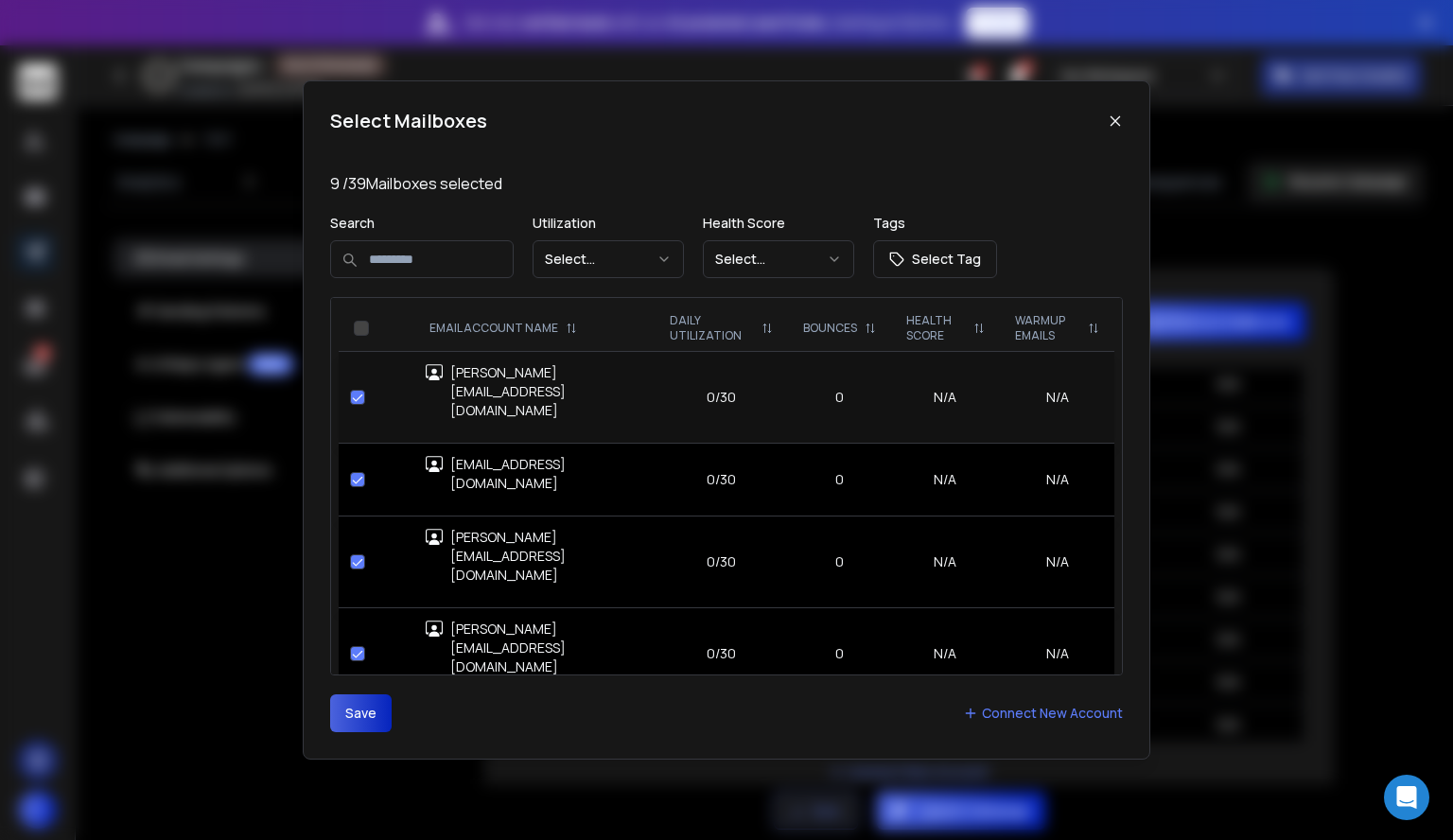
click at [356, 389] on button "button" at bounding box center [358, 397] width 15 height 15
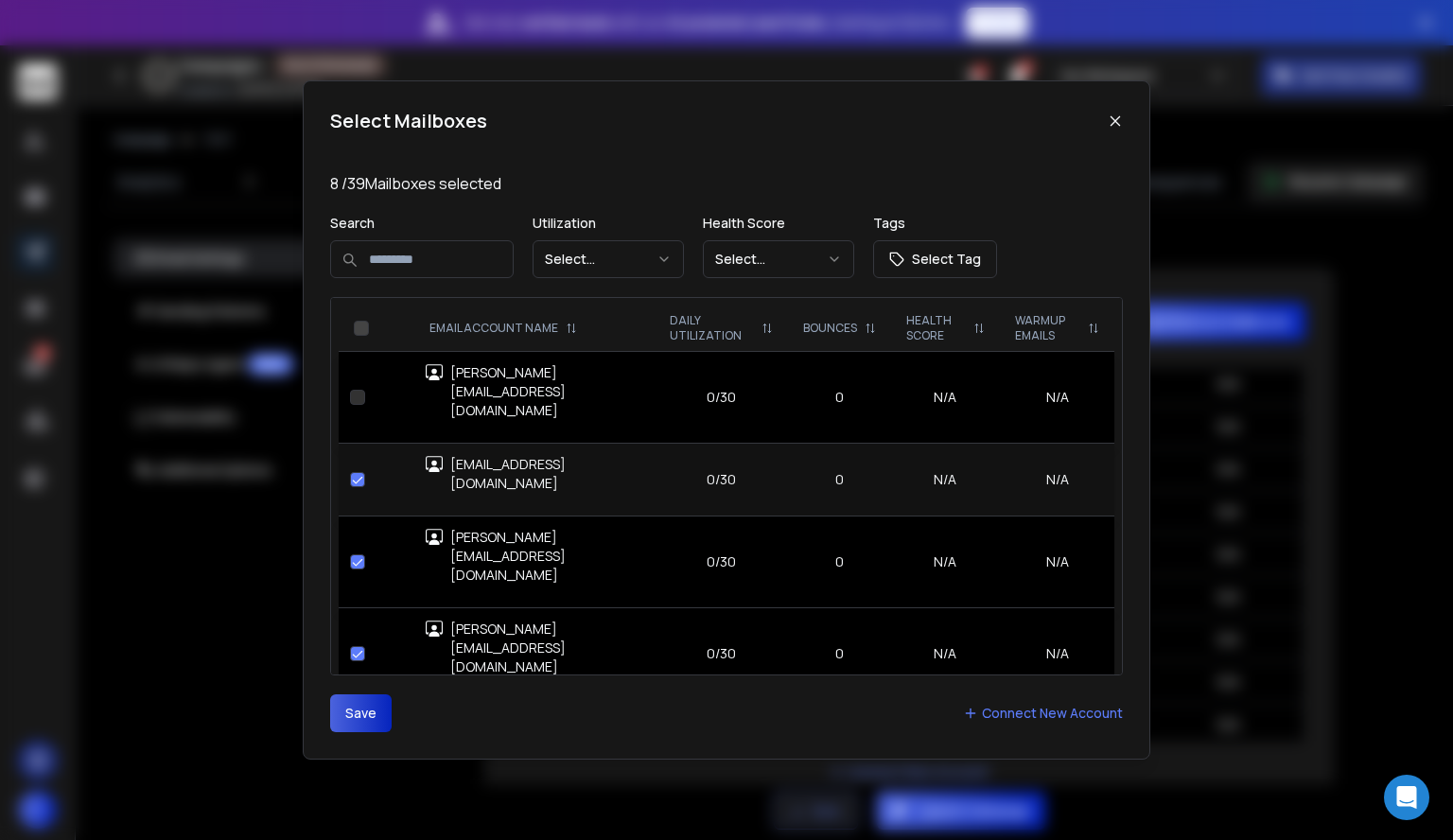
click at [354, 472] on button "button" at bounding box center [358, 479] width 15 height 15
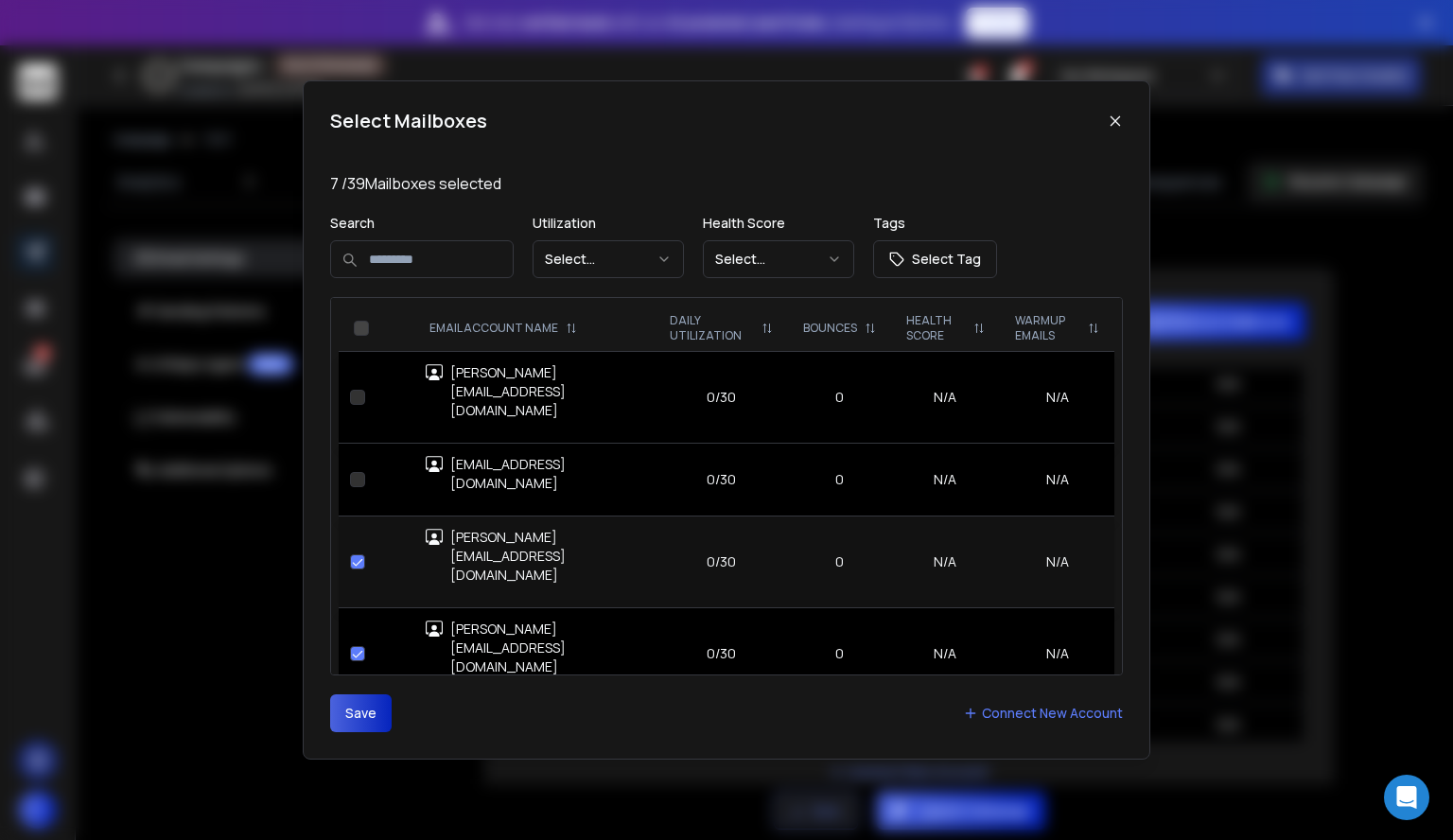
click at [363, 554] on button "button" at bounding box center [358, 562] width 15 height 15
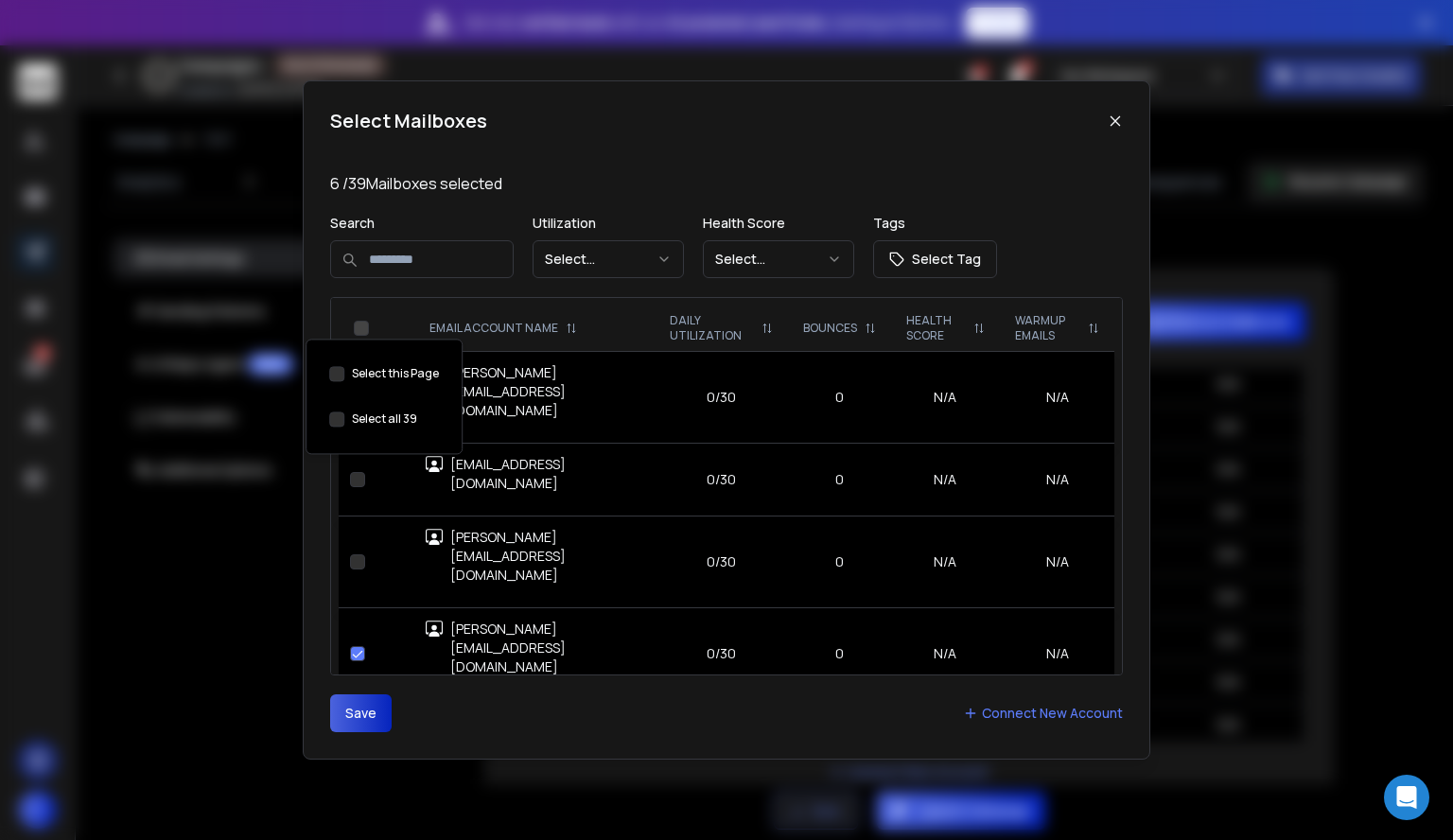
click at [368, 324] on button "Select this Page" at bounding box center [362, 328] width 15 height 15
click at [363, 324] on button "Select this Page" at bounding box center [362, 328] width 15 height 15
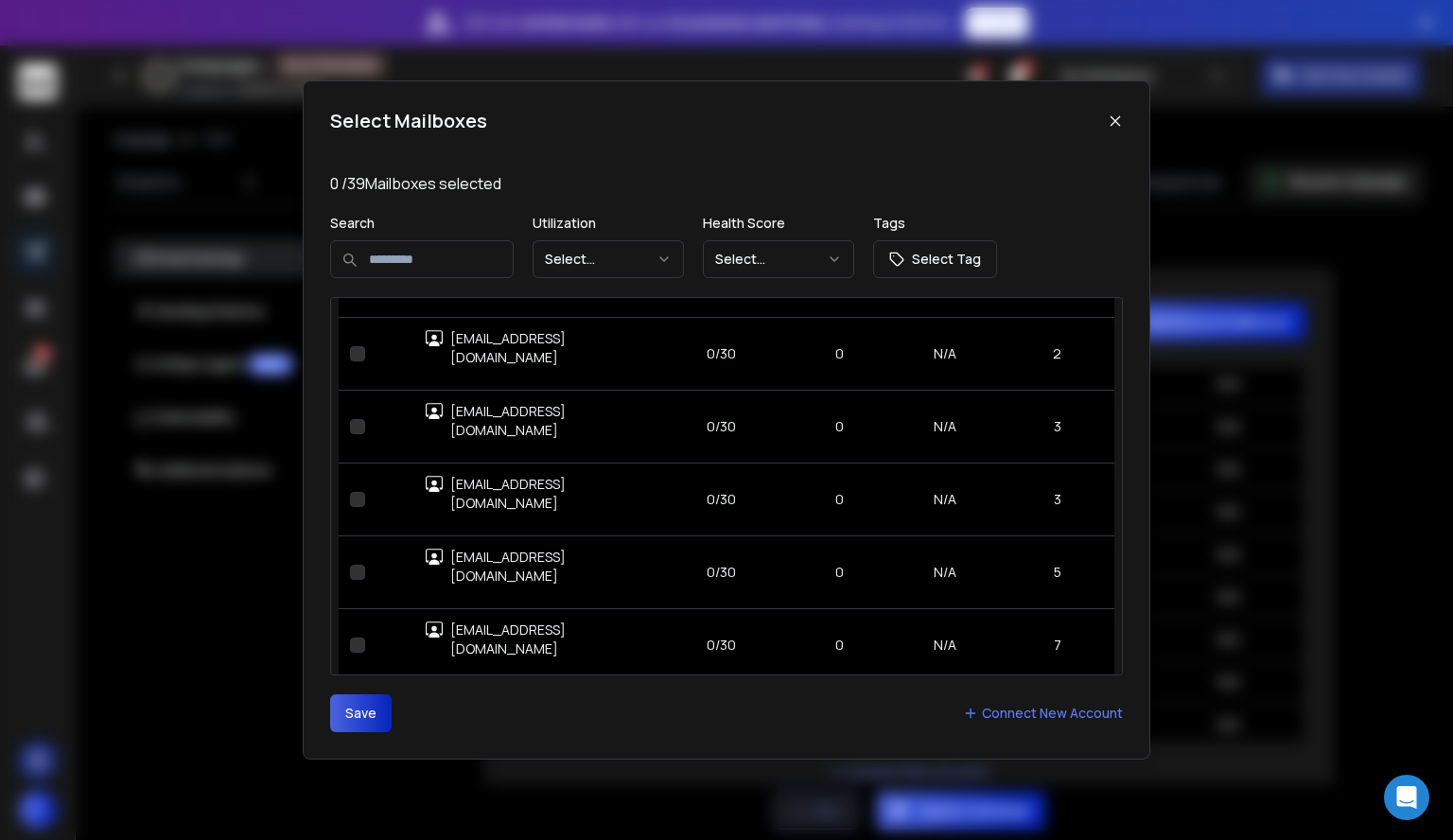
scroll to position [1324, 0]
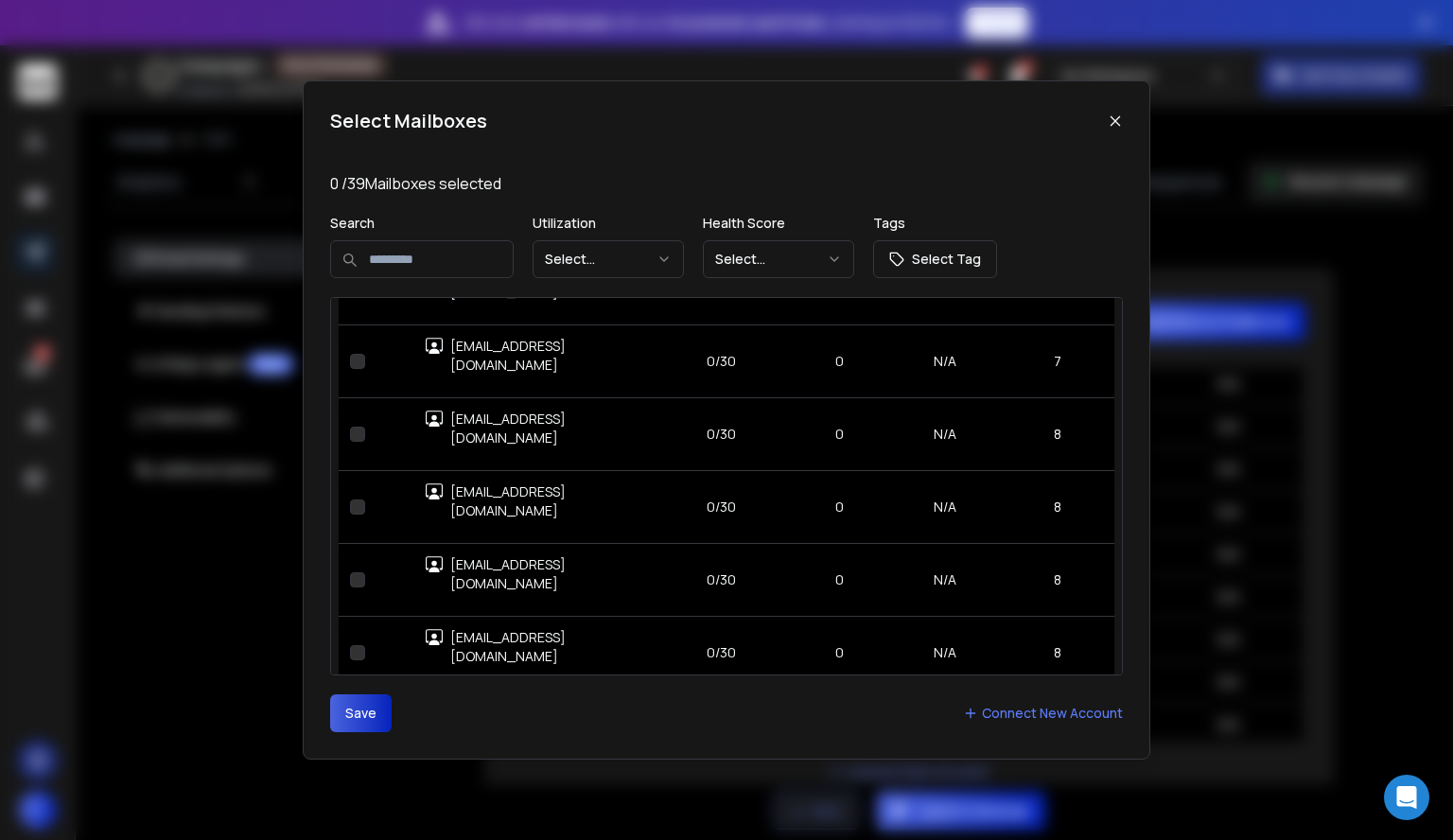
click at [454, 258] on input at bounding box center [422, 259] width 184 height 38
type input "**********"
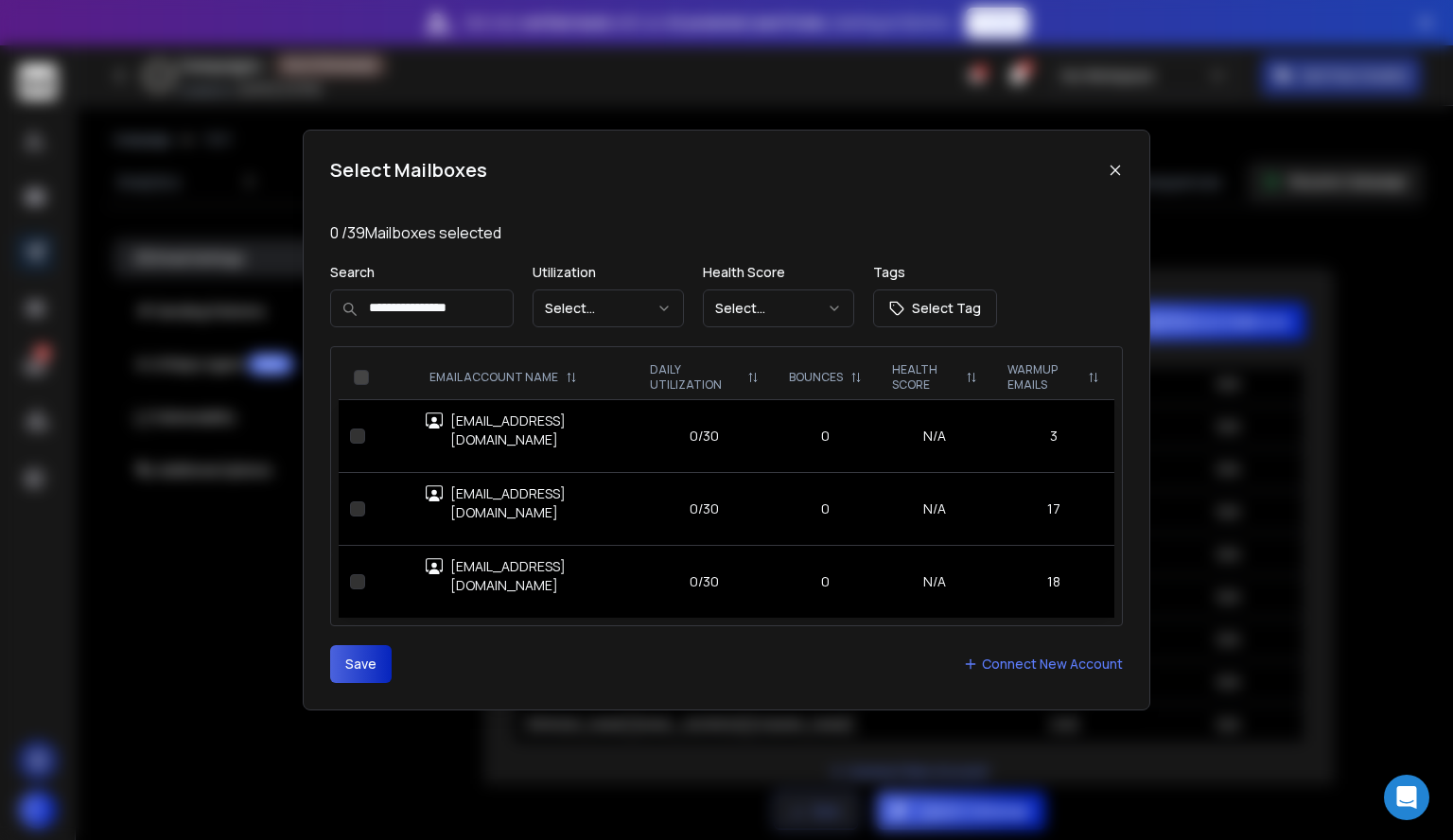
scroll to position [0, 0]
click at [365, 385] on button "Select this Page" at bounding box center [362, 377] width 15 height 15
click at [357, 646] on button "Save" at bounding box center [361, 664] width 61 height 38
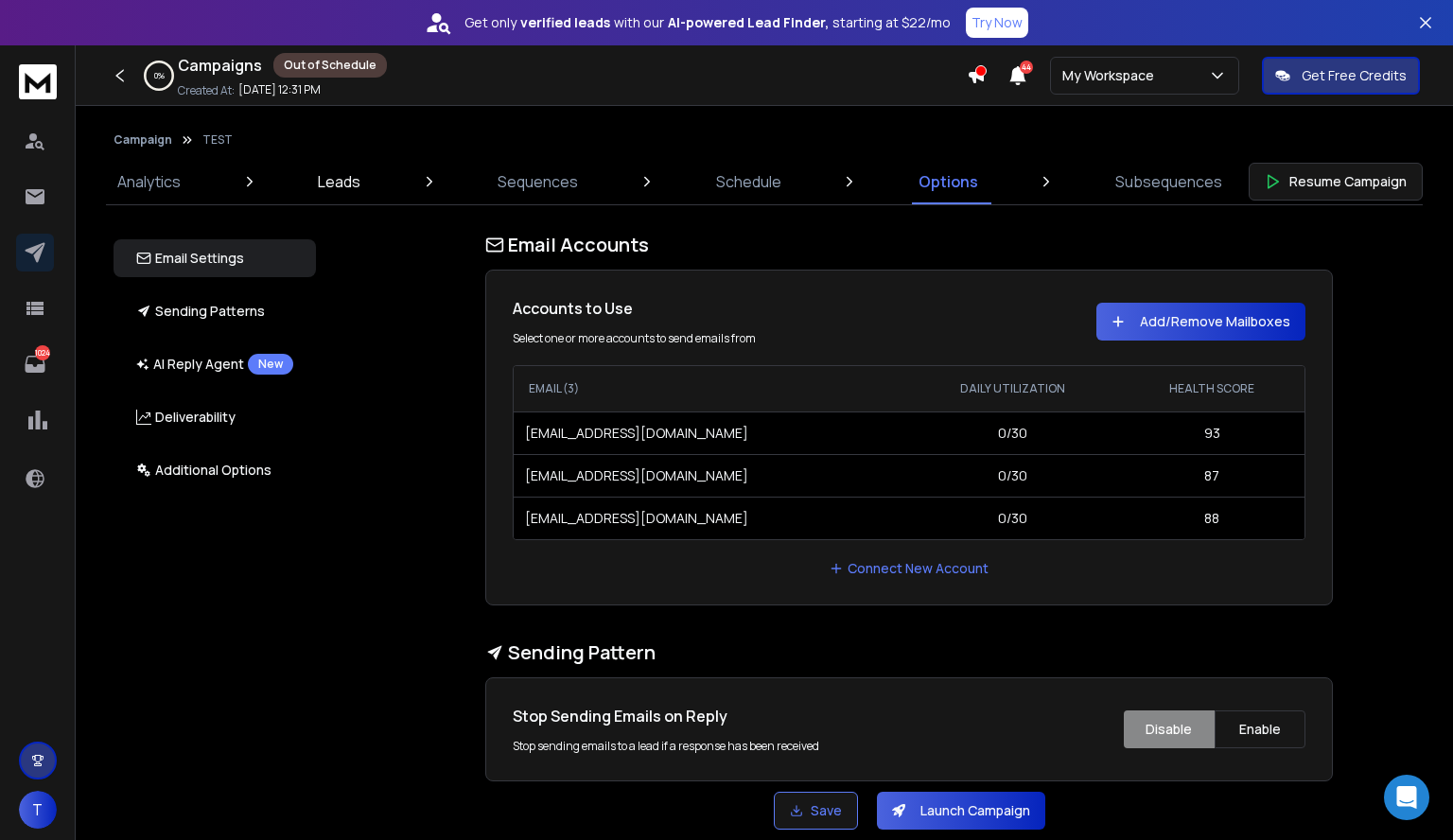
click at [342, 177] on p "Leads" at bounding box center [339, 182] width 42 height 23
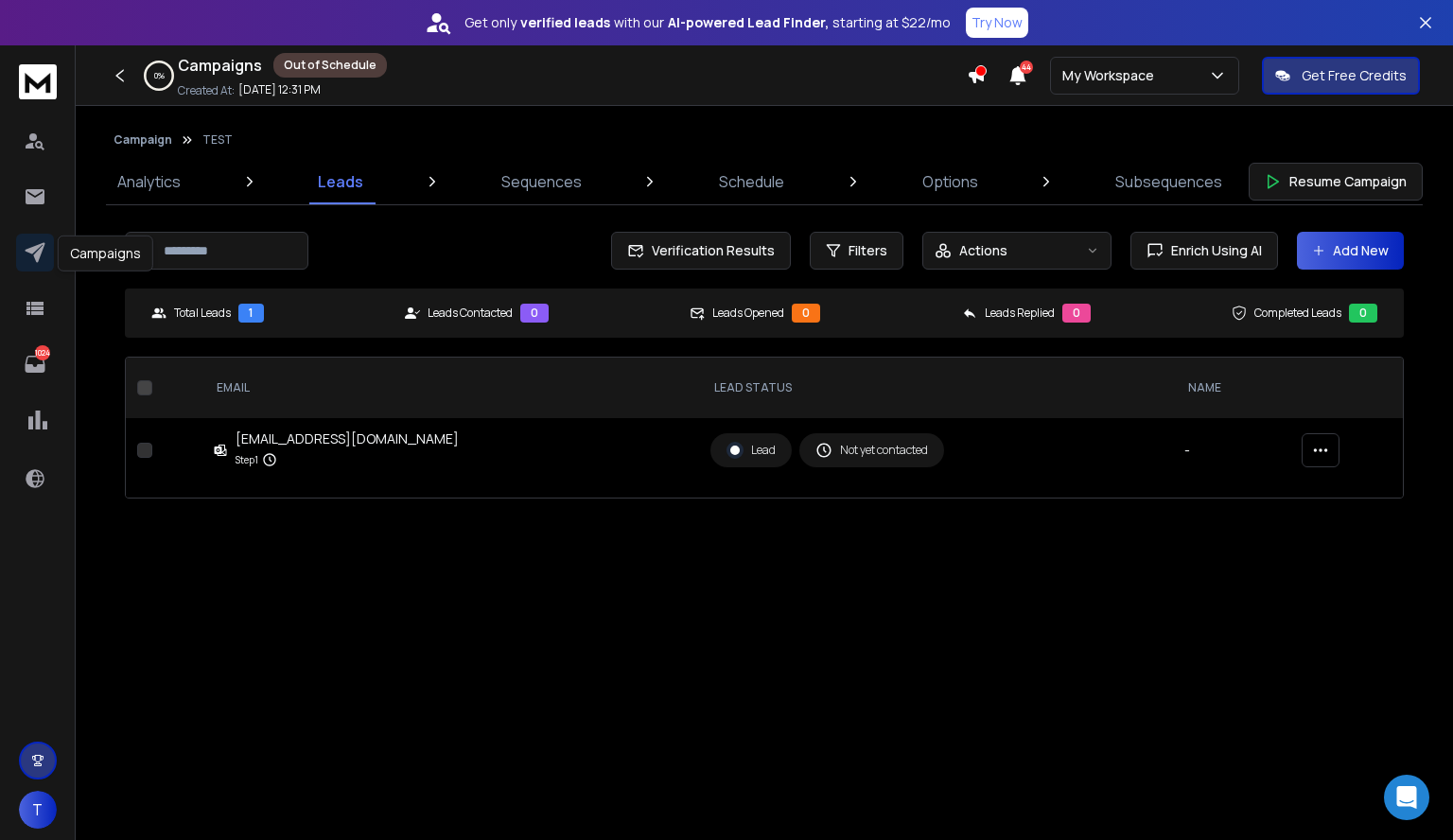
click at [41, 254] on icon at bounding box center [35, 253] width 23 height 23
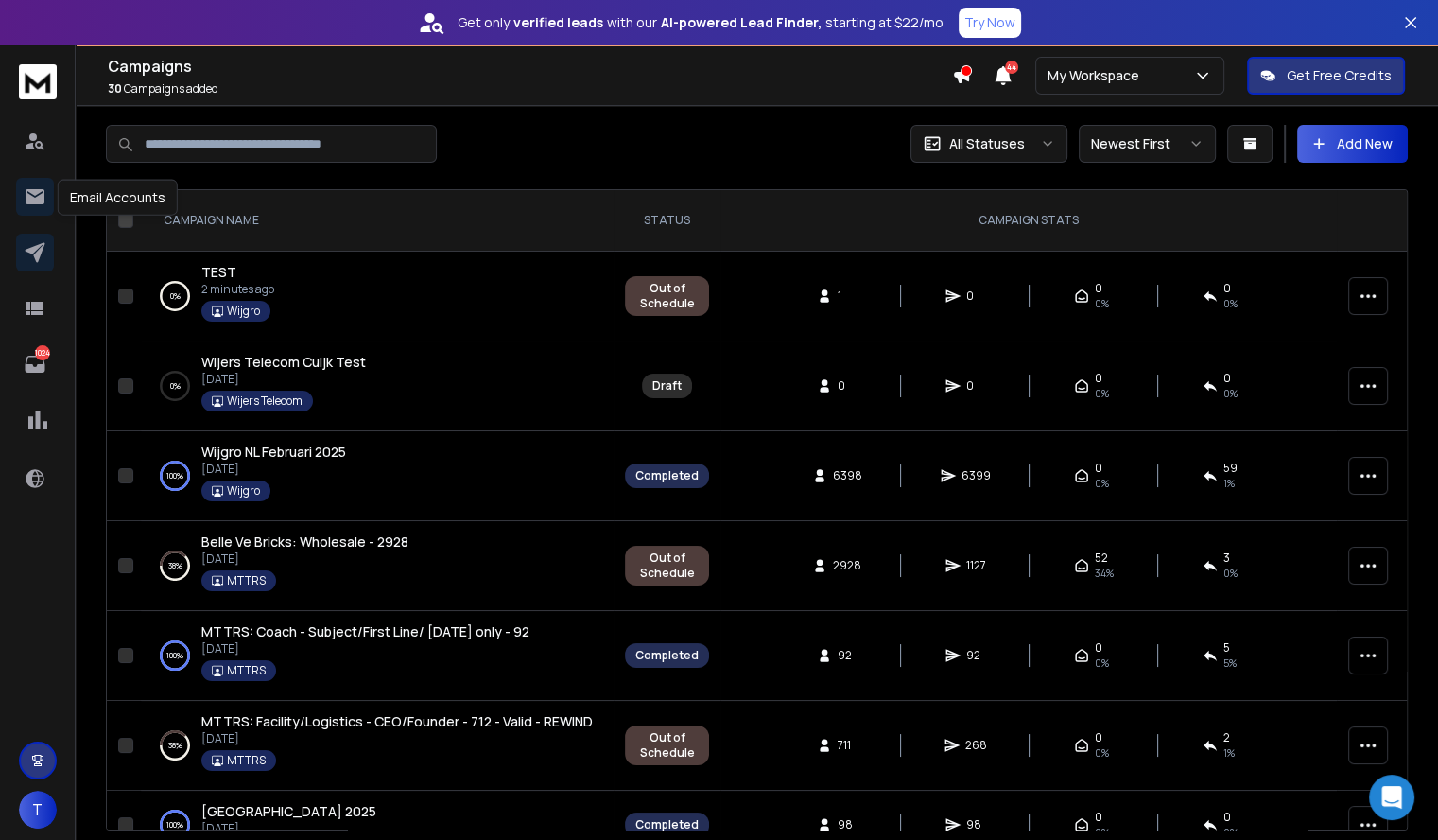
click at [45, 195] on icon at bounding box center [35, 197] width 23 height 23
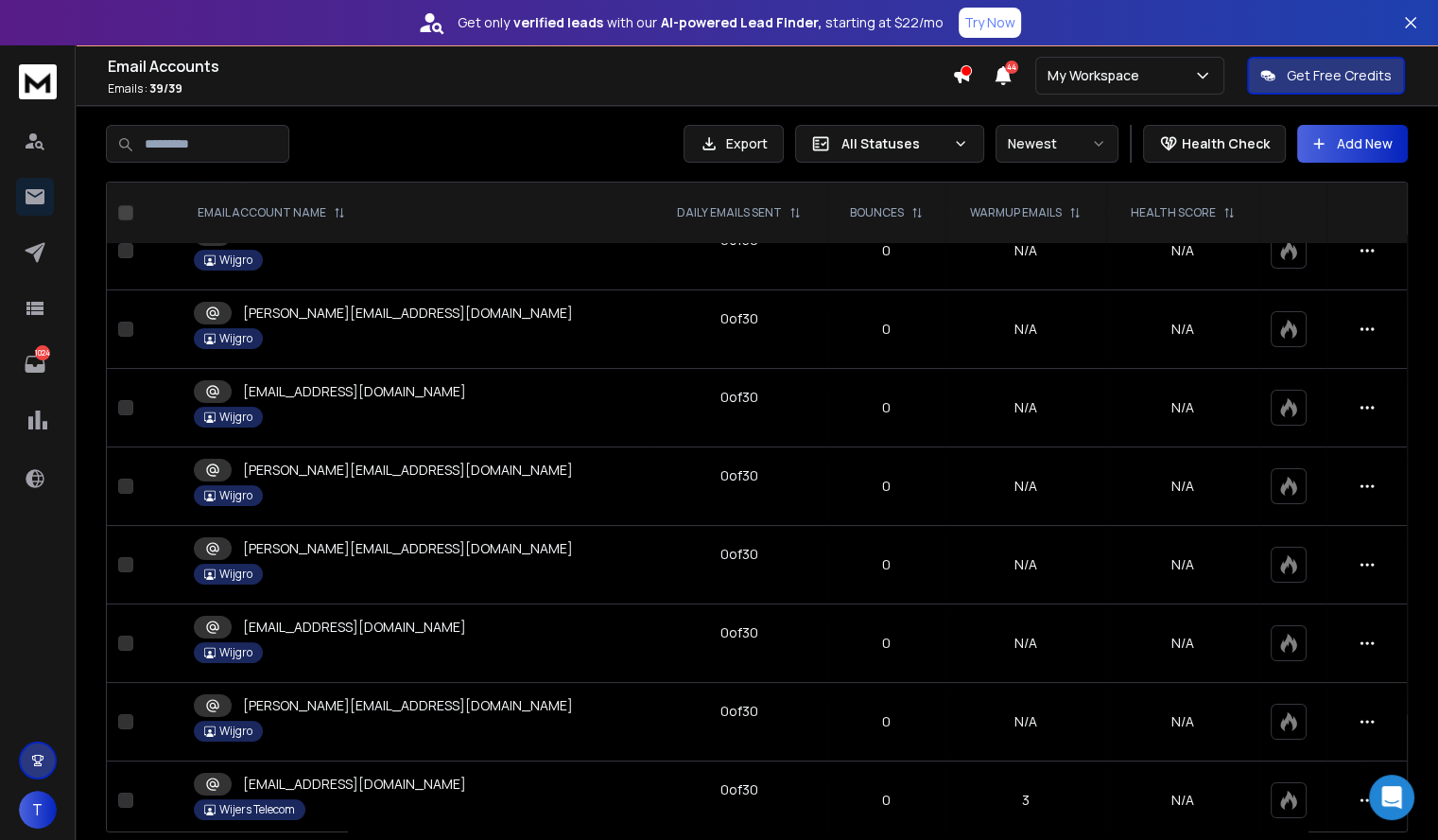
scroll to position [378, 0]
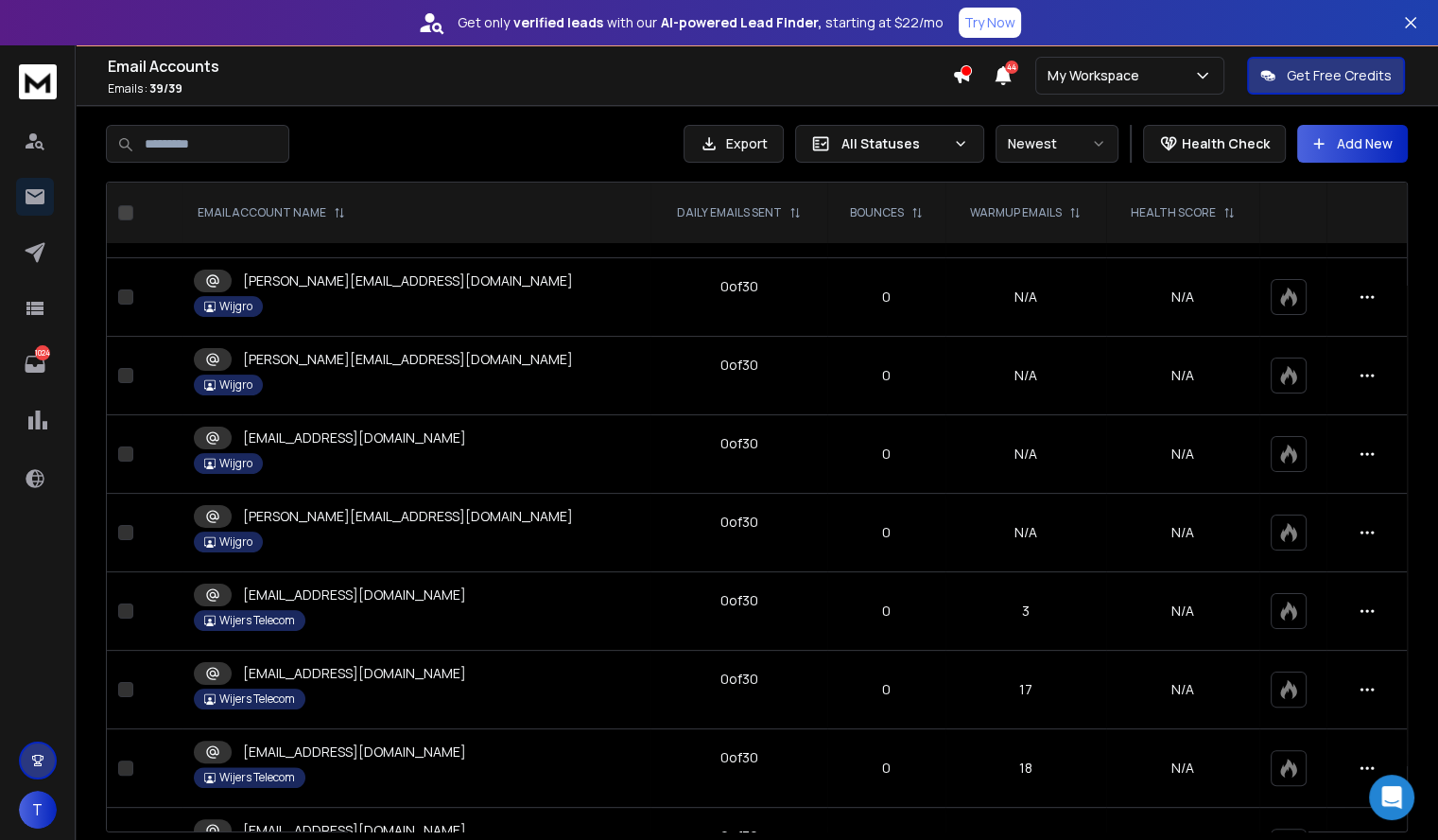
click at [359, 664] on p "[EMAIL_ADDRESS][DOMAIN_NAME]" at bounding box center [354, 674] width 223 height 19
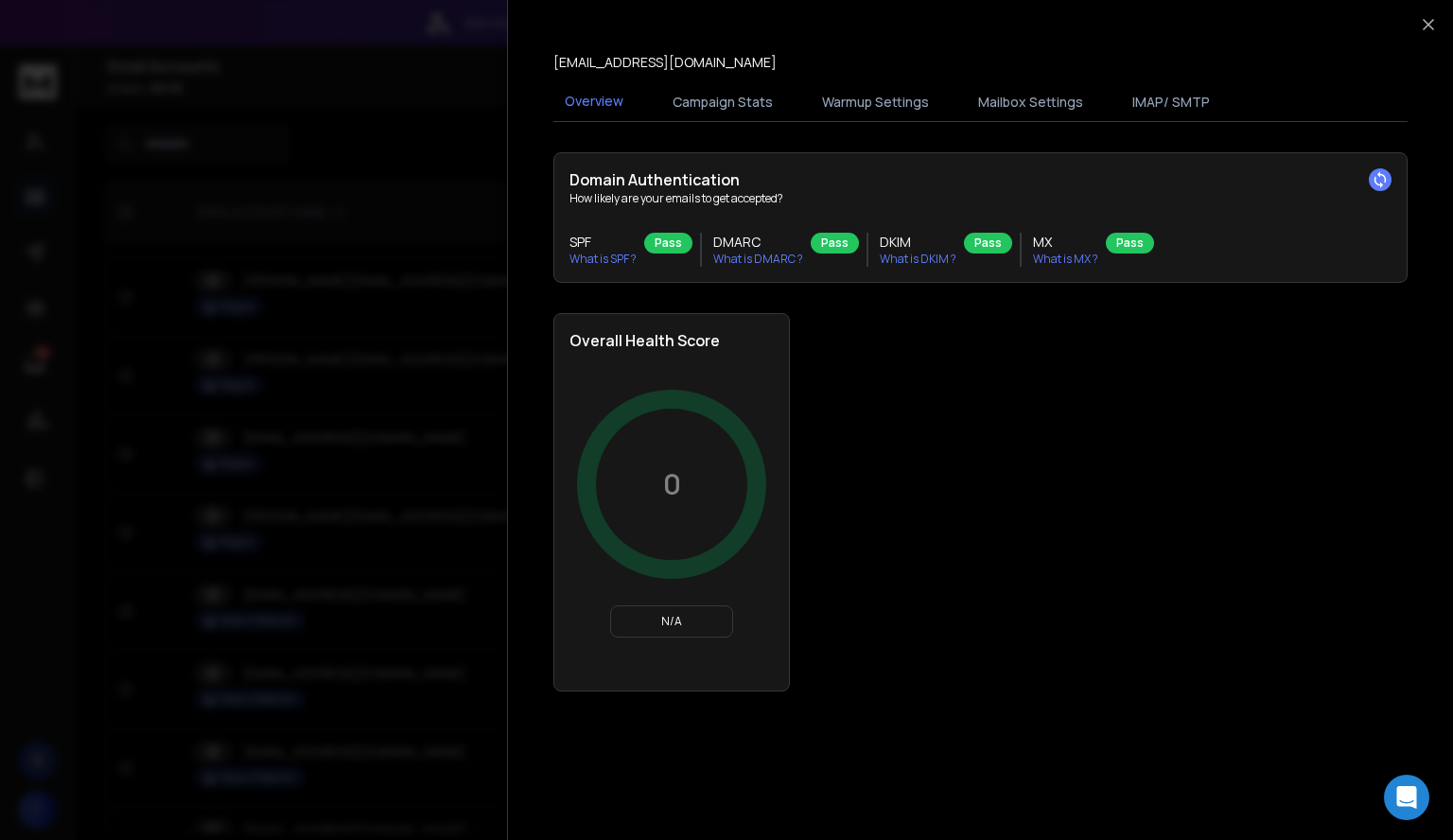
click at [1029, 95] on button "Mailbox Settings" at bounding box center [1030, 101] width 127 height 41
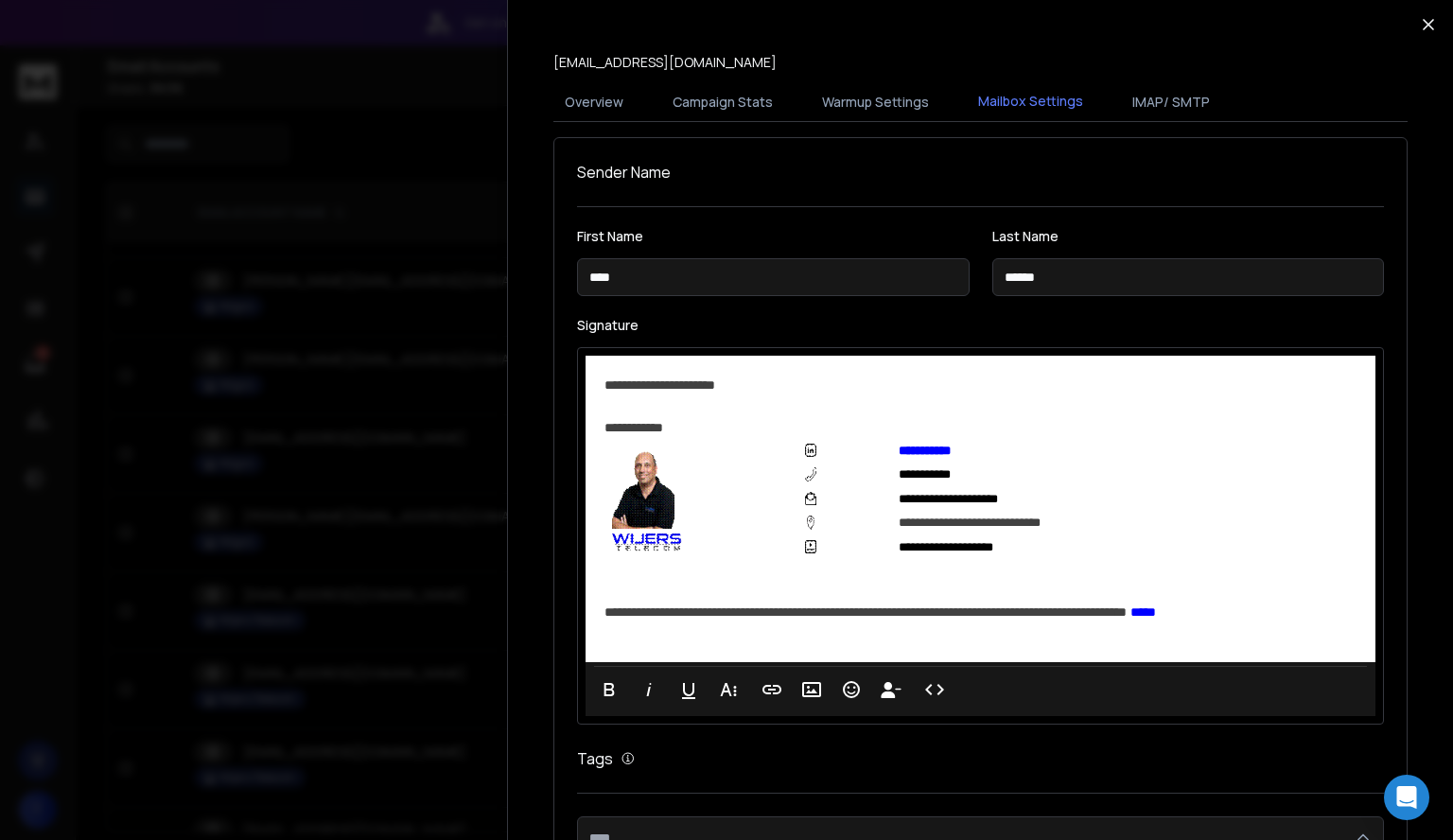
click at [1431, 28] on icon "button" at bounding box center [1429, 25] width 19 height 19
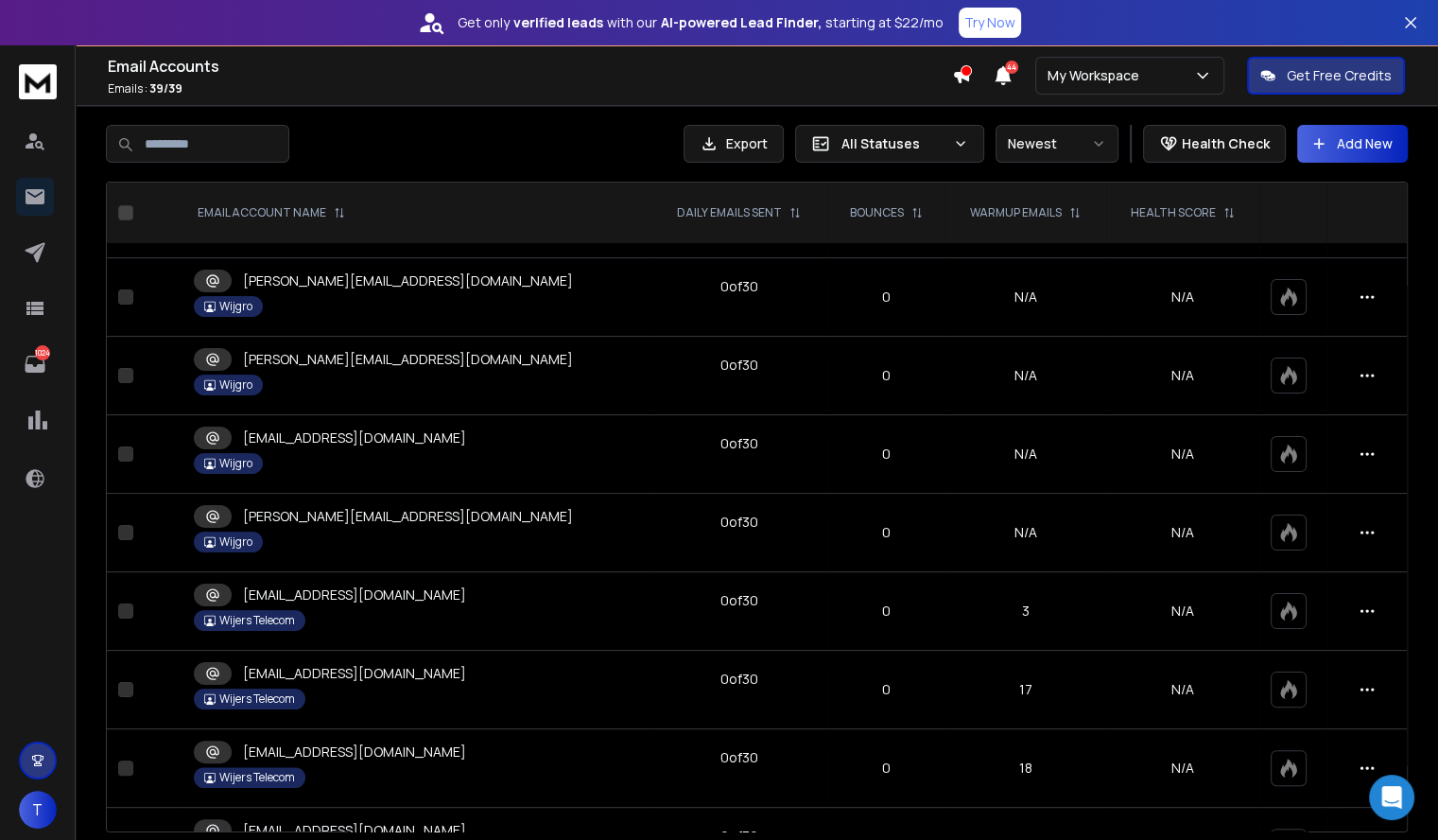
scroll to position [0, 0]
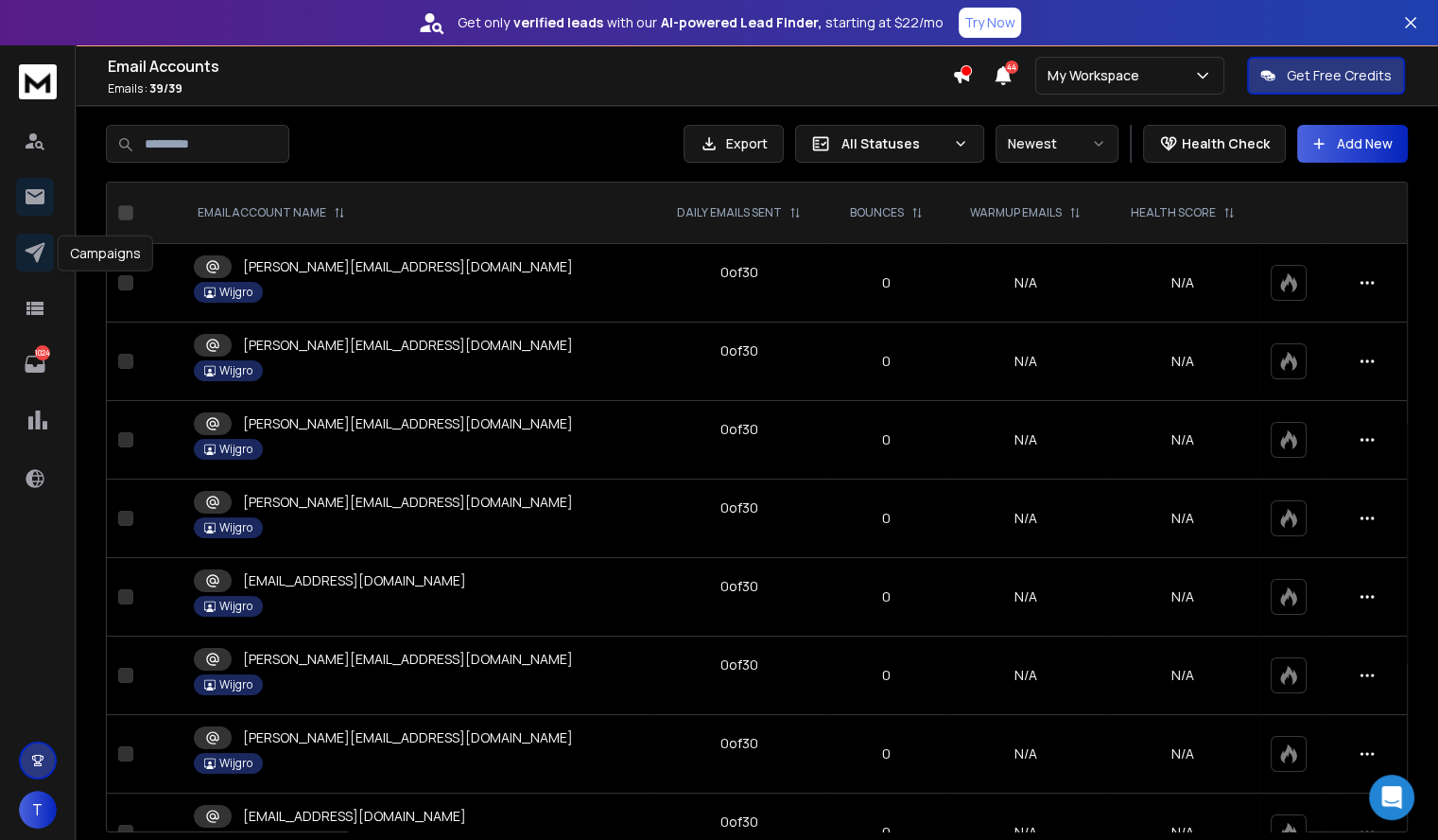
click at [34, 257] on icon at bounding box center [35, 253] width 23 height 23
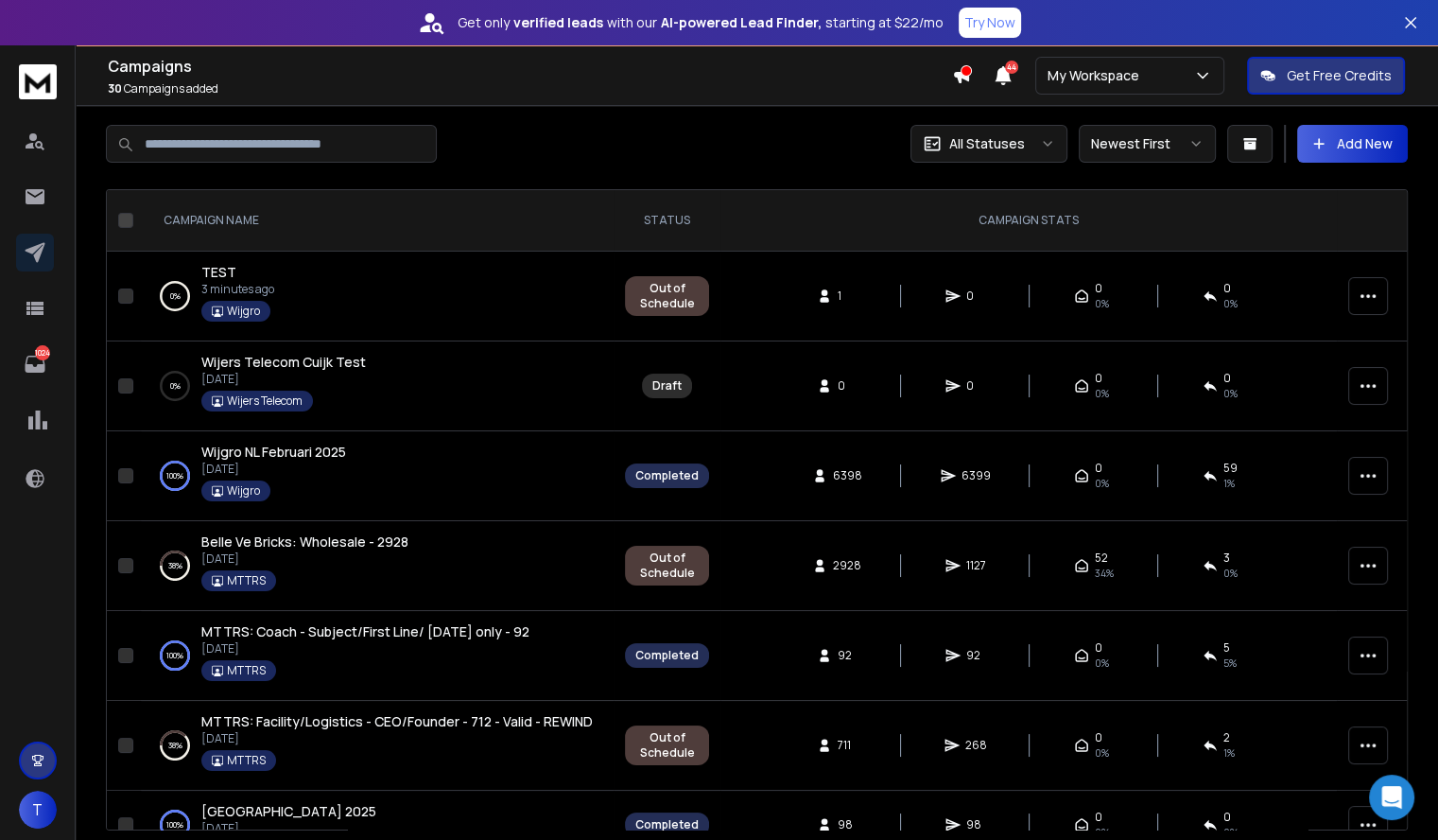
click at [223, 278] on span "TEST" at bounding box center [219, 272] width 35 height 18
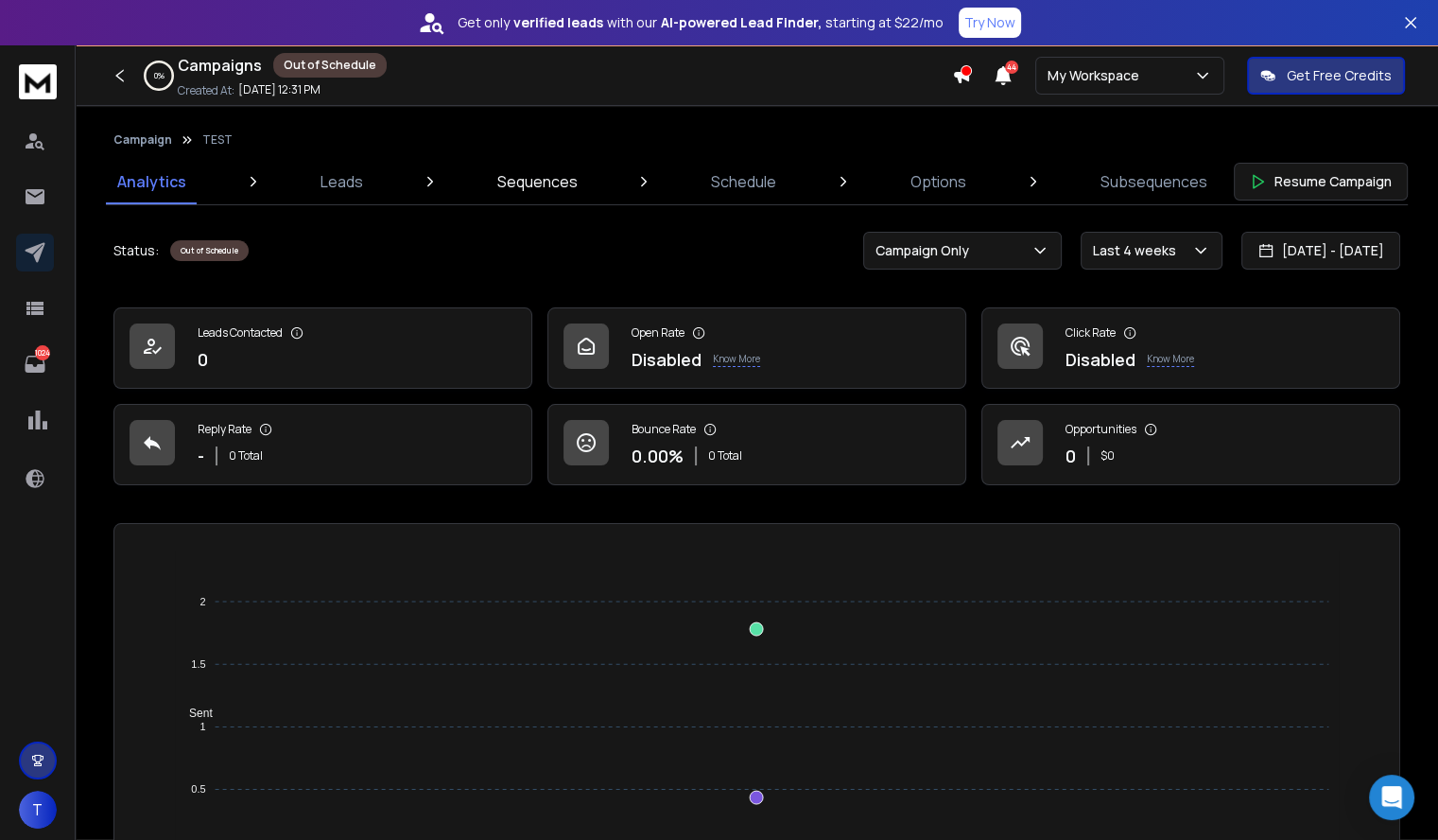
click at [535, 179] on p "Sequences" at bounding box center [538, 182] width 80 height 23
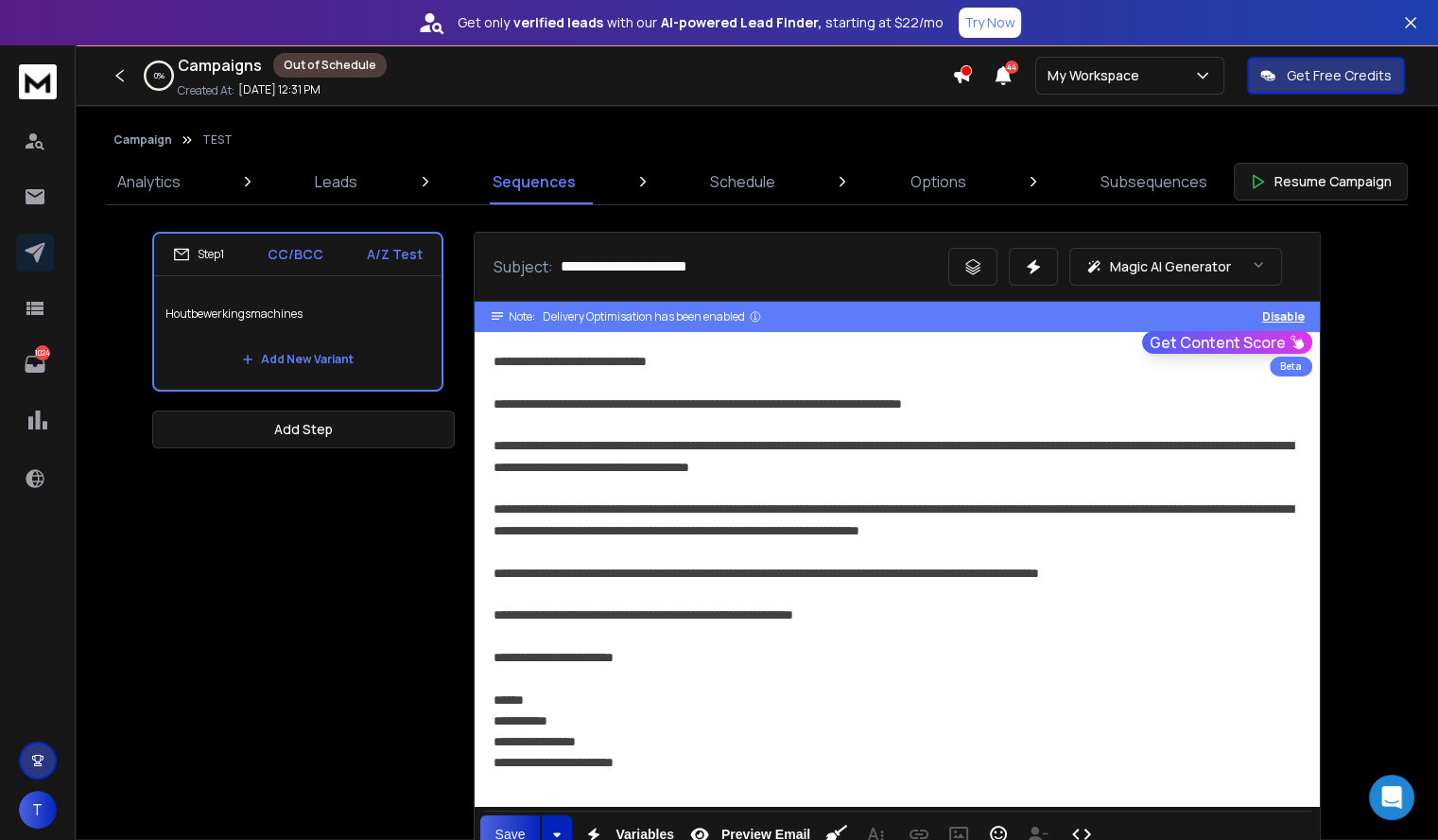
scroll to position [48, 0]
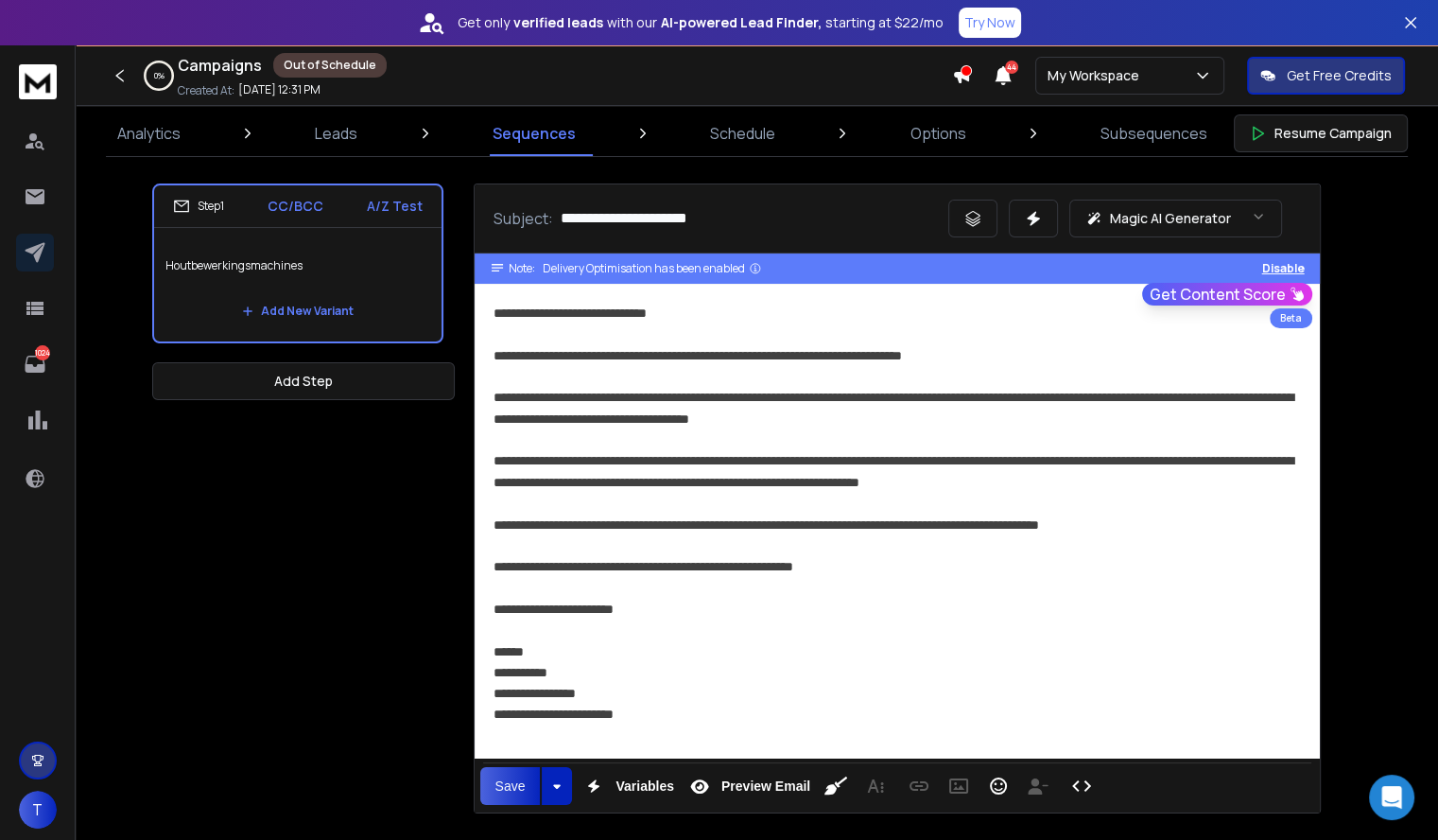
click at [726, 728] on div "**********" at bounding box center [897, 521] width 846 height 475
drag, startPoint x: 731, startPoint y: 726, endPoint x: 481, endPoint y: 602, distance: 279.1
click at [481, 602] on div "**********" at bounding box center [897, 521] width 846 height 475
click at [713, 723] on div "**********" at bounding box center [897, 714] width 807 height 21
click at [712, 710] on div "**********" at bounding box center [897, 714] width 807 height 21
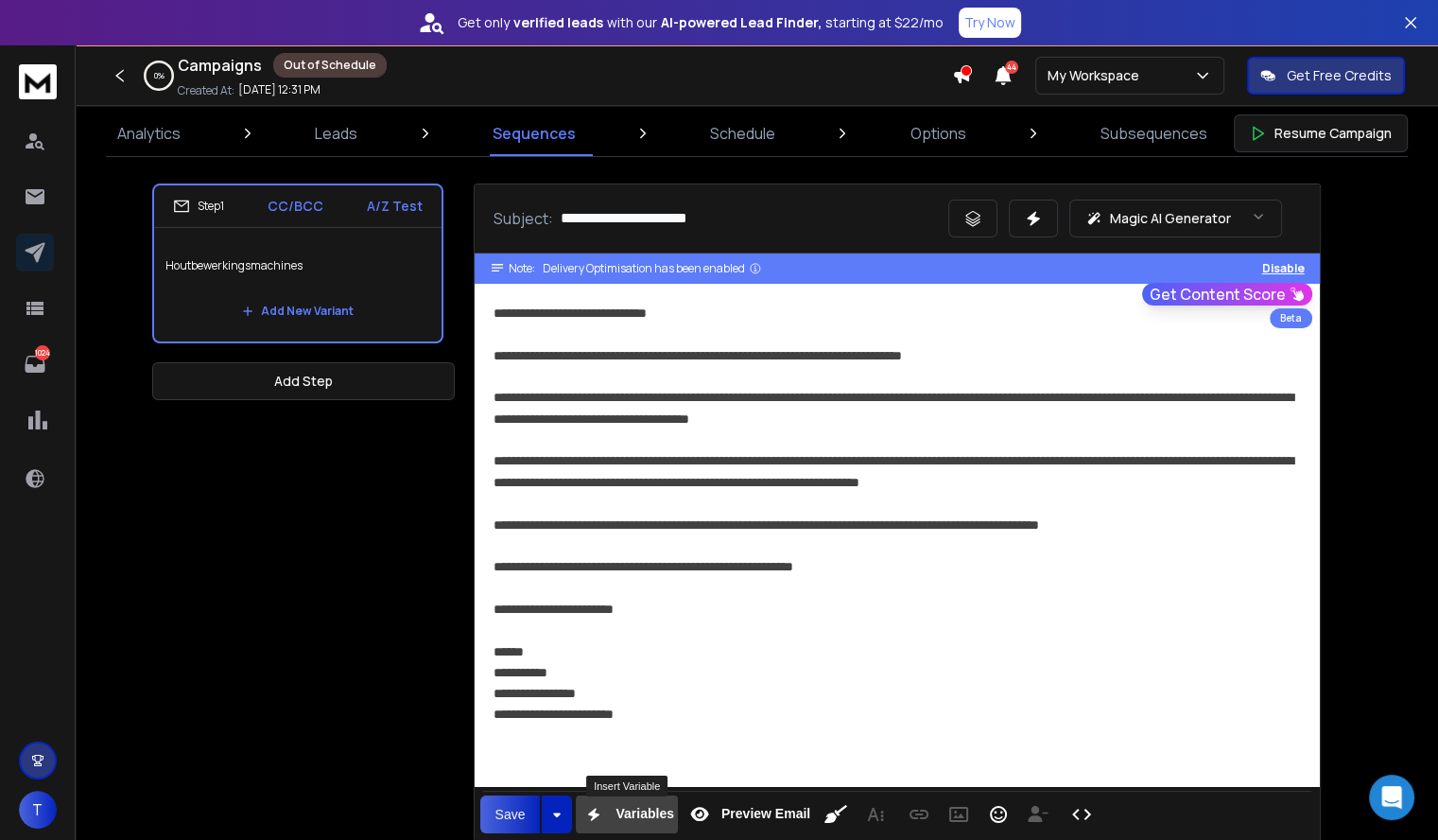
click at [661, 815] on span "Variables" at bounding box center [645, 813] width 66 height 16
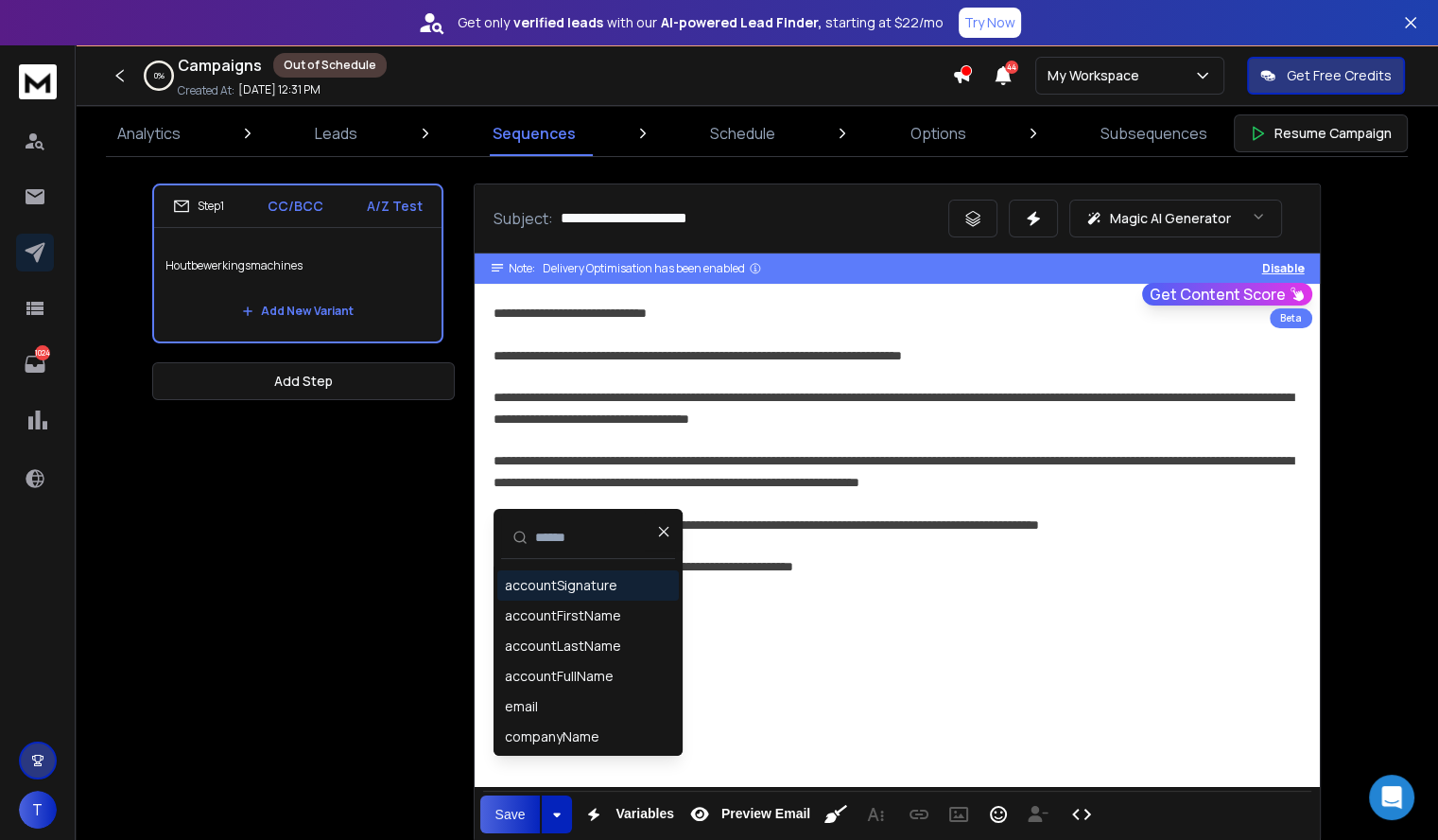
click at [601, 585] on div "accountSignature" at bounding box center [562, 586] width 113 height 19
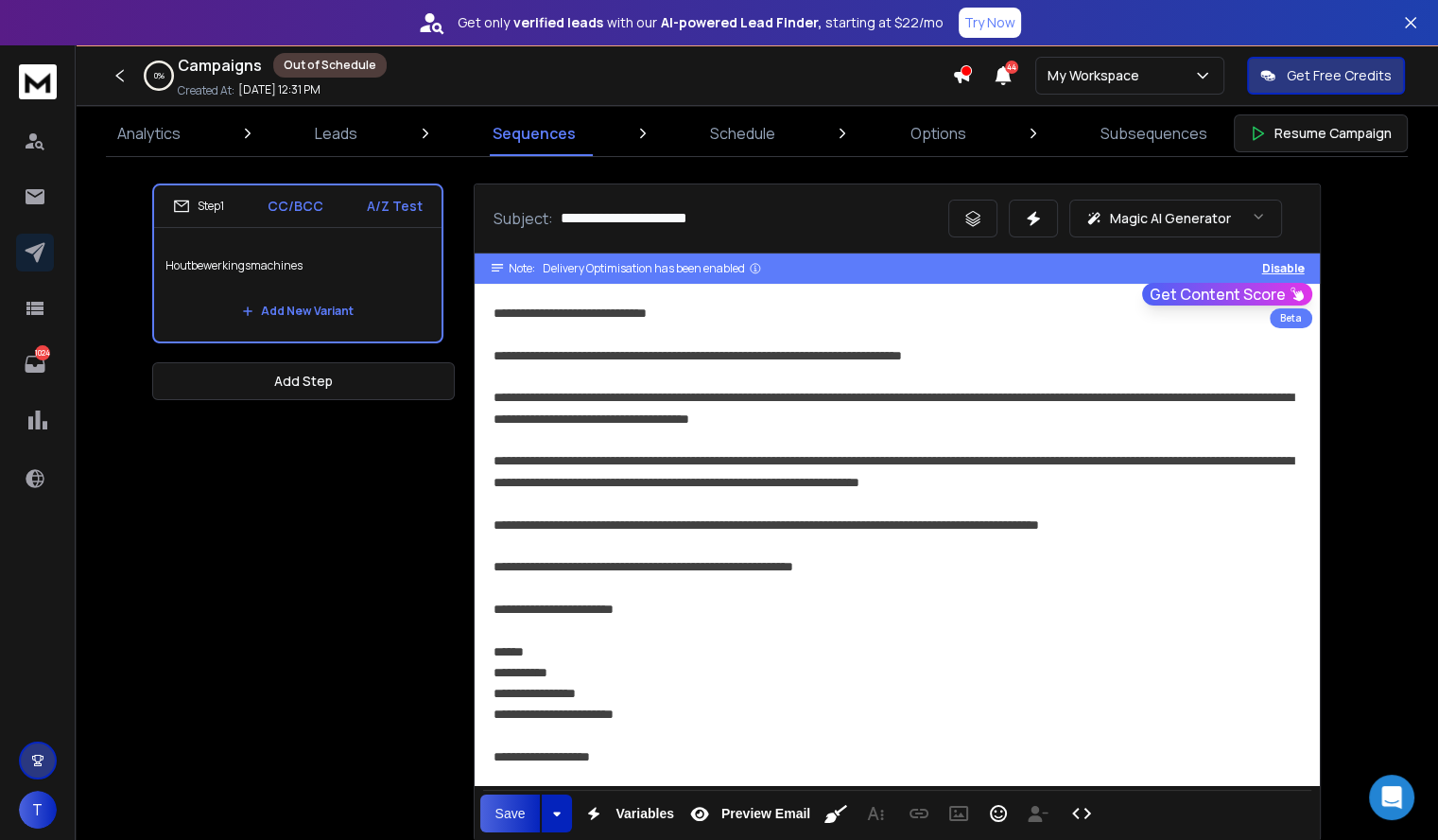
scroll to position [76, 0]
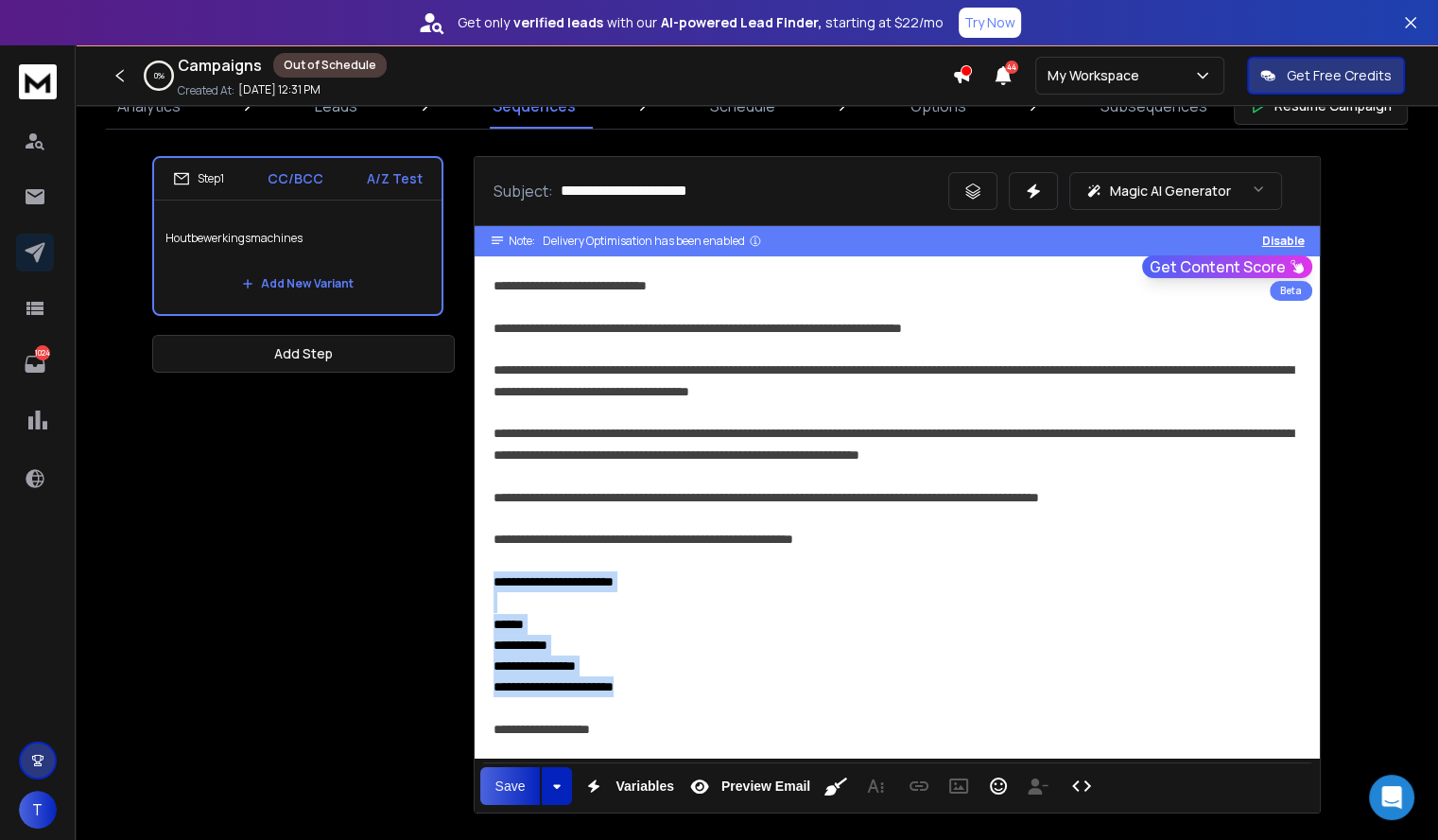
drag, startPoint x: 685, startPoint y: 693, endPoint x: 455, endPoint y: 579, distance: 256.7
click at [455, 579] on div "**********" at bounding box center [757, 484] width 1210 height 657
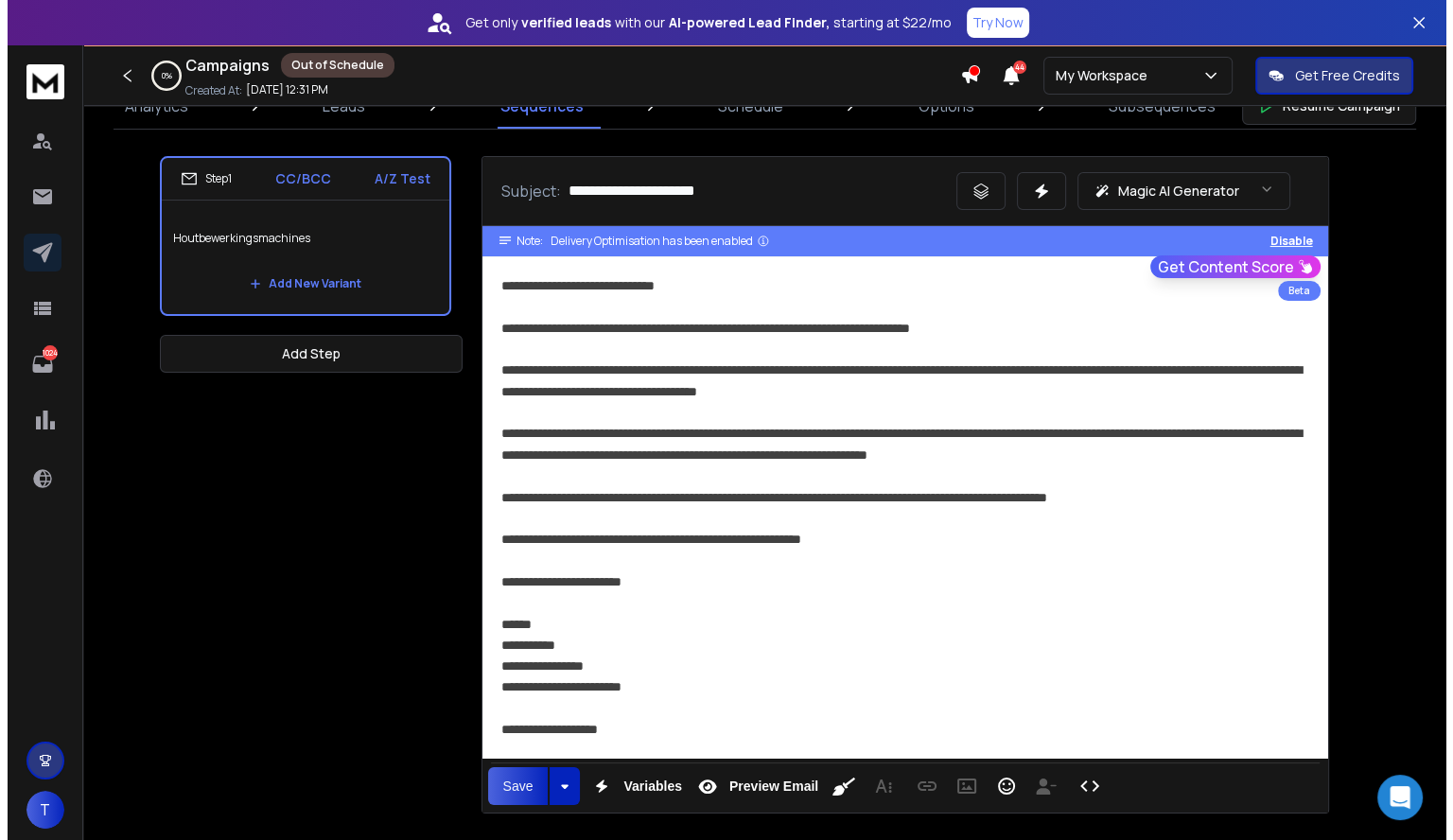
scroll to position [48, 0]
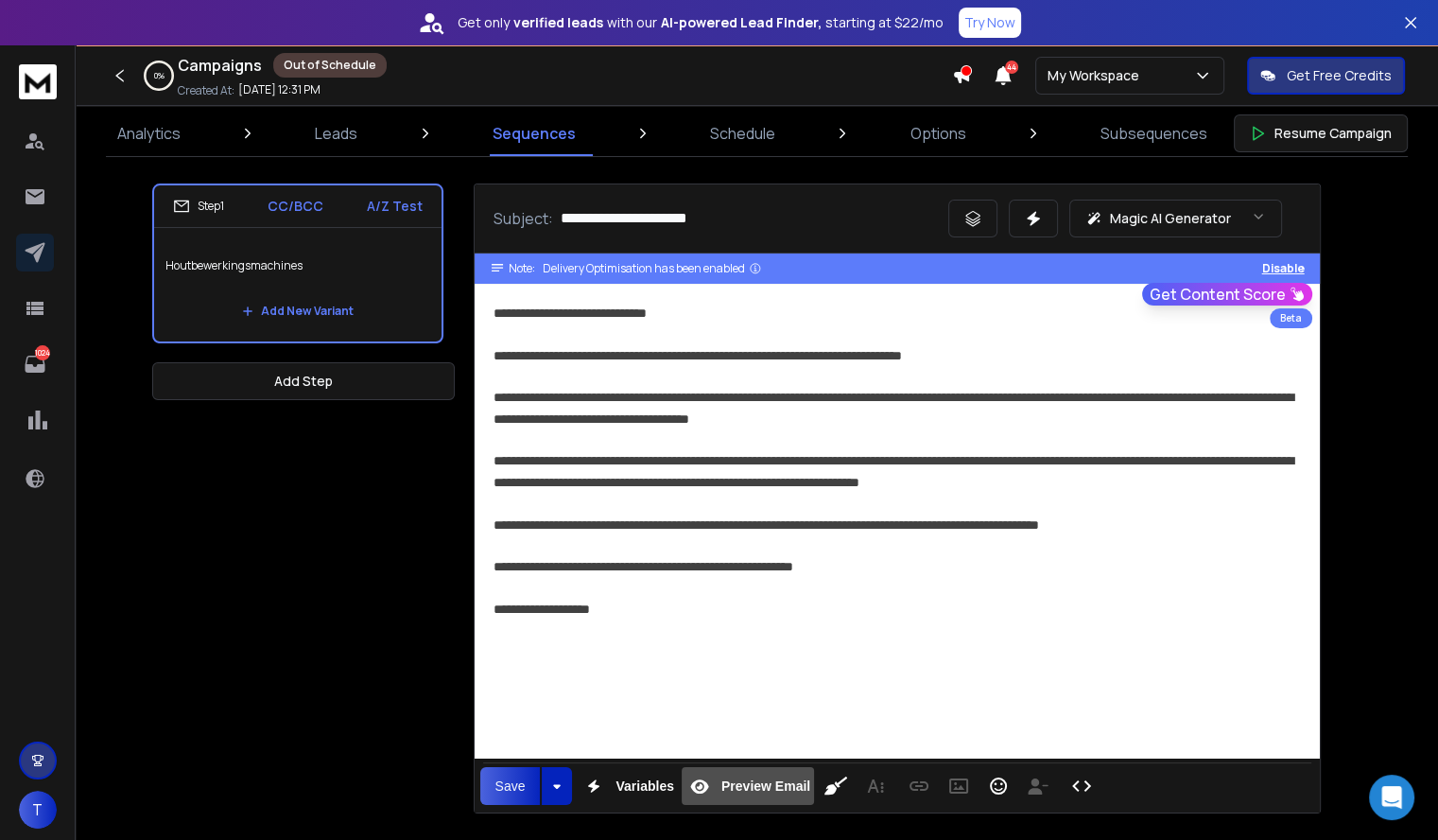
click at [756, 788] on span "Preview Email" at bounding box center [765, 785] width 97 height 16
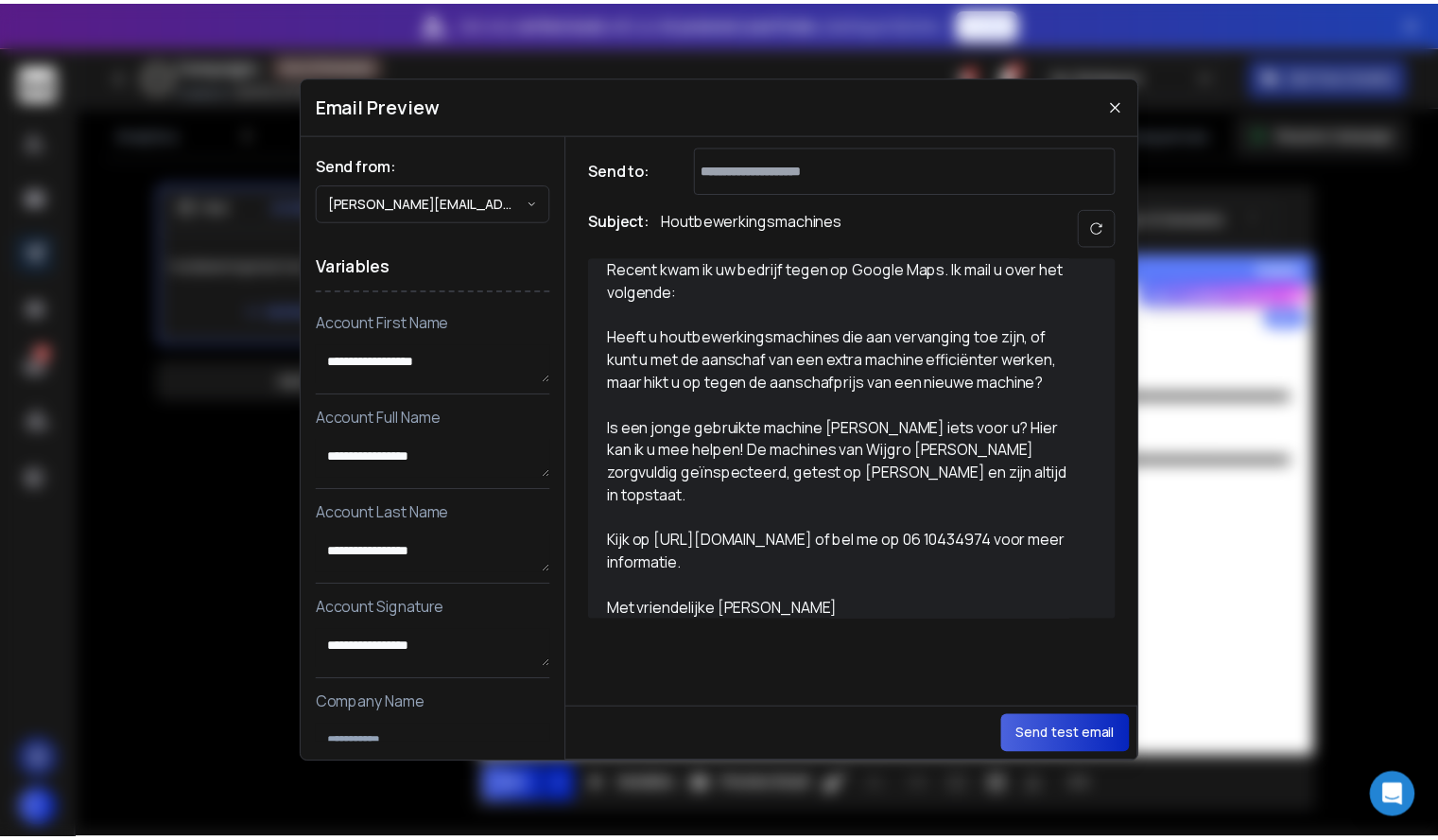
scroll to position [0, 0]
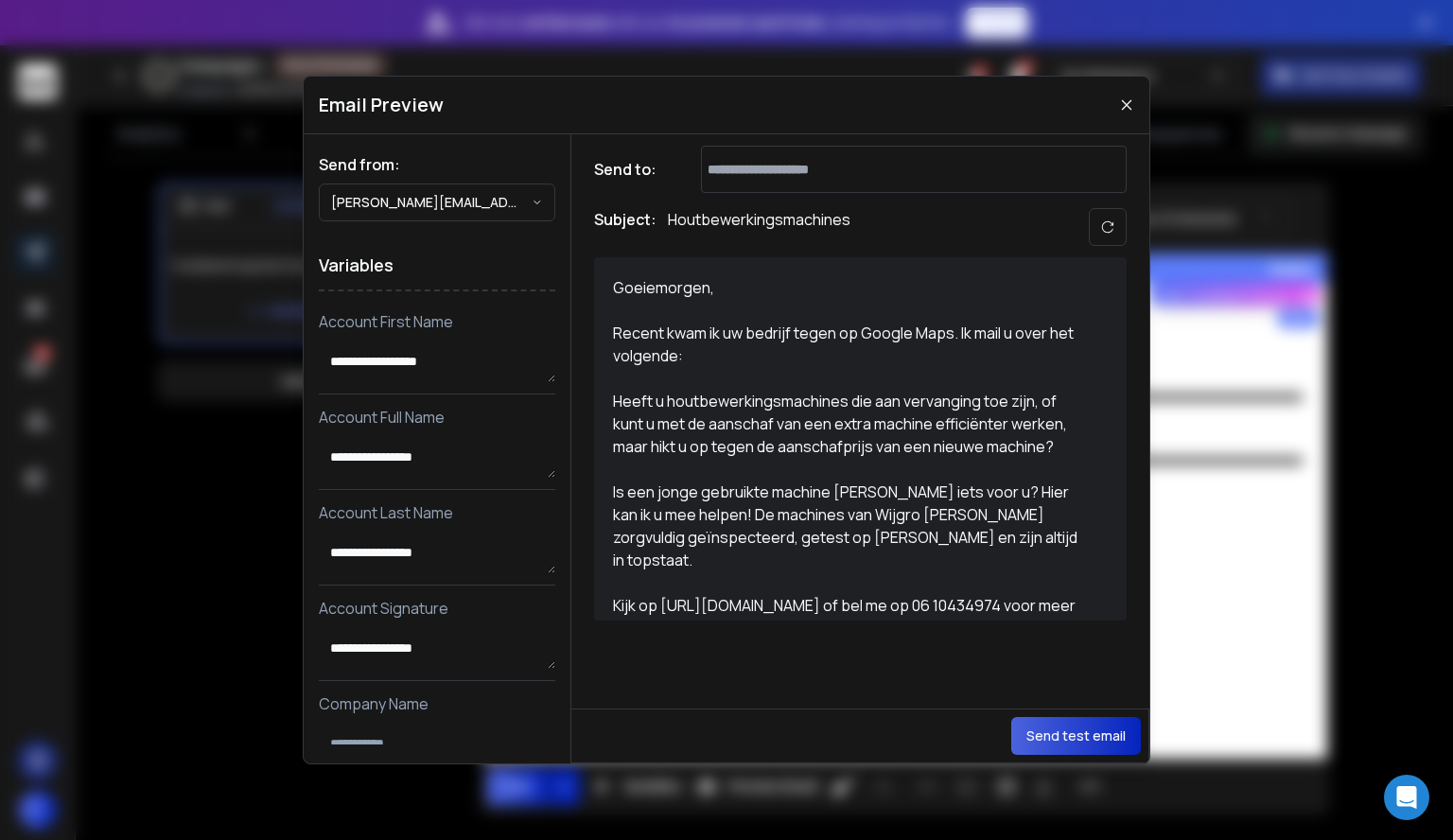
click at [1131, 106] on icon at bounding box center [1127, 105] width 15 height 15
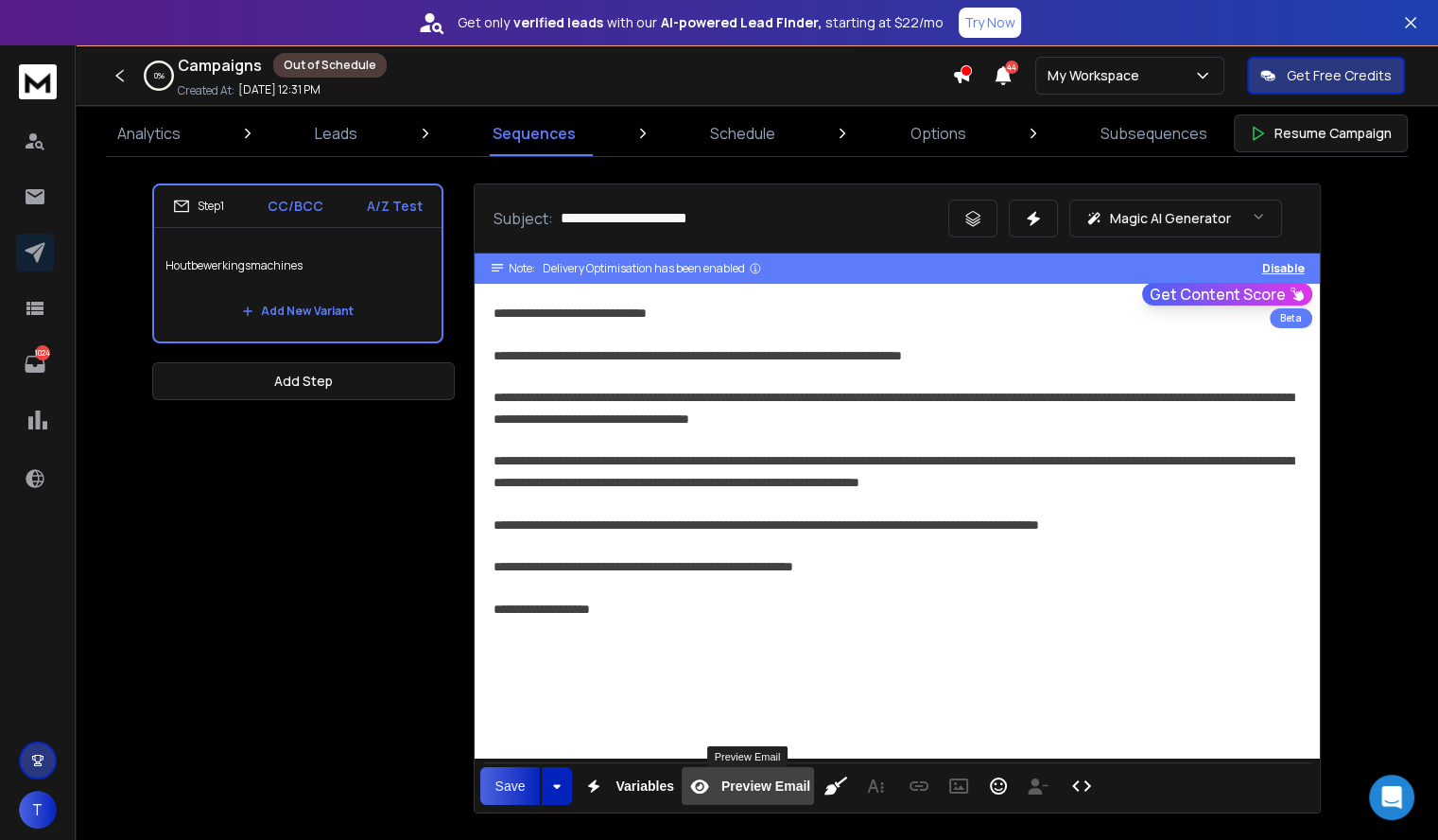
click at [748, 790] on span "Preview Email" at bounding box center [765, 785] width 97 height 16
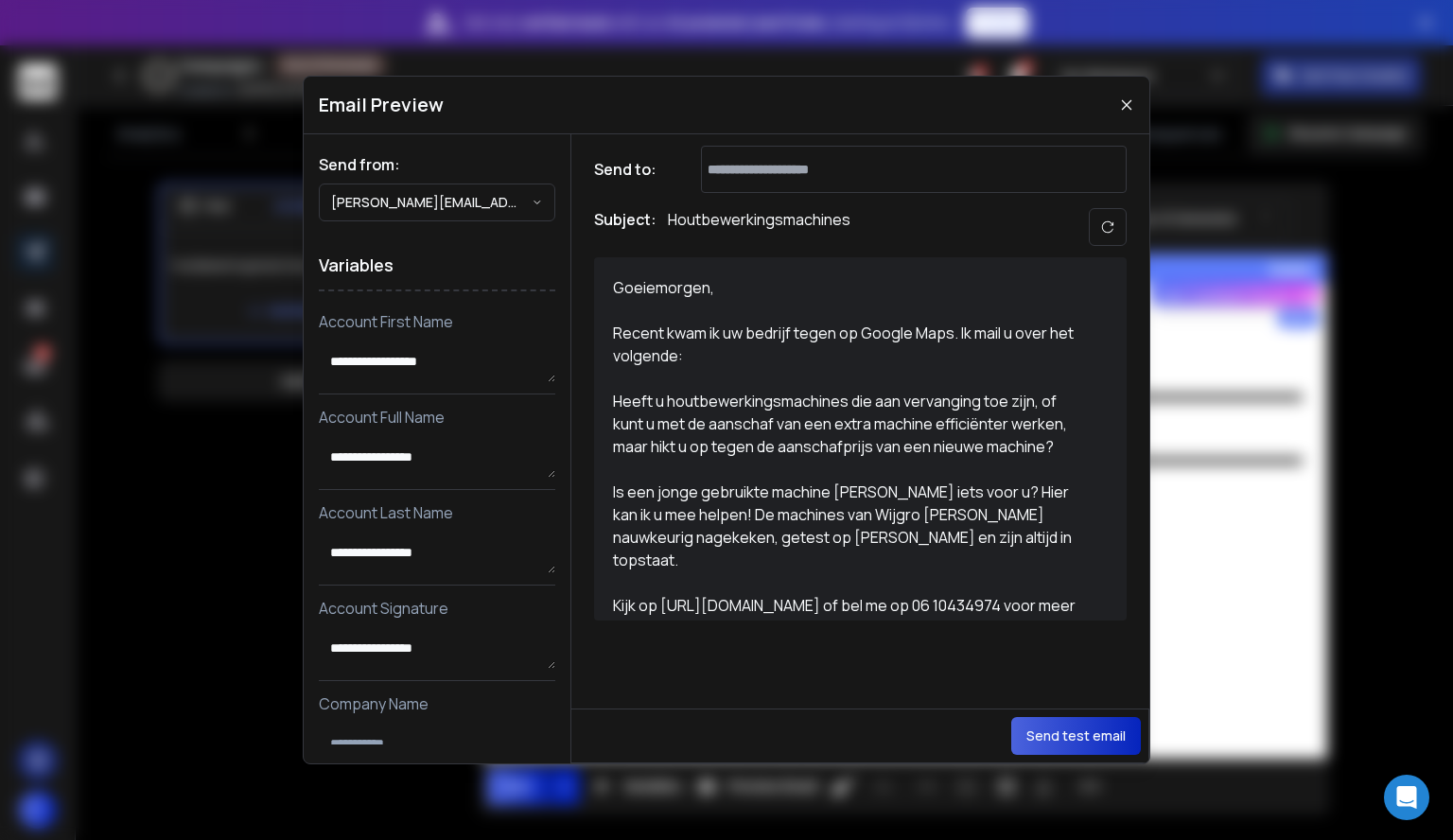
click at [1127, 103] on icon at bounding box center [1127, 105] width 15 height 15
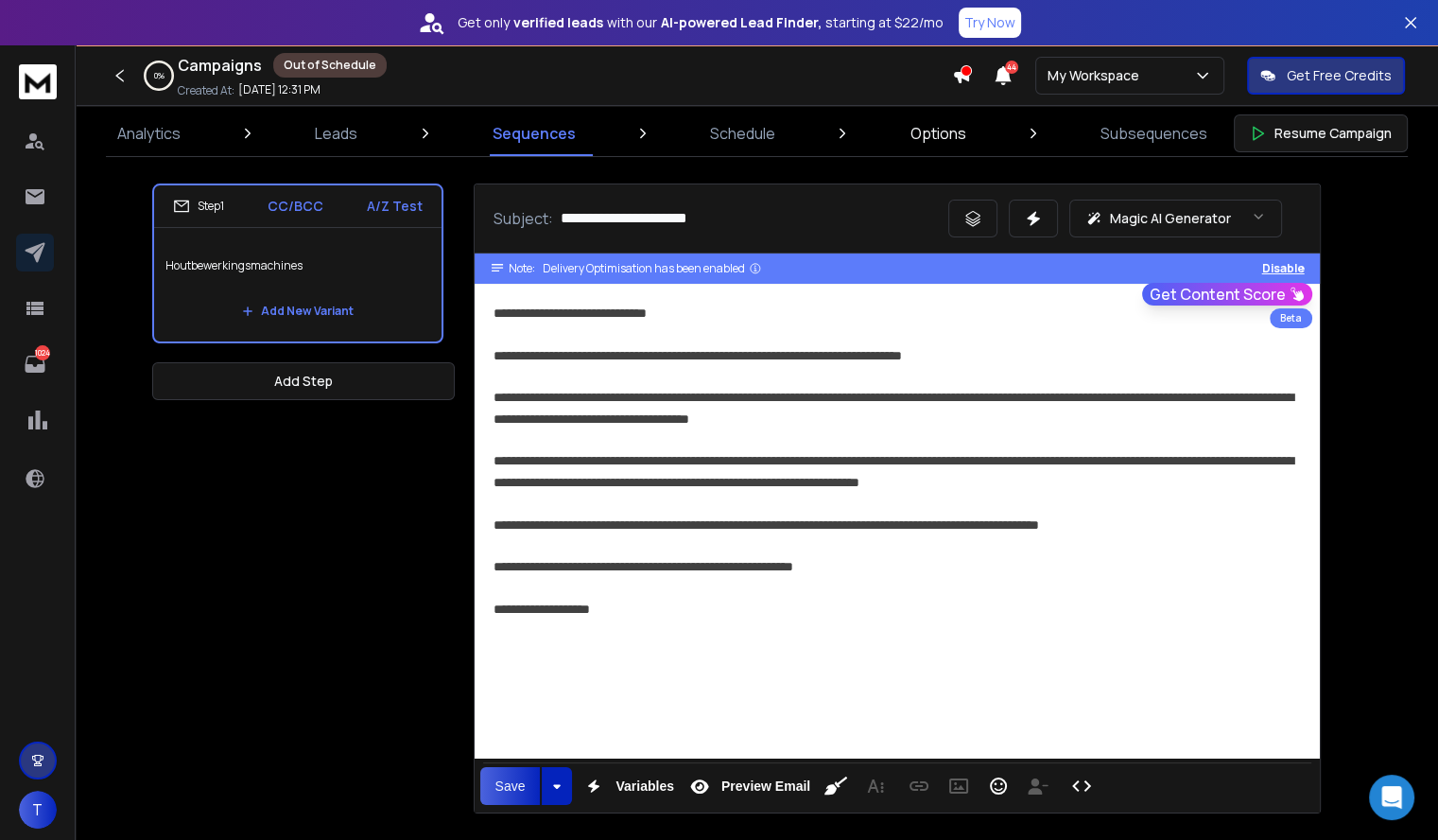
click at [927, 131] on p "Options" at bounding box center [939, 134] width 55 height 23
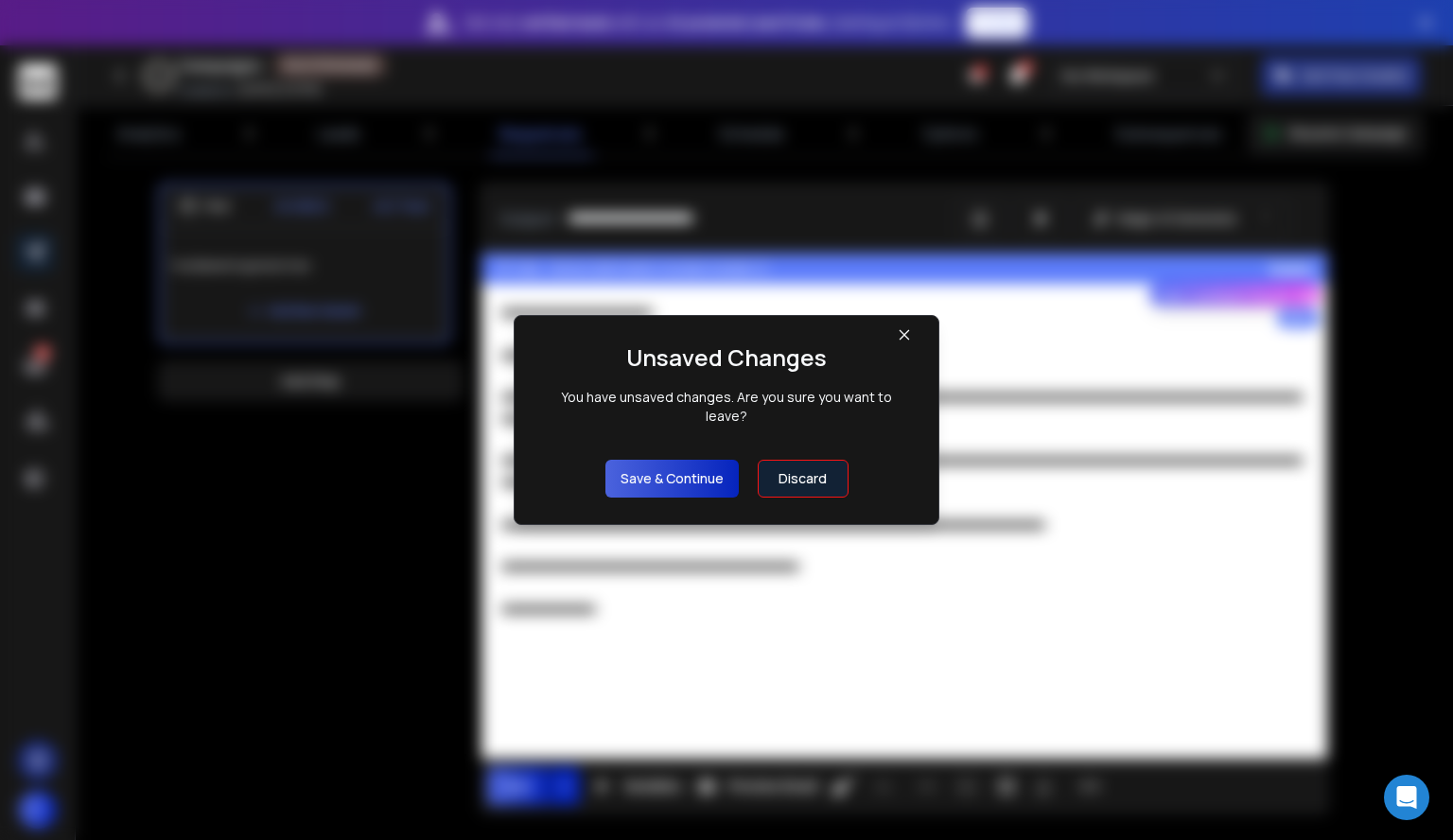
click at [670, 460] on button "Save & Continue" at bounding box center [672, 478] width 133 height 38
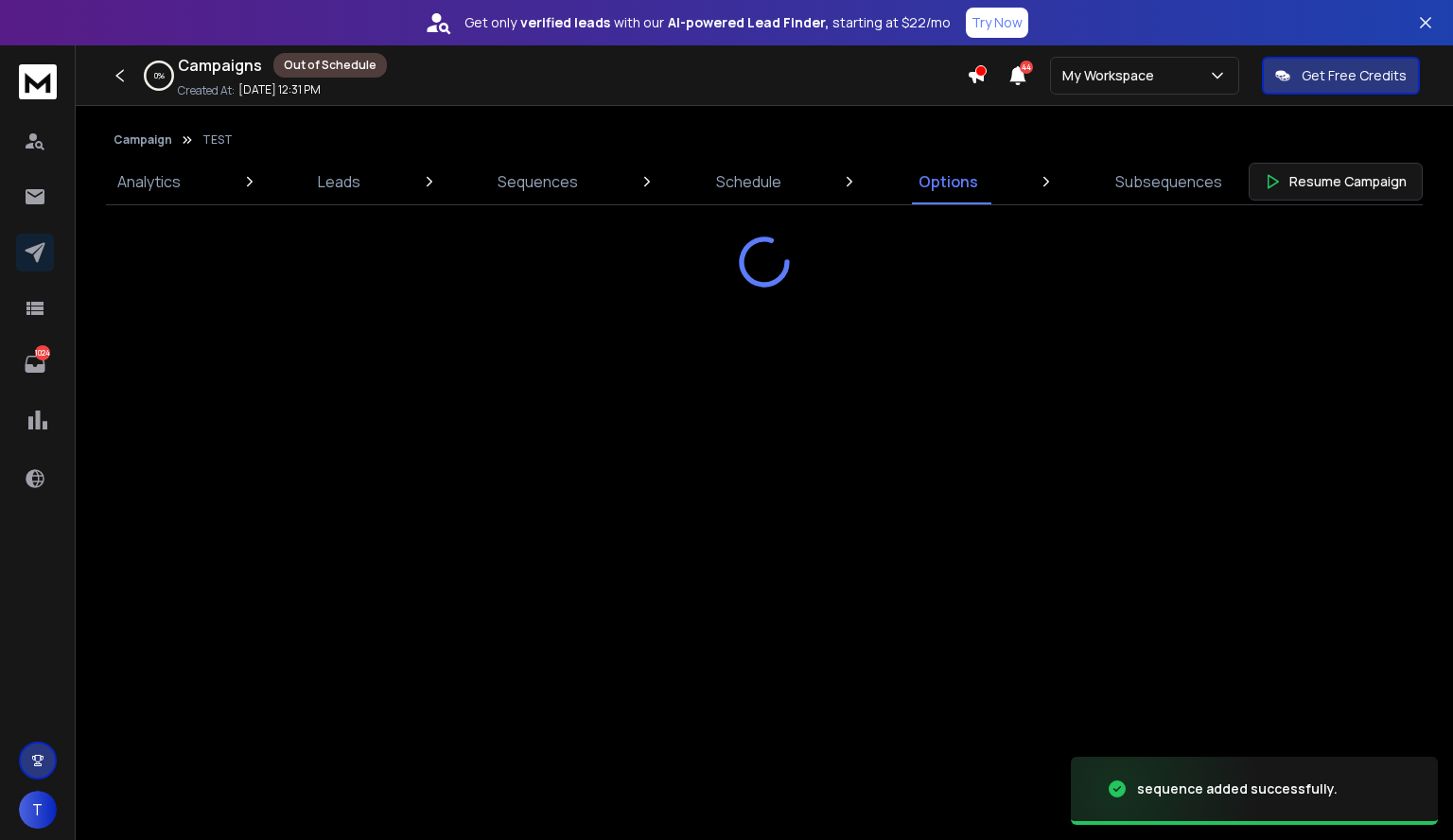
select select "*"
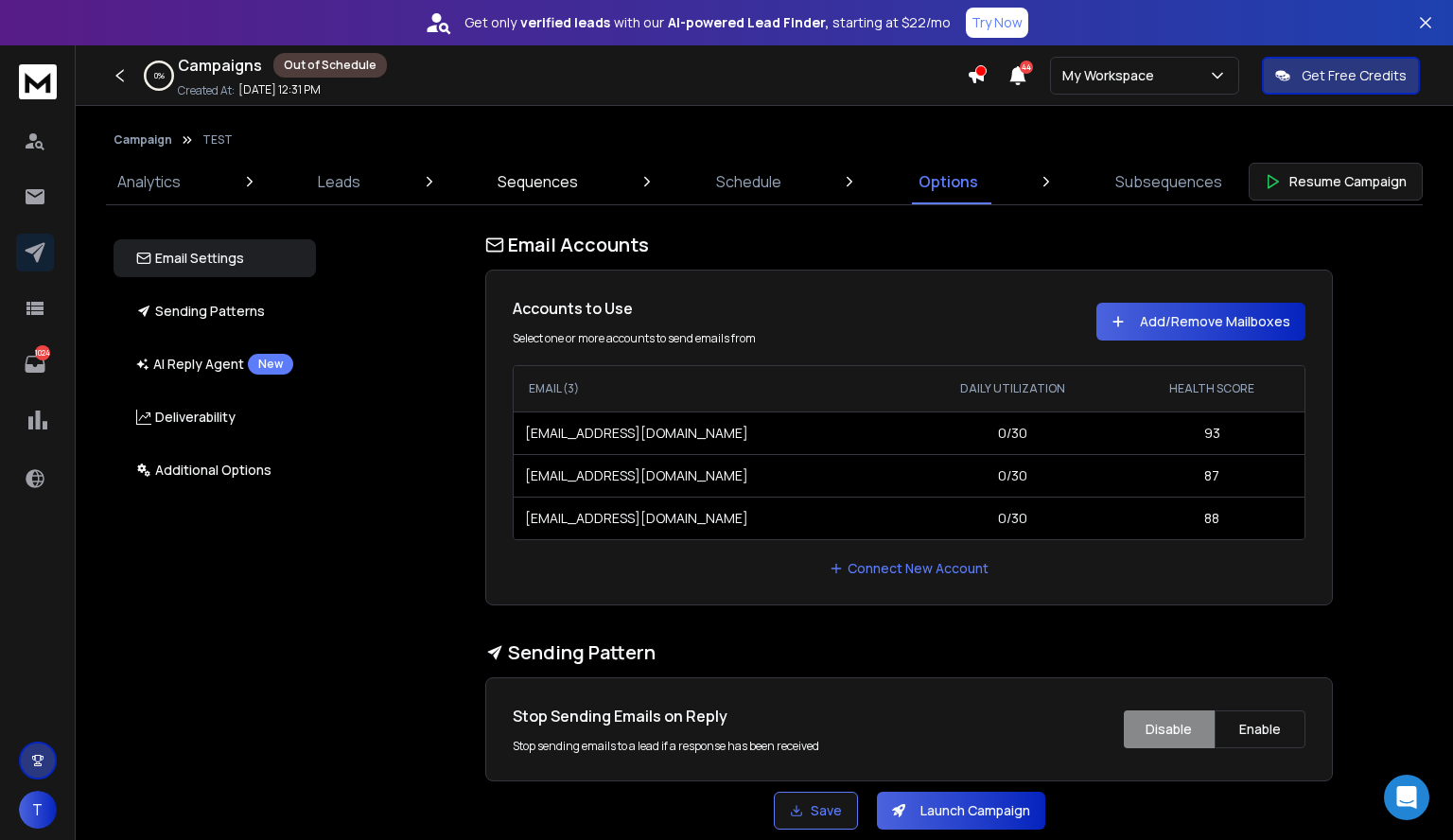
click at [560, 186] on p "Sequences" at bounding box center [538, 182] width 80 height 23
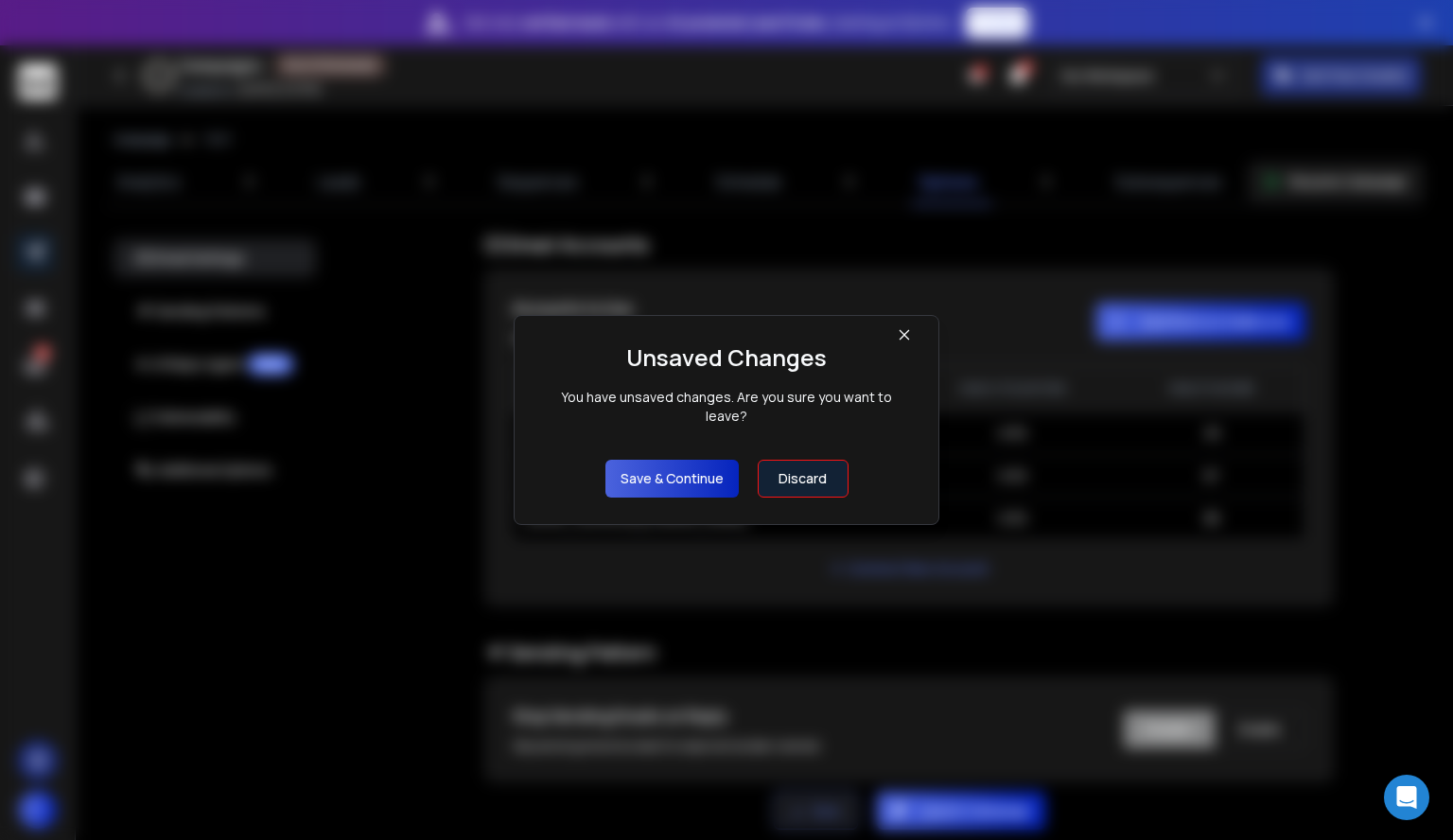
click at [695, 461] on button "Save & Continue" at bounding box center [672, 478] width 133 height 38
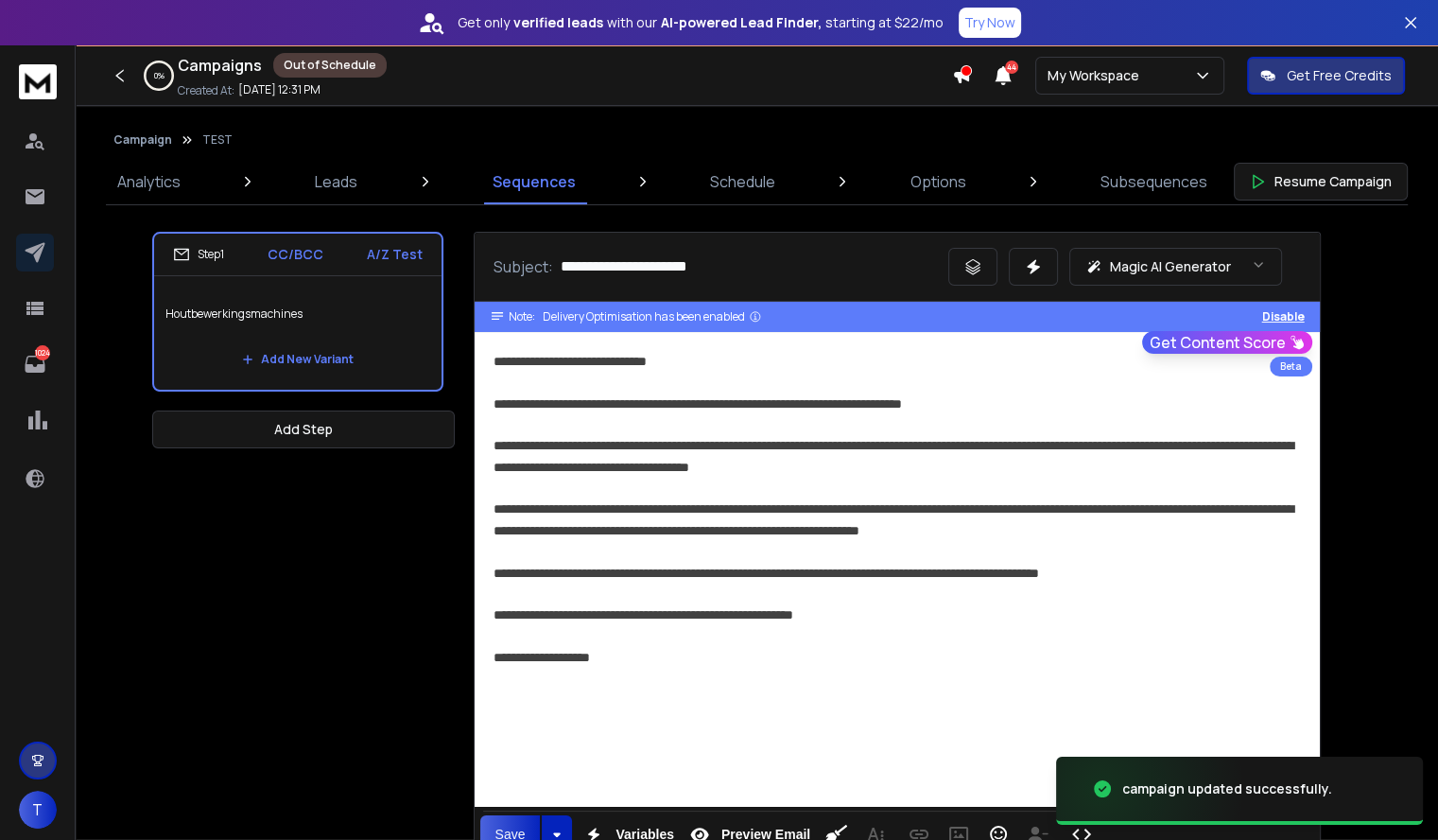
scroll to position [48, 0]
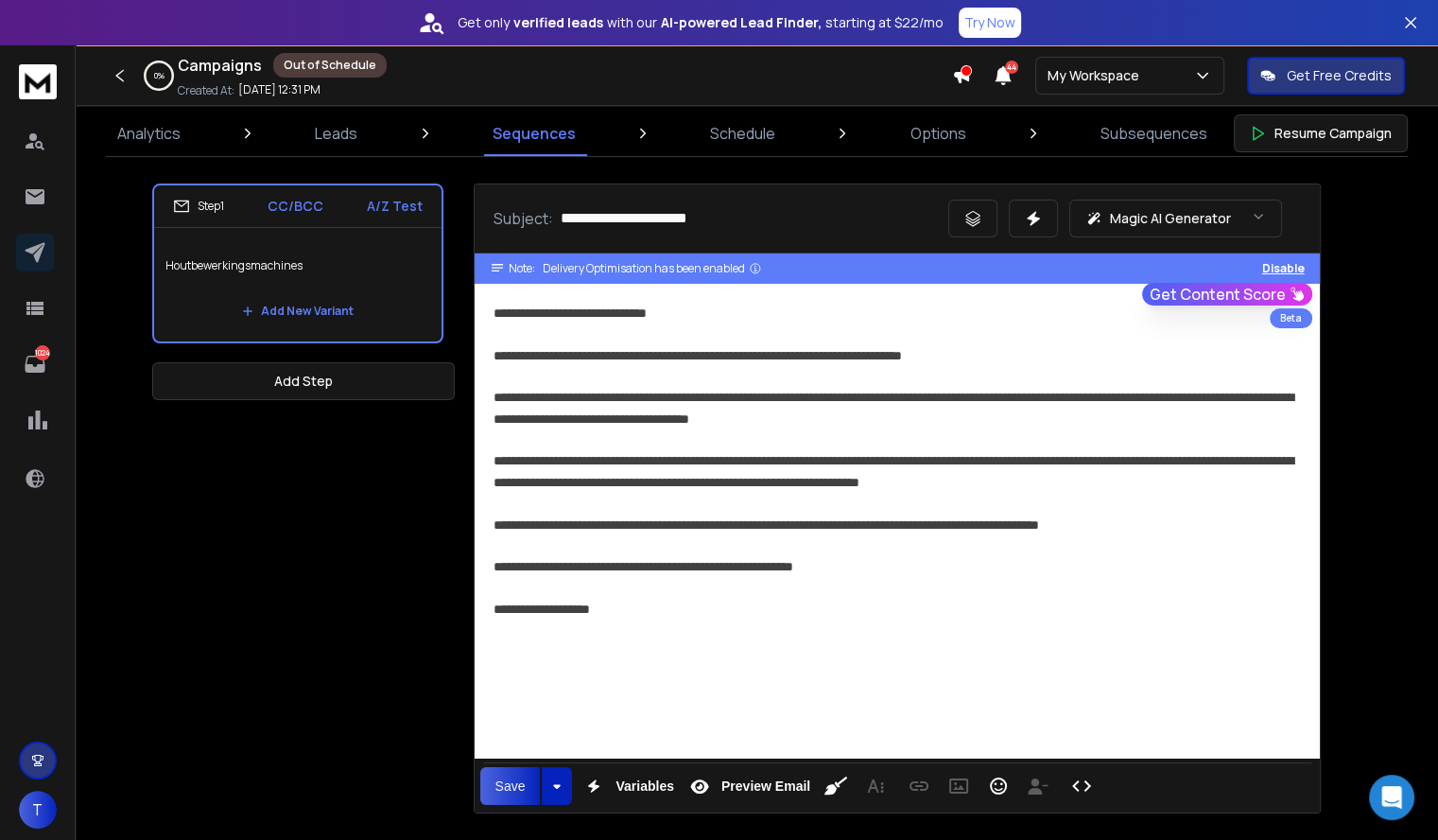
click at [1286, 294] on button "Get Content Score" at bounding box center [1228, 295] width 170 height 23
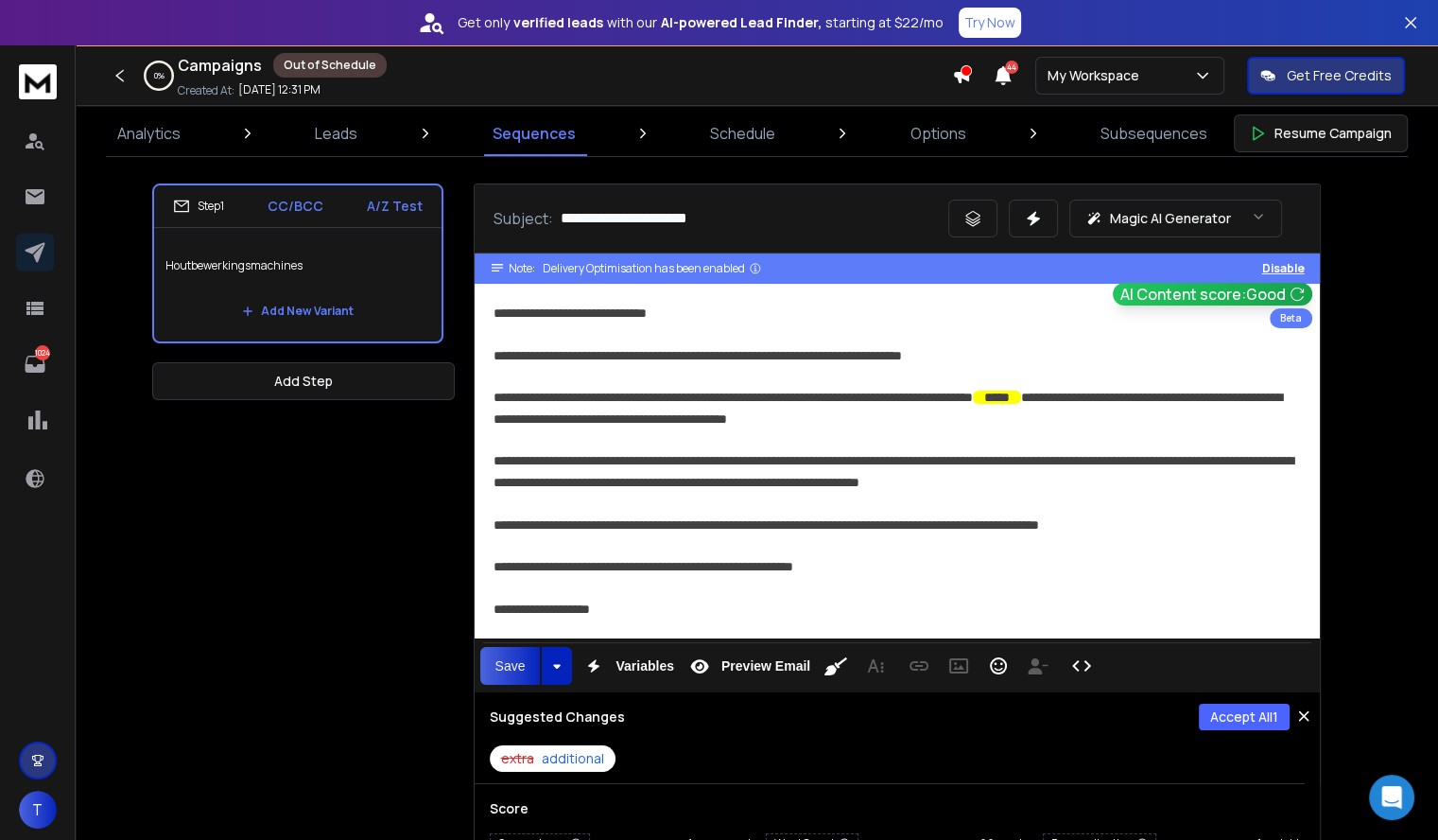
scroll to position [197, 0]
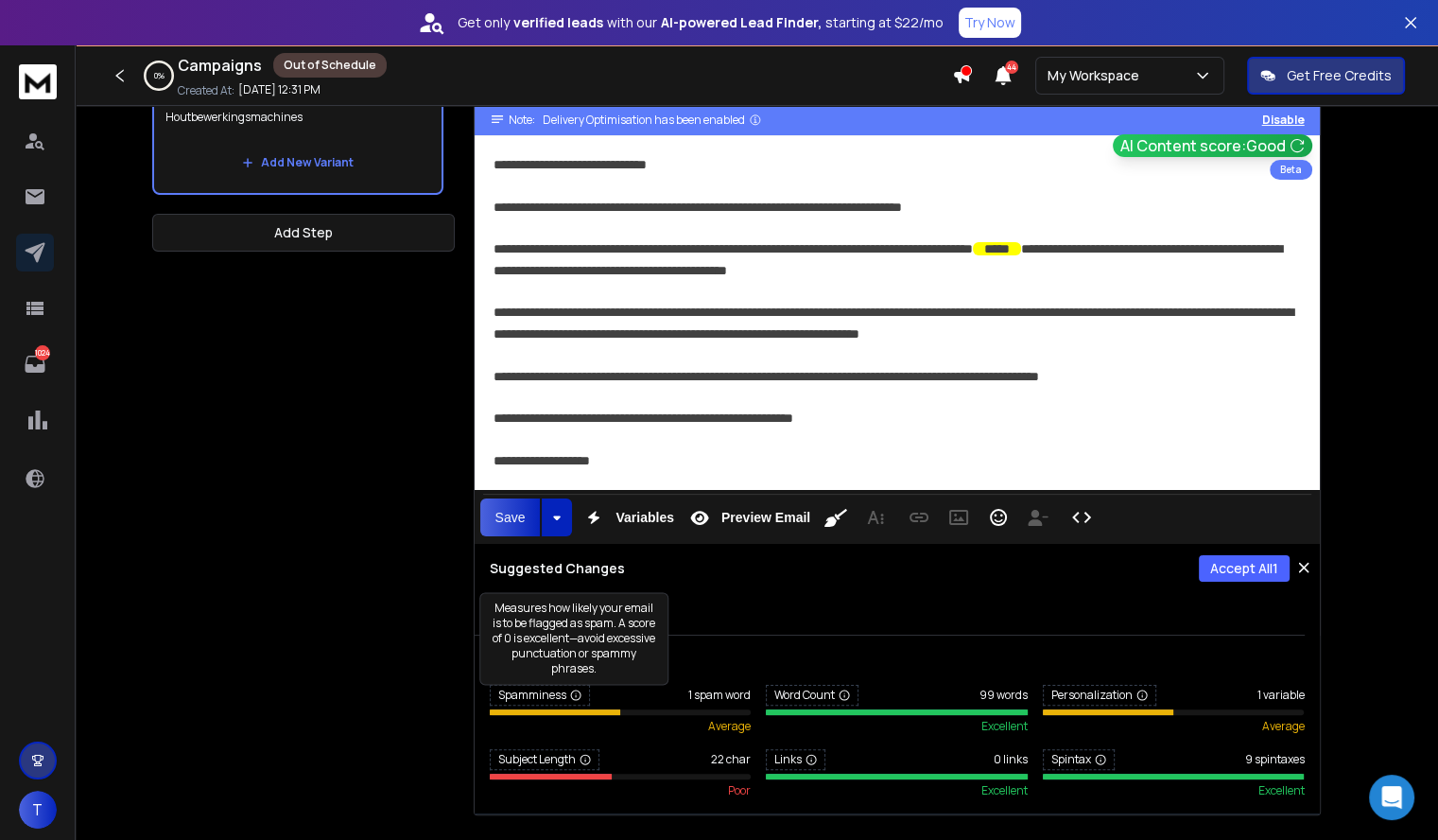
click at [571, 694] on circle at bounding box center [576, 696] width 10 height 10
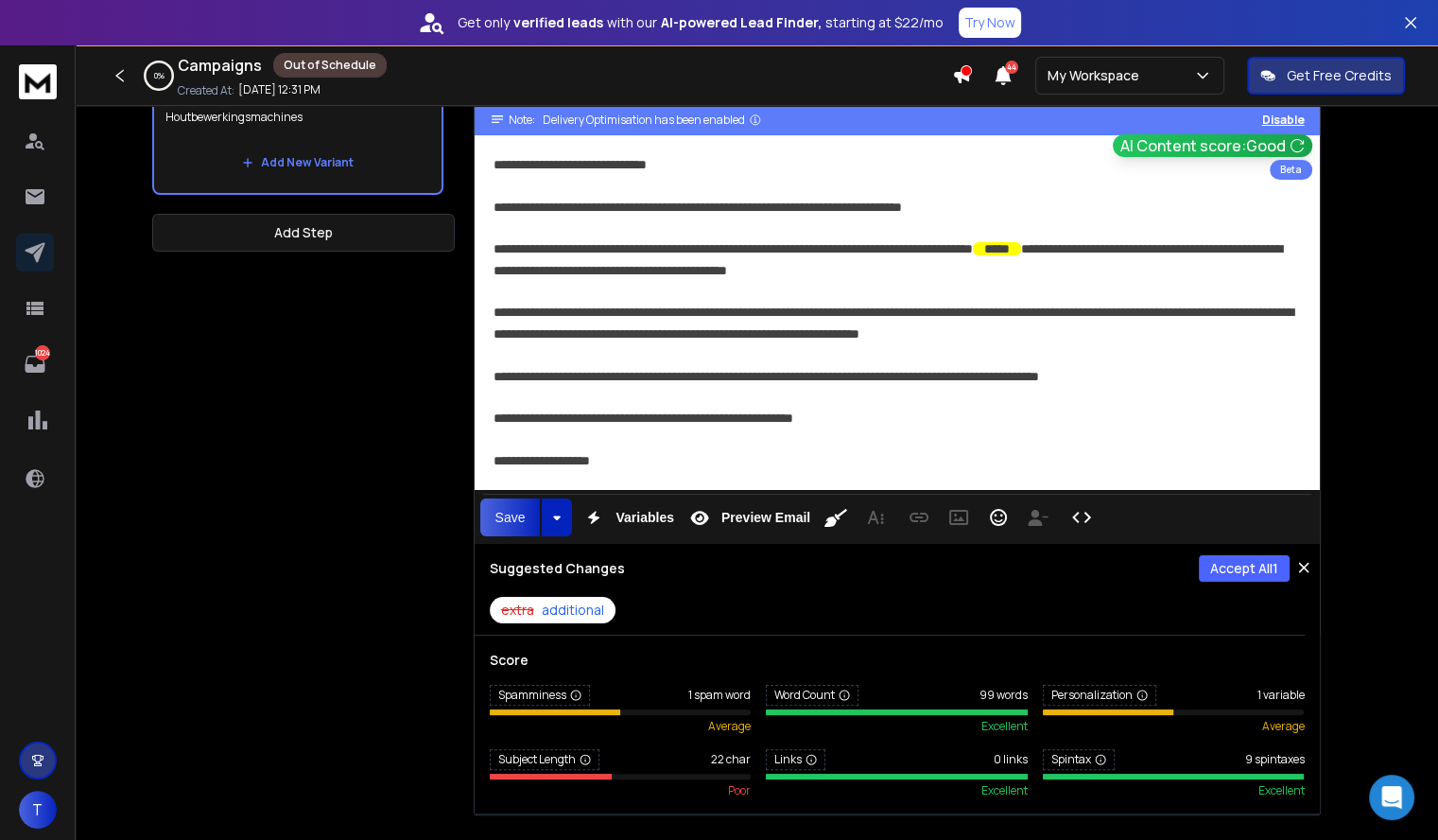
click at [571, 696] on circle at bounding box center [576, 696] width 10 height 10
click at [642, 622] on div "extra additional" at bounding box center [890, 610] width 800 height 27
drag, startPoint x: 1153, startPoint y: 246, endPoint x: 1106, endPoint y: 251, distance: 47.3
click at [1022, 251] on span "*****" at bounding box center [997, 249] width 48 height 13
click at [1294, 140] on icon at bounding box center [1297, 145] width 15 height 15
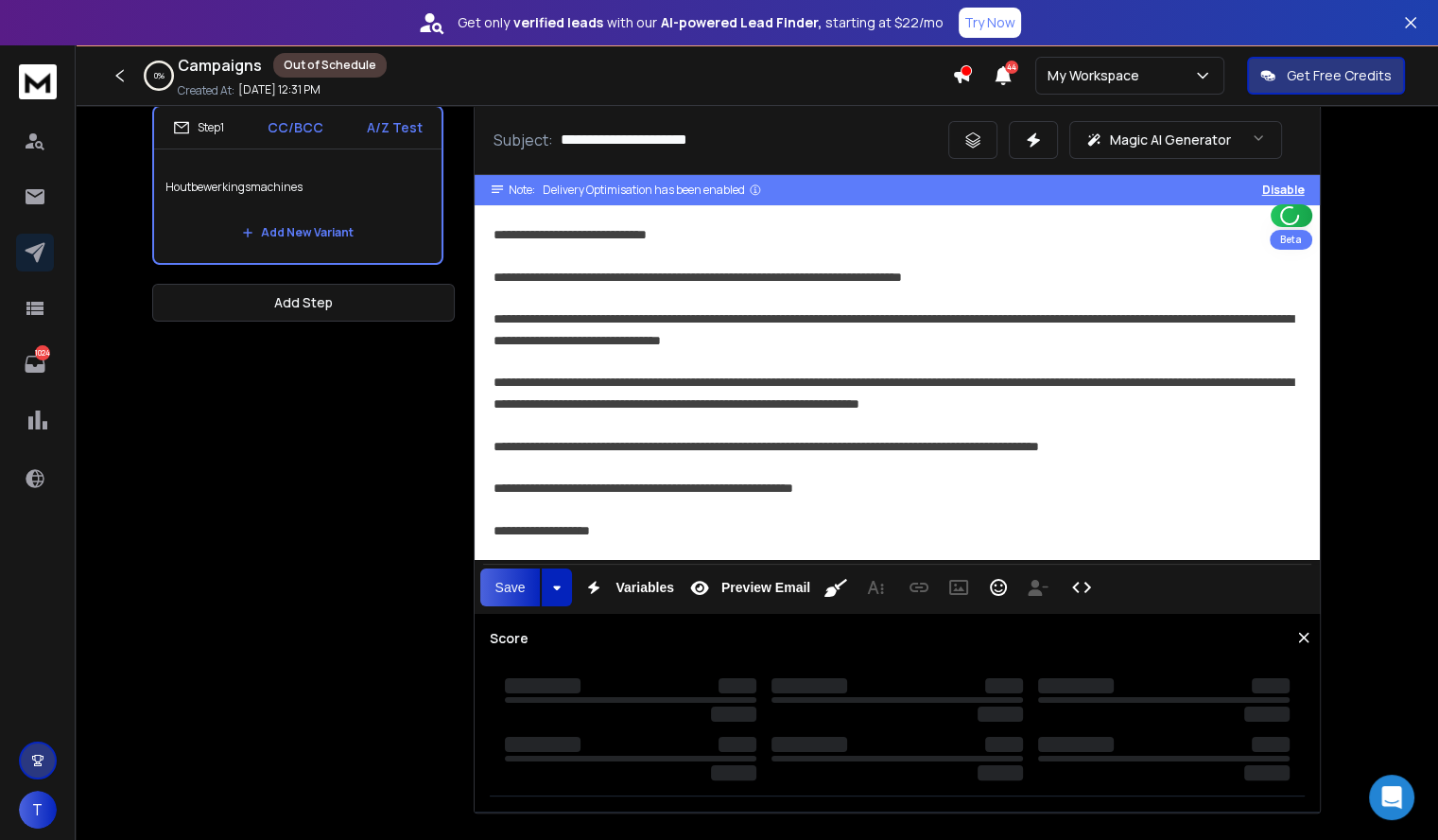
scroll to position [106, 0]
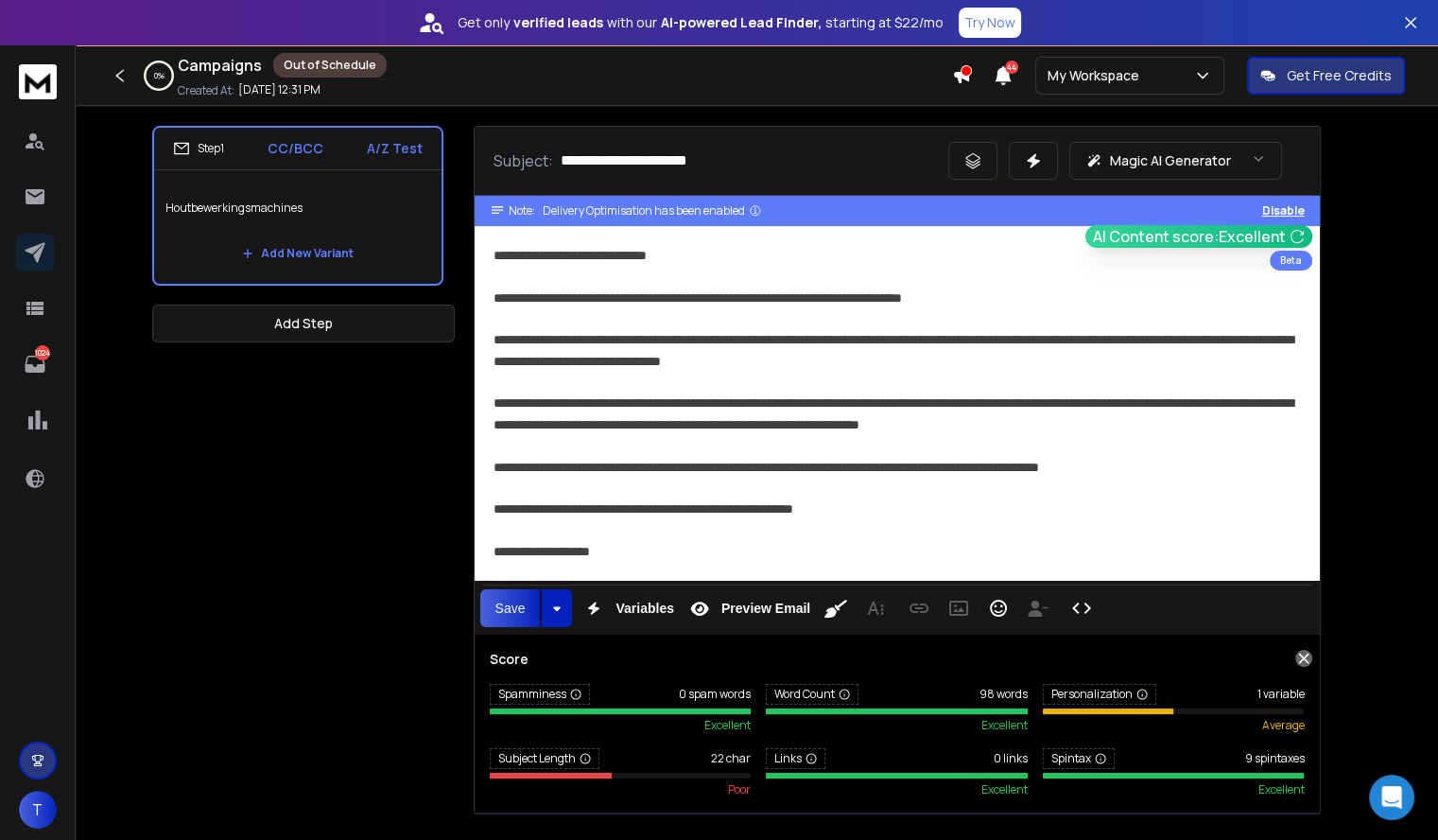
click at [1307, 657] on icon at bounding box center [1304, 658] width 17 height 17
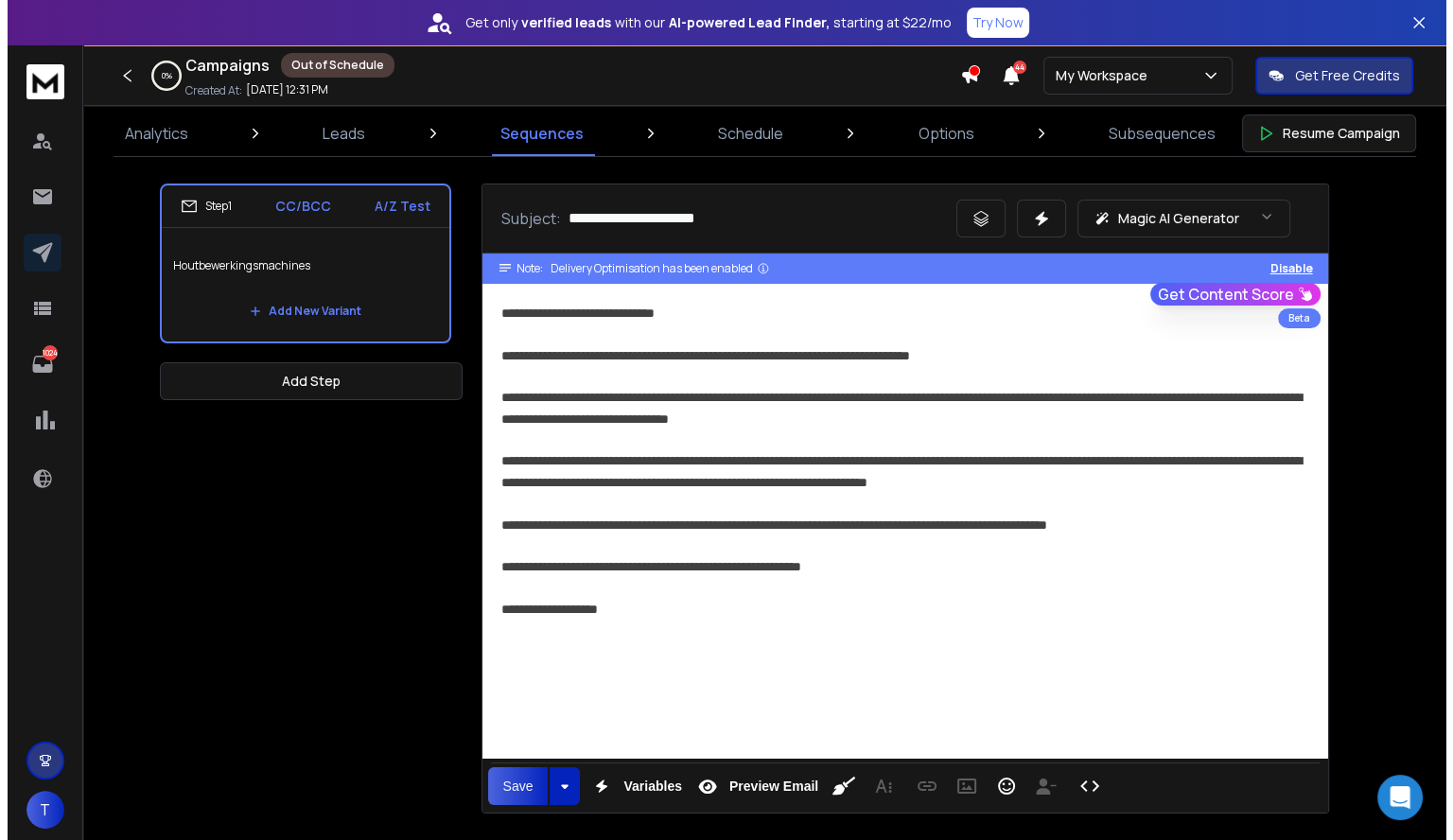
scroll to position [48, 0]
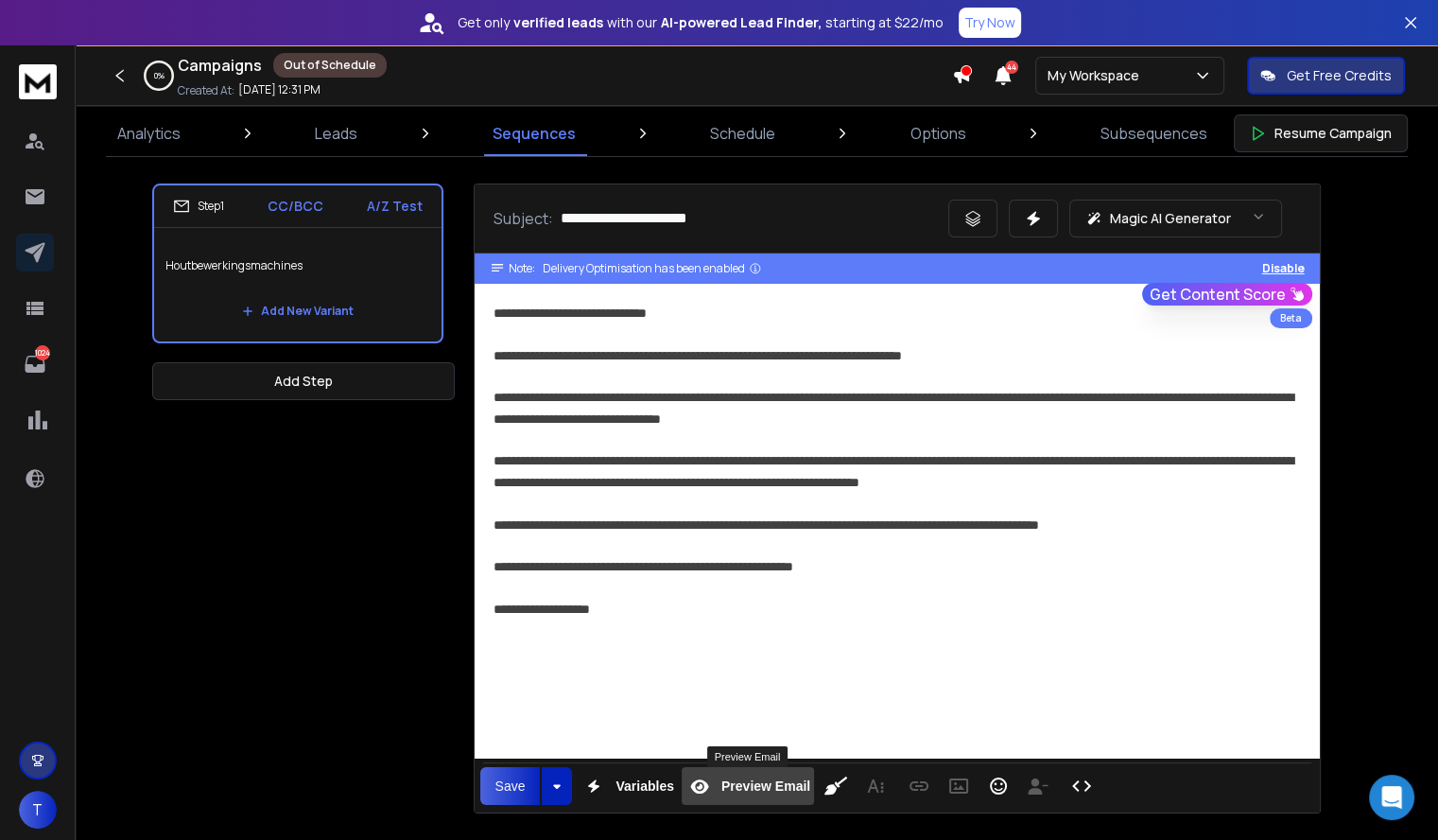
click at [764, 783] on span "Preview Email" at bounding box center [765, 785] width 97 height 16
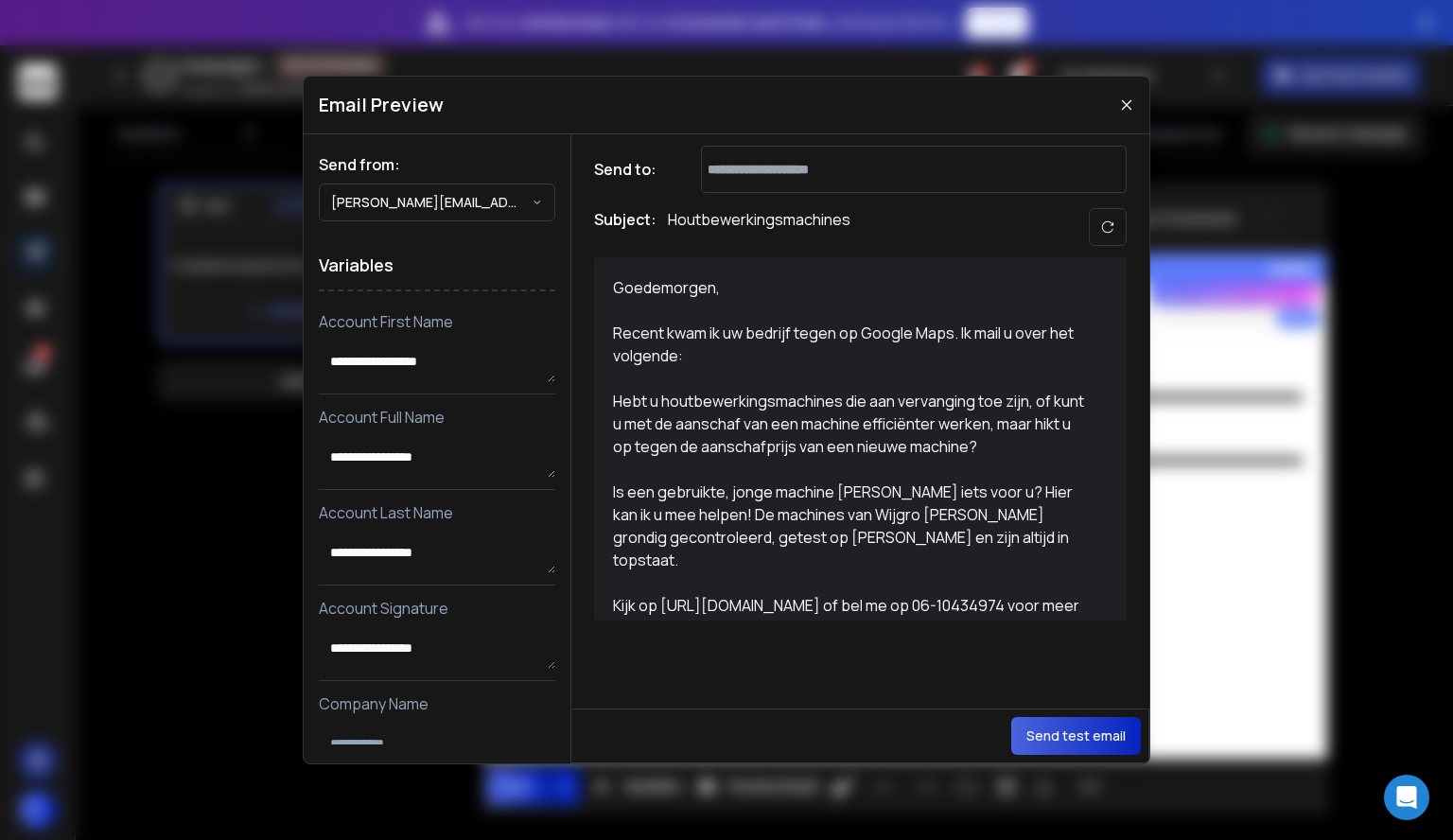
click at [1083, 734] on button "Send test email" at bounding box center [1076, 736] width 129 height 38
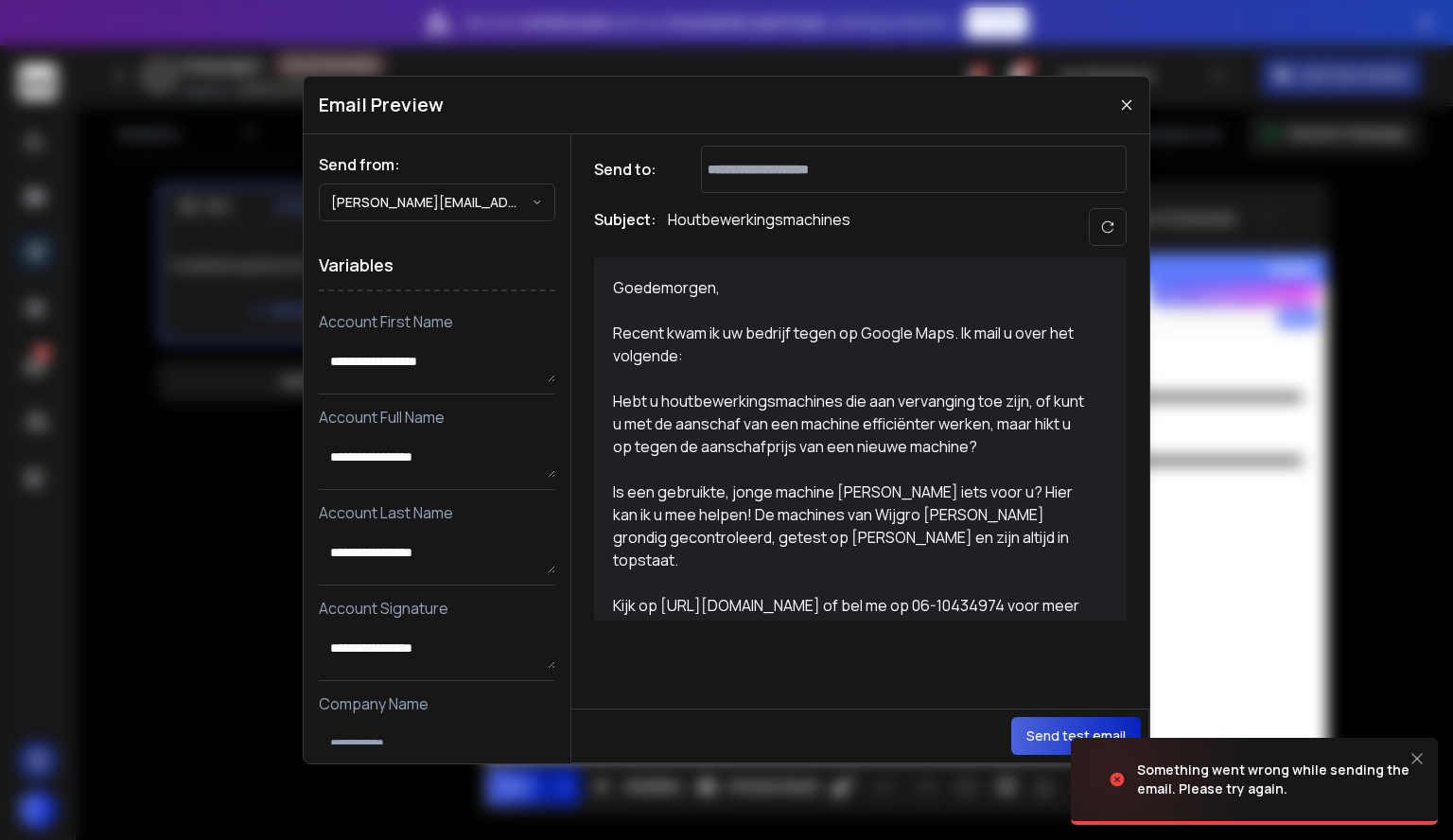
click at [1417, 757] on div "Something went wrong while sending the email. Please try again." at bounding box center [1263, 779] width 352 height 83
click at [1416, 756] on div "Something went wrong while sending the email. Please try again." at bounding box center [1263, 779] width 352 height 83
click at [1426, 758] on div "Something went wrong while sending the email. Please try again." at bounding box center [1263, 779] width 352 height 83
click at [1422, 756] on div "Something went wrong while sending the email. Please try again." at bounding box center [1263, 779] width 352 height 83
drag, startPoint x: 1413, startPoint y: 756, endPoint x: 1285, endPoint y: 728, distance: 131.0
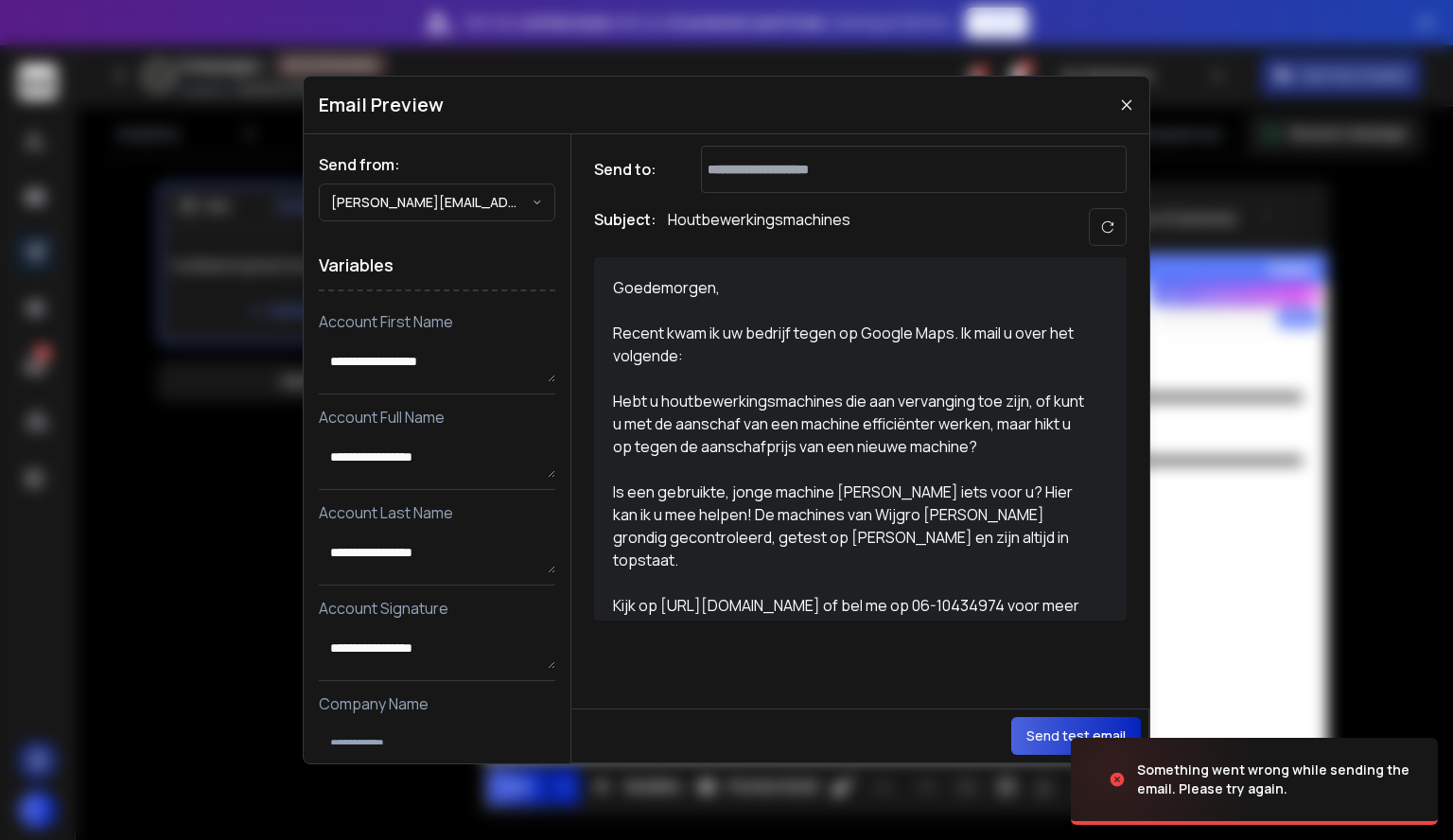
click at [1413, 753] on div "Something went wrong while sending the email. Please try again." at bounding box center [1263, 779] width 352 height 83
click at [800, 649] on div "Send to: Subject: Houtbewerkingsmachines Goedemorgen, Recent kwam ik uw bedrijf…" at bounding box center [860, 448] width 579 height 629
click at [1419, 750] on div "Something went wrong while sending the email. Please try again." at bounding box center [1263, 779] width 352 height 83
click at [1418, 760] on div "Something went wrong while sending the email. Please try again." at bounding box center [1263, 779] width 352 height 83
click at [1416, 760] on div "Something went wrong while sending the email. Please try again." at bounding box center [1263, 779] width 352 height 83
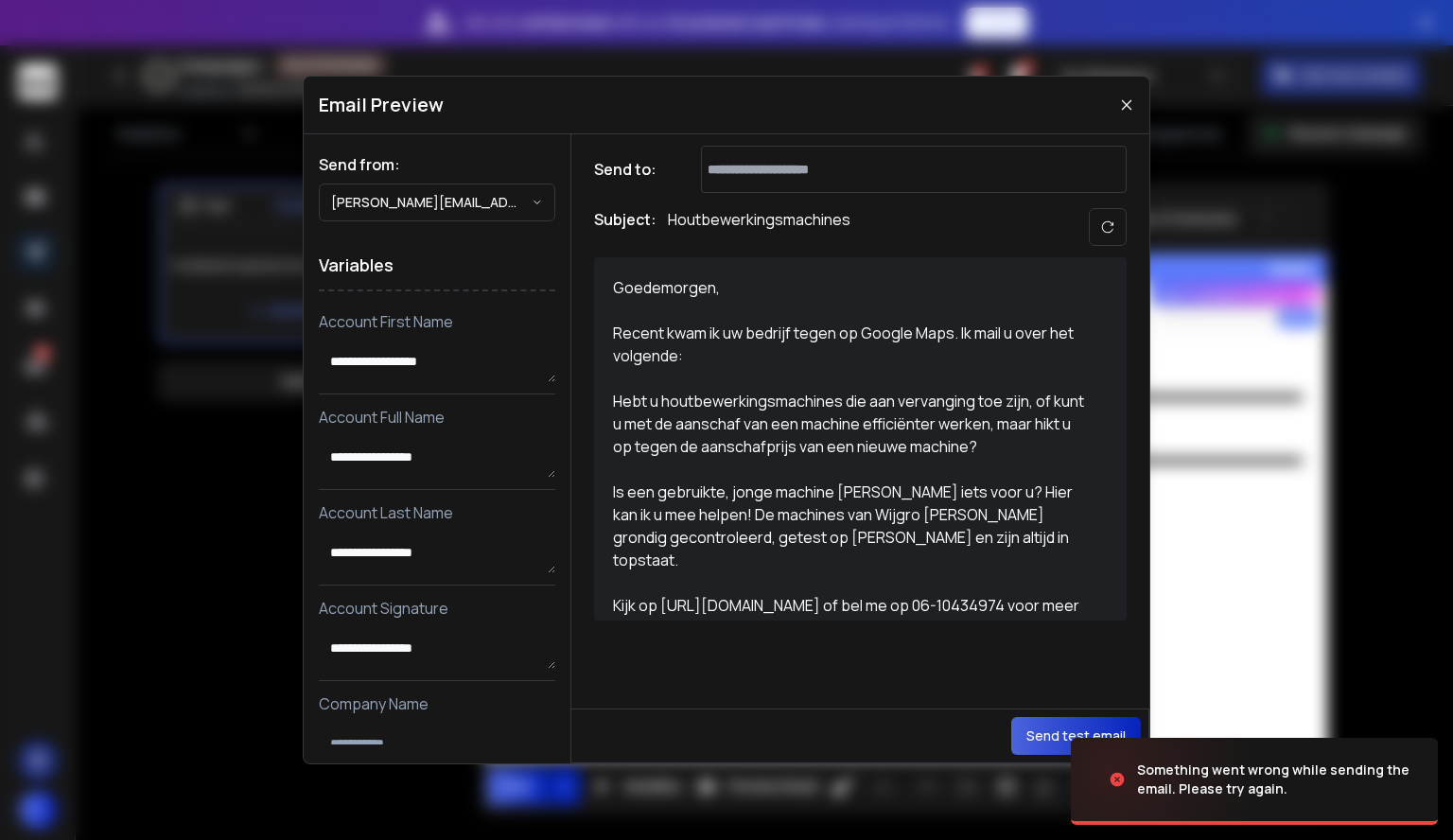
click at [854, 659] on div "Send to: Subject: Houtbewerkingsmachines Goedemorgen, Recent kwam ik uw bedrijf…" at bounding box center [860, 448] width 579 height 629
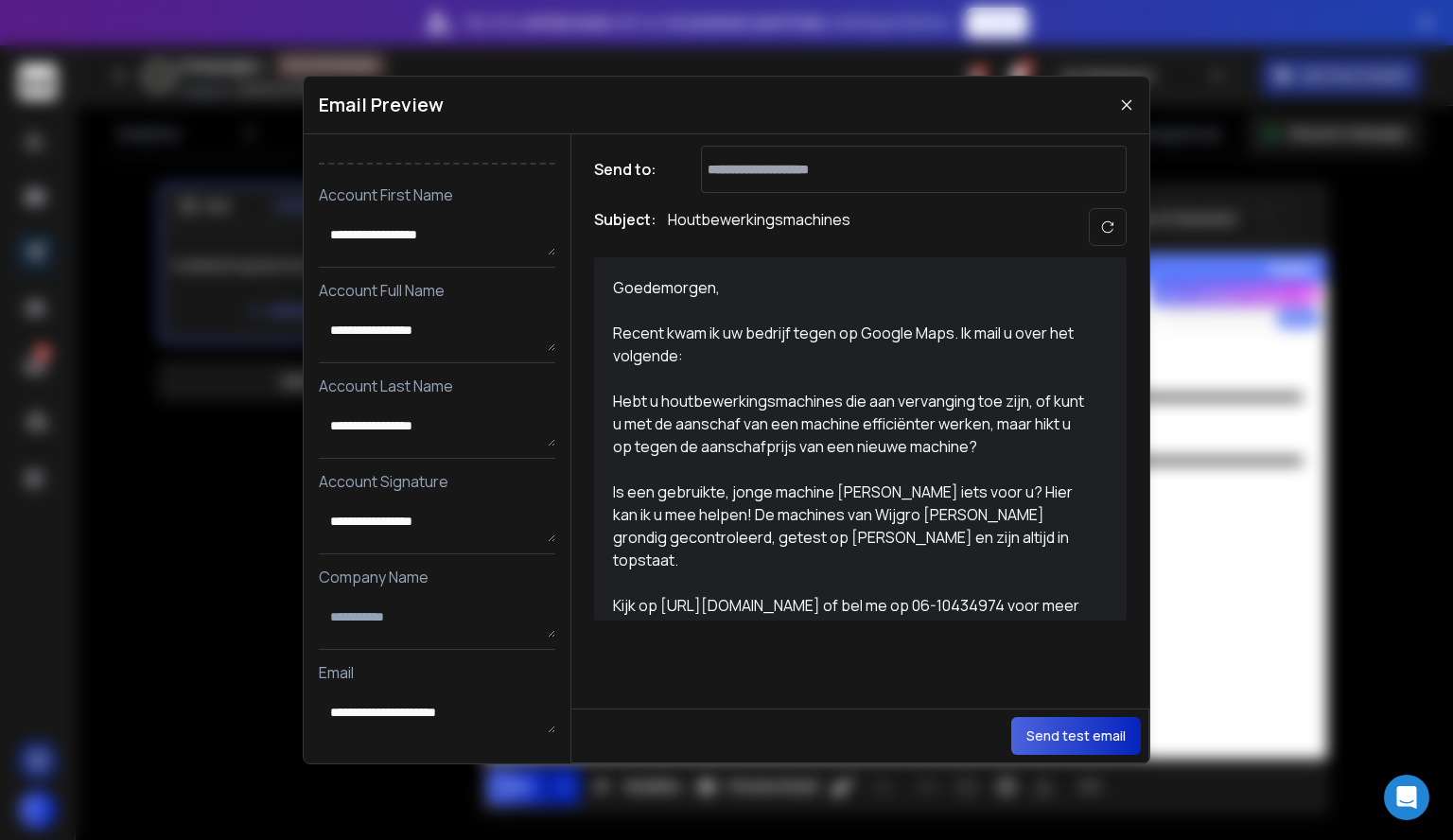
scroll to position [0, 0]
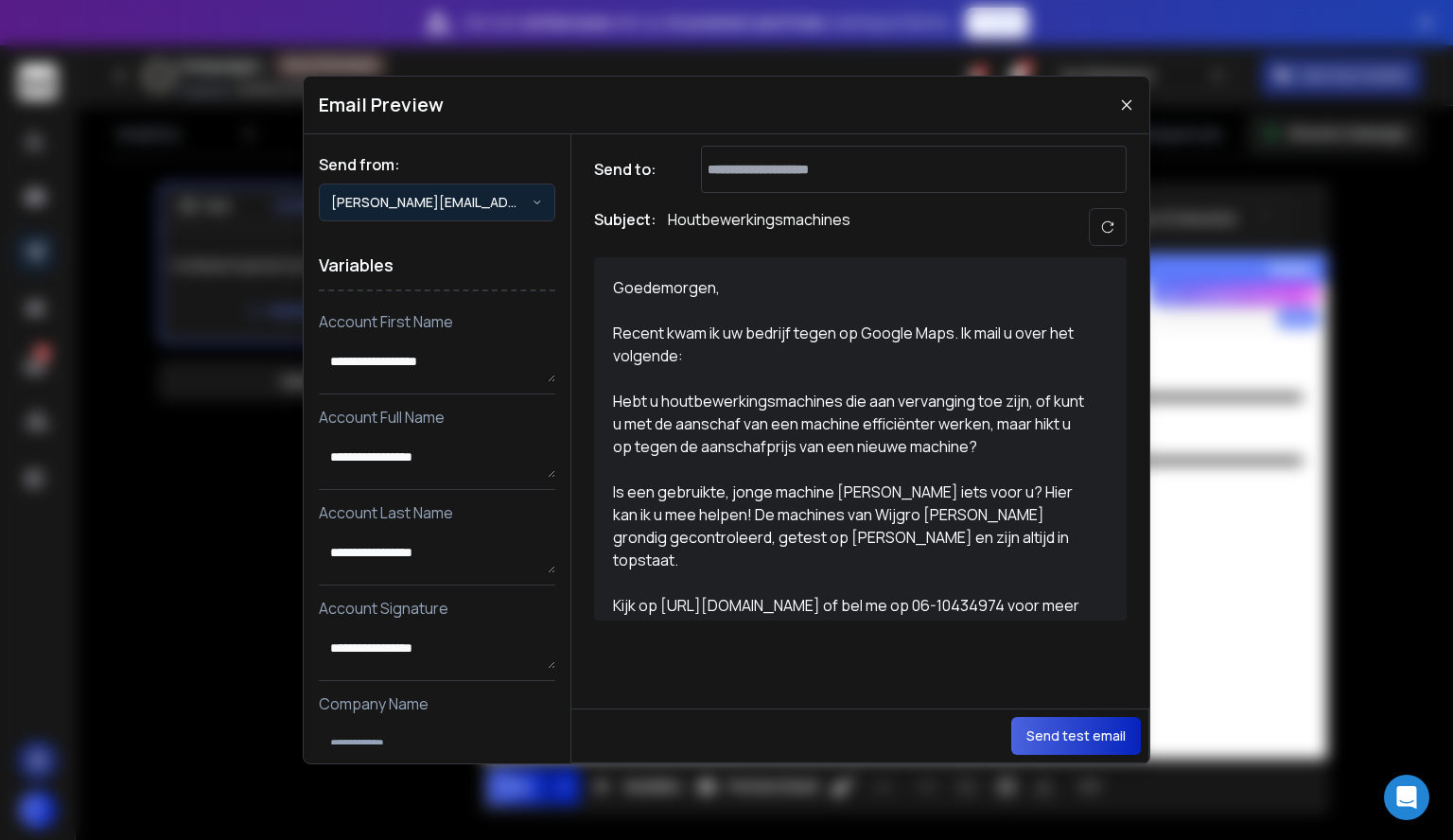
click at [488, 187] on button "[PERSON_NAME][EMAIL_ADDRESS][DOMAIN_NAME]" at bounding box center [436, 203] width 236 height 38
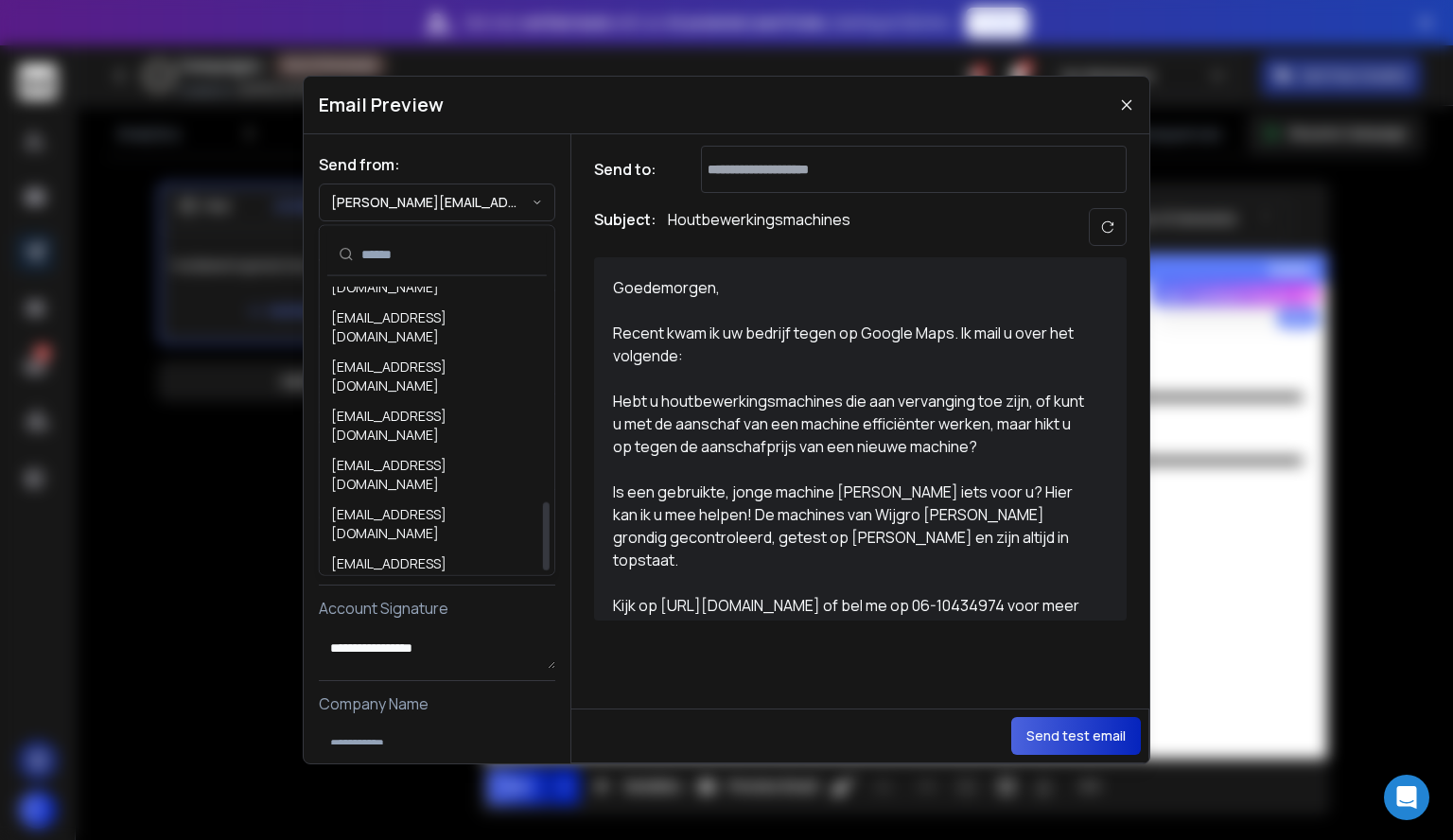
scroll to position [896, 0]
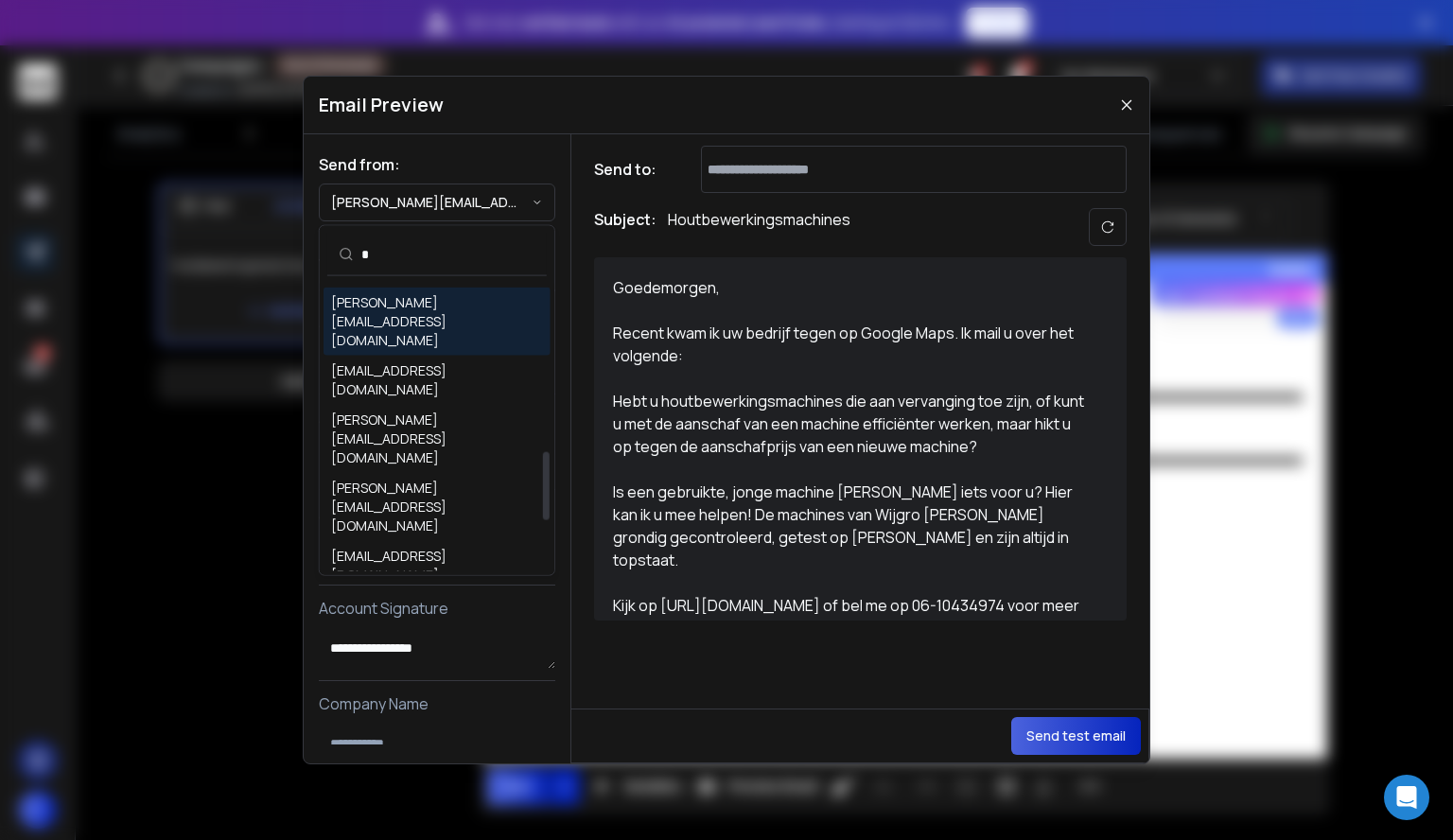
type input "*"
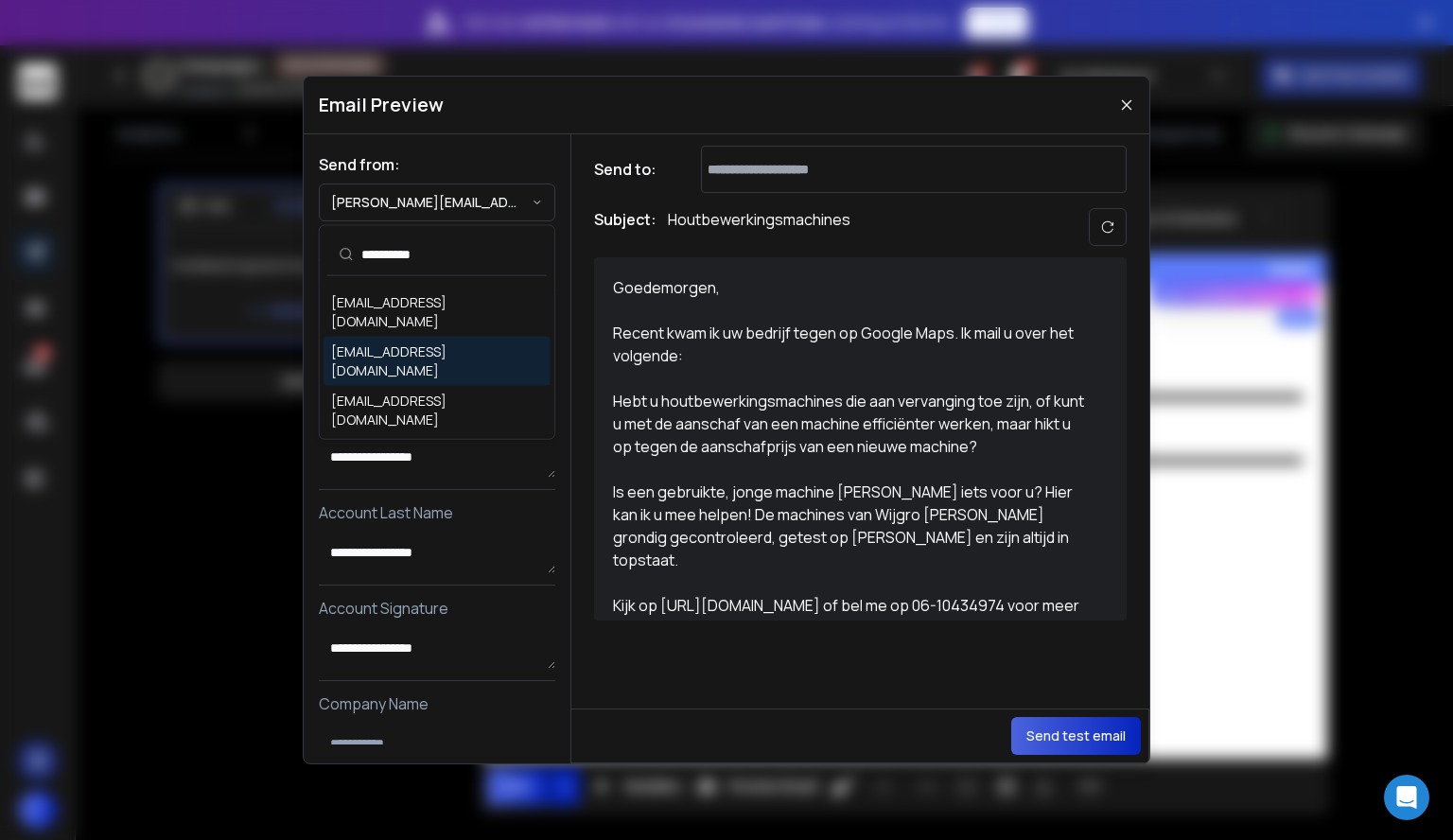
type input "**********"
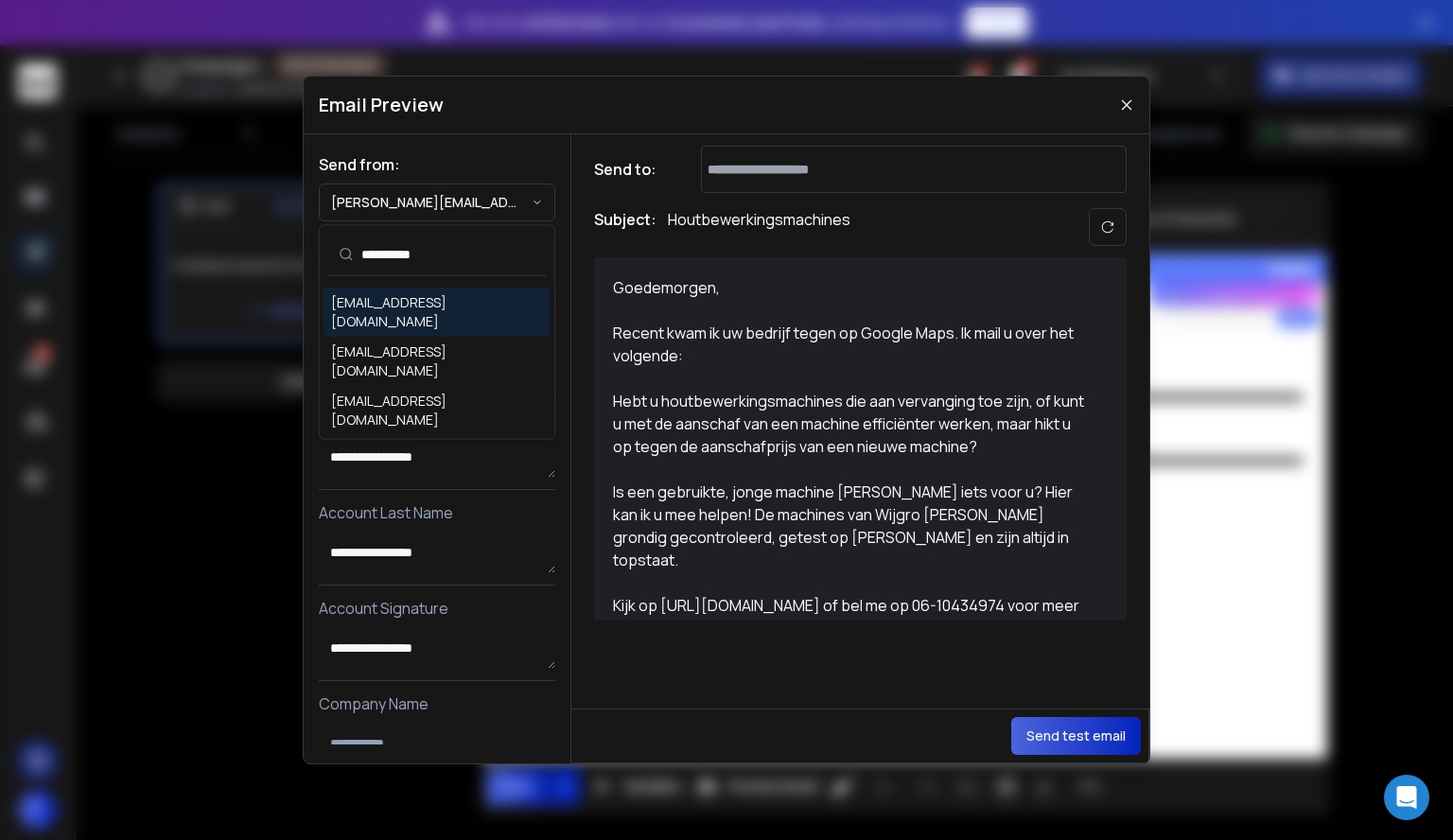
click at [482, 306] on div "twan.wijers@wijerstelecom.eu" at bounding box center [436, 312] width 212 height 38
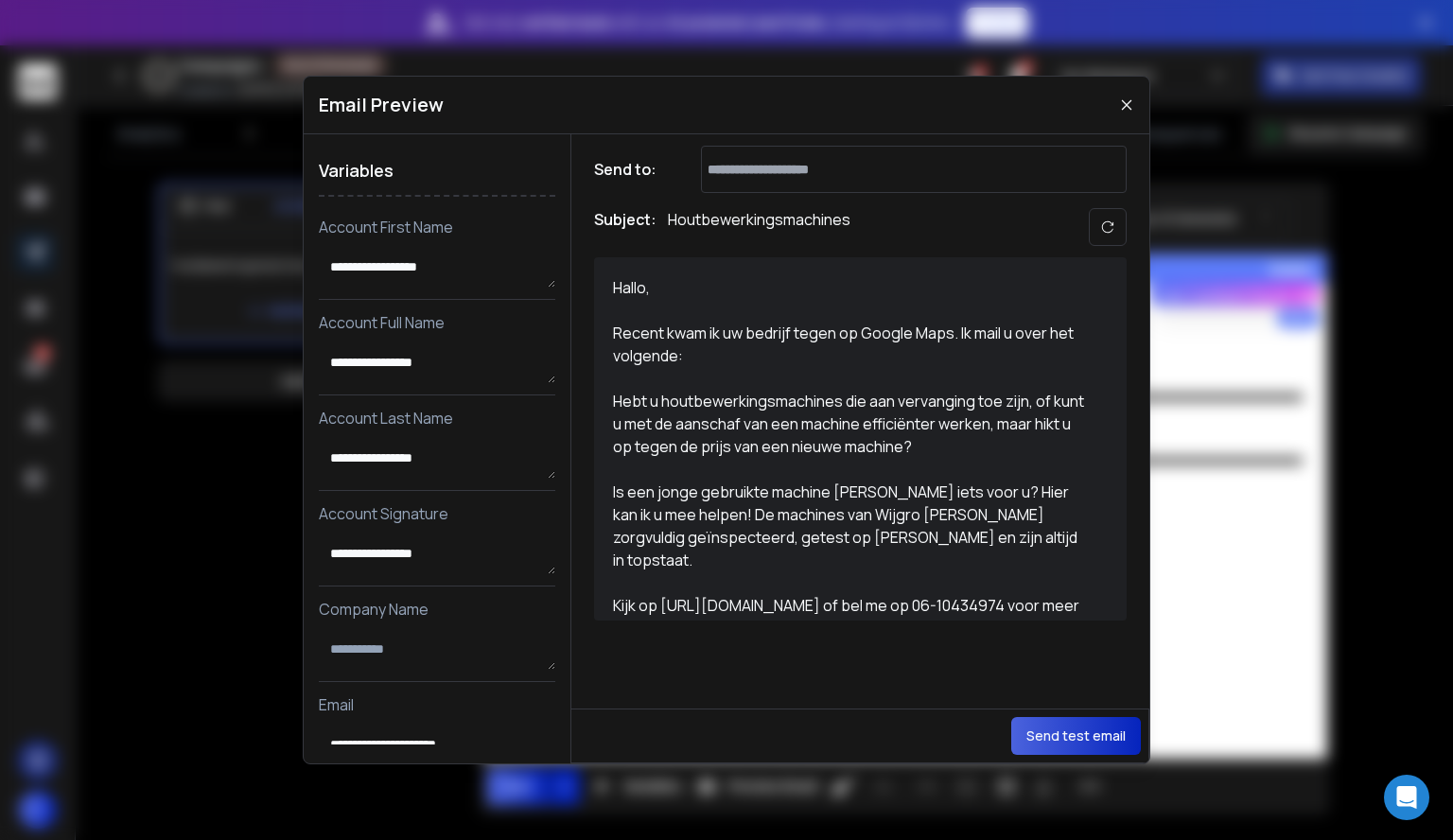
scroll to position [189, 0]
click at [1065, 733] on button "Send test email" at bounding box center [1076, 736] width 129 height 38
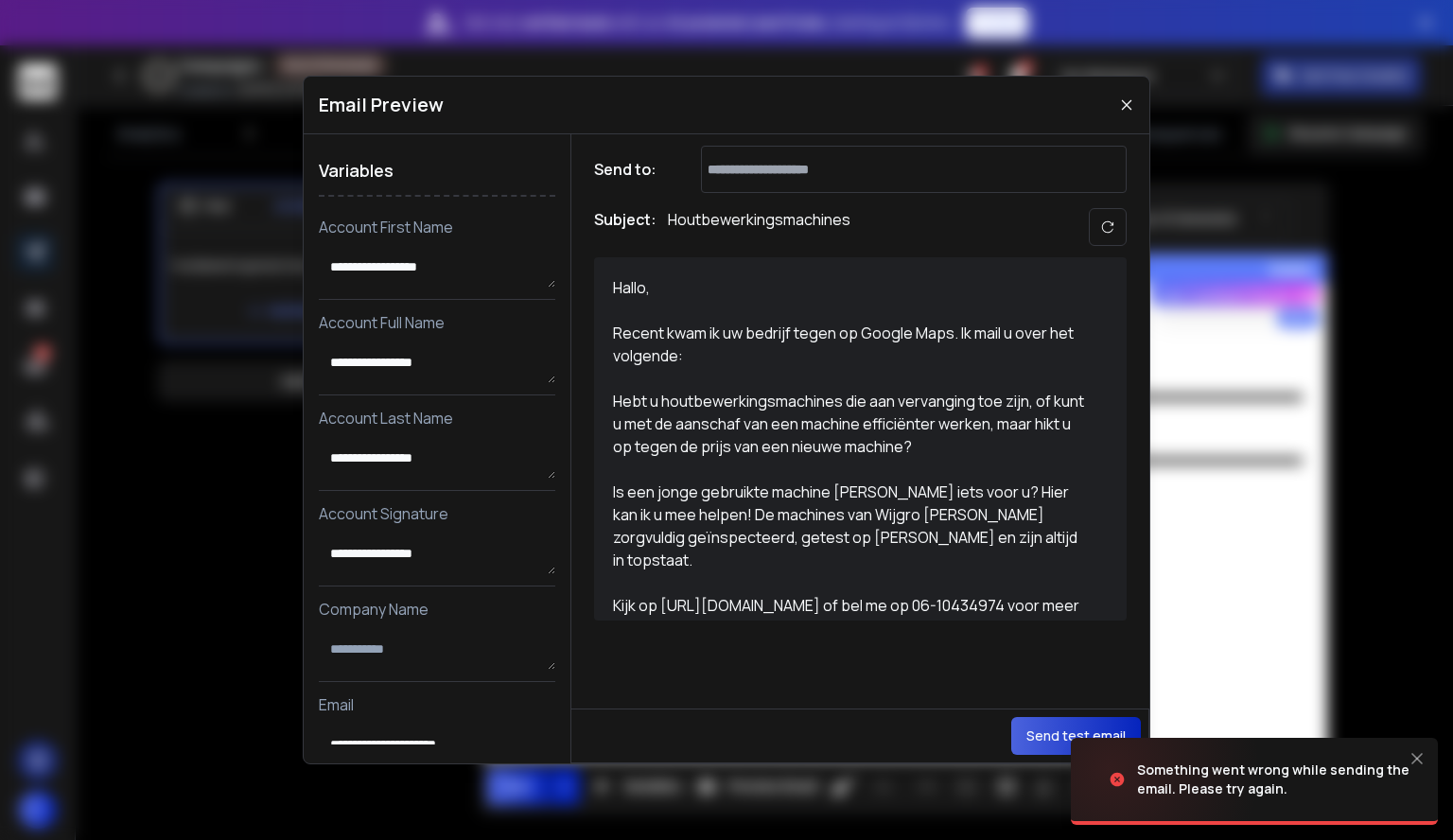
click at [1226, 774] on div "Something went wrong while sending the email. Please try again." at bounding box center [1276, 780] width 279 height 38
click at [1421, 756] on div "Something went wrong while sending the email. Please try again." at bounding box center [1263, 779] width 352 height 83
click at [1416, 759] on div "Something went wrong while sending the email. Please try again." at bounding box center [1263, 779] width 352 height 83
click at [872, 651] on div "Send to: Subject: Houtbewerkingsmachines Hallo, Recent kwam ik uw bedrijf tegen…" at bounding box center [860, 448] width 579 height 629
click at [1422, 757] on div "Something went wrong while sending the email. Please try again." at bounding box center [1263, 779] width 352 height 83
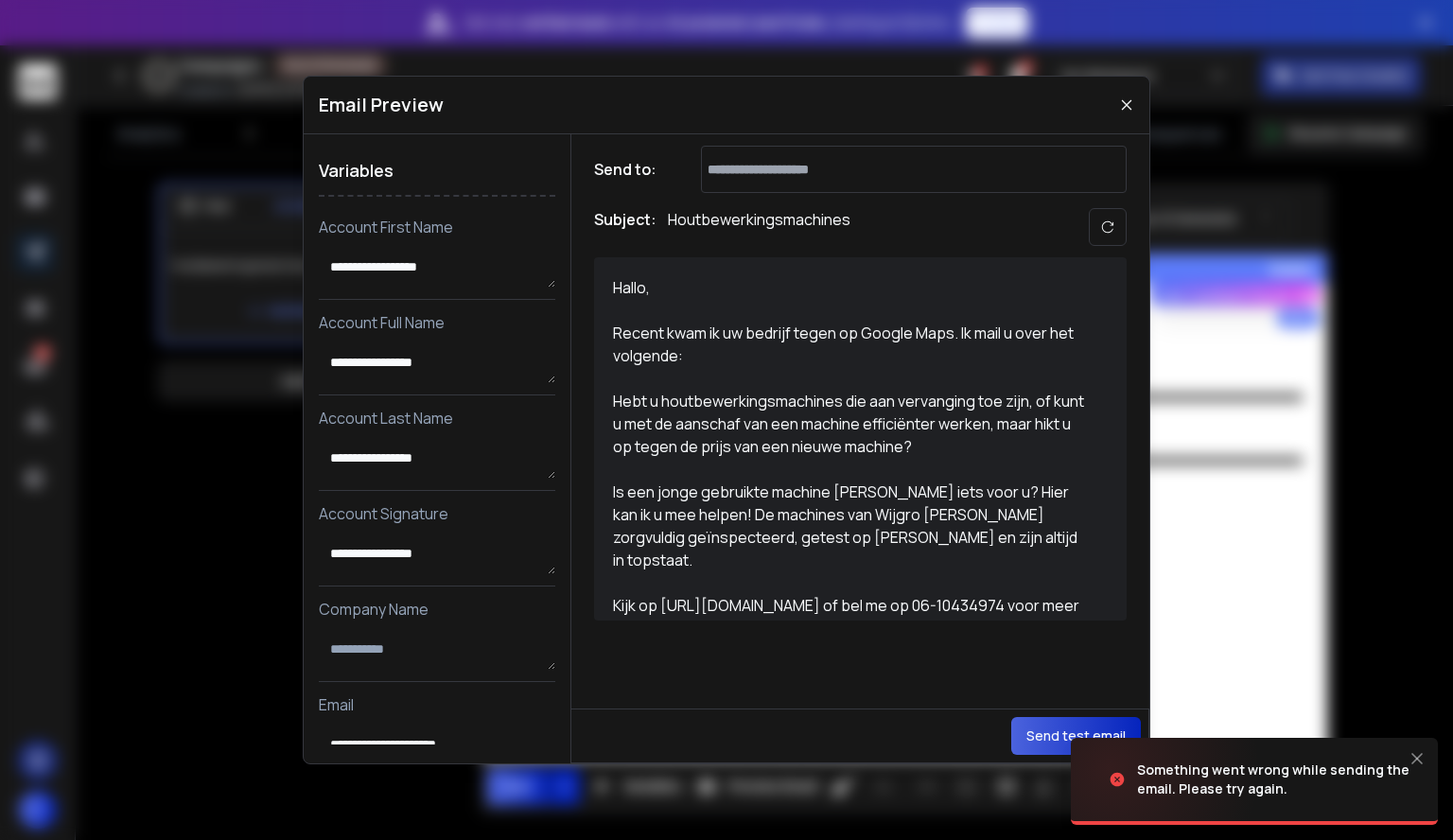
click at [1420, 757] on div "Something went wrong while sending the email. Please try again." at bounding box center [1263, 779] width 352 height 83
click at [428, 261] on textarea "****" at bounding box center [436, 269] width 236 height 38
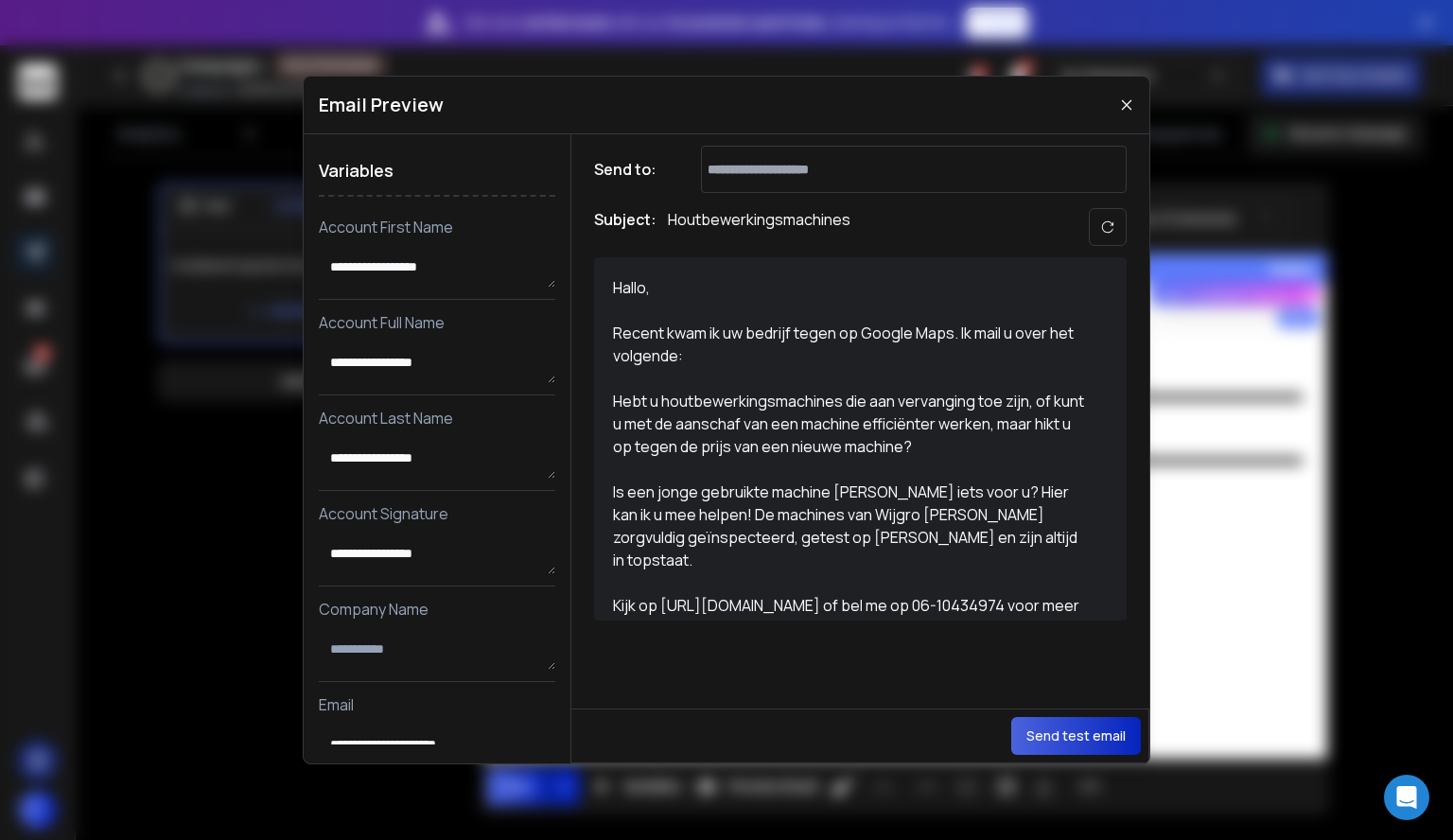
click at [438, 368] on textarea "**********" at bounding box center [436, 365] width 236 height 38
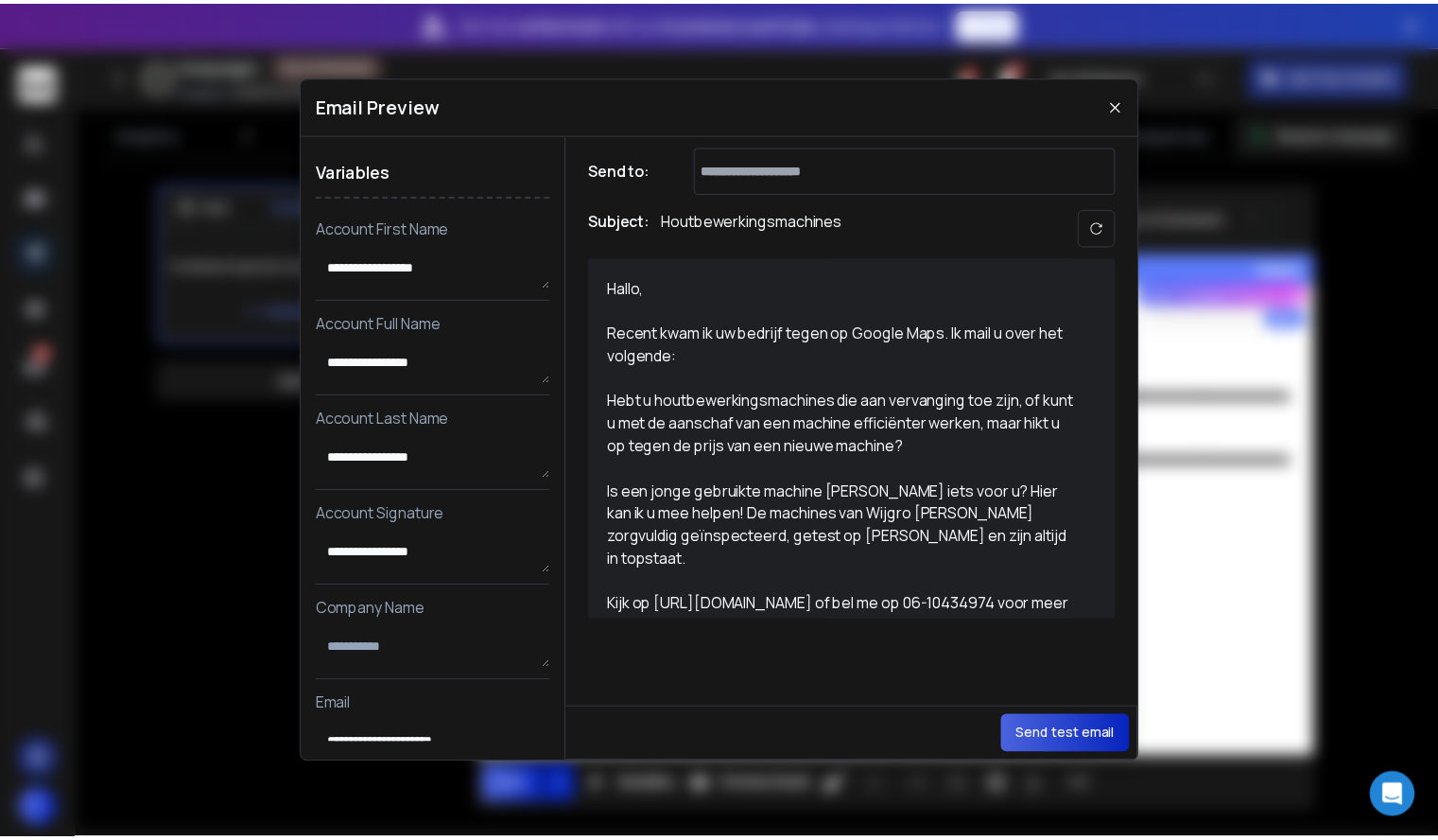
scroll to position [0, 0]
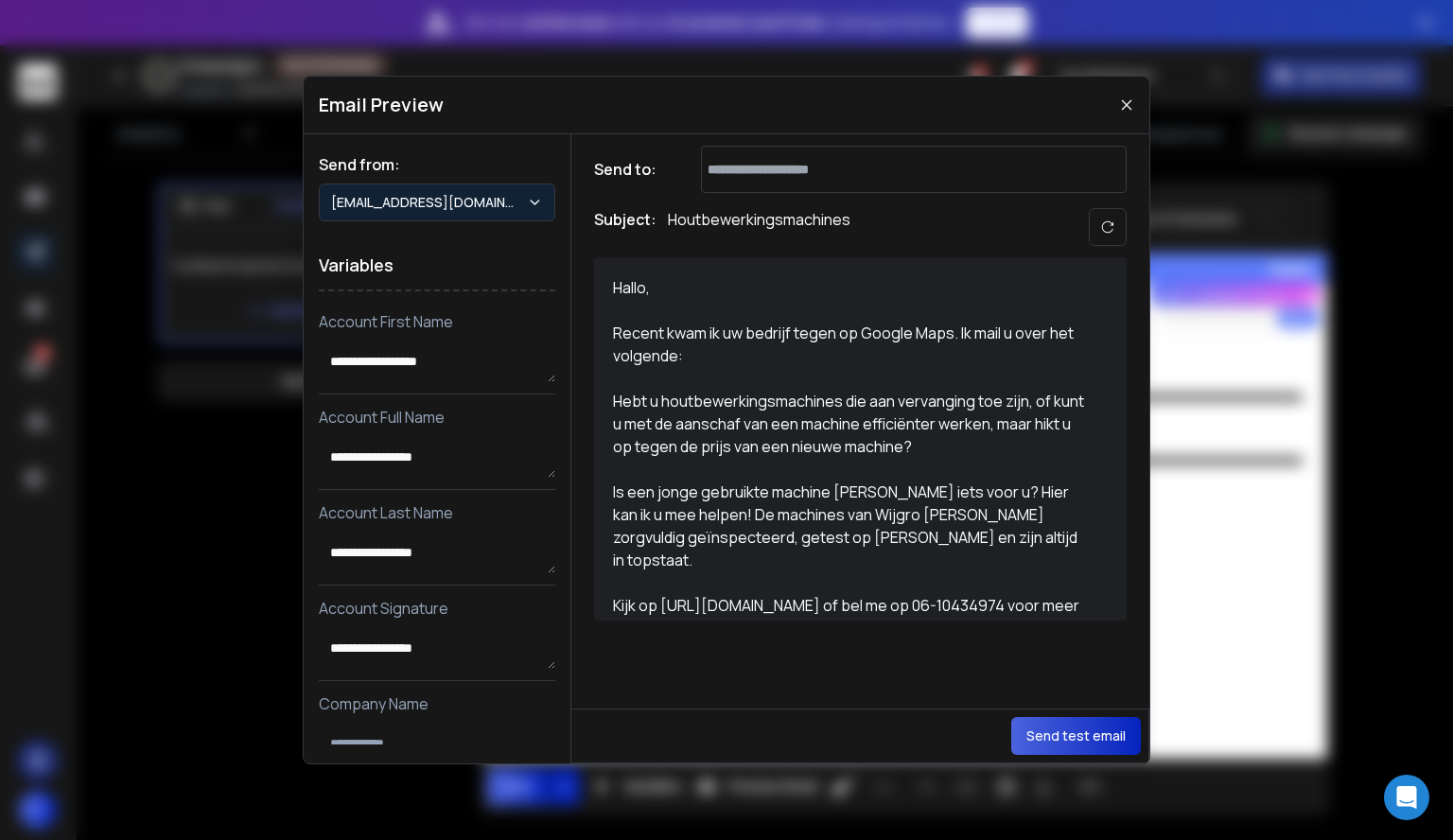
click at [529, 202] on icon "button" at bounding box center [535, 203] width 16 height 19
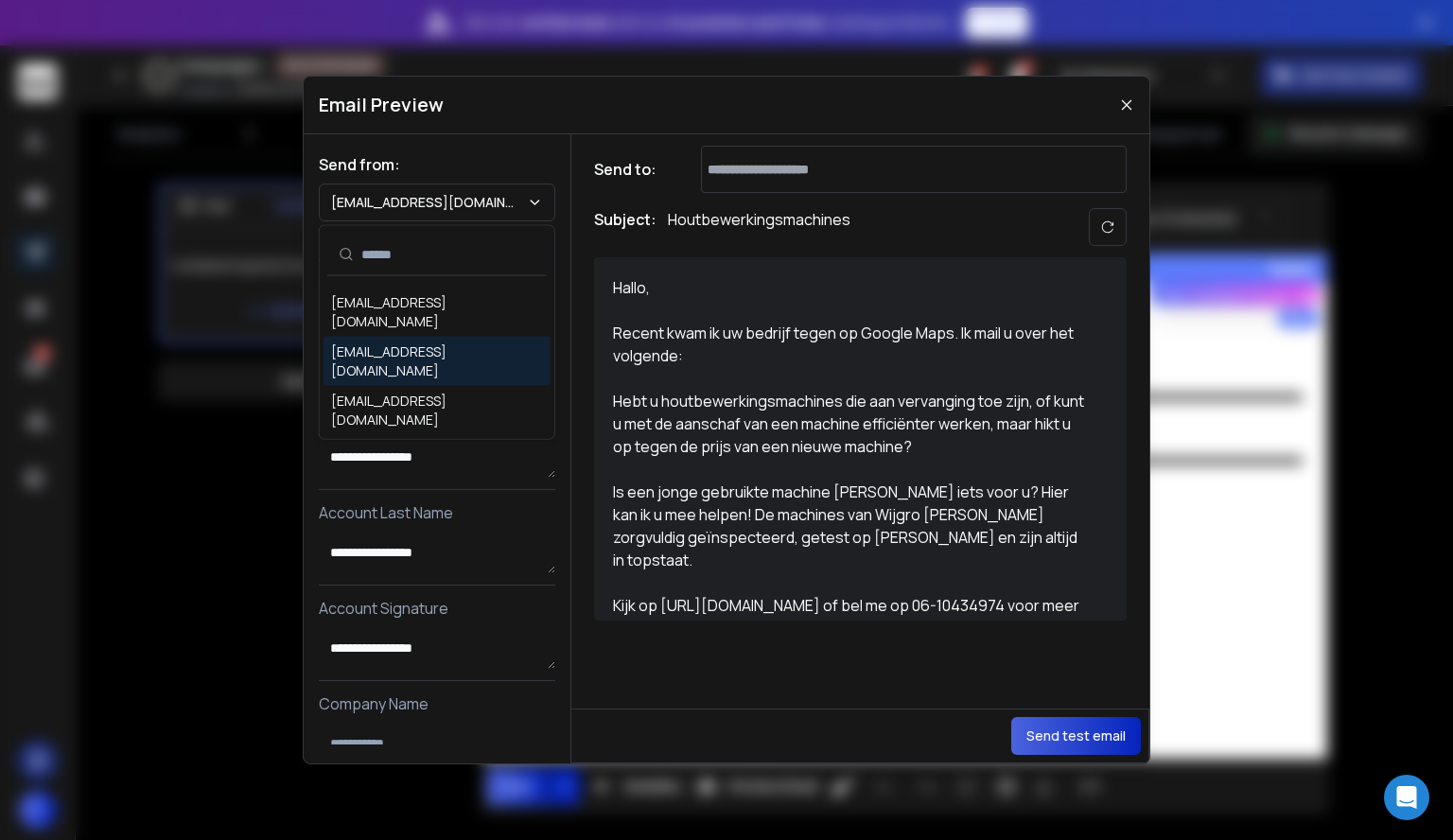
click at [433, 254] on input "text" at bounding box center [449, 254] width 174 height 41
click at [456, 151] on div "**********" at bounding box center [726, 448] width 846 height 630
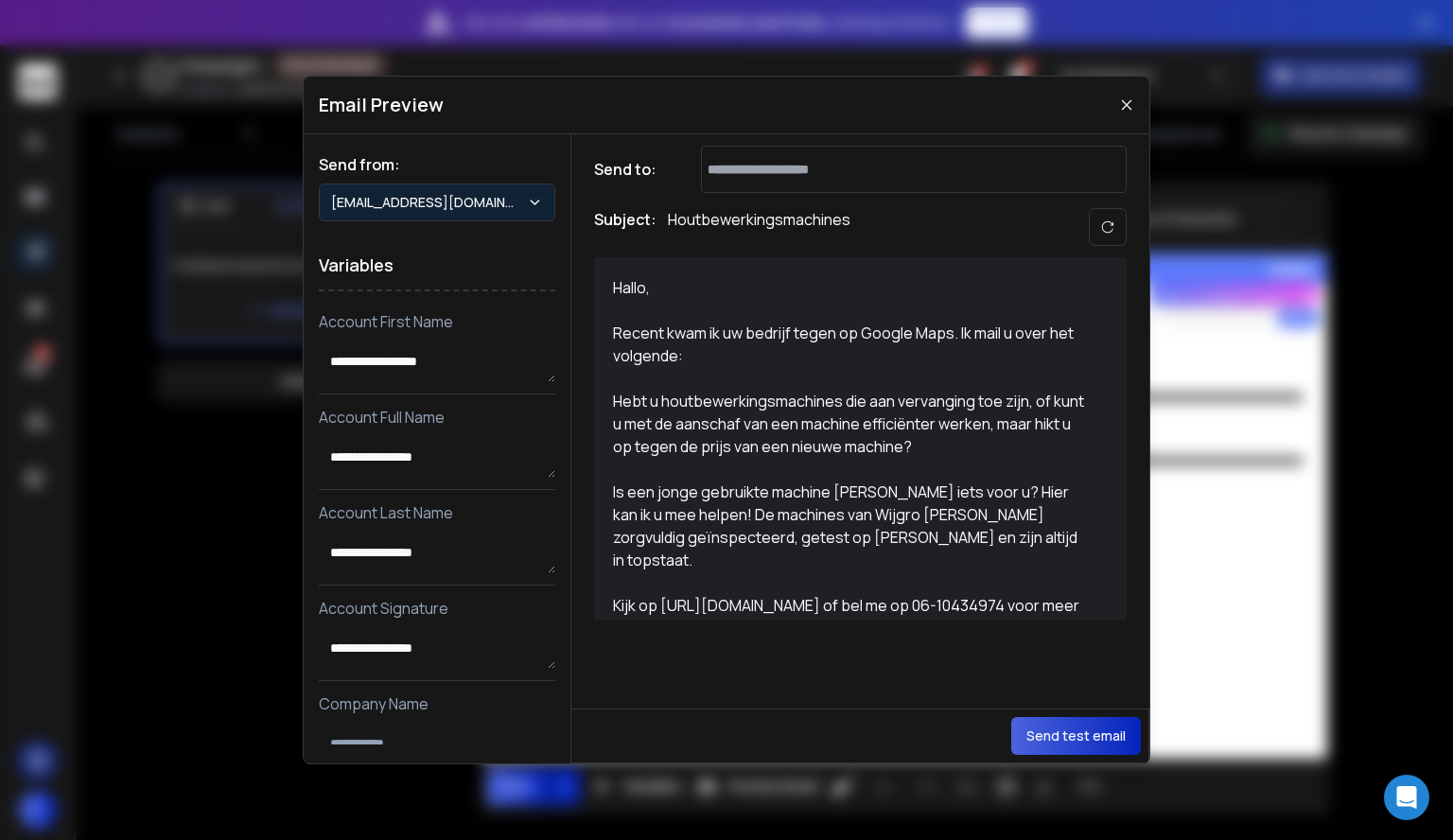
click at [532, 207] on icon "button" at bounding box center [535, 203] width 16 height 19
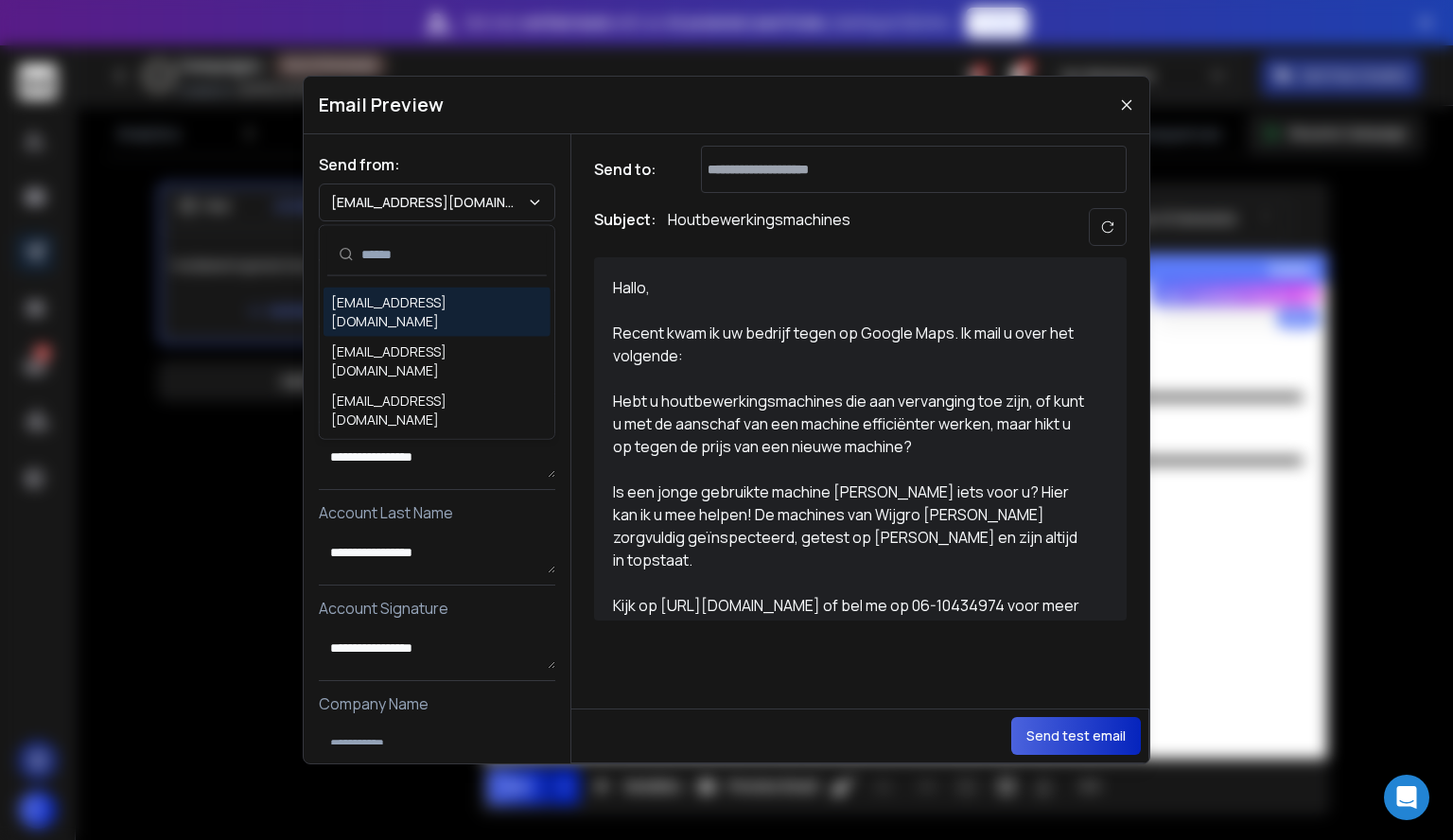
click at [431, 262] on input "text" at bounding box center [449, 254] width 174 height 41
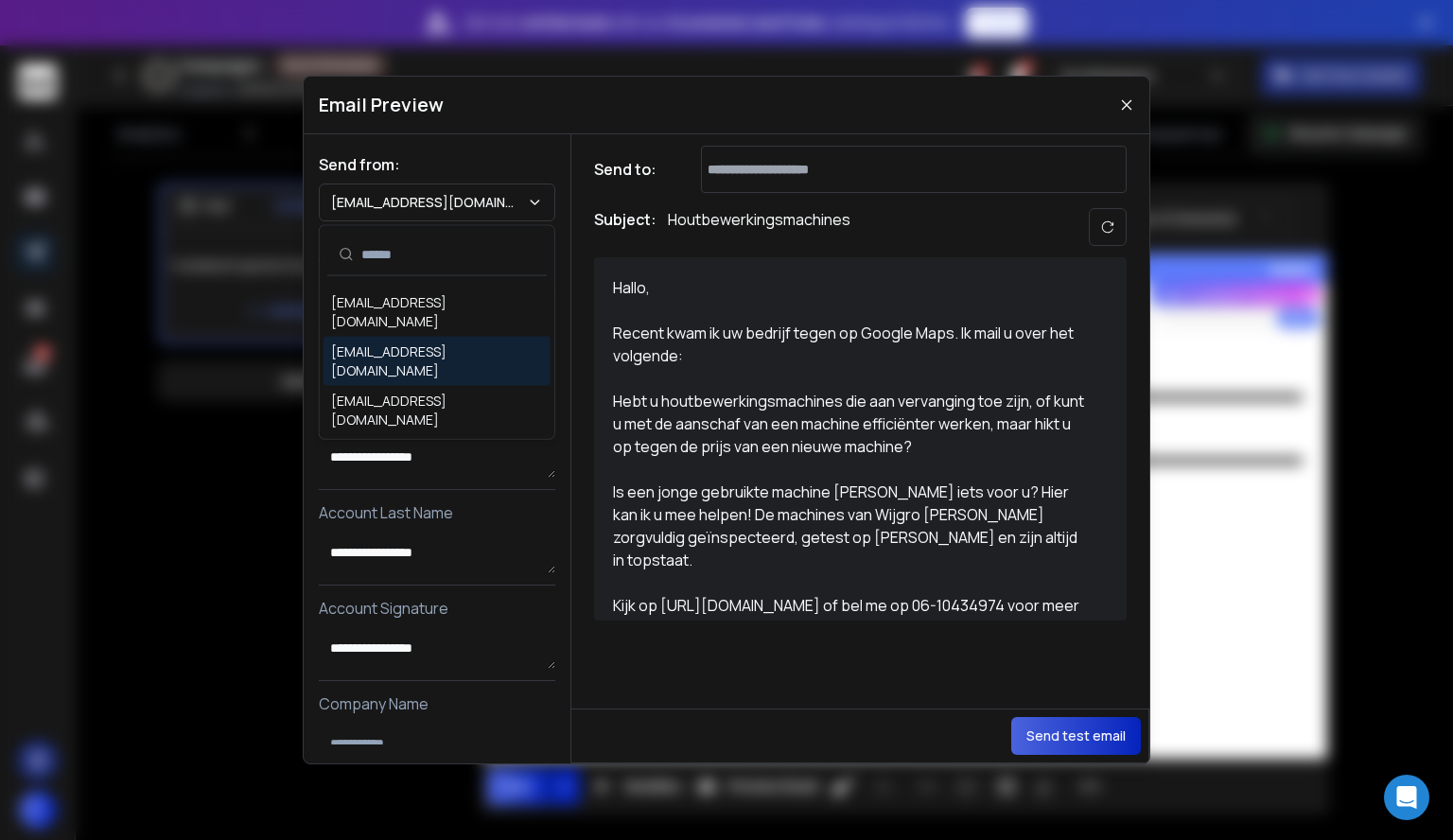
click at [696, 122] on div "Email Preview" at bounding box center [726, 104] width 846 height 56
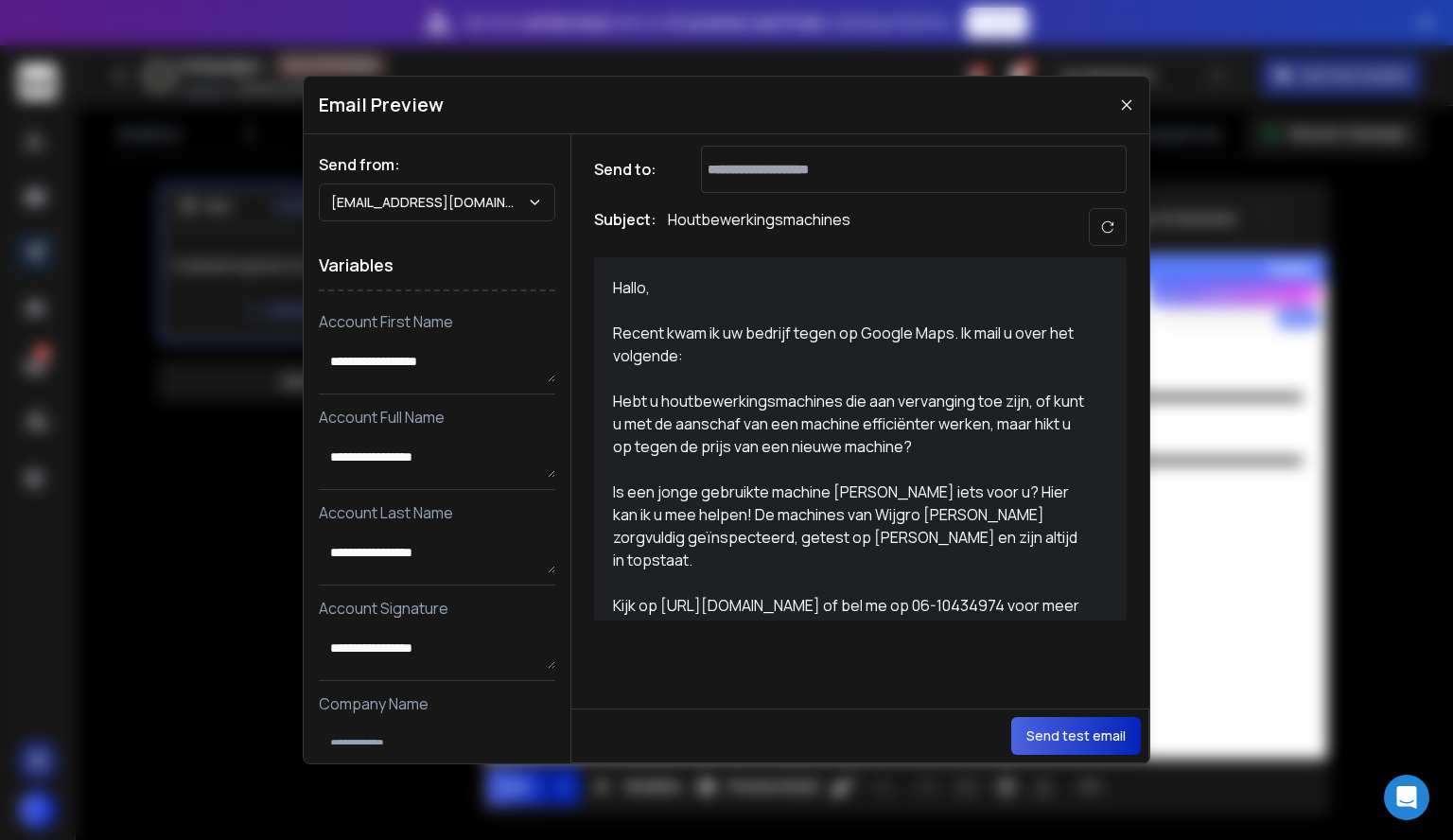
click at [1119, 106] on icon at bounding box center [1127, 105] width 15 height 15
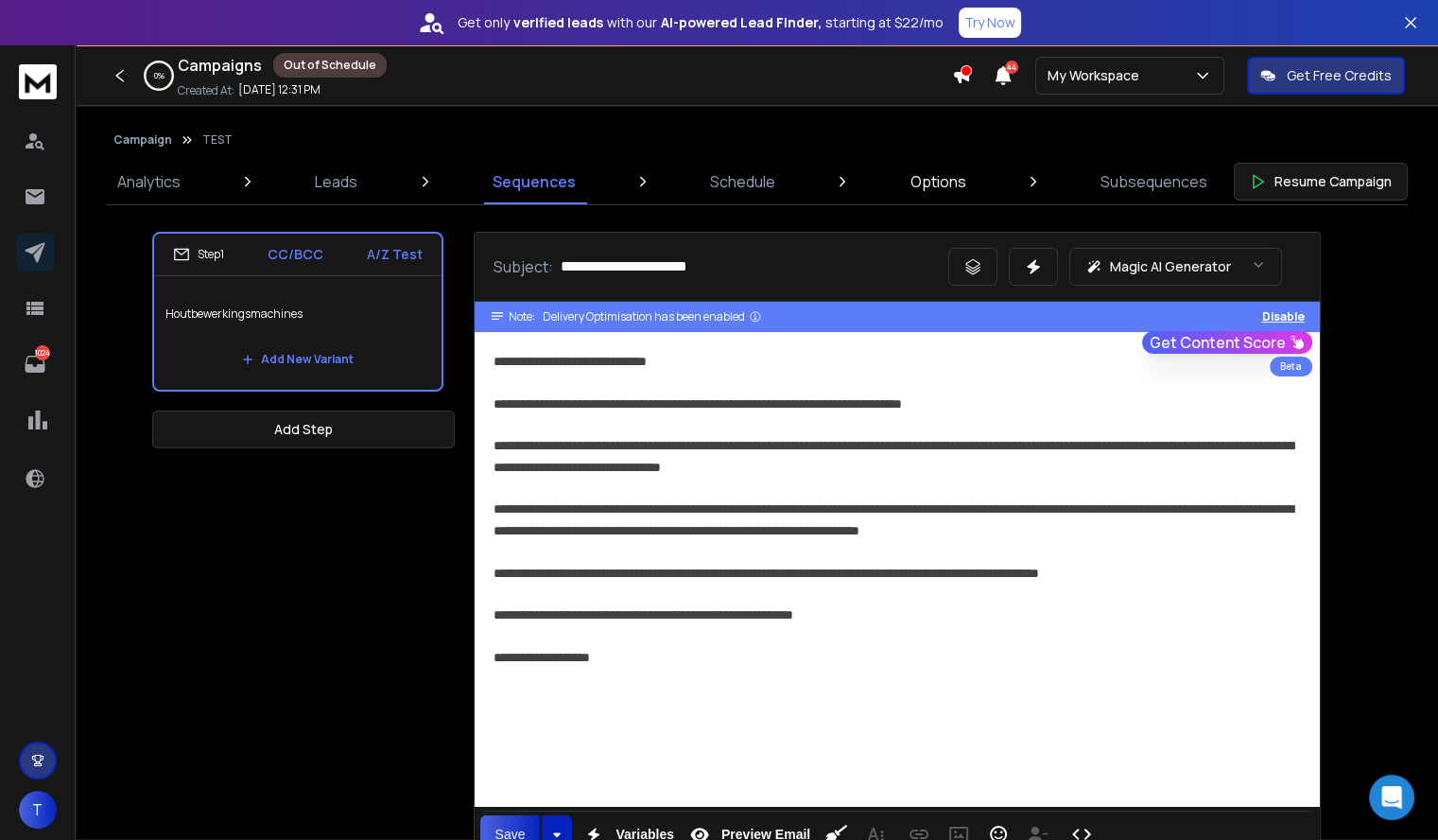
click at [952, 183] on p "Options" at bounding box center [939, 182] width 55 height 23
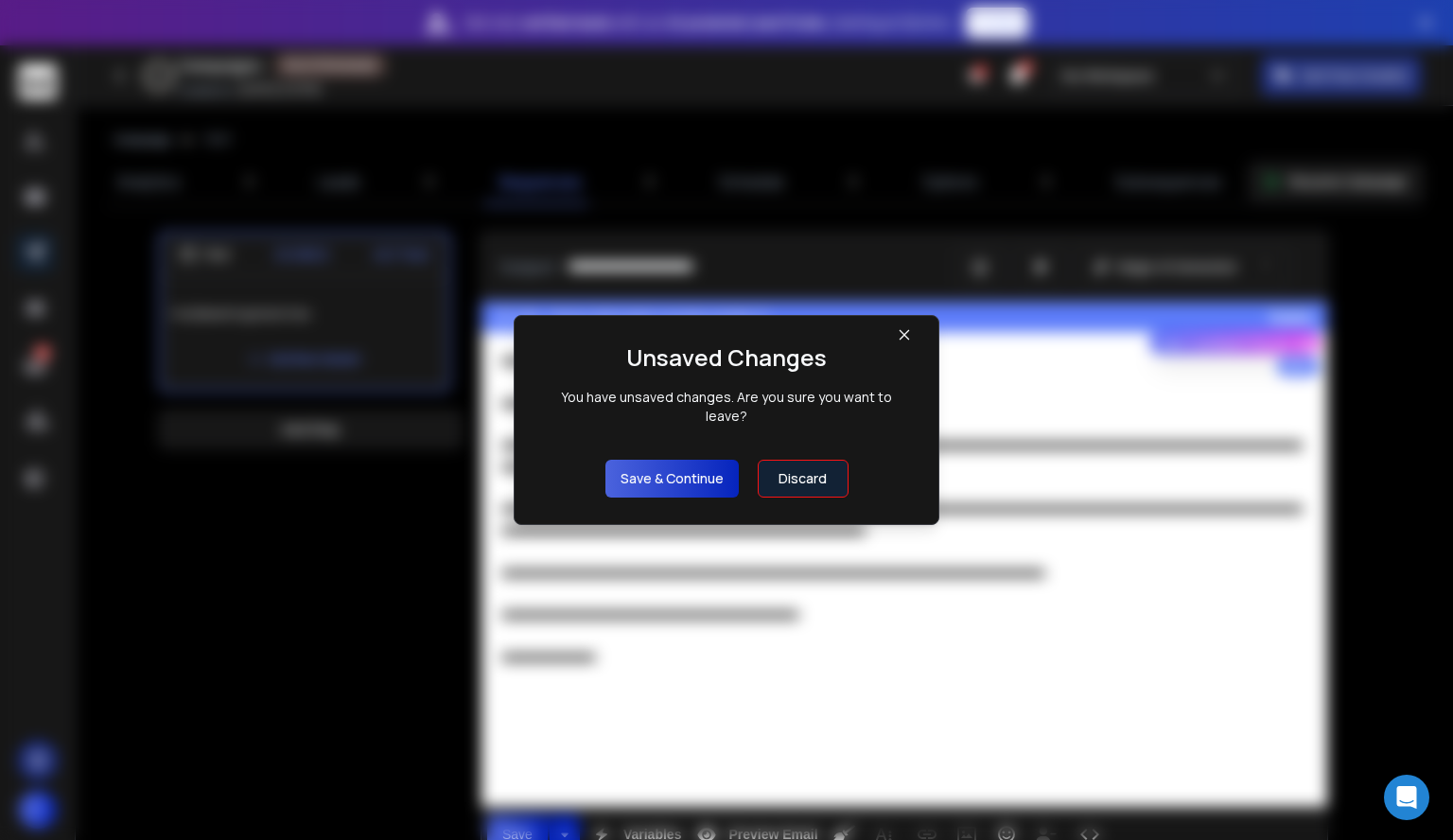
click at [682, 470] on button "Save & Continue" at bounding box center [672, 478] width 133 height 38
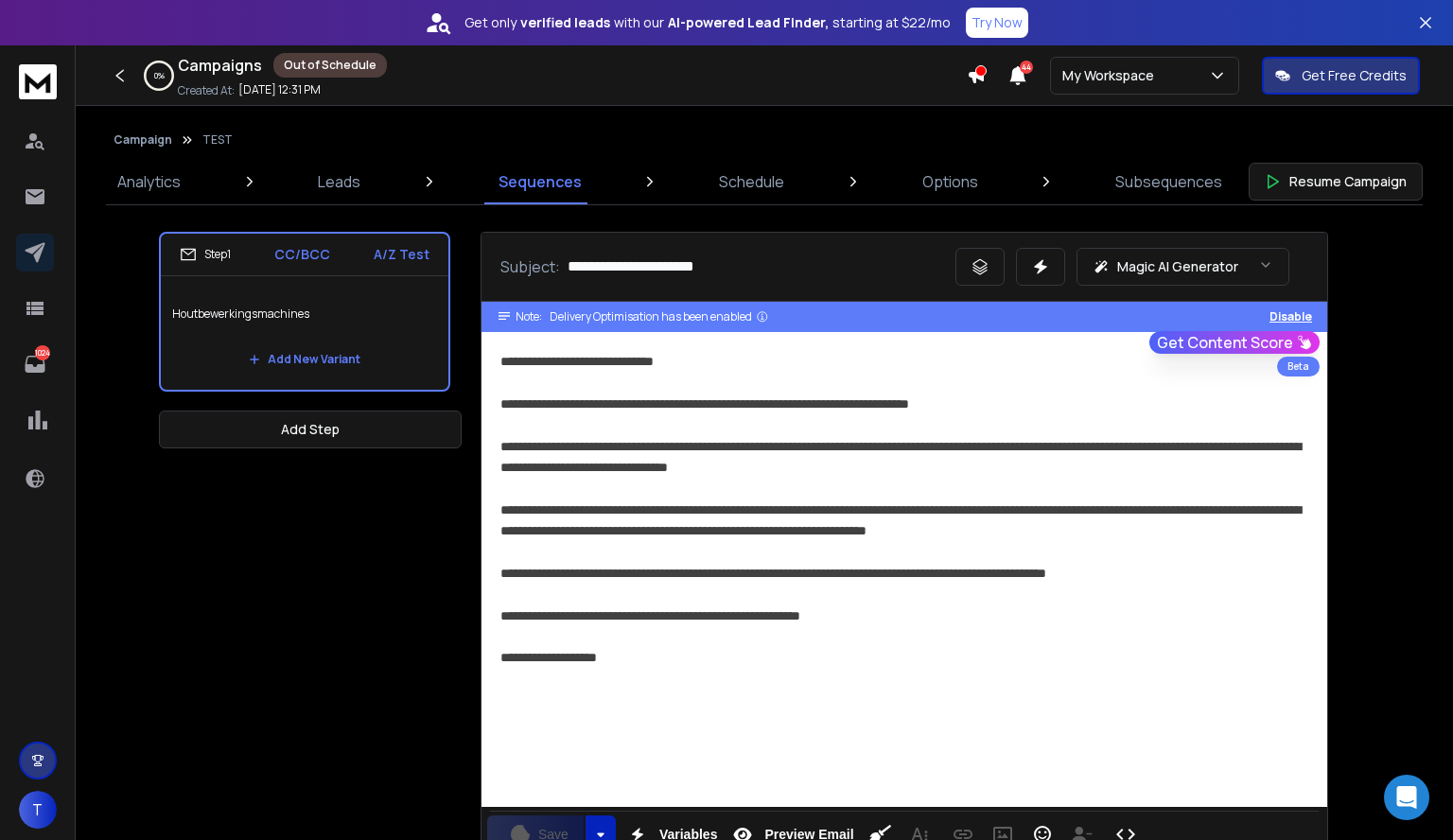
select select "*"
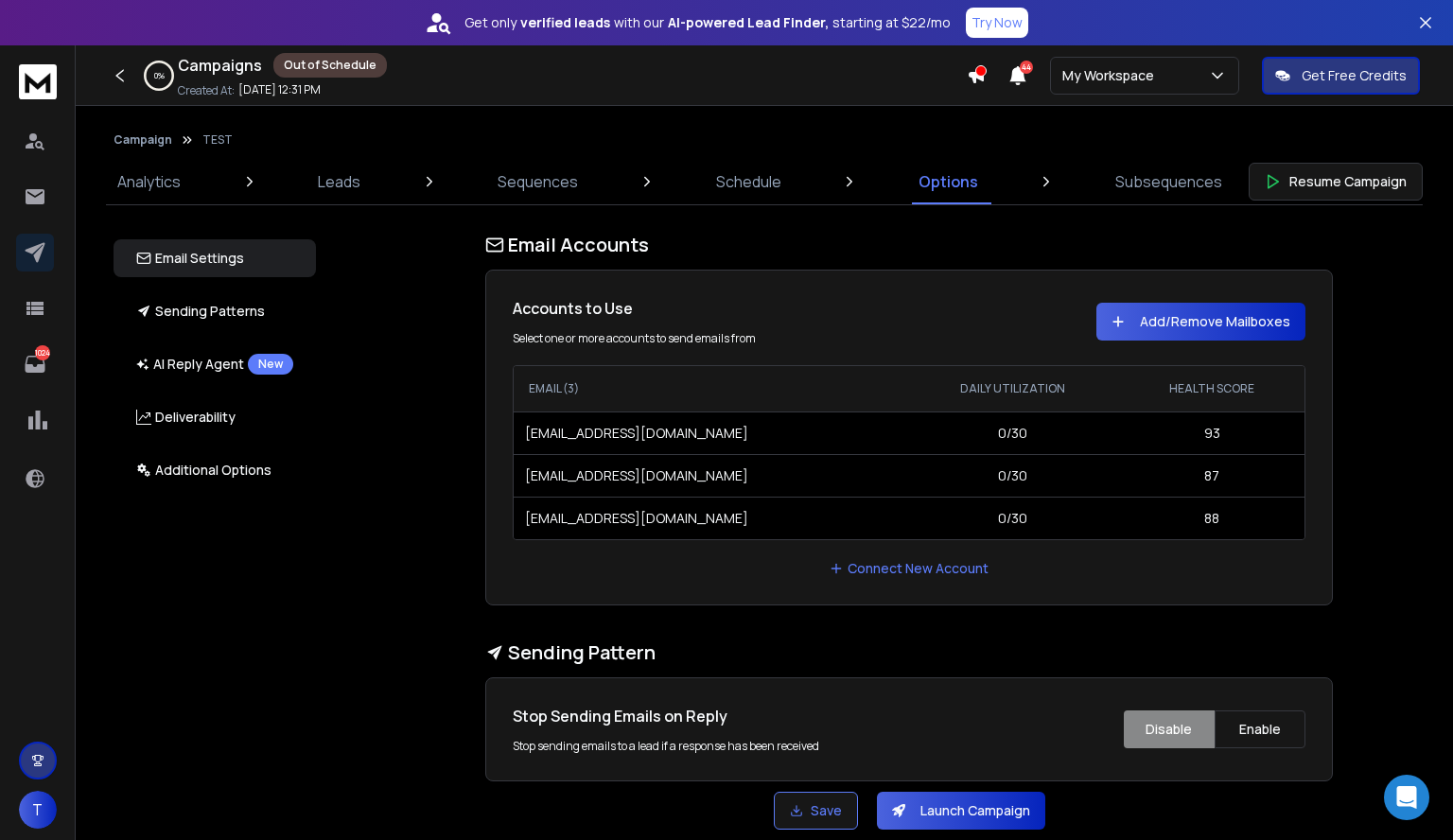
click at [965, 810] on button "Launch Campaign" at bounding box center [961, 810] width 168 height 38
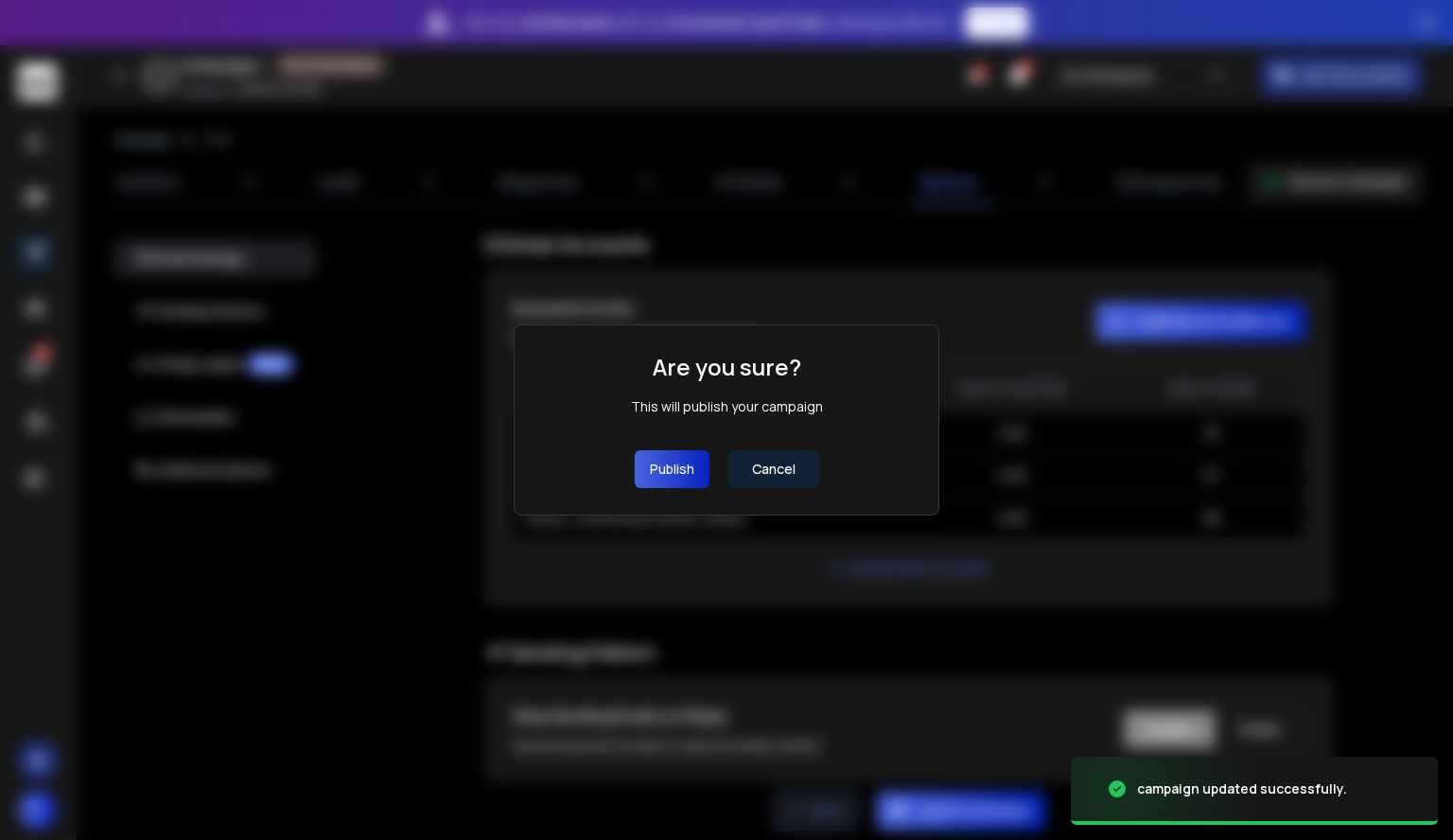
click at [686, 476] on button "Publish" at bounding box center [672, 469] width 75 height 38
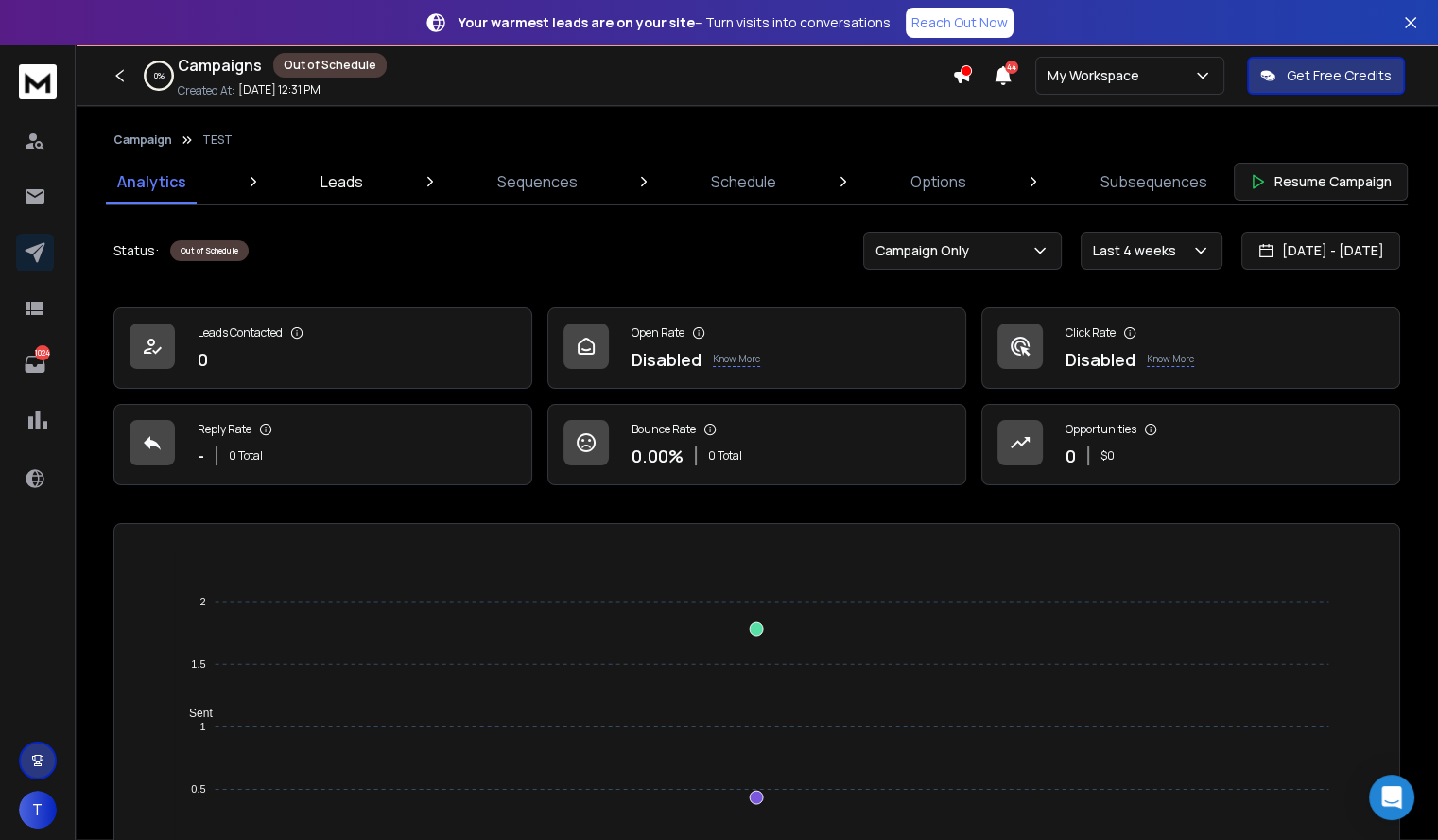
click at [351, 178] on p "Leads" at bounding box center [342, 182] width 42 height 23
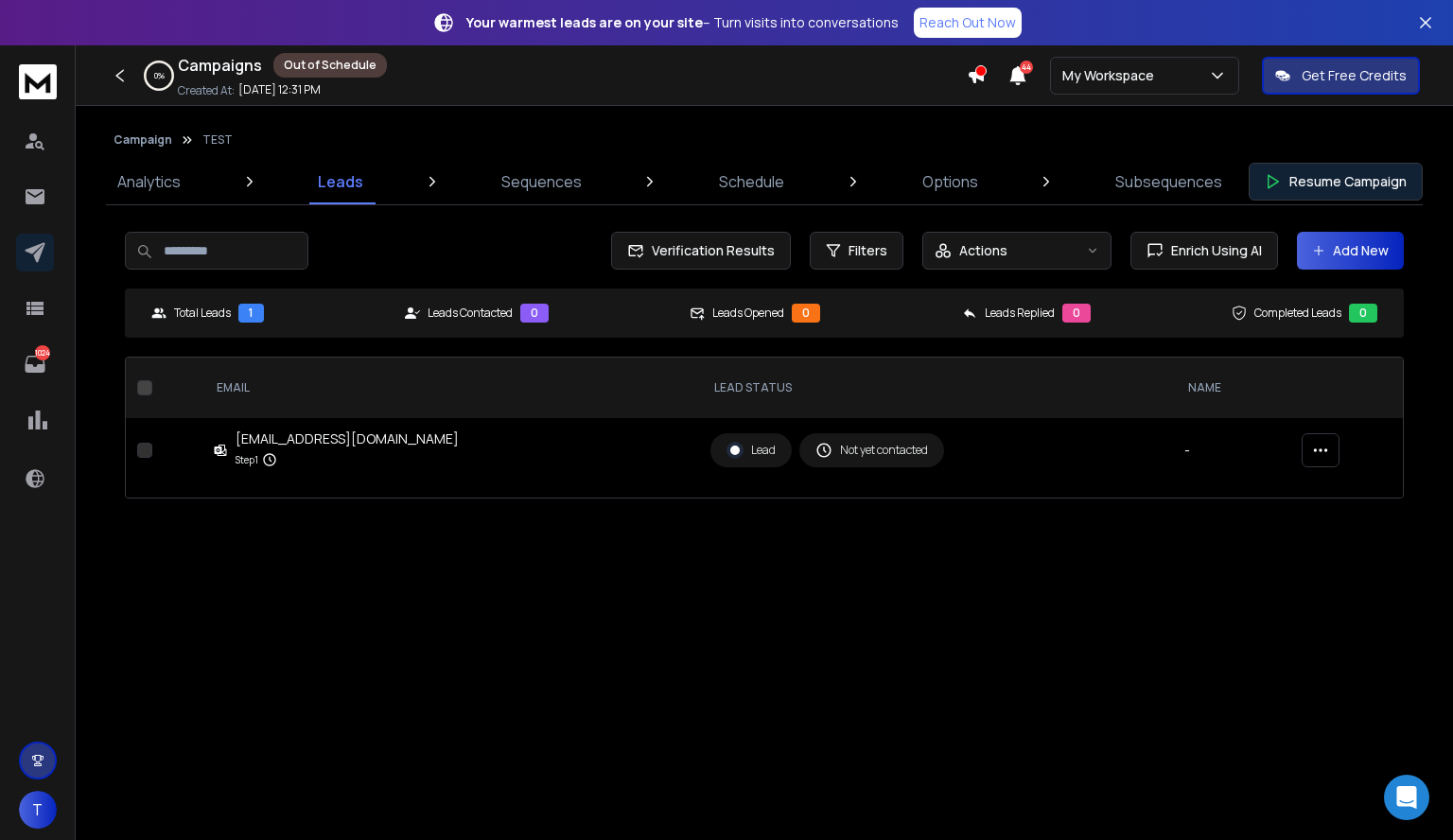
click at [1330, 184] on button "Resume Campaign" at bounding box center [1336, 182] width 174 height 38
click at [963, 178] on p "Options" at bounding box center [950, 182] width 56 height 23
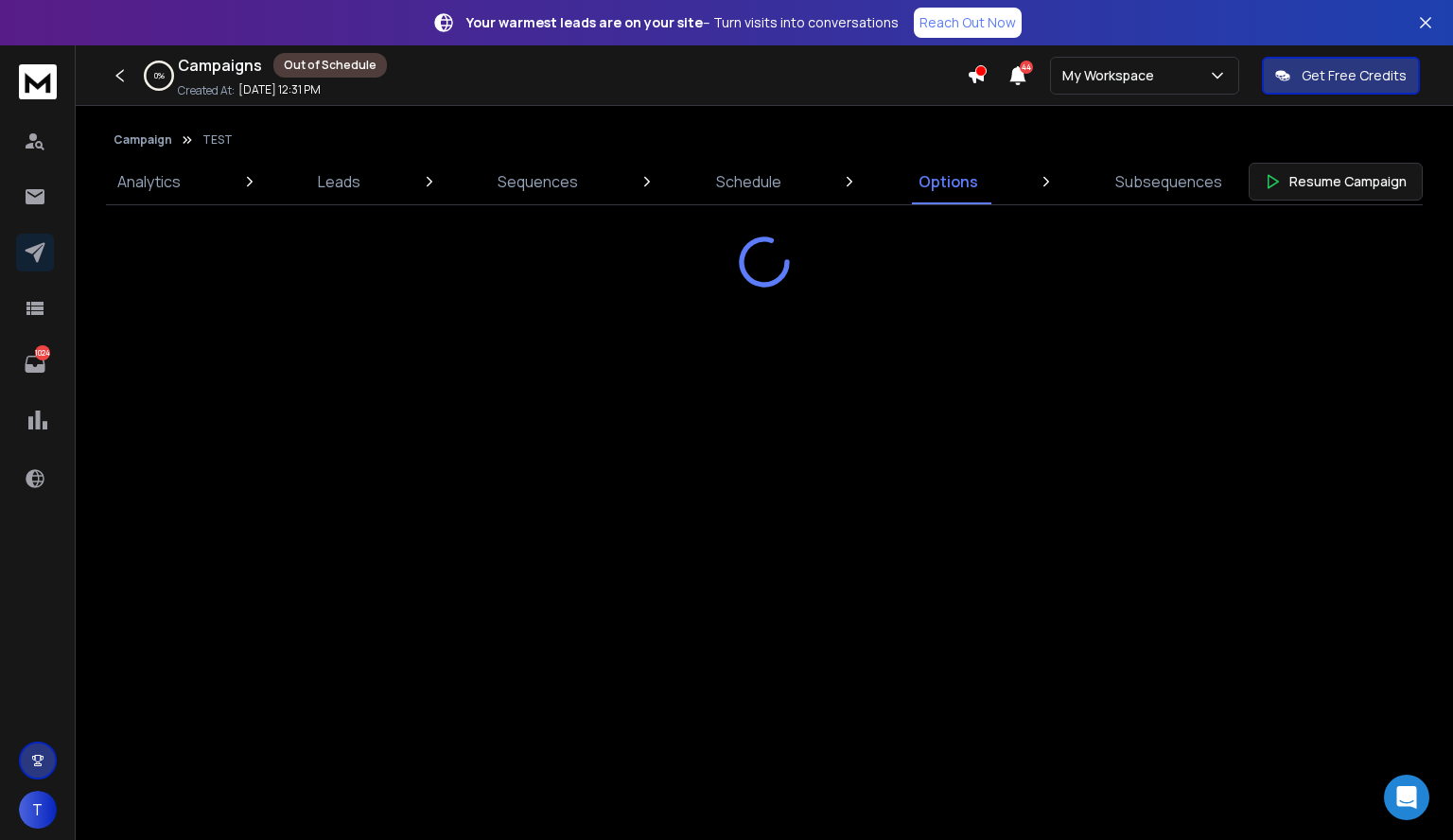
select select "*"
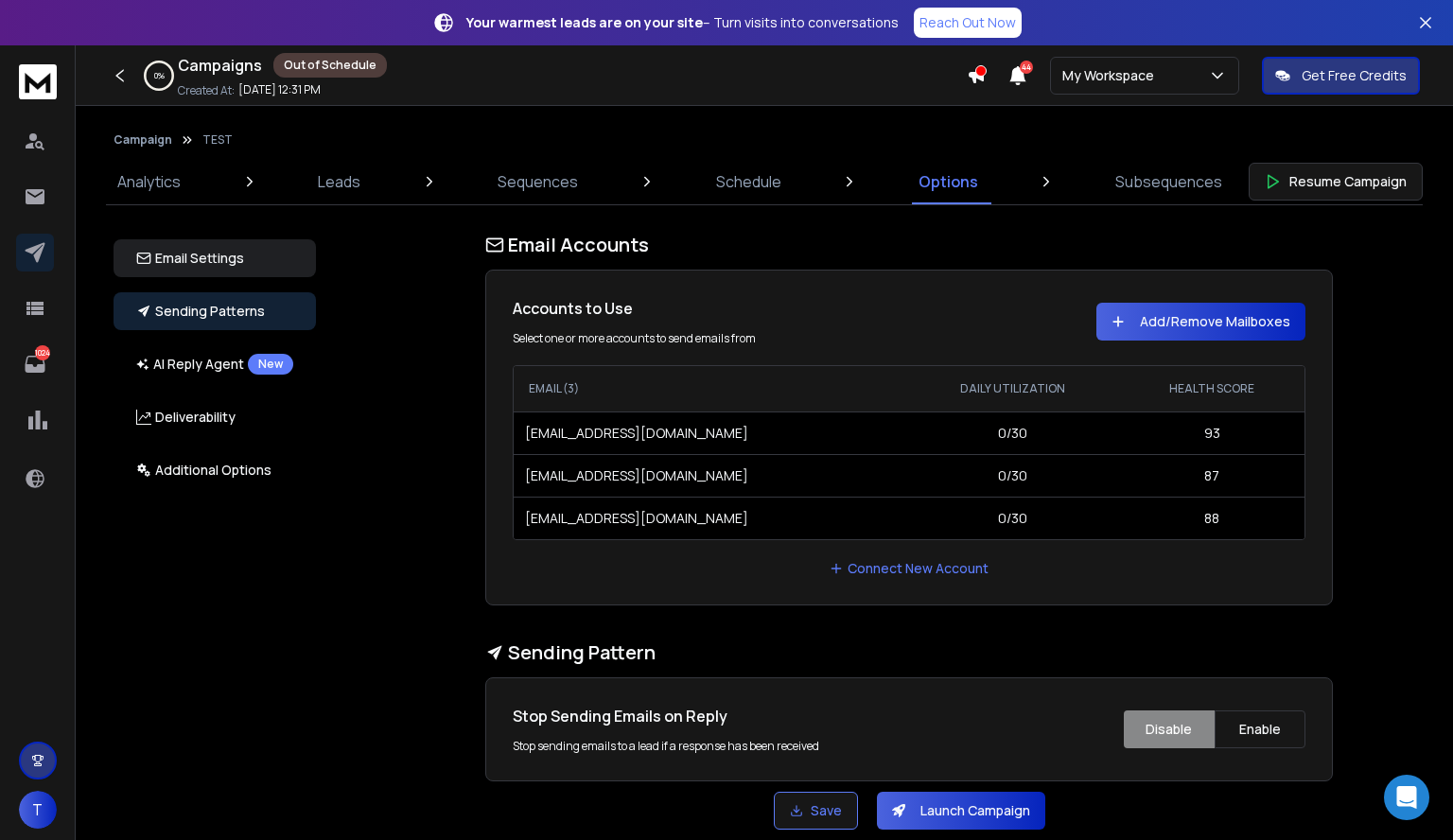
click at [168, 303] on p "Sending Patterns" at bounding box center [200, 311] width 128 height 19
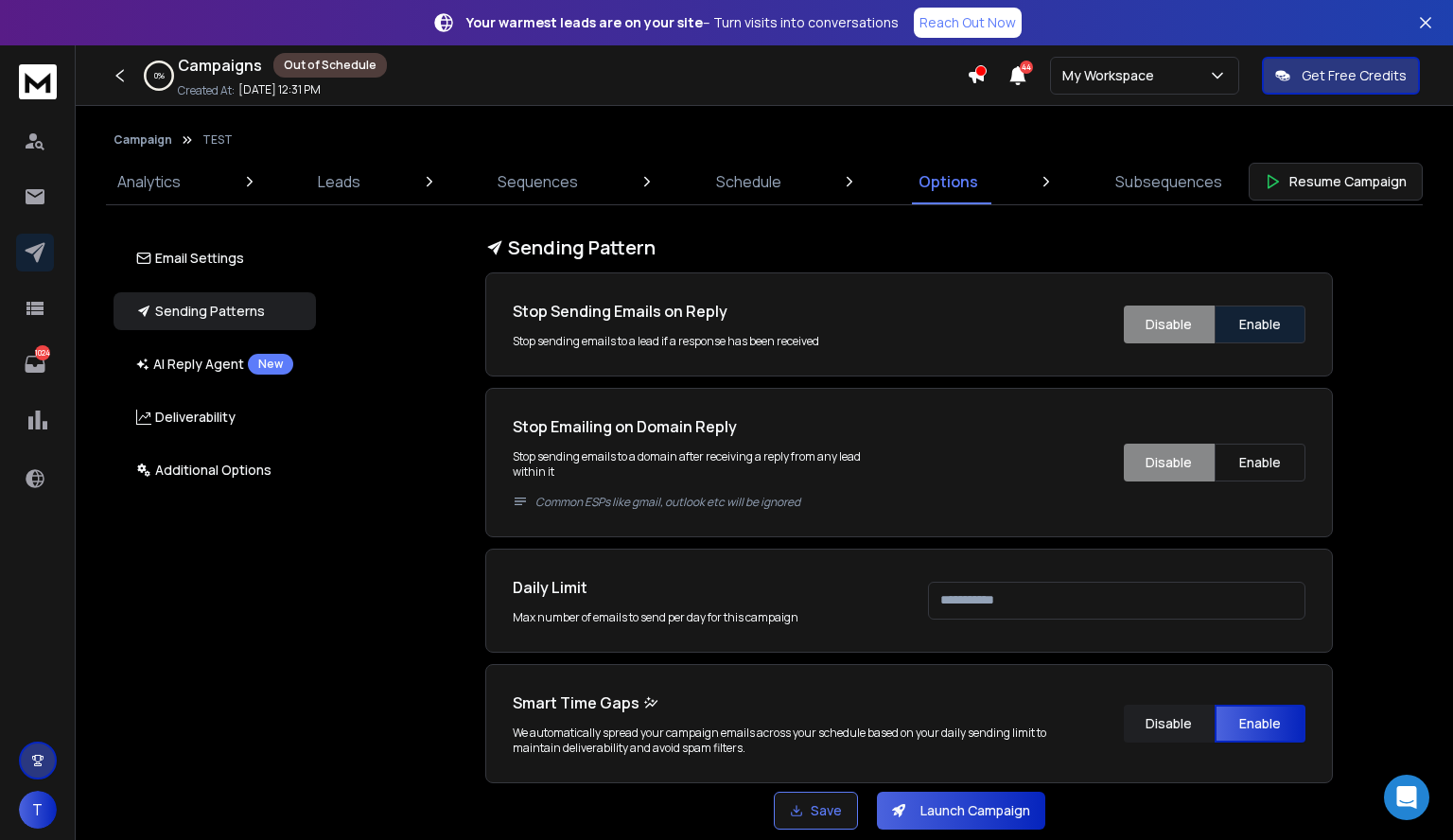
click at [1252, 318] on button "Enable" at bounding box center [1260, 324] width 91 height 38
click at [1234, 467] on button "Enable" at bounding box center [1260, 463] width 91 height 38
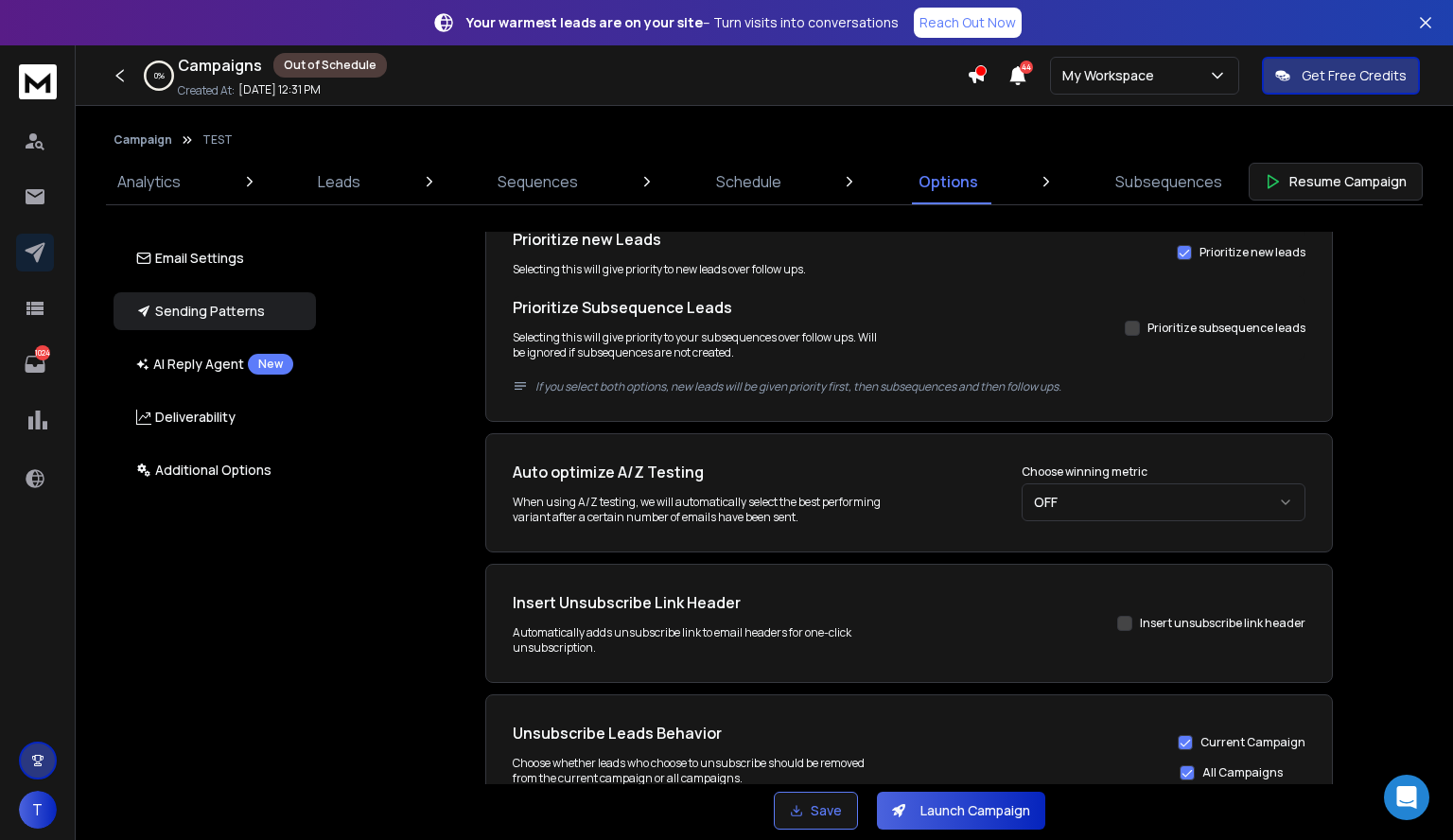
scroll to position [1161, 0]
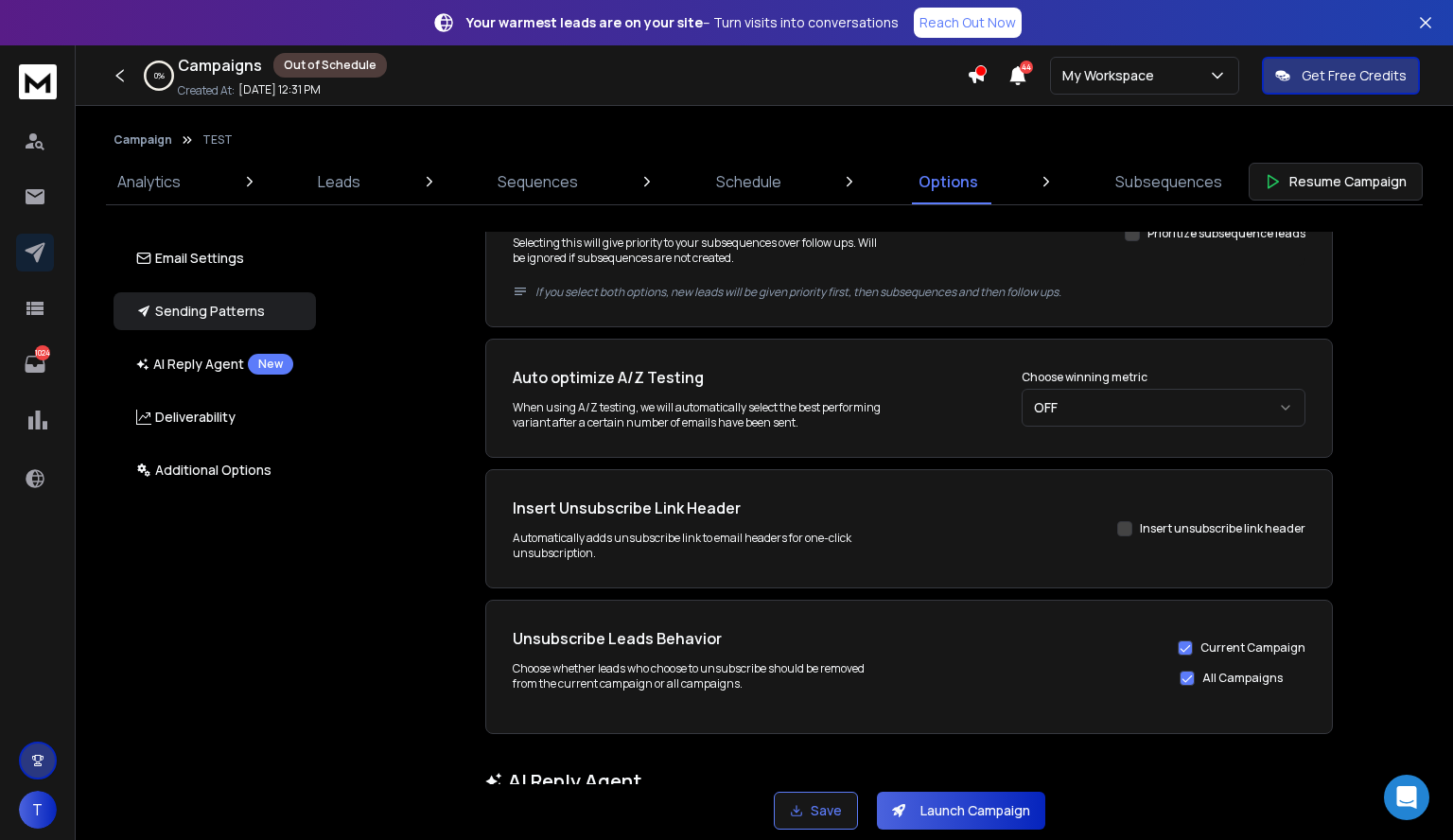
click at [1056, 407] on button "OFF" at bounding box center [1164, 408] width 284 height 38
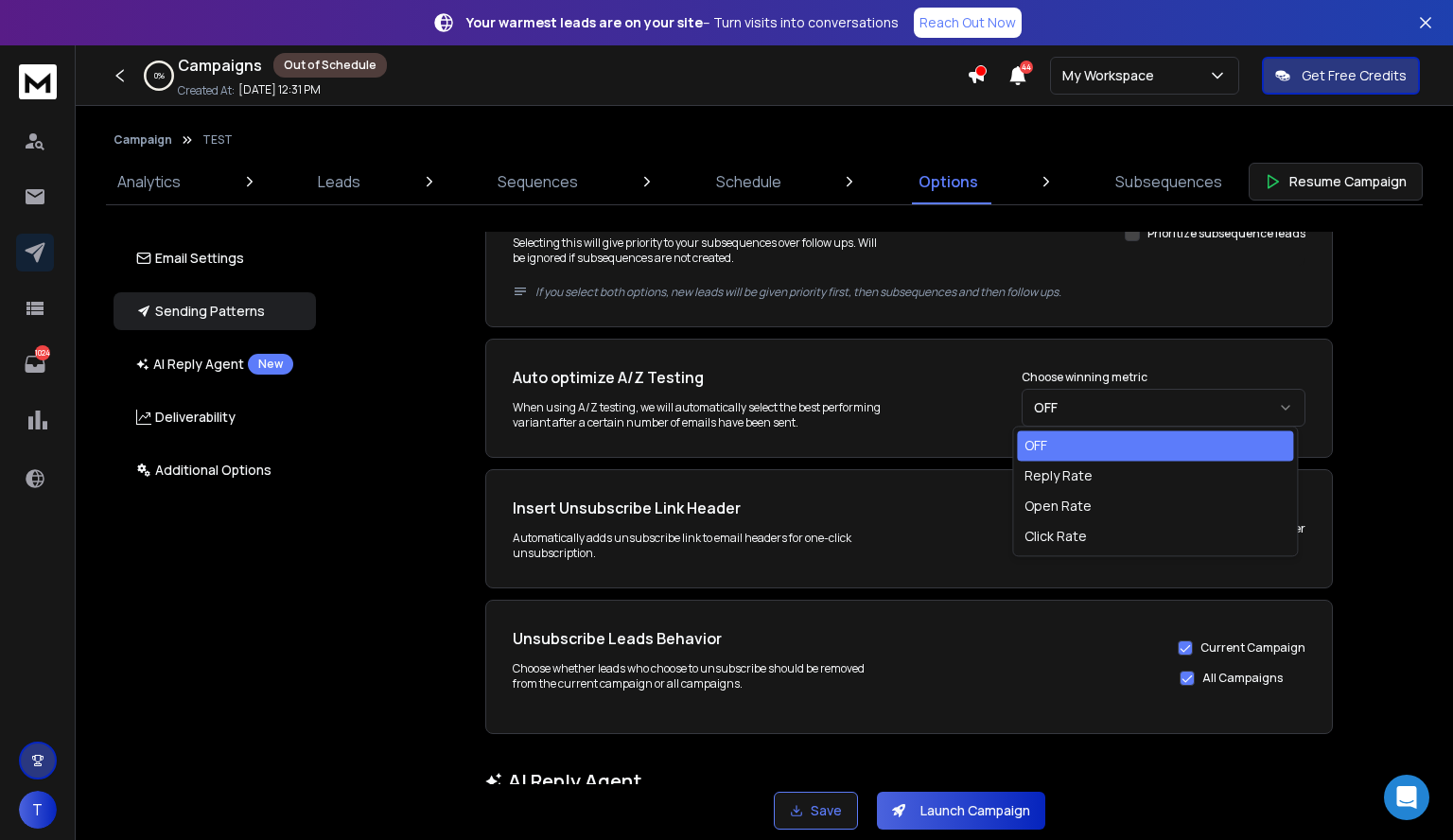
select select "**********"
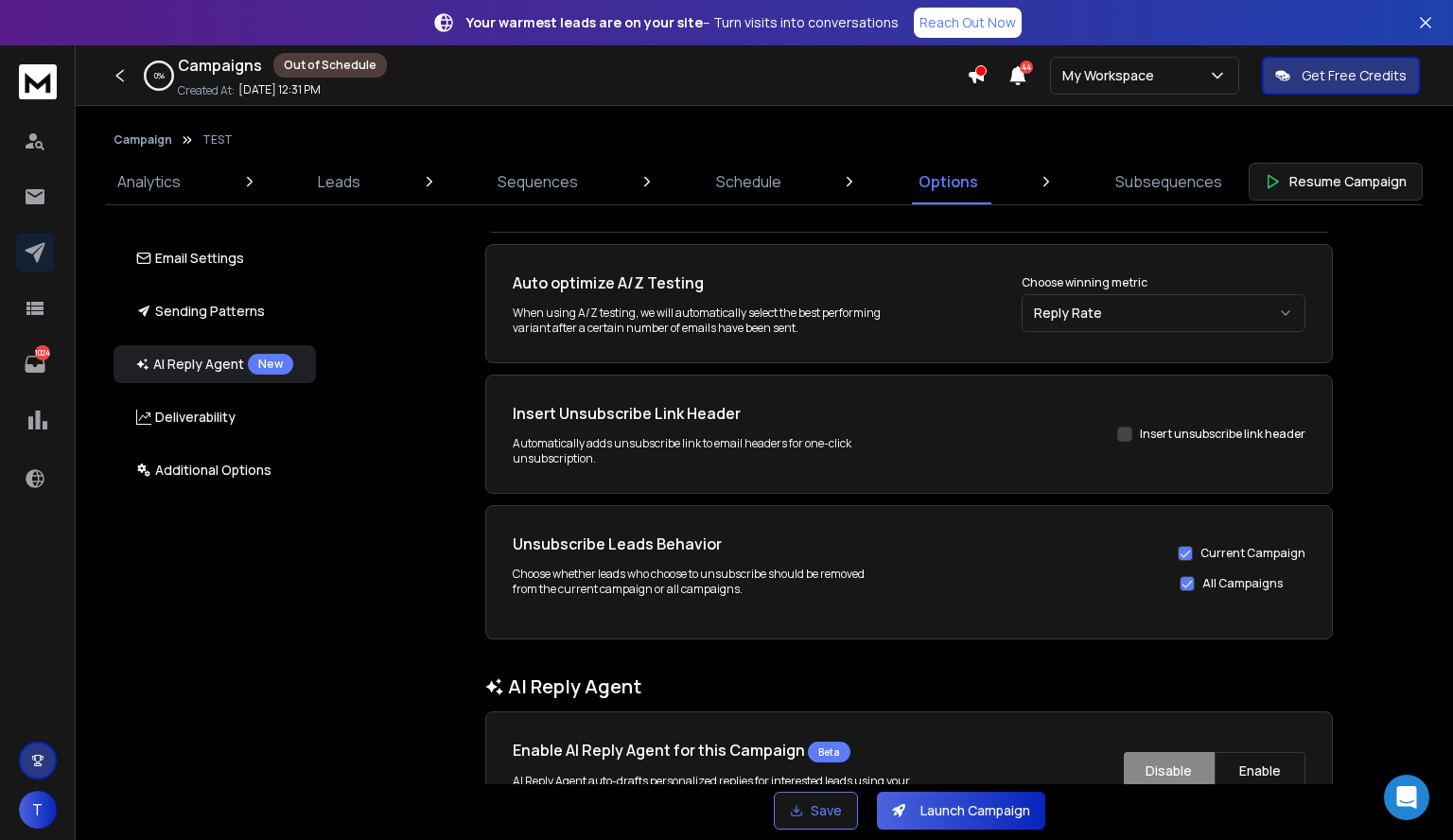
scroll to position [1350, 0]
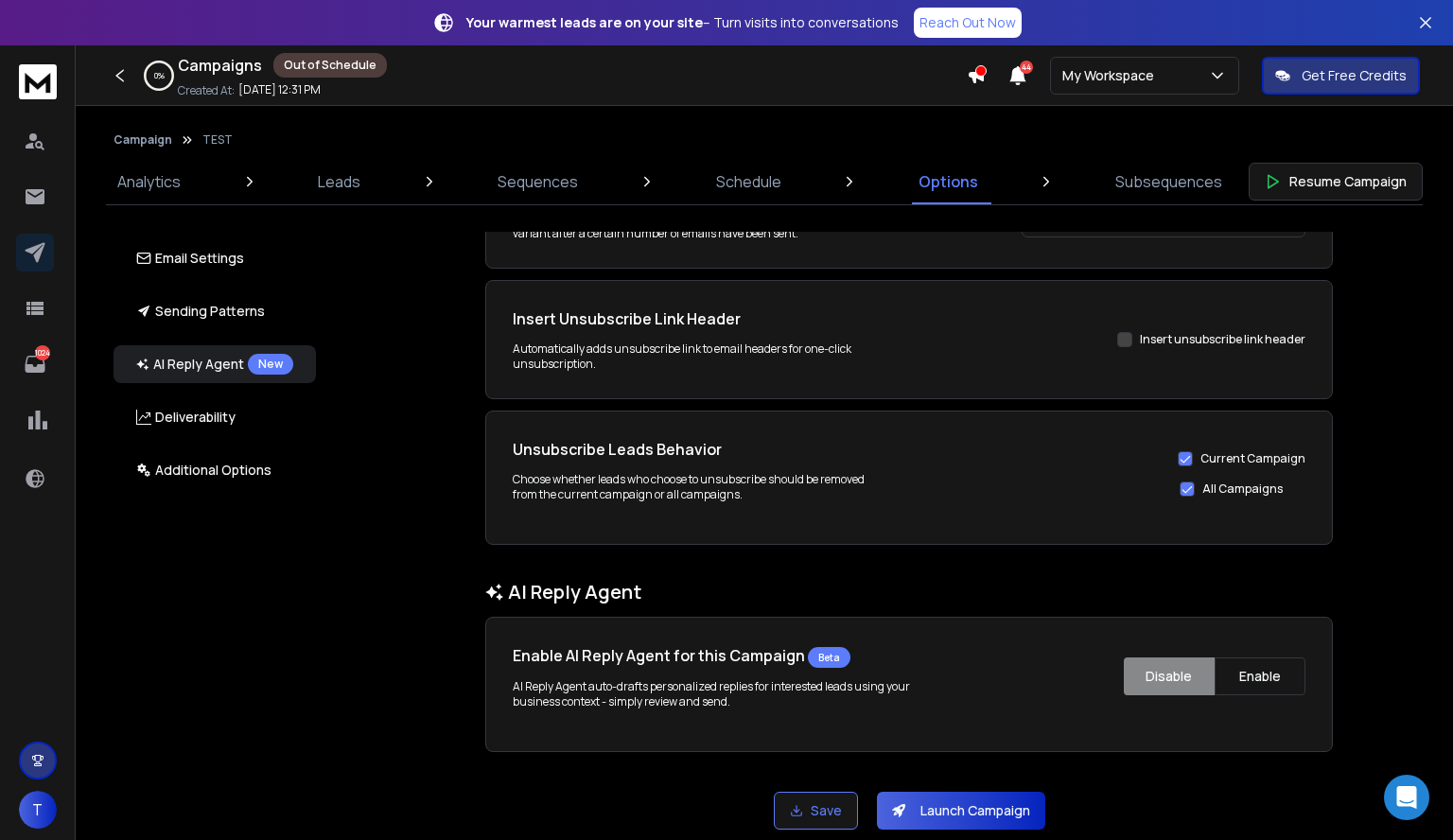
click at [1120, 333] on button "Insert unsubscribe link header" at bounding box center [1125, 340] width 15 height 15
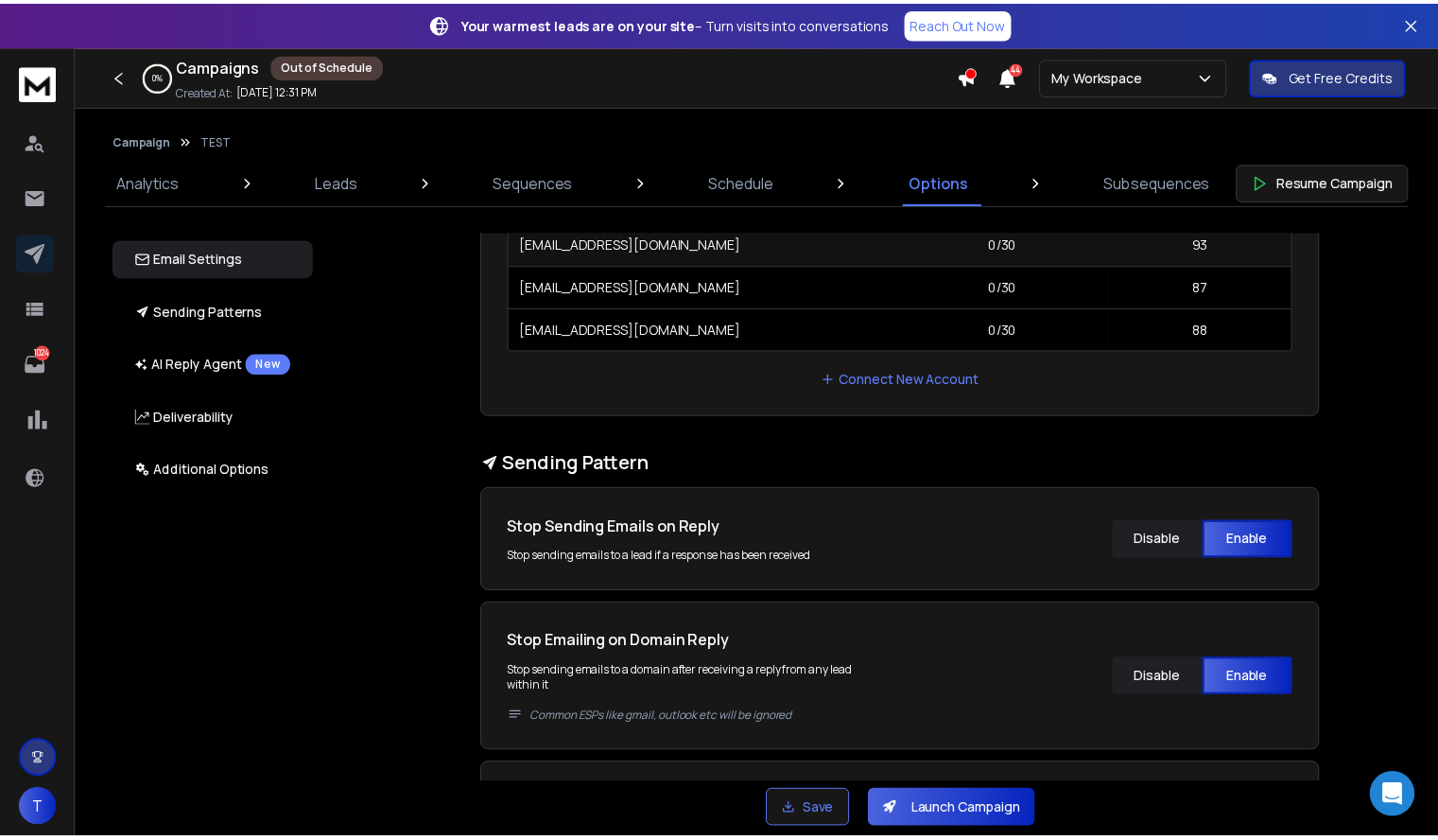
scroll to position [284, 0]
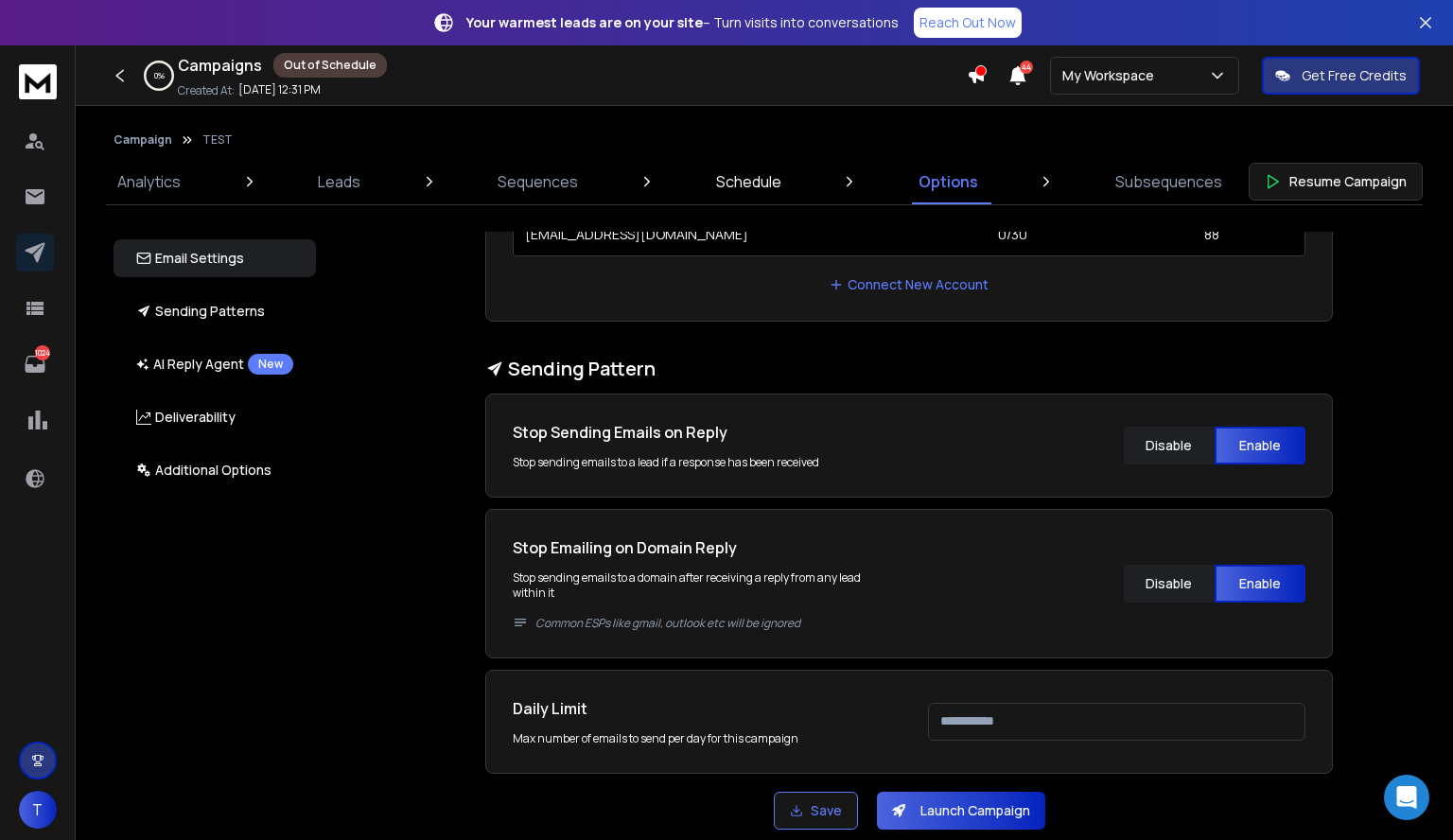
click at [755, 188] on p "Schedule" at bounding box center [749, 182] width 65 height 23
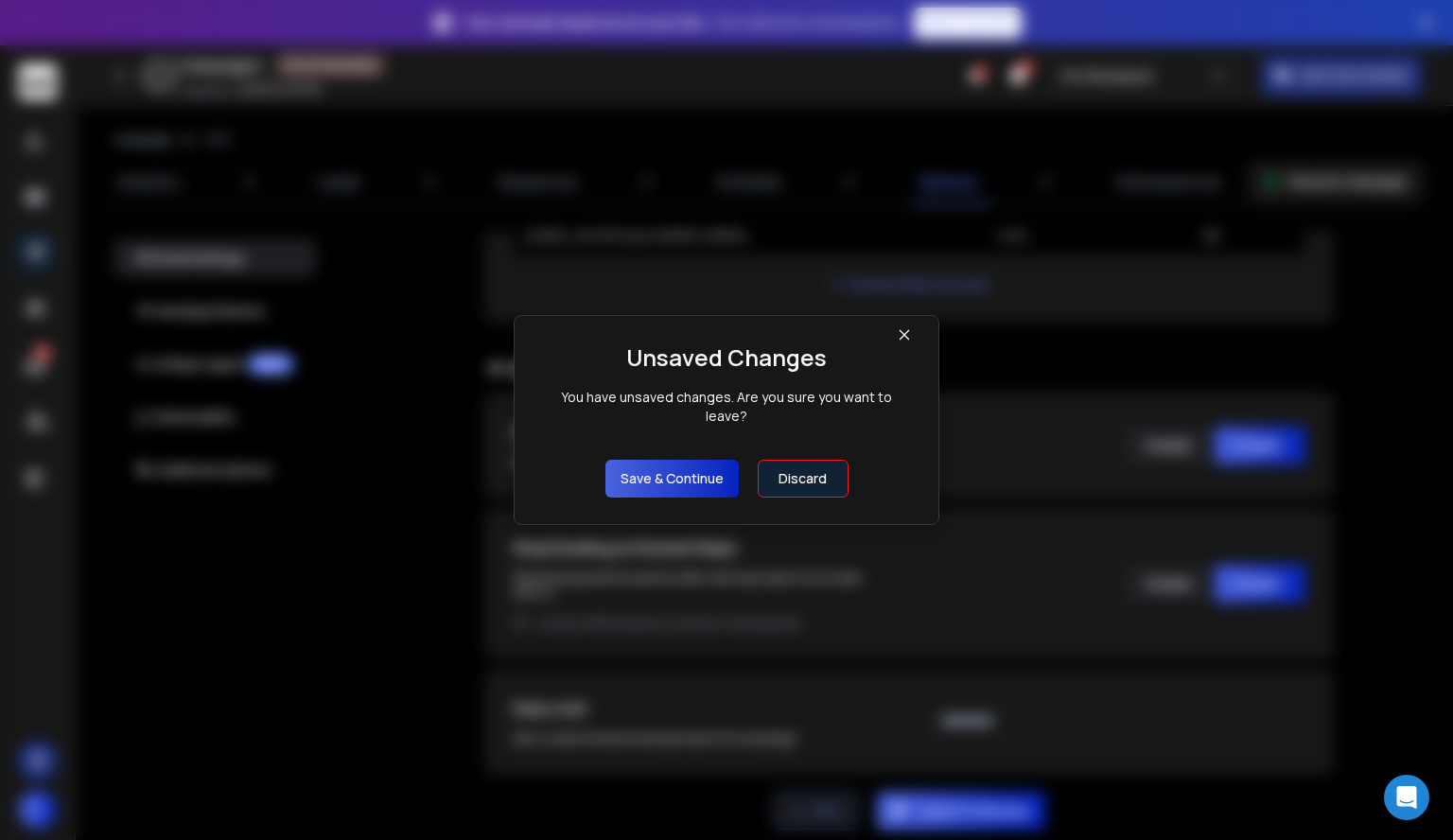
click at [689, 461] on button "Save & Continue" at bounding box center [672, 478] width 133 height 38
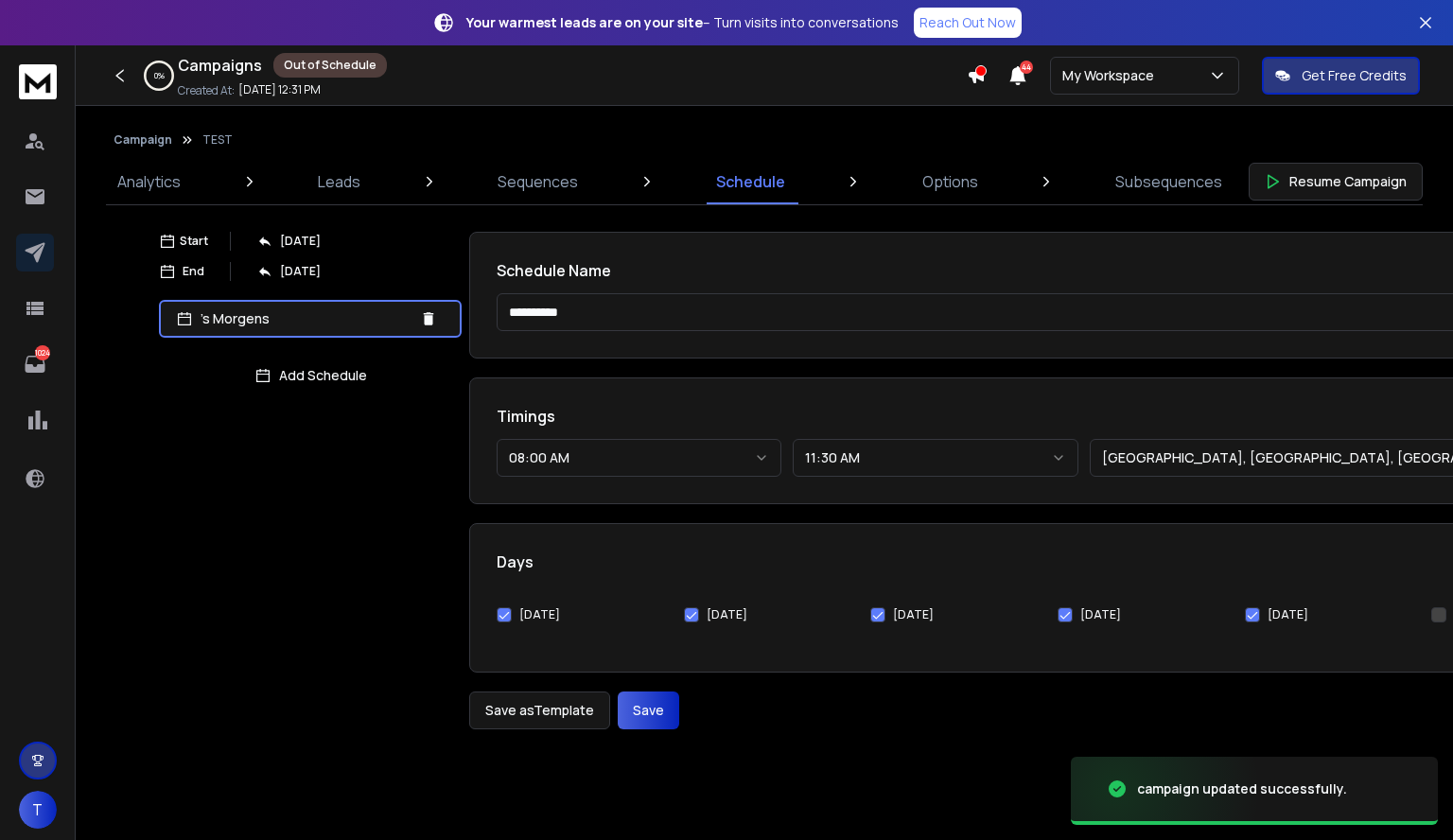
click at [321, 270] on p "[DATE]" at bounding box center [301, 272] width 41 height 15
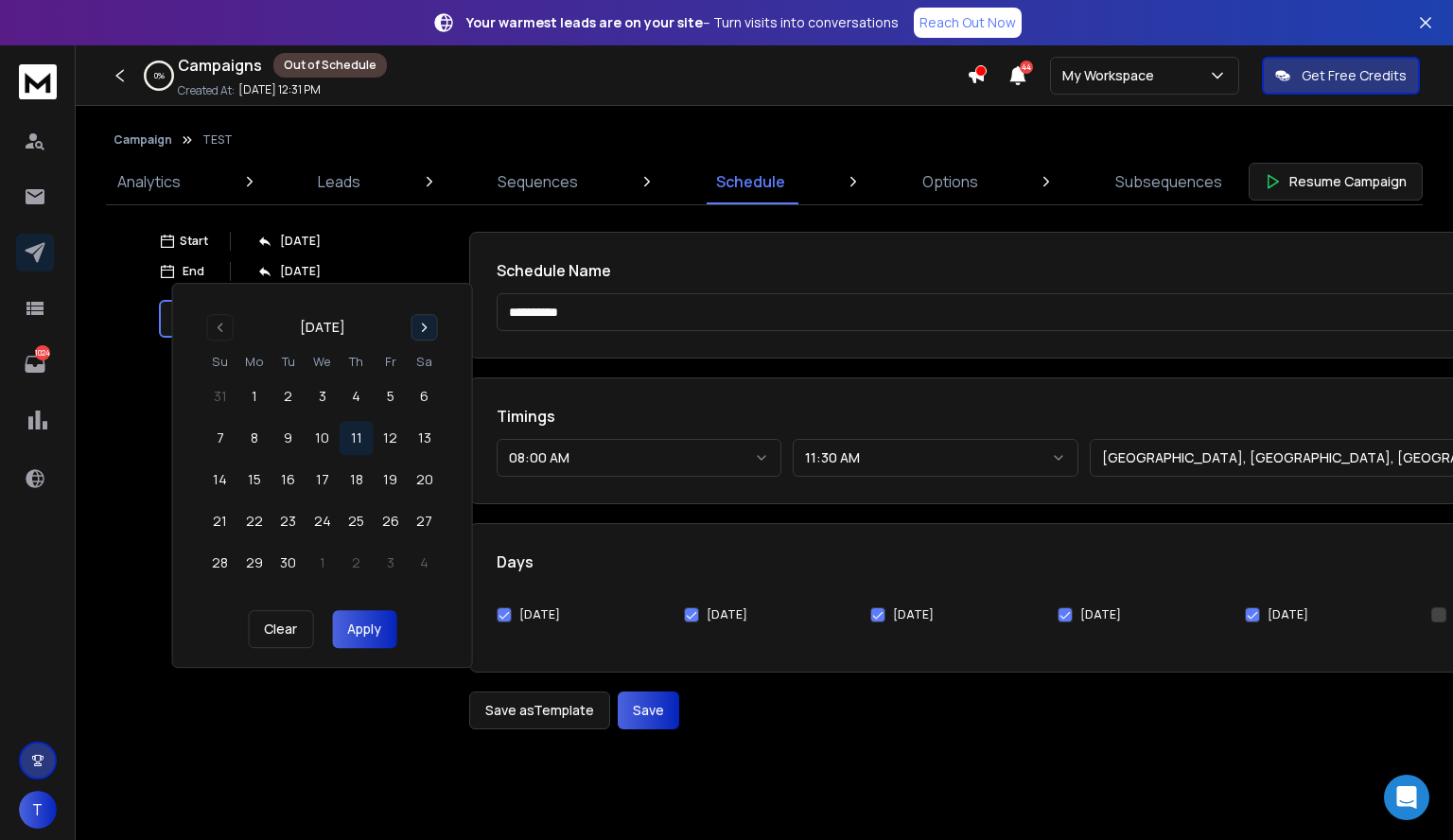
click at [421, 323] on icon "Go to next month" at bounding box center [425, 327] width 15 height 15
click at [218, 327] on icon "Go to previous month" at bounding box center [220, 327] width 4 height 8
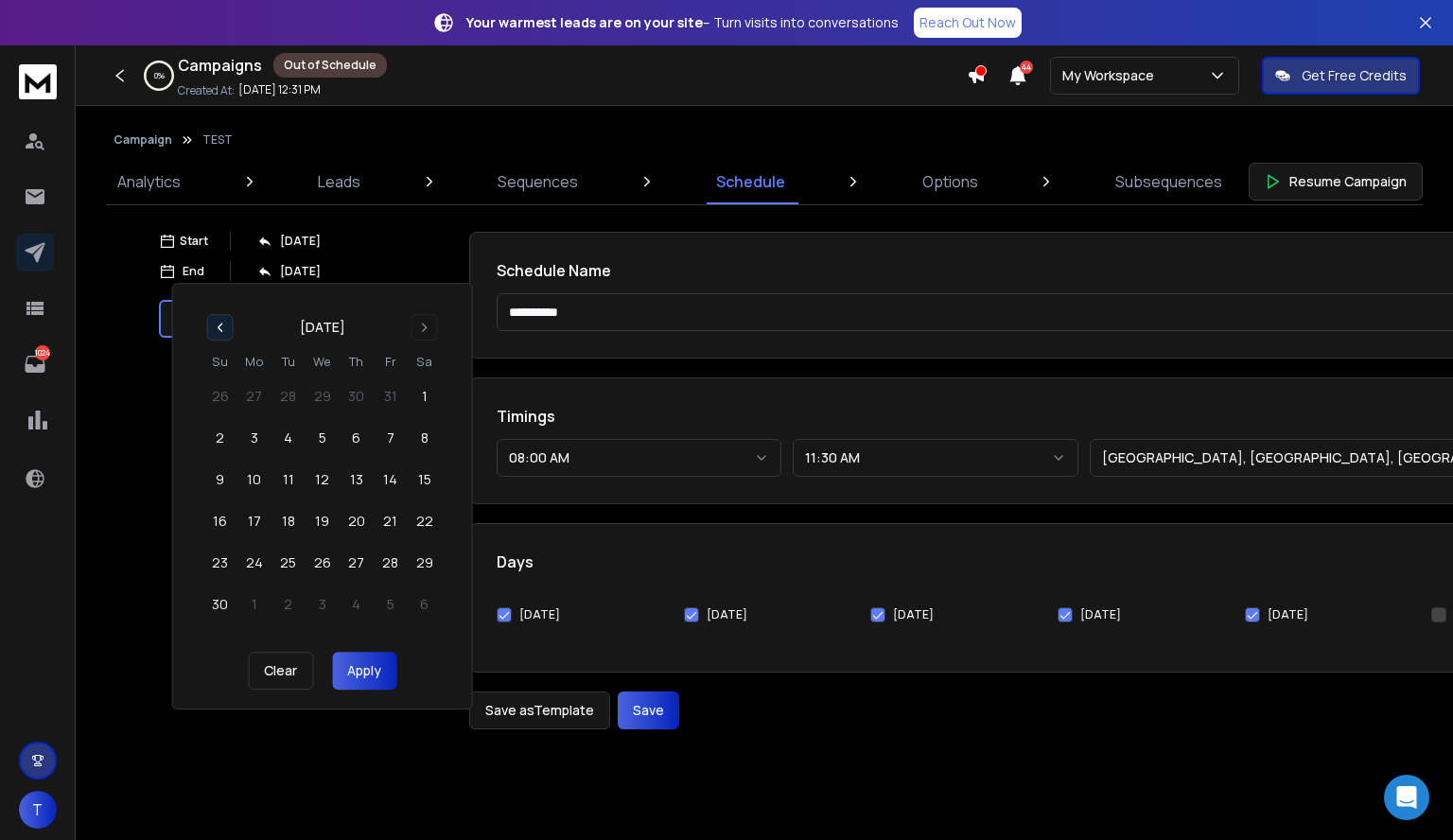
click at [218, 327] on icon "Go to previous month" at bounding box center [220, 327] width 4 height 8
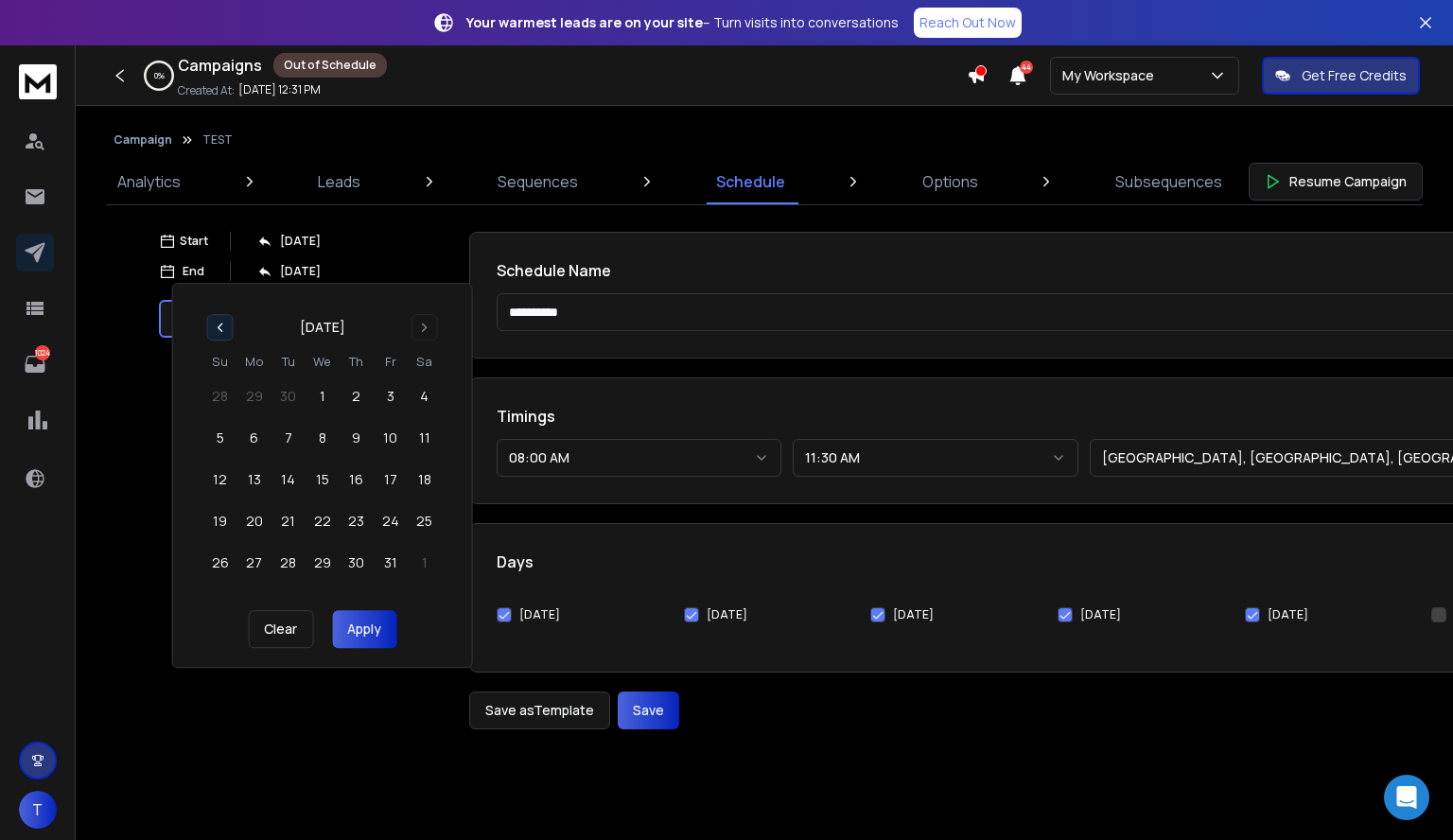
click at [218, 327] on icon "Go to previous month" at bounding box center [220, 327] width 4 height 8
click at [392, 433] on button "12" at bounding box center [391, 438] width 34 height 34
click at [370, 625] on button "Apply" at bounding box center [364, 630] width 64 height 38
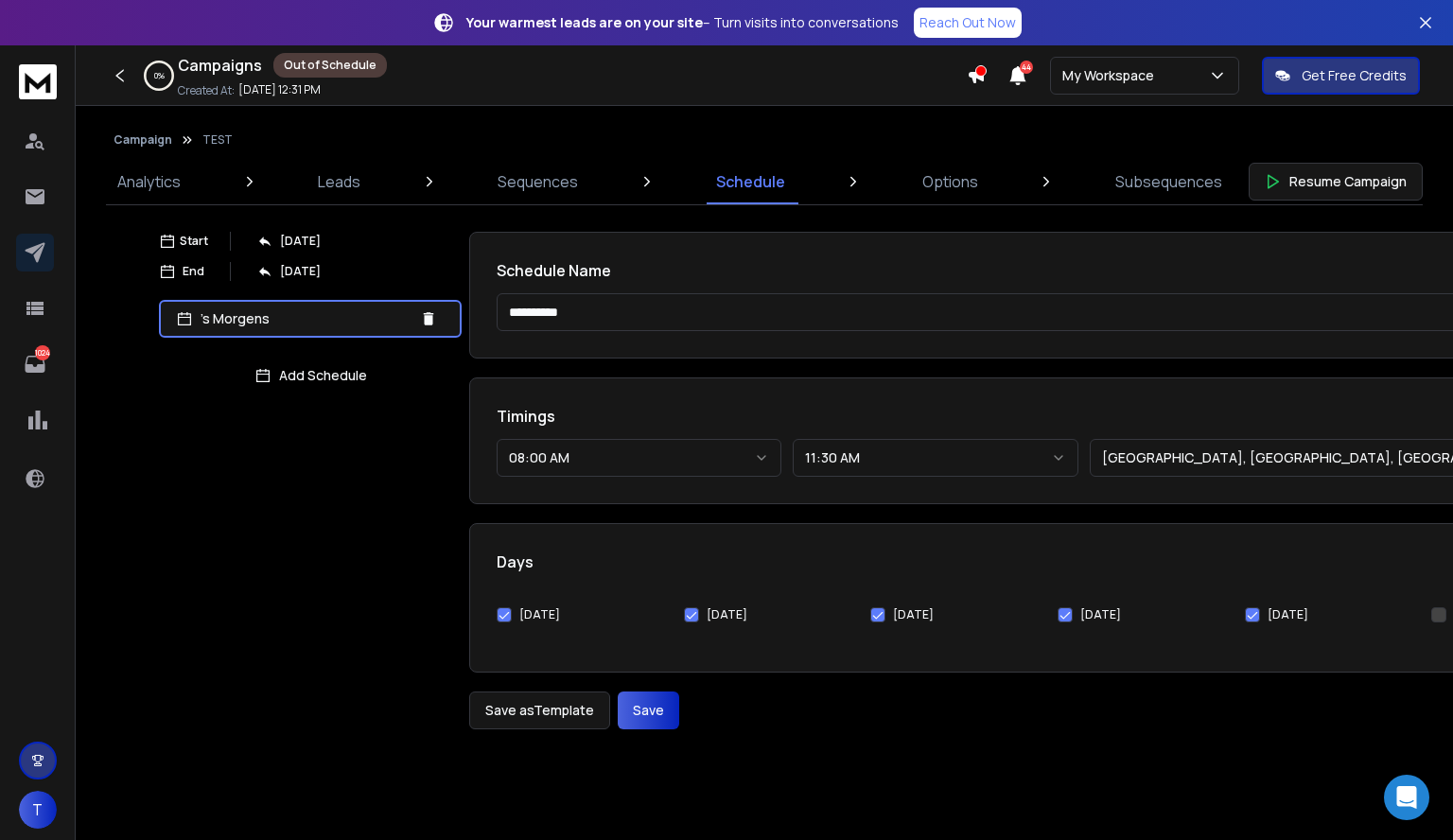
click at [641, 709] on button "Save" at bounding box center [648, 711] width 61 height 38
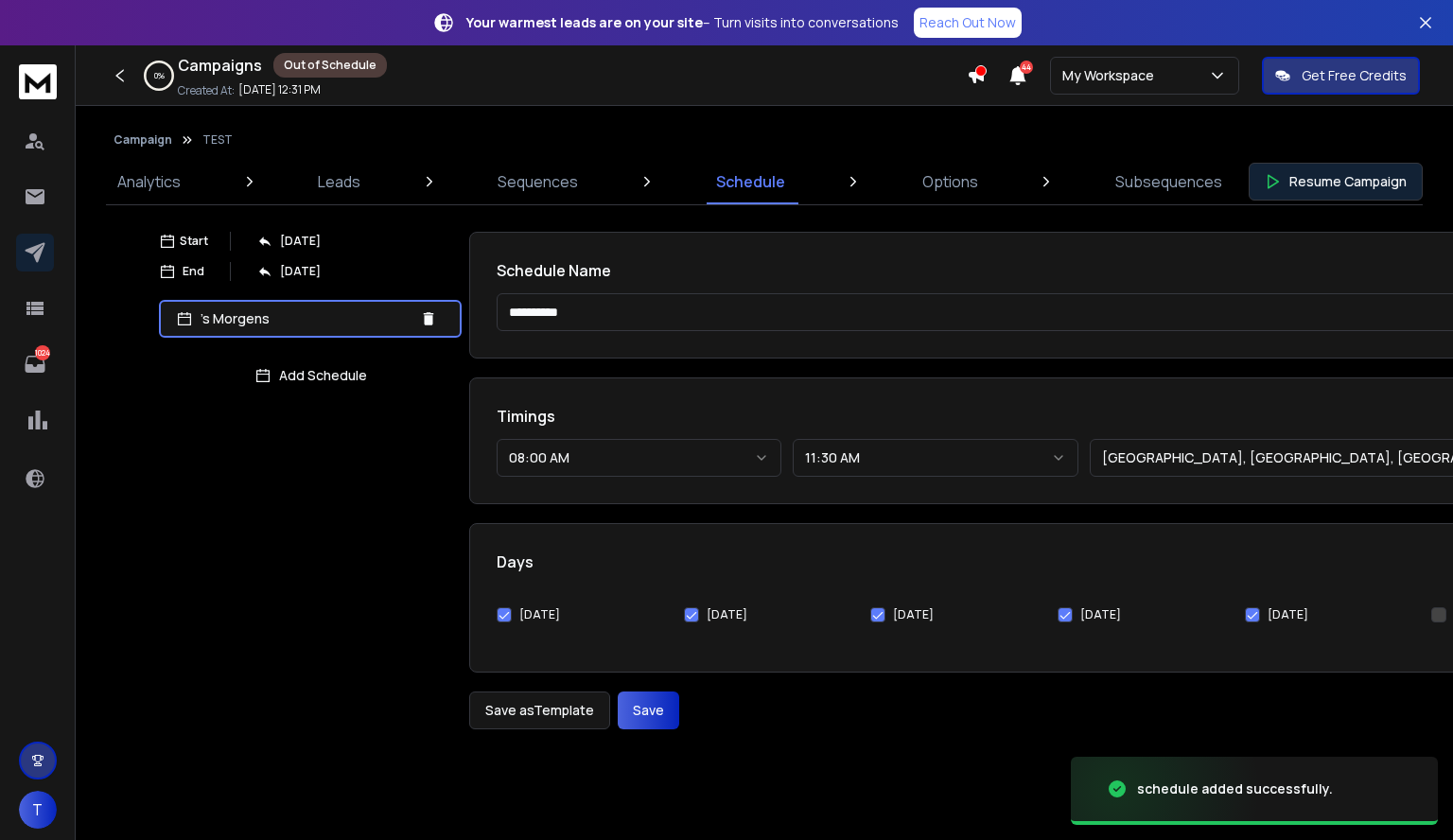
click at [1313, 176] on button "Resume Campaign" at bounding box center [1336, 182] width 174 height 38
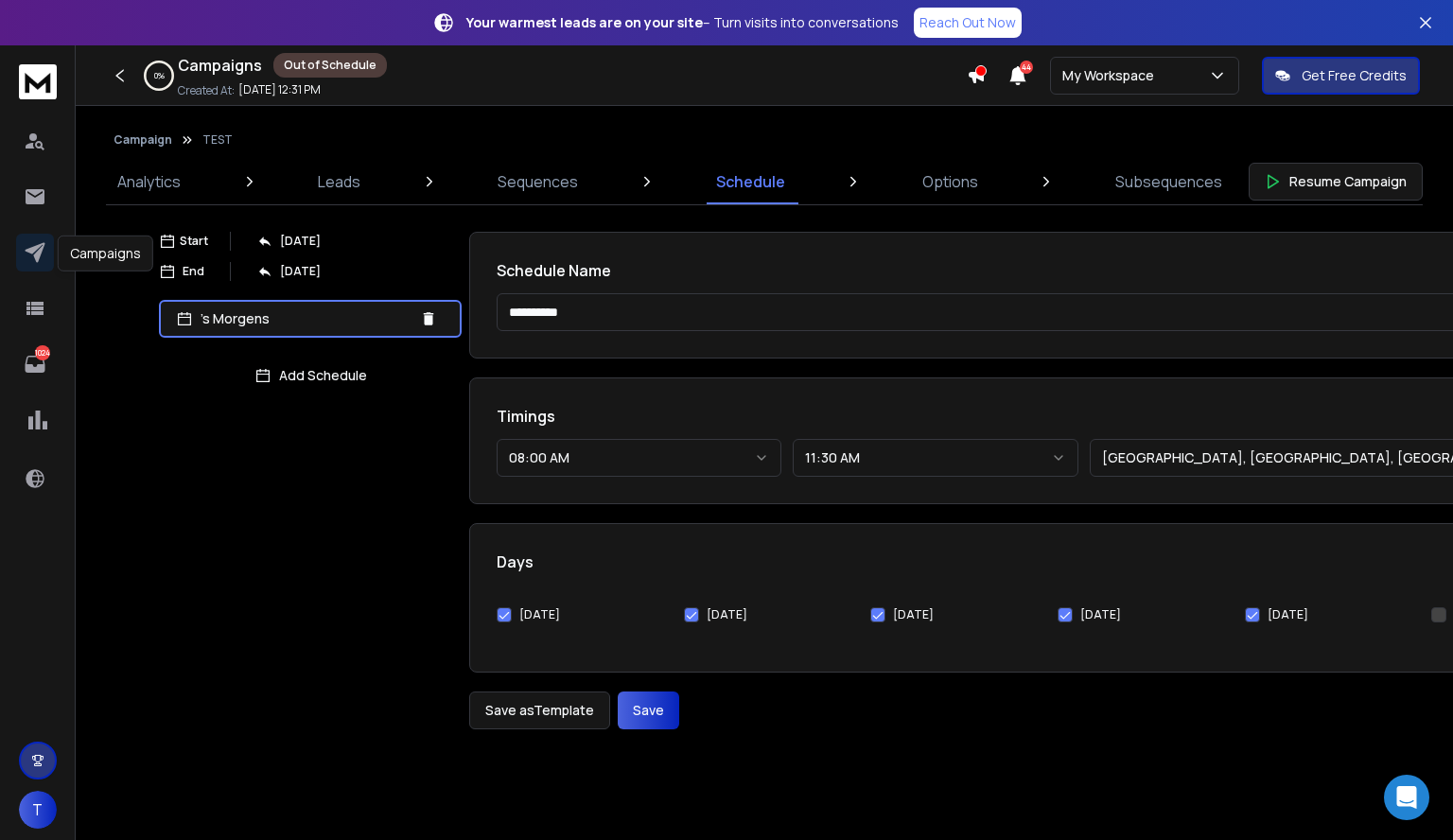
click at [41, 247] on icon at bounding box center [34, 252] width 20 height 20
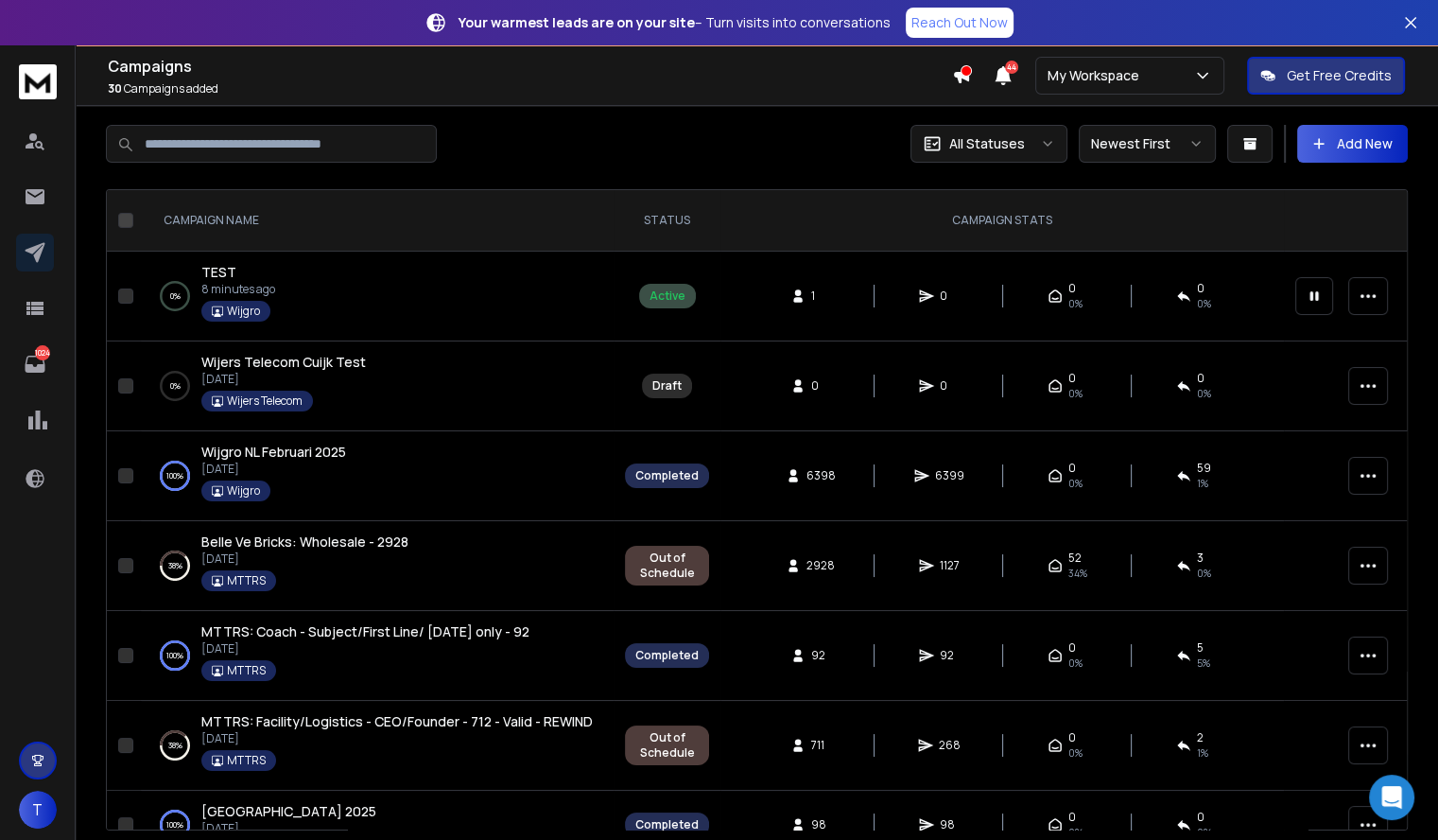
click at [1359, 299] on icon "button" at bounding box center [1368, 296] width 19 height 19
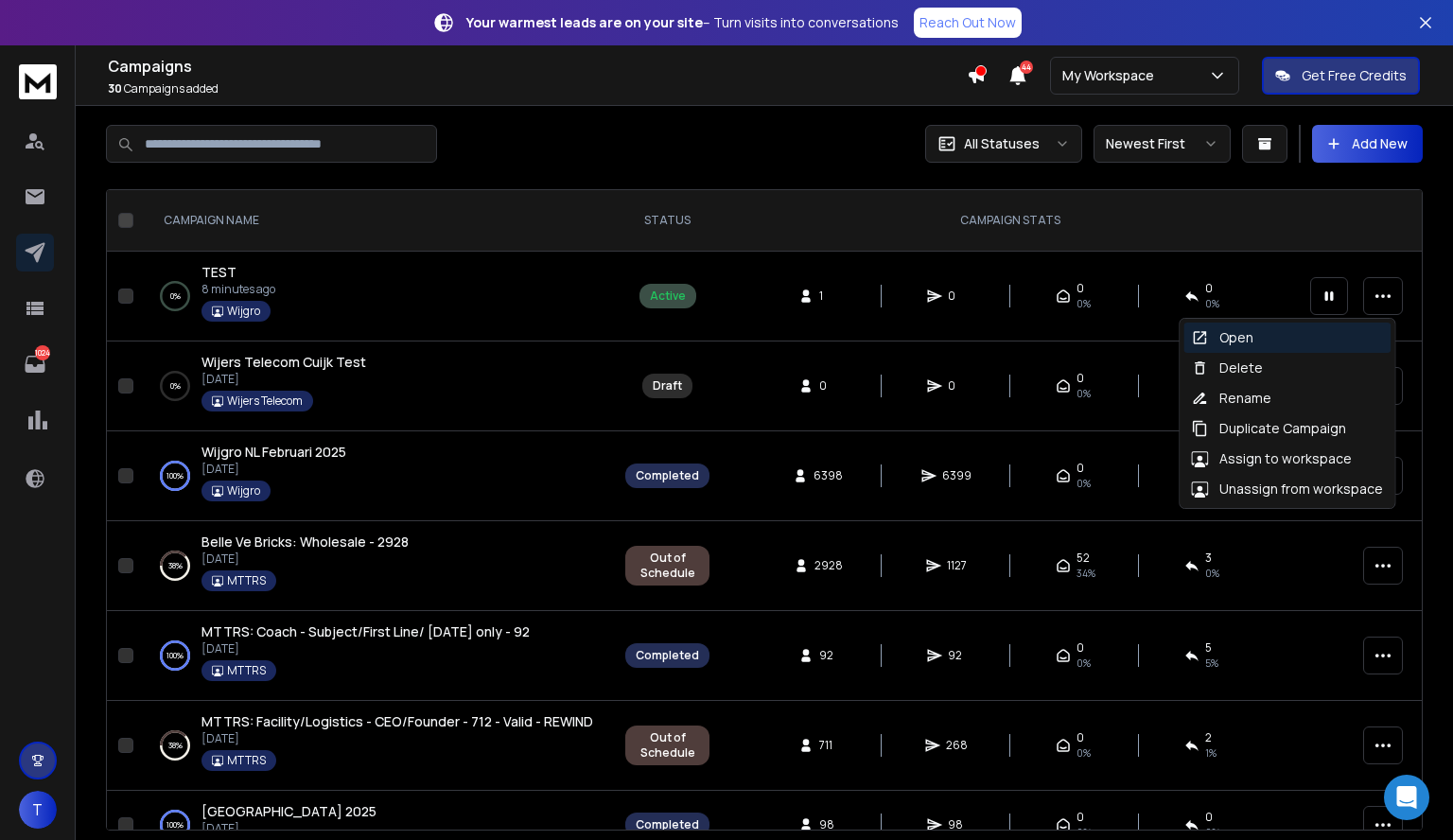
click at [1363, 306] on button "button" at bounding box center [1383, 297] width 40 height 38
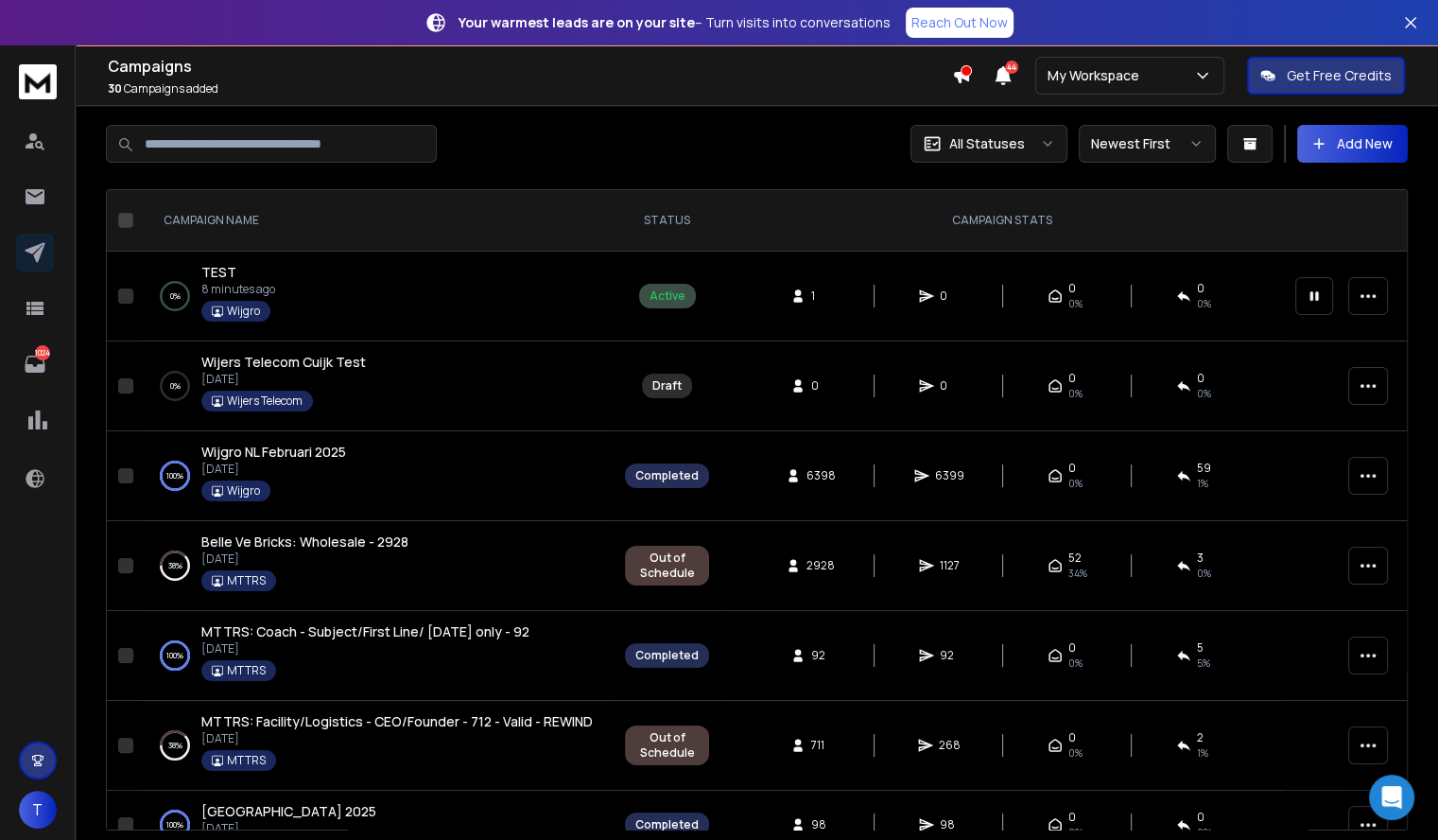
click at [214, 274] on span "TEST" at bounding box center [219, 272] width 35 height 18
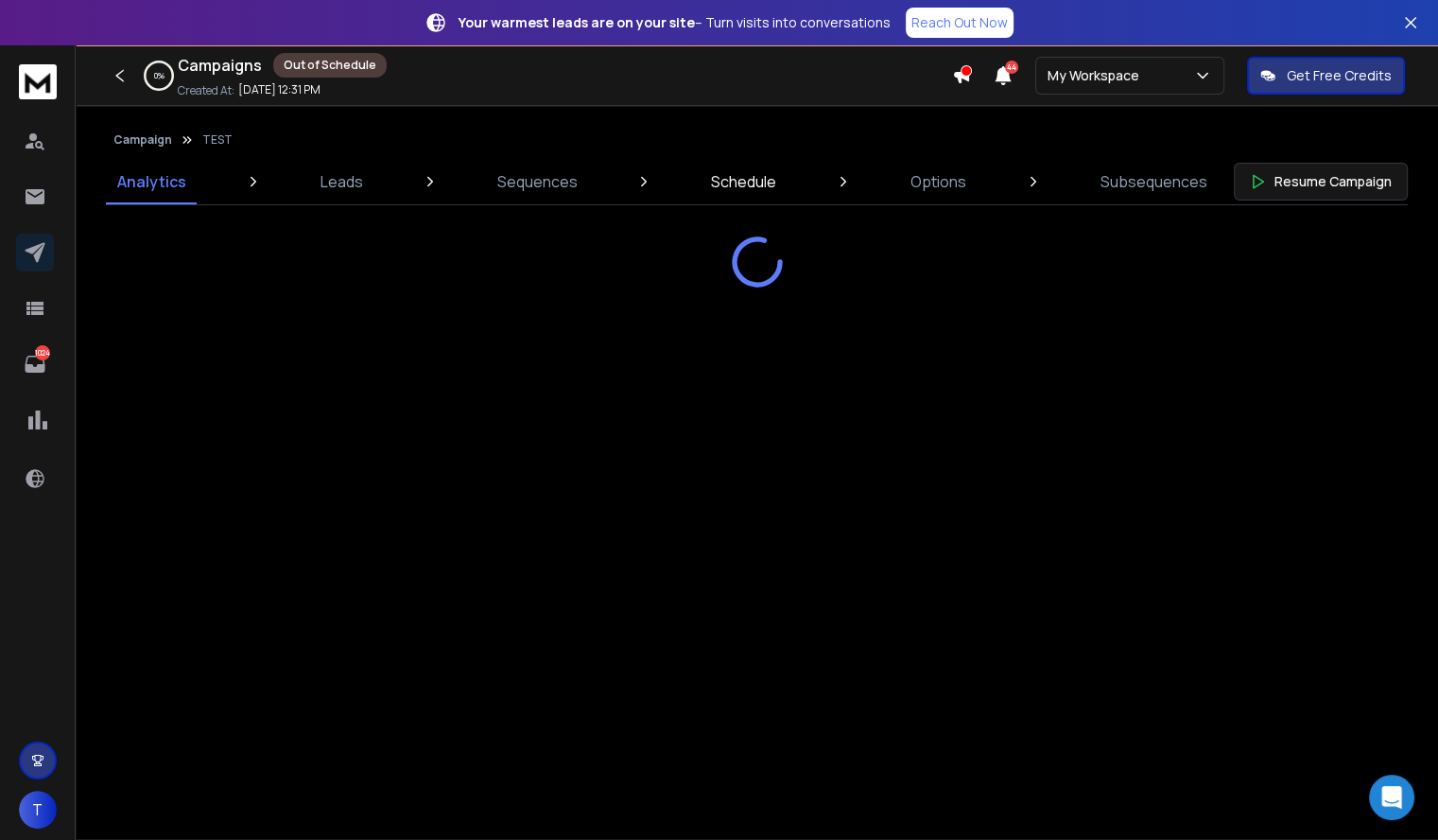
click at [753, 182] on p "Schedule" at bounding box center [743, 182] width 65 height 23
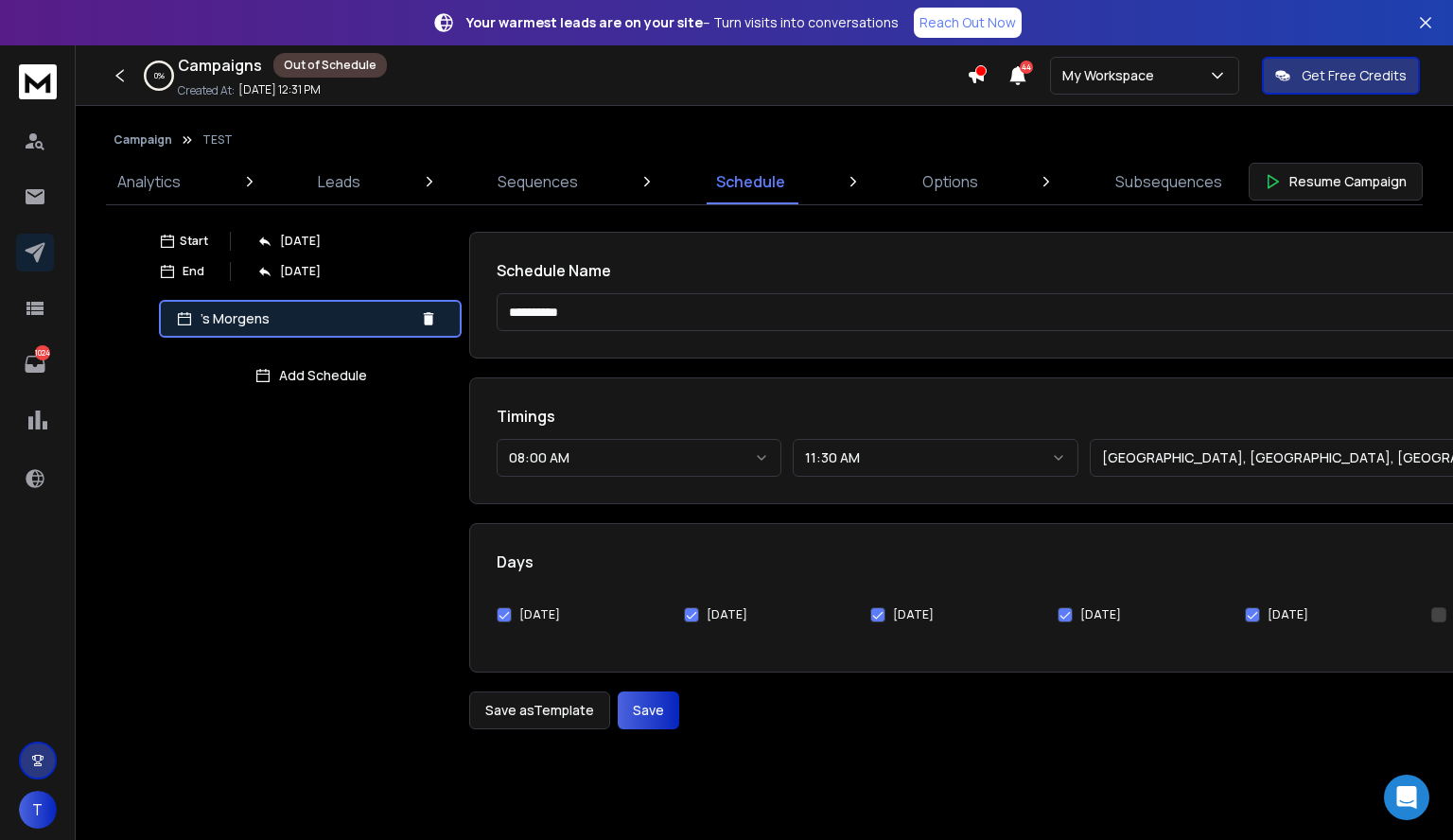
click at [311, 316] on p "'s Morgens" at bounding box center [306, 319] width 212 height 19
click at [324, 372] on button "Add Schedule" at bounding box center [310, 376] width 302 height 38
select select "********"
type input "**********"
select select "********"
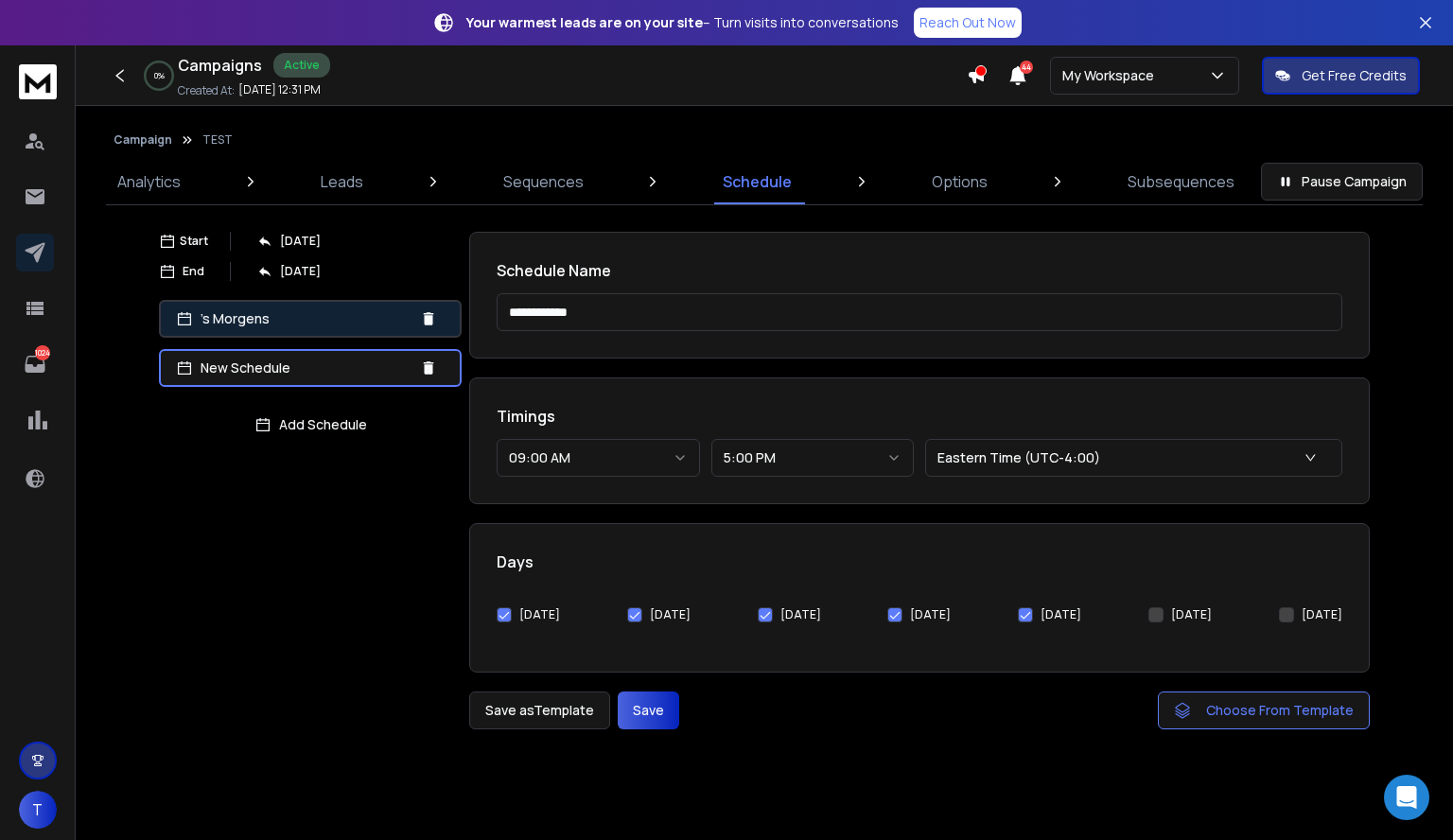
click at [431, 321] on icon at bounding box center [429, 319] width 11 height 13
select select "********"
type input "**********"
select select "********"
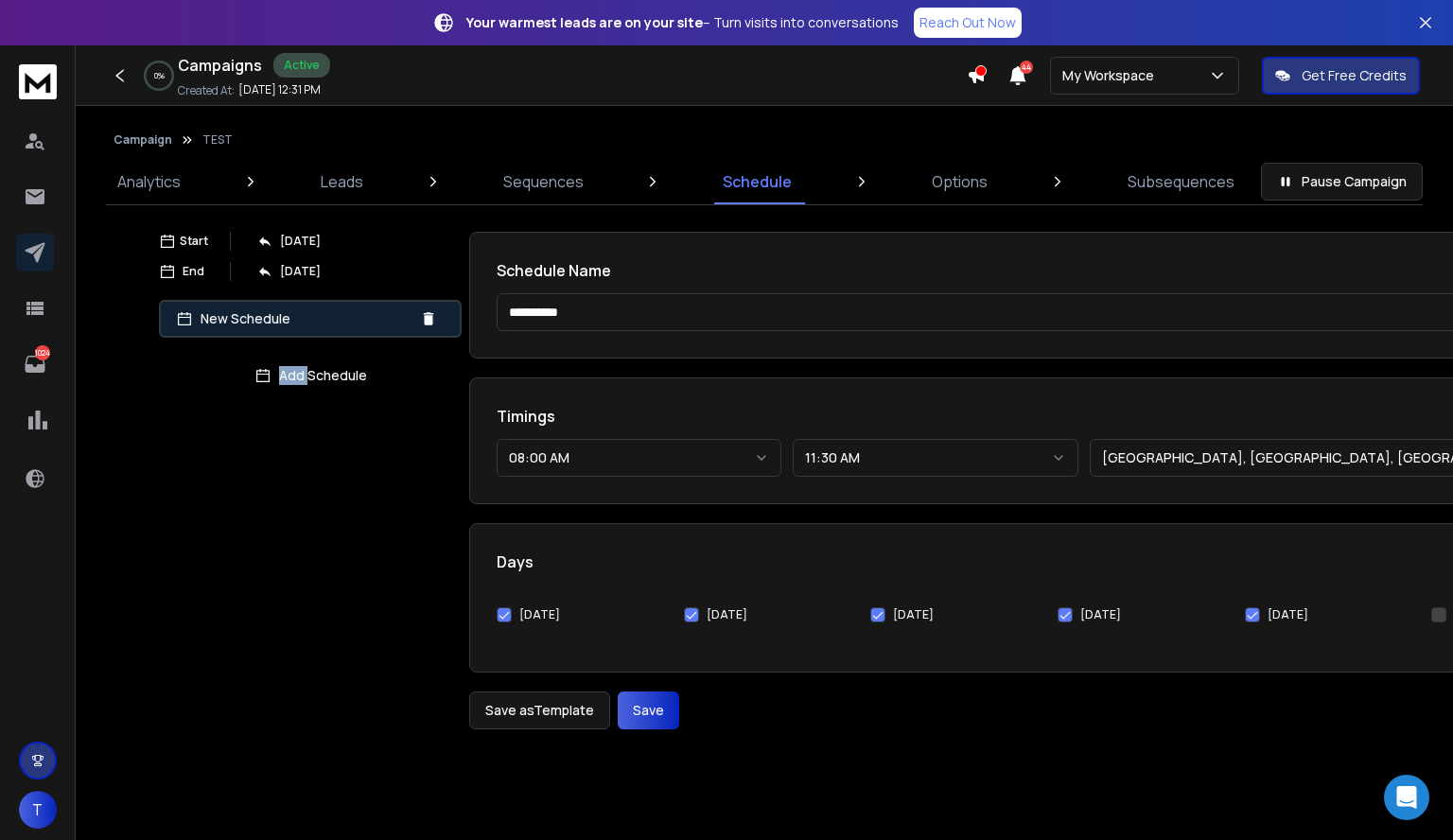
click at [431, 321] on icon at bounding box center [429, 319] width 11 height 13
select select "********"
type input "**********"
select select "********"
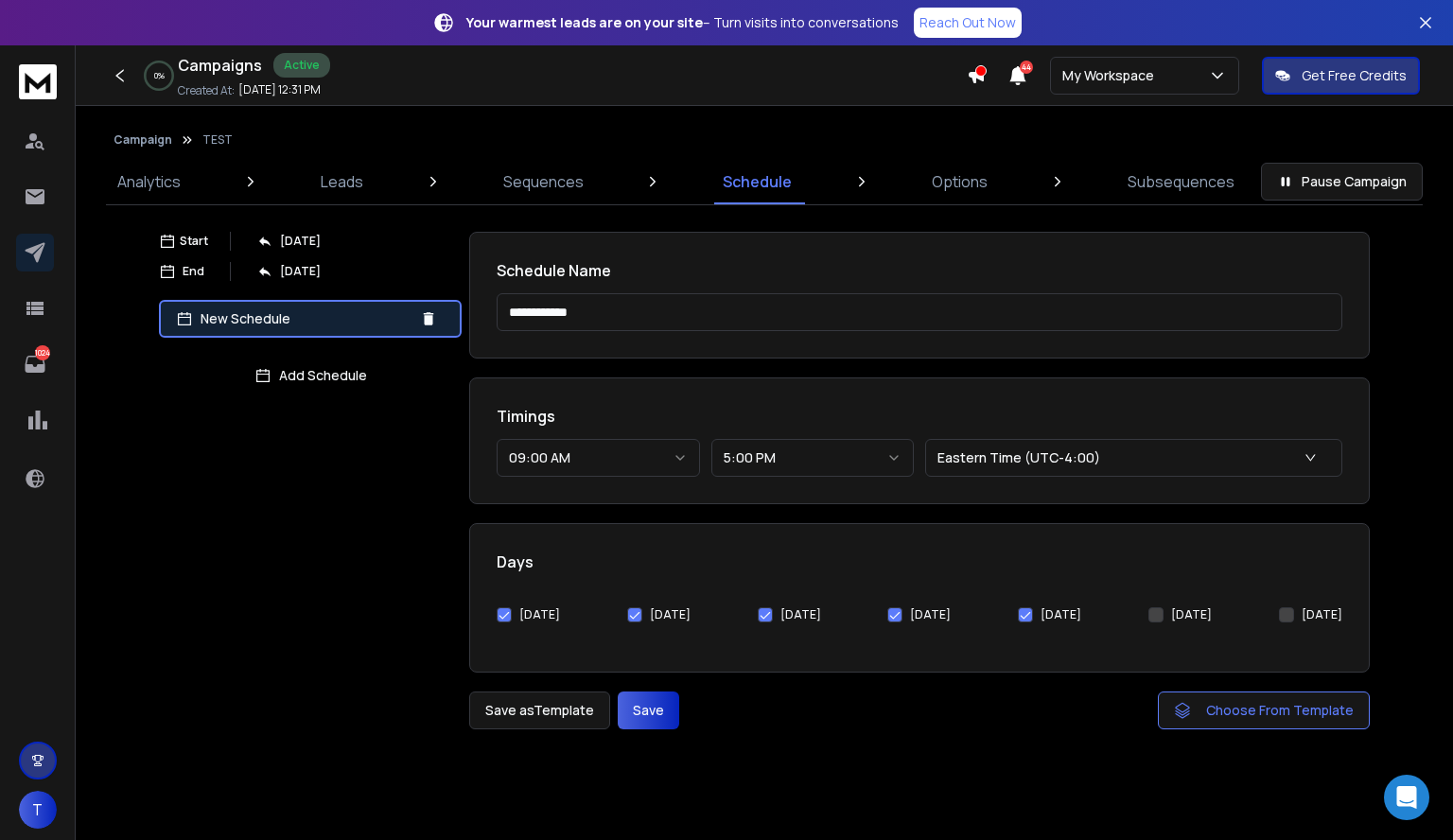
click at [429, 319] on icon at bounding box center [429, 319] width 11 height 13
drag, startPoint x: 429, startPoint y: 319, endPoint x: 414, endPoint y: 365, distance: 48.4
click at [414, 365] on button "Add Schedule" at bounding box center [310, 376] width 302 height 38
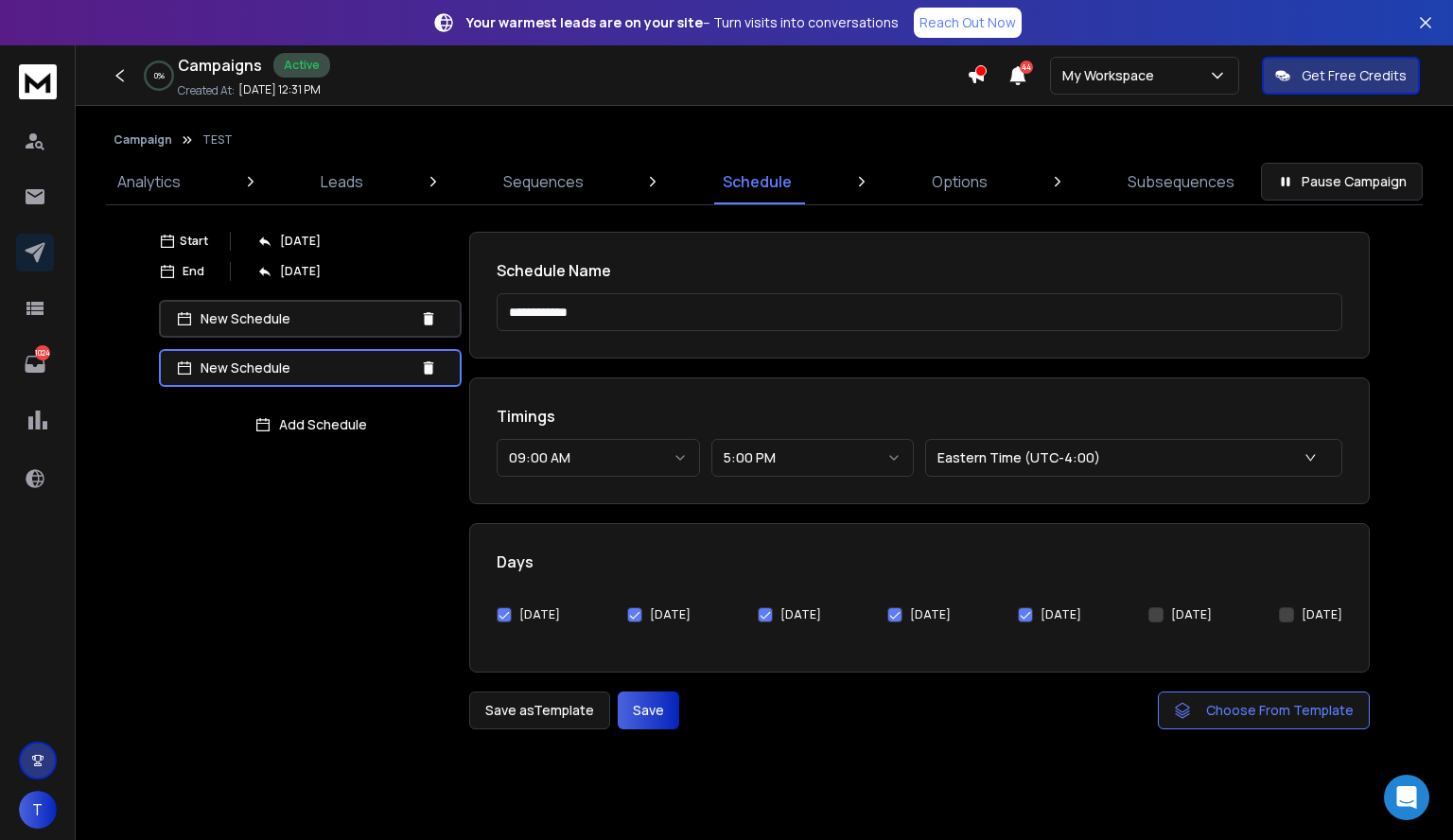
click at [428, 363] on icon at bounding box center [429, 368] width 17 height 17
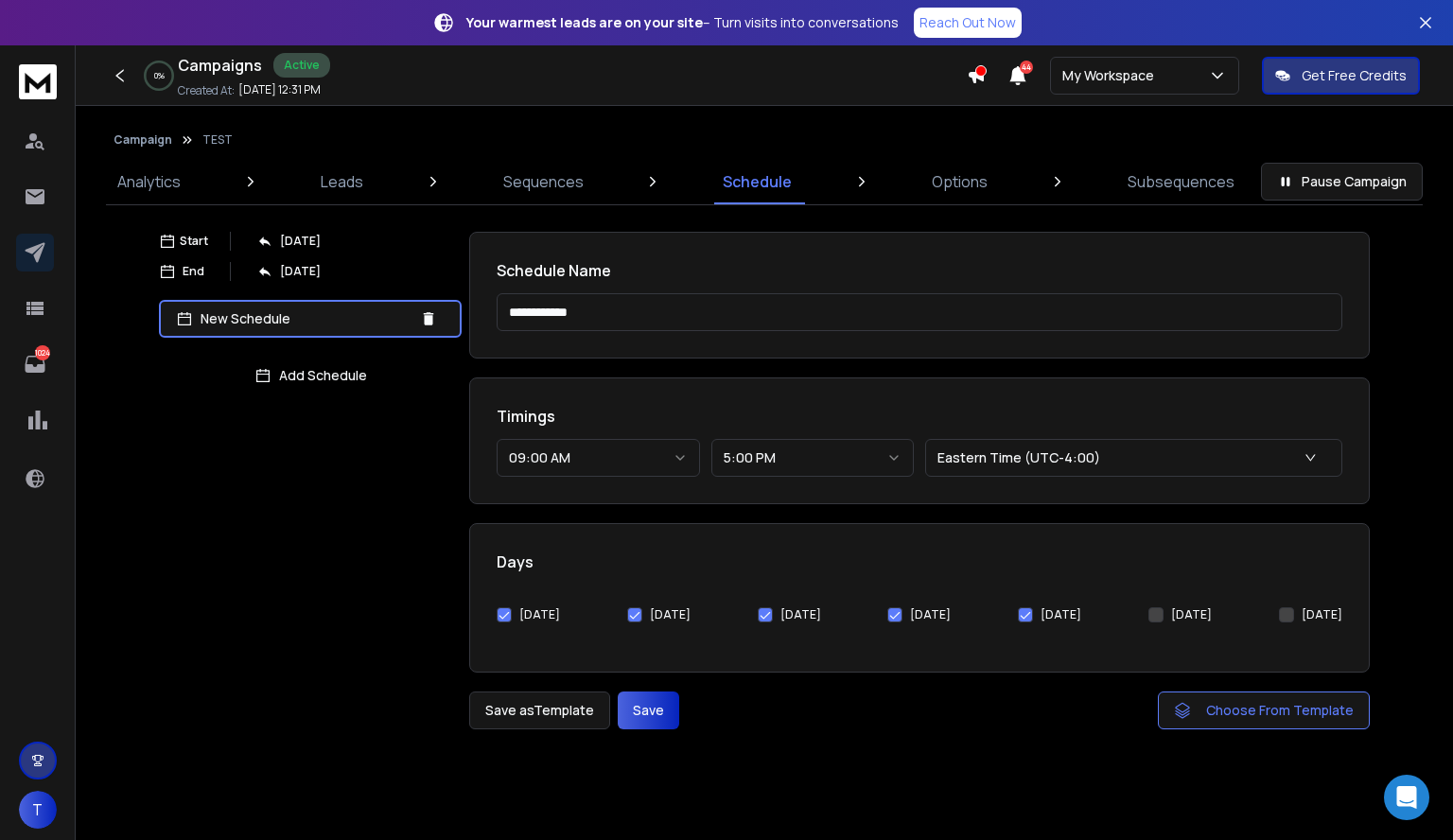
click at [638, 703] on button "Save" at bounding box center [648, 711] width 61 height 38
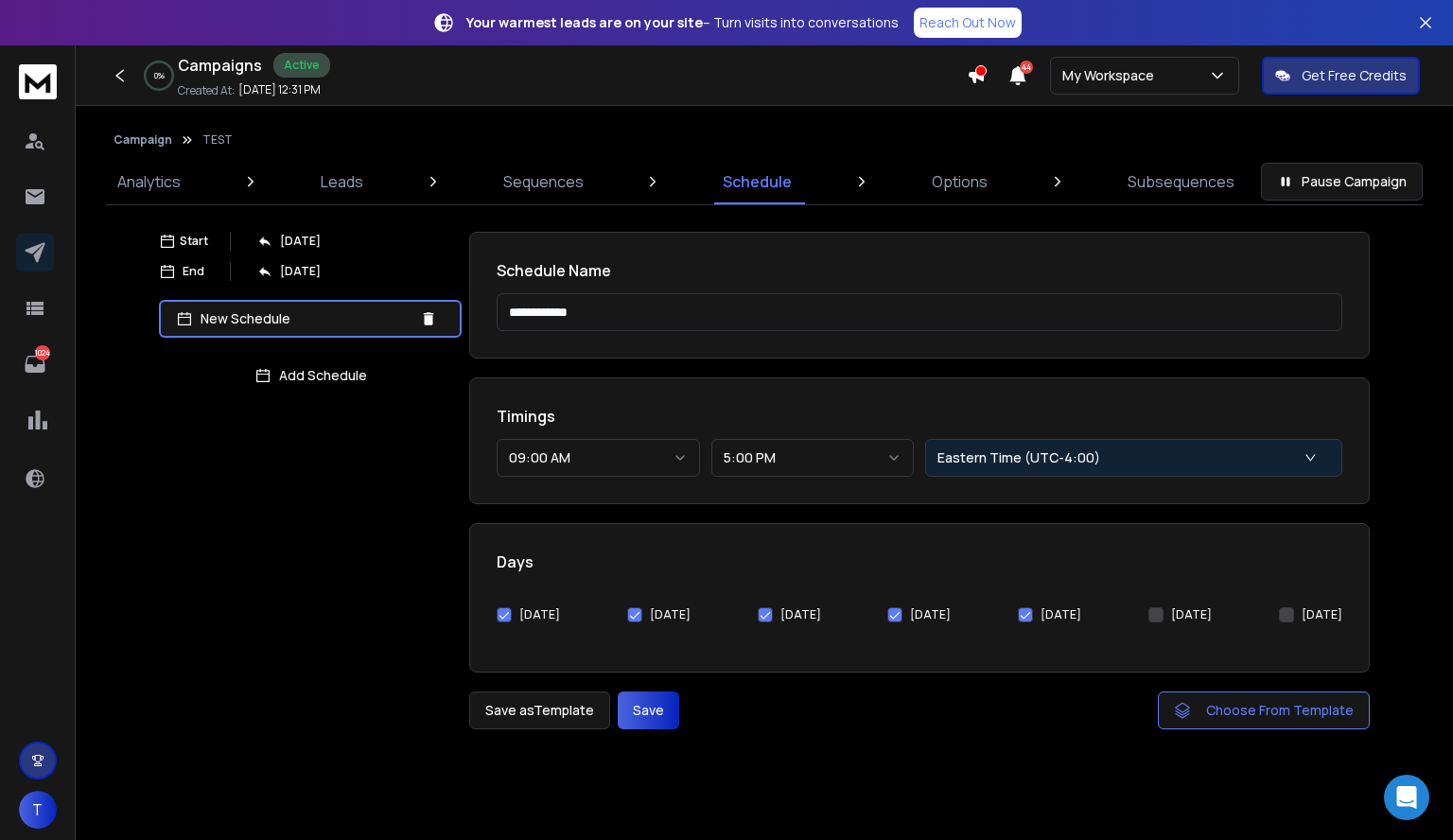
click at [1034, 457] on p "Eastern Time (UTC-4:00)" at bounding box center [1023, 458] width 170 height 19
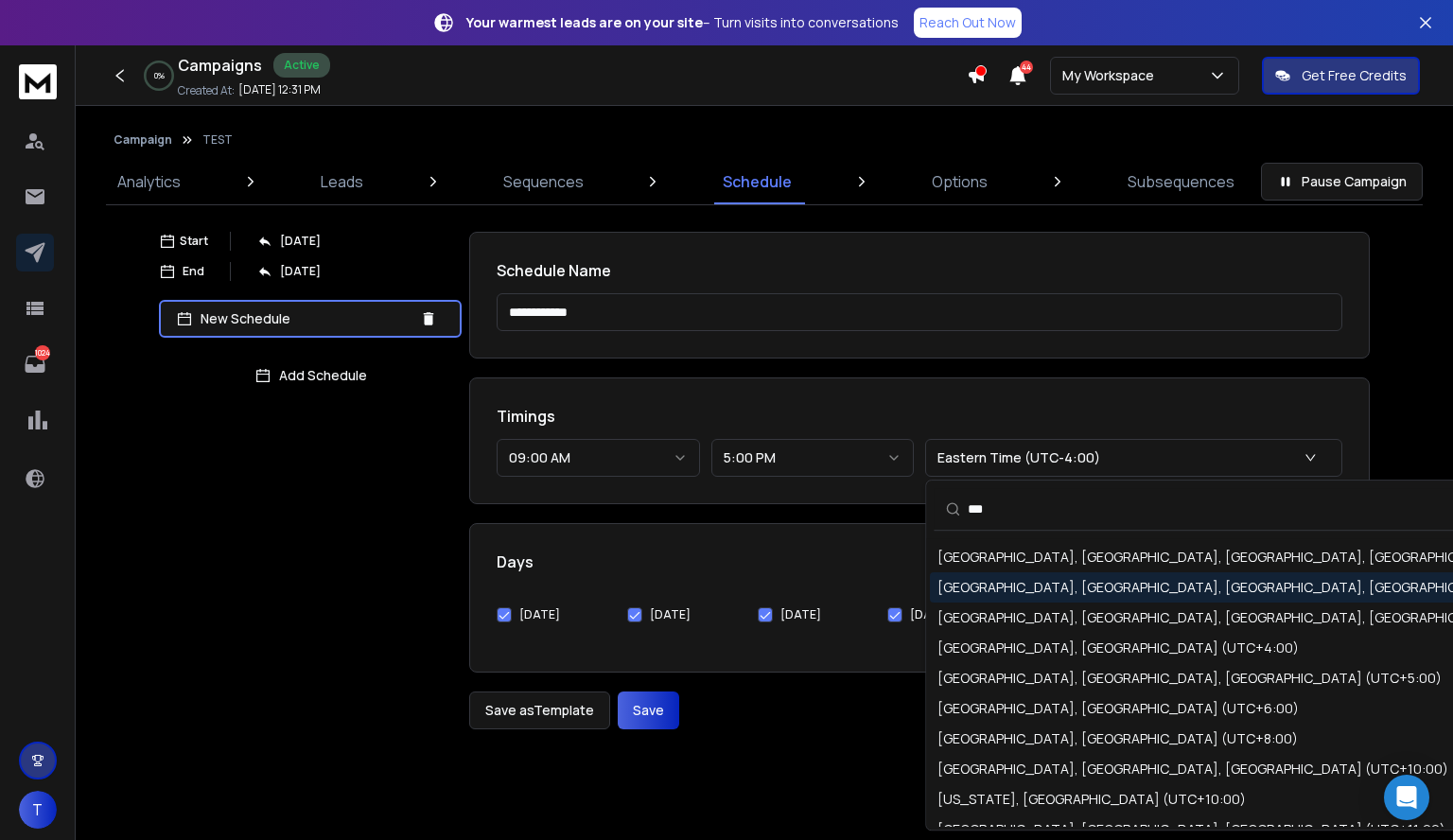
type input "***"
click at [1027, 587] on div "[GEOGRAPHIC_DATA], [GEOGRAPHIC_DATA], [GEOGRAPHIC_DATA], [GEOGRAPHIC_DATA], [GE…" at bounding box center [1406, 587] width 937 height 19
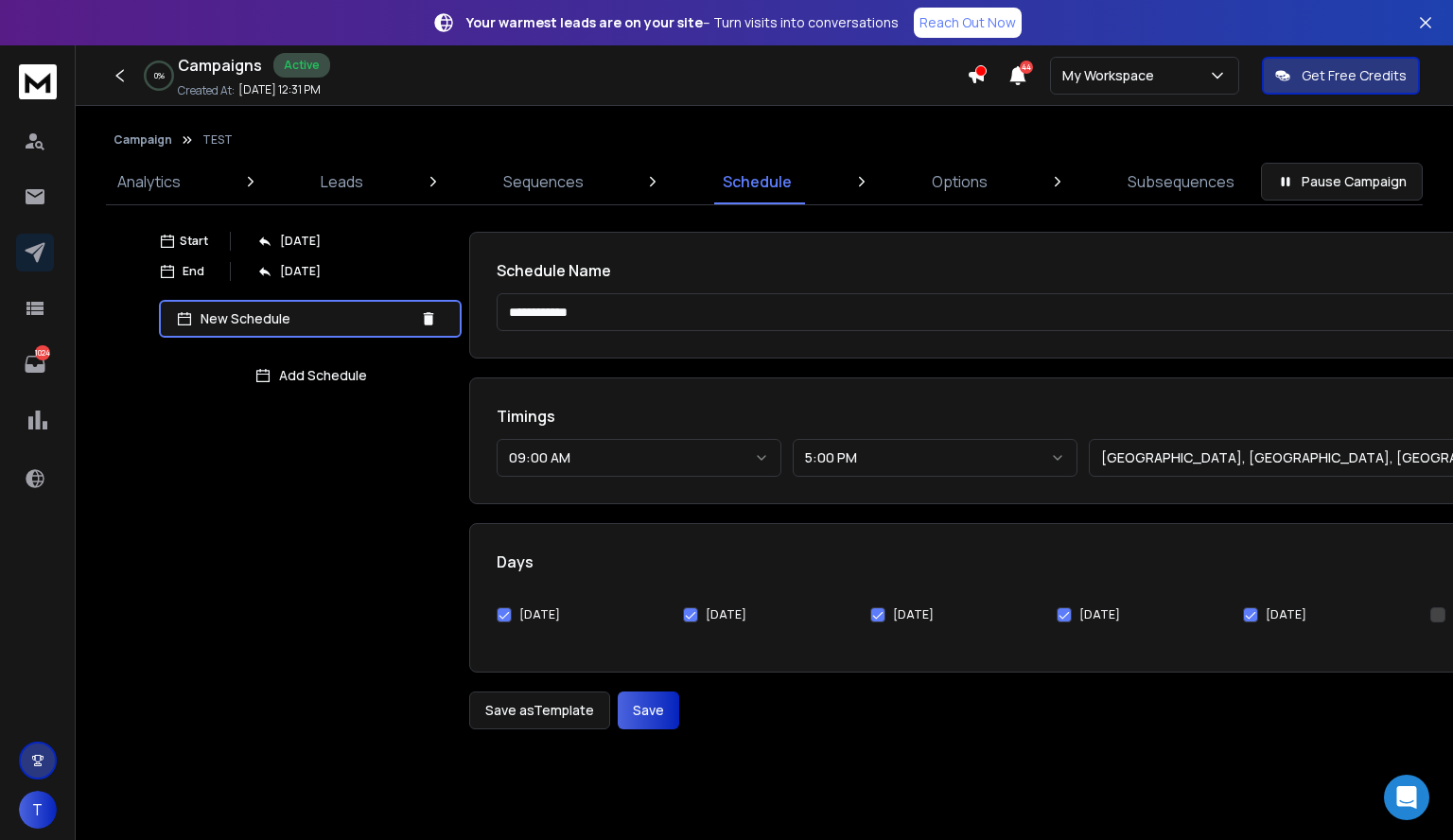
click at [659, 702] on button "Save" at bounding box center [648, 711] width 61 height 38
click at [38, 246] on icon at bounding box center [34, 252] width 20 height 20
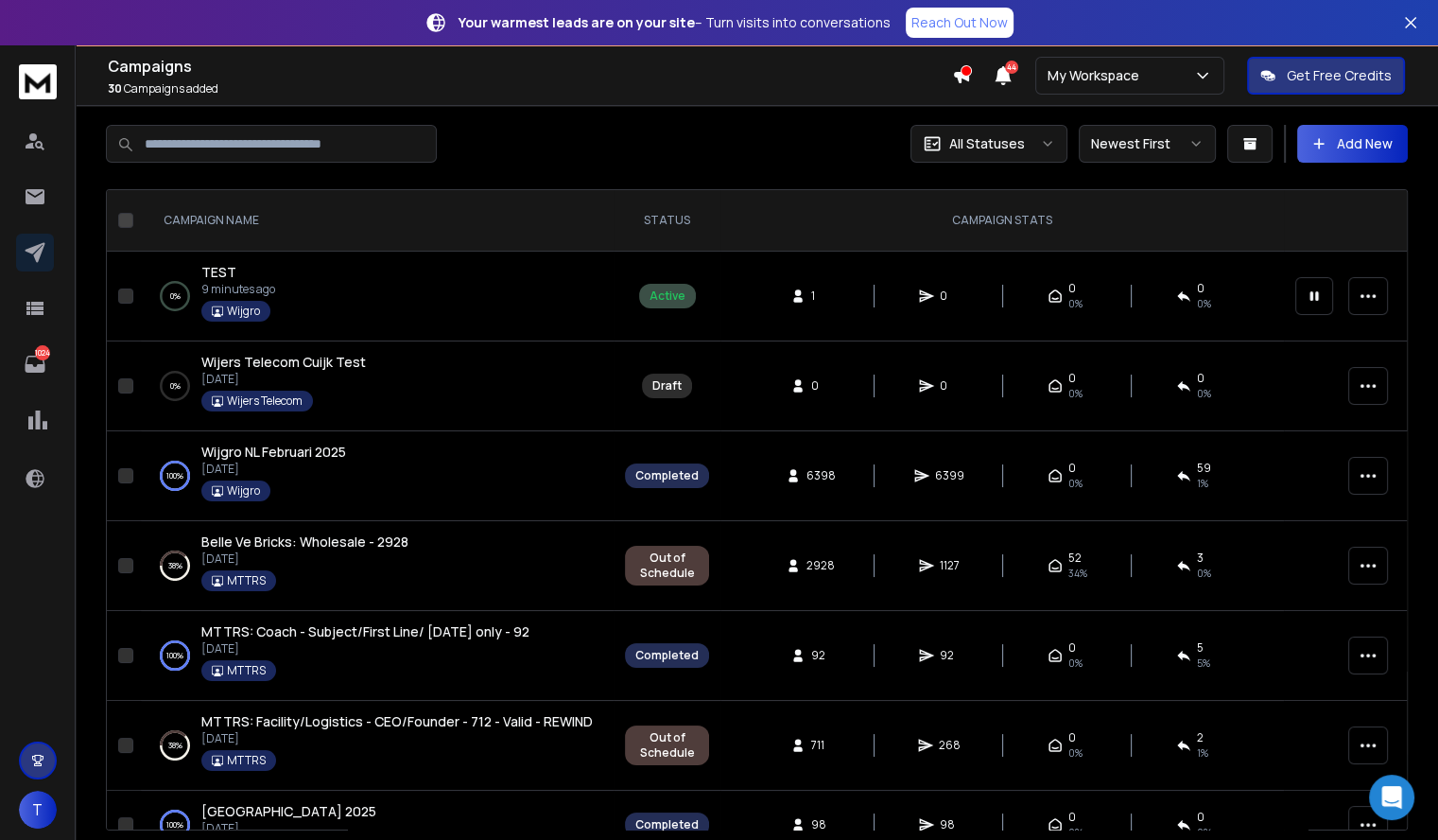
click at [1361, 291] on icon "button" at bounding box center [1368, 296] width 19 height 19
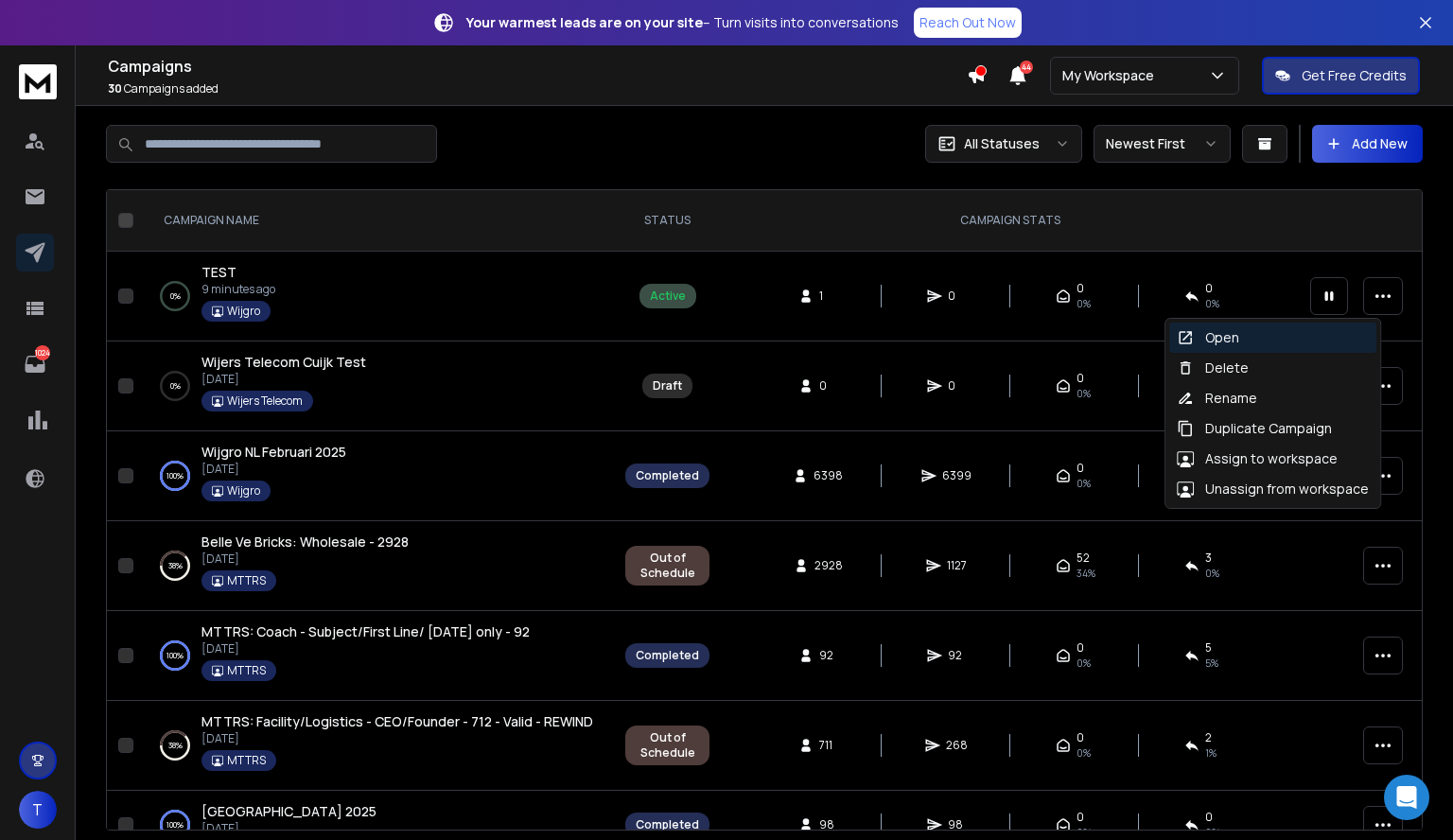
click at [679, 144] on div at bounding box center [436, 144] width 659 height 38
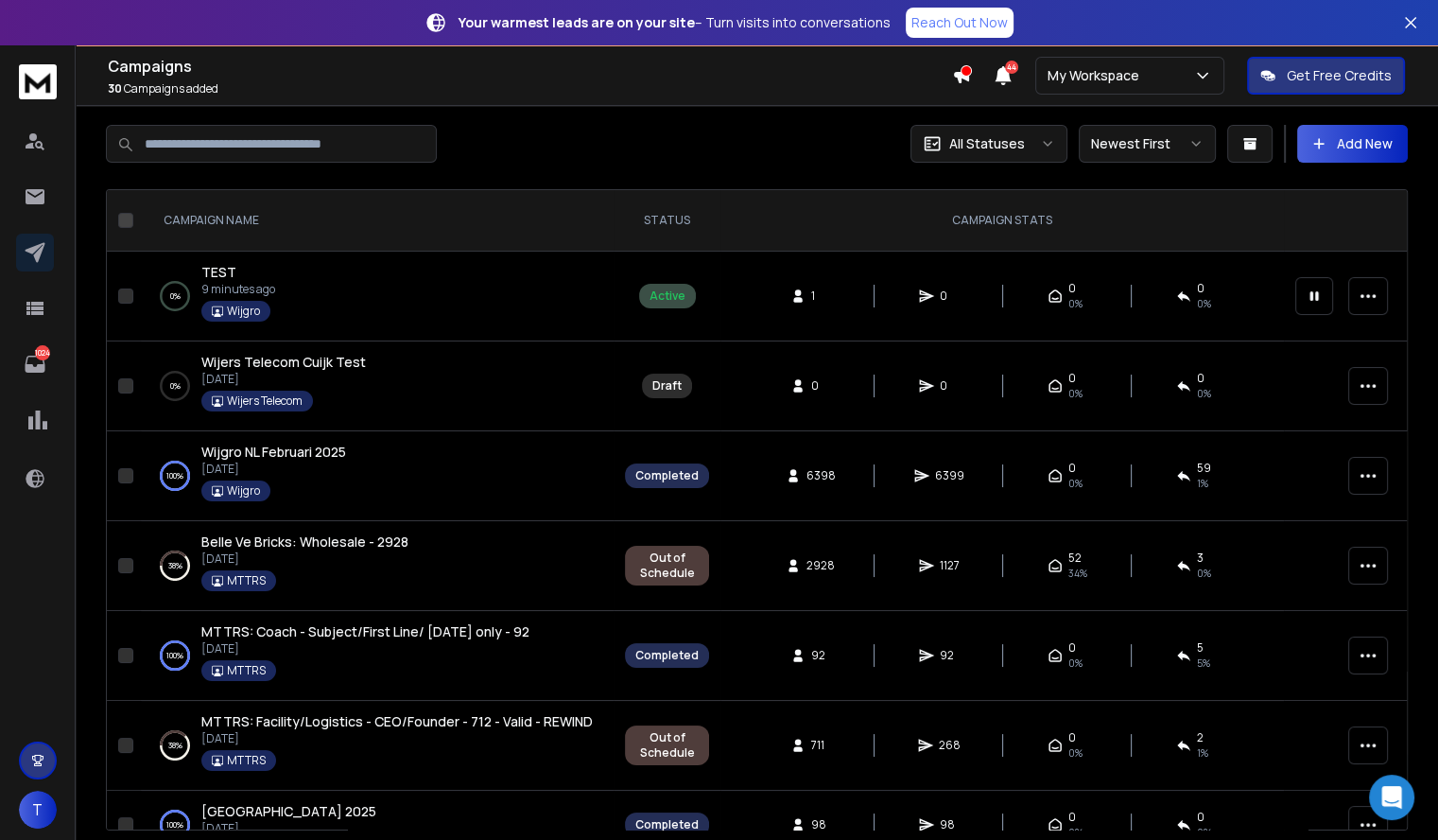
click at [1349, 389] on button "button" at bounding box center [1369, 387] width 40 height 38
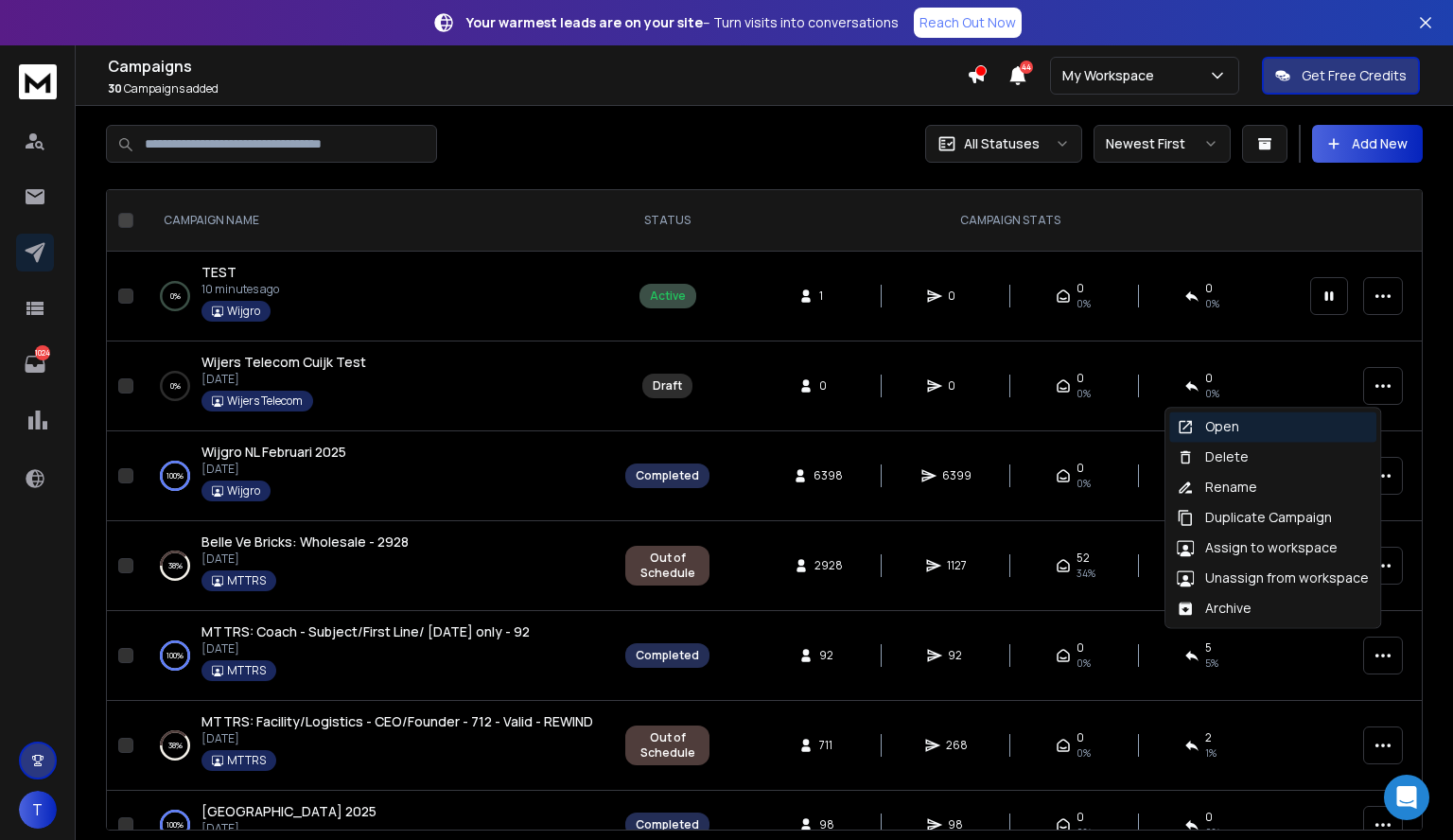
click at [647, 146] on div at bounding box center [436, 144] width 659 height 38
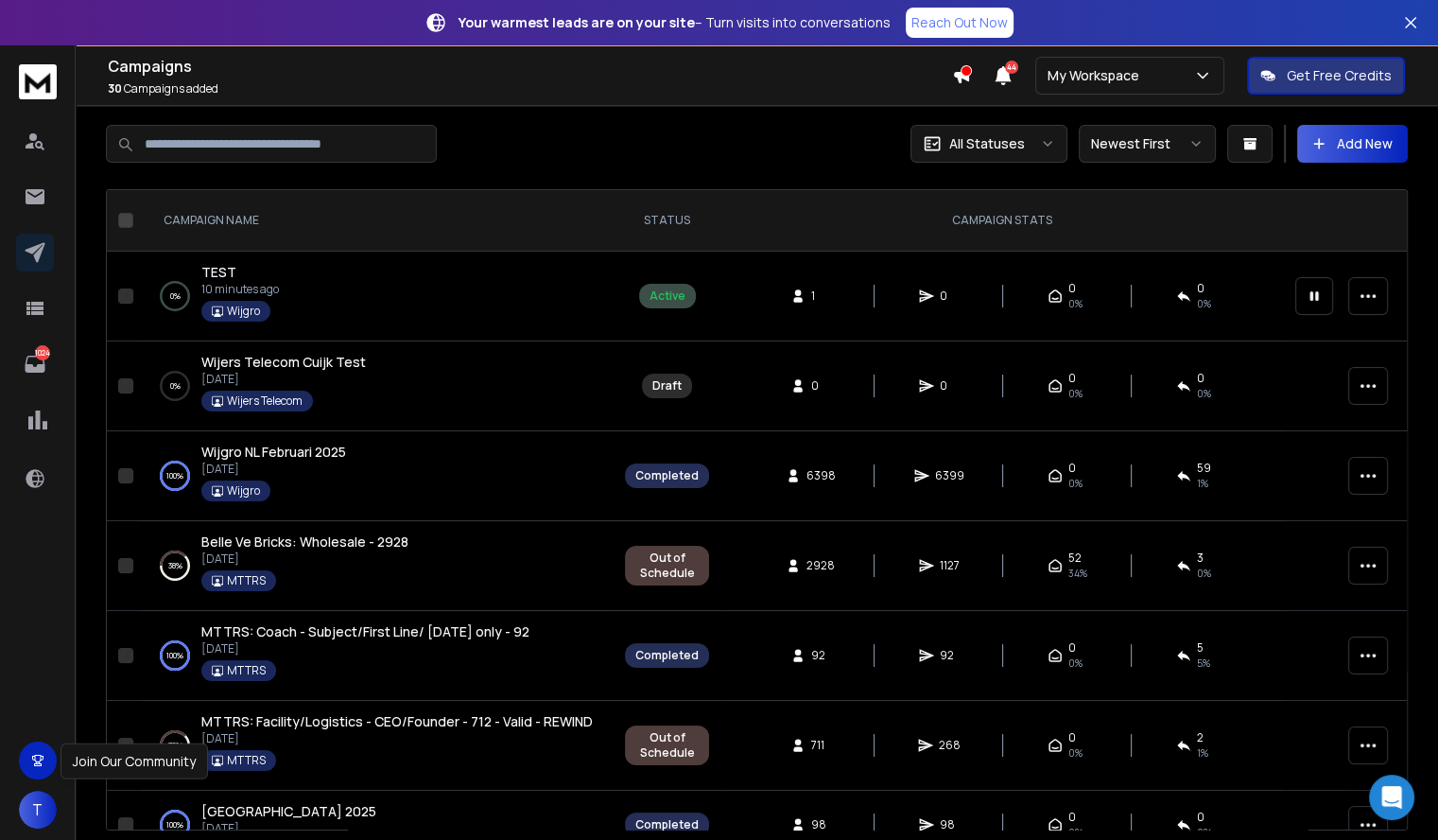
click at [35, 762] on icon at bounding box center [38, 761] width 11 height 15
click at [31, 196] on icon at bounding box center [35, 197] width 19 height 15
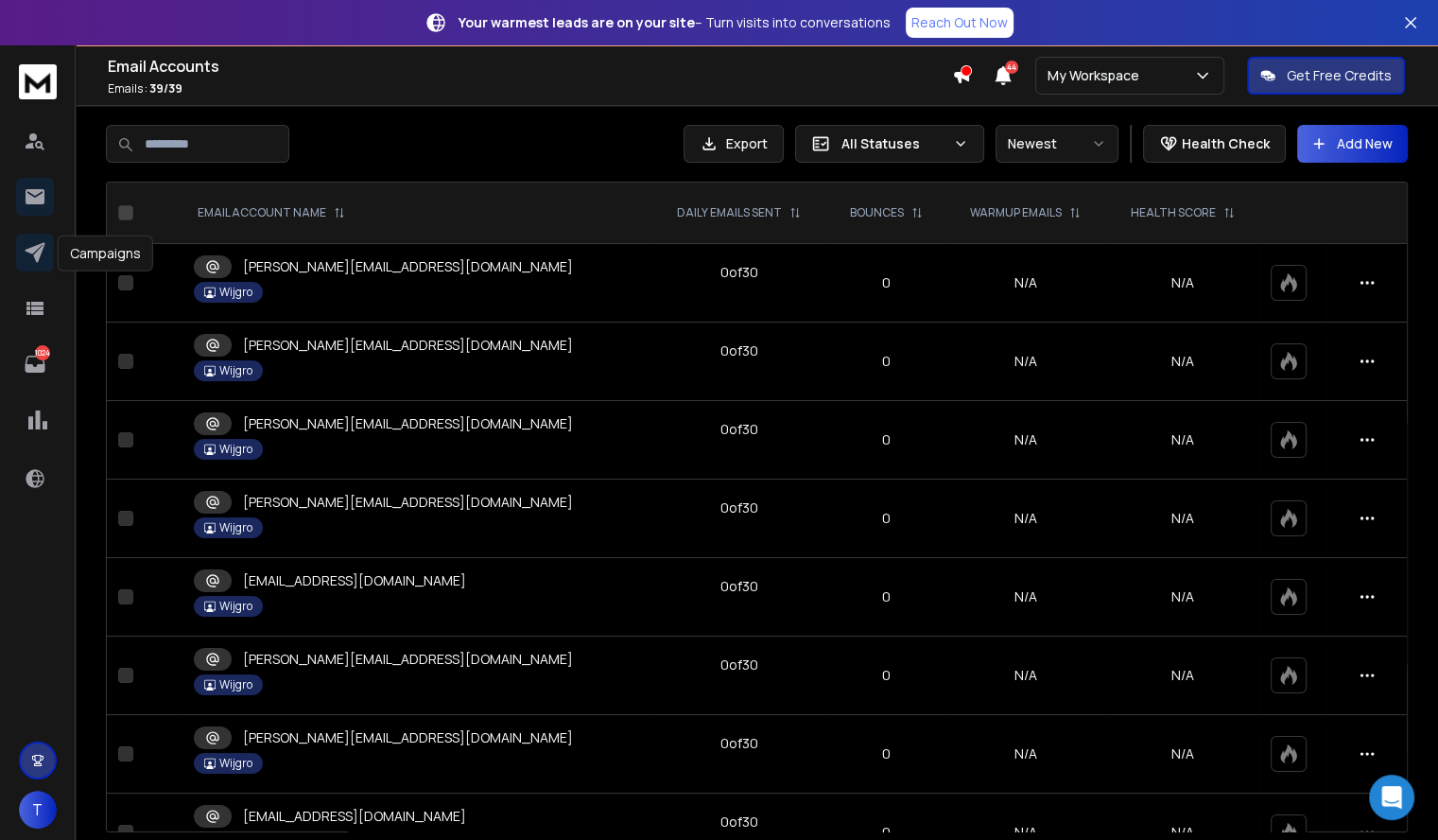
click at [41, 246] on icon at bounding box center [35, 253] width 23 height 23
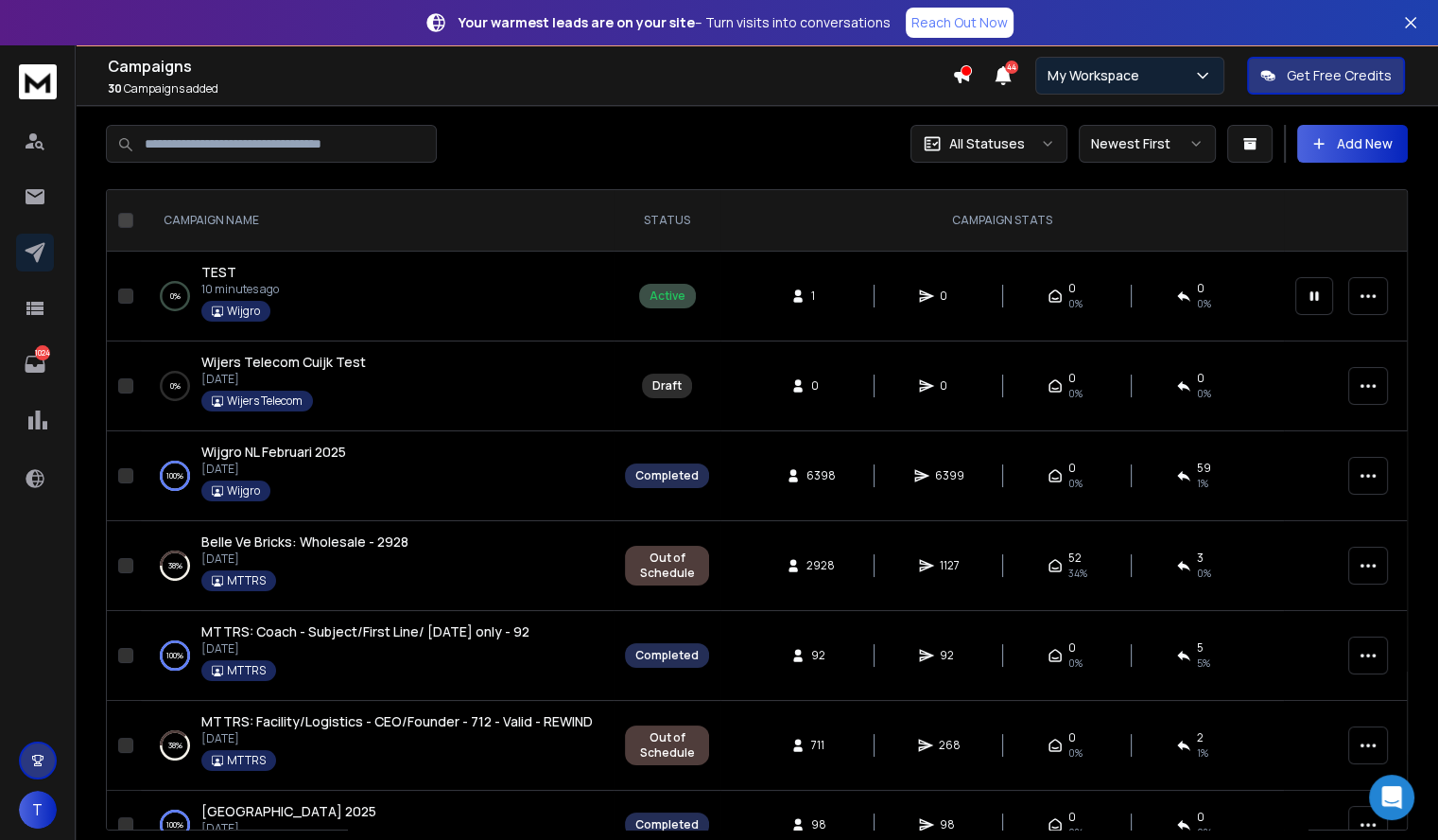
click at [1157, 74] on div "My Workspace" at bounding box center [1130, 76] width 165 height 19
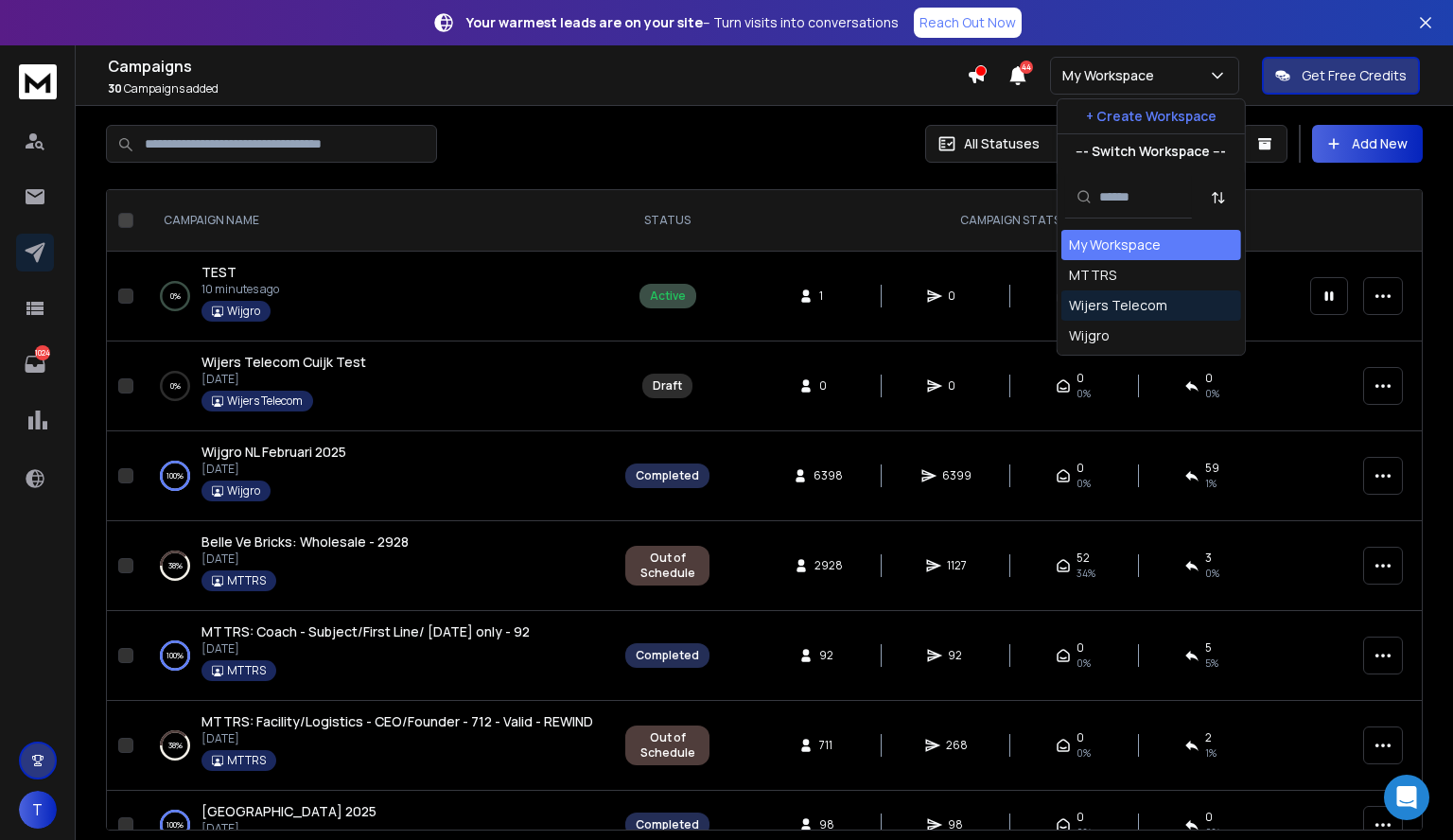
click at [1113, 298] on div "Wijers Telecom" at bounding box center [1118, 305] width 99 height 19
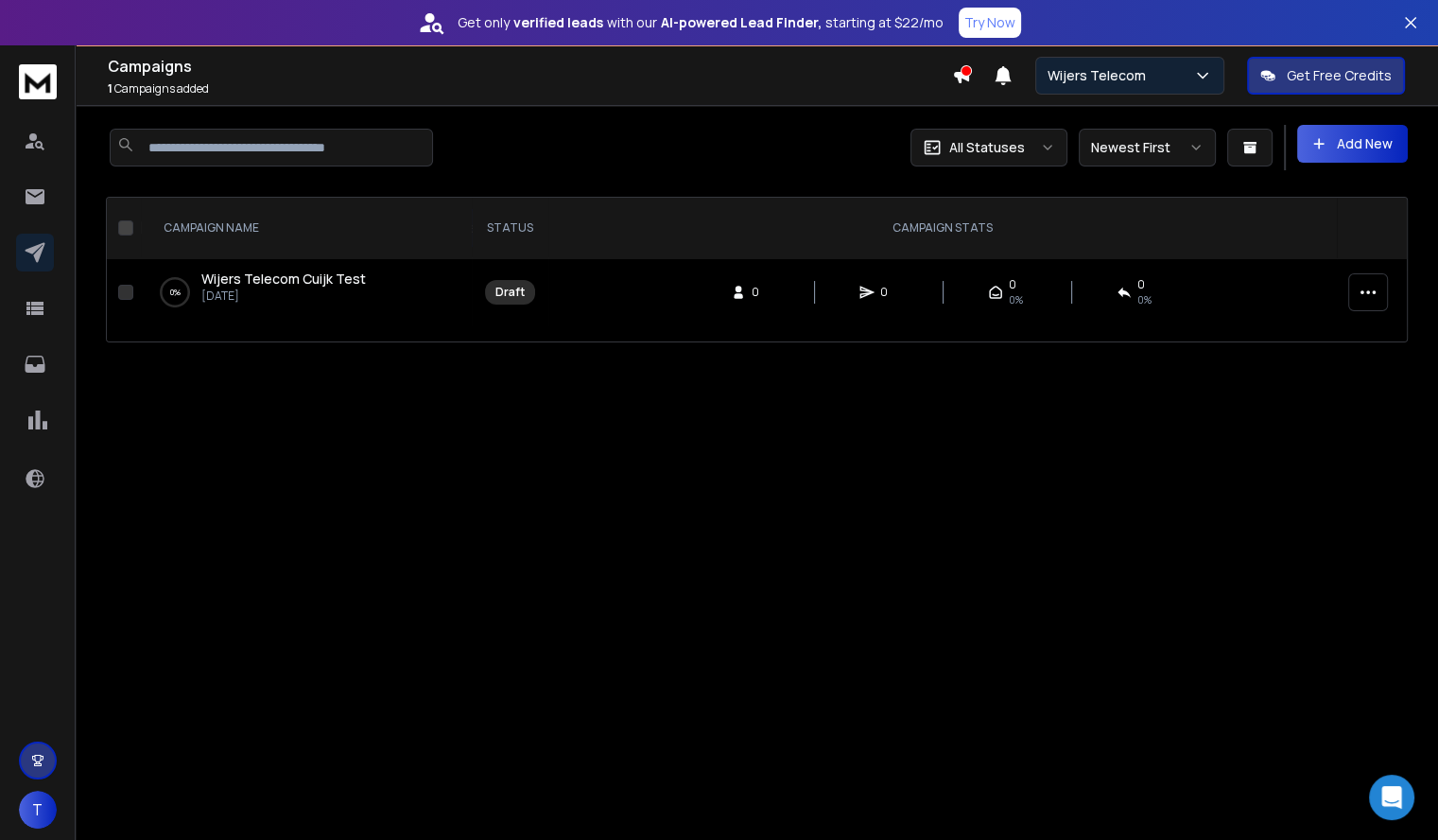
click at [1145, 70] on p "Wijers Telecom" at bounding box center [1100, 76] width 106 height 19
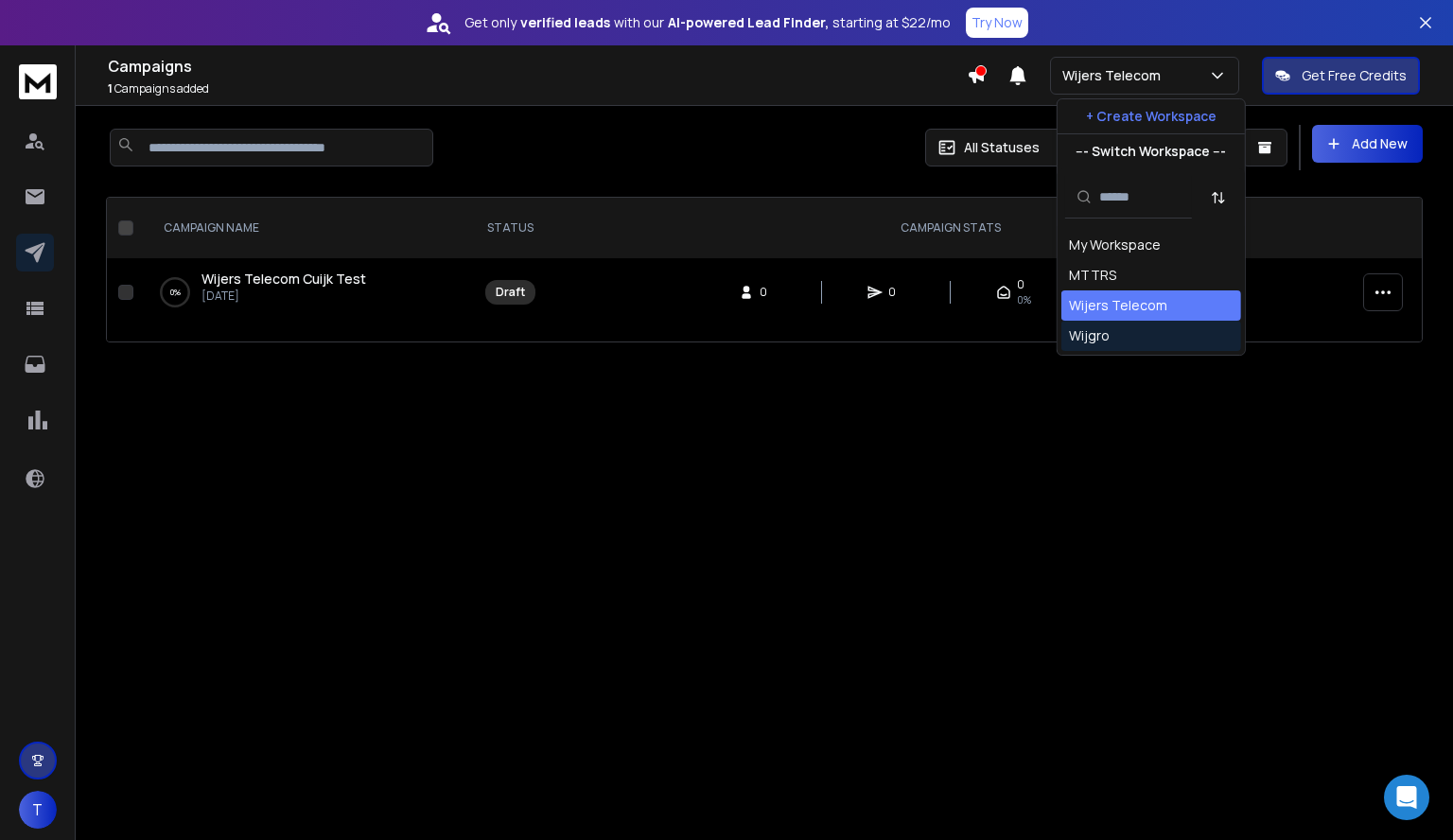
click at [1108, 333] on div "Wijgro" at bounding box center [1151, 336] width 180 height 31
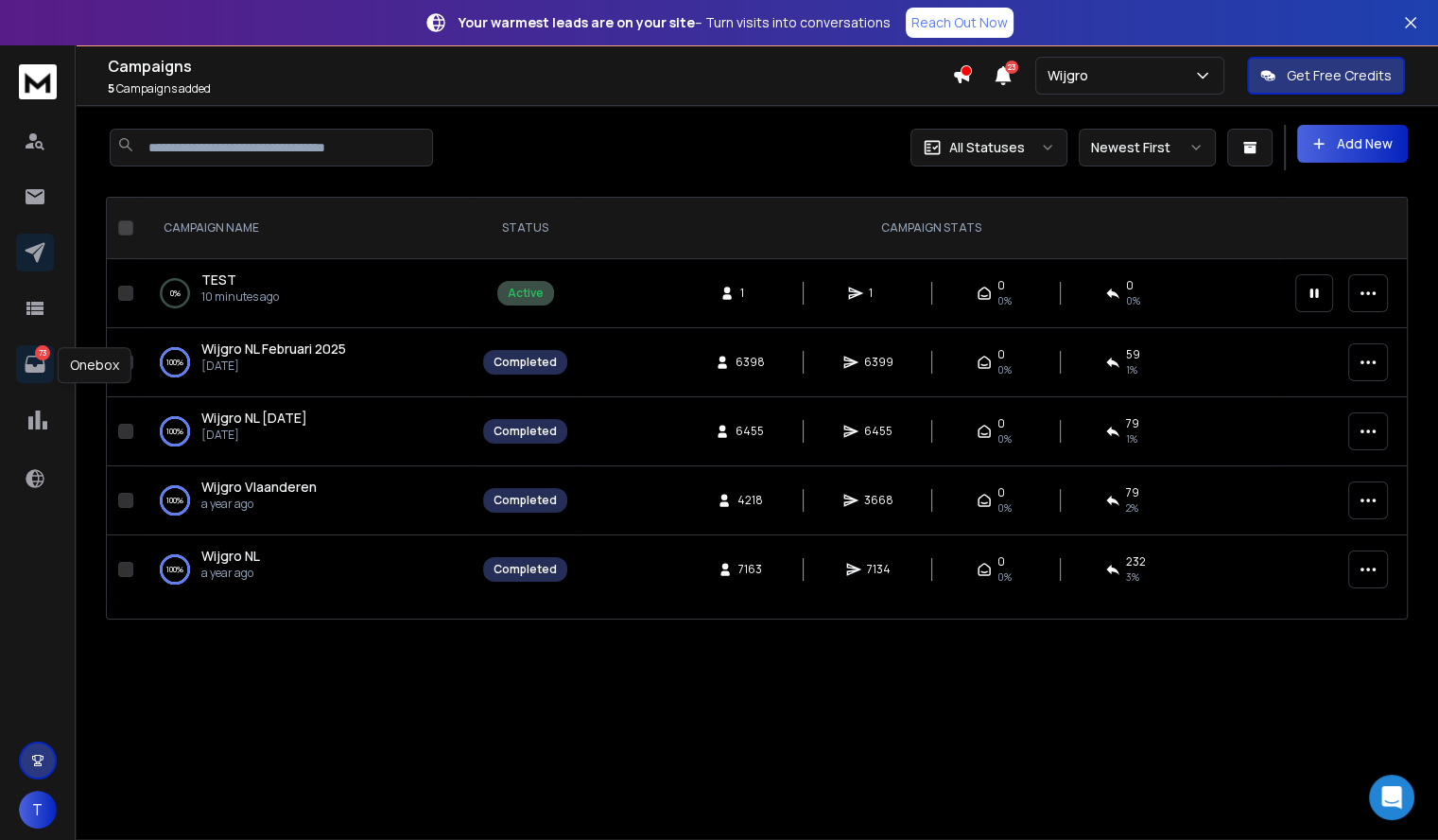
click at [41, 360] on p "73" at bounding box center [43, 353] width 15 height 15
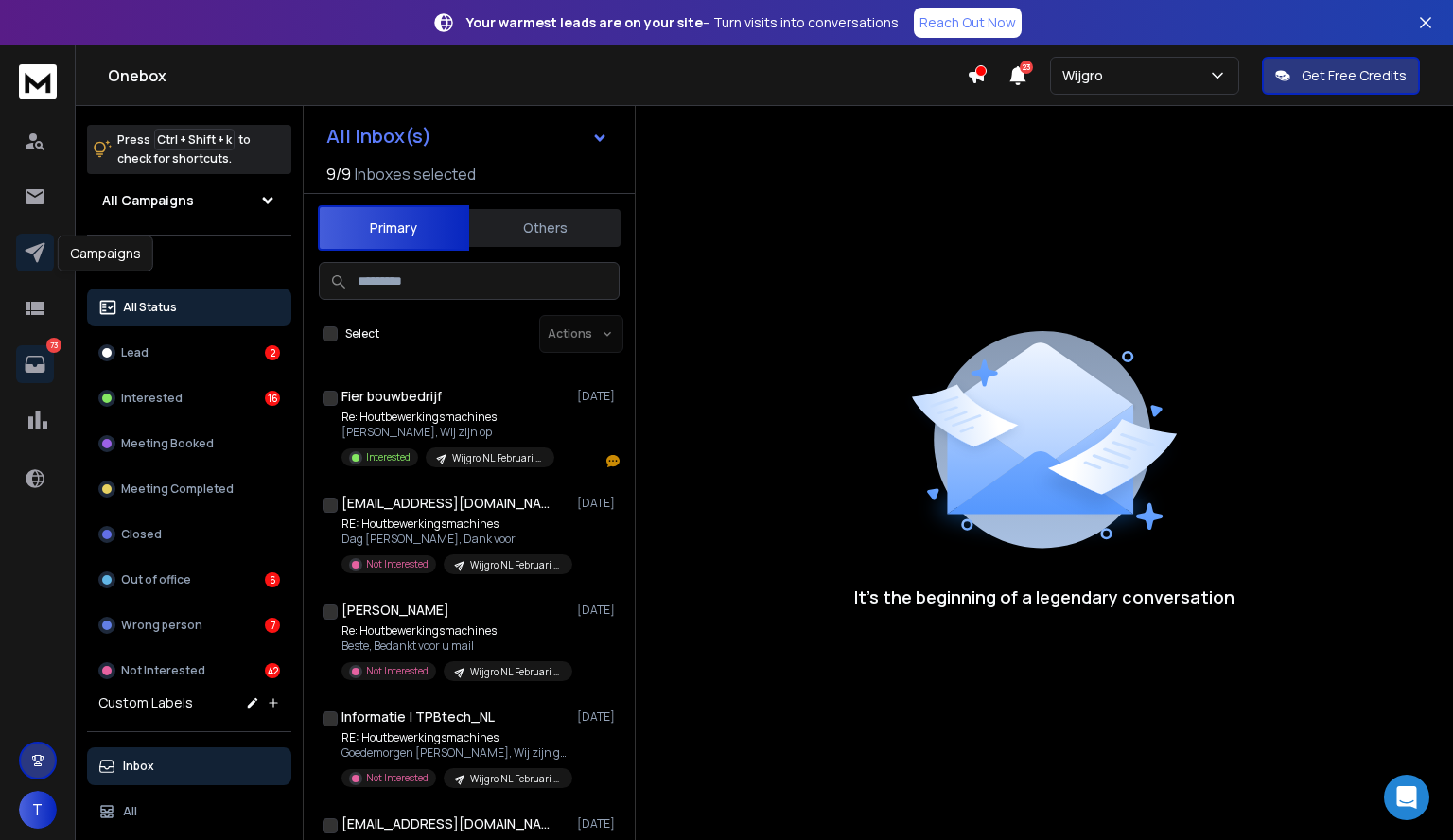
click at [39, 252] on icon at bounding box center [34, 252] width 20 height 20
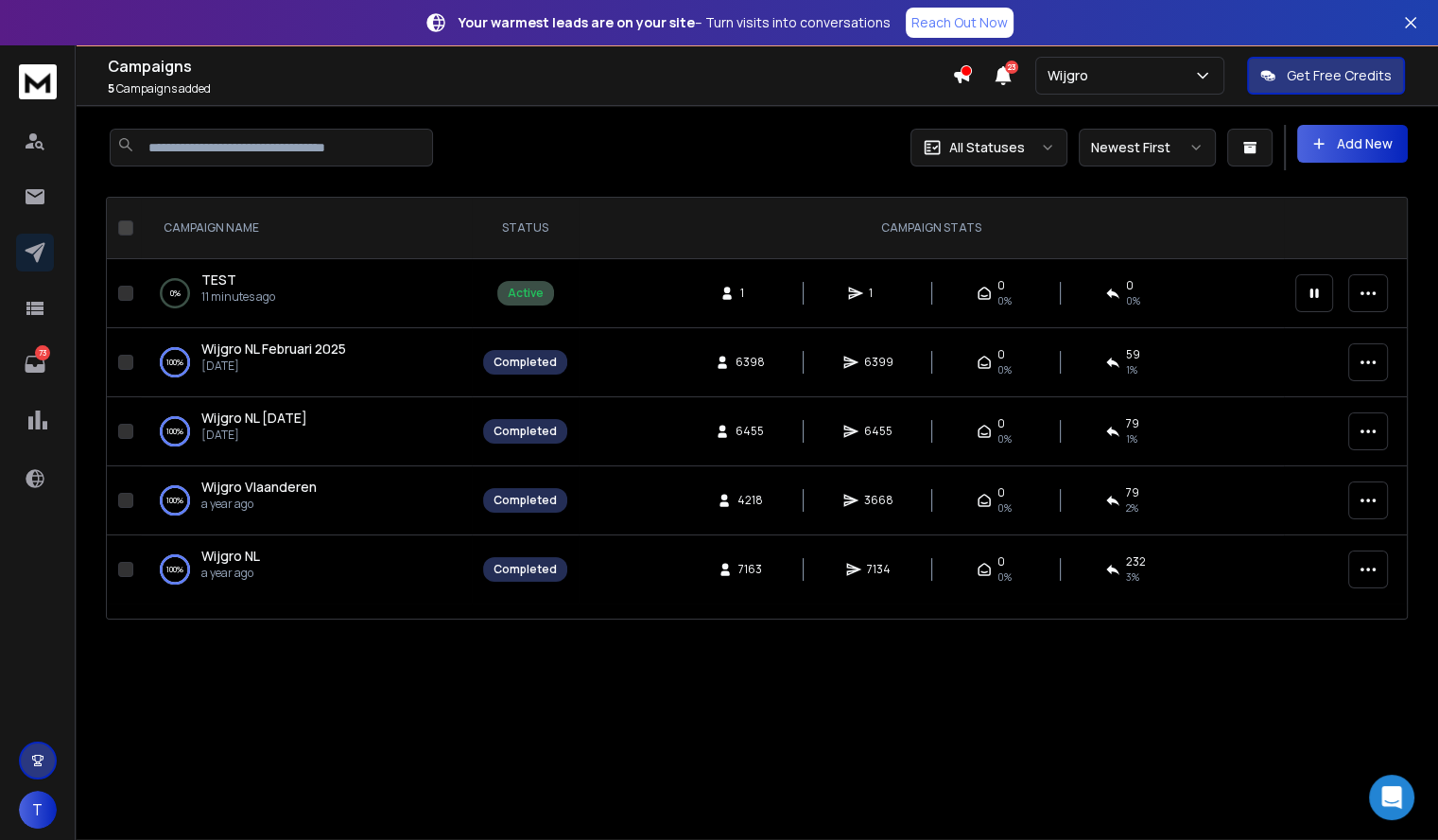
click at [222, 280] on span "TEST" at bounding box center [219, 279] width 35 height 18
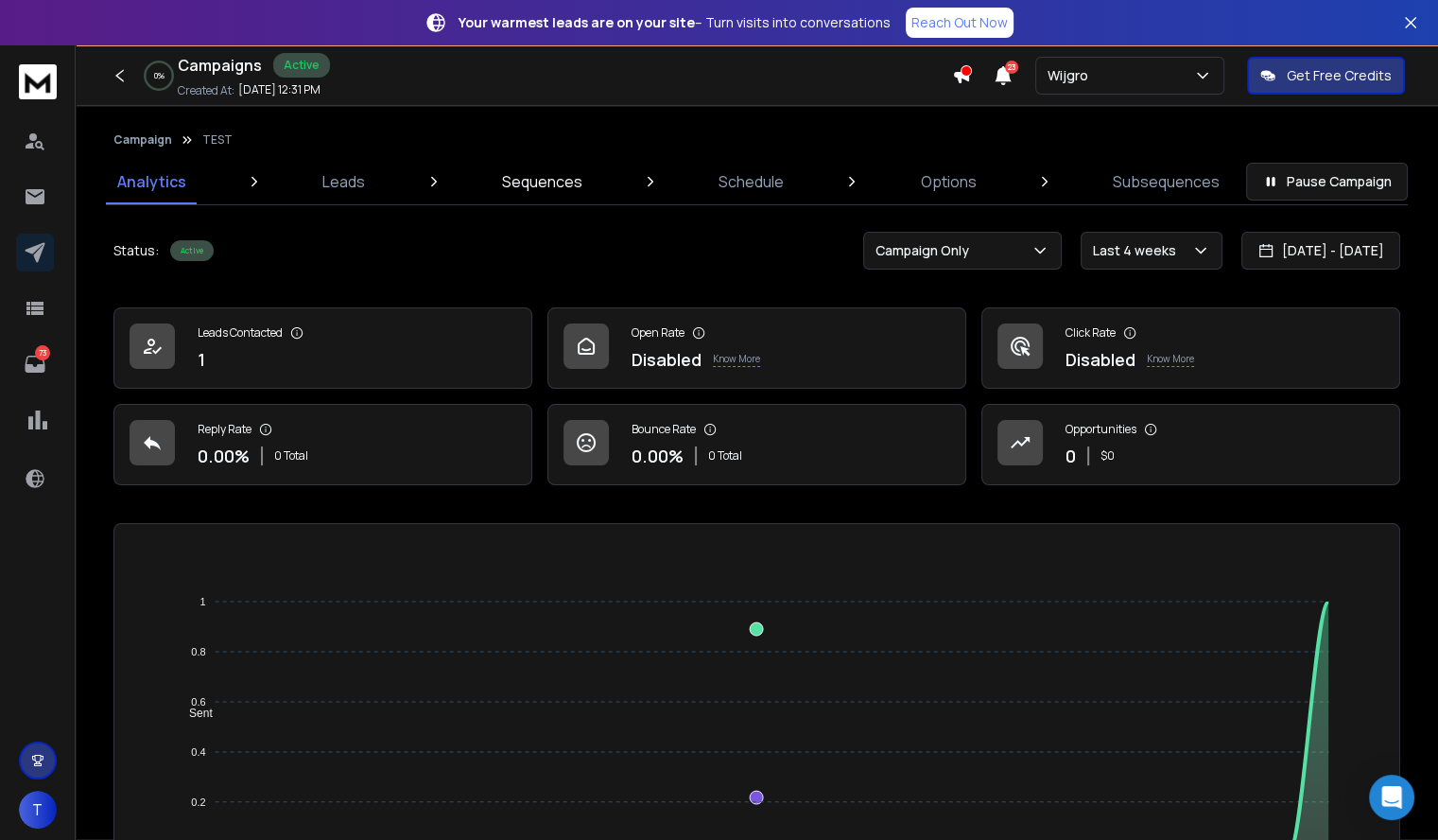
click at [550, 186] on p "Sequences" at bounding box center [542, 182] width 80 height 23
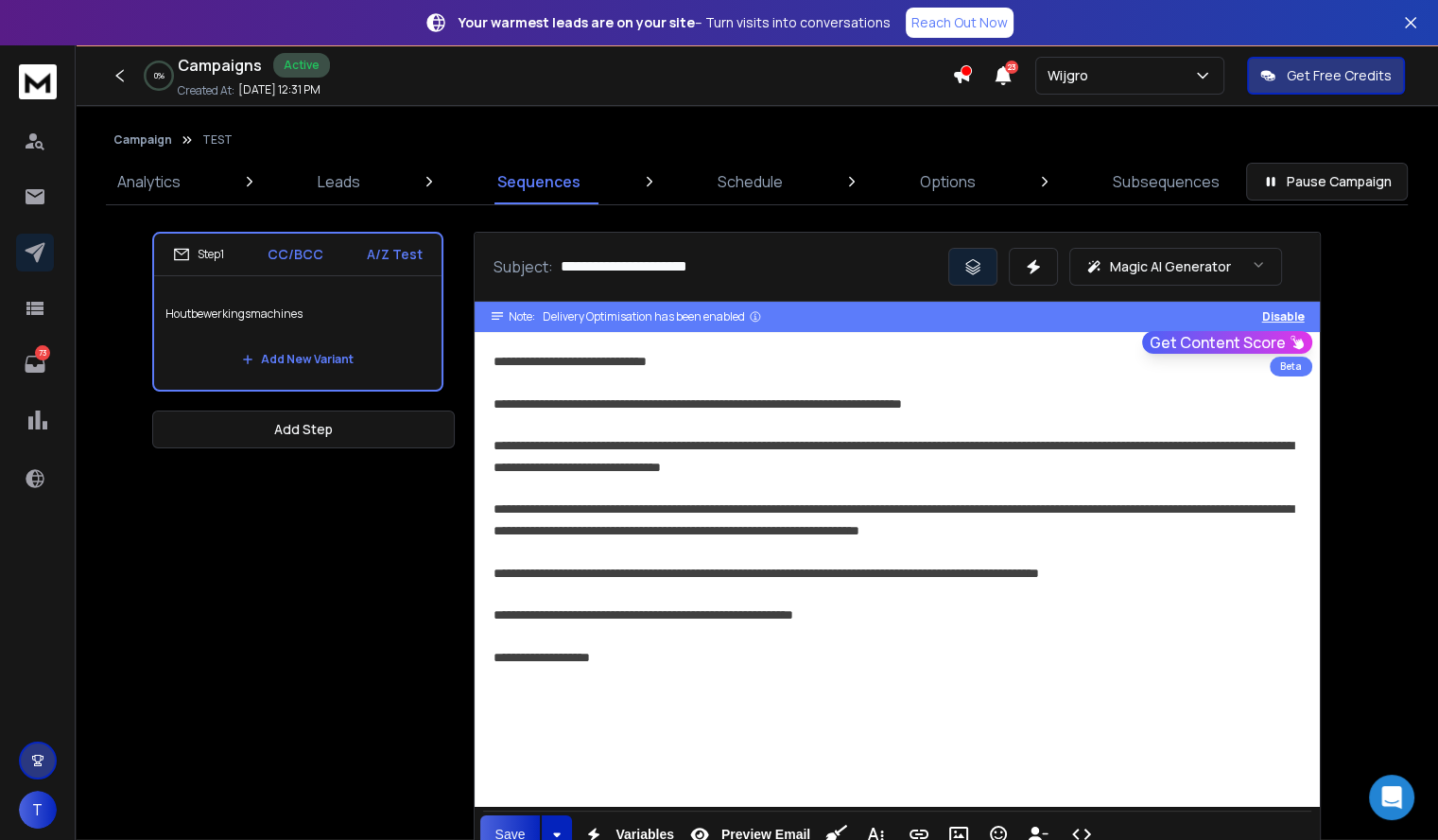
click at [976, 265] on icon at bounding box center [973, 267] width 17 height 17
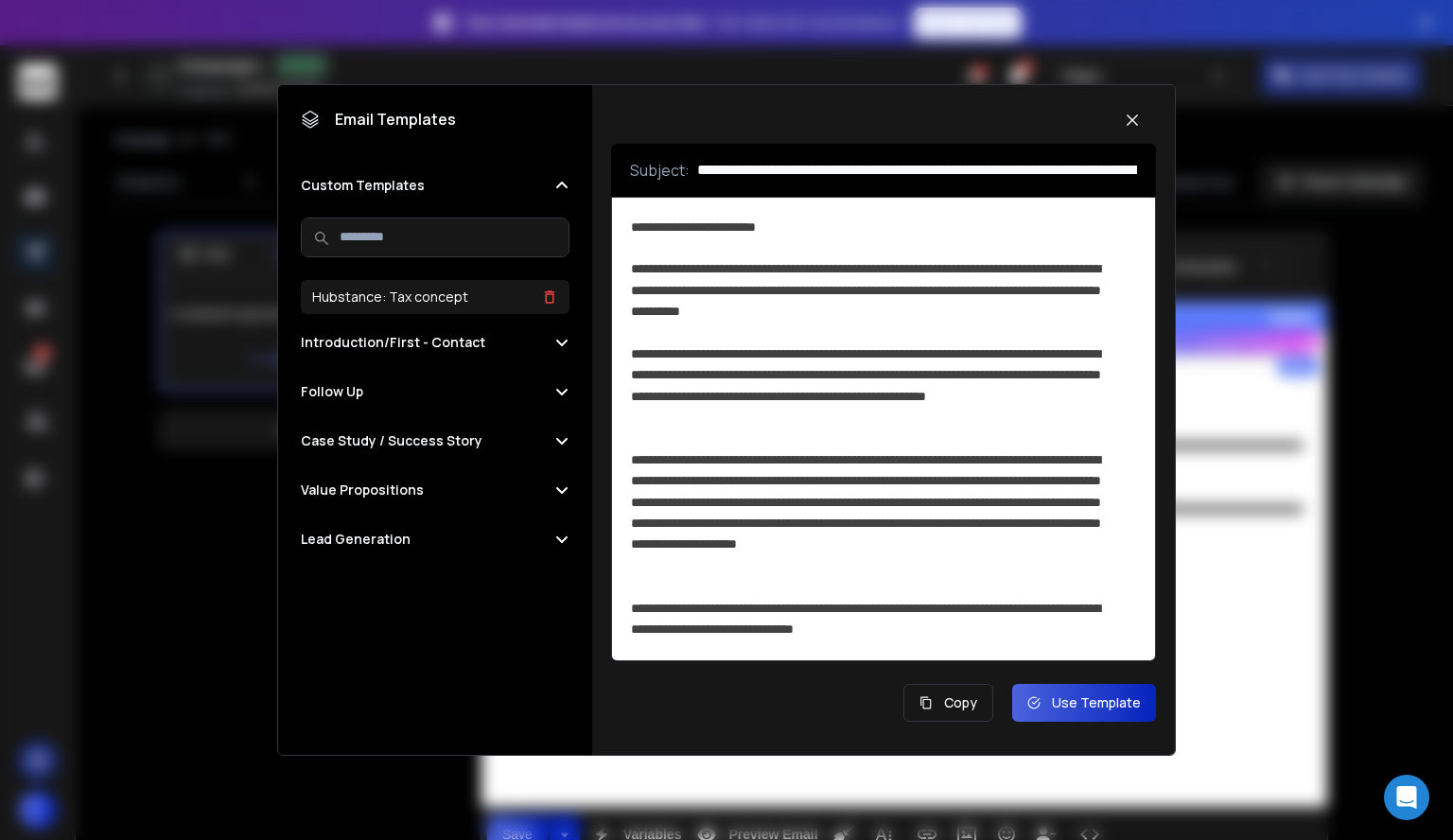
click at [1139, 118] on icon at bounding box center [1132, 121] width 17 height 17
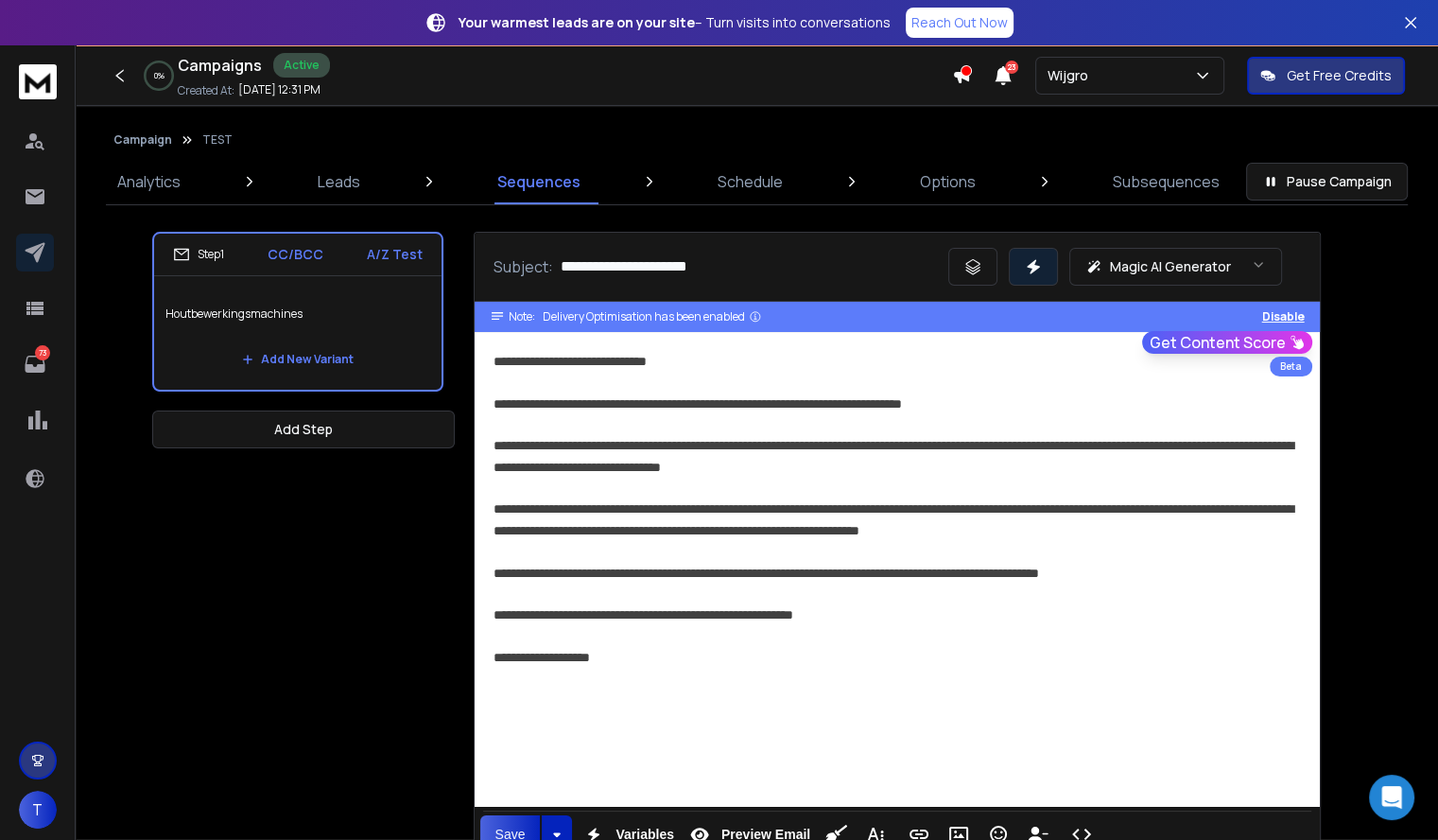
click at [1032, 269] on icon "button" at bounding box center [1032, 266] width 12 height 14
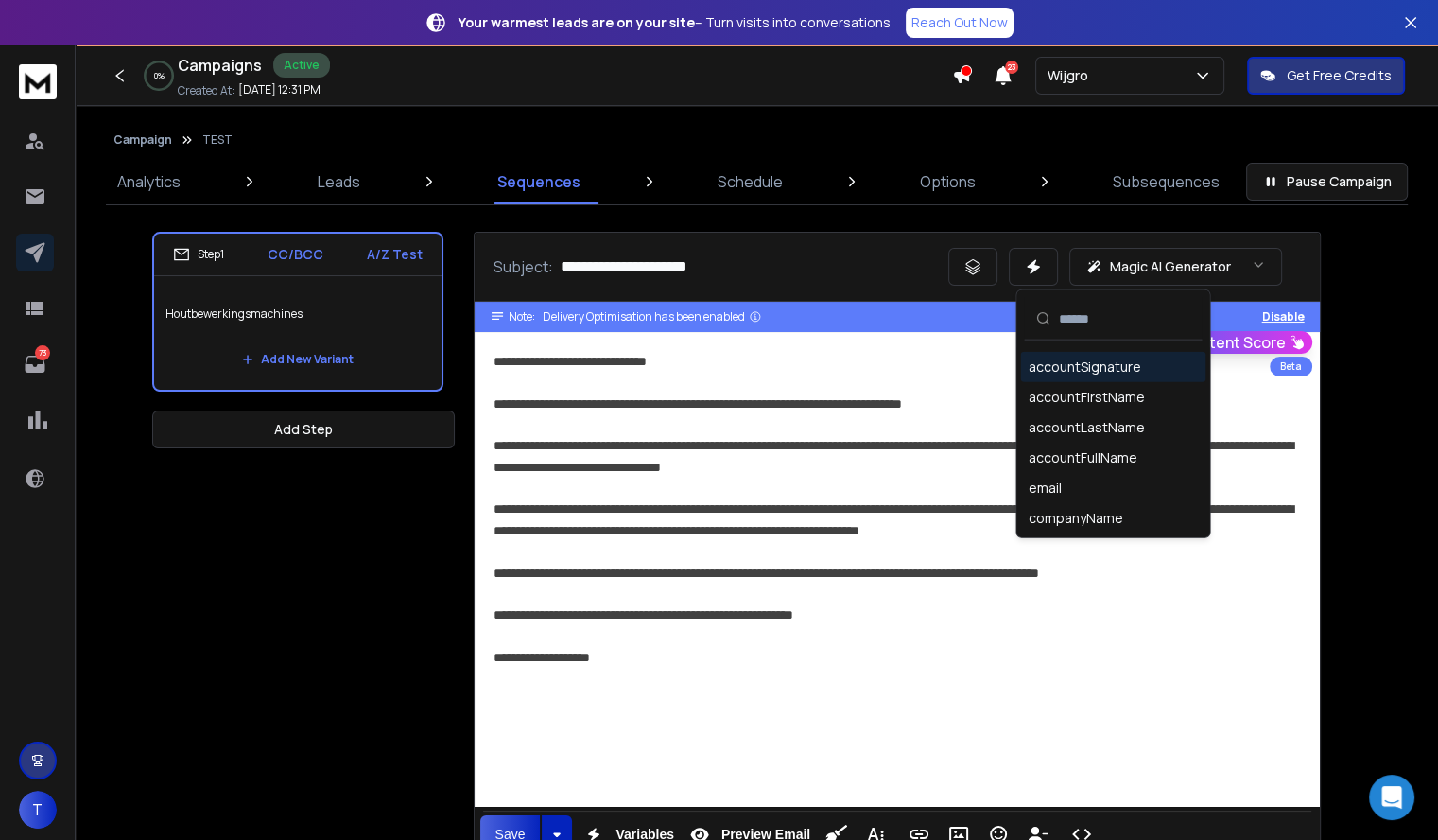
click at [896, 252] on div "**********" at bounding box center [897, 267] width 846 height 69
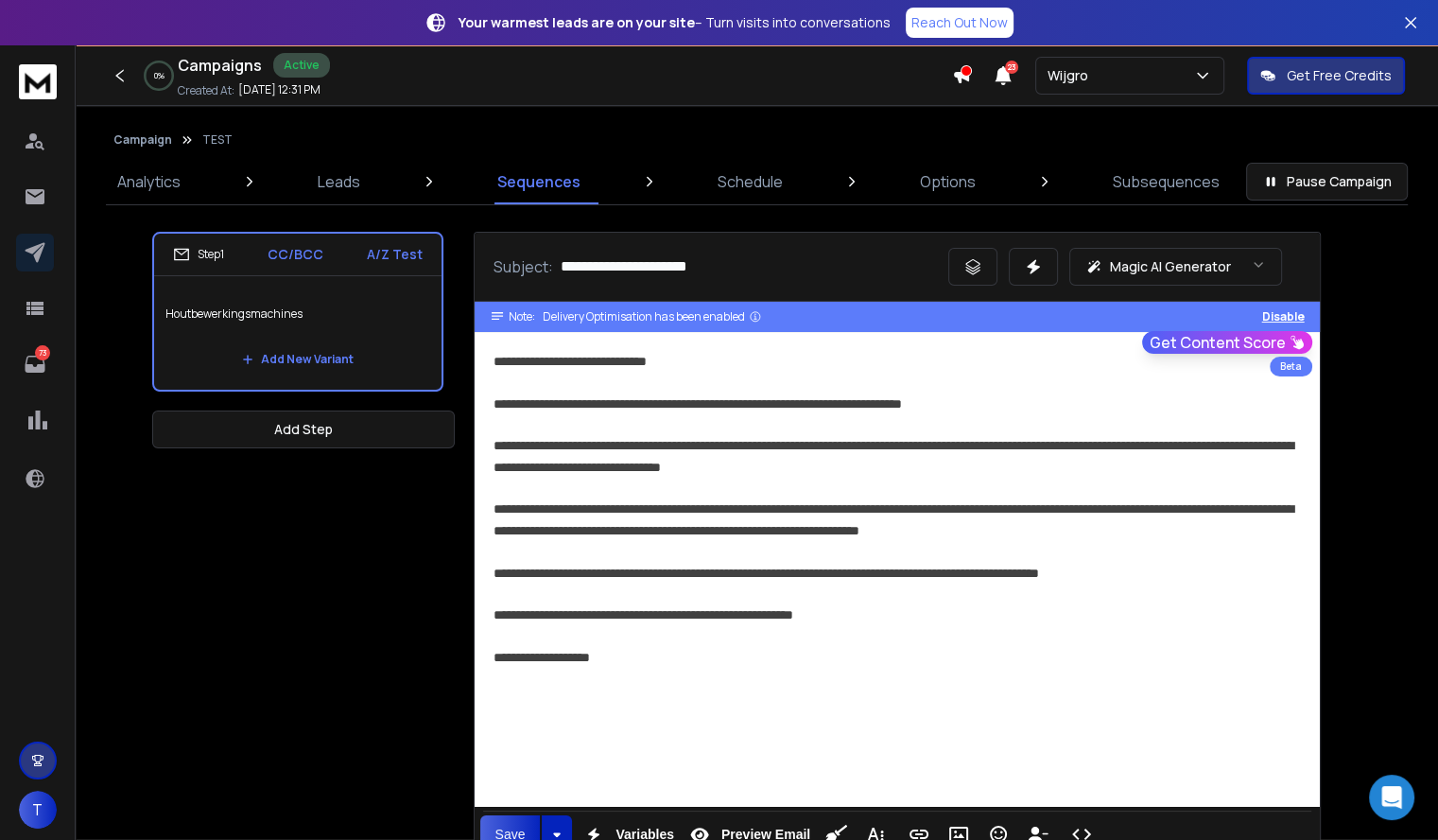
scroll to position [48, 0]
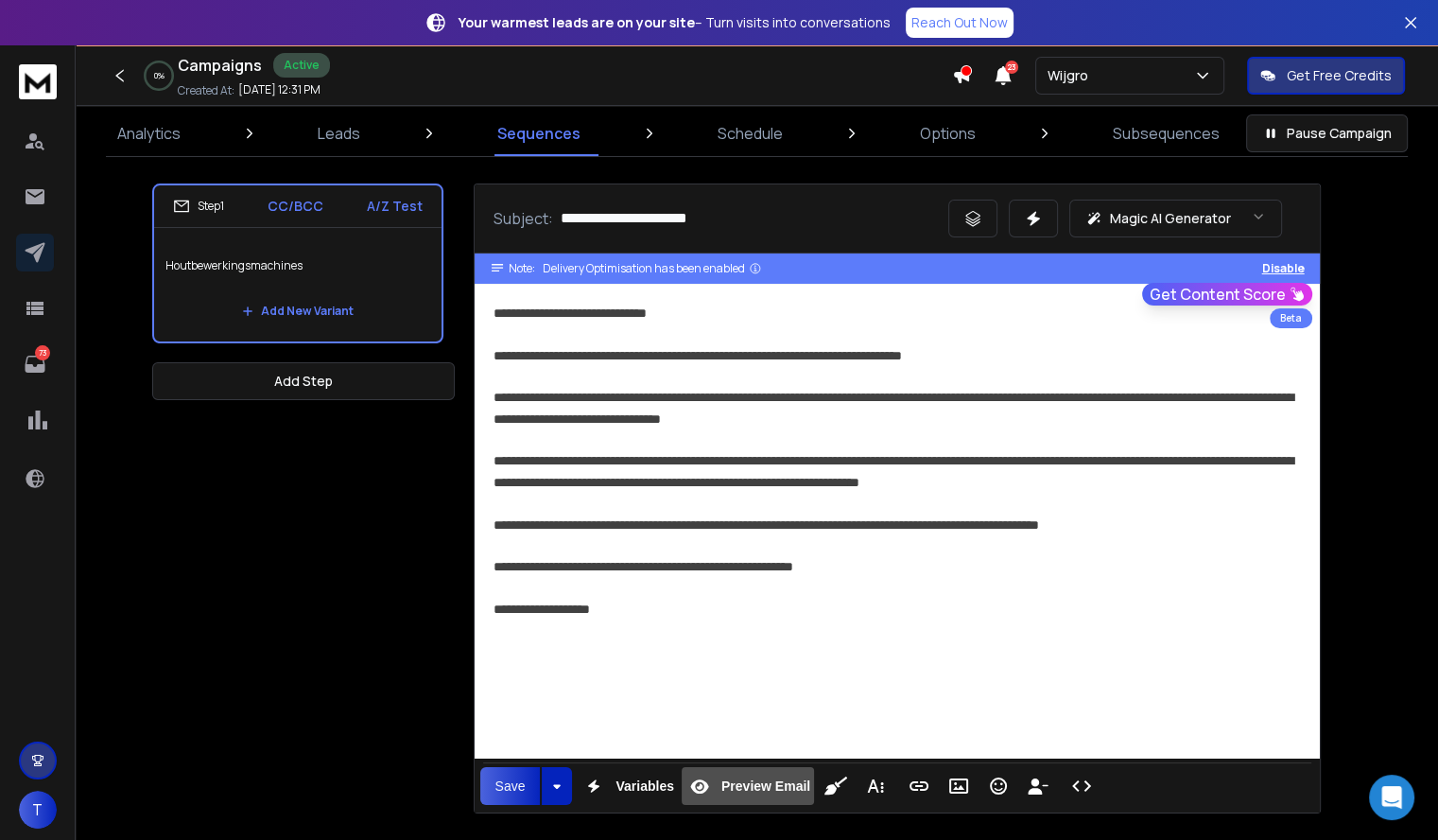
drag, startPoint x: 730, startPoint y: 783, endPoint x: 719, endPoint y: 783, distance: 11.0
click at [719, 783] on span "Preview Email" at bounding box center [765, 785] width 97 height 16
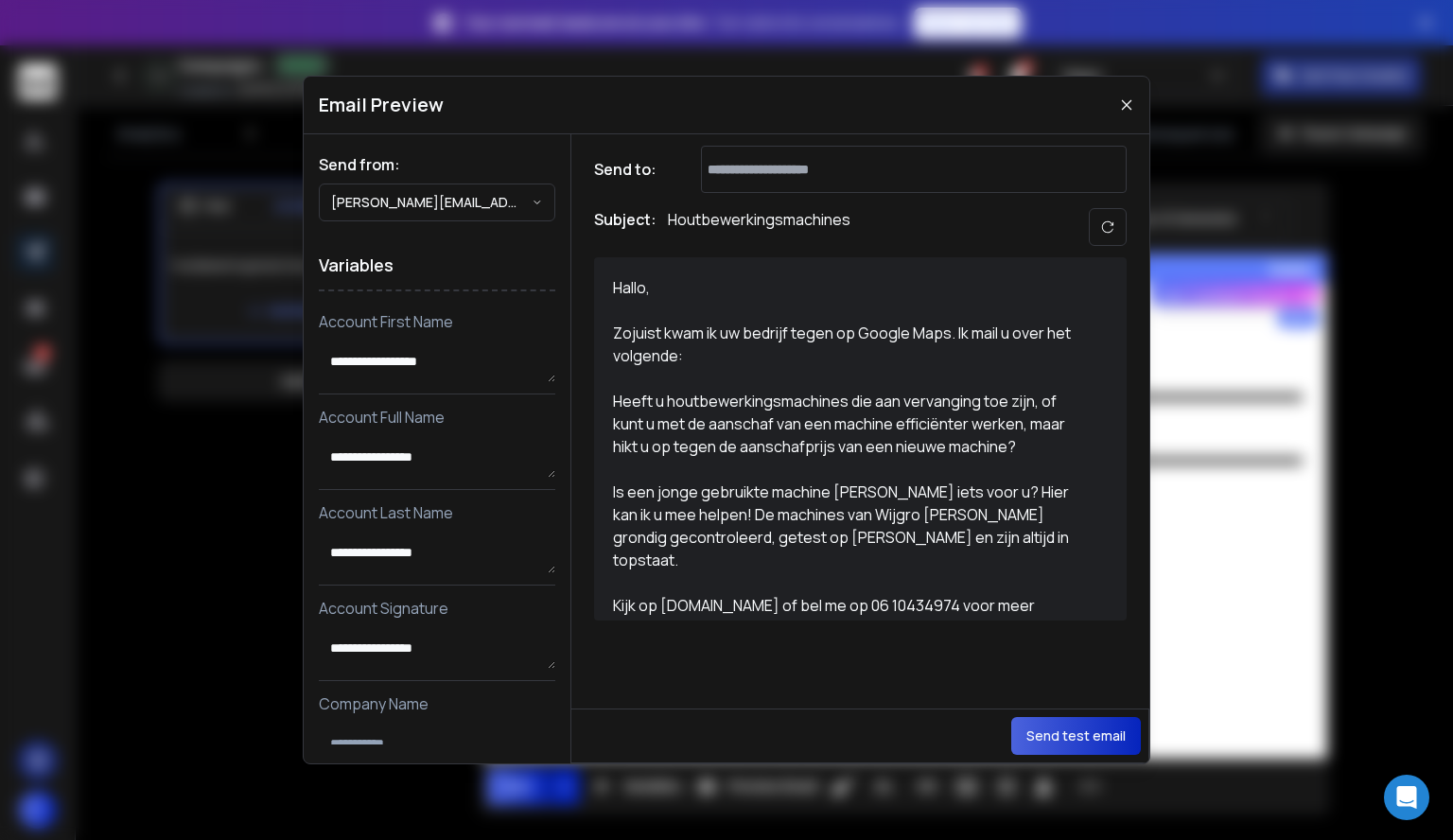
click at [1124, 108] on icon at bounding box center [1127, 105] width 11 height 11
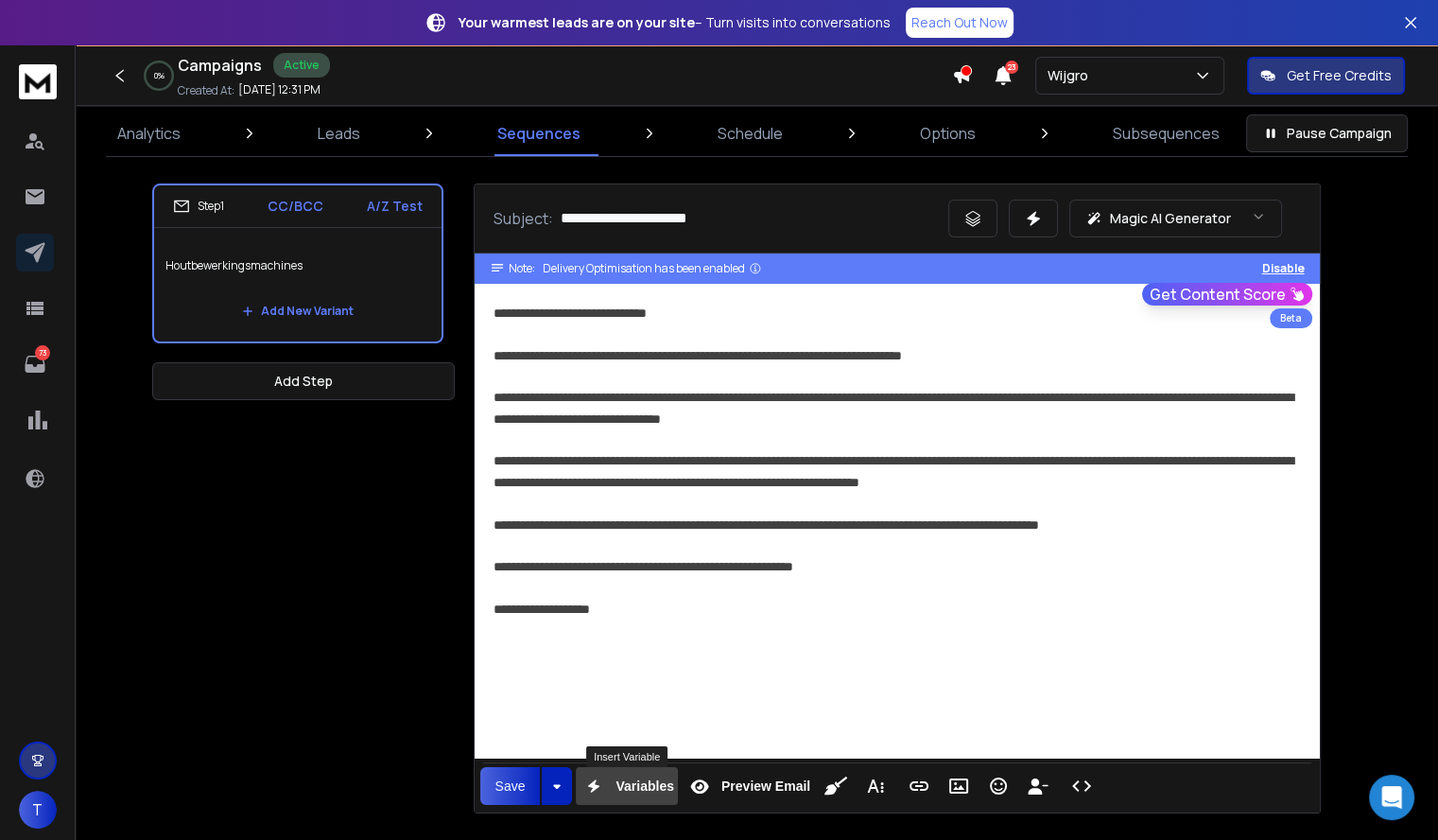
click at [631, 789] on span "Variables" at bounding box center [645, 785] width 66 height 16
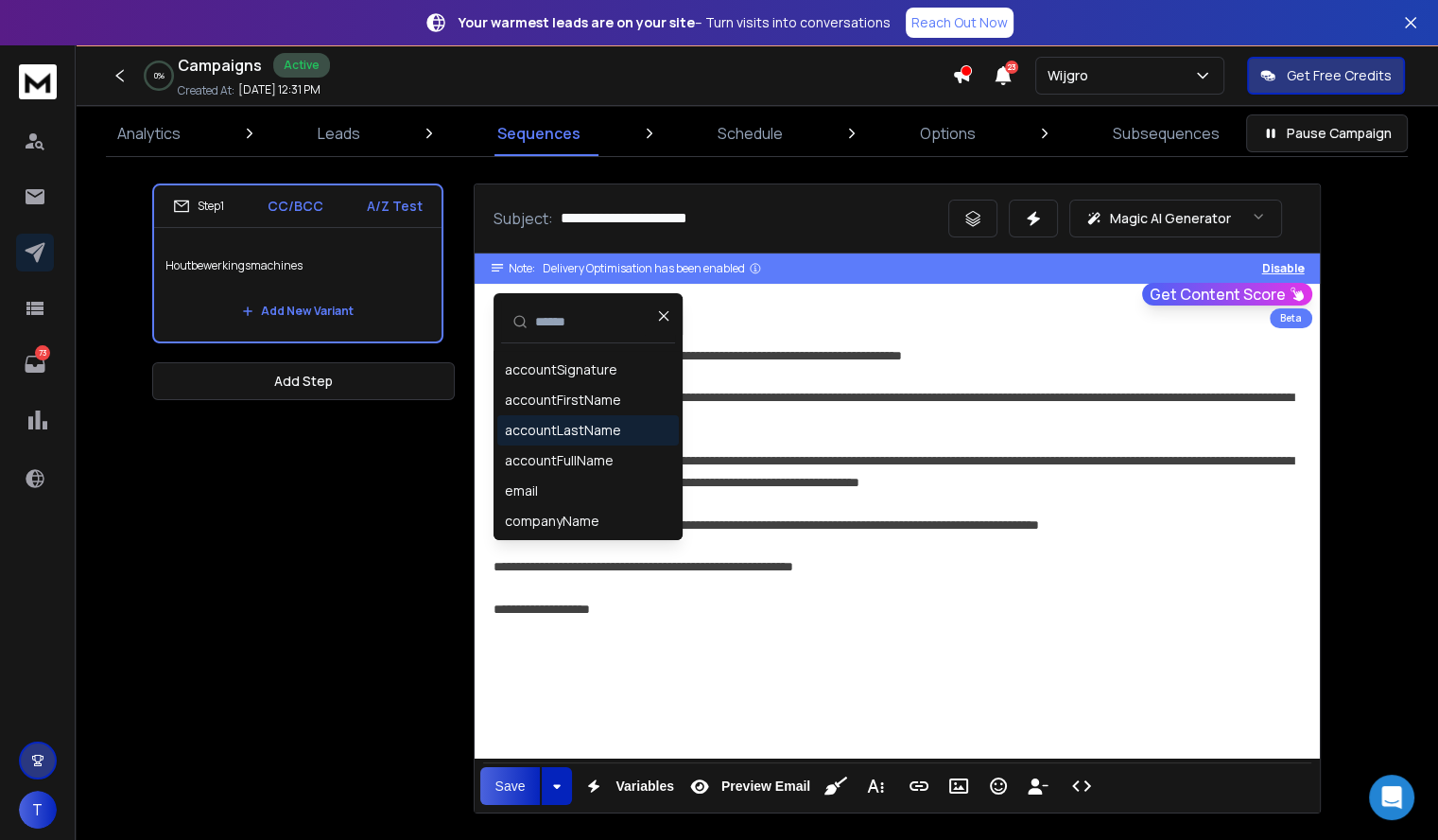
click at [664, 316] on icon at bounding box center [663, 316] width 11 height 11
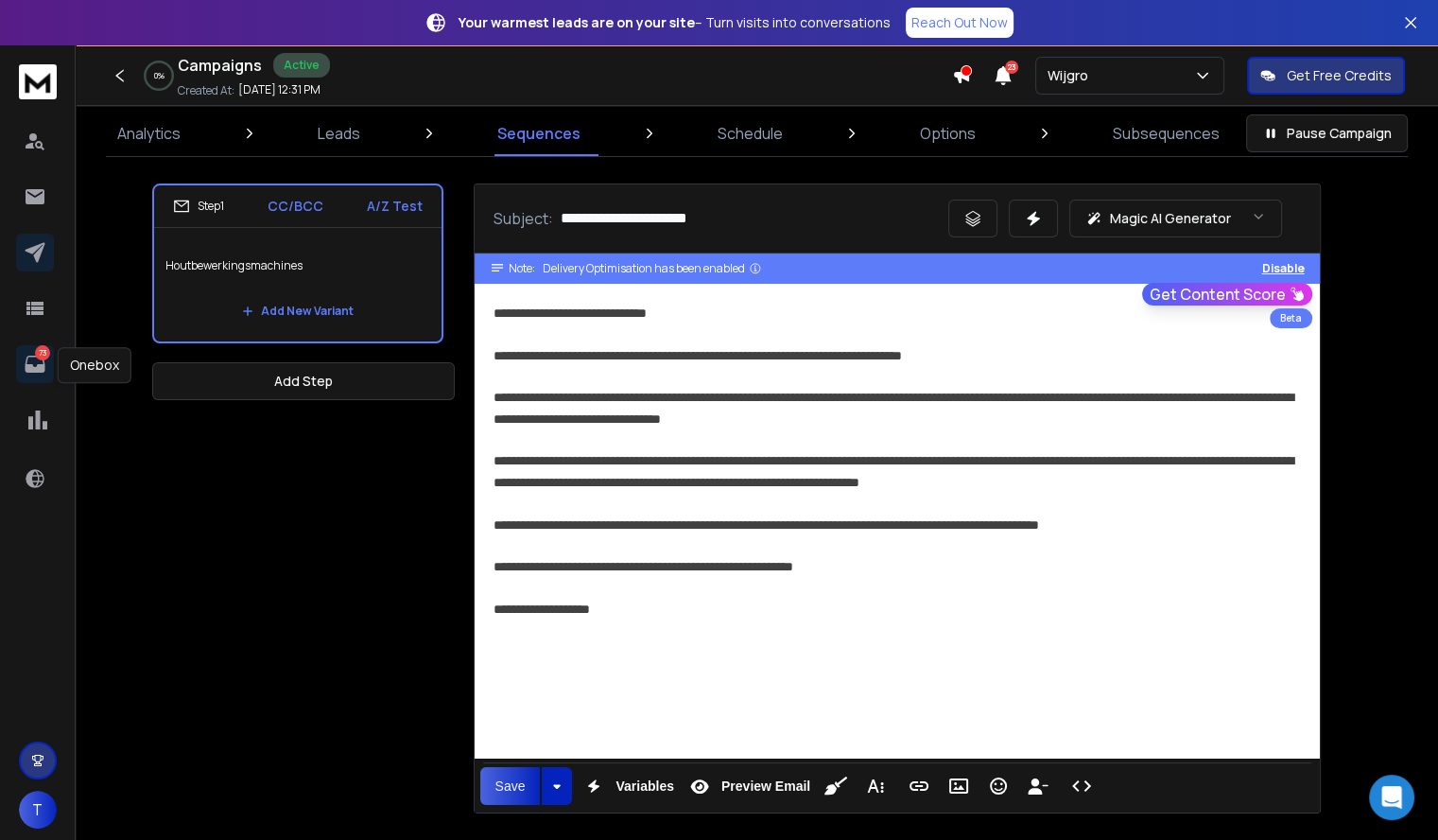
click at [43, 361] on p "73" at bounding box center [43, 353] width 15 height 15
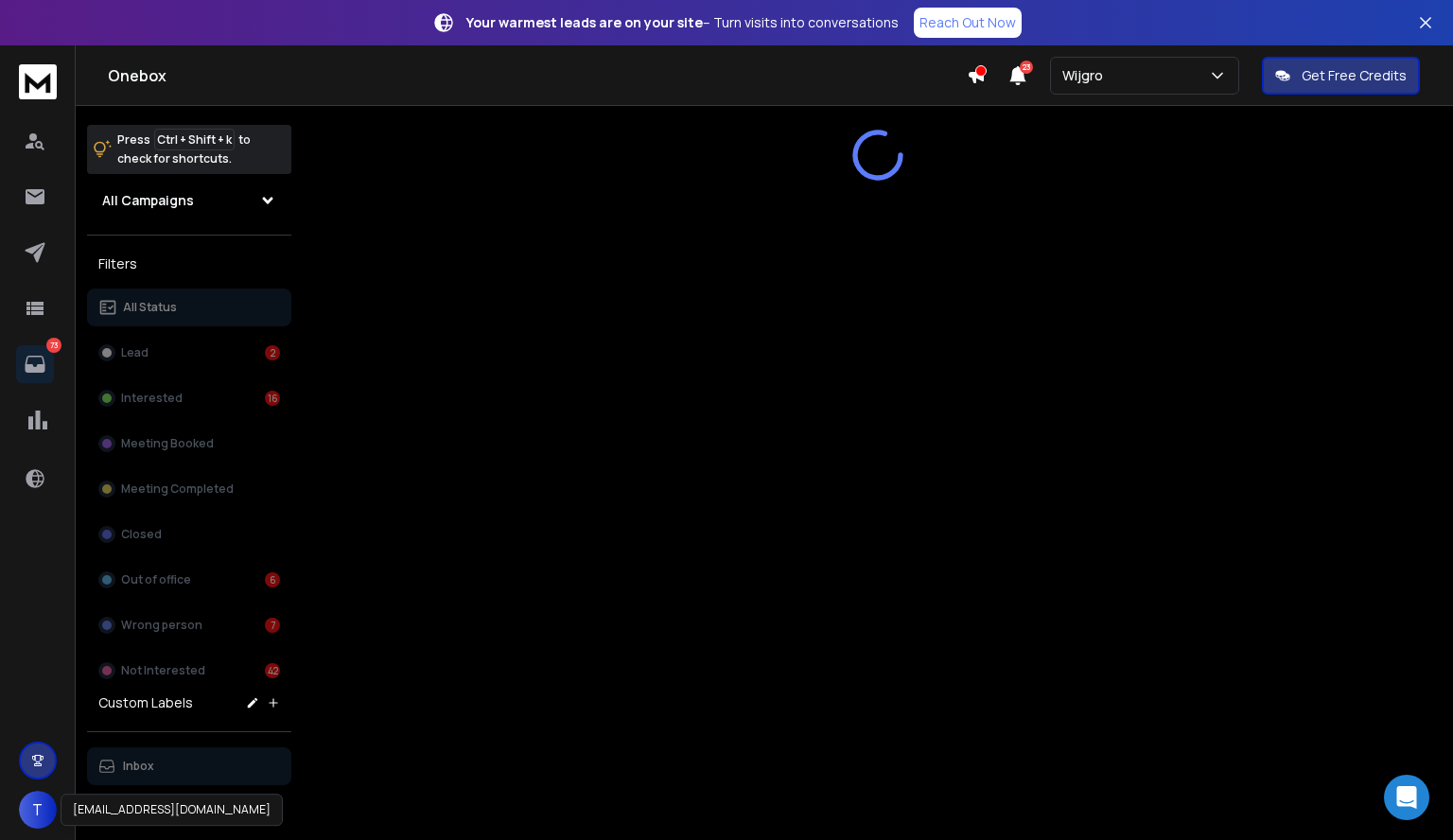
click at [38, 808] on span "T" at bounding box center [38, 809] width 38 height 38
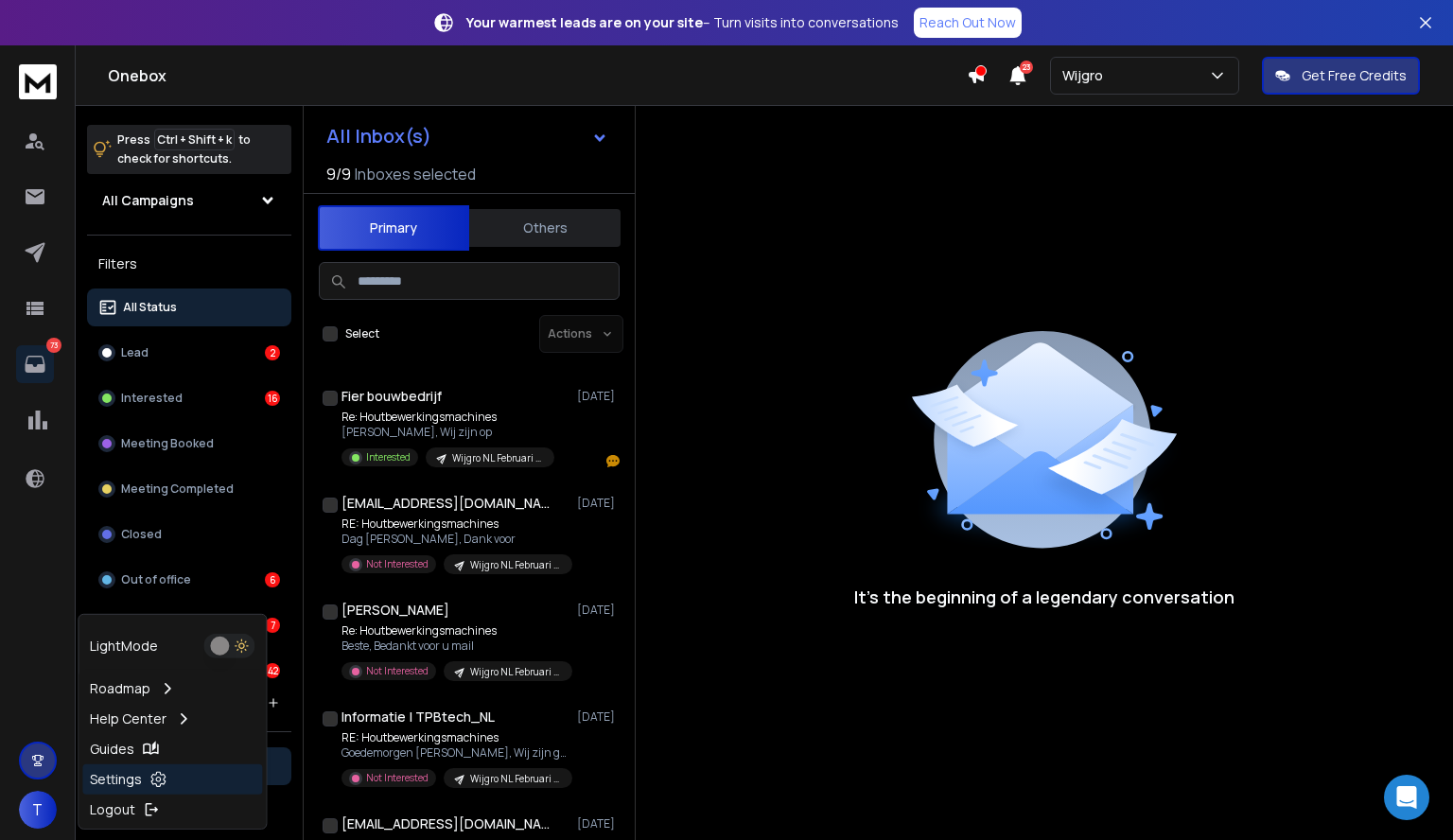
click at [131, 780] on p "Settings" at bounding box center [116, 780] width 52 height 19
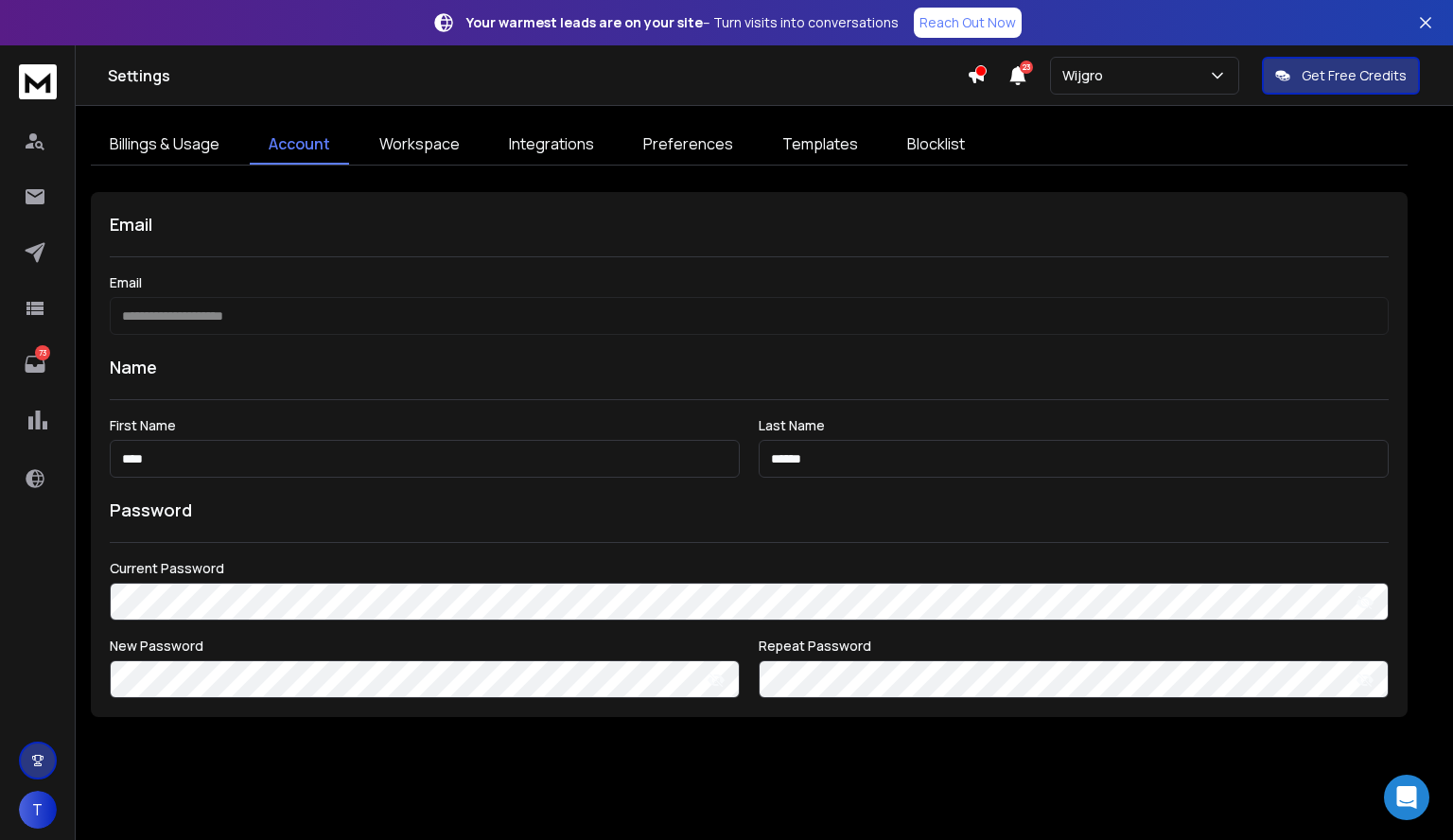
click at [144, 140] on link "Billings & Usage" at bounding box center [165, 144] width 147 height 40
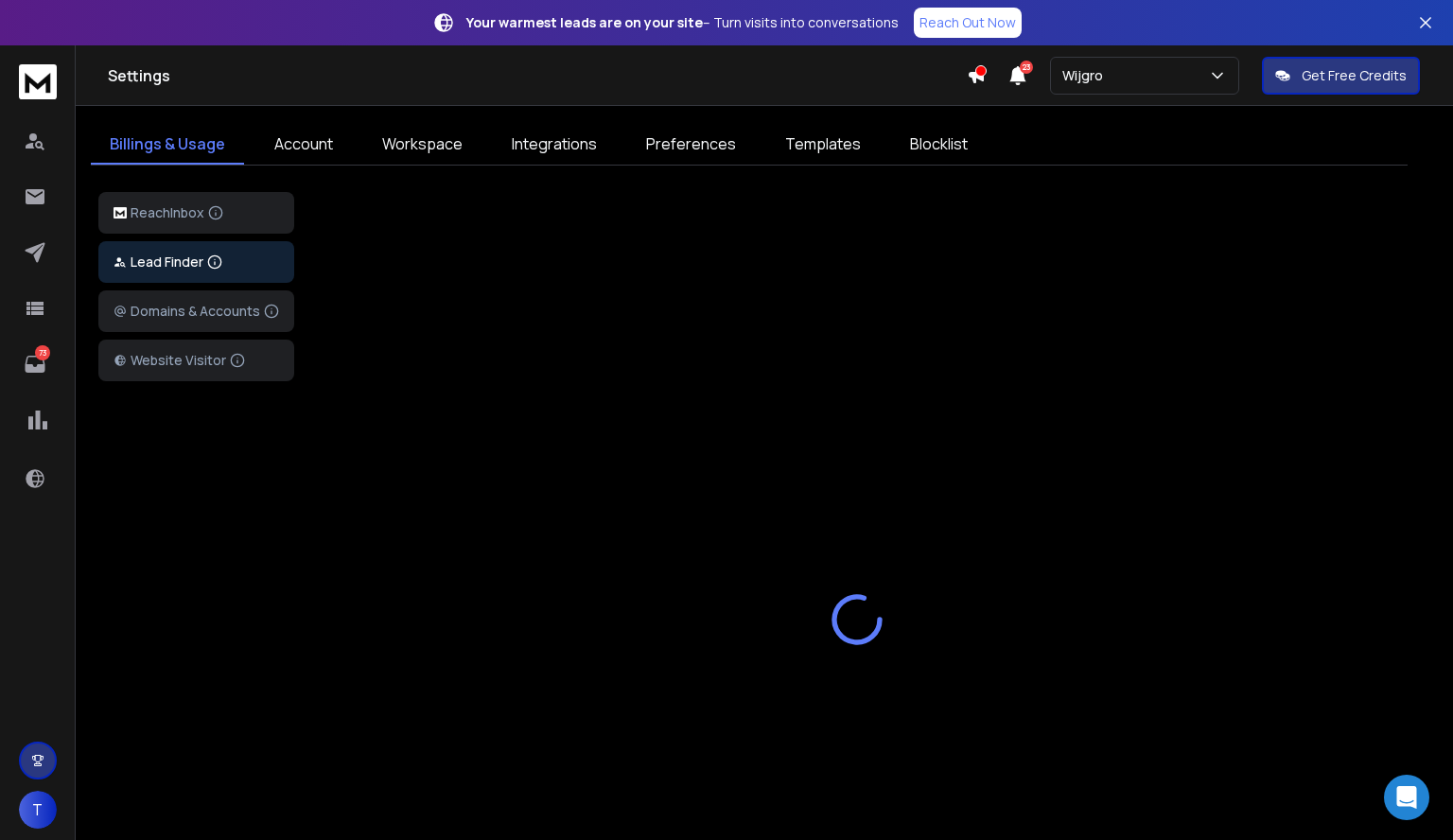
click at [160, 254] on button "Lead Finder" at bounding box center [196, 261] width 196 height 41
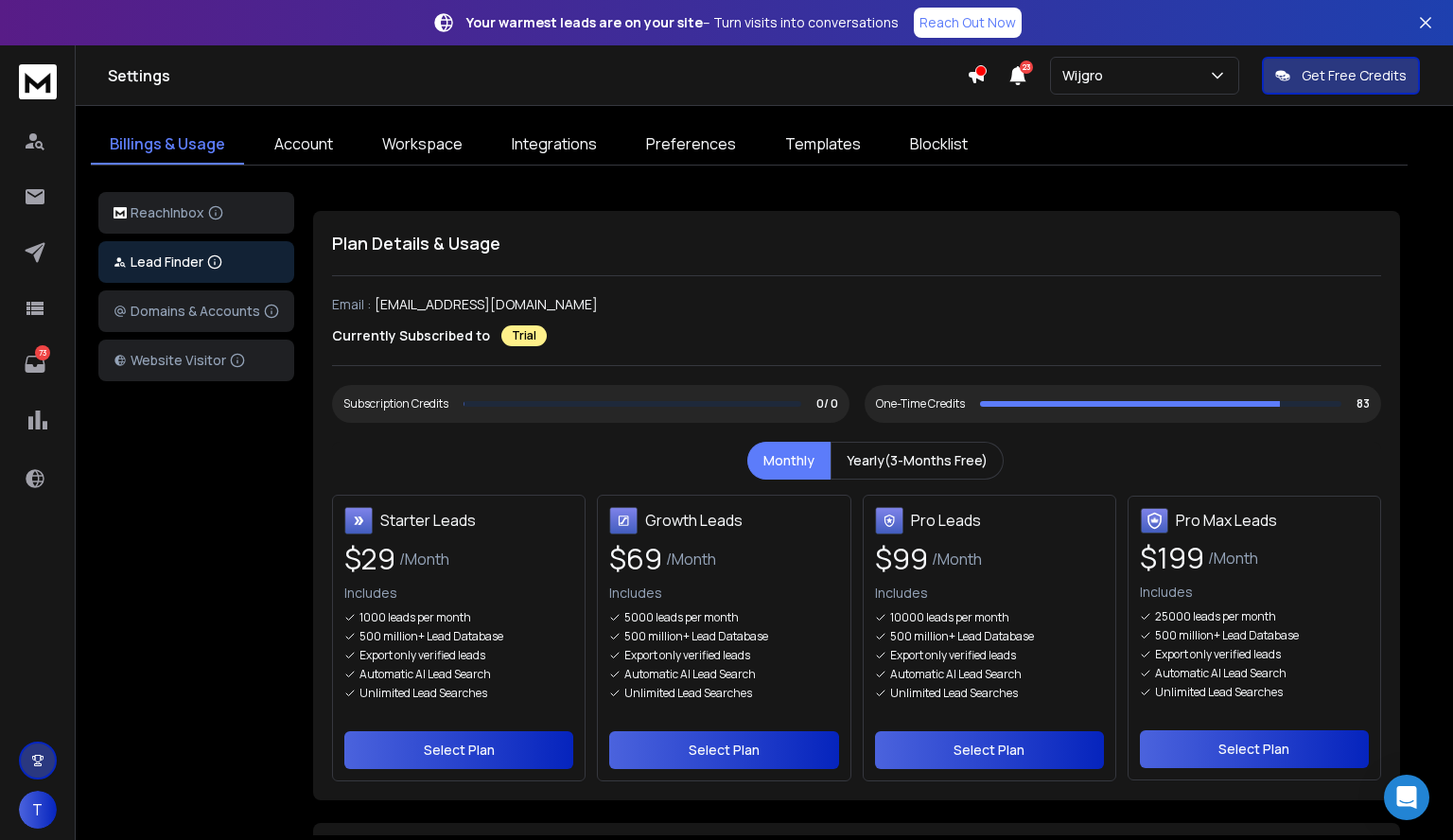
click at [177, 312] on button "Domains & Accounts" at bounding box center [196, 310] width 196 height 41
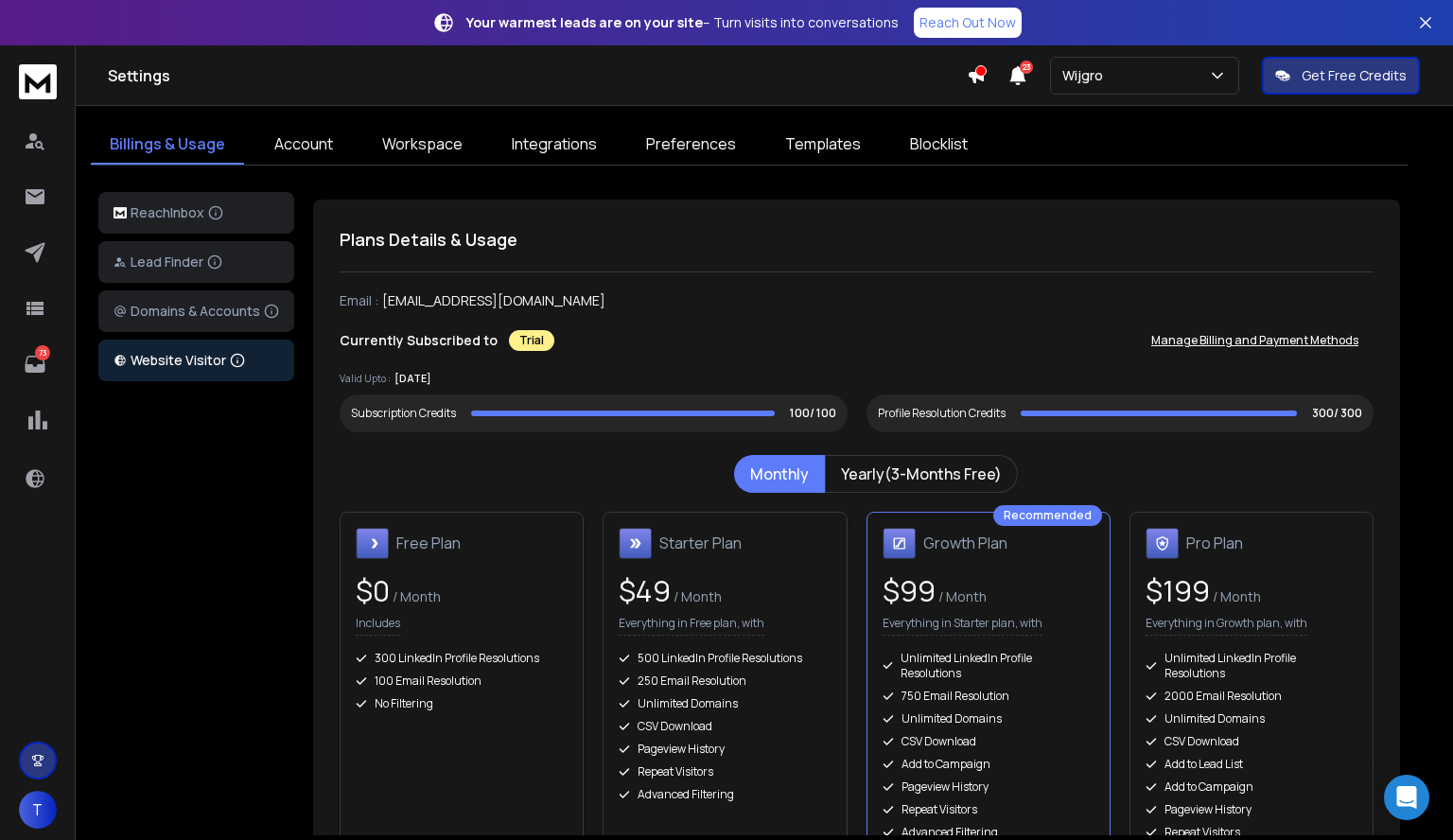
click at [168, 359] on button "Website Visitor" at bounding box center [196, 360] width 196 height 41
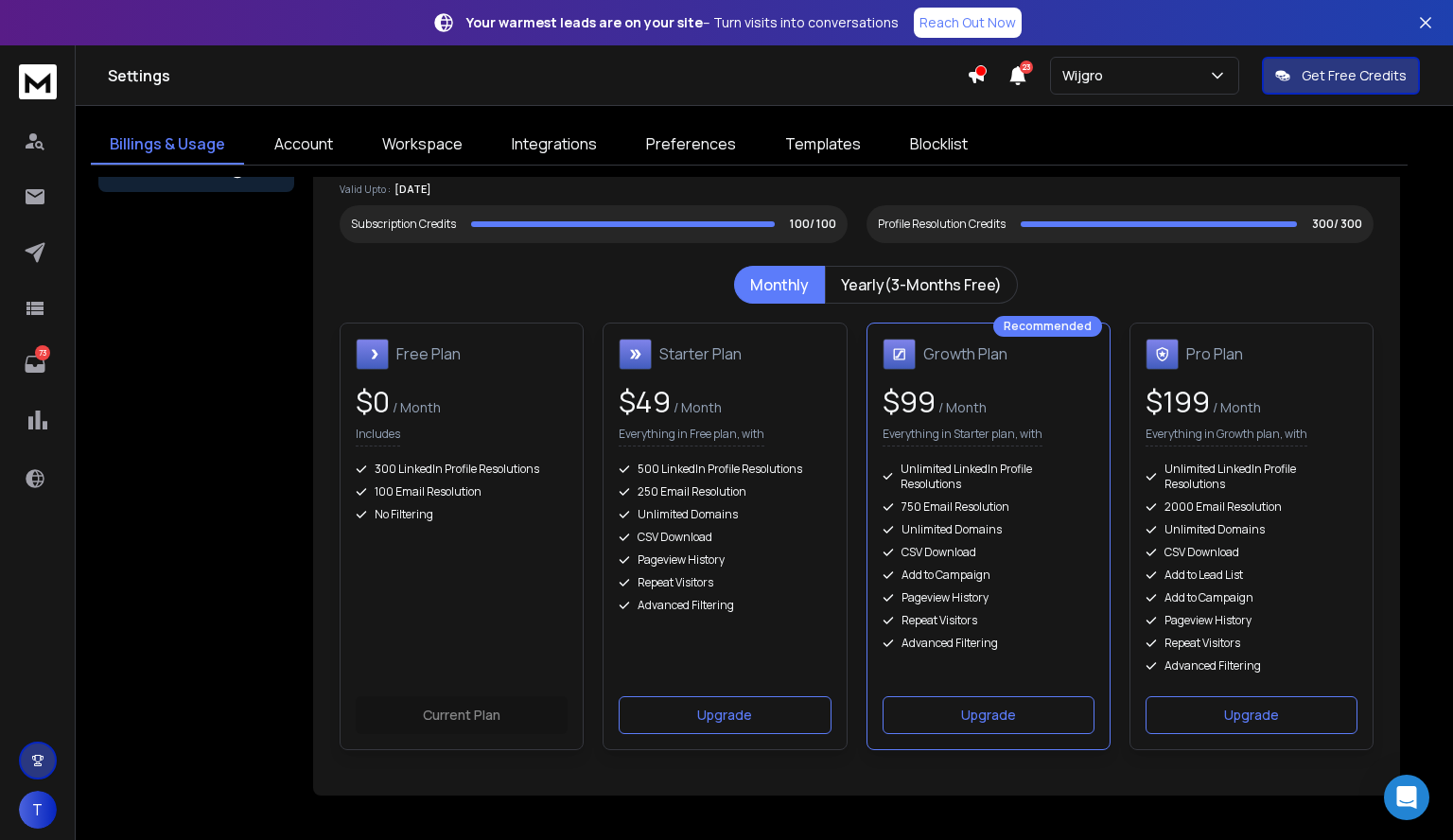
scroll to position [205, 0]
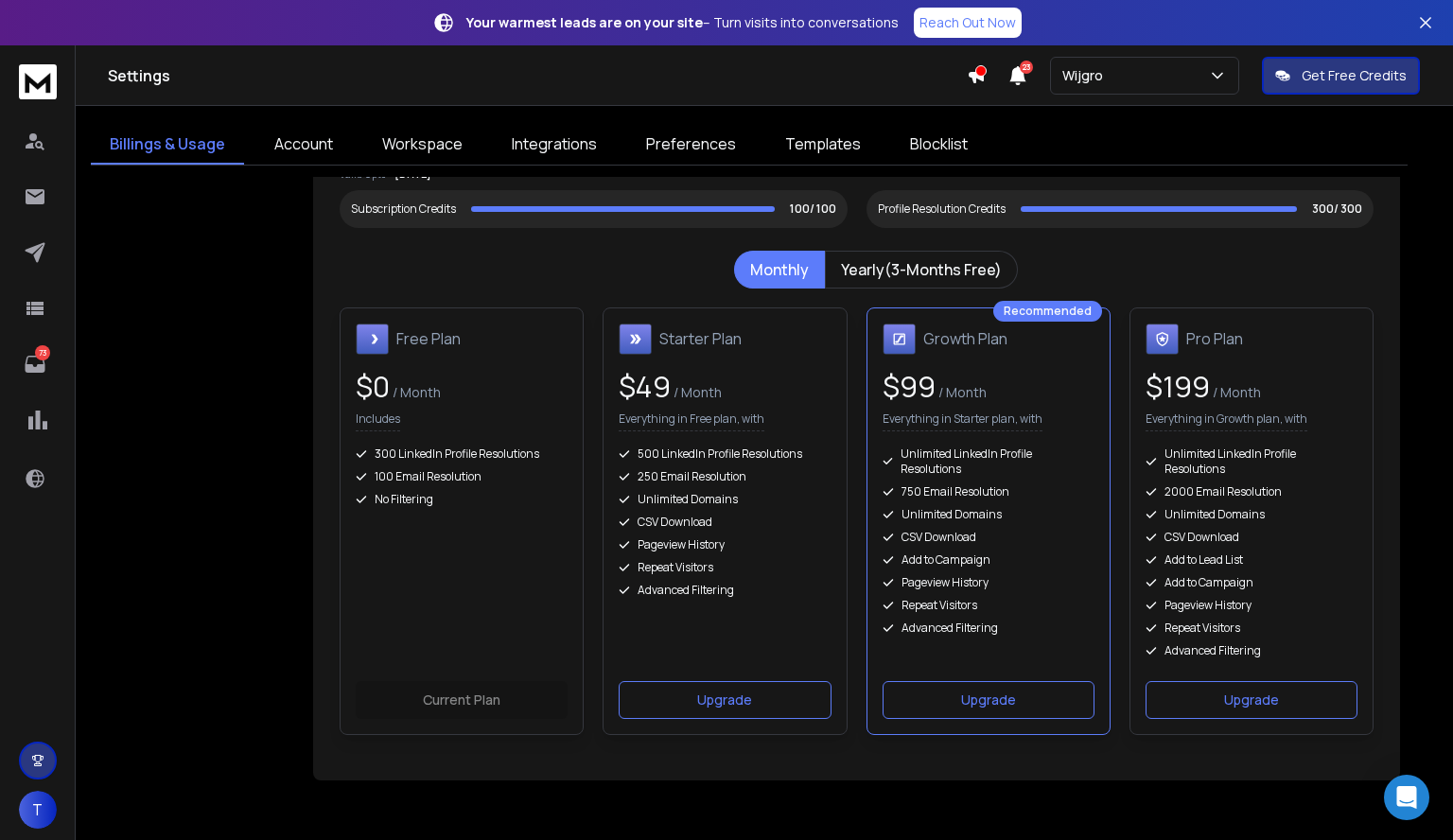
click at [552, 358] on div "Free Plan $ 0 / Month" at bounding box center [461, 364] width 212 height 81
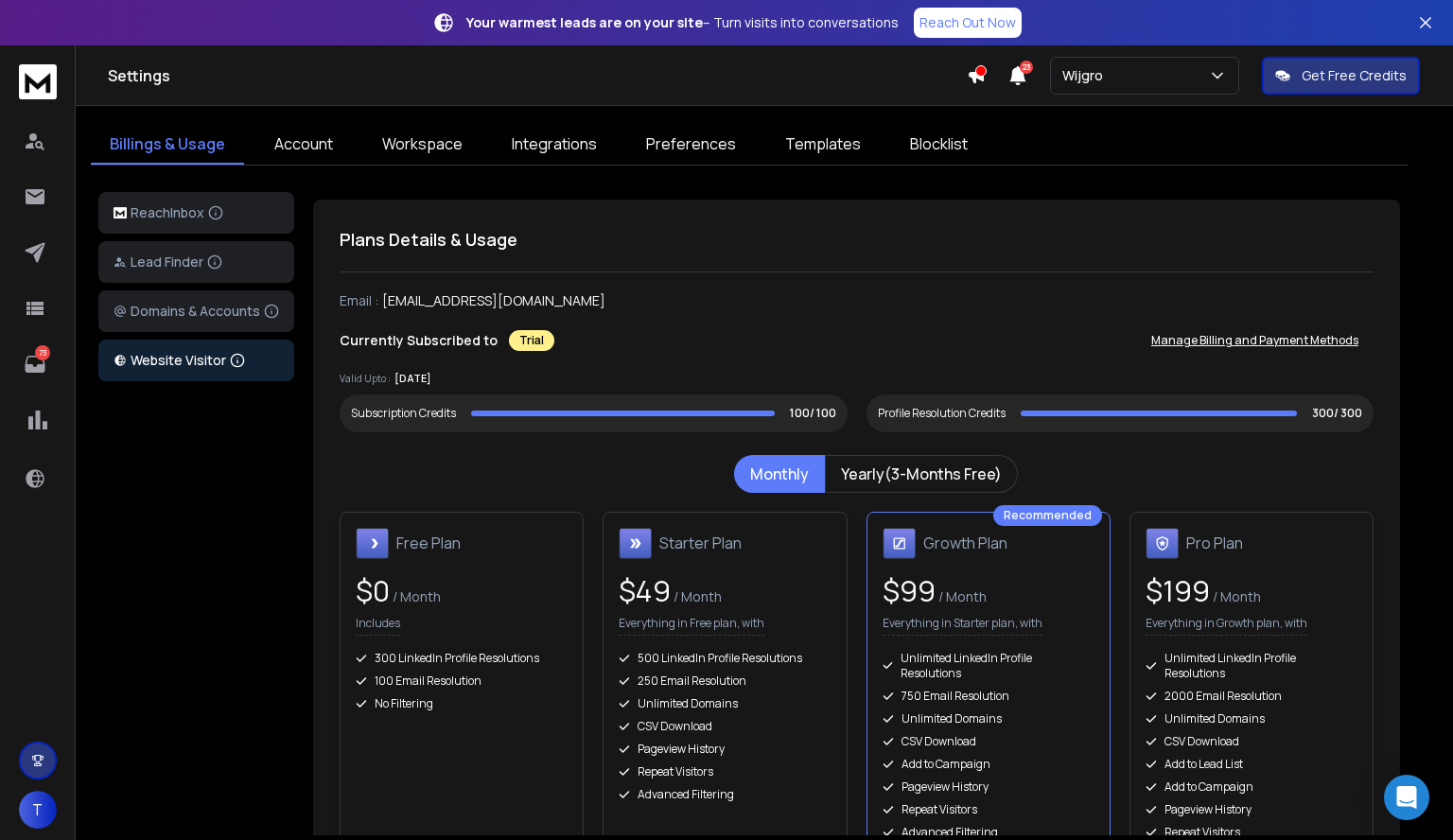
click at [302, 140] on link "Account" at bounding box center [303, 144] width 97 height 40
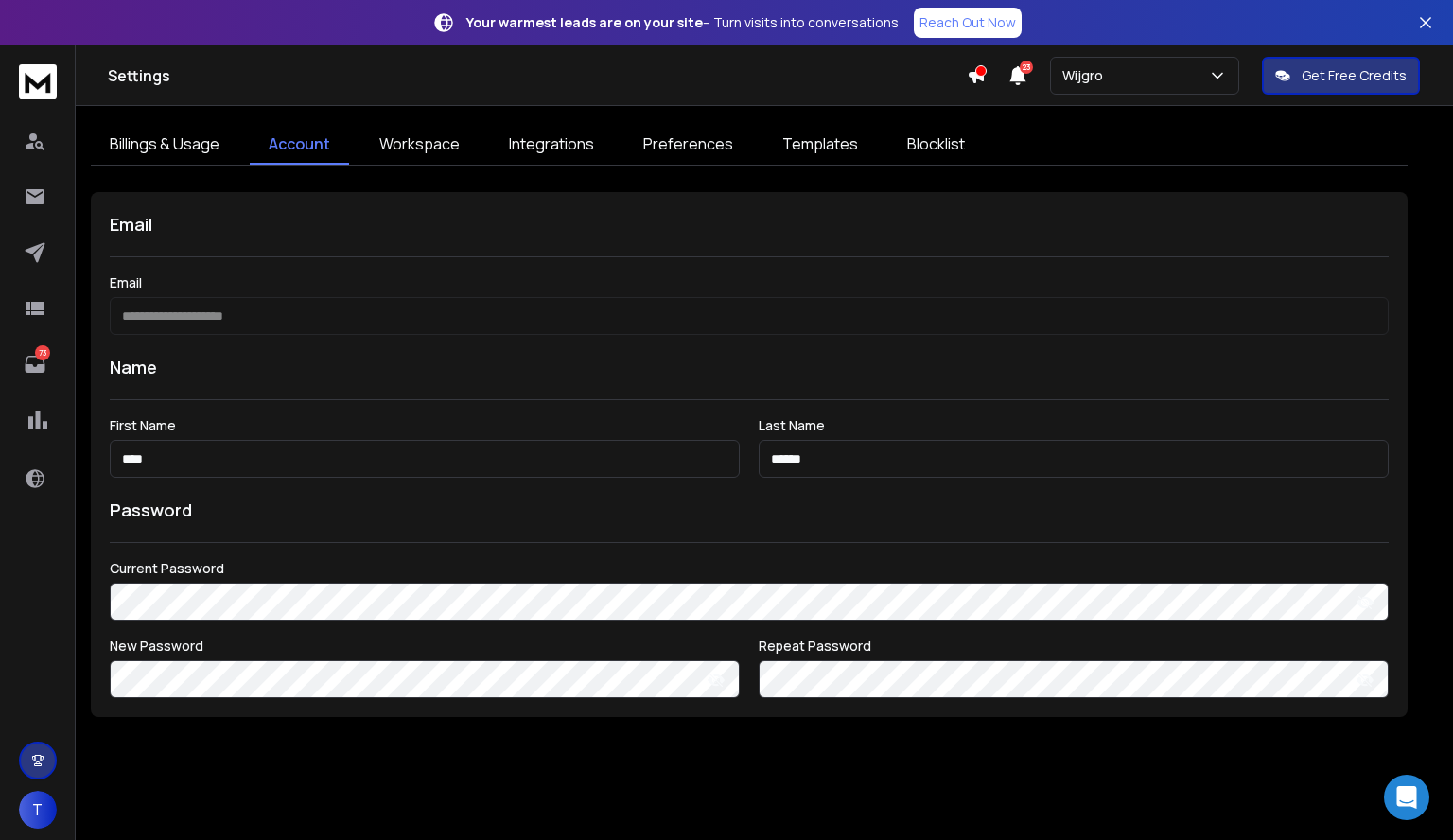
click at [424, 143] on link "Workspace" at bounding box center [420, 144] width 119 height 40
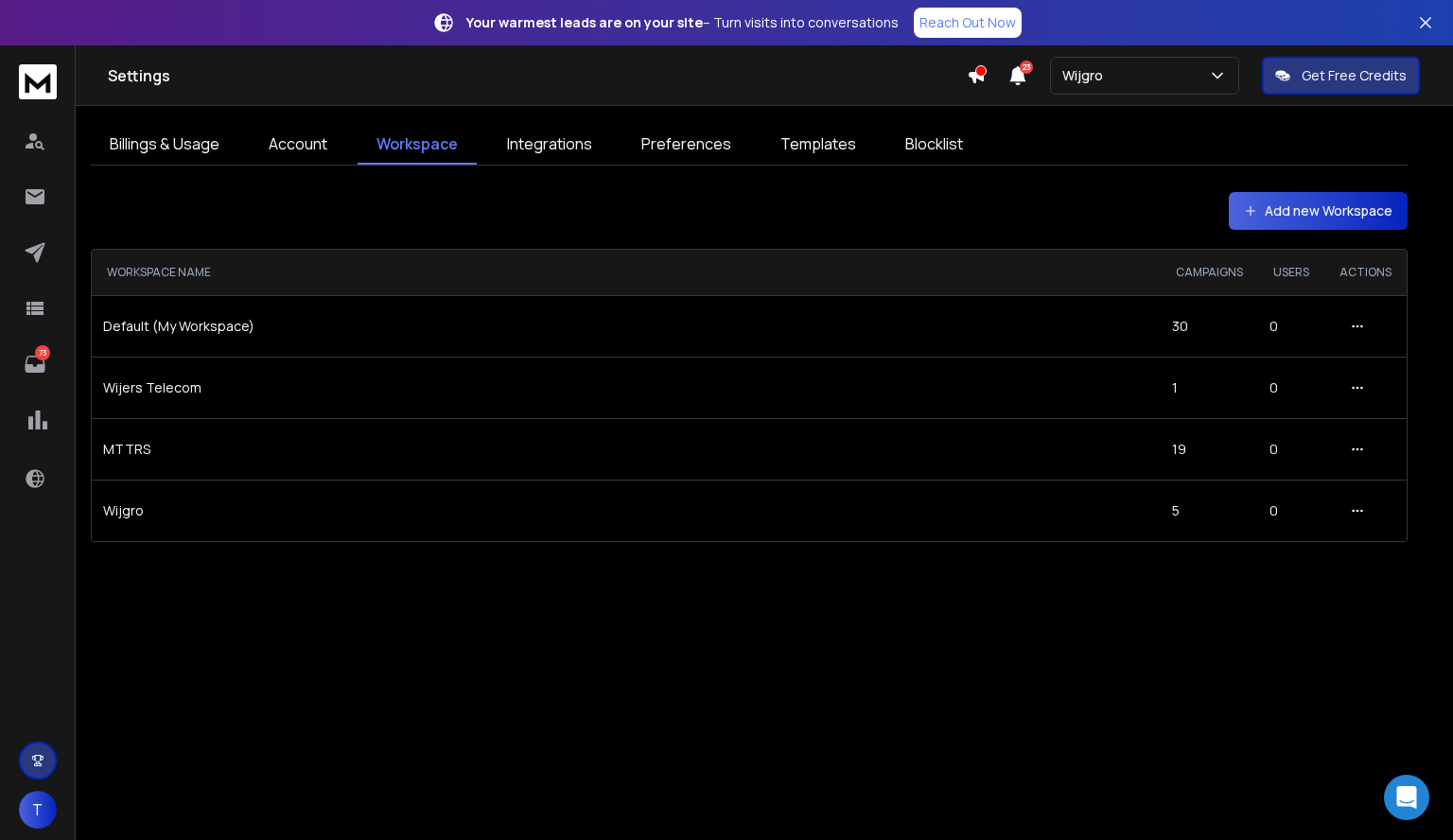
click at [560, 144] on link "Integrations" at bounding box center [549, 144] width 123 height 40
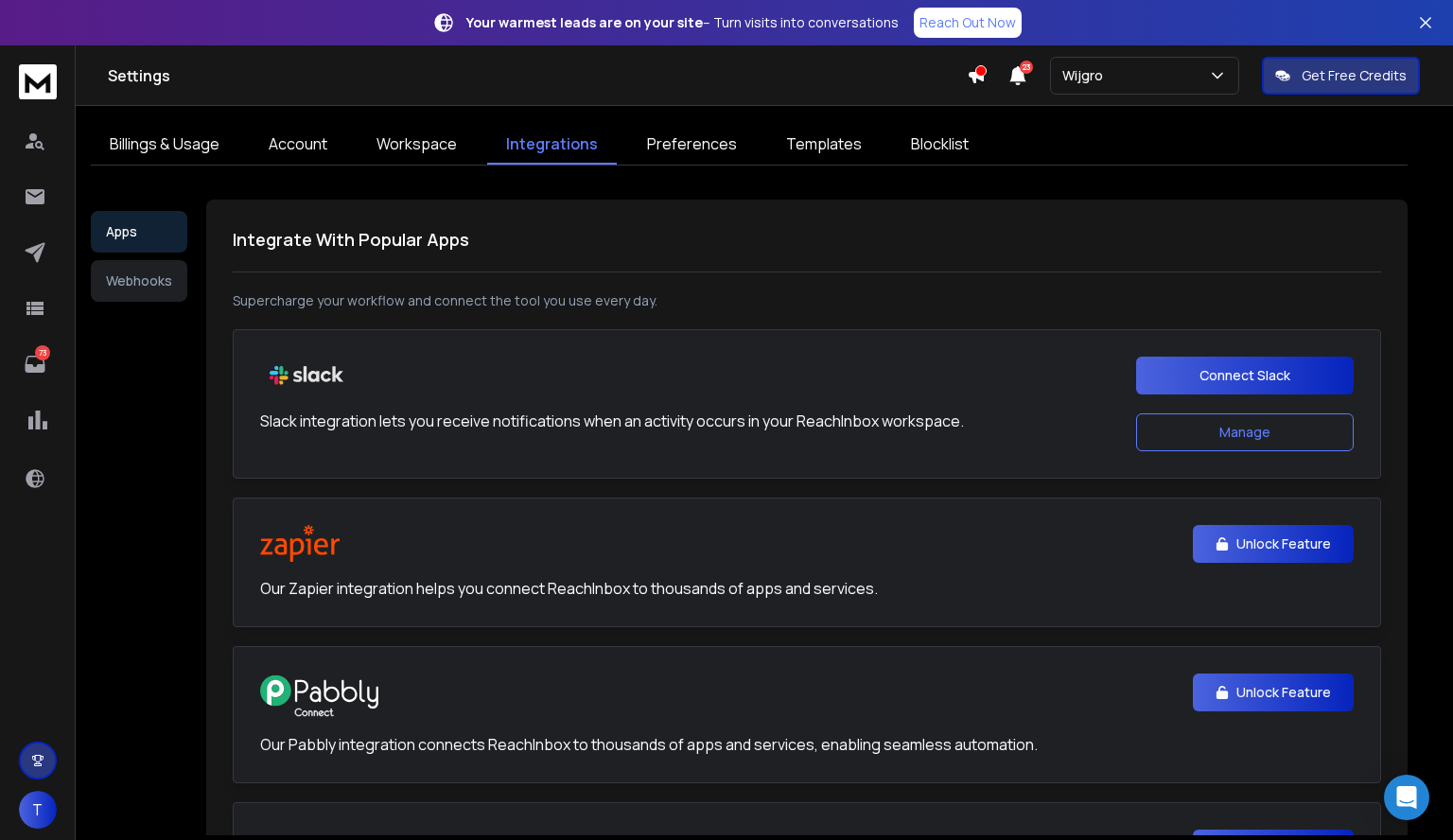
click at [707, 146] on link "Preferences" at bounding box center [691, 144] width 127 height 40
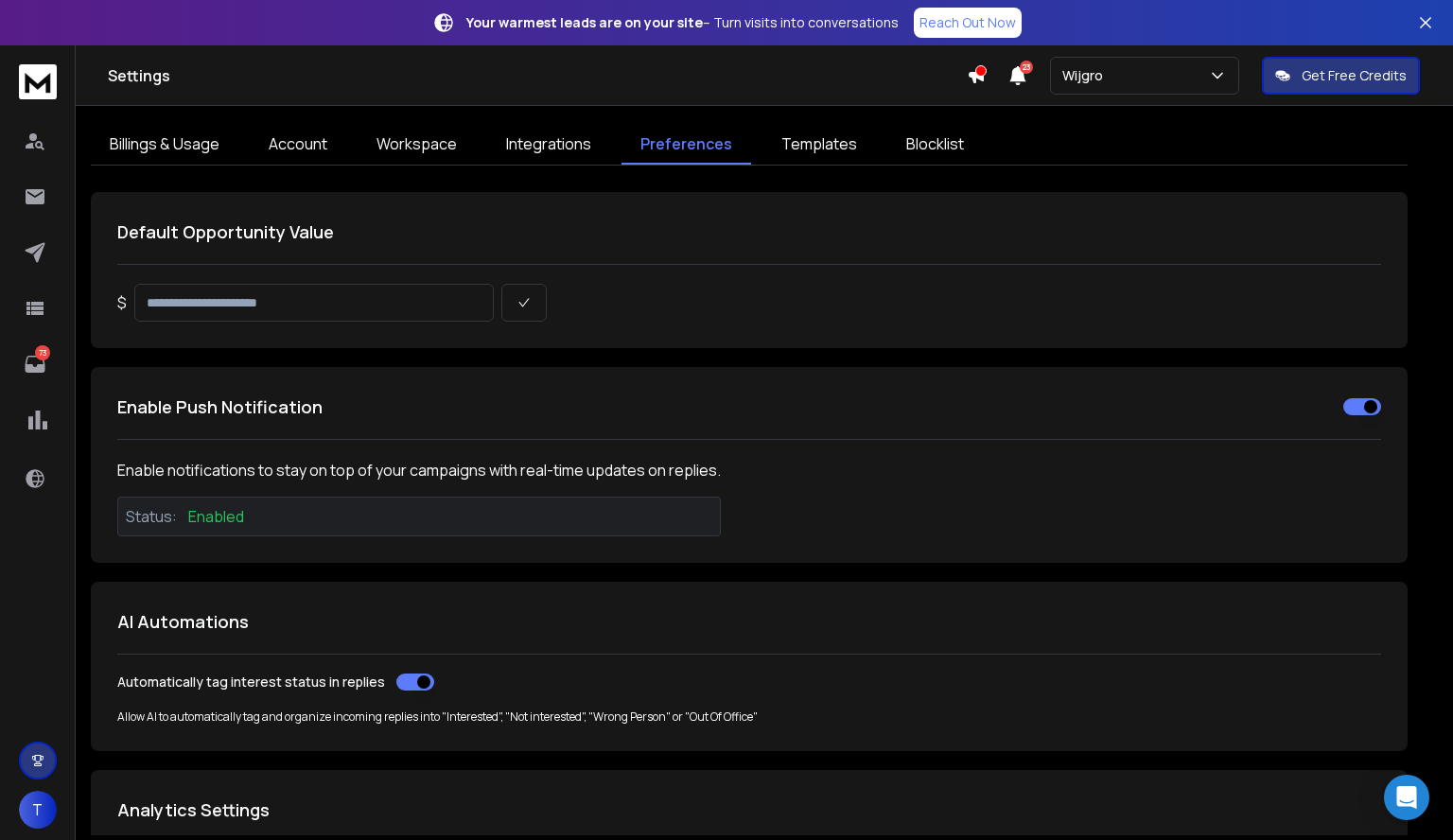
click at [820, 144] on link "Templates" at bounding box center [819, 144] width 114 height 40
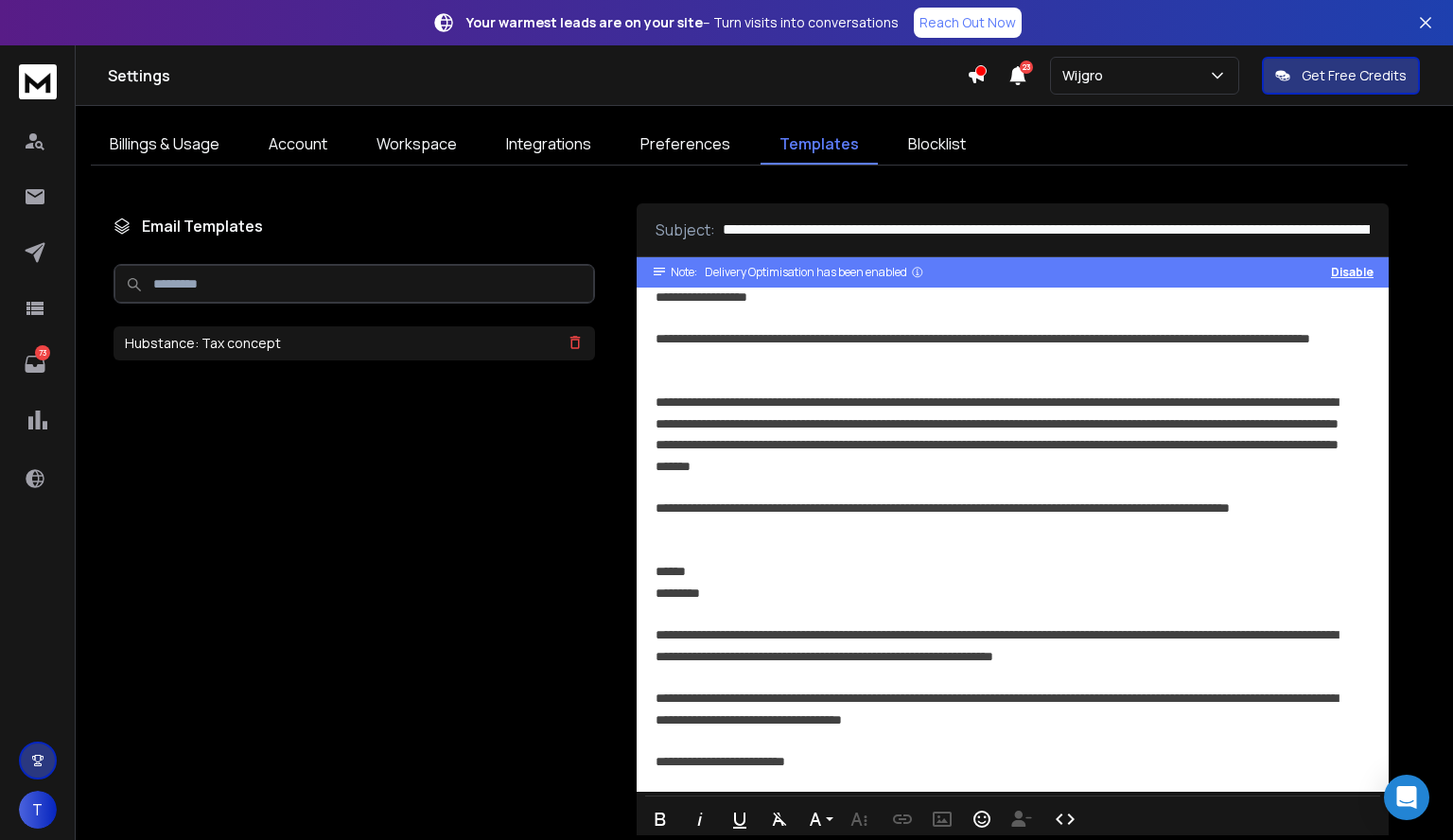
scroll to position [212, 0]
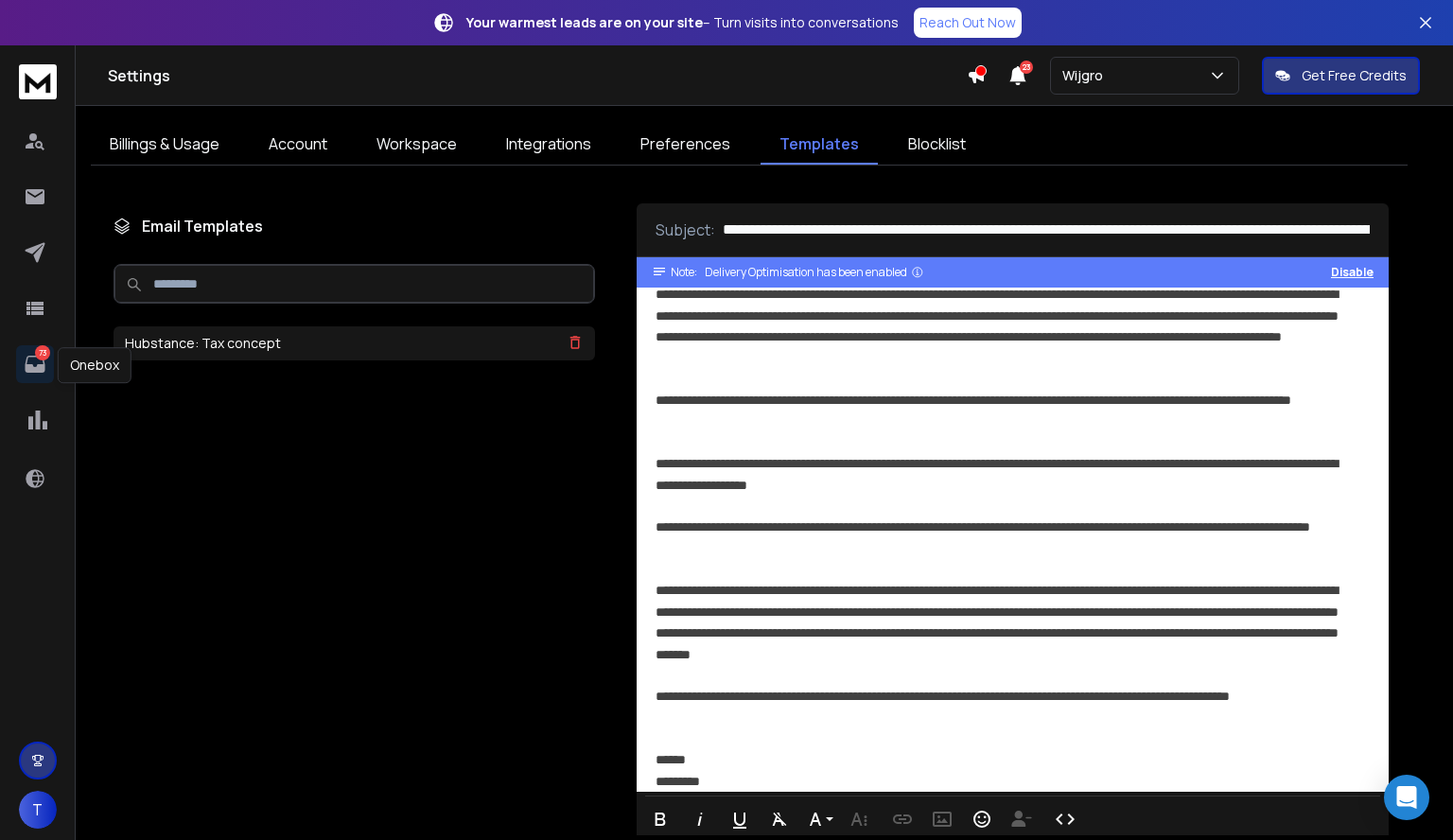
click at [45, 370] on icon at bounding box center [35, 365] width 23 height 23
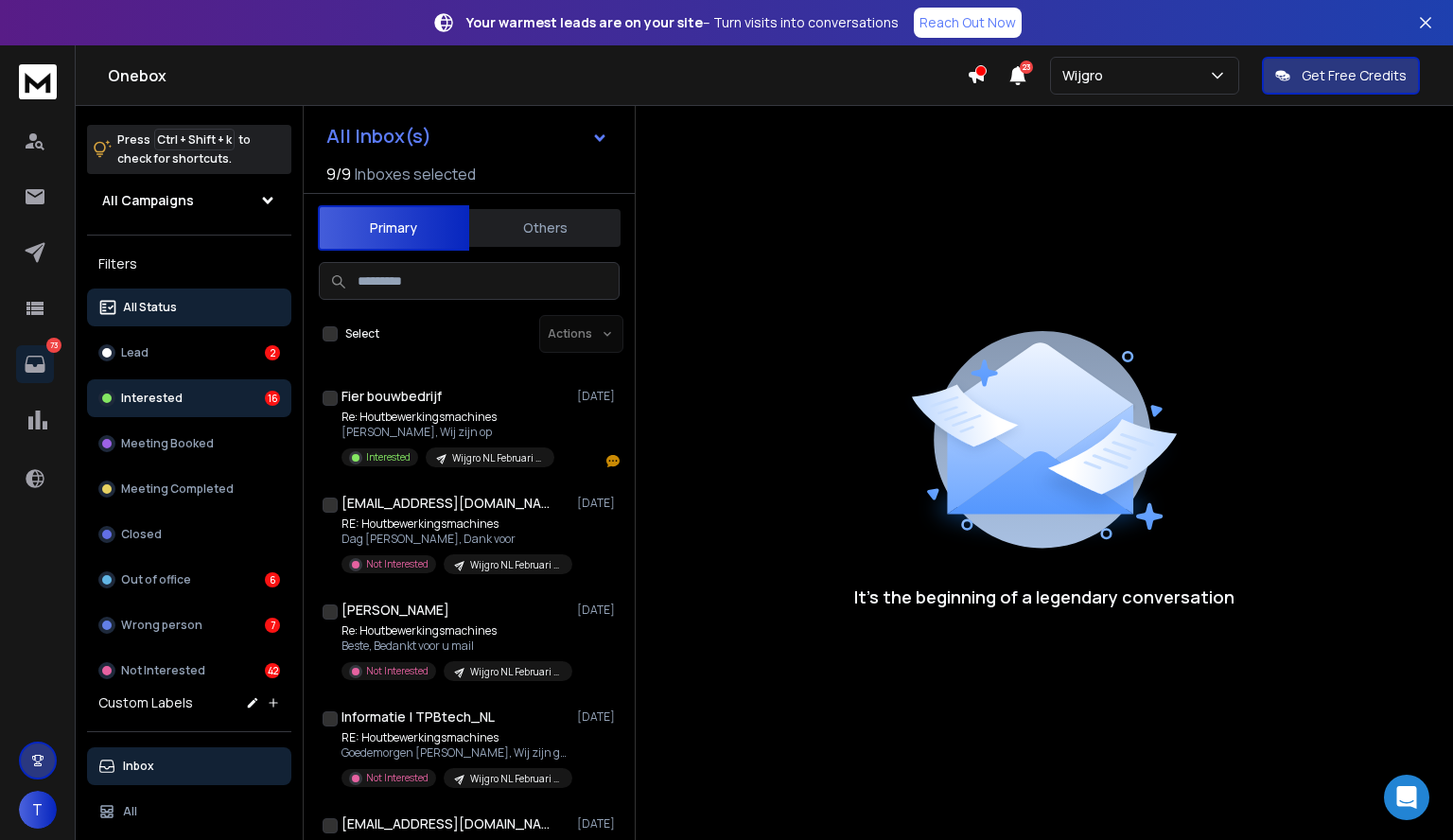
click at [134, 401] on p "Interested" at bounding box center [152, 398] width 61 height 15
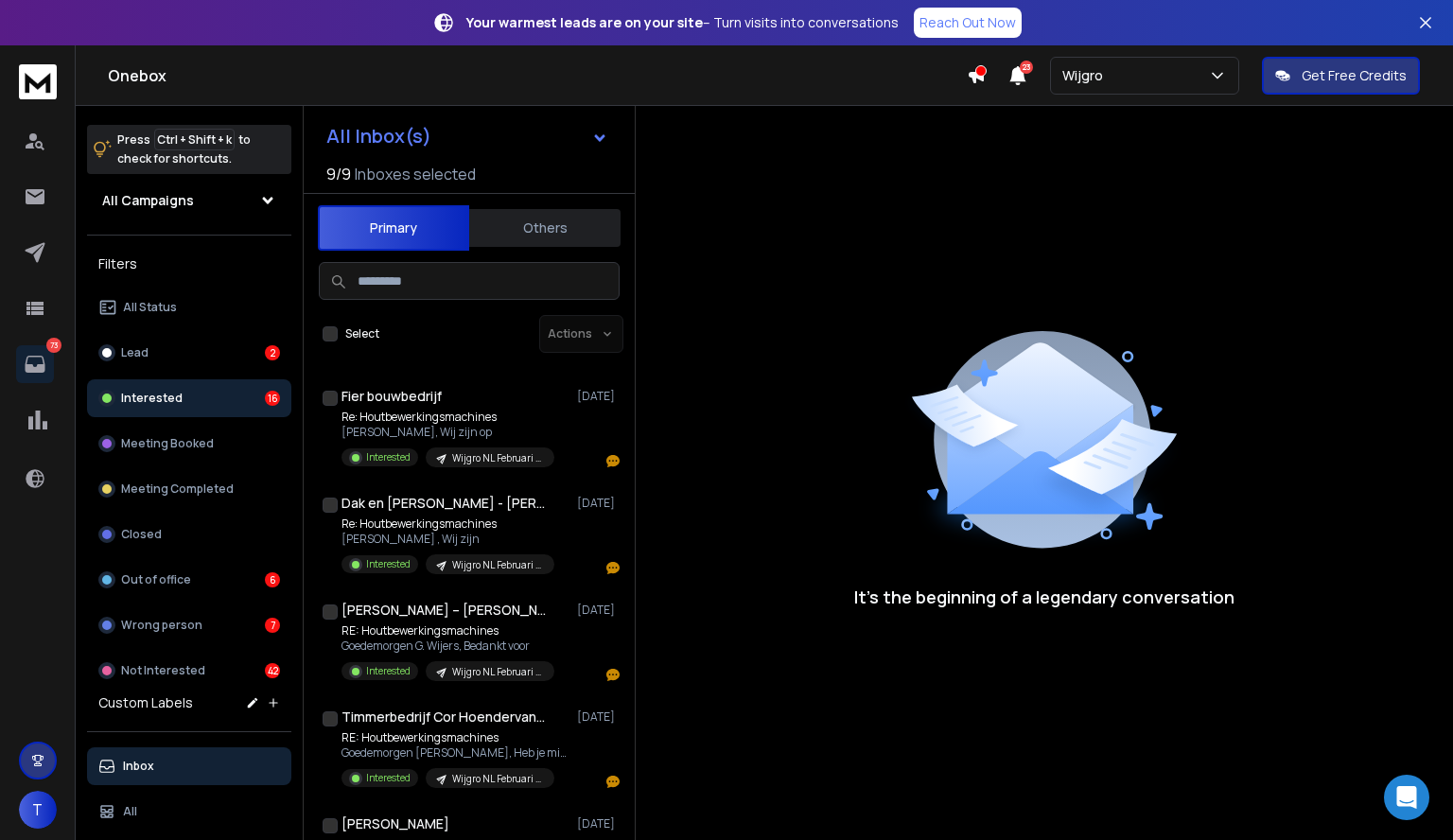
click at [128, 398] on p "Interested" at bounding box center [152, 398] width 61 height 15
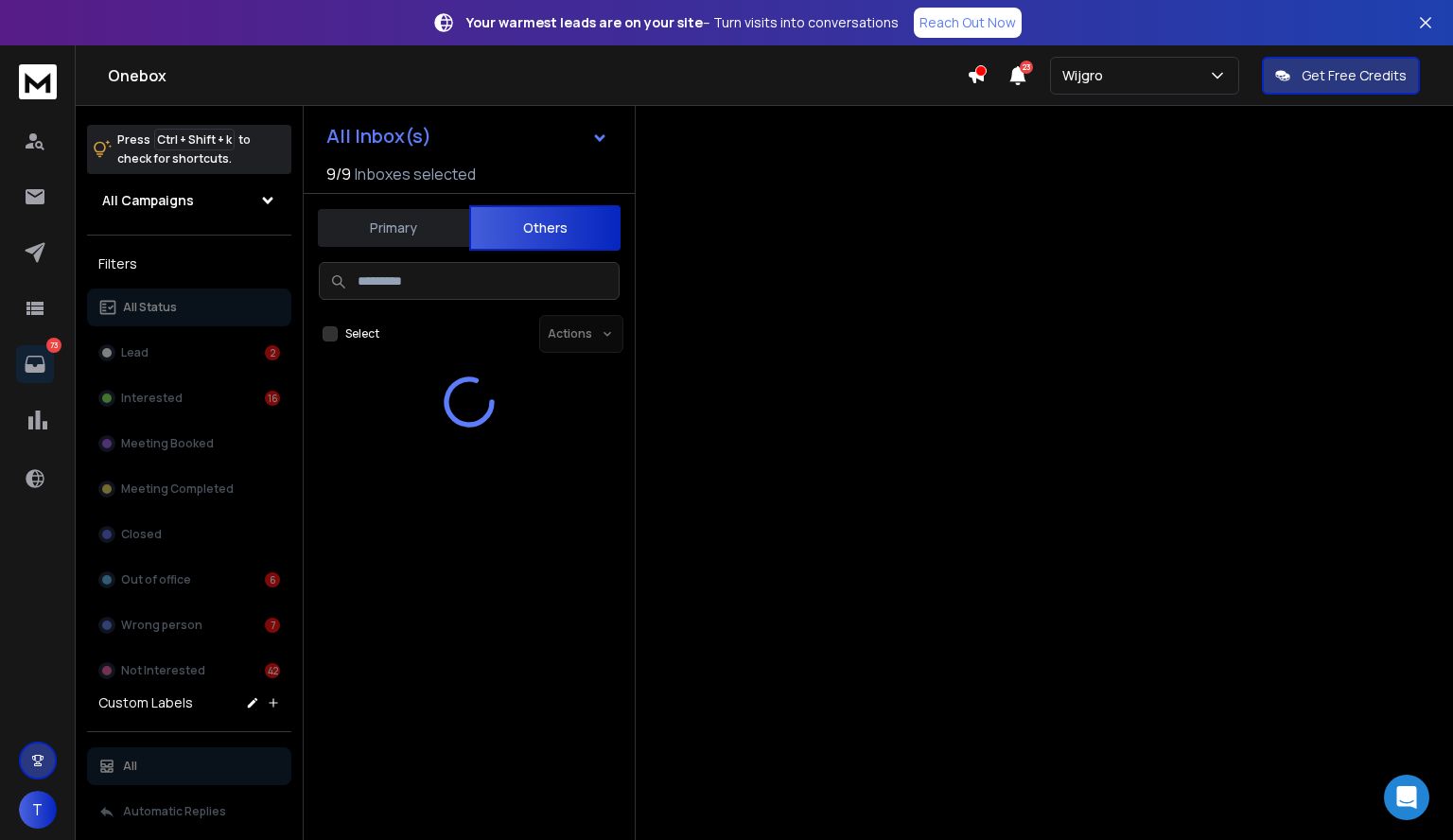
click at [542, 228] on button "Others" at bounding box center [545, 227] width 151 height 45
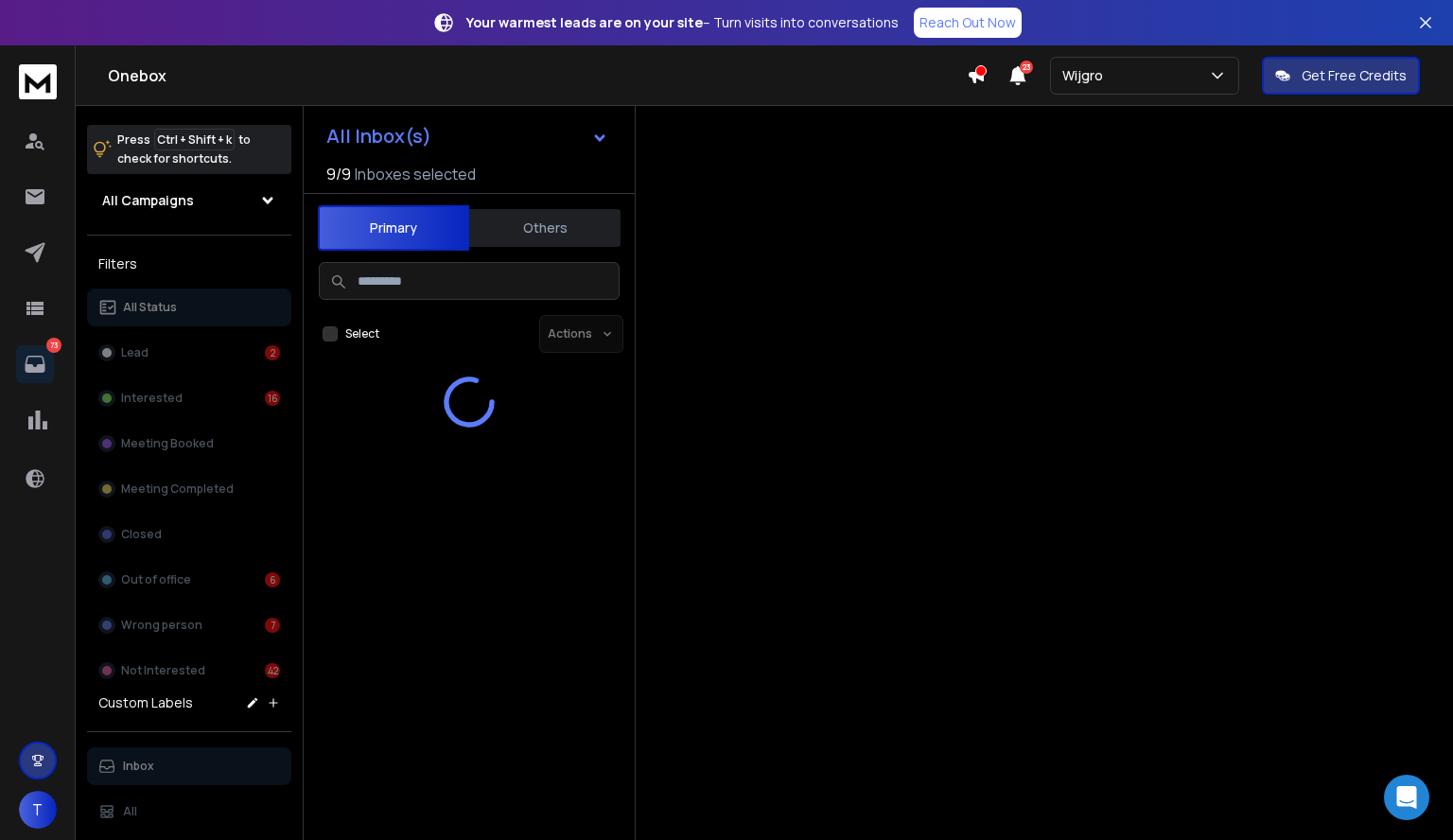
click at [410, 233] on button "Primary" at bounding box center [393, 227] width 151 height 45
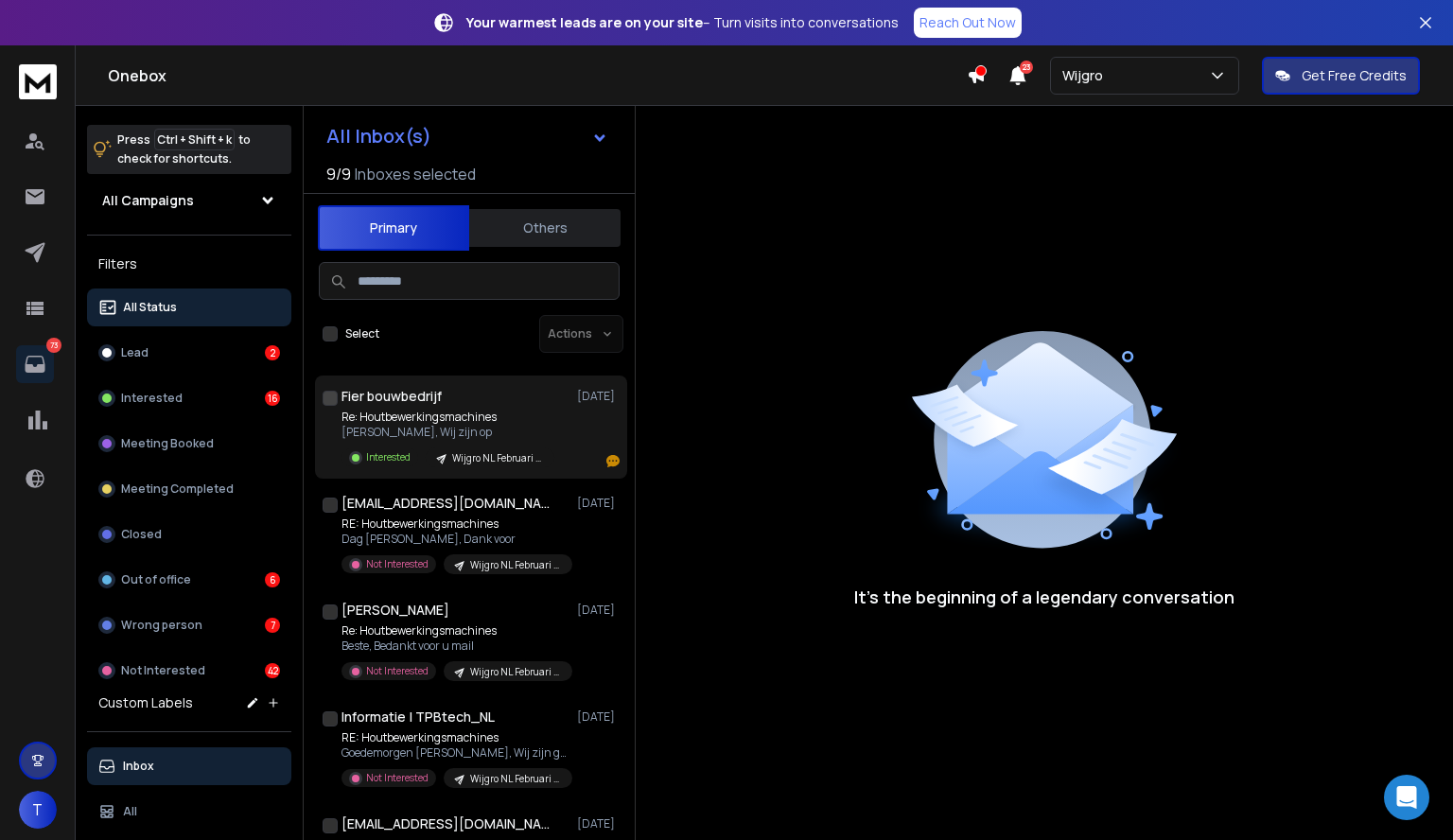
click at [391, 413] on p "Re: Houtbewerkingsmachines" at bounding box center [448, 417] width 212 height 15
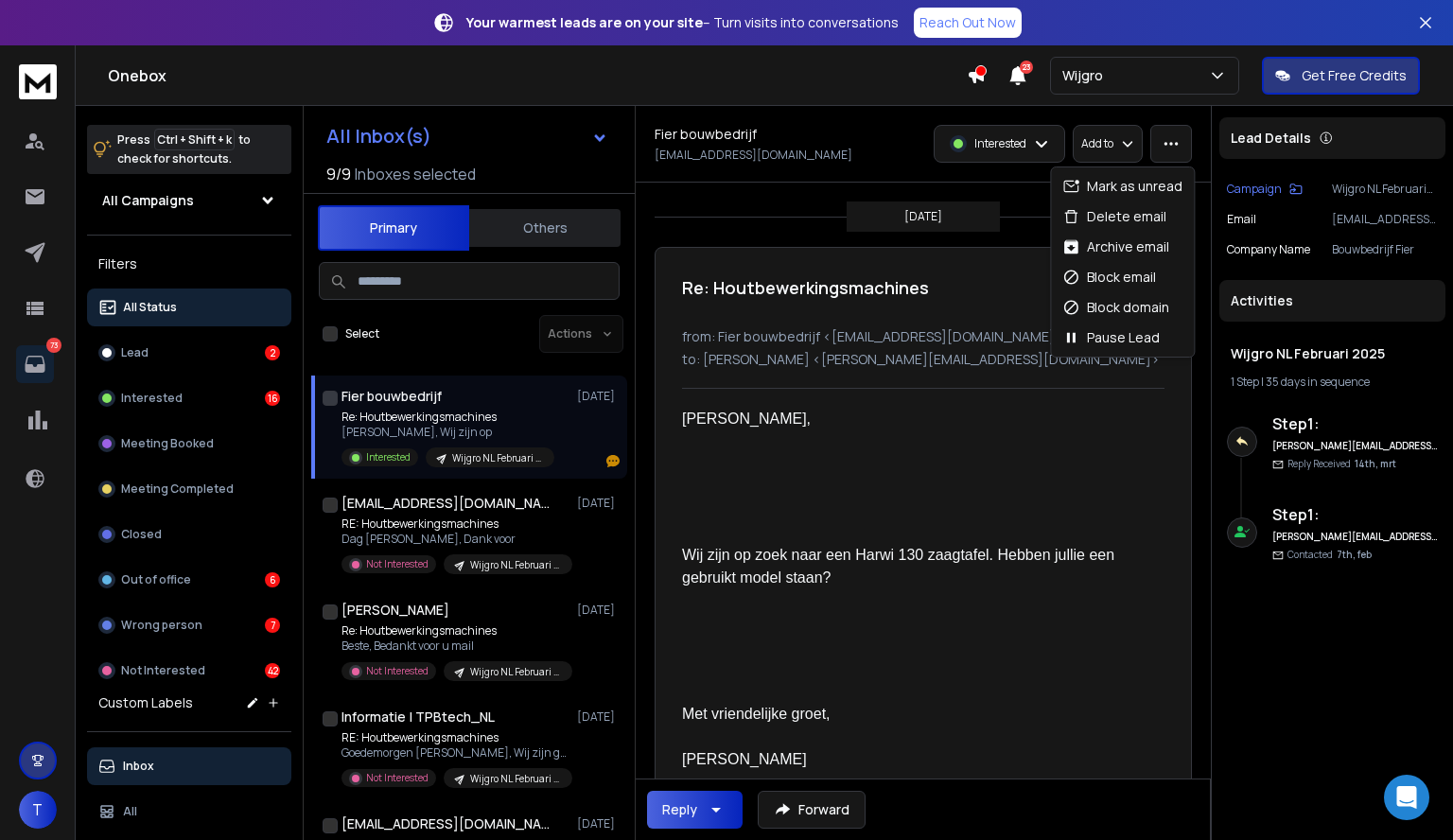
click at [1168, 153] on button "button" at bounding box center [1171, 144] width 41 height 38
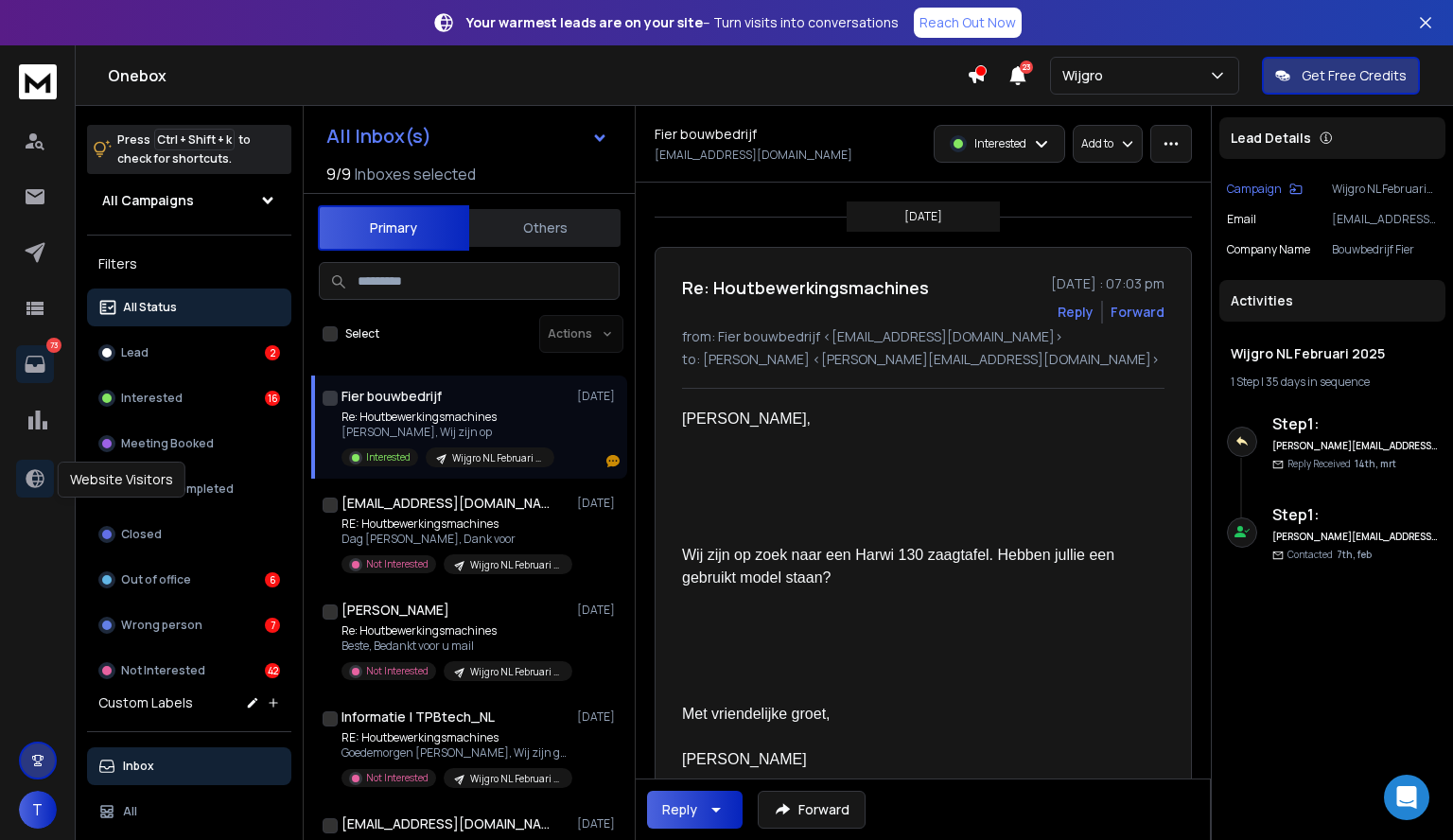
click at [34, 473] on icon at bounding box center [35, 478] width 19 height 19
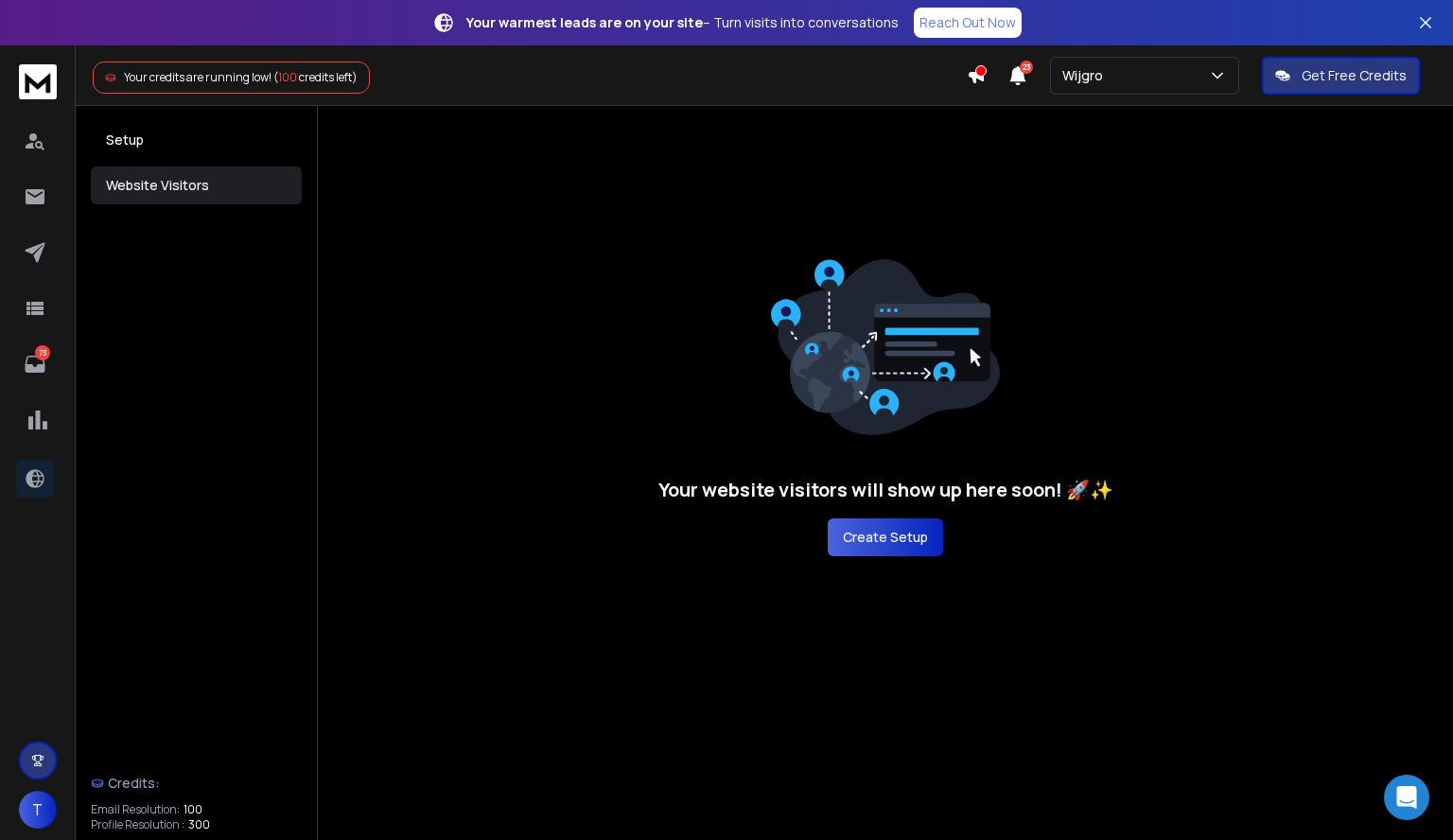
click at [912, 537] on button "Create Setup" at bounding box center [885, 538] width 116 height 38
click at [36, 476] on icon at bounding box center [35, 478] width 19 height 19
click at [31, 306] on icon at bounding box center [35, 308] width 23 height 23
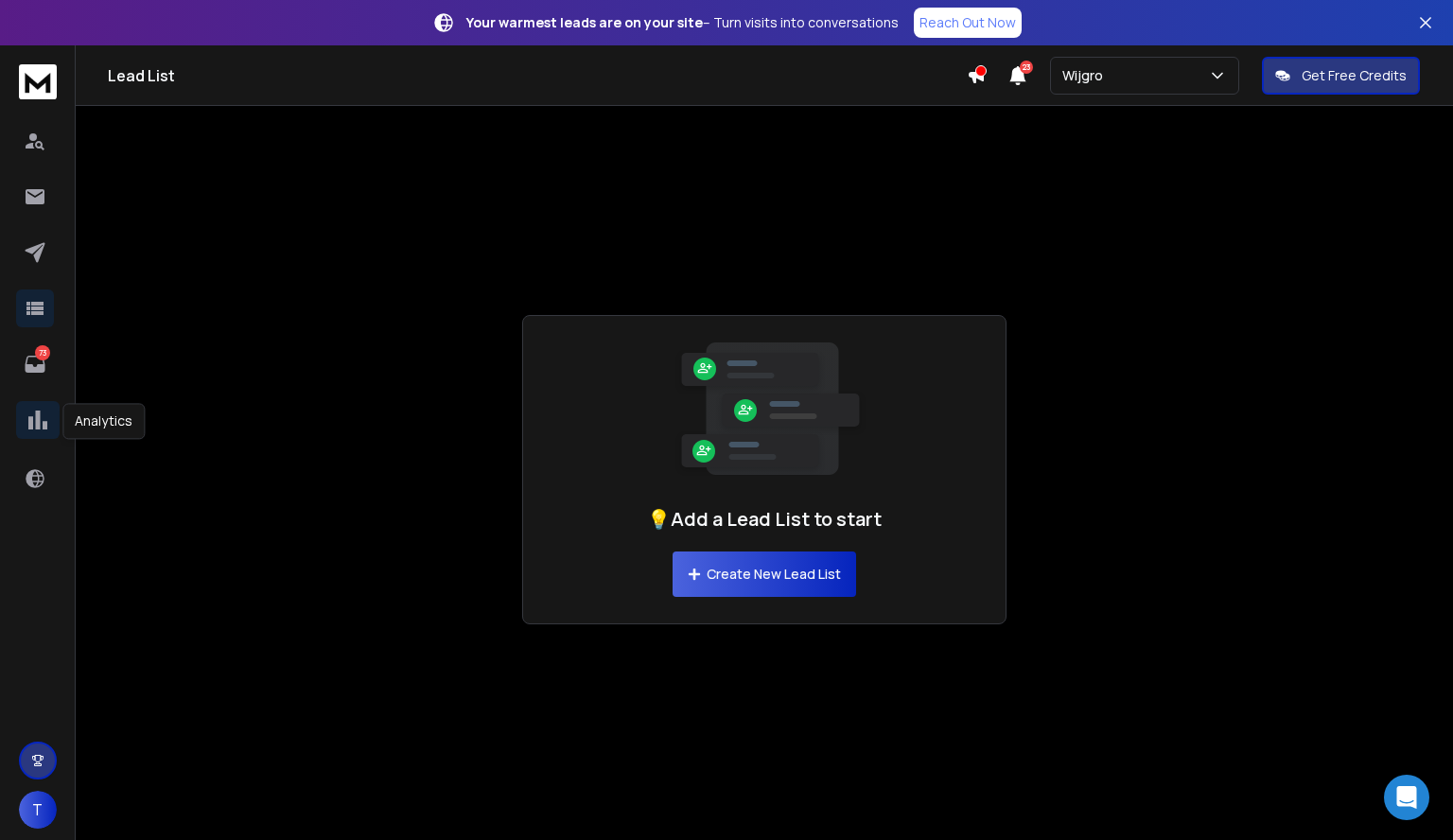
click at [34, 413] on icon at bounding box center [38, 420] width 29 height 29
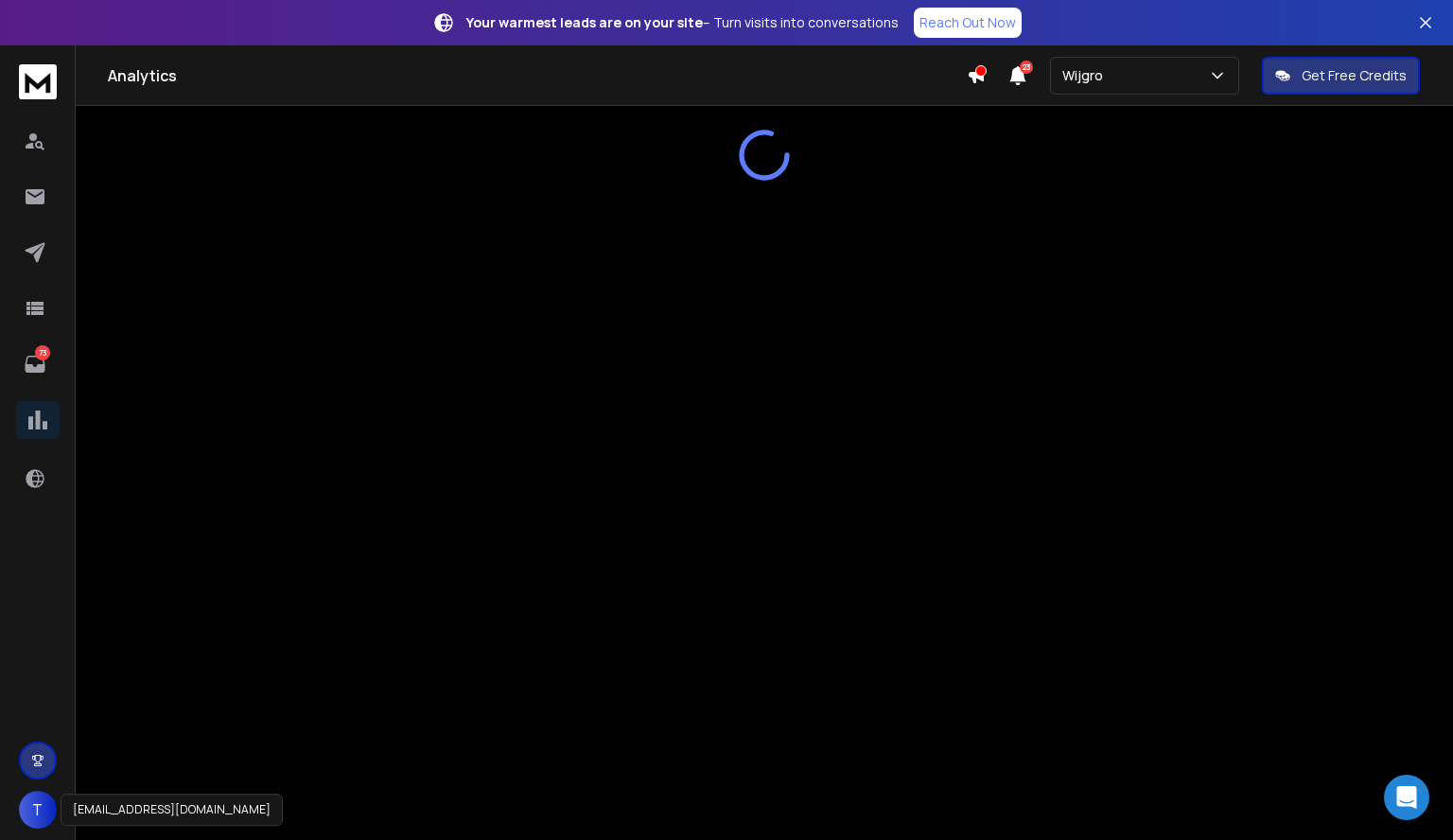
click at [33, 806] on span "T" at bounding box center [38, 809] width 38 height 38
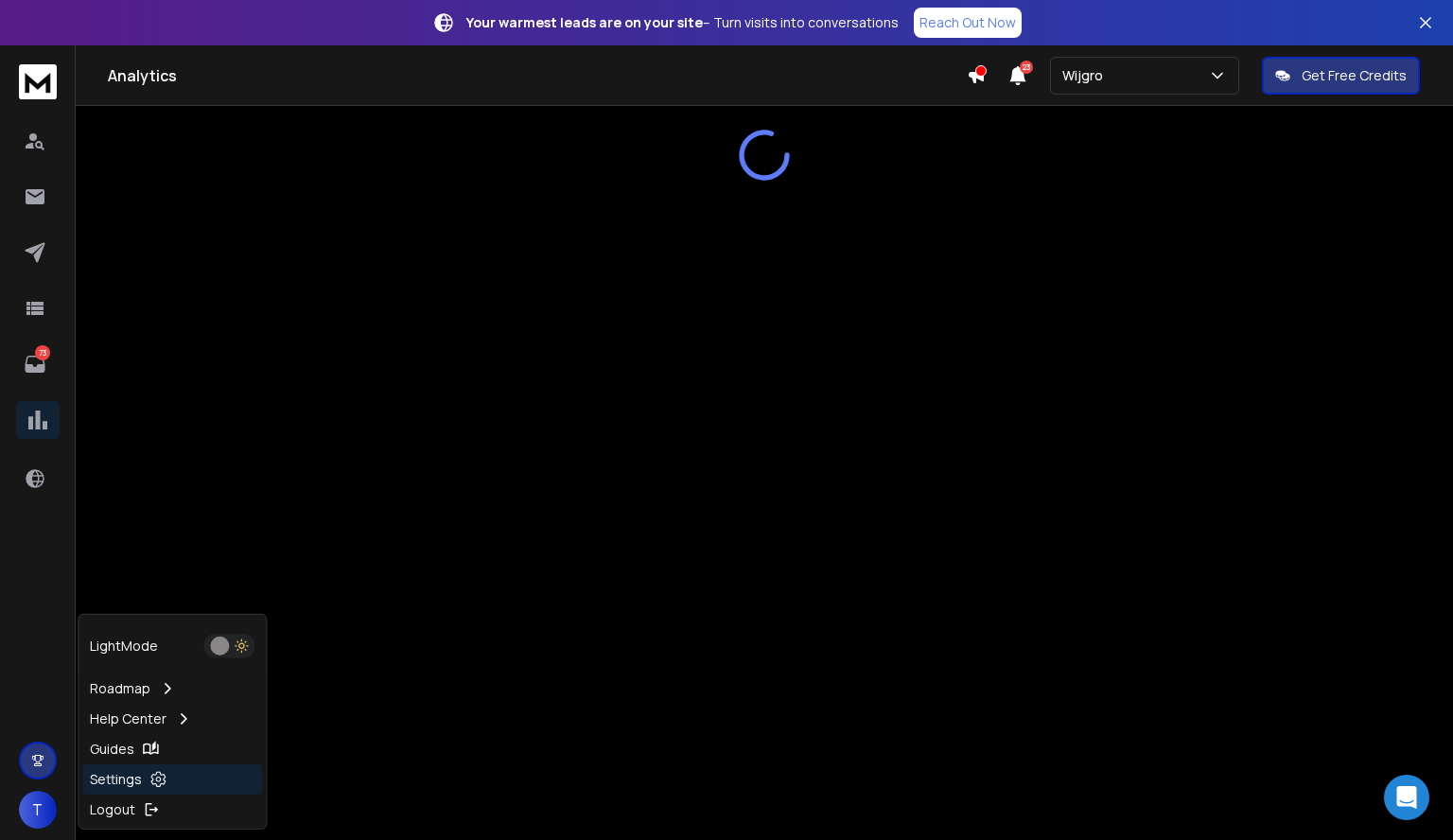
click at [114, 784] on p "Settings" at bounding box center [116, 780] width 52 height 19
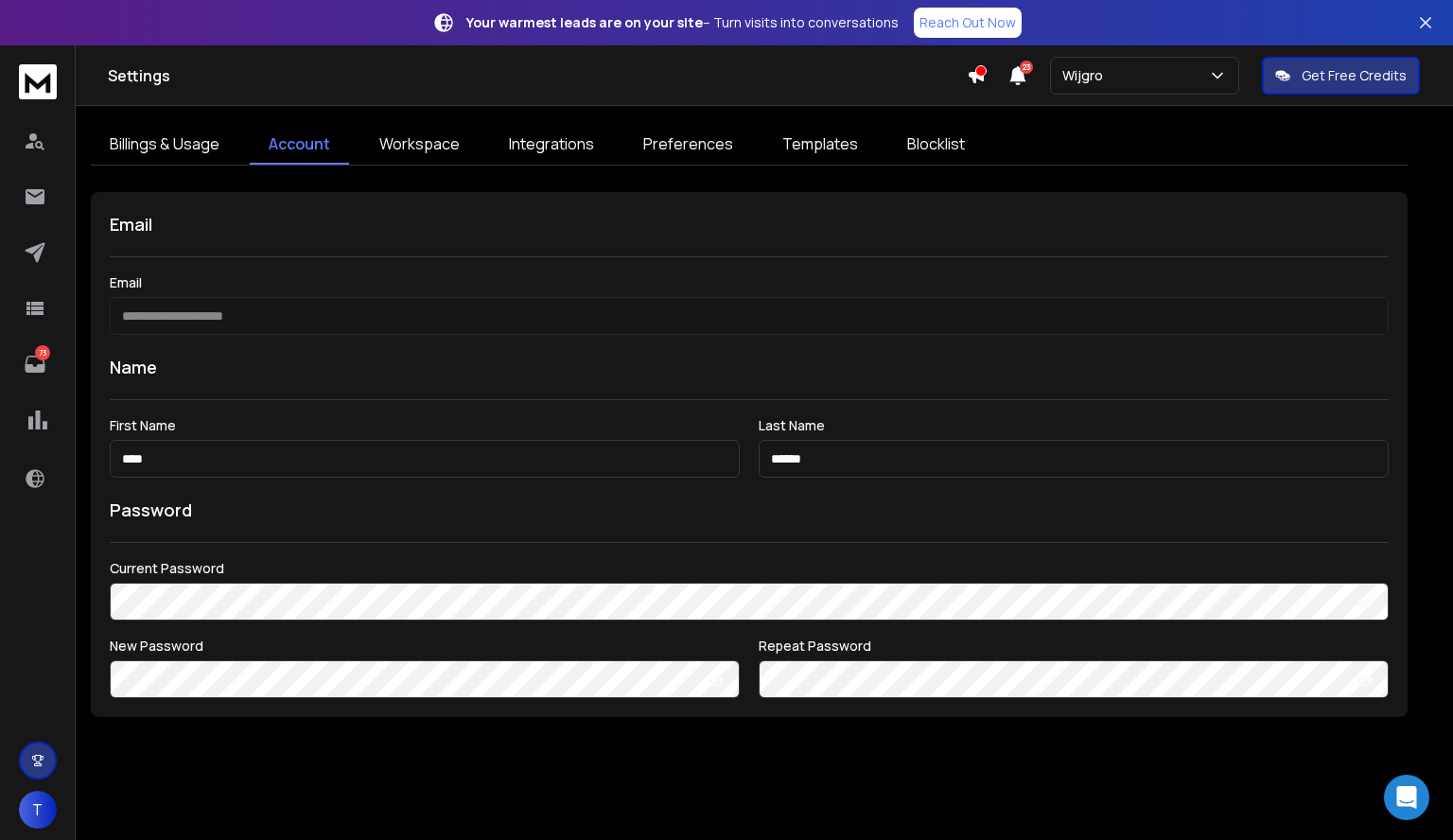
click at [163, 147] on link "Billings & Usage" at bounding box center [165, 144] width 147 height 40
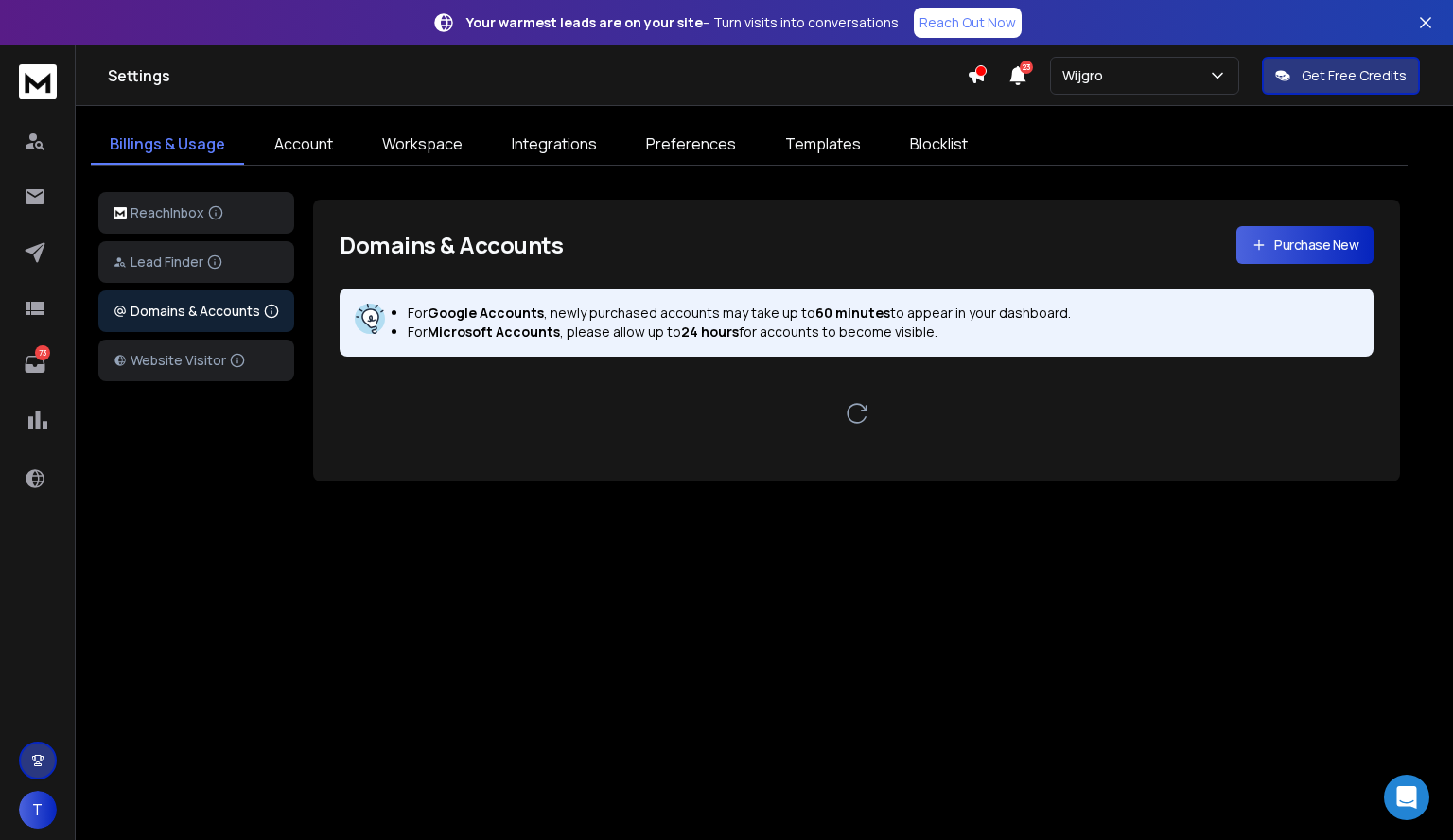
click at [186, 309] on button "Domains & Accounts" at bounding box center [196, 310] width 196 height 41
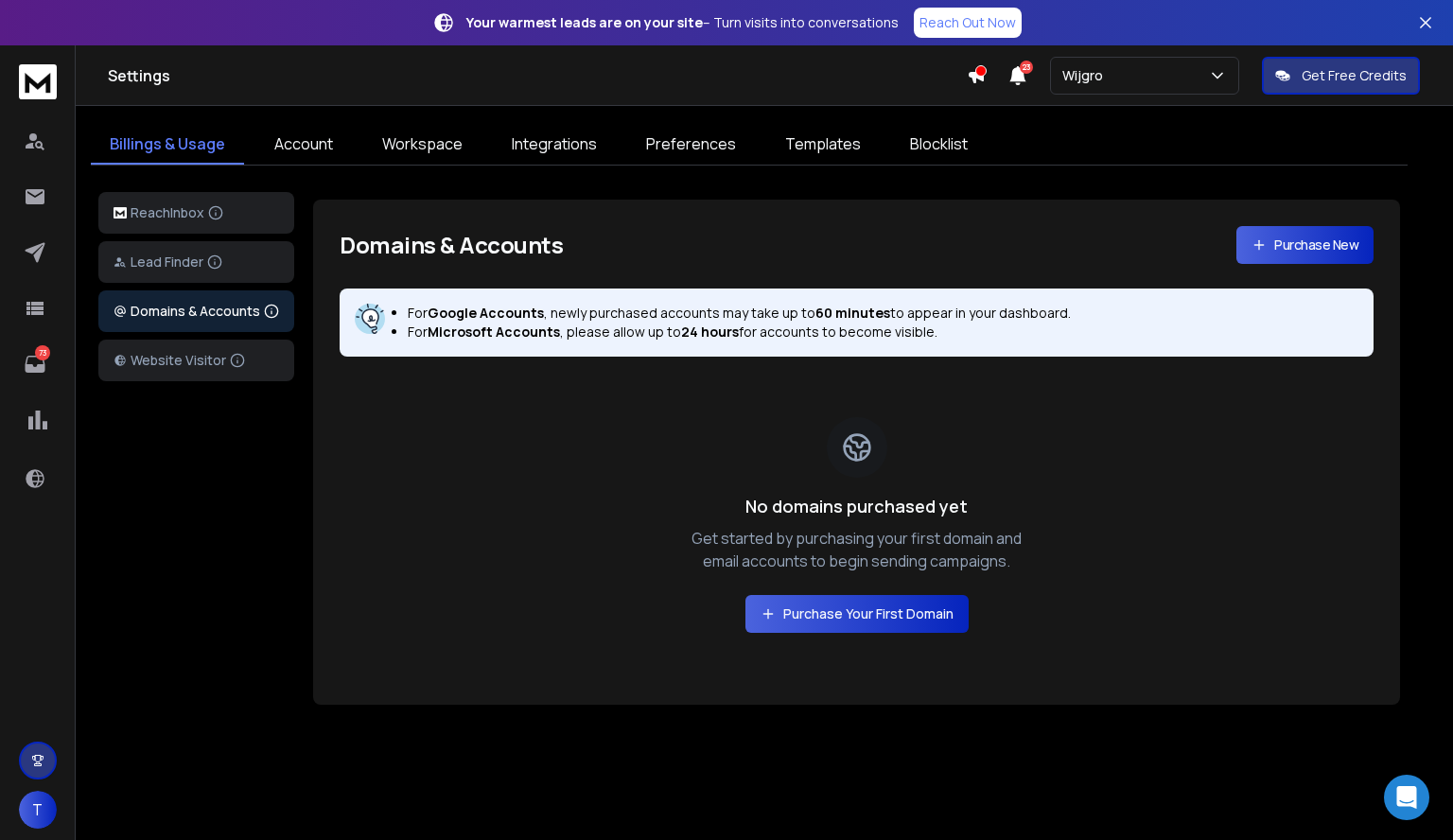
click at [190, 265] on button "Lead Finder" at bounding box center [196, 261] width 196 height 41
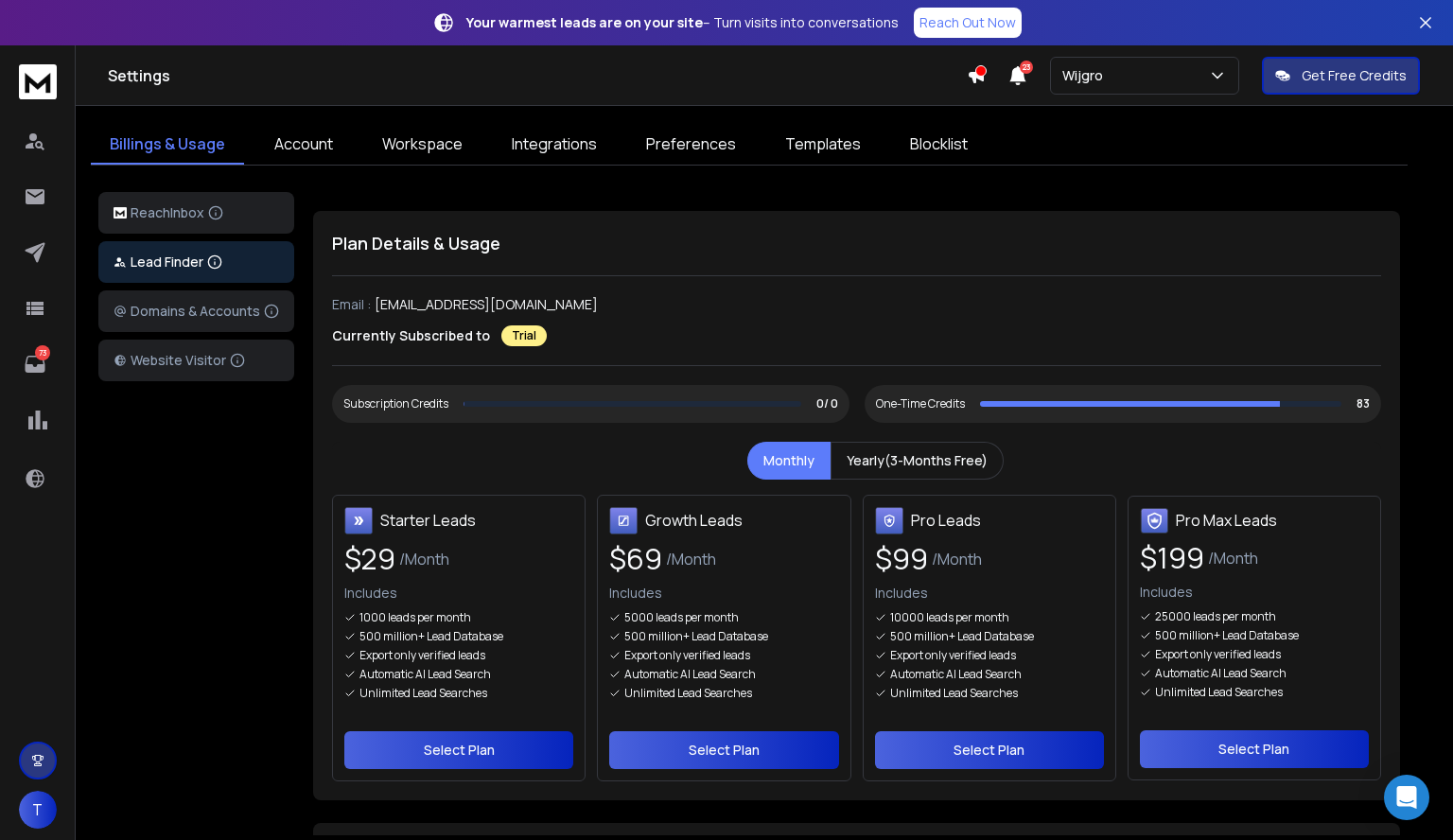
click at [181, 303] on button "Domains & Accounts" at bounding box center [196, 310] width 196 height 41
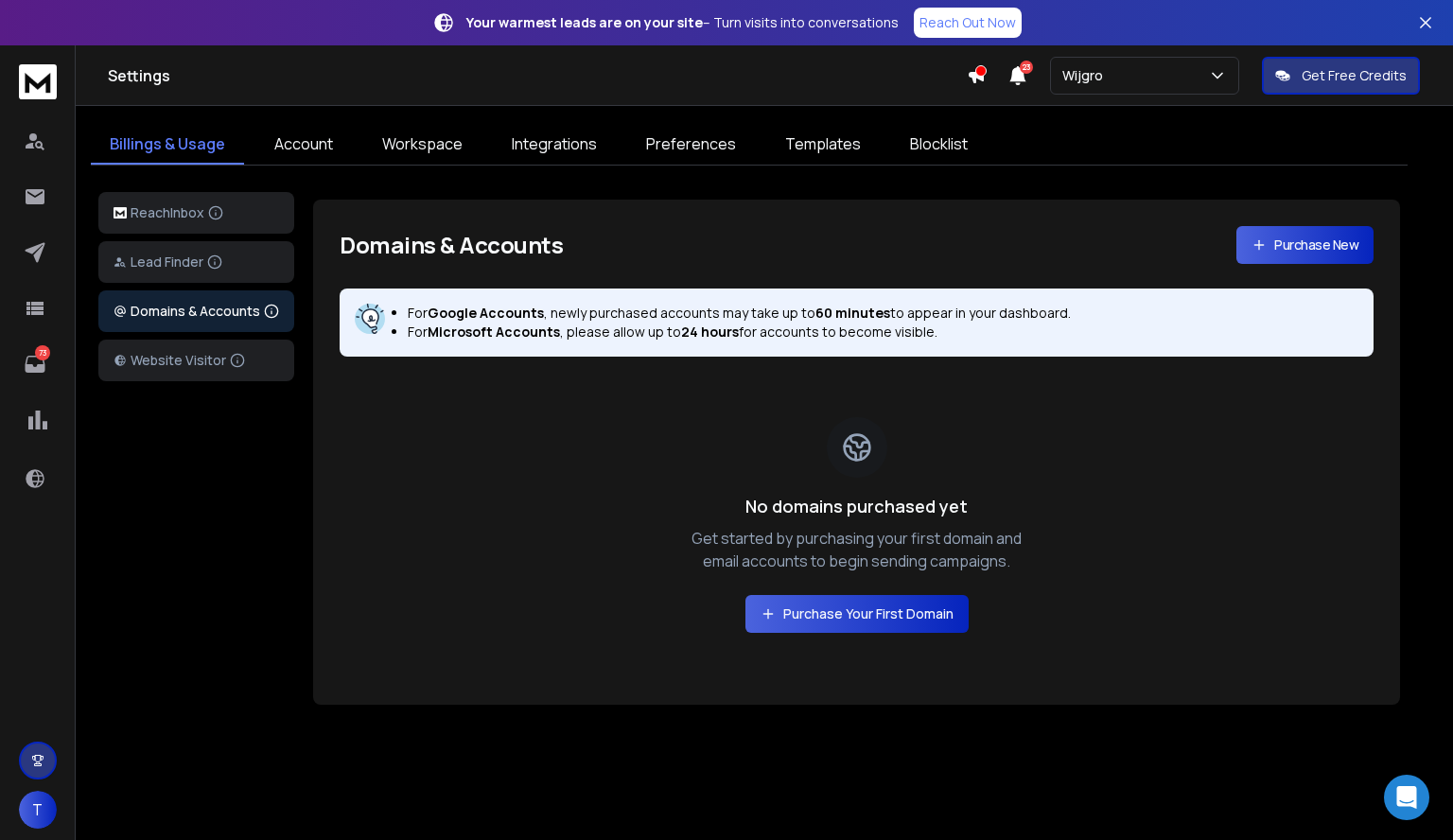
click at [865, 609] on link "Purchase Your First Domain" at bounding box center [857, 614] width 223 height 38
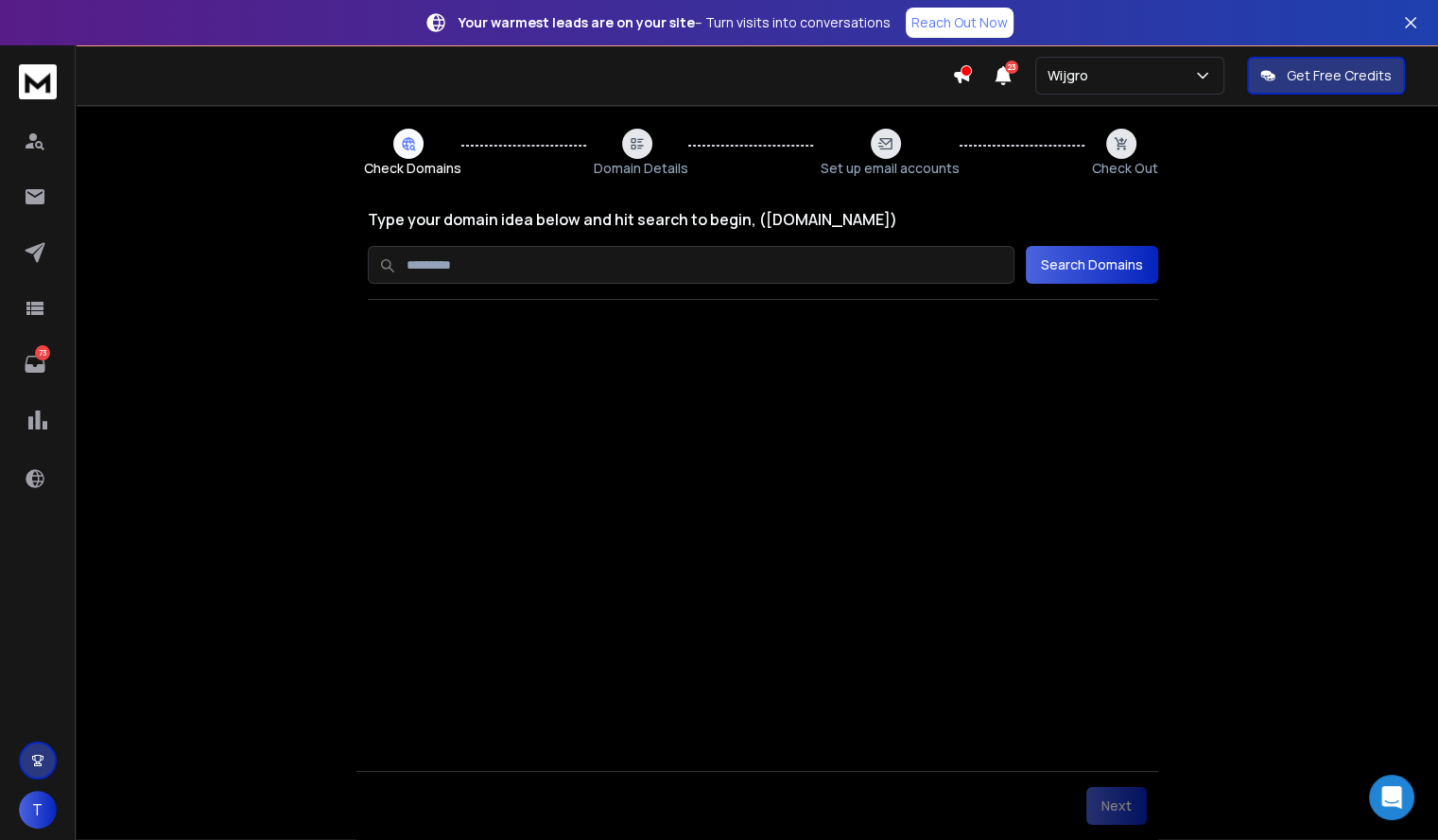
click at [780, 264] on input at bounding box center [692, 265] width 647 height 38
click at [1134, 259] on button "Search Domains" at bounding box center [1092, 265] width 132 height 38
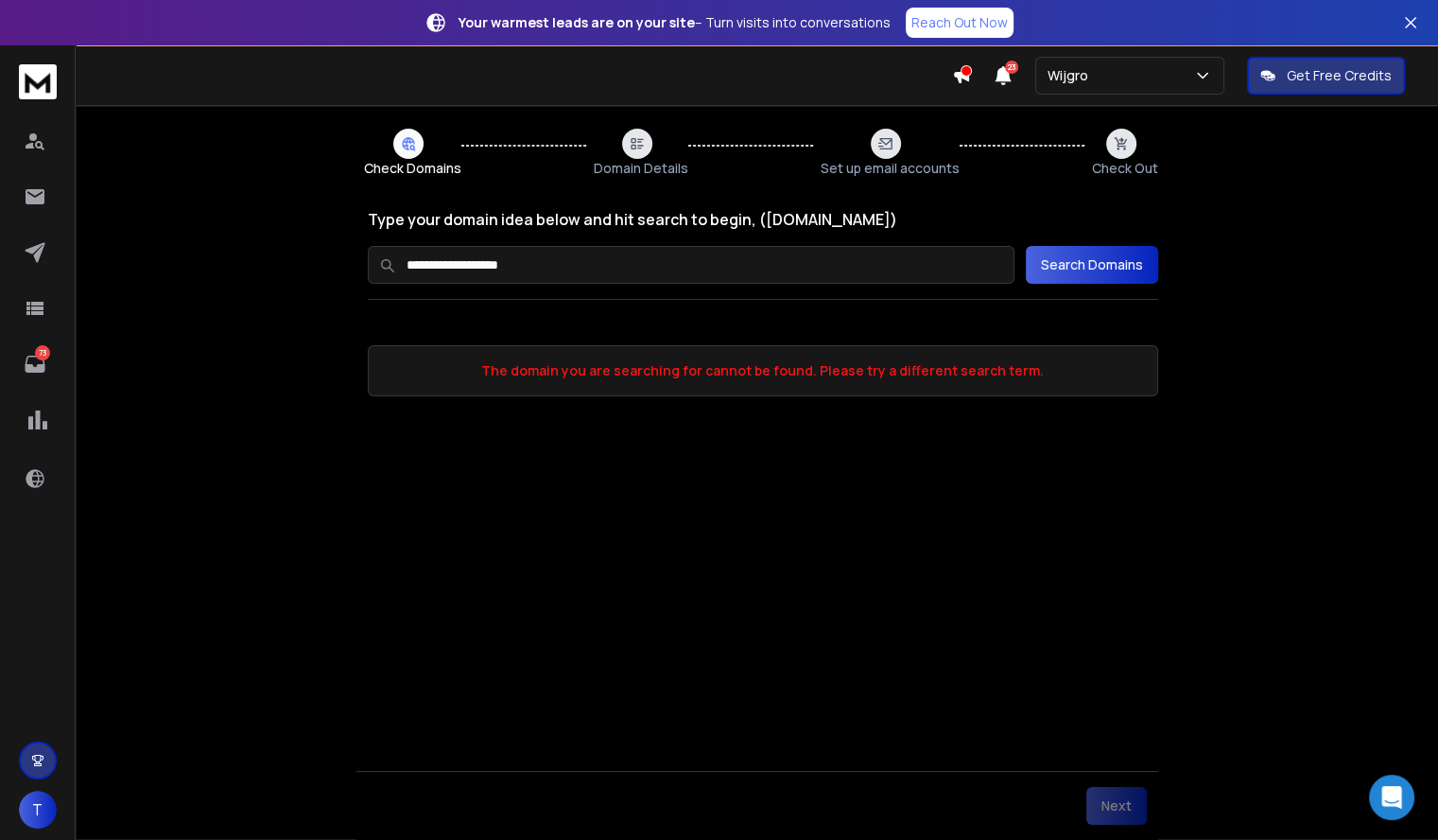
click at [590, 265] on input "**********" at bounding box center [692, 265] width 647 height 38
drag, startPoint x: 590, startPoint y: 265, endPoint x: 201, endPoint y: 267, distance: 389.0
click at [201, 267] on section "**********" at bounding box center [757, 497] width 1362 height 783
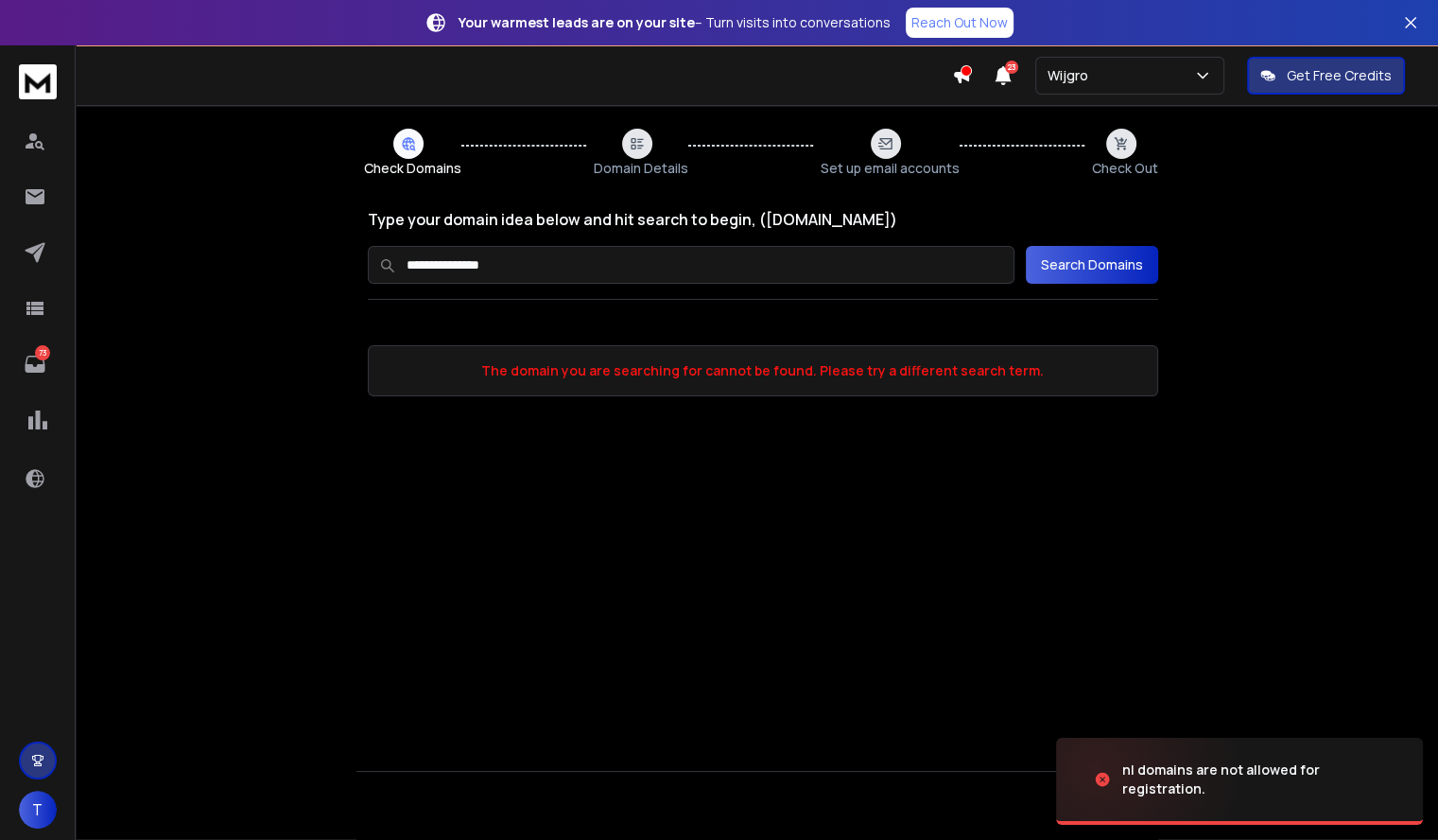
drag, startPoint x: 526, startPoint y: 265, endPoint x: 68, endPoint y: 250, distance: 458.2
click at [68, 250] on div "**********" at bounding box center [719, 467] width 1438 height 844
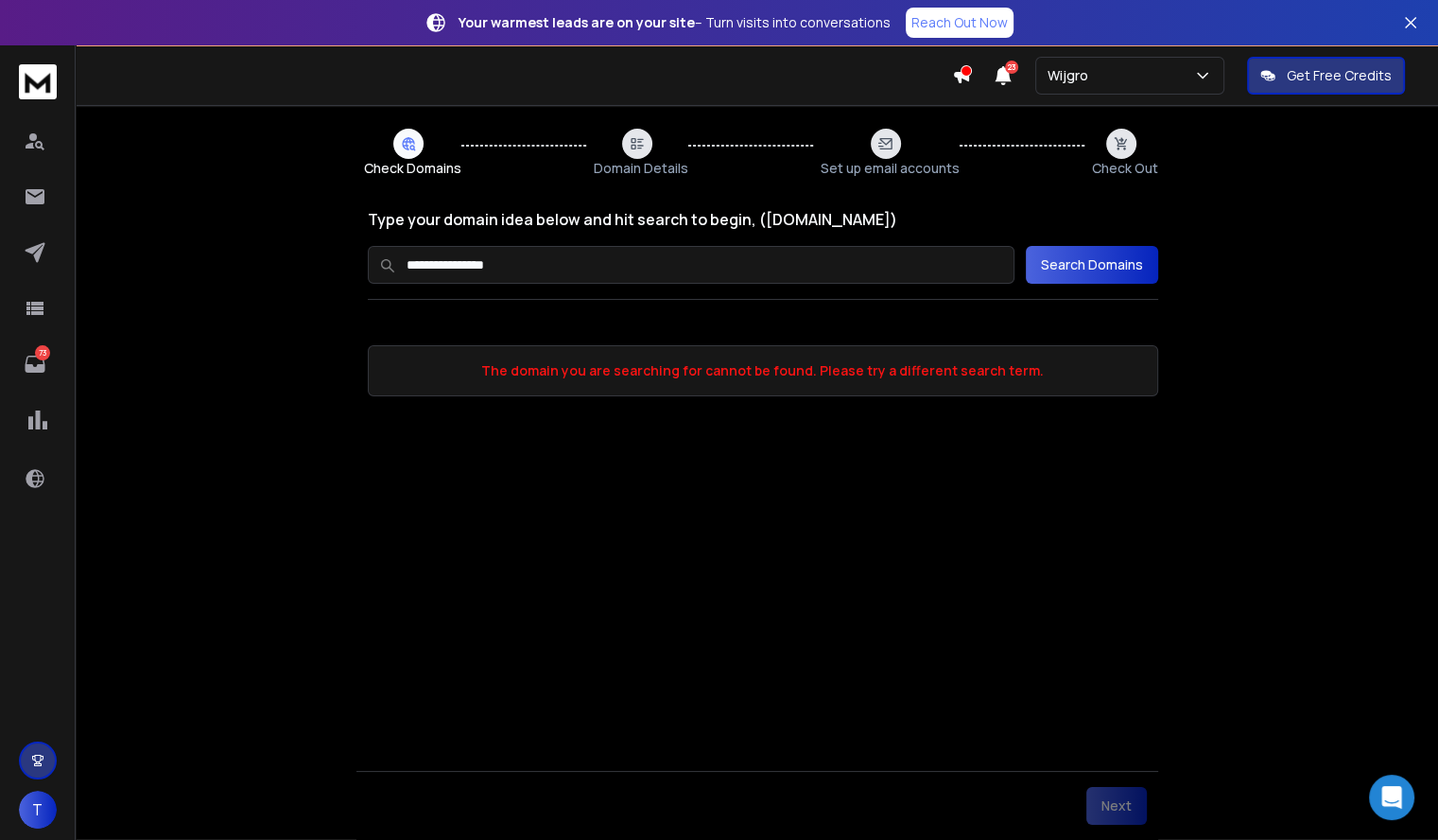
type input "**********"
click at [1078, 265] on button "Search Domains" at bounding box center [1092, 265] width 132 height 38
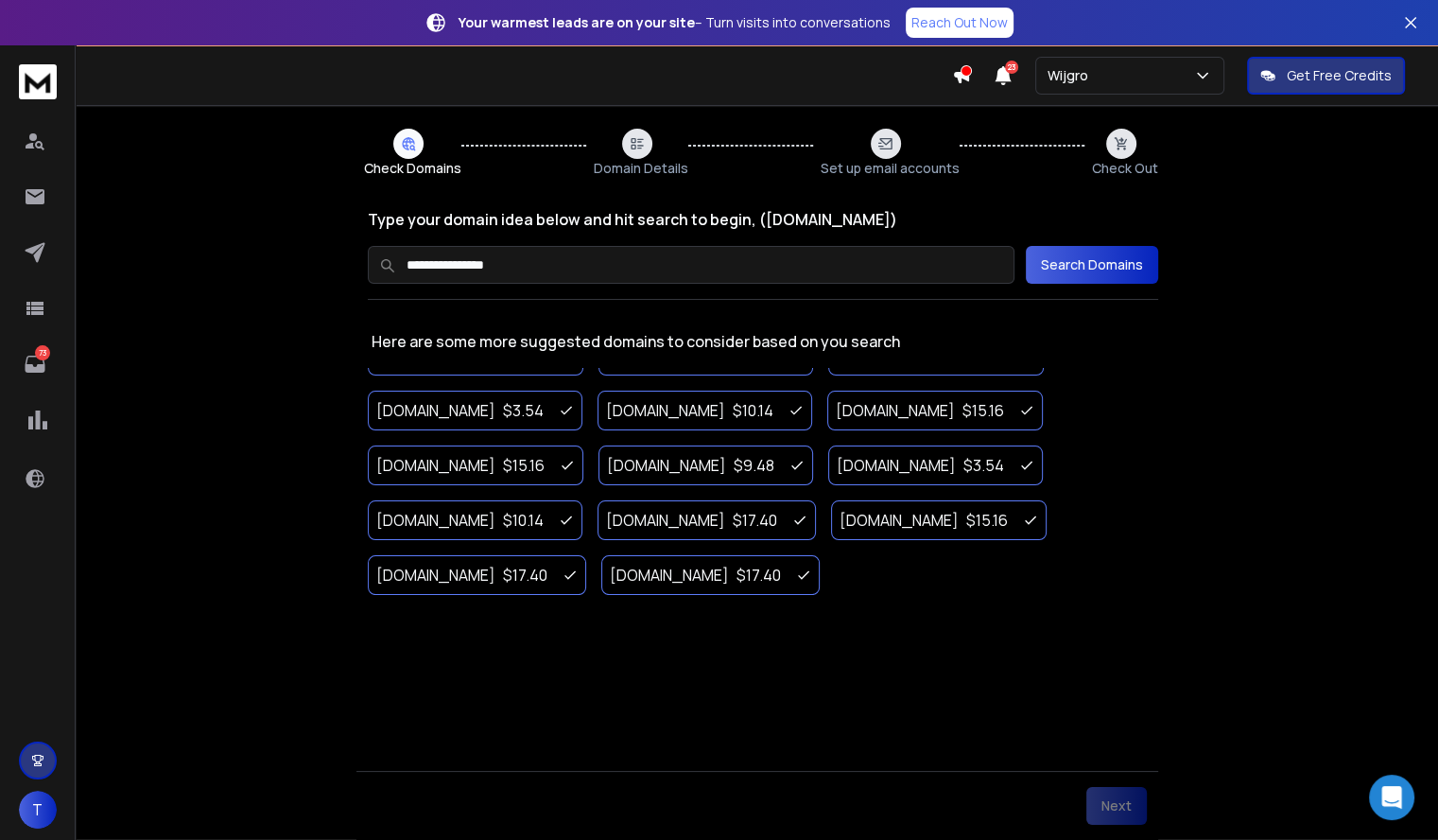
click at [836, 399] on h3 "myafdsasdfsafd.com" at bounding box center [896, 410] width 120 height 23
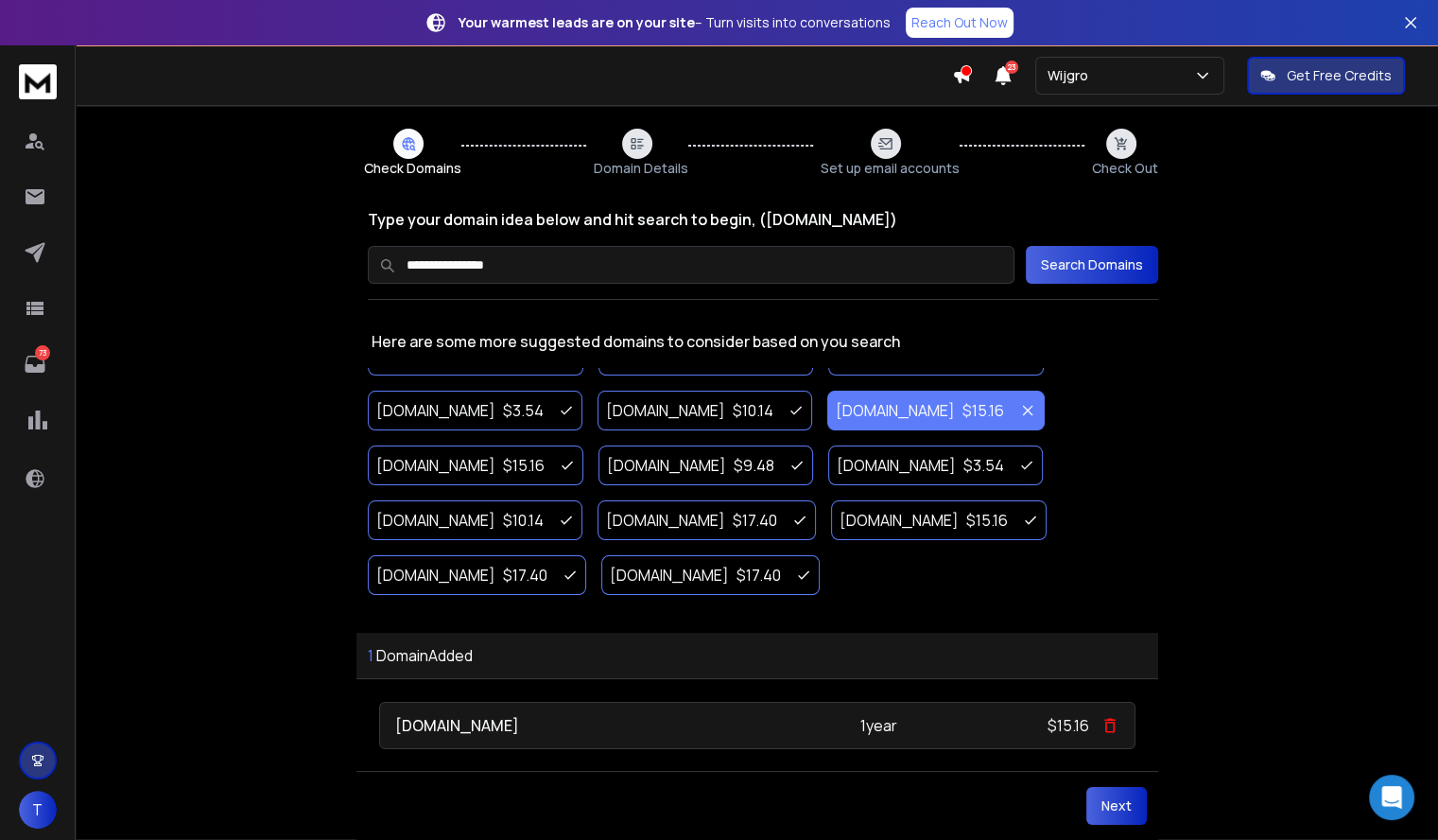
scroll to position [122, 0]
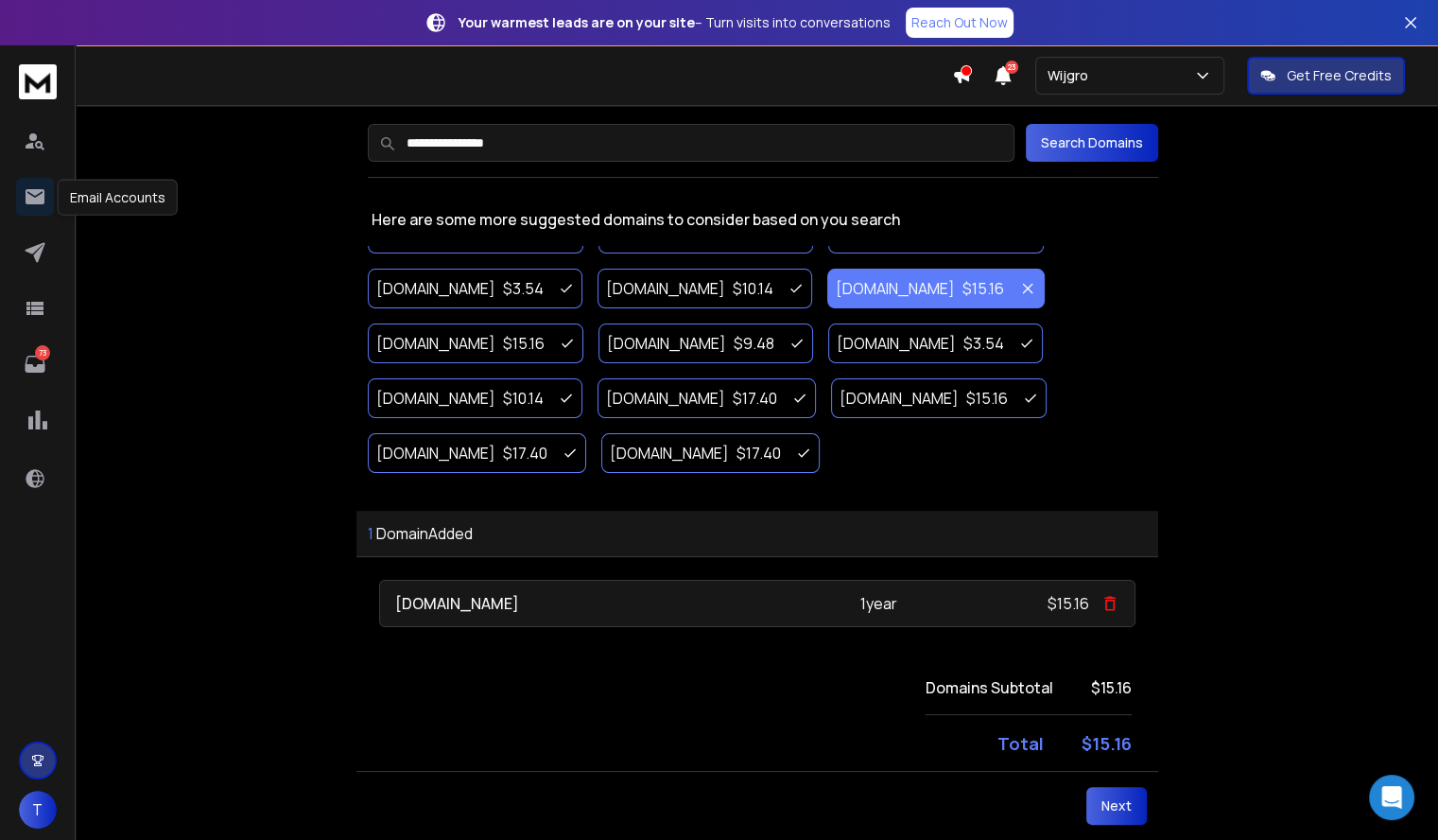
click at [38, 201] on icon at bounding box center [35, 197] width 19 height 15
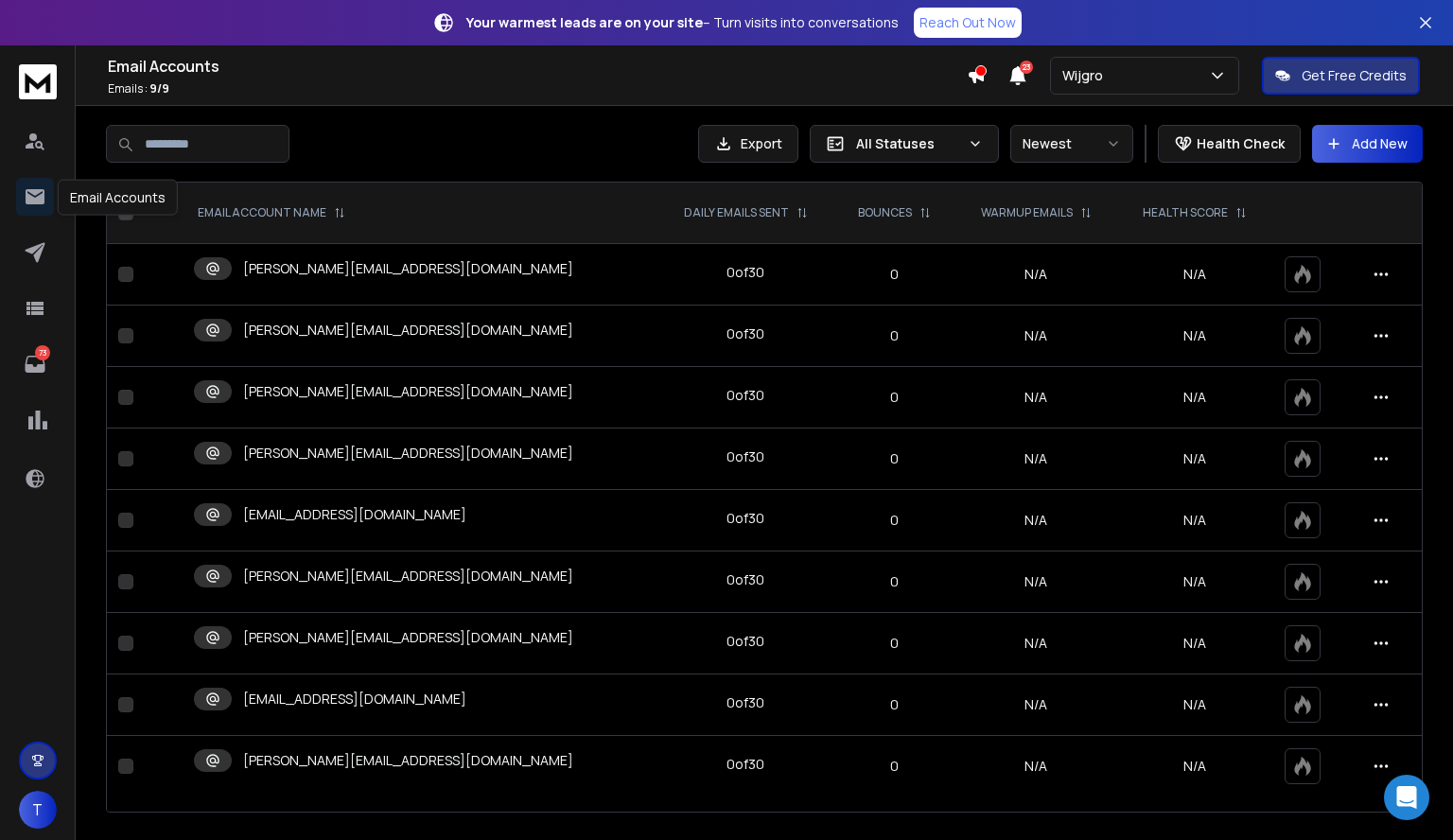
click at [44, 201] on icon at bounding box center [35, 197] width 23 height 23
click at [40, 254] on icon at bounding box center [34, 252] width 20 height 20
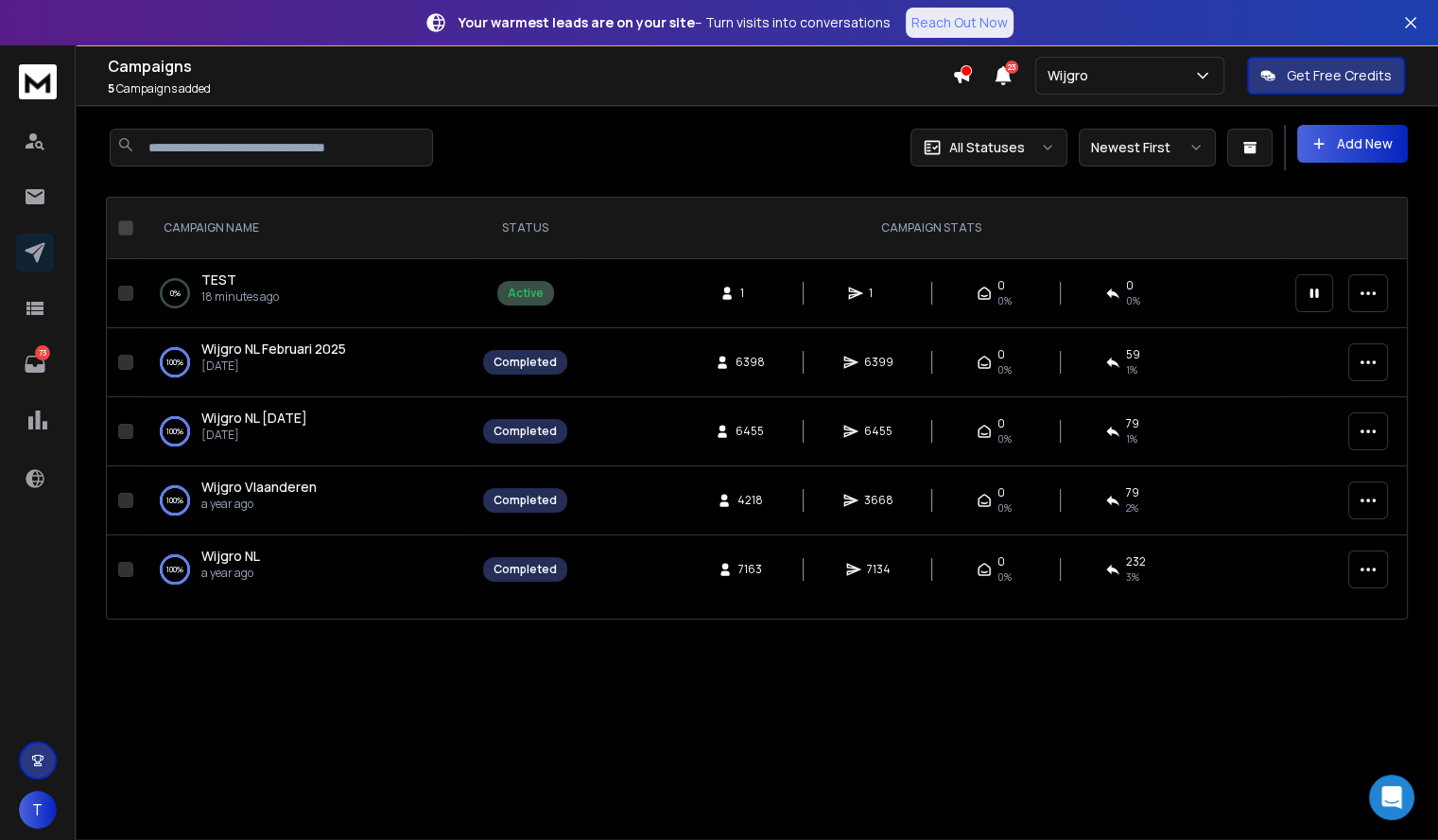
click at [928, 19] on p "Reach Out Now" at bounding box center [960, 23] width 97 height 19
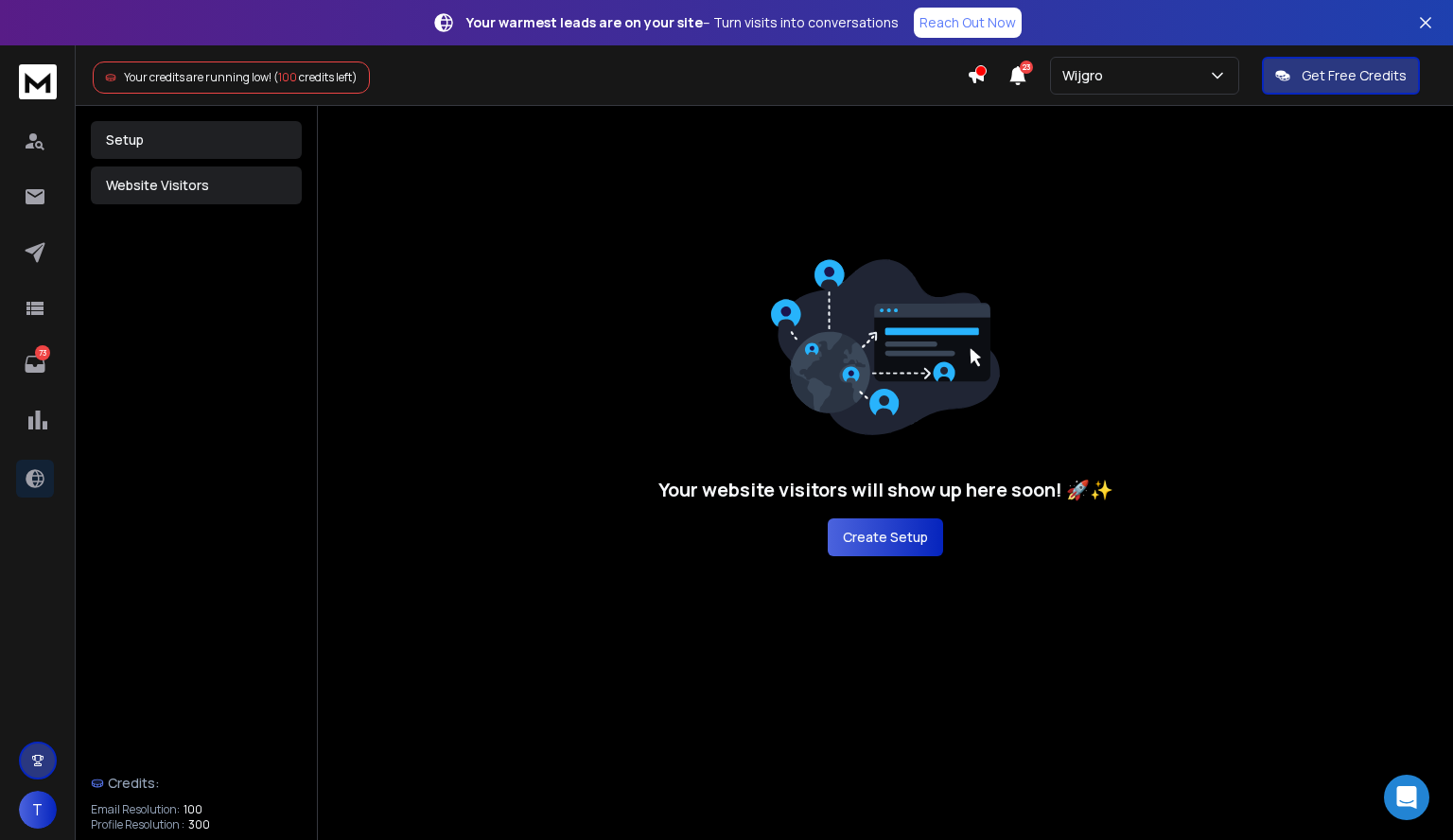
click at [145, 136] on button "Setup" at bounding box center [196, 141] width 211 height 38
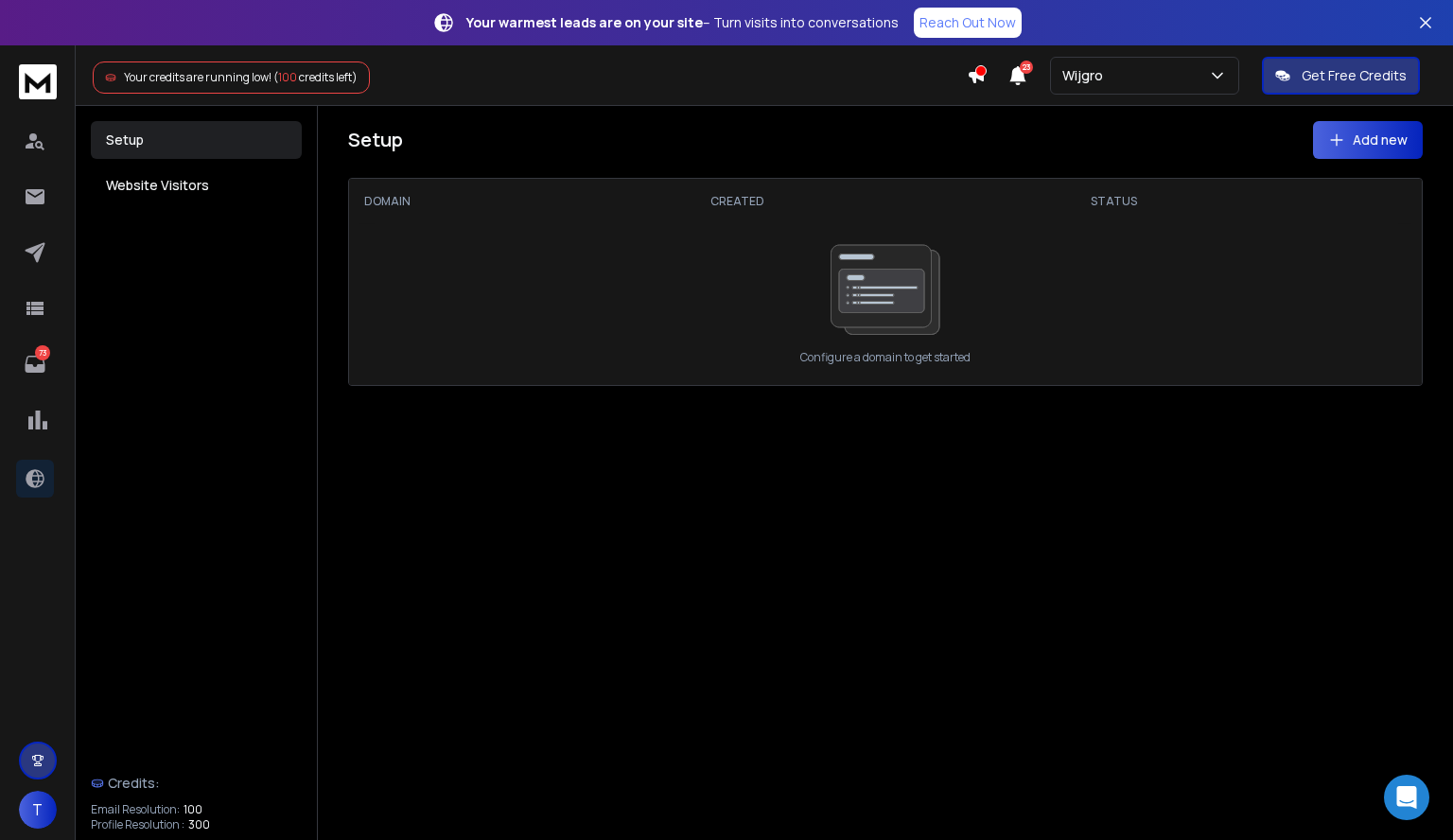
click at [1360, 132] on button "Add new" at bounding box center [1368, 141] width 110 height 38
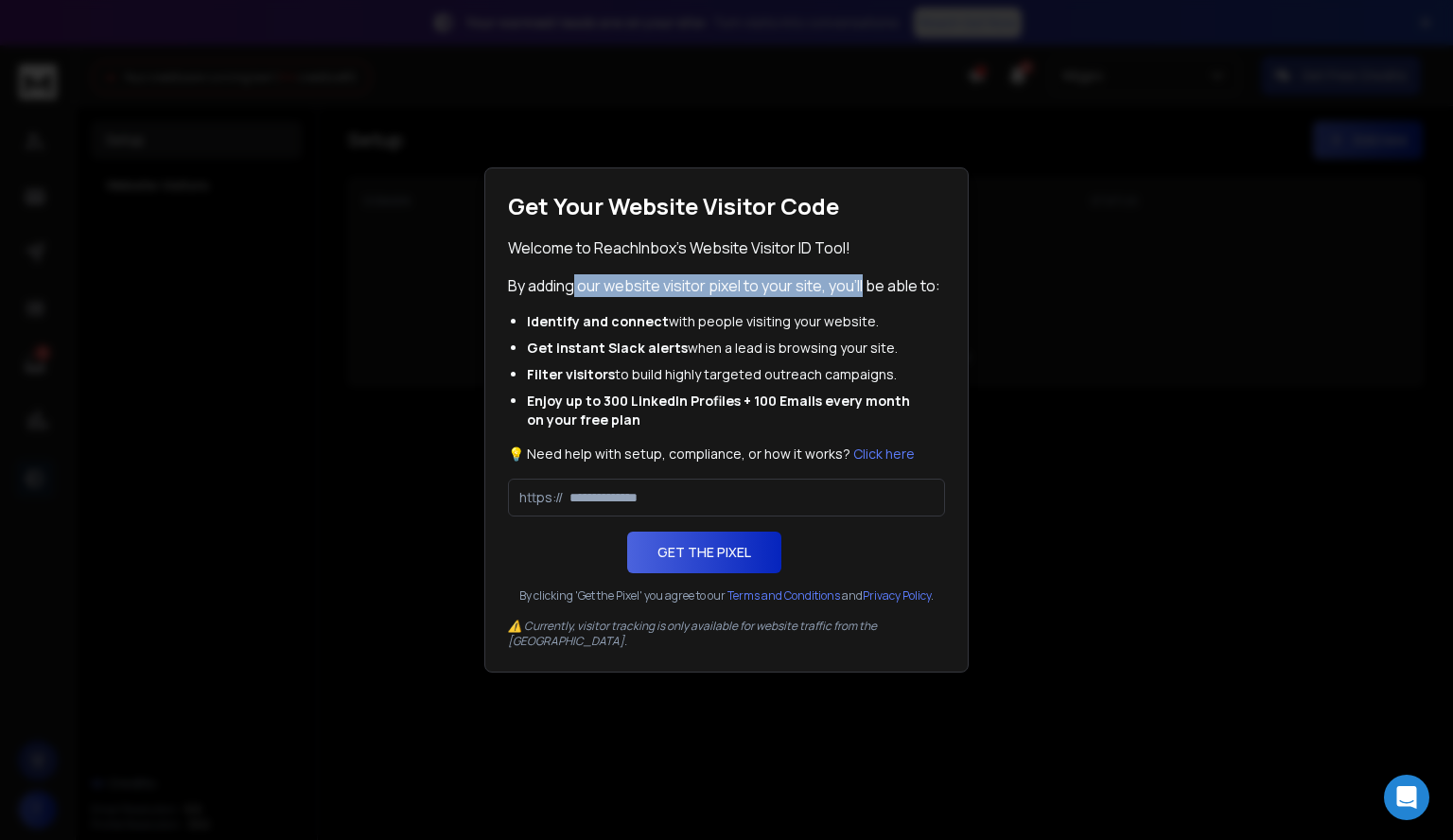
drag, startPoint x: 575, startPoint y: 290, endPoint x: 865, endPoint y: 306, distance: 290.4
click at [865, 306] on div "Get Your Website Visitor Code Welcome to ReachInbox's Website Visitor ID Tool! …" at bounding box center [726, 420] width 482 height 503
click at [851, 430] on li "Enjoy up to 300 LinkedIn Profiles + 100 Emails every month on your free plan" at bounding box center [726, 410] width 399 height 38
click at [878, 459] on button "Click here" at bounding box center [884, 454] width 61 height 19
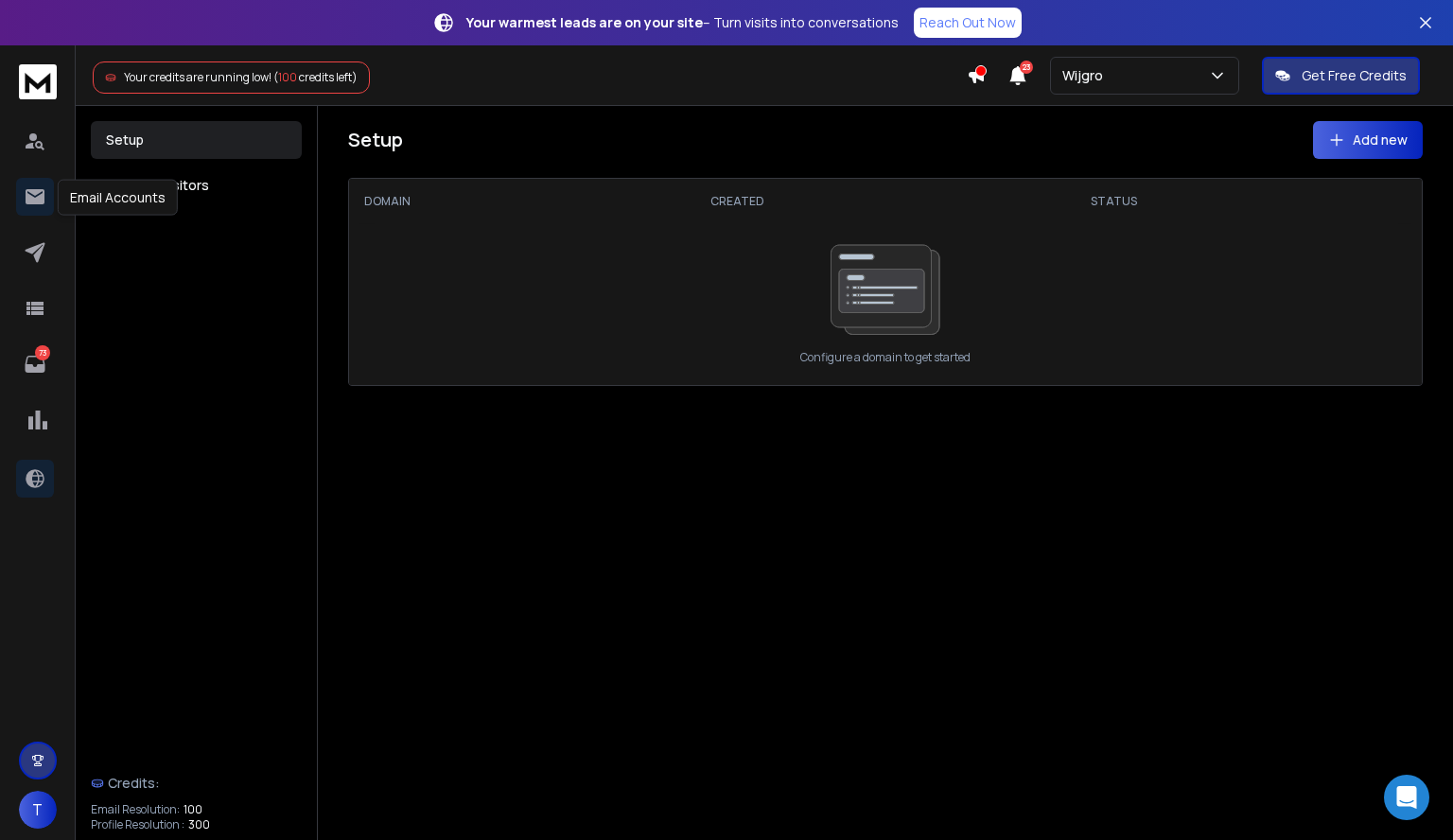
click at [33, 197] on icon at bounding box center [35, 197] width 19 height 15
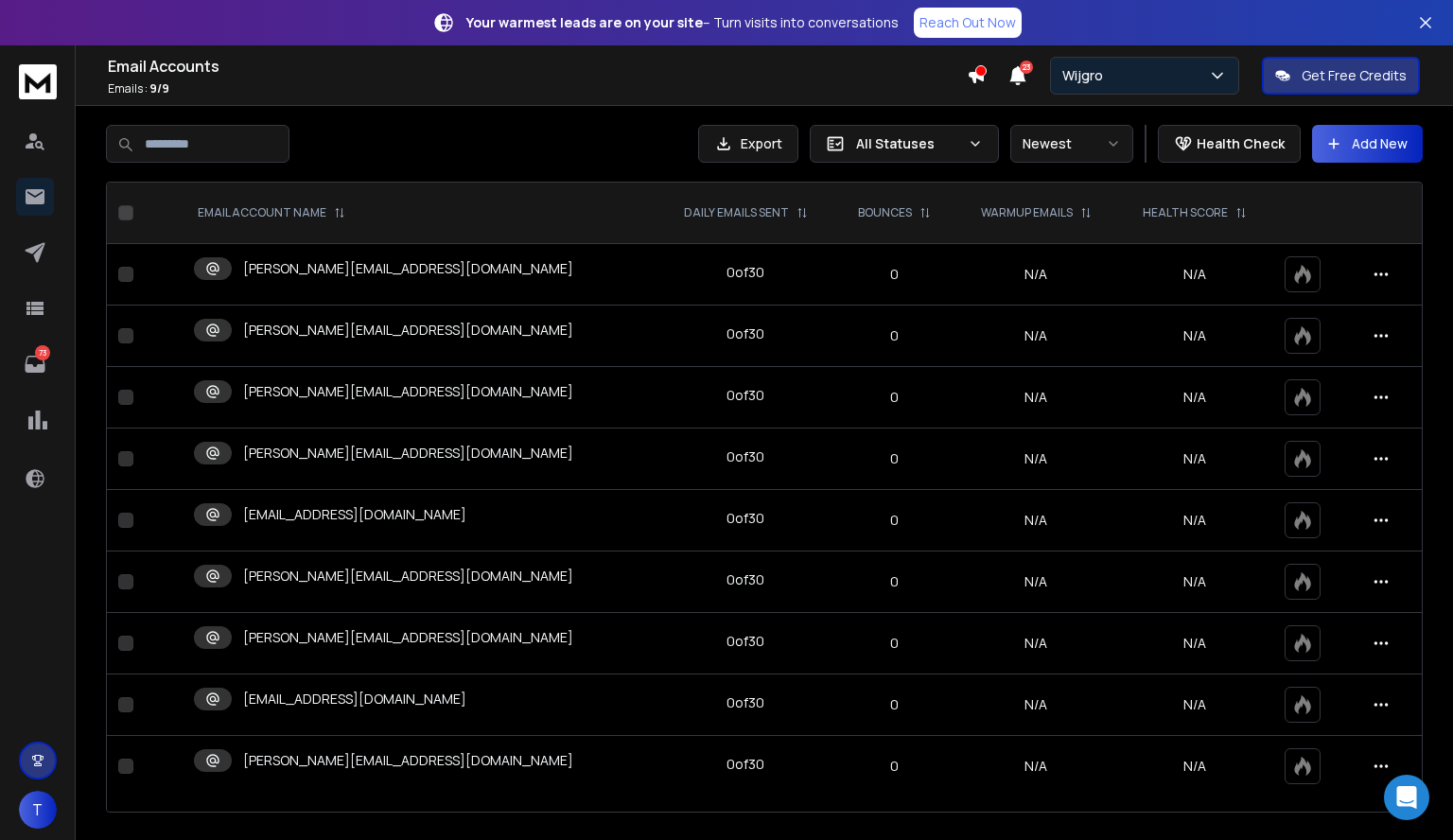
click at [1126, 77] on div "Wijgro" at bounding box center [1145, 76] width 165 height 19
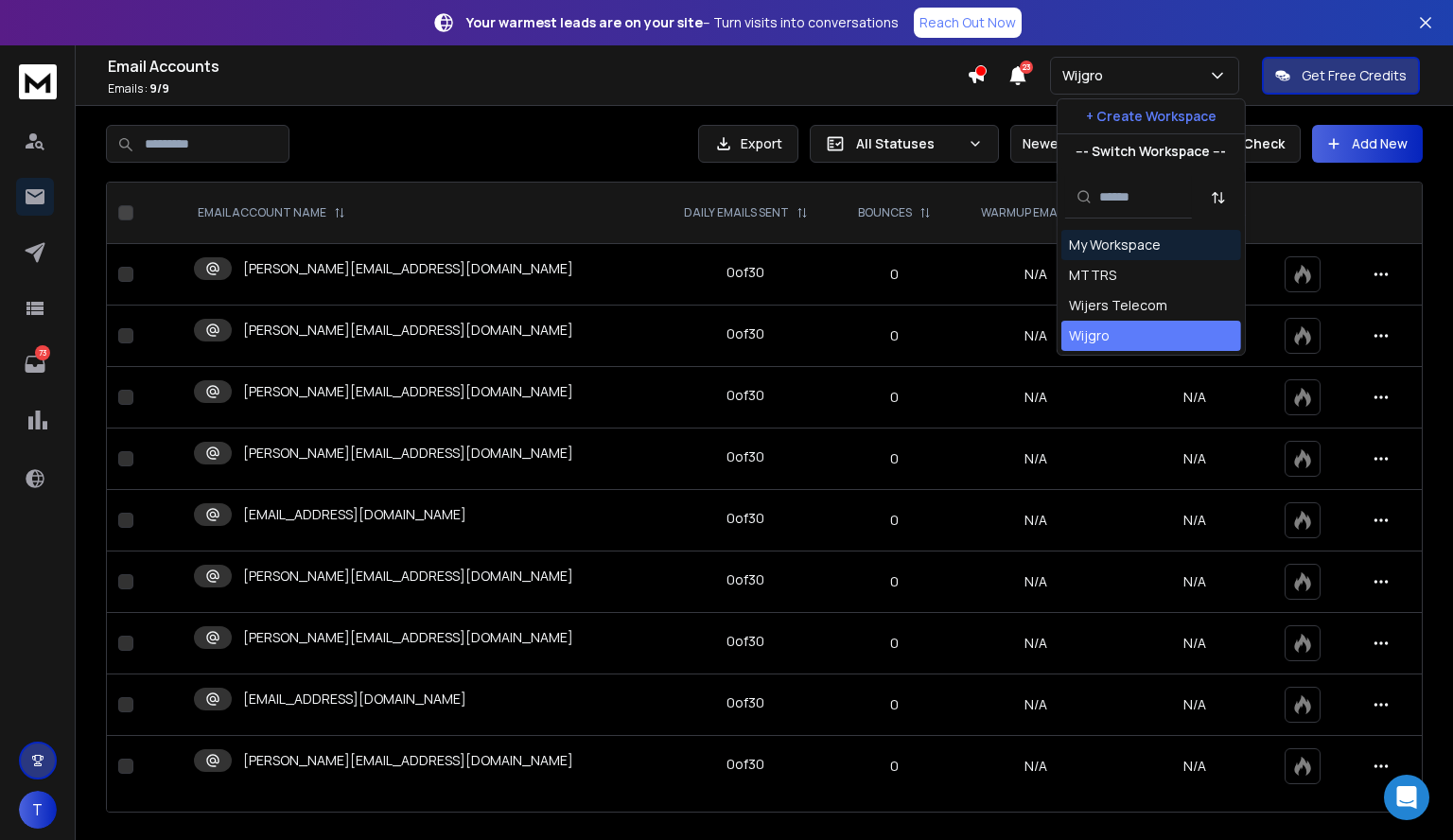
click at [1132, 250] on div "My Workspace" at bounding box center [1115, 245] width 92 height 19
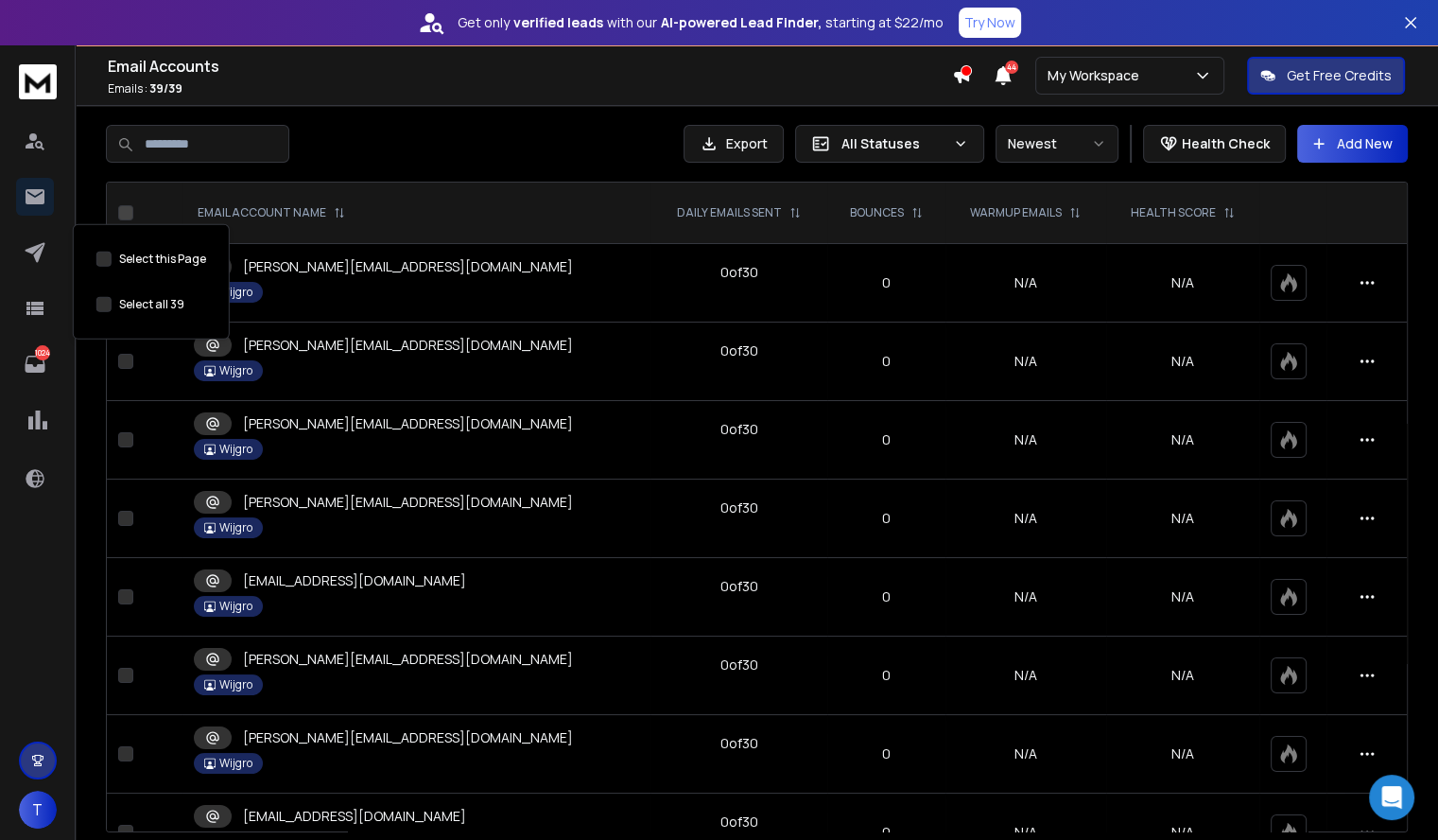
click at [127, 210] on button "Select this Page" at bounding box center [126, 212] width 15 height 15
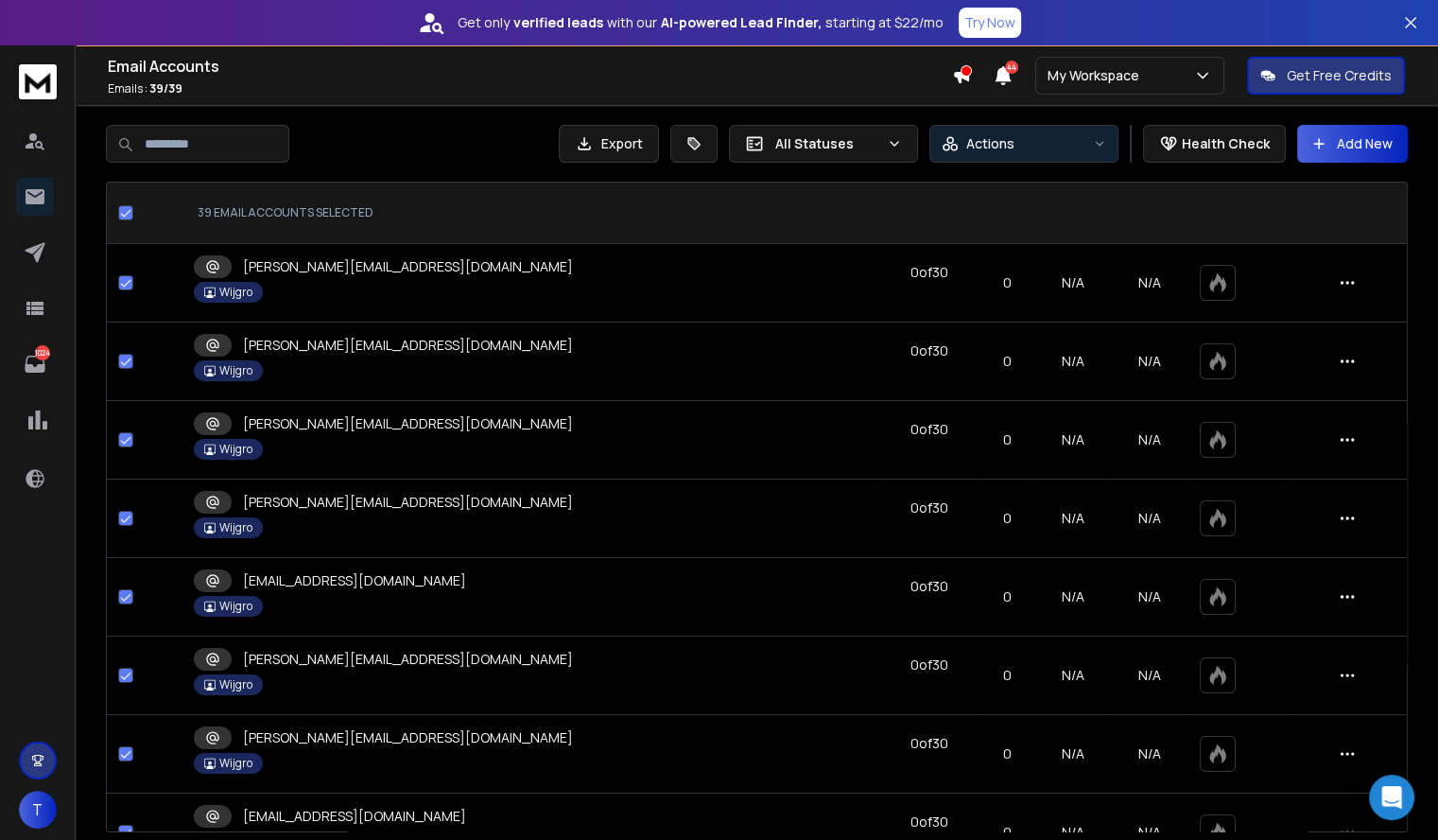
click at [1101, 140] on icon "button" at bounding box center [1100, 144] width 13 height 15
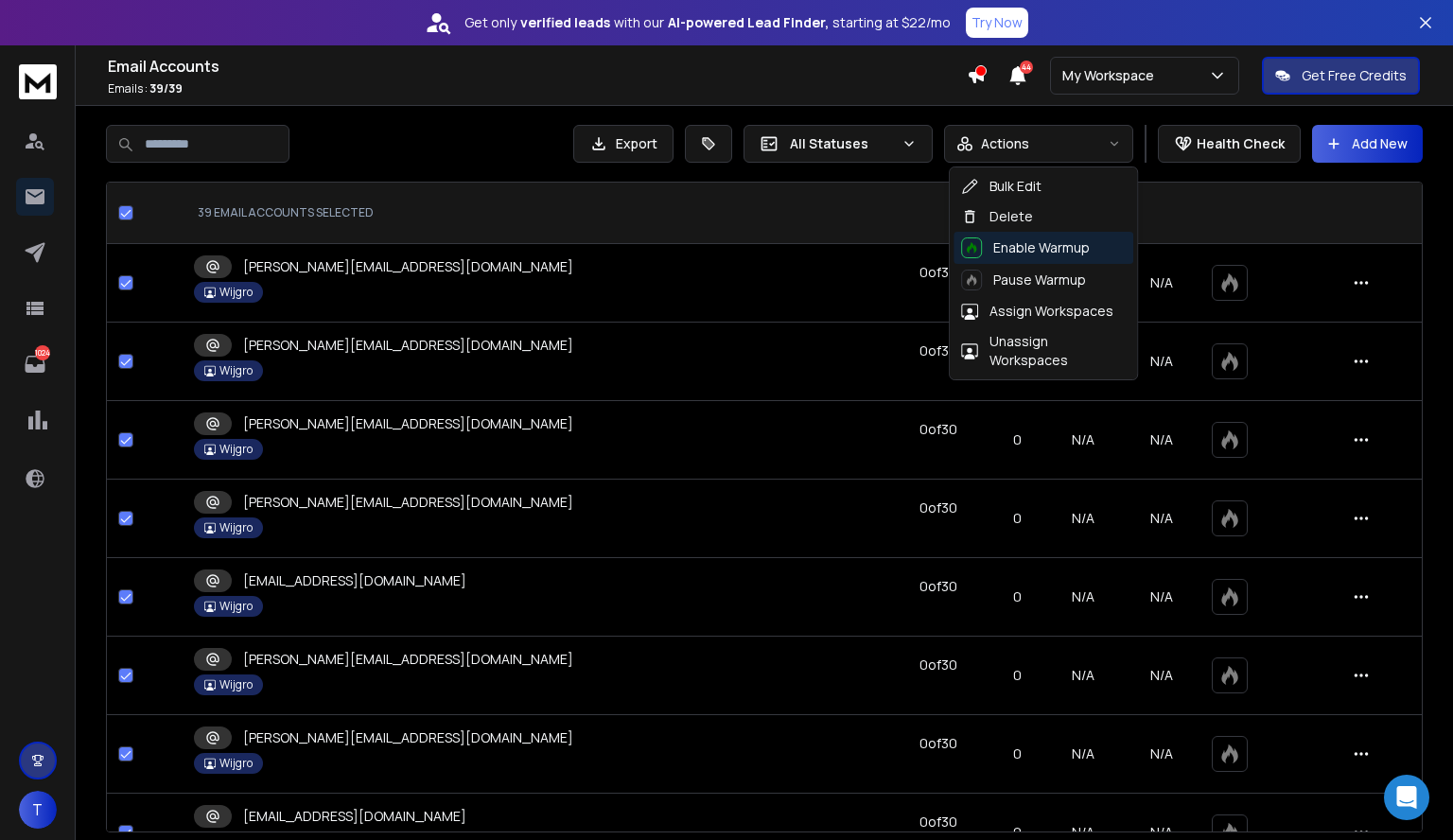
click at [1048, 245] on div "Enable Warmup" at bounding box center [1025, 248] width 128 height 21
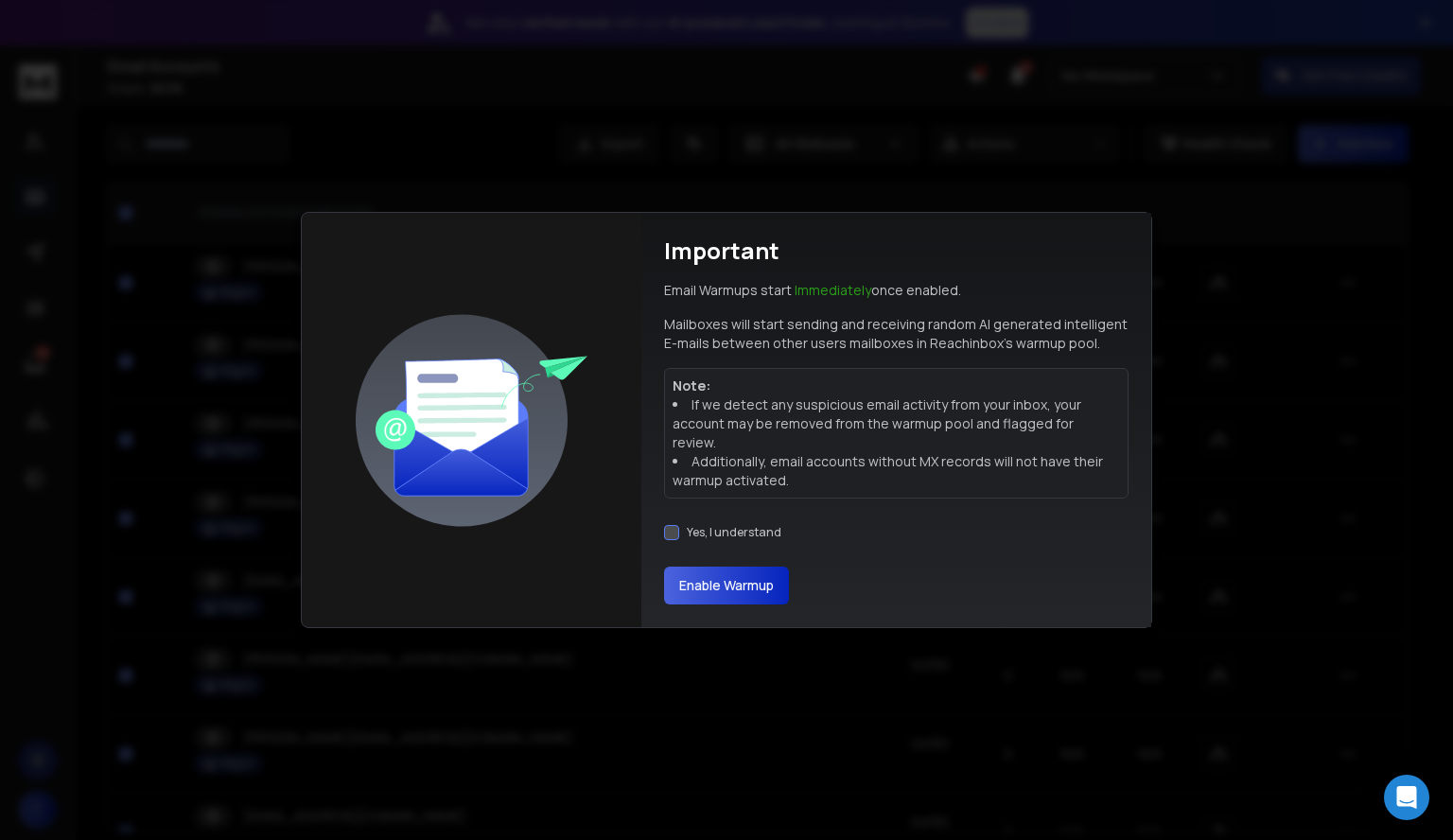
click at [671, 525] on button "Yes, I understand" at bounding box center [672, 533] width 15 height 15
click at [730, 572] on button "Enable Warmup" at bounding box center [726, 586] width 124 height 38
